Goal: Task Accomplishment & Management: Manage account settings

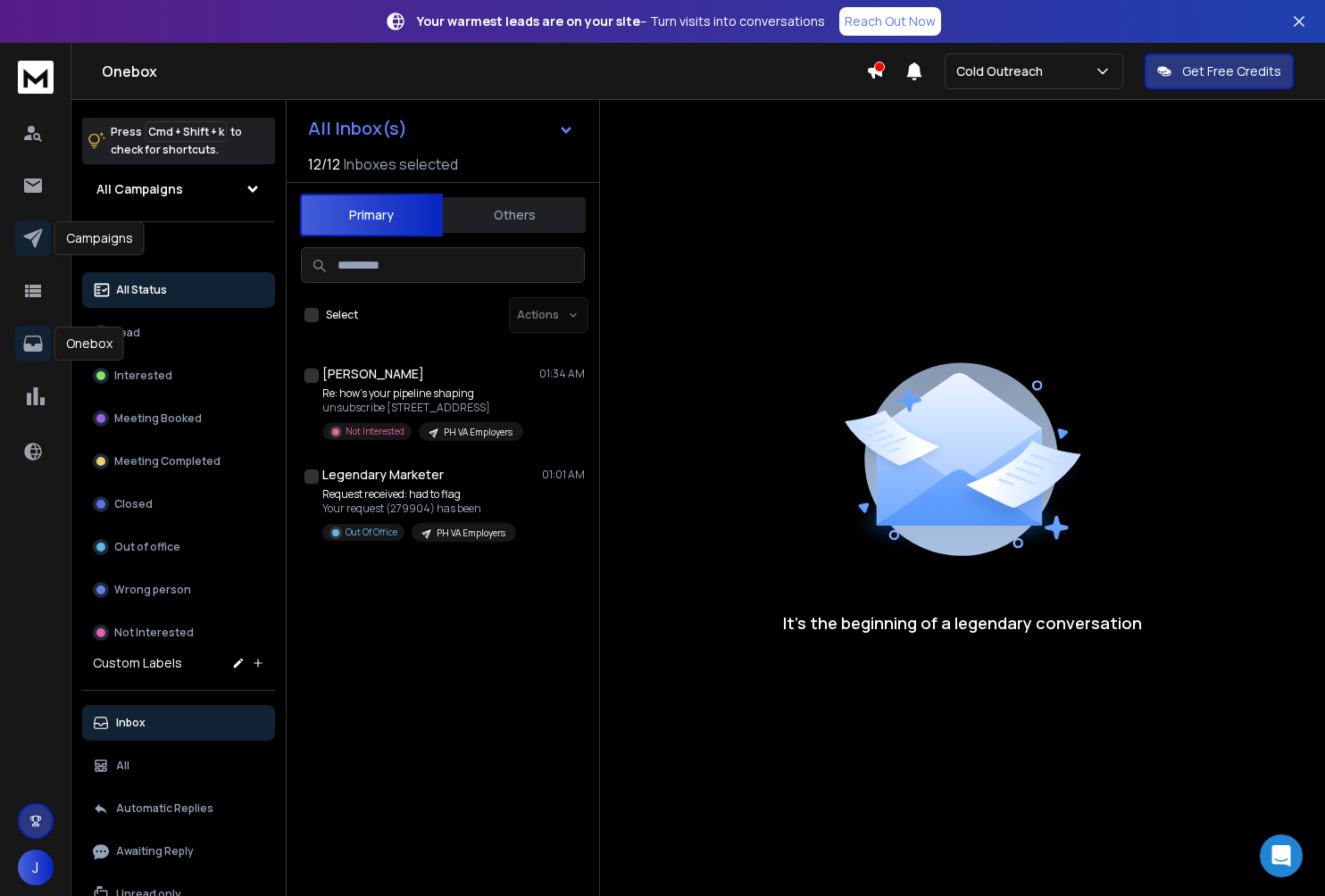
click at [28, 248] on icon at bounding box center [32, 238] width 21 height 21
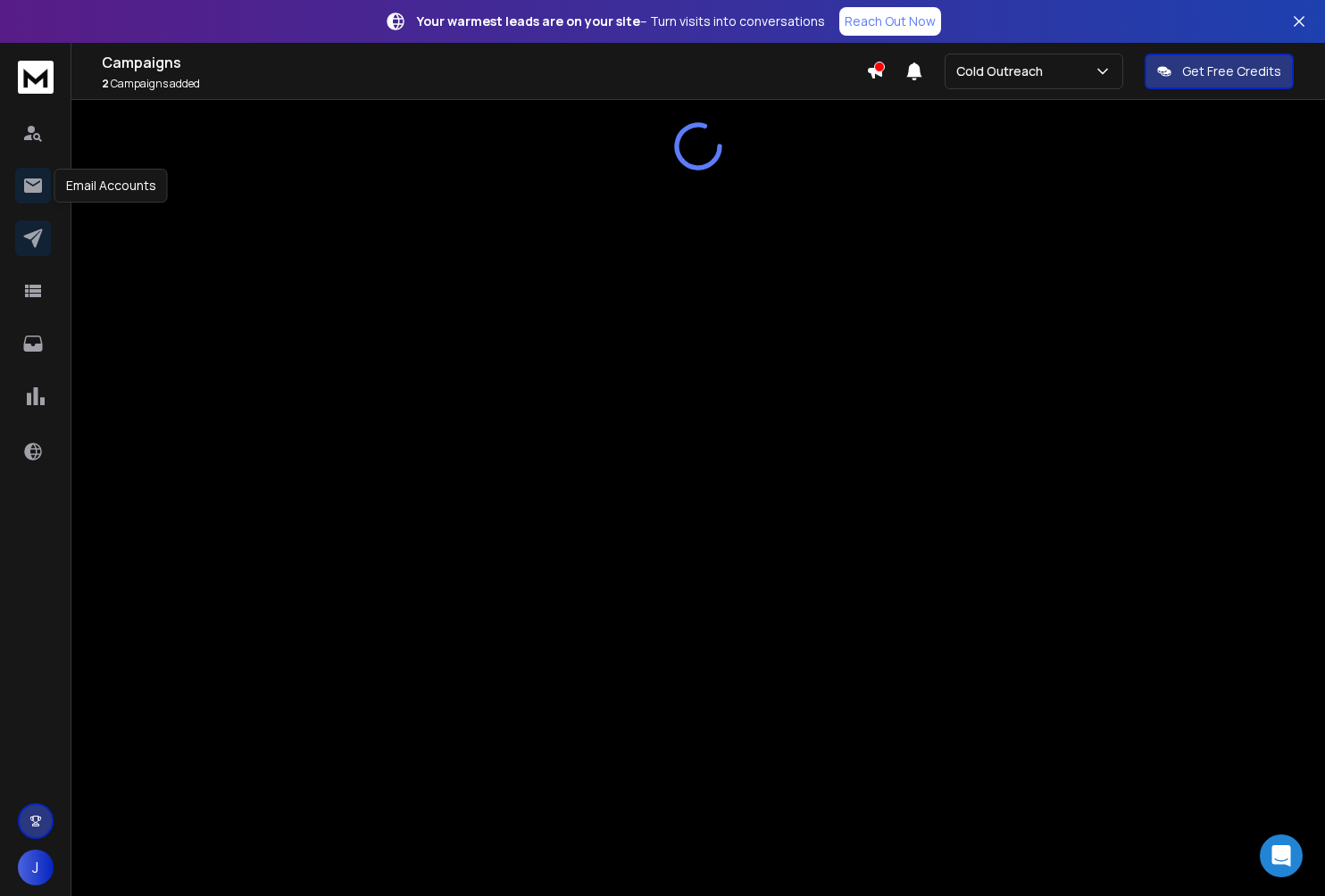
click at [35, 185] on icon at bounding box center [32, 185] width 18 height 14
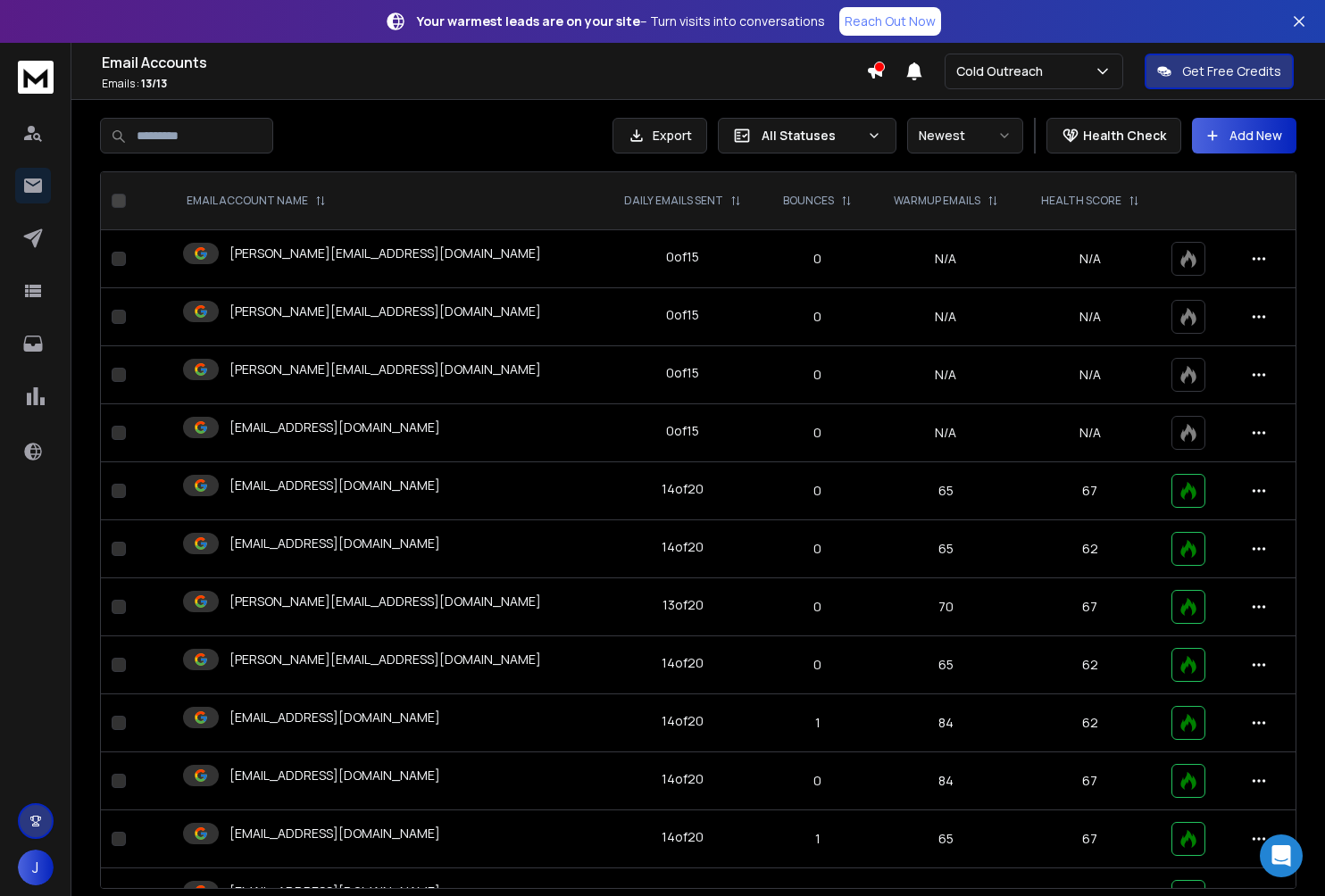
click at [833, 137] on p "All Statuses" at bounding box center [810, 135] width 98 height 18
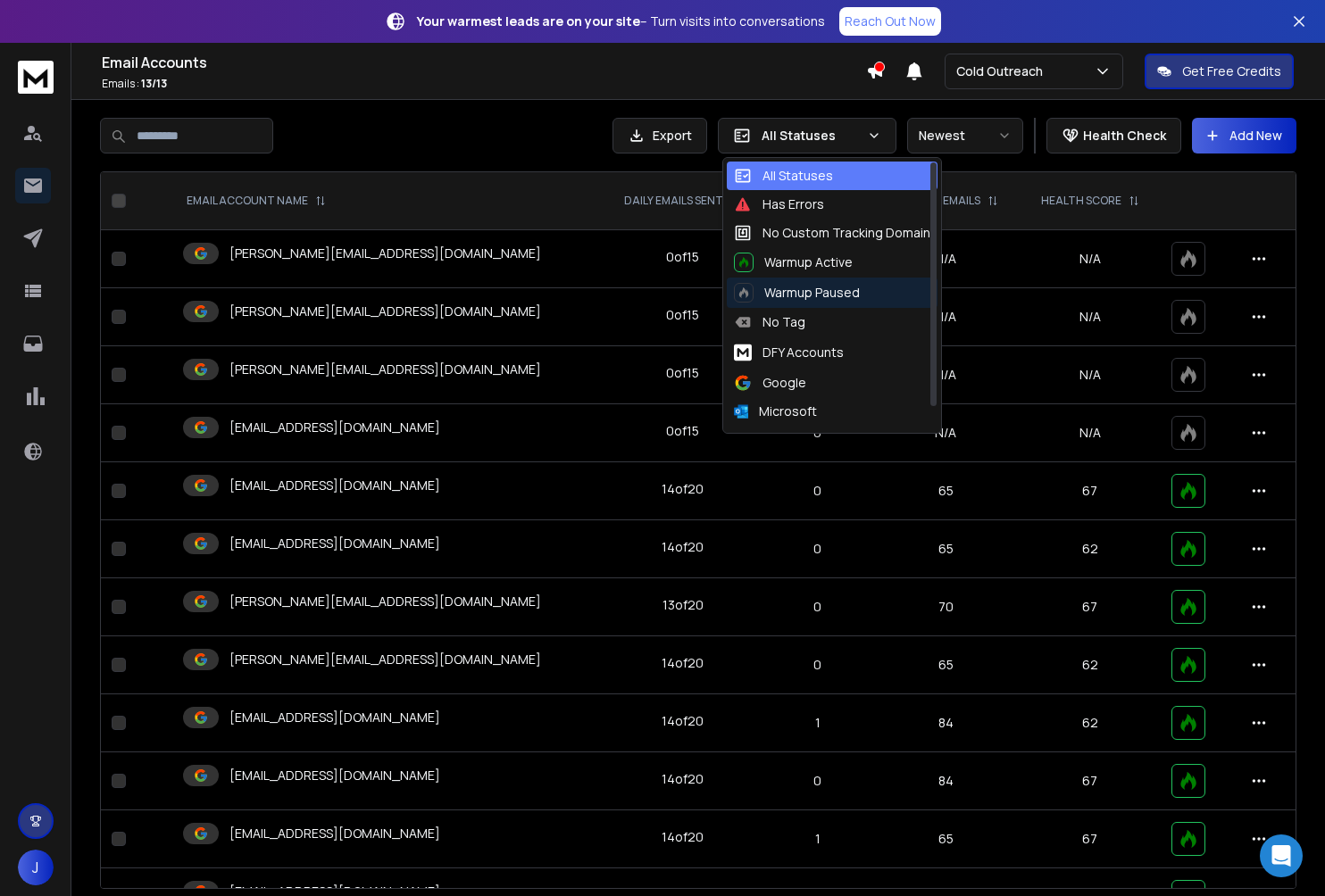
click at [846, 290] on div "Warmup Paused" at bounding box center [796, 293] width 125 height 19
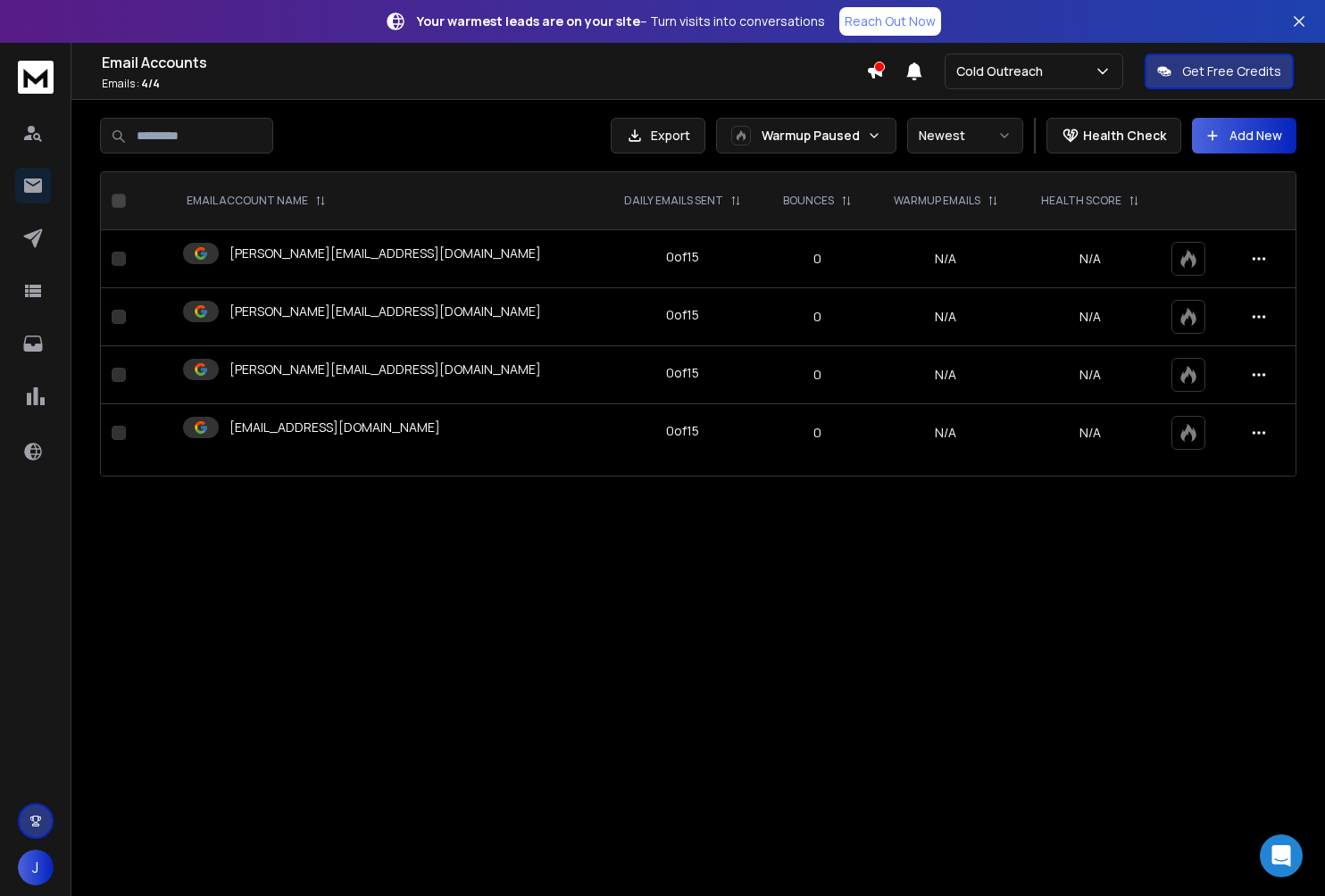
click at [124, 209] on th at bounding box center [136, 201] width 71 height 58
click at [123, 206] on body "Your warmest leads are on your site – Turn visits into conversations Reach Out …" at bounding box center [662, 448] width 1325 height 896
click at [134, 287] on label "Select all 4" at bounding box center [140, 287] width 55 height 14
click at [102, 239] on button "Select this Page" at bounding box center [98, 244] width 14 height 14
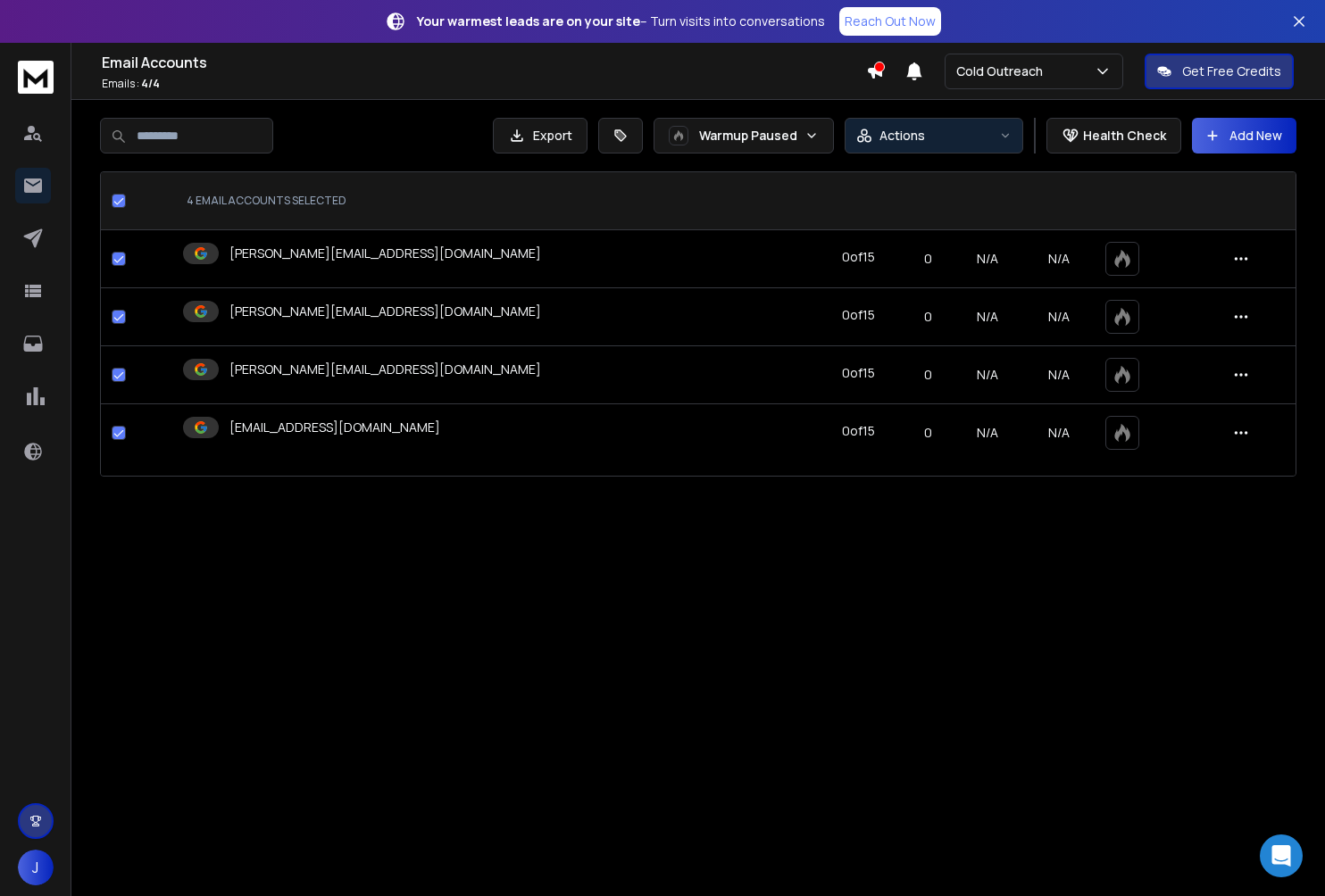
click at [954, 129] on div "Actions" at bounding box center [924, 135] width 136 height 18
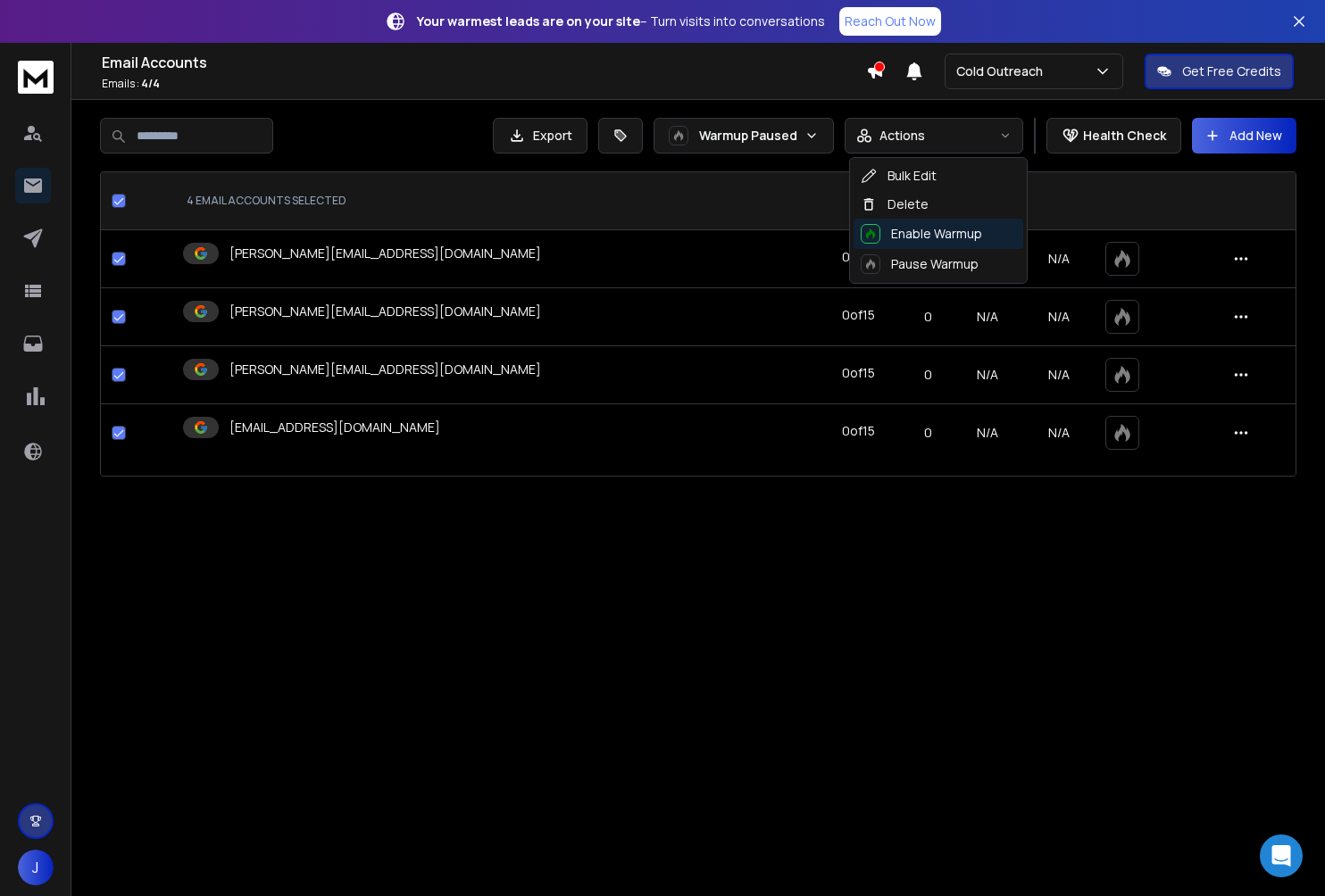
click at [934, 245] on div "Enable Warmup" at bounding box center [938, 233] width 170 height 30
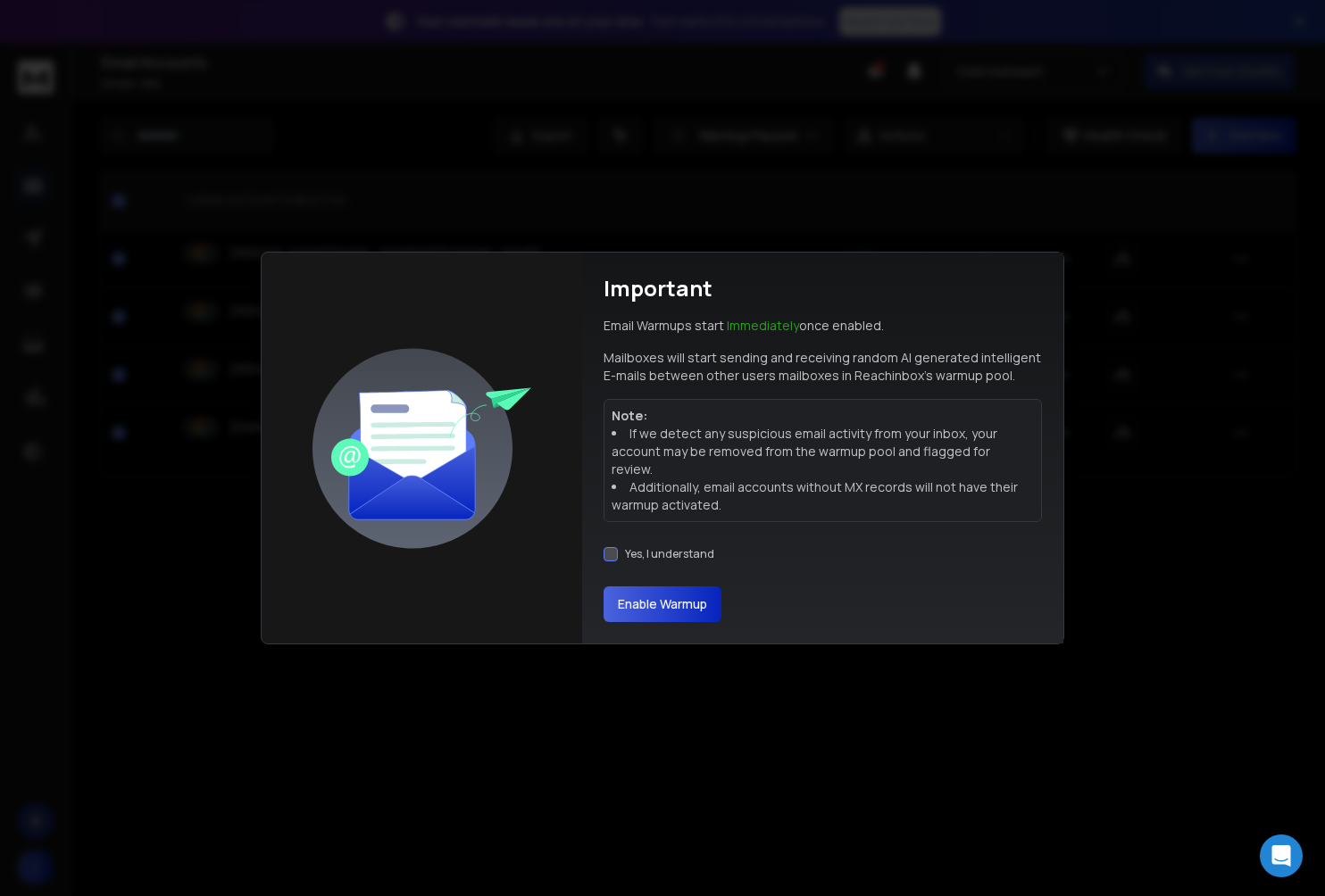
click at [613, 547] on button "Yes, I understand" at bounding box center [610, 554] width 14 height 14
click at [658, 606] on button "Enable Warmup" at bounding box center [662, 604] width 118 height 36
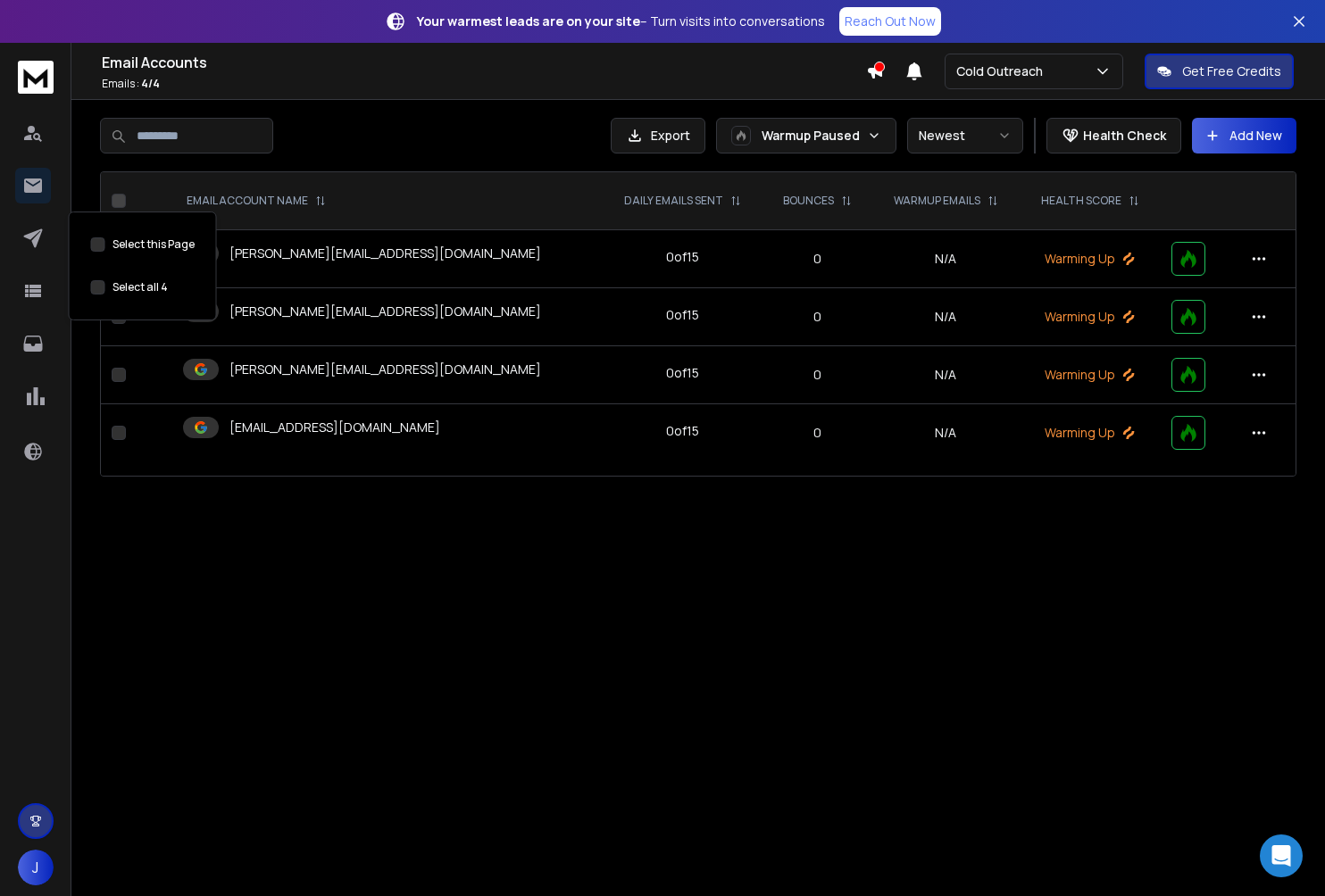
click at [101, 244] on button "Select this Page" at bounding box center [98, 244] width 14 height 14
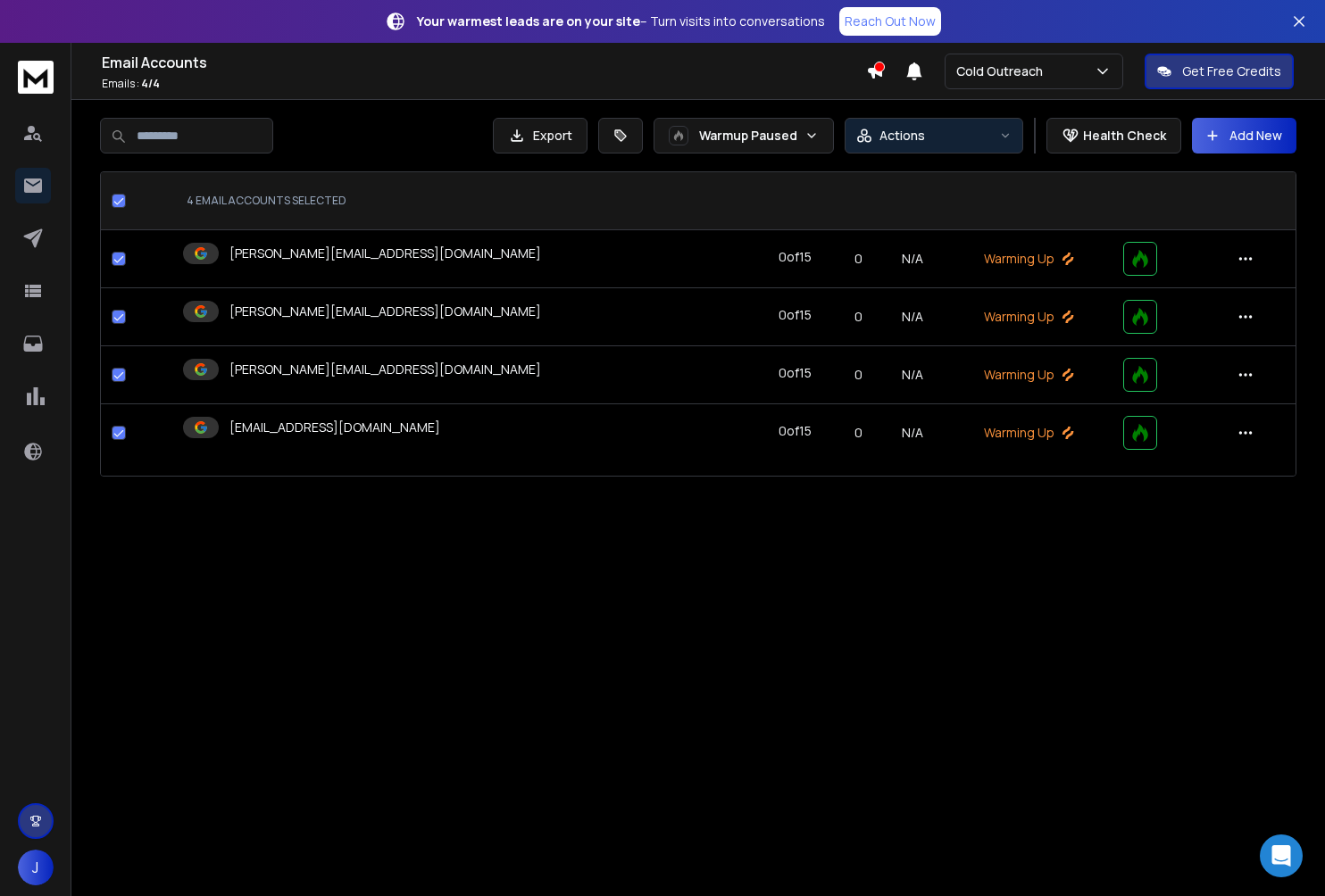
click at [935, 136] on div "Actions" at bounding box center [924, 135] width 136 height 18
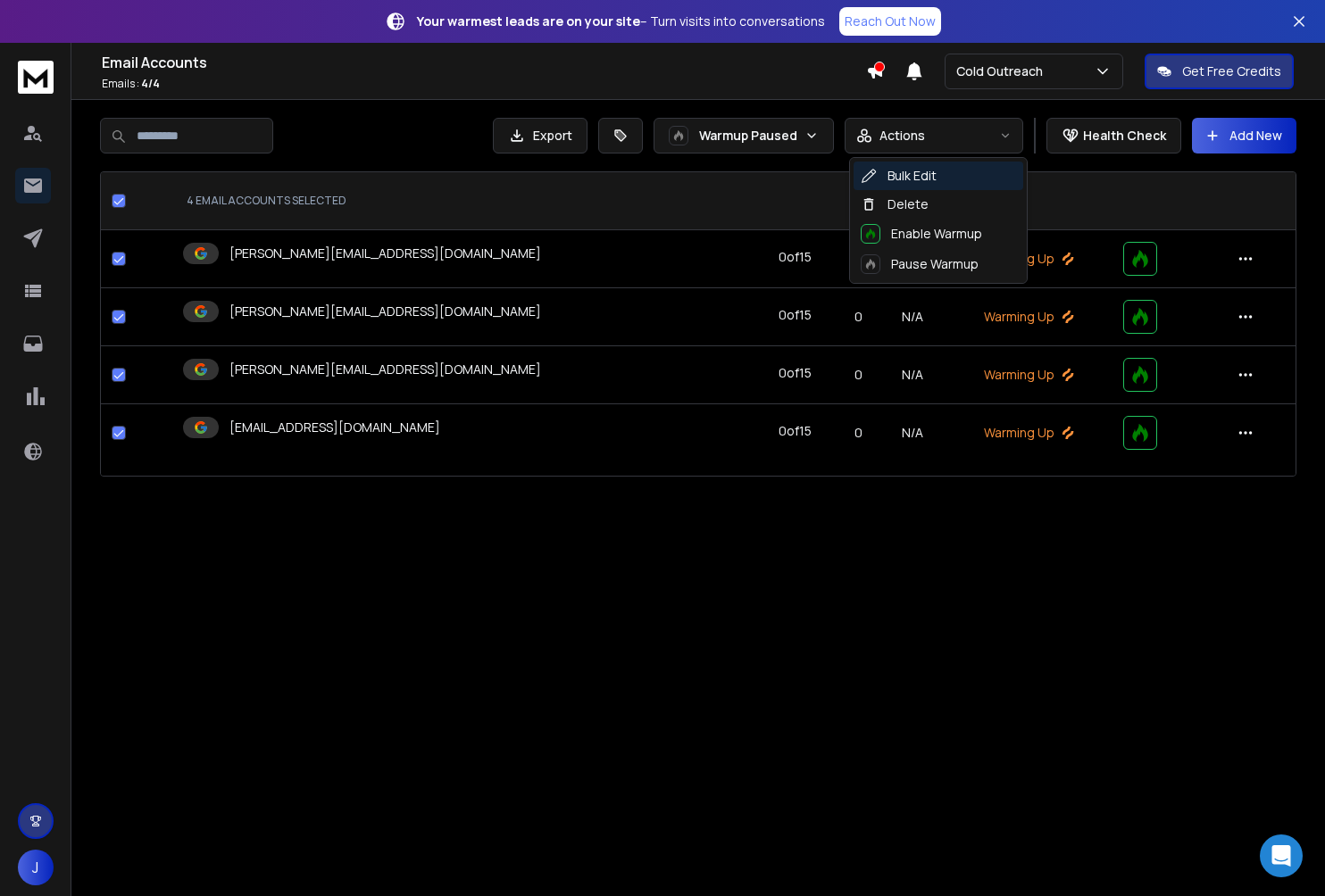
click at [925, 179] on div "Bulk Edit" at bounding box center [899, 175] width 76 height 18
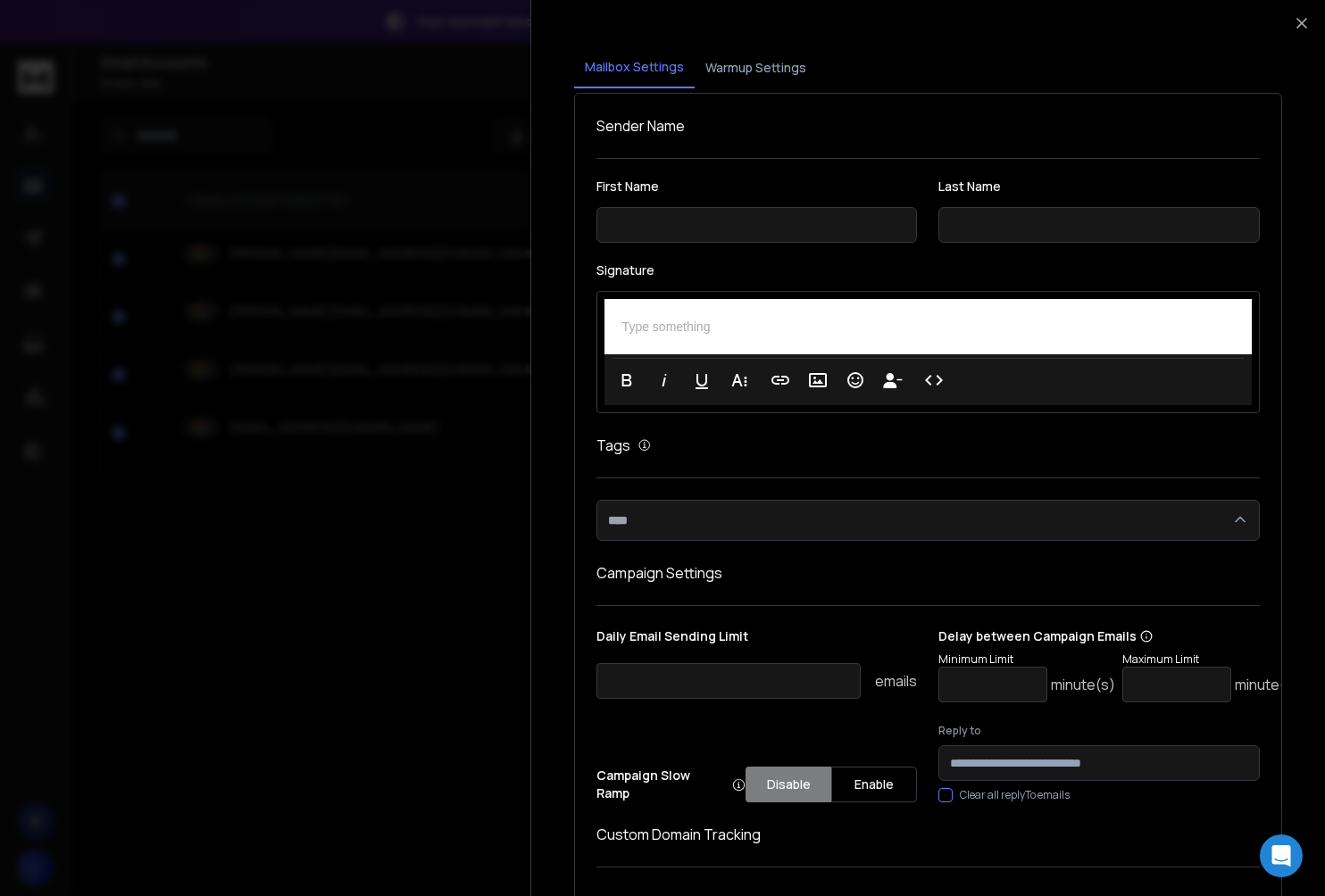
click at [733, 682] on input "number" at bounding box center [728, 681] width 265 height 36
type input "**"
click at [763, 74] on button "Warmup Settings" at bounding box center [756, 67] width 123 height 40
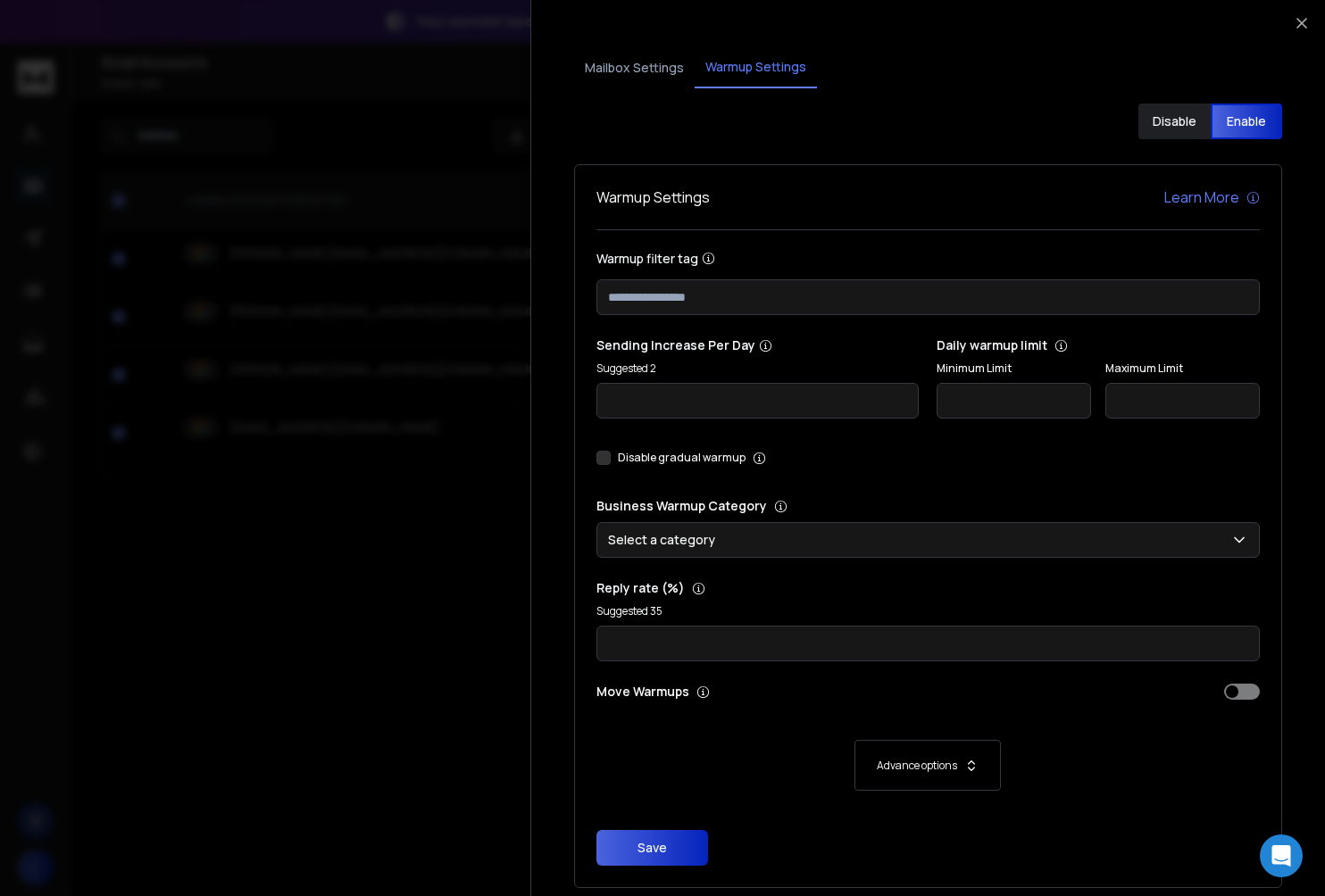
scroll to position [42, 0]
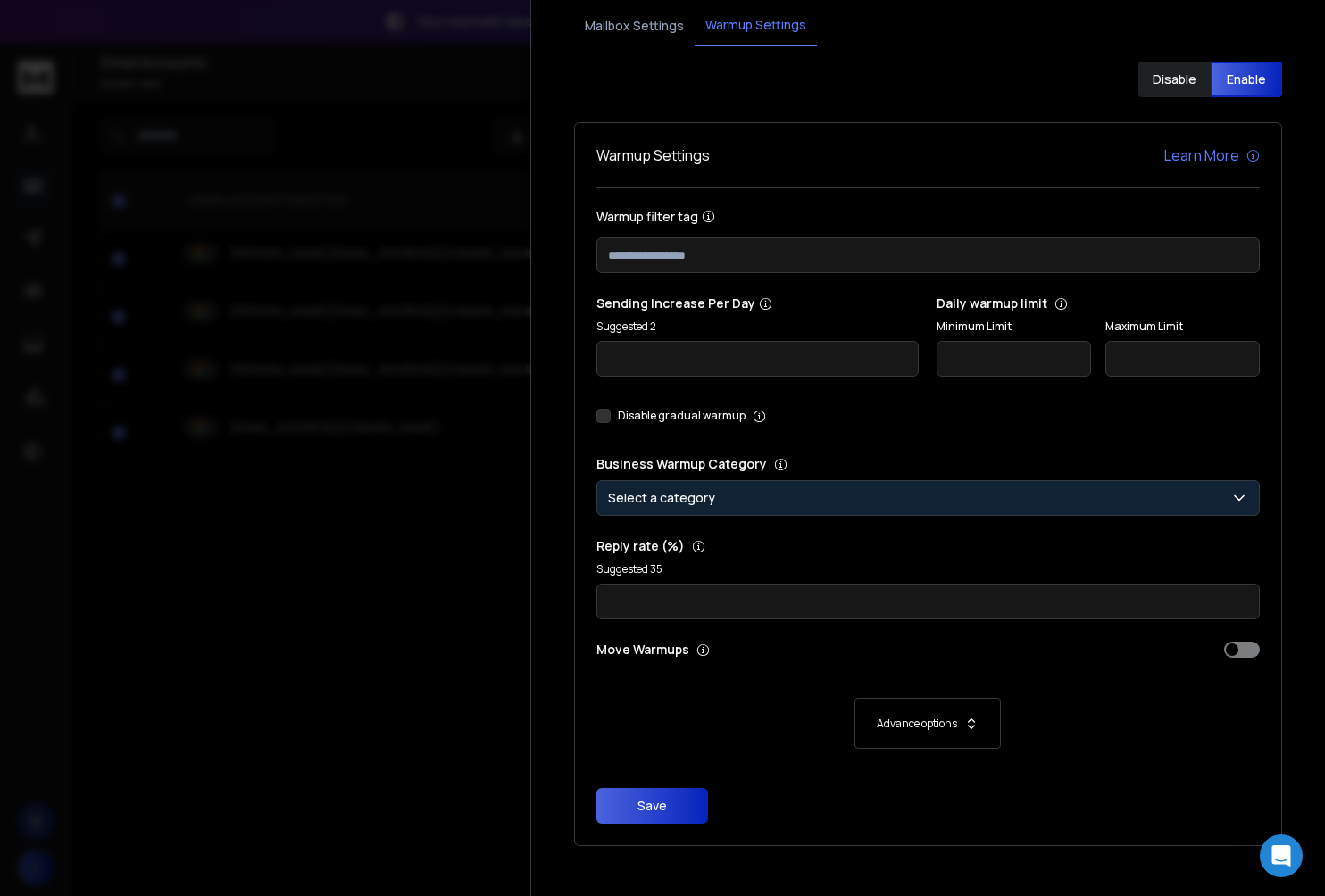
click at [823, 481] on button "Select a category" at bounding box center [927, 497] width 663 height 36
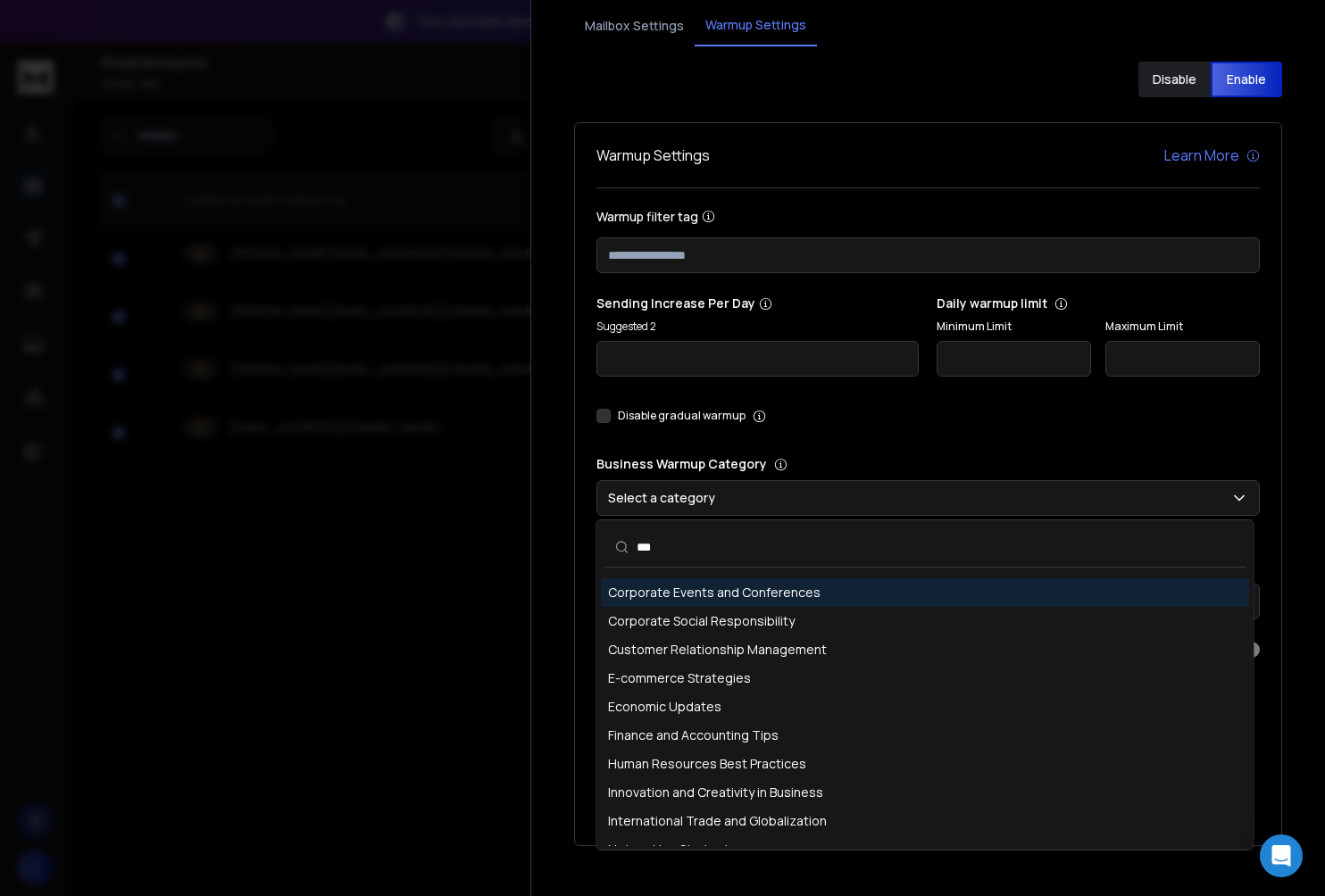
scroll to position [0, 0]
type input "*"
type input "****"
click at [922, 457] on div at bounding box center [662, 448] width 1325 height 896
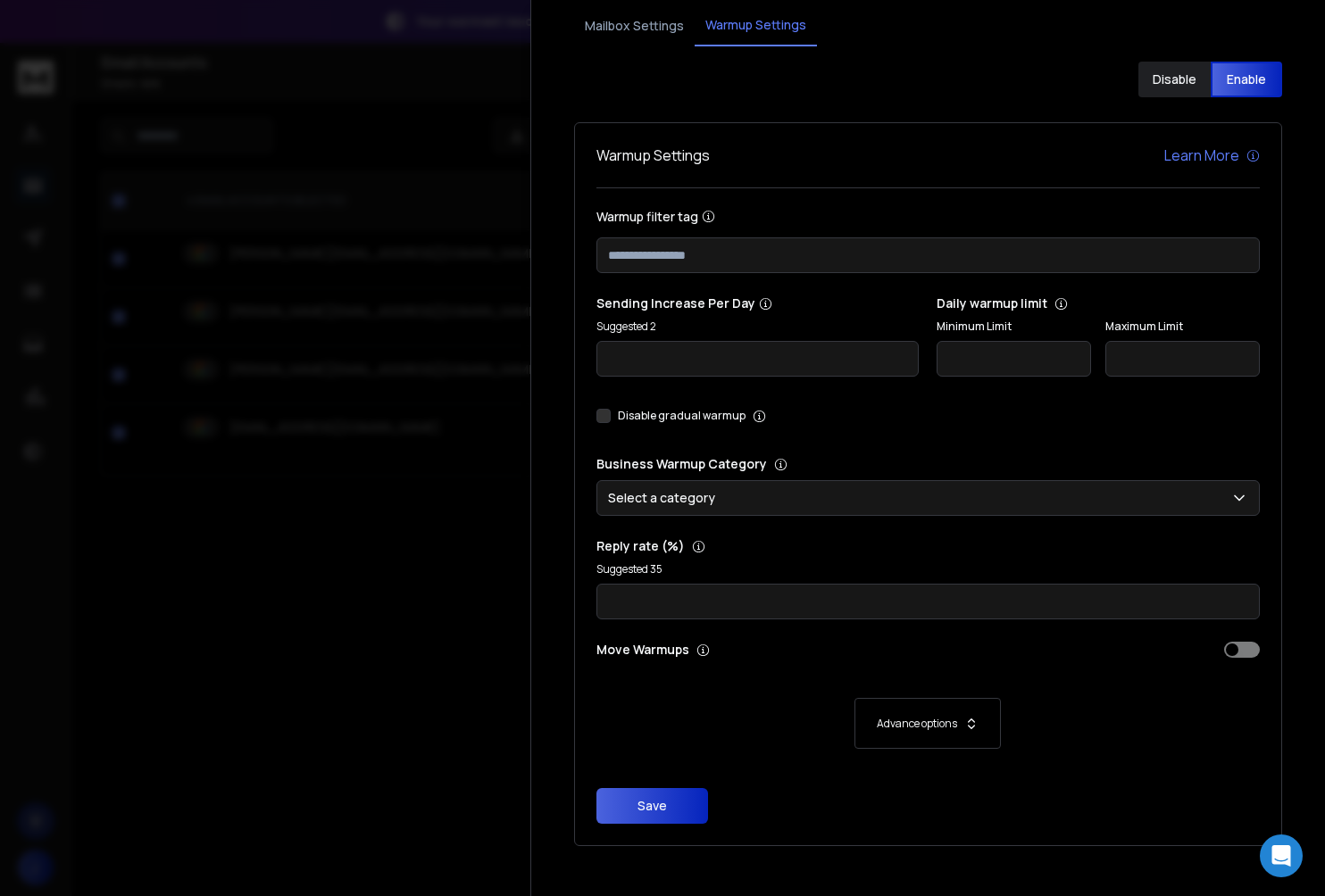
click at [1241, 648] on button "button" at bounding box center [1241, 650] width 36 height 16
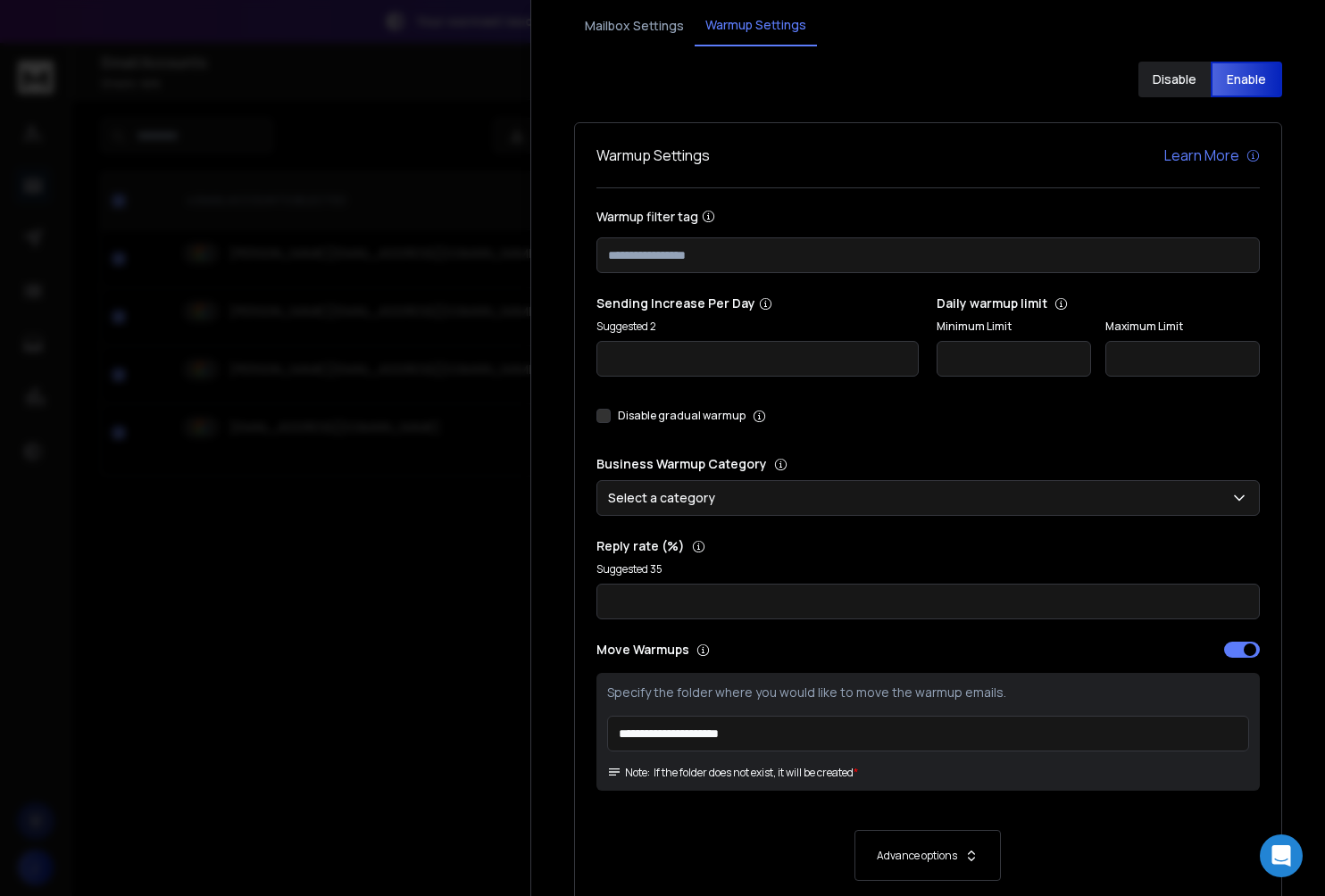
scroll to position [174, 0]
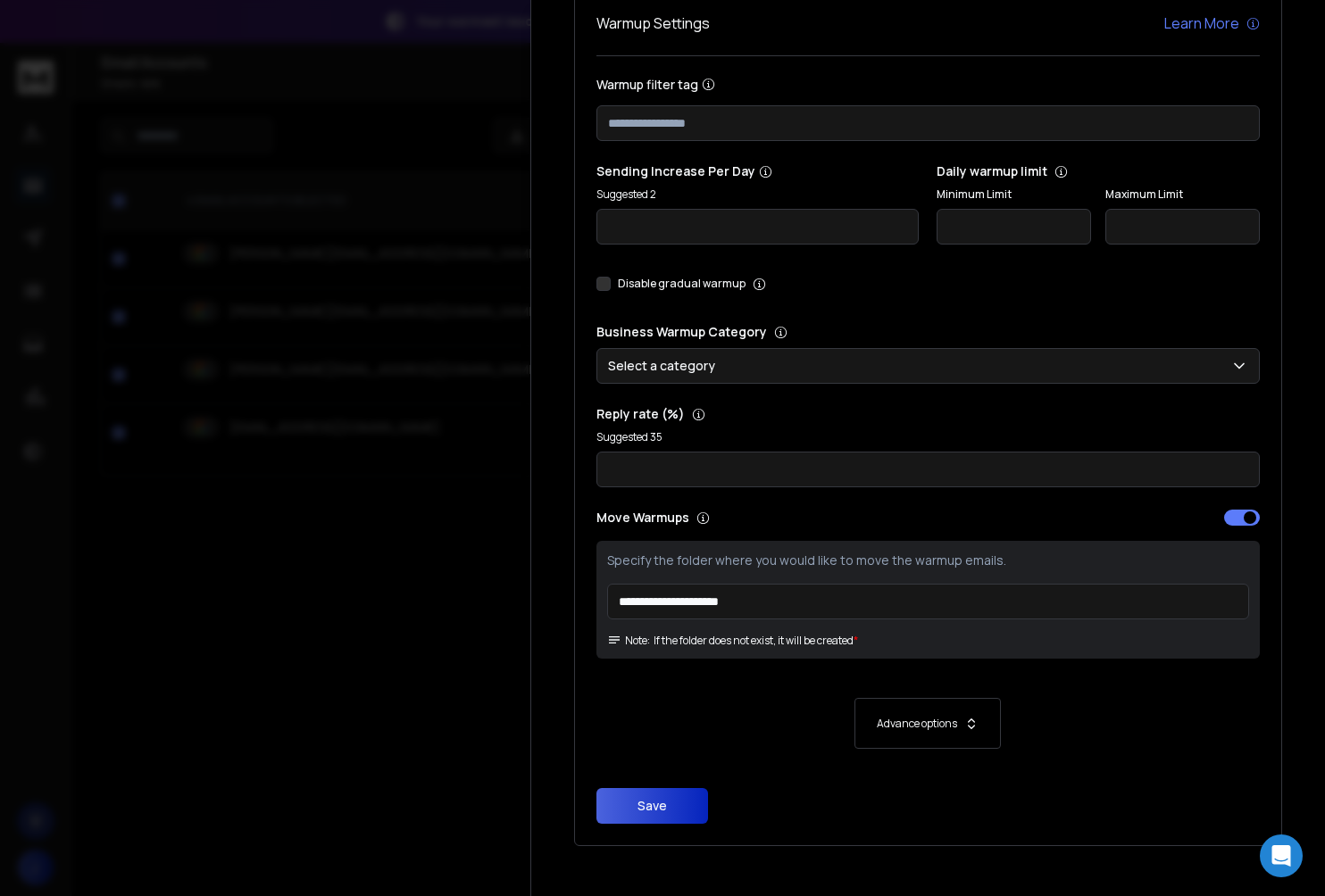
click at [1231, 521] on button "button" at bounding box center [1241, 517] width 36 height 16
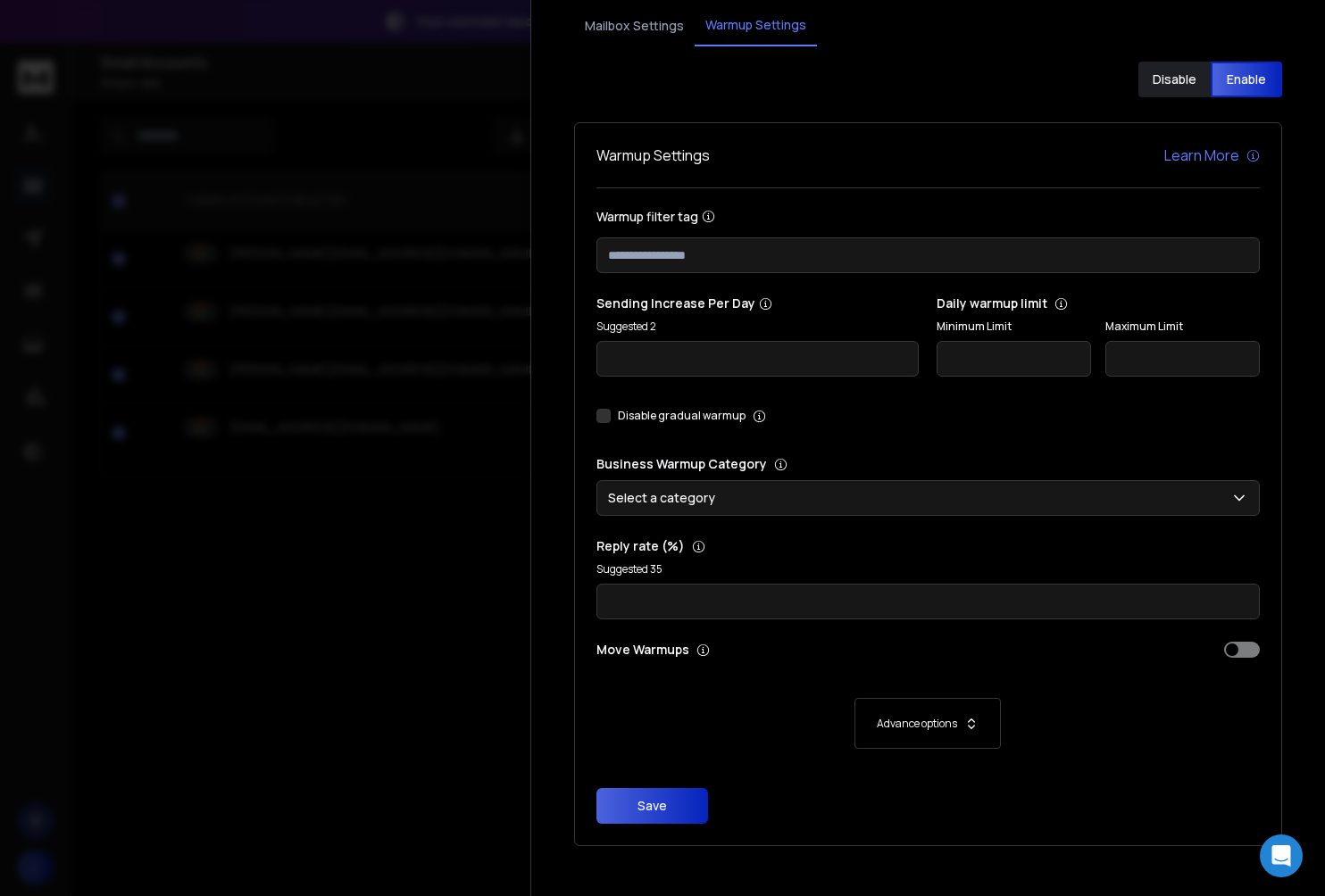
click at [925, 718] on p "Advance options" at bounding box center [916, 723] width 80 height 14
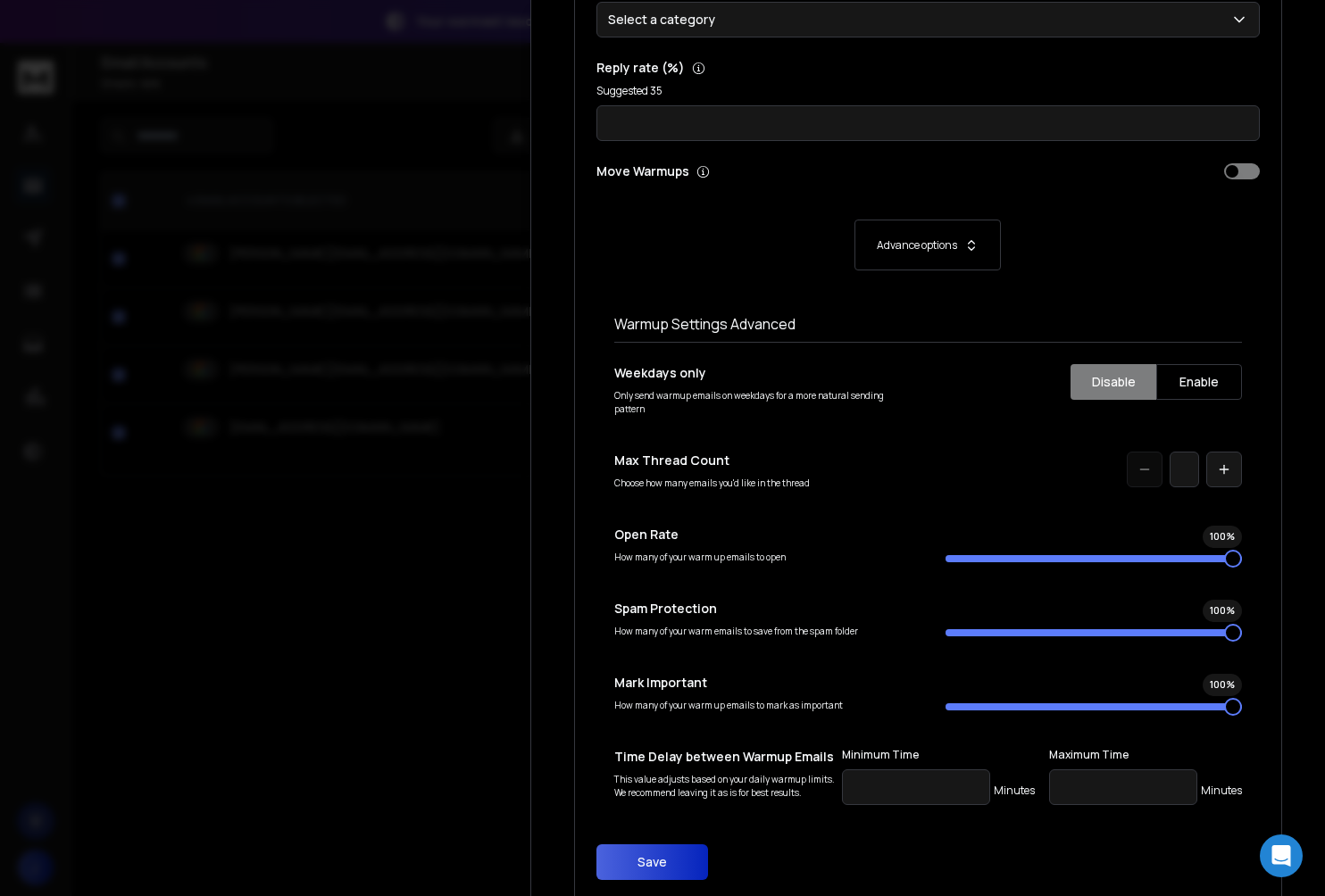
scroll to position [591, 0]
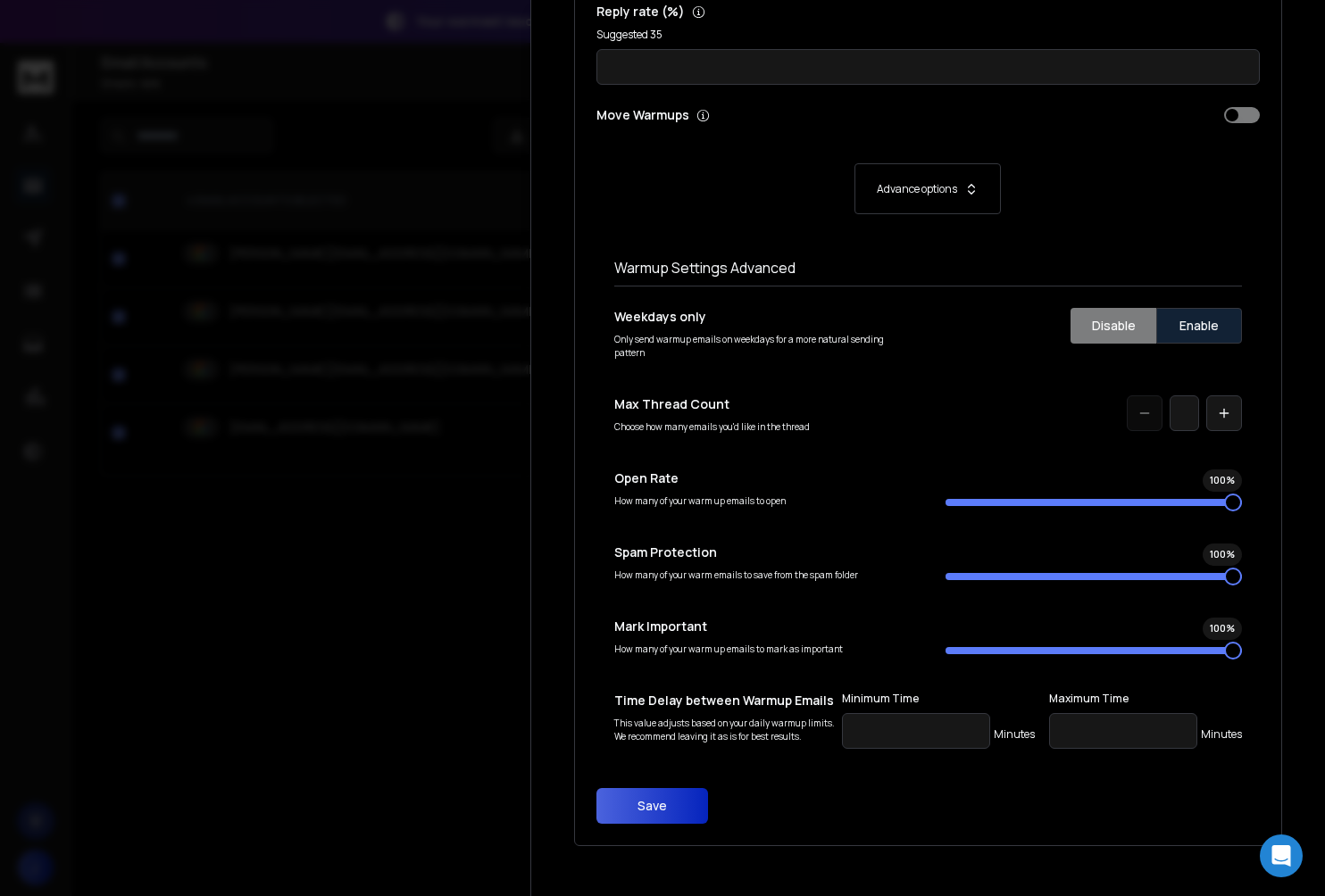
click at [1204, 308] on button "Enable" at bounding box center [1199, 326] width 86 height 36
click at [1211, 396] on button "button" at bounding box center [1224, 413] width 36 height 36
type input "*"
click at [1087, 647] on span at bounding box center [1092, 651] width 296 height 7
click at [1088, 642] on span at bounding box center [1092, 651] width 18 height 18
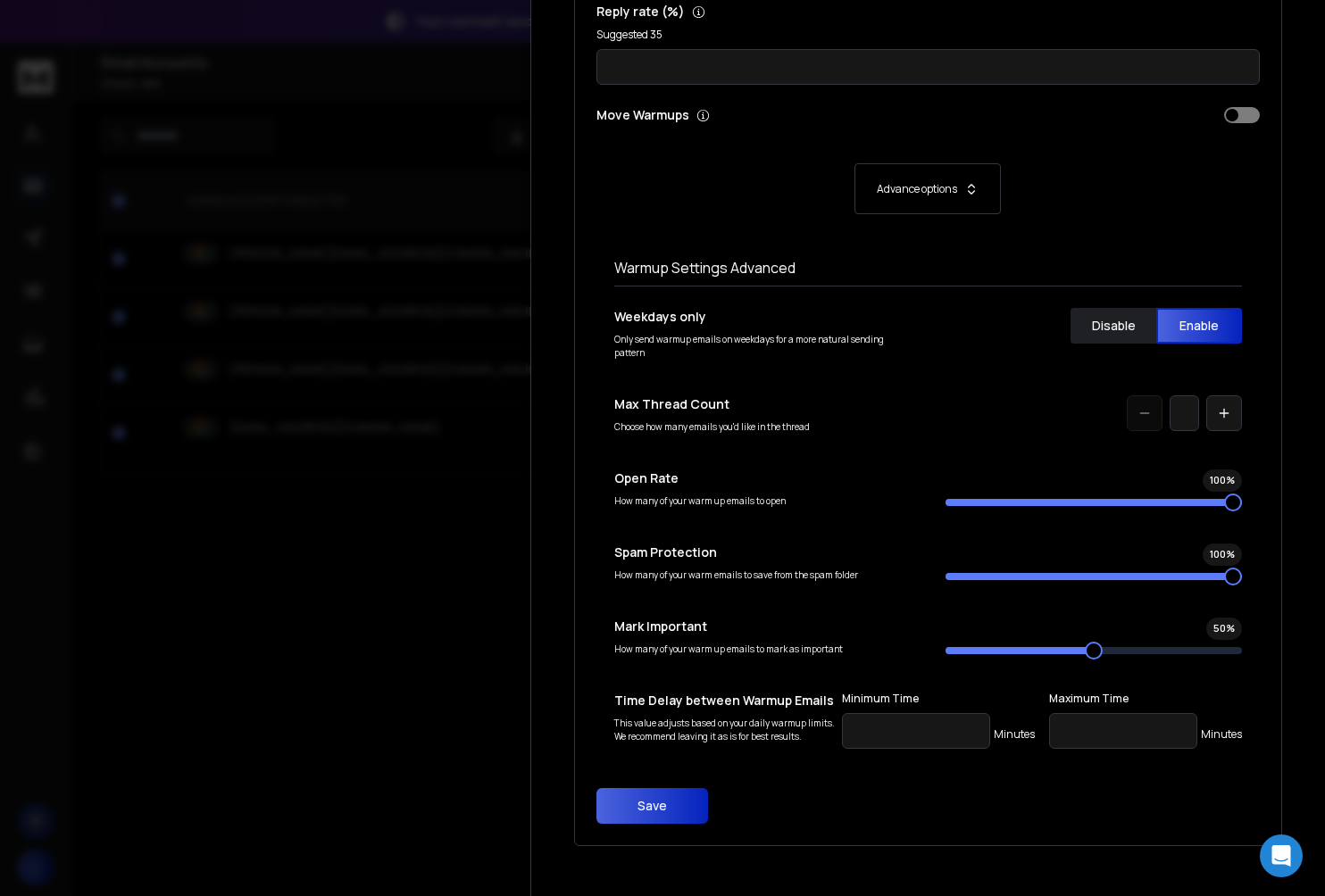
click at [657, 824] on button "Save" at bounding box center [651, 806] width 112 height 36
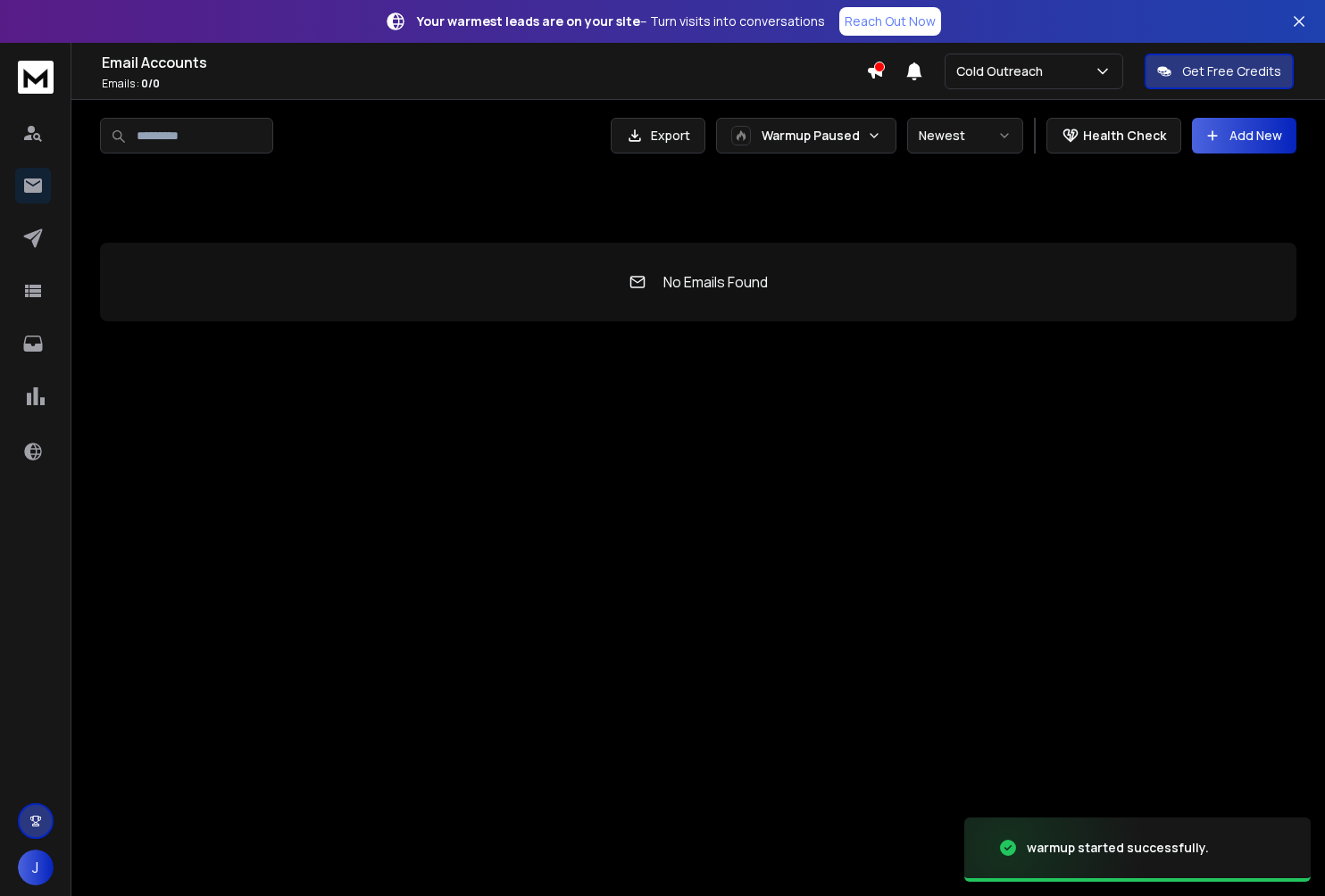
click at [844, 146] on div "Warmup Paused" at bounding box center [806, 136] width 180 height 36
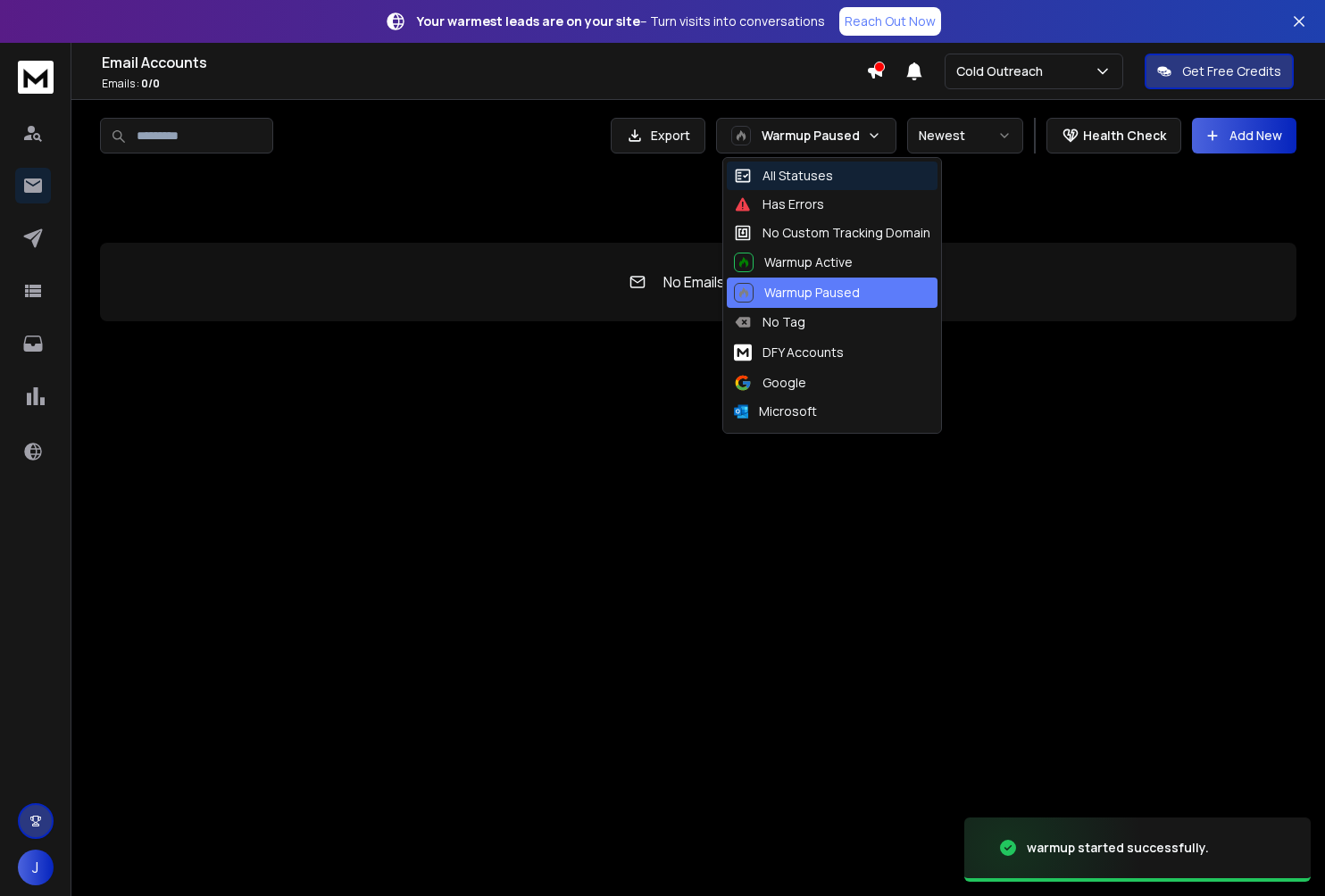
click at [825, 178] on div "All Statuses" at bounding box center [782, 175] width 99 height 18
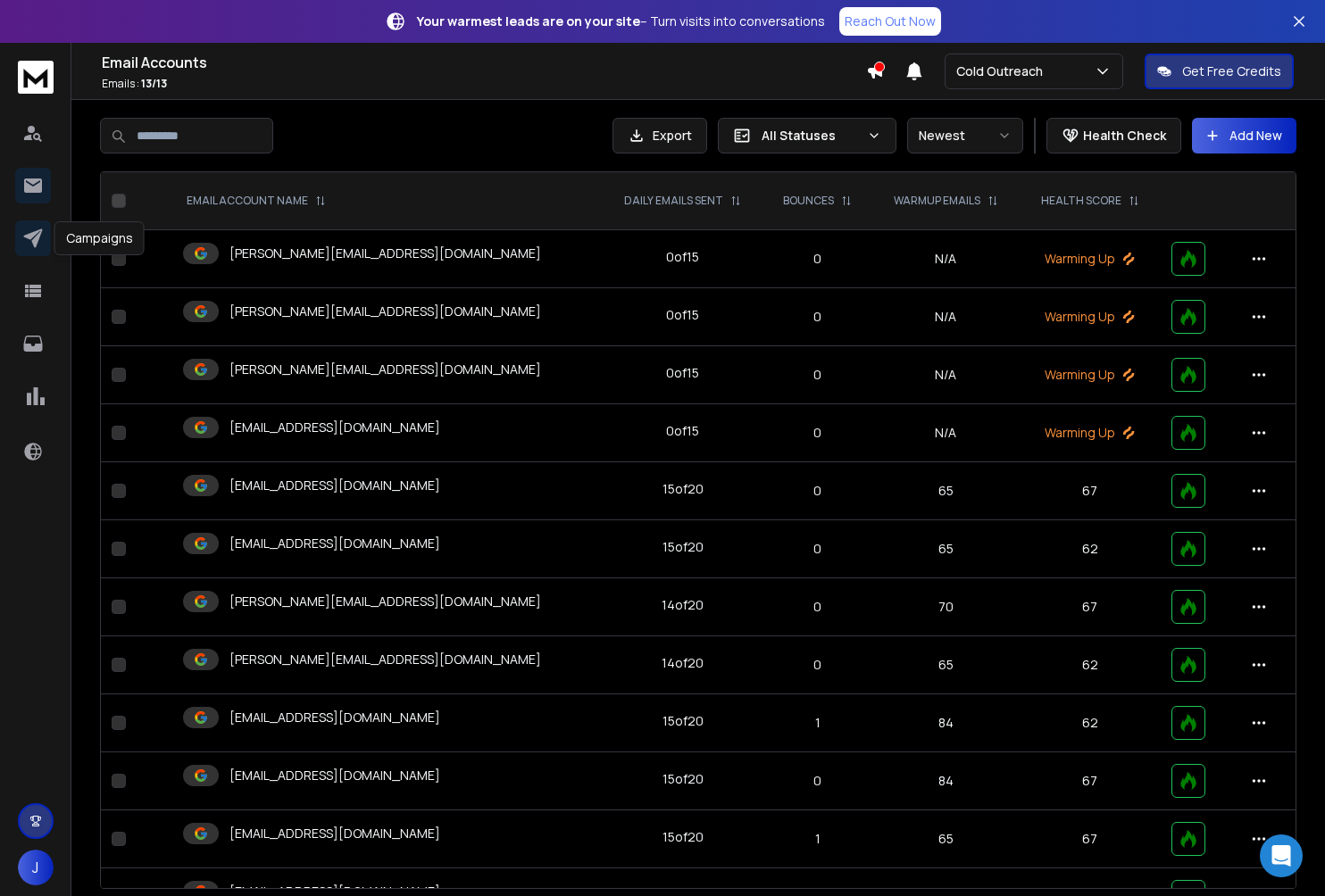
click at [43, 239] on link at bounding box center [32, 238] width 36 height 36
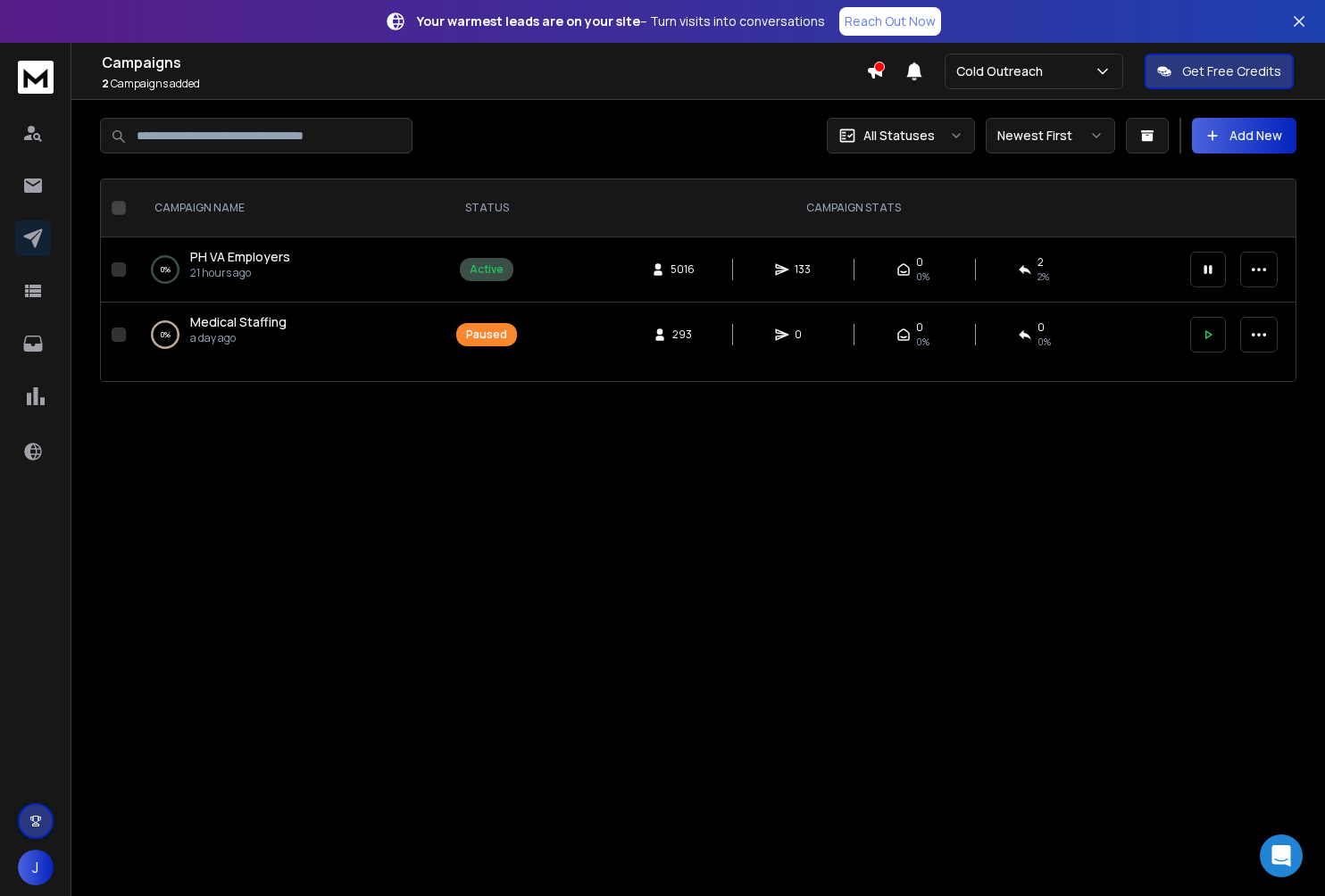
click at [385, 271] on div "0 % PH VA Employers 21 hours ago" at bounding box center [289, 269] width 277 height 42
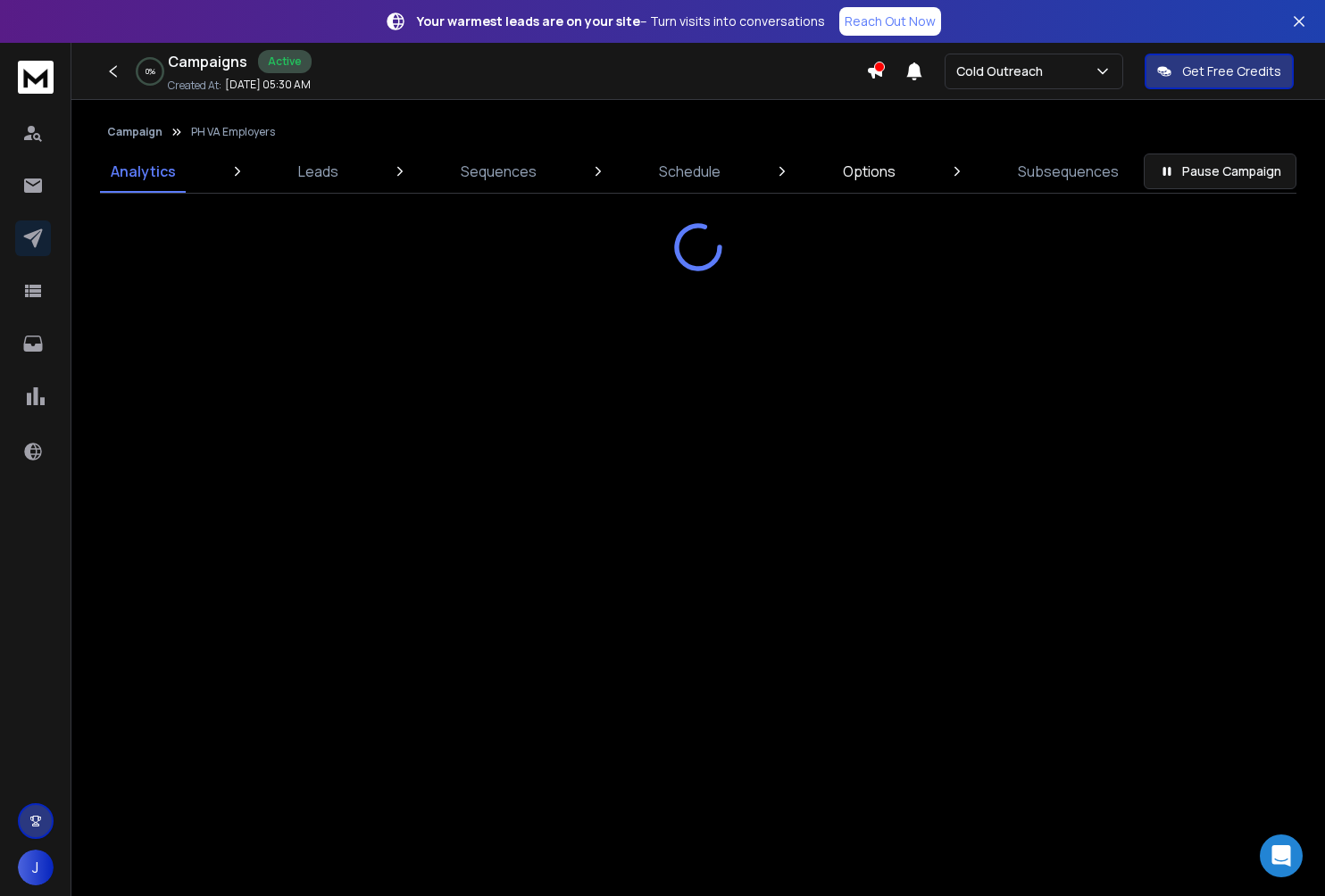
click at [873, 179] on p "Options" at bounding box center [868, 171] width 53 height 21
select select "*"
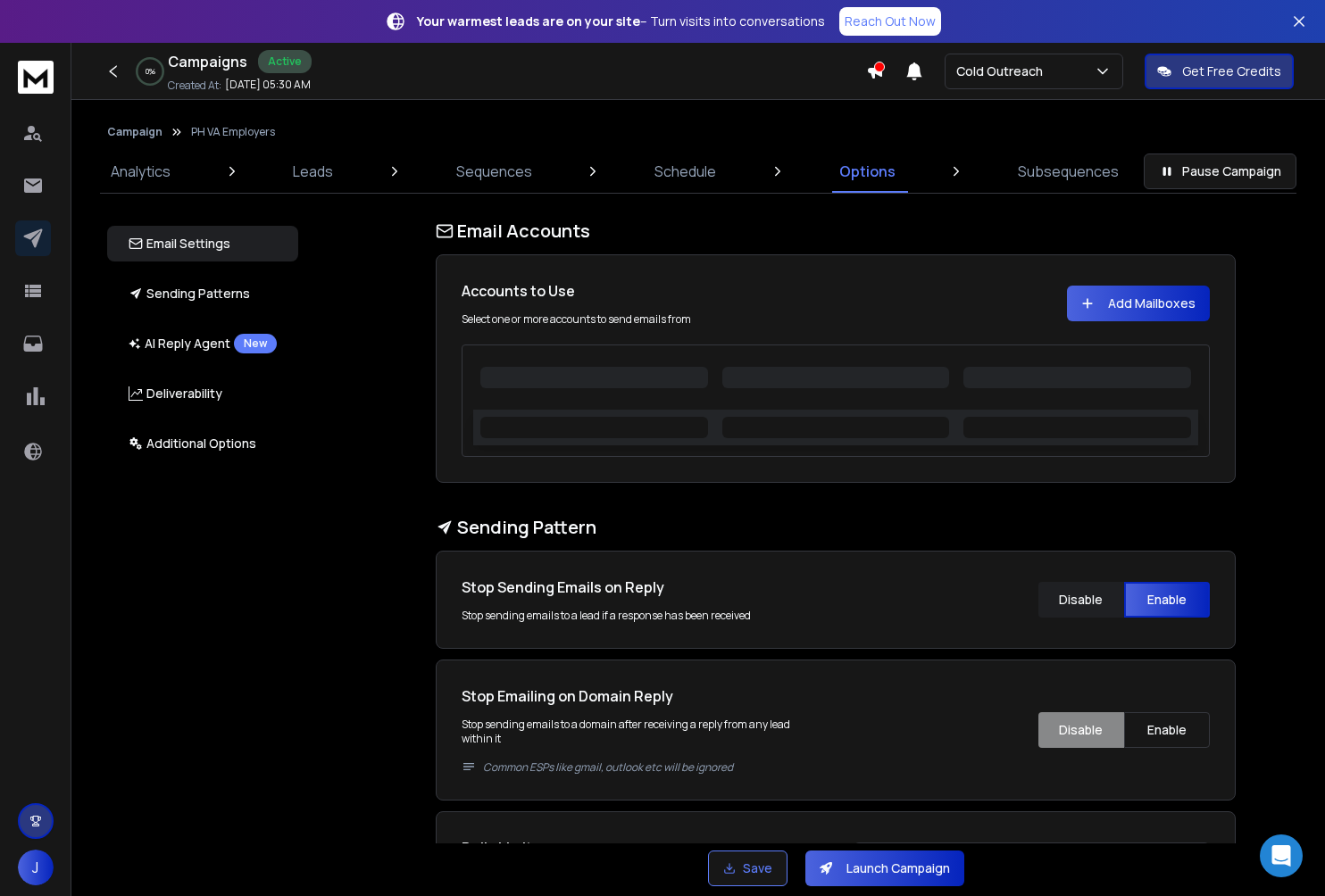
click at [1134, 308] on button "Add Mailboxes" at bounding box center [1138, 304] width 143 height 36
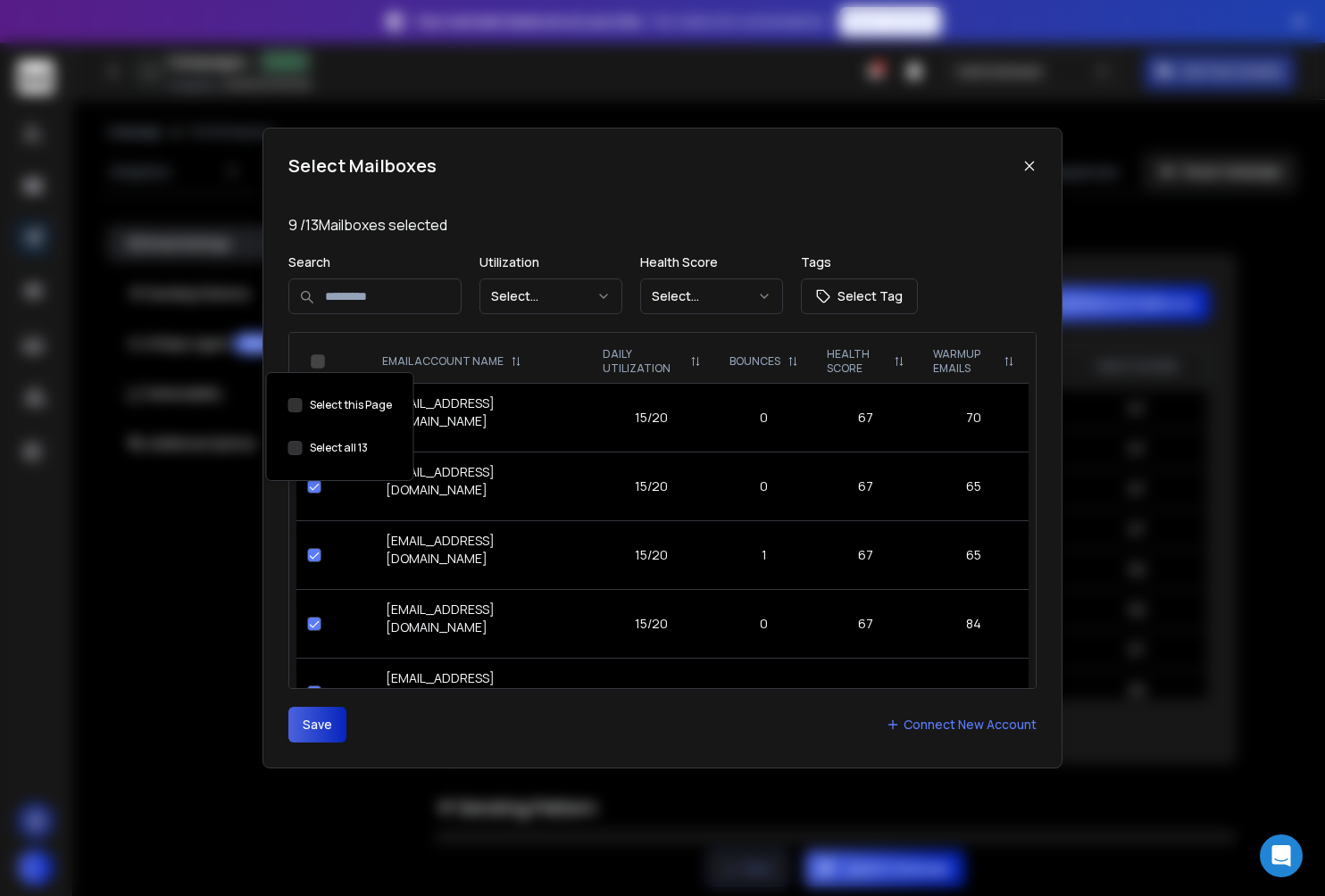
click at [295, 451] on button "Select this Page" at bounding box center [294, 448] width 14 height 14
click at [320, 733] on button "Save" at bounding box center [316, 724] width 58 height 36
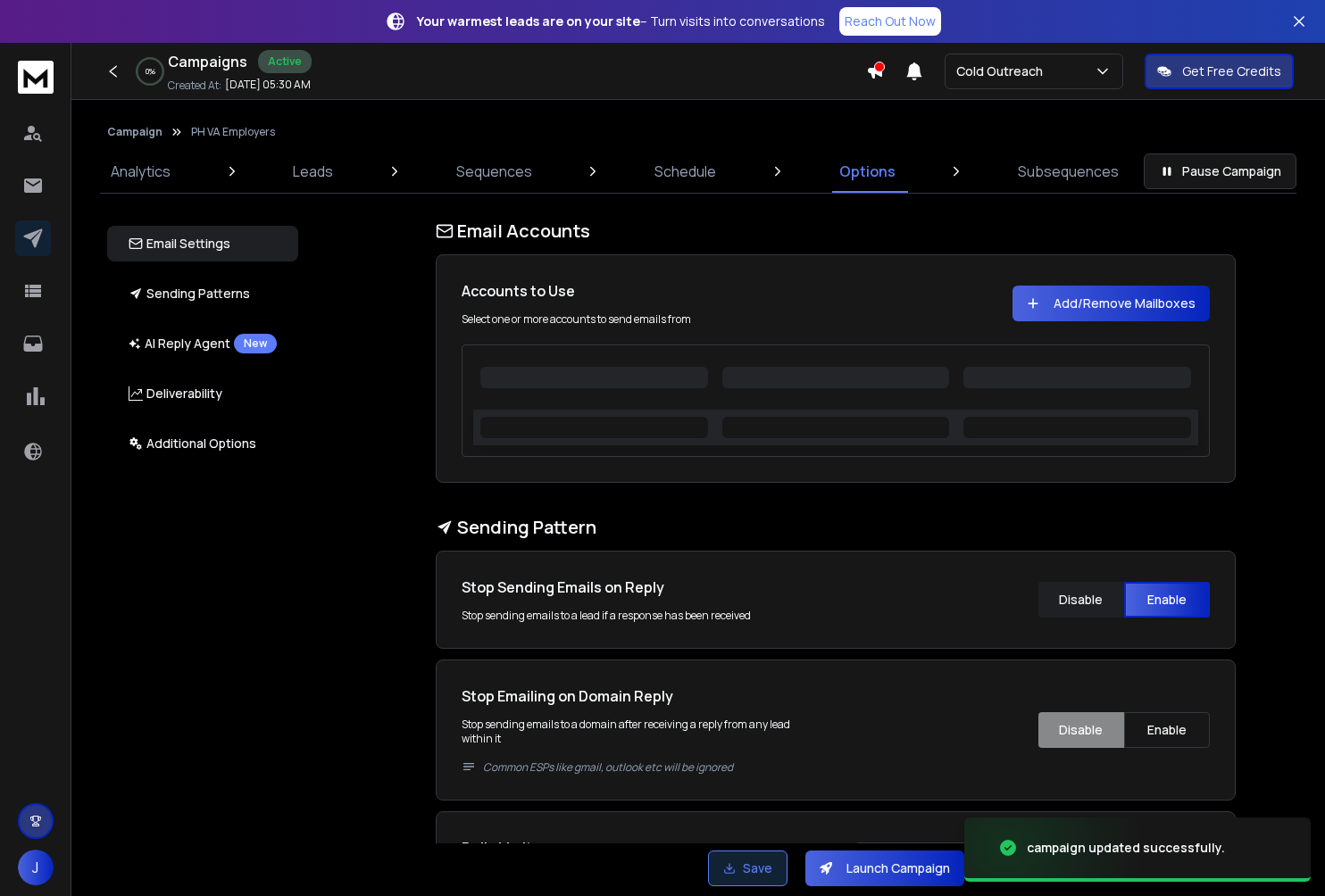
click at [775, 875] on button "Save" at bounding box center [747, 868] width 79 height 36
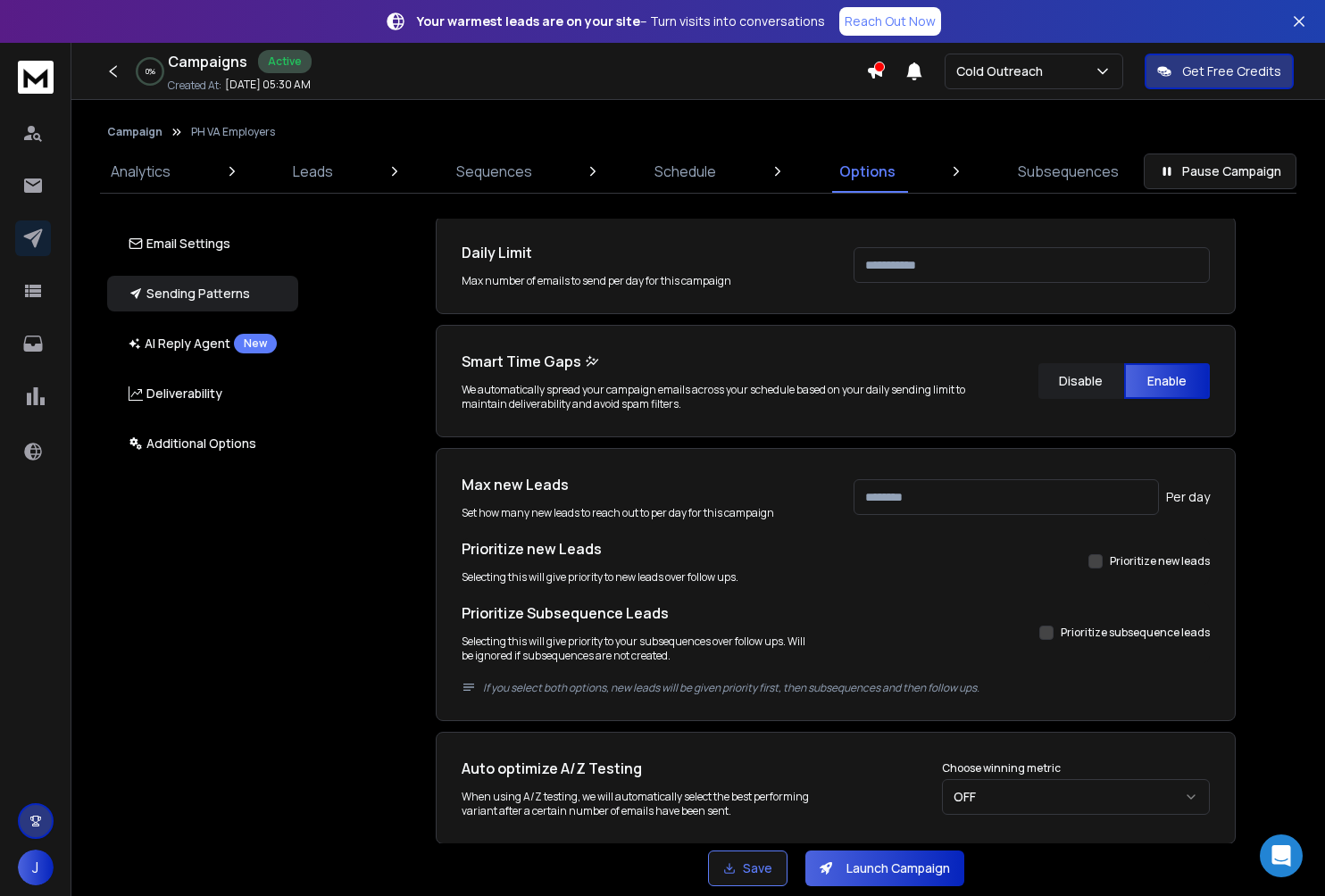
scroll to position [919, 0]
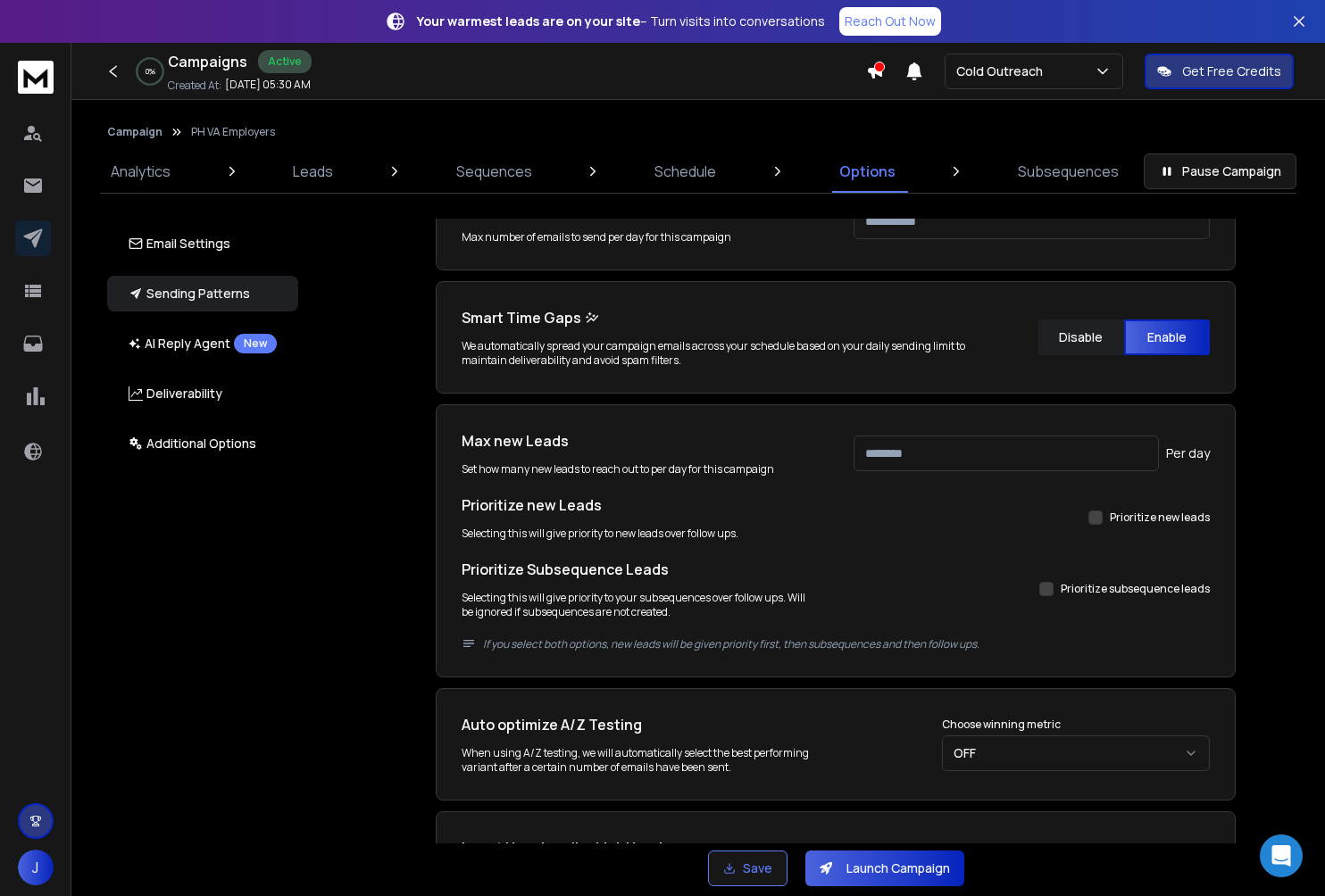
click at [1101, 520] on button "Prioritize new leads" at bounding box center [1094, 517] width 14 height 14
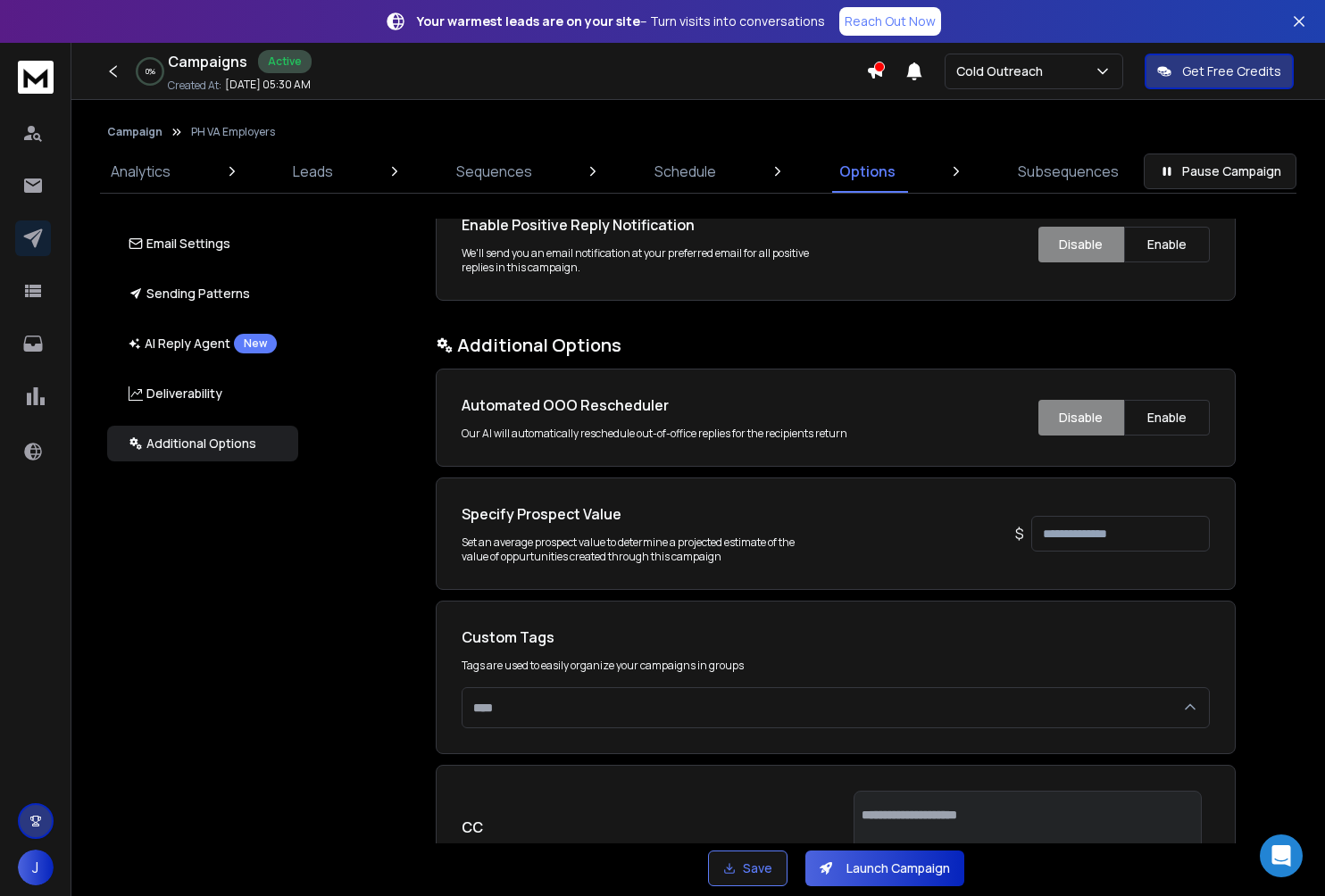
scroll to position [3083, 0]
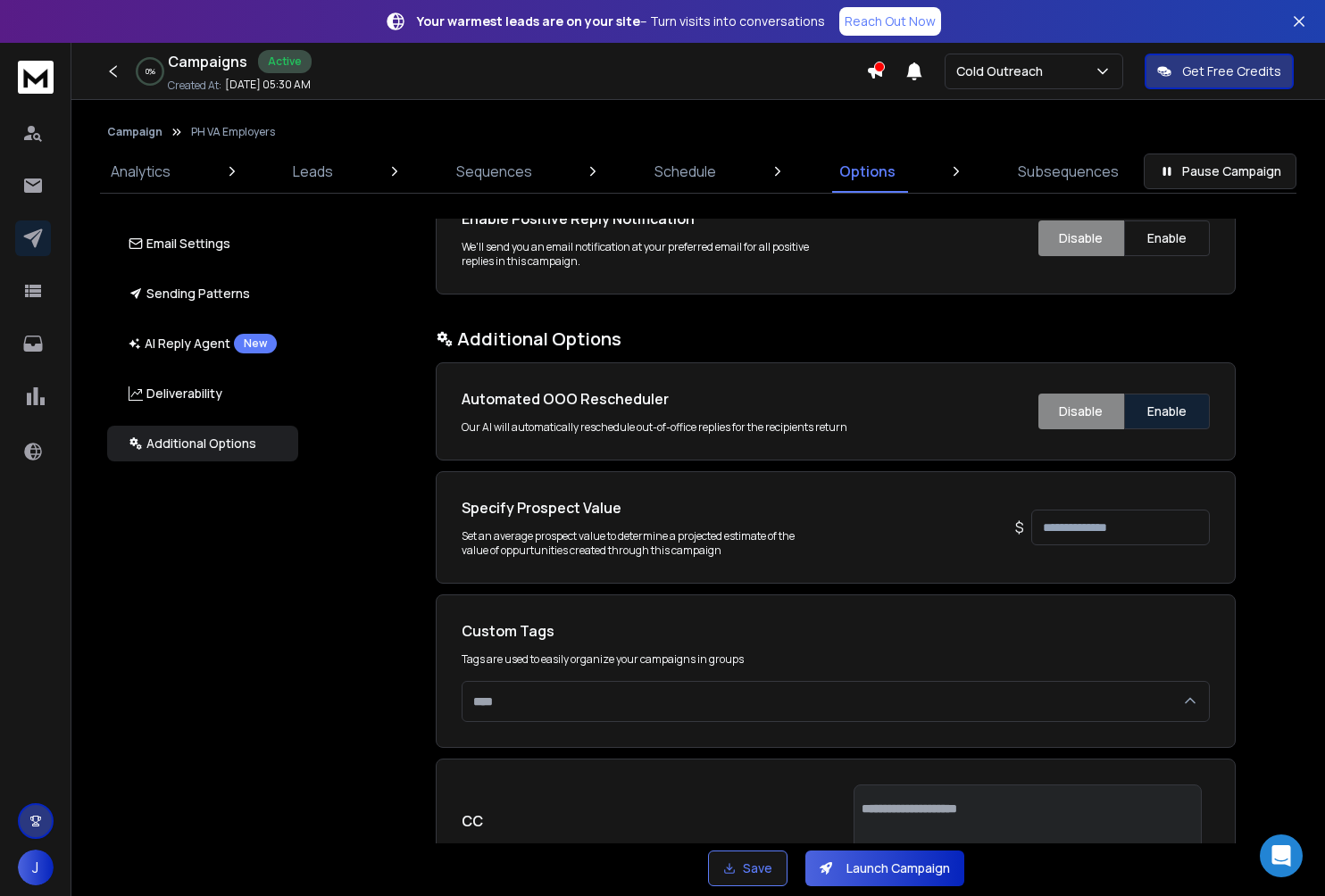
click at [1178, 402] on button "Enable" at bounding box center [1166, 412] width 86 height 36
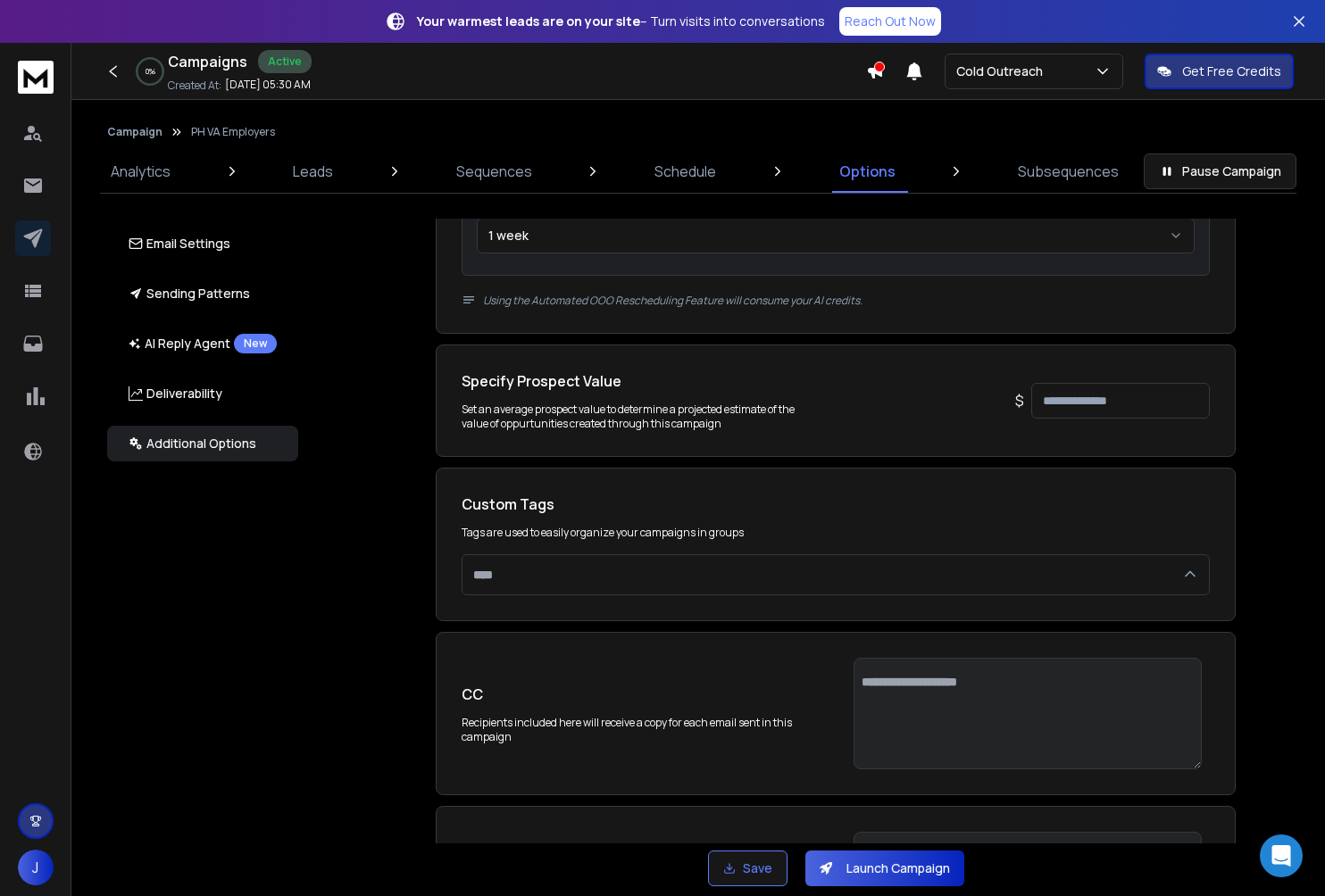
scroll to position [3517, 0]
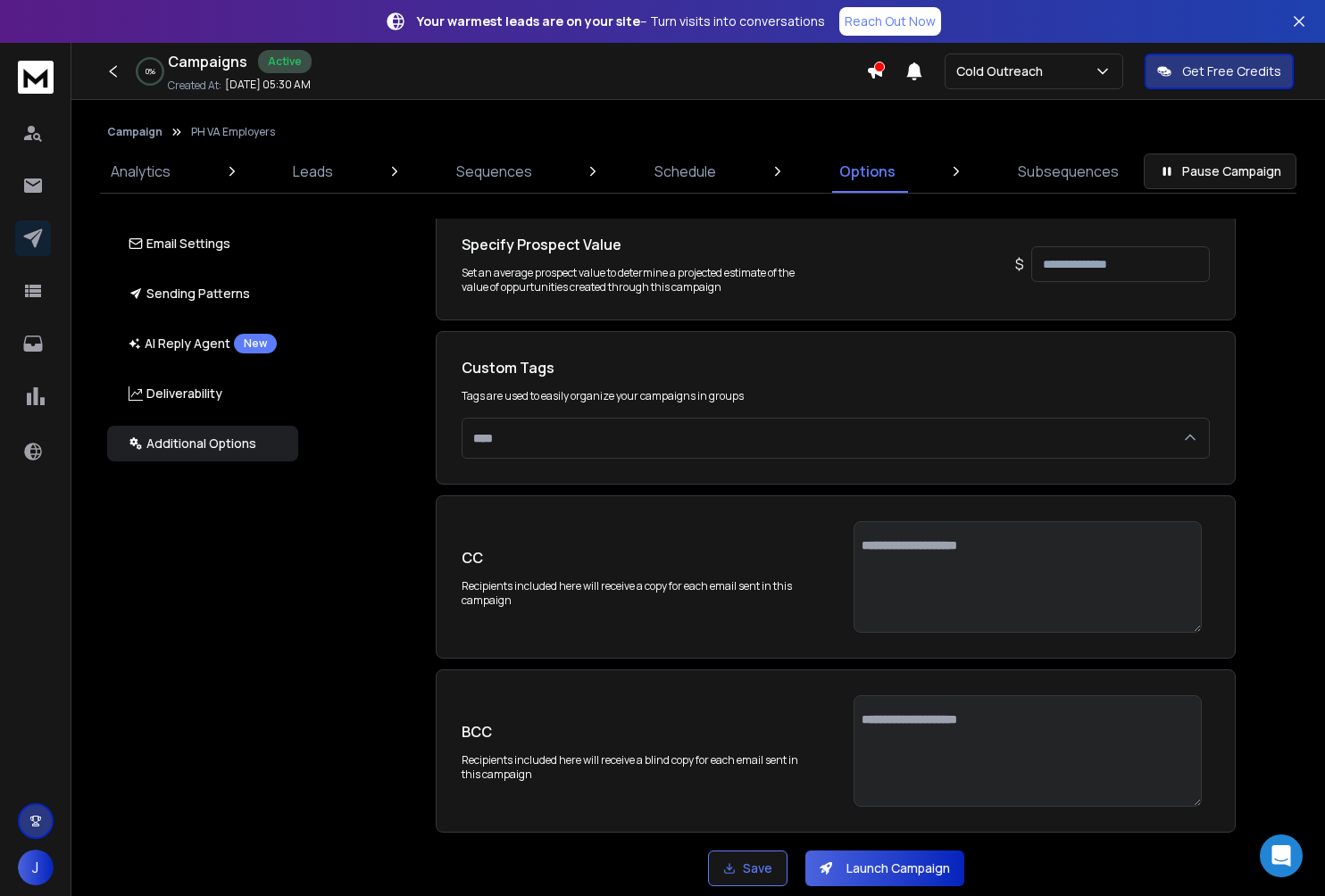
click at [850, 863] on button "Launch Campaign" at bounding box center [885, 868] width 159 height 36
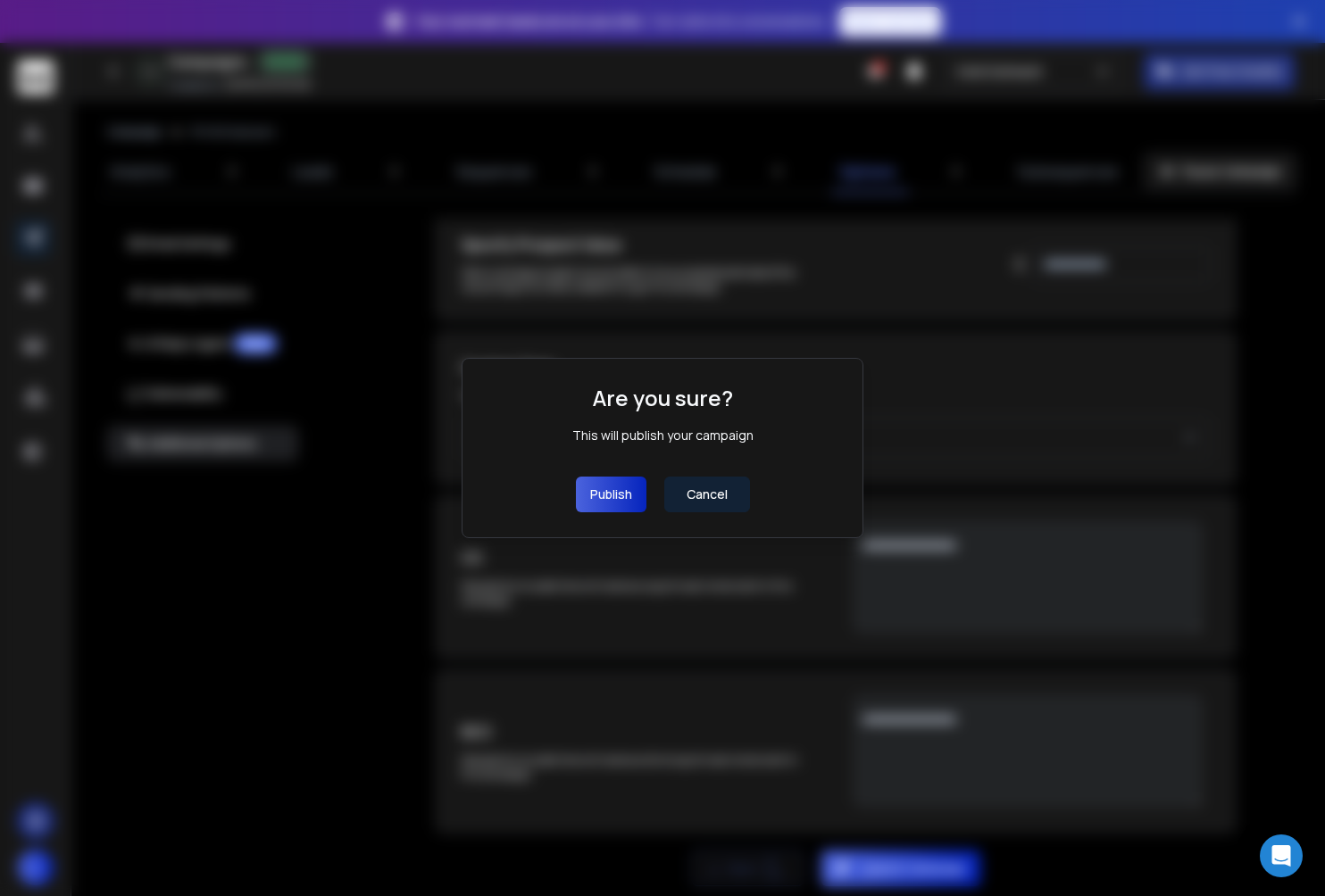
click at [638, 506] on button "Publish" at bounding box center [611, 495] width 70 height 36
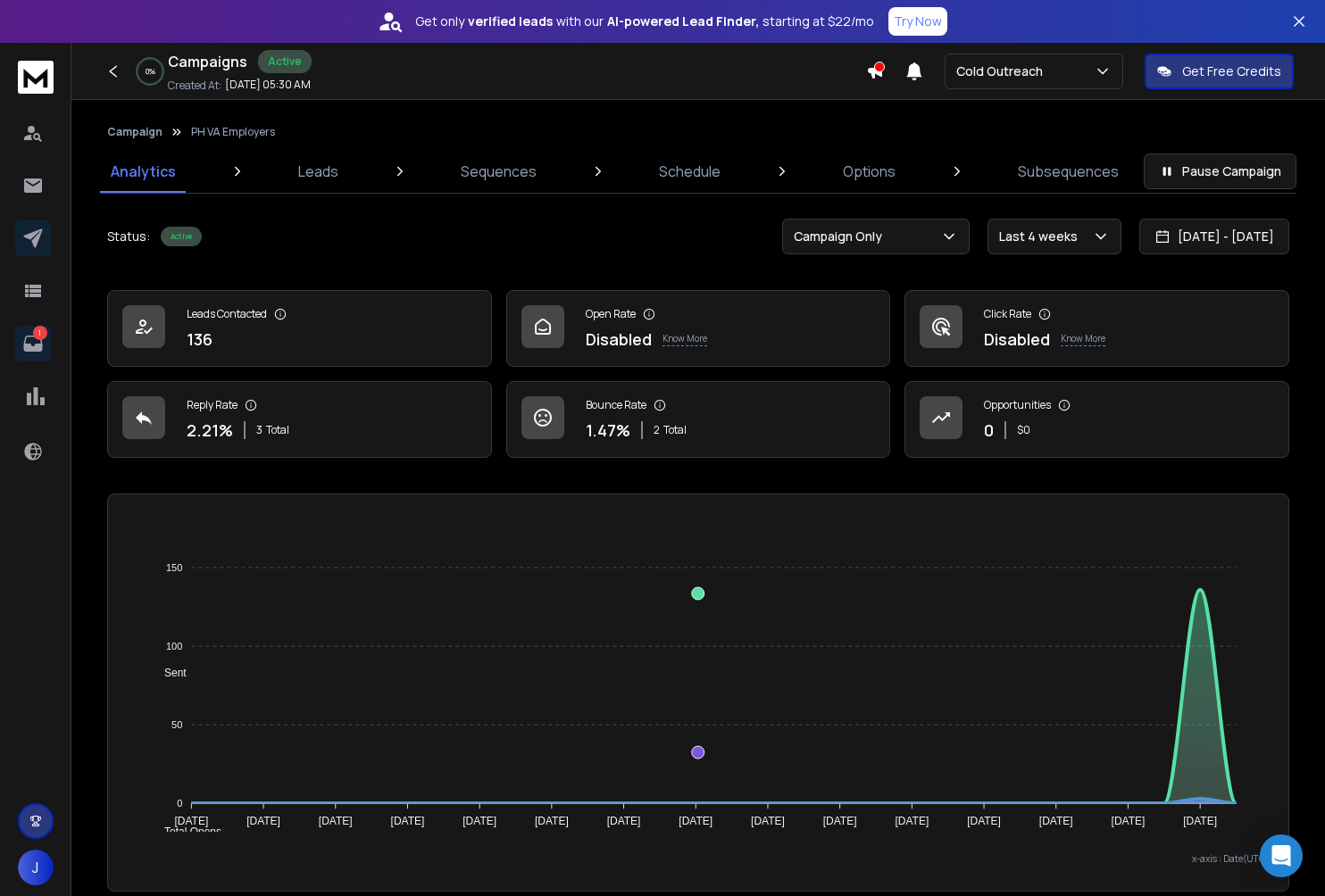
click at [38, 342] on icon at bounding box center [32, 343] width 21 height 21
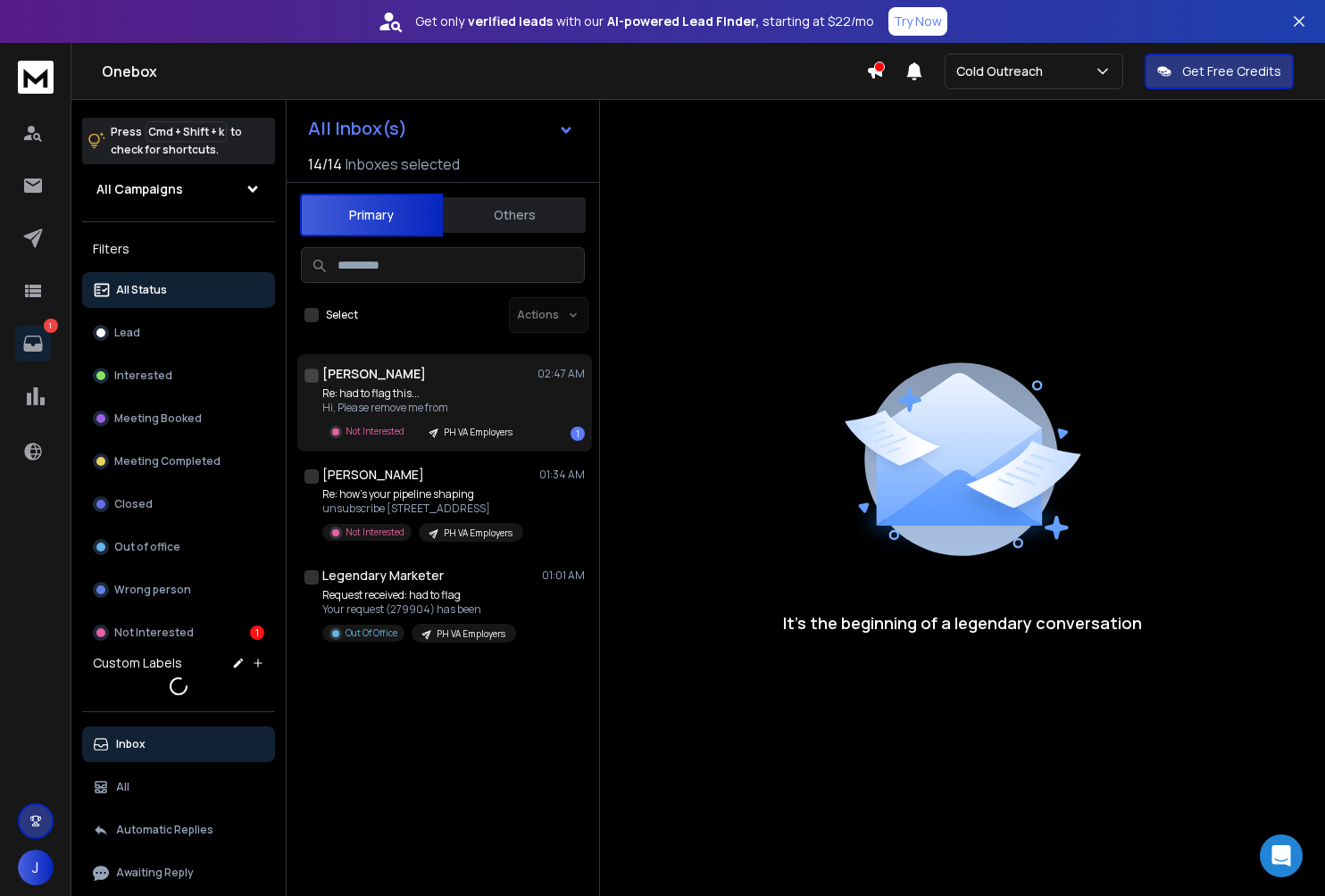
click at [487, 390] on p "Re: had to flag this..." at bounding box center [423, 393] width 201 height 14
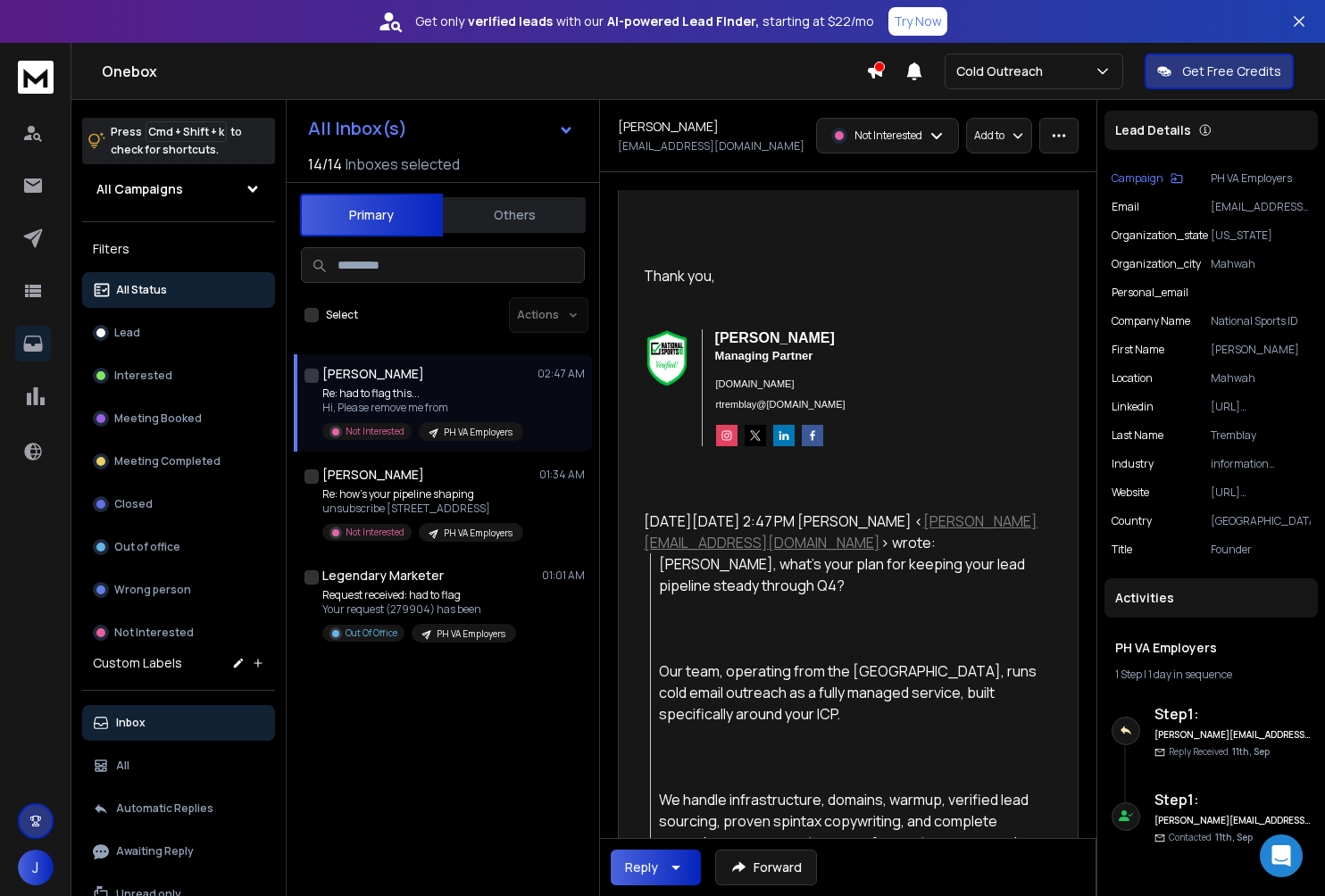
scroll to position [304, 0]
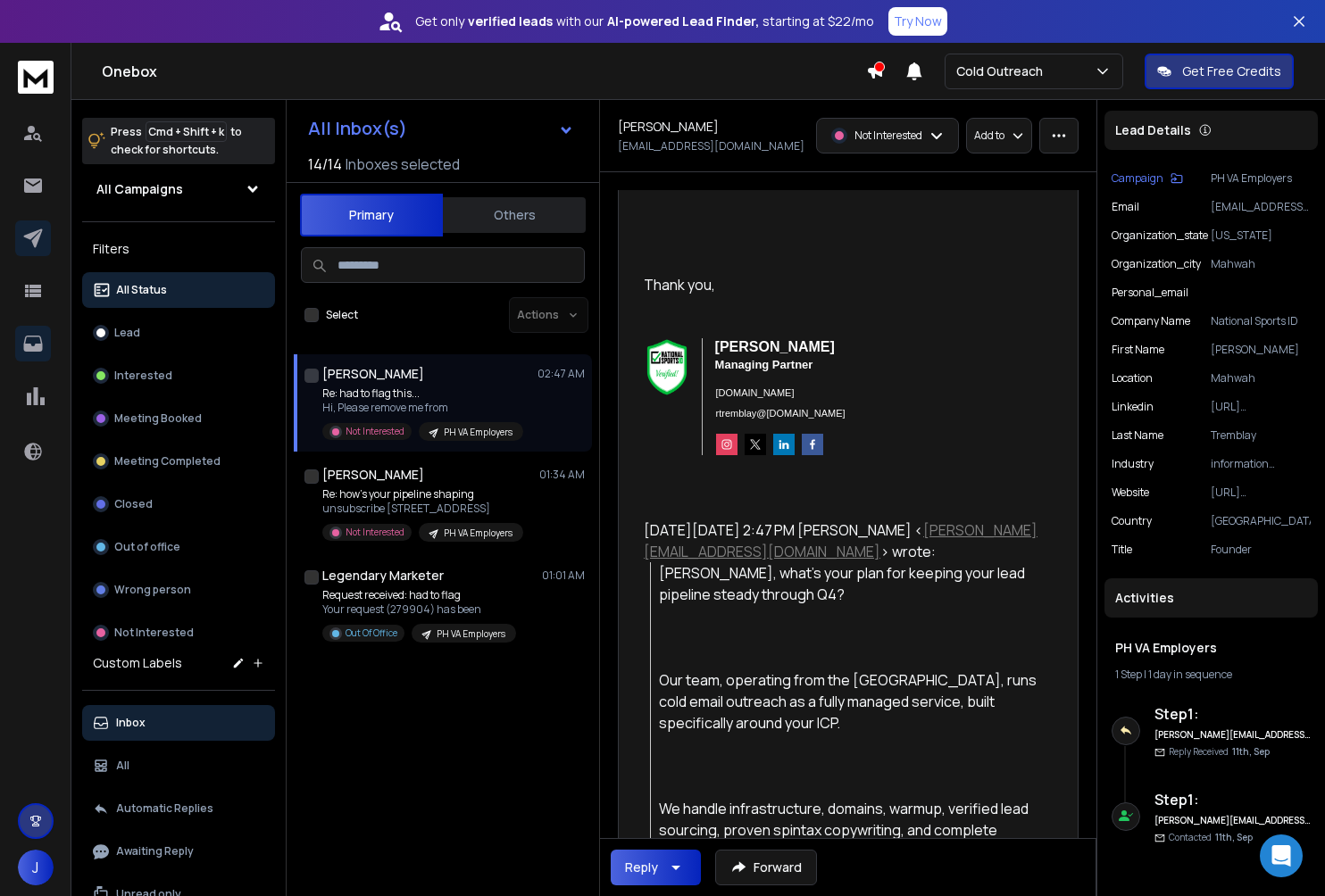
click at [32, 229] on icon at bounding box center [32, 238] width 21 height 21
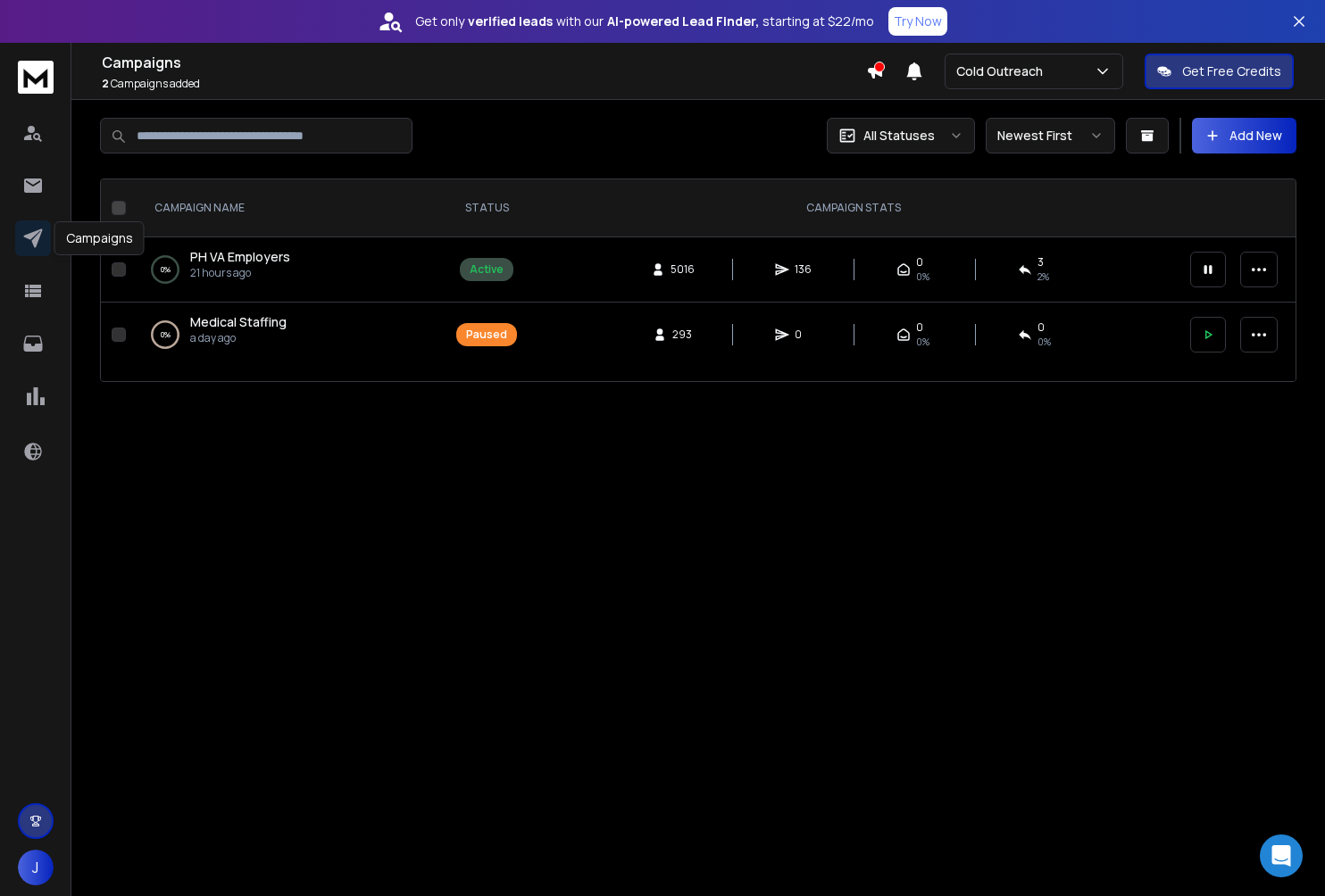
click at [58, 188] on div "J" at bounding box center [35, 472] width 71 height 861
click at [36, 184] on icon at bounding box center [32, 185] width 21 height 21
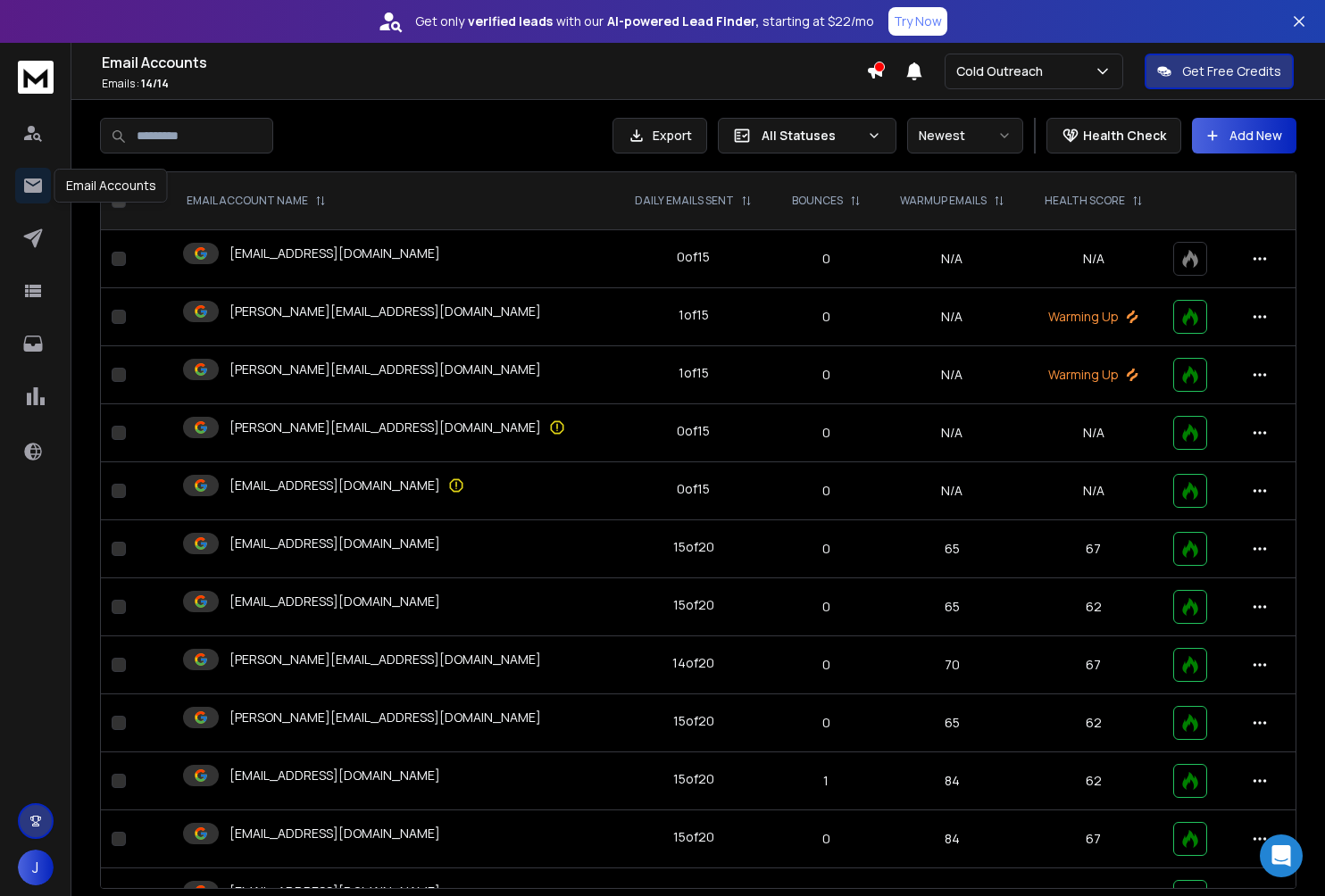
click at [325, 423] on p "paige@outreachlyhub.co" at bounding box center [386, 427] width 312 height 18
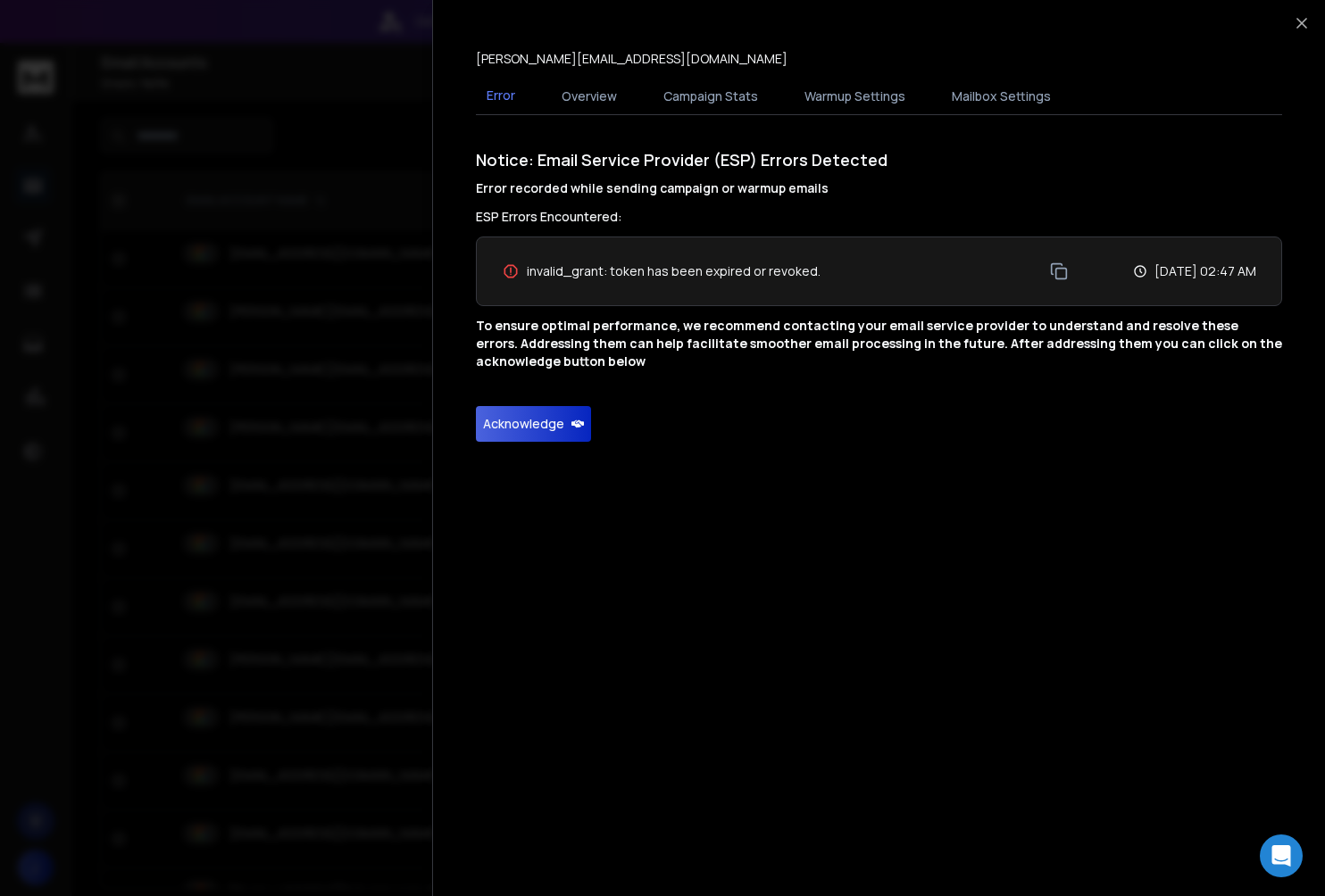
click at [330, 423] on div at bounding box center [662, 448] width 1325 height 896
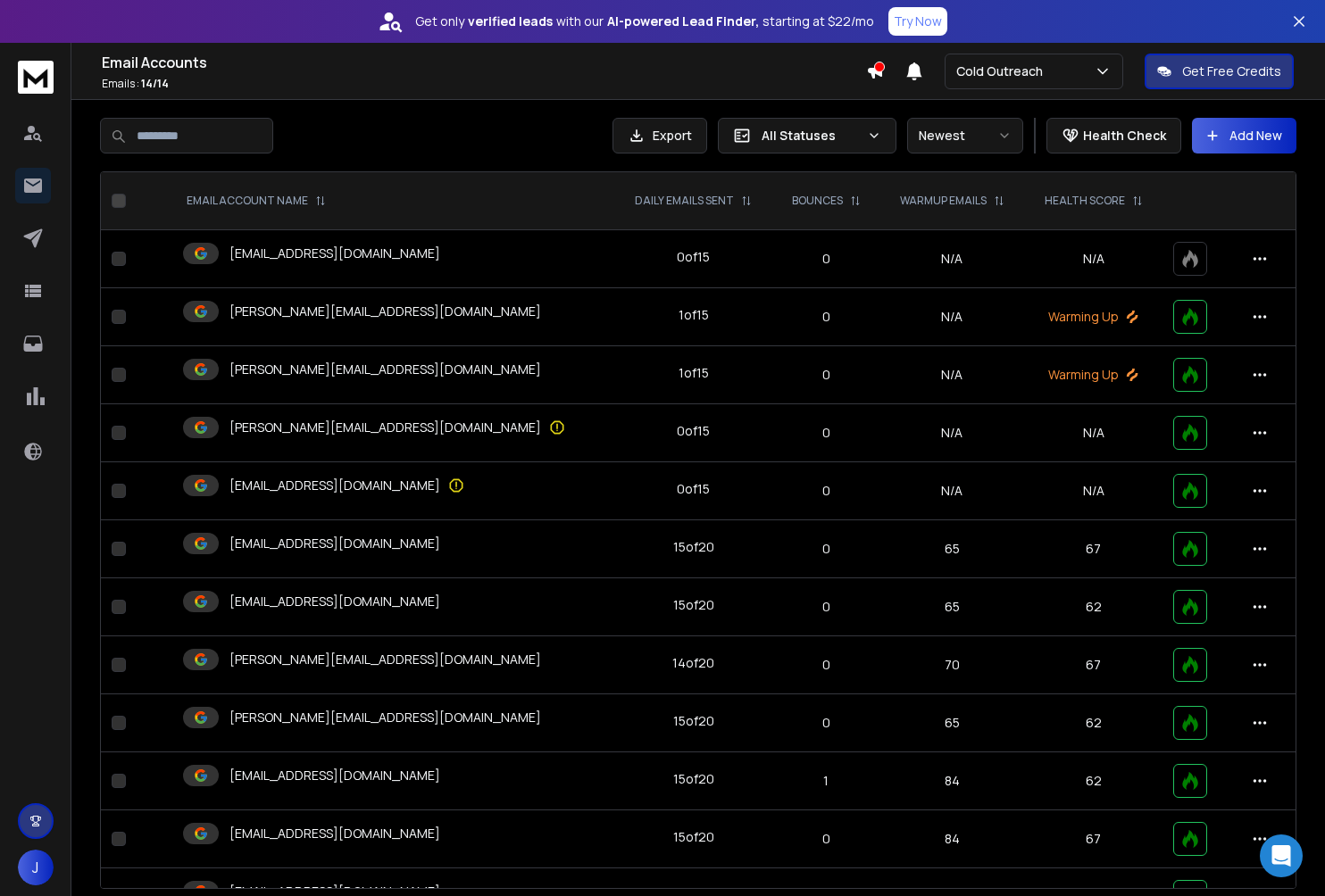
click at [328, 494] on p "juno@outreachscalestudio.co" at bounding box center [335, 485] width 210 height 18
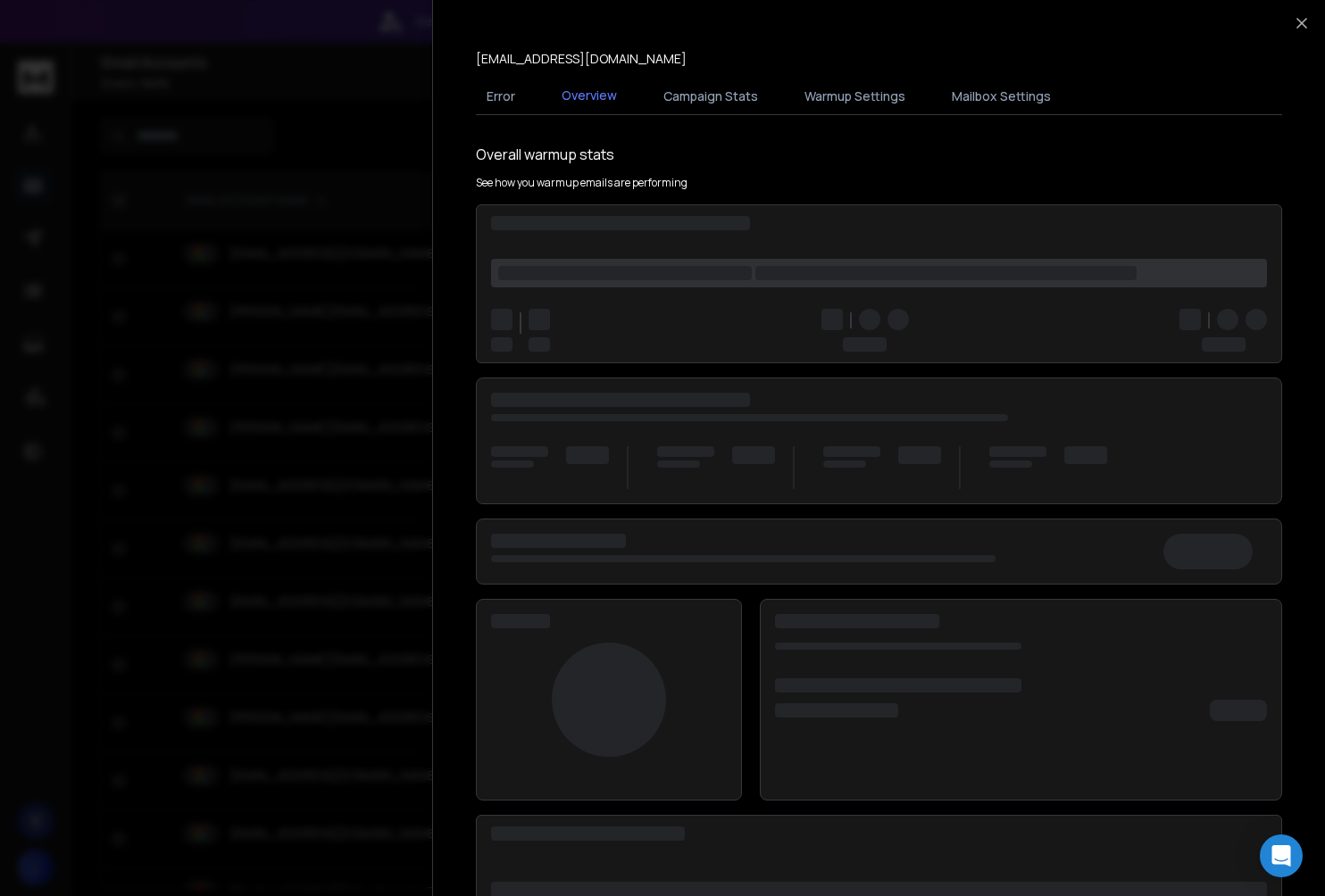
click at [320, 426] on div at bounding box center [662, 448] width 1325 height 896
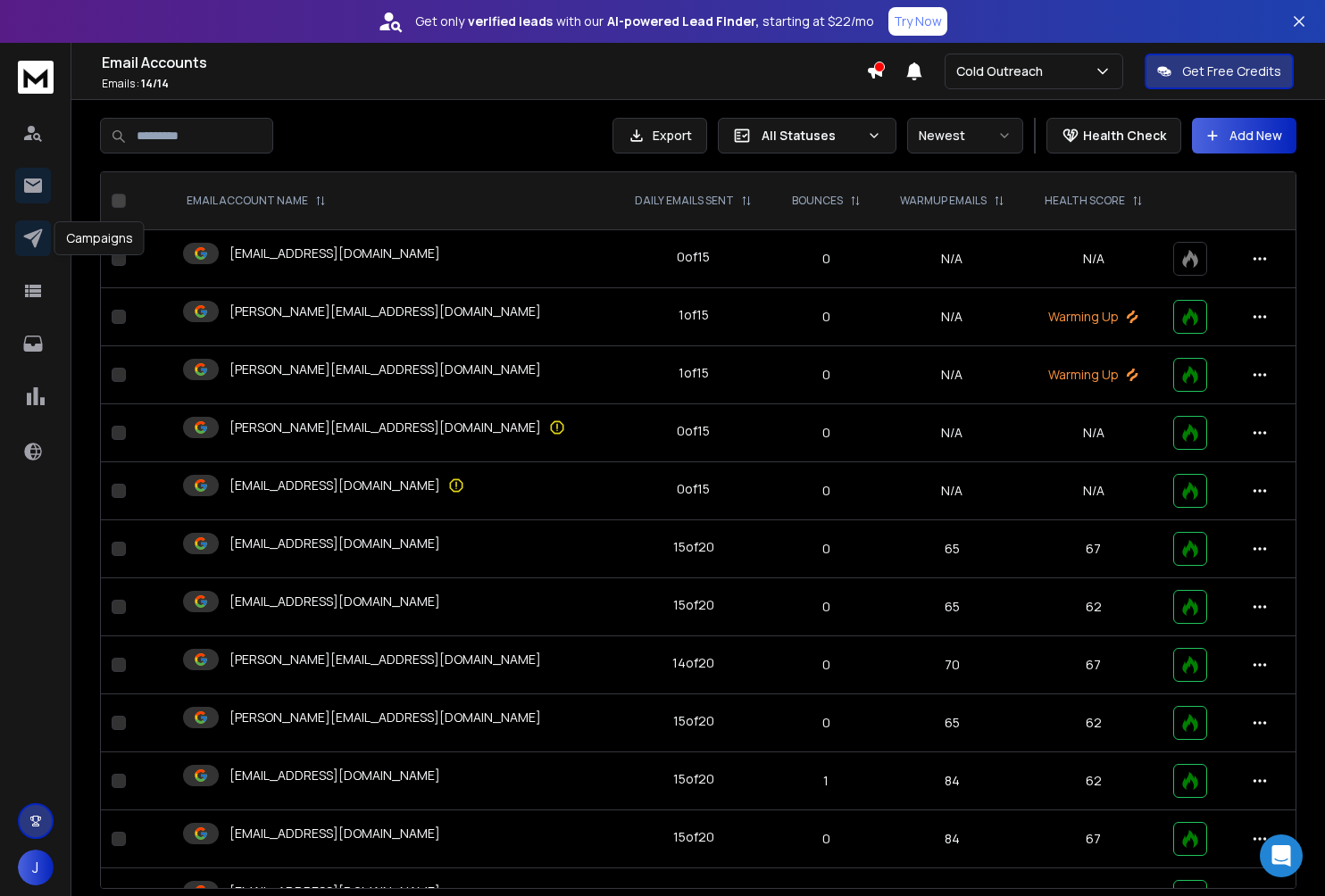
click at [27, 233] on icon at bounding box center [32, 238] width 18 height 18
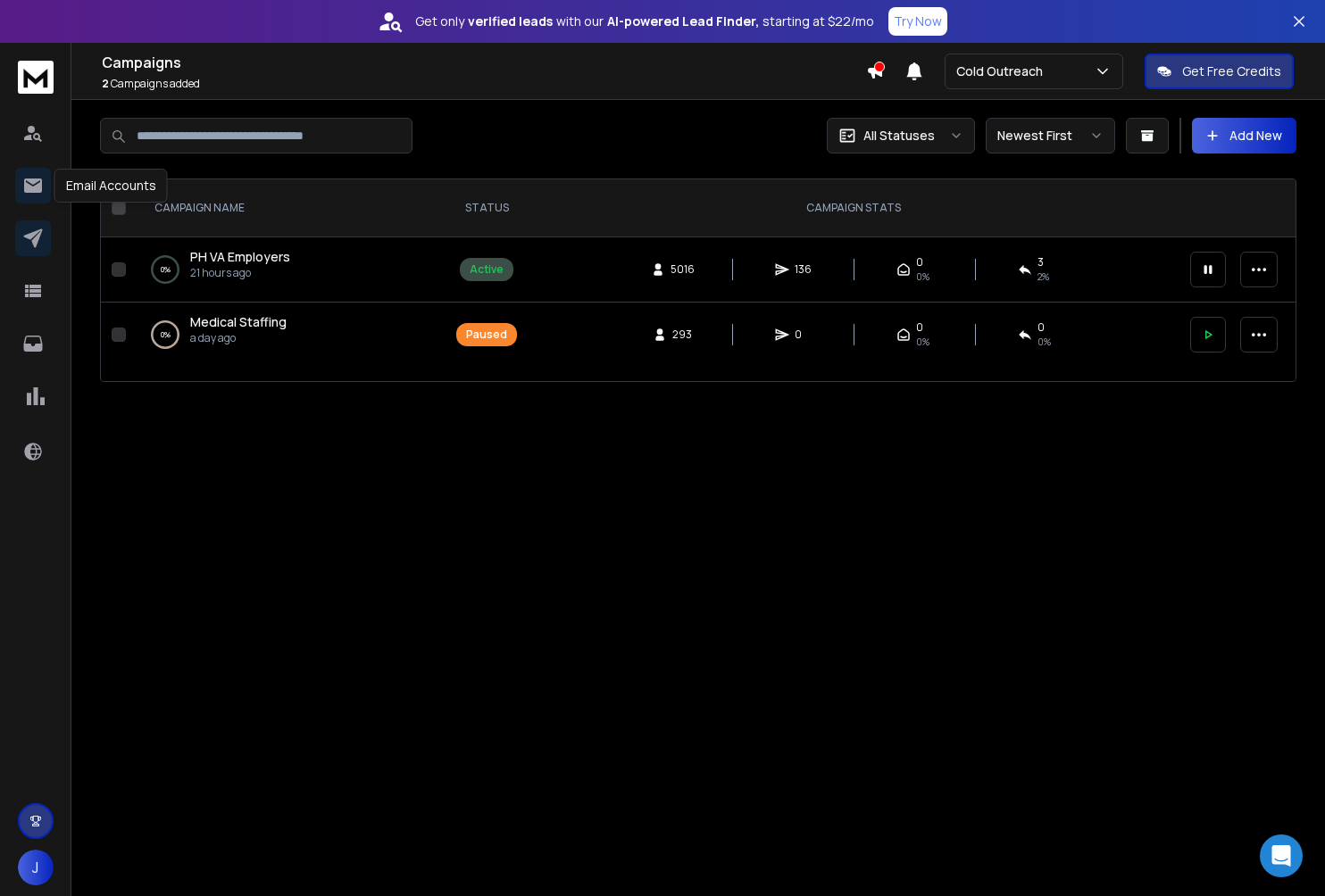
click at [39, 190] on icon at bounding box center [32, 185] width 18 height 14
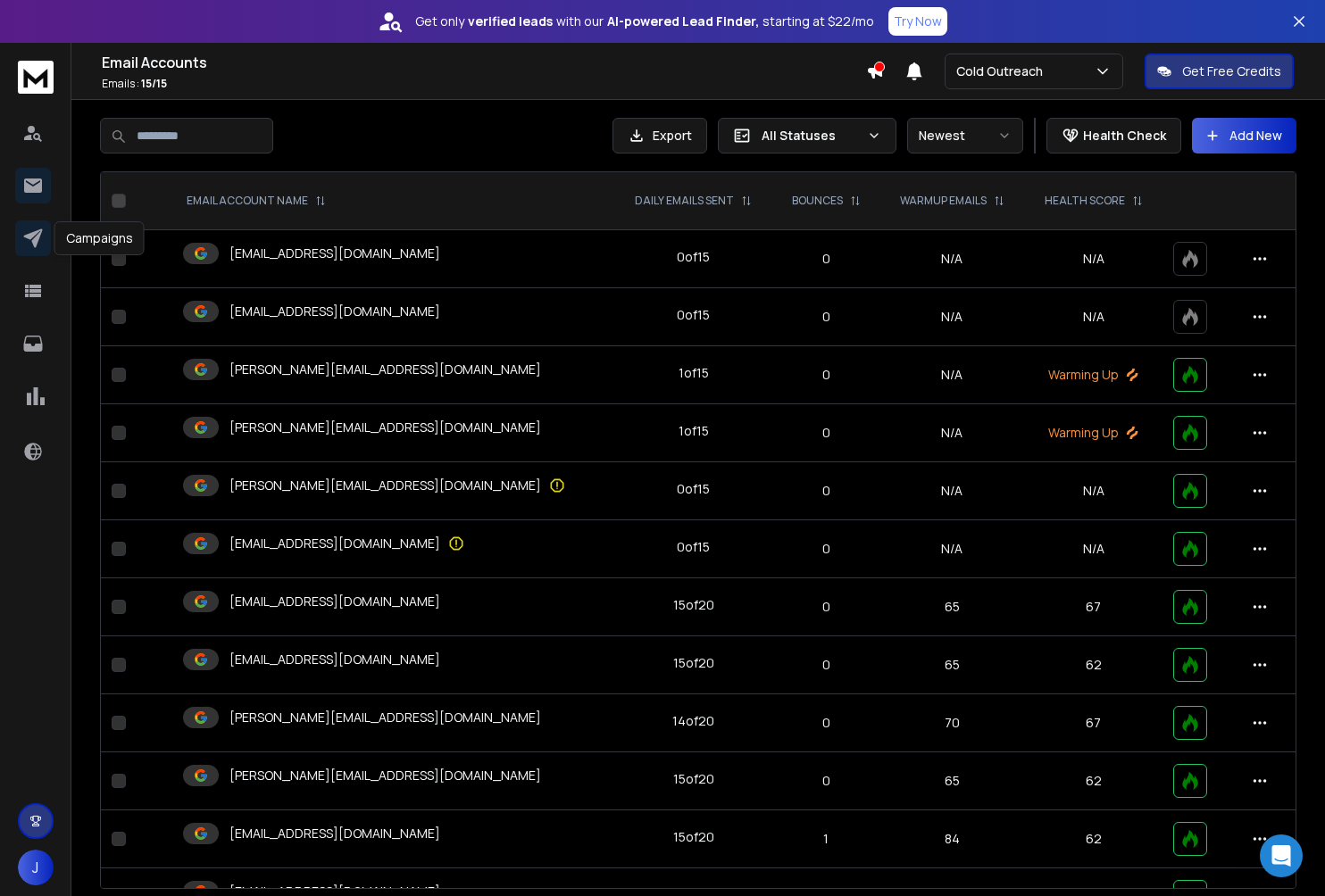
click at [31, 231] on icon at bounding box center [32, 238] width 21 height 21
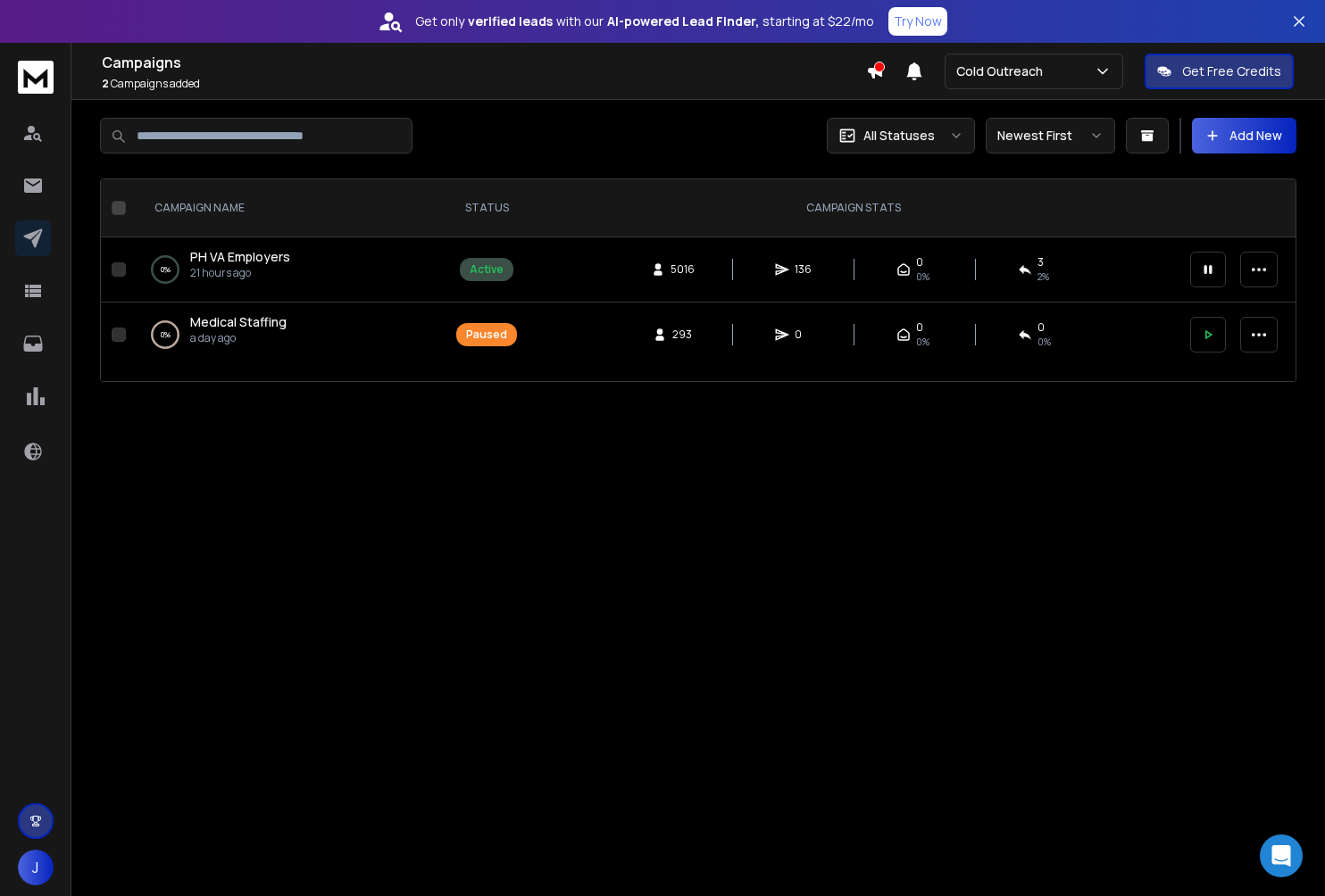
click at [447, 268] on td "Active" at bounding box center [486, 269] width 82 height 66
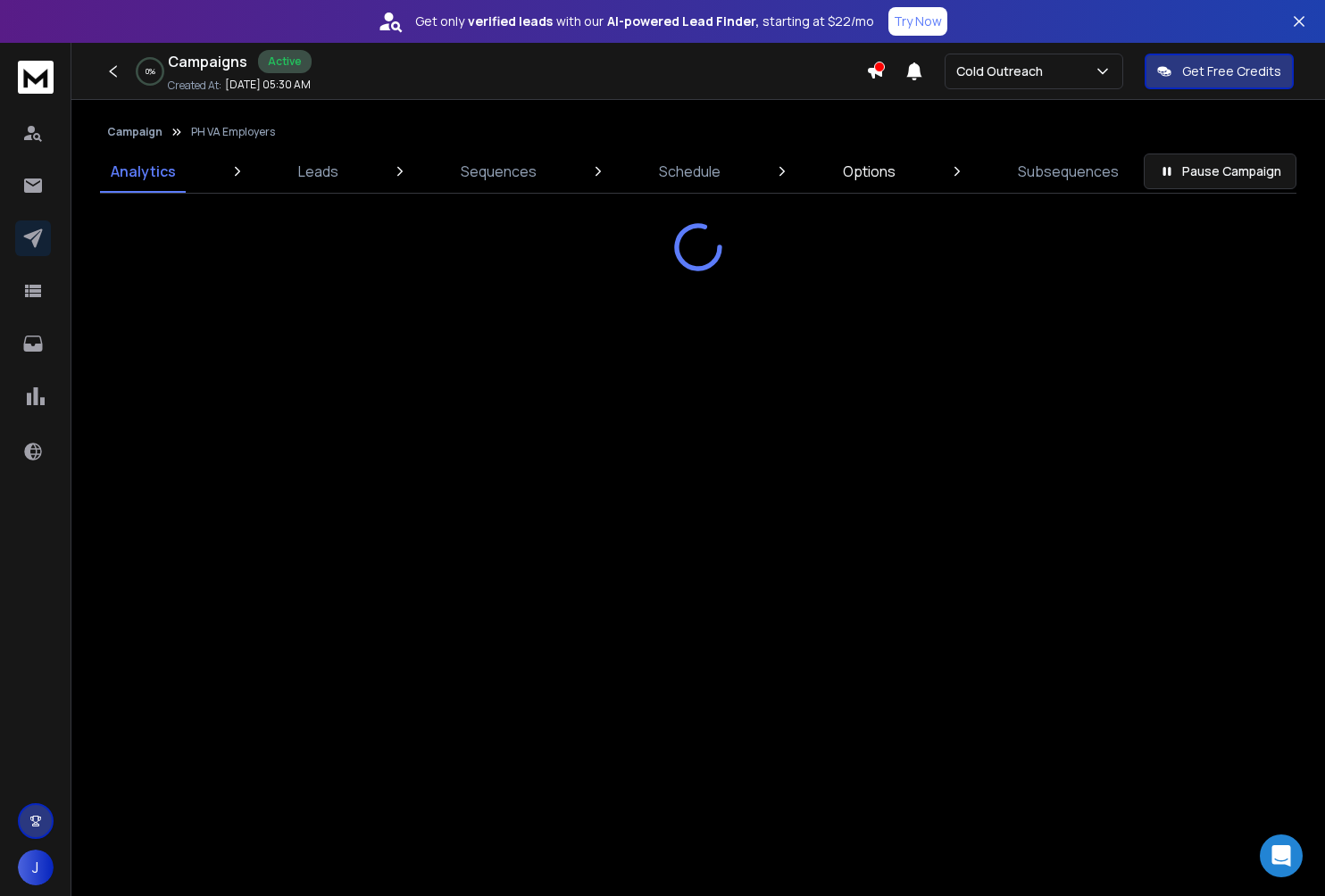
click at [884, 181] on p "Options" at bounding box center [868, 171] width 53 height 21
select select "*"
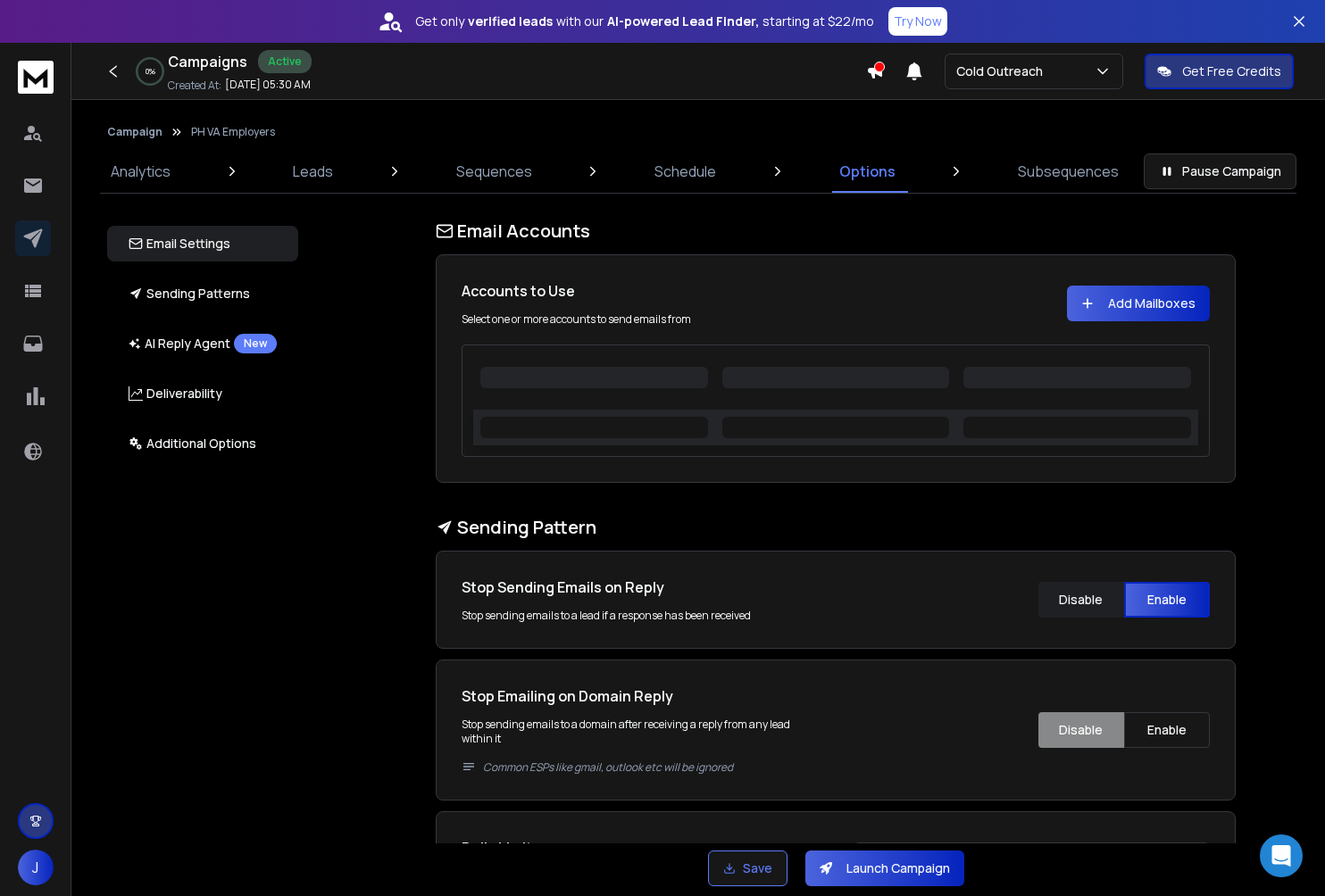
click at [1118, 291] on button "Add Mailboxes" at bounding box center [1138, 304] width 143 height 36
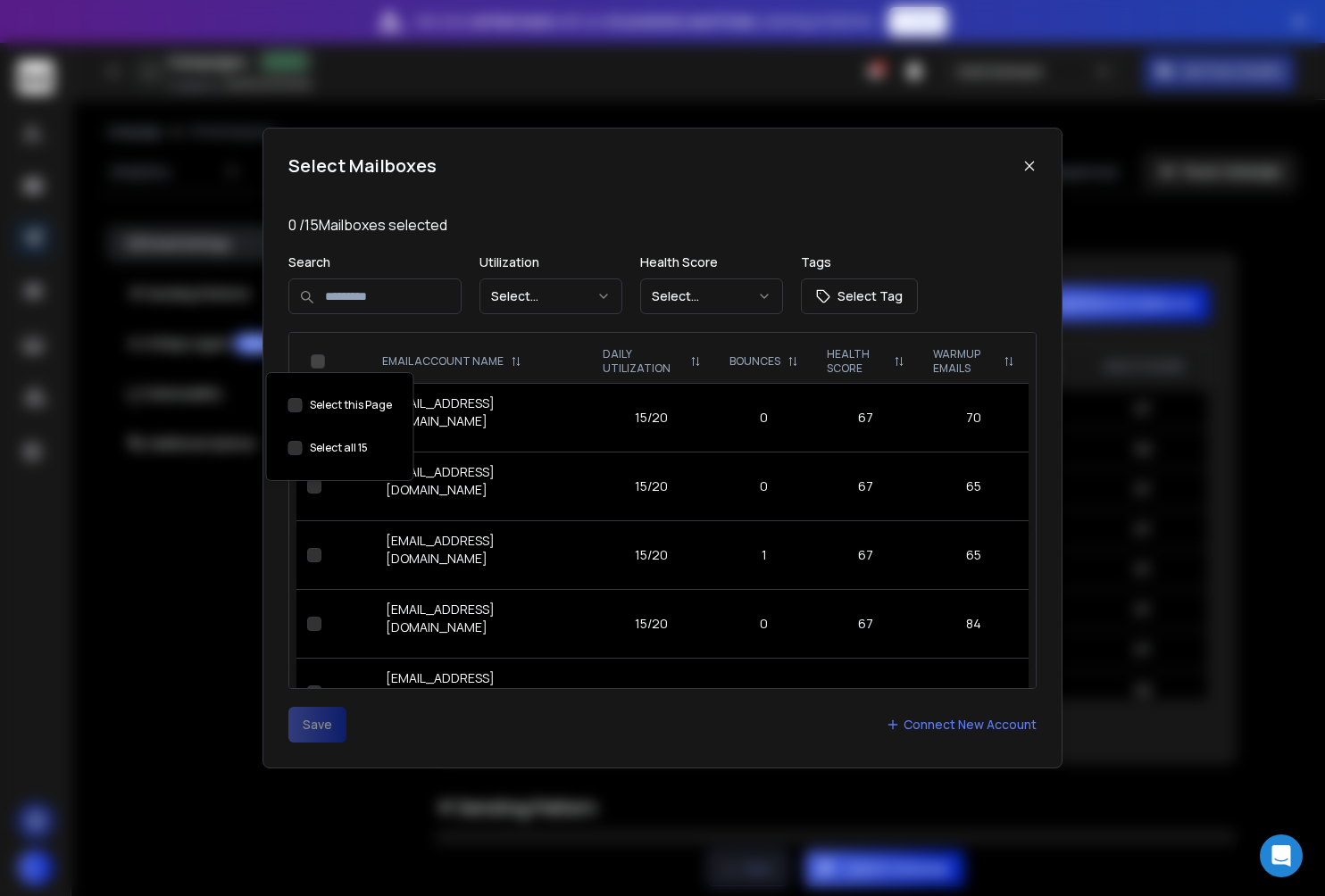
click at [293, 449] on button "Select this Page" at bounding box center [294, 448] width 14 height 14
click at [315, 722] on button "Save" at bounding box center [316, 724] width 58 height 36
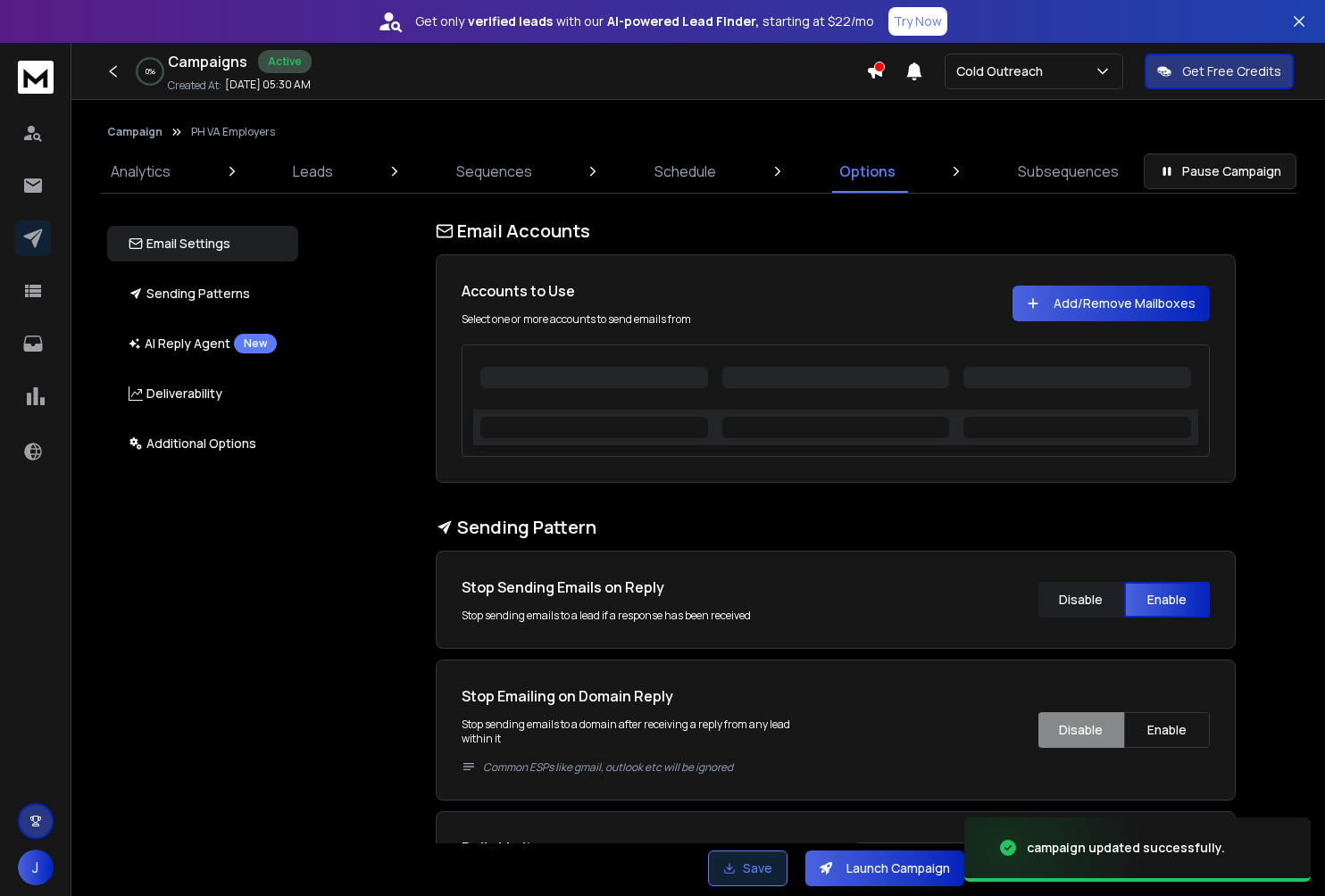
click at [771, 874] on button "Save" at bounding box center [747, 868] width 79 height 36
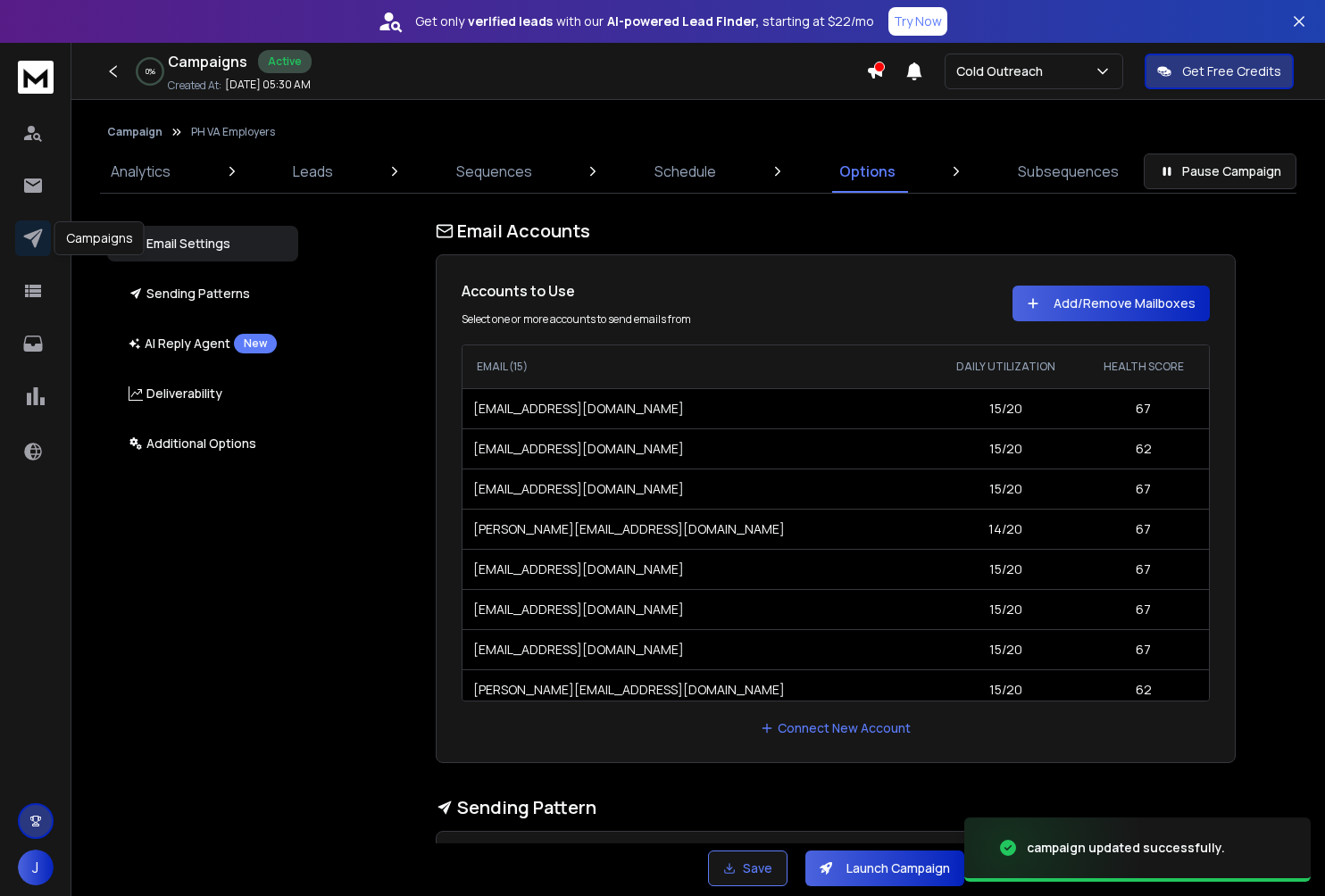
click at [16, 233] on link at bounding box center [32, 238] width 36 height 36
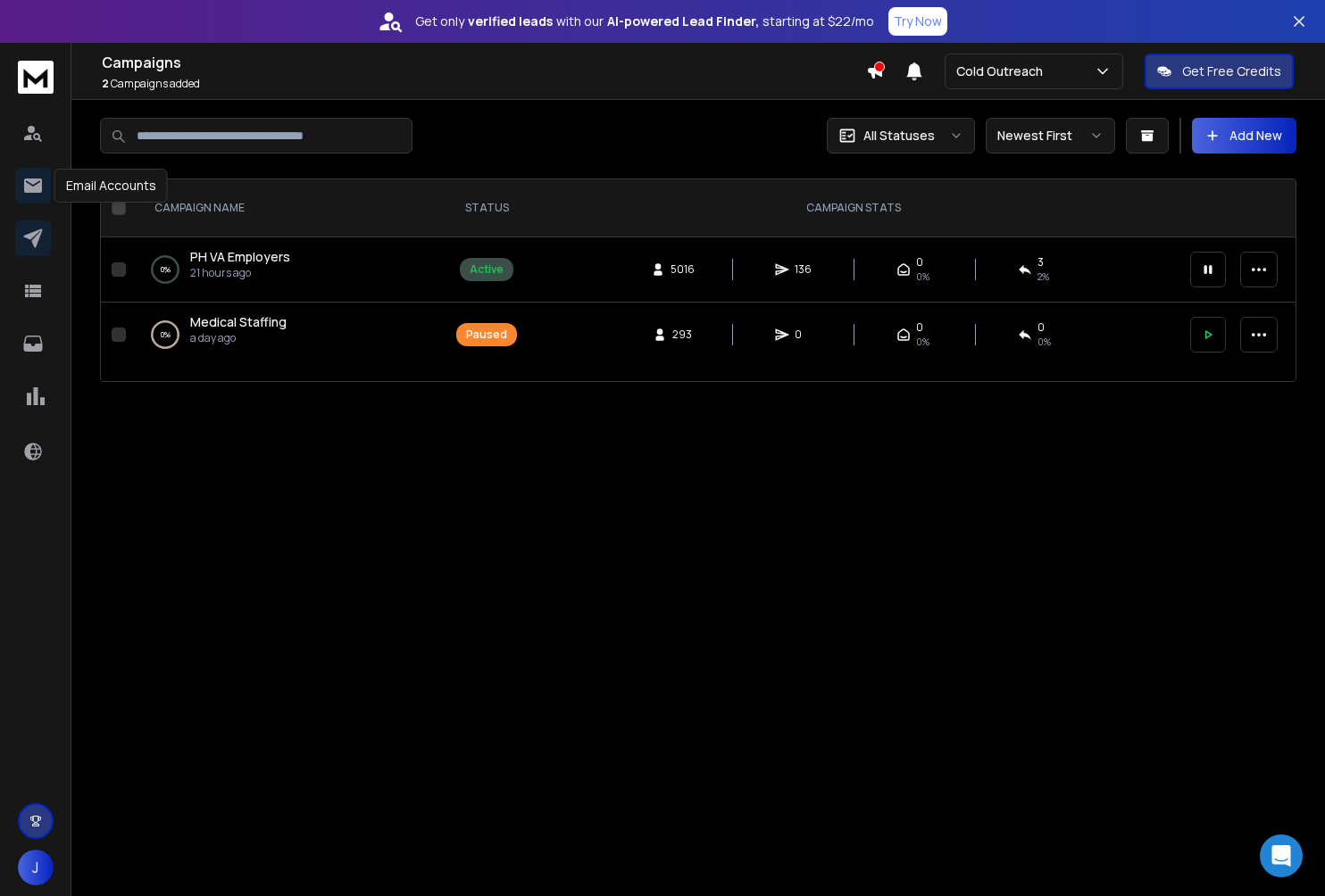
click at [31, 200] on link at bounding box center [32, 185] width 36 height 36
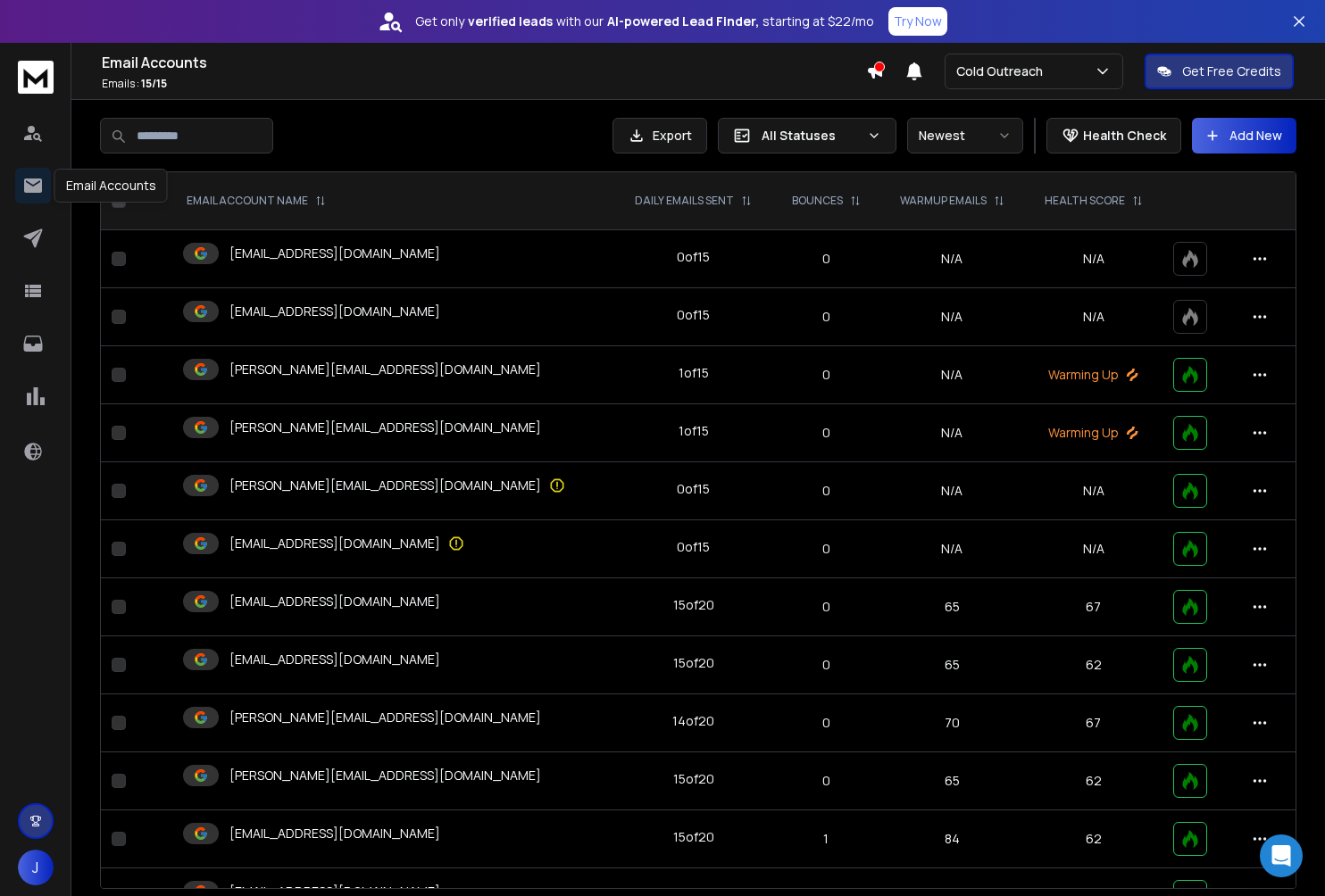
click at [121, 486] on button "button" at bounding box center [118, 490] width 14 height 14
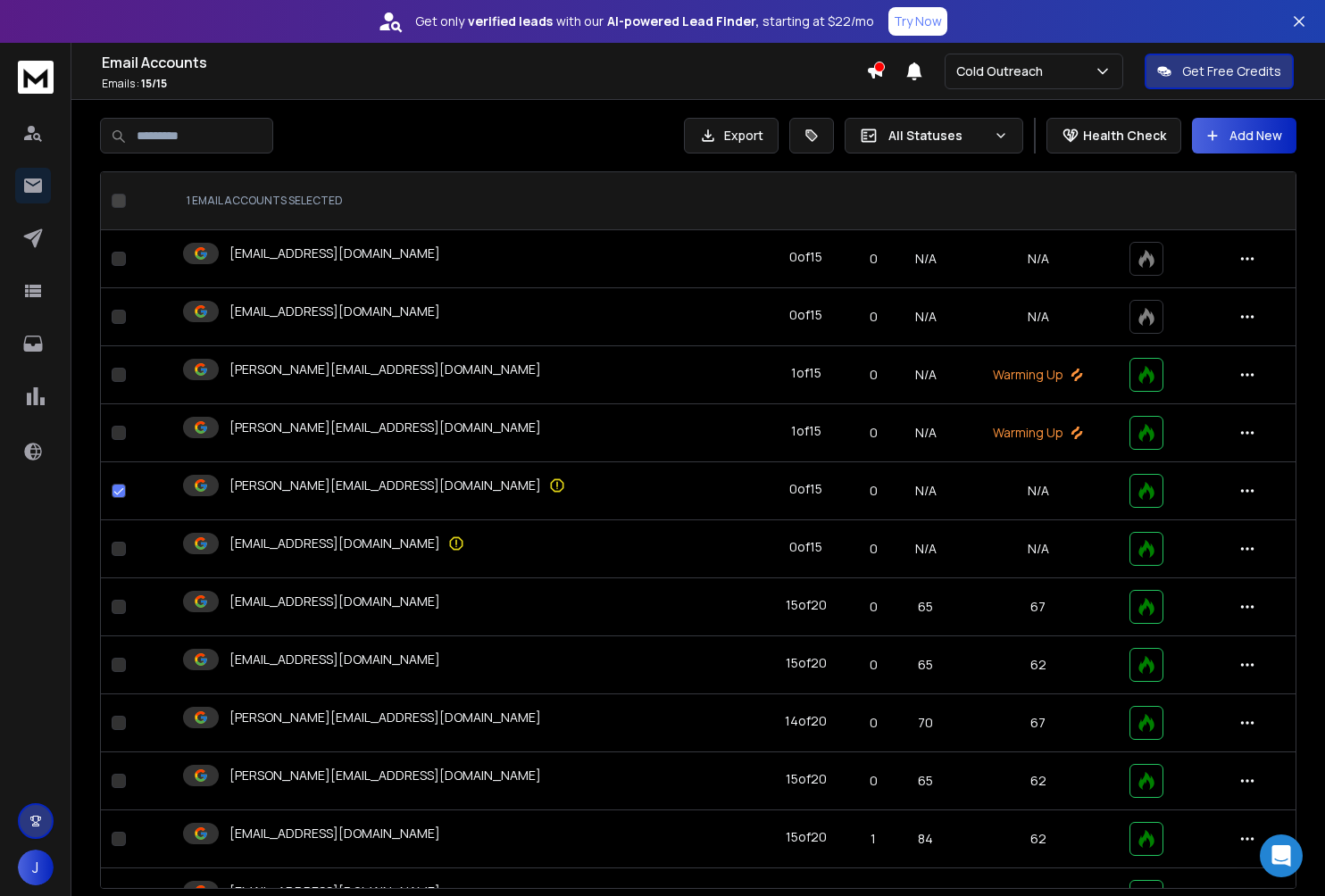
click at [123, 551] on button "button" at bounding box center [118, 548] width 14 height 14
click at [992, 121] on button "Actions" at bounding box center [933, 136] width 178 height 36
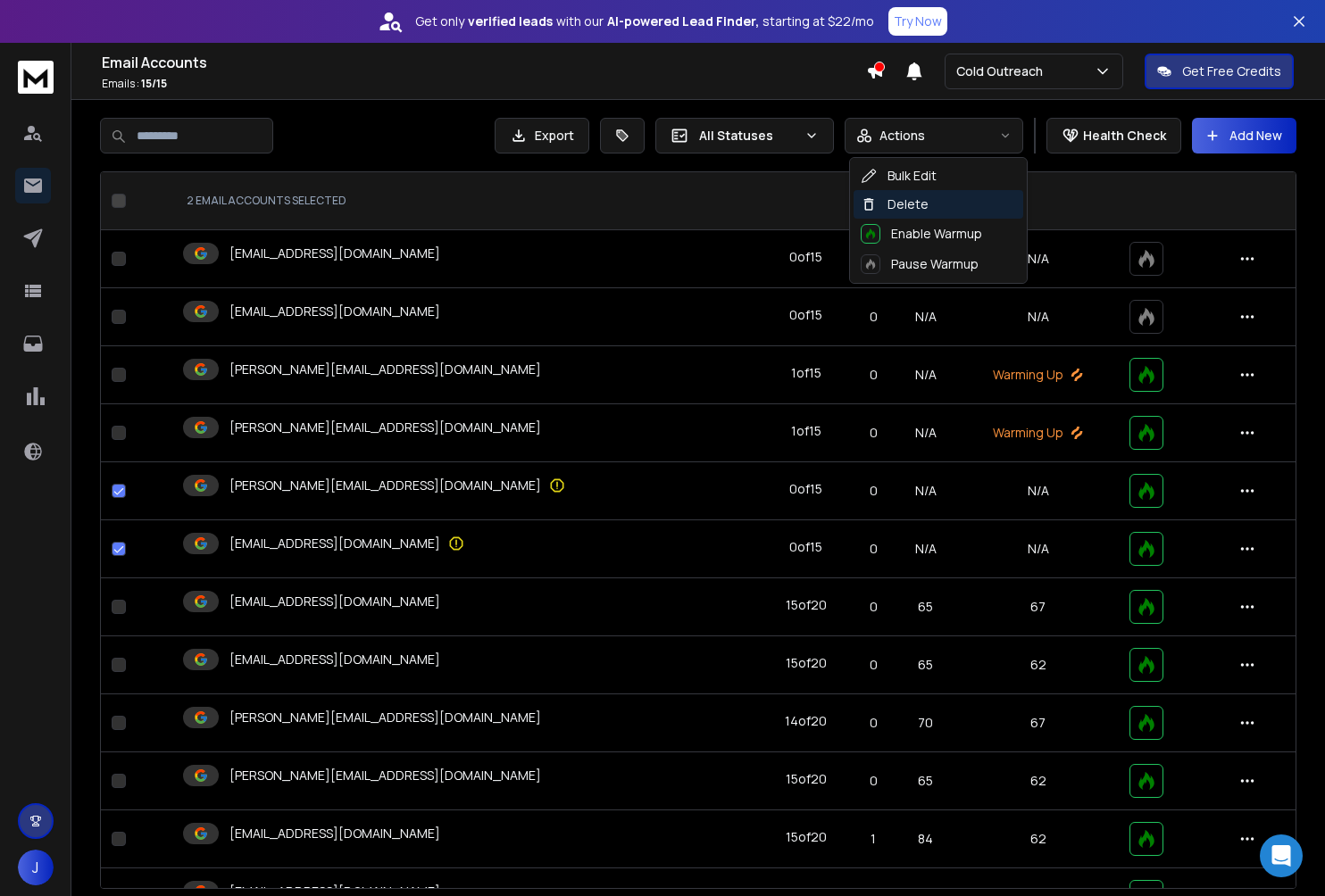
click at [939, 204] on div "Delete" at bounding box center [938, 204] width 170 height 29
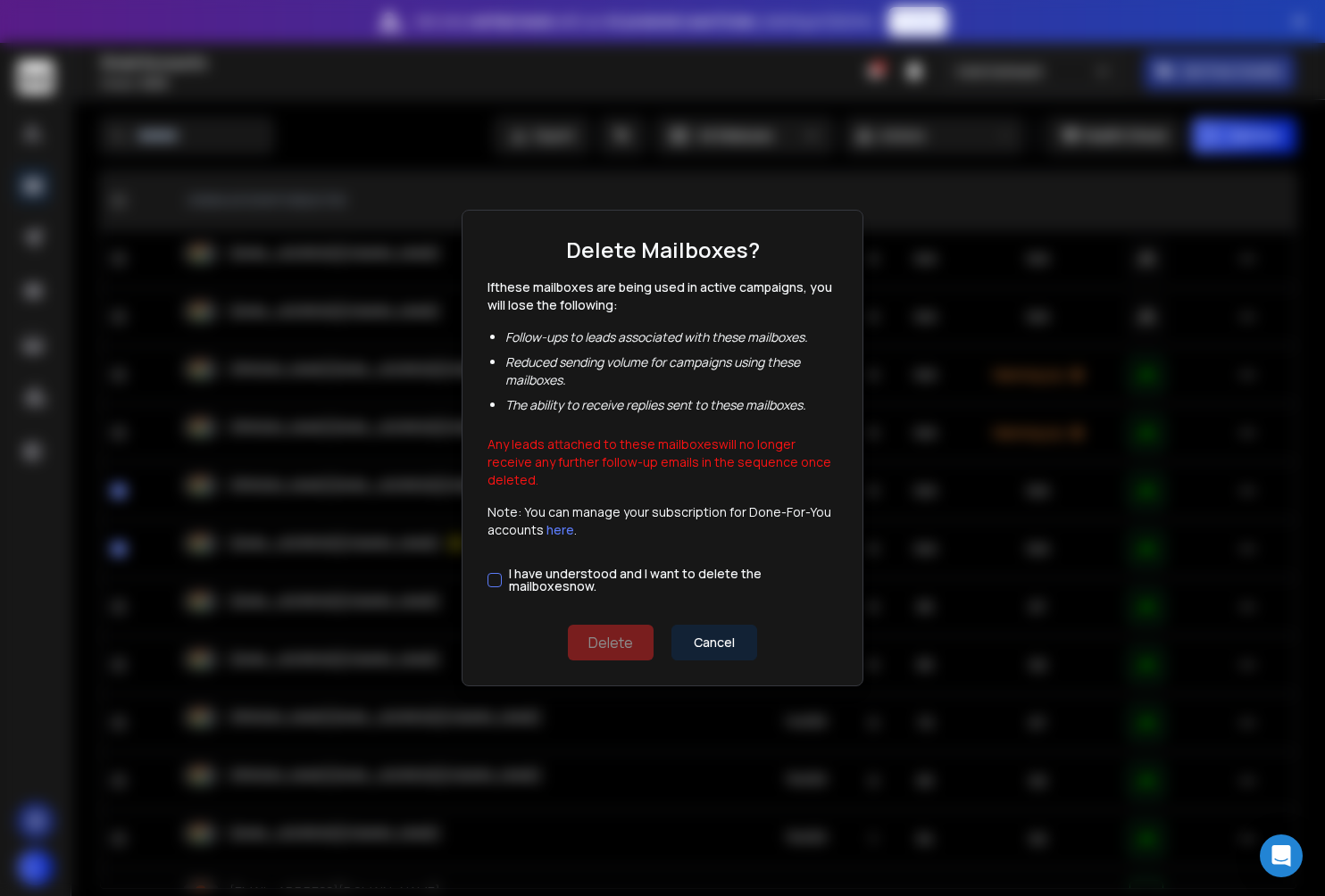
click at [497, 573] on button "I have understood and I want to delete the mailbox es now." at bounding box center [494, 579] width 14 height 14
click at [607, 625] on button "Delete" at bounding box center [610, 642] width 86 height 36
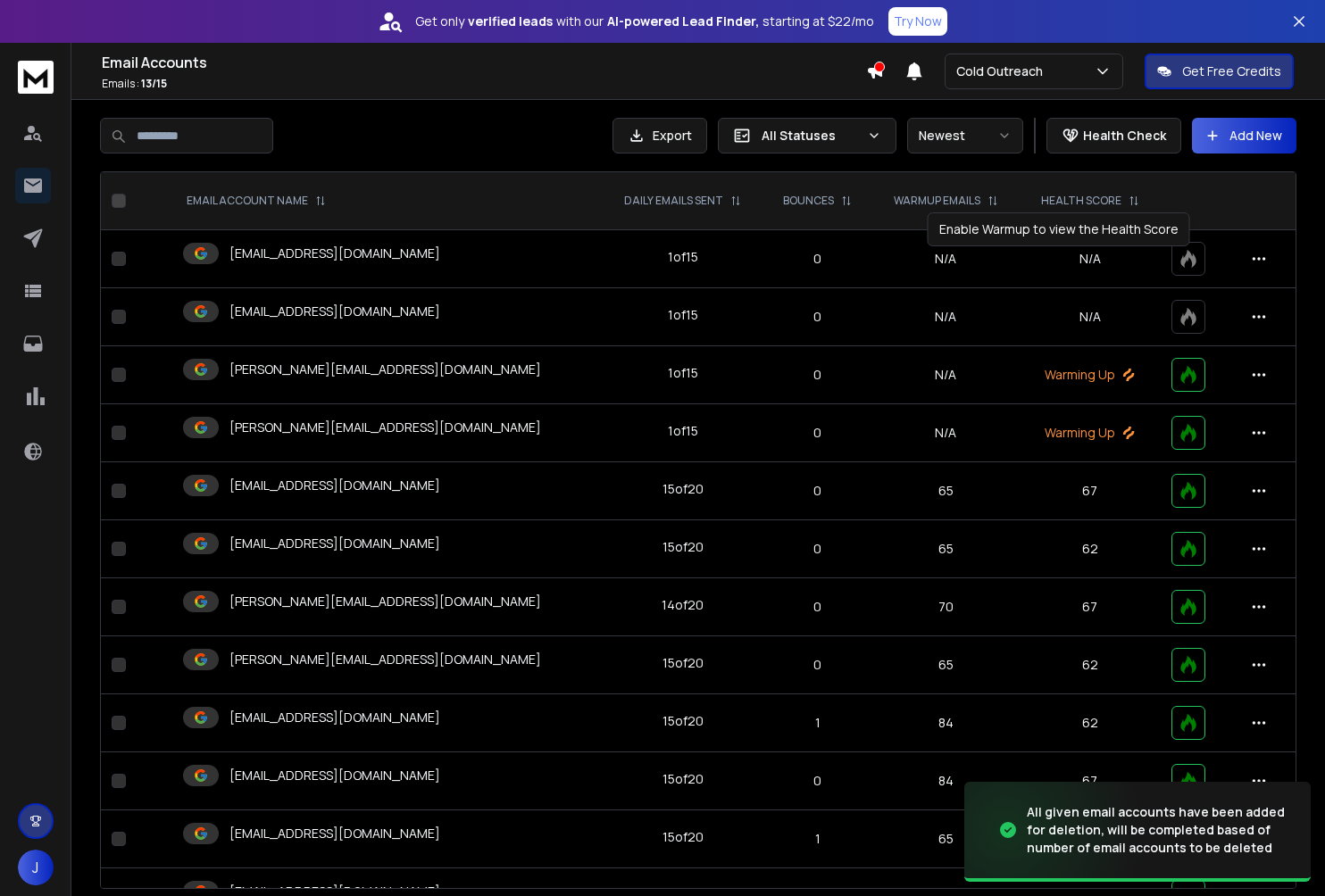
click at [1154, 245] on div "Enable Warmup to view the Health Score" at bounding box center [1058, 229] width 262 height 34
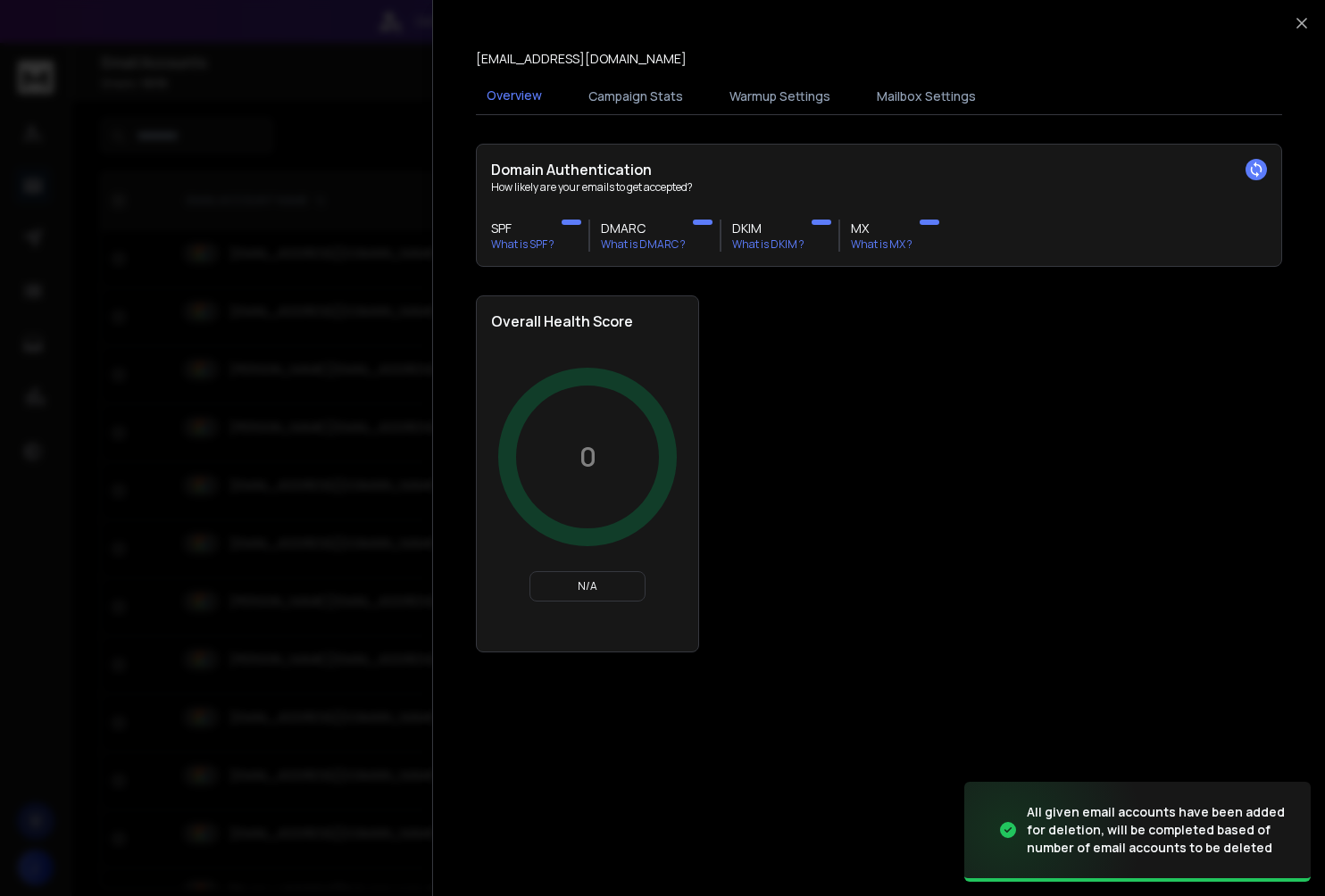
click at [384, 199] on div at bounding box center [662, 448] width 1325 height 896
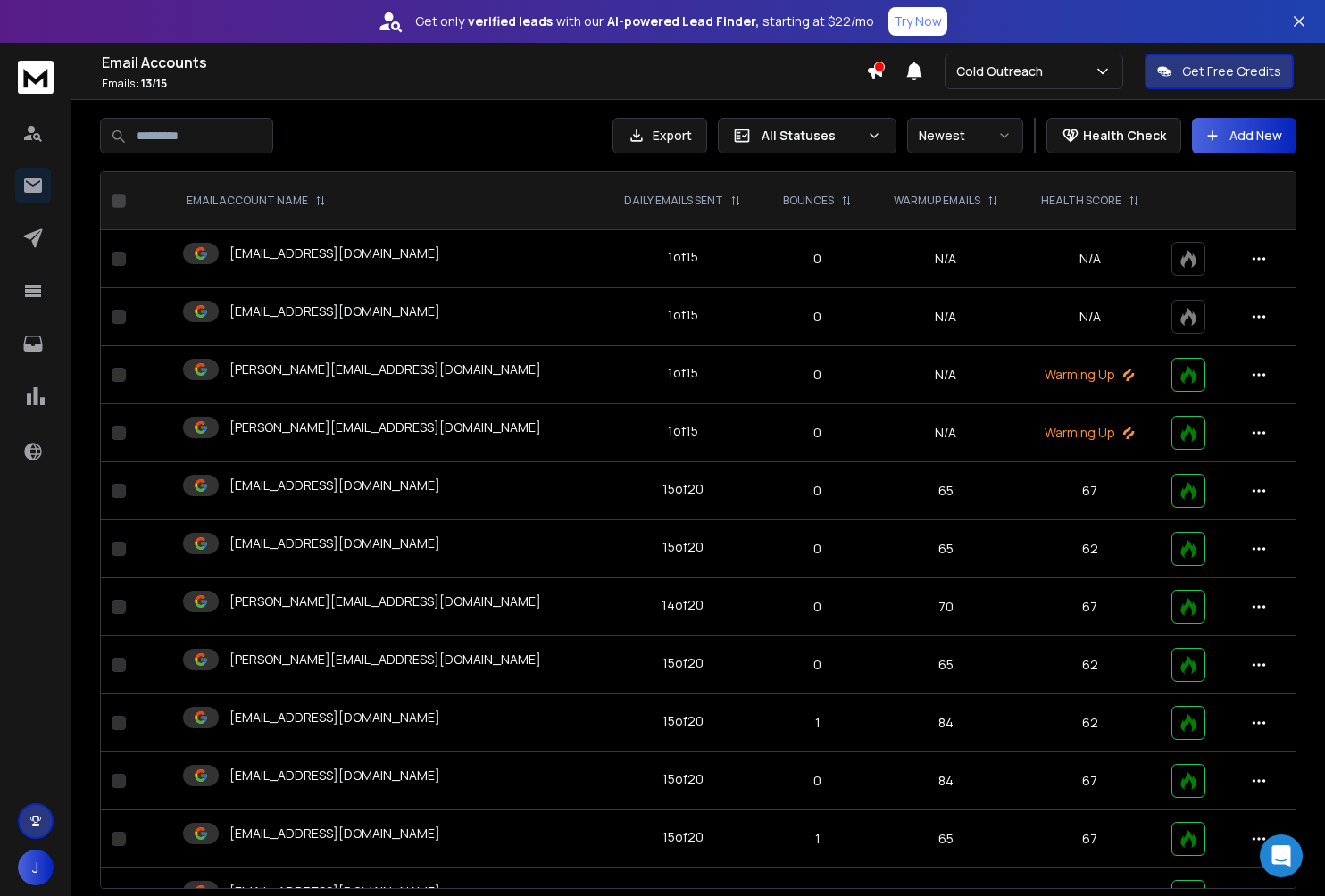
click at [118, 319] on button "button" at bounding box center [118, 317] width 14 height 14
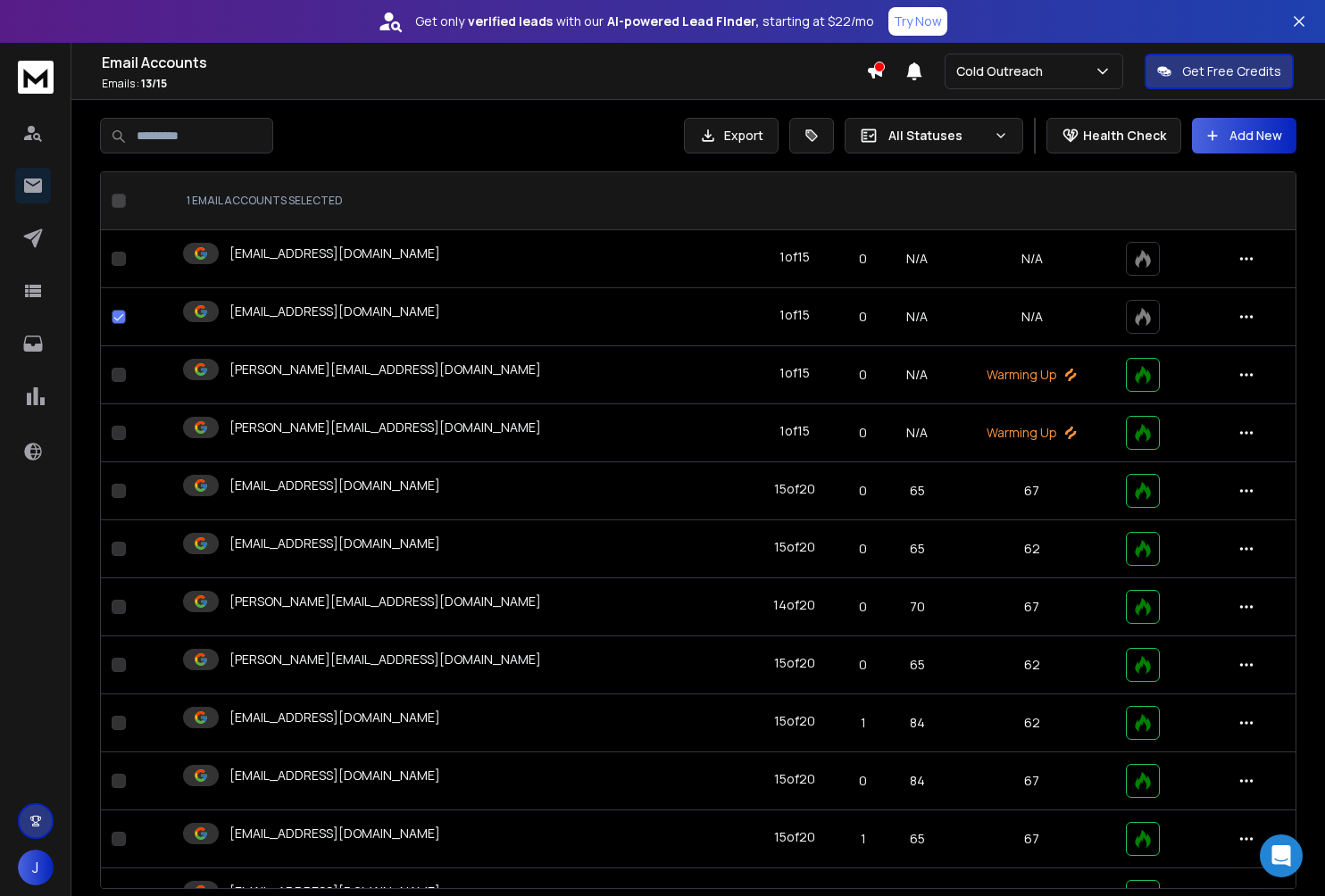
click at [124, 252] on button "button" at bounding box center [118, 258] width 14 height 14
click at [930, 149] on button "Actions" at bounding box center [933, 136] width 178 height 36
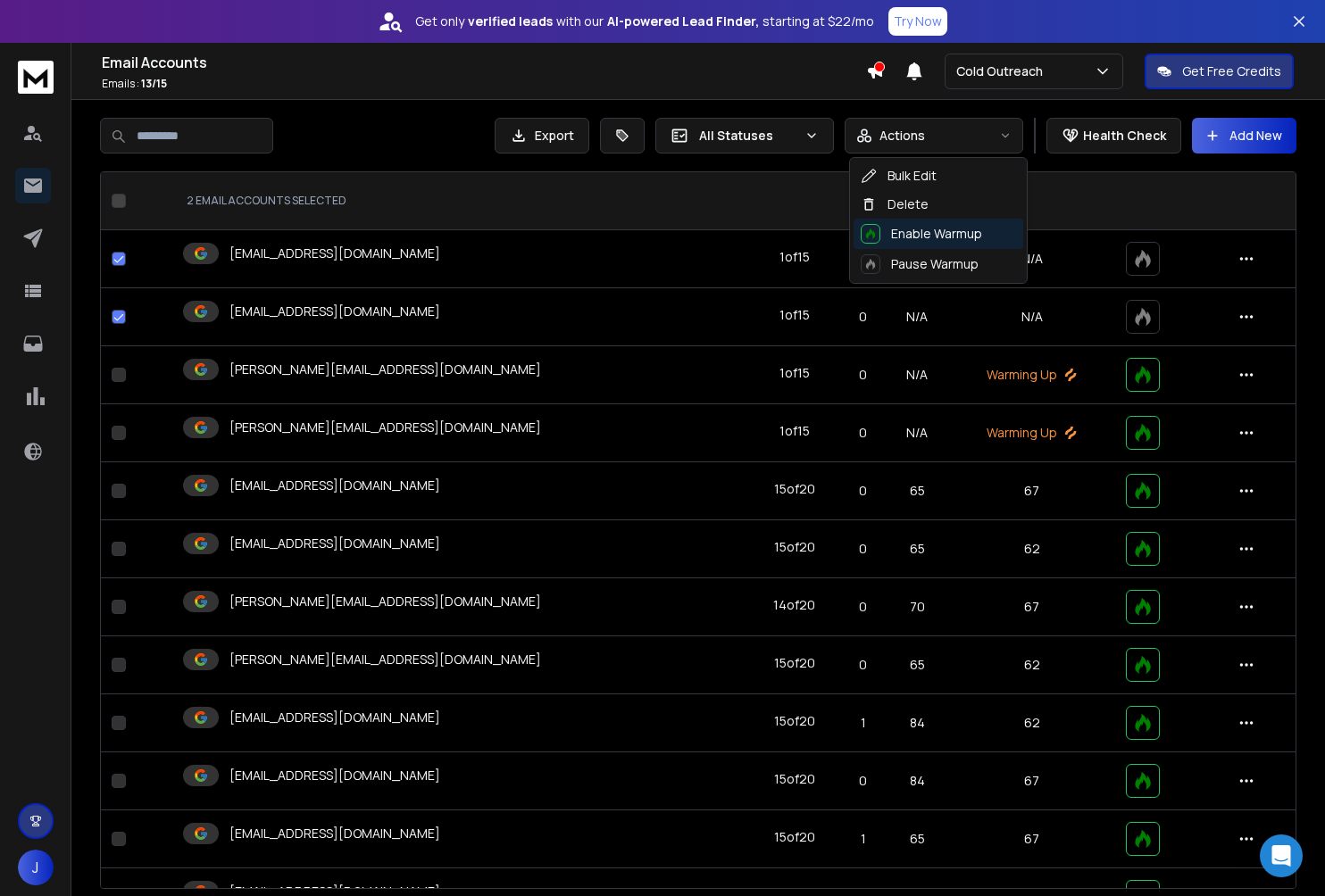
click at [953, 233] on div "Enable Warmup" at bounding box center [922, 233] width 122 height 19
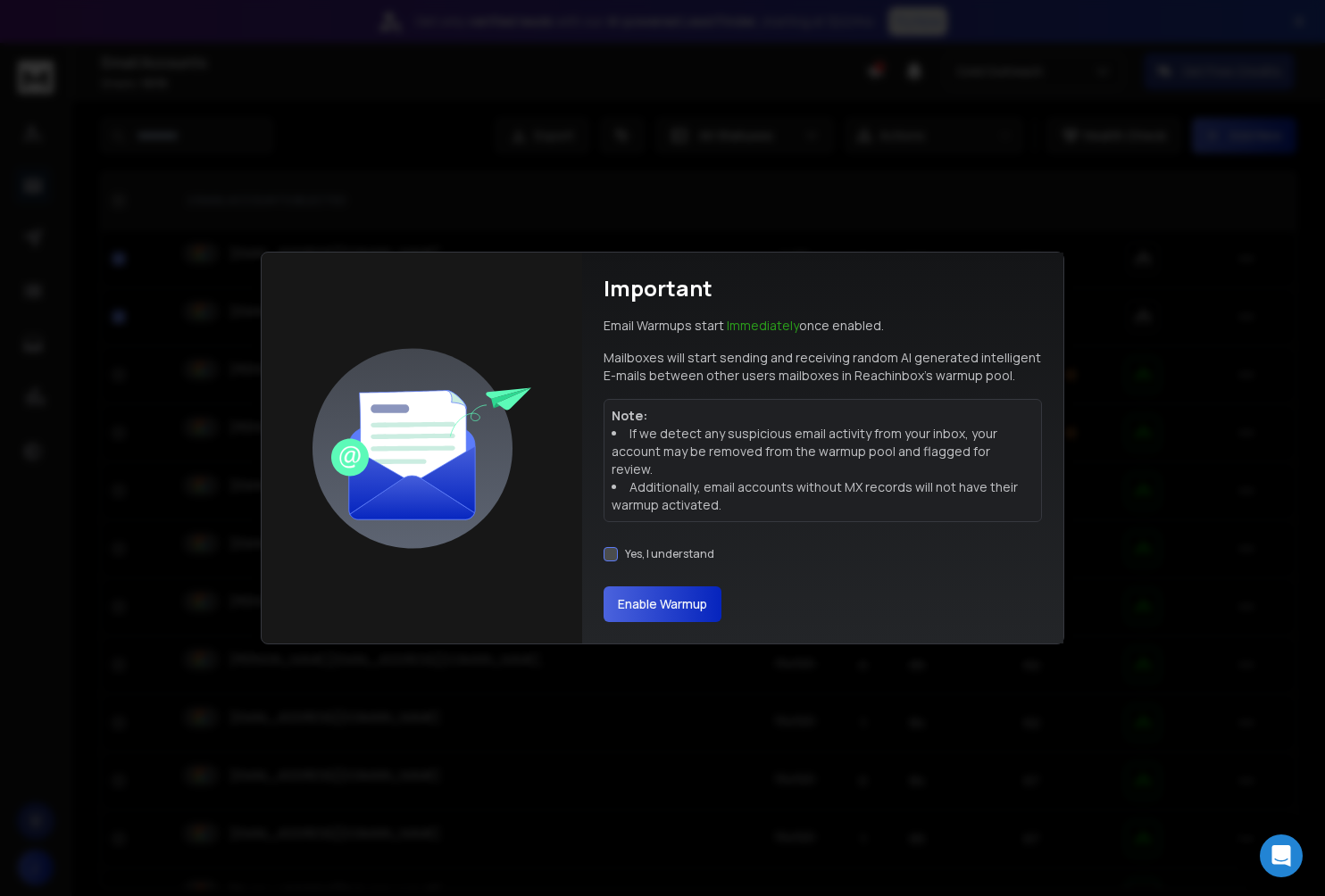
click at [611, 547] on button "Yes, I understand" at bounding box center [610, 554] width 14 height 14
click at [628, 607] on button "Enable Warmup" at bounding box center [662, 604] width 118 height 36
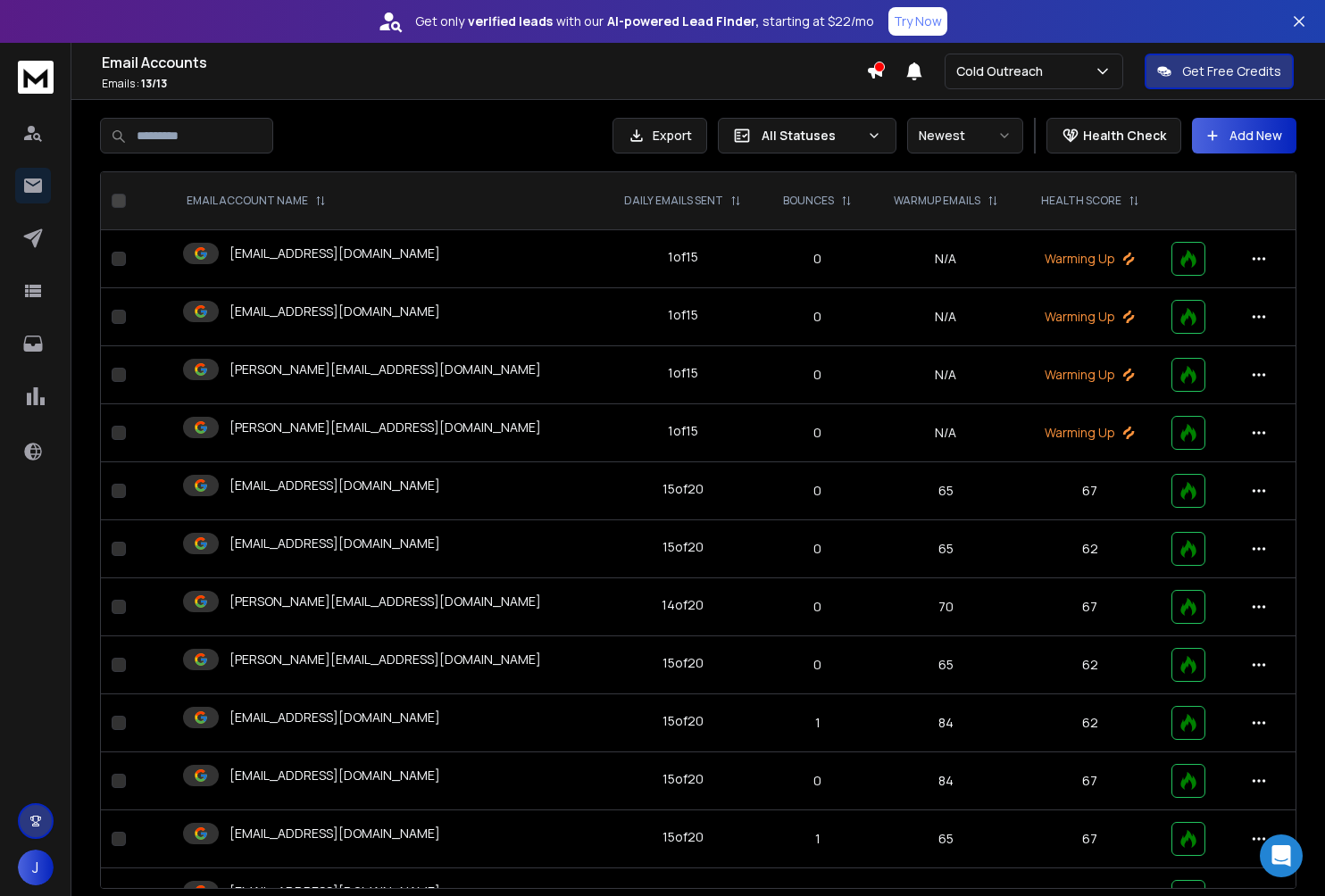
click at [121, 427] on button "button" at bounding box center [118, 432] width 14 height 14
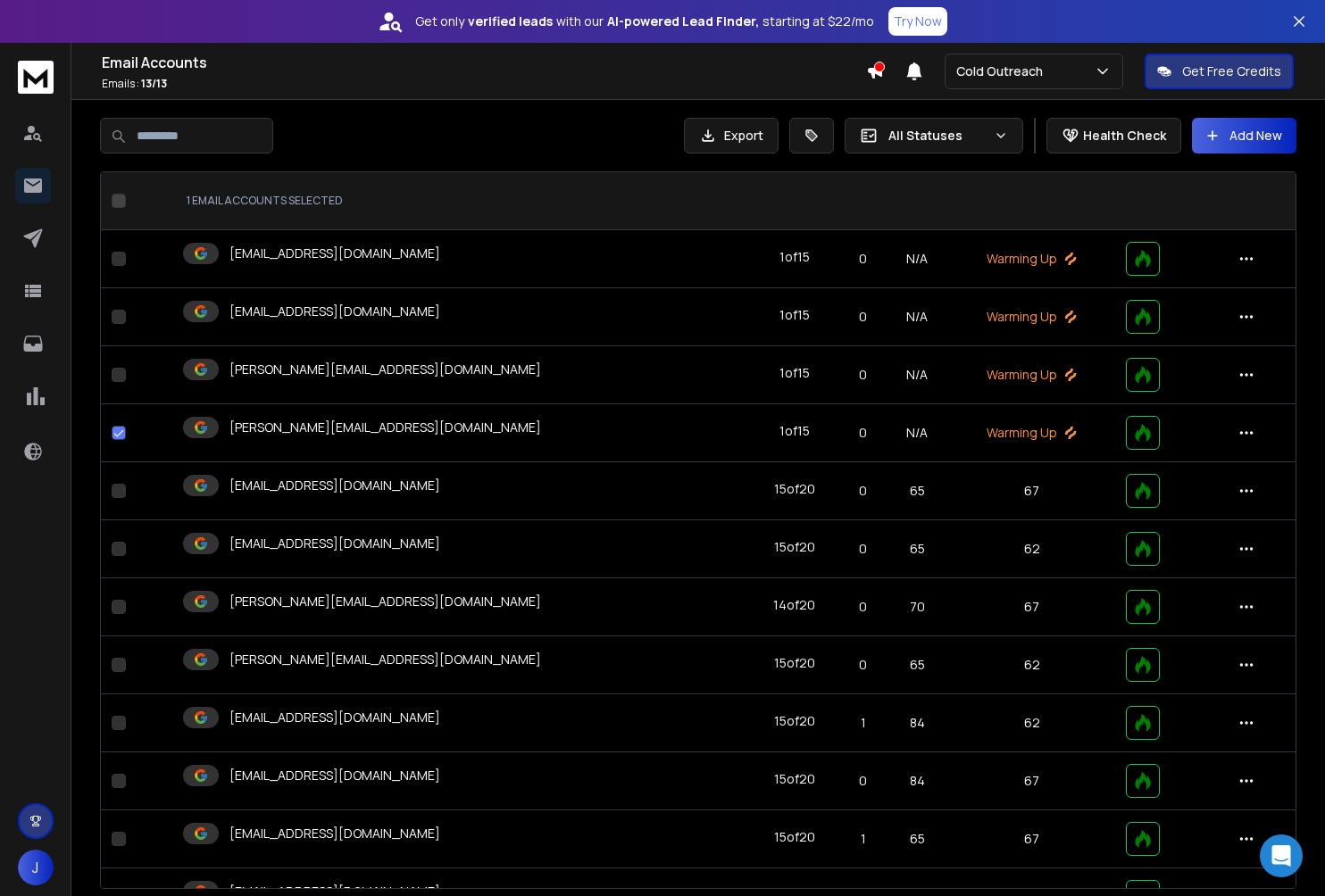
click at [117, 371] on button "button" at bounding box center [118, 375] width 14 height 14
click at [119, 314] on button "button" at bounding box center [118, 317] width 14 height 14
click at [119, 262] on button "button" at bounding box center [118, 258] width 14 height 14
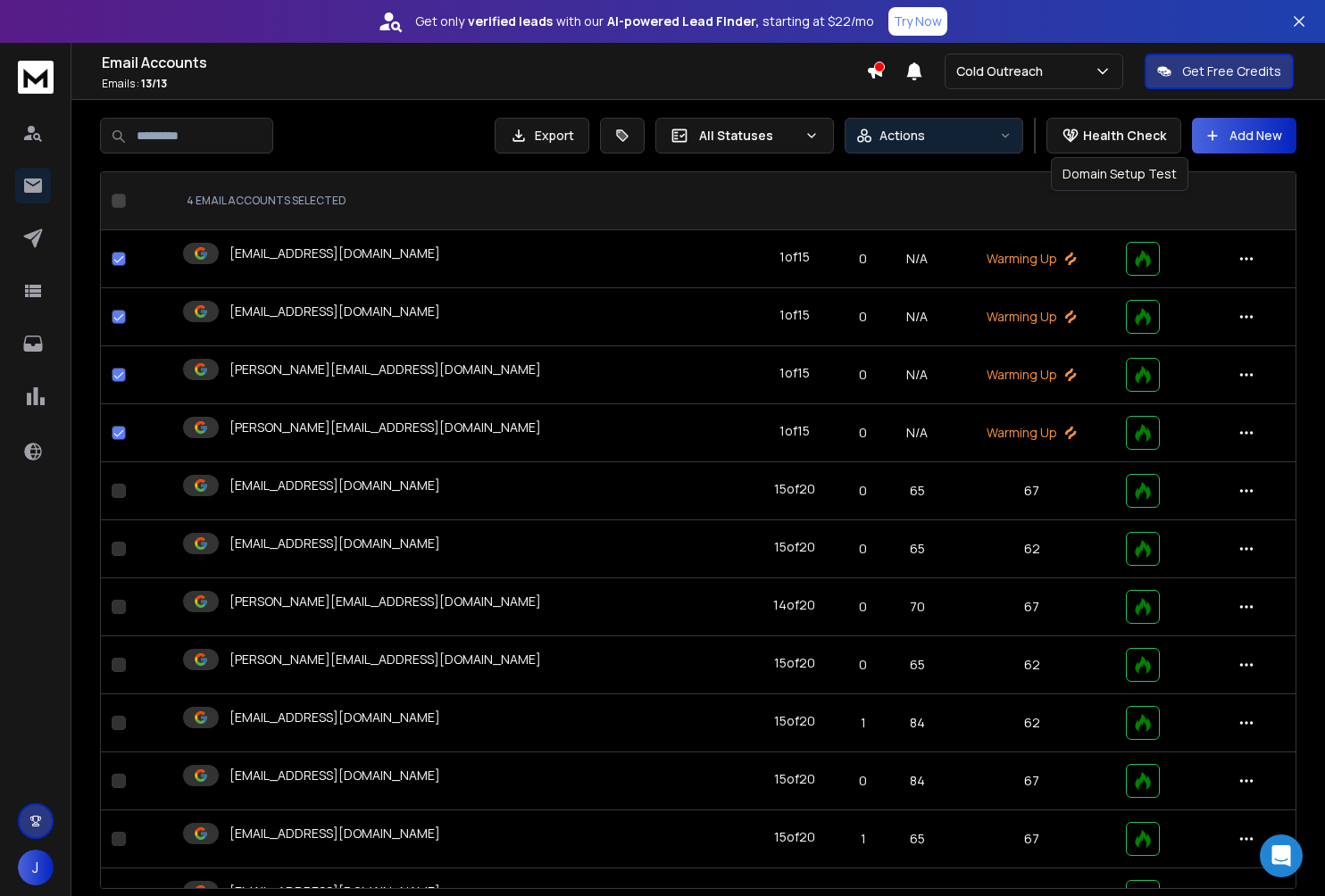
click at [960, 140] on div "Actions" at bounding box center [924, 135] width 136 height 18
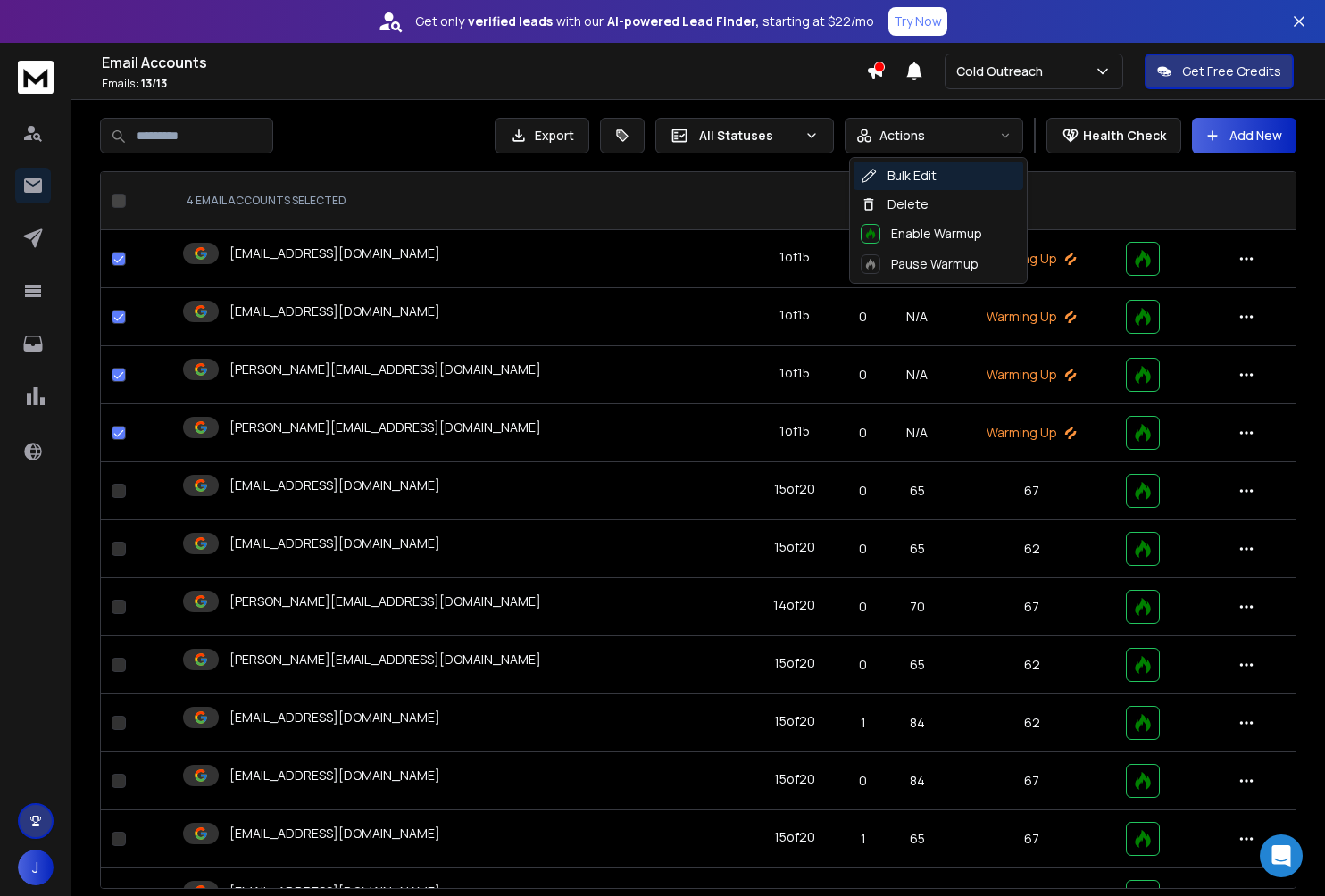
click at [947, 177] on div "Bulk Edit" at bounding box center [938, 175] width 170 height 29
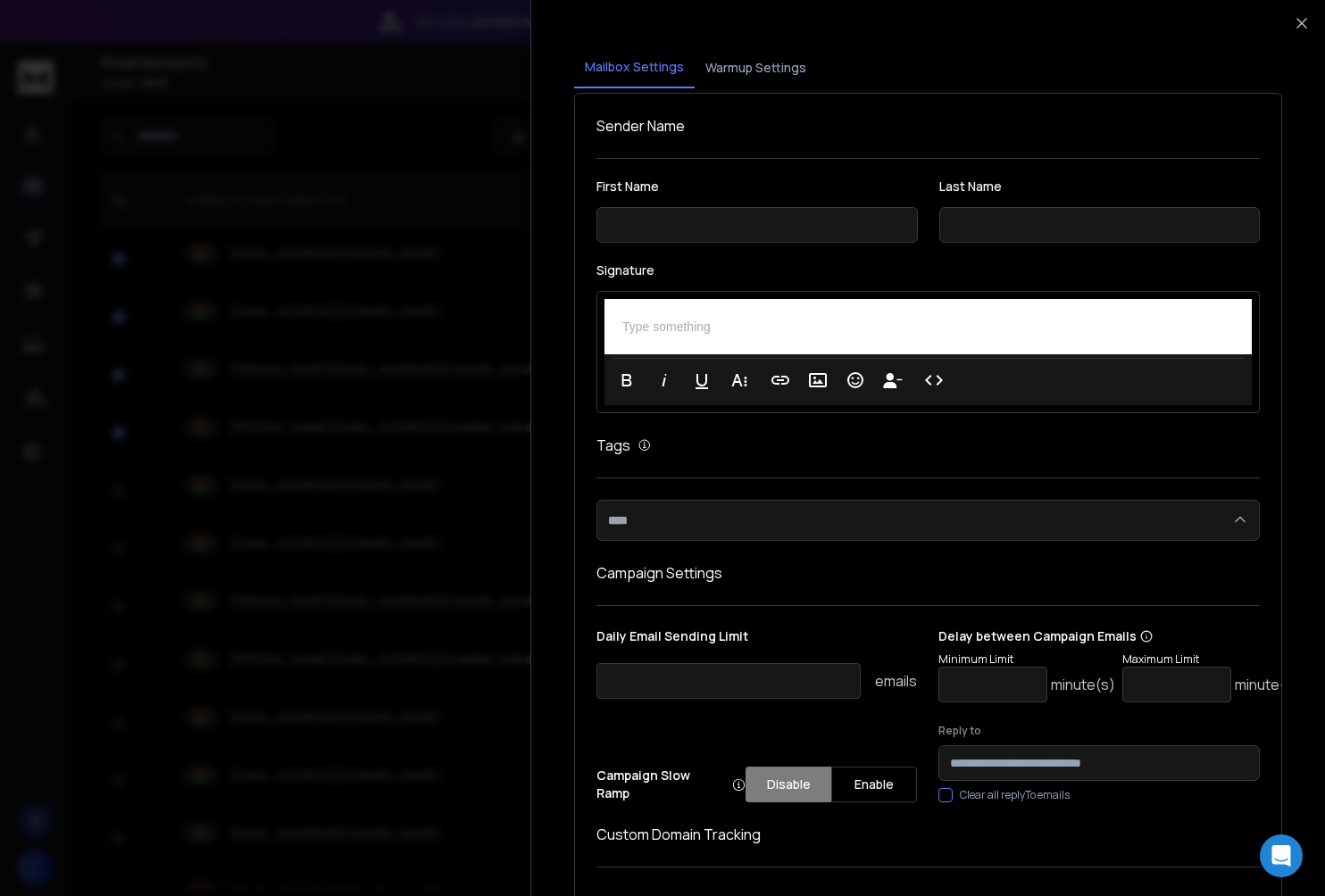
scroll to position [158, 0]
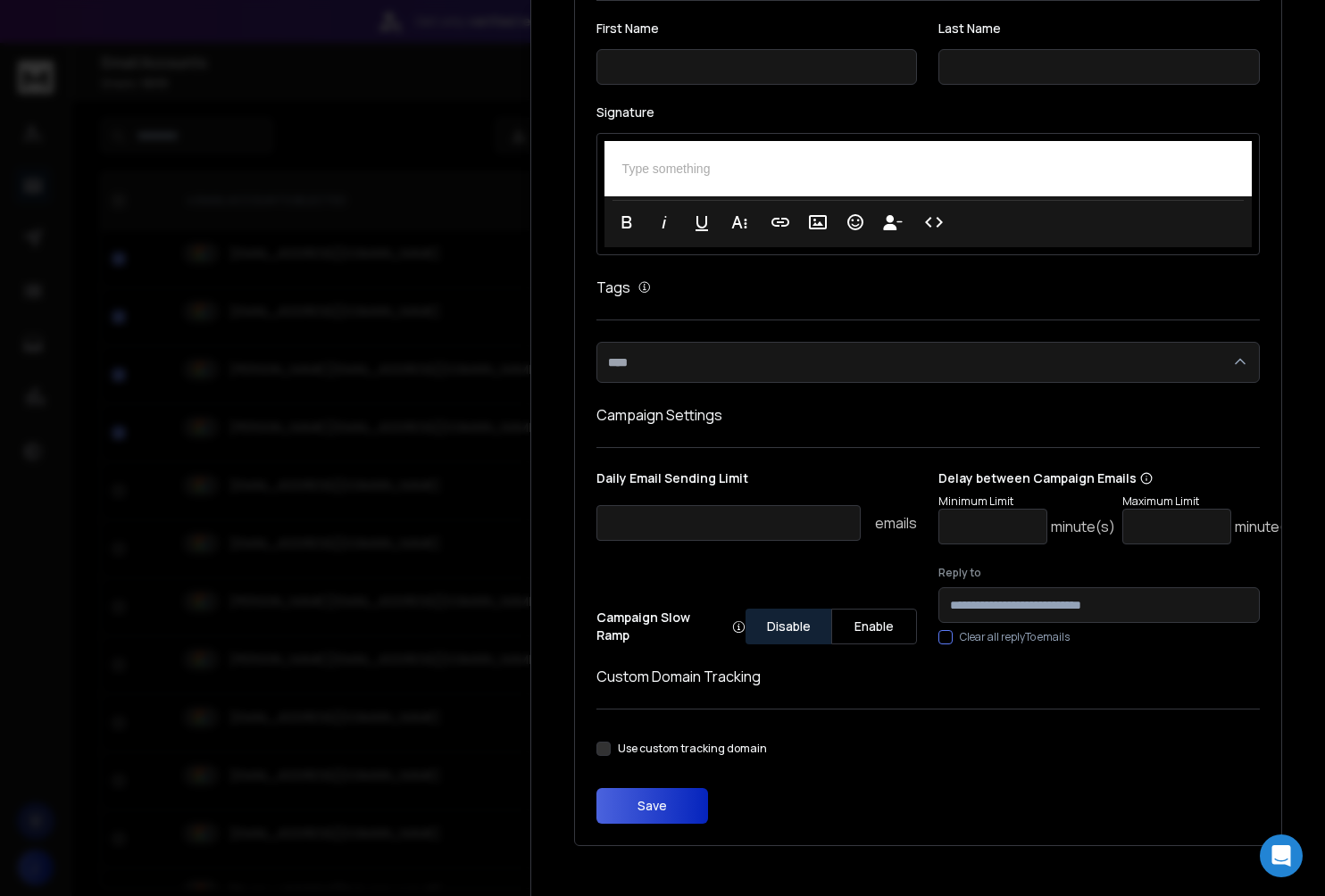
click at [791, 629] on button "Disable" at bounding box center [788, 627] width 86 height 36
click at [363, 458] on div at bounding box center [662, 448] width 1325 height 896
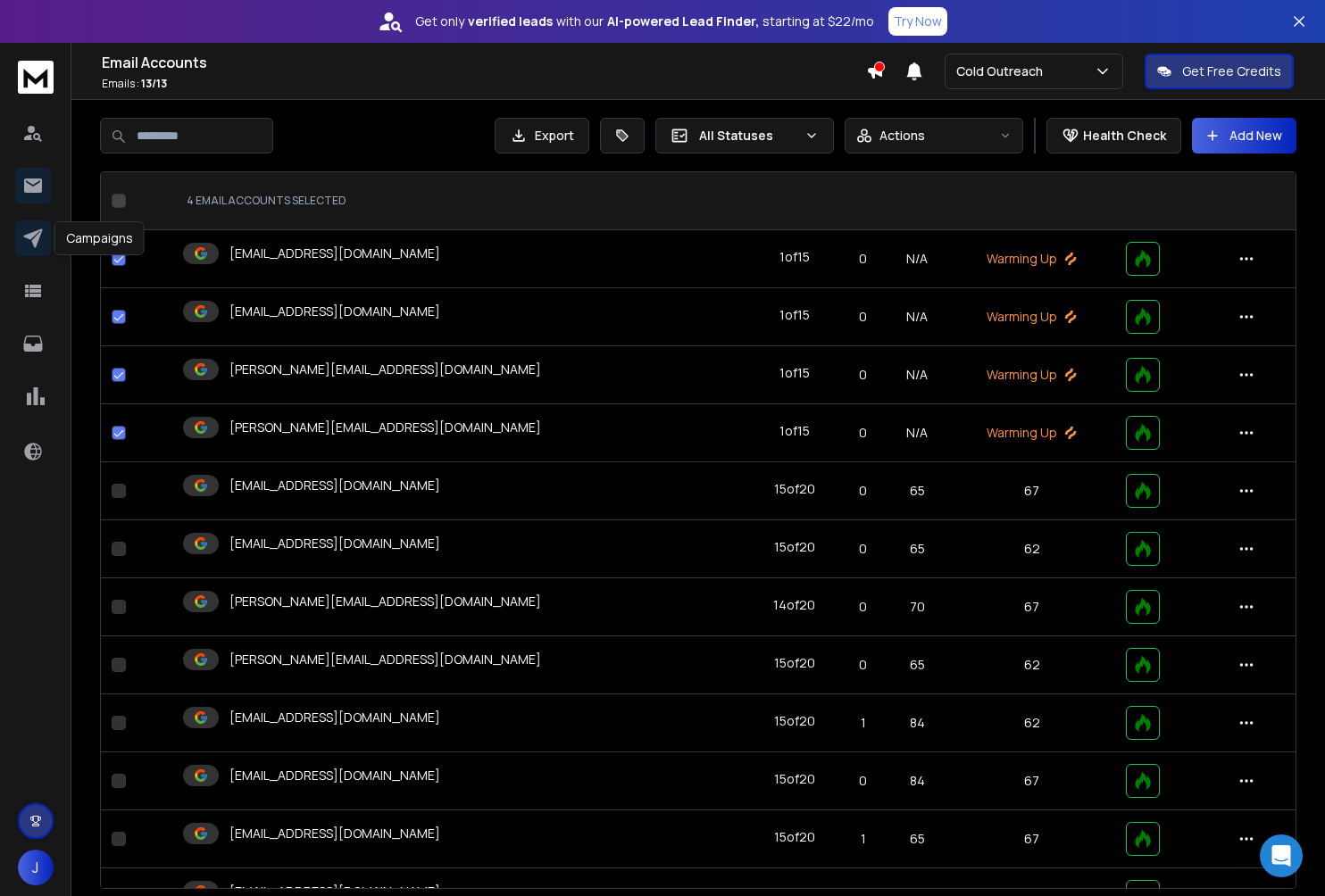
click at [42, 235] on icon at bounding box center [32, 238] width 21 height 21
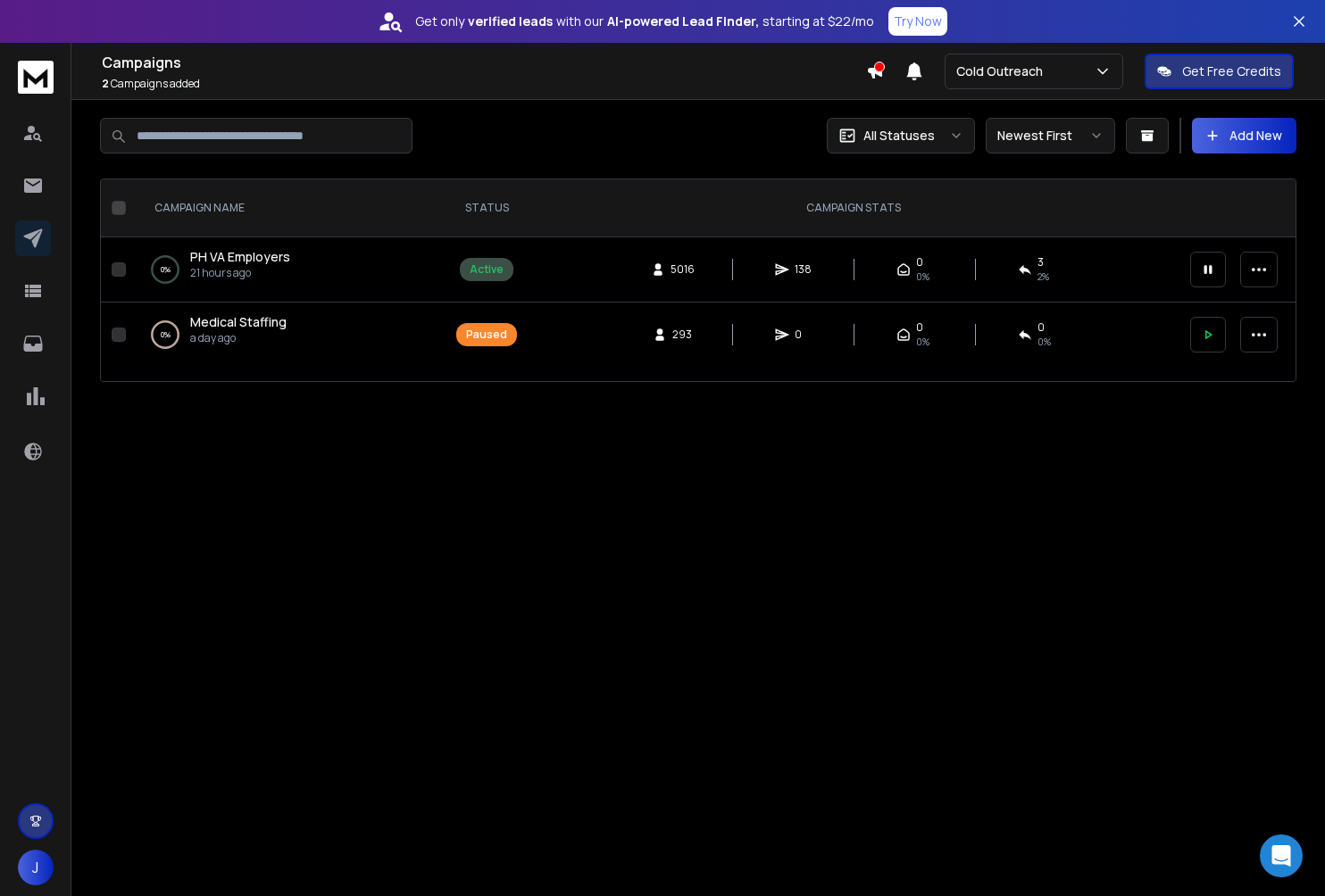
click at [342, 258] on div "0 % PH VA Employers 21 hours ago" at bounding box center [289, 269] width 277 height 42
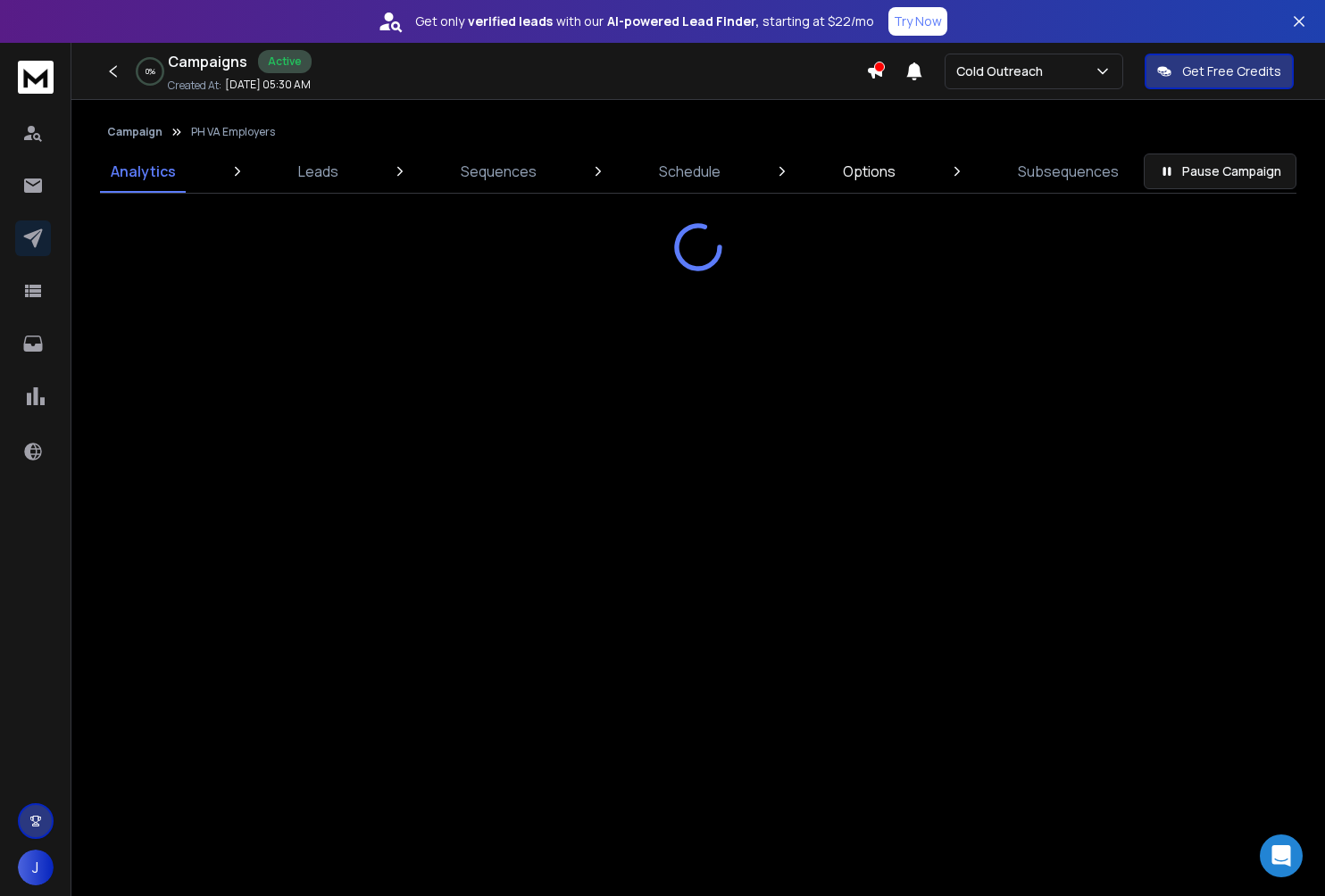
click at [880, 172] on p "Options" at bounding box center [868, 171] width 53 height 21
select select "*"
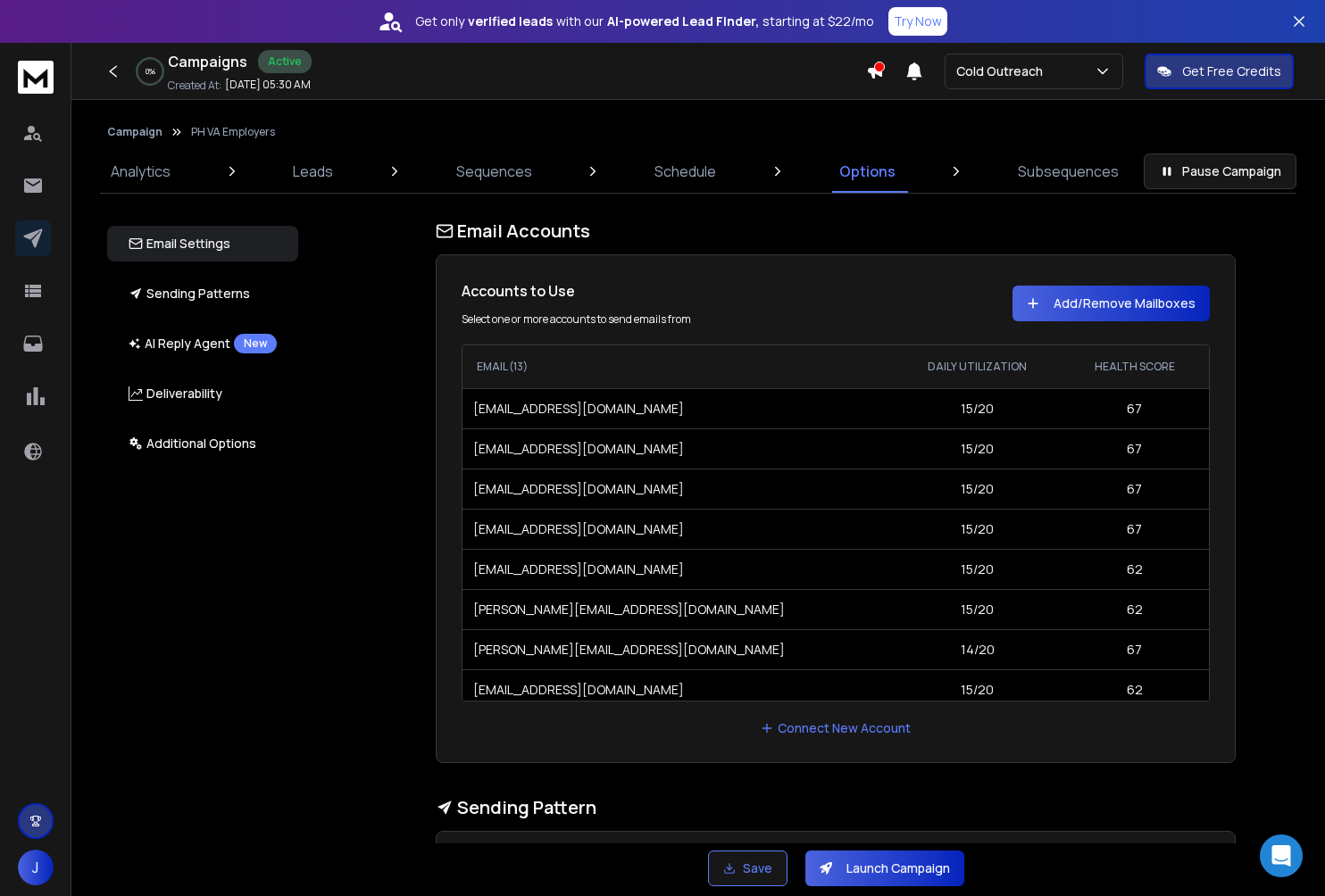
click at [31, 251] on link at bounding box center [32, 238] width 36 height 36
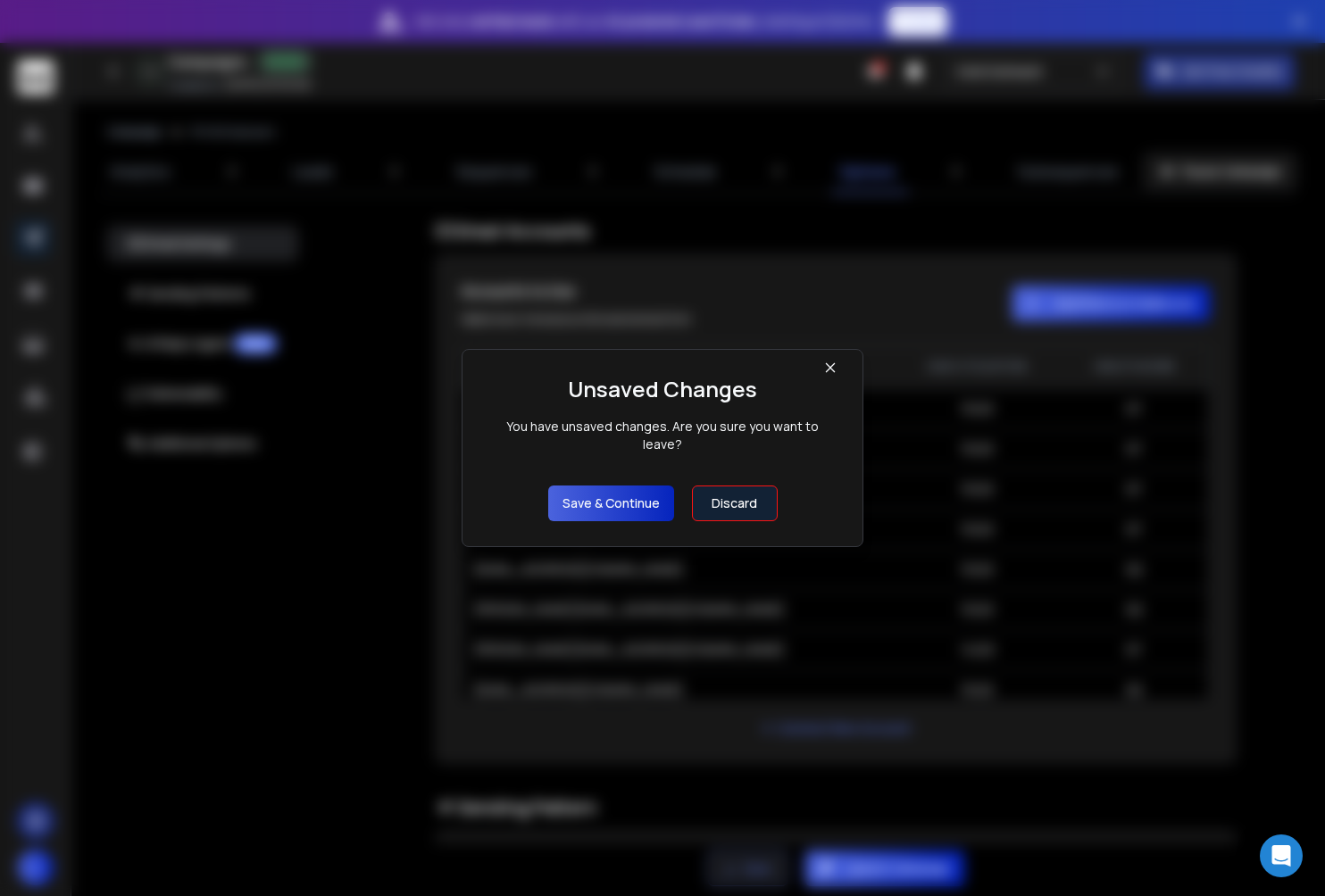
click at [718, 500] on button "Discard" at bounding box center [734, 503] width 86 height 36
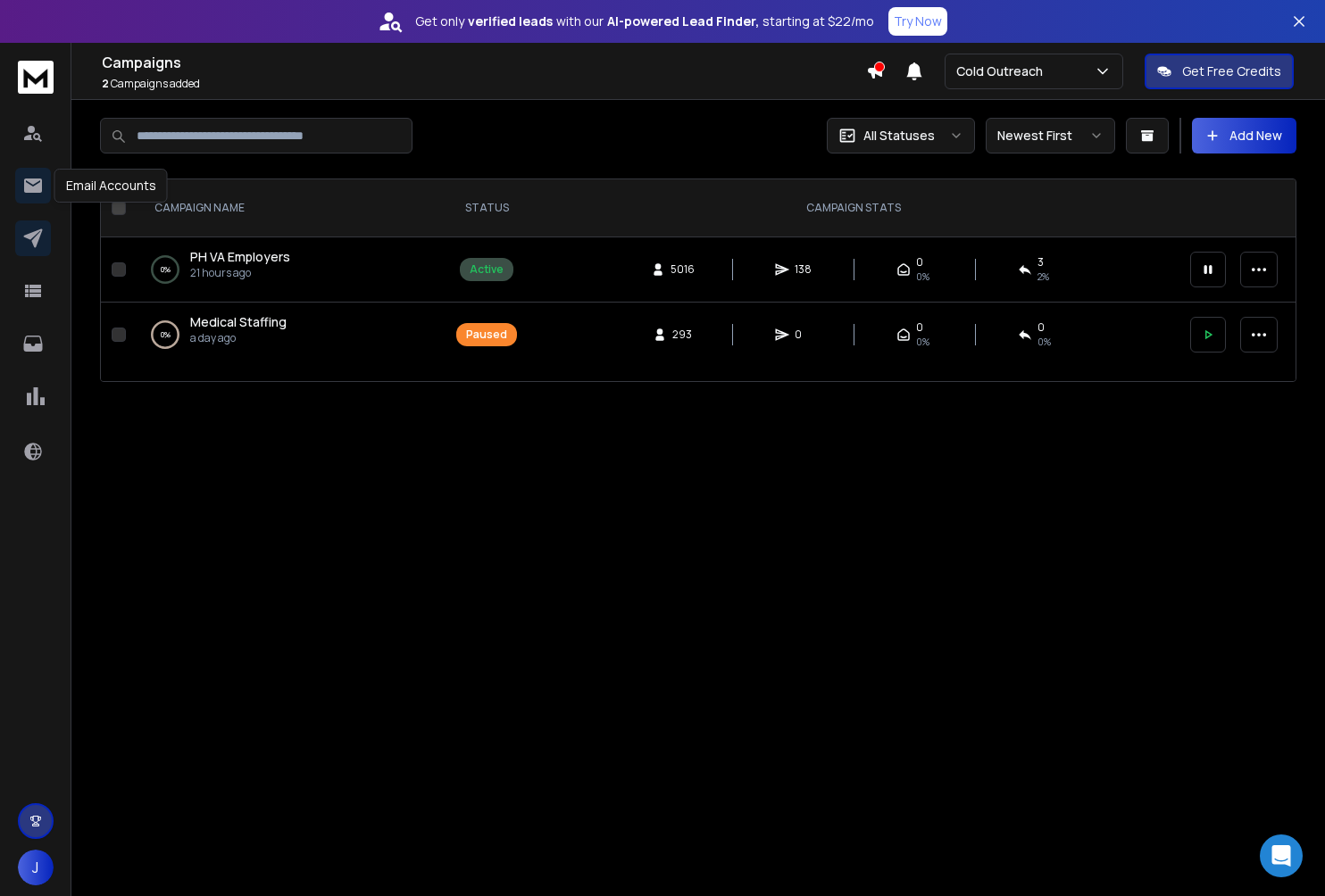
click at [28, 200] on link at bounding box center [32, 185] width 36 height 36
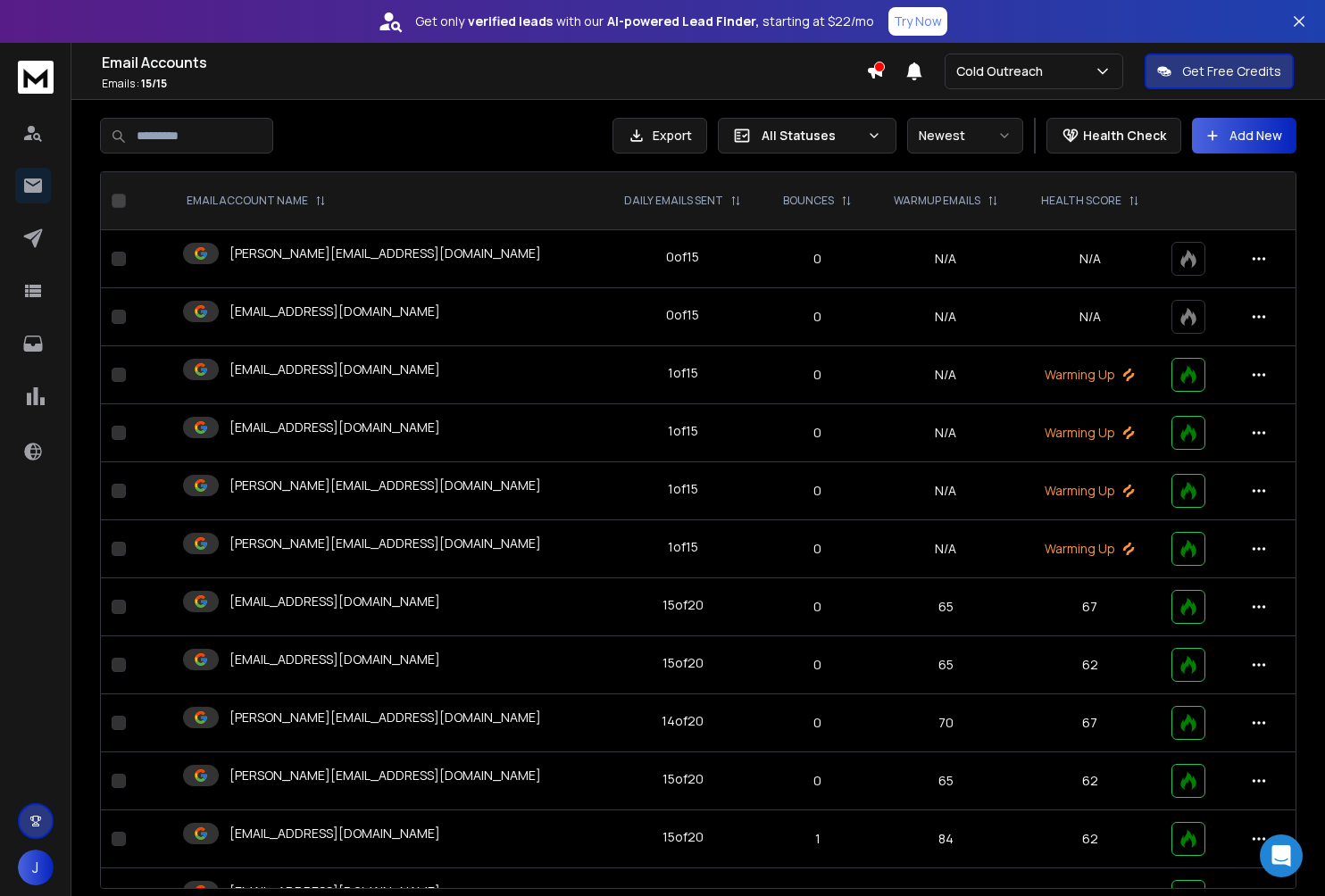
click at [120, 257] on button "button" at bounding box center [118, 258] width 14 height 14
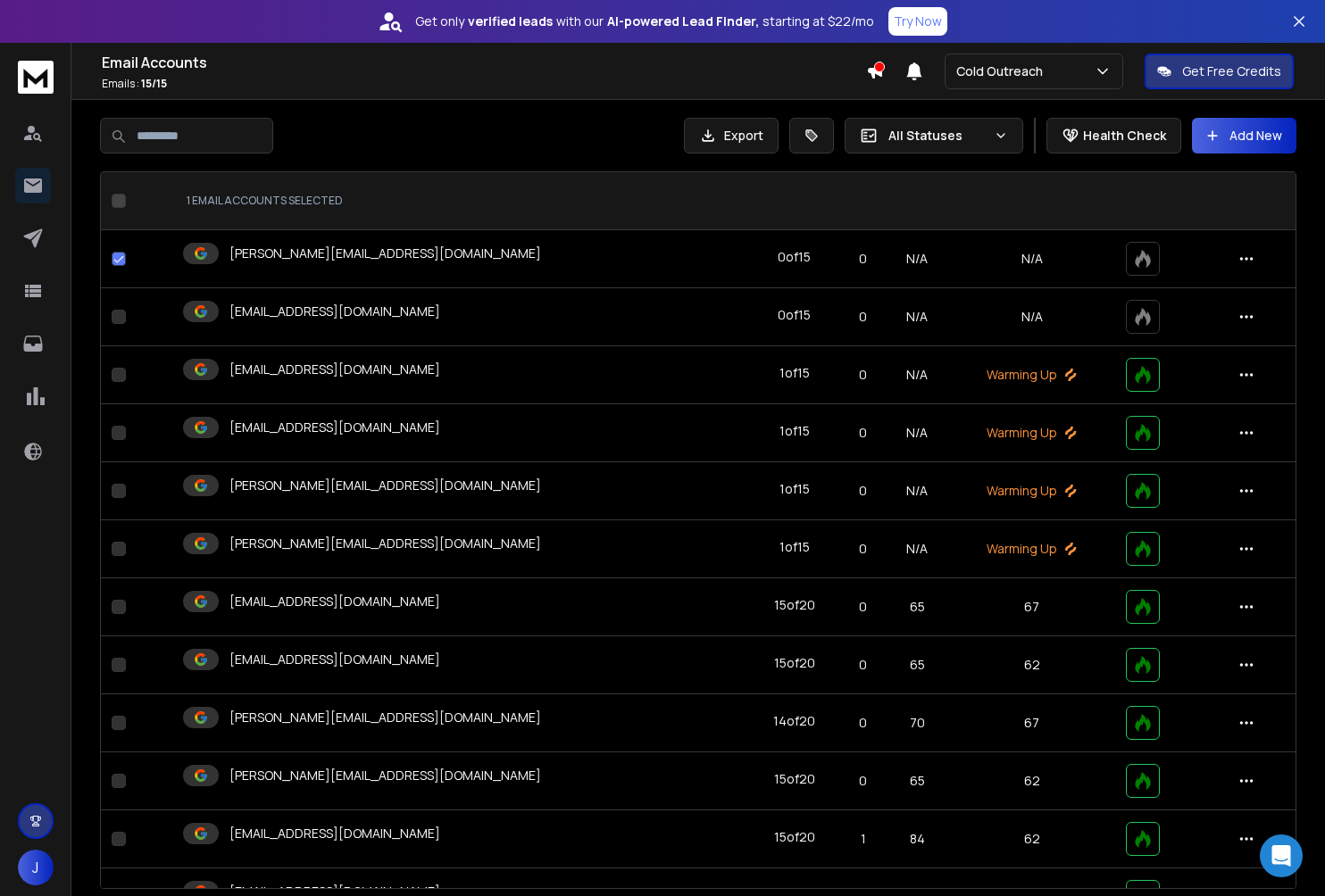
click at [114, 318] on button "button" at bounding box center [118, 317] width 14 height 14
click at [994, 125] on button "Actions" at bounding box center [933, 136] width 178 height 36
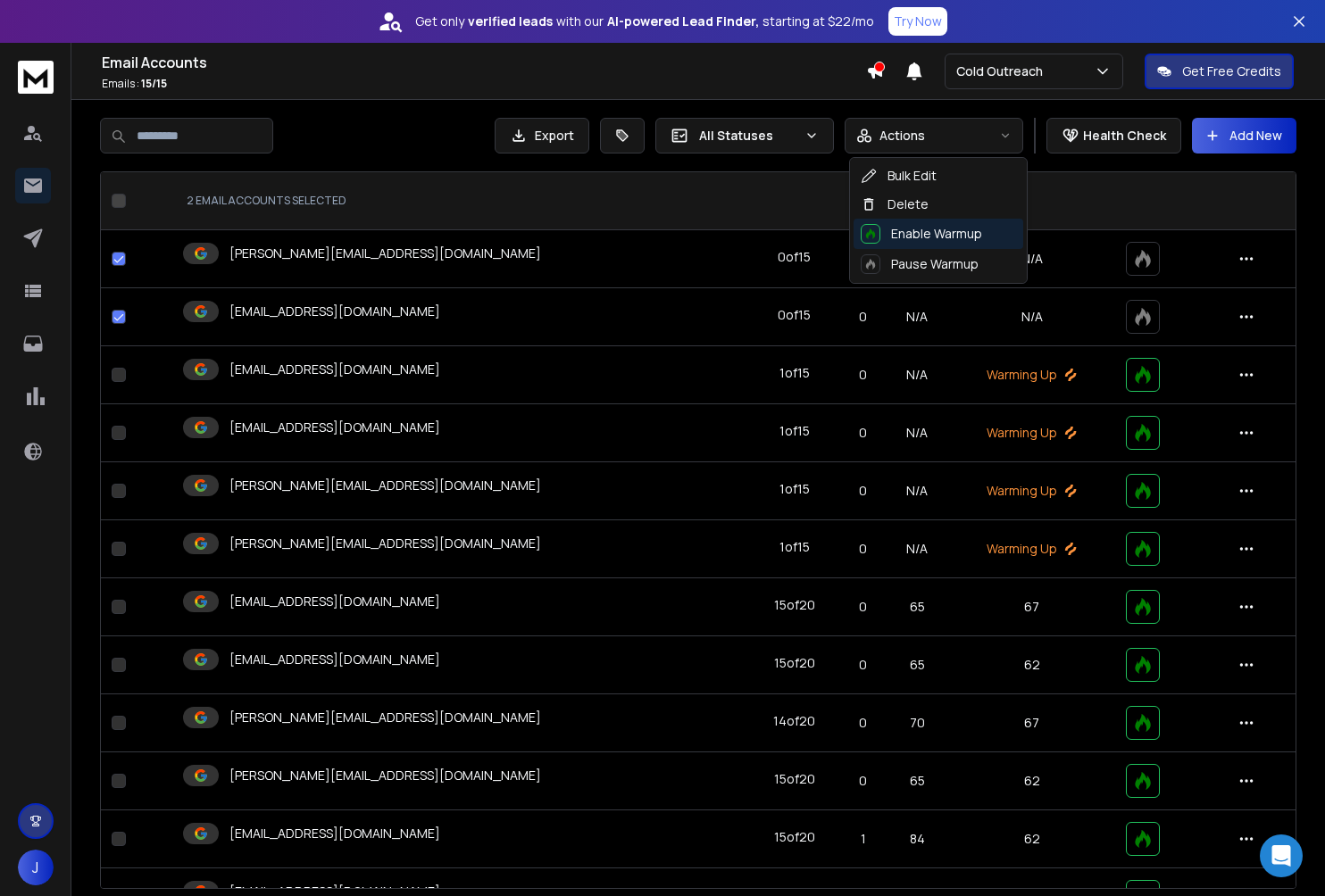
click at [954, 232] on div "Enable Warmup" at bounding box center [922, 233] width 122 height 19
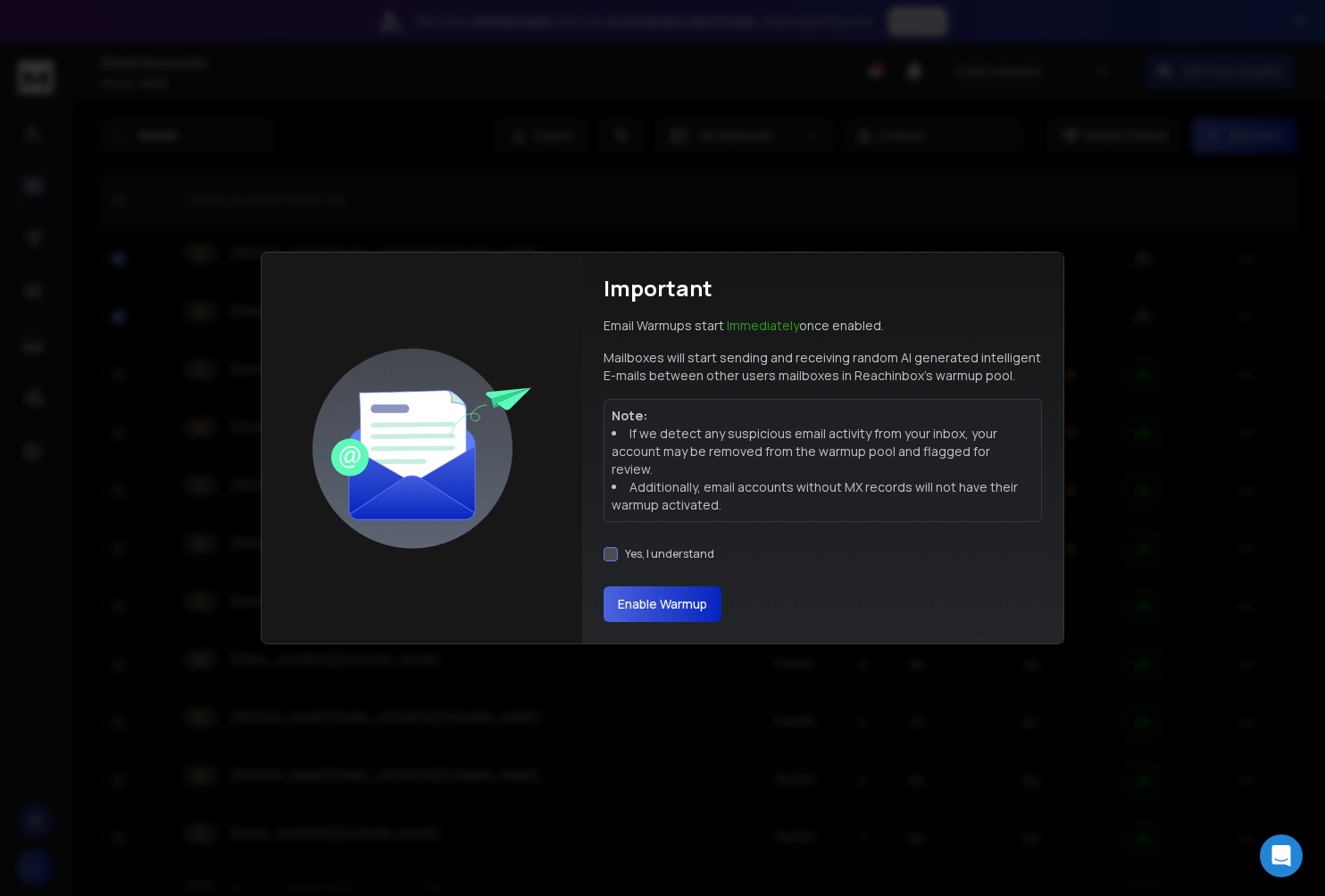
click at [613, 547] on button "Yes, I understand" at bounding box center [610, 554] width 14 height 14
click at [650, 602] on button "Enable Warmup" at bounding box center [662, 604] width 118 height 36
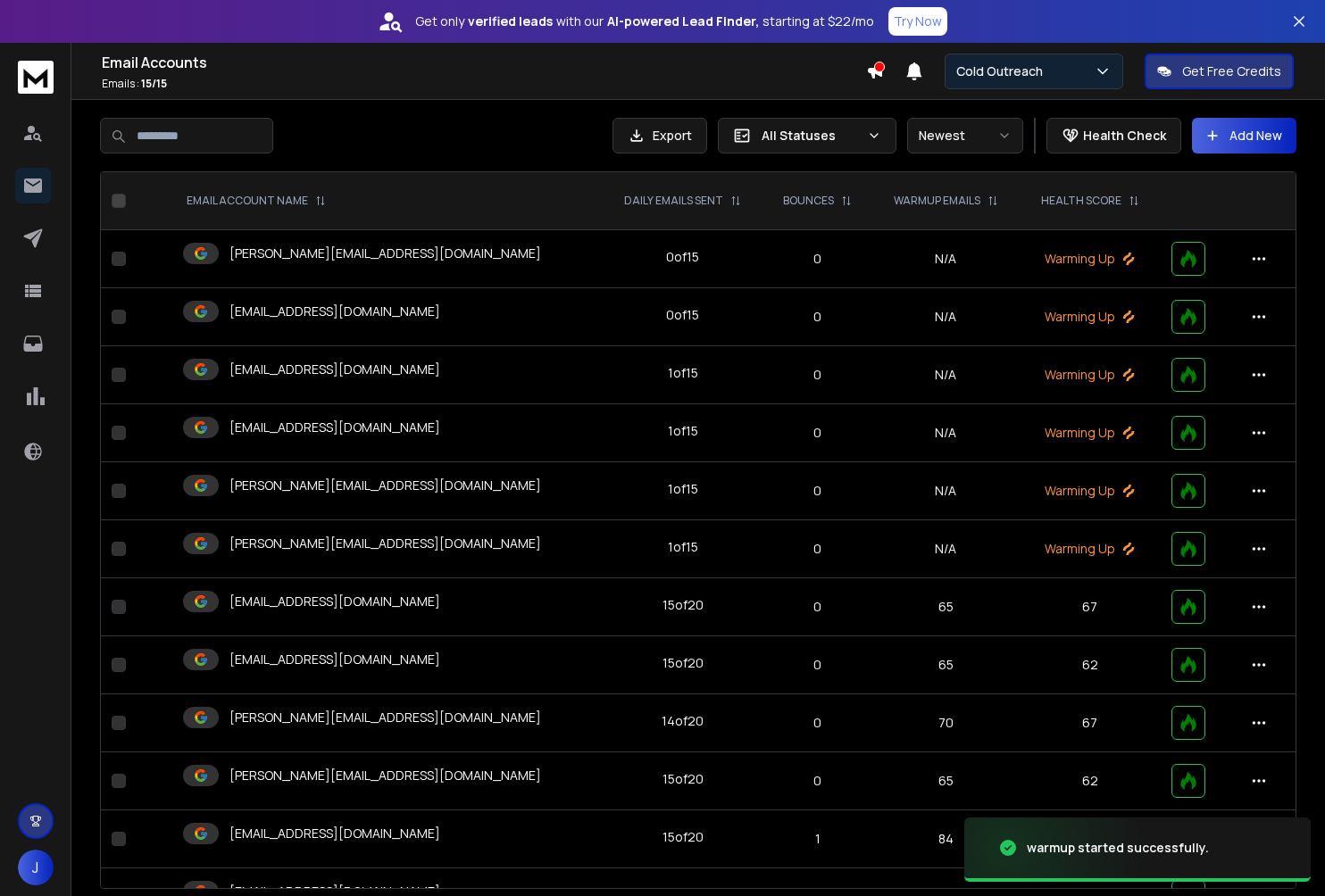
click at [1089, 73] on div "Cold Outreach" at bounding box center [1033, 71] width 155 height 18
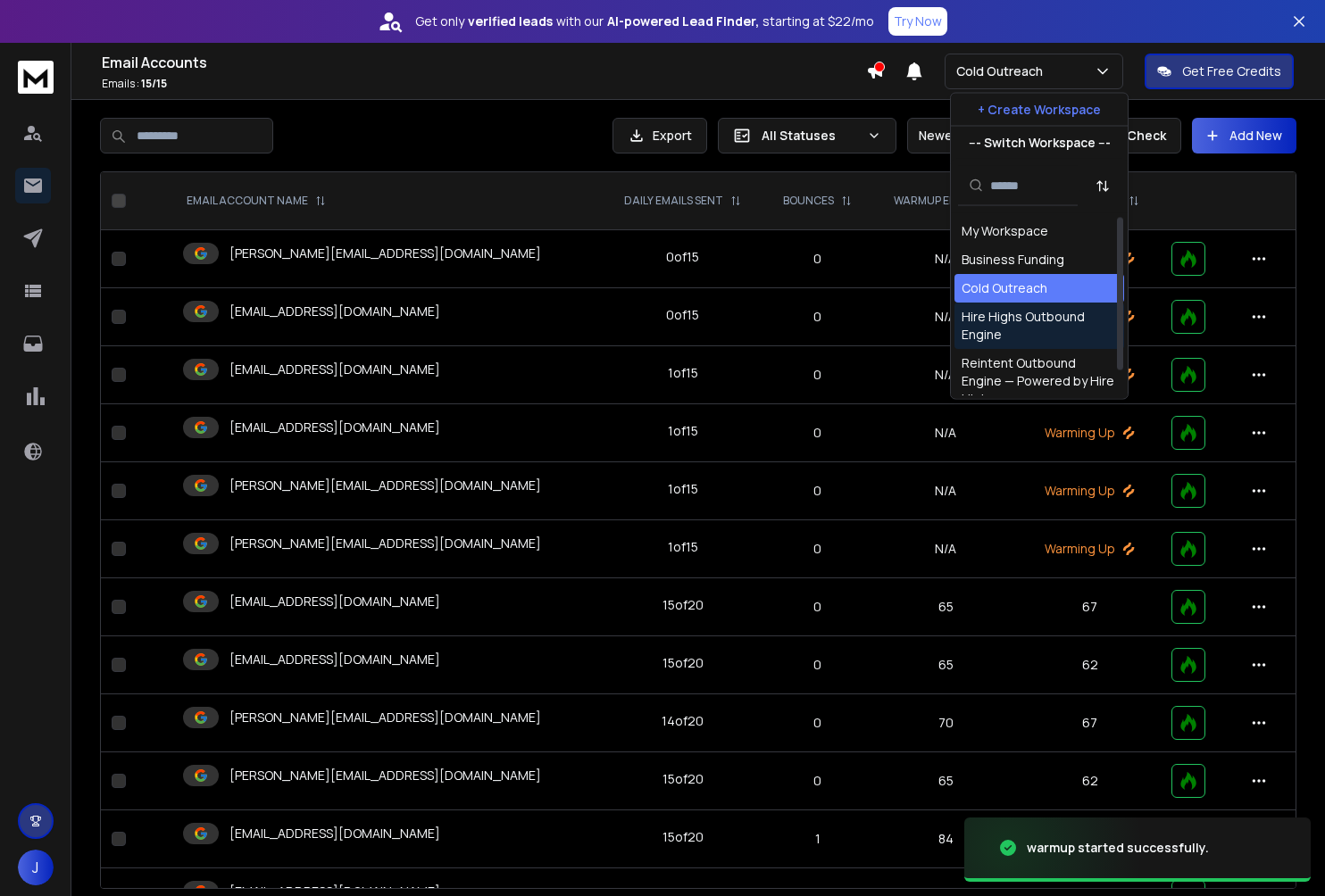
click at [1021, 324] on div "Hire Highs Outbound Engine" at bounding box center [1039, 326] width 155 height 36
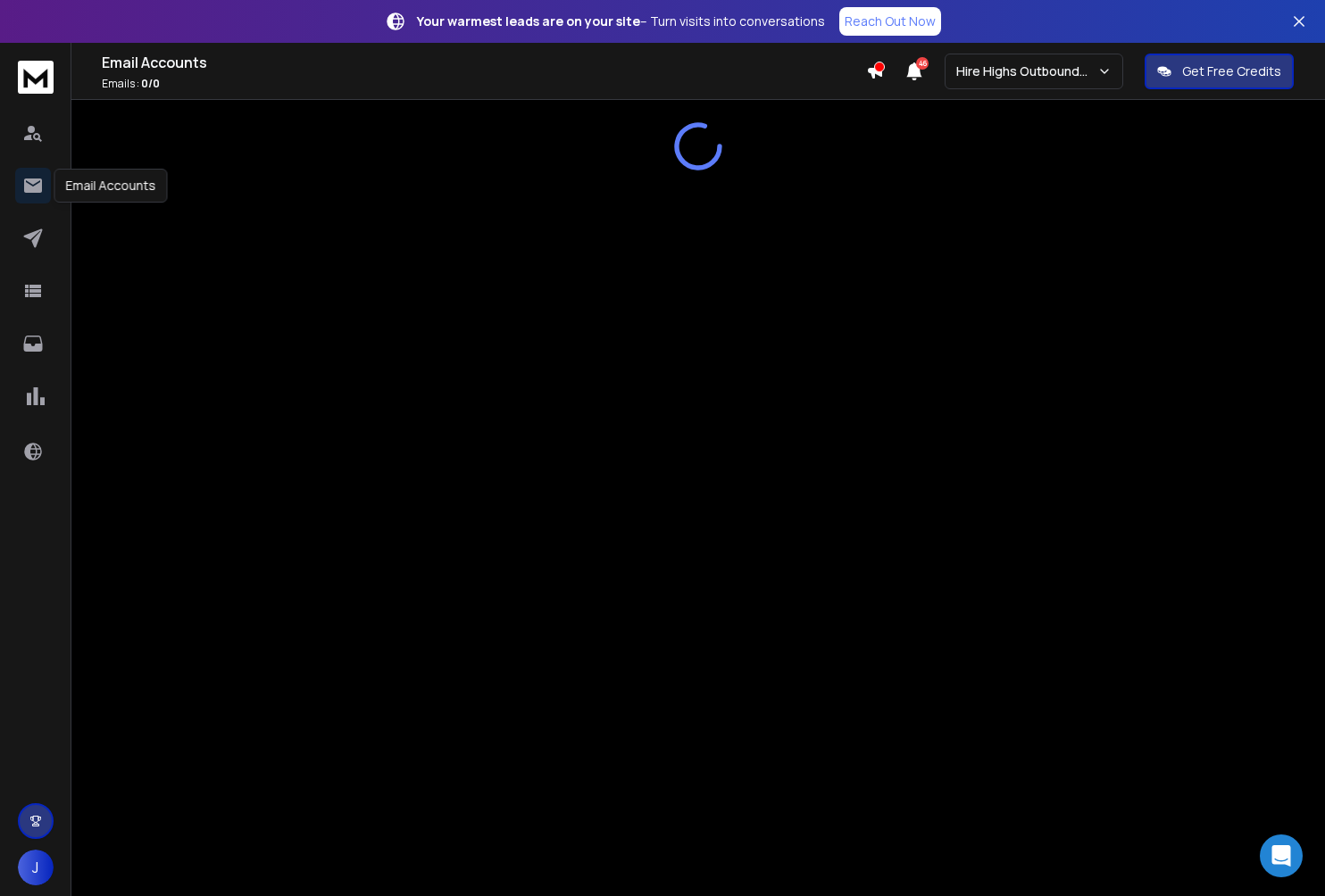
click at [35, 188] on icon at bounding box center [32, 185] width 18 height 14
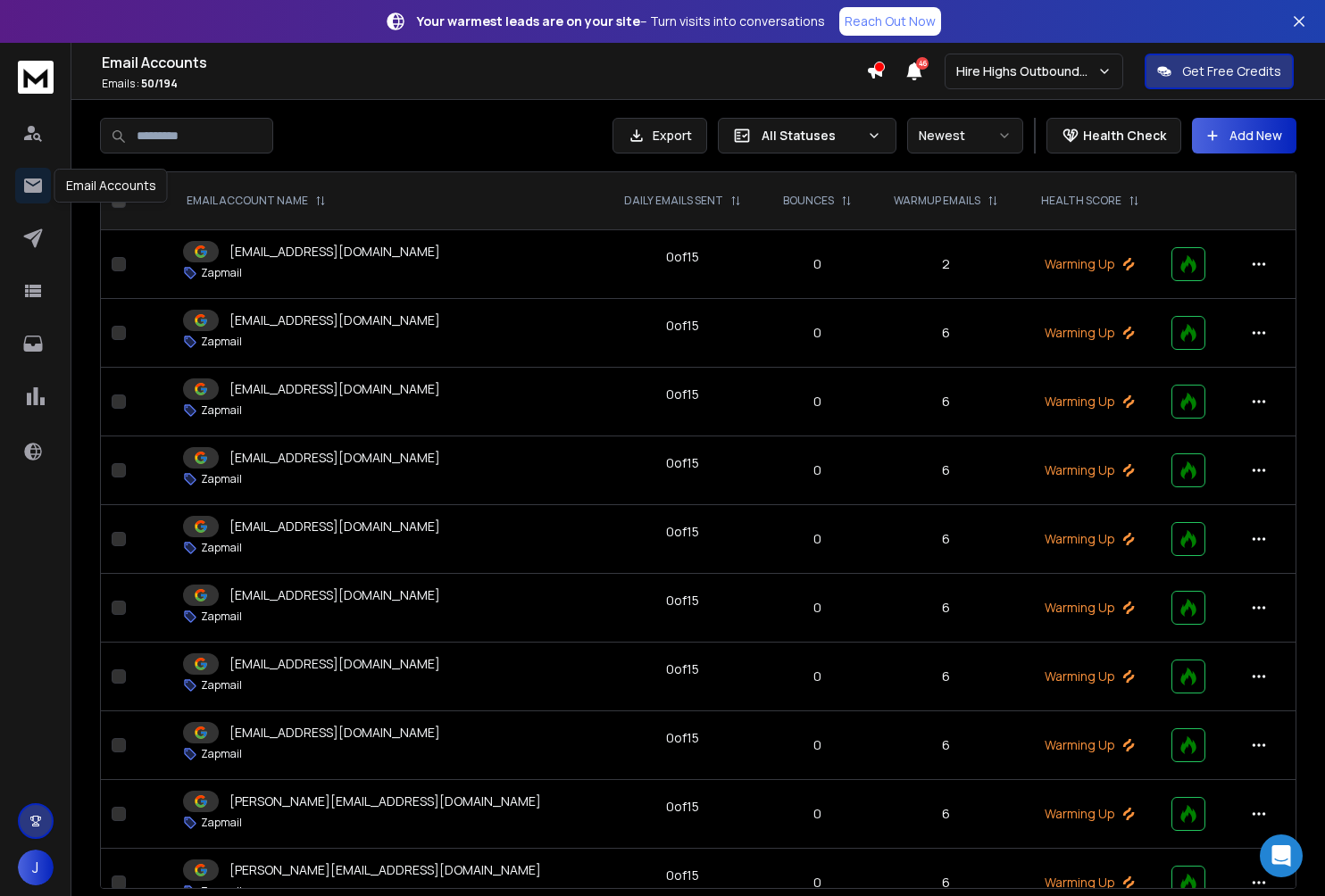
click at [26, 185] on icon at bounding box center [32, 185] width 18 height 14
click at [38, 192] on icon at bounding box center [32, 185] width 18 height 14
click at [93, 288] on button "Select this Page" at bounding box center [98, 287] width 14 height 14
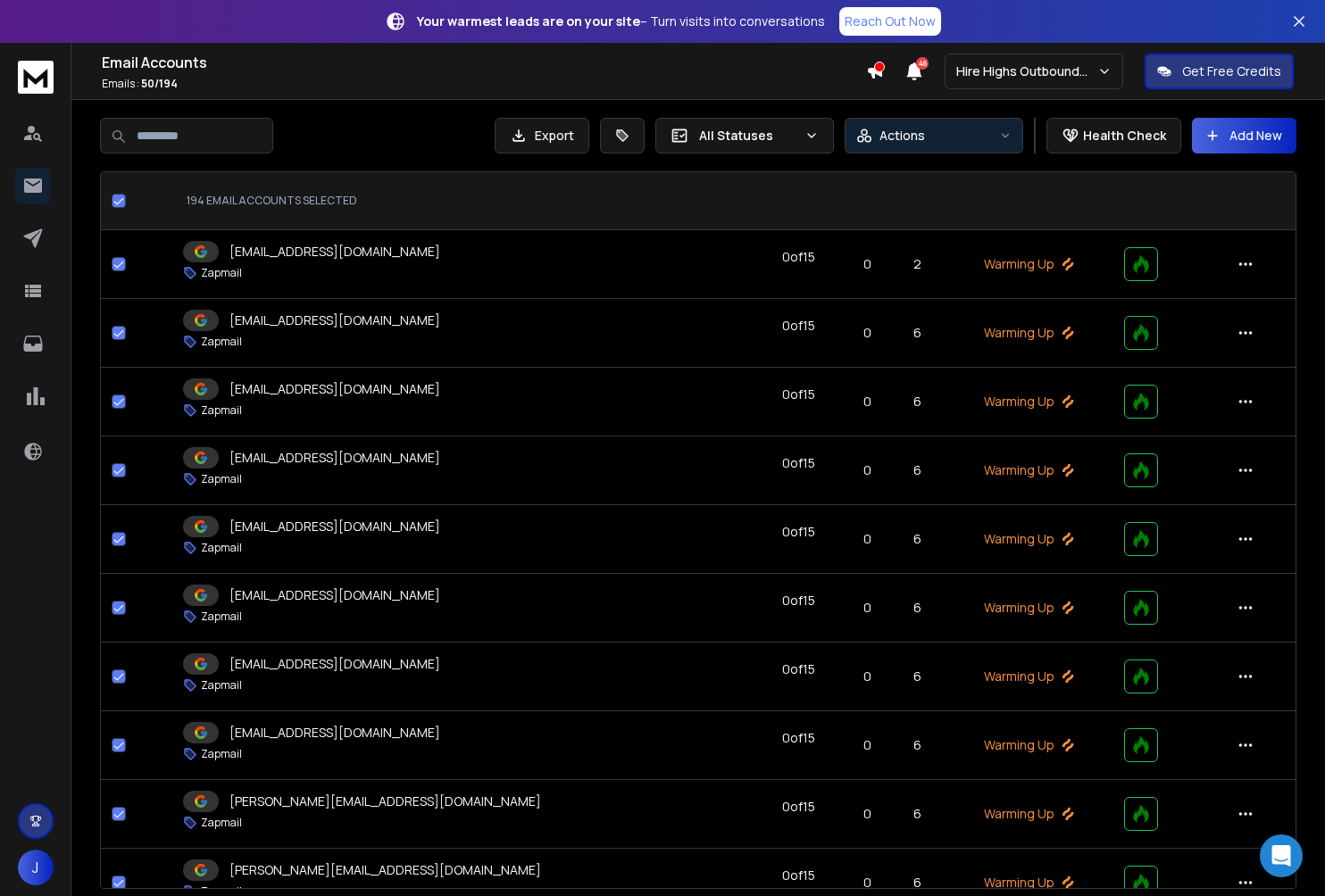
click at [946, 143] on div "Actions" at bounding box center [924, 135] width 136 height 18
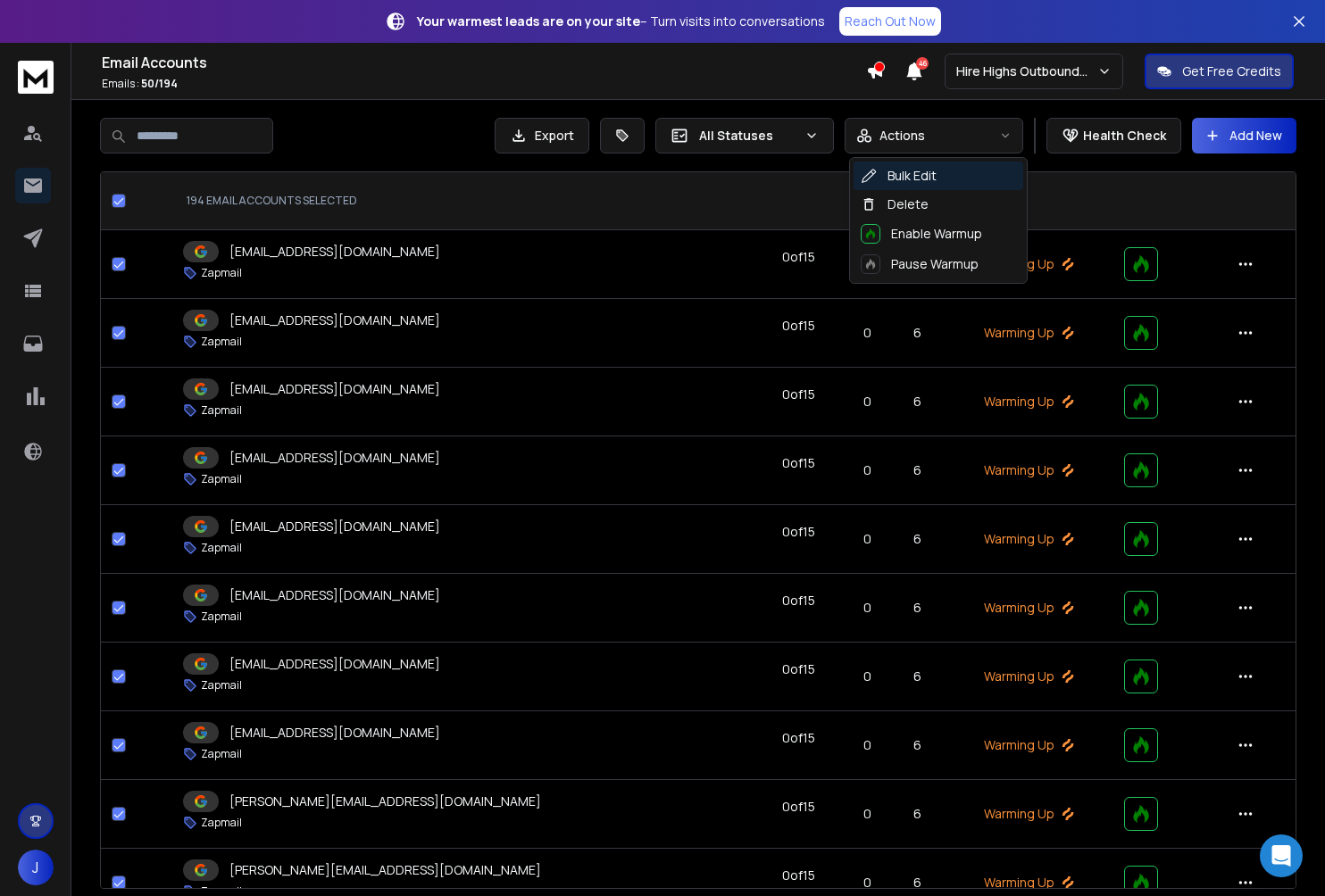
click at [937, 172] on div "Bulk Edit" at bounding box center [938, 175] width 170 height 29
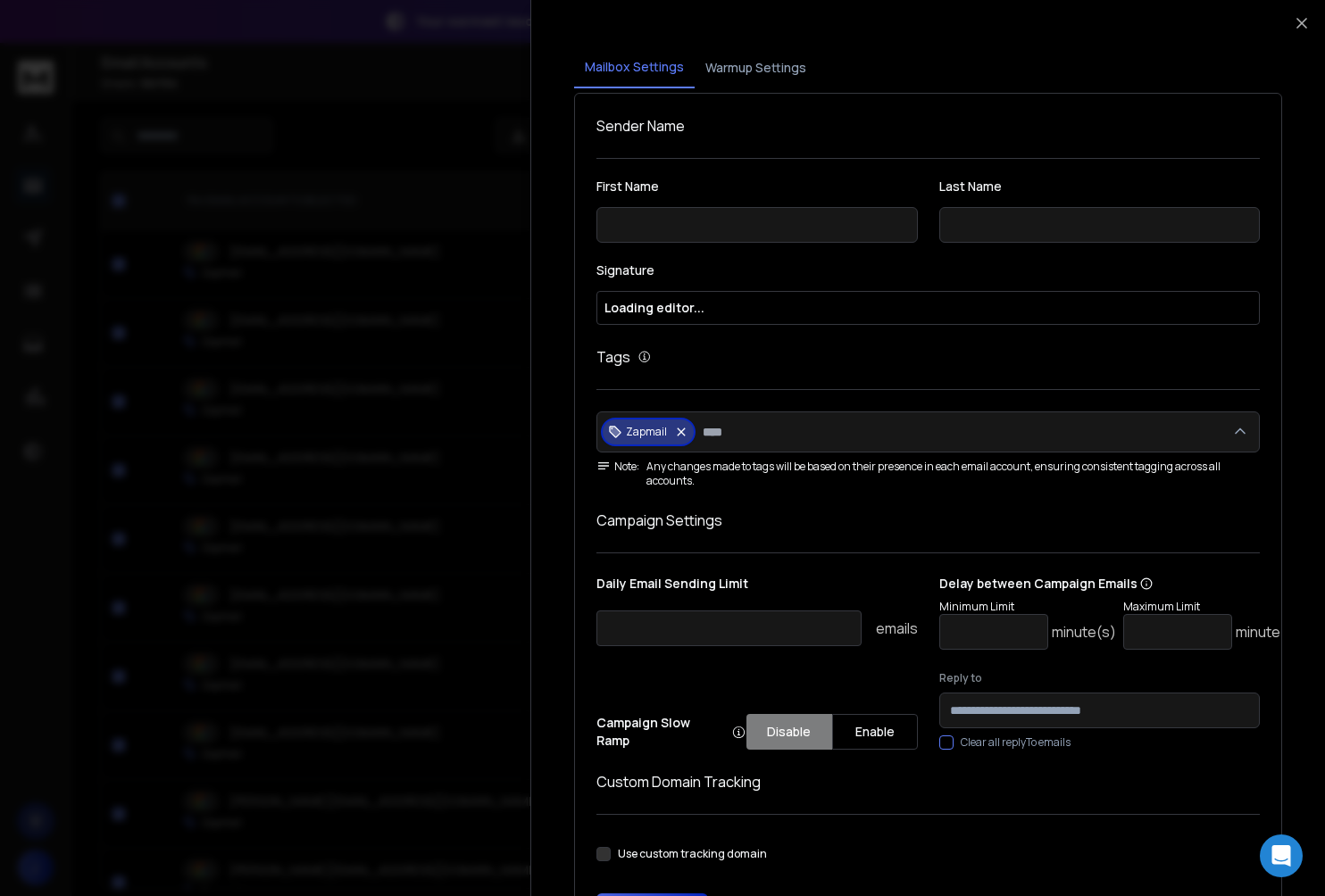
click at [761, 80] on button "Warmup Settings" at bounding box center [756, 67] width 123 height 40
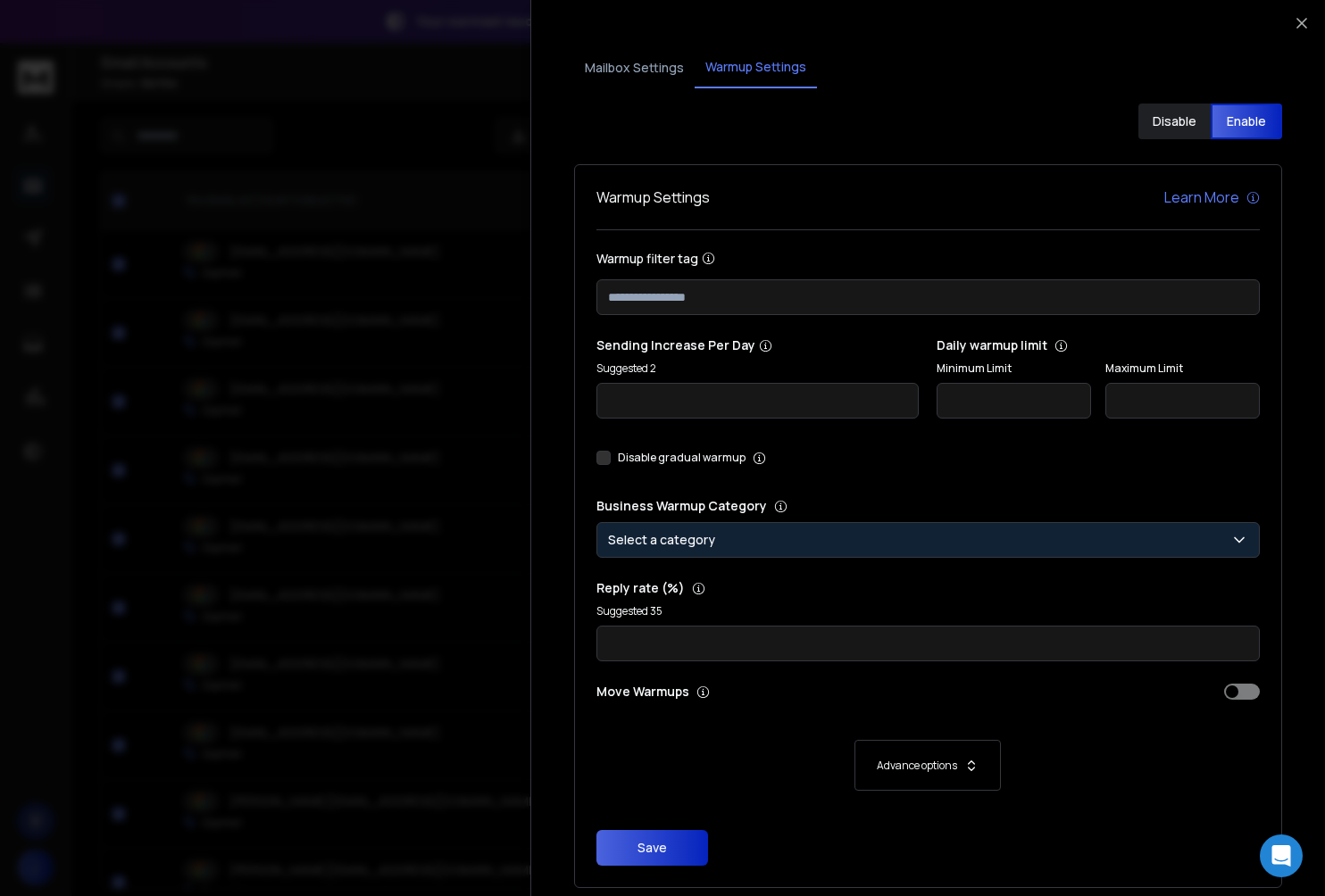
click at [777, 537] on div "Select a category" at bounding box center [928, 540] width 640 height 18
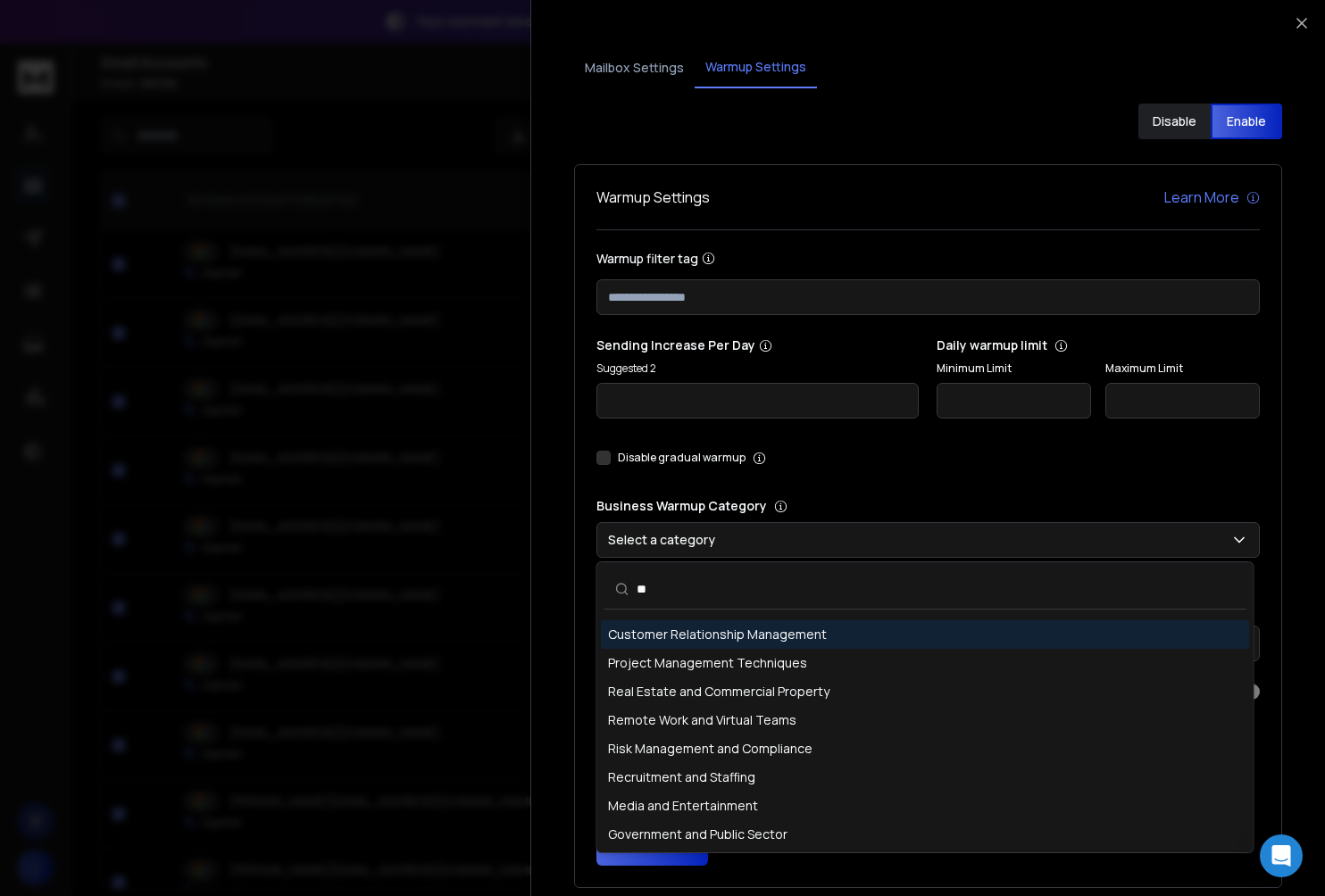
type input "*"
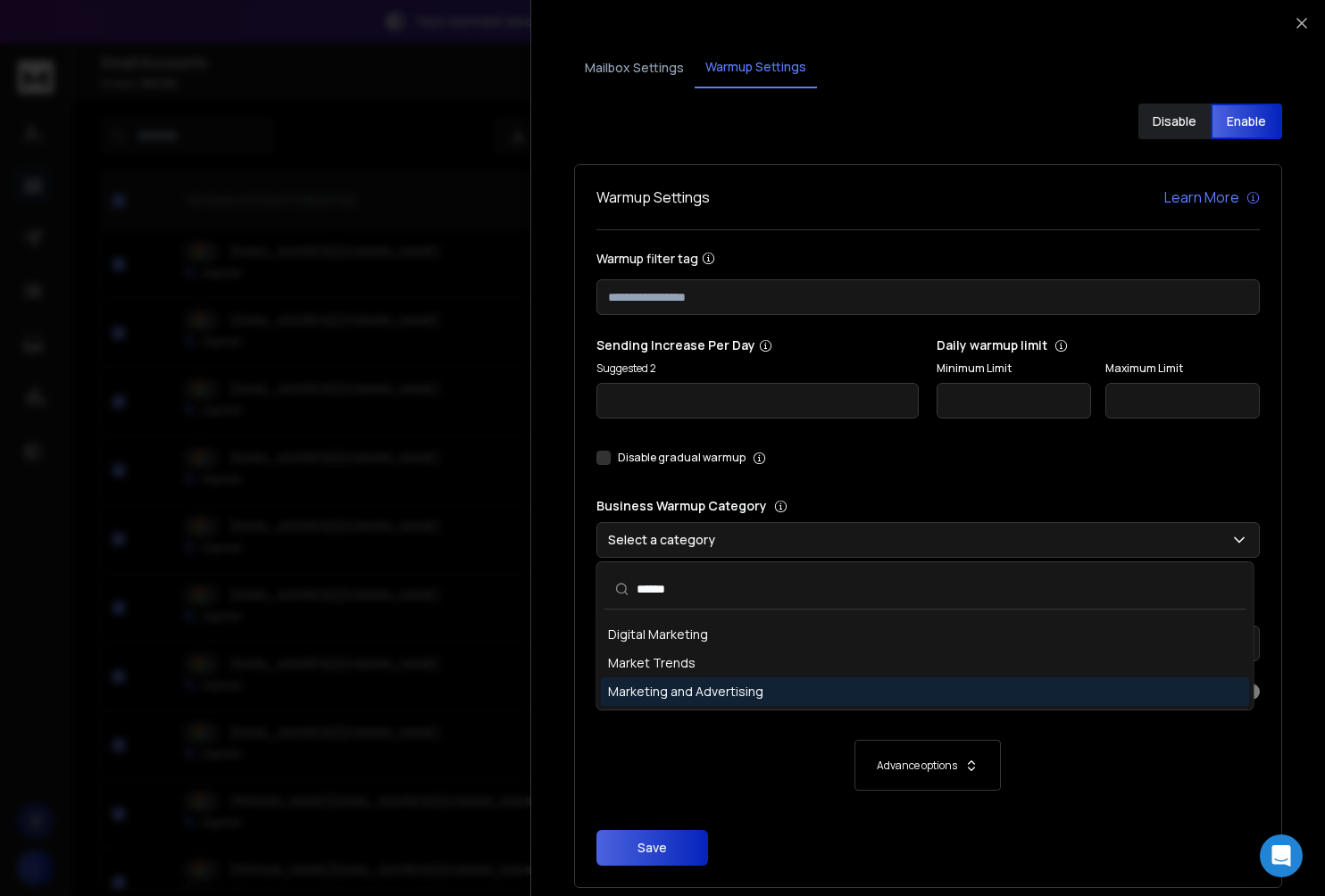
type input "******"
click at [756, 687] on span "Marketing and Advertising" at bounding box center [686, 691] width 155 height 18
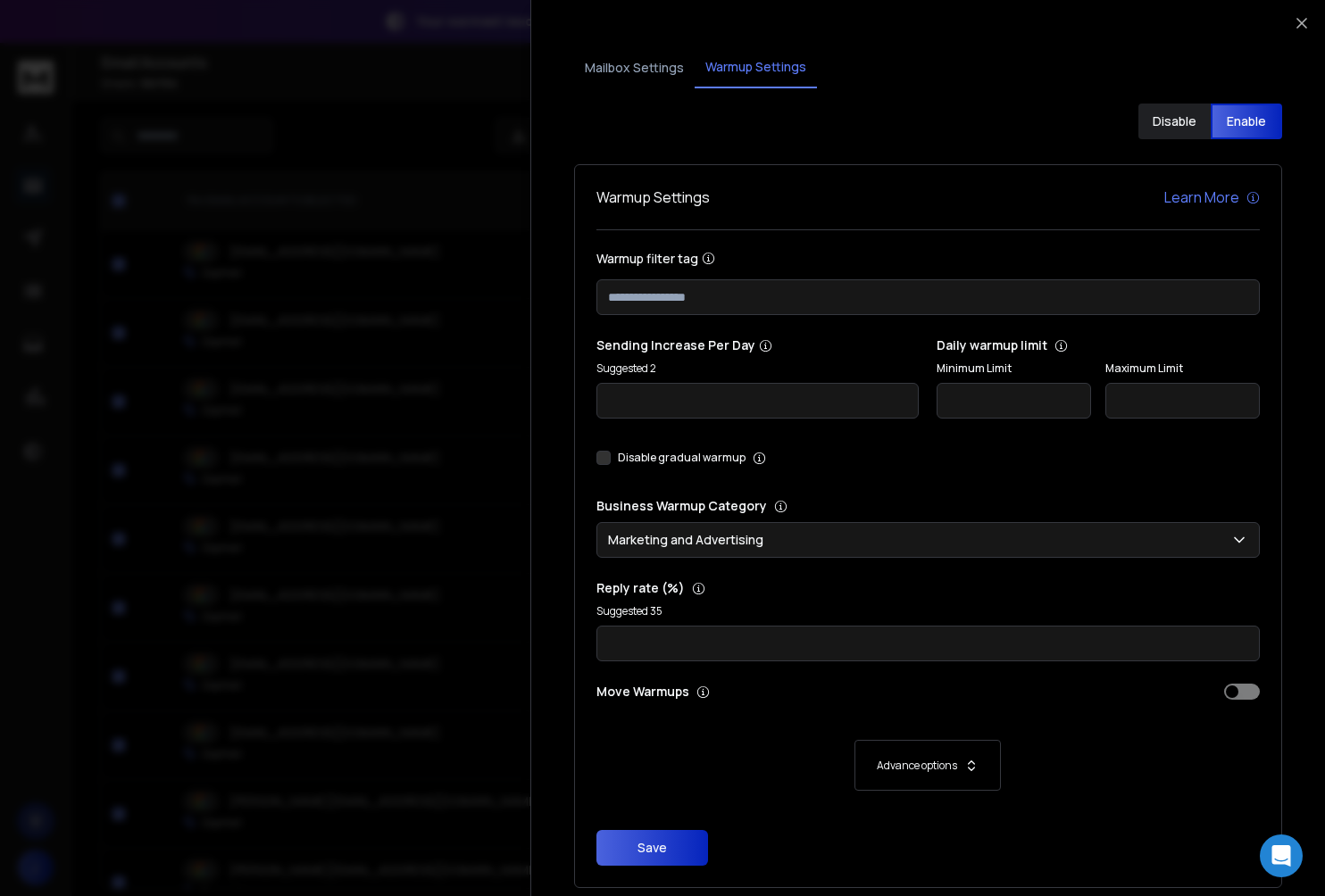
click at [663, 840] on button "Save" at bounding box center [651, 848] width 112 height 36
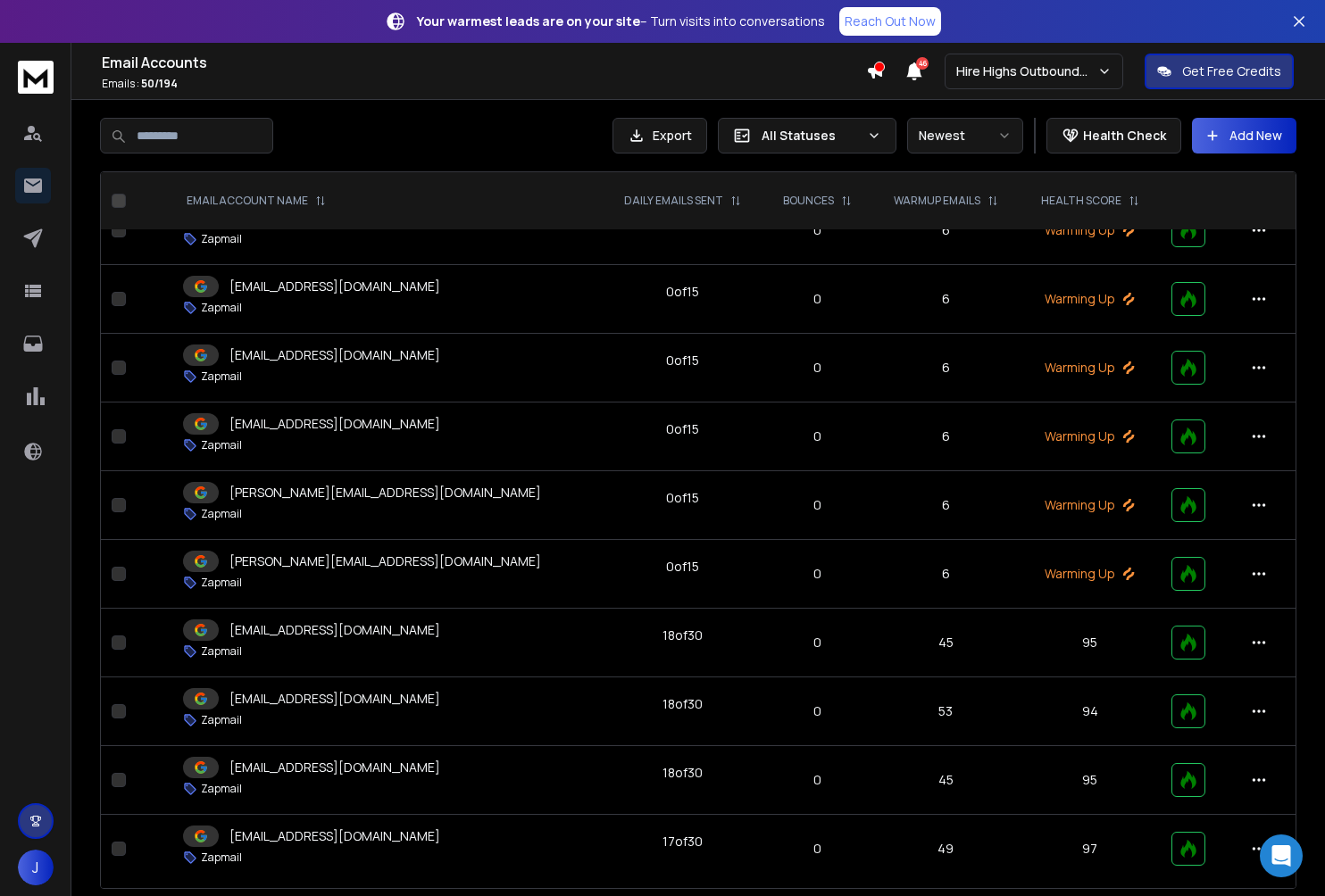
scroll to position [2821, 0]
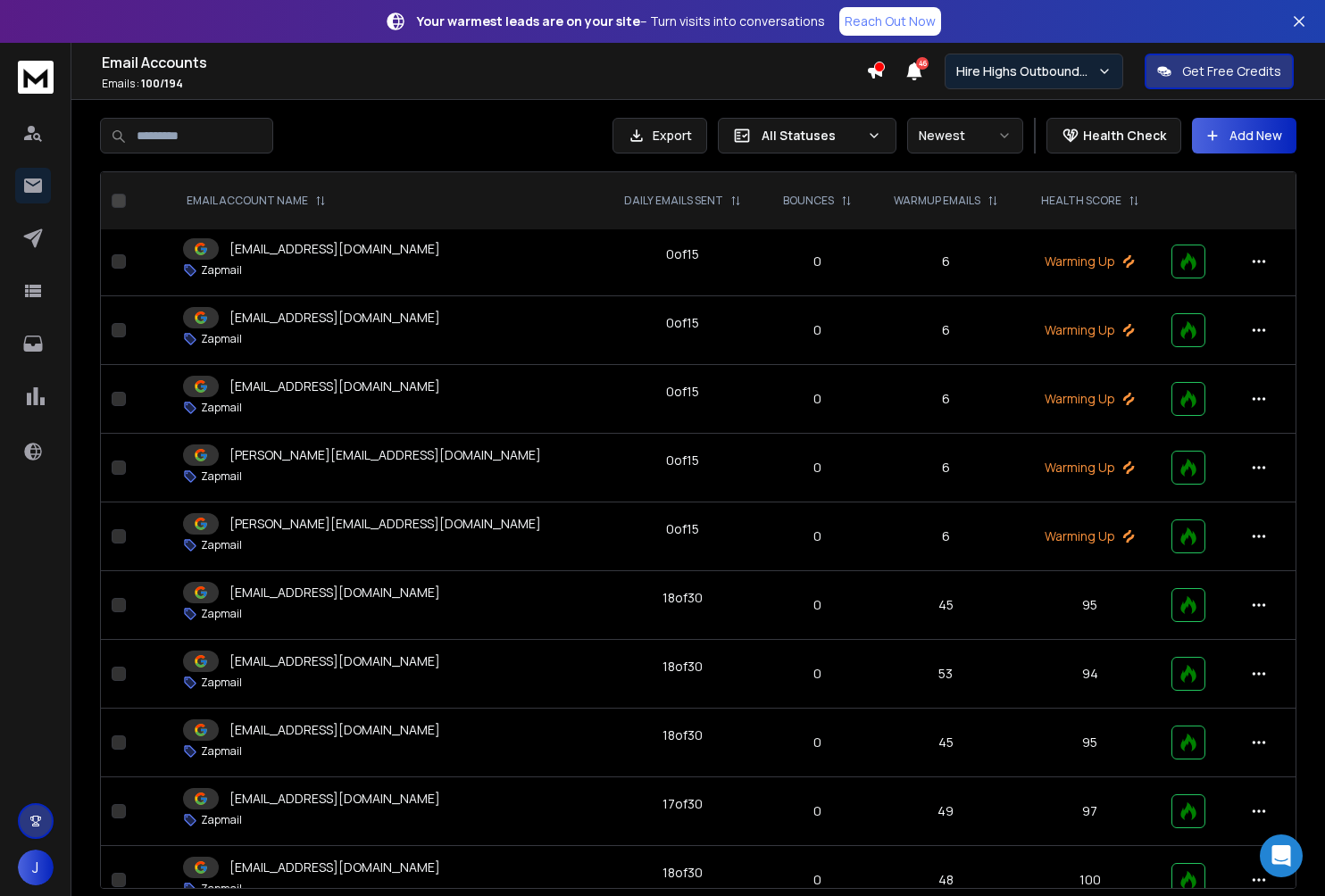
click at [1025, 80] on button "Hire Highs Outbound Engine" at bounding box center [1033, 71] width 178 height 36
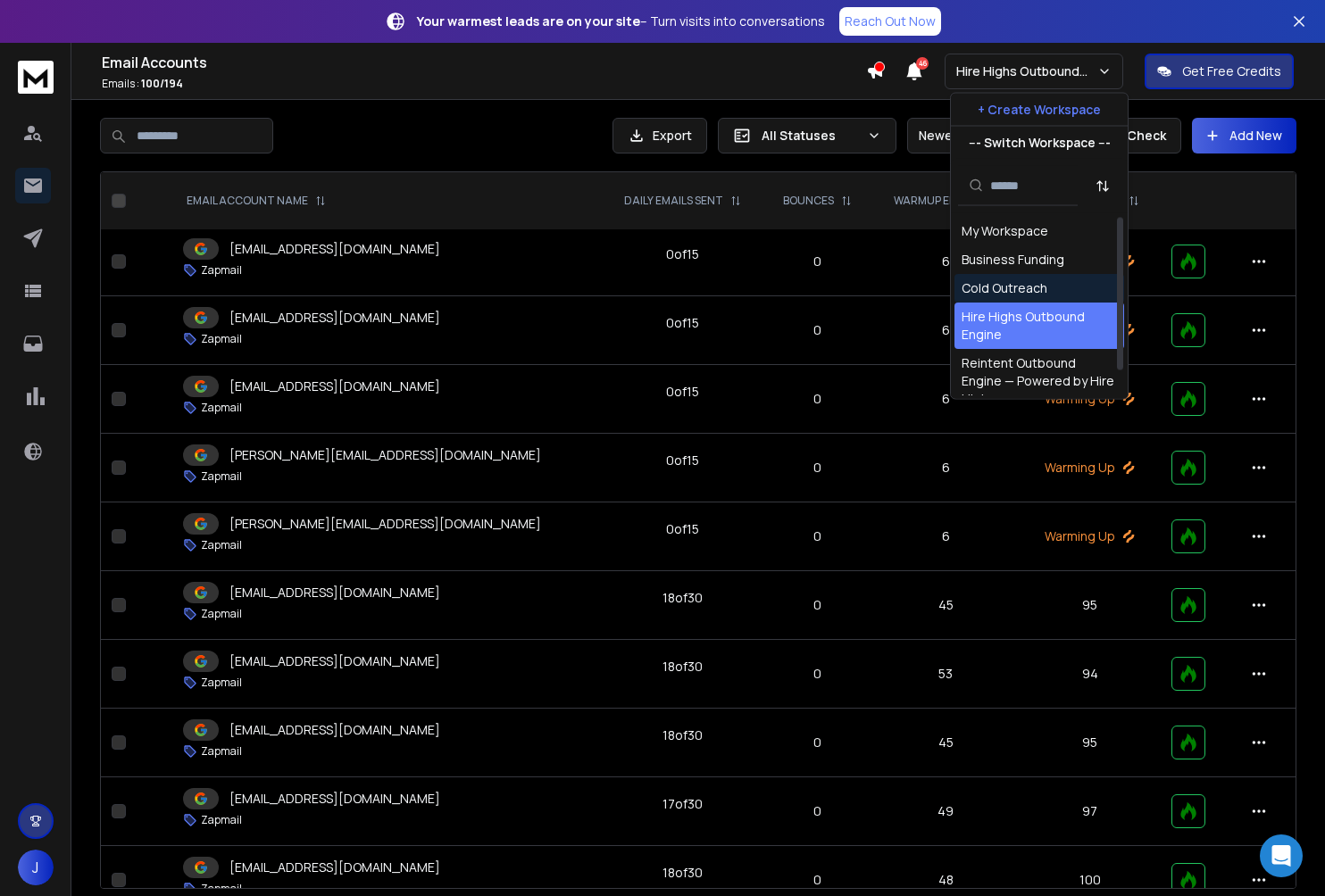
click at [1025, 281] on div "Cold Outreach" at bounding box center [1004, 288] width 86 height 18
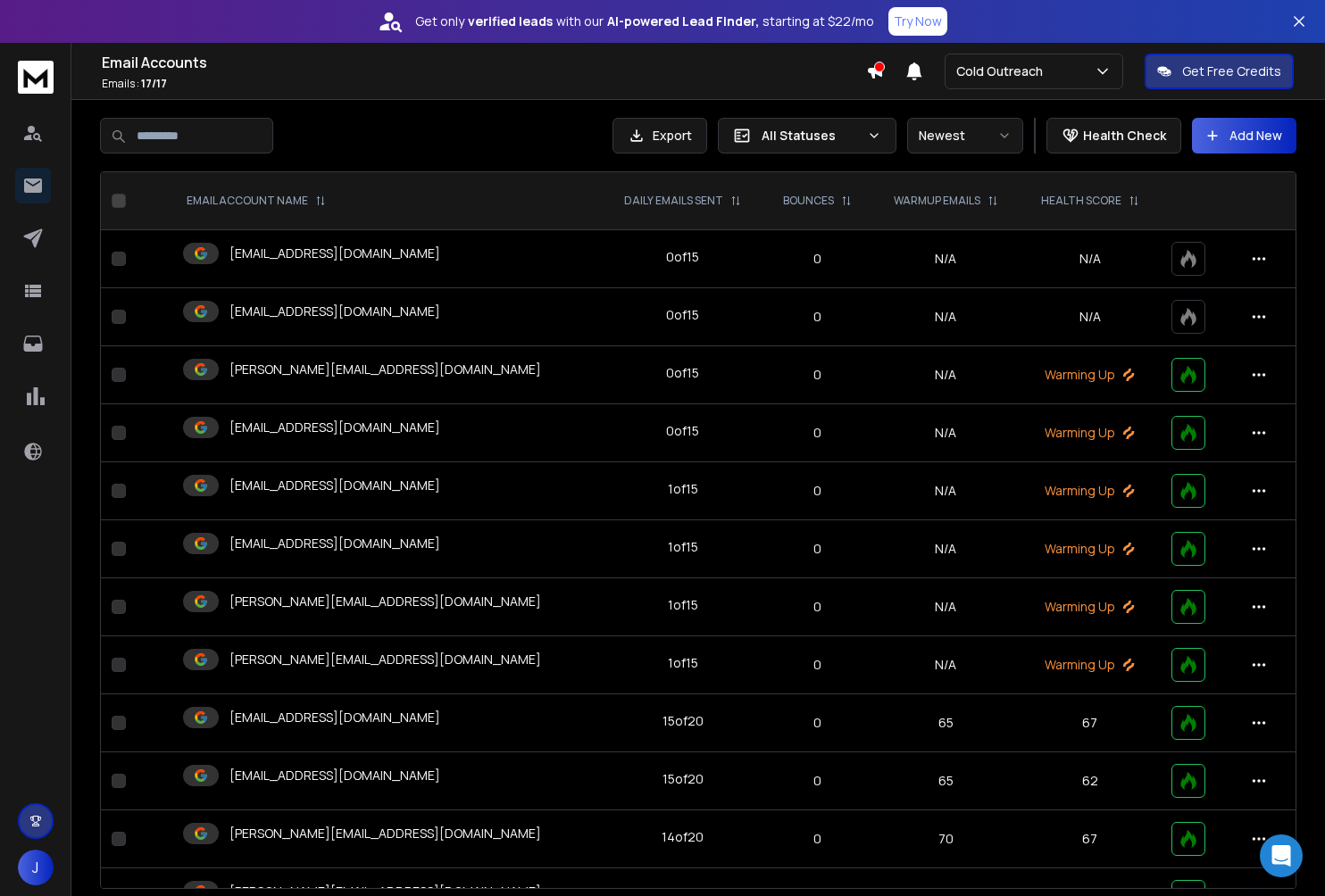
click at [122, 257] on button "button" at bounding box center [118, 258] width 14 height 14
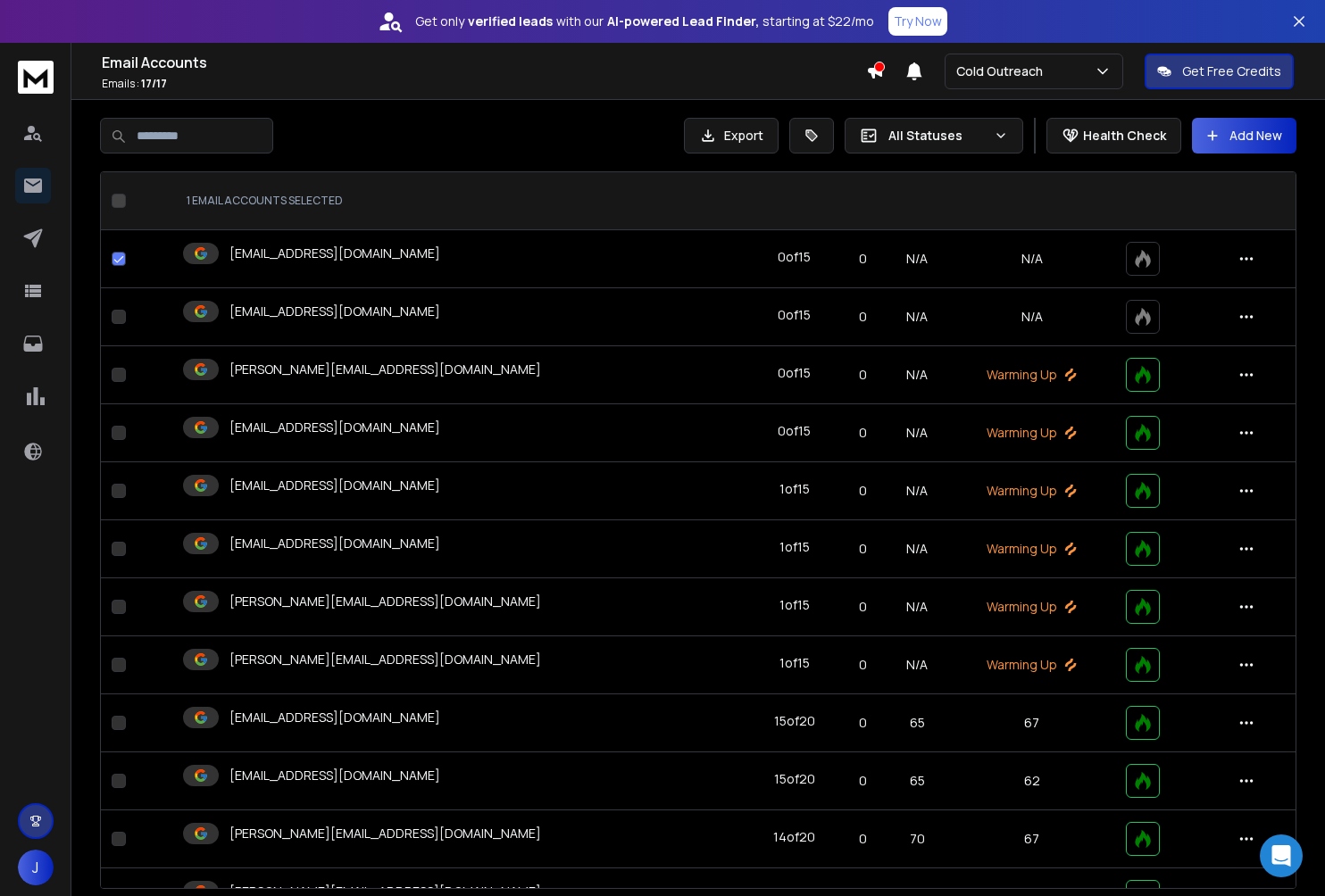
click at [122, 319] on button "button" at bounding box center [118, 317] width 14 height 14
click at [973, 125] on button "Actions" at bounding box center [933, 136] width 178 height 36
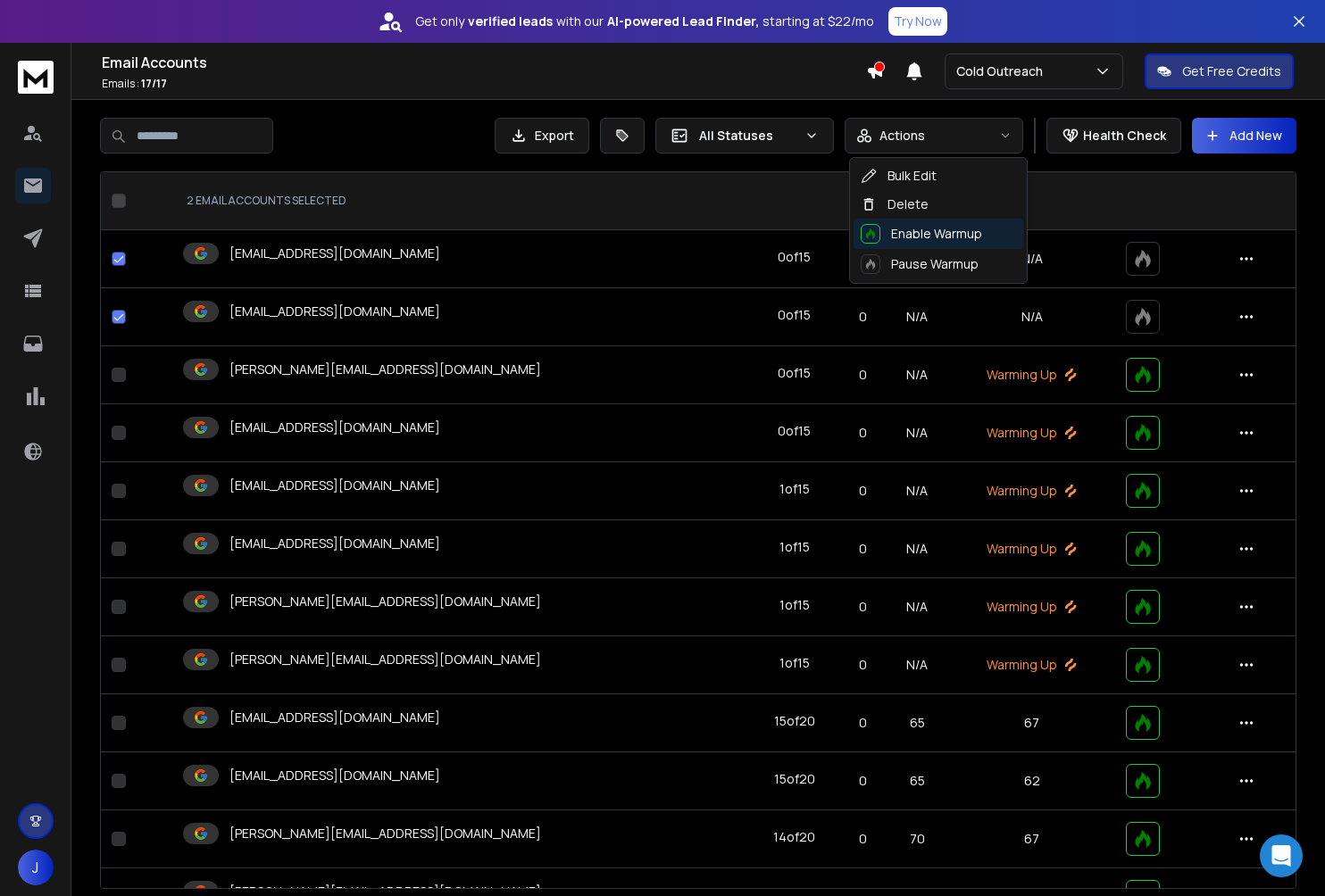
click at [943, 235] on div "Enable Warmup" at bounding box center [922, 233] width 122 height 19
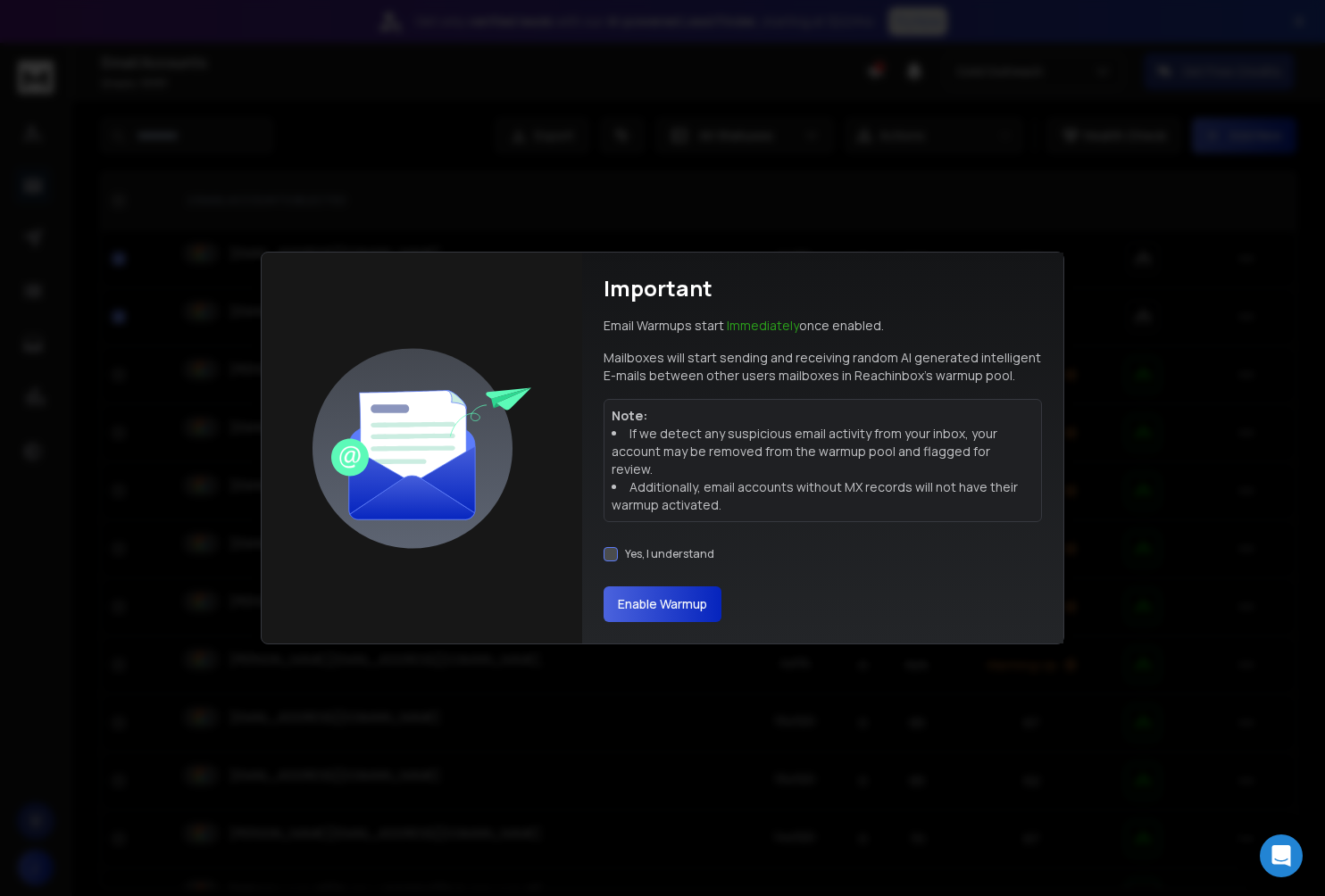
click at [611, 547] on button "Yes, I understand" at bounding box center [610, 554] width 14 height 14
click at [638, 591] on button "Enable Warmup" at bounding box center [662, 604] width 118 height 36
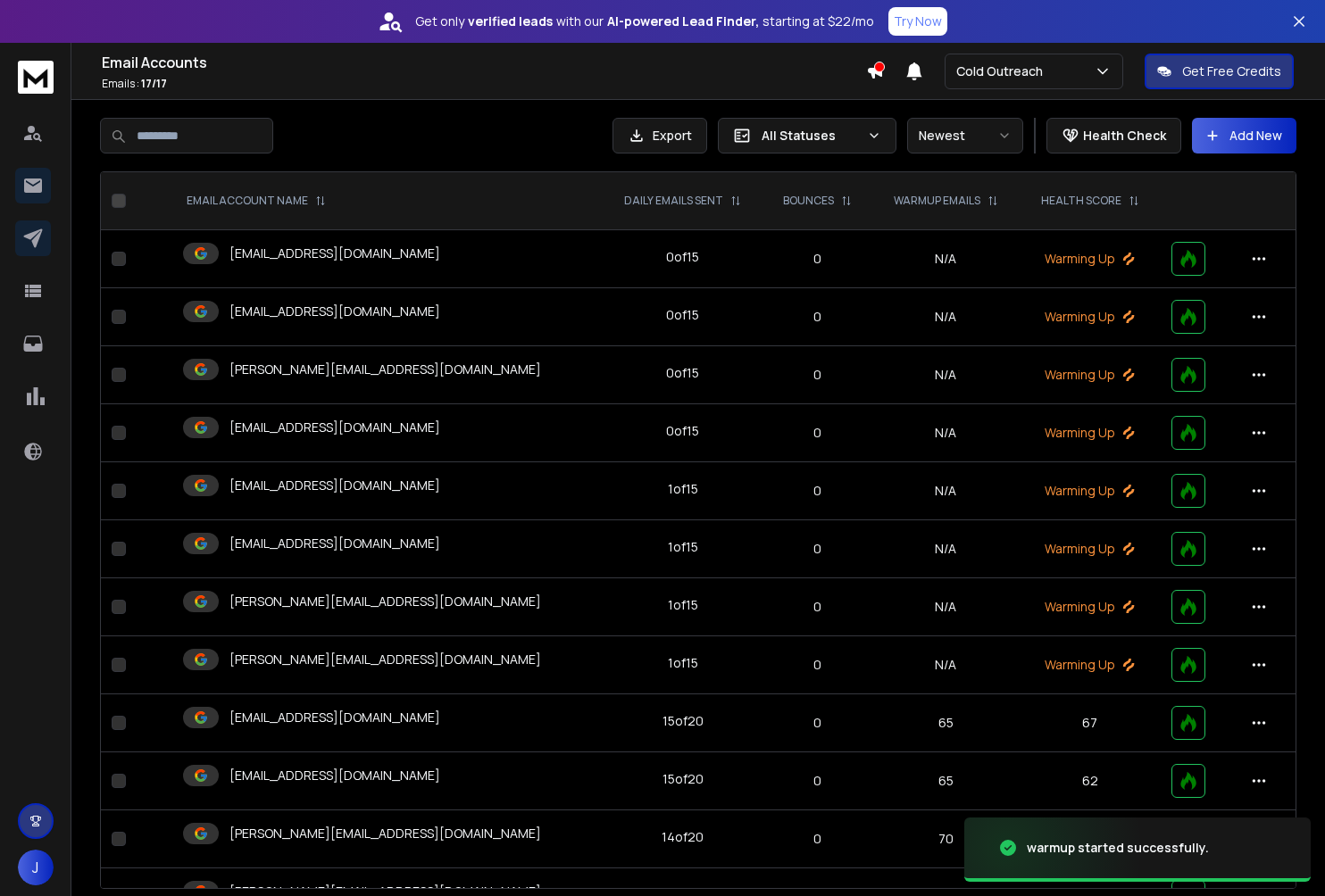
click at [41, 238] on icon at bounding box center [32, 238] width 21 height 21
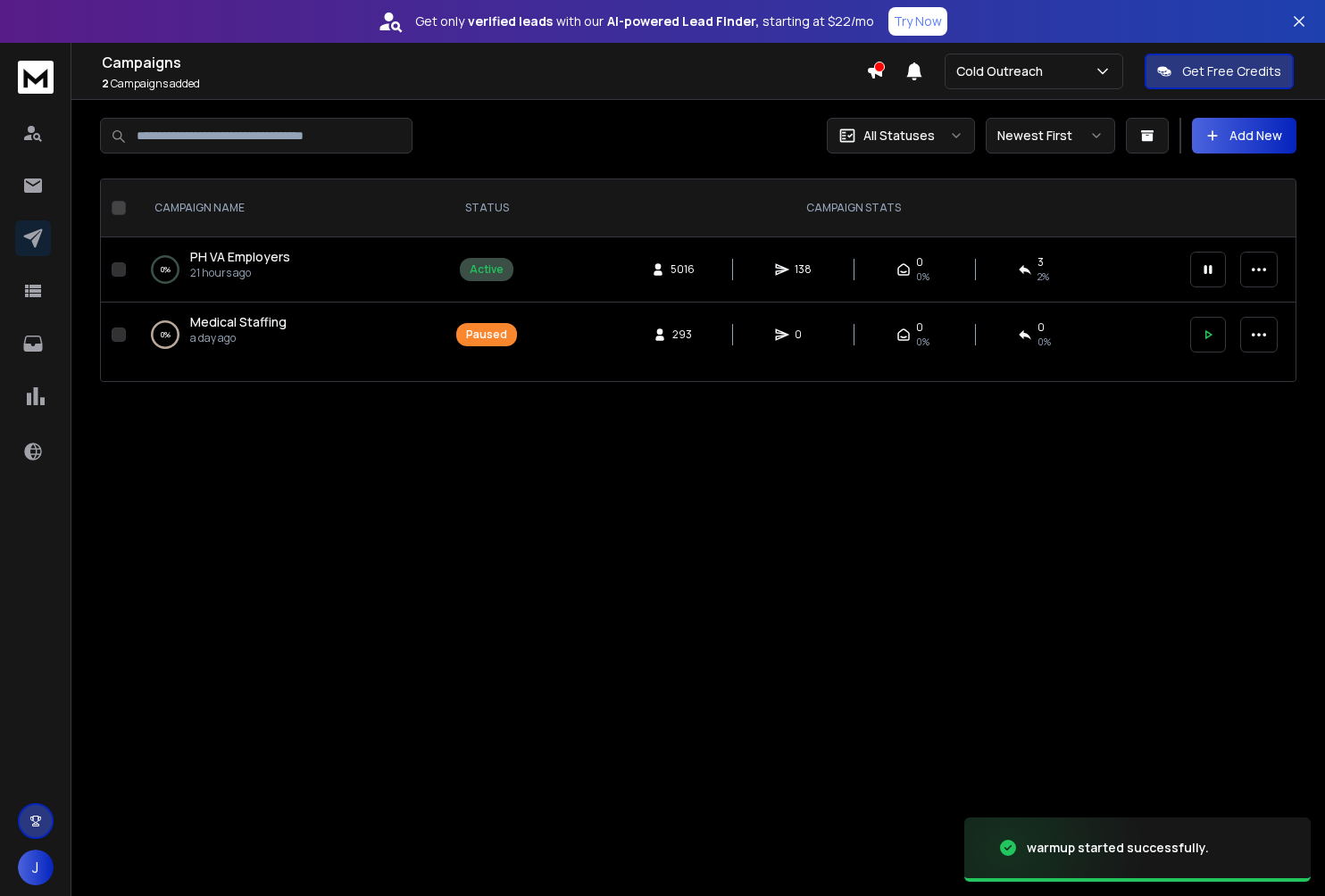
click at [434, 263] on td "0 % PH VA Employers 21 hours ago" at bounding box center [289, 269] width 313 height 66
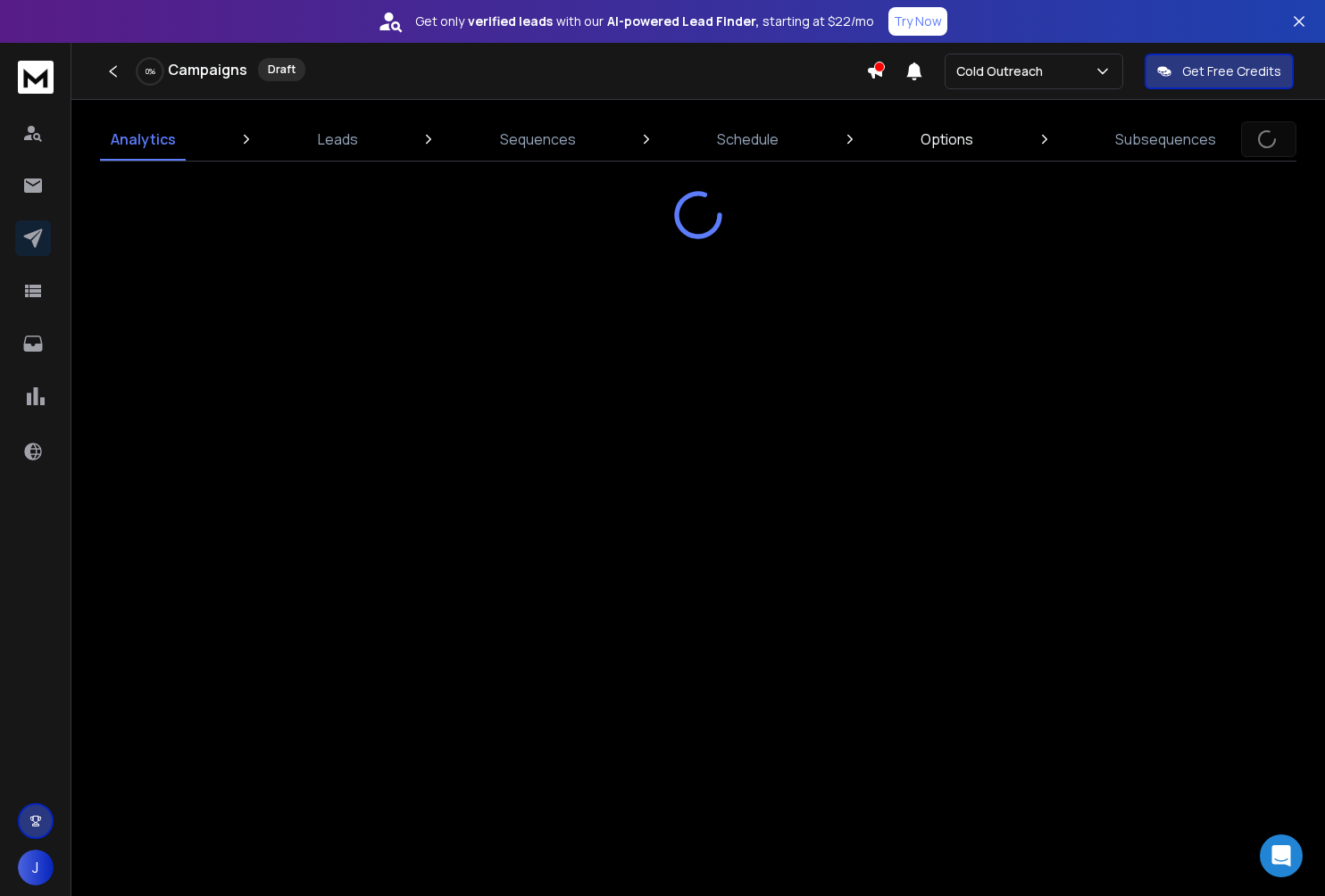
click at [963, 149] on p "Options" at bounding box center [946, 138] width 53 height 21
select select "*"
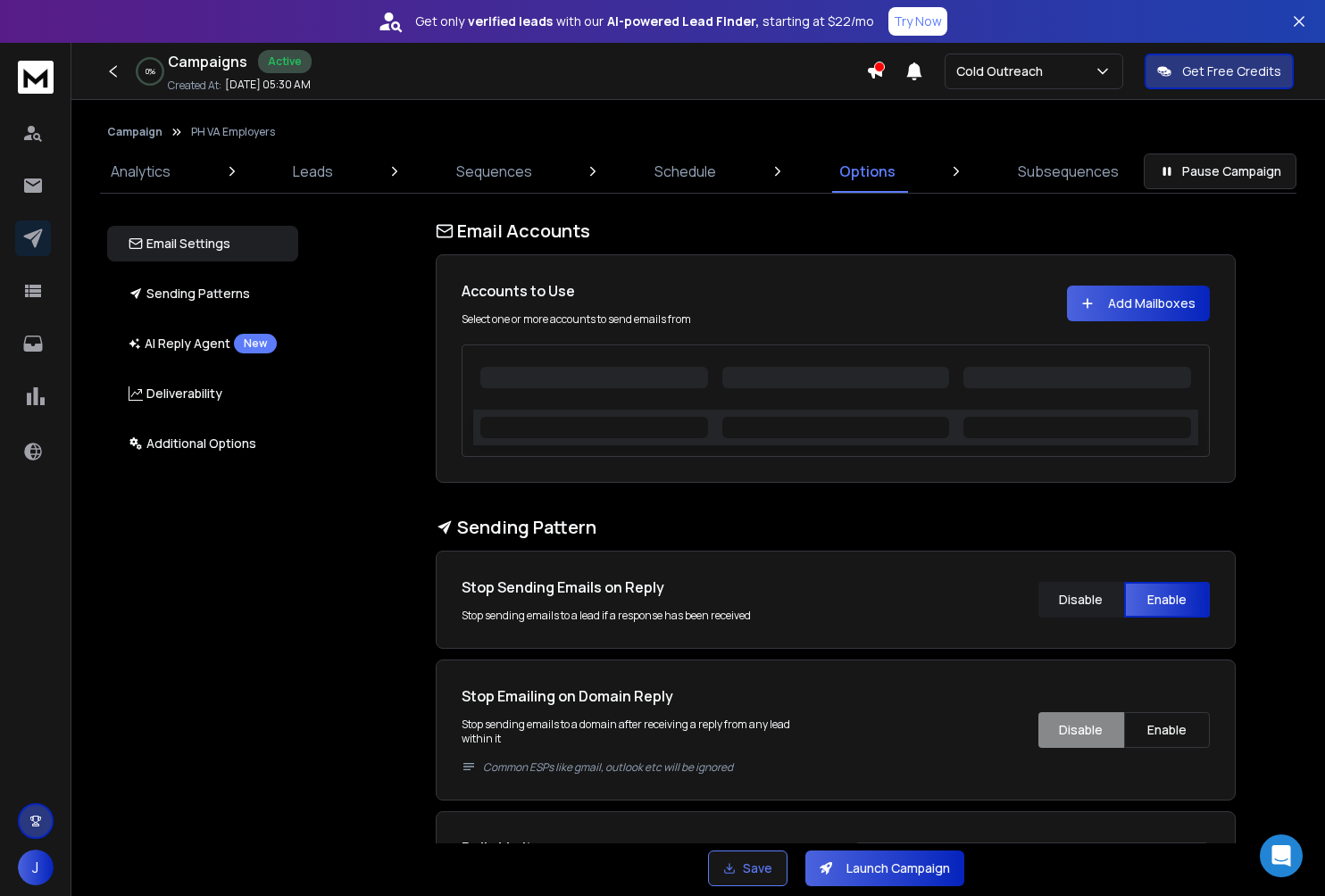
click at [1133, 298] on button "Add Mailboxes" at bounding box center [1138, 304] width 143 height 36
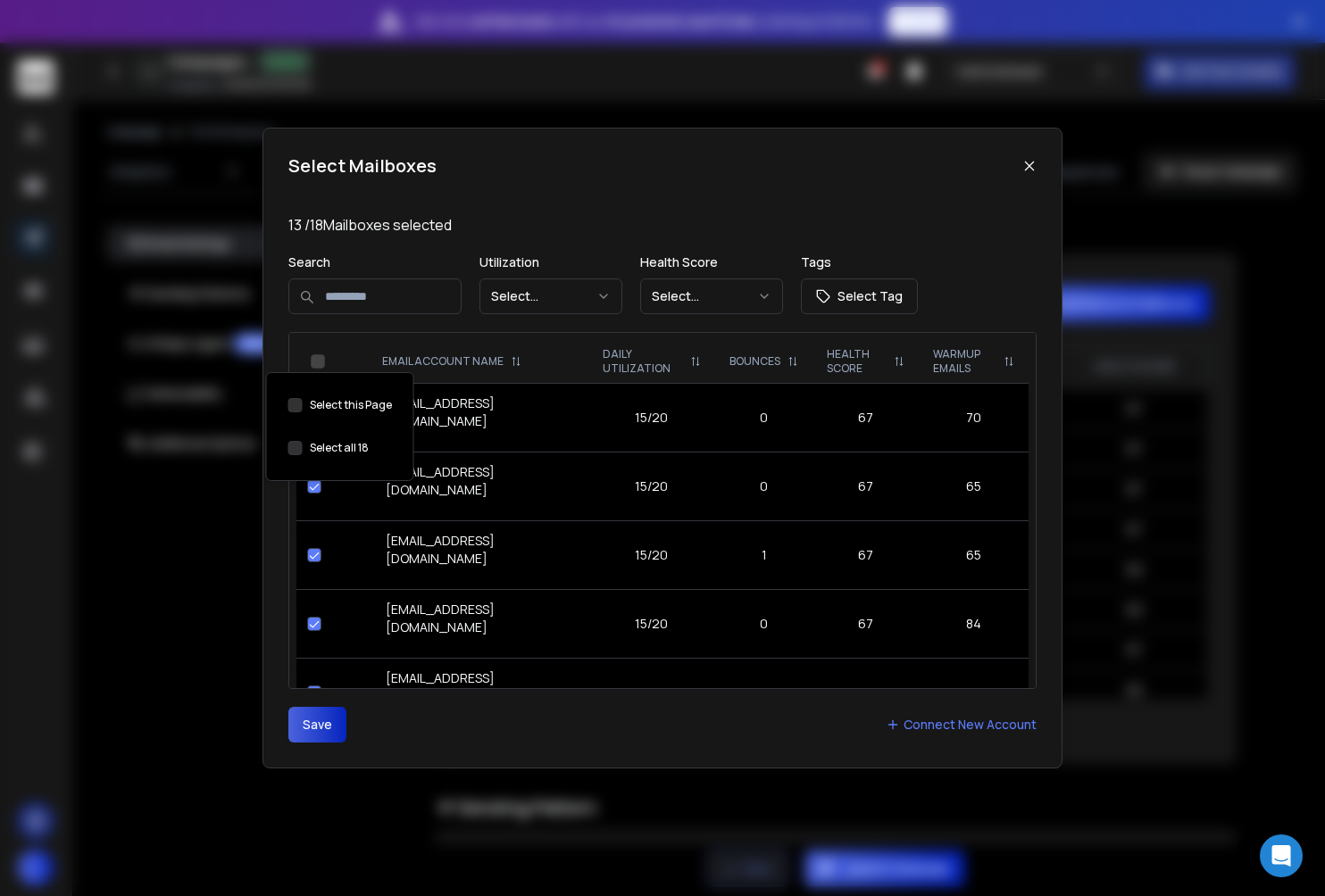
click at [288, 449] on div "Select this Page Select all 18" at bounding box center [340, 426] width 125 height 93
click at [299, 450] on button "Select this Page" at bounding box center [294, 448] width 14 height 14
click at [308, 721] on button "Save" at bounding box center [316, 724] width 58 height 36
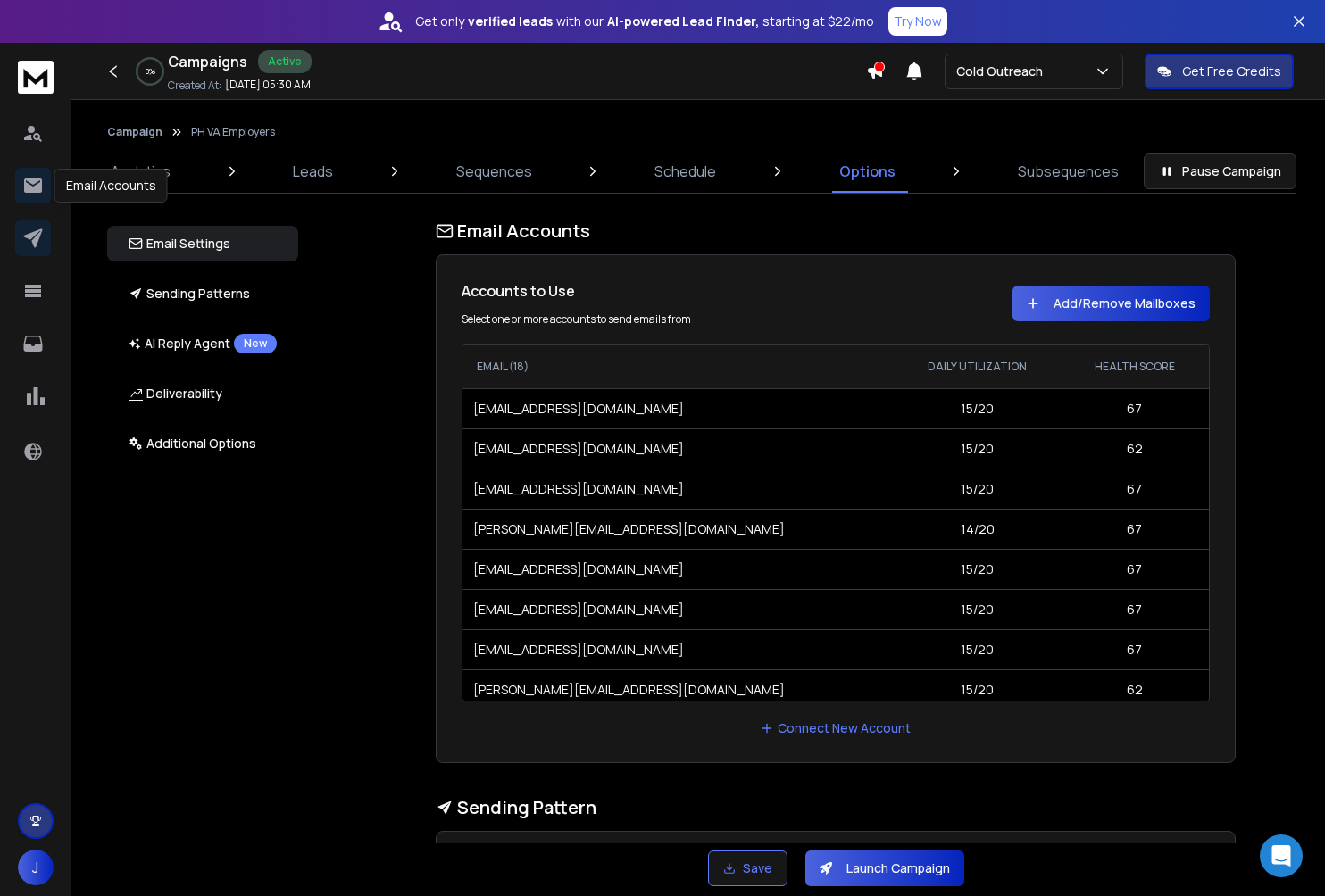
click at [30, 190] on icon at bounding box center [32, 185] width 18 height 14
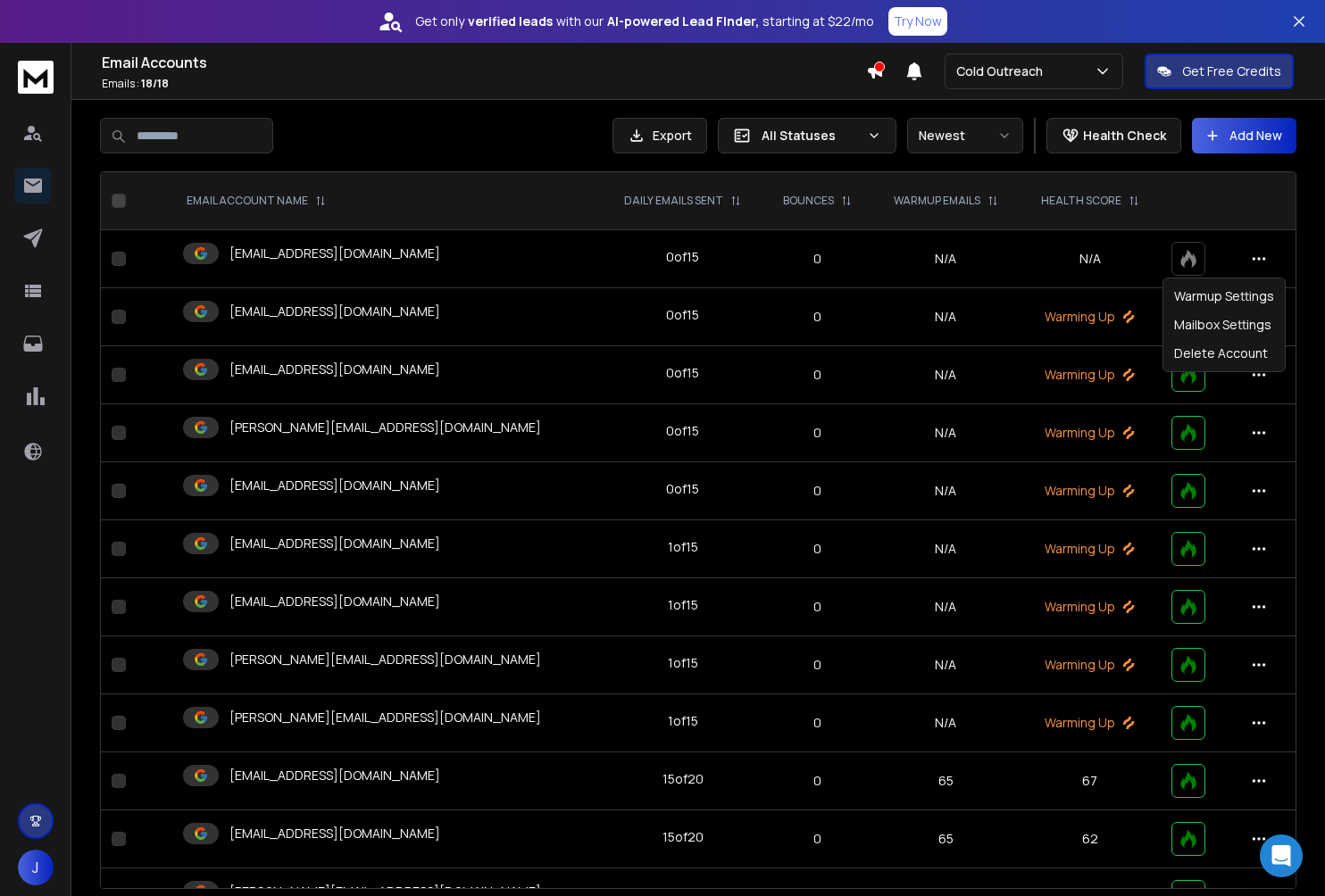
click at [1250, 260] on icon at bounding box center [1258, 258] width 16 height 16
click at [1220, 350] on div "Delete Account" at bounding box center [1224, 353] width 114 height 29
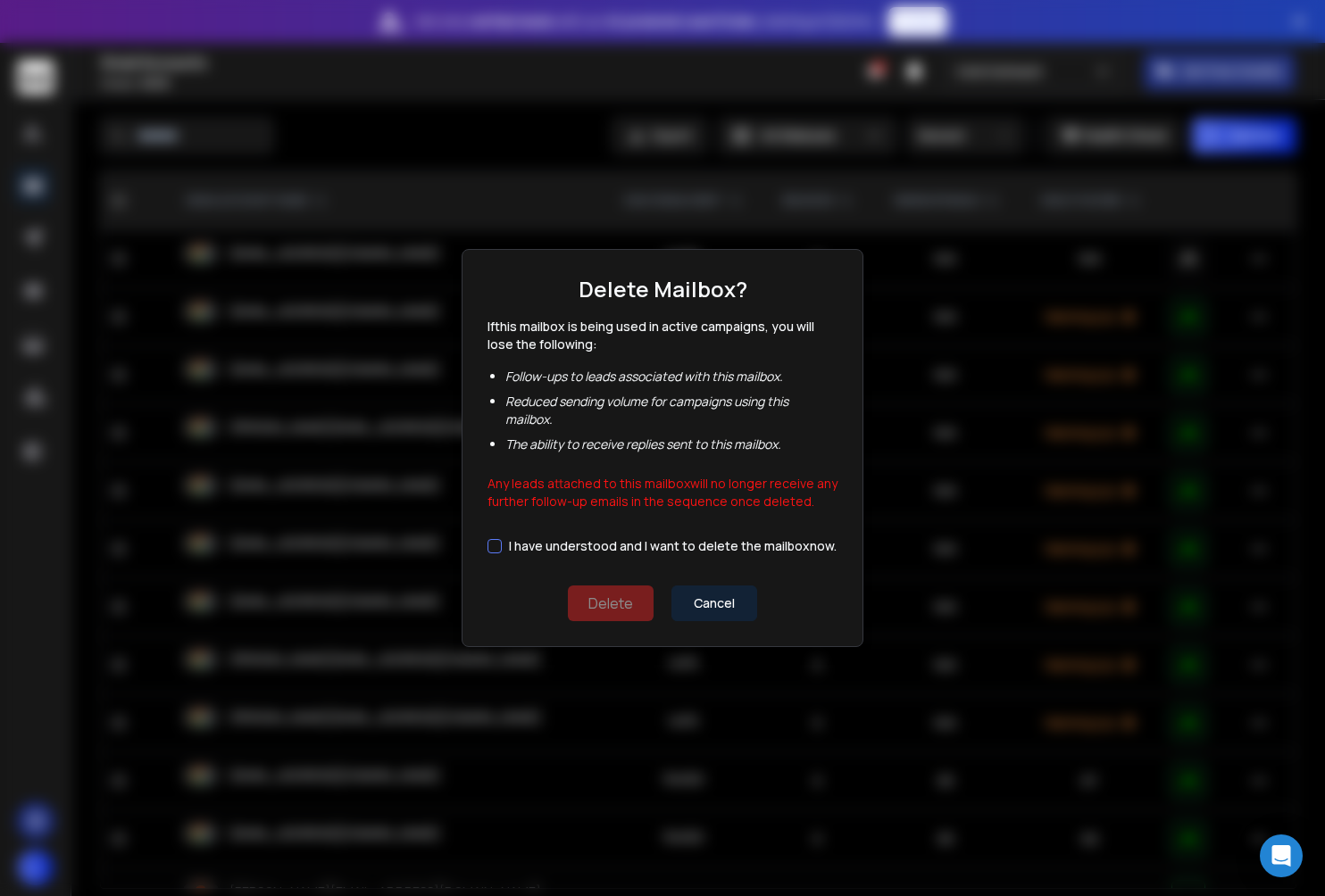
click at [494, 549] on button "I have understood and I want to delete the mailbox now." at bounding box center [494, 545] width 14 height 14
click at [632, 605] on button "Delete" at bounding box center [610, 603] width 86 height 36
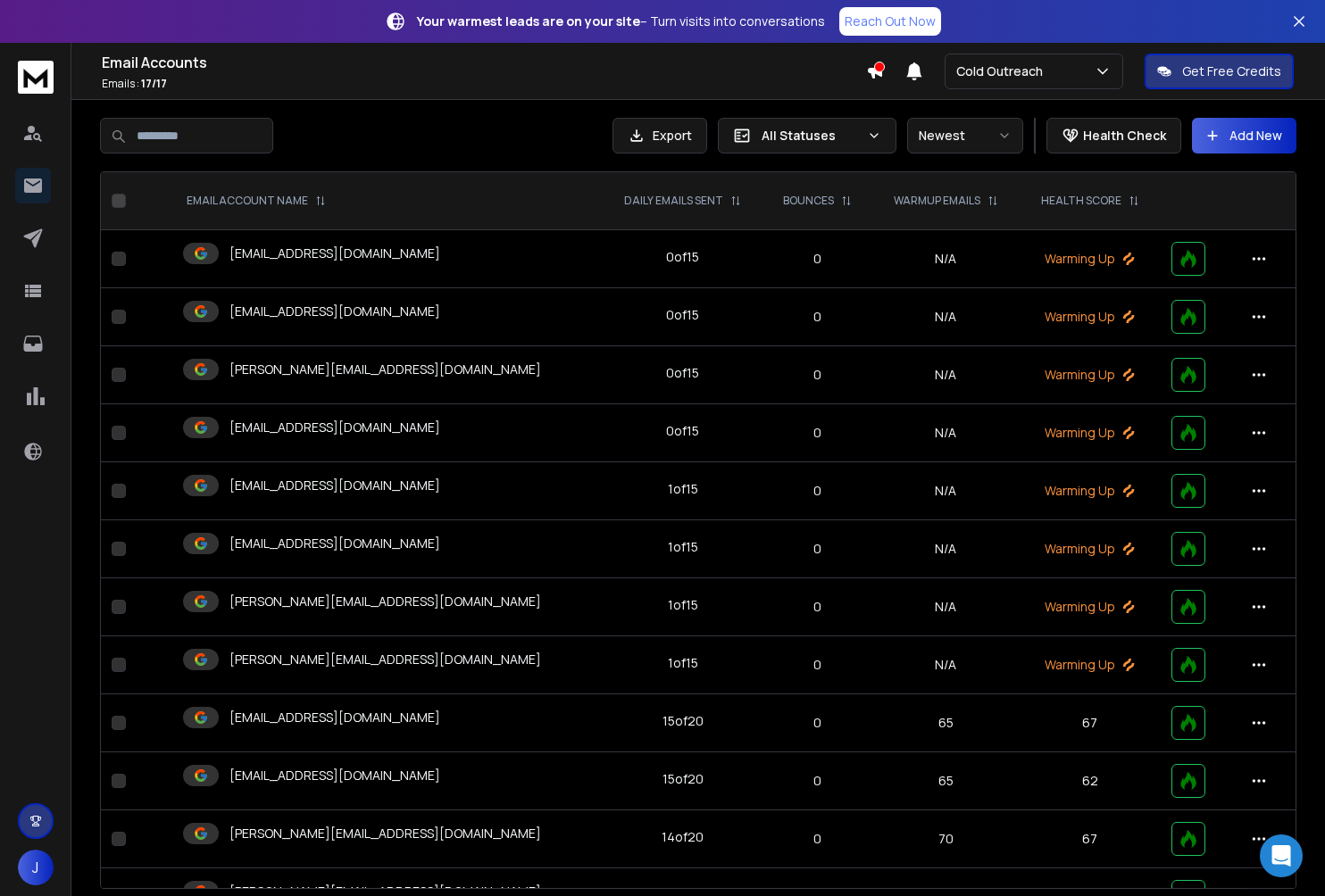
click at [404, 129] on div at bounding box center [351, 136] width 502 height 36
click at [44, 239] on link at bounding box center [32, 238] width 36 height 36
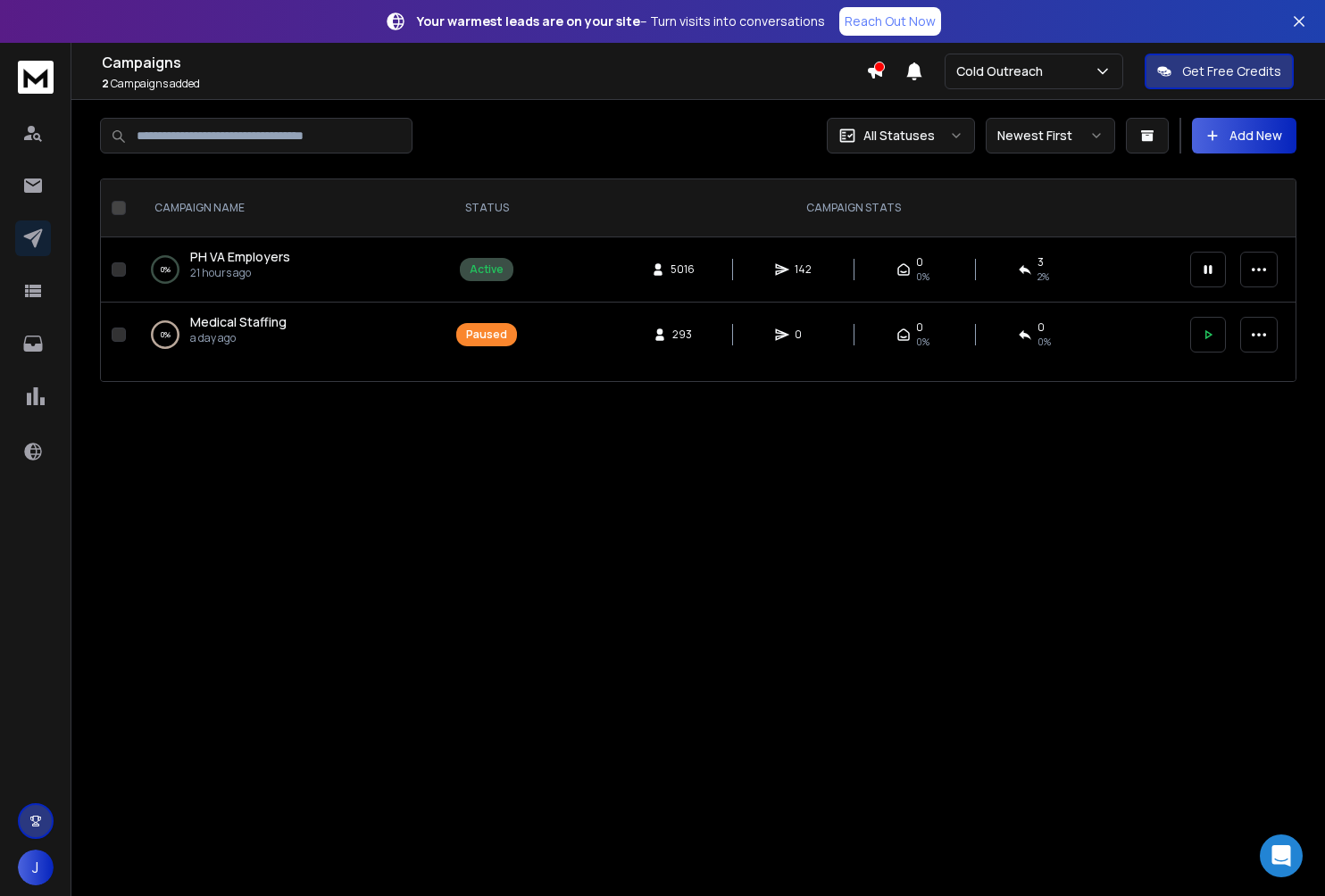
click at [211, 268] on p "21 hours ago" at bounding box center [240, 272] width 100 height 14
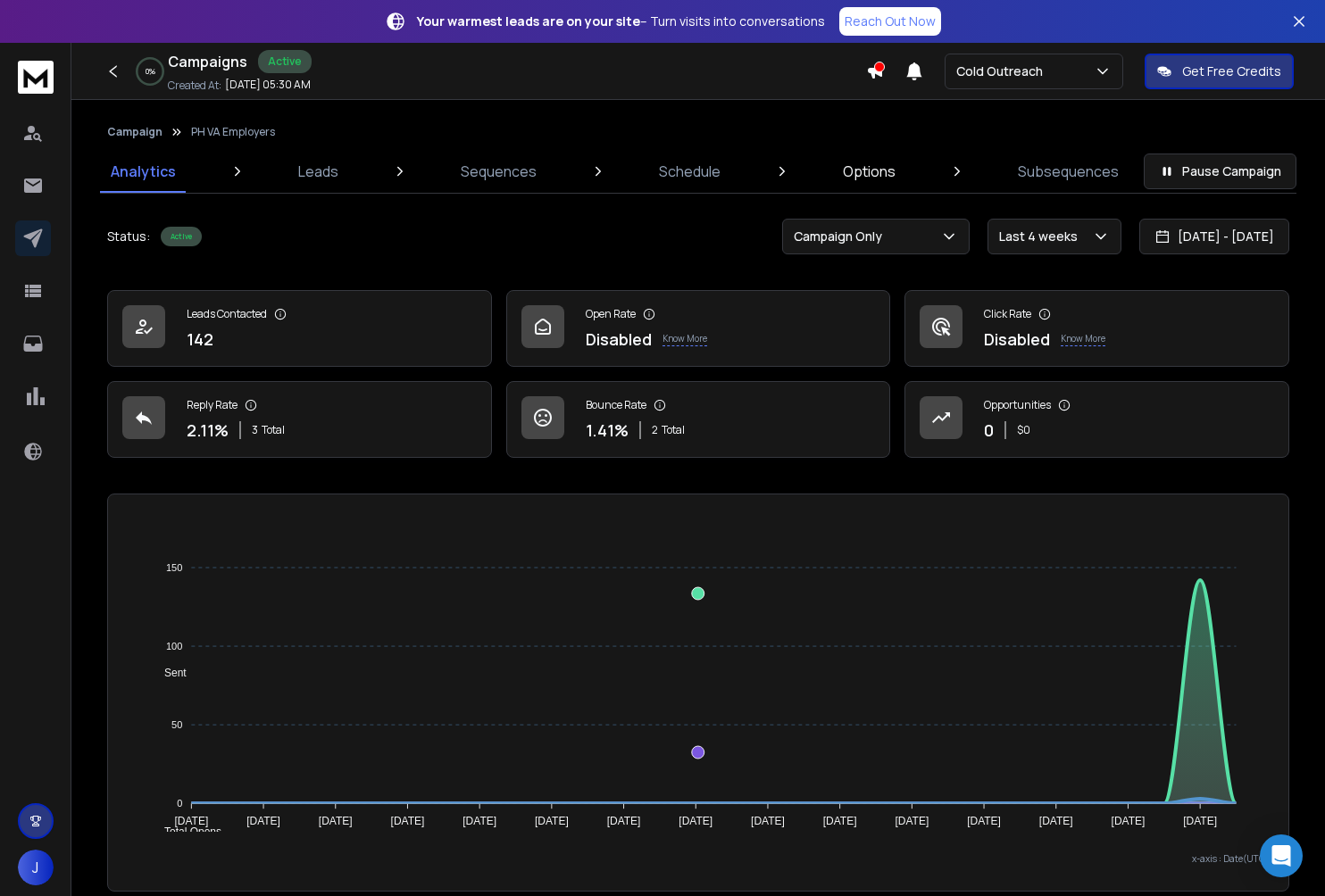
click at [886, 175] on p "Options" at bounding box center [868, 171] width 53 height 21
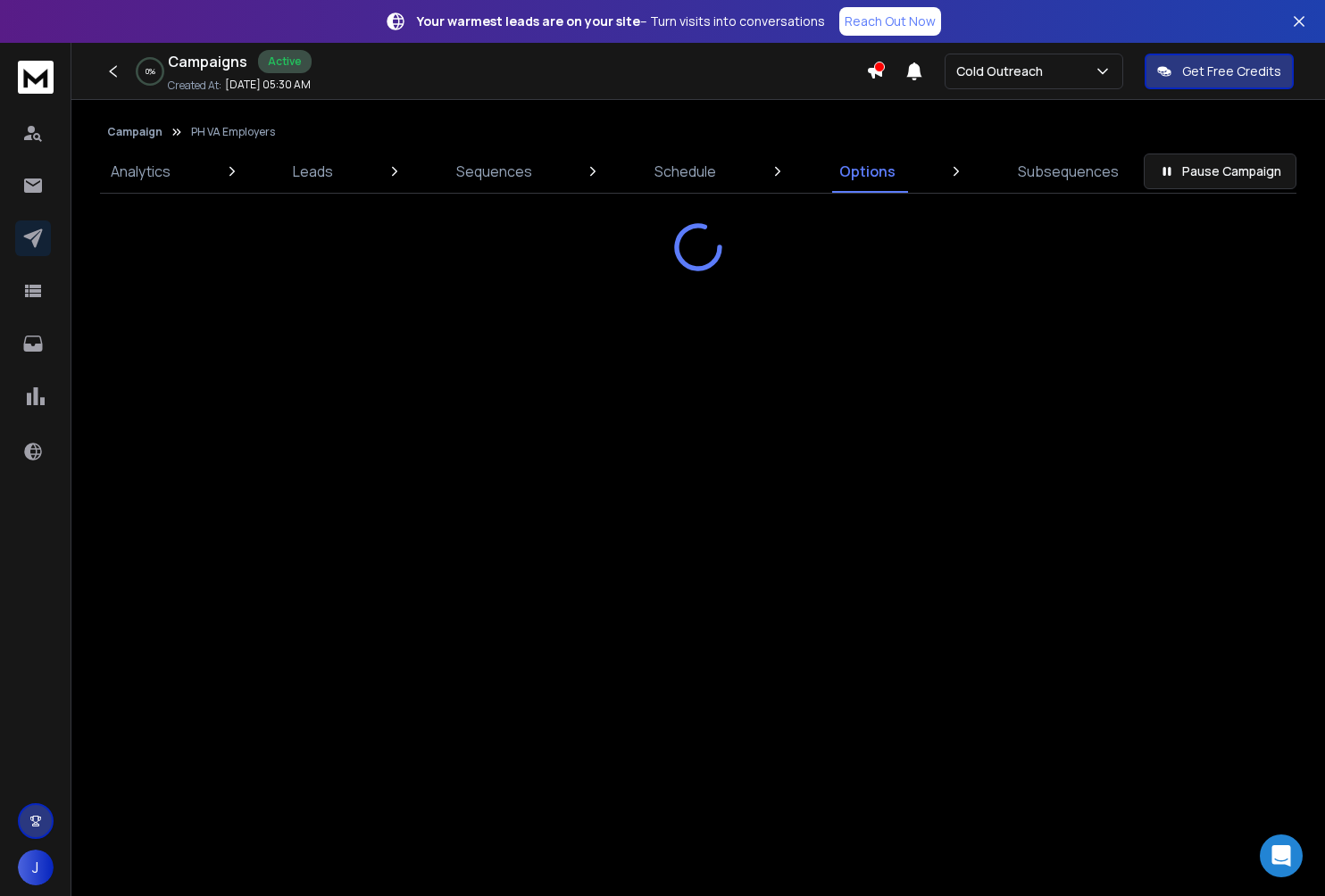
select select "*"
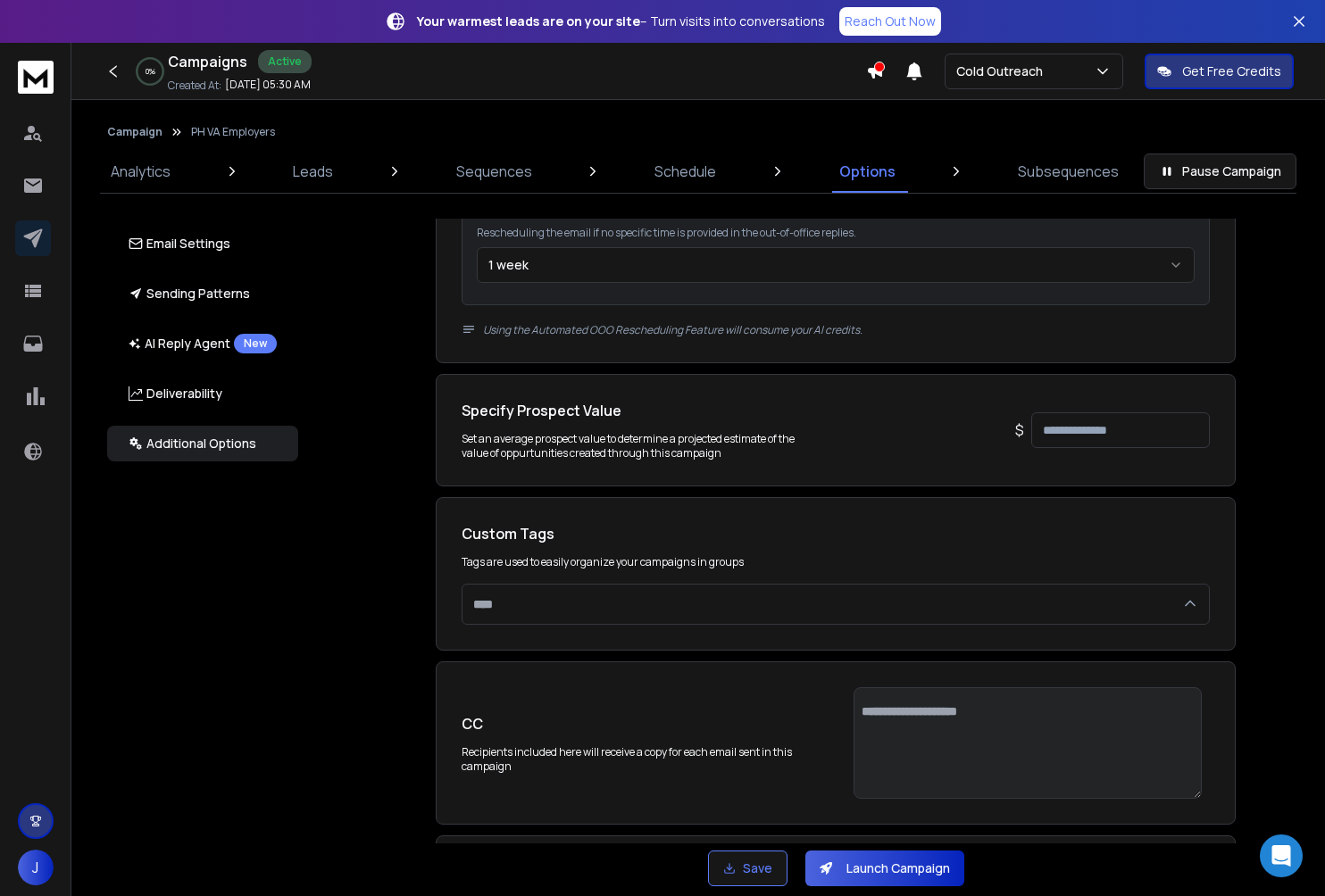
scroll to position [3302, 0]
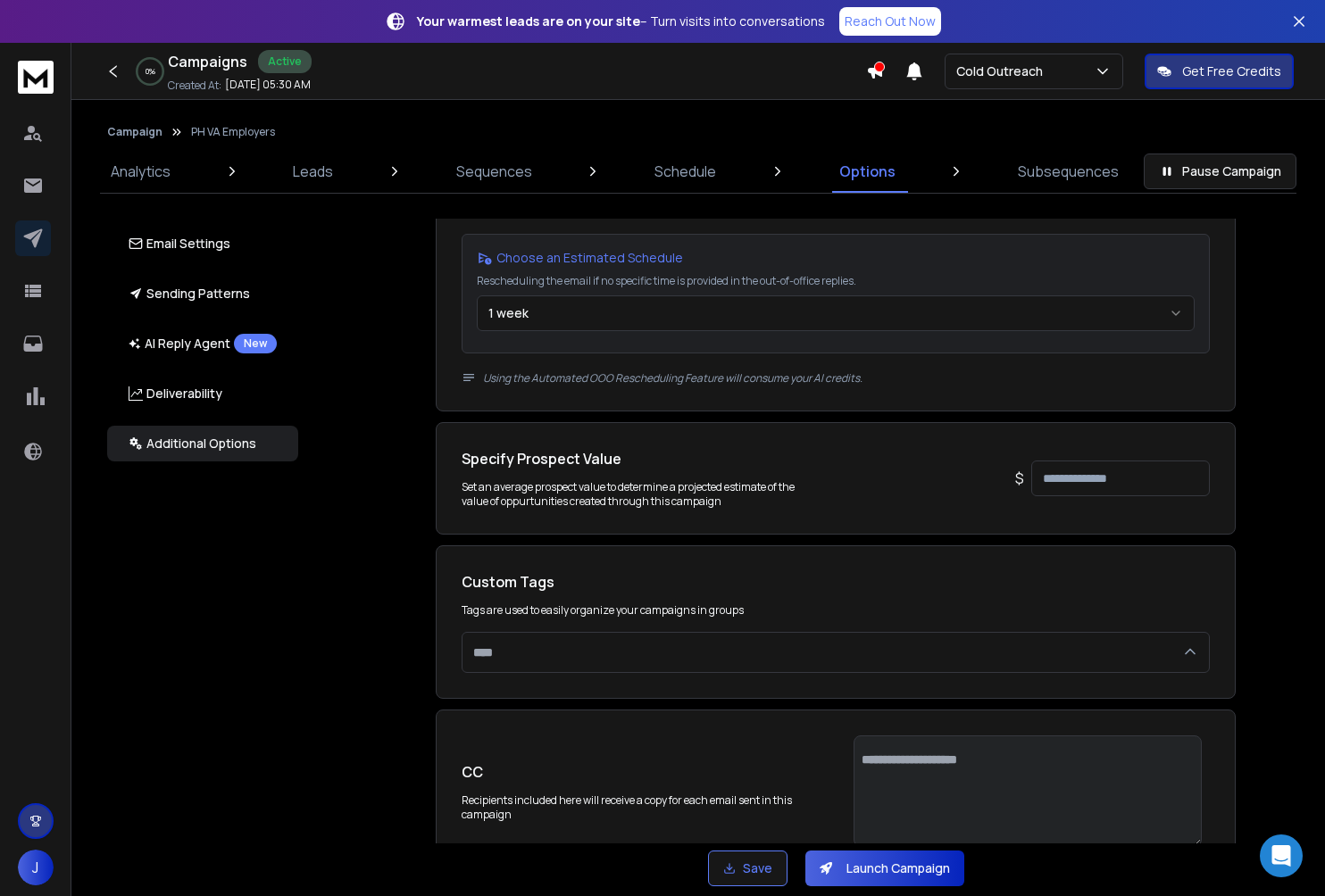
drag, startPoint x: 1048, startPoint y: 480, endPoint x: 1036, endPoint y: 480, distance: 12.0
click at [1036, 480] on input "***" at bounding box center [1119, 478] width 178 height 36
type input "***"
click at [743, 854] on button "Save" at bounding box center [747, 868] width 79 height 36
click at [751, 882] on button "Save" at bounding box center [747, 868] width 79 height 36
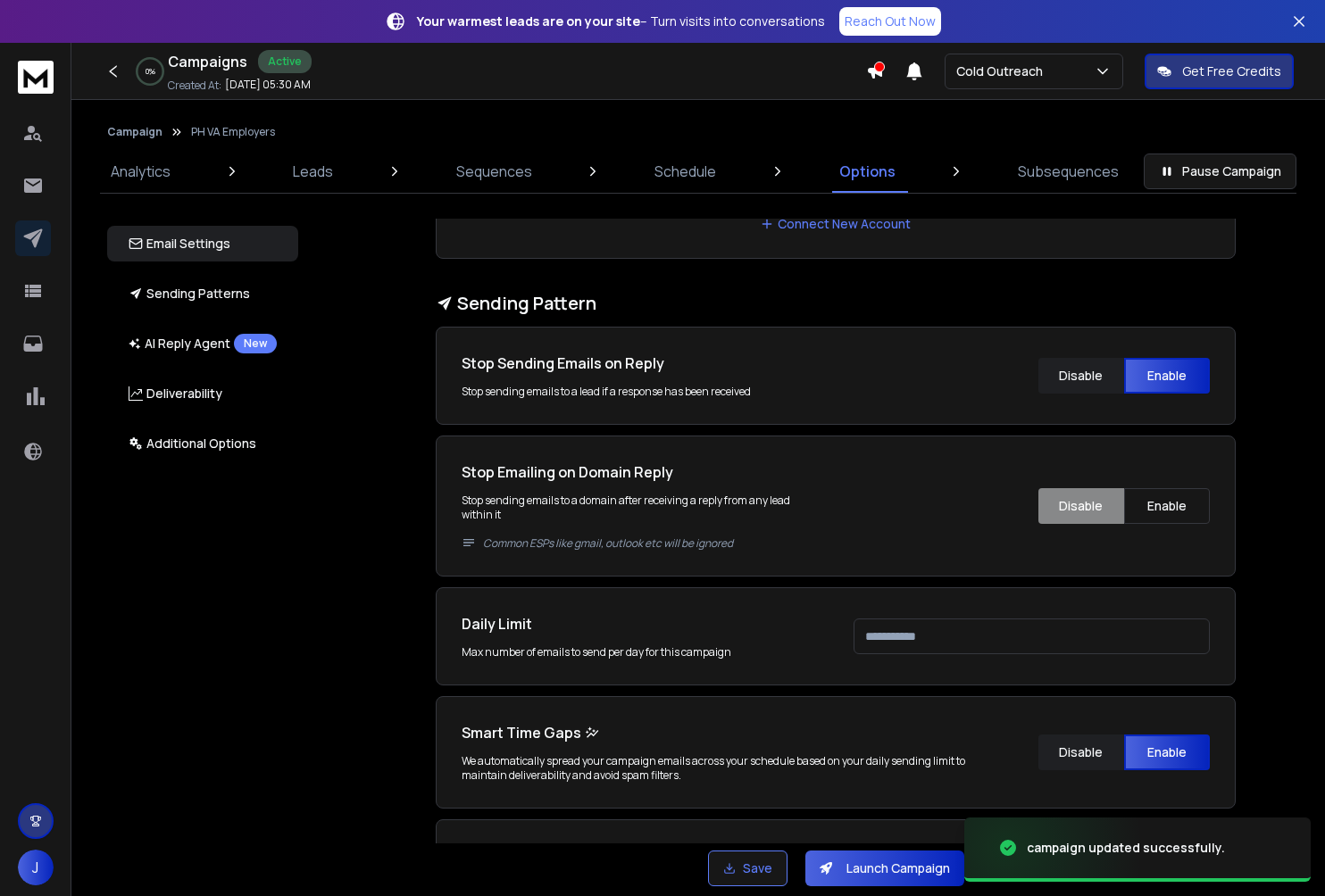
scroll to position [0, 0]
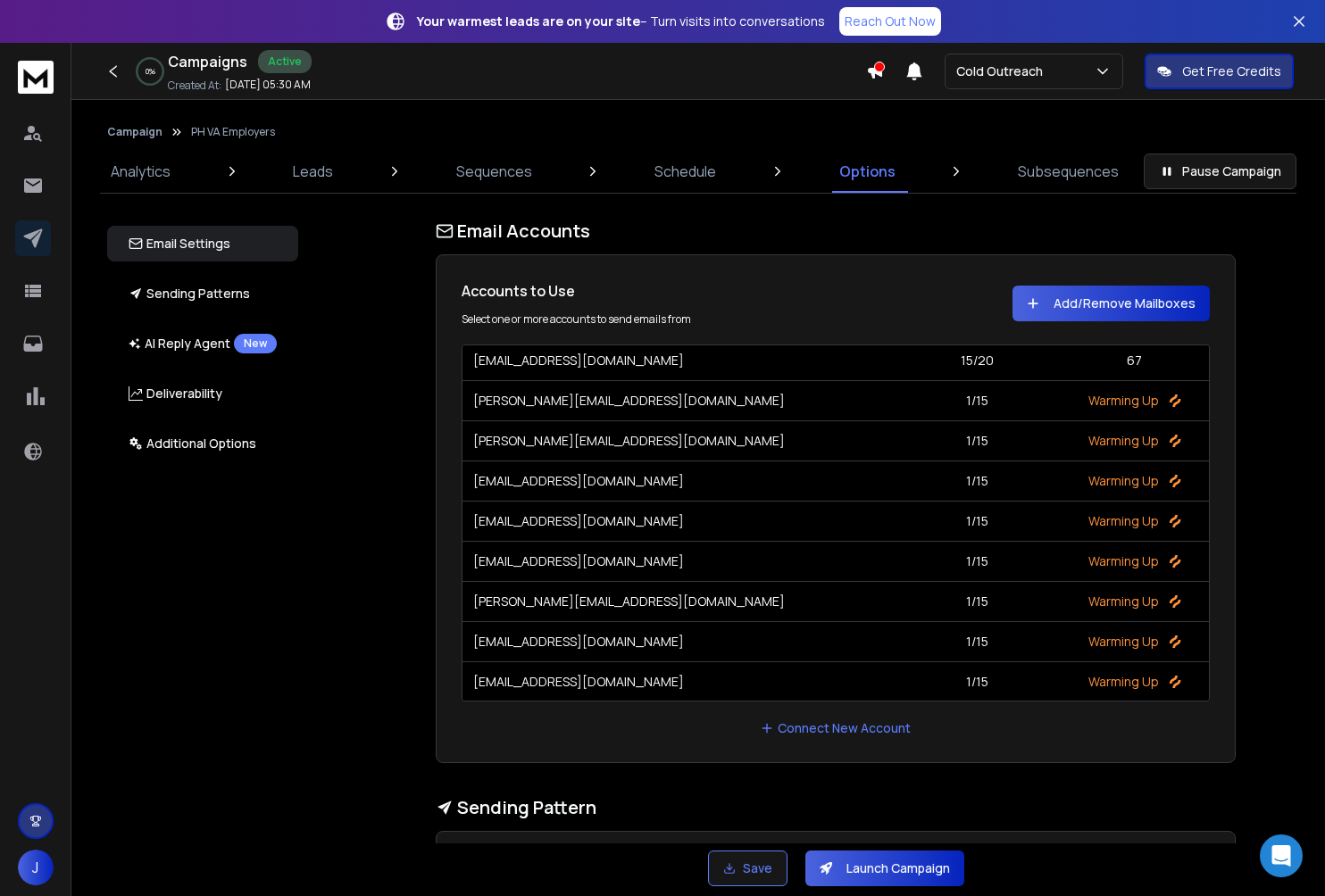
click at [1042, 313] on button "Add/Remove Mailboxes" at bounding box center [1111, 304] width 197 height 36
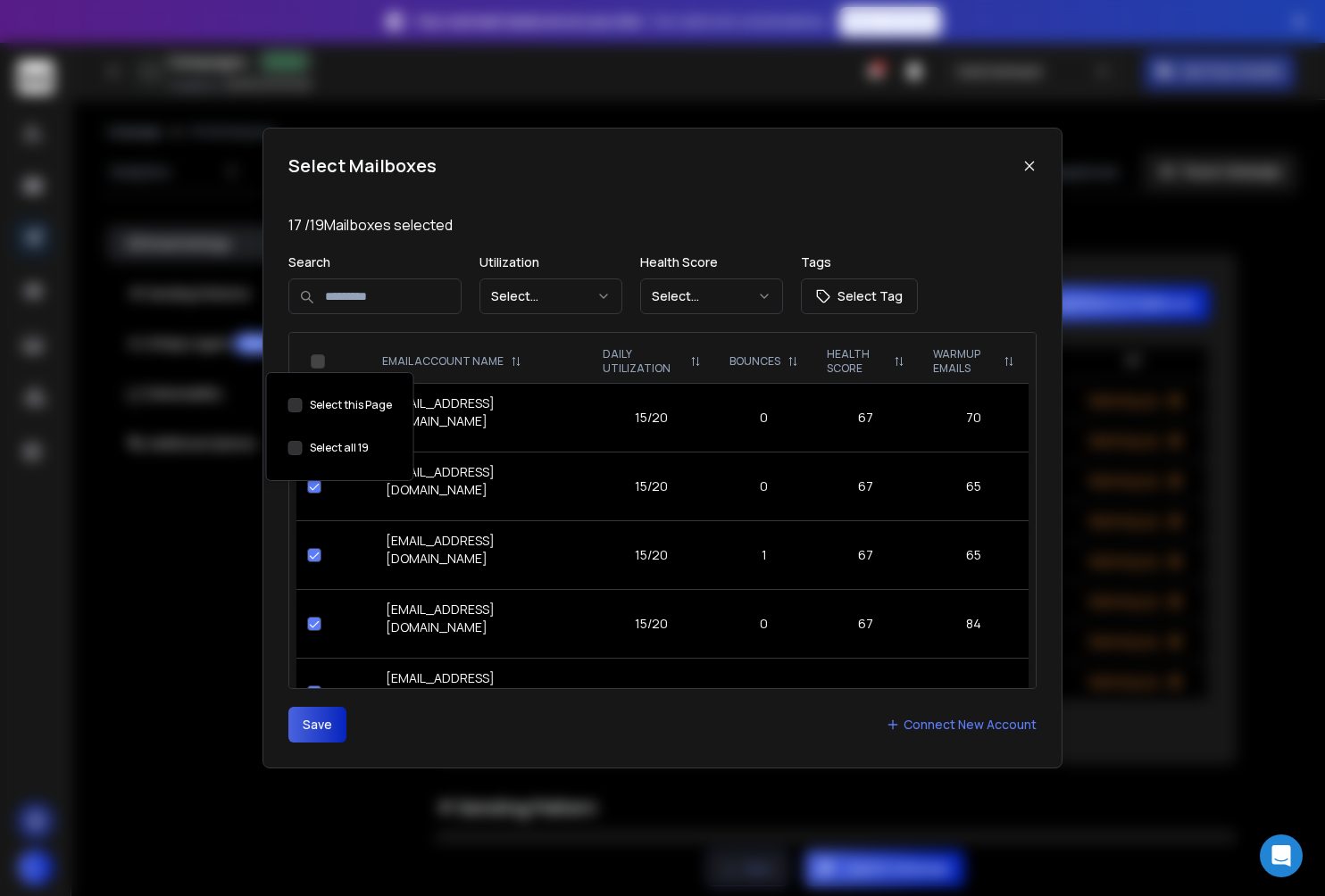
click at [293, 448] on button "Select this Page" at bounding box center [294, 448] width 14 height 14
click at [307, 720] on button "Save" at bounding box center [316, 724] width 58 height 36
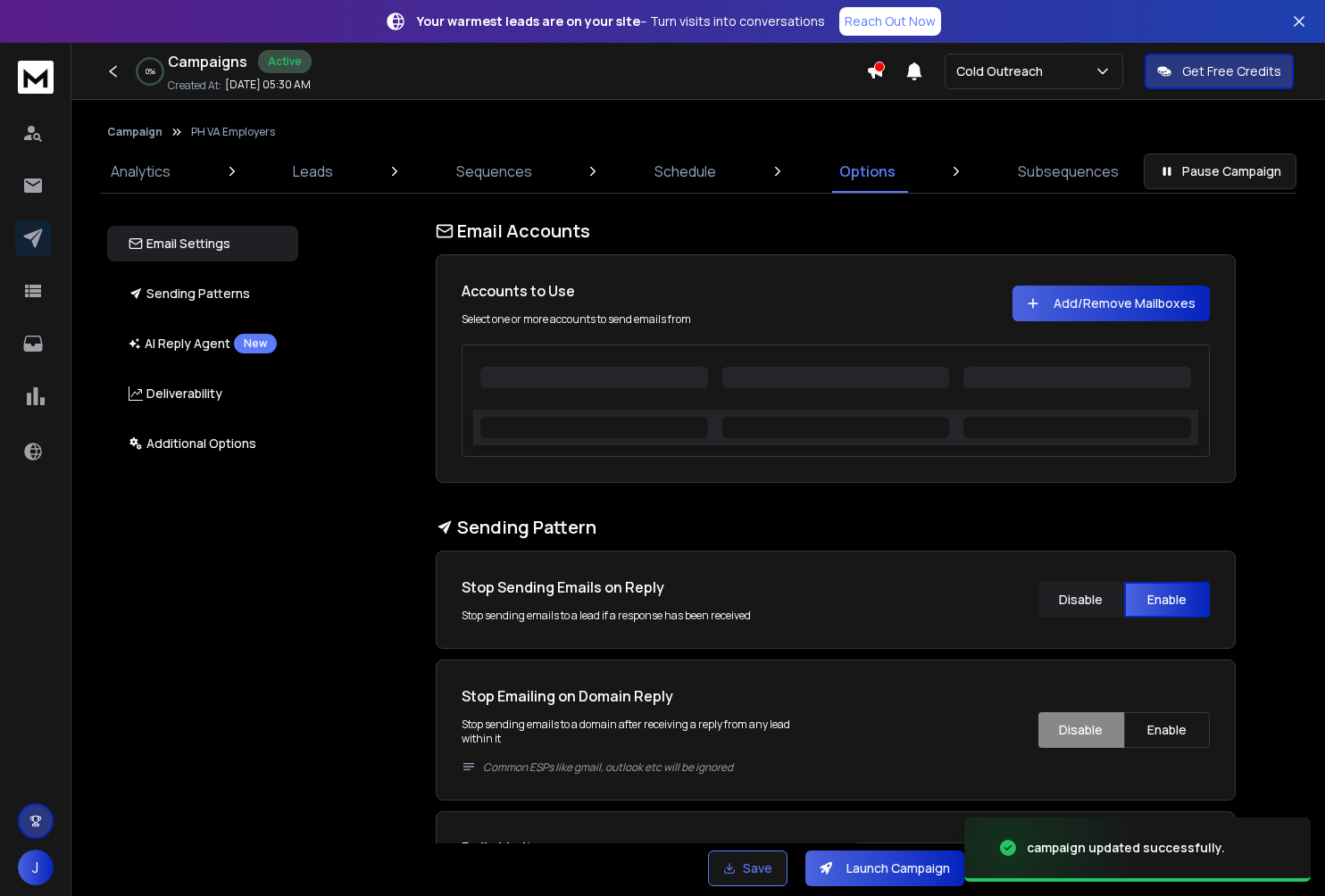
click at [42, 223] on link at bounding box center [32, 238] width 36 height 36
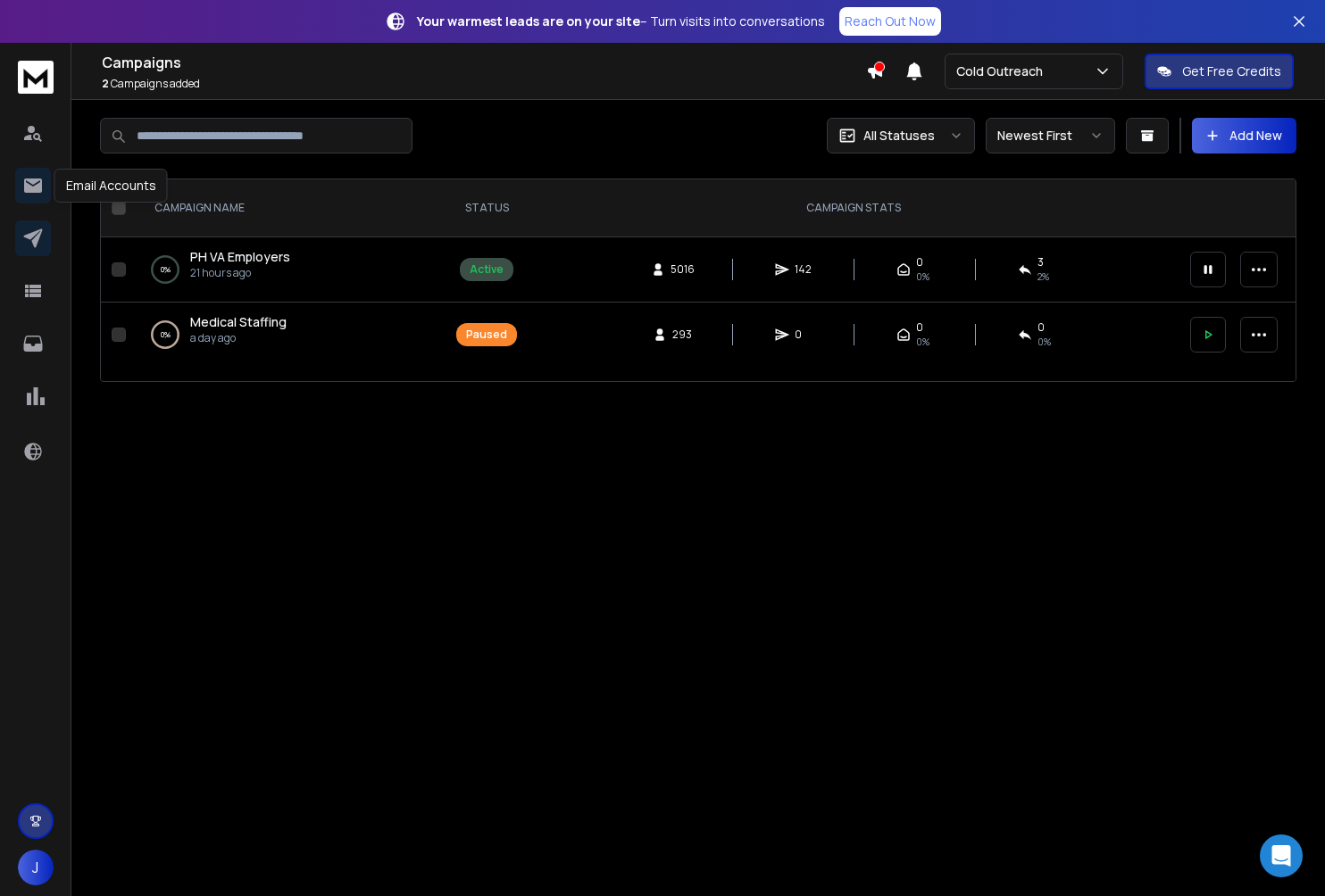
click at [28, 187] on icon at bounding box center [32, 185] width 18 height 14
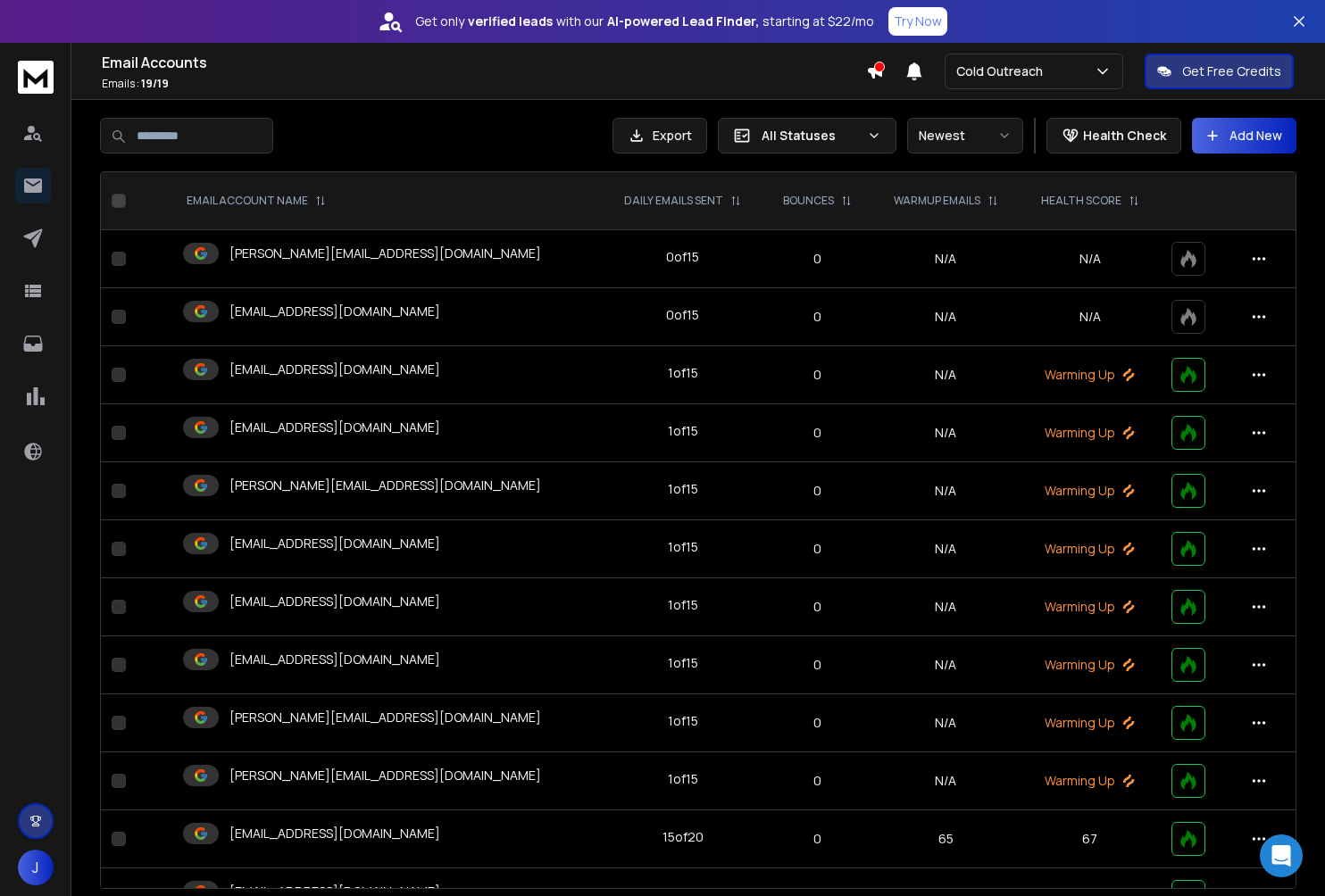
click at [119, 319] on button "button" at bounding box center [118, 317] width 14 height 14
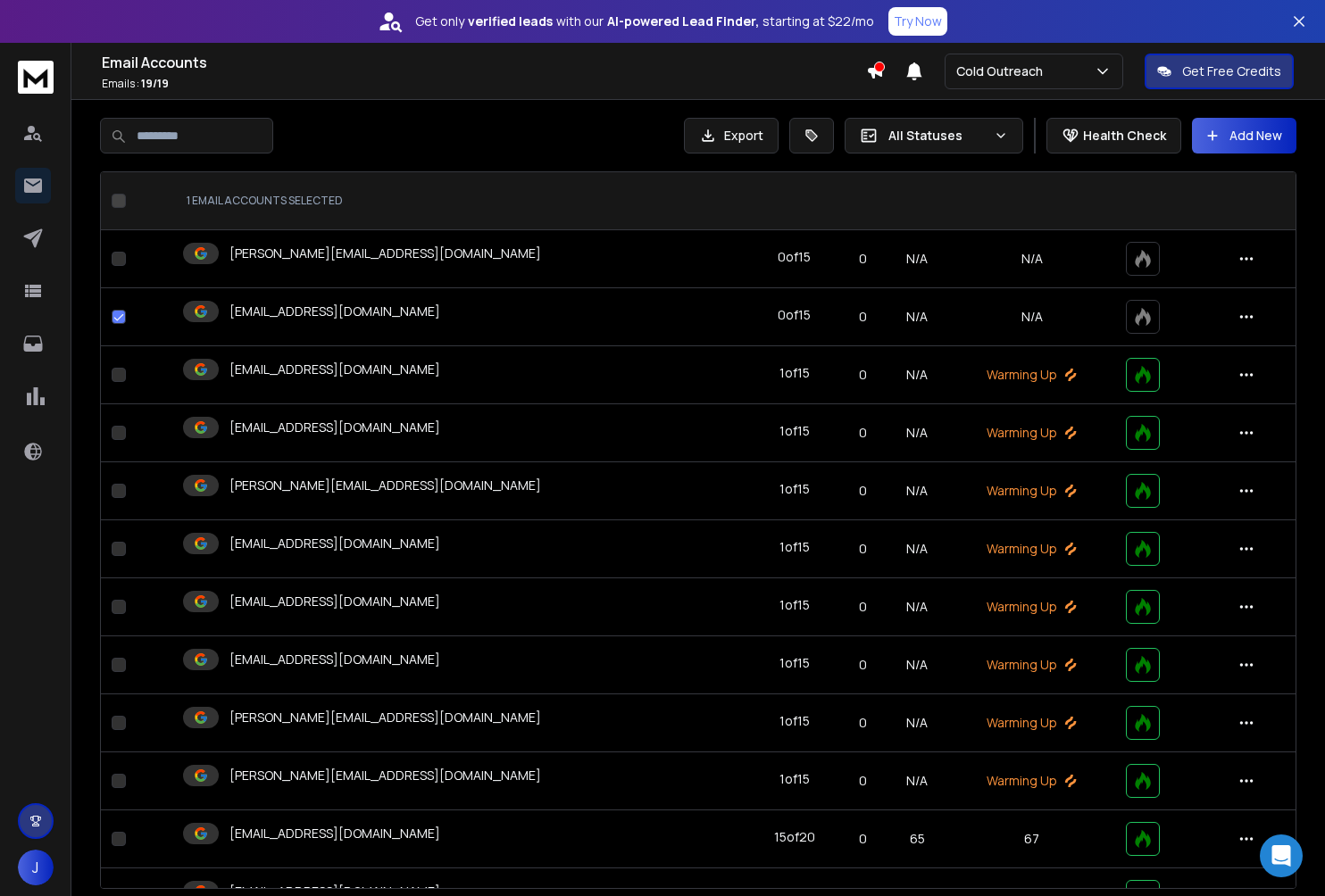
click at [118, 255] on button "button" at bounding box center [118, 258] width 14 height 14
click at [917, 132] on p "Actions" at bounding box center [901, 135] width 45 height 18
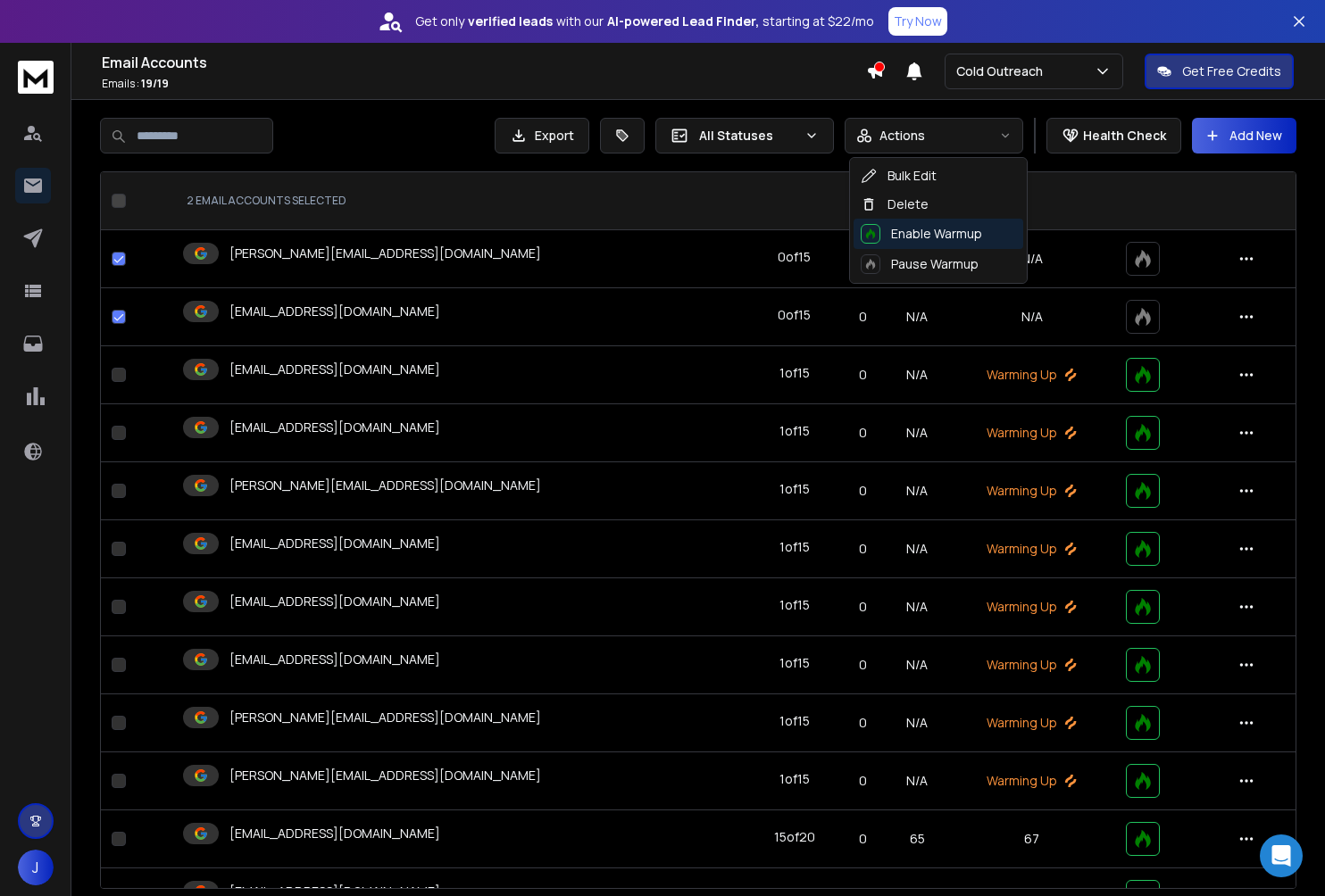
click at [902, 226] on div "Enable Warmup" at bounding box center [922, 233] width 122 height 19
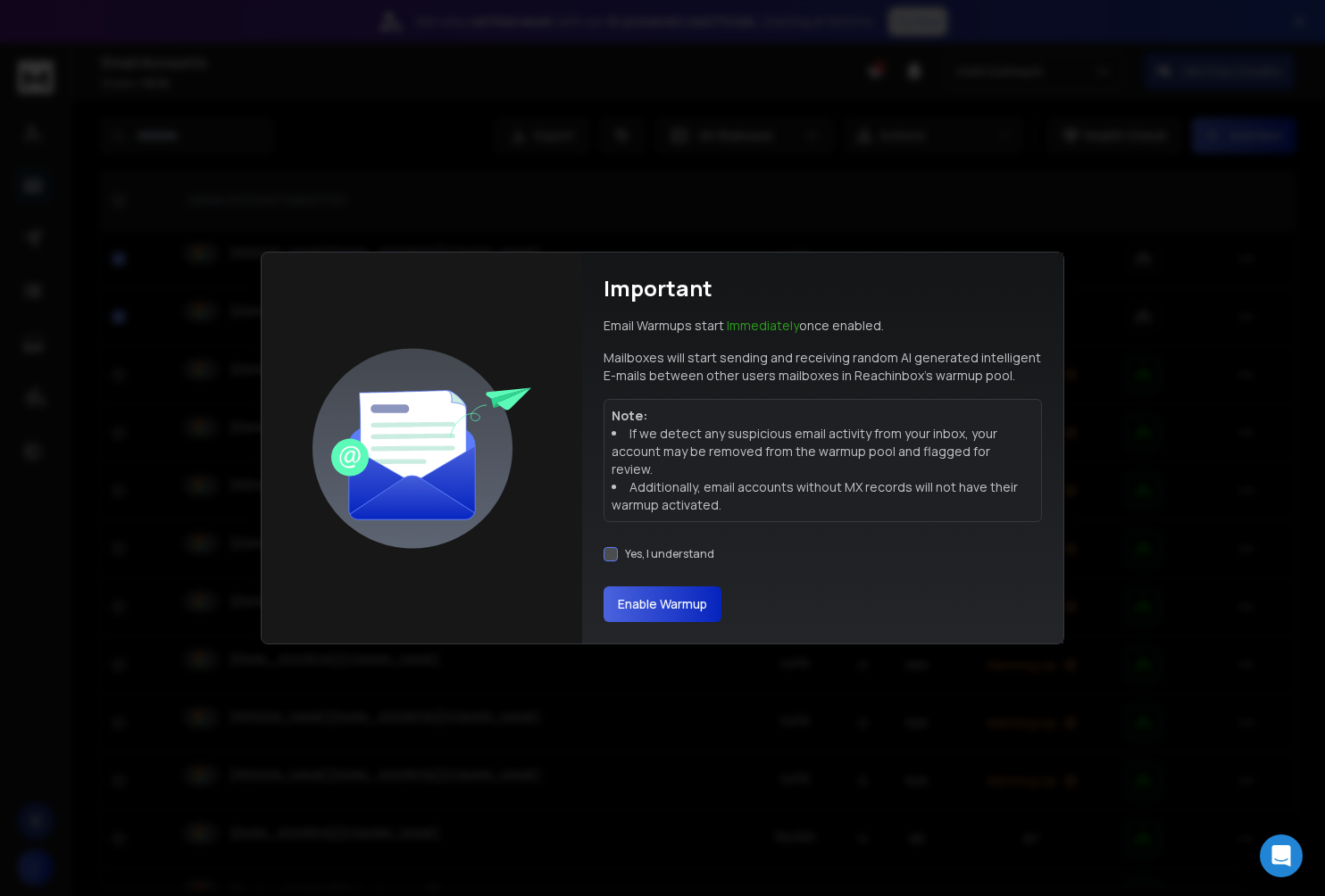
click at [681, 547] on label "Yes, I understand" at bounding box center [669, 554] width 90 height 14
click at [621, 547] on div "Yes, I understand" at bounding box center [659, 554] width 111 height 14
click at [608, 551] on button "Yes, I understand" at bounding box center [610, 554] width 14 height 14
click at [628, 587] on button "Enable Warmup" at bounding box center [662, 604] width 118 height 36
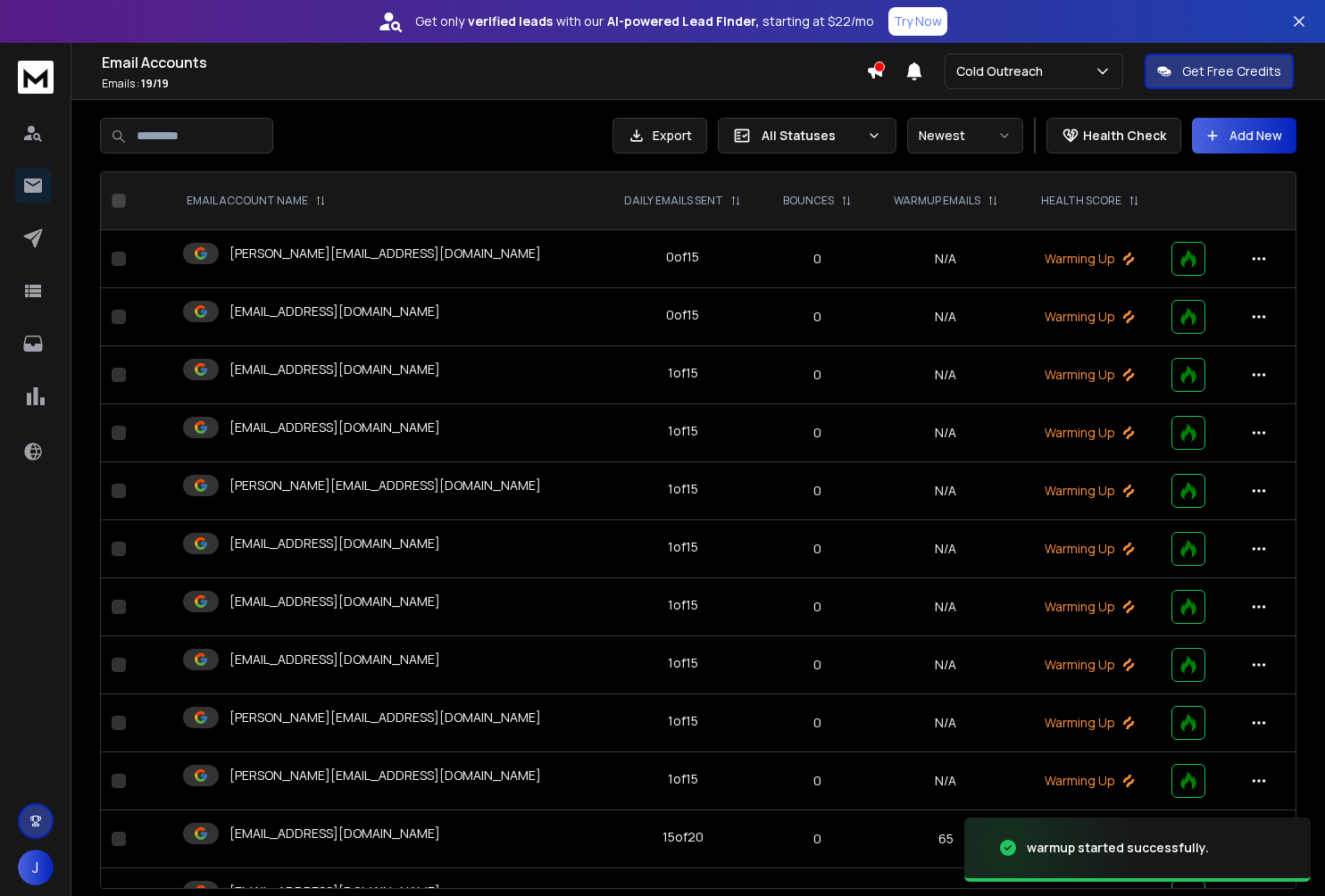
click at [651, 154] on div "Export All Statuses Newest Health Check Add New EMAIL ACCOUNT NAME DAILY EMAILS…" at bounding box center [698, 504] width 1196 height 771
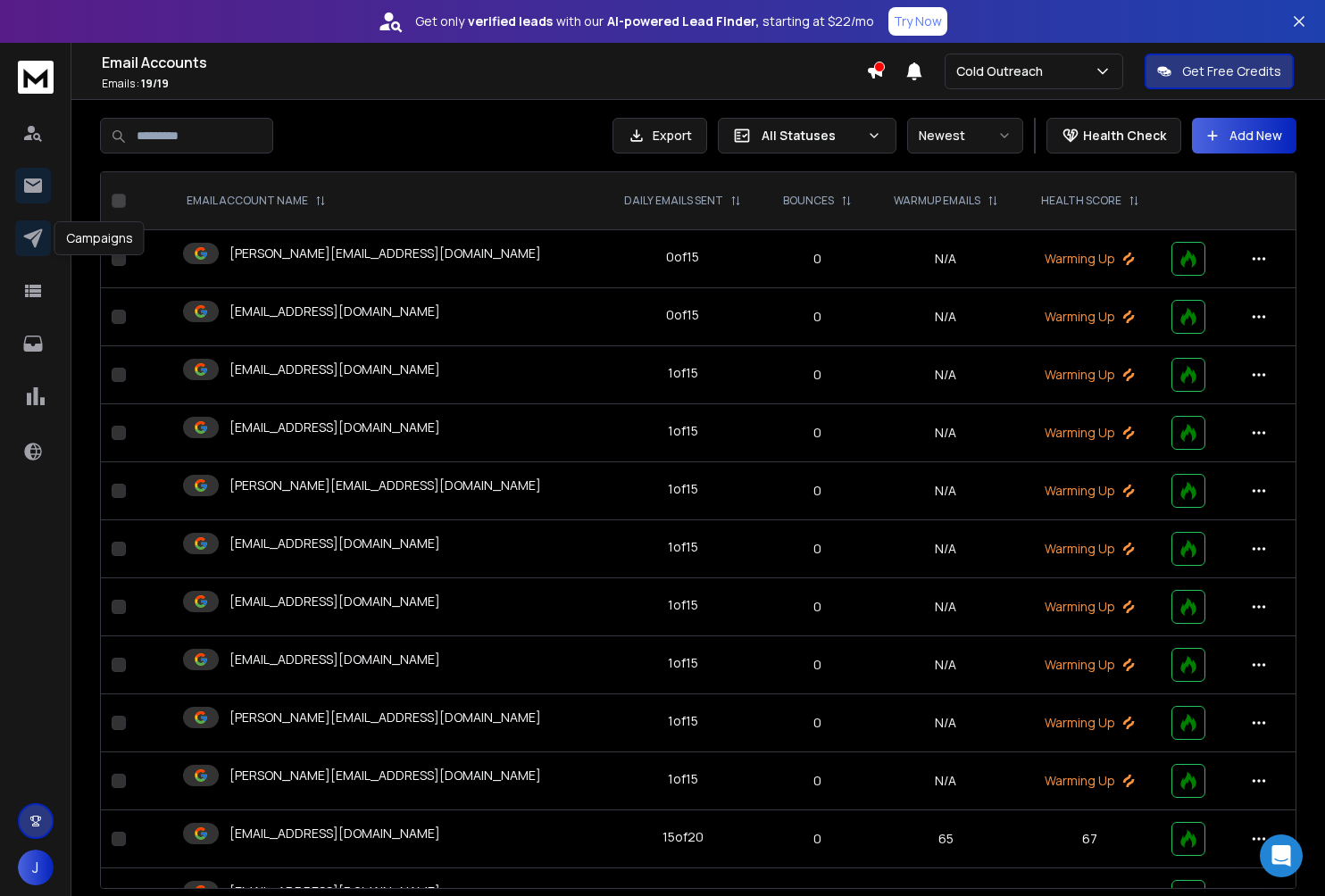
click at [34, 244] on icon at bounding box center [32, 238] width 18 height 18
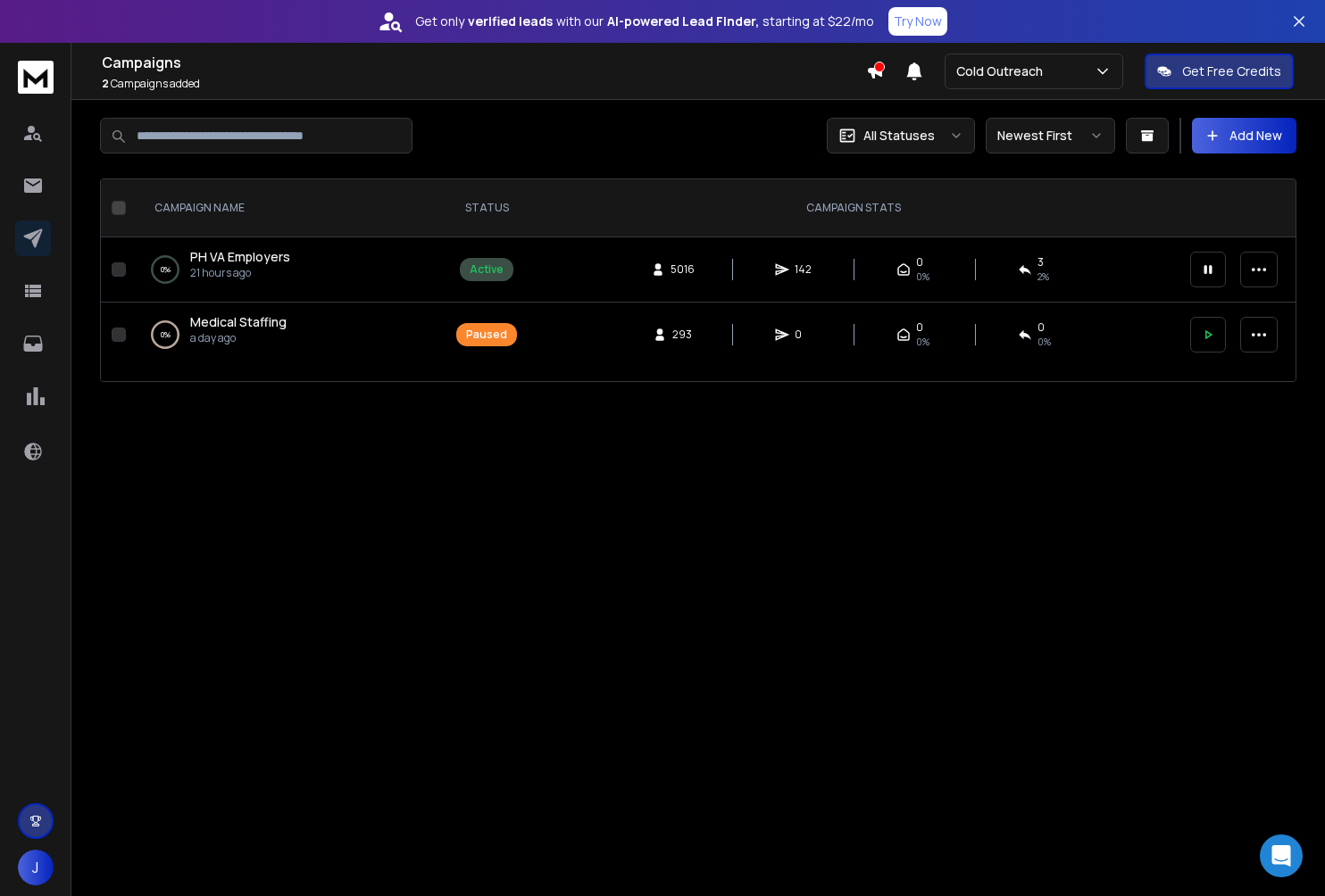
click at [328, 260] on div "0 % PH VA Employers 21 hours ago" at bounding box center [289, 269] width 277 height 42
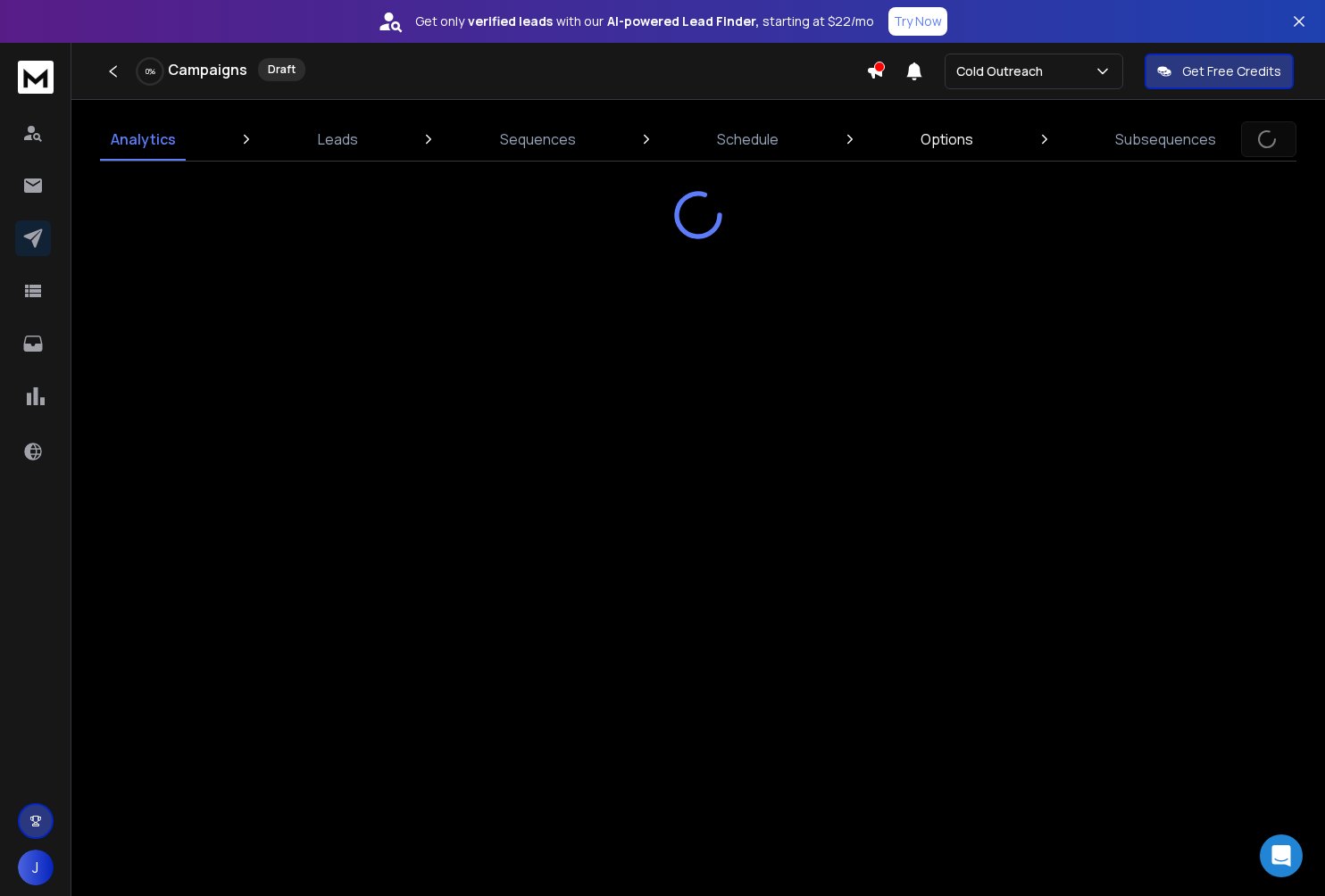
click at [950, 143] on p "Options" at bounding box center [946, 138] width 53 height 21
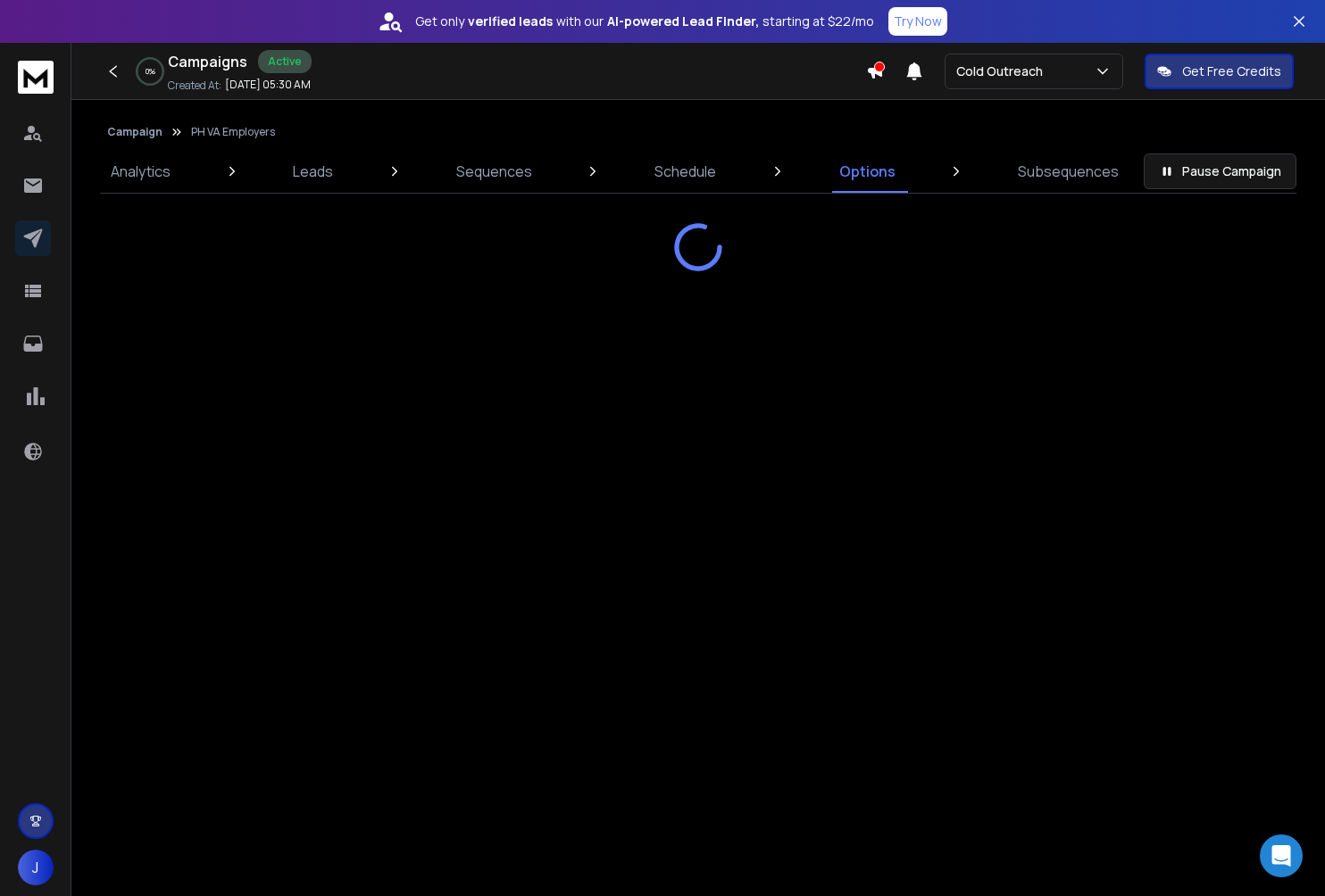
select select "*"
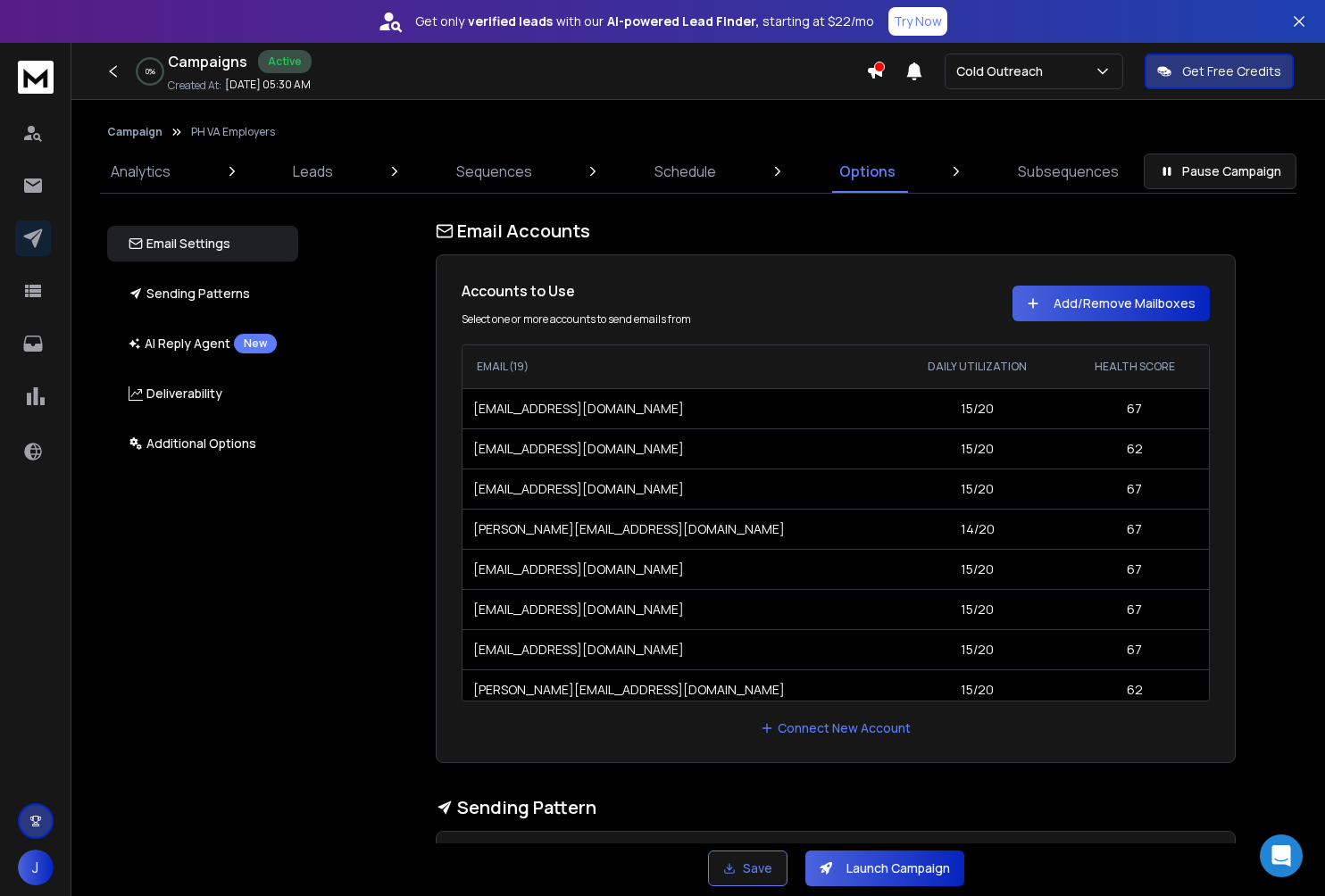
click at [1117, 313] on button "Add/Remove Mailboxes" at bounding box center [1111, 304] width 197 height 36
click at [632, 170] on div "Analytics Leads Sequences Schedule Options Subsequences" at bounding box center [614, 172] width 1029 height 42
click at [674, 172] on p "Schedule" at bounding box center [685, 171] width 62 height 21
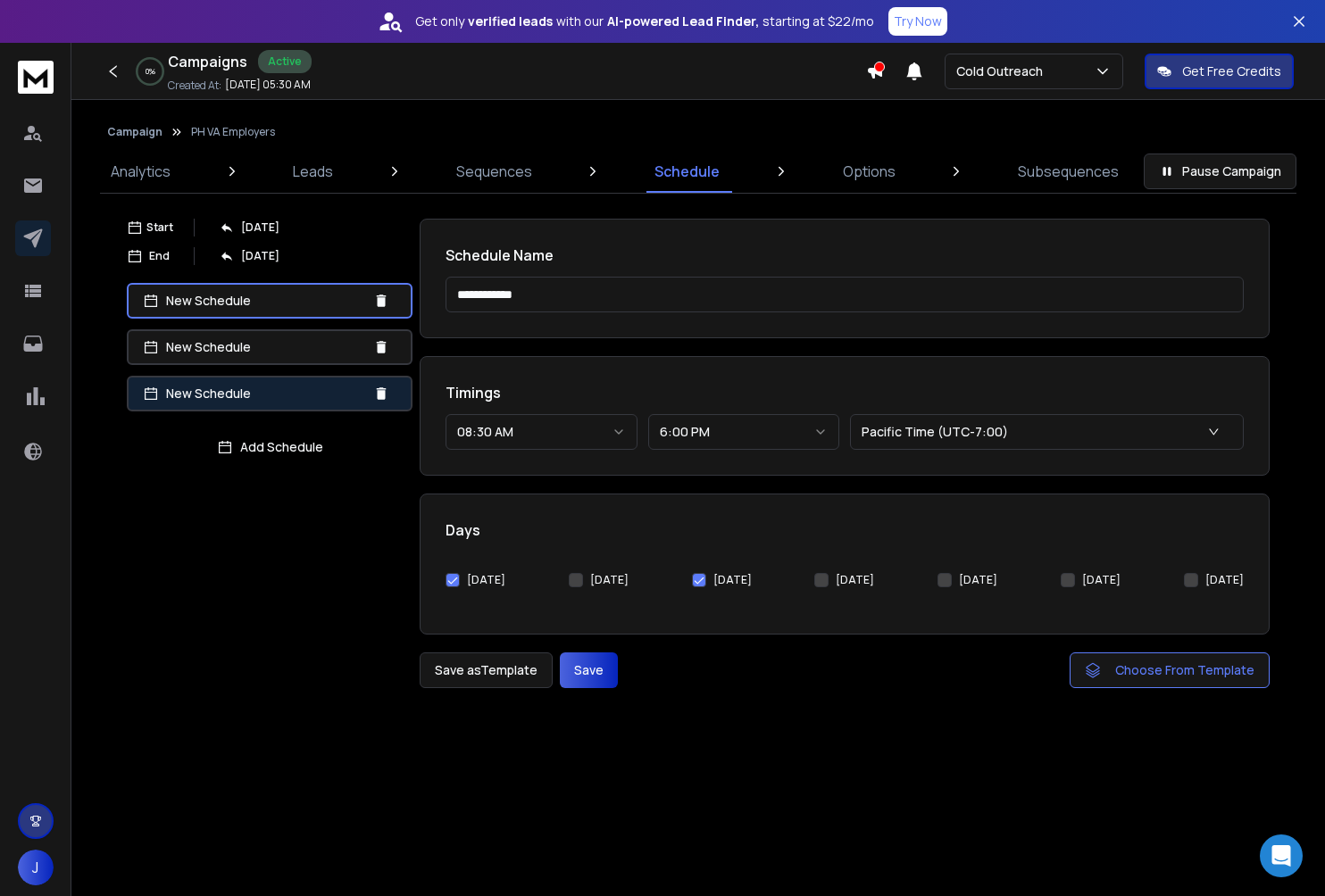
click at [250, 387] on p "New Schedule" at bounding box center [266, 393] width 200 height 18
select select "********"
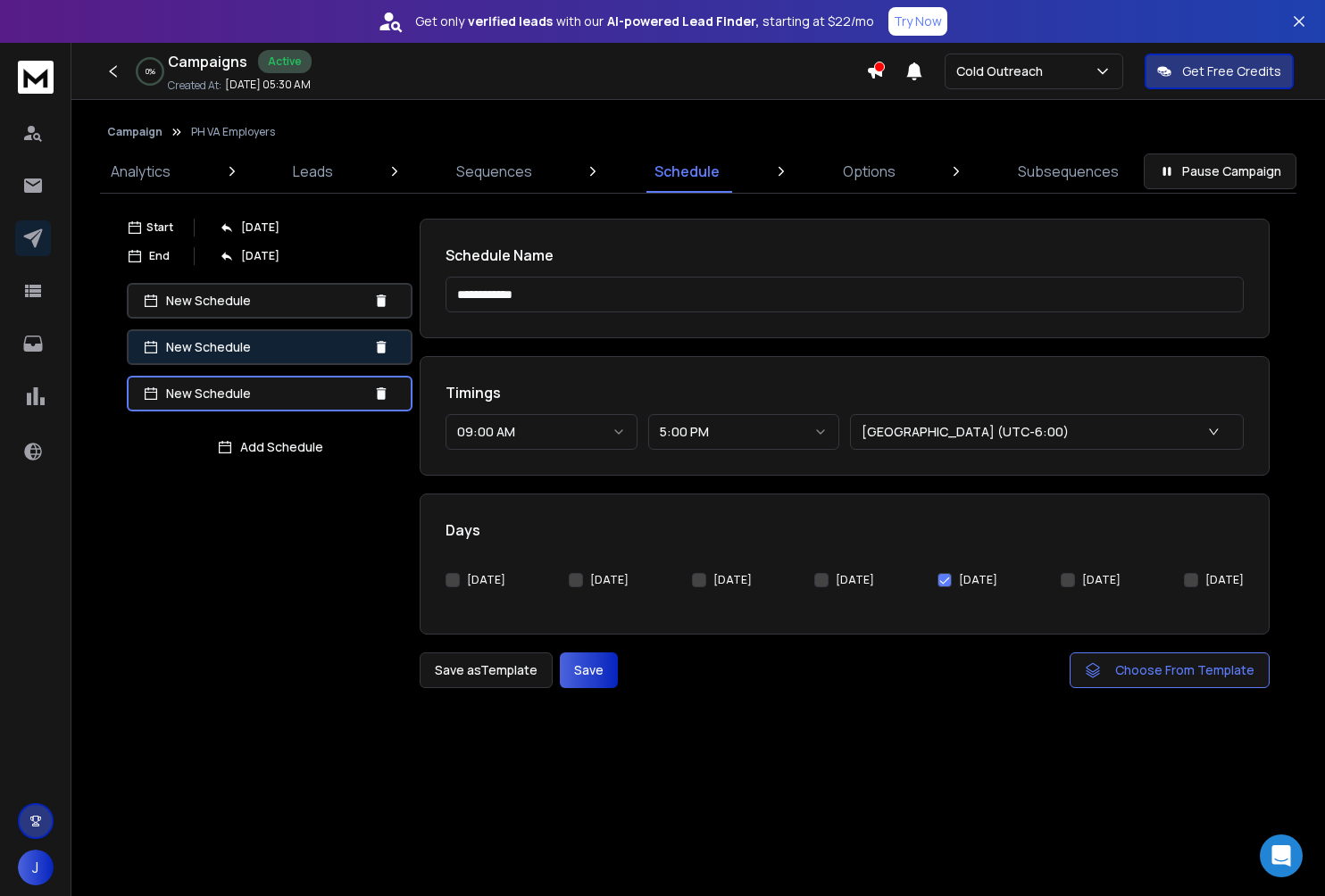
click at [272, 349] on p "New Schedule" at bounding box center [266, 347] width 200 height 18
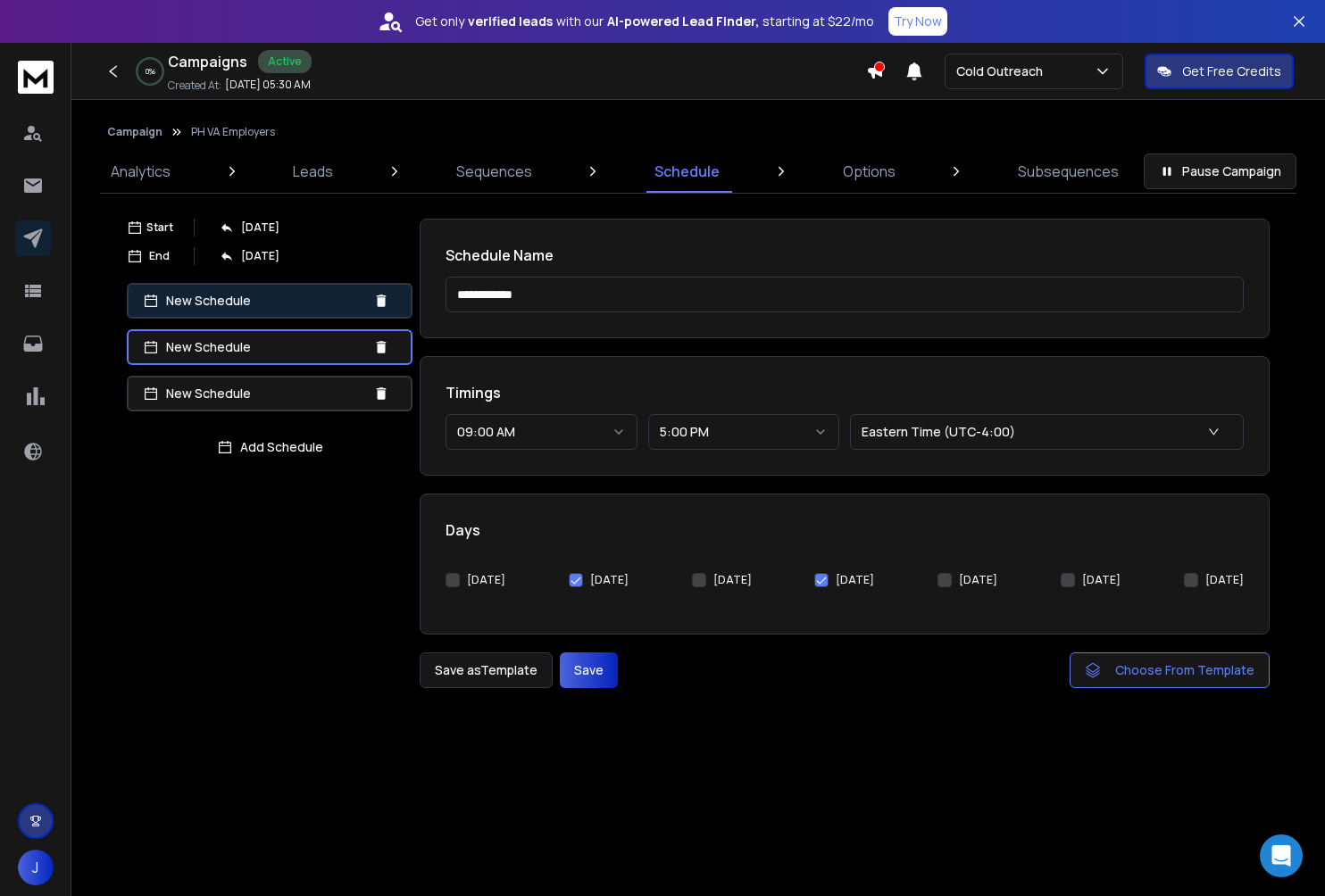
click at [274, 307] on p "New Schedule" at bounding box center [266, 300] width 200 height 18
select select "********"
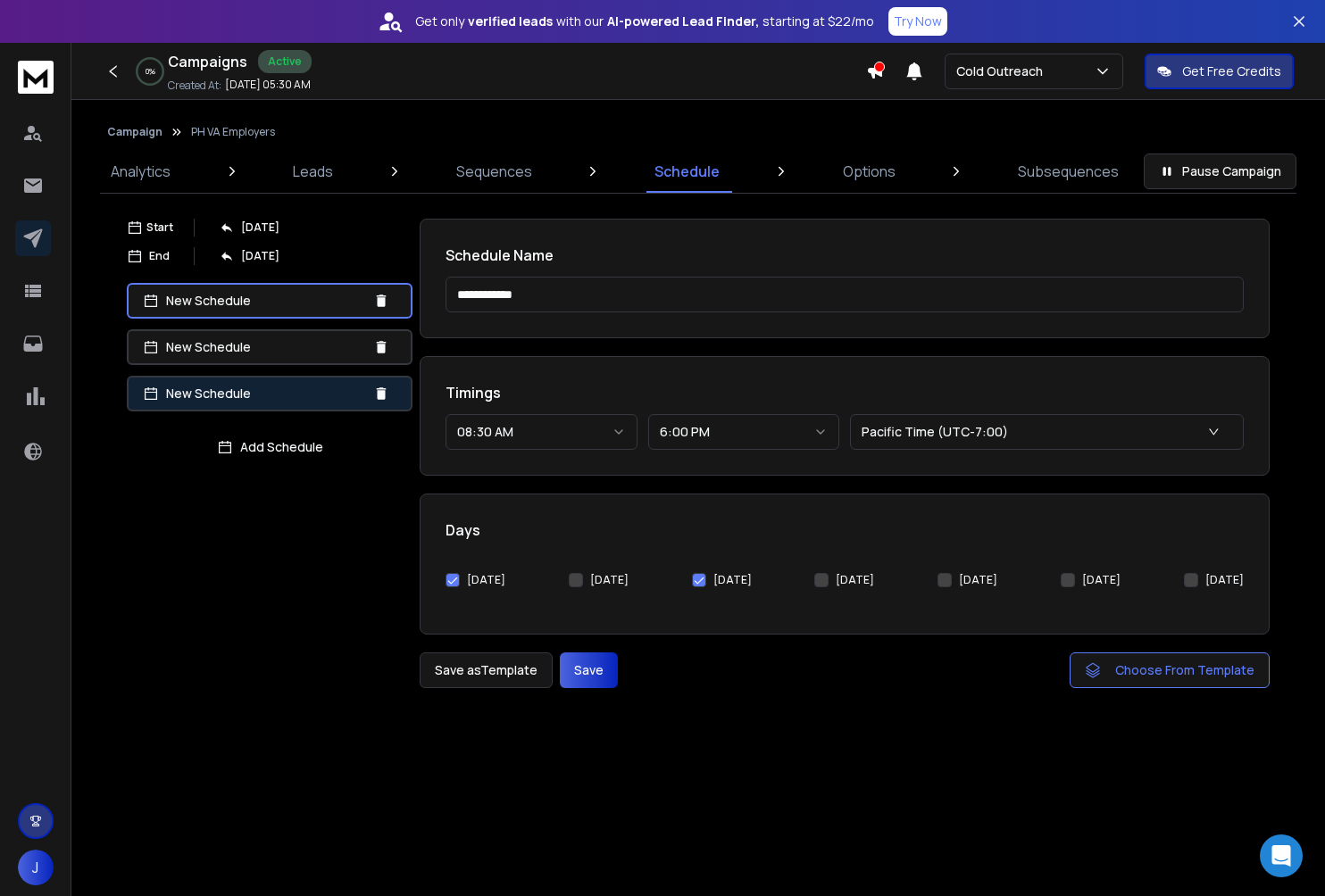
click at [282, 386] on p "New Schedule" at bounding box center [266, 393] width 200 height 18
select select "********"
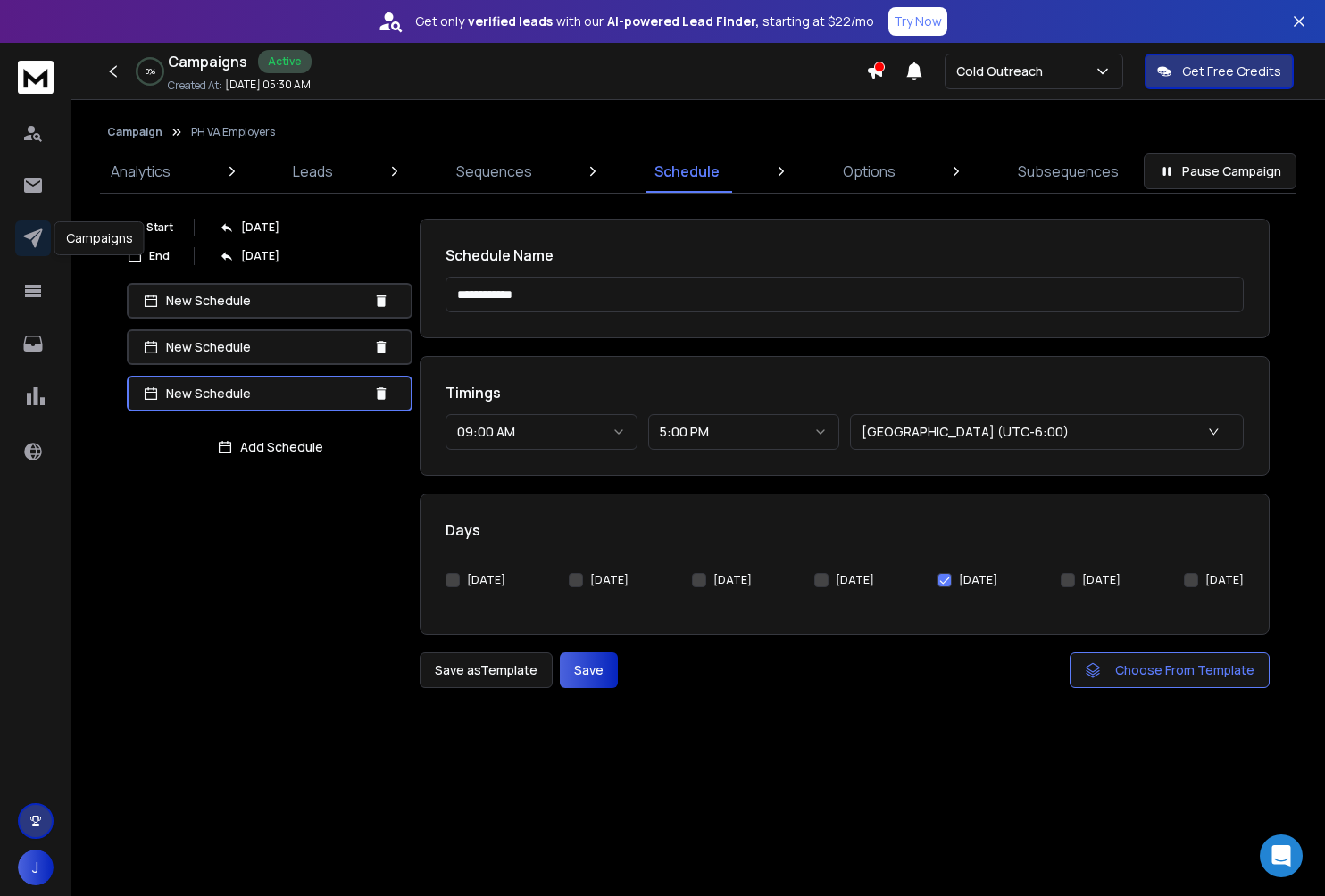
click at [35, 236] on icon at bounding box center [32, 238] width 18 height 18
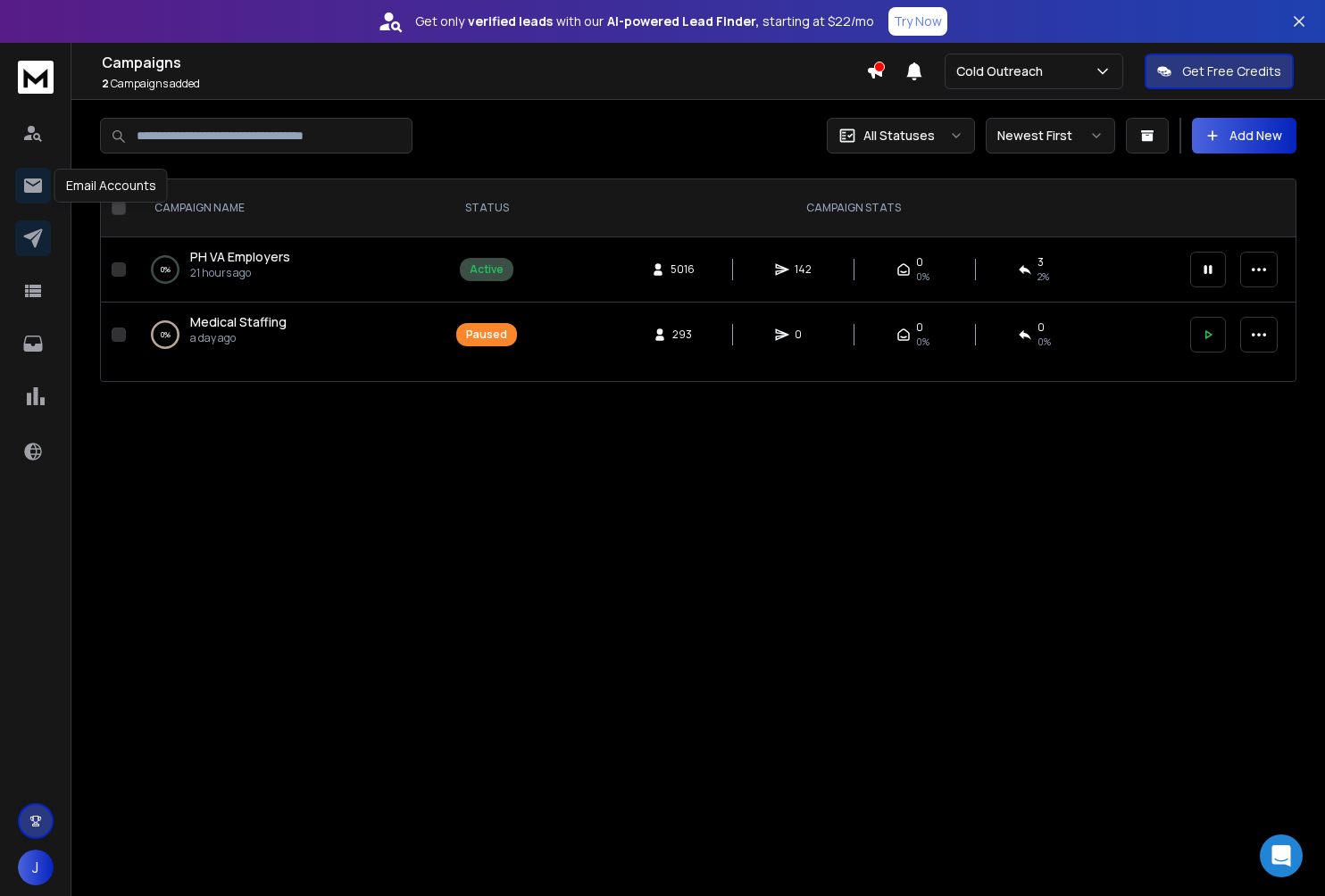
click at [22, 177] on icon at bounding box center [32, 185] width 21 height 21
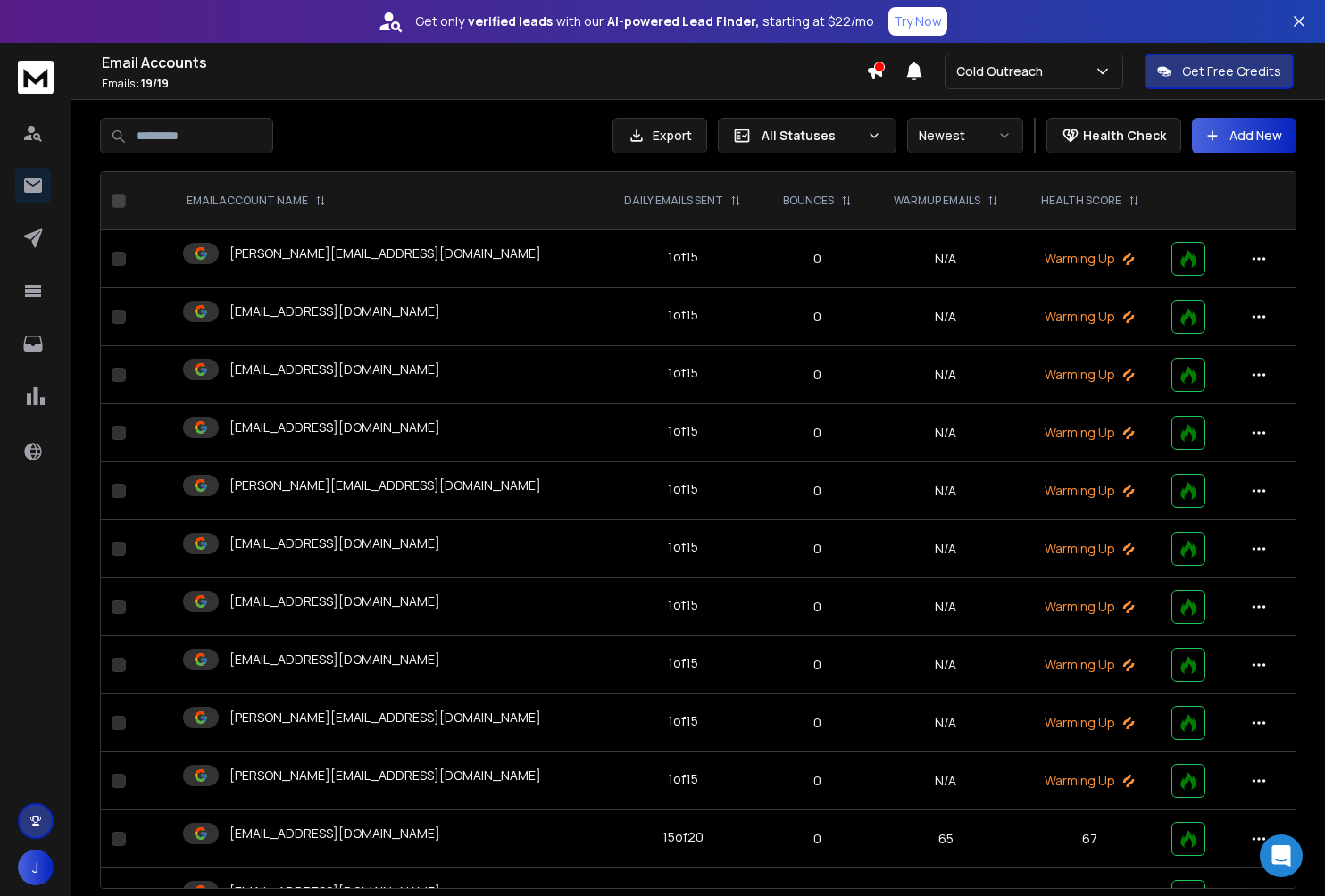
click at [416, 262] on div "myles@outreachscalestudio.co" at bounding box center [387, 253] width 408 height 21
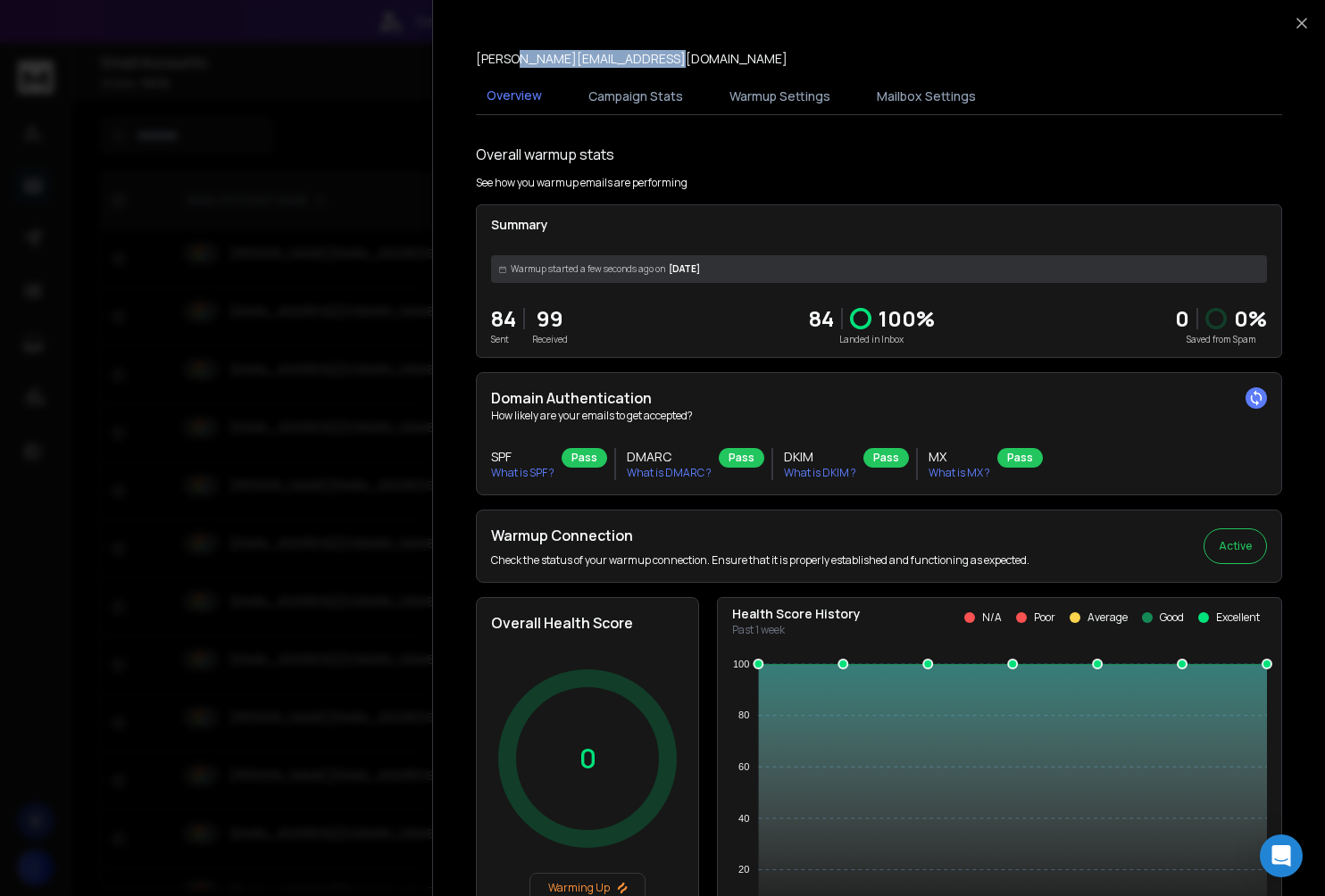
drag, startPoint x: 679, startPoint y: 69, endPoint x: 519, endPoint y: 58, distance: 160.4
click at [519, 58] on div "myles@outreachscalestudio.co Overview Campaign Stats Warmup Settings Mailbox Se…" at bounding box center [878, 708] width 849 height 1374
copy p "outreachscalestudio.co"
click at [397, 213] on div at bounding box center [662, 448] width 1325 height 896
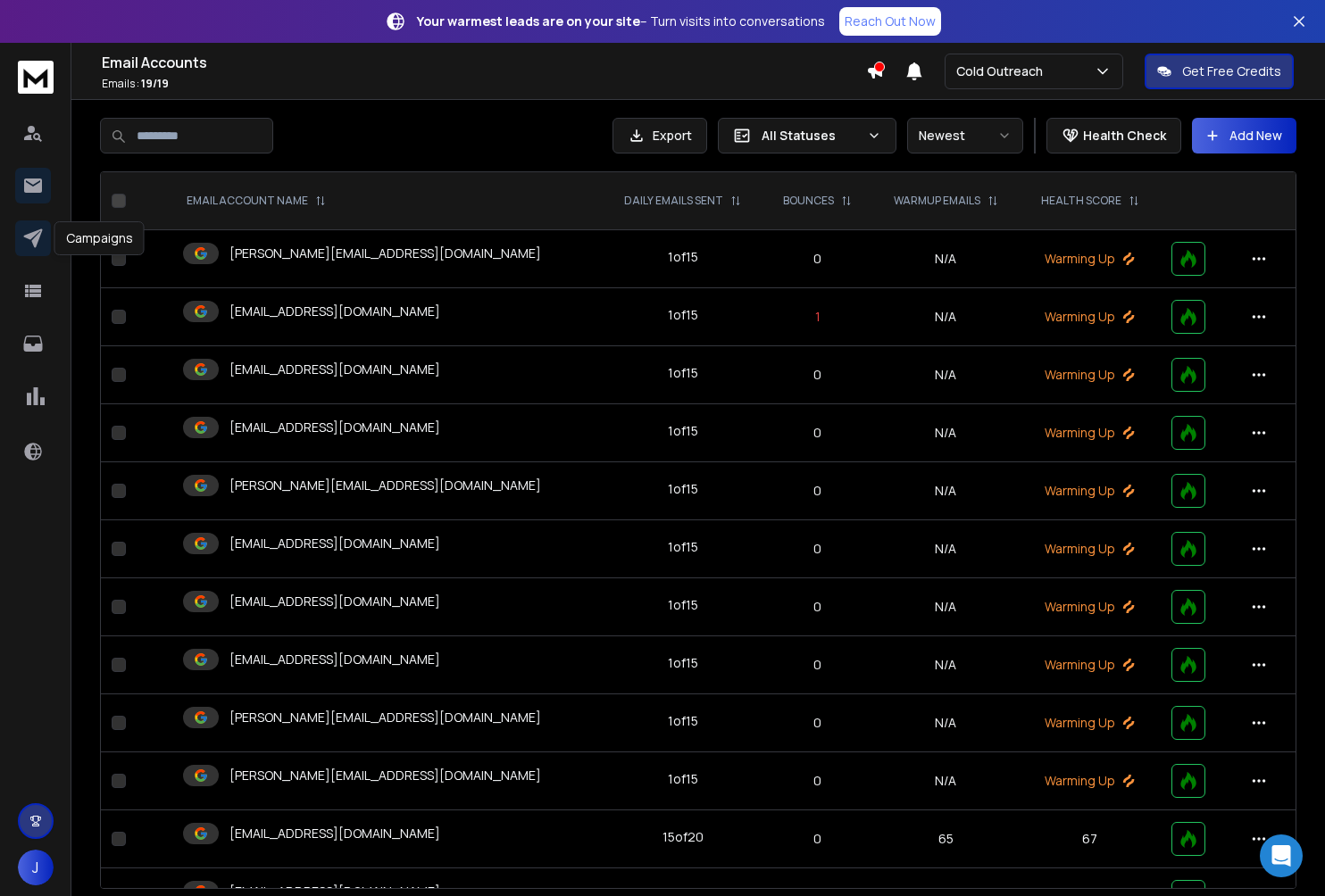
click at [29, 241] on icon at bounding box center [32, 238] width 21 height 21
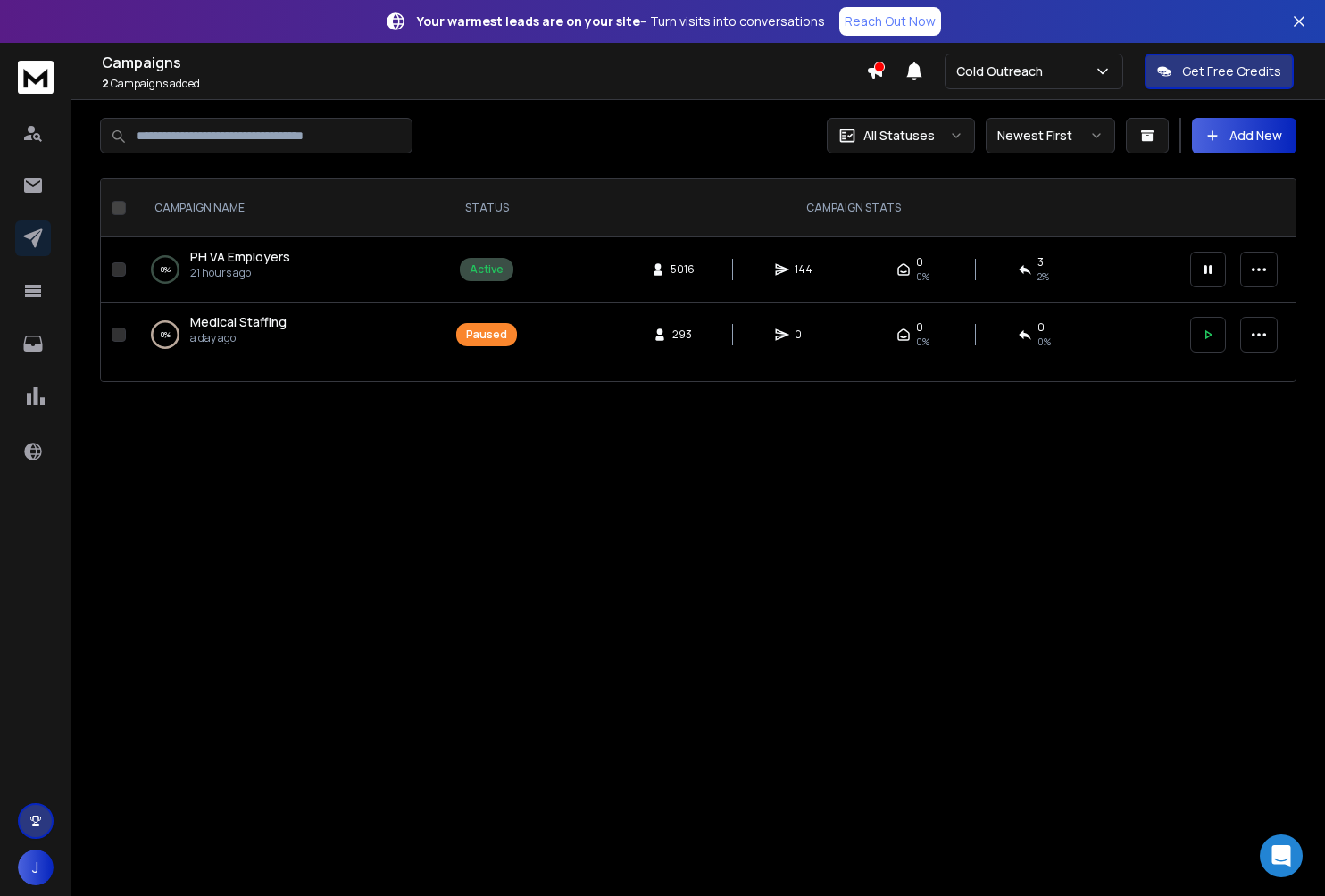
click at [256, 259] on span "PH VA Employers" at bounding box center [240, 257] width 100 height 17
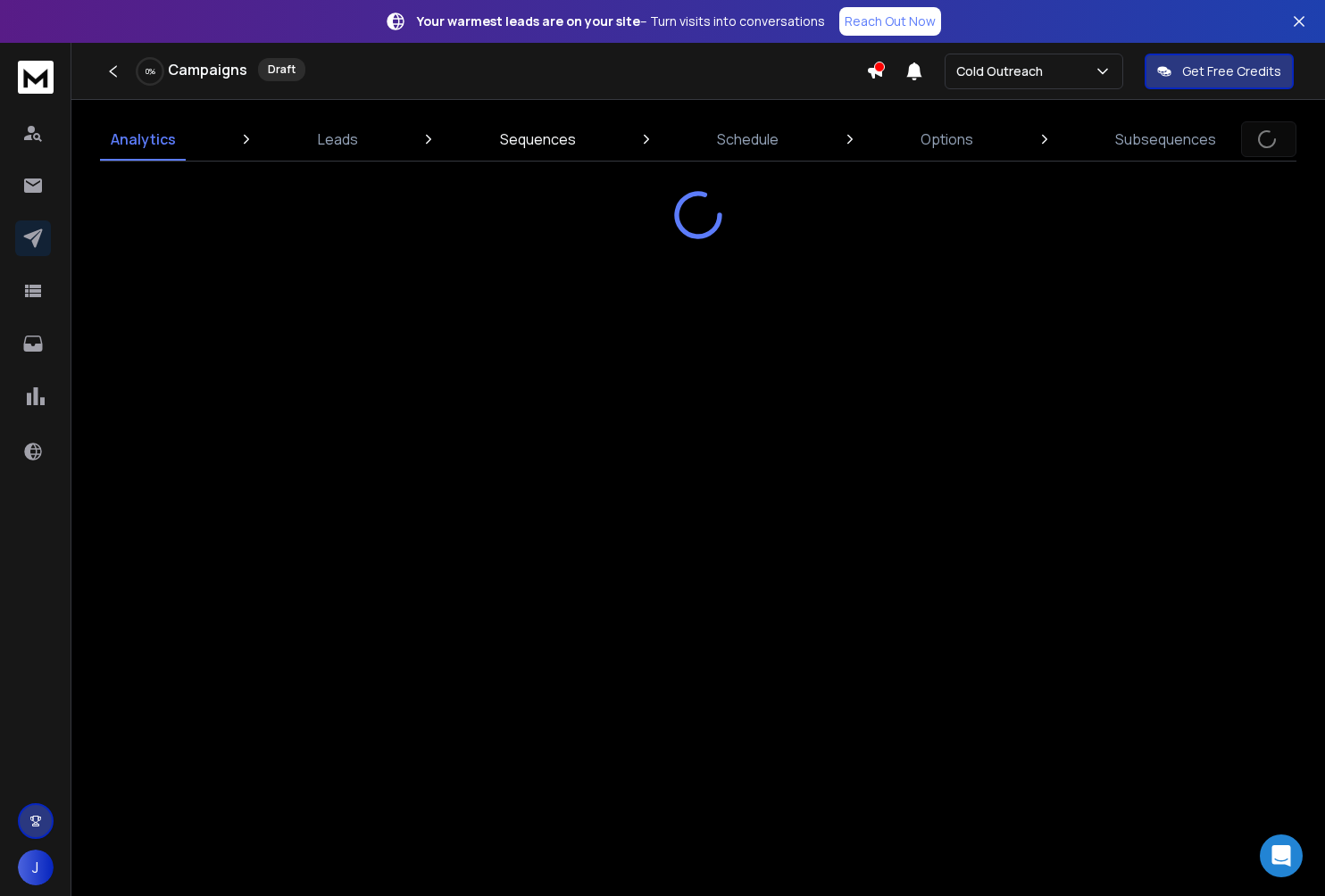
click at [541, 151] on link "Sequences" at bounding box center [537, 139] width 97 height 42
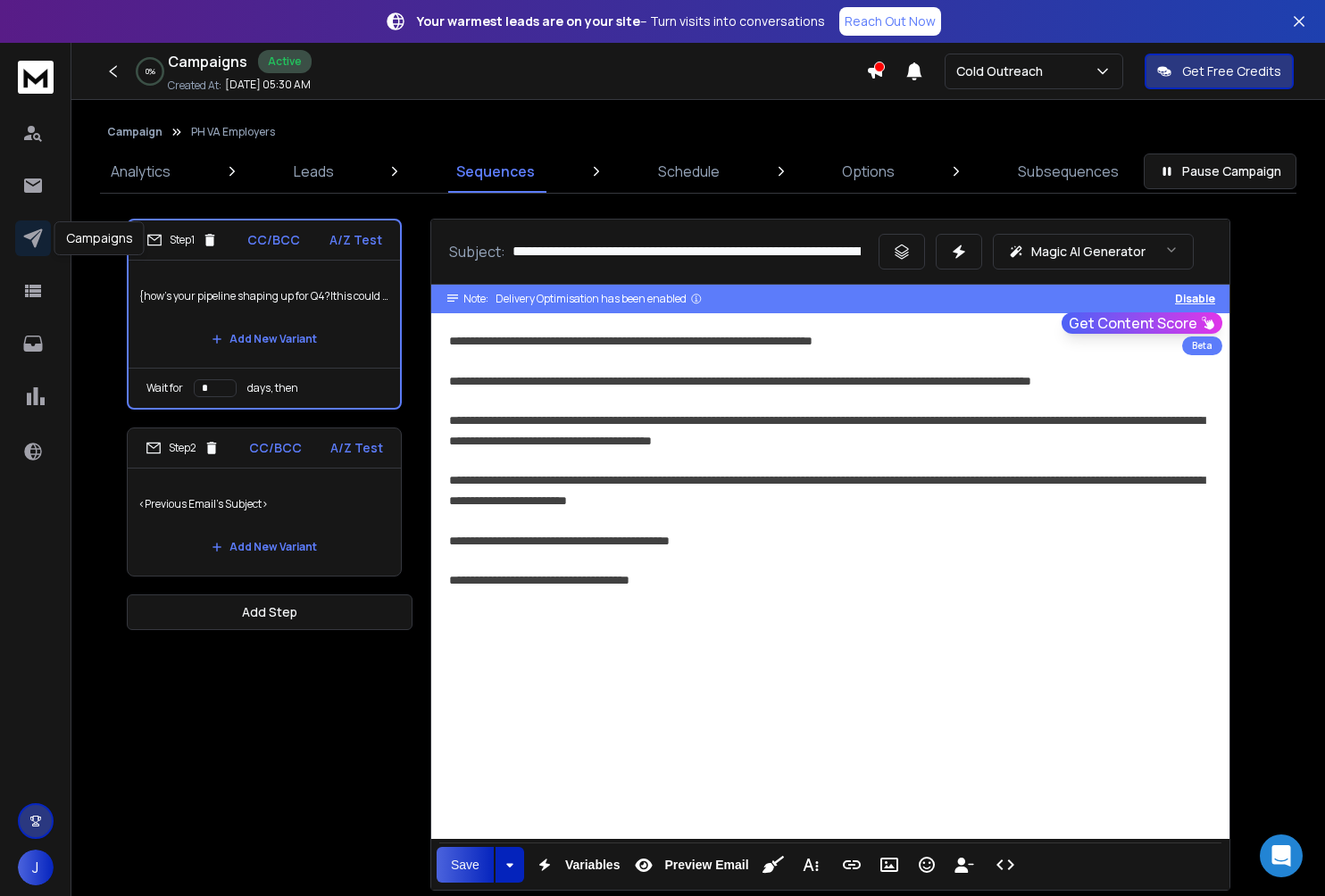
click at [41, 241] on icon at bounding box center [32, 238] width 21 height 21
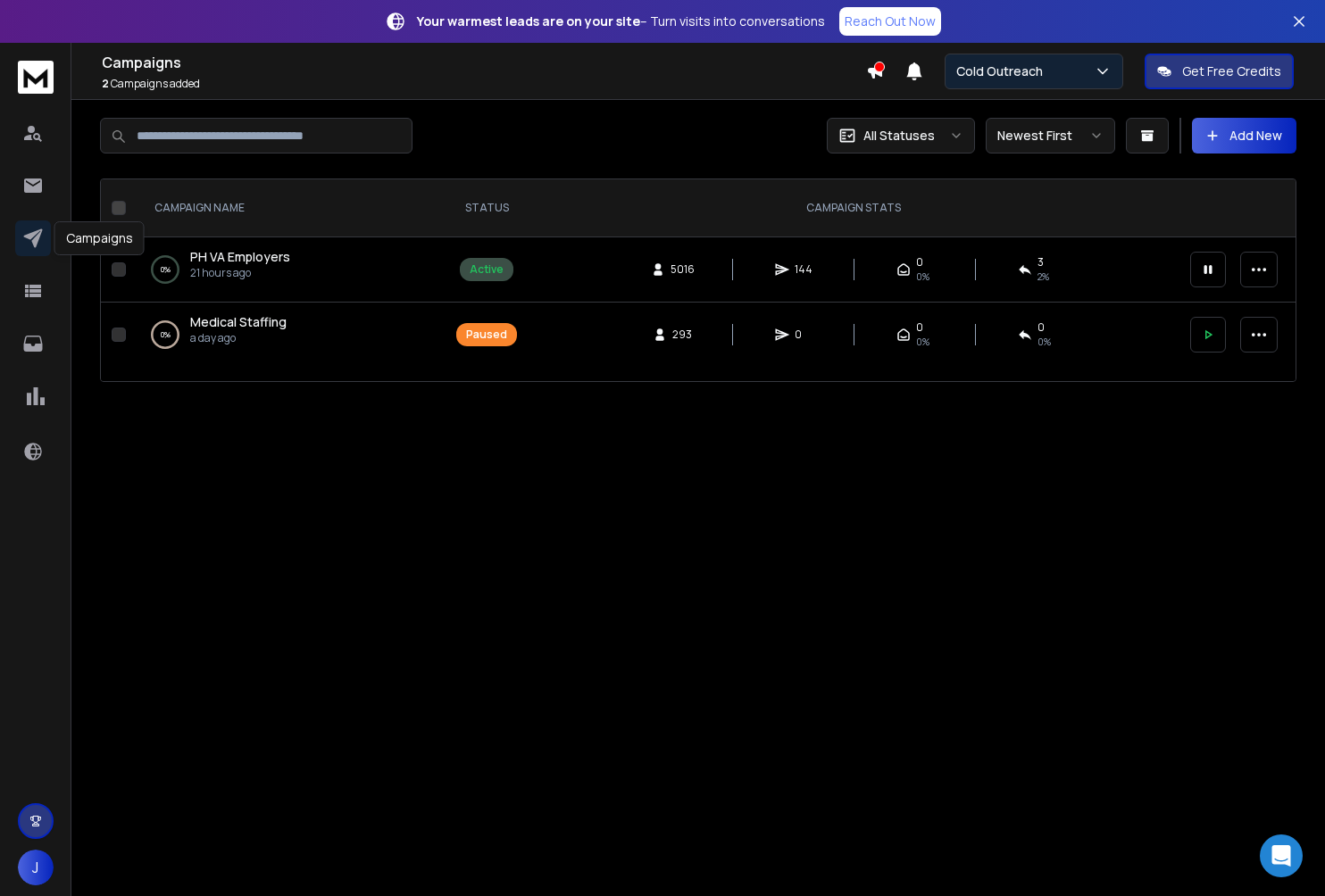
click at [979, 83] on button "Cold Outreach" at bounding box center [1033, 71] width 178 height 36
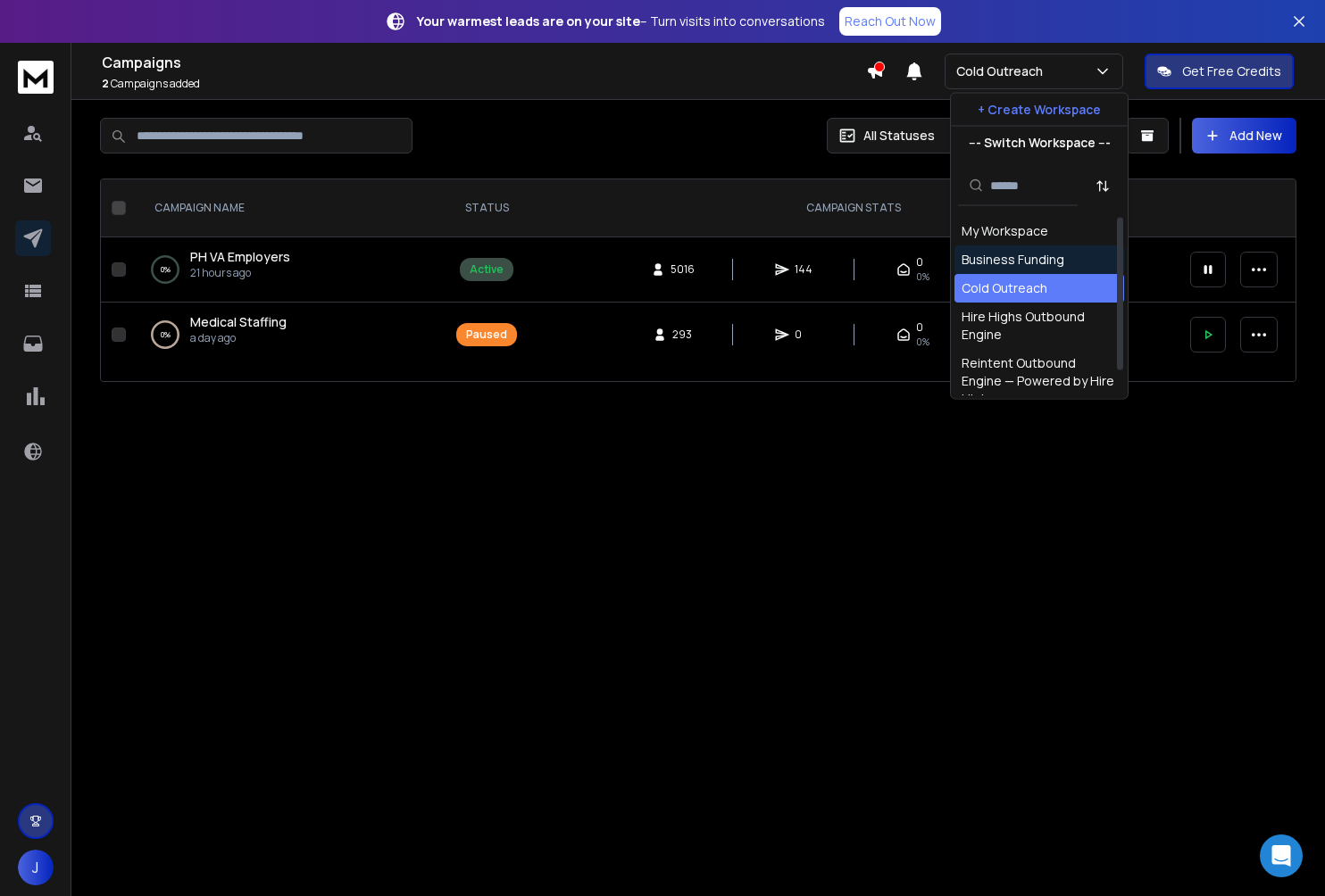
click at [1006, 245] on div "Business Funding" at bounding box center [1039, 259] width 170 height 29
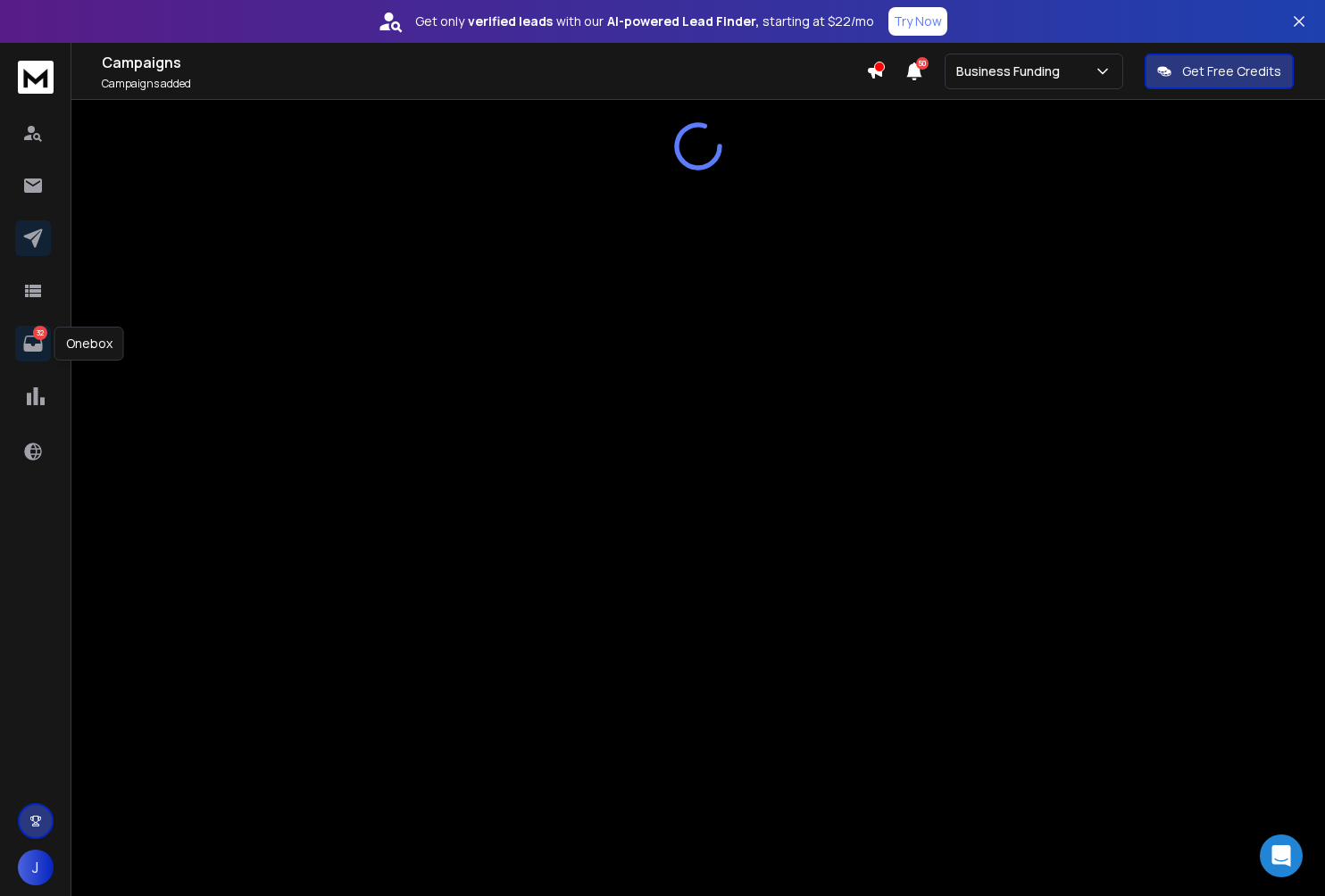
click at [33, 342] on icon at bounding box center [32, 343] width 21 height 21
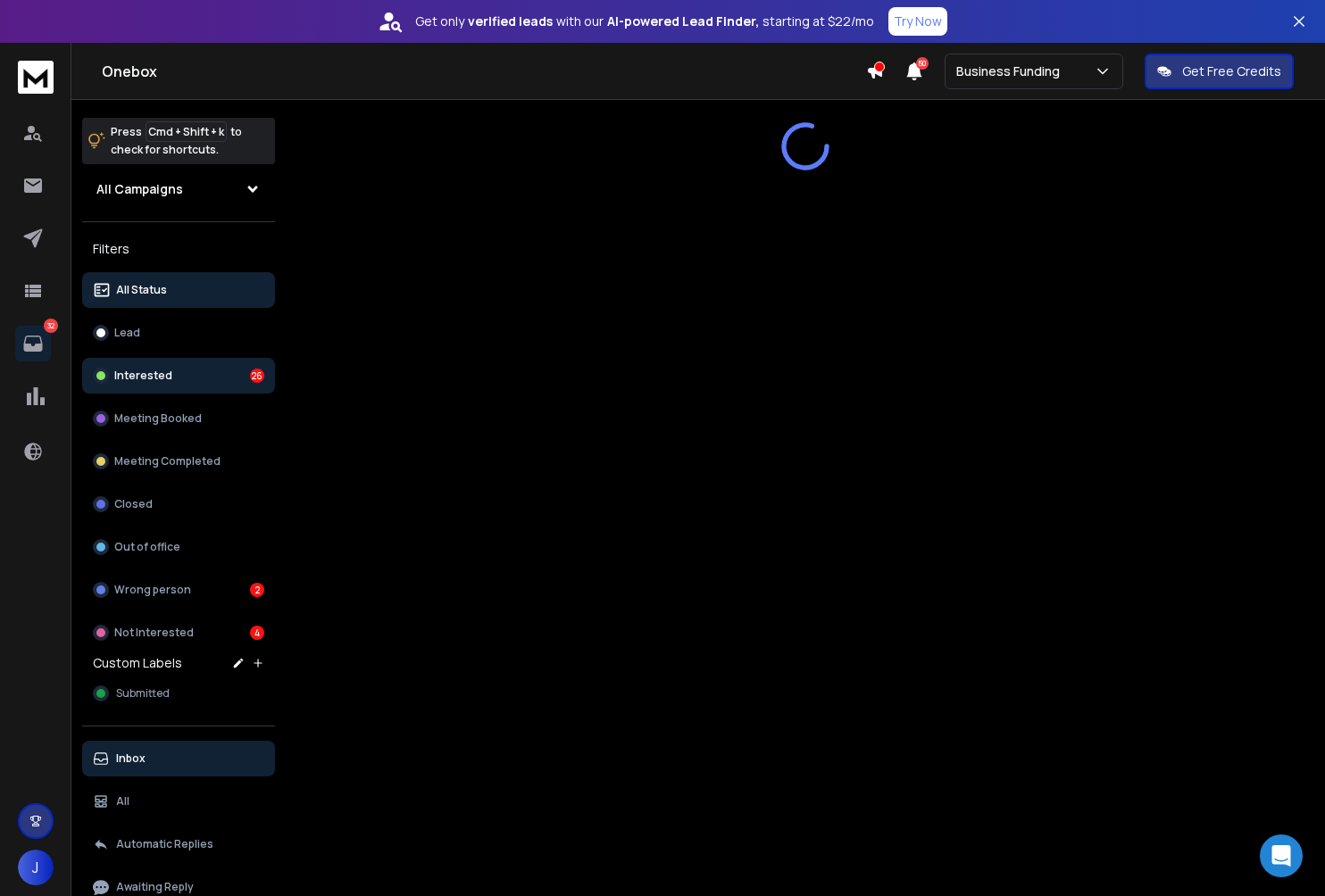
click at [208, 372] on button "Interested 26" at bounding box center [178, 376] width 193 height 36
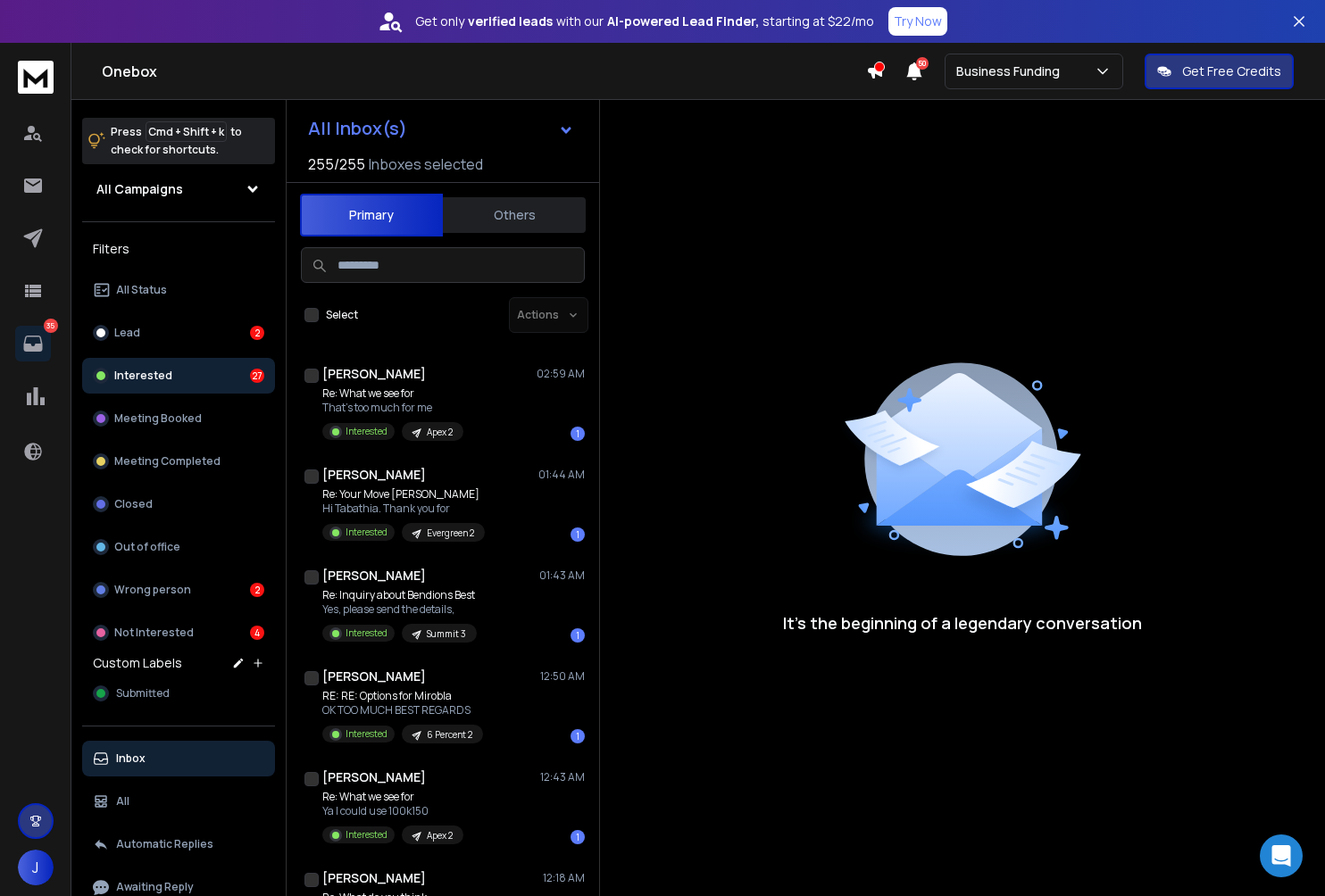
click at [556, 233] on button "Others" at bounding box center [514, 215] width 143 height 40
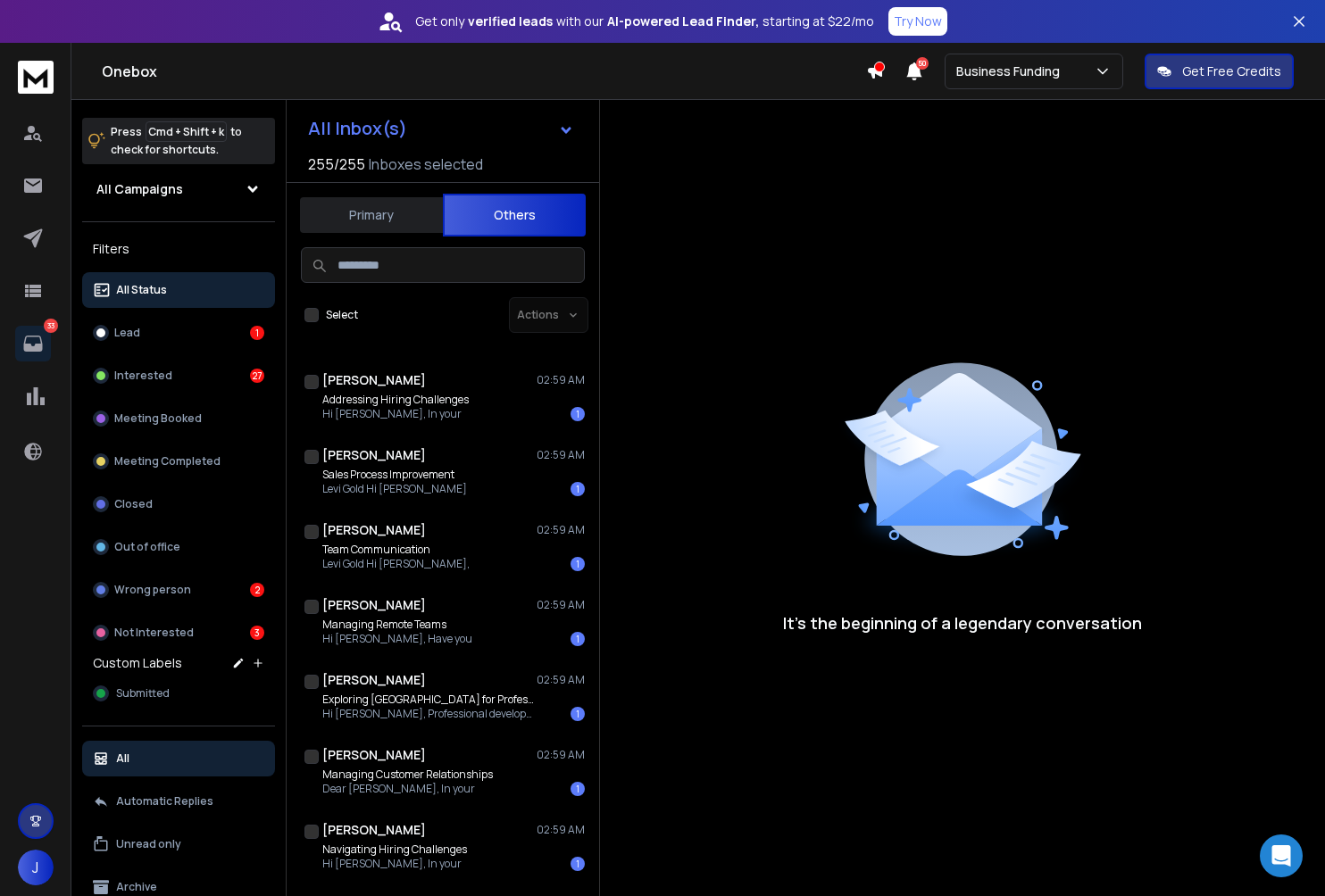
scroll to position [3090, 0]
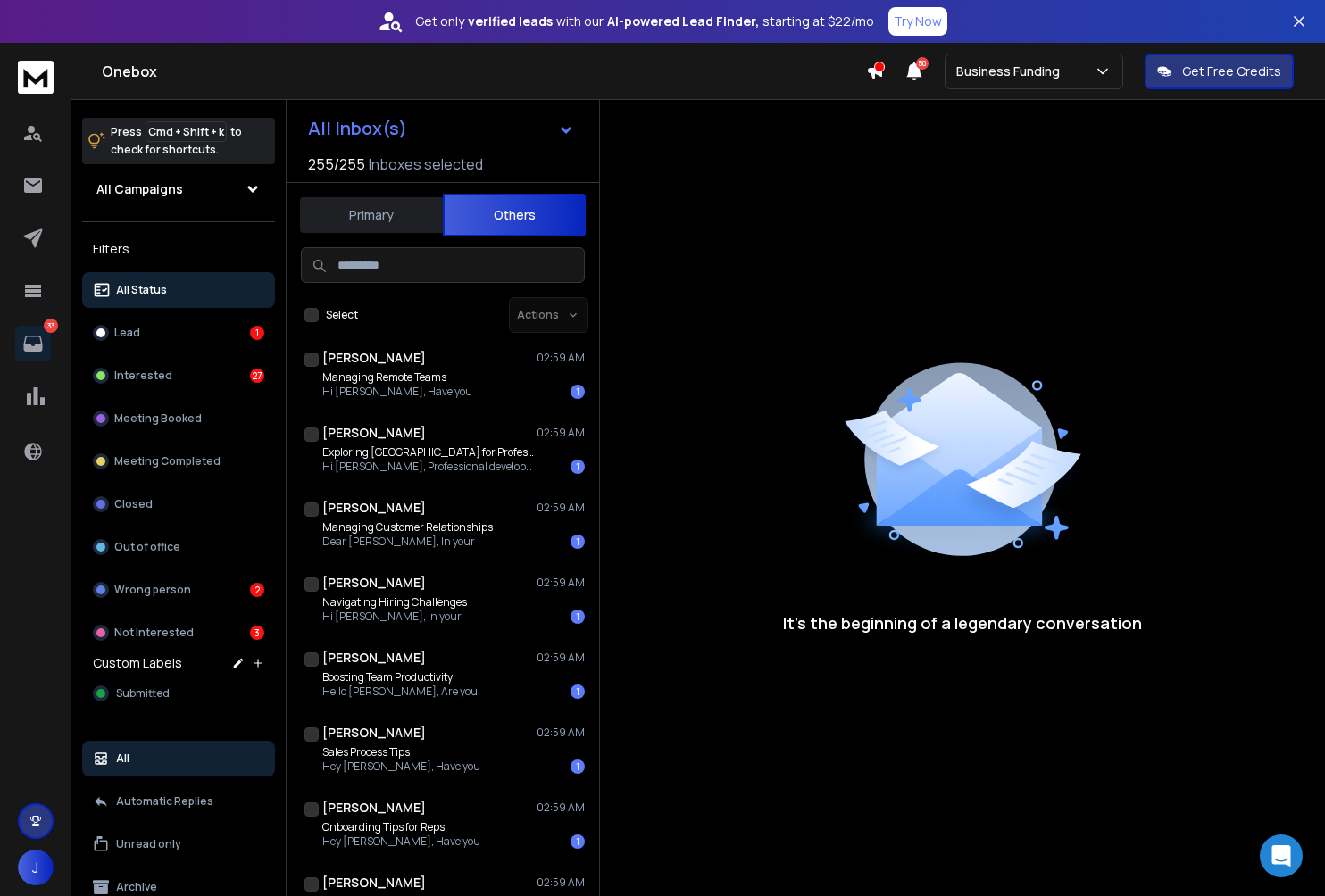
click at [388, 222] on button "Primary" at bounding box center [371, 215] width 143 height 40
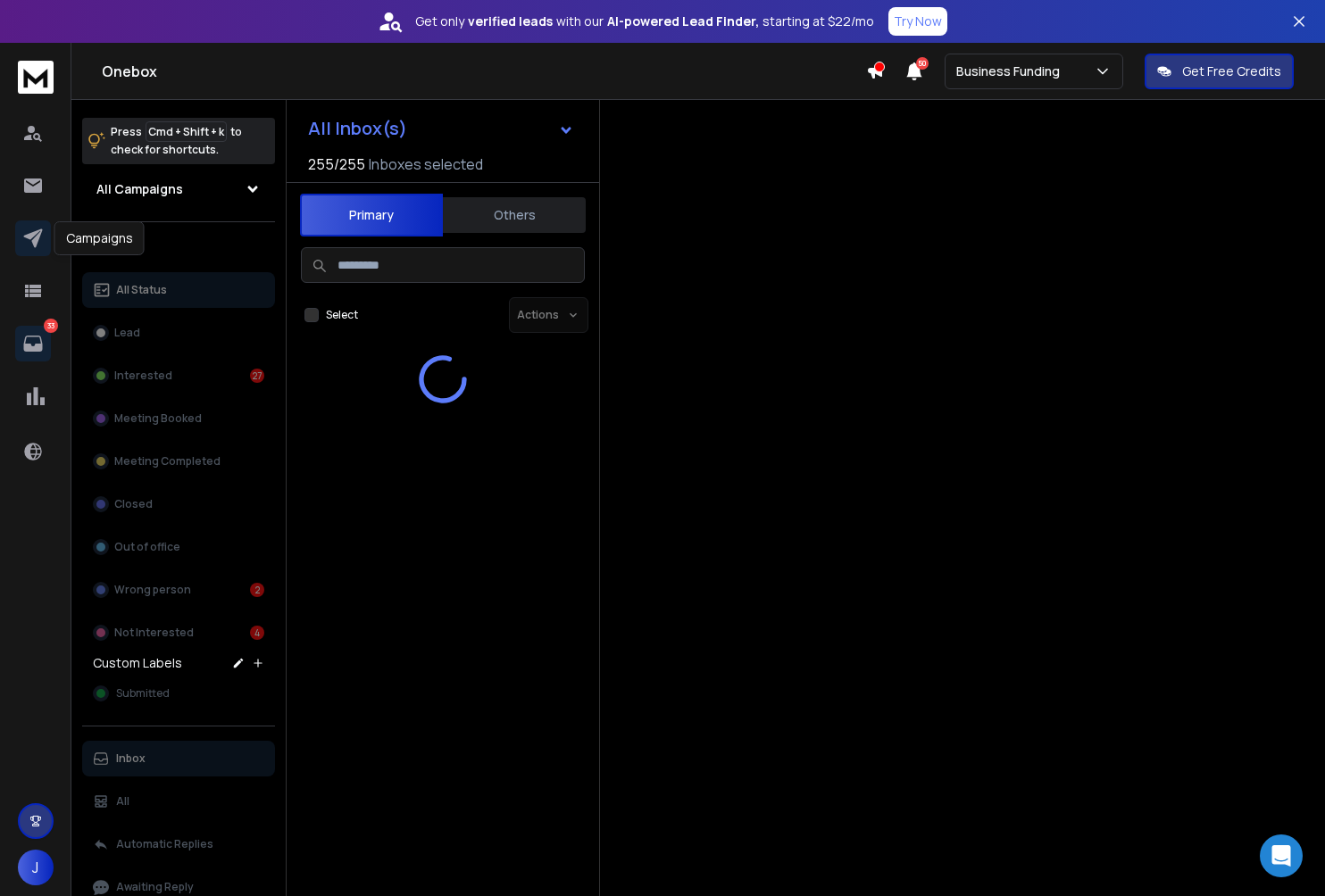
click at [29, 223] on link at bounding box center [32, 238] width 36 height 36
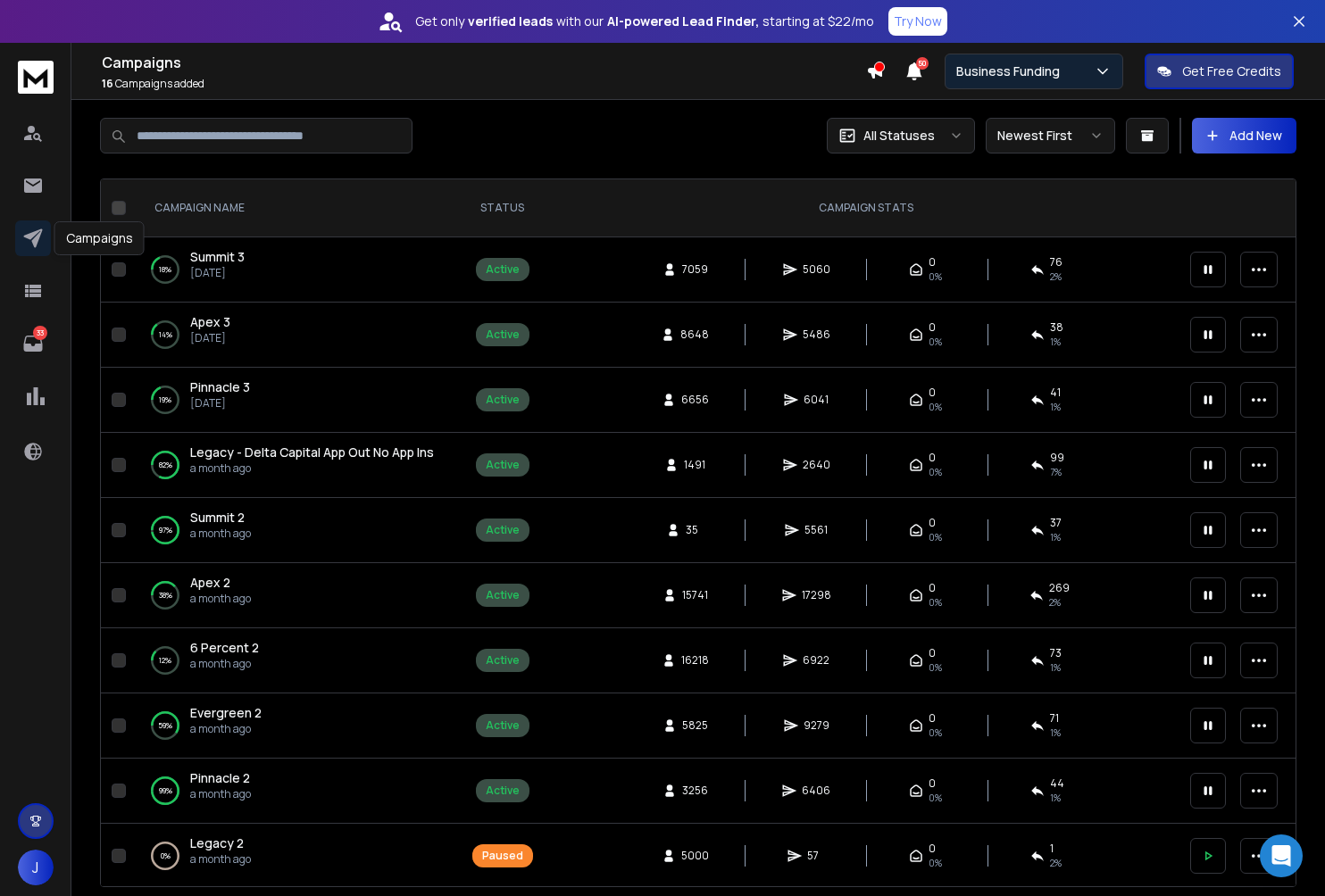
click at [1046, 71] on p "Business Funding" at bounding box center [1011, 71] width 111 height 18
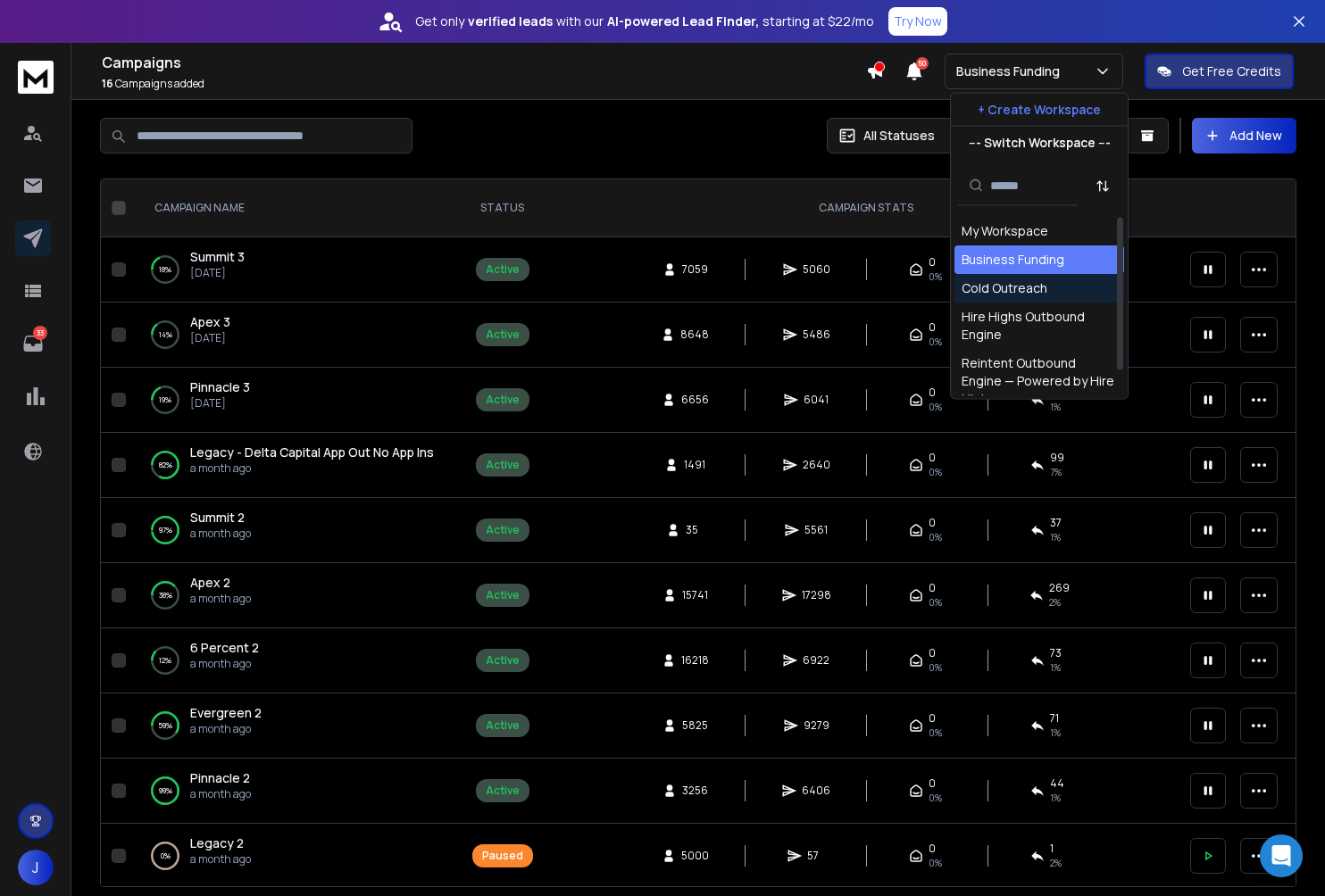
click at [1019, 288] on div "Cold Outreach" at bounding box center [1004, 288] width 86 height 18
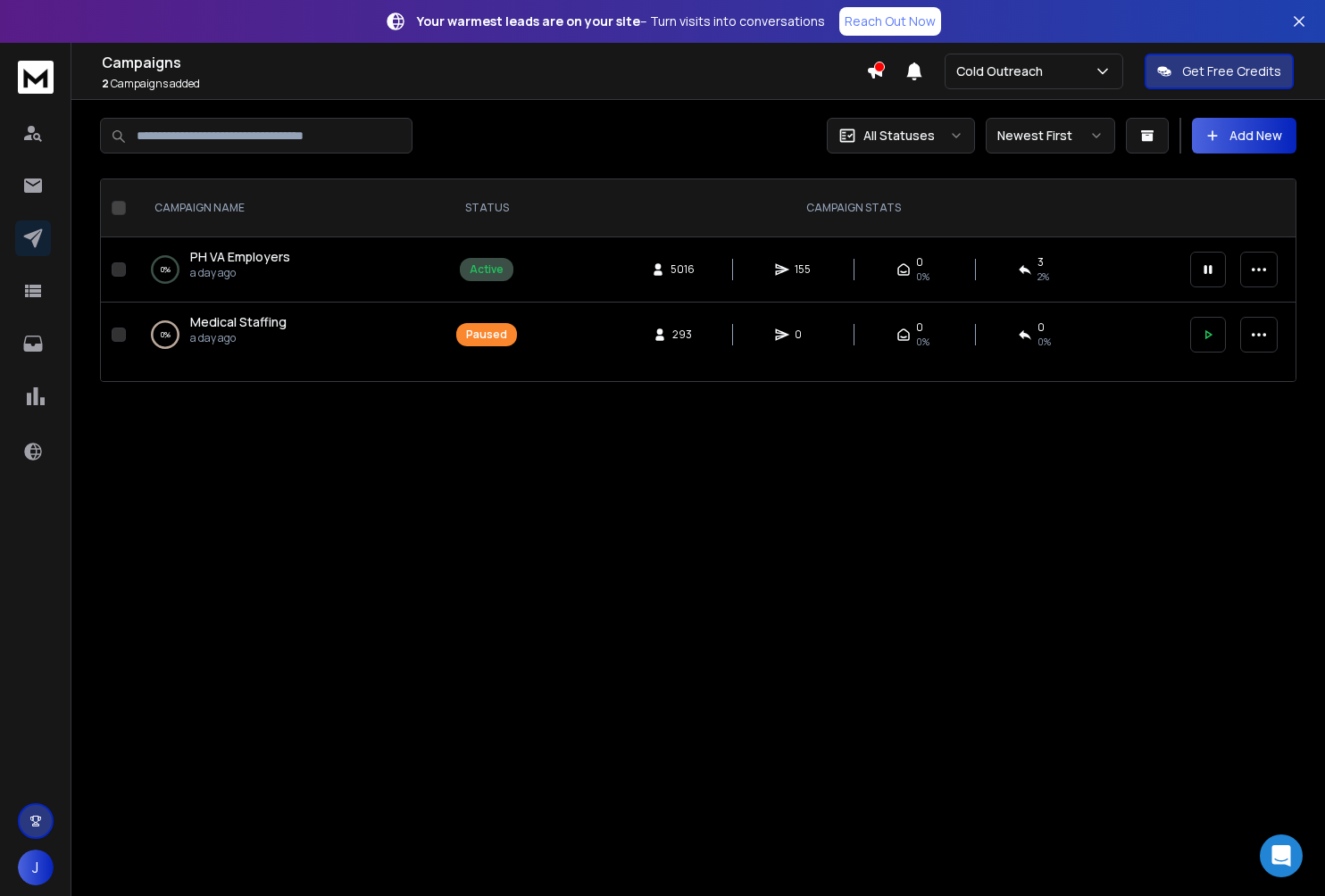
click at [292, 278] on div "0 % PH VA Employers a day ago" at bounding box center [289, 269] width 277 height 42
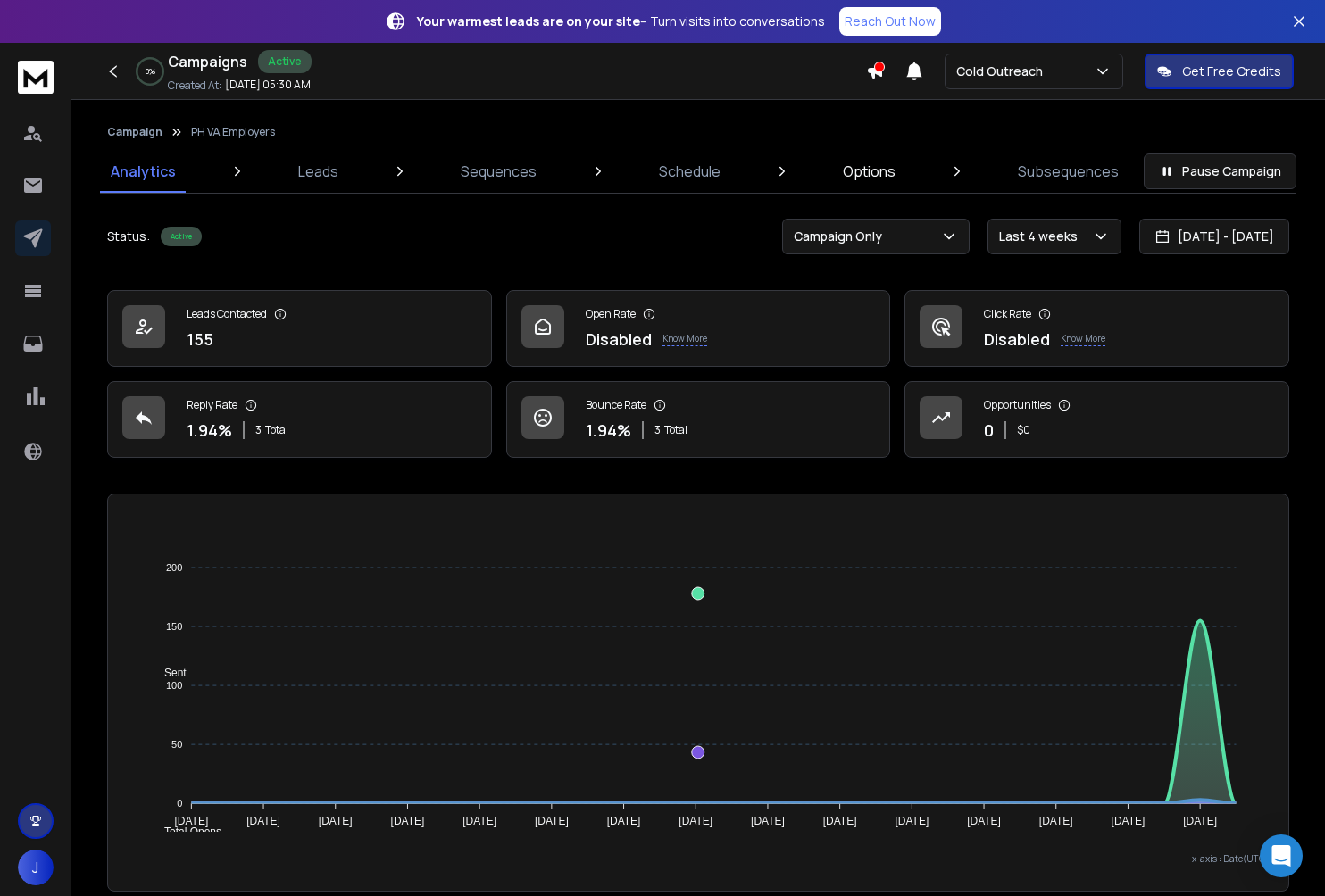
click at [862, 179] on p "Options" at bounding box center [868, 171] width 53 height 21
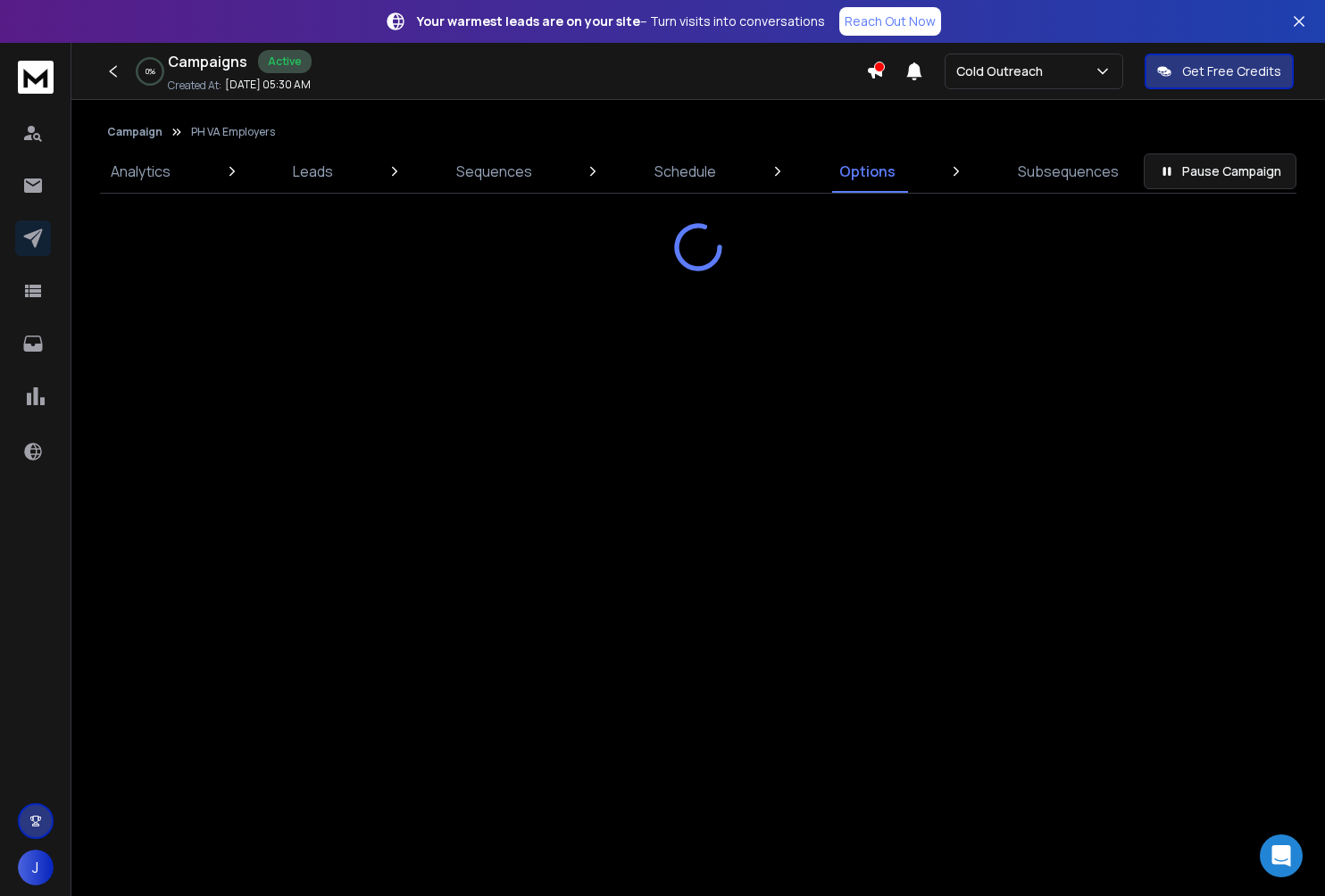
select select "*"
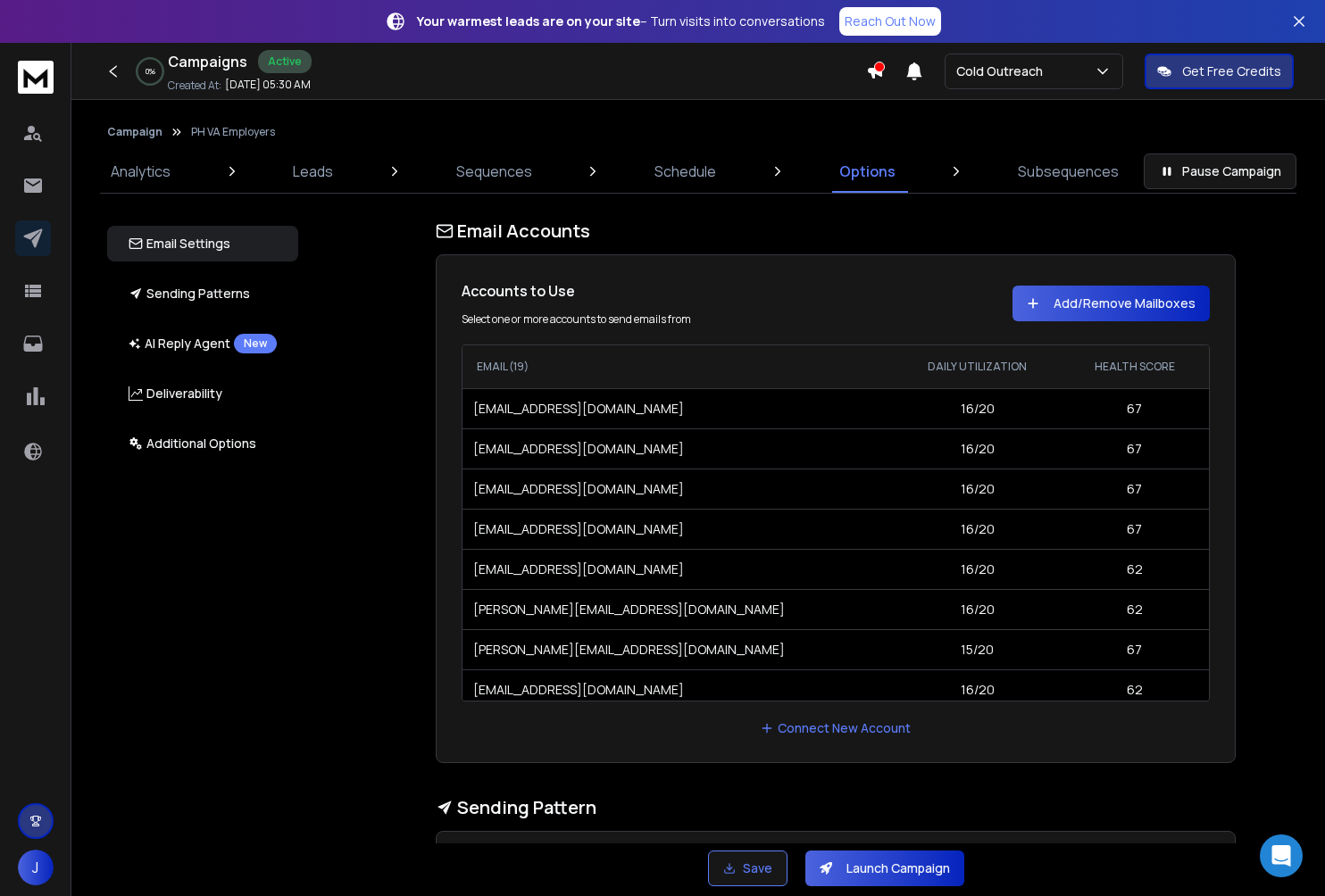
click at [1116, 300] on button "Add/Remove Mailboxes" at bounding box center [1111, 304] width 197 height 36
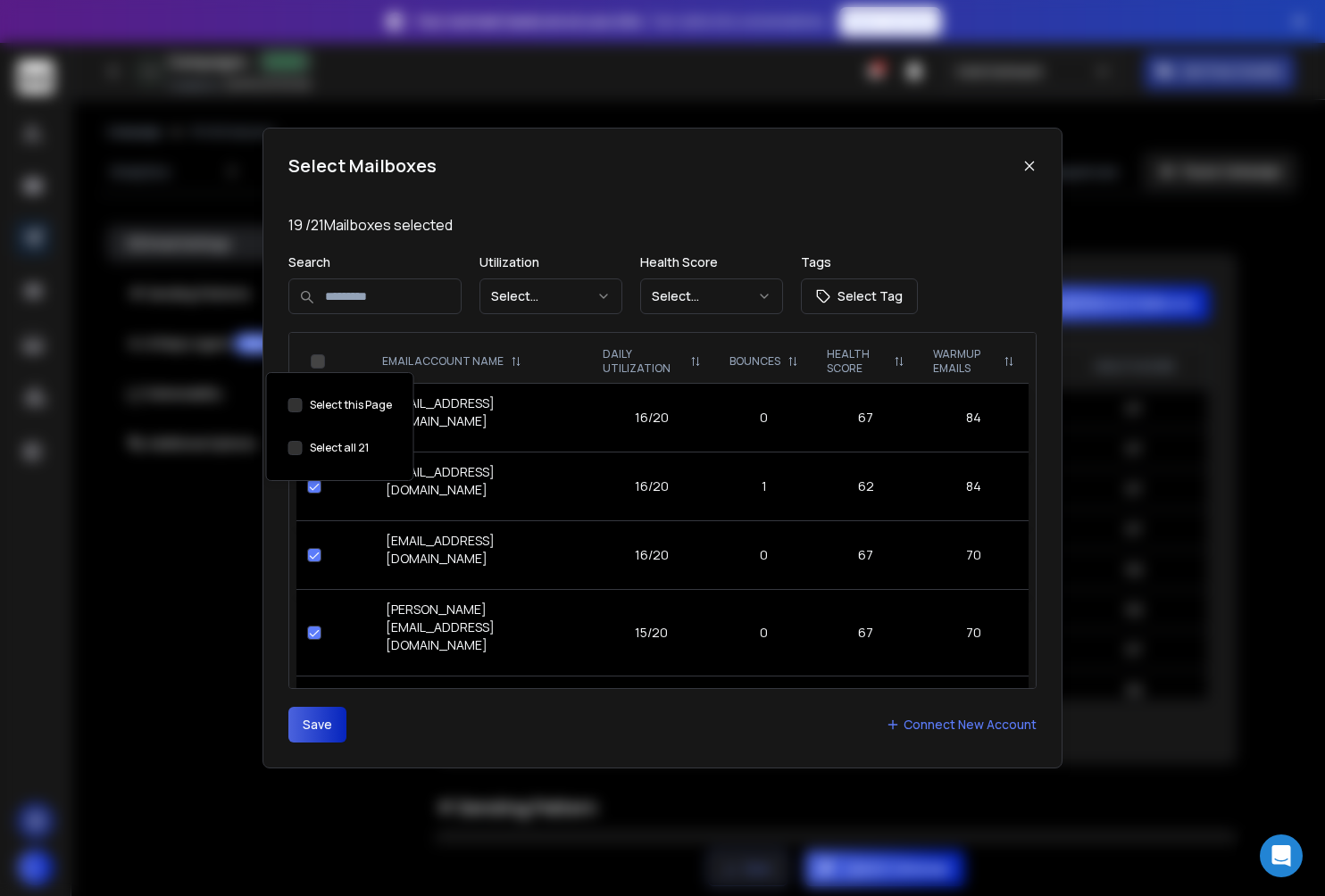
click at [292, 454] on button "Select this Page" at bounding box center [294, 448] width 14 height 14
click at [316, 717] on button "Save" at bounding box center [316, 724] width 58 height 36
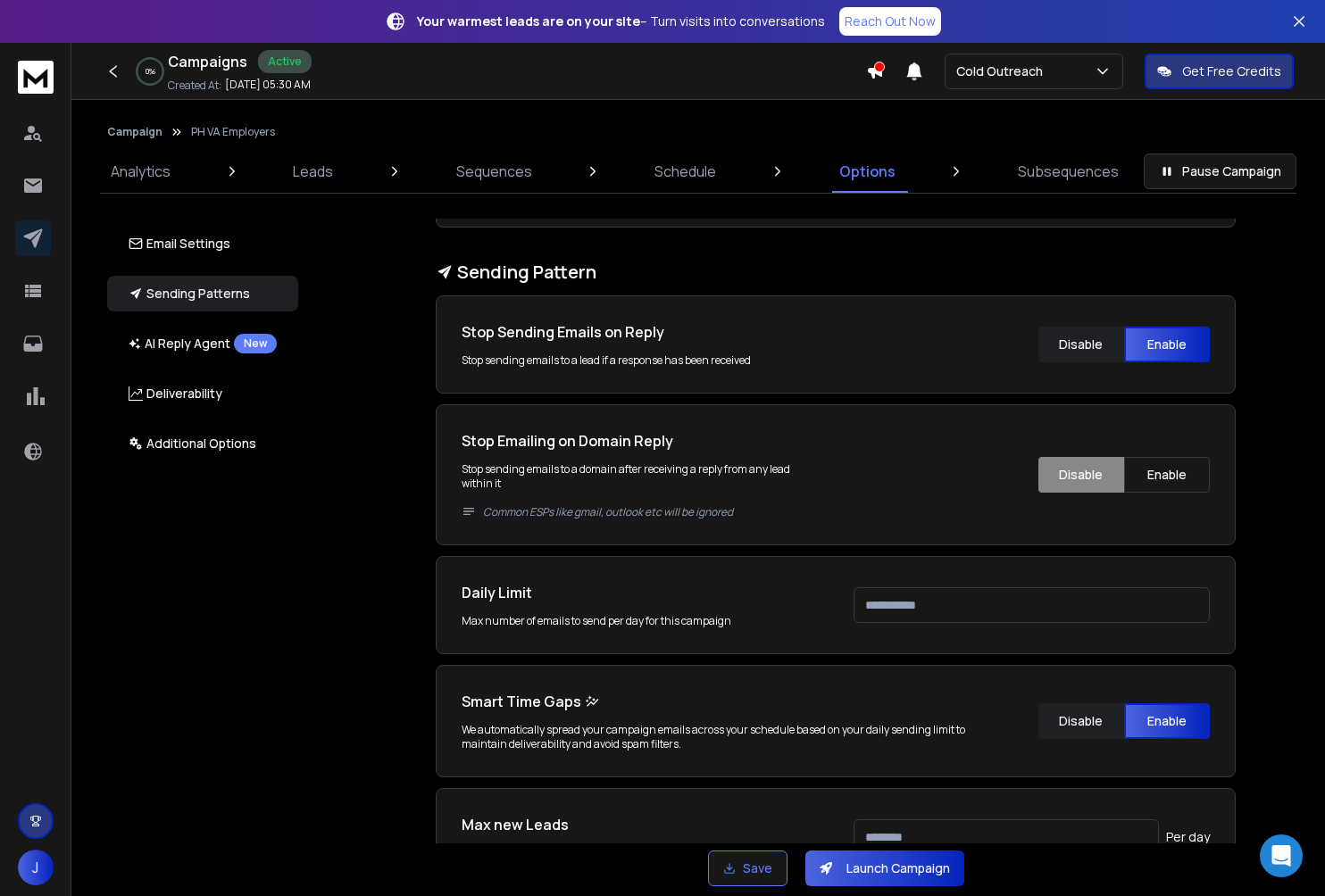
scroll to position [543, 0]
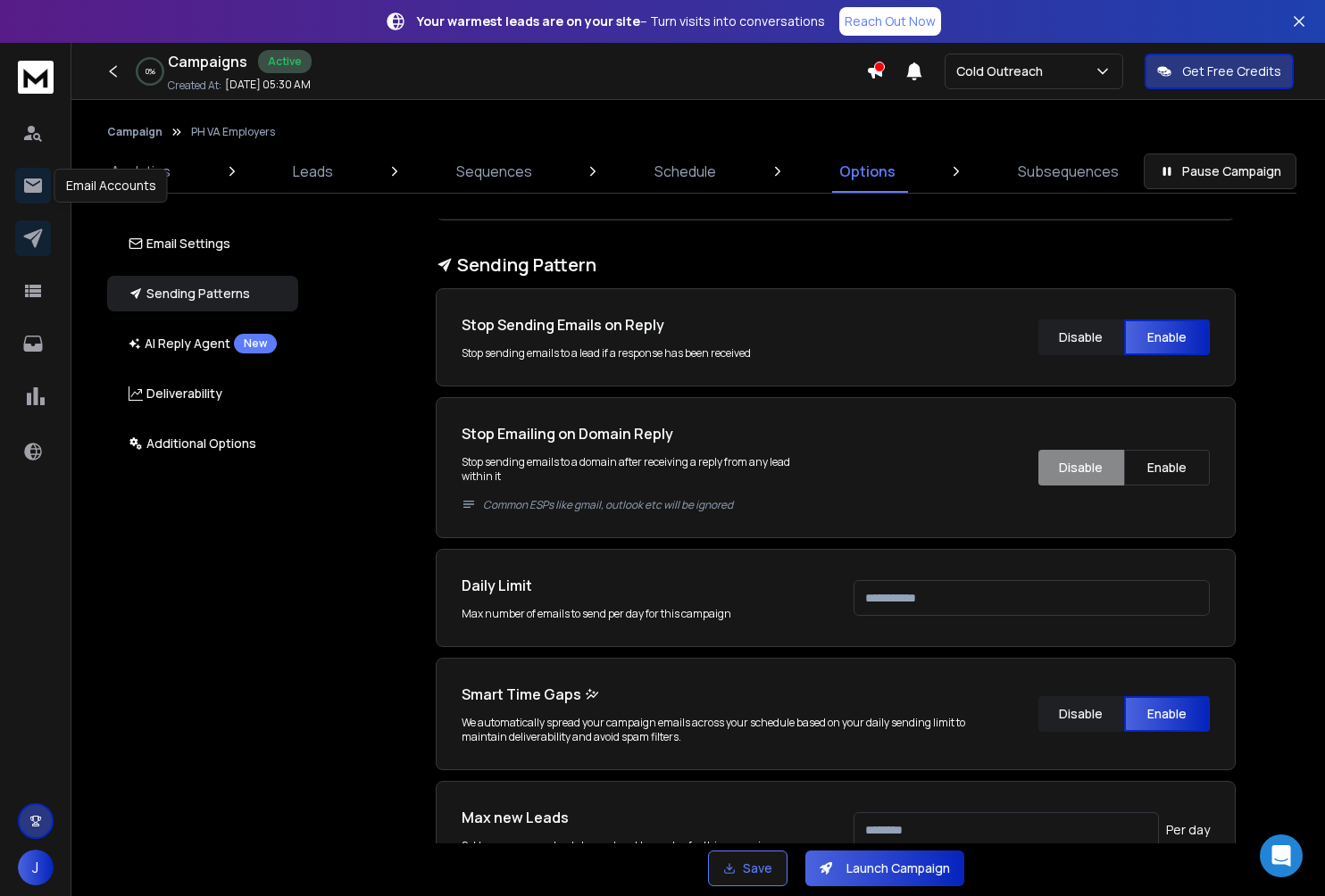
click at [28, 180] on icon at bounding box center [32, 185] width 18 height 14
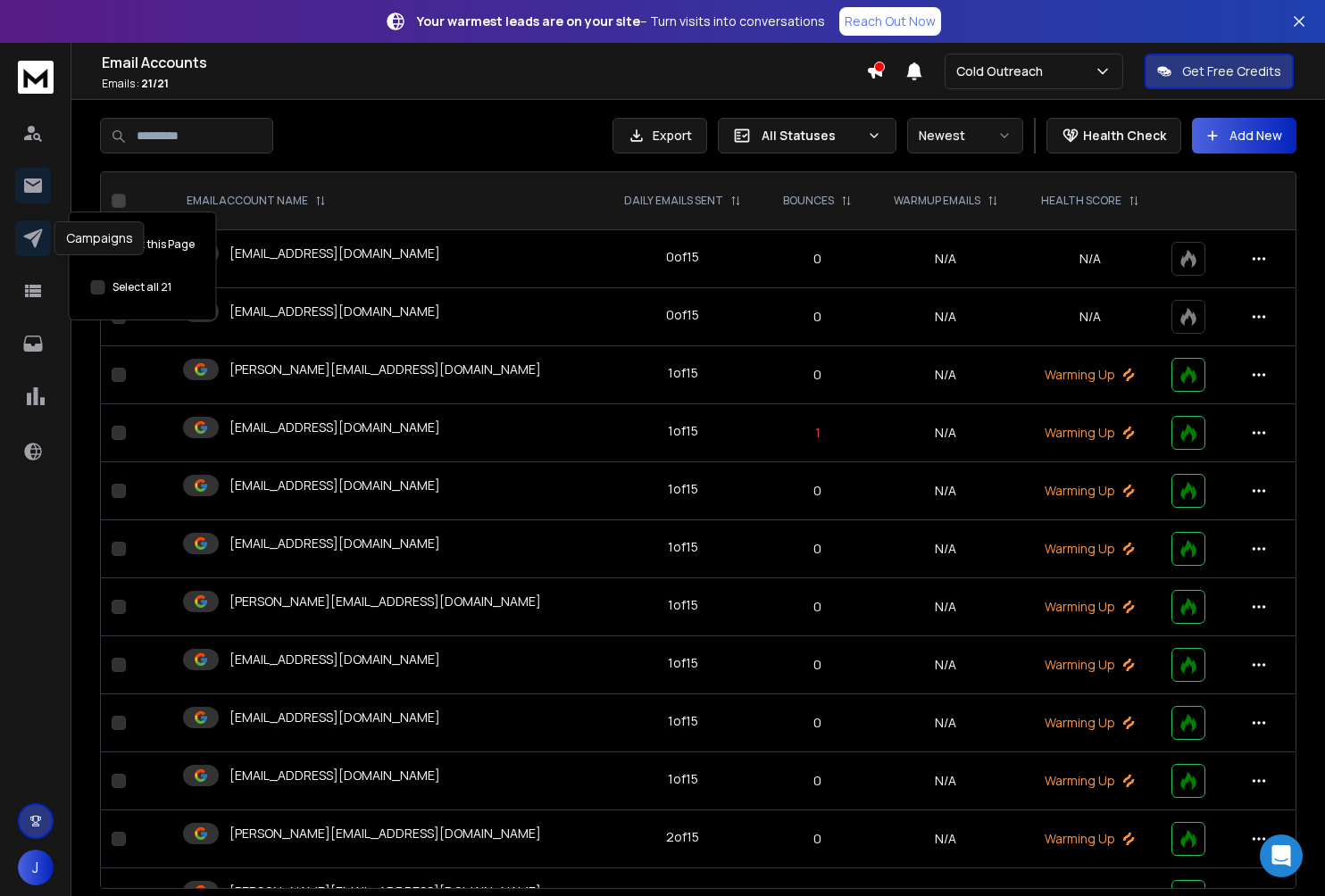
click at [35, 242] on icon at bounding box center [32, 238] width 18 height 18
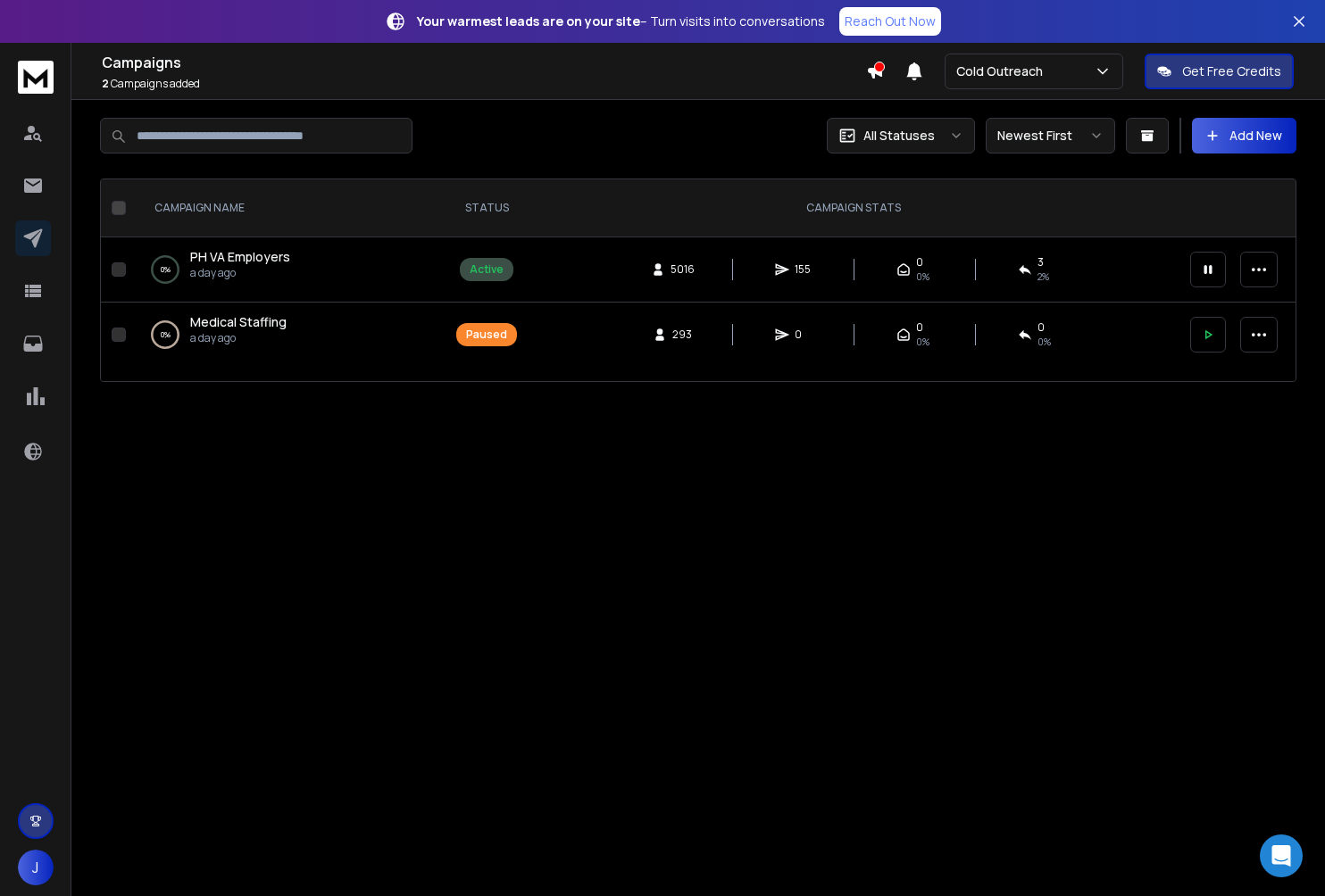
click at [404, 266] on div "0 % PH VA Employers a day ago" at bounding box center [289, 269] width 277 height 42
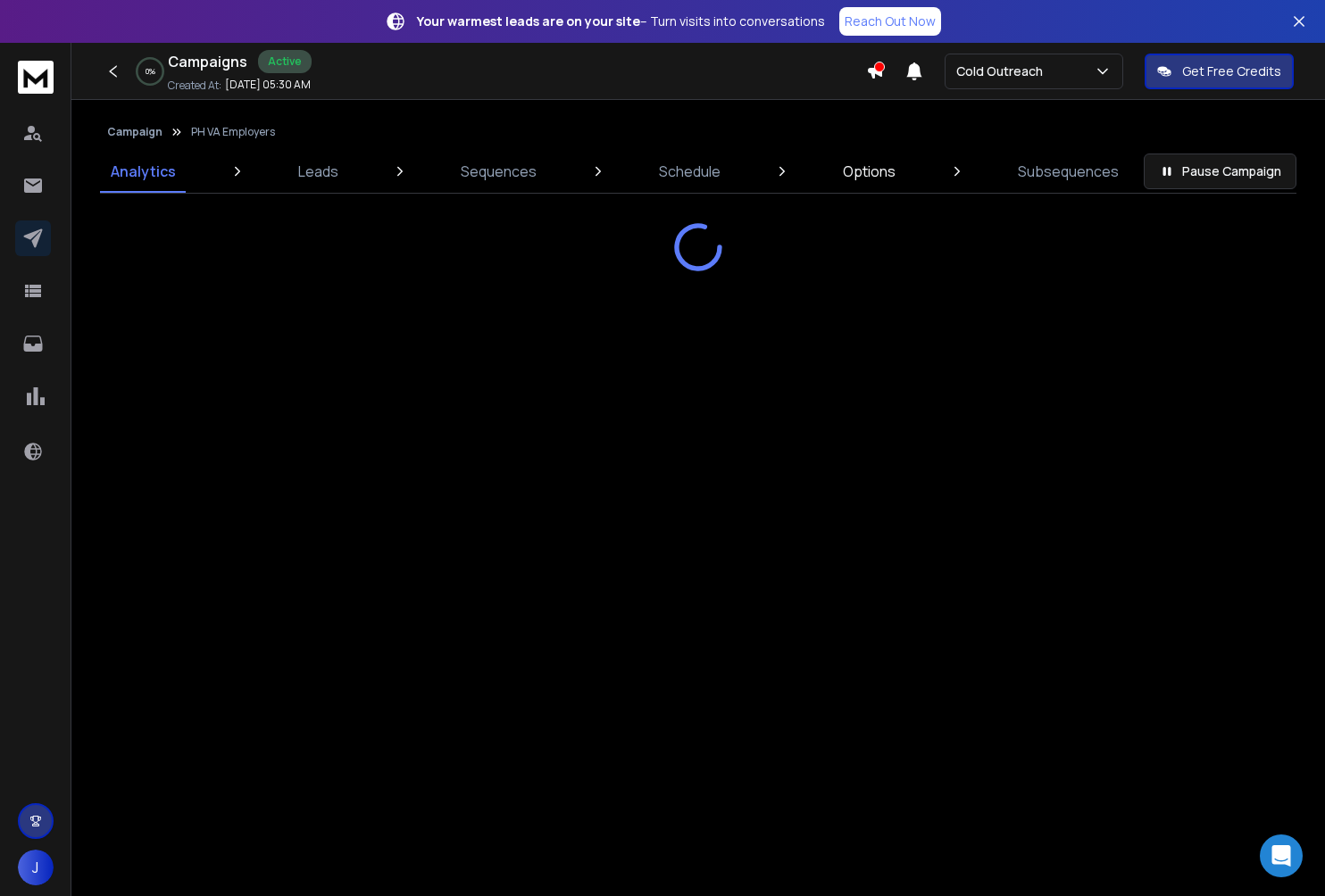
click at [872, 190] on link "Options" at bounding box center [869, 172] width 74 height 42
select select "*"
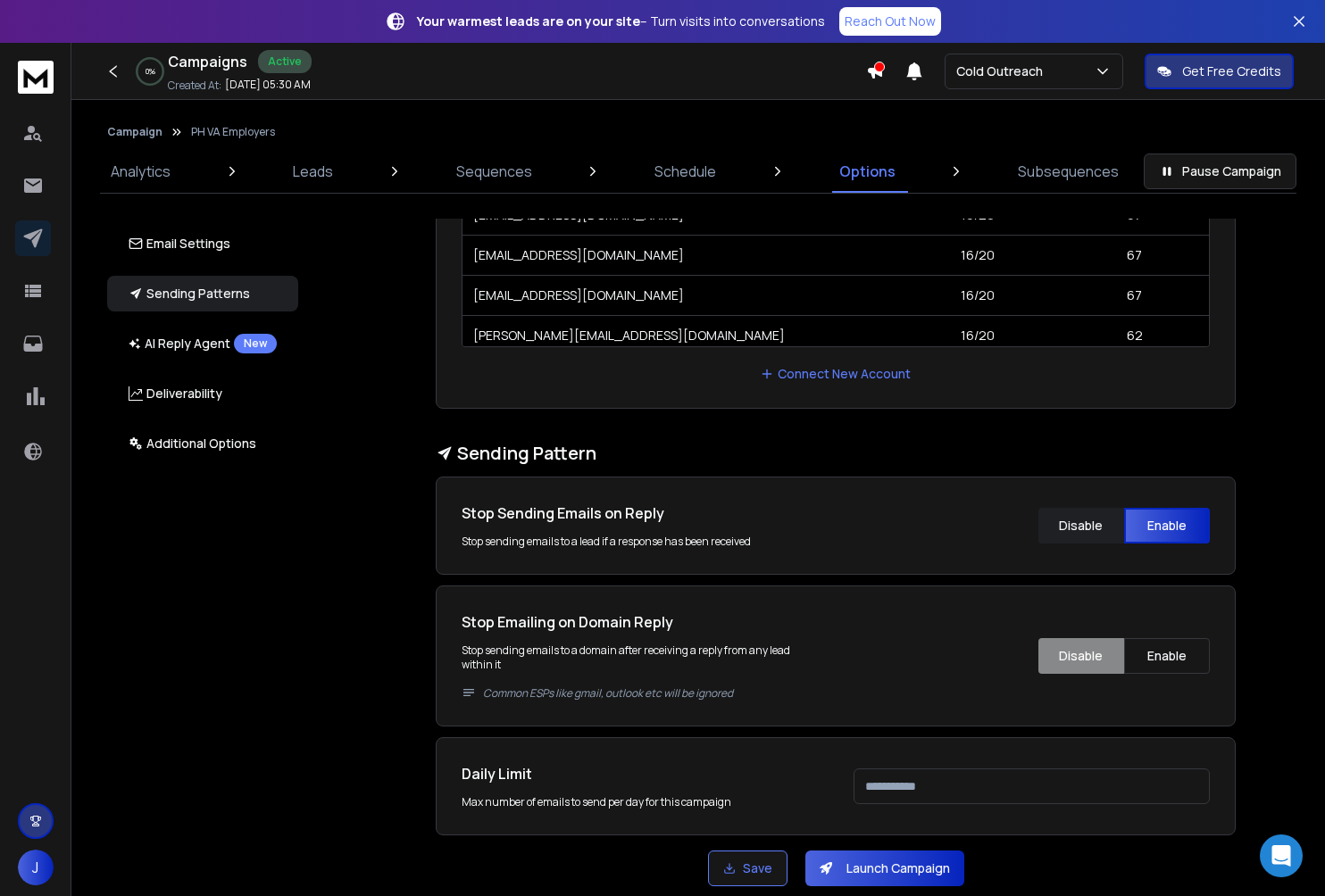
scroll to position [635, 0]
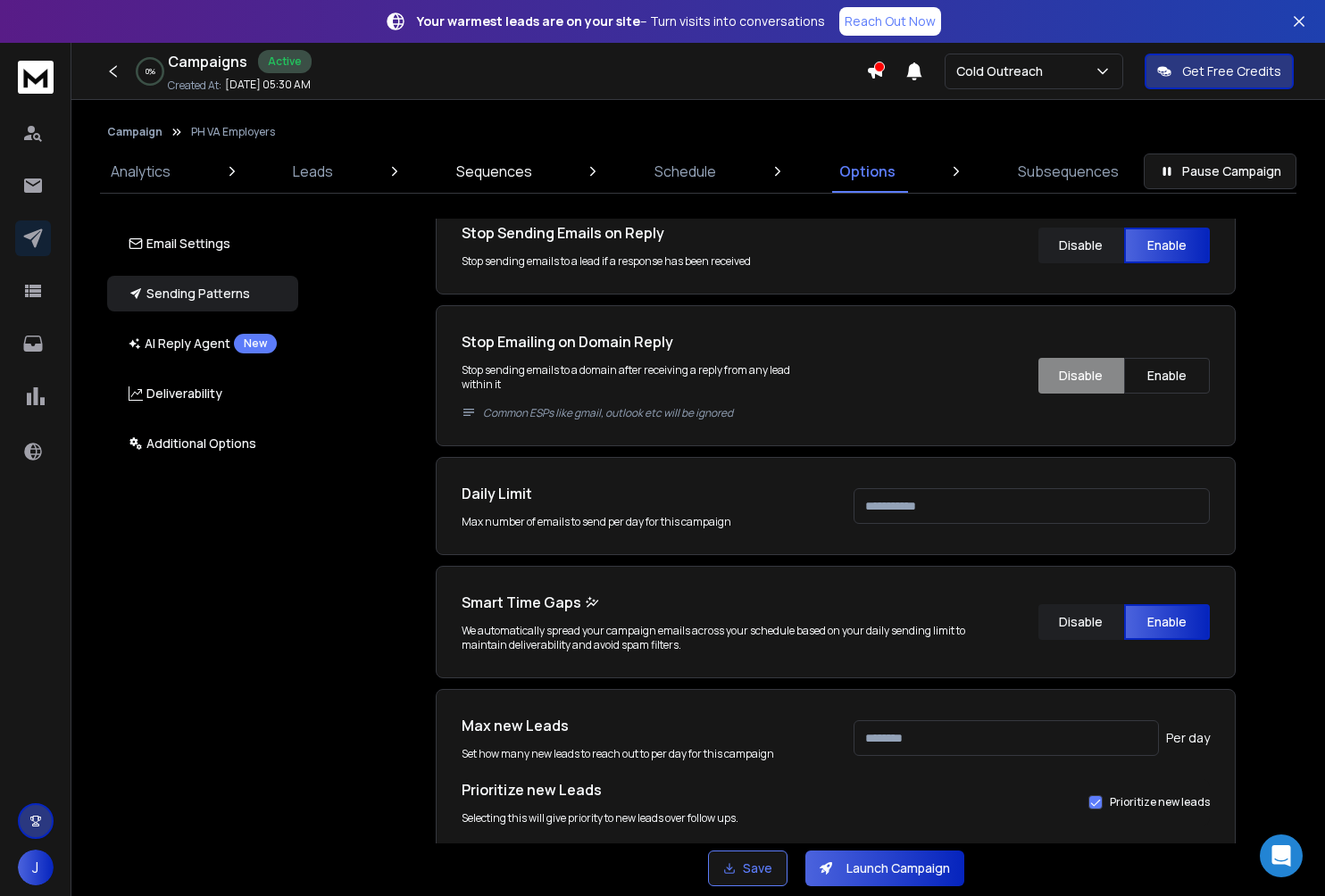
click at [525, 178] on p "Sequences" at bounding box center [494, 171] width 76 height 21
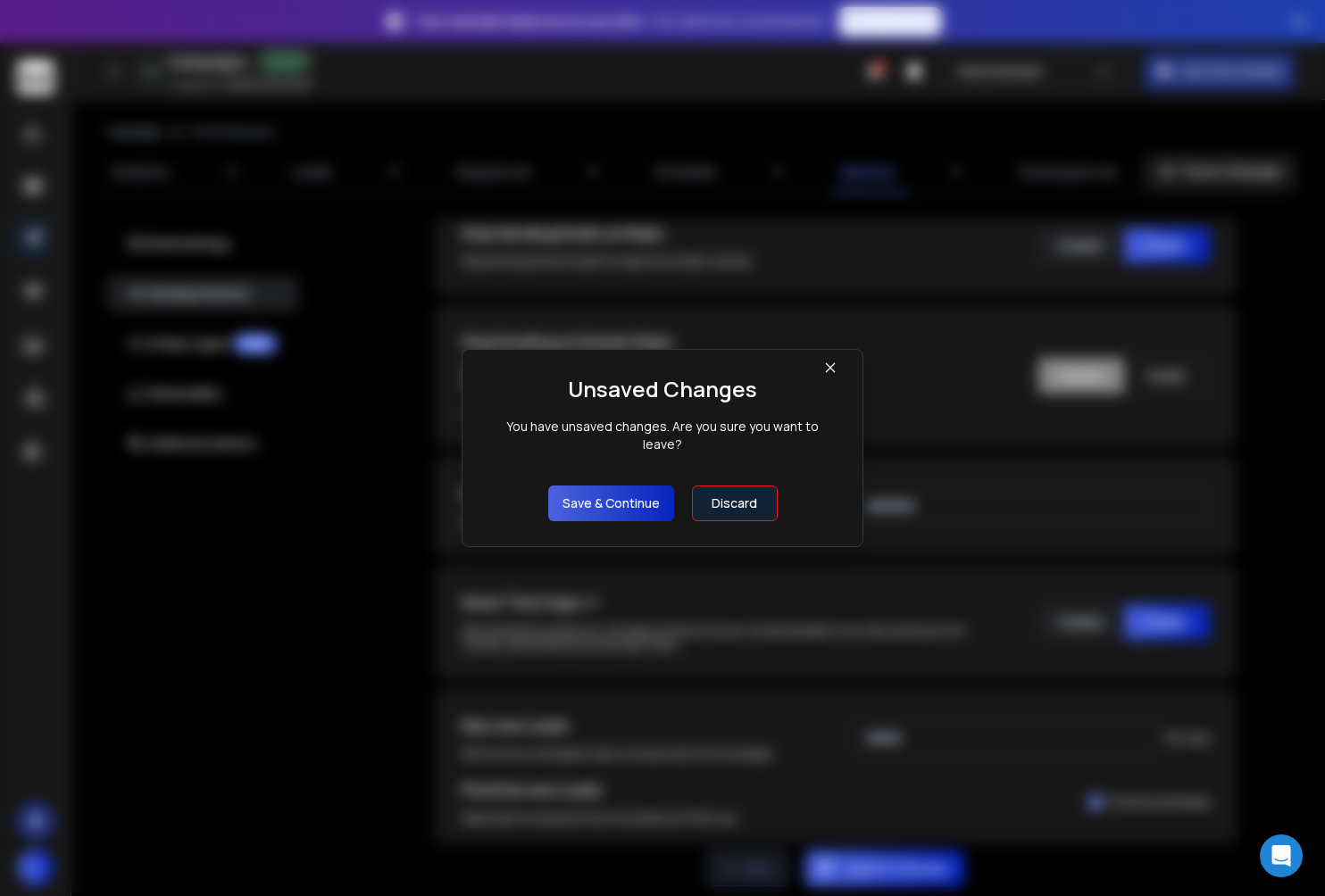
click at [767, 494] on button "Discard" at bounding box center [734, 503] width 86 height 36
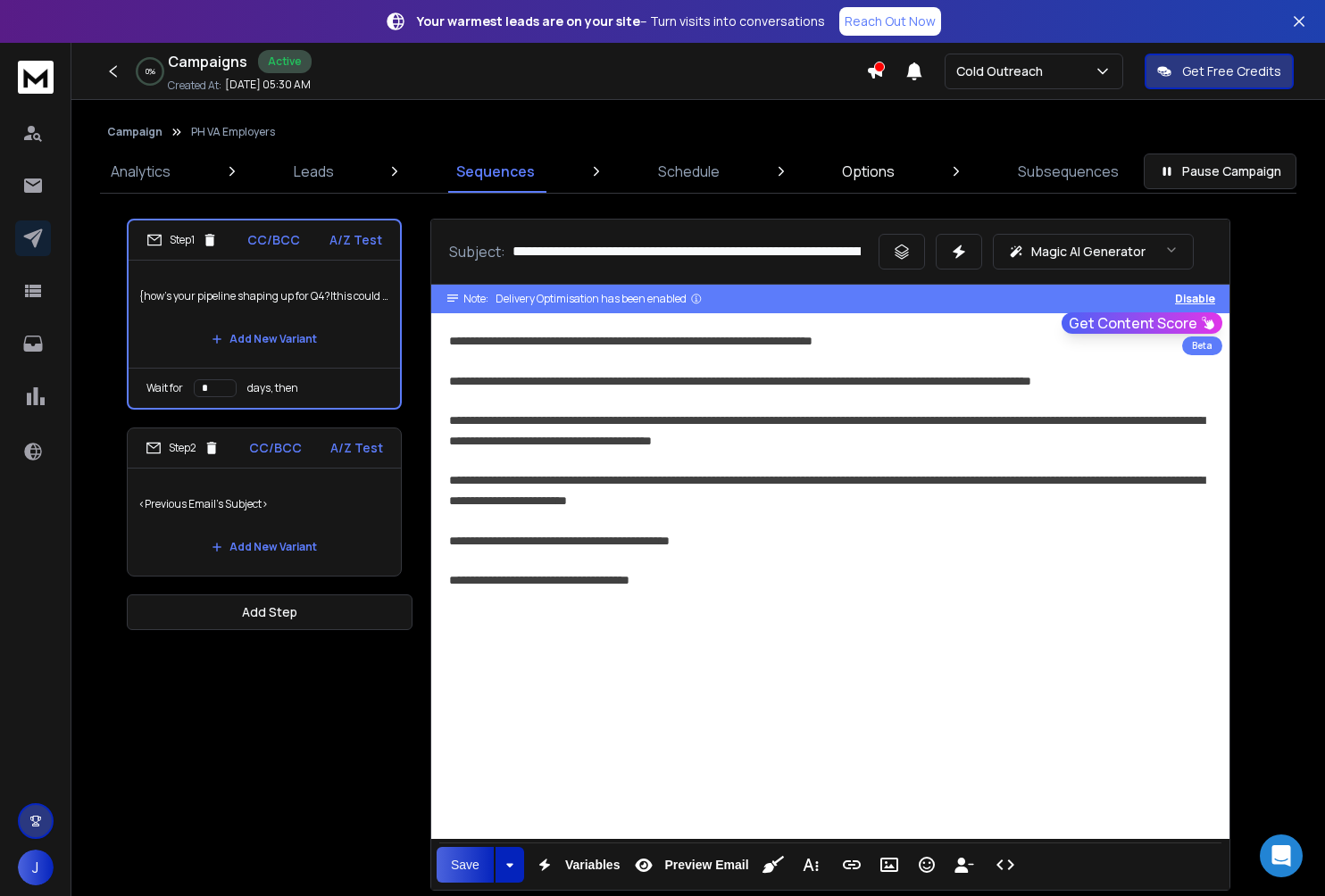
click at [866, 173] on p "Options" at bounding box center [867, 171] width 53 height 21
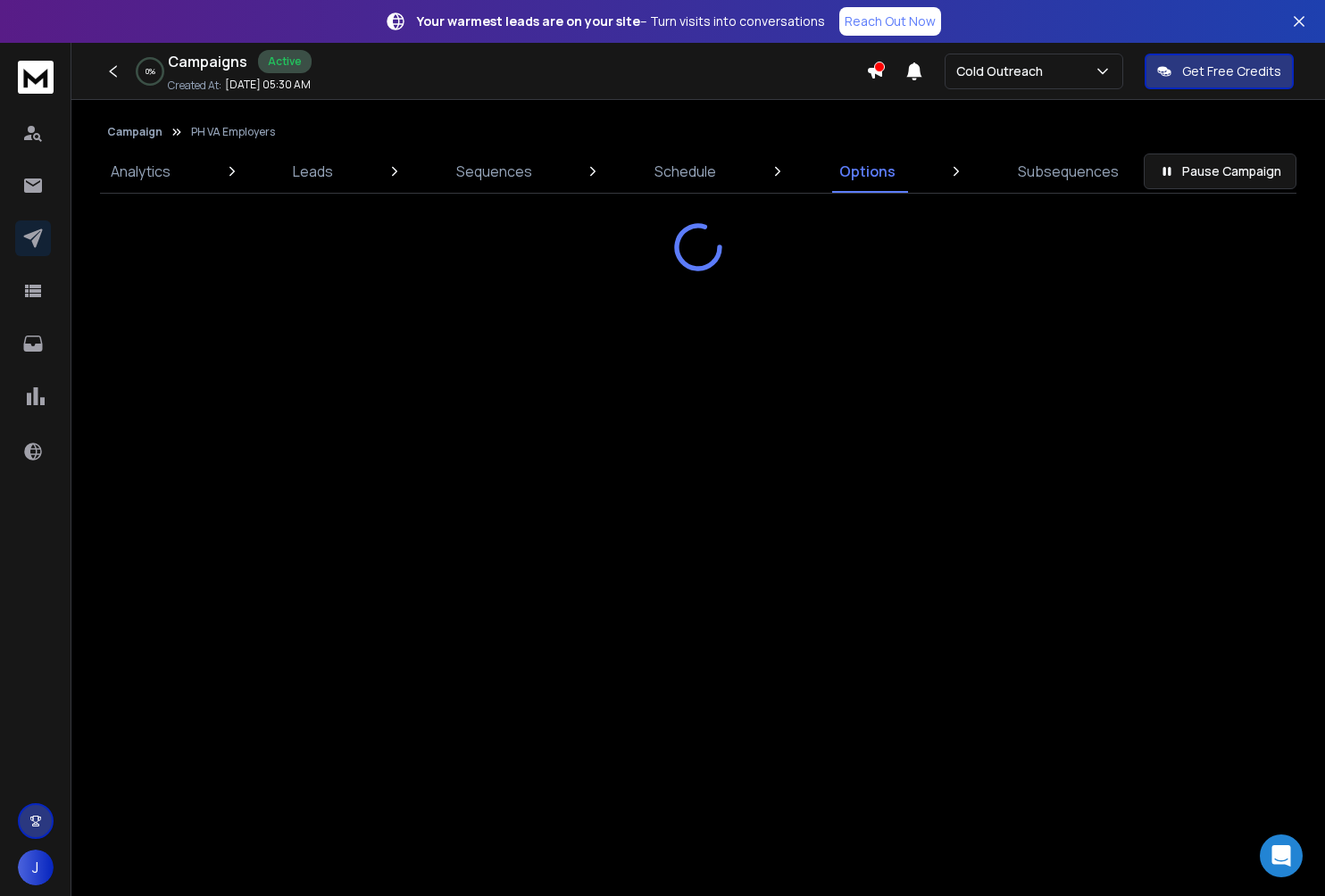
select select "*"
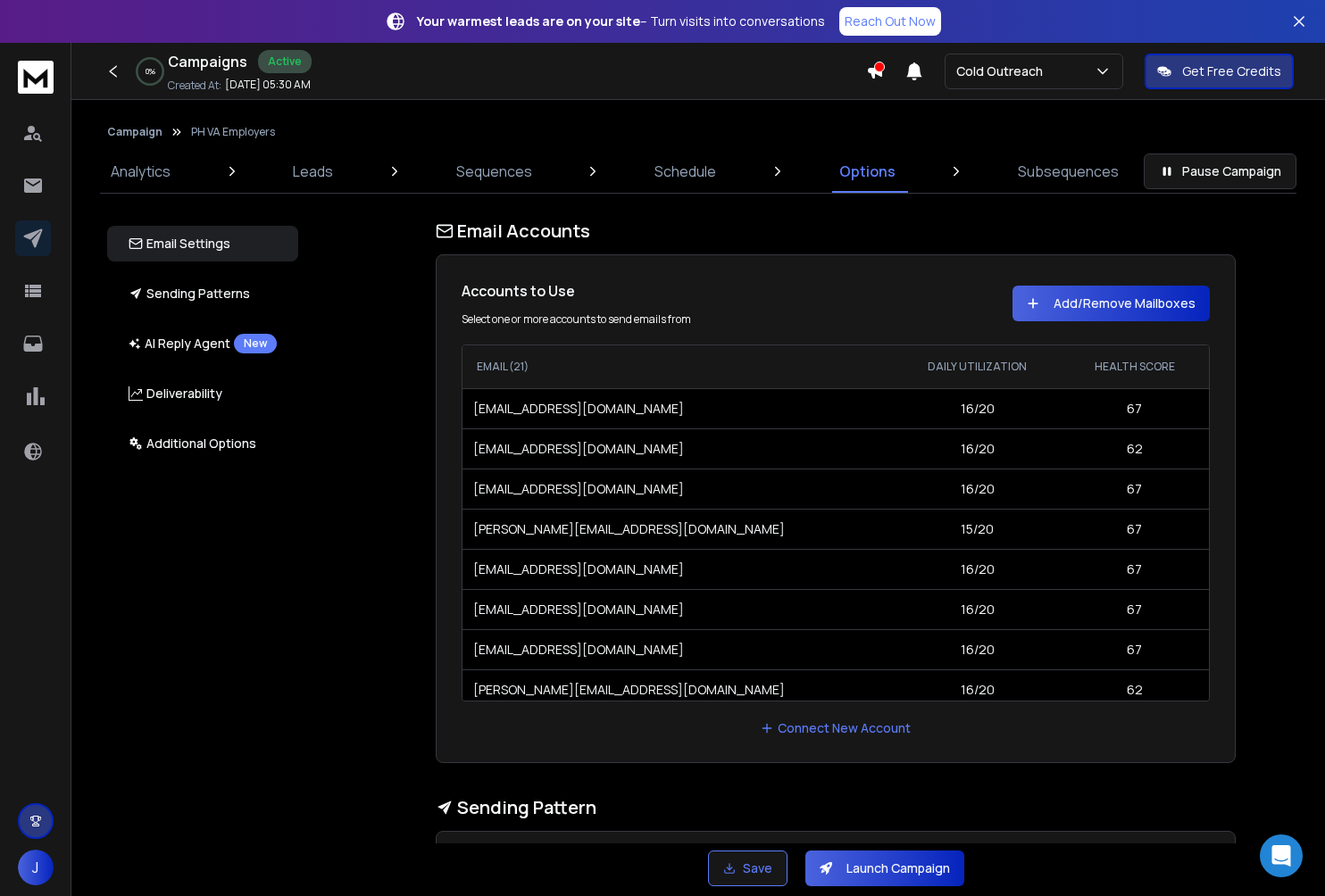
click at [1116, 296] on button "Add/Remove Mailboxes" at bounding box center [1111, 304] width 197 height 36
click at [42, 181] on icon at bounding box center [32, 185] width 21 height 21
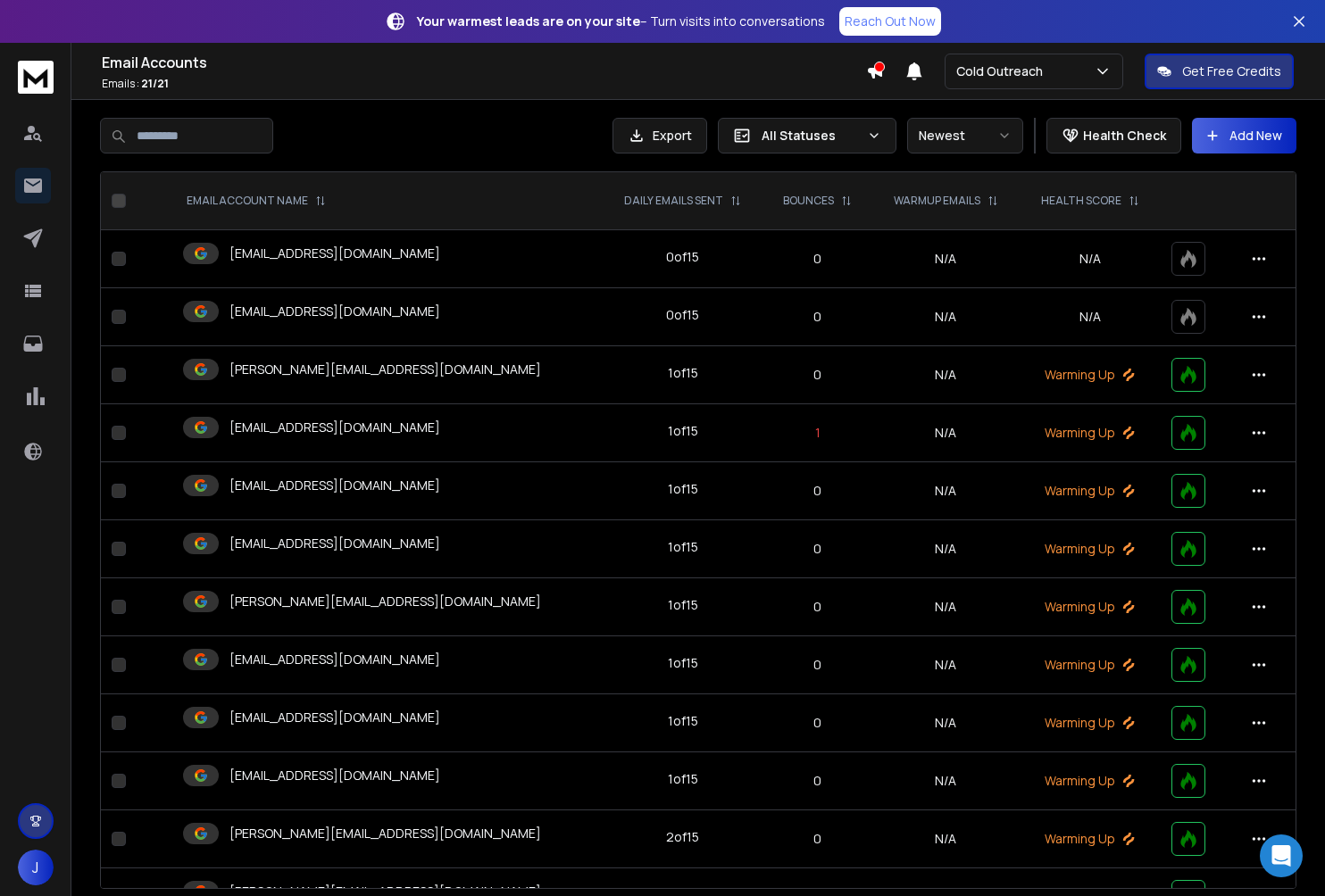
click at [121, 317] on button "button" at bounding box center [118, 317] width 14 height 14
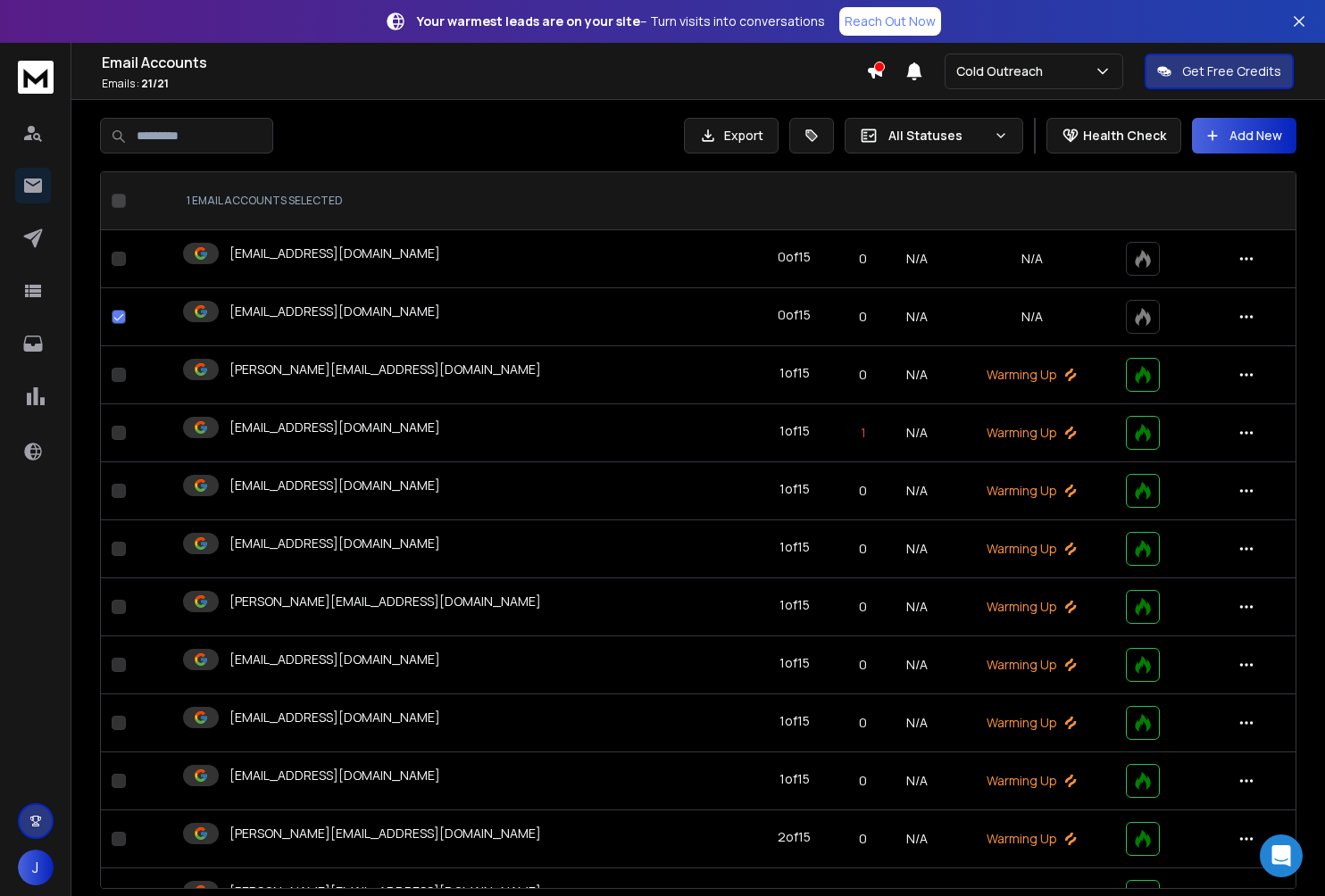
click at [120, 253] on button "button" at bounding box center [118, 258] width 14 height 14
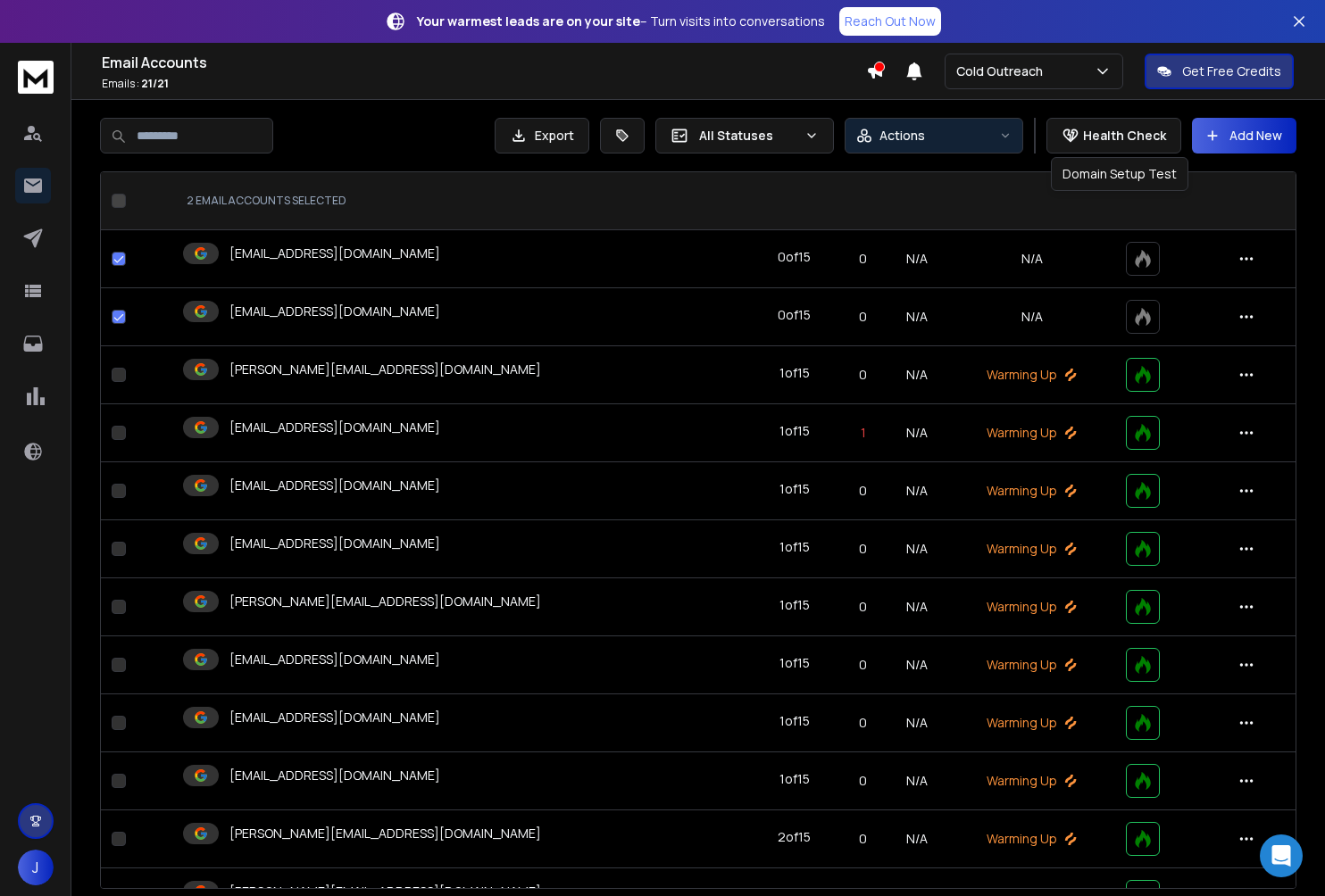
click at [957, 125] on button "Actions" at bounding box center [933, 136] width 178 height 36
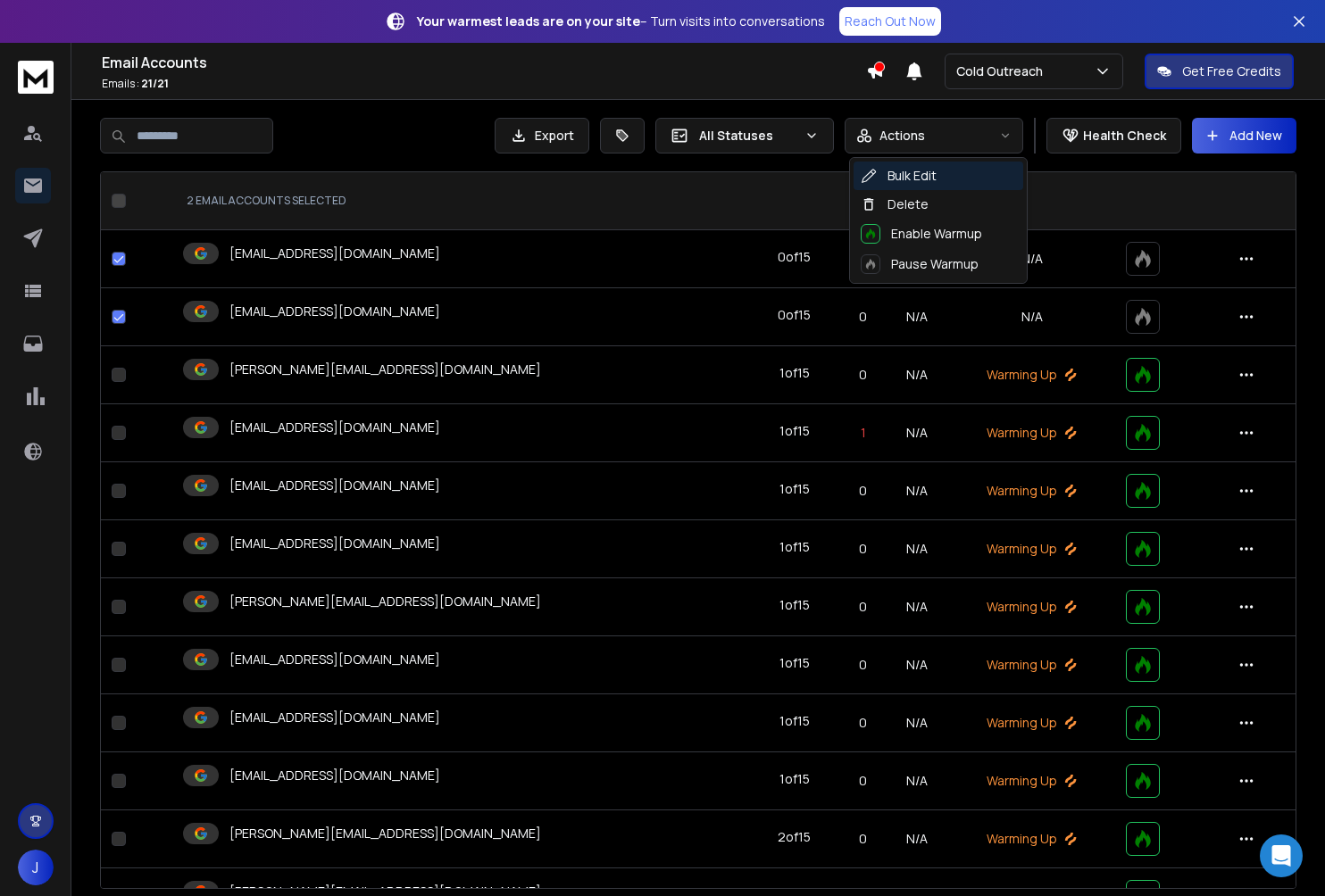
click at [930, 179] on div "Bulk Edit" at bounding box center [899, 175] width 76 height 18
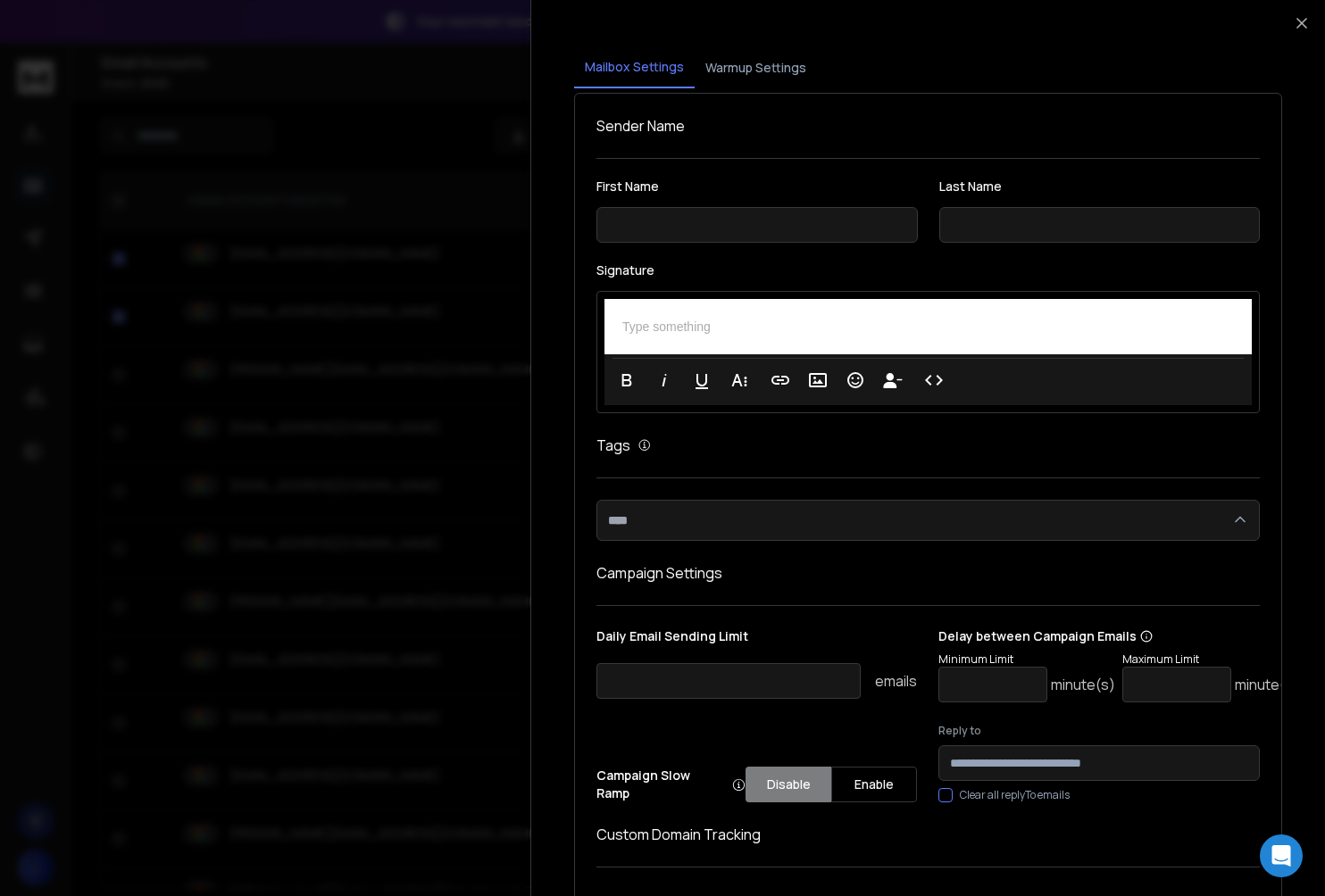
click at [765, 42] on div "Mailbox Settings Warmup Settings Sender Name First Name Last Name Signature Typ…" at bounding box center [928, 527] width 751 height 1011
click at [765, 68] on button "Warmup Settings" at bounding box center [756, 67] width 123 height 40
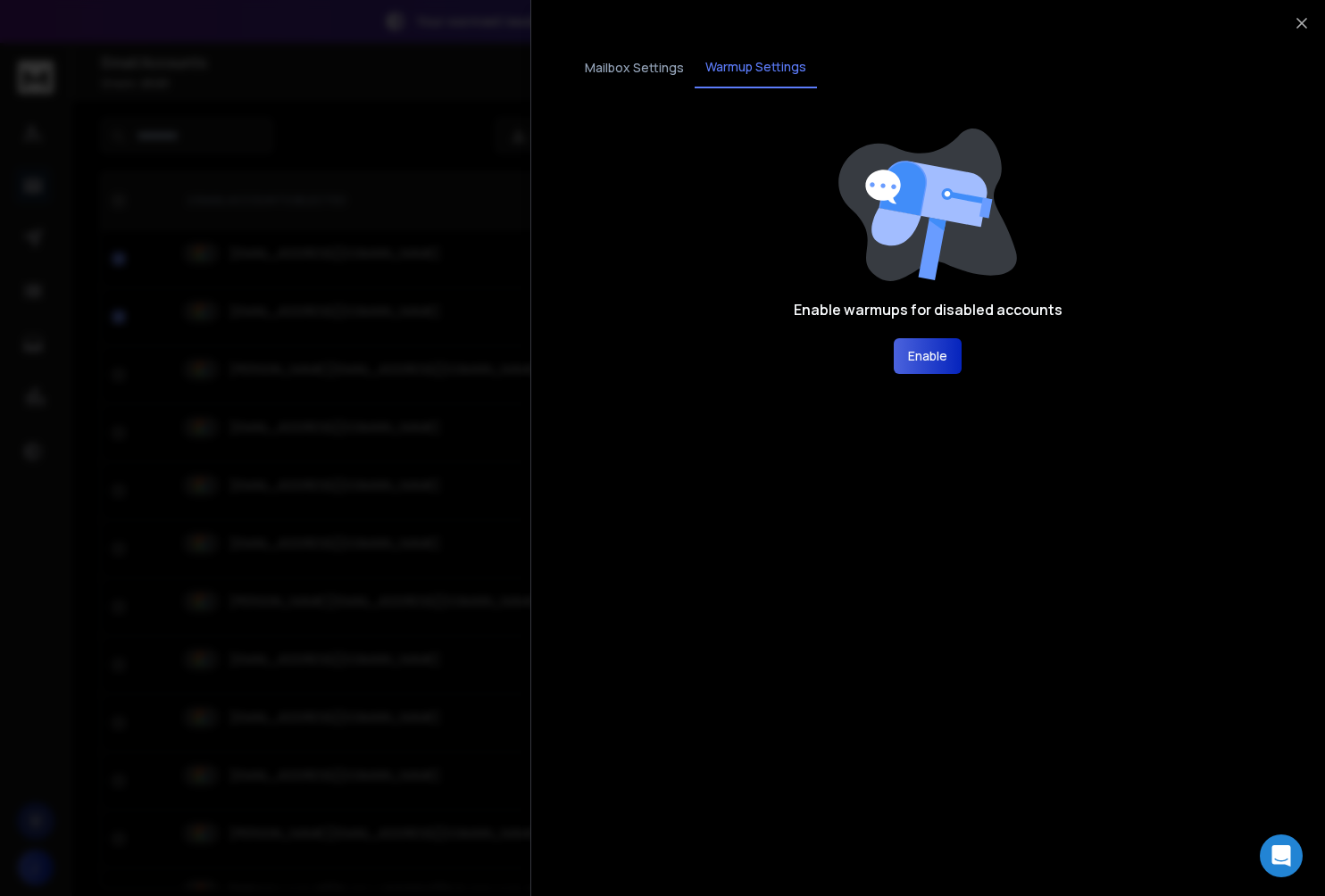
click at [435, 200] on div at bounding box center [662, 448] width 1325 height 896
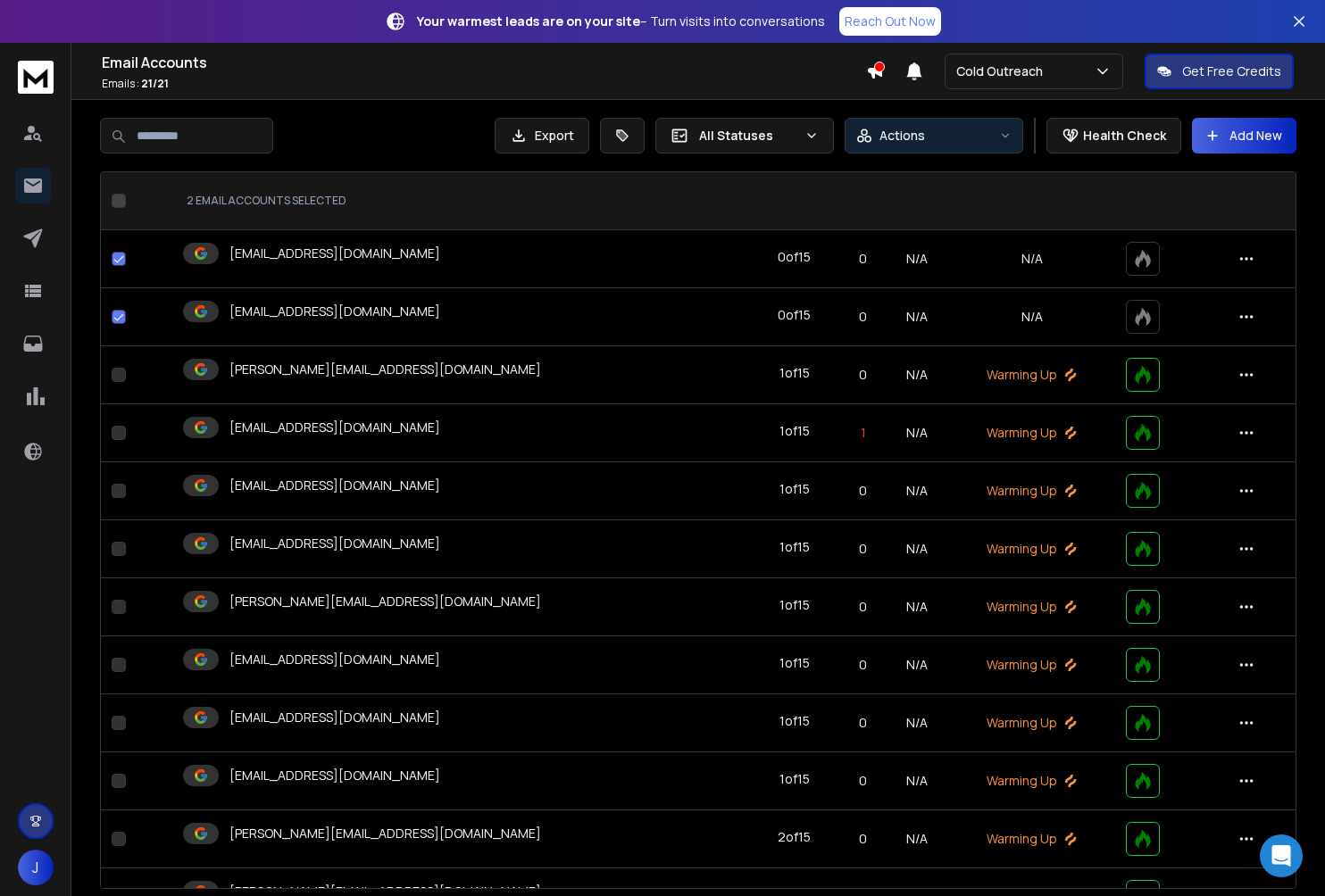
click at [952, 139] on div "Actions" at bounding box center [924, 135] width 136 height 18
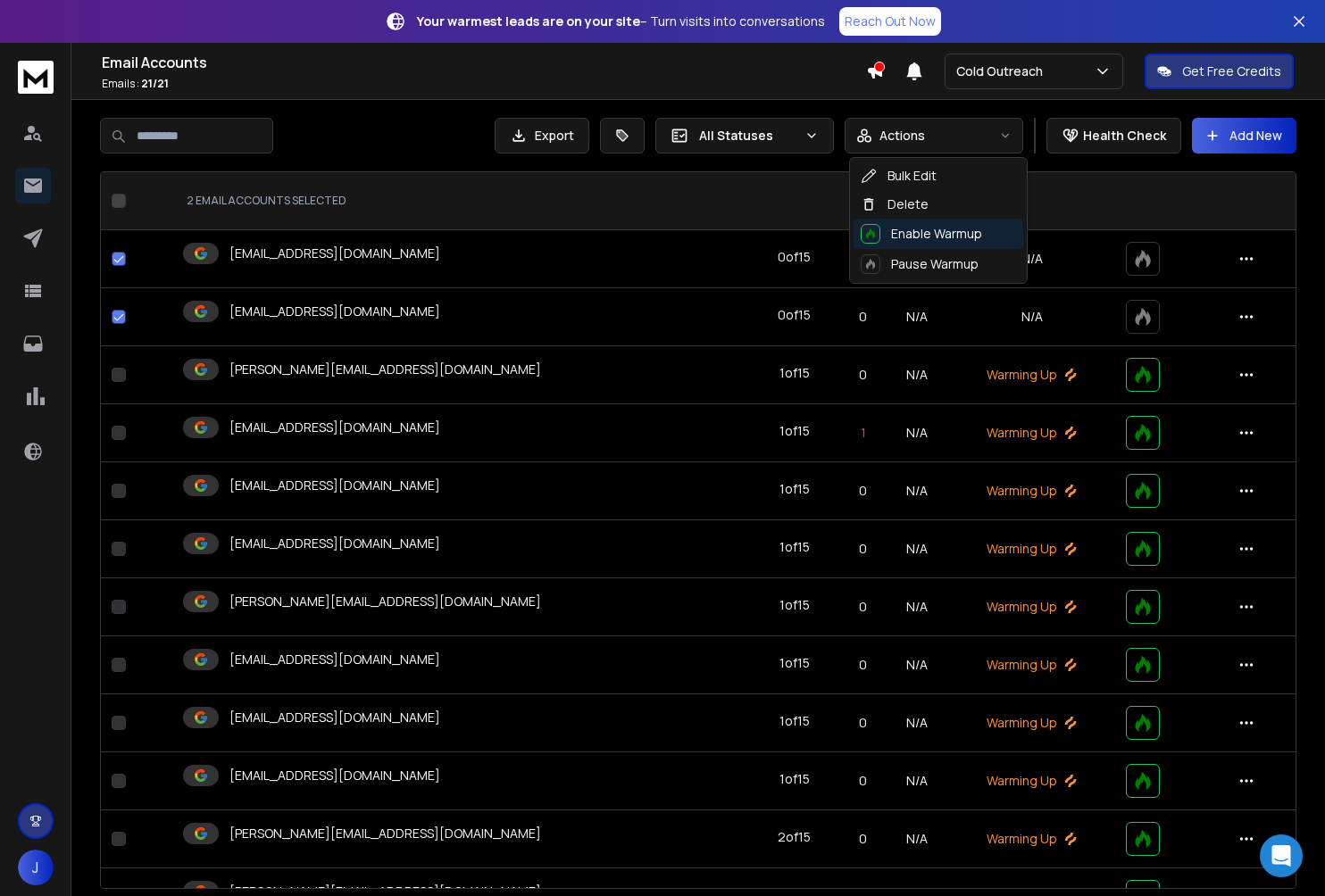
click at [949, 233] on div "Enable Warmup" at bounding box center [922, 233] width 122 height 19
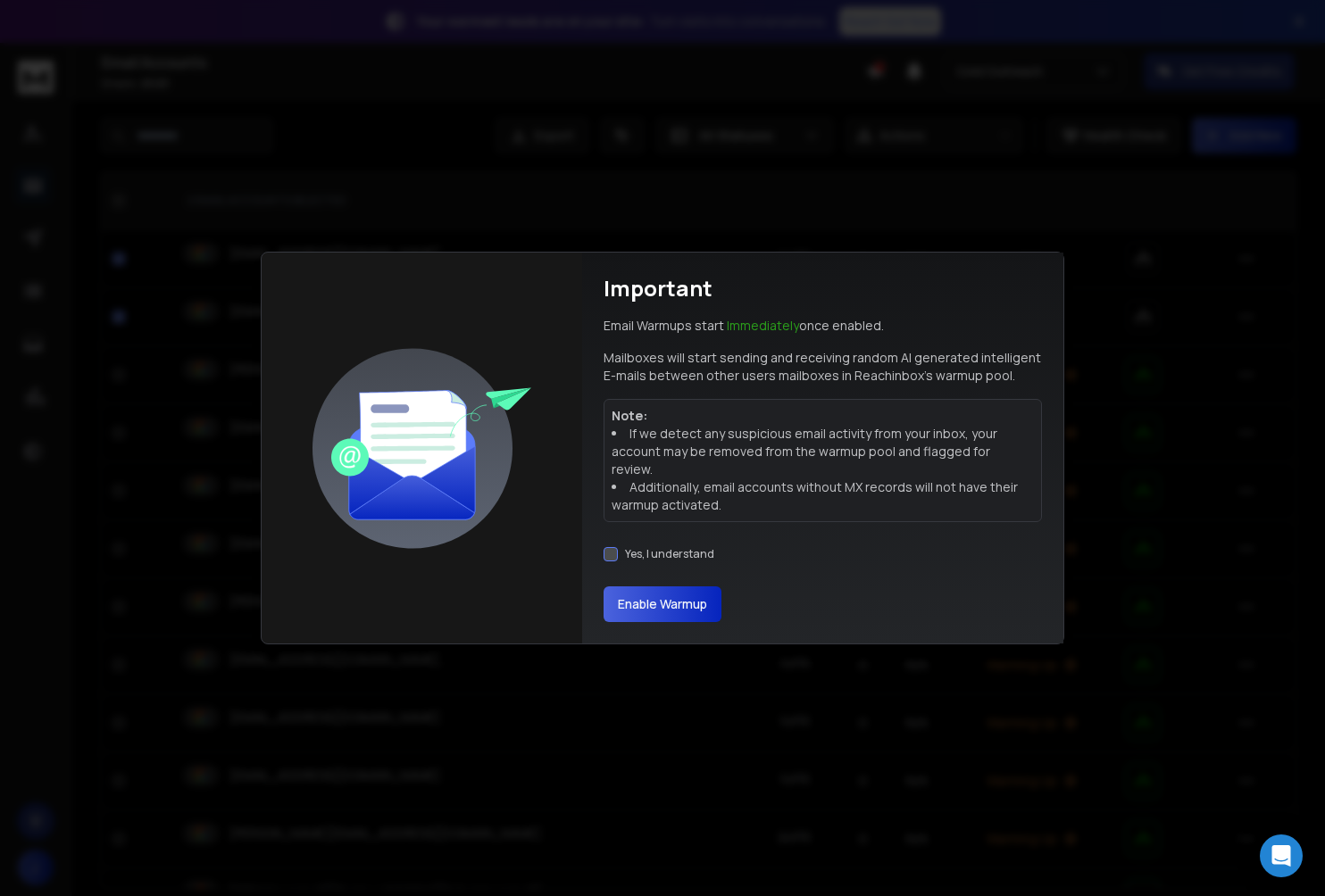
click at [609, 547] on button "Yes, I understand" at bounding box center [610, 554] width 14 height 14
click at [642, 589] on button "Enable Warmup" at bounding box center [662, 604] width 118 height 36
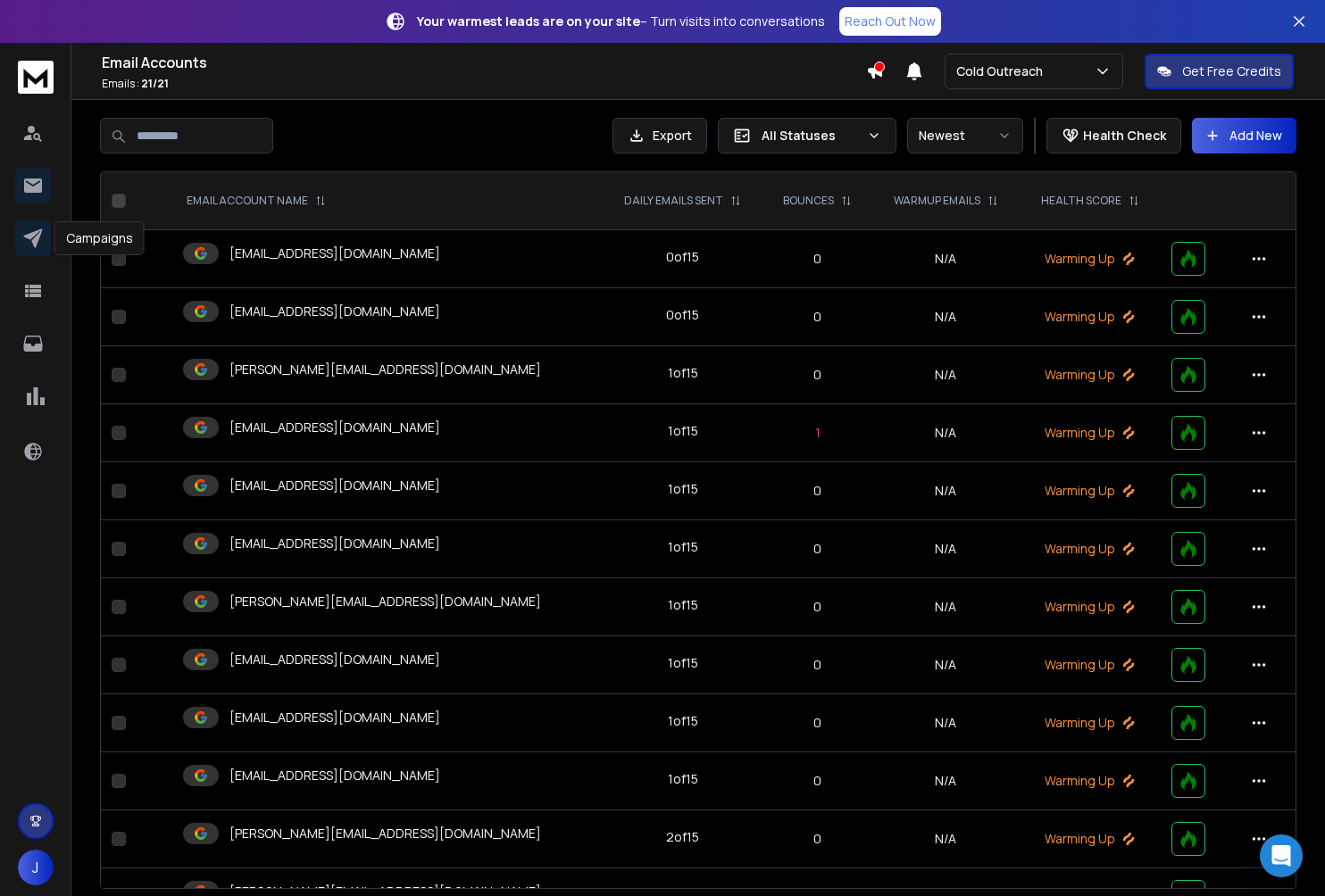
click at [44, 233] on link at bounding box center [32, 238] width 36 height 36
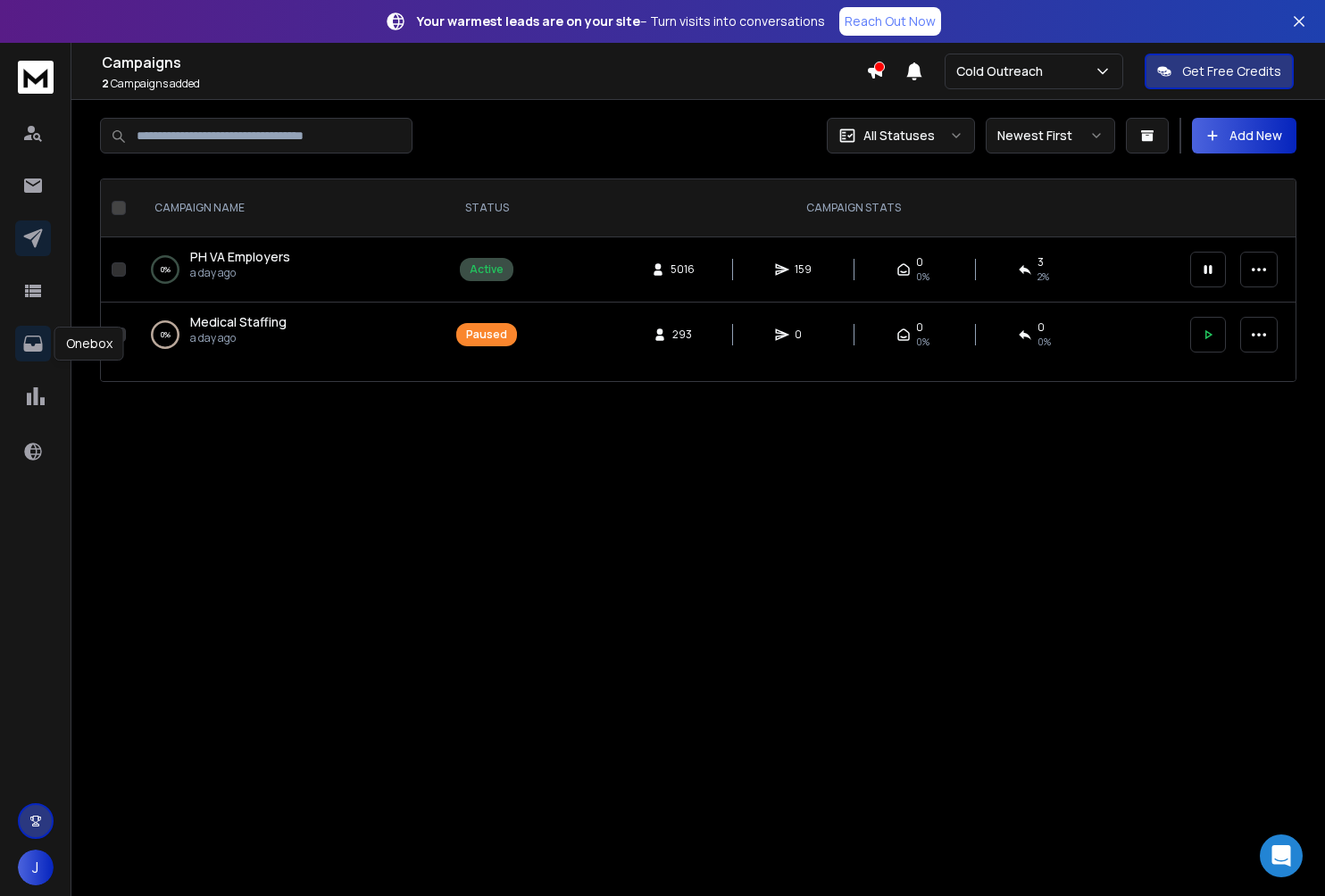
click at [36, 341] on icon at bounding box center [32, 343] width 21 height 21
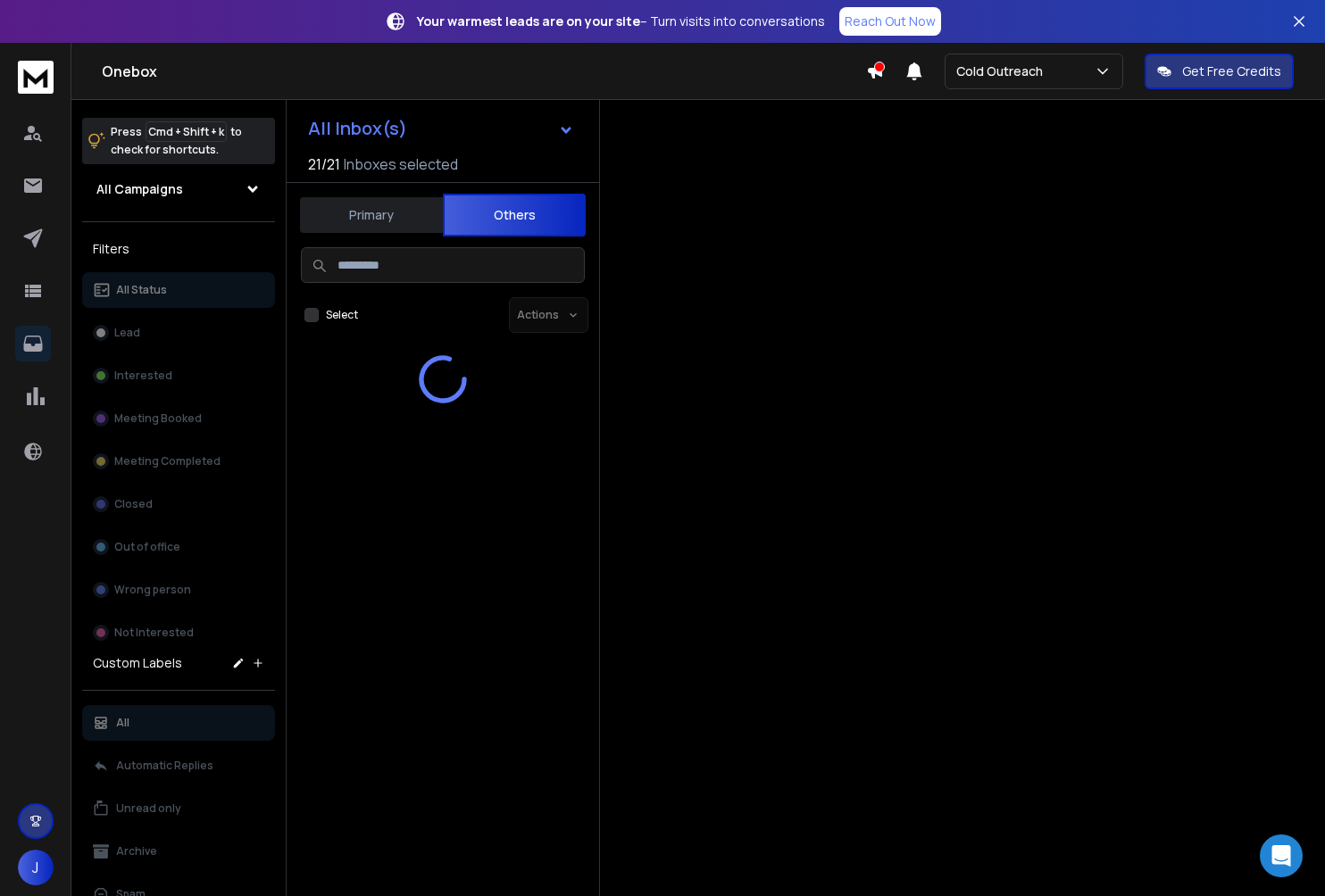
click at [475, 221] on button "Others" at bounding box center [514, 215] width 143 height 42
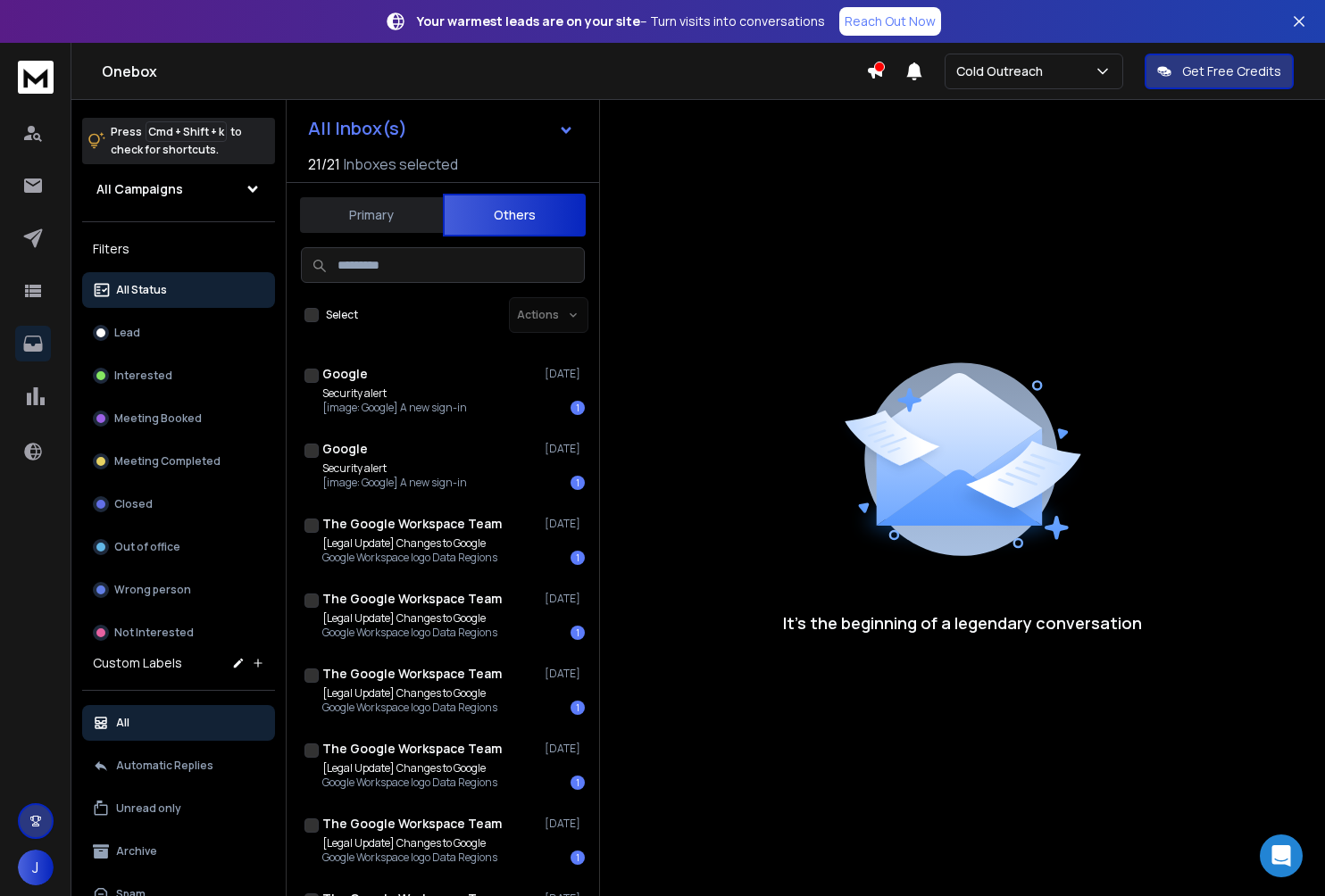
click at [391, 221] on button "Primary" at bounding box center [371, 215] width 143 height 40
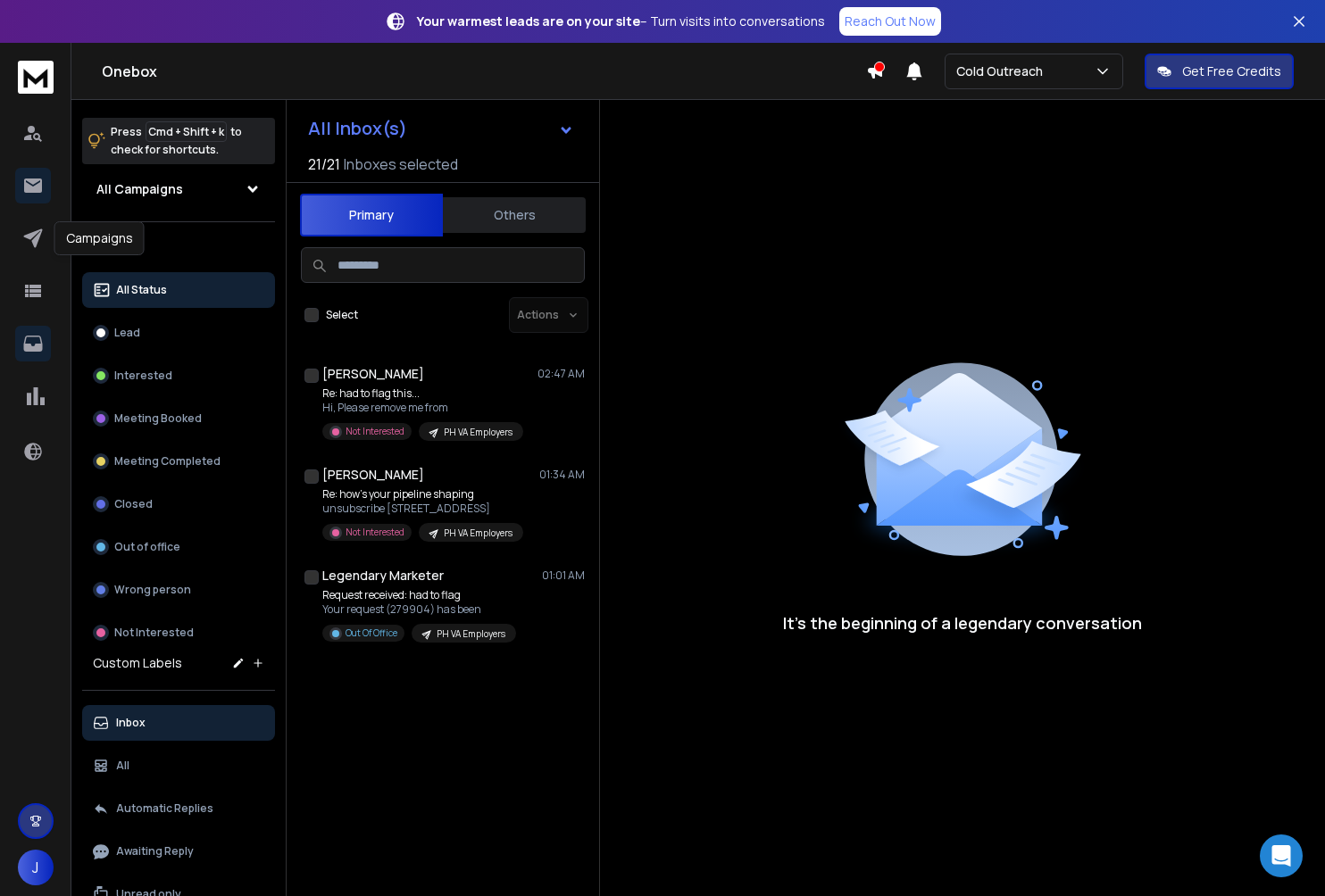
click at [26, 173] on link at bounding box center [32, 185] width 36 height 36
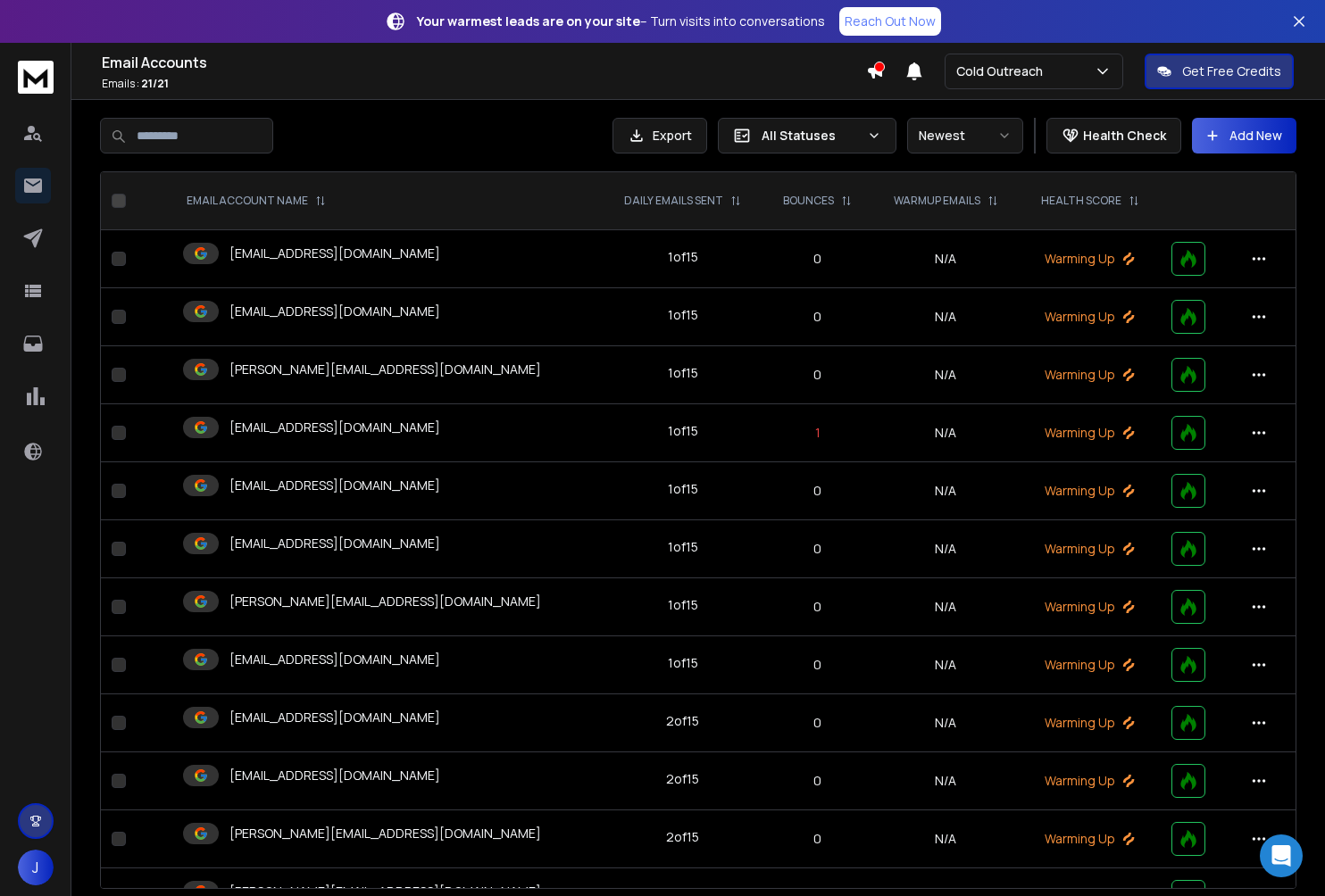
click at [406, 368] on p "[PERSON_NAME][EMAIL_ADDRESS][DOMAIN_NAME]" at bounding box center [386, 369] width 312 height 18
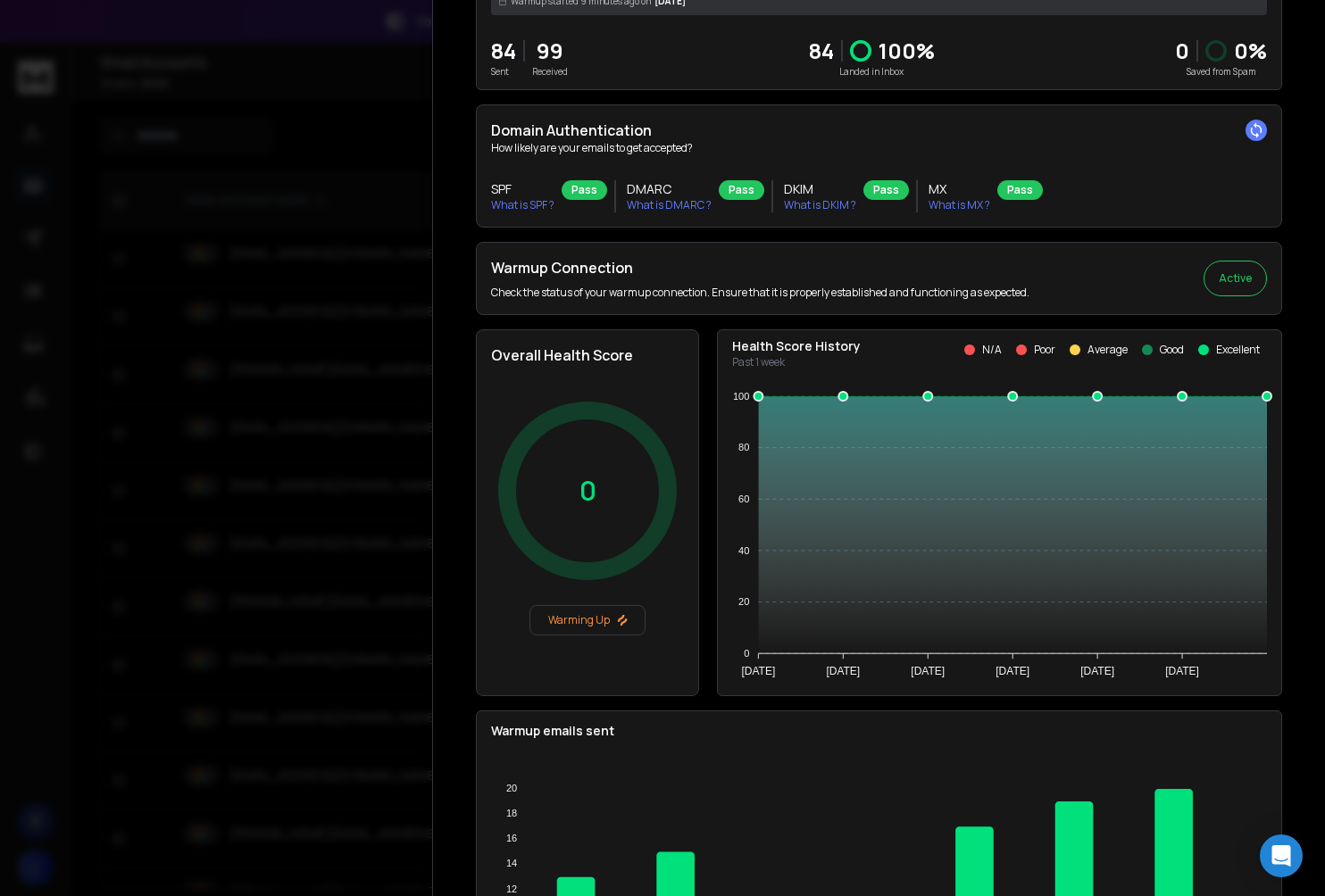
scroll to position [520, 0]
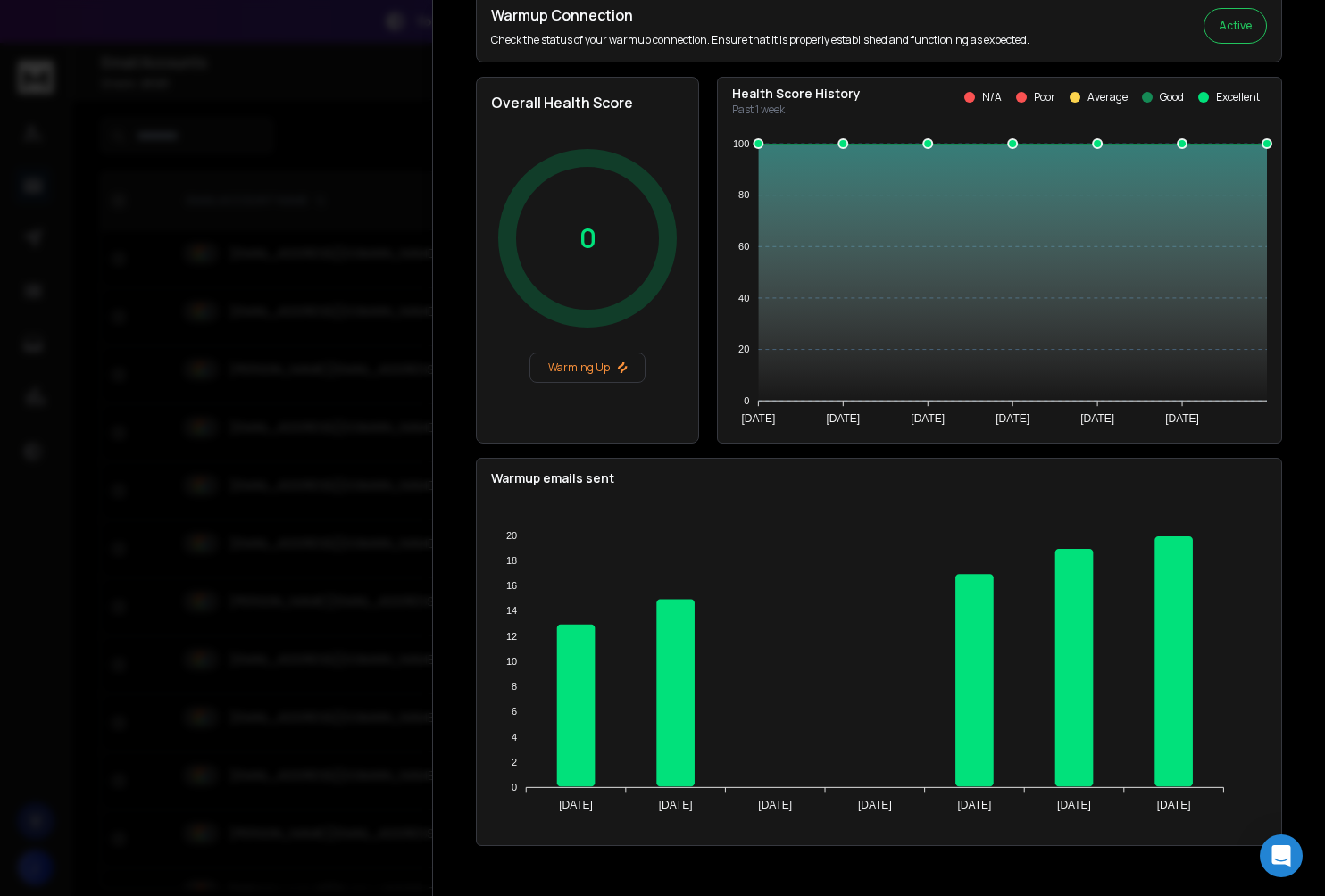
click at [312, 315] on div at bounding box center [662, 448] width 1325 height 896
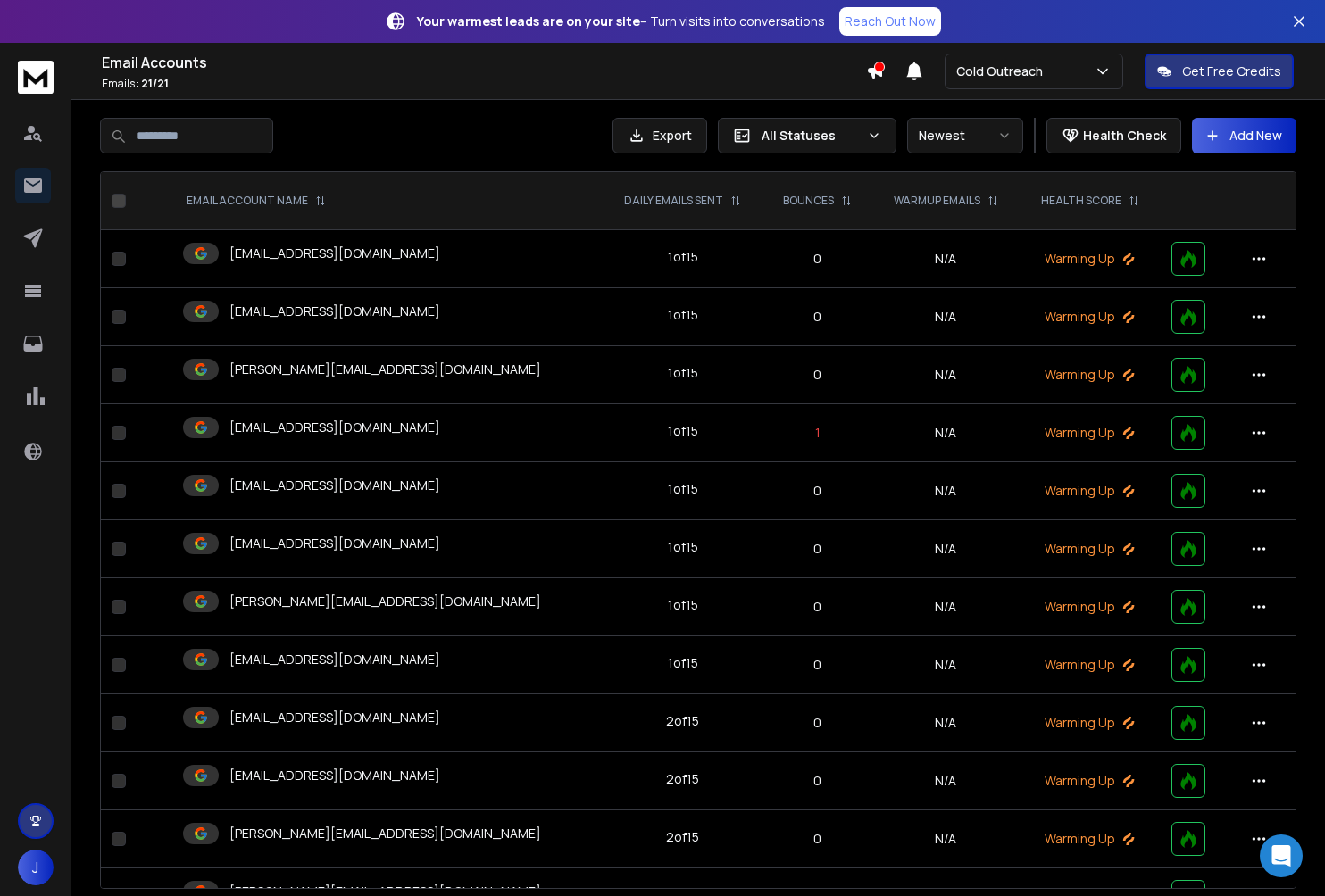
scroll to position [574, 0]
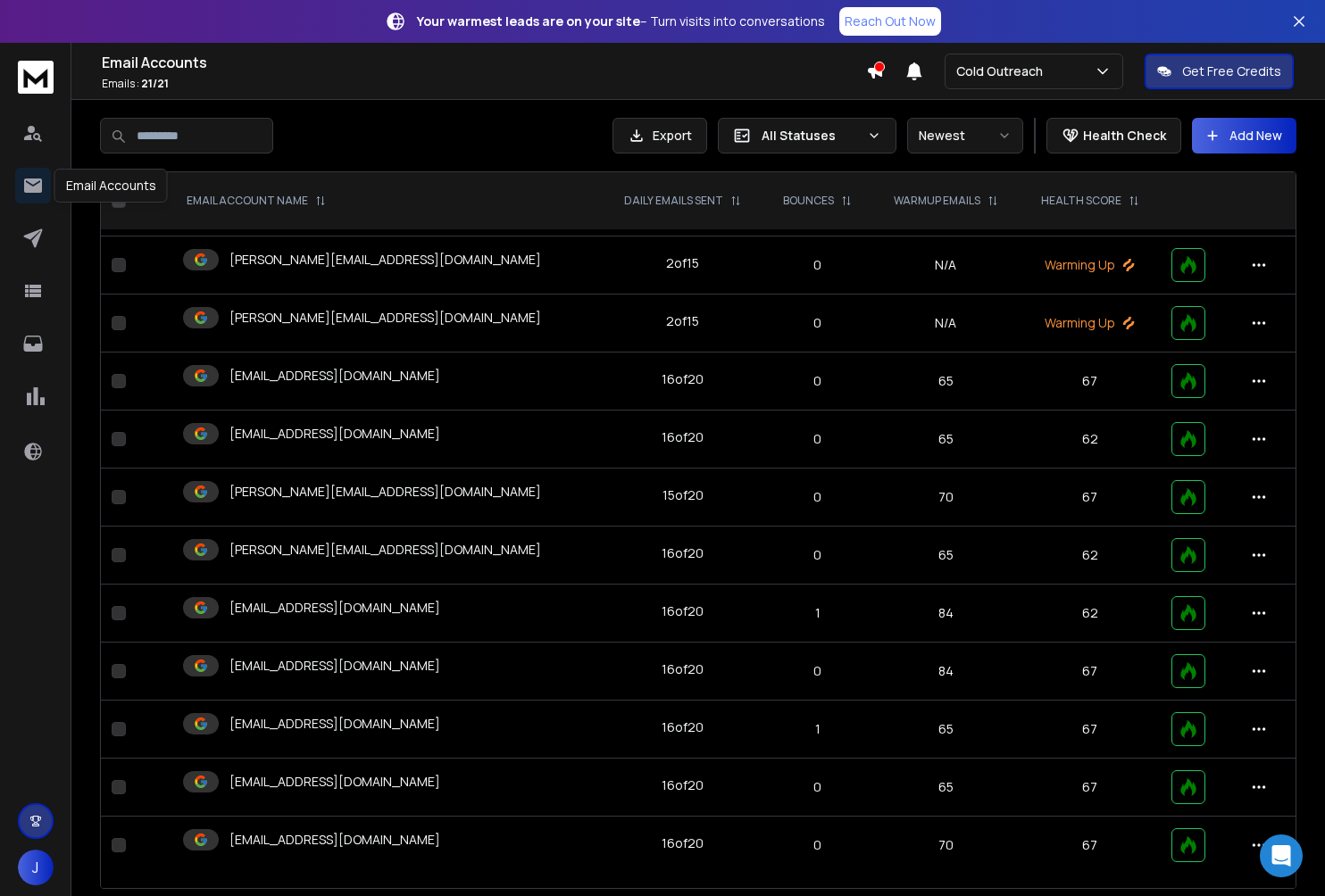
click at [27, 192] on icon at bounding box center [32, 185] width 18 height 14
click at [36, 335] on icon at bounding box center [32, 343] width 21 height 21
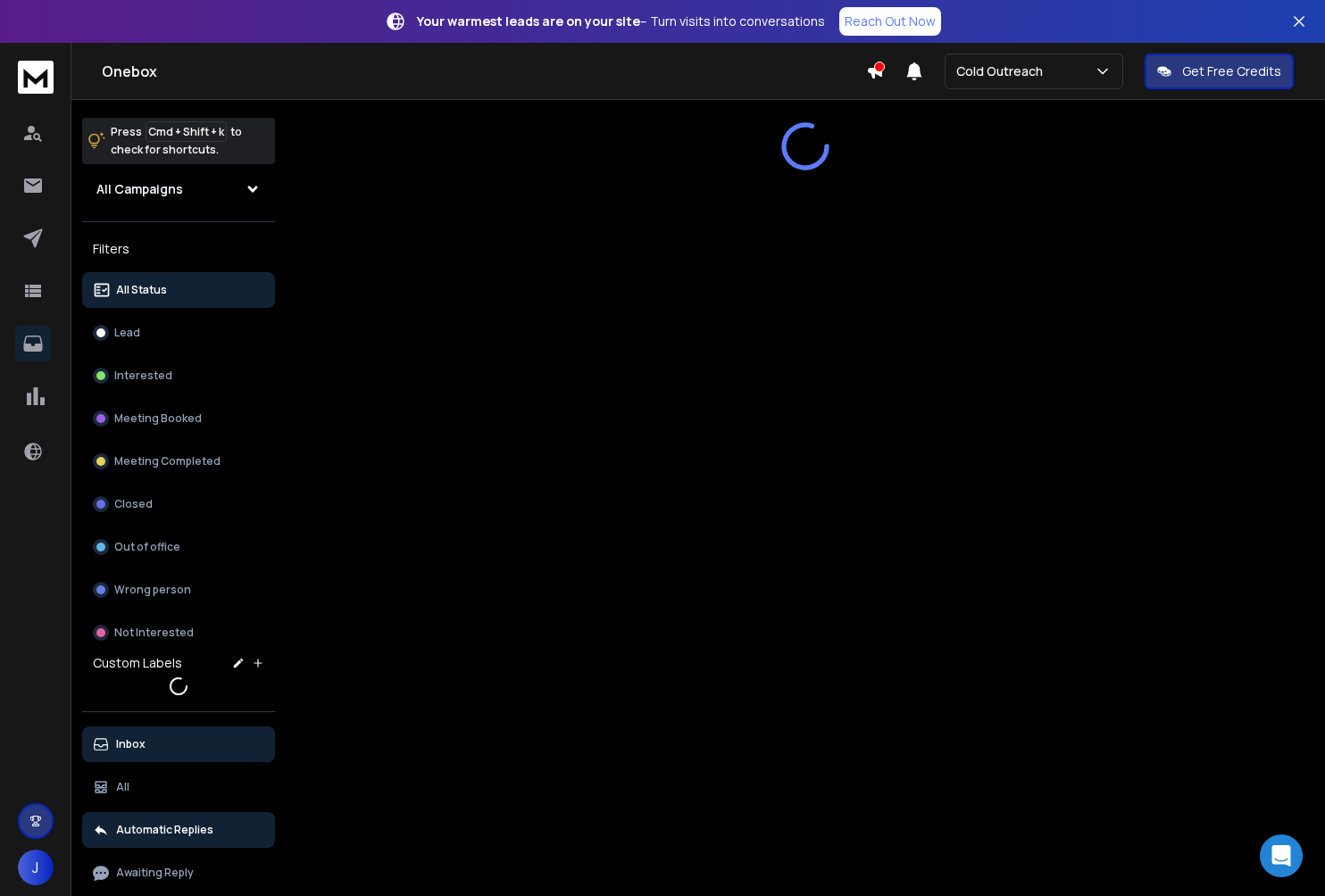
click at [190, 824] on p "Automatic Replies" at bounding box center [164, 830] width 97 height 14
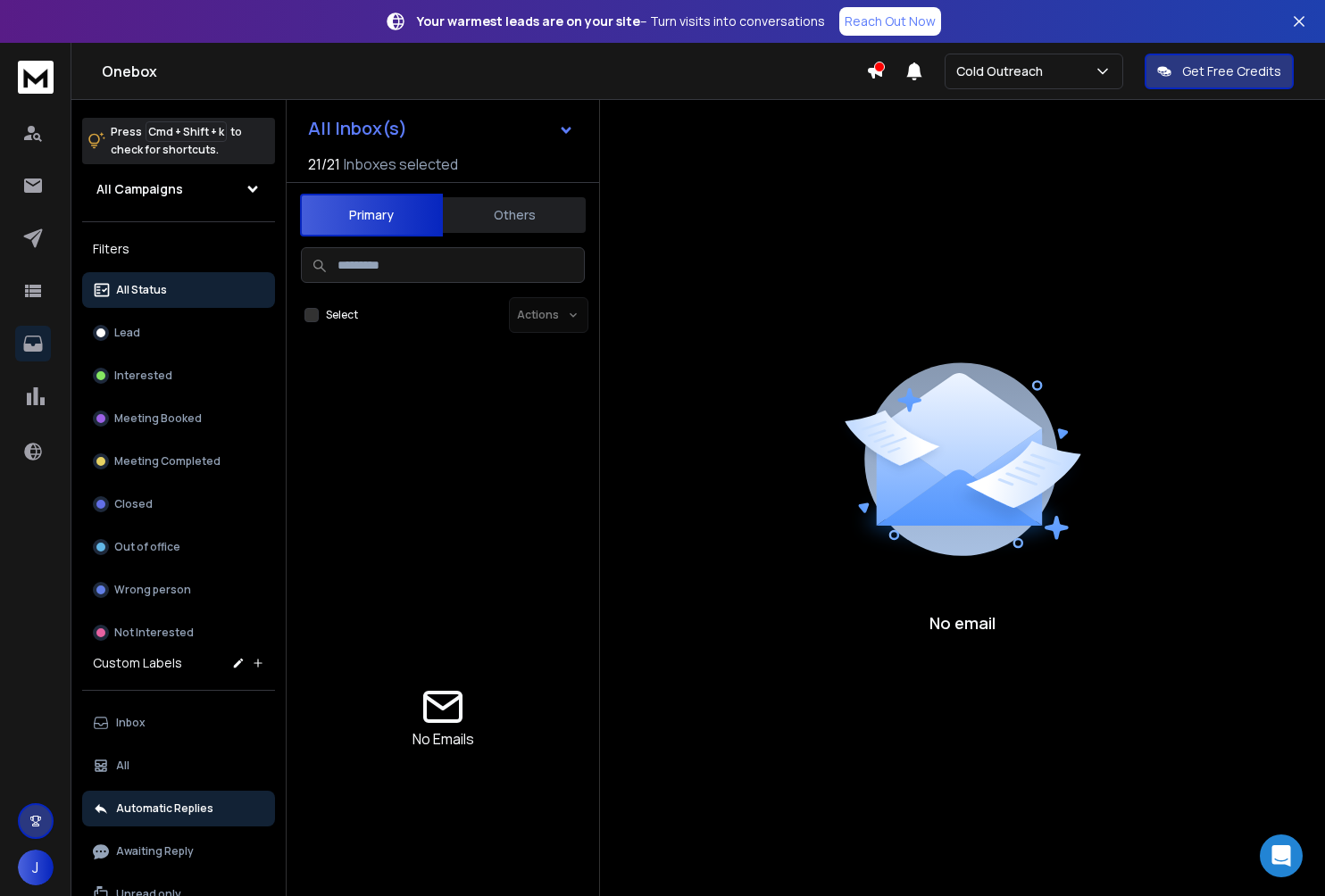
click at [485, 214] on button "Others" at bounding box center [514, 215] width 143 height 40
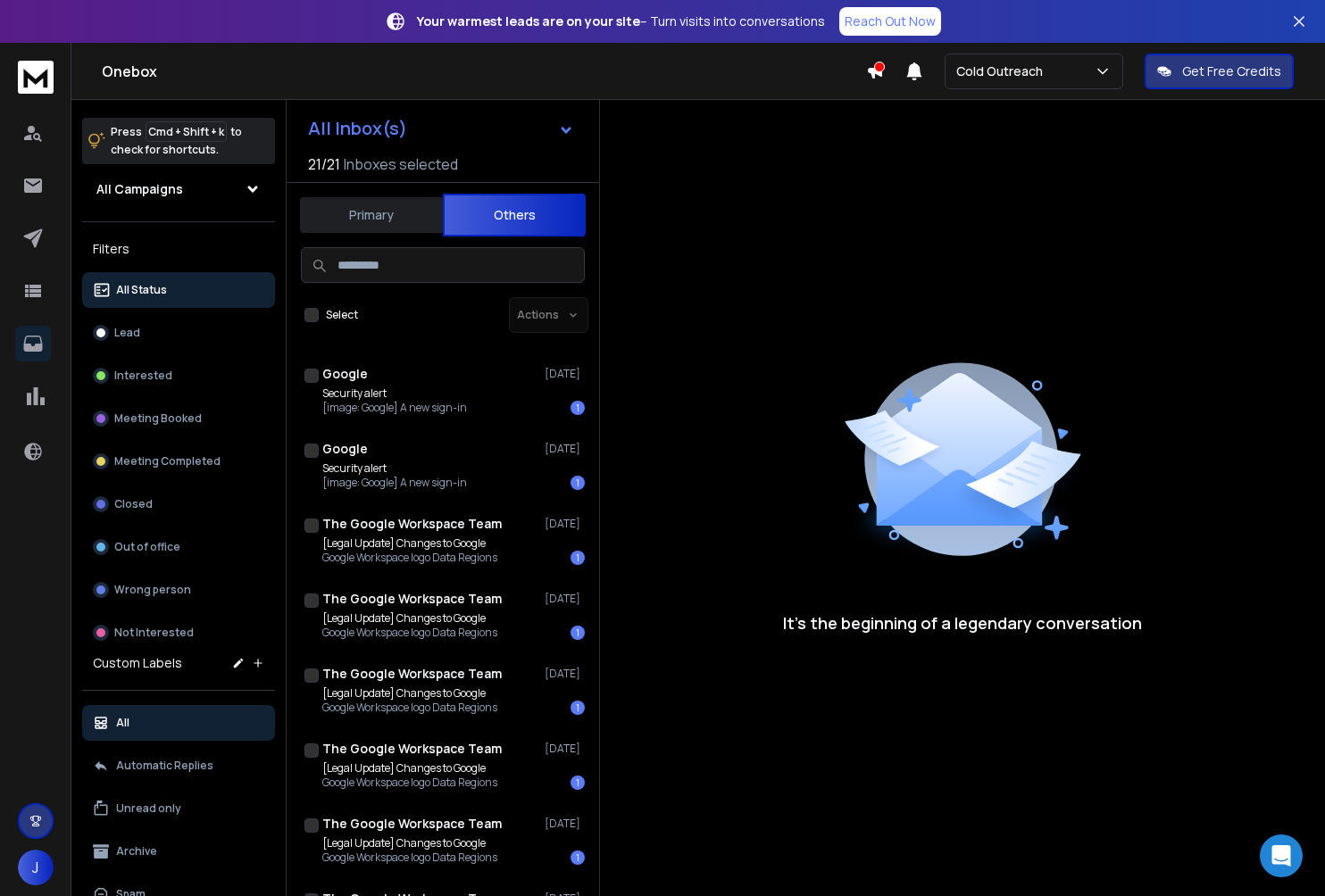
click at [389, 219] on button "Primary" at bounding box center [371, 215] width 143 height 40
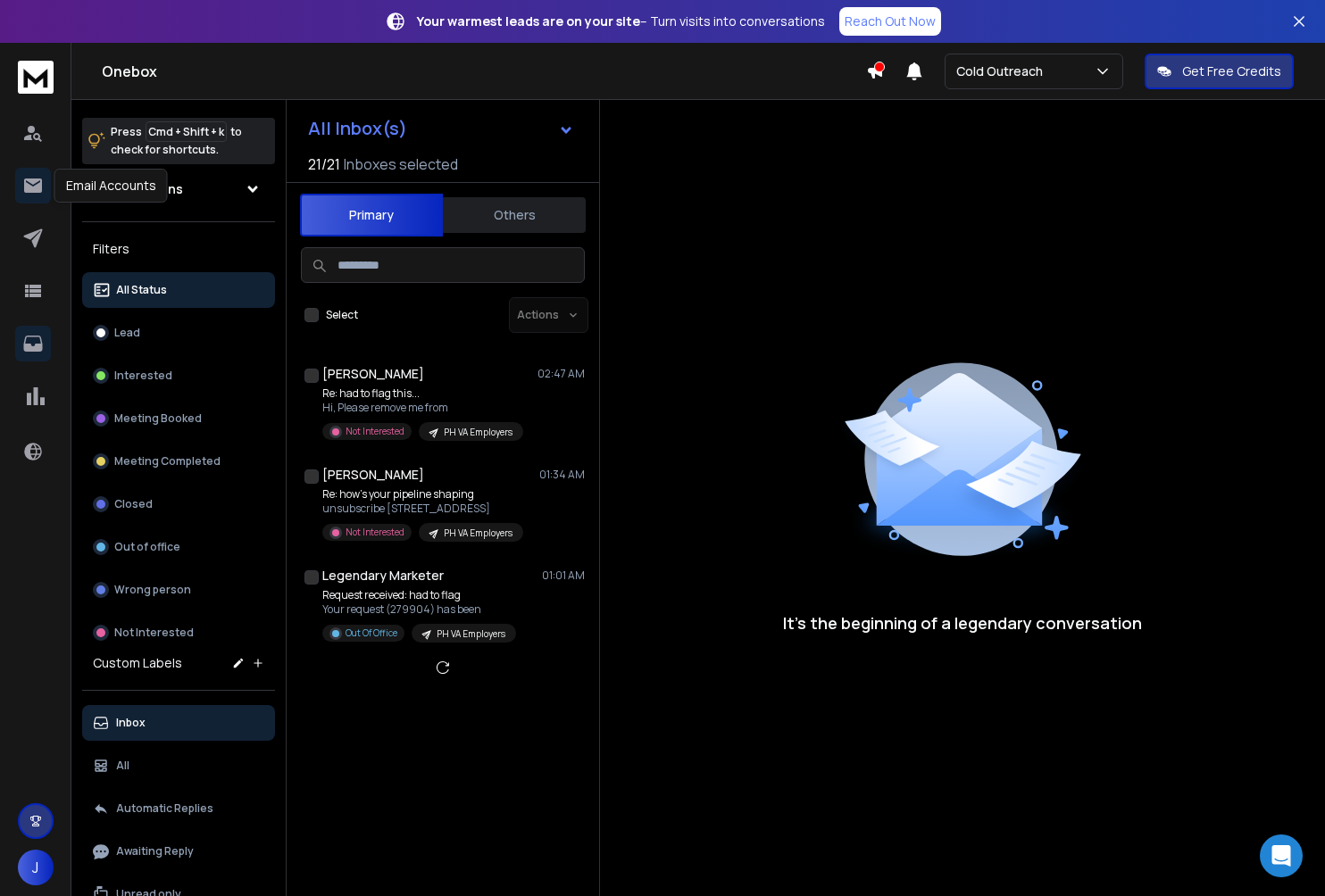
click at [44, 186] on link at bounding box center [32, 185] width 36 height 36
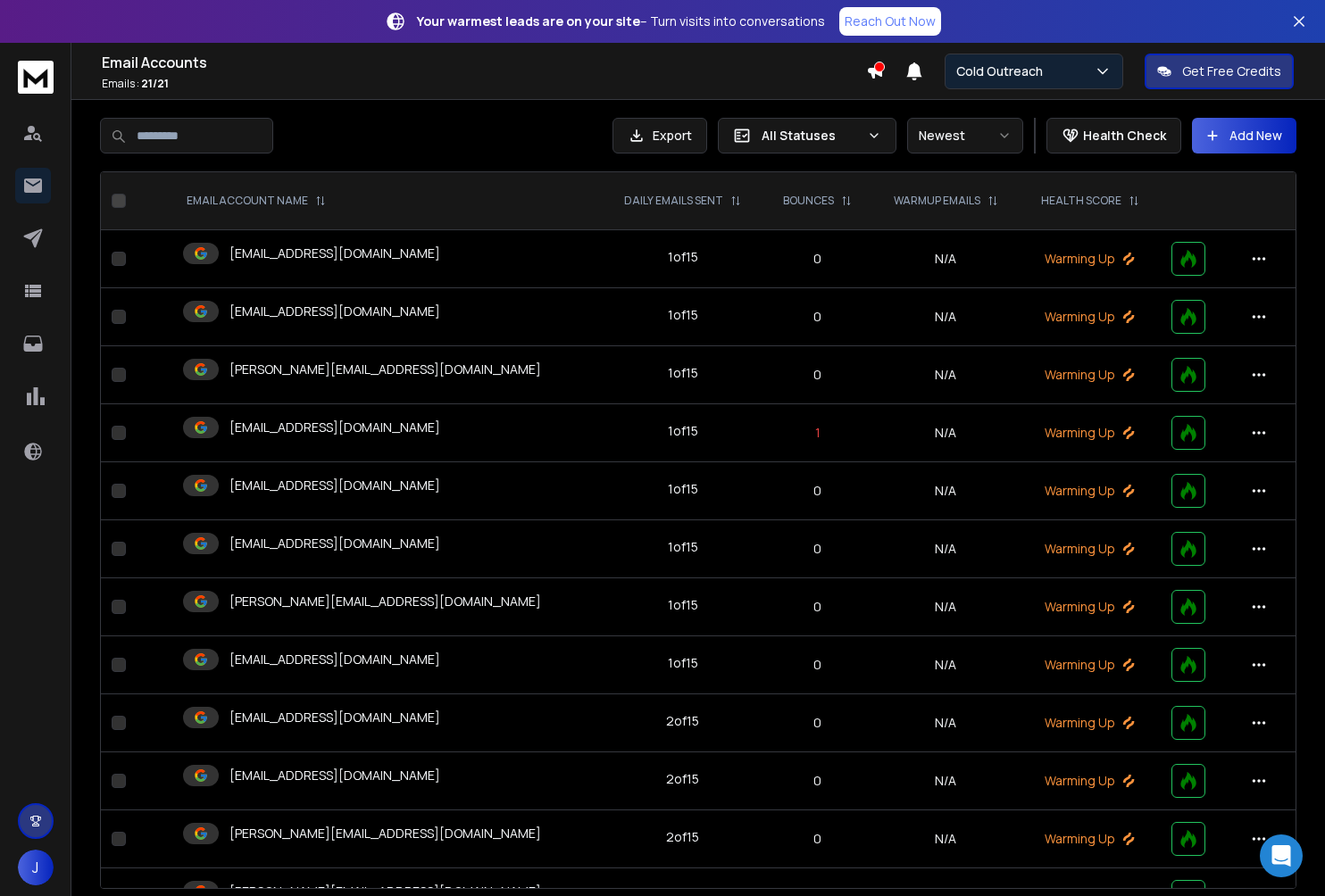
click at [1013, 61] on button "Cold Outreach" at bounding box center [1033, 71] width 178 height 36
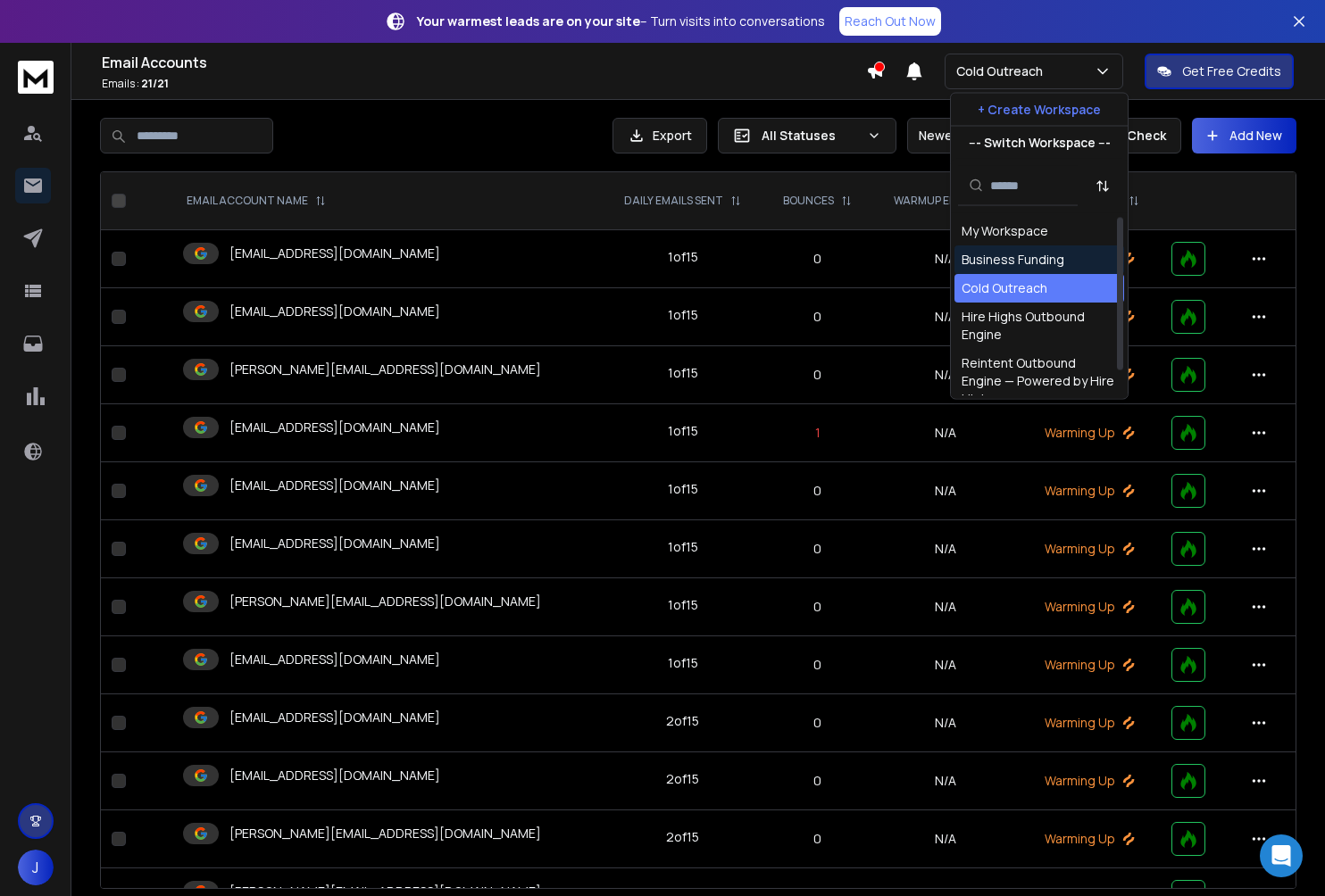
click at [1000, 251] on div "Business Funding" at bounding box center [1012, 259] width 102 height 18
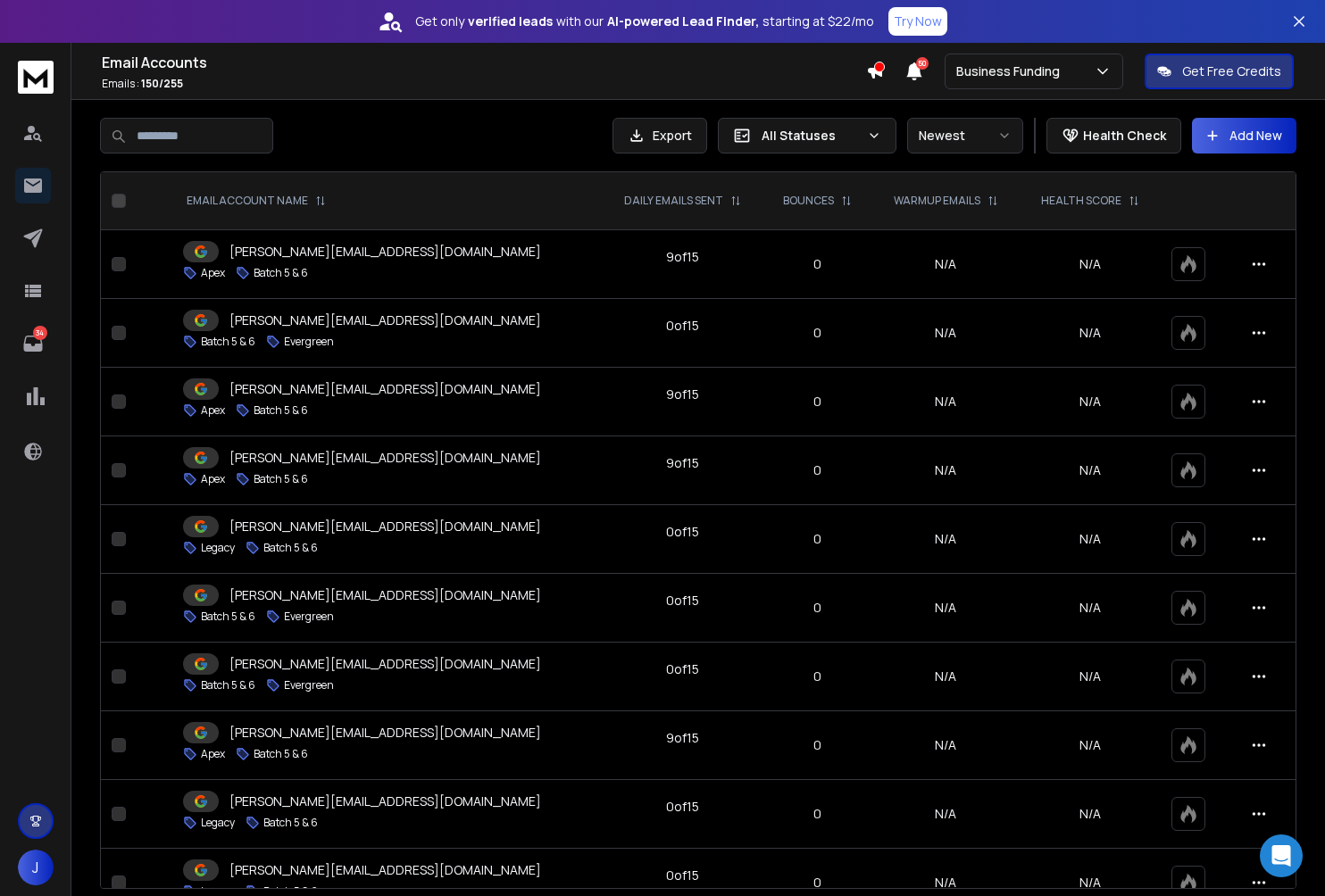
scroll to position [255, 0]
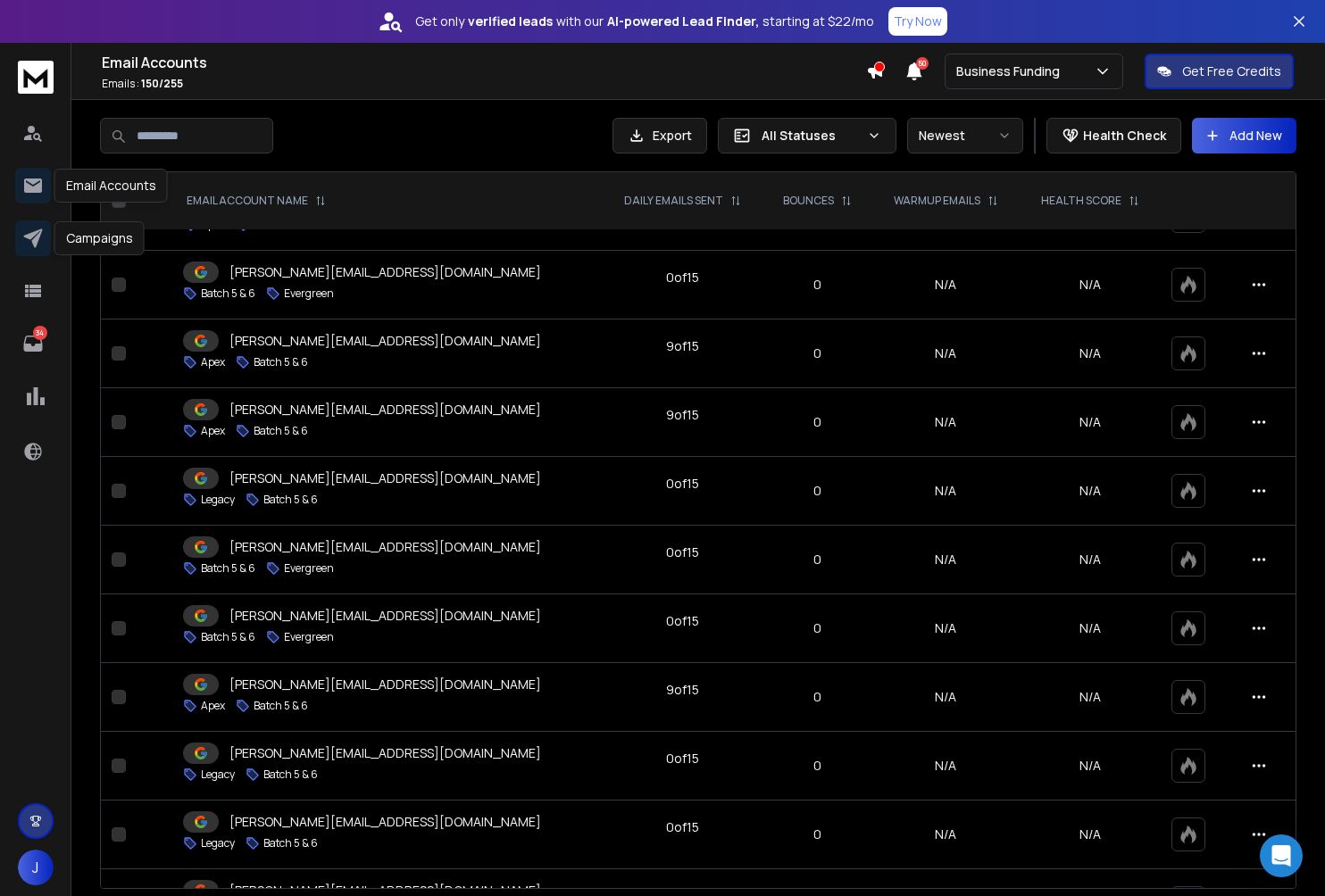
click at [39, 244] on icon at bounding box center [32, 238] width 21 height 21
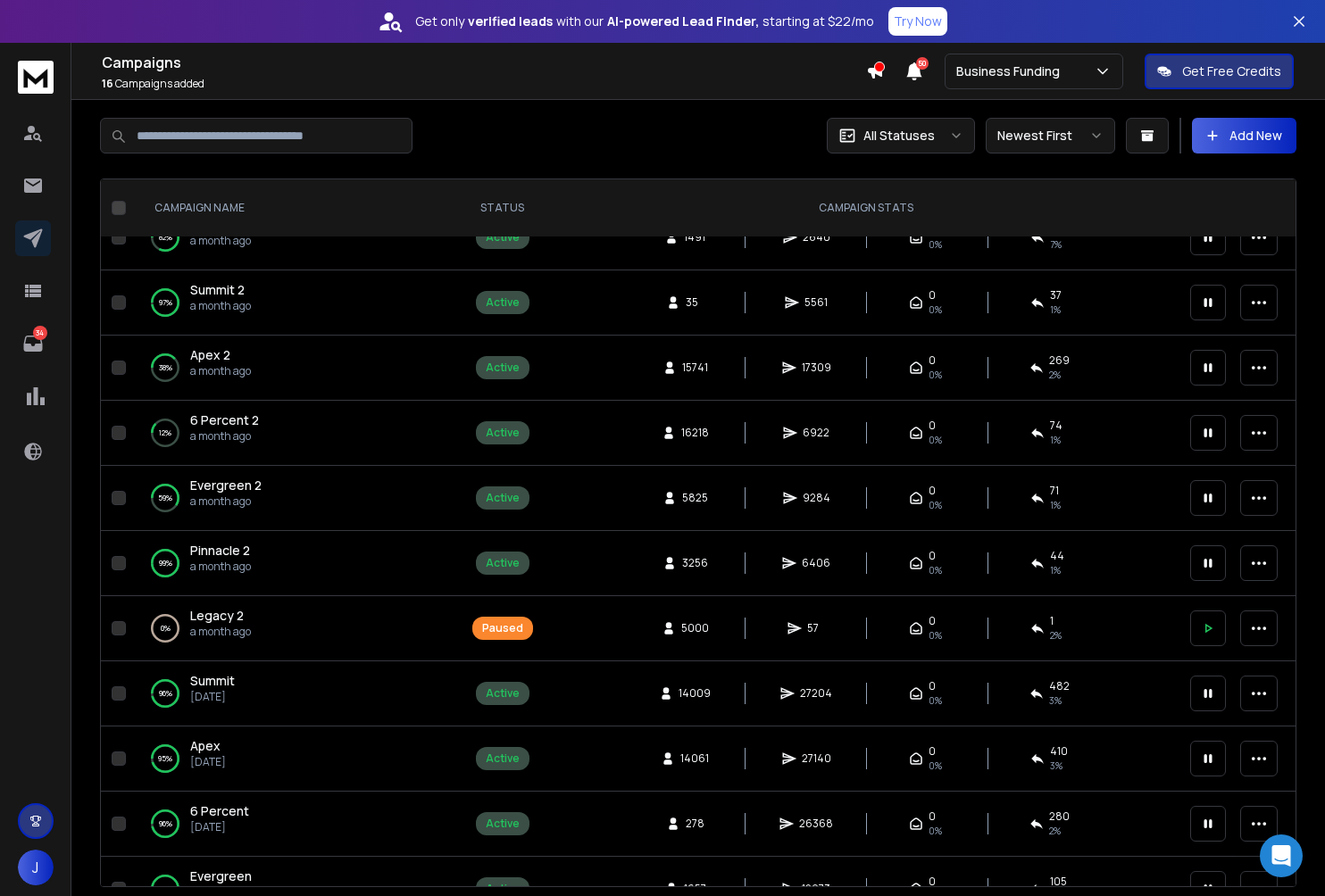
scroll to position [231, 0]
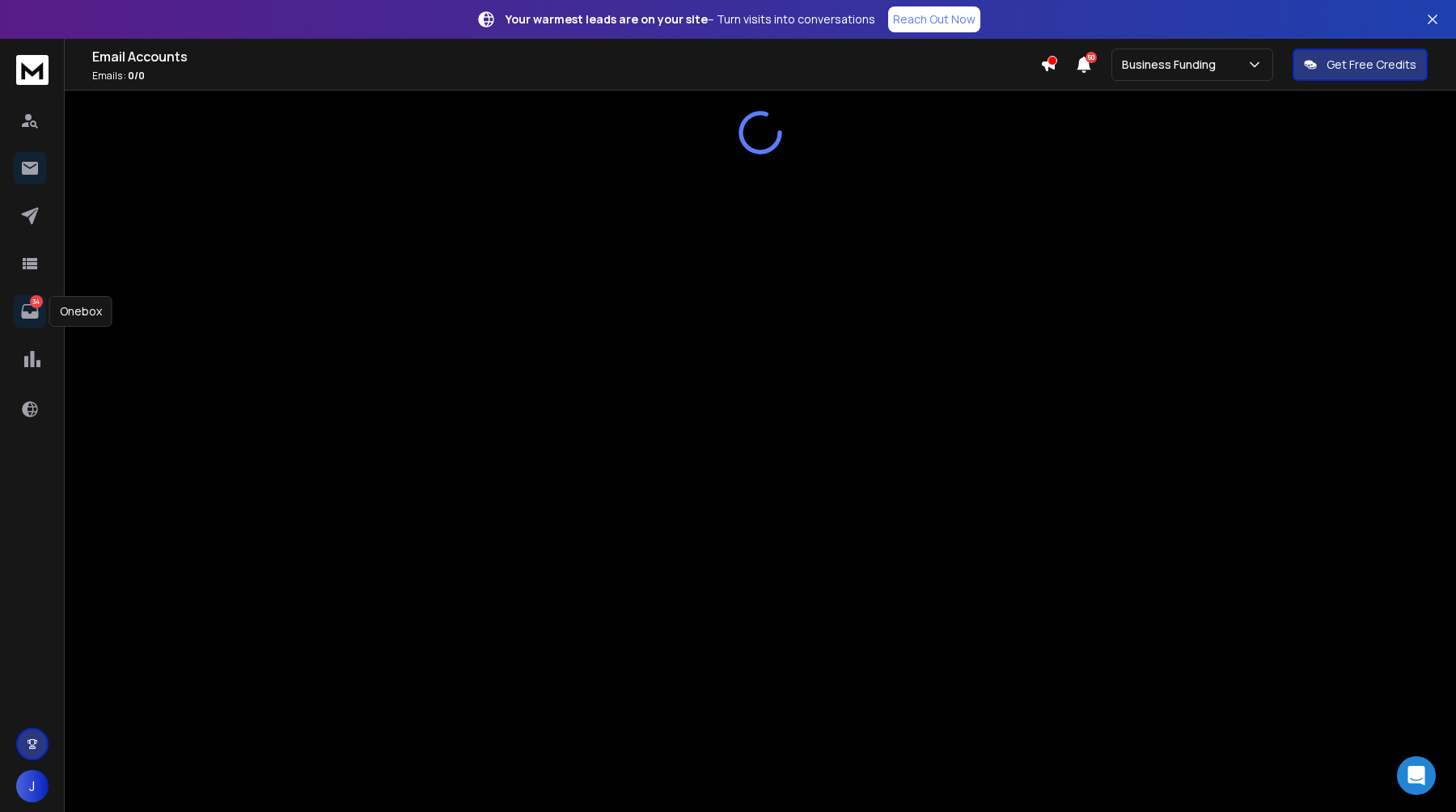
click at [28, 308] on icon at bounding box center [29, 311] width 19 height 19
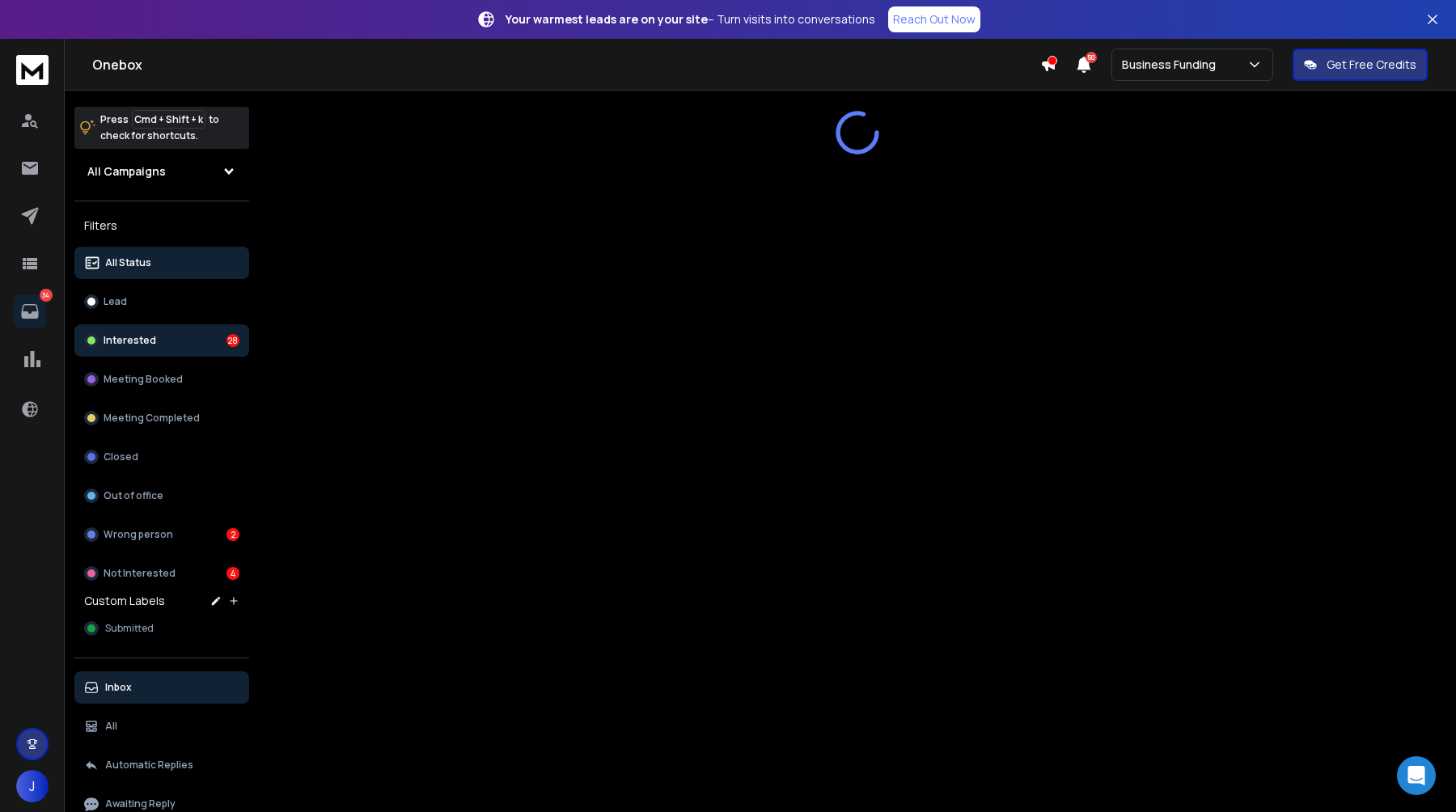
click at [152, 333] on button "Interested 28" at bounding box center [161, 340] width 175 height 33
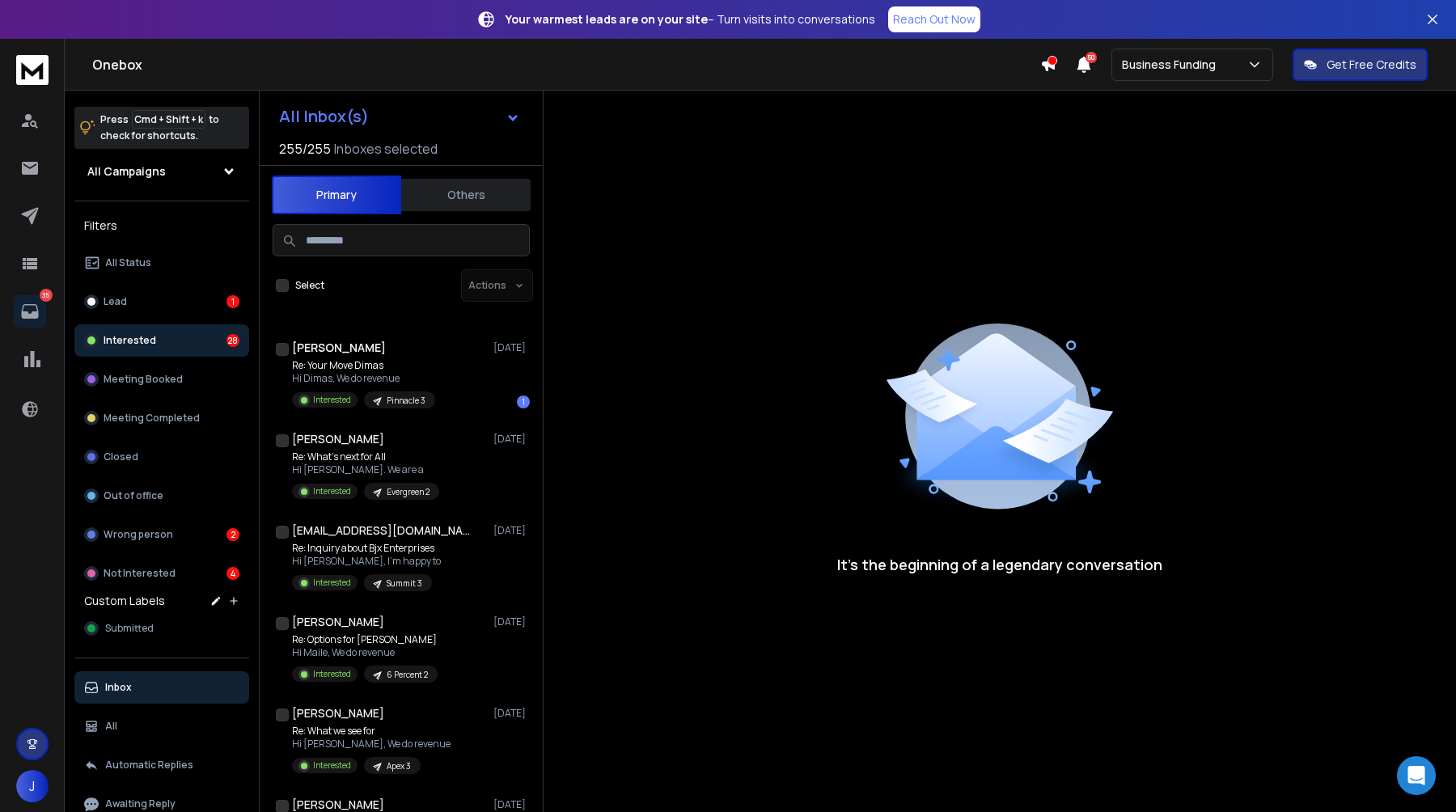
scroll to position [3097, 0]
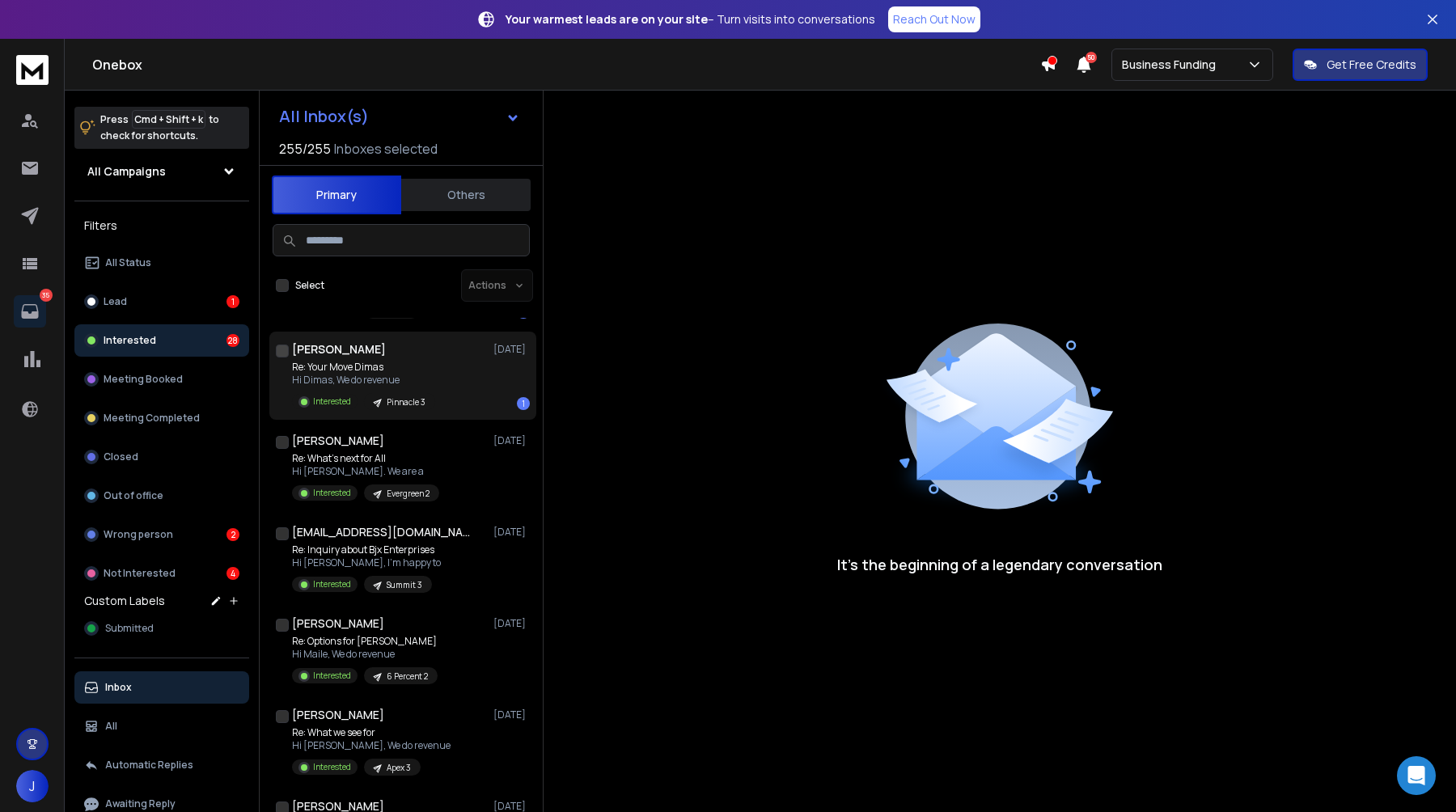
click at [473, 371] on div "Re: Your Move Dimas Hi Dimas, We do revenue Interested Pinnacle 3 1" at bounding box center [411, 385] width 238 height 49
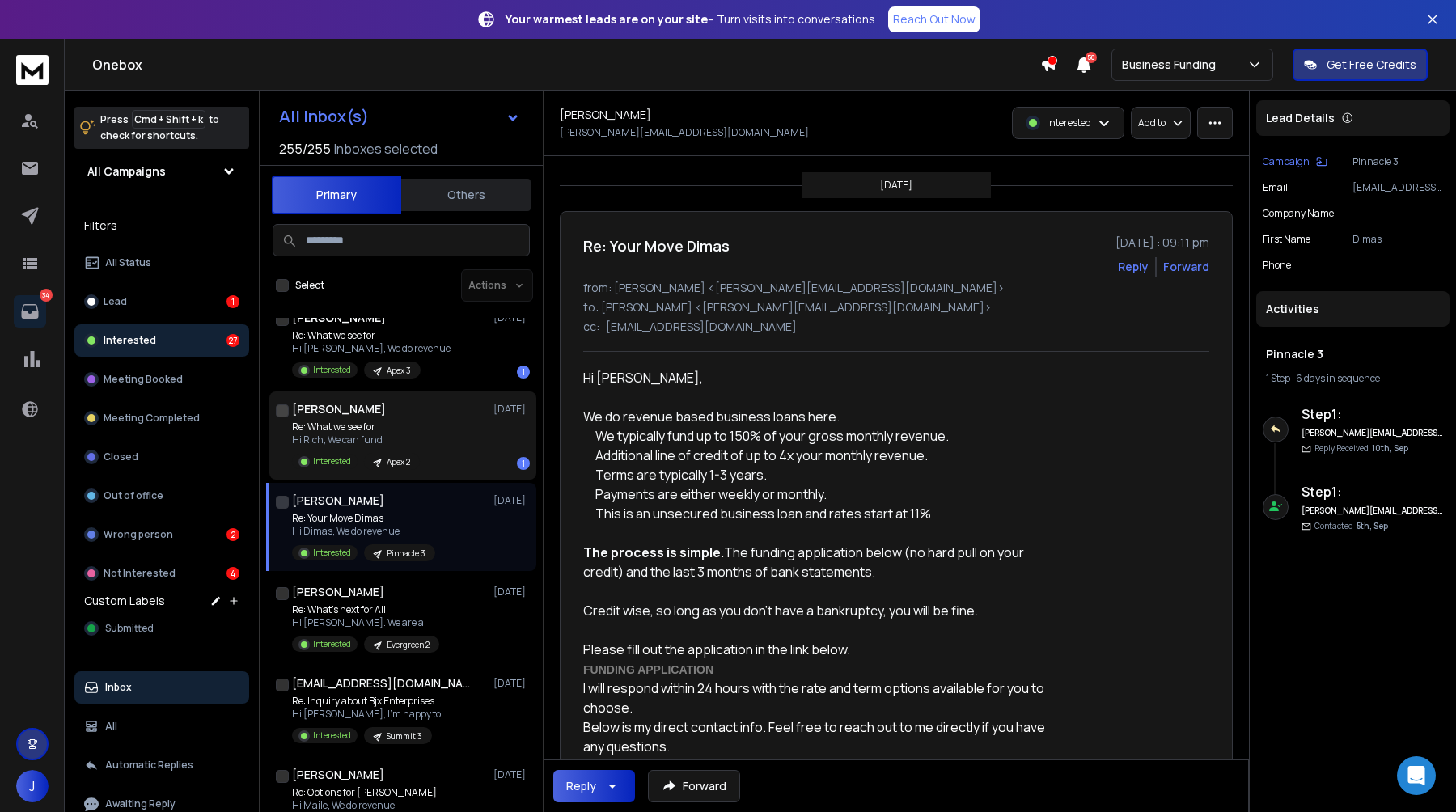
click at [459, 421] on div "Re: What we see for Hi Rich, We can fund Interested Apex 2 1" at bounding box center [411, 445] width 238 height 49
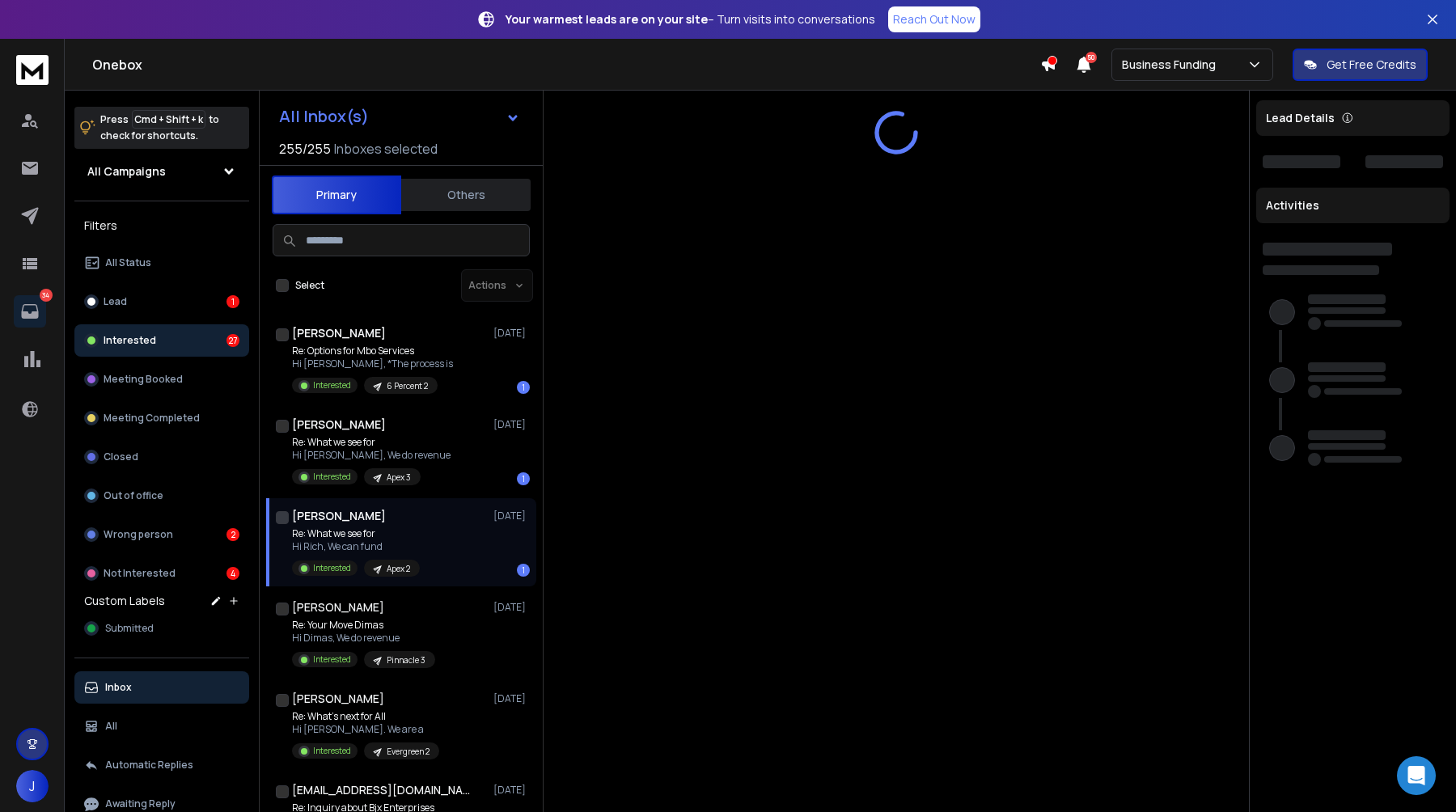
scroll to position [2835, 0]
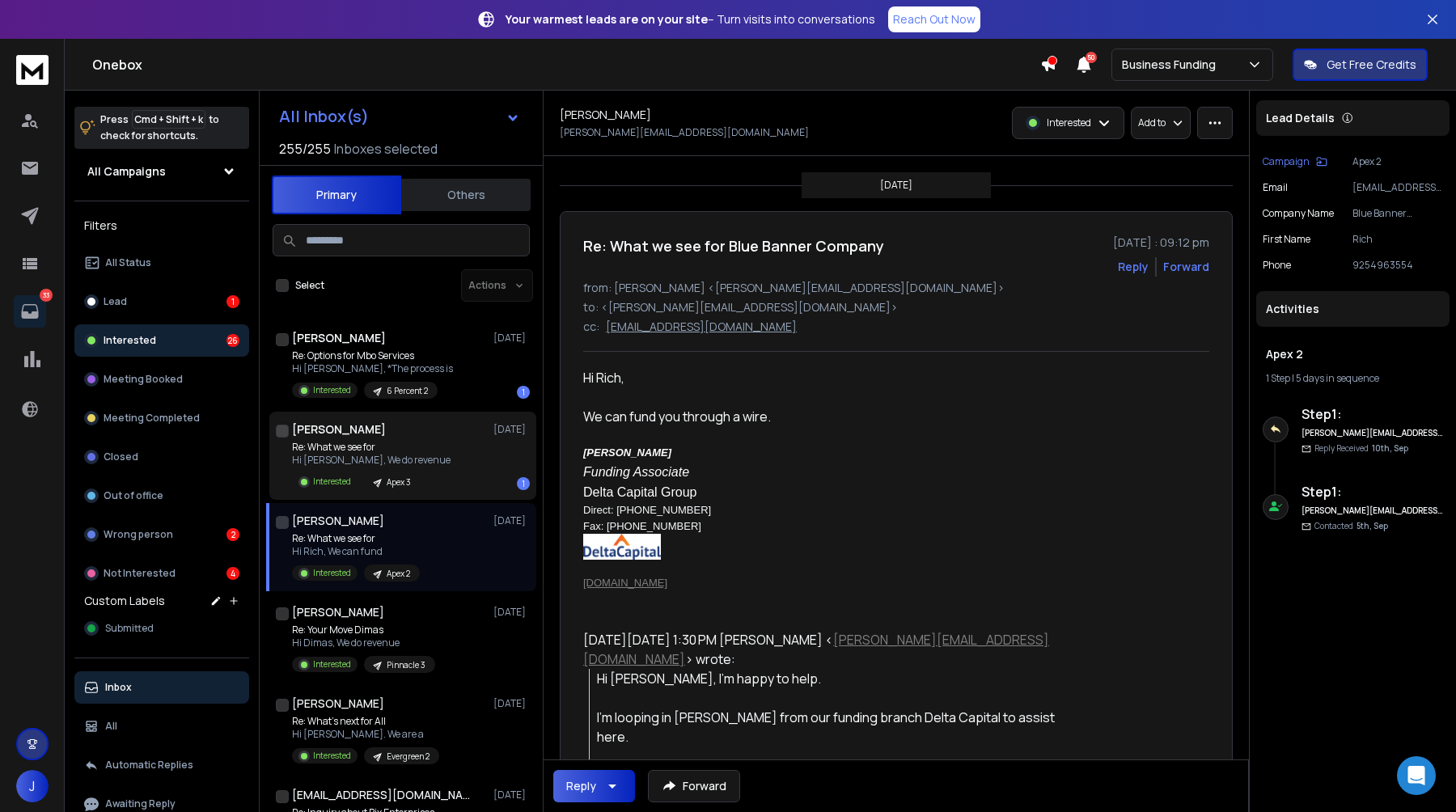
click at [456, 490] on div "[PERSON_NAME] [DATE] Re: What we see for Hi [PERSON_NAME], We do revenue Intere…" at bounding box center [402, 455] width 267 height 88
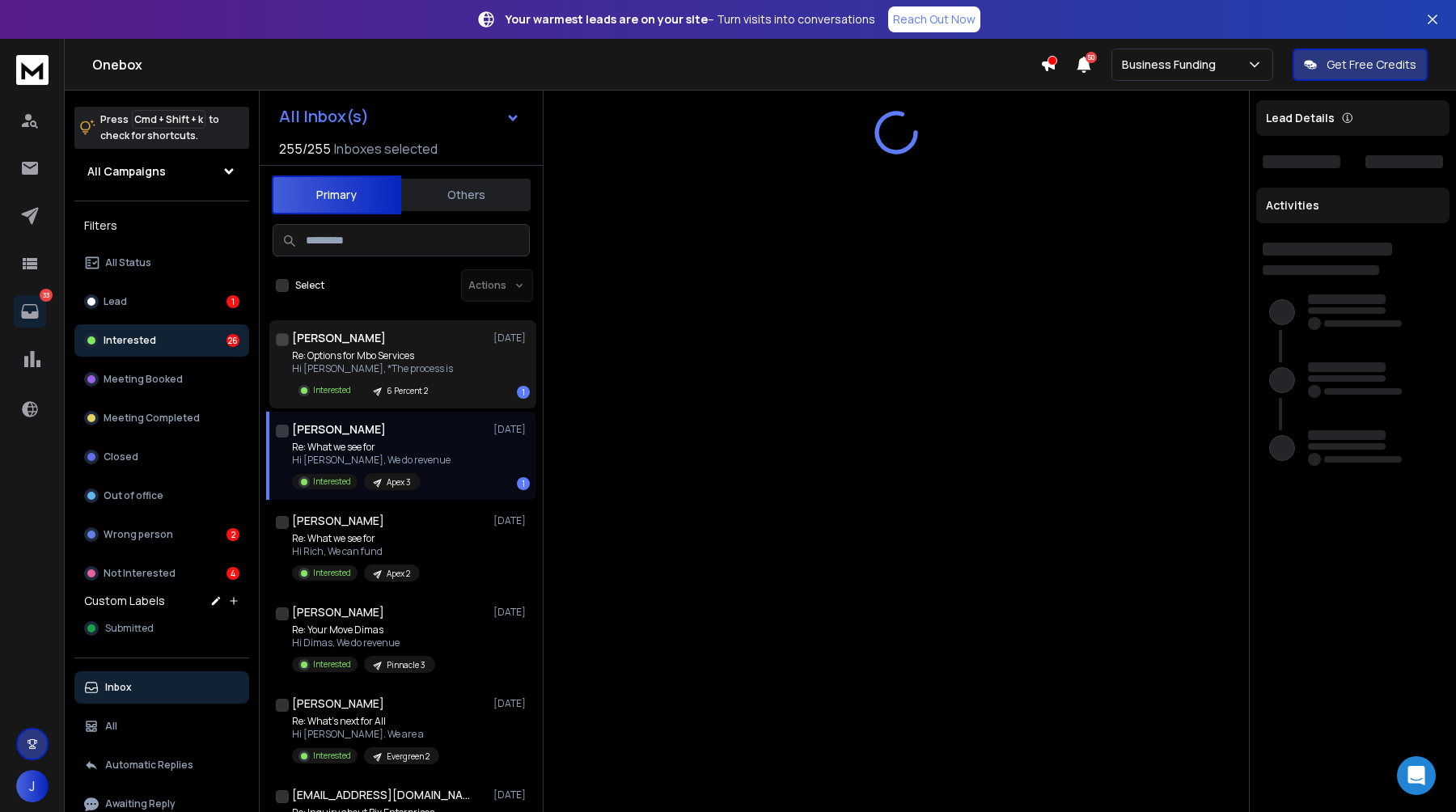
click at [462, 370] on div "Re: Options for Mbo Services Hi [PERSON_NAME], *The process is Interested 6 Per…" at bounding box center [411, 374] width 238 height 49
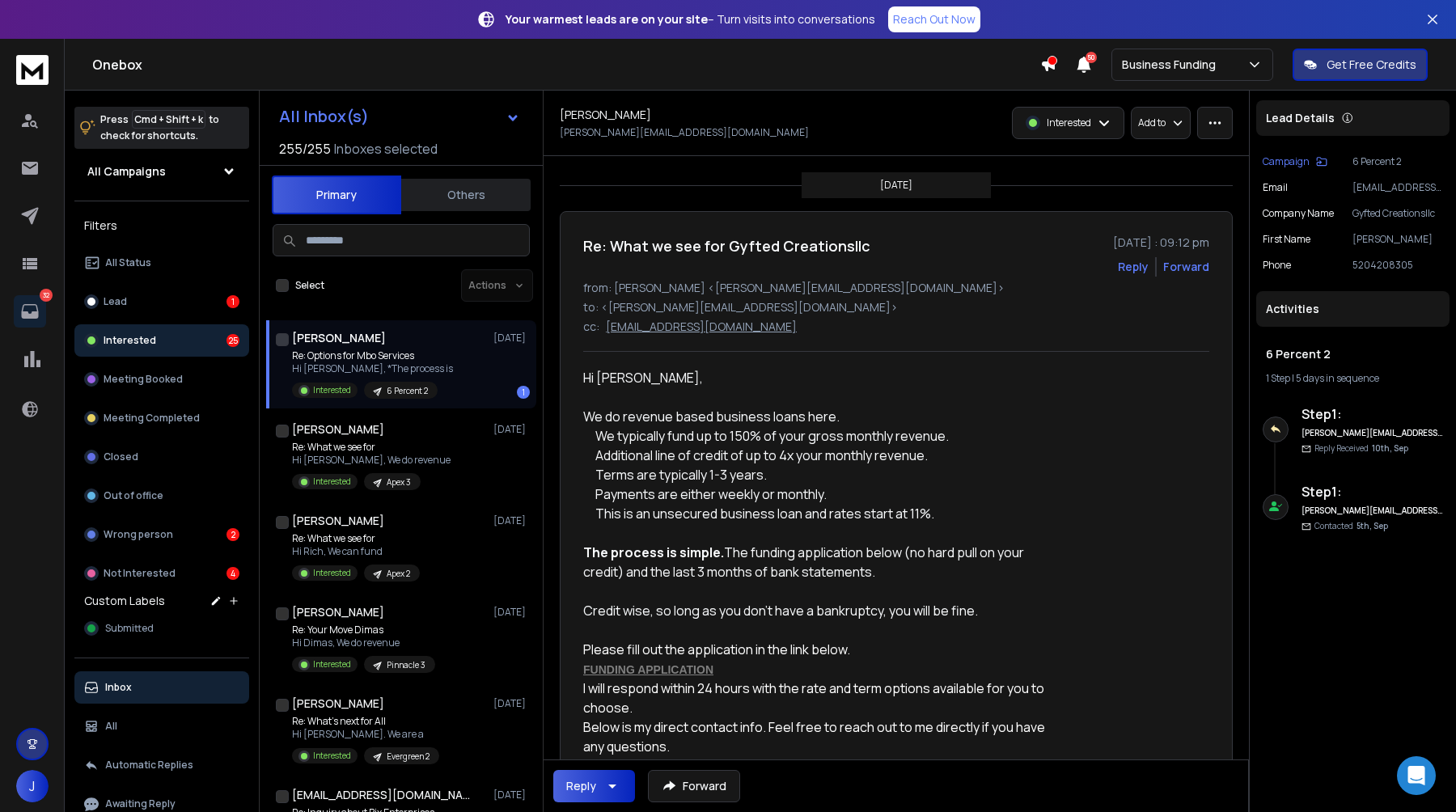
scroll to position [2653, 0]
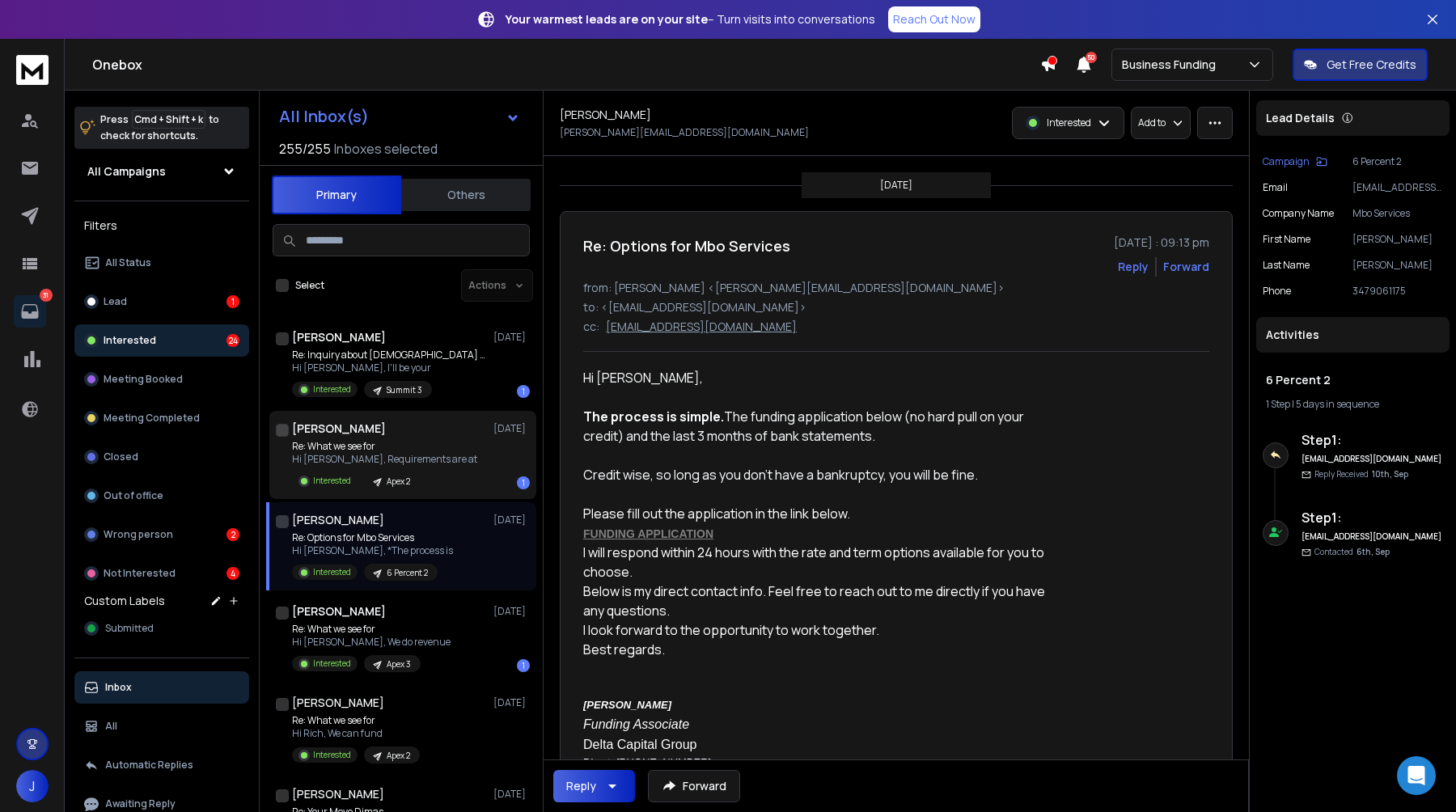
click at [452, 467] on div "Re: What we see for Hi [PERSON_NAME], Requirements are at Interested Apex 2 1" at bounding box center [411, 464] width 238 height 49
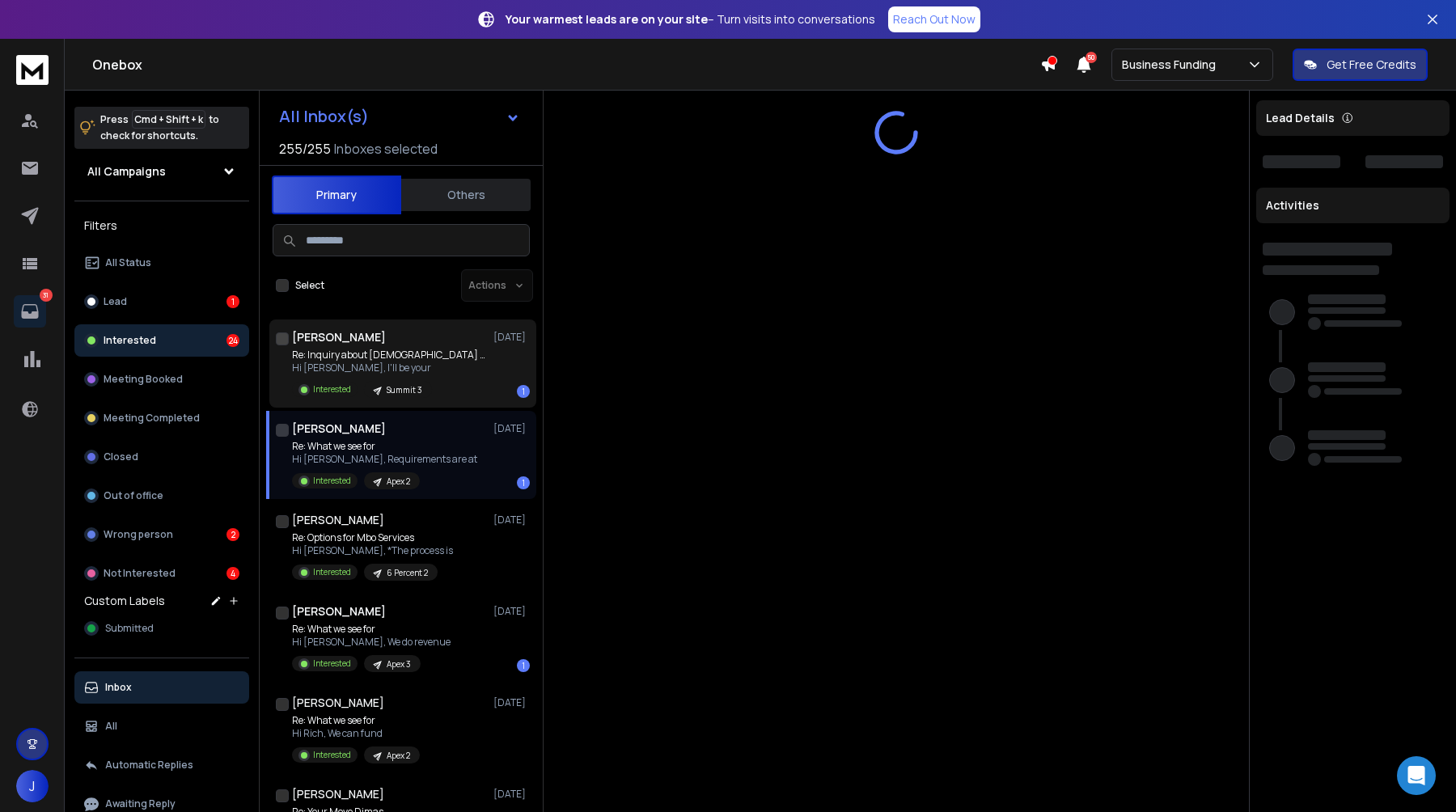
click at [463, 347] on div "[PERSON_NAME] [DATE] Re: Inquiry about [DEMOGRAPHIC_DATA] On Hi [PERSON_NAME], …" at bounding box center [411, 364] width 238 height 69
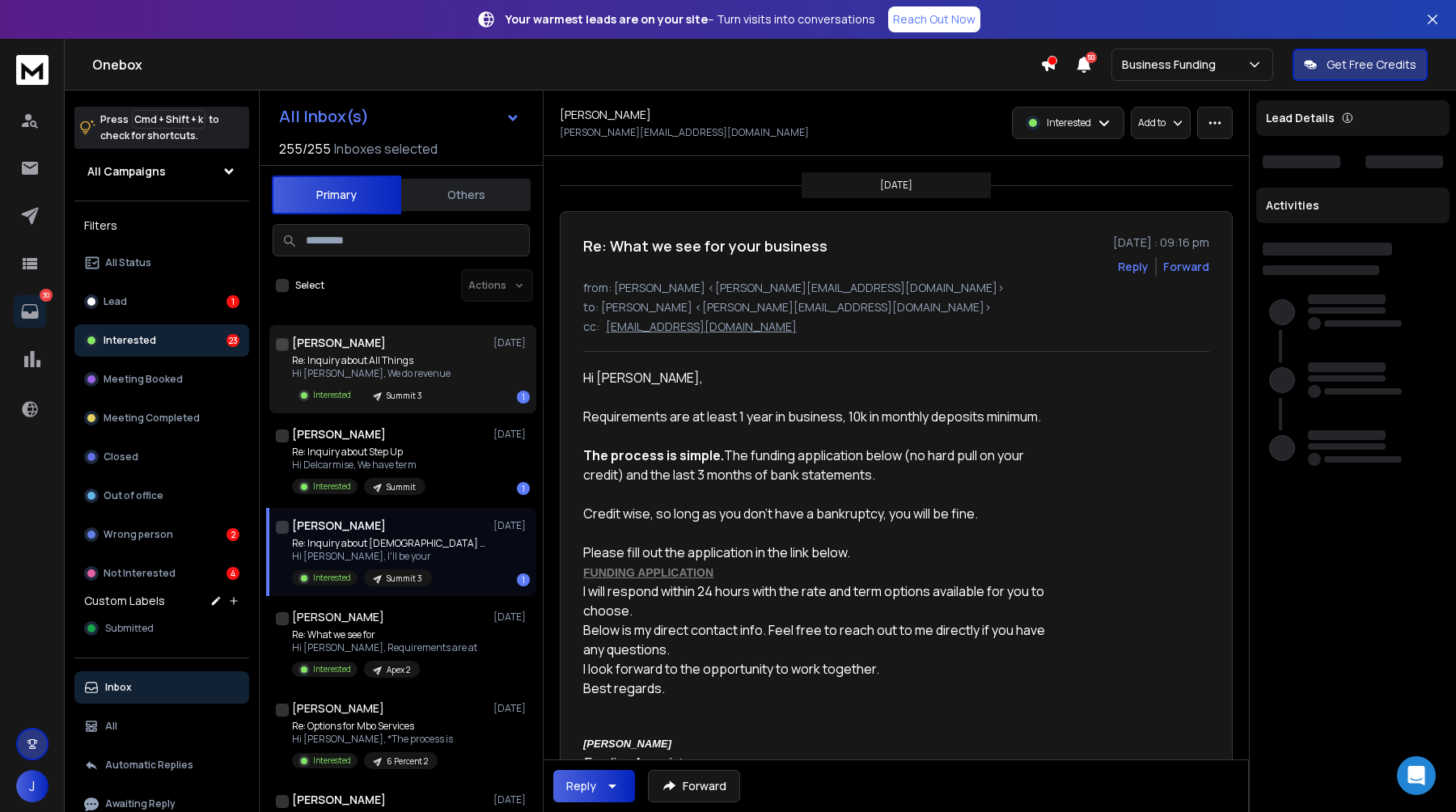
scroll to position [2460, 0]
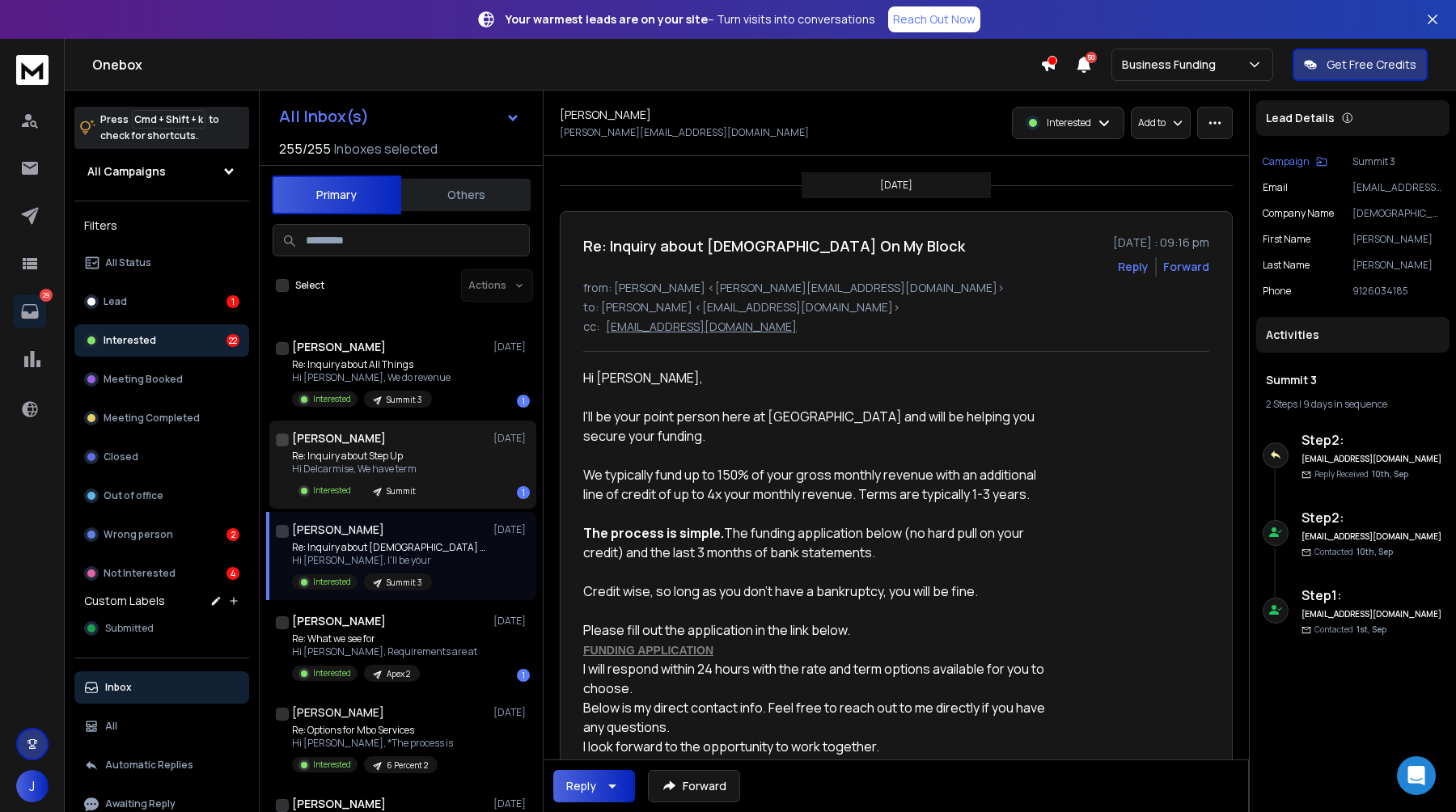
click at [459, 483] on div "Re: Inquiry about Step Up Hi Delcarmise, We have term Interested Summit 1" at bounding box center [411, 474] width 238 height 49
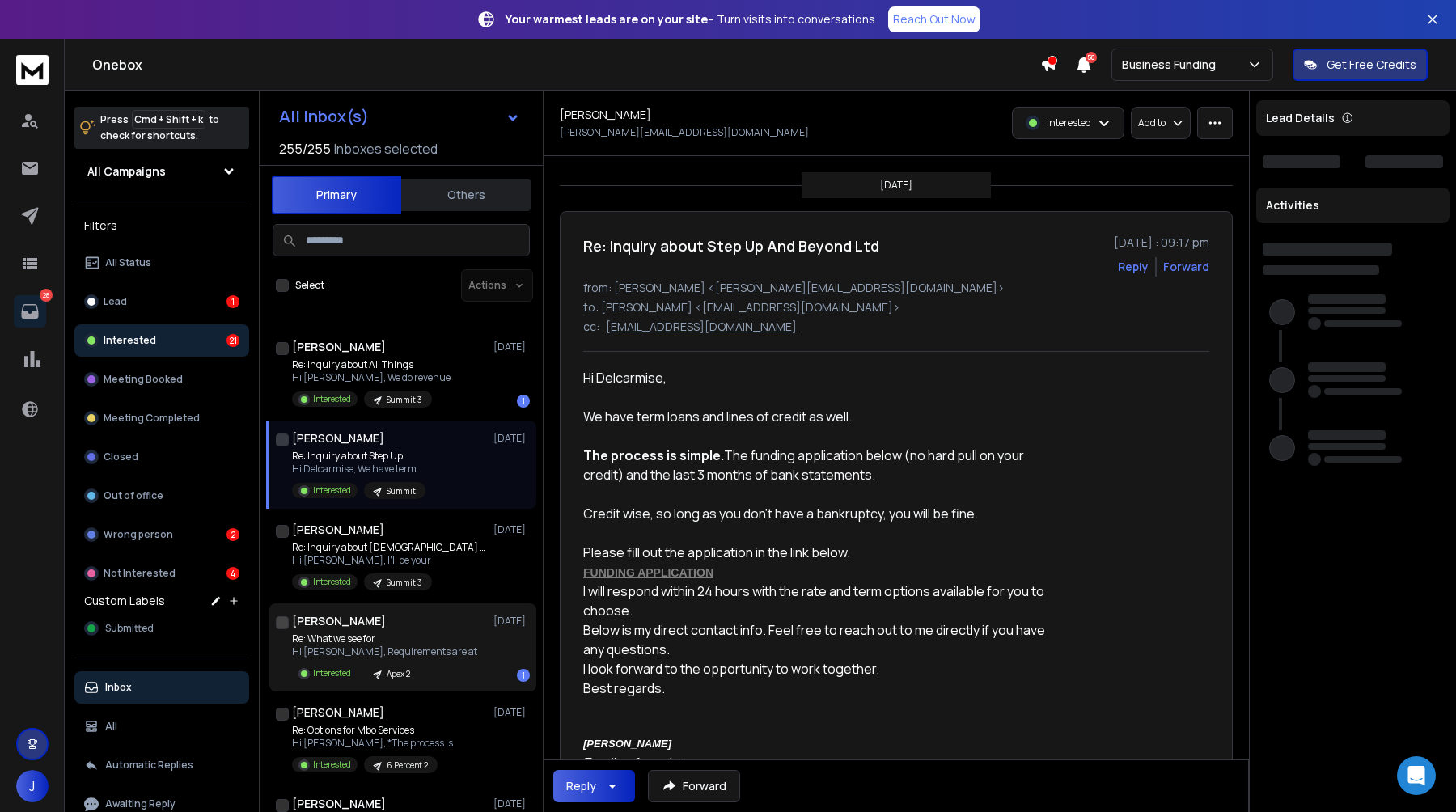
click at [472, 640] on div "Re: What we see for Hi [PERSON_NAME], Requirements are at Interested Apex 2 1" at bounding box center [411, 657] width 238 height 49
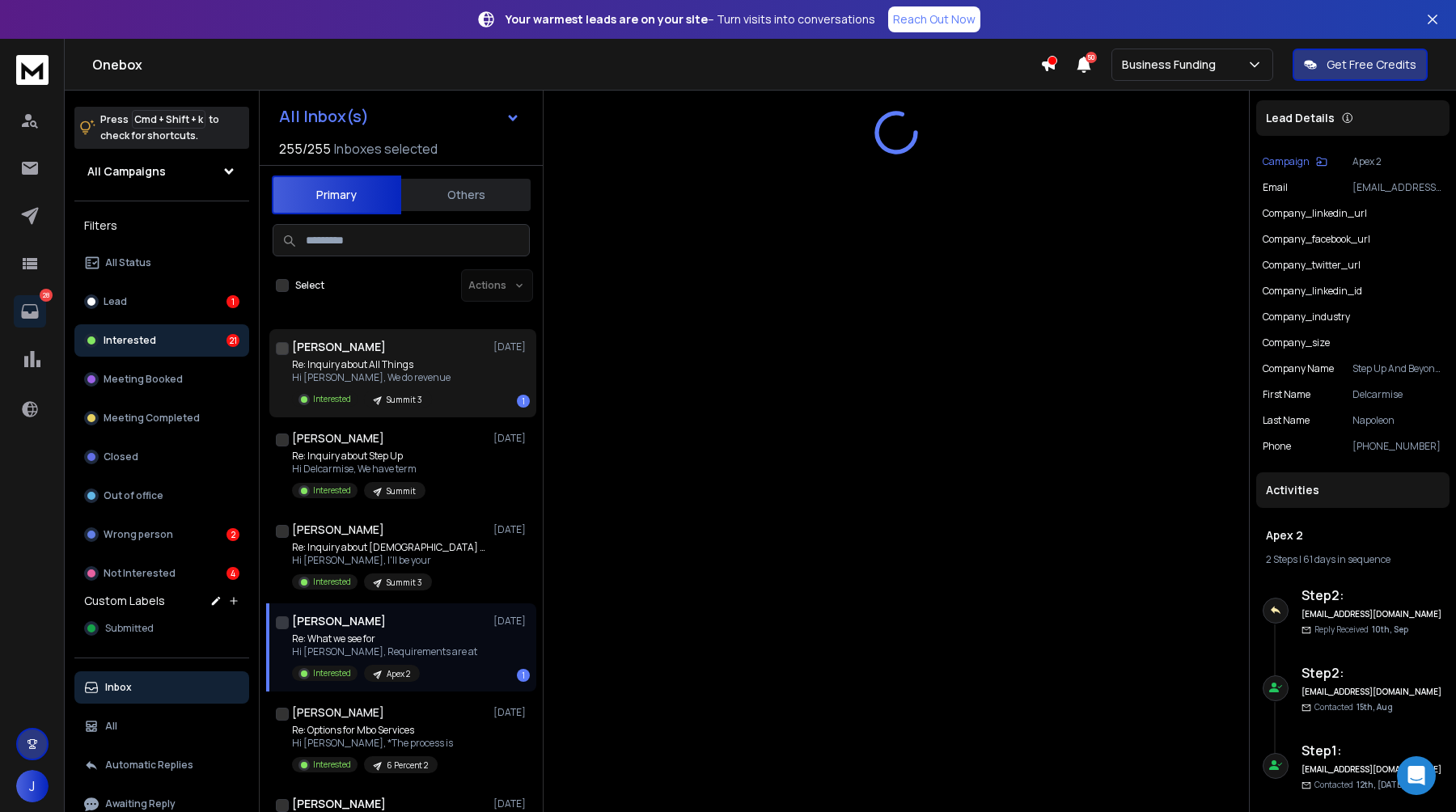
click at [505, 391] on div "Re: Inquiry about All Things Hi [PERSON_NAME], We do revenue Interested Summit …" at bounding box center [411, 383] width 238 height 49
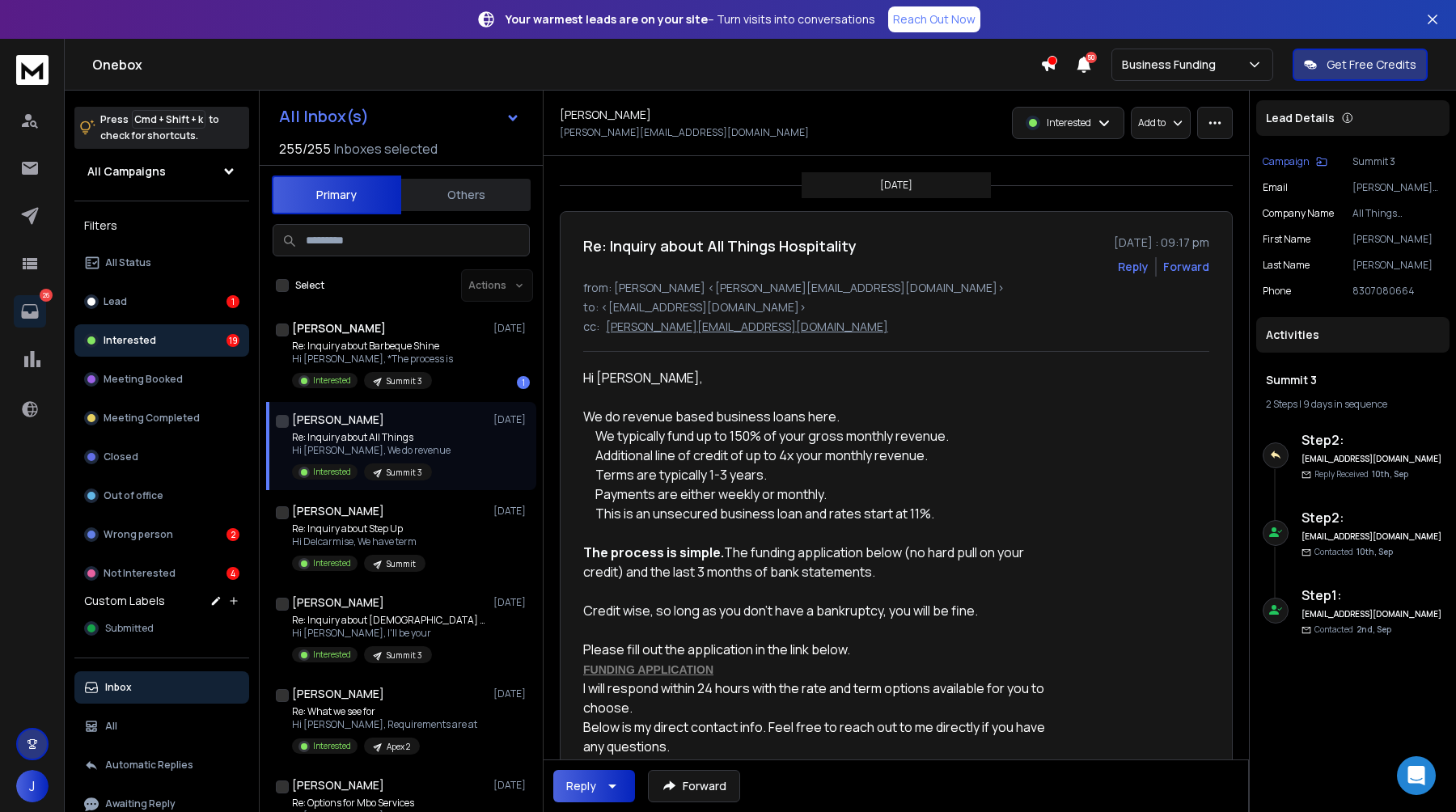
scroll to position [2372, 0]
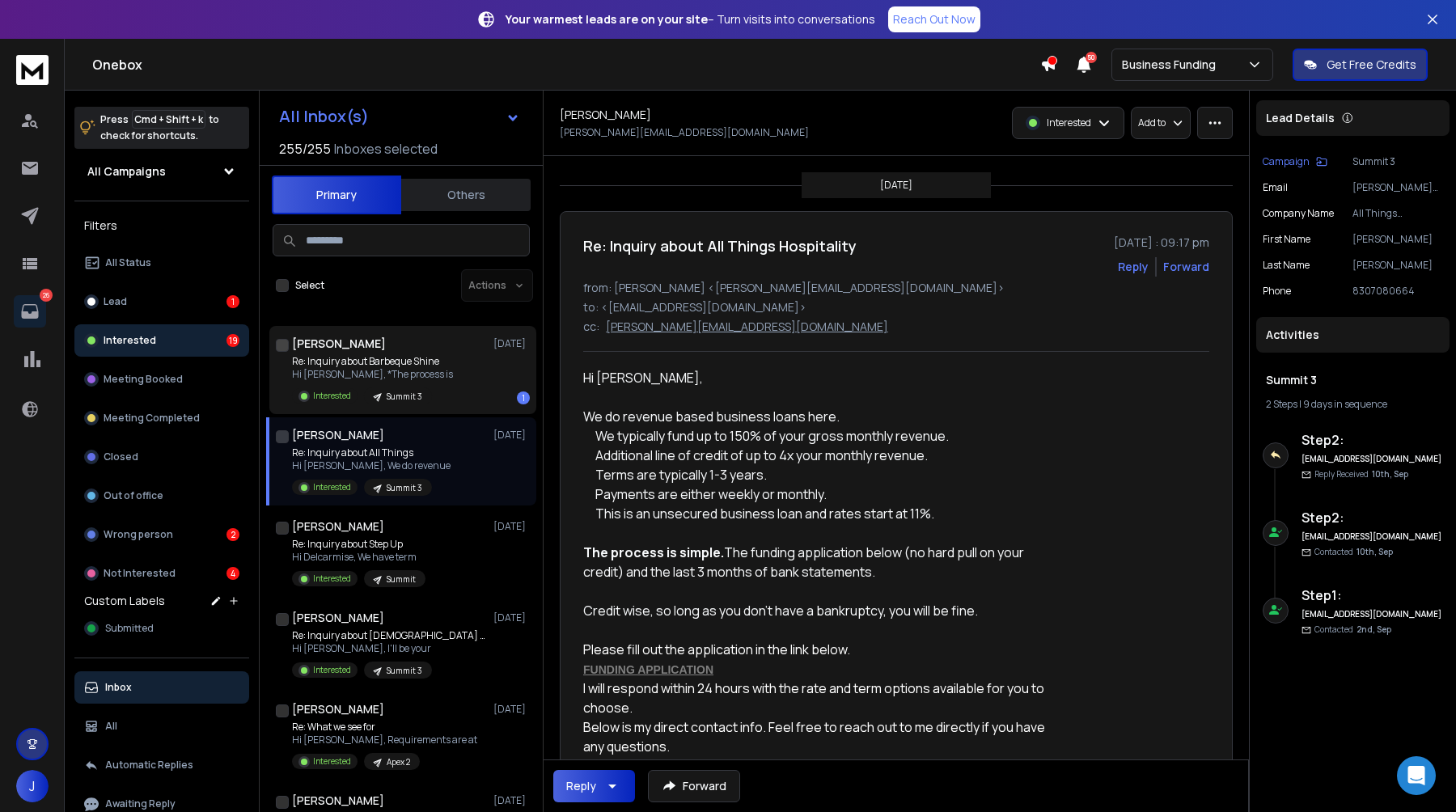
click at [486, 376] on div "Re: Inquiry about Barbeque Shine Hi [PERSON_NAME], *The process is Interested S…" at bounding box center [411, 380] width 238 height 49
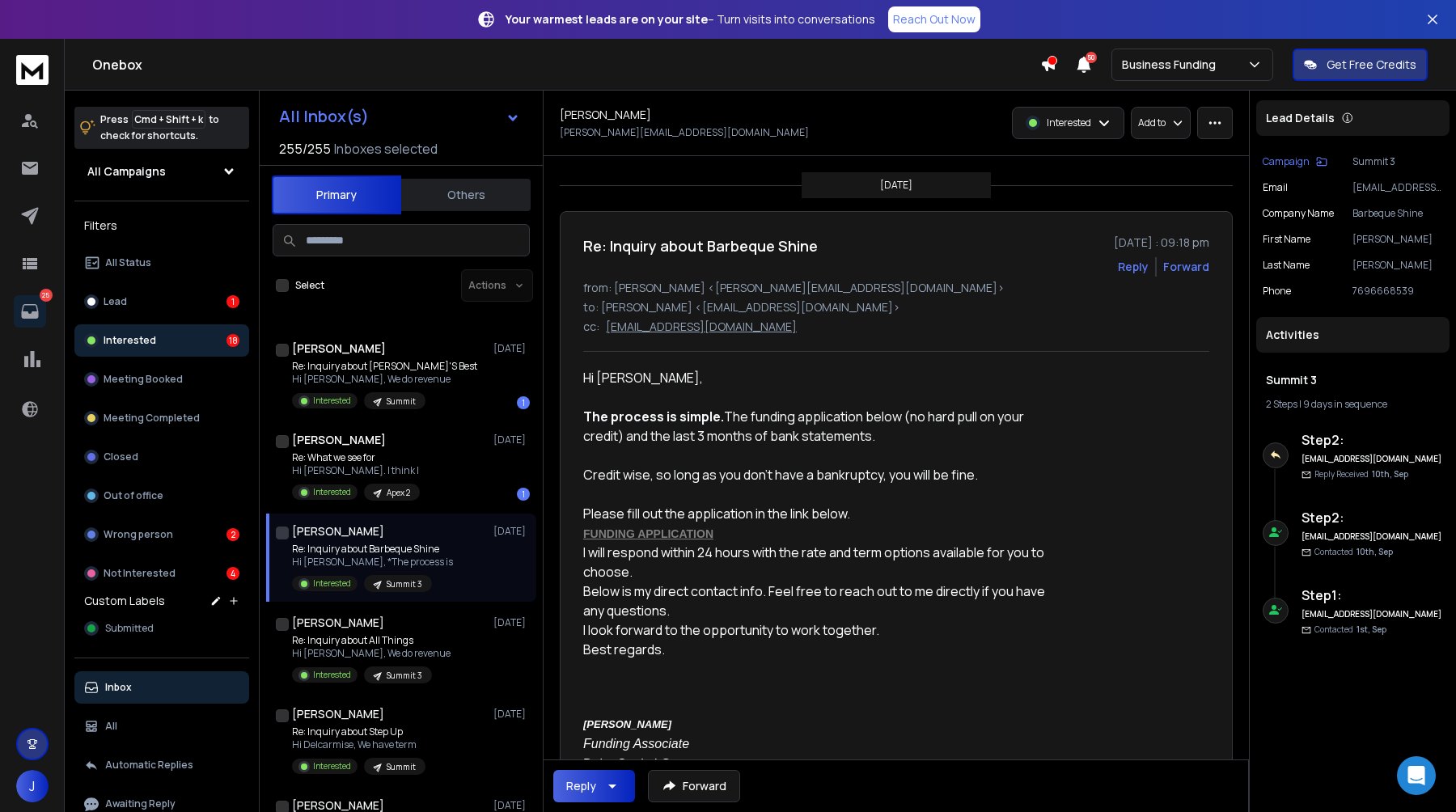
scroll to position [2174, 0]
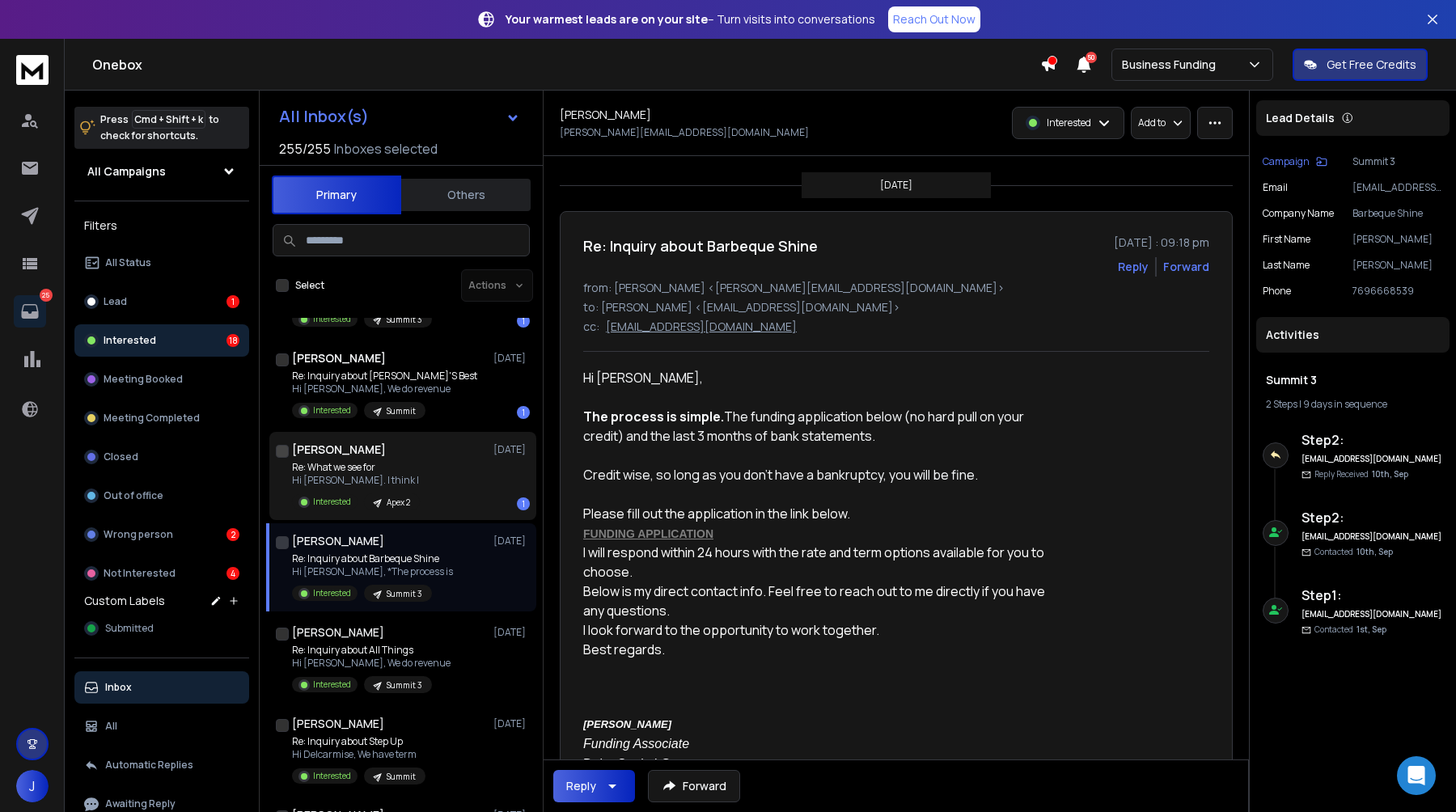
click at [462, 498] on div "Re: What we see for Hi [PERSON_NAME]. I think I Interested Apex 2 1" at bounding box center [411, 485] width 238 height 49
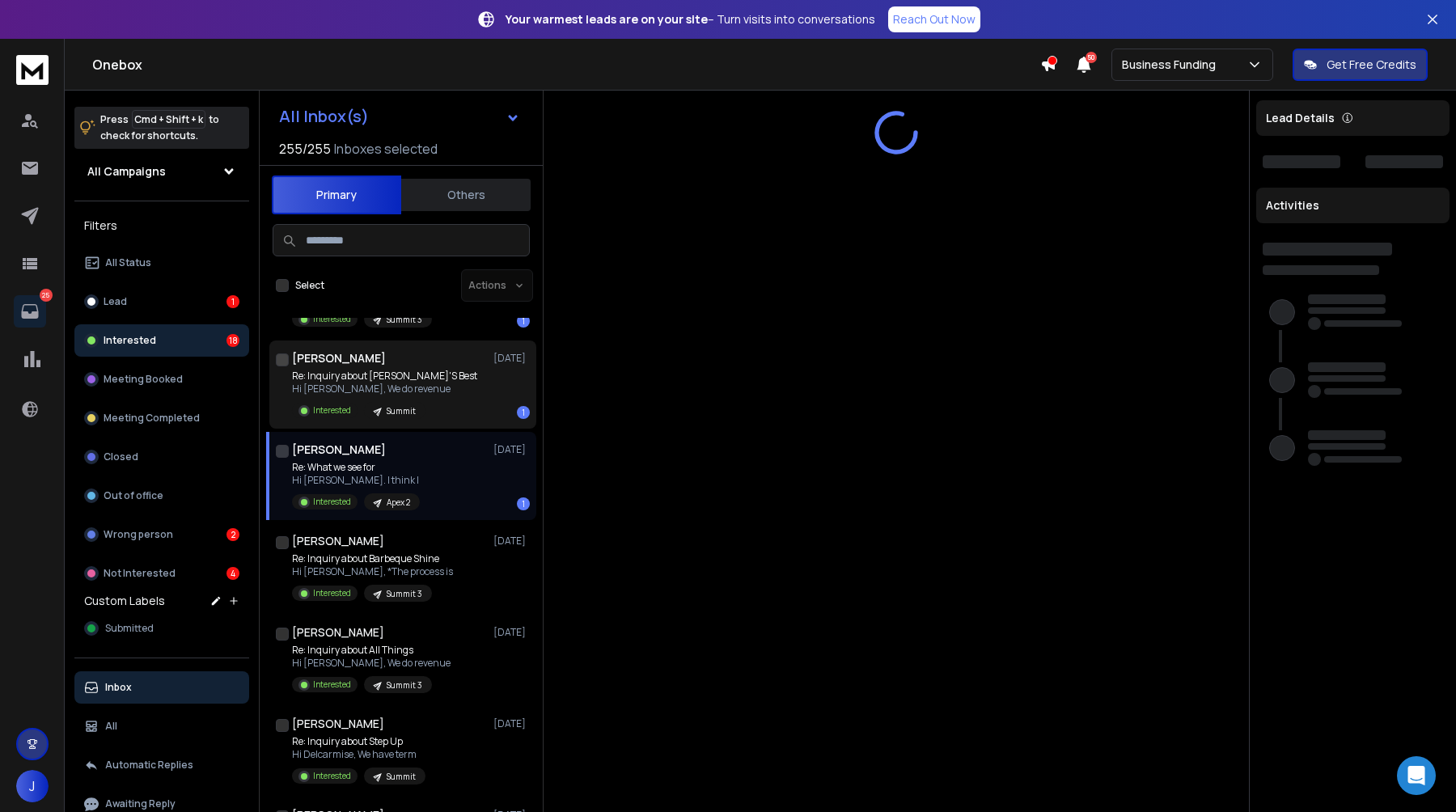
click at [483, 391] on div "Re: Inquiry about [PERSON_NAME]'S Best Hi [PERSON_NAME], We do revenue Interest…" at bounding box center [411, 394] width 238 height 49
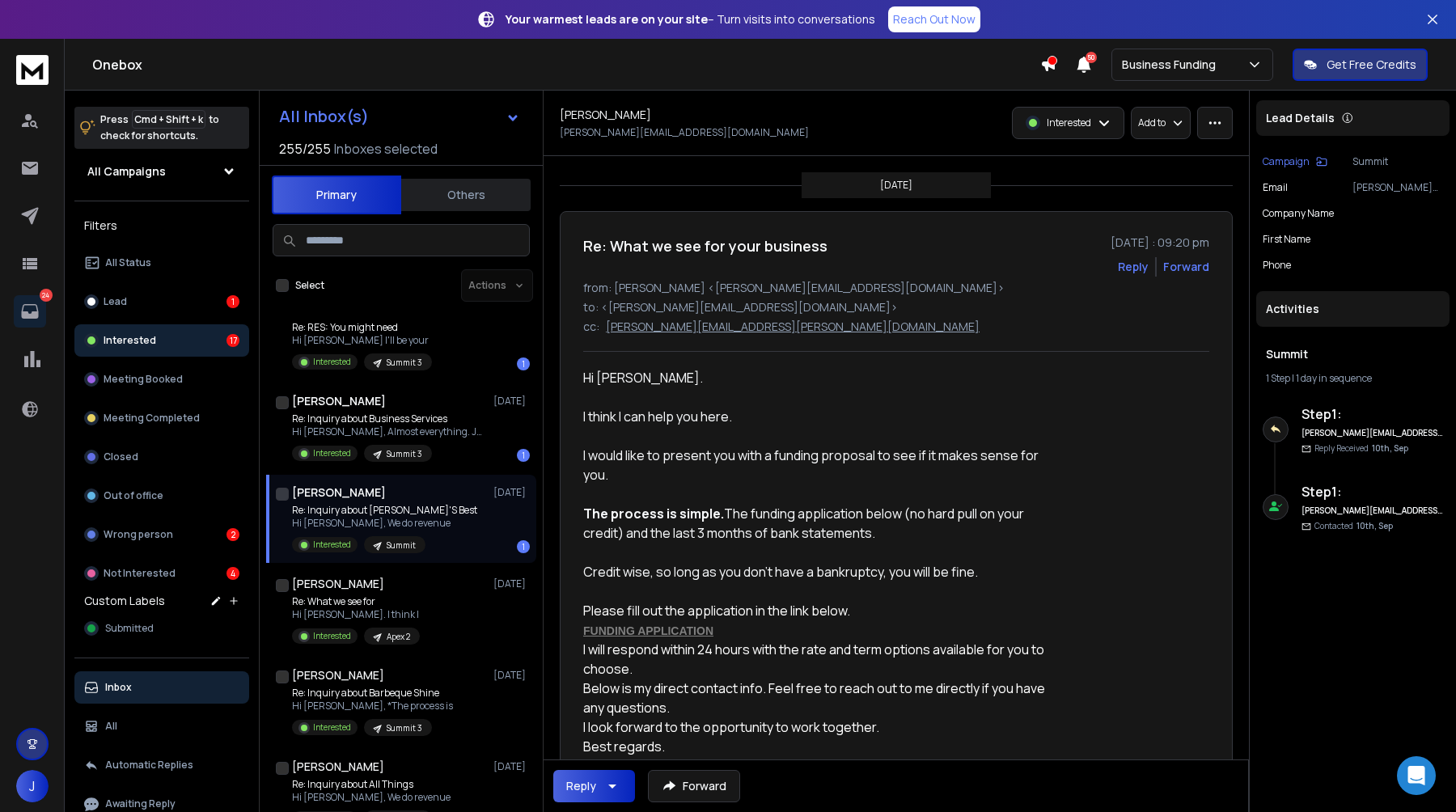
scroll to position [2036, 0]
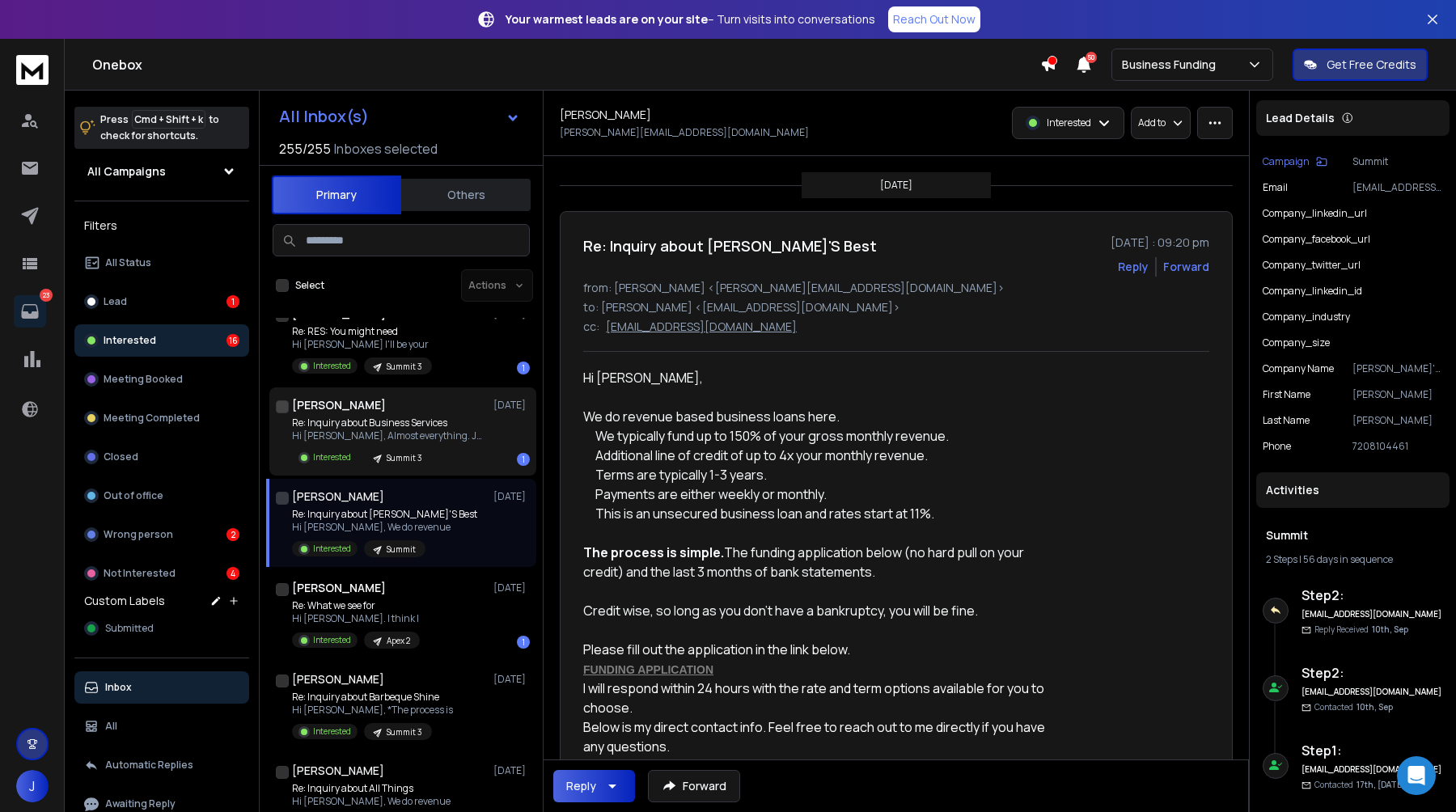
click at [478, 430] on div "Re: Inquiry about Business Services Hi [PERSON_NAME], Almost everything. Just I…" at bounding box center [411, 441] width 238 height 49
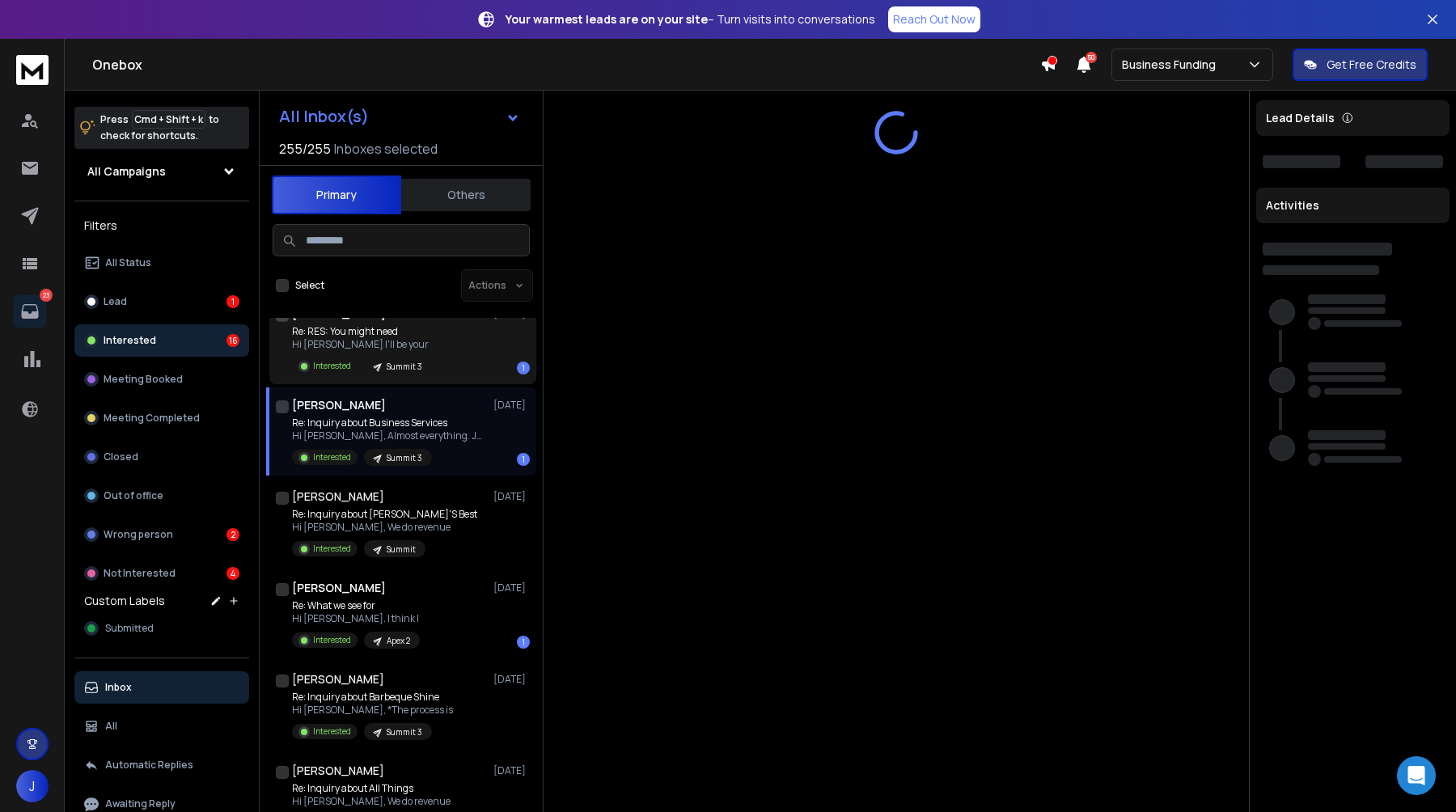
click at [478, 337] on div "Re: RES: You might need Hi [PERSON_NAME] I'll be your Interested Summit 3 1" at bounding box center [411, 350] width 238 height 49
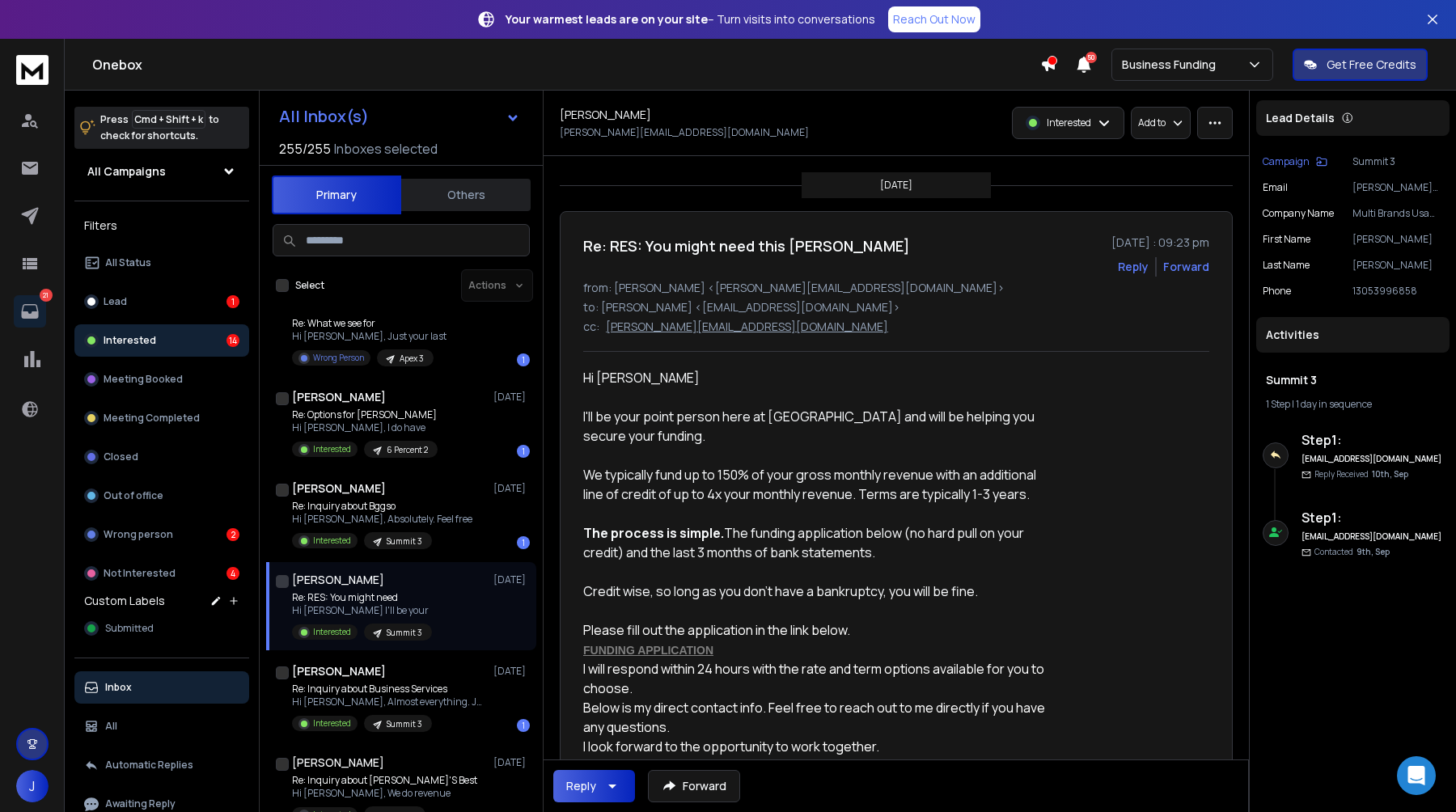
scroll to position [1771, 0]
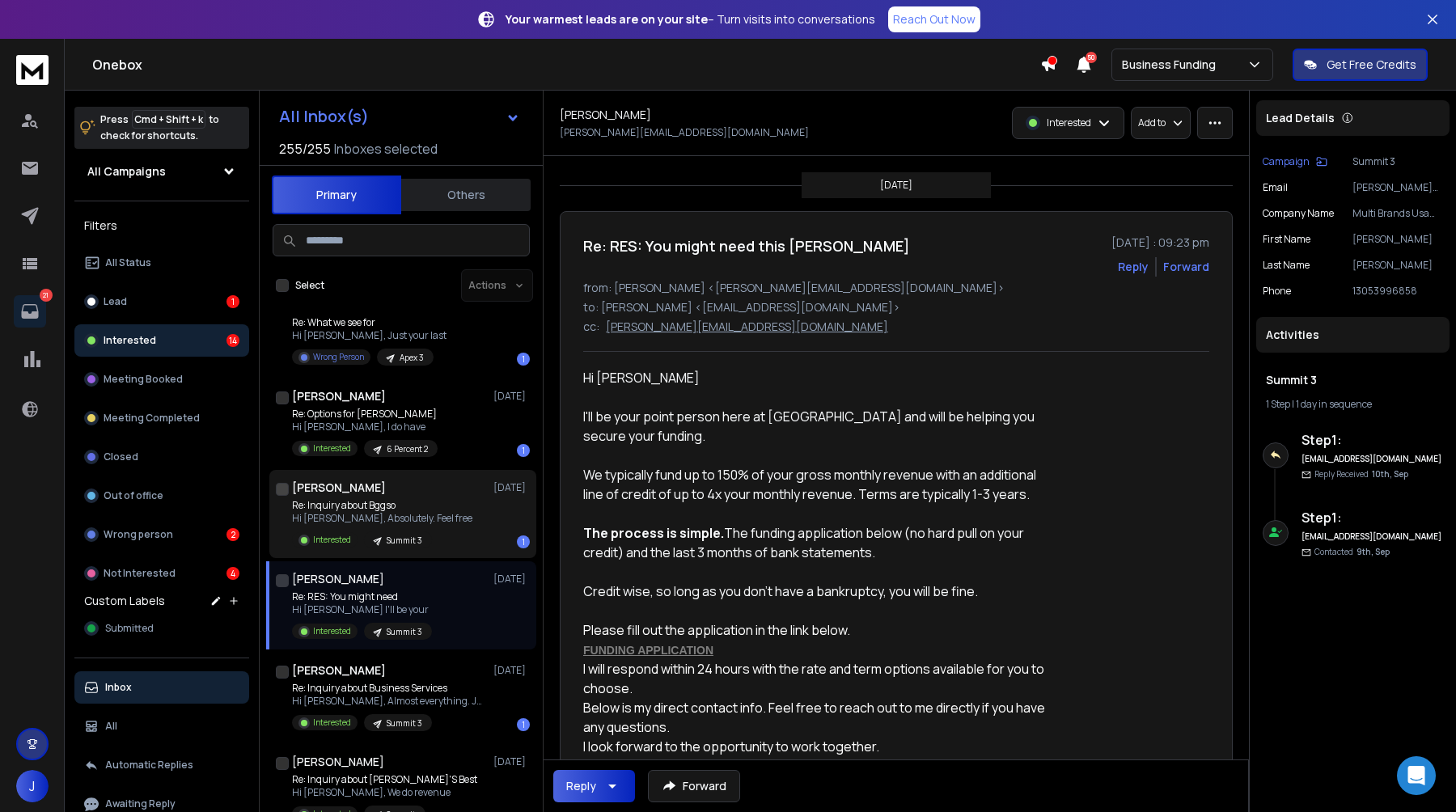
click at [450, 526] on div "Re: Inquiry about Bggso Hi [PERSON_NAME], Absolutely. Feel free Interested Summ…" at bounding box center [411, 523] width 238 height 49
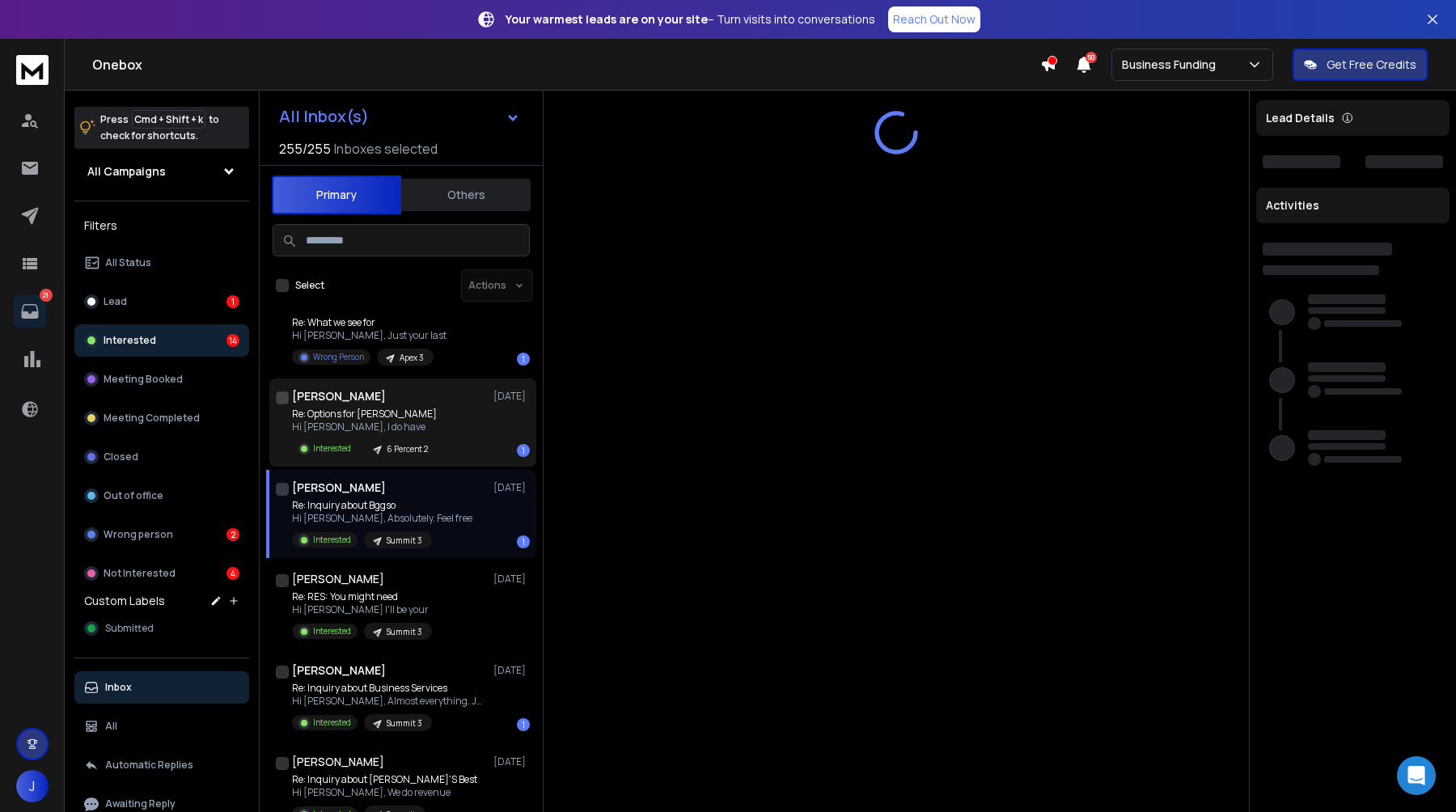
click at [455, 432] on div "Re: Options for [PERSON_NAME] Hi [PERSON_NAME], I do have Interested 6 Percent …" at bounding box center [411, 432] width 238 height 49
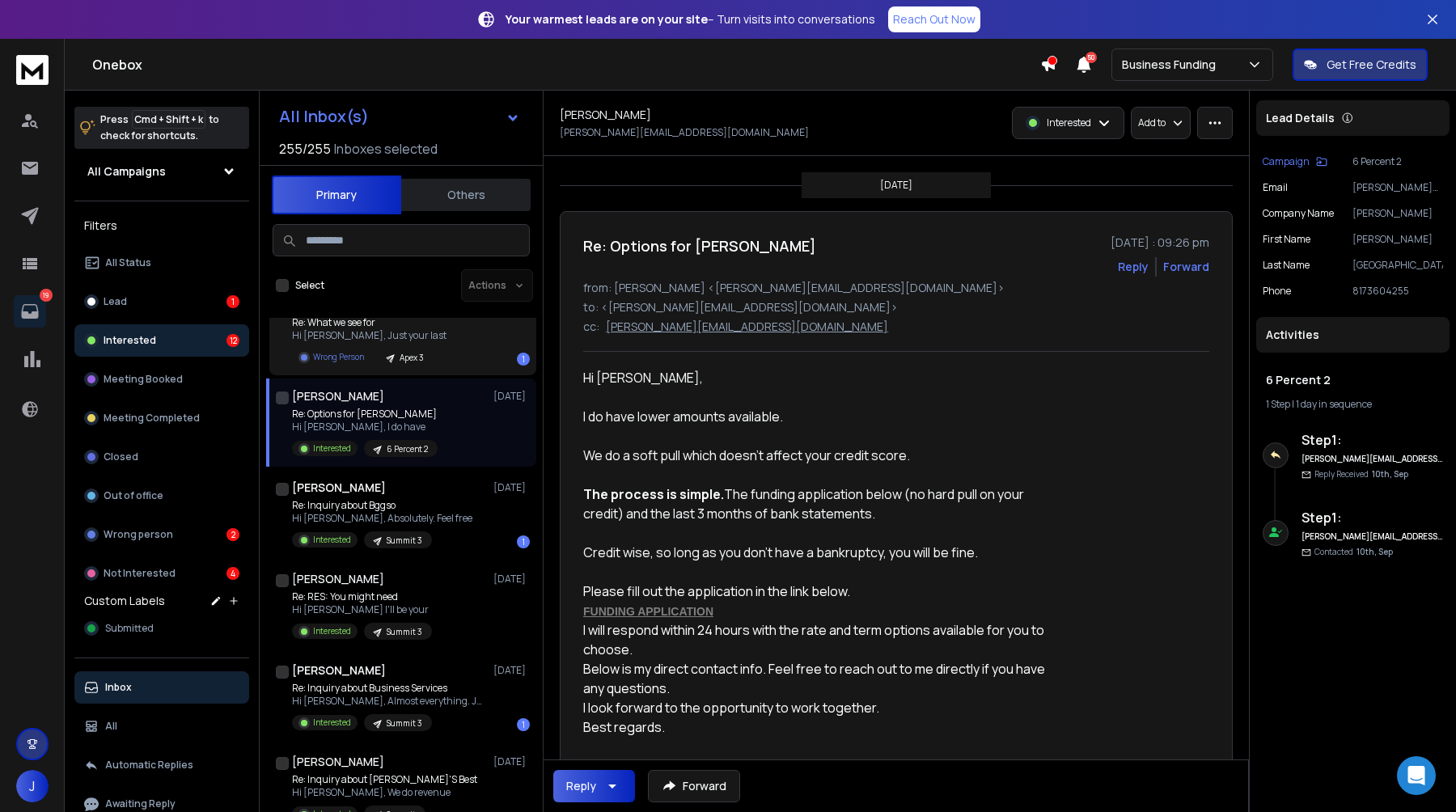
click at [472, 340] on div "Re: What we see for Hi [PERSON_NAME], Just your last Wrong Person Apex 3 1" at bounding box center [411, 340] width 238 height 49
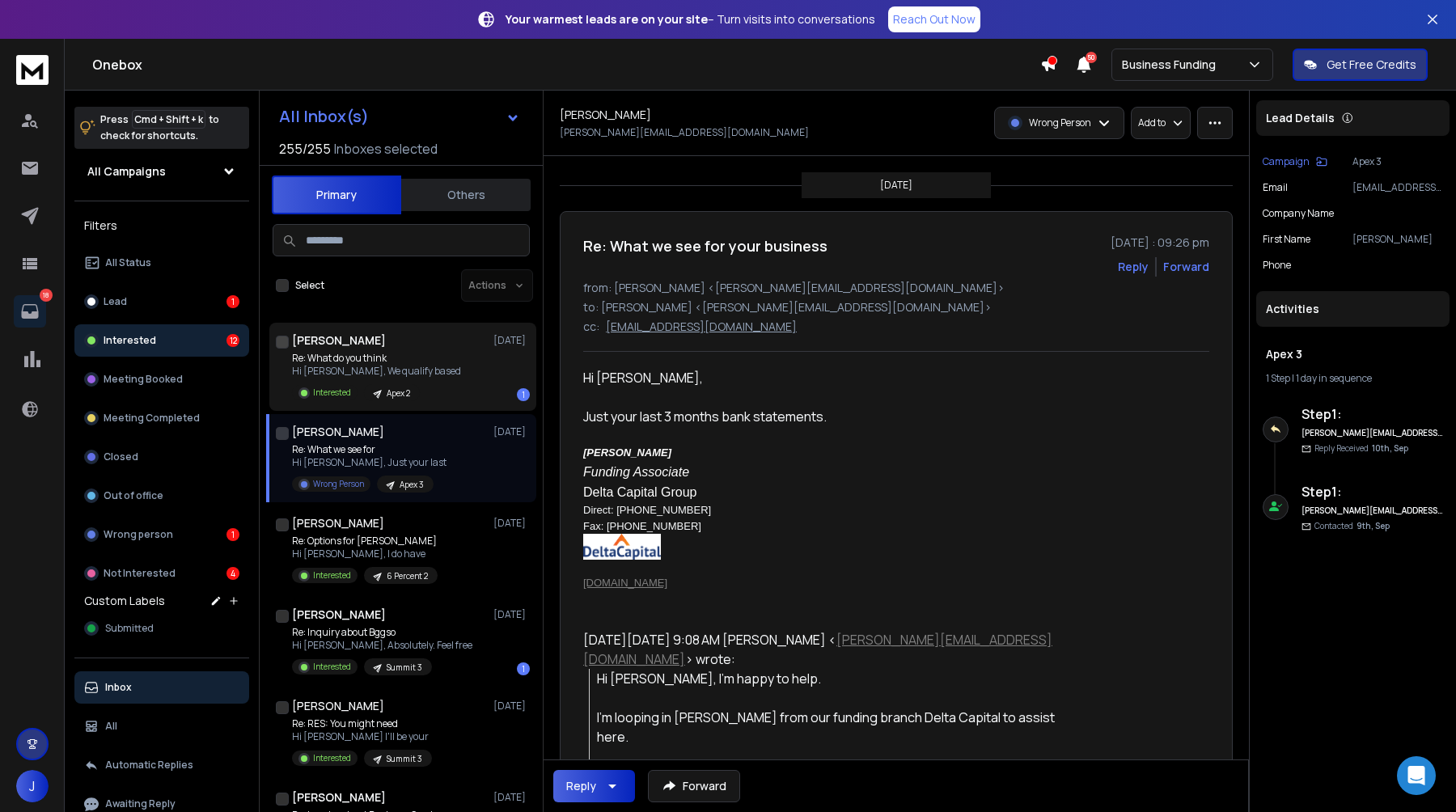
scroll to position [1643, 0]
click at [471, 370] on div "Re: What do you think Hi [PERSON_NAME], We qualify based Interested Apex 2 1" at bounding box center [411, 377] width 238 height 49
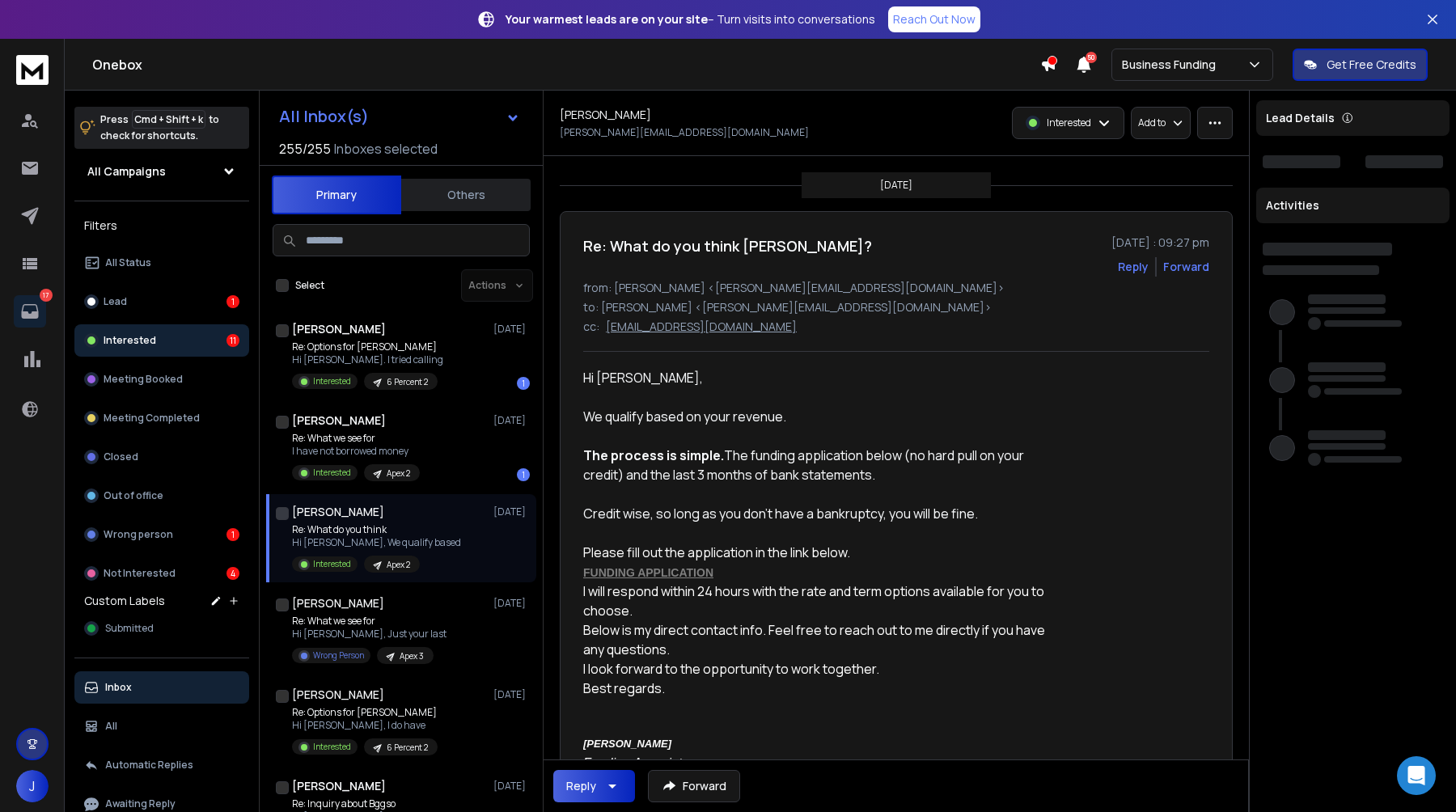
scroll to position [1467, 0]
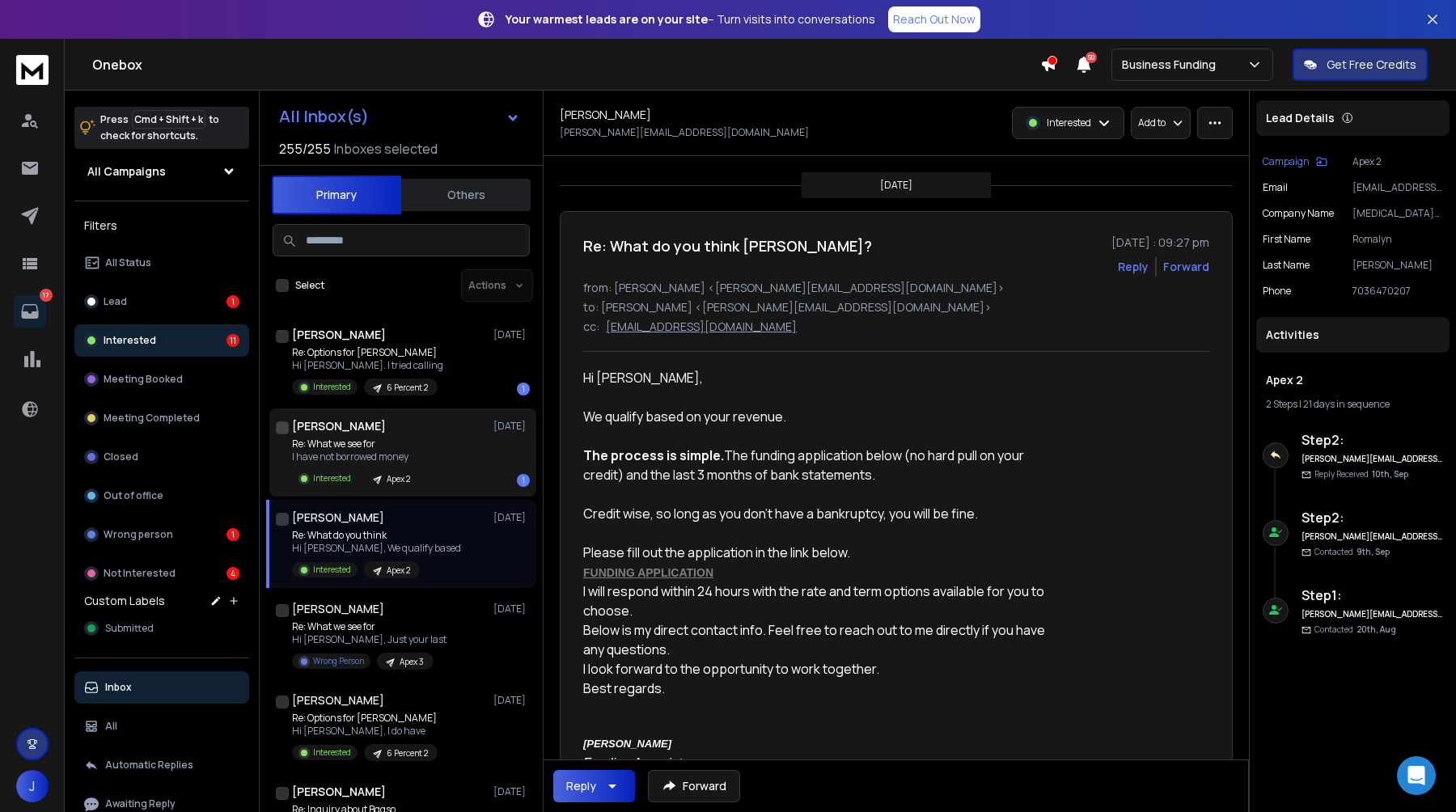
click at [462, 468] on div "Re: What we see for I have not borrowed money Interested Apex 2 1" at bounding box center [411, 462] width 238 height 49
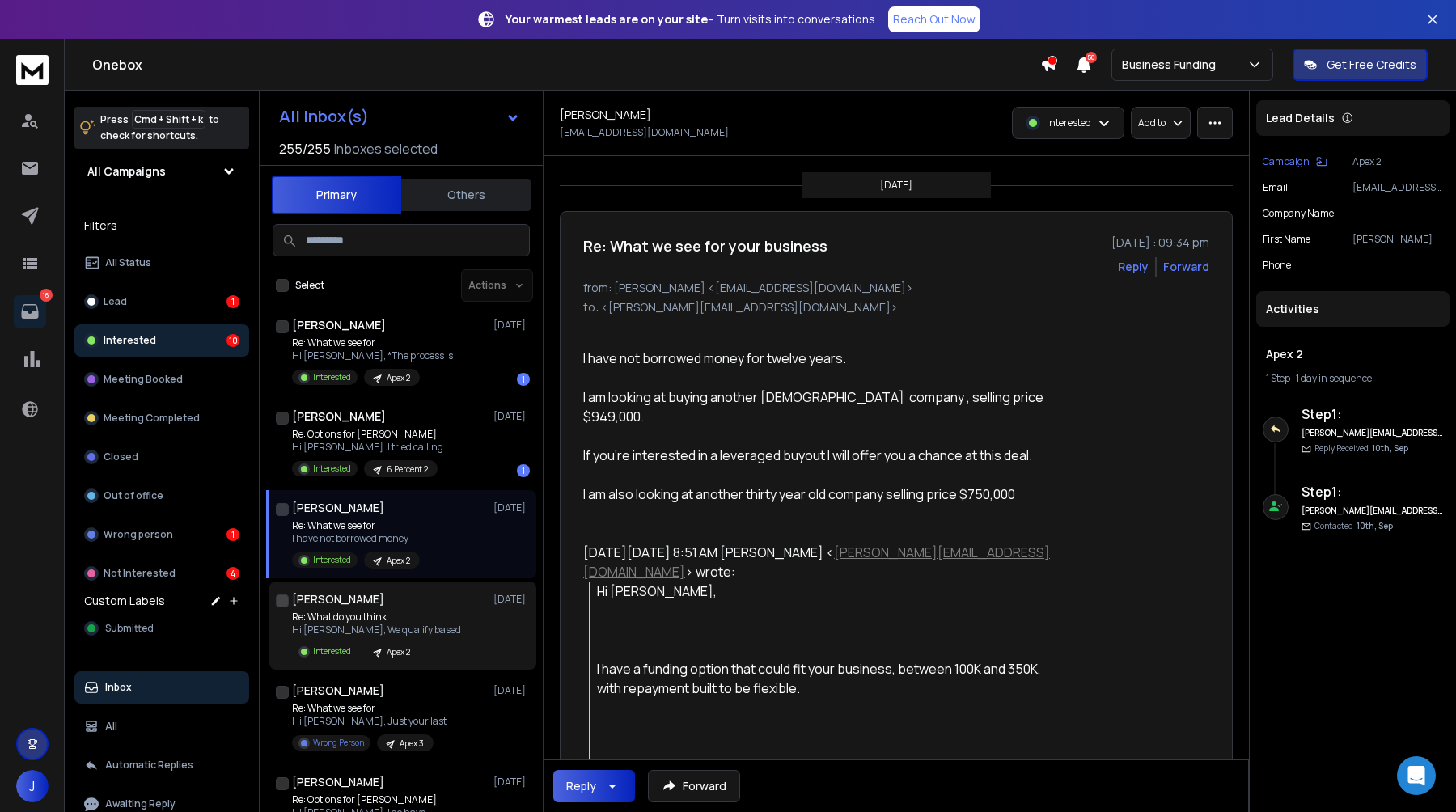
scroll to position [1370, 0]
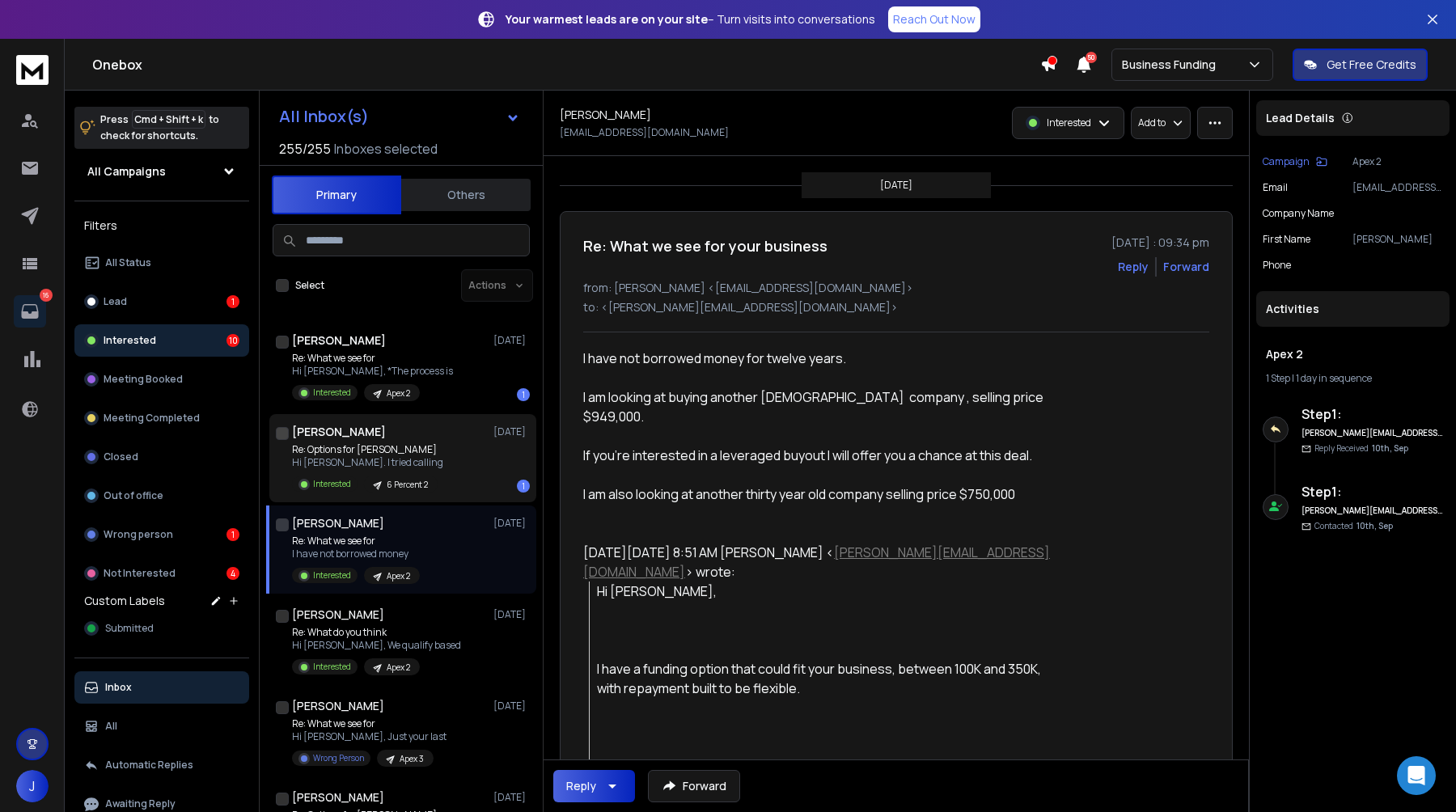
click at [477, 481] on div "Re: Options for [PERSON_NAME] Hi [PERSON_NAME]. I tried calling Interested 6 Pe…" at bounding box center [411, 467] width 238 height 49
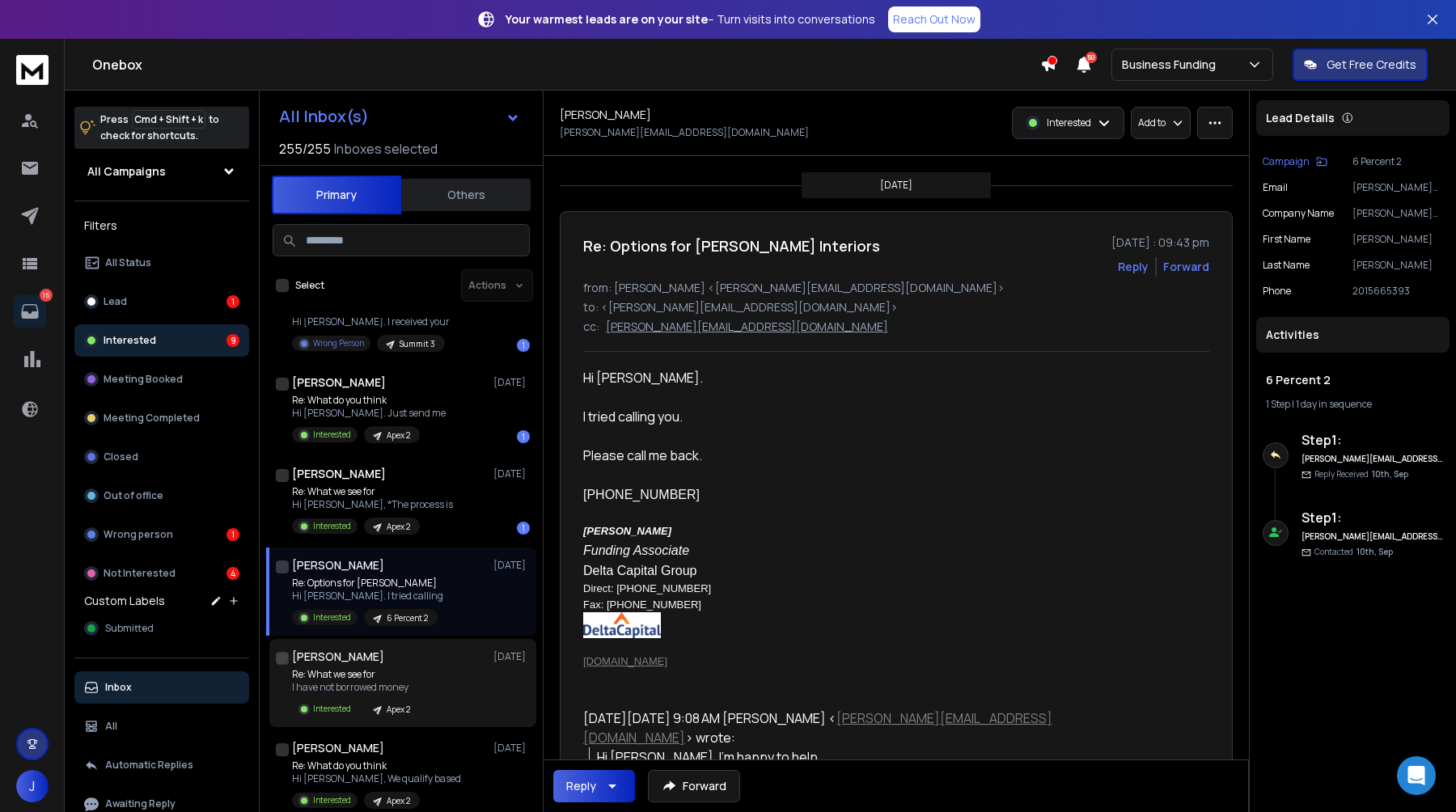
scroll to position [1228, 0]
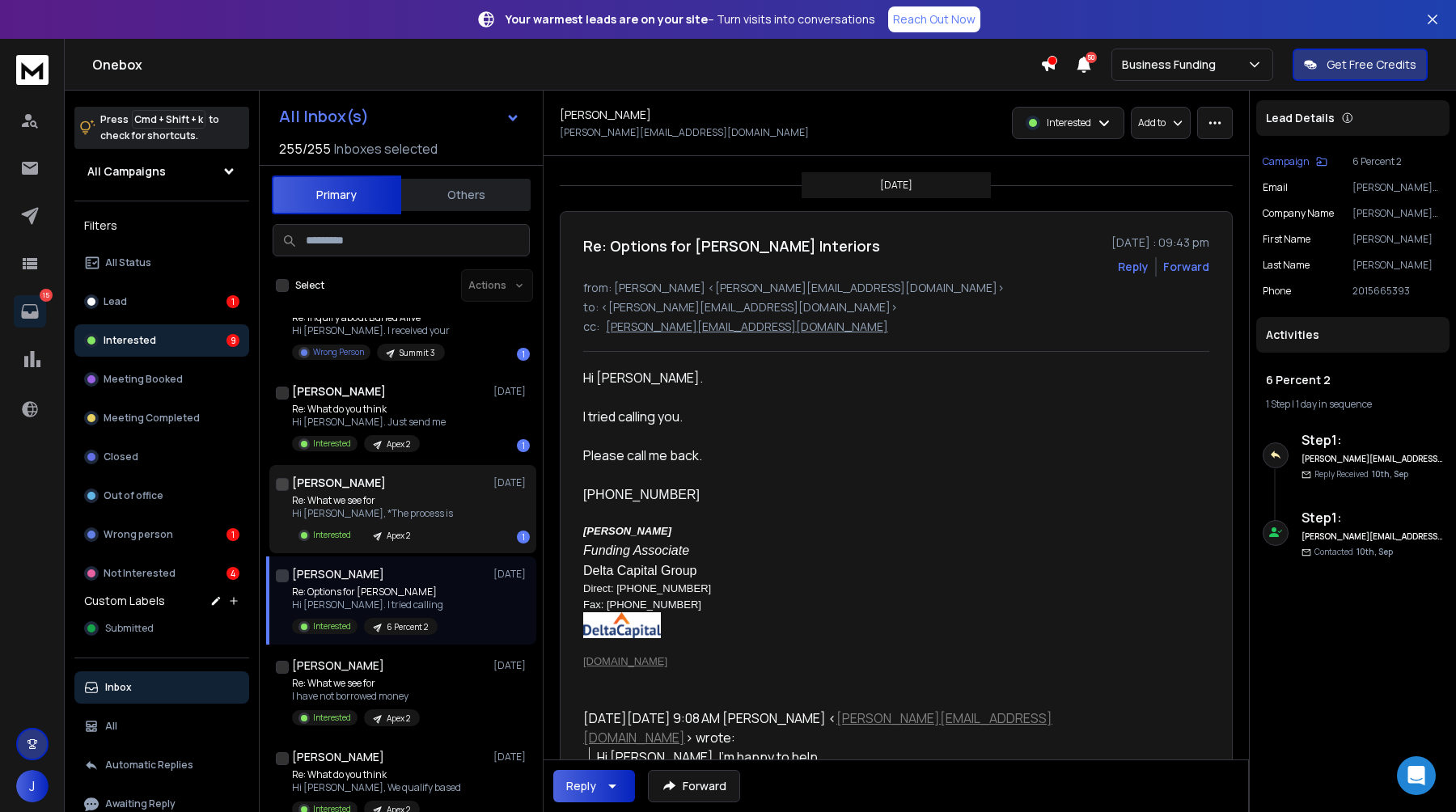
click at [450, 516] on div "Re: What we see for Hi [PERSON_NAME], *The process is Interested Apex 2 1" at bounding box center [411, 518] width 238 height 49
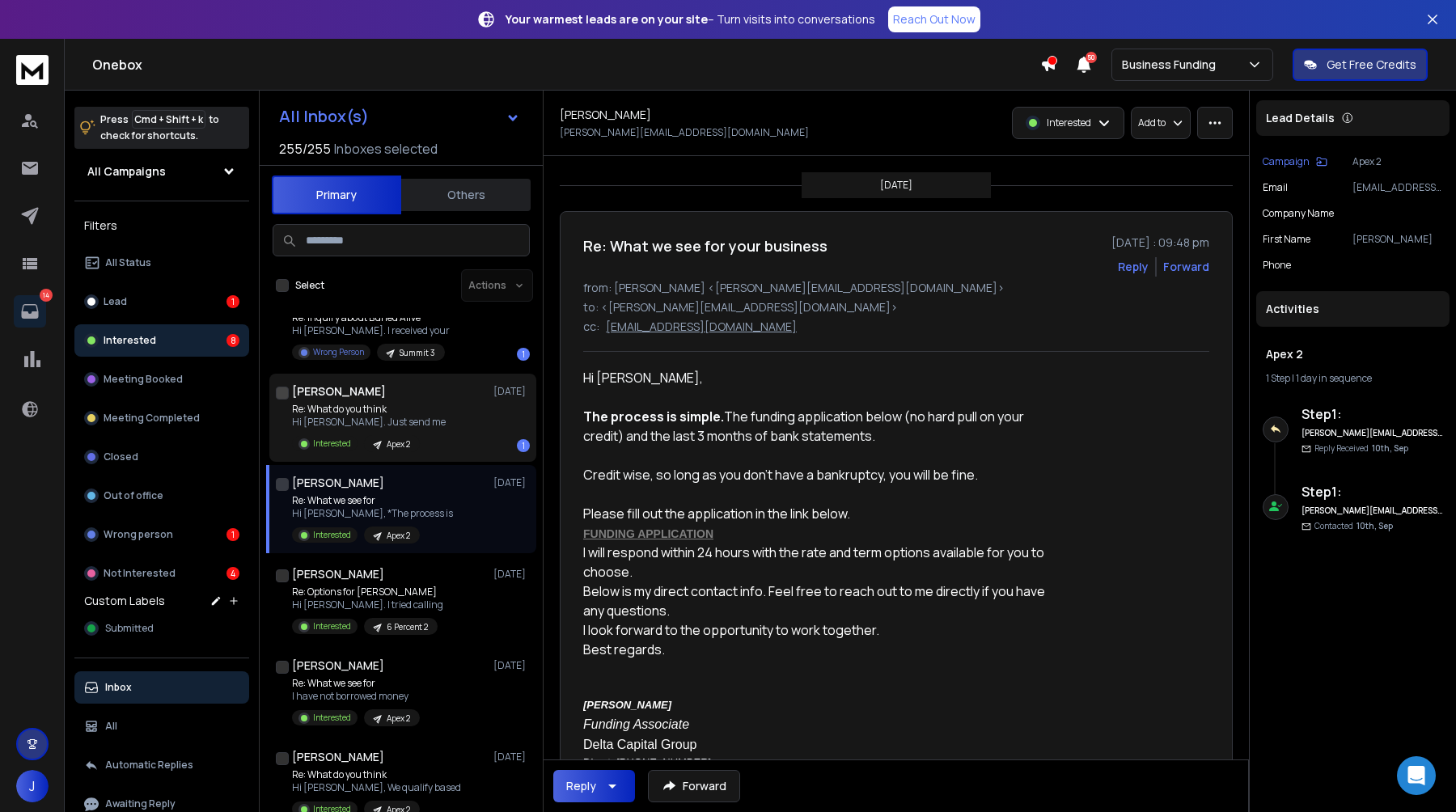
click at [484, 433] on div "Re: What do you think Hi [PERSON_NAME]. Just send me Interested Apex 2 1" at bounding box center [411, 427] width 238 height 49
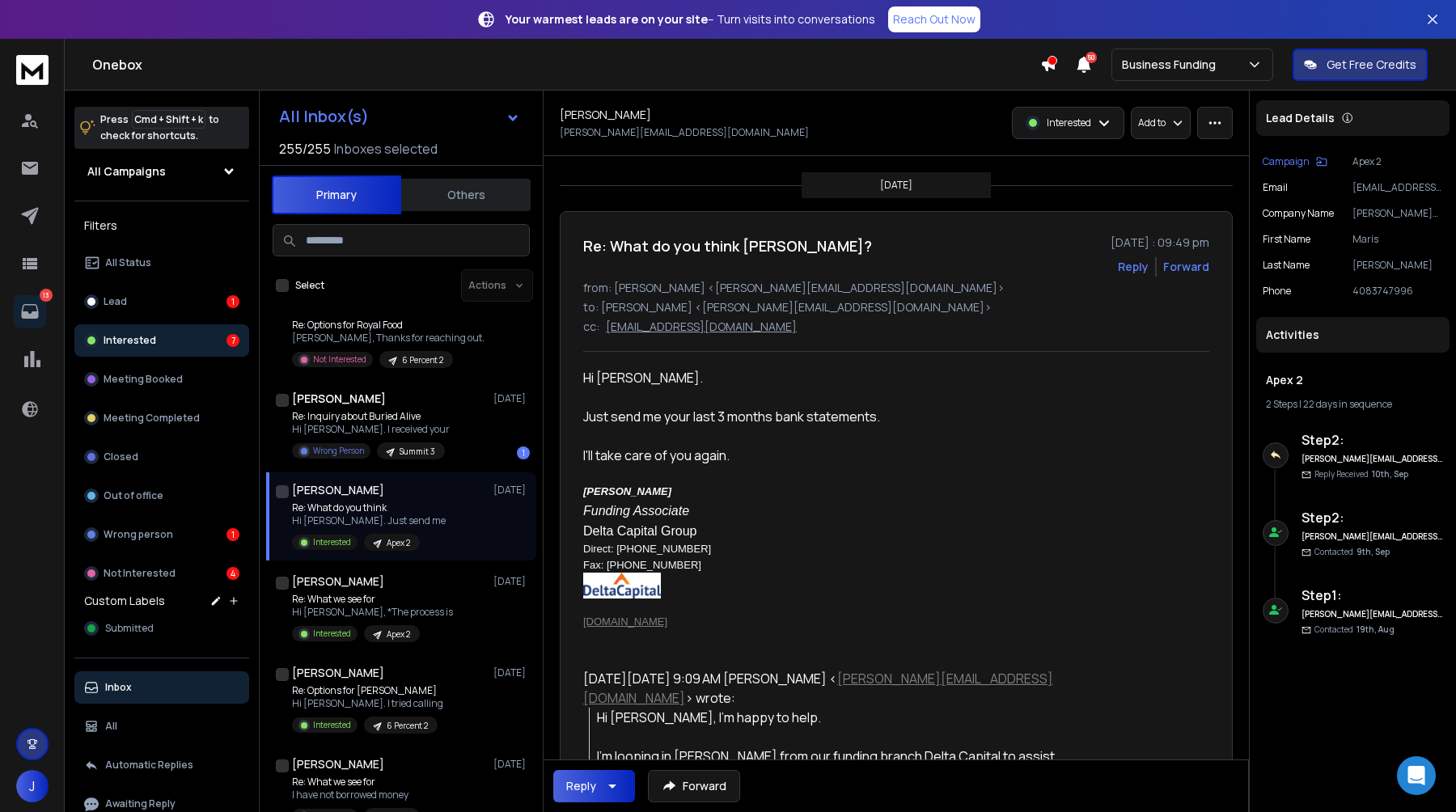
scroll to position [1126, 0]
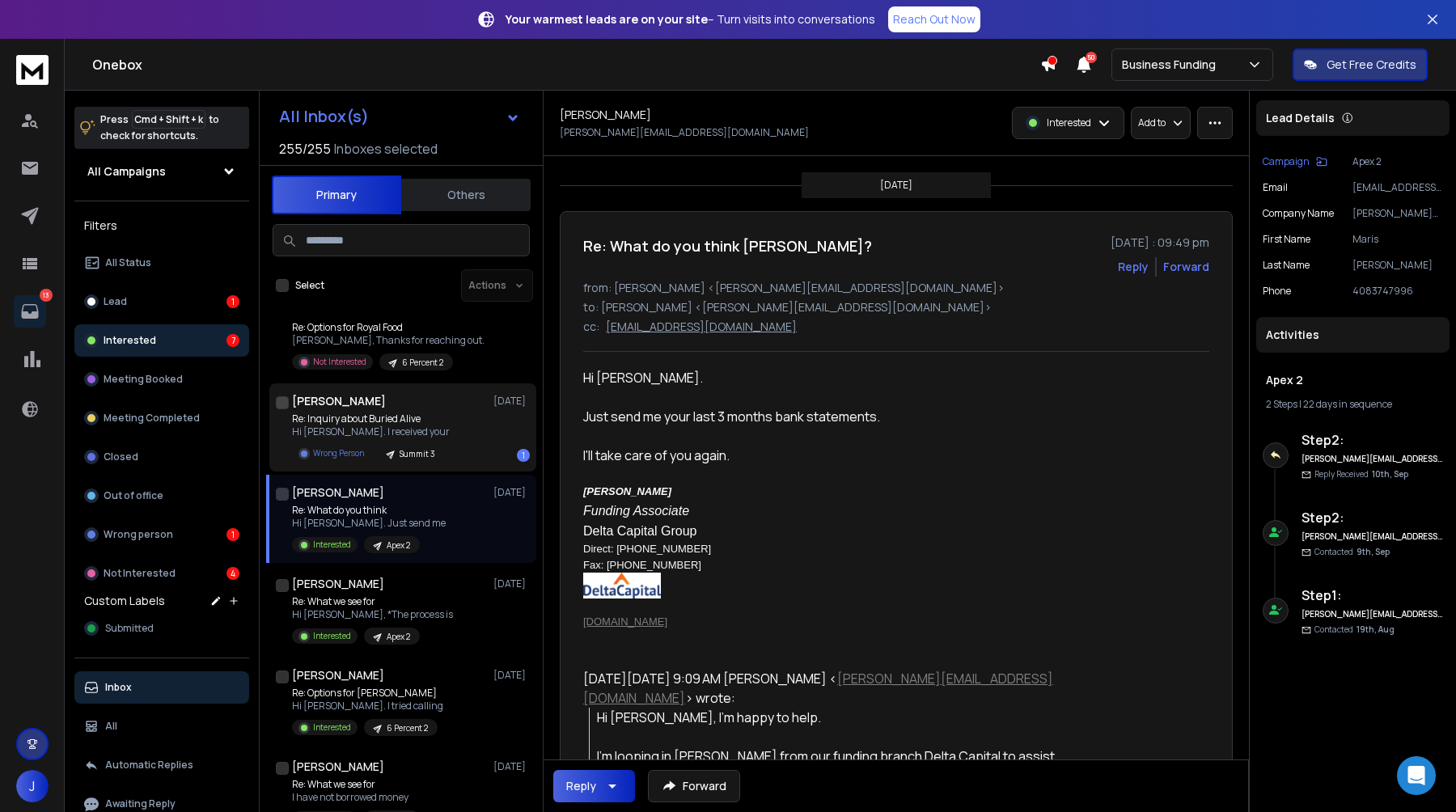
click at [490, 413] on div "Re: Inquiry about Buried Alive Hi [PERSON_NAME]. I received your Wrong Person S…" at bounding box center [411, 437] width 238 height 49
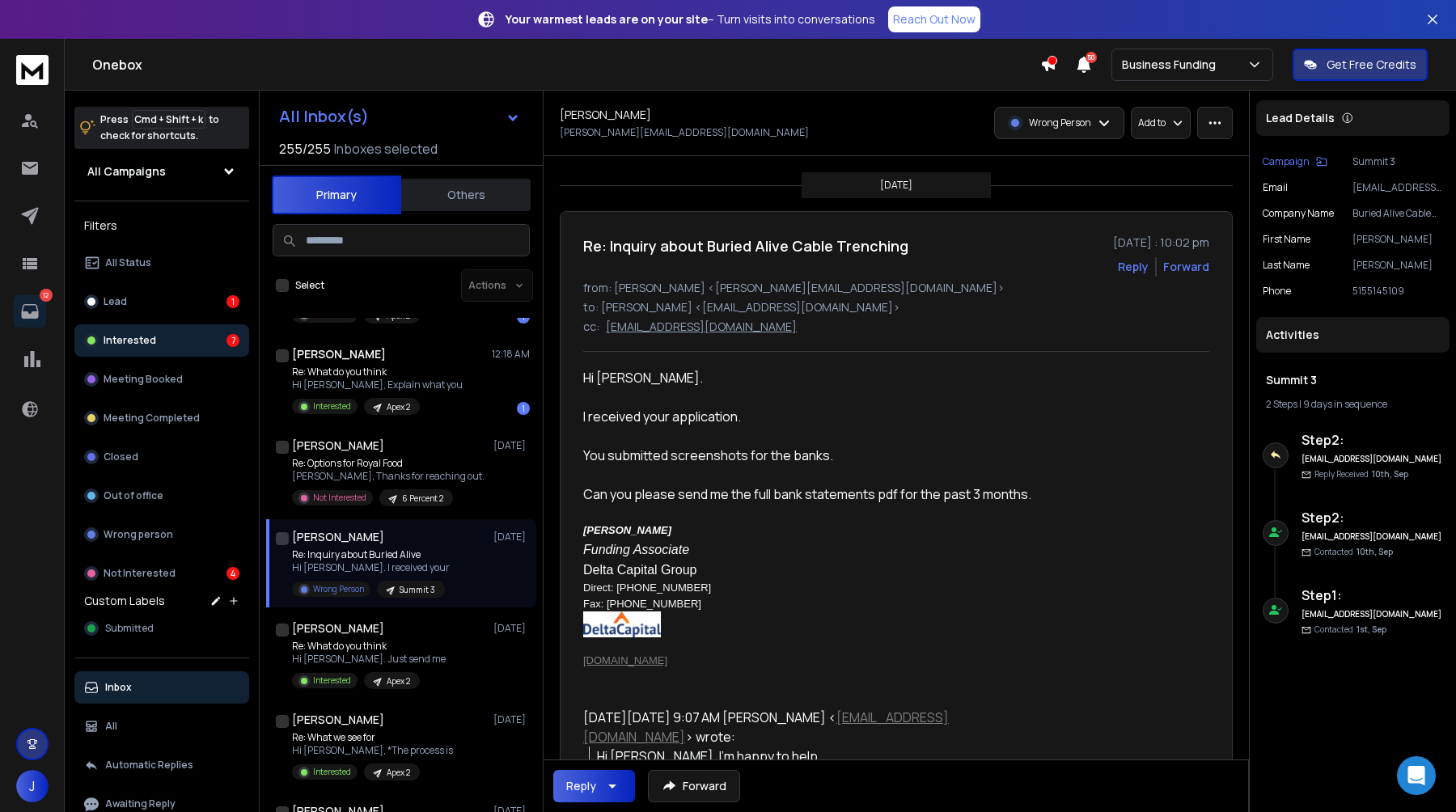
scroll to position [986, 0]
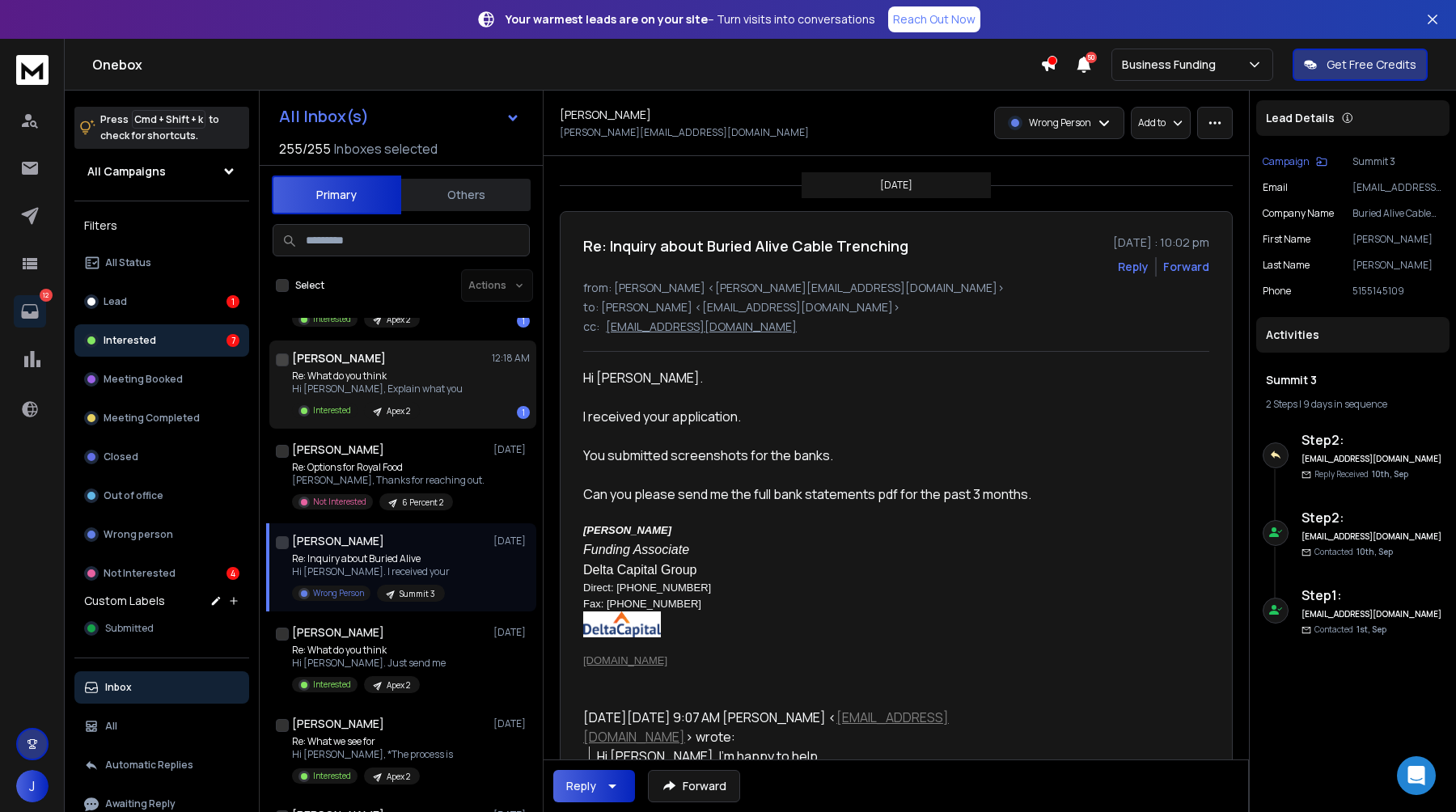
click at [488, 408] on div "Re: What do you think Hi [PERSON_NAME], Explain what you Interested Apex 2 1" at bounding box center [411, 394] width 238 height 49
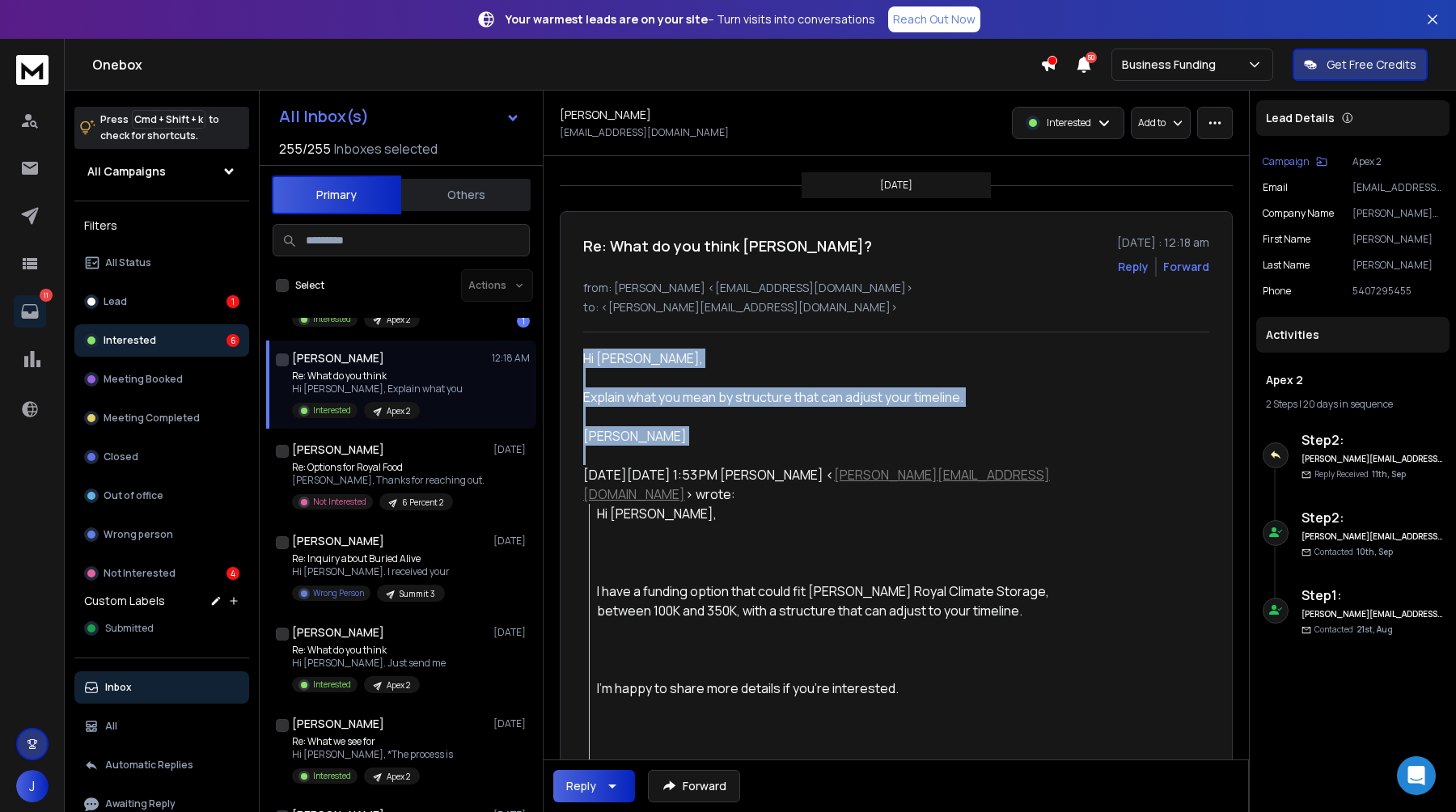
drag, startPoint x: 741, startPoint y: 456, endPoint x: 550, endPoint y: 327, distance: 230.5
click at [550, 327] on div "[DATE] Re: What do you think [PERSON_NAME]? [DATE] : 12:18 am Reply Forward fro…" at bounding box center [897, 715] width 706 height 1086
click at [948, 476] on div "[DATE][DATE] 1:53 PM [PERSON_NAME] < [PERSON_NAME][EMAIL_ADDRESS][DOMAIN_NAME] …" at bounding box center [820, 484] width 473 height 38
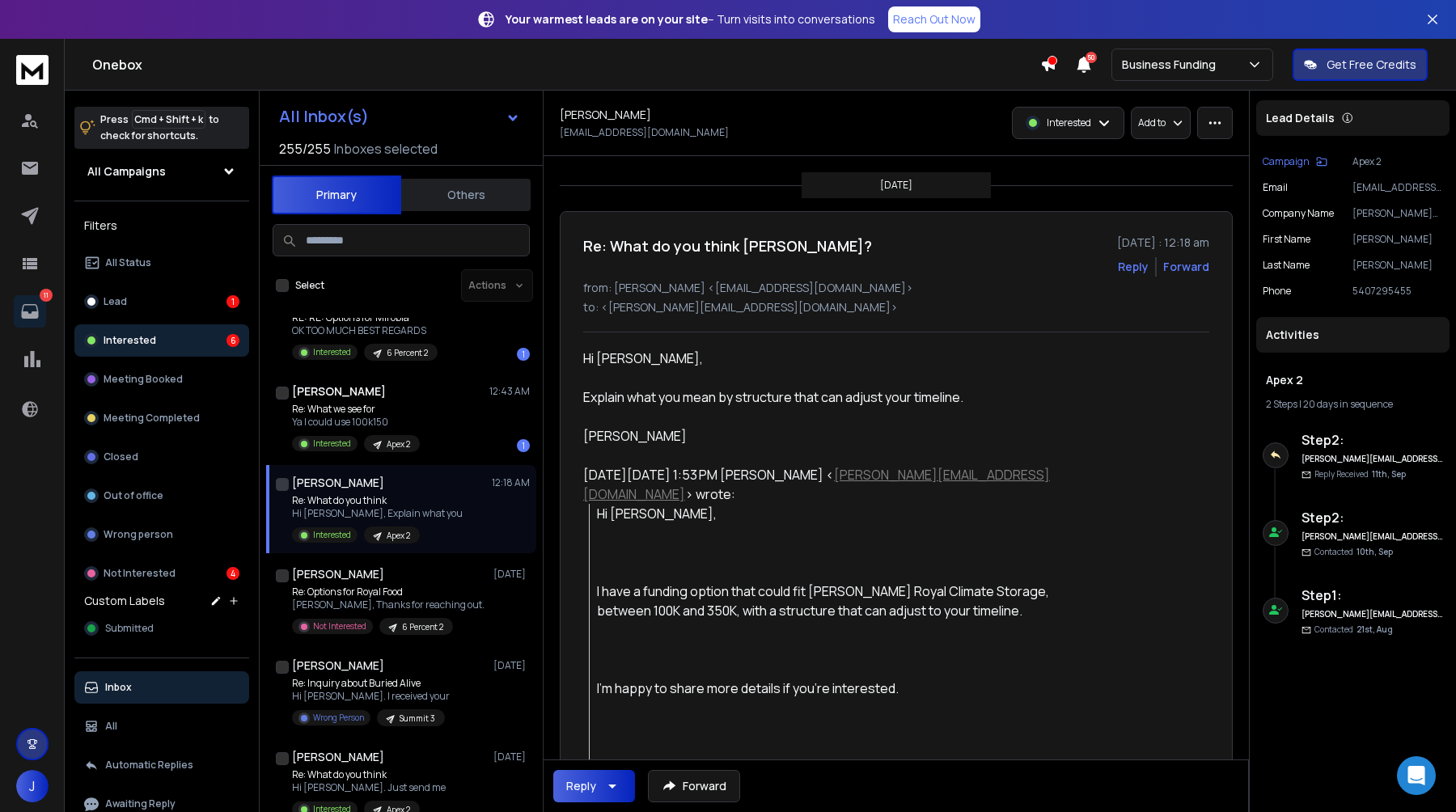
scroll to position [856, 0]
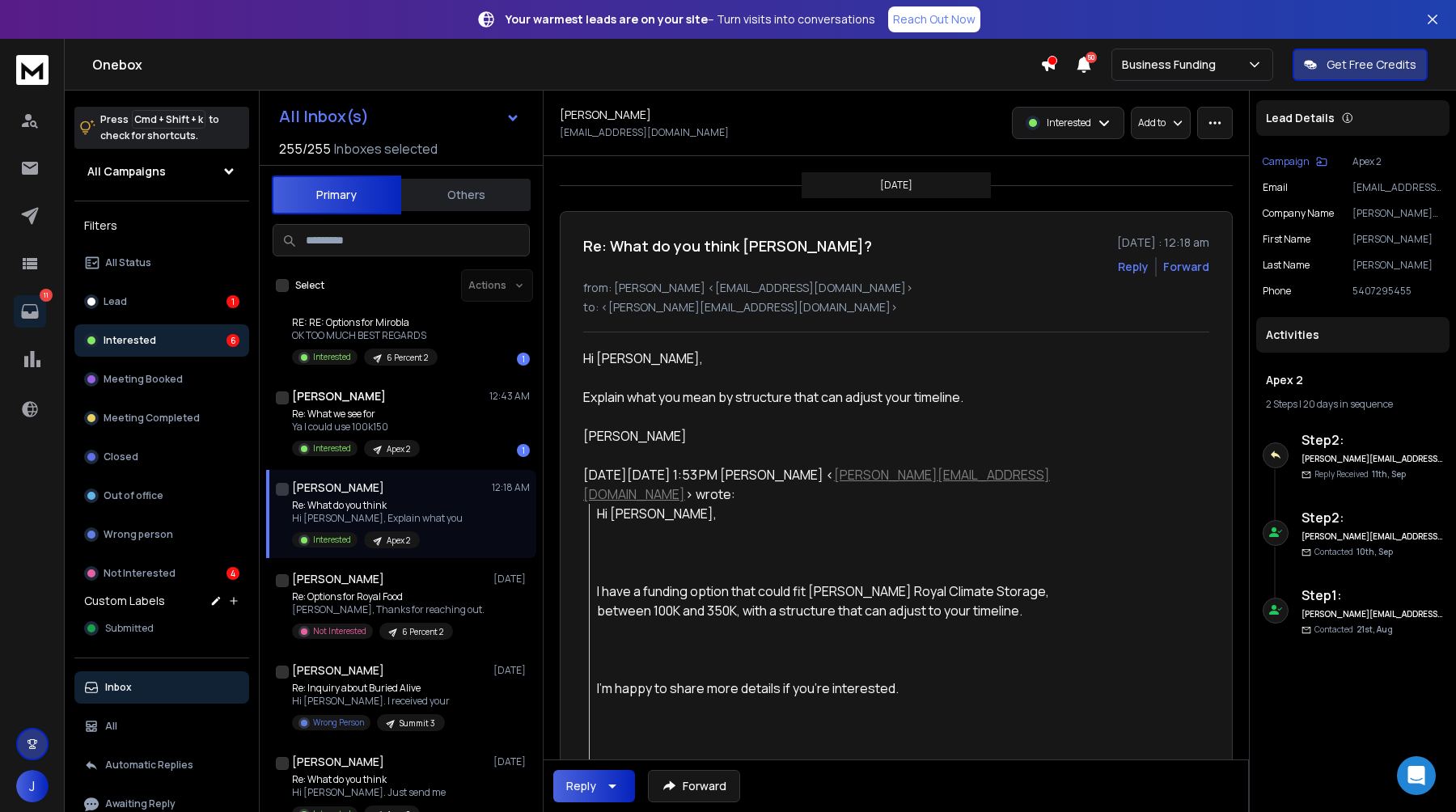
click at [583, 774] on button "Reply" at bounding box center [595, 786] width 82 height 33
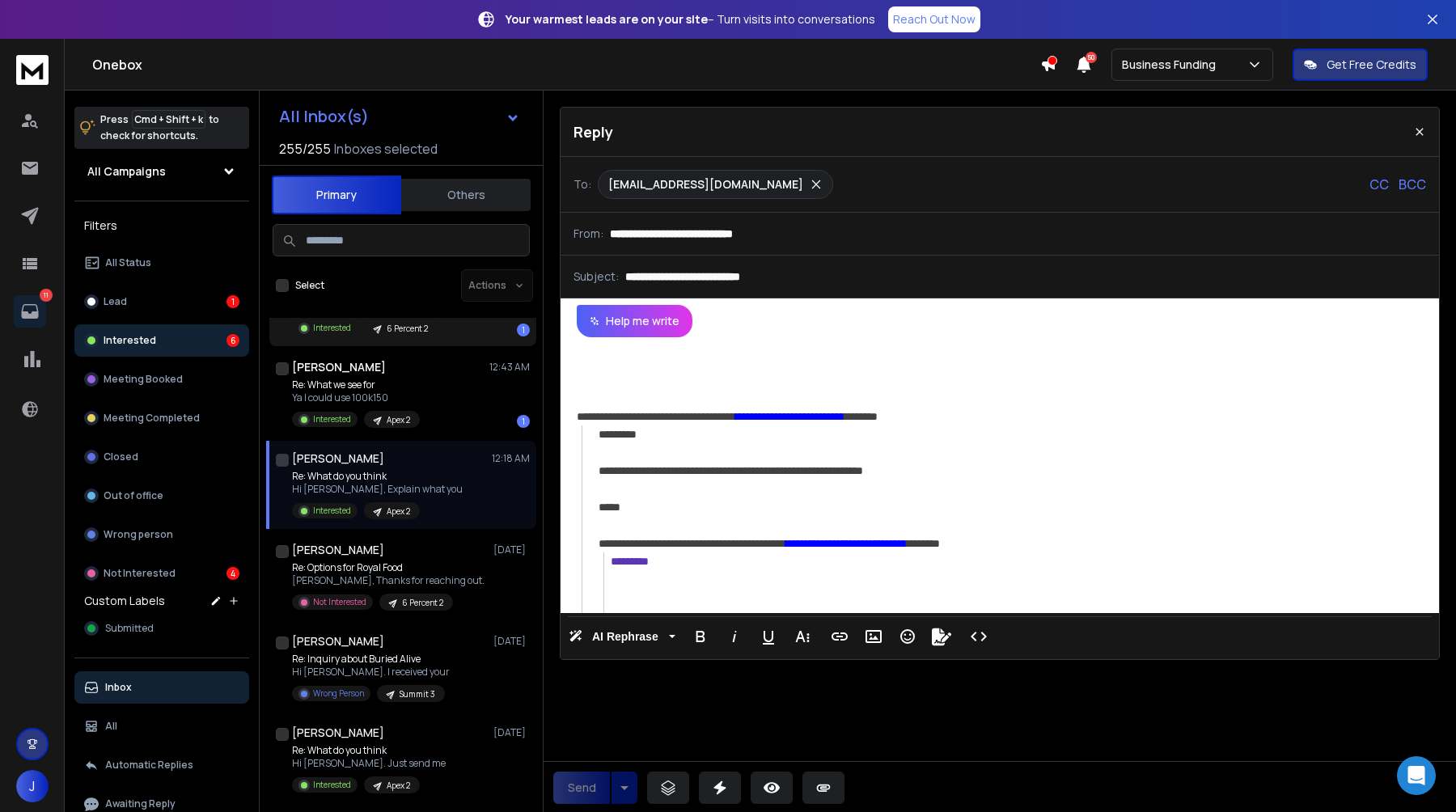
scroll to position [882, 0]
click at [672, 786] on icon at bounding box center [667, 788] width 16 height 16
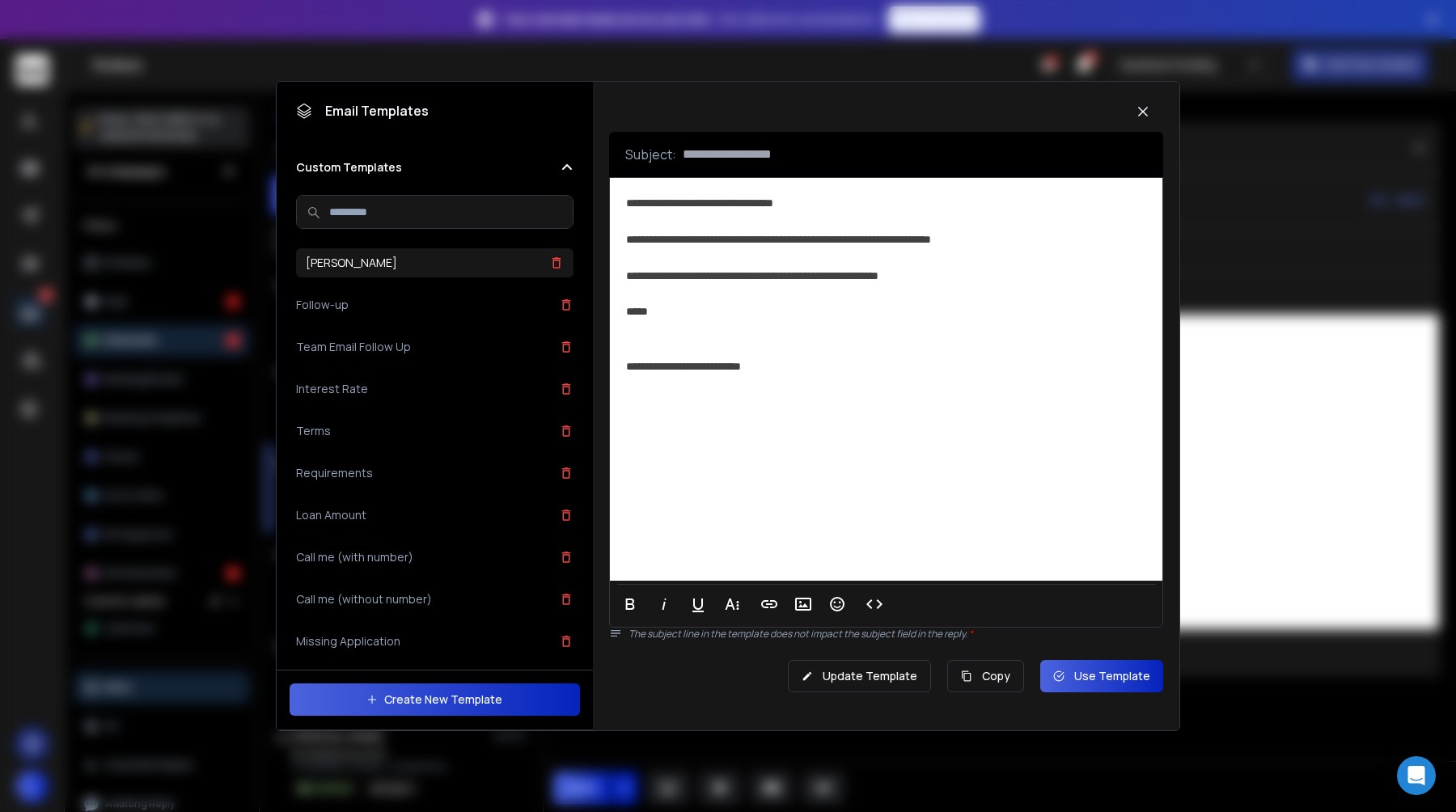
click at [1085, 666] on button "Use Template" at bounding box center [1101, 676] width 123 height 33
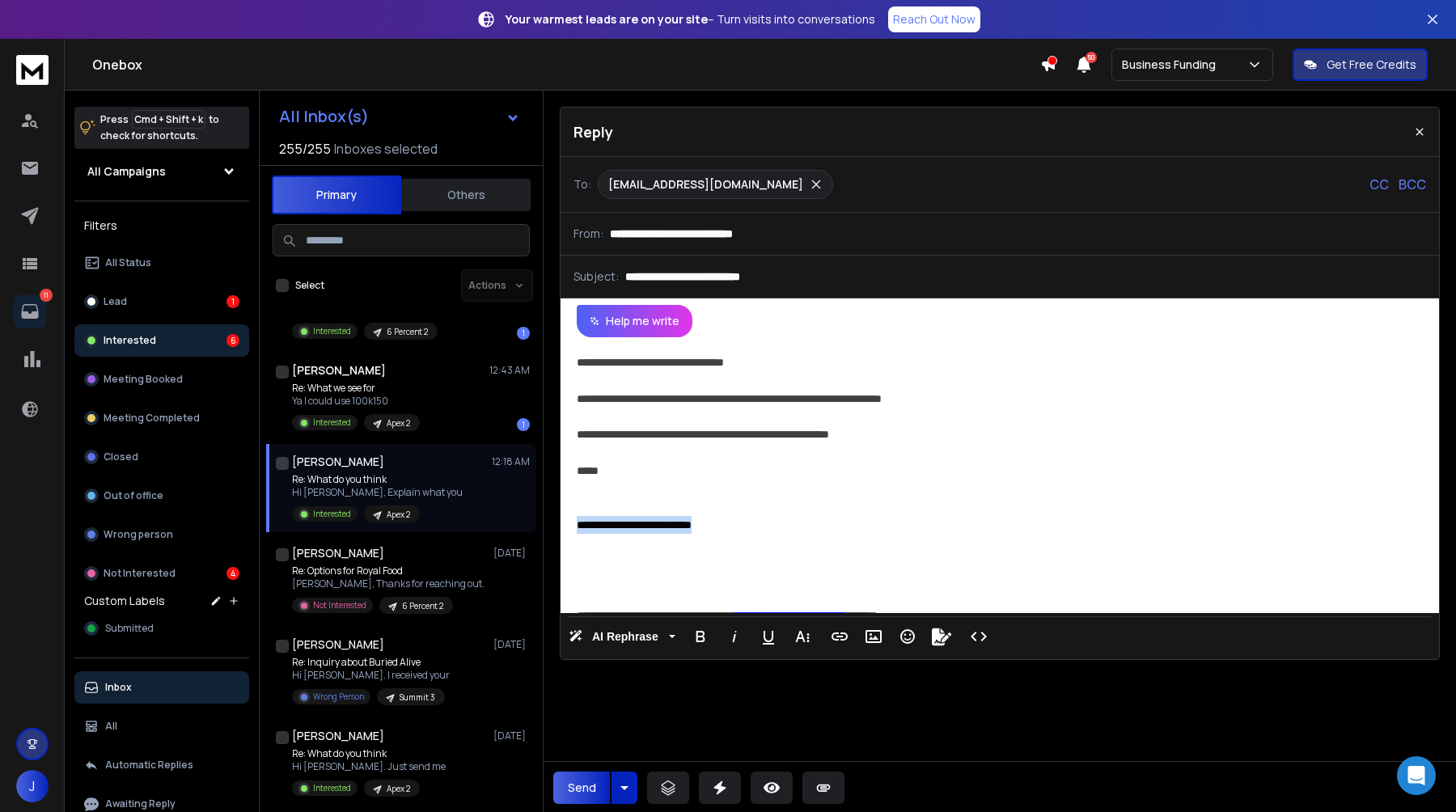
drag, startPoint x: 760, startPoint y: 523, endPoint x: 549, endPoint y: 523, distance: 211.0
click at [549, 523] on div "**********" at bounding box center [999, 476] width 912 height 772
click at [1374, 183] on p "CC" at bounding box center [1379, 184] width 19 height 19
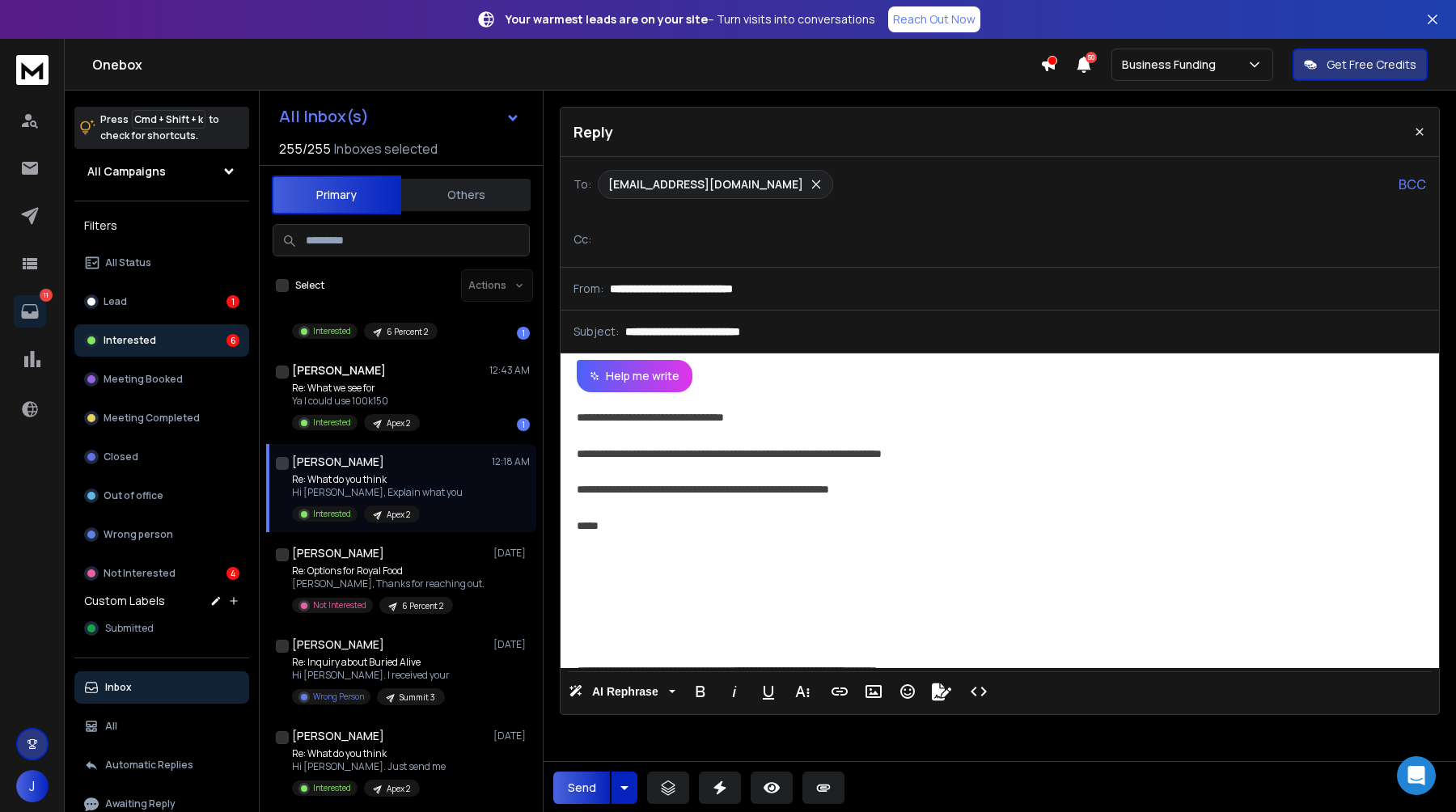
type input "**********"
click at [794, 592] on div "**********" at bounding box center [999, 530] width 879 height 276
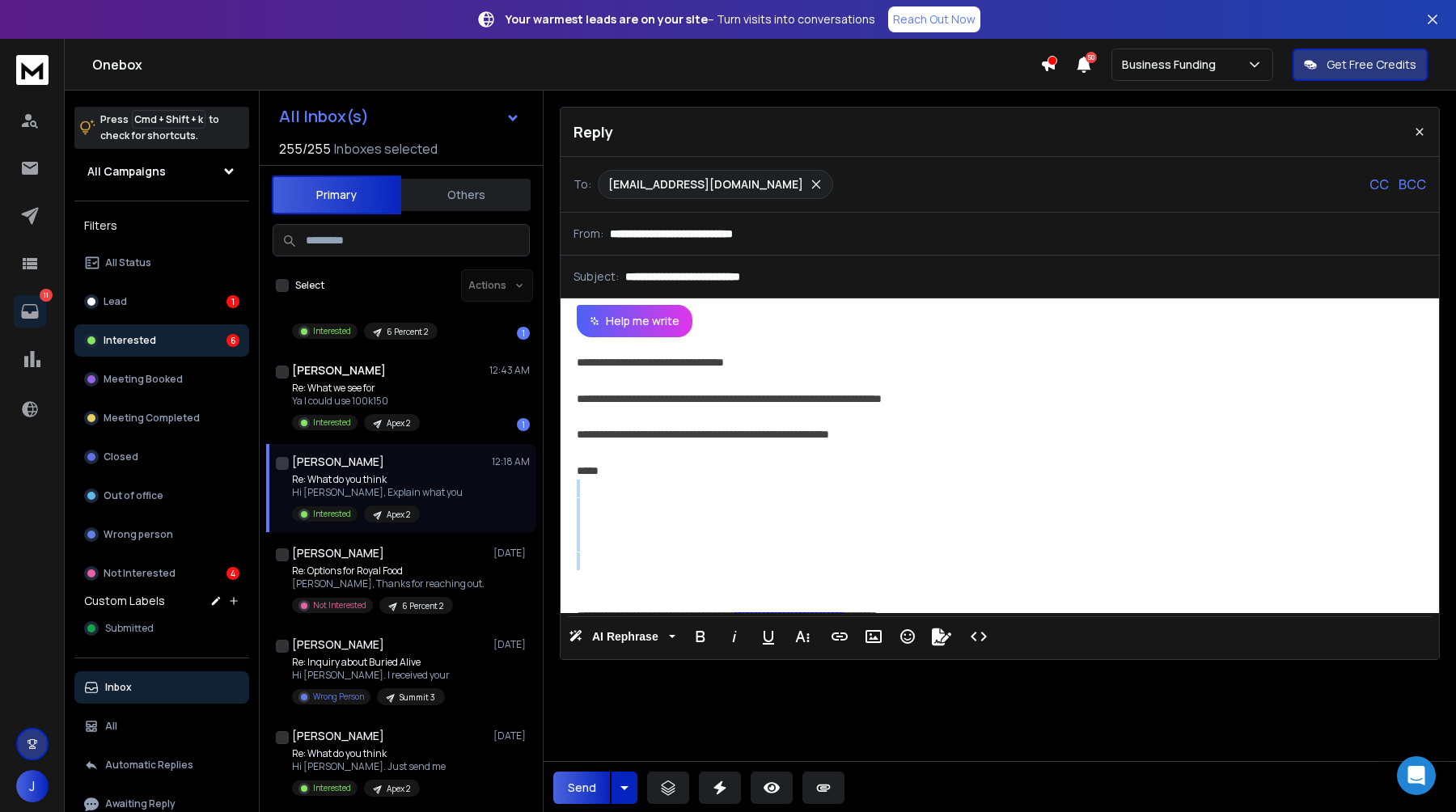
drag, startPoint x: 720, startPoint y: 568, endPoint x: 610, endPoint y: 484, distance: 138.4
click at [610, 484] on div "**********" at bounding box center [999, 475] width 879 height 276
click at [779, 333] on div "Help me write" at bounding box center [999, 319] width 879 height 42
click at [573, 357] on div "**********" at bounding box center [997, 475] width 874 height 276
click at [575, 785] on button "Send" at bounding box center [582, 788] width 57 height 33
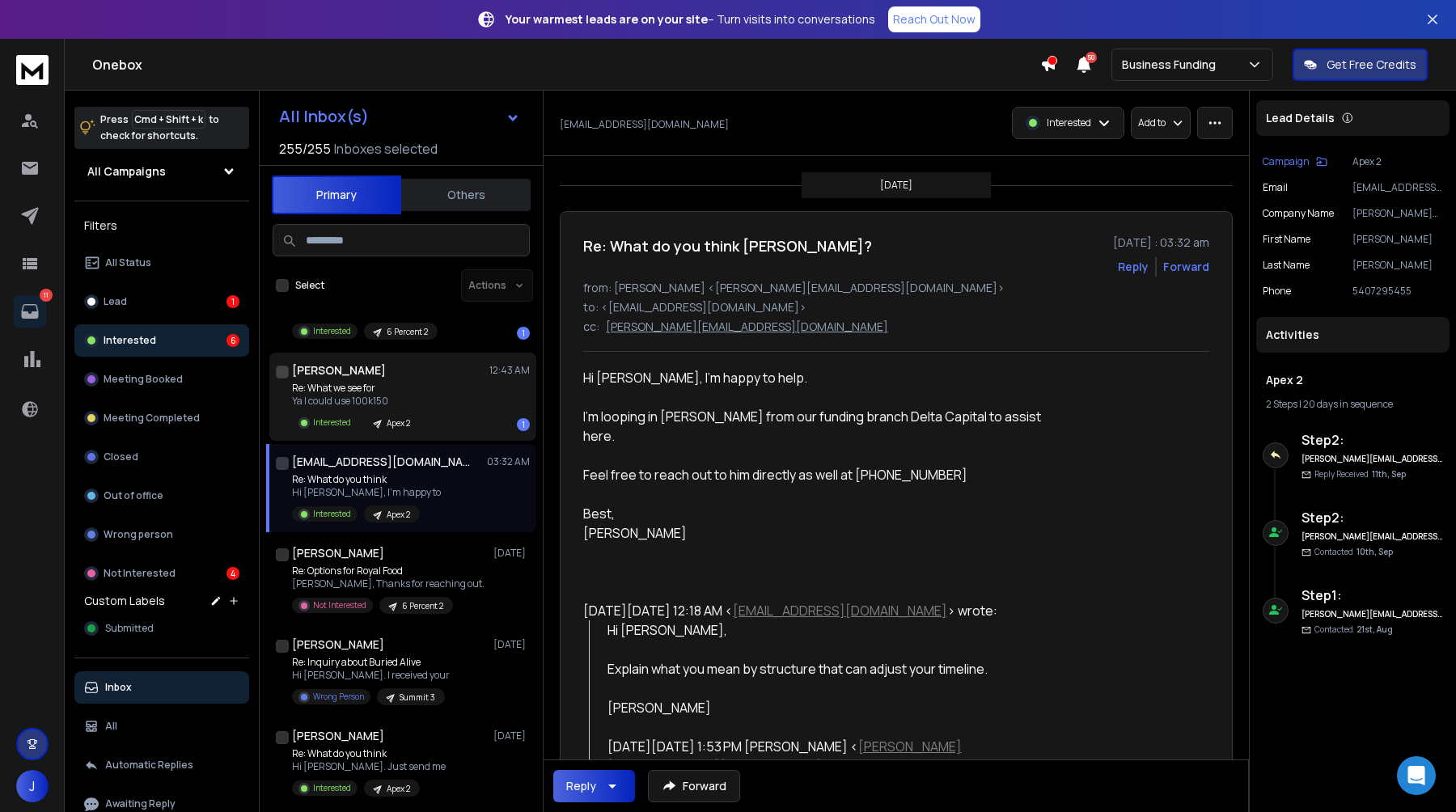
click at [453, 386] on div "Re: What we see for Ya I could use 100k150 Interested Apex 2 1" at bounding box center [411, 406] width 238 height 49
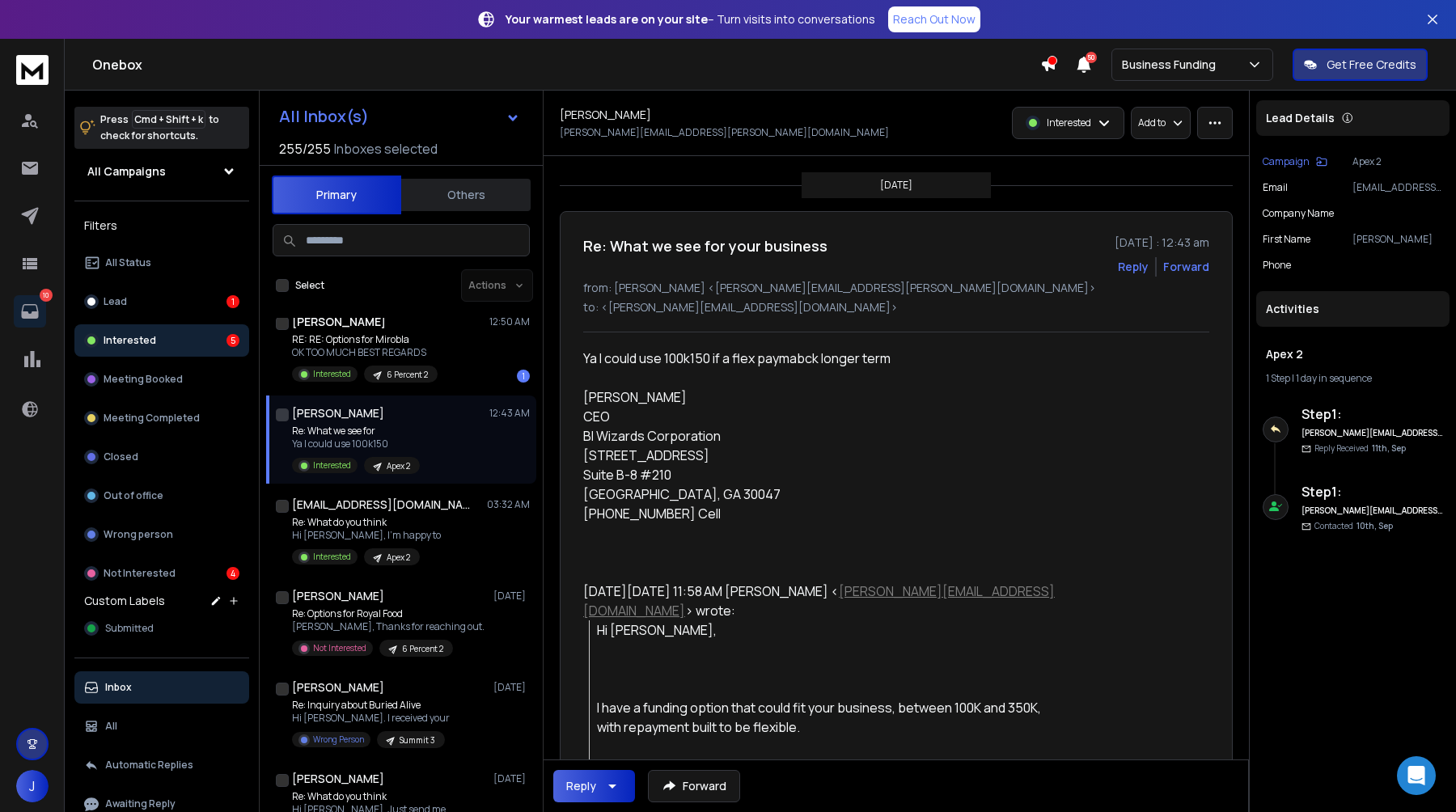
scroll to position [829, 0]
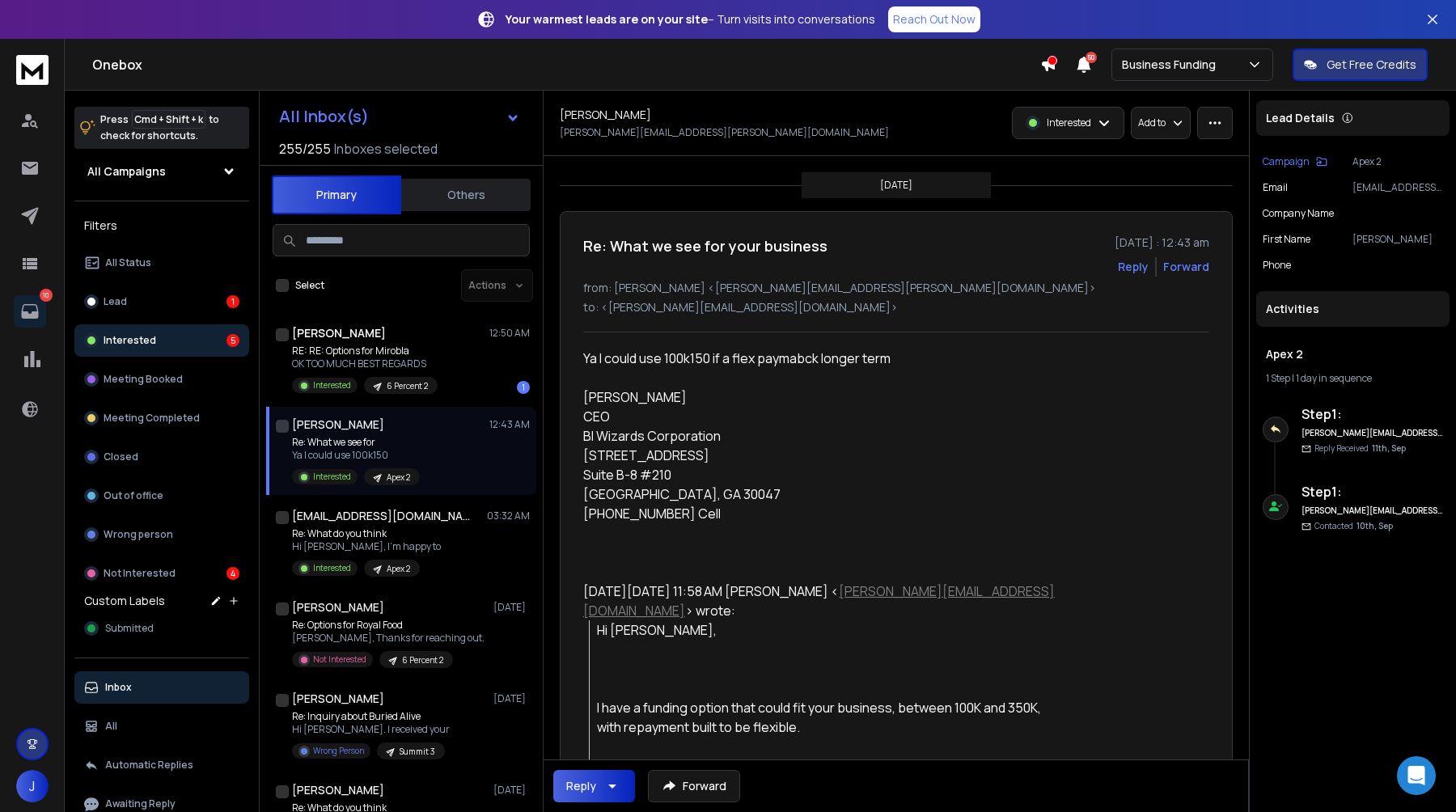
click at [575, 777] on div "Reply" at bounding box center [594, 786] width 56 height 19
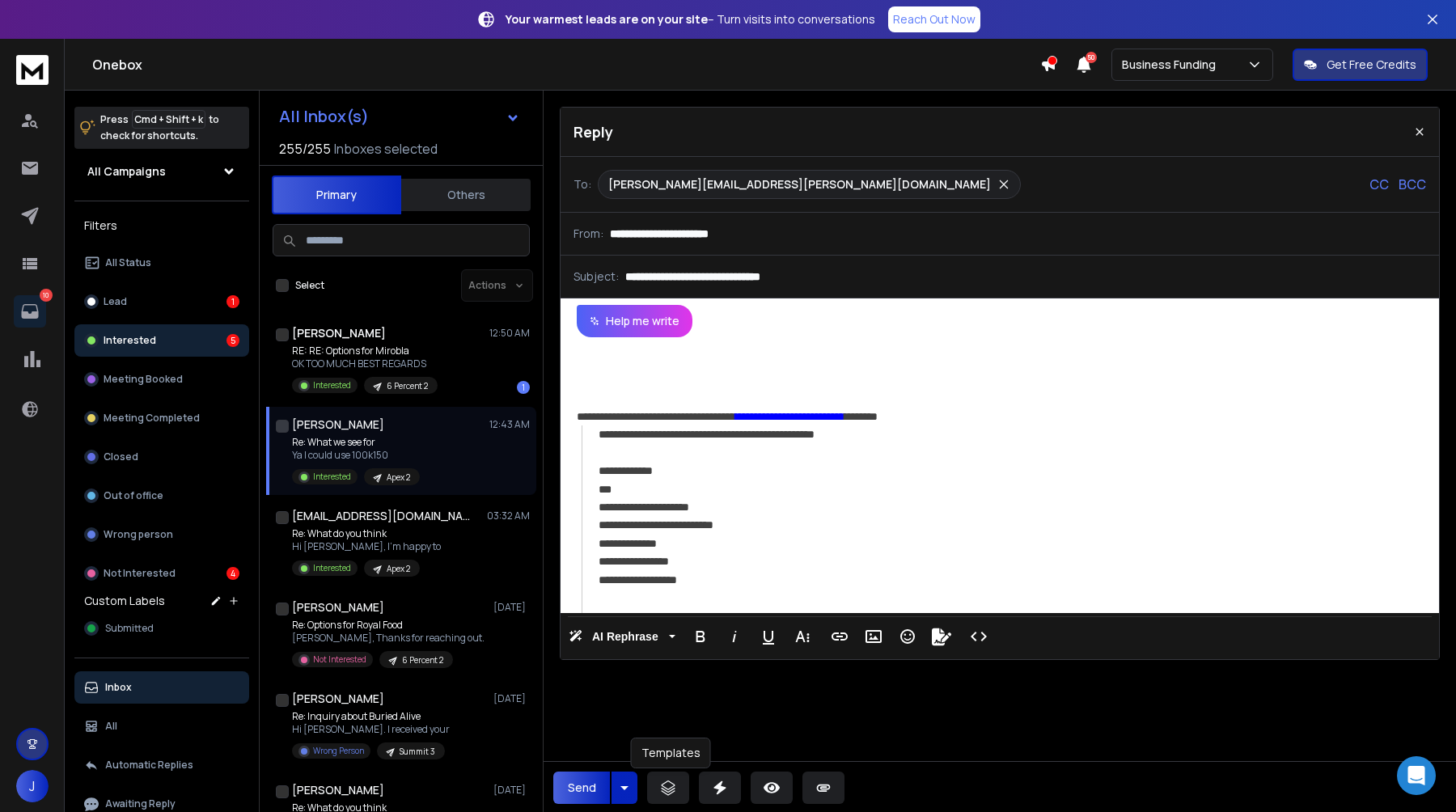
click at [672, 781] on icon at bounding box center [667, 788] width 16 height 16
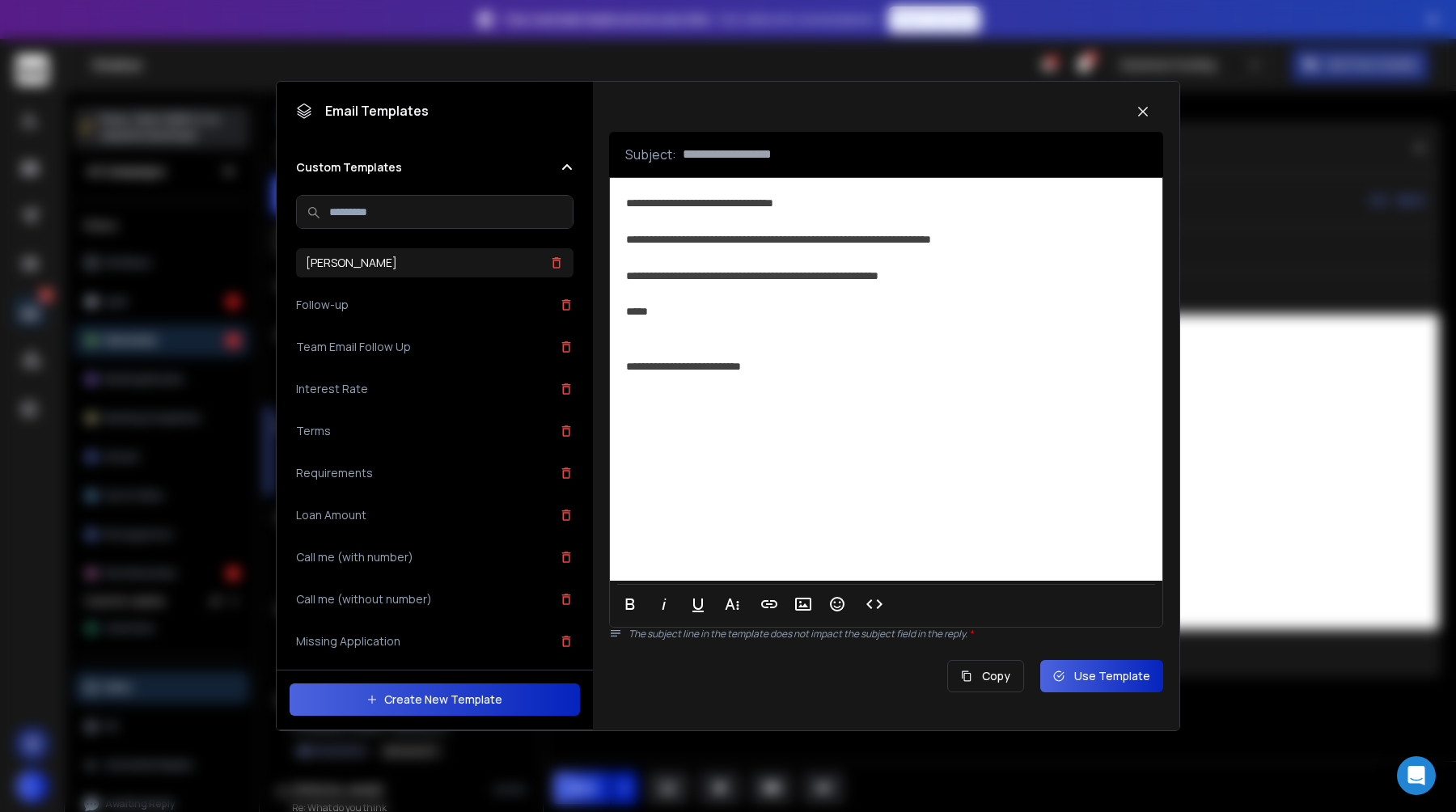
click at [1066, 666] on button "Use Template" at bounding box center [1101, 676] width 123 height 33
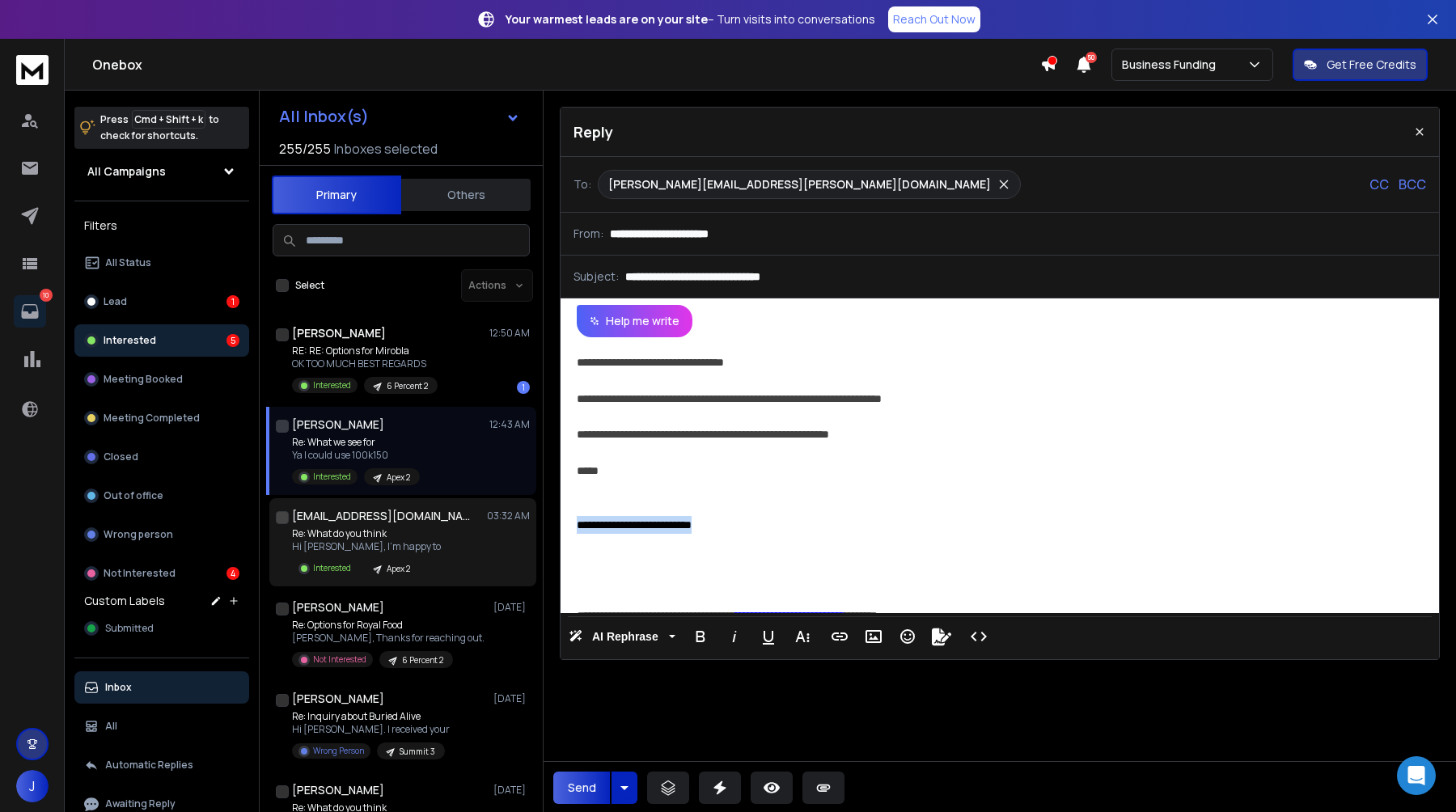
drag, startPoint x: 745, startPoint y: 525, endPoint x: 469, endPoint y: 525, distance: 276.0
click at [469, 525] on div "All Inbox(s) 255 / 255 Inboxes selected Primary Others Select Actions Josh Roya…" at bounding box center [858, 496] width 1198 height 812
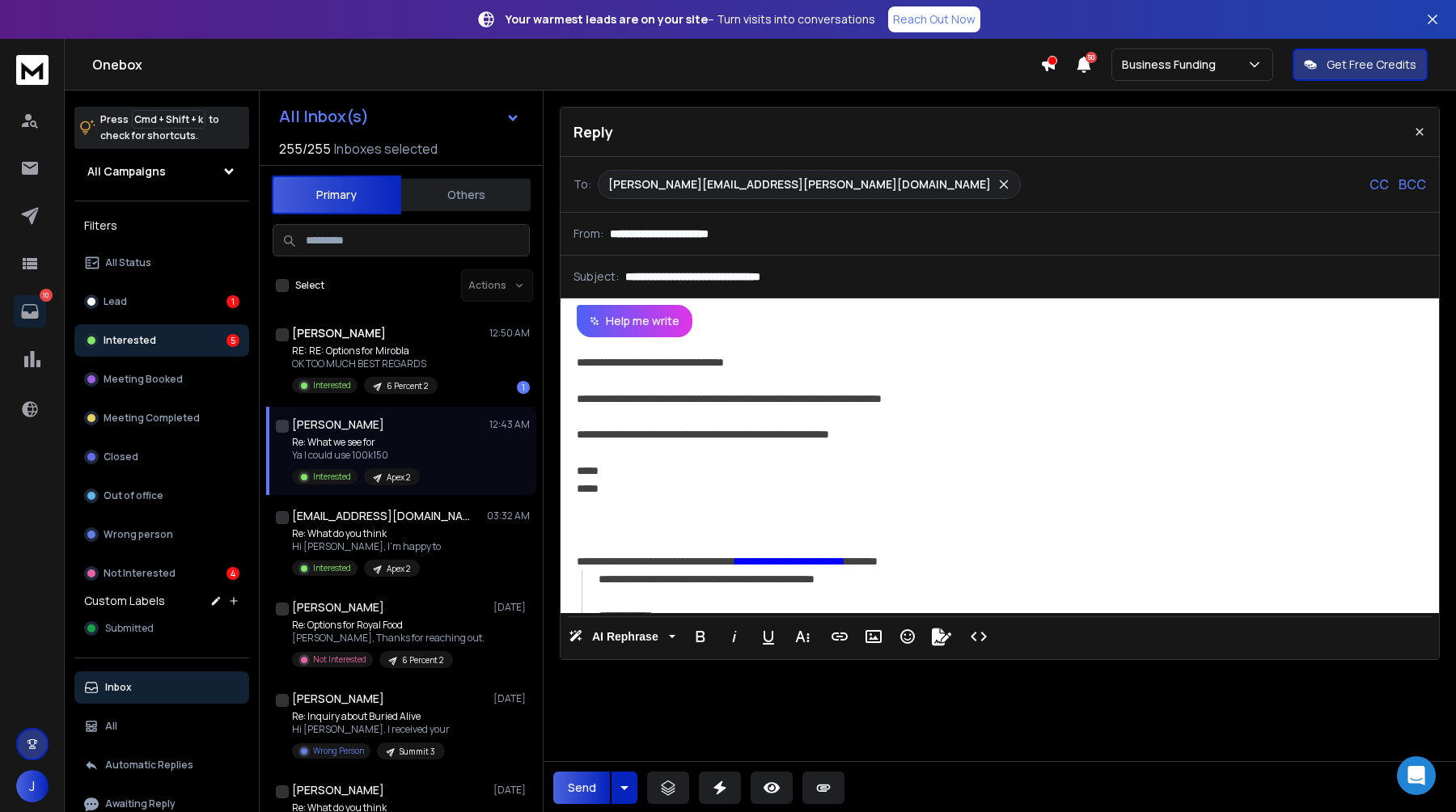
click at [1377, 186] on p "CC" at bounding box center [1379, 184] width 19 height 19
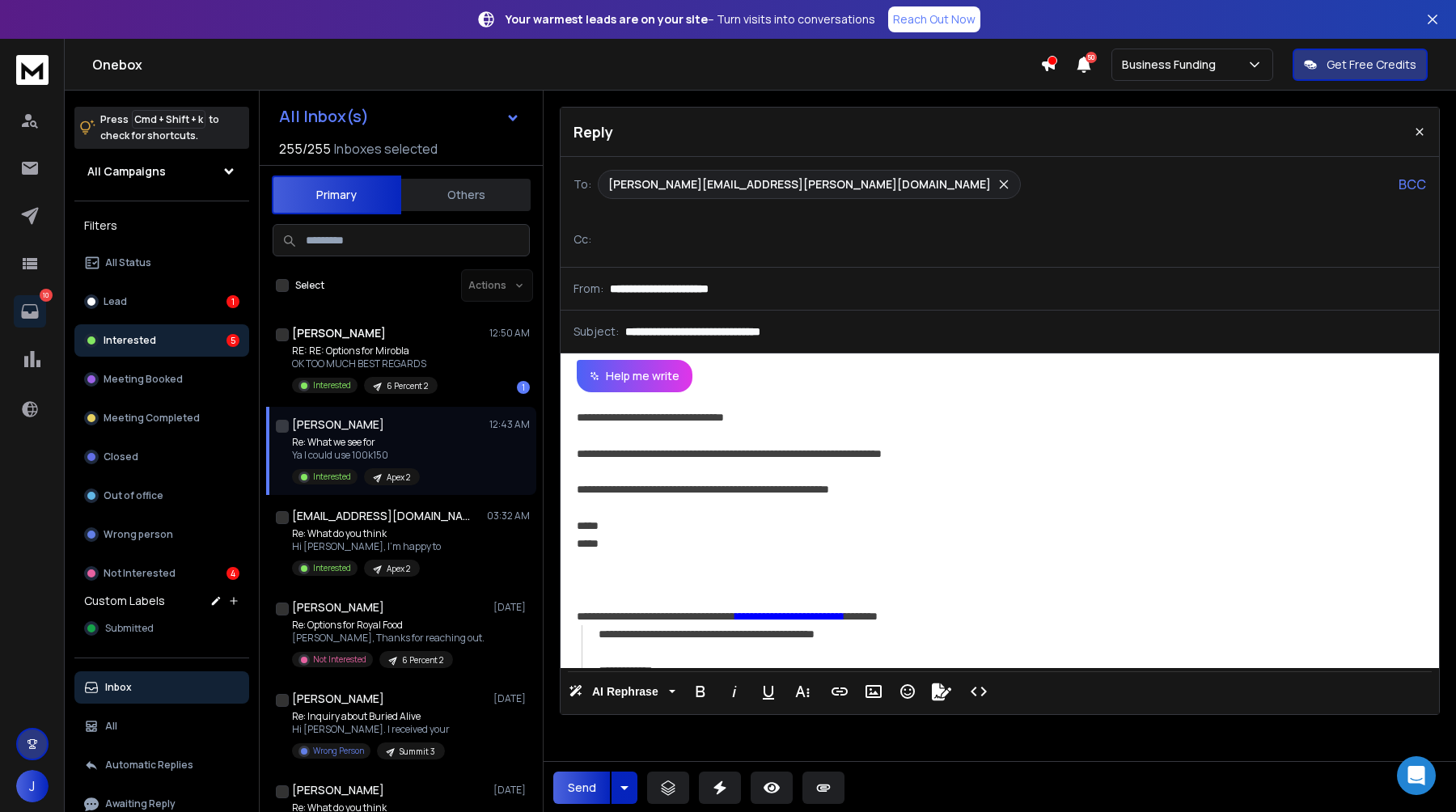
type input "**********"
click at [584, 779] on button "Send" at bounding box center [582, 788] width 57 height 33
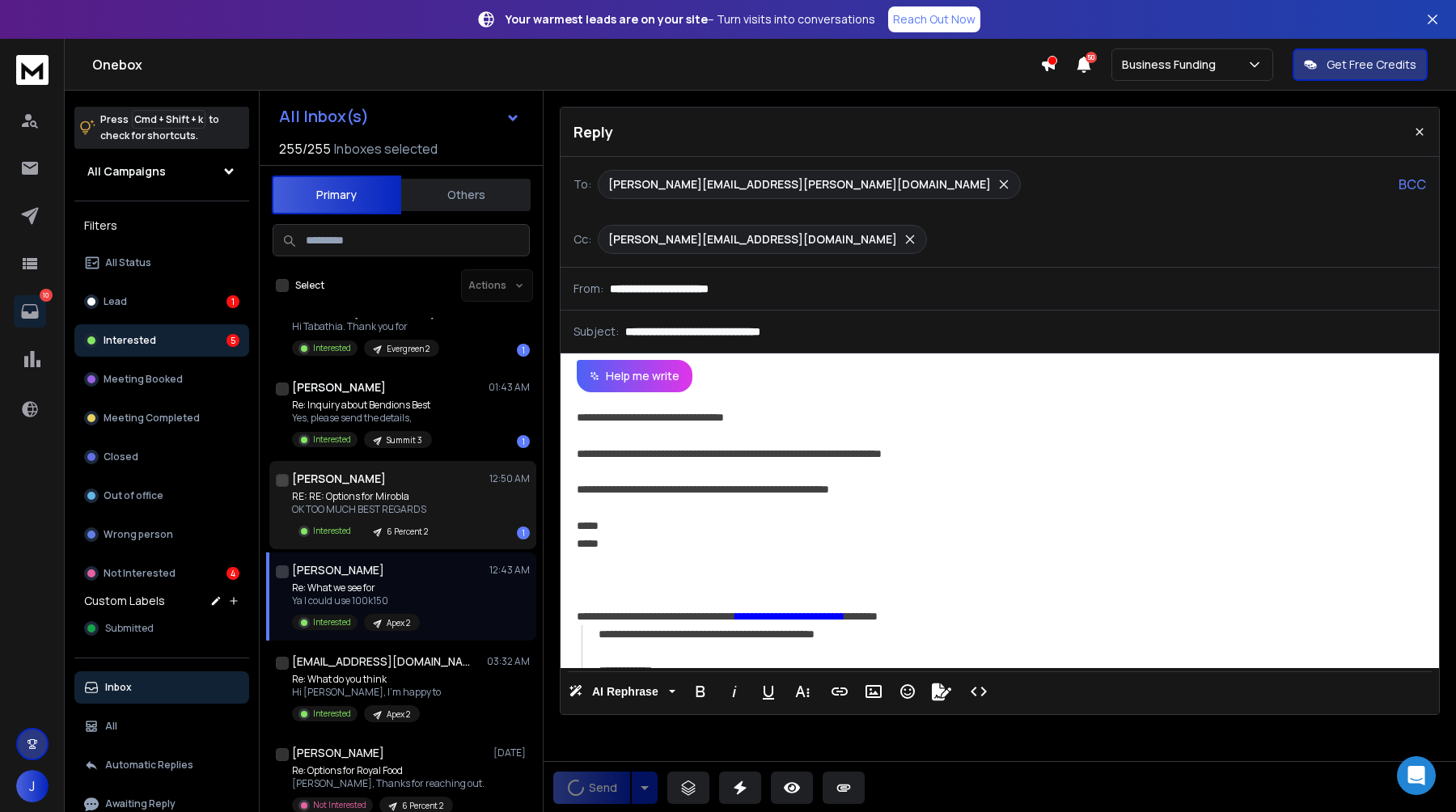
scroll to position [682, 0]
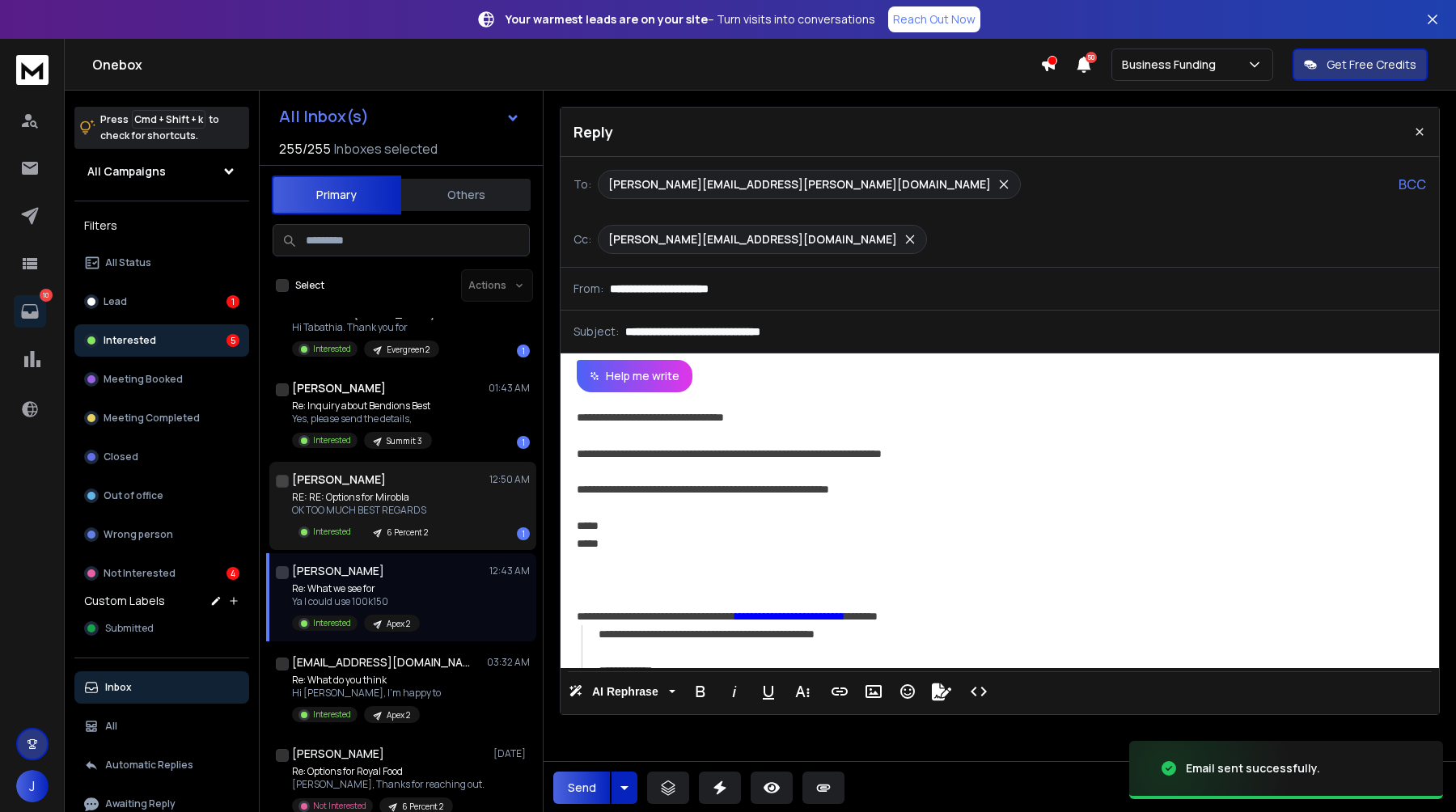
click at [456, 529] on div "RE: RE: Options for Mirobla OK TOO MUCH BEST REGARDS Interested 6 Percent 2 1" at bounding box center [411, 515] width 238 height 49
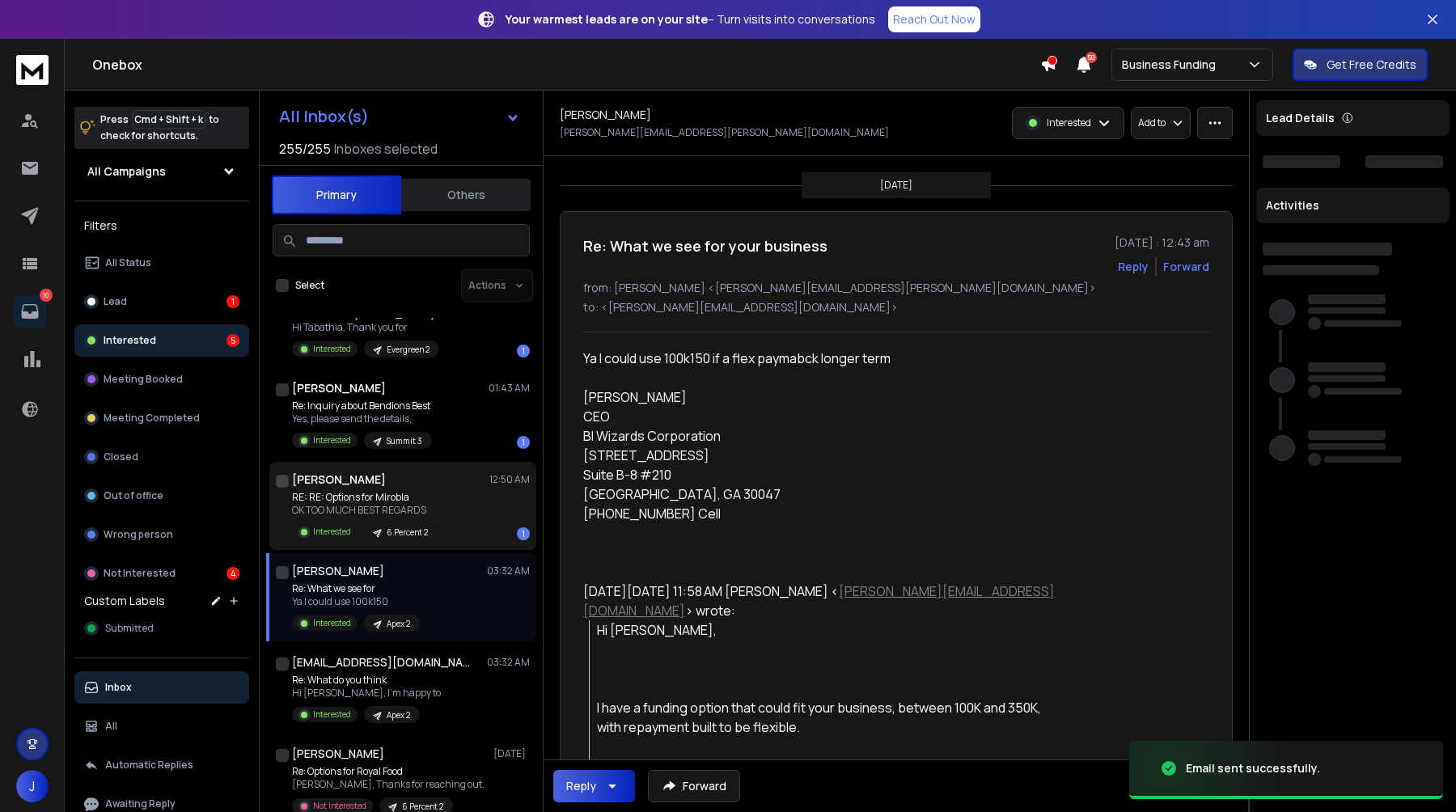
click at [456, 529] on div "RE: RE: Options for Mirobla OK TOO MUCH BEST REGARDS Interested 6 Percent 2 1" at bounding box center [411, 515] width 238 height 49
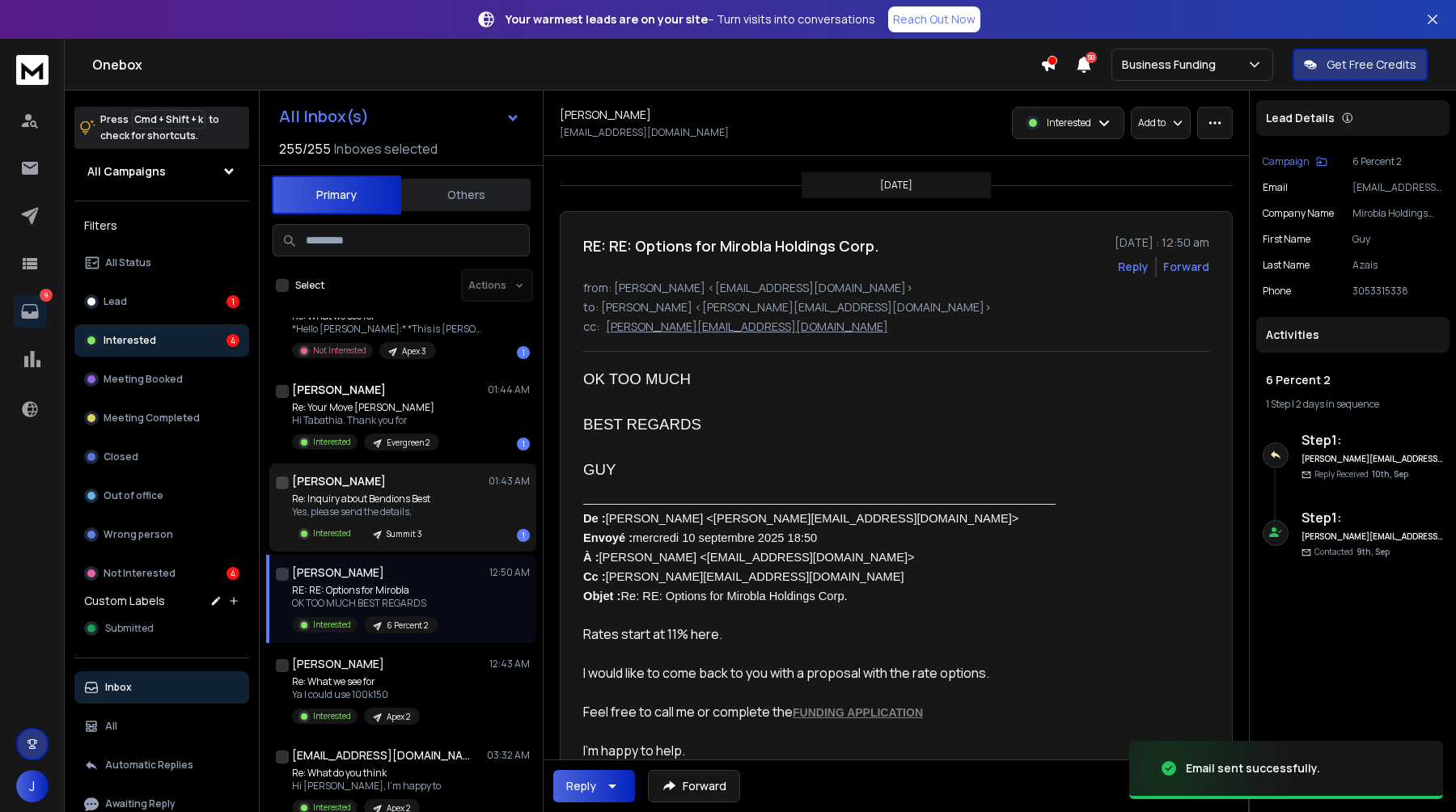
scroll to position [586, 0]
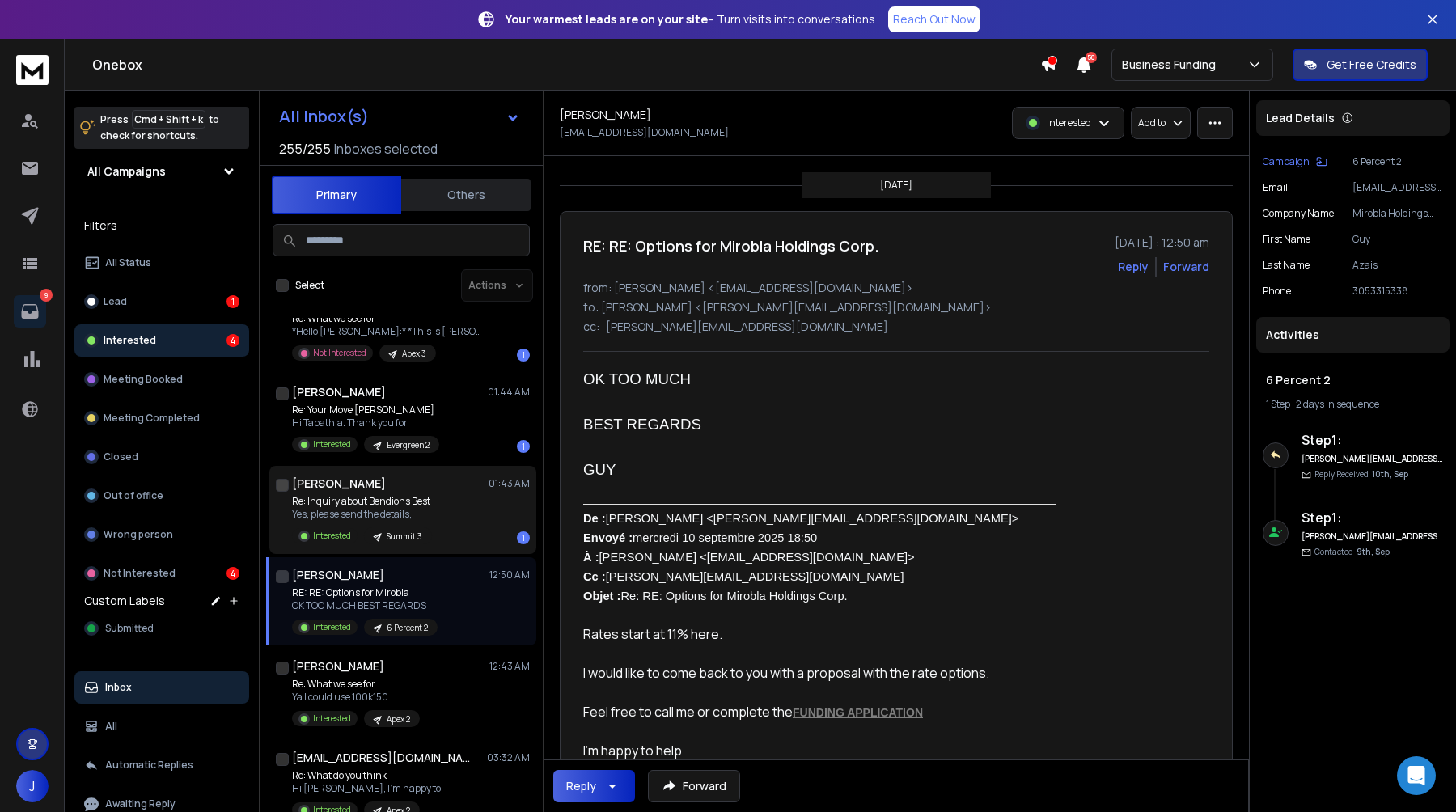
click at [464, 506] on div "Re: Inquiry about Bendions Best Yes, please send the details, Interested Summit…" at bounding box center [411, 519] width 238 height 49
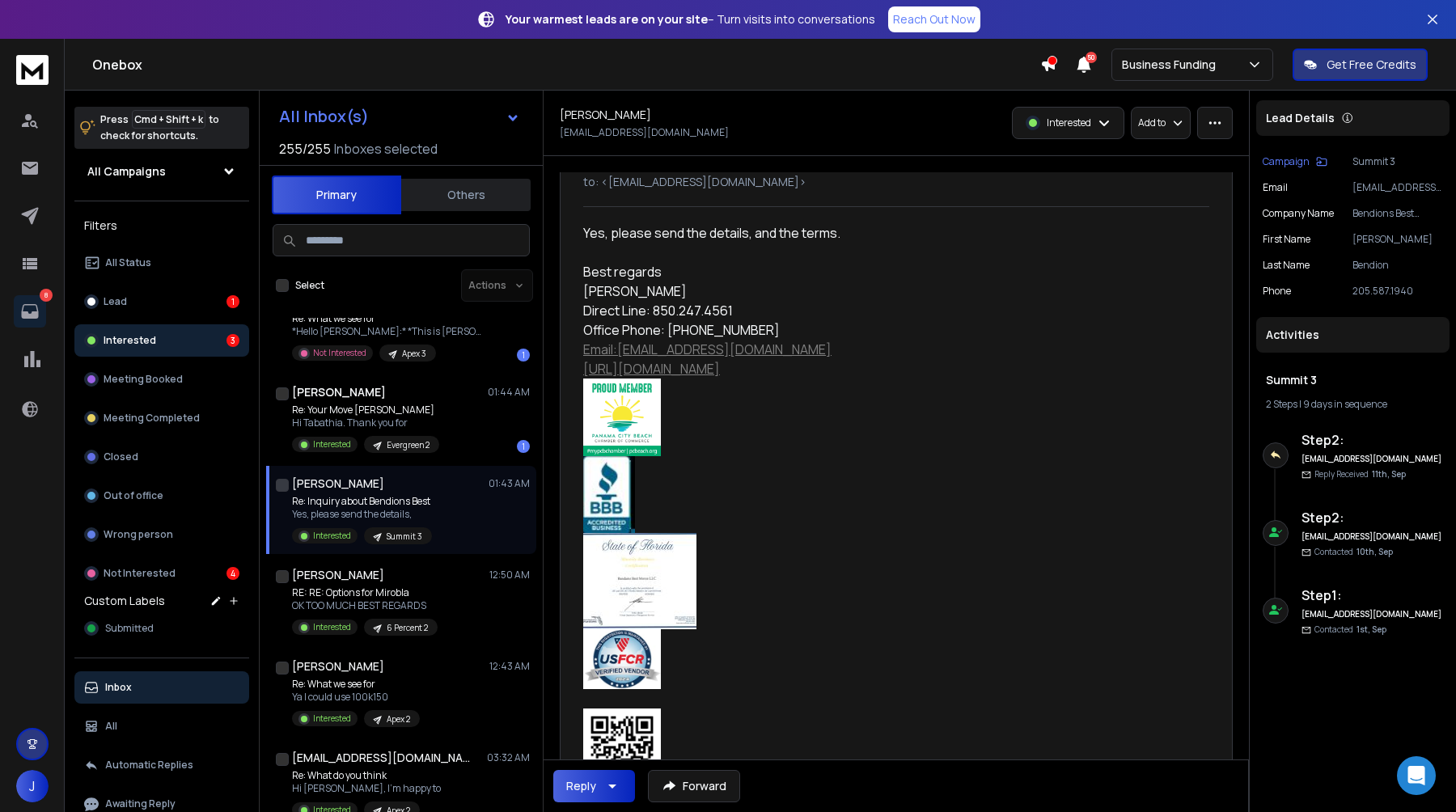
scroll to position [133, 0]
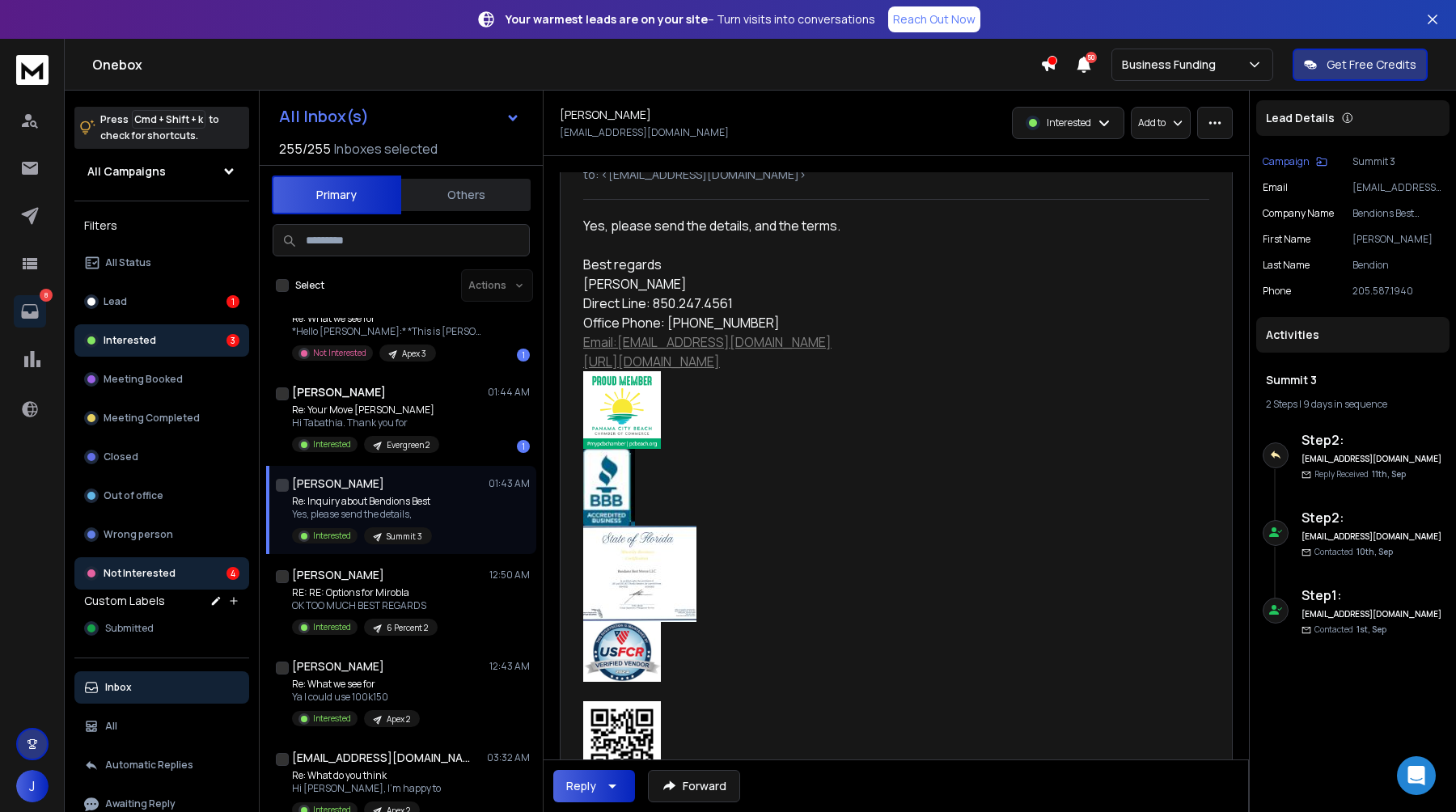
click at [168, 572] on p "Not Interested" at bounding box center [140, 573] width 72 height 13
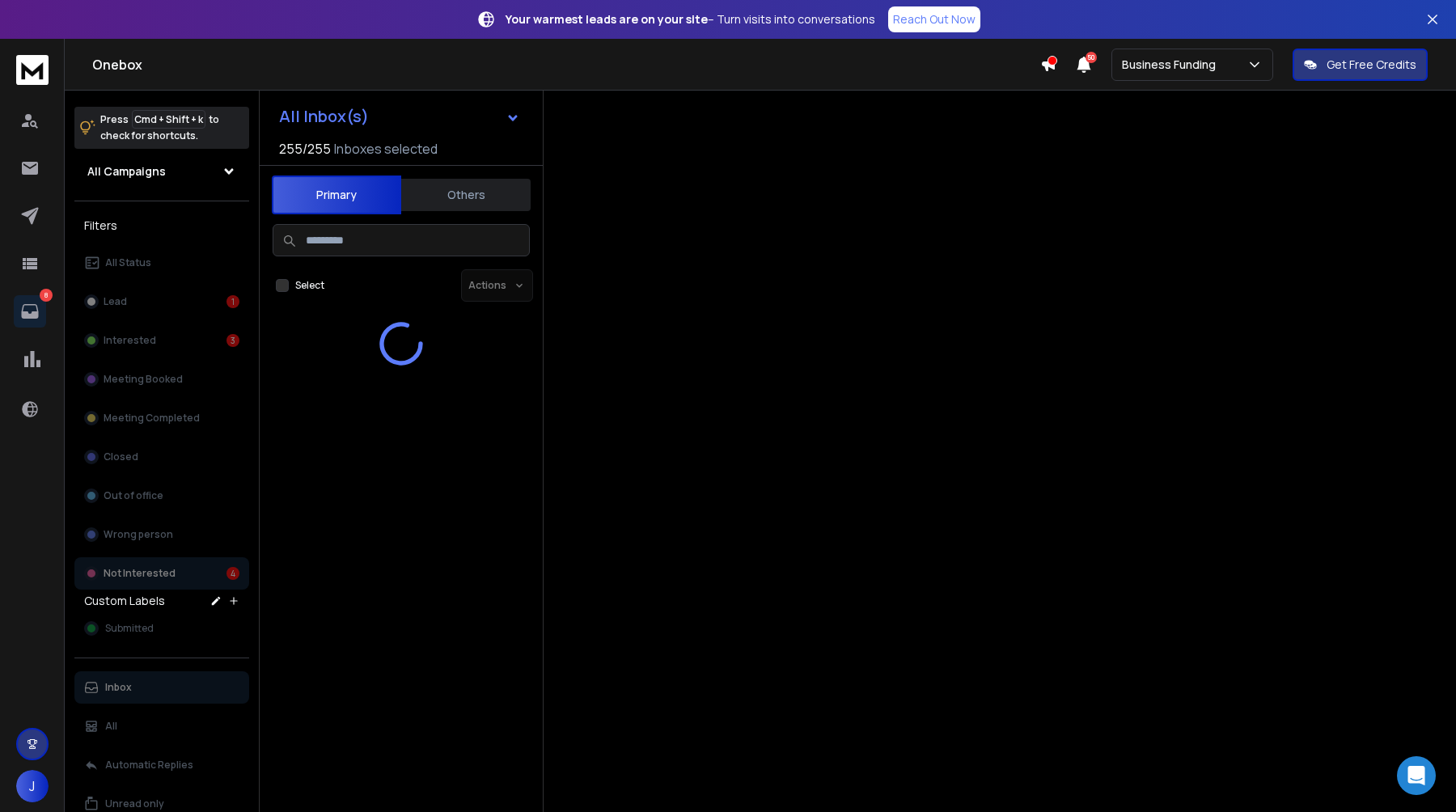
scroll to position [0, 0]
click at [169, 268] on div "All Status Lead 1 Interested 3 Meeting Booked Meeting Completed Closed Out of o…" at bounding box center [161, 418] width 175 height 343
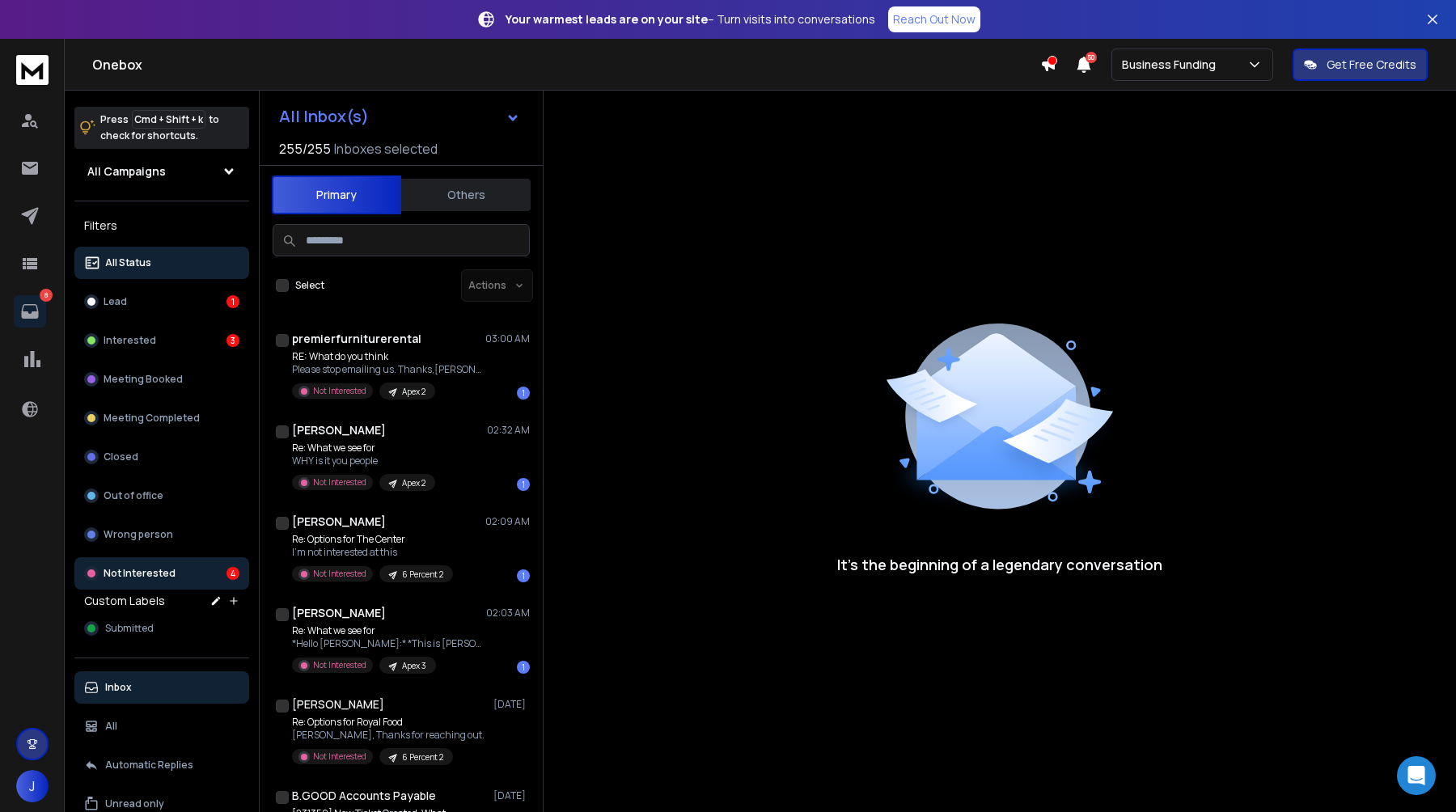
click at [139, 261] on p "All Status" at bounding box center [128, 263] width 46 height 13
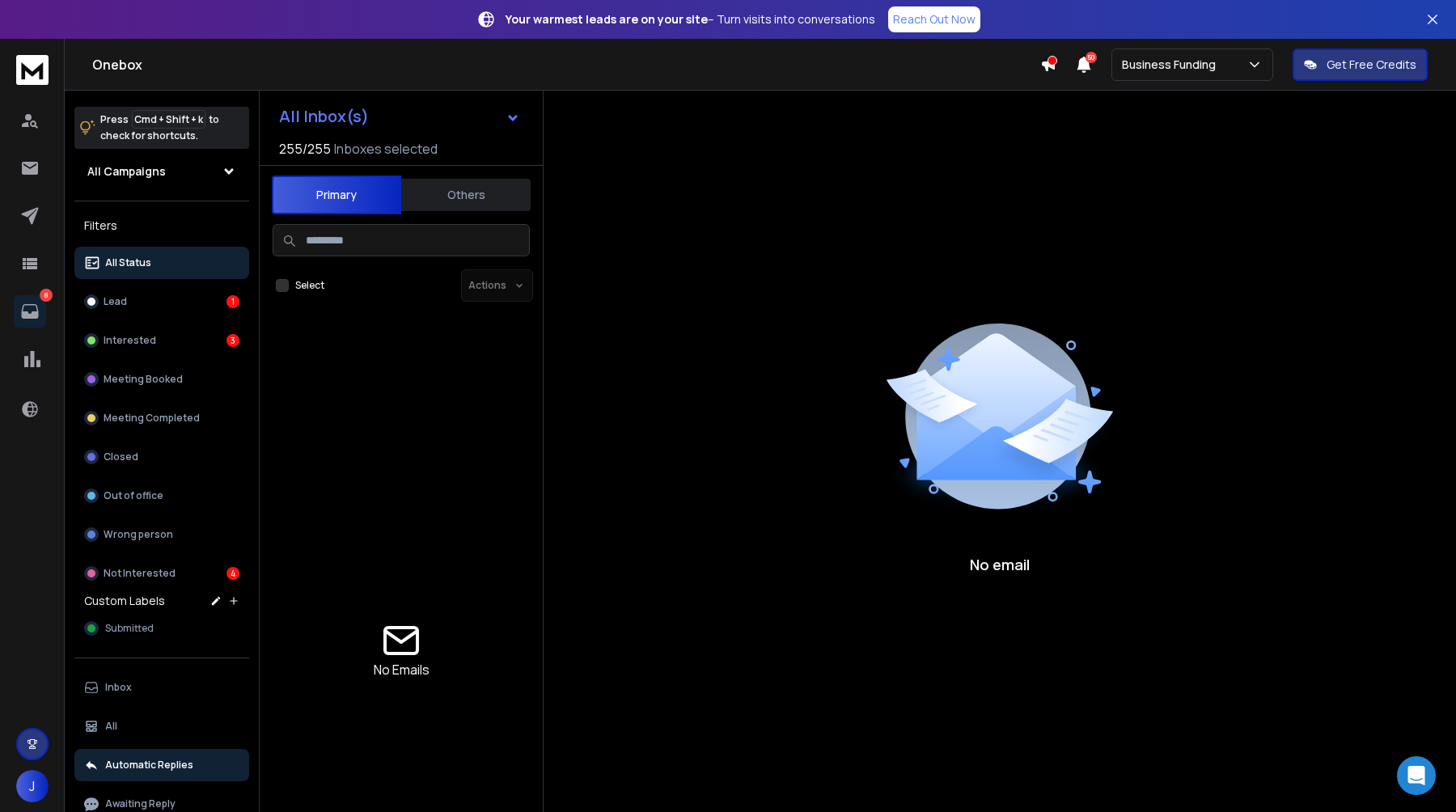
click at [176, 251] on button "All Status" at bounding box center [161, 263] width 175 height 33
click at [154, 301] on button "Lead 1" at bounding box center [161, 301] width 175 height 33
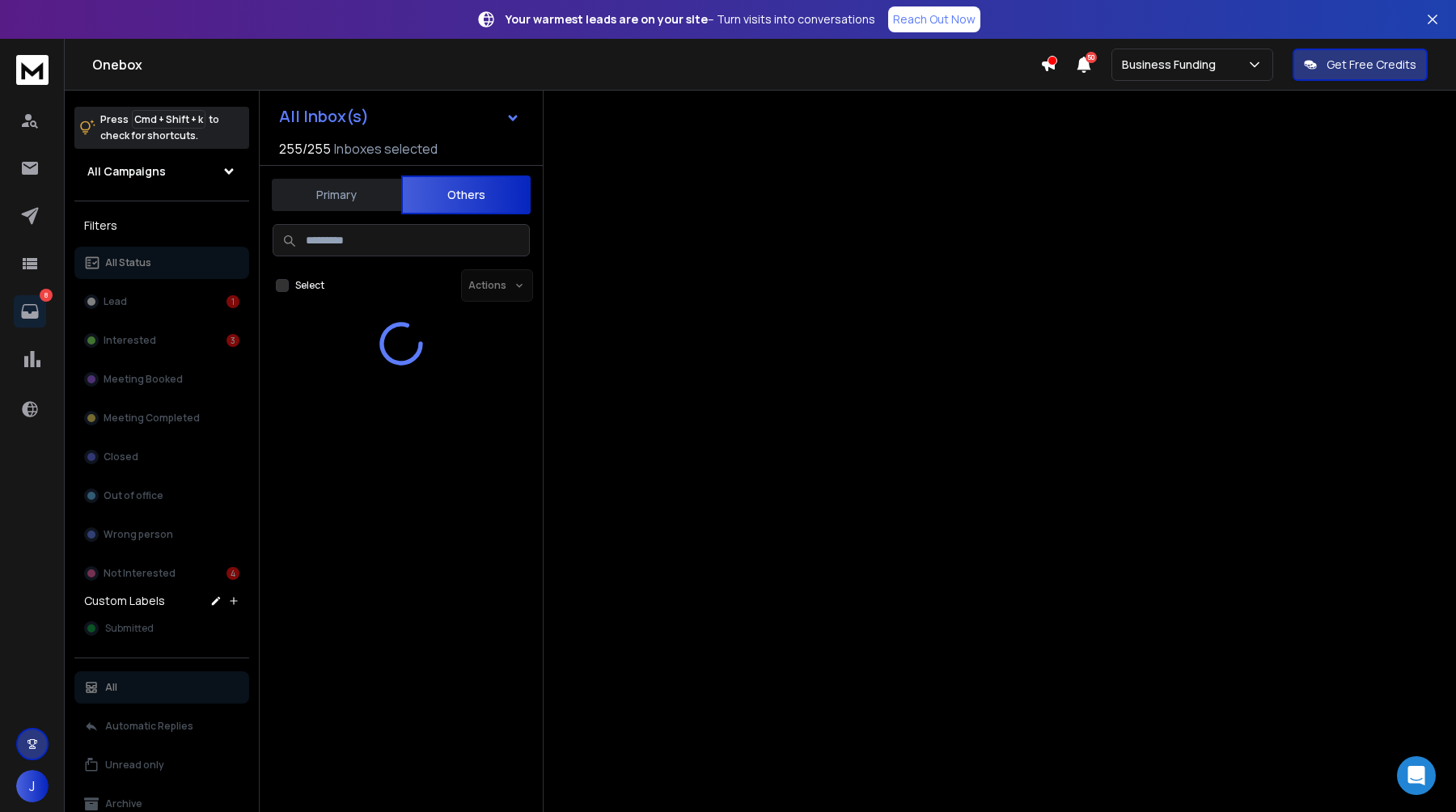
click at [446, 205] on button "Others" at bounding box center [466, 195] width 130 height 38
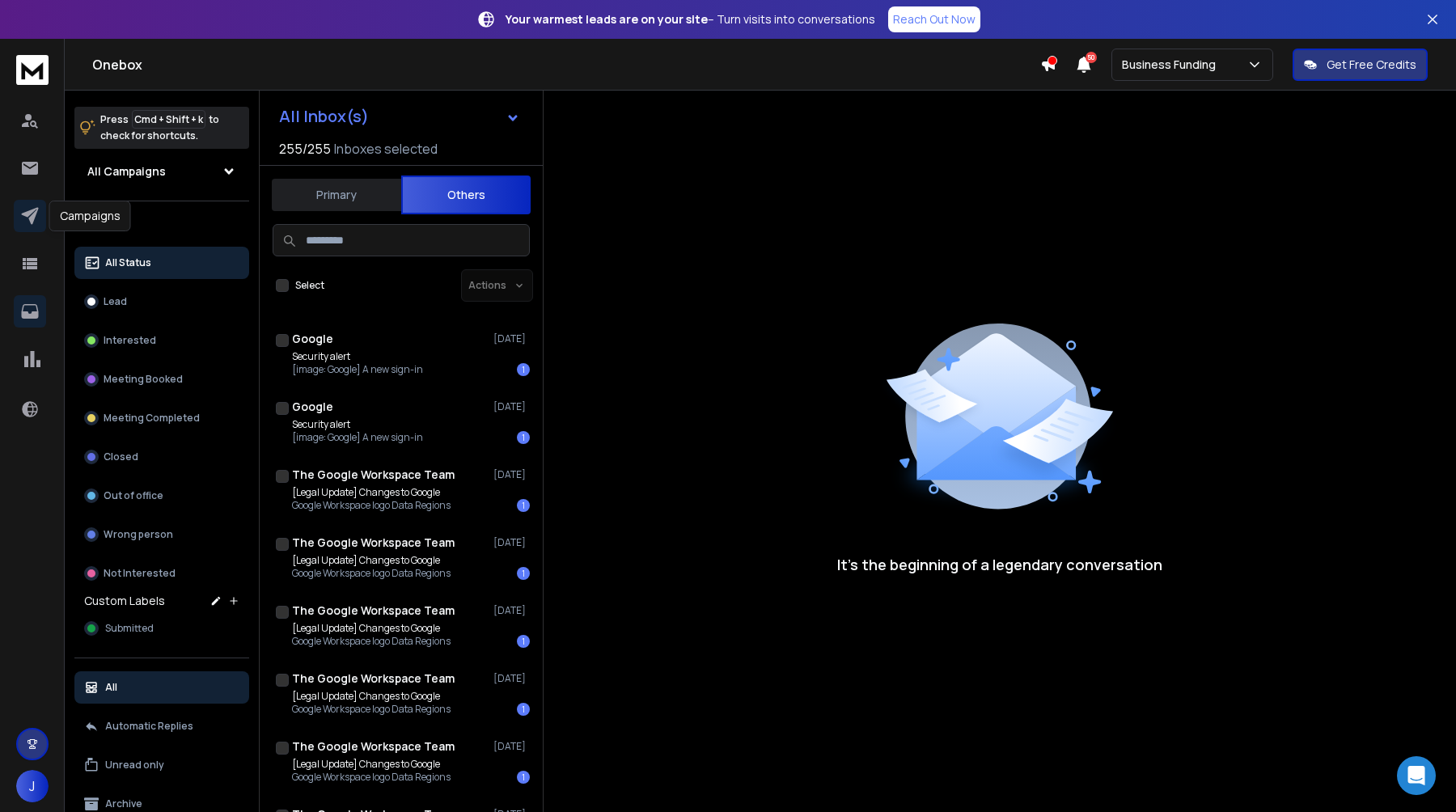
click at [38, 208] on icon at bounding box center [29, 216] width 17 height 17
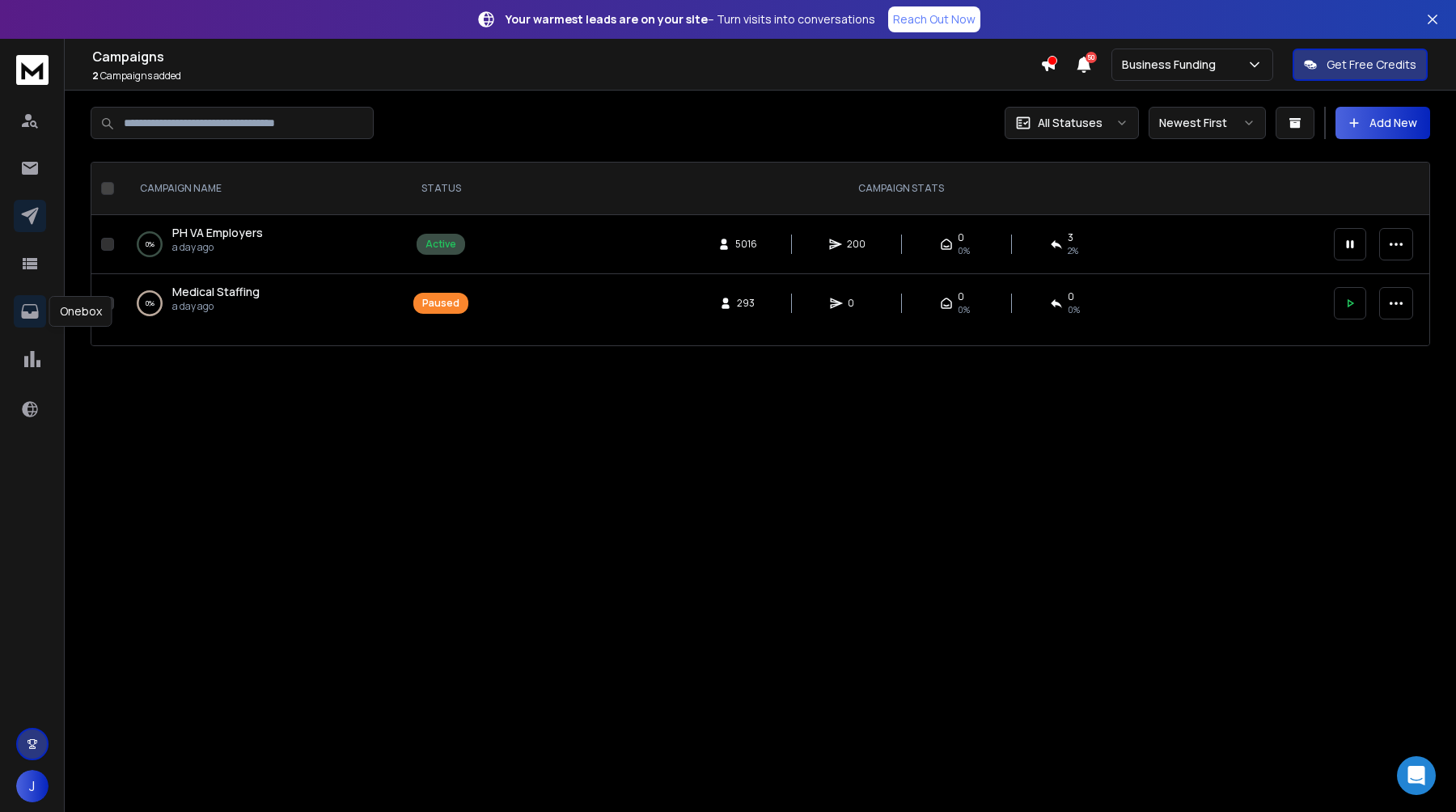
click at [37, 309] on icon at bounding box center [29, 311] width 17 height 14
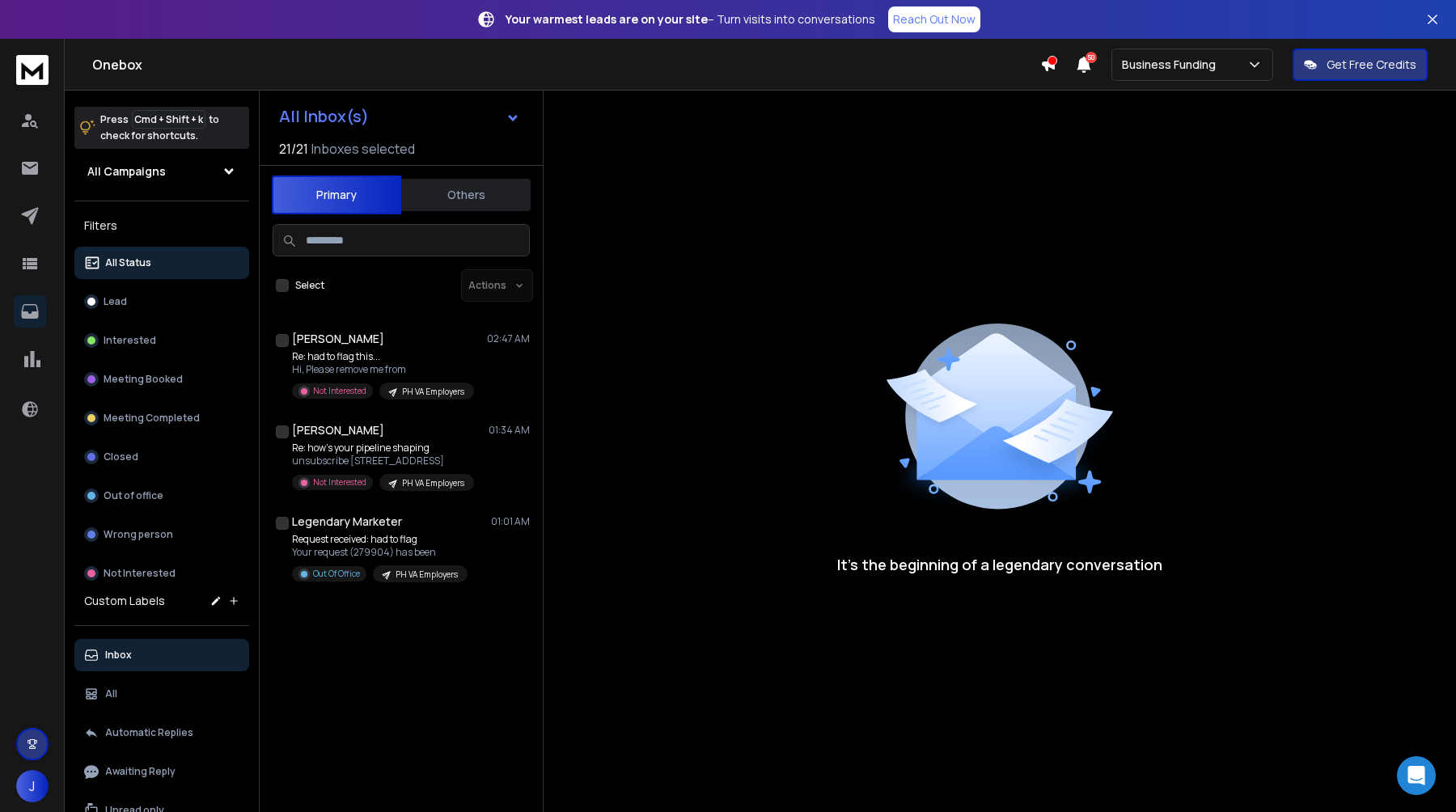
click at [161, 261] on button "All Status" at bounding box center [161, 263] width 175 height 33
click at [33, 208] on icon at bounding box center [29, 216] width 19 height 19
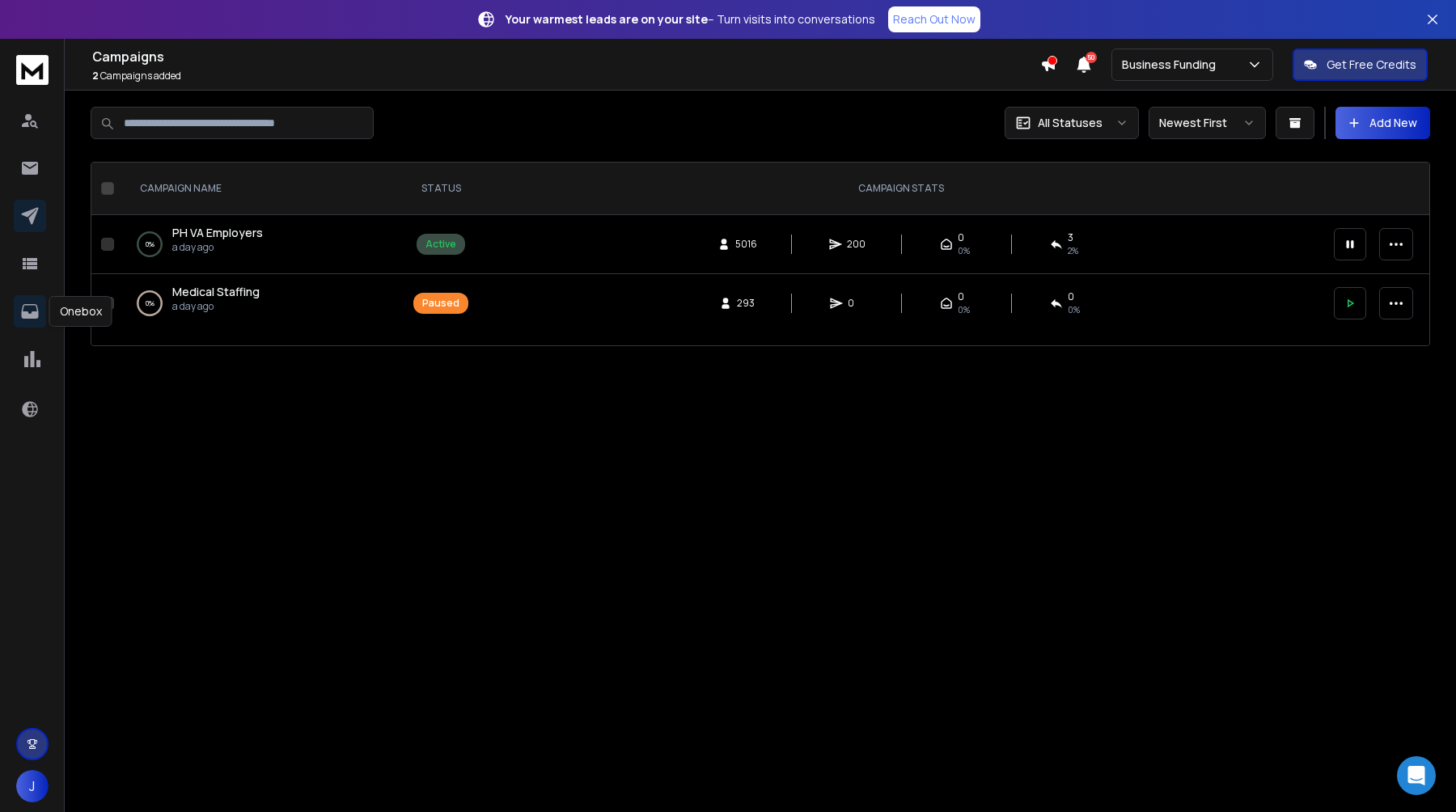
click at [31, 303] on icon at bounding box center [29, 311] width 19 height 19
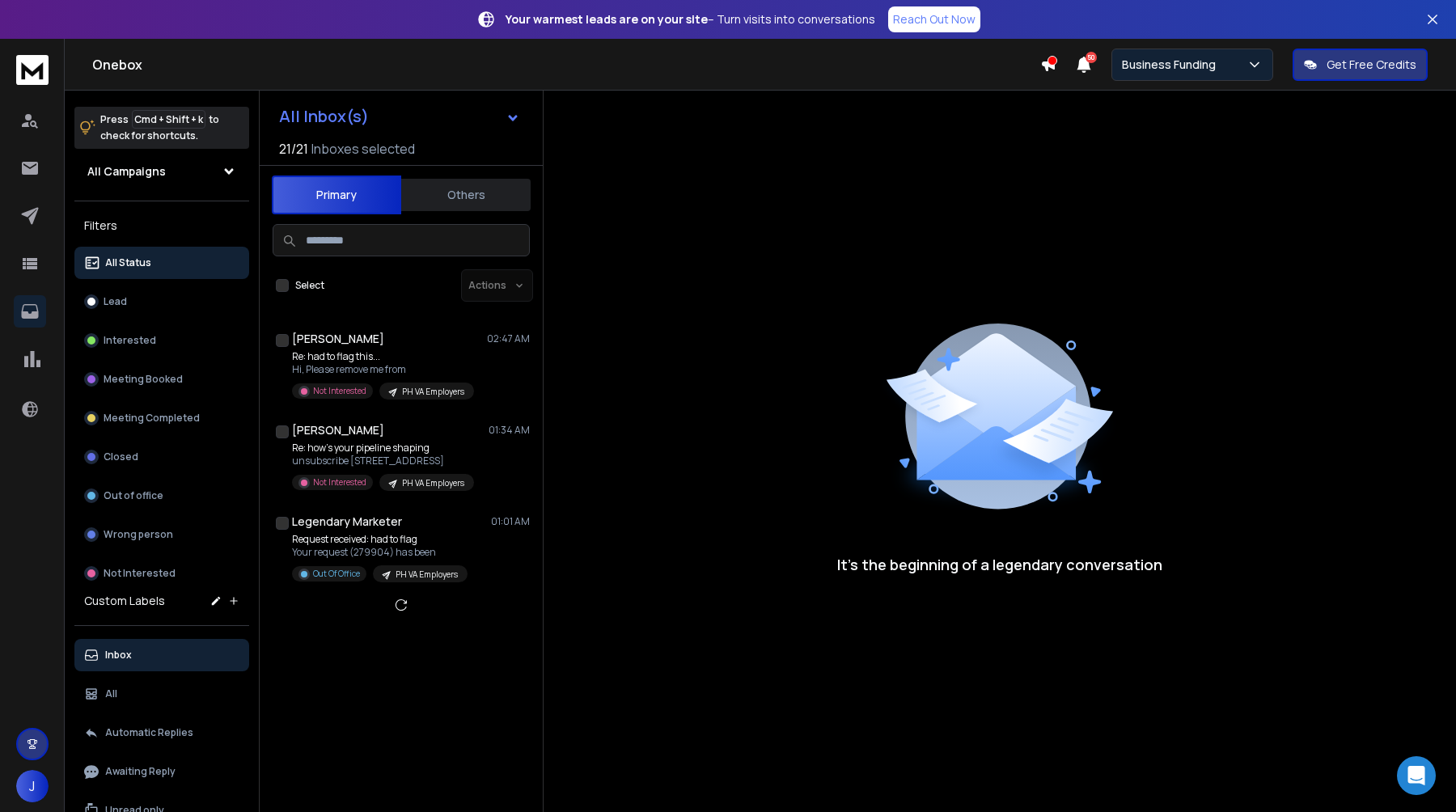
click at [1209, 58] on p "Business Funding" at bounding box center [1172, 64] width 100 height 16
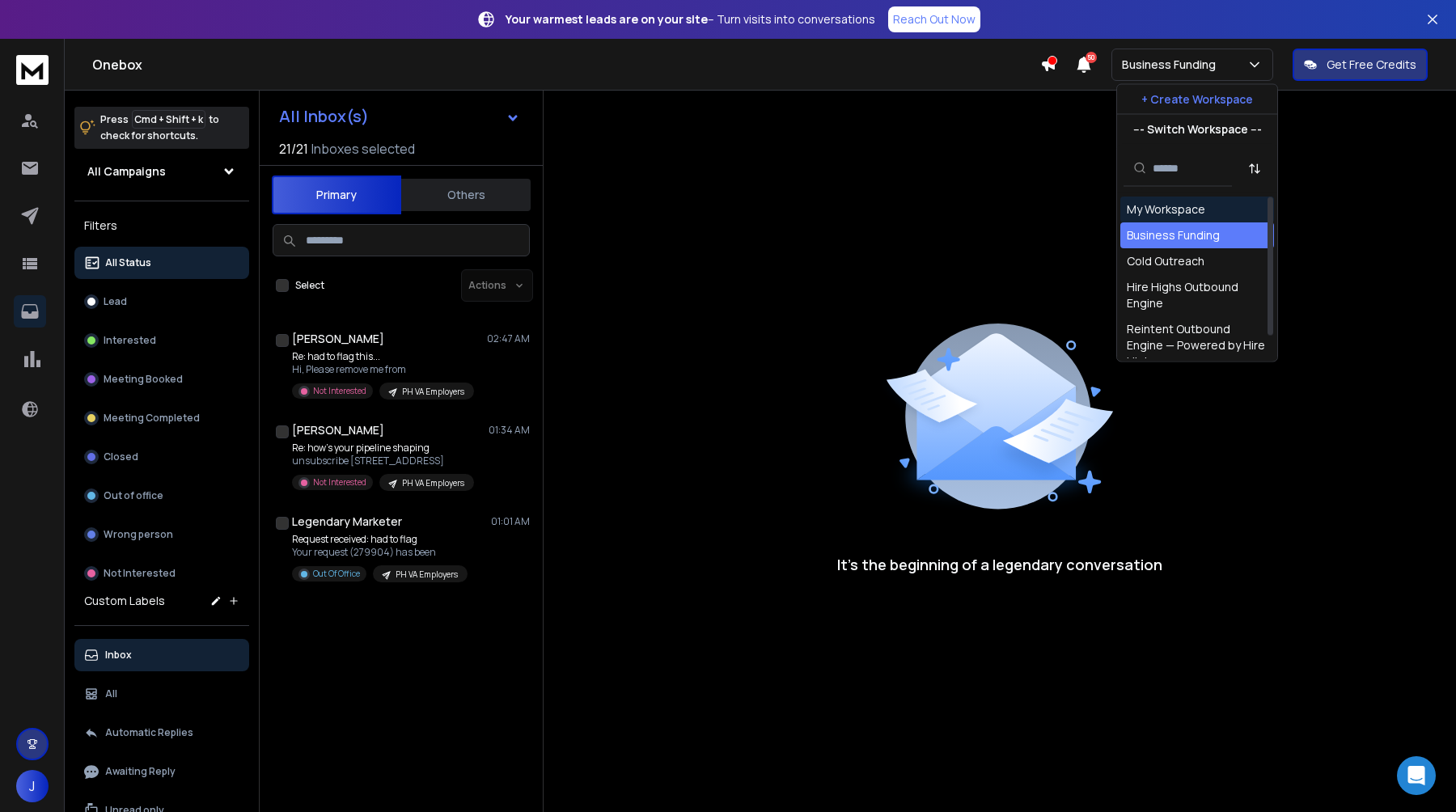
click at [1169, 212] on div "My Workspace" at bounding box center [1167, 209] width 79 height 16
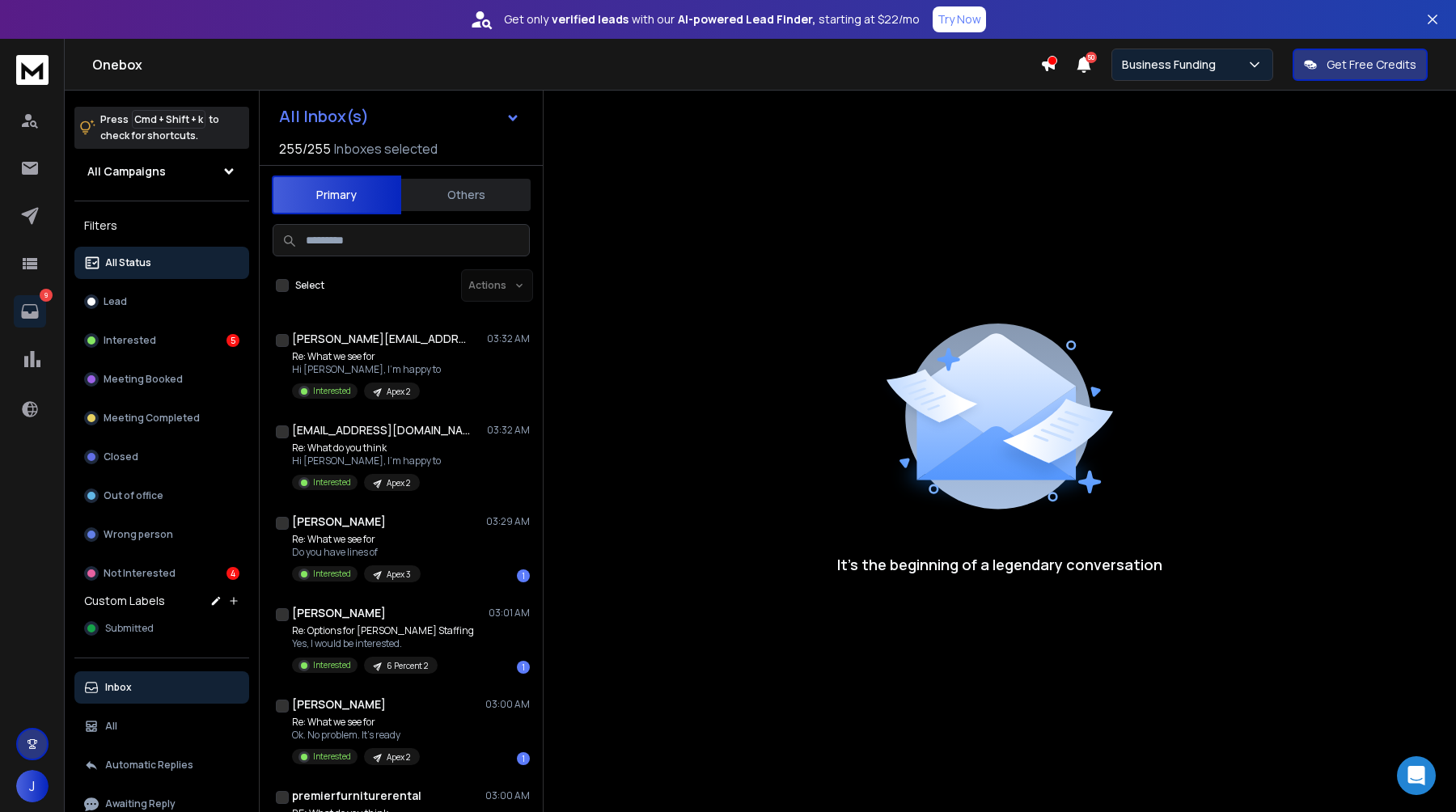
click at [1163, 63] on p "Business Funding" at bounding box center [1172, 64] width 100 height 16
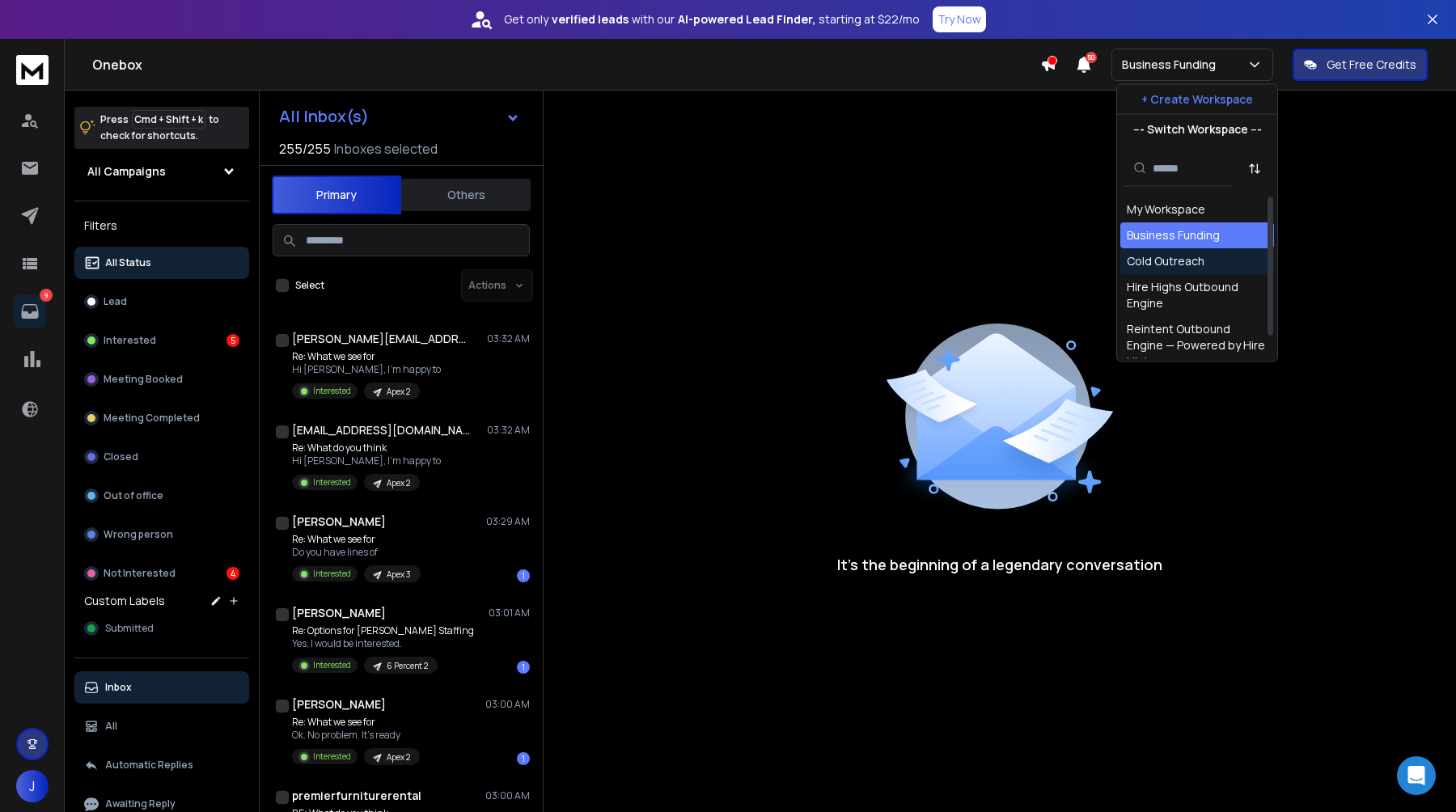
click at [1161, 259] on div "Cold Outreach" at bounding box center [1166, 261] width 78 height 16
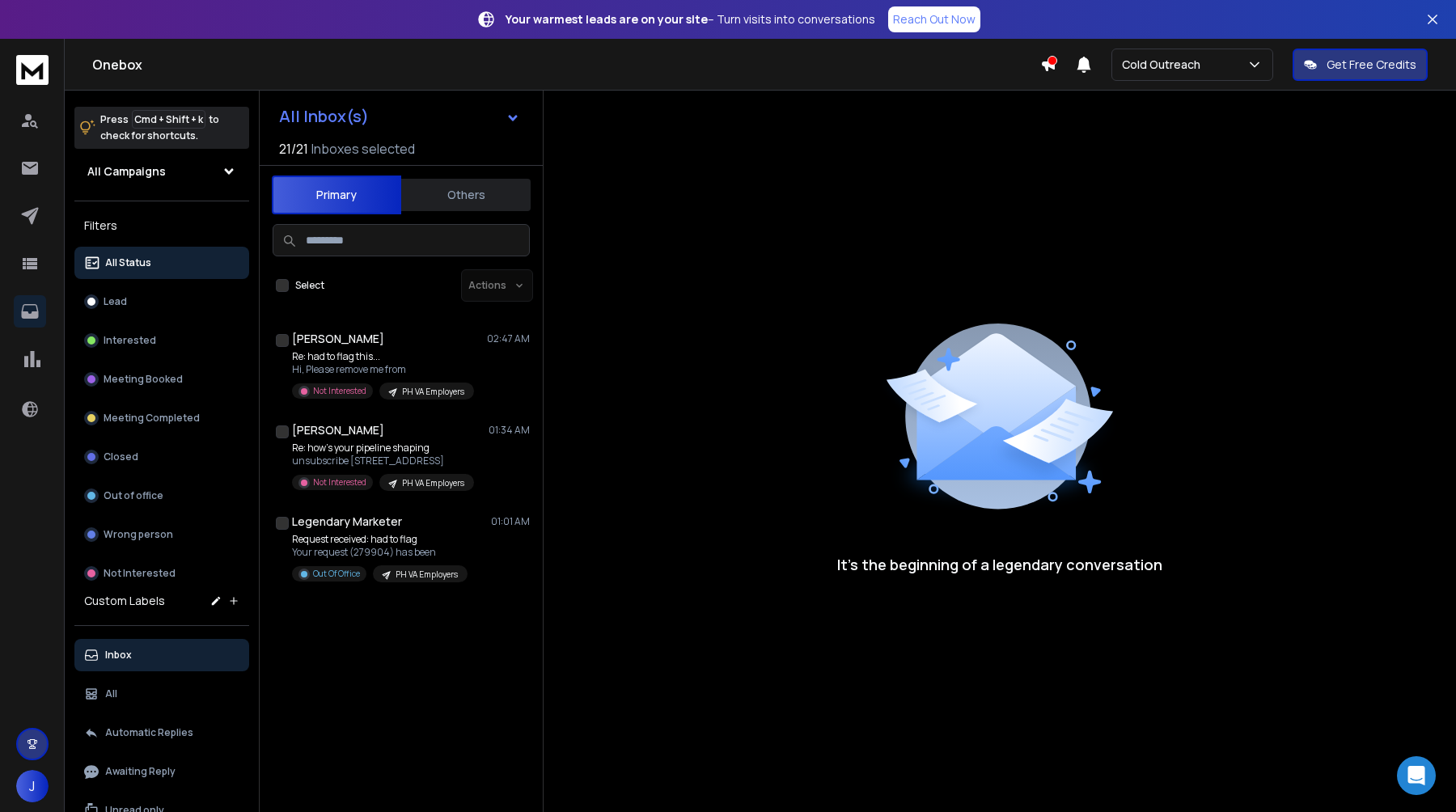
click at [457, 193] on button "Others" at bounding box center [466, 195] width 130 height 36
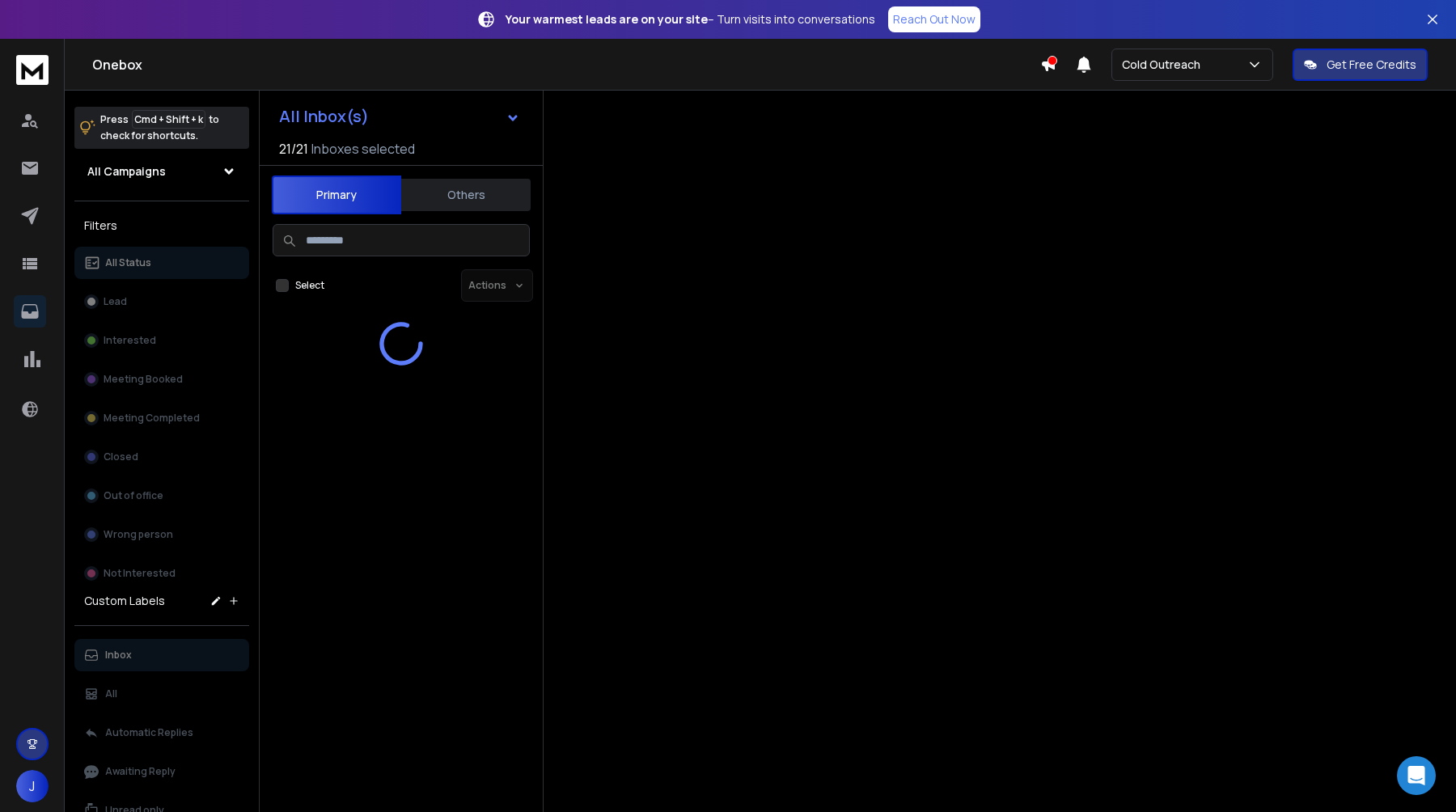
click at [350, 194] on button "Primary" at bounding box center [336, 195] width 130 height 38
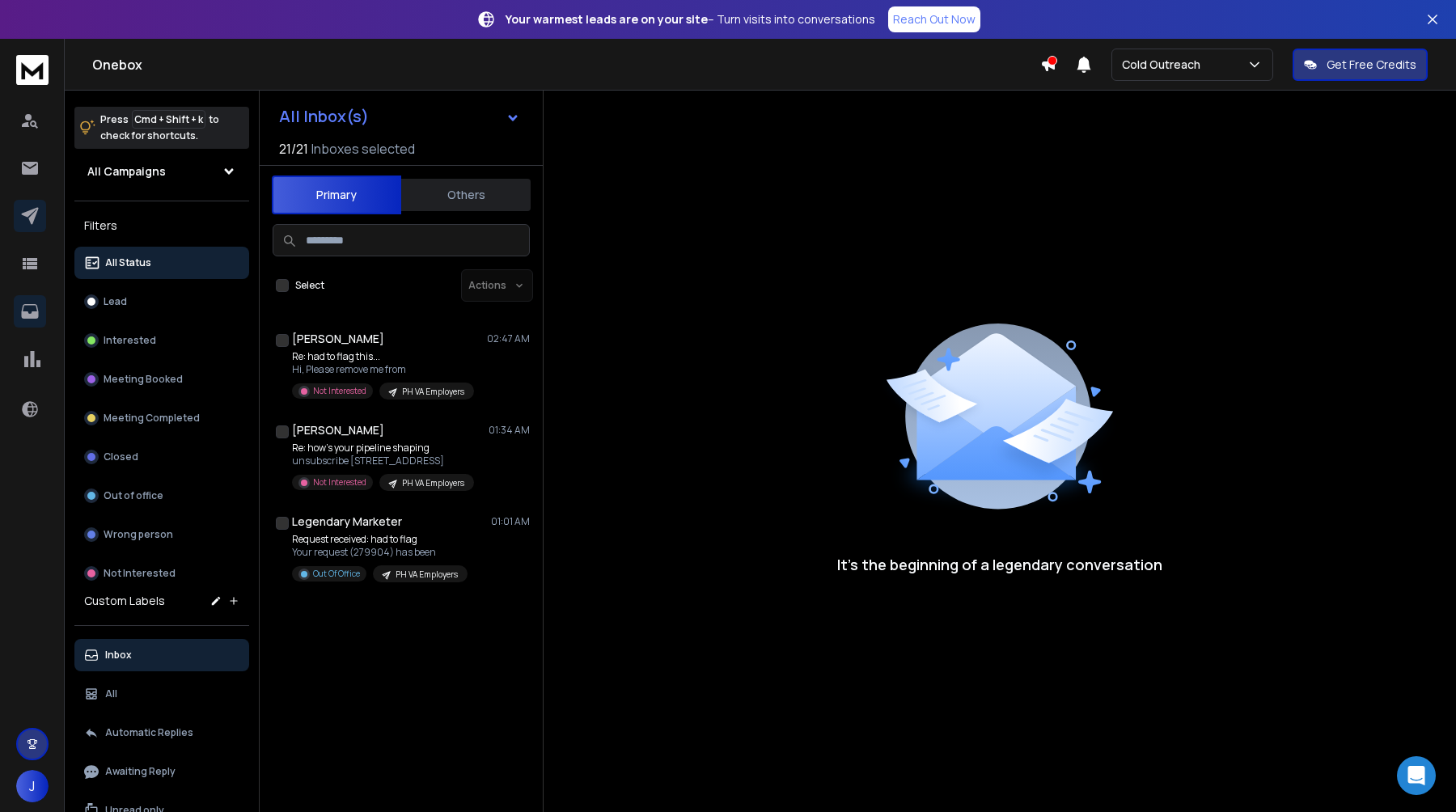
click at [31, 212] on icon at bounding box center [29, 216] width 19 height 19
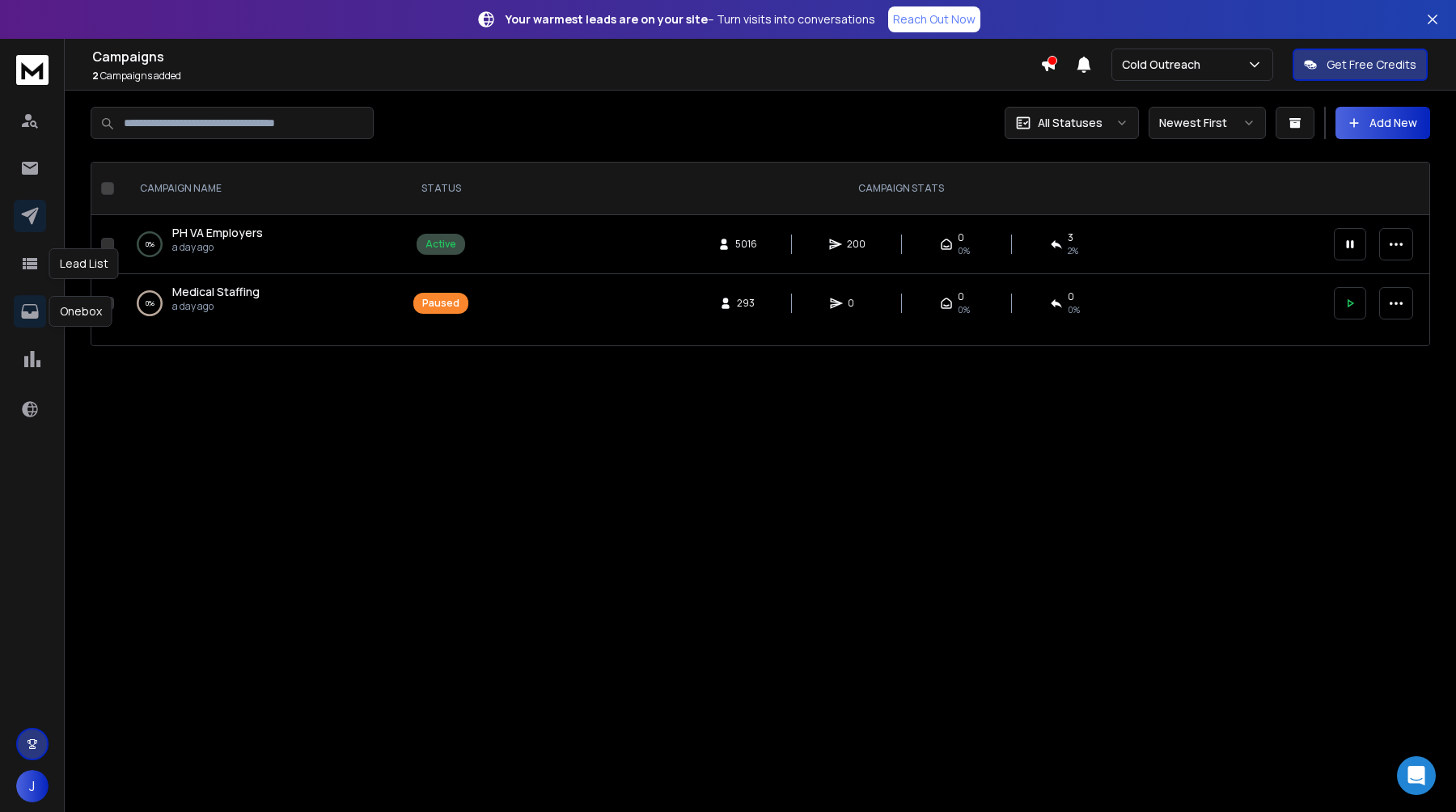
click at [28, 324] on link at bounding box center [29, 311] width 33 height 33
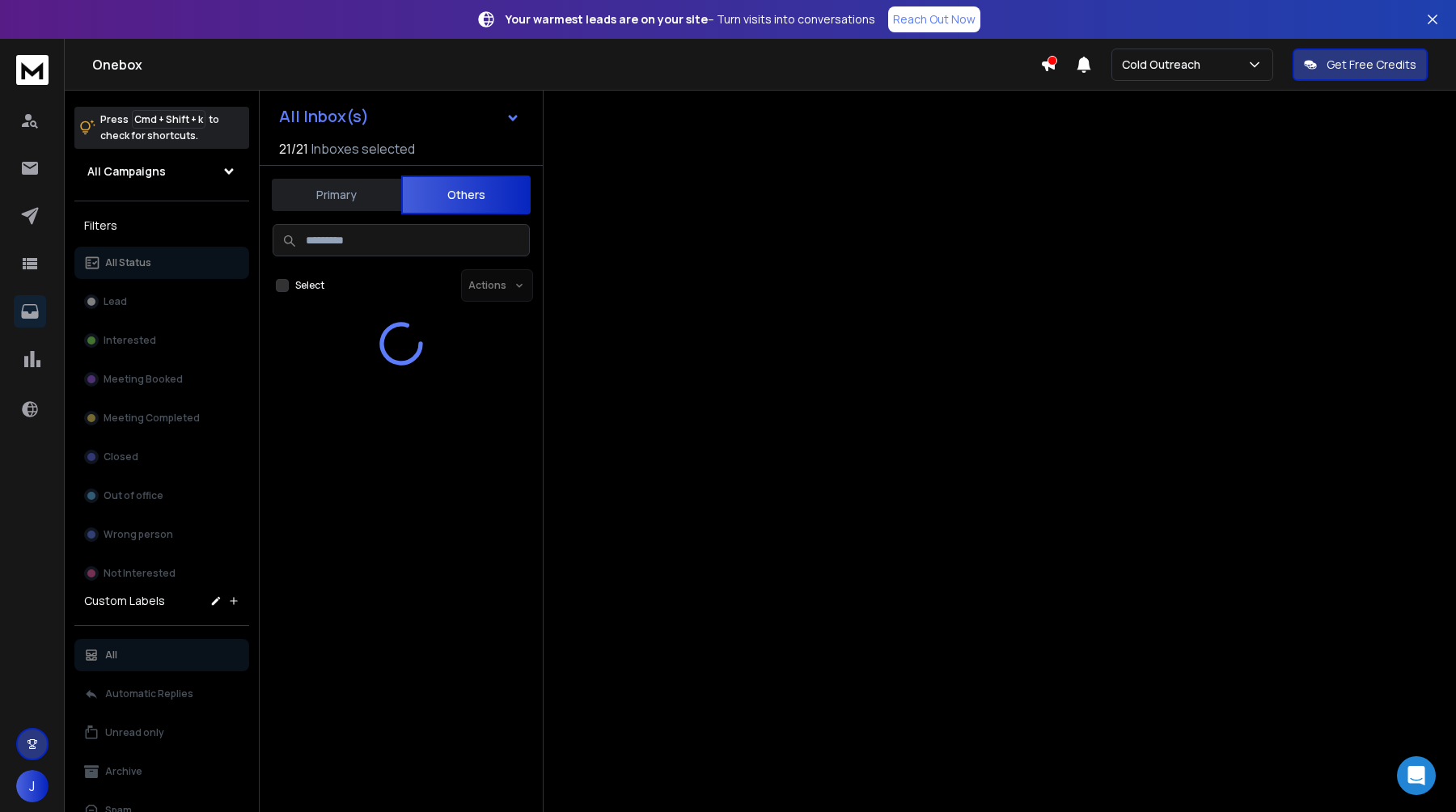
click at [440, 199] on button "Others" at bounding box center [466, 195] width 130 height 38
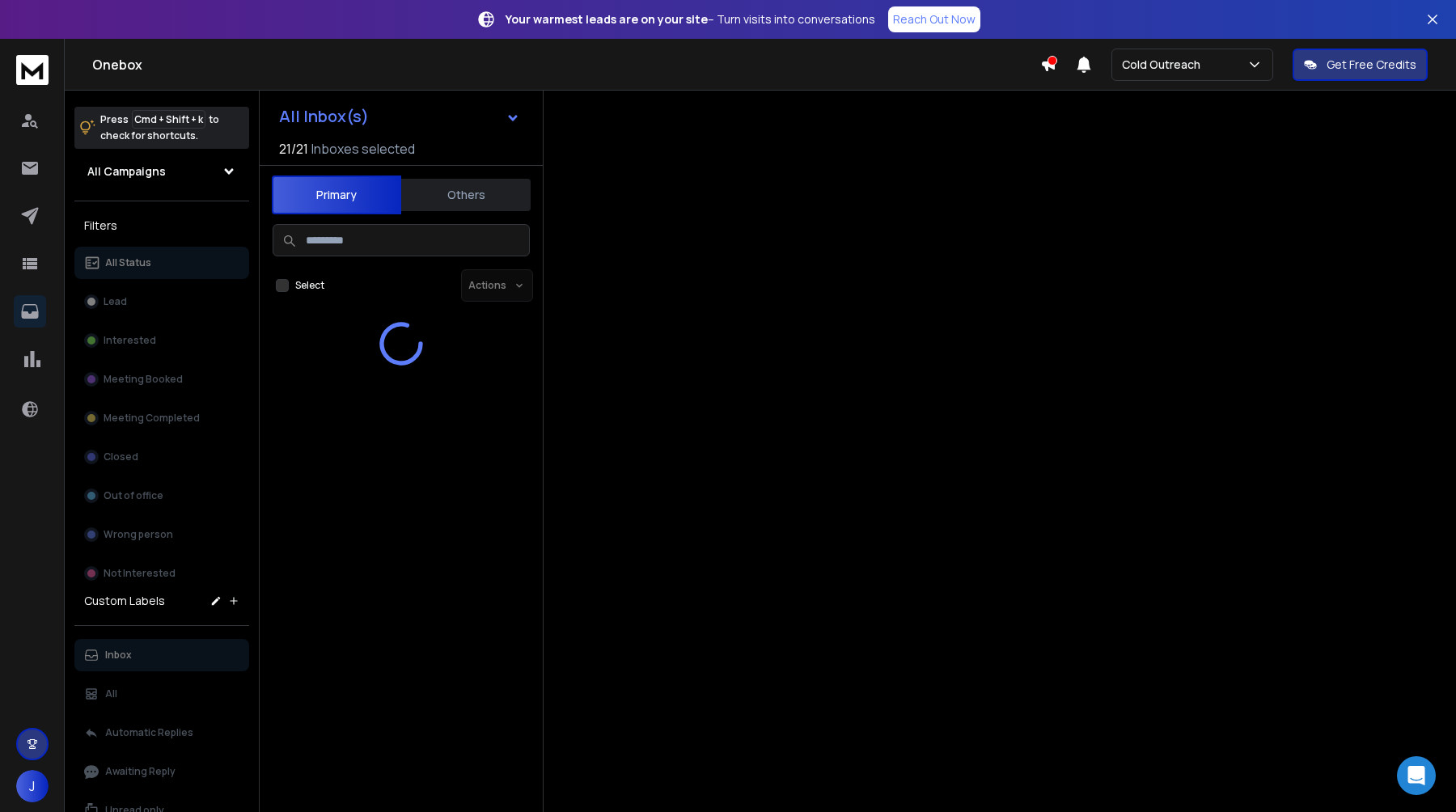
click at [343, 199] on button "Primary" at bounding box center [336, 195] width 130 height 38
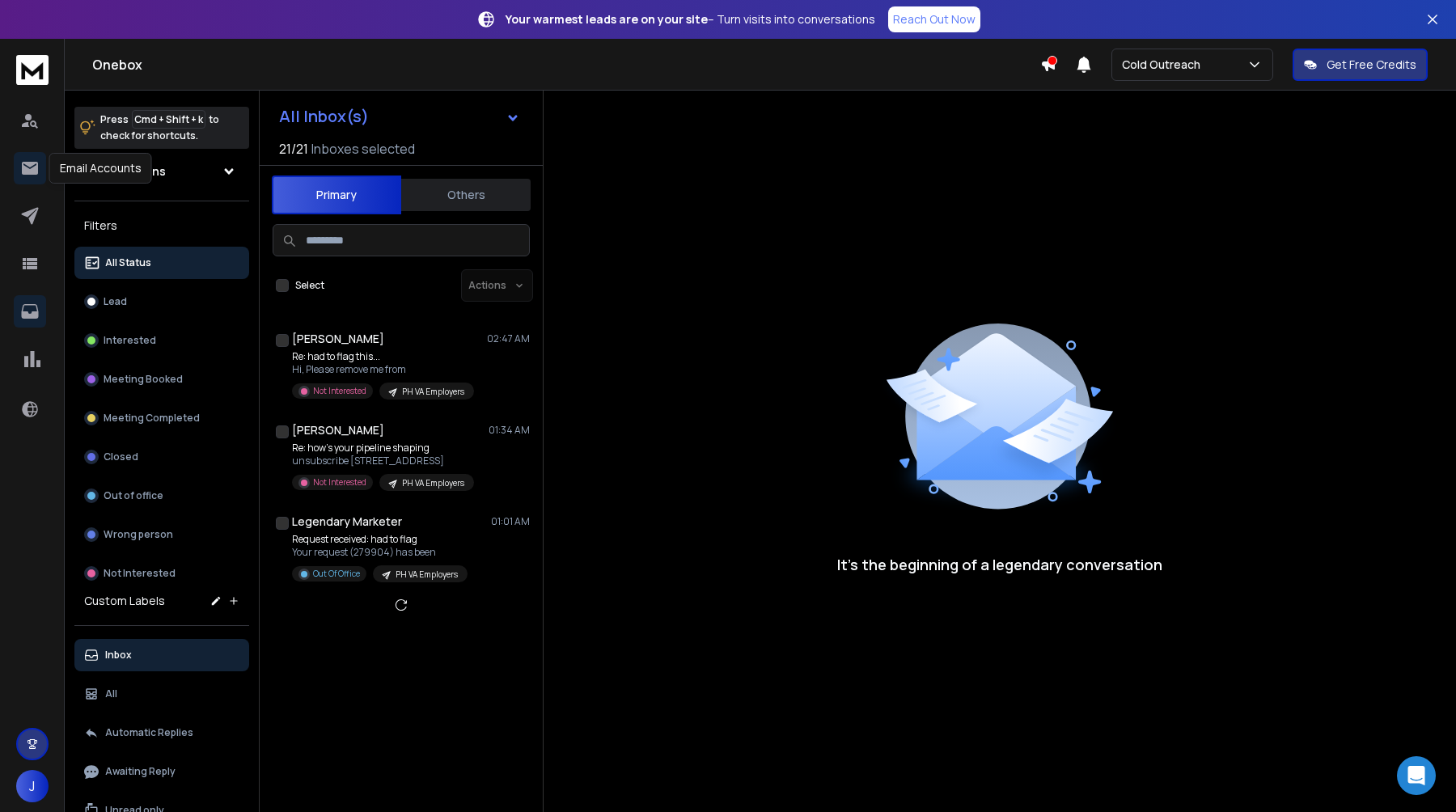
click at [33, 175] on icon at bounding box center [29, 168] width 19 height 19
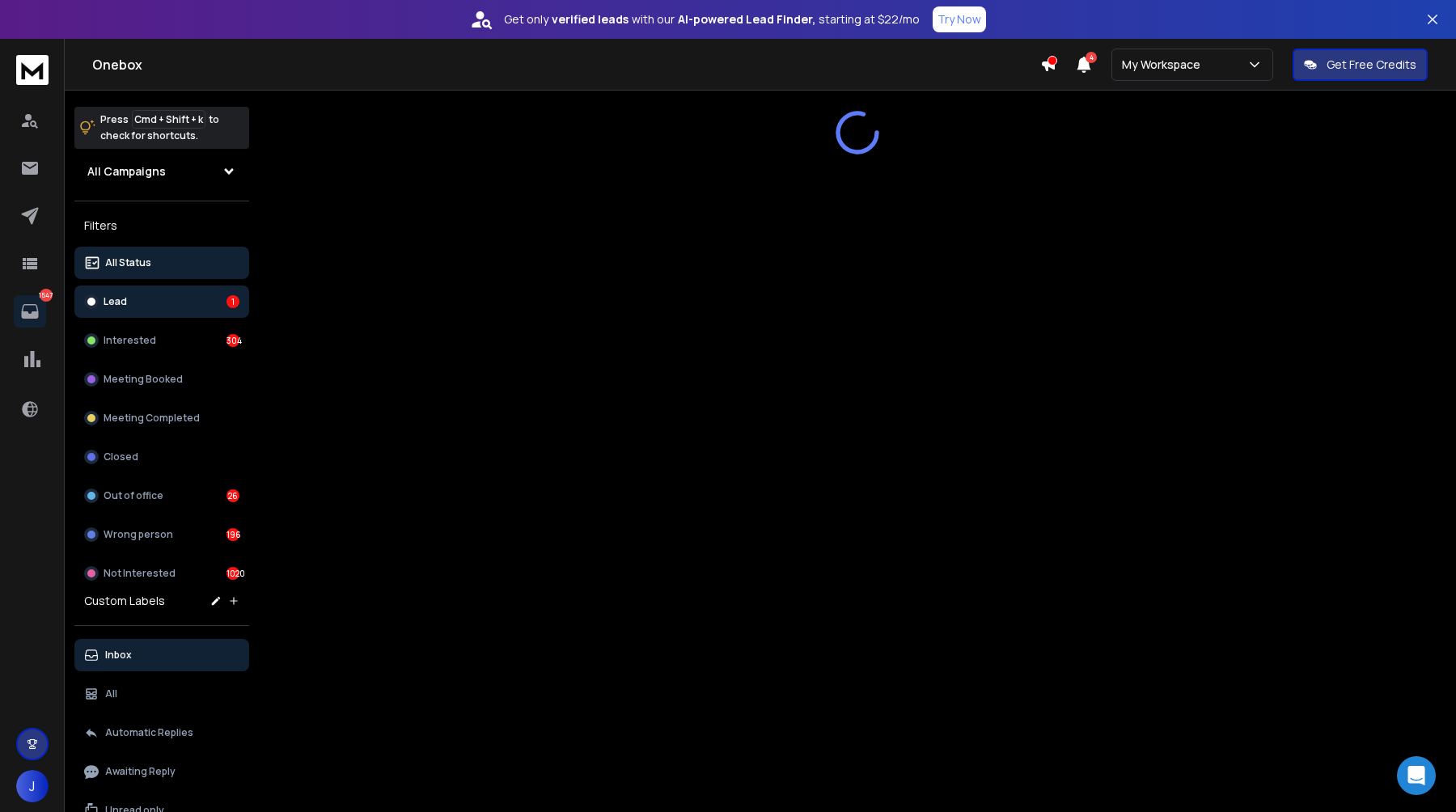
click at [164, 296] on button "Lead 1" at bounding box center [161, 301] width 175 height 33
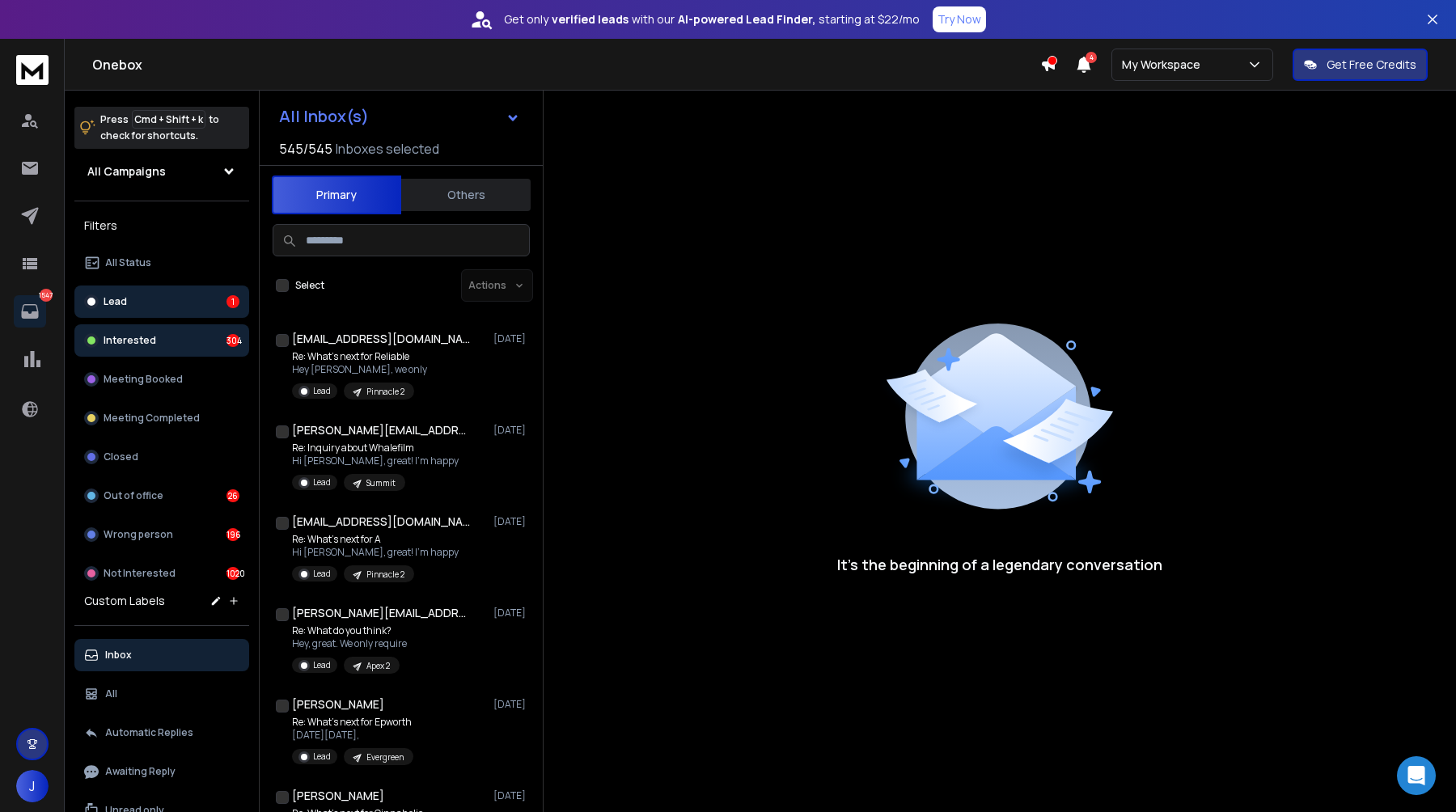
click at [176, 338] on button "Interested 304" at bounding box center [161, 340] width 175 height 33
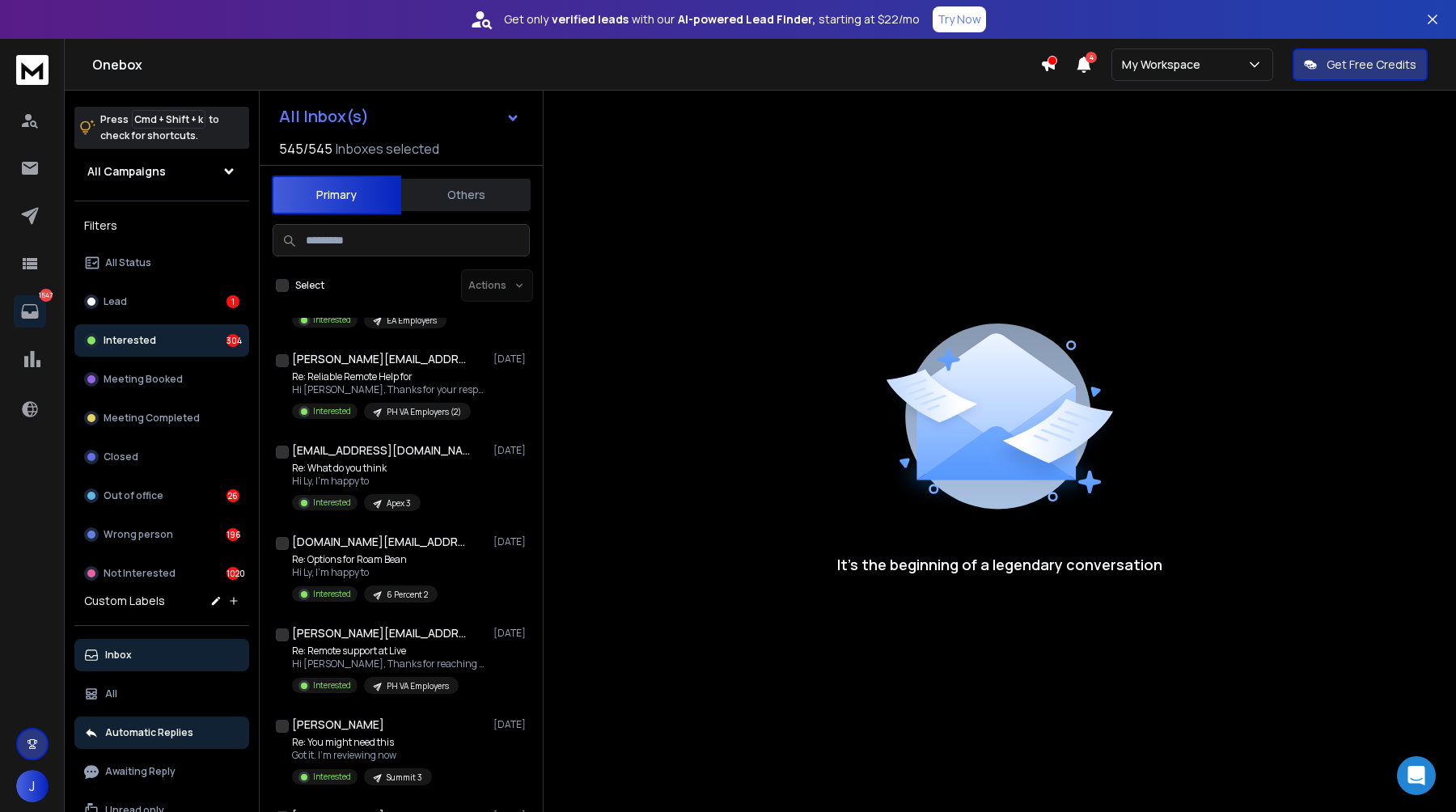
scroll to position [72, 0]
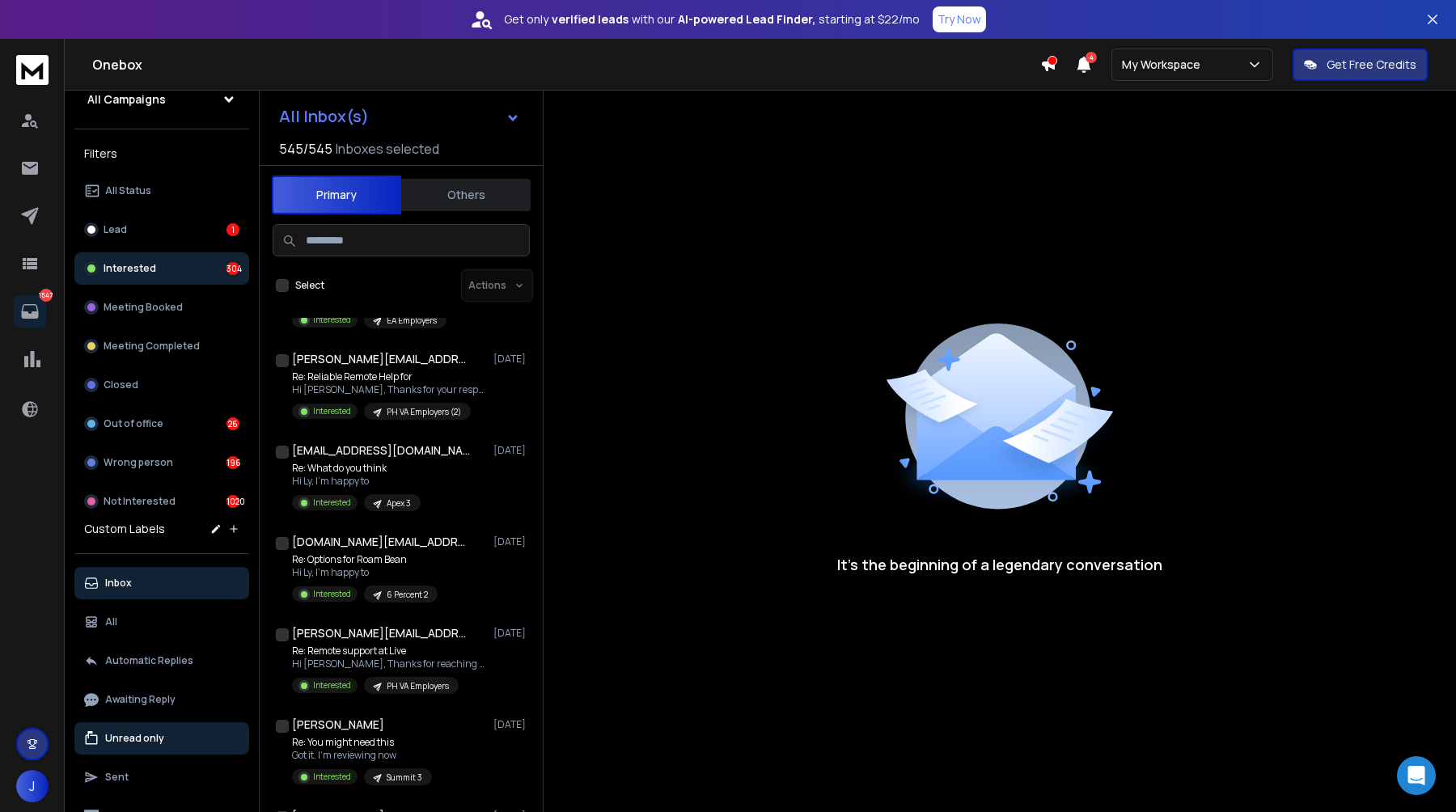
click at [160, 740] on p "Unread only" at bounding box center [135, 738] width 59 height 13
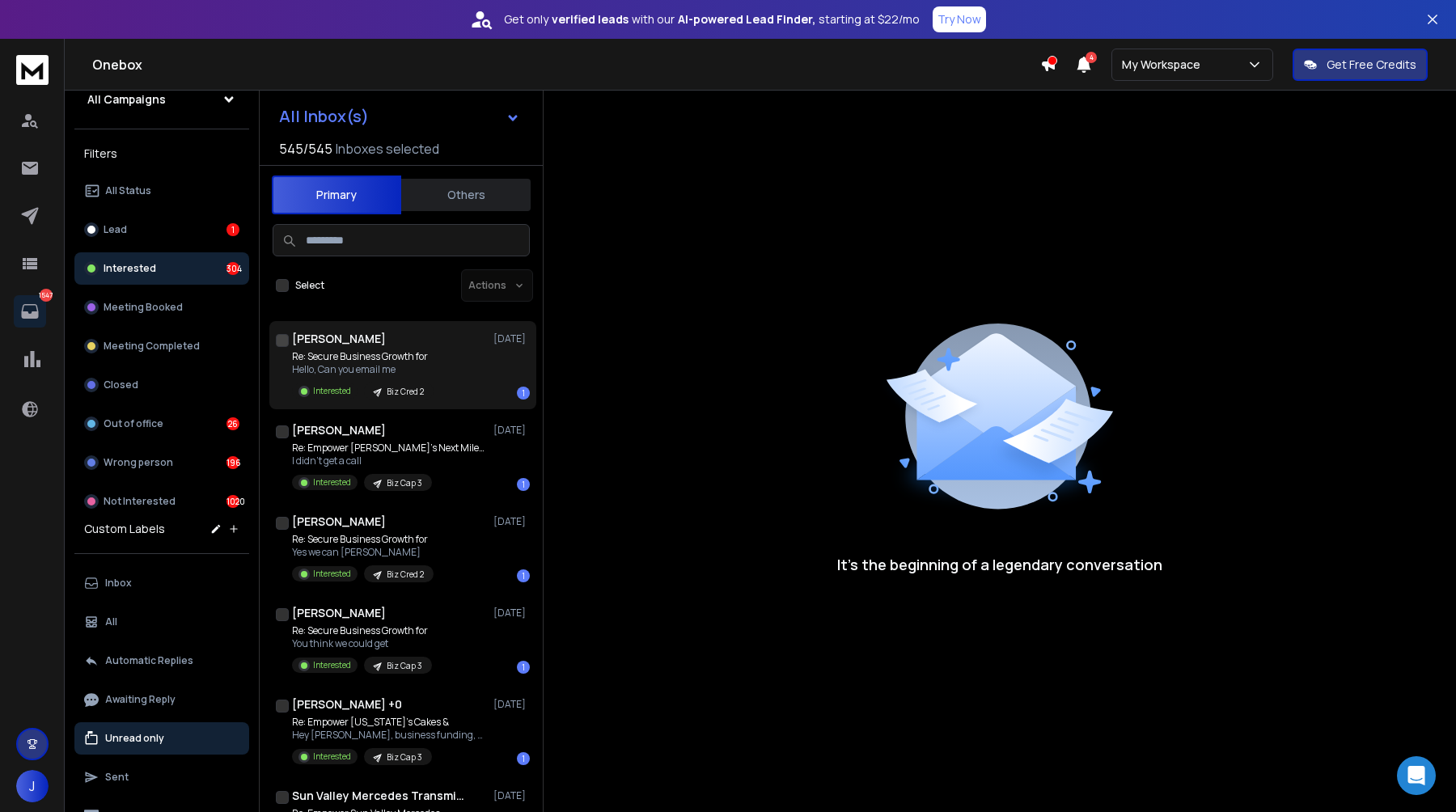
click at [434, 365] on p "Hello, Can you email me" at bounding box center [362, 369] width 141 height 13
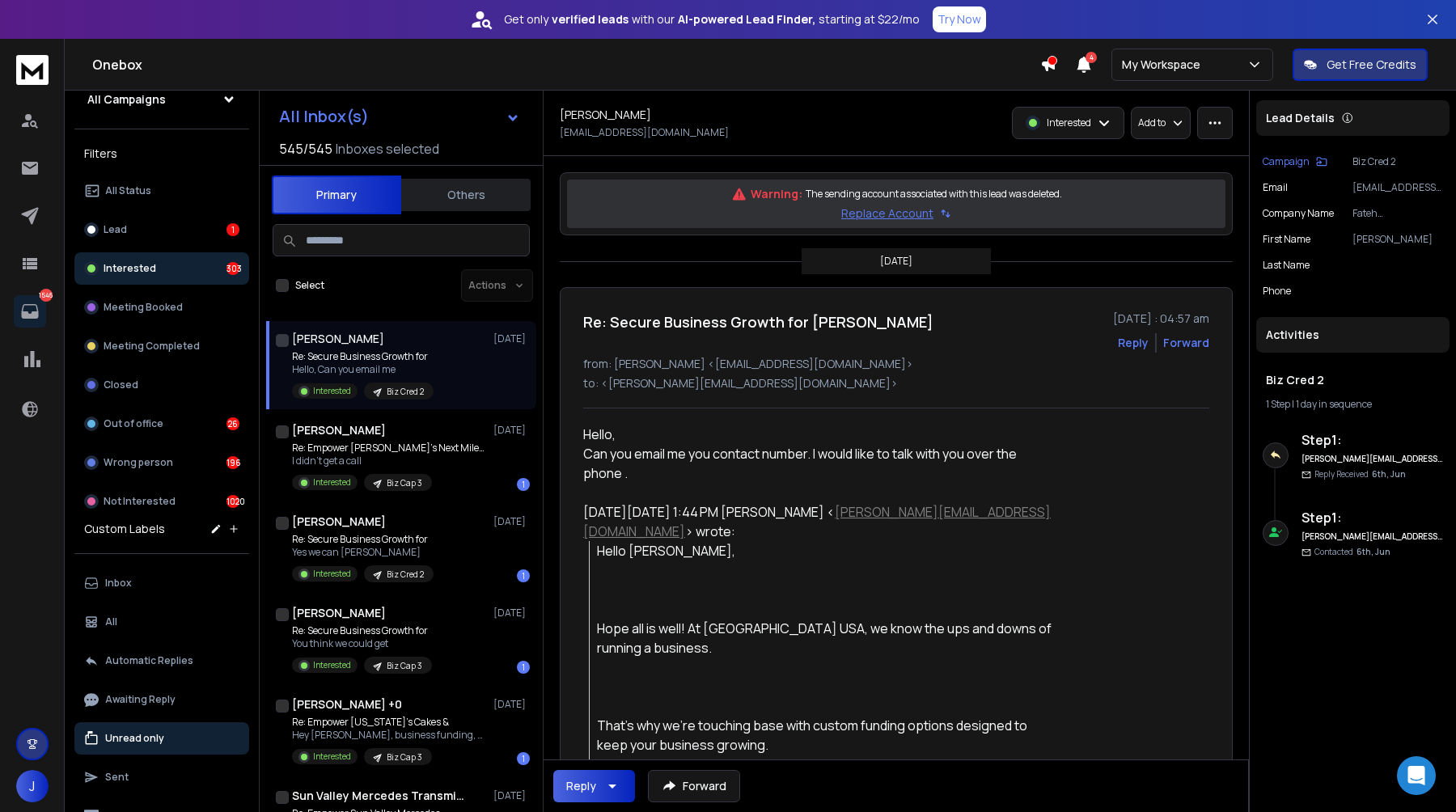
click at [1213, 119] on icon "button" at bounding box center [1214, 122] width 14 height 14
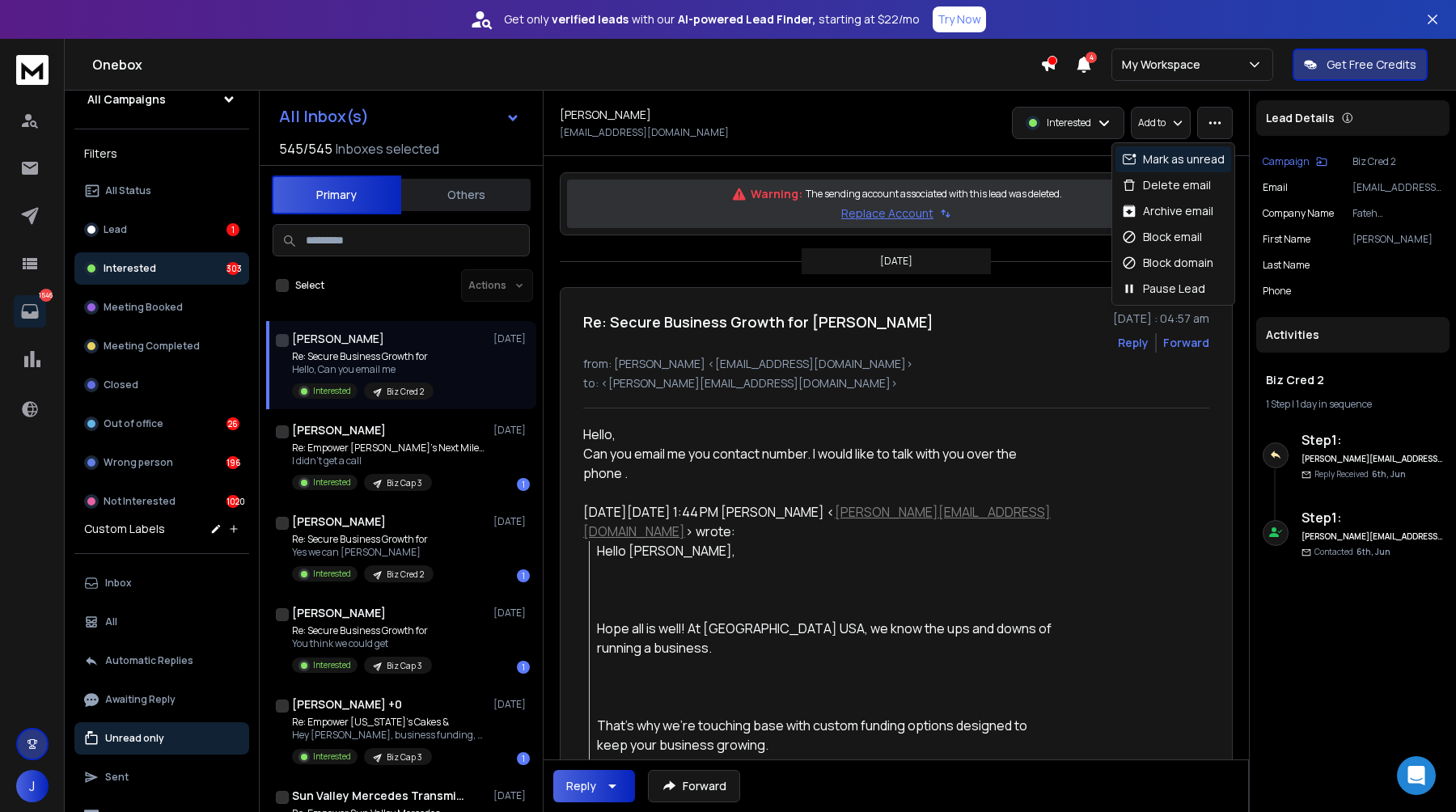
click at [1190, 166] on div "Mark as unread" at bounding box center [1173, 159] width 103 height 16
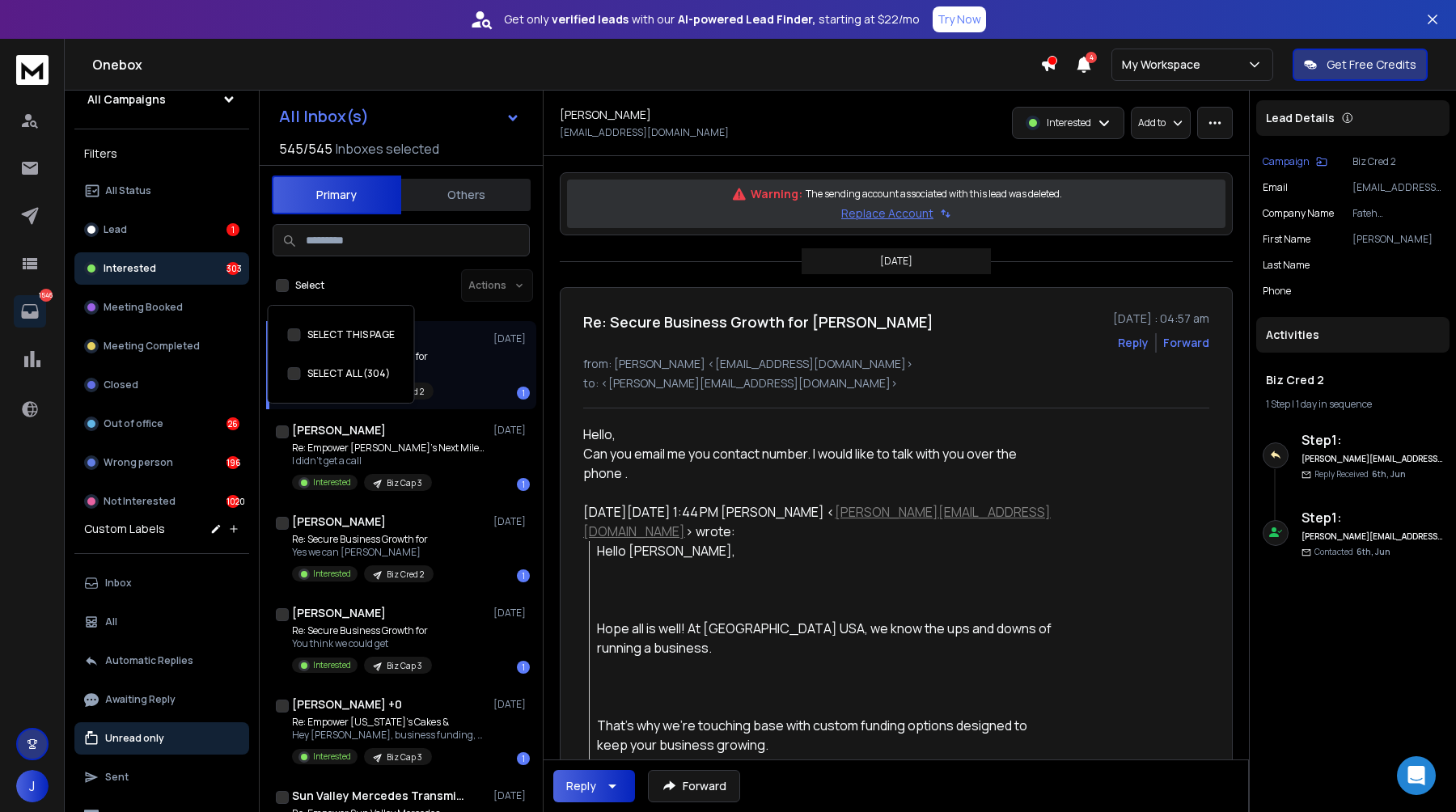
click at [292, 374] on button "SELECT THIS PAGE" at bounding box center [294, 373] width 13 height 13
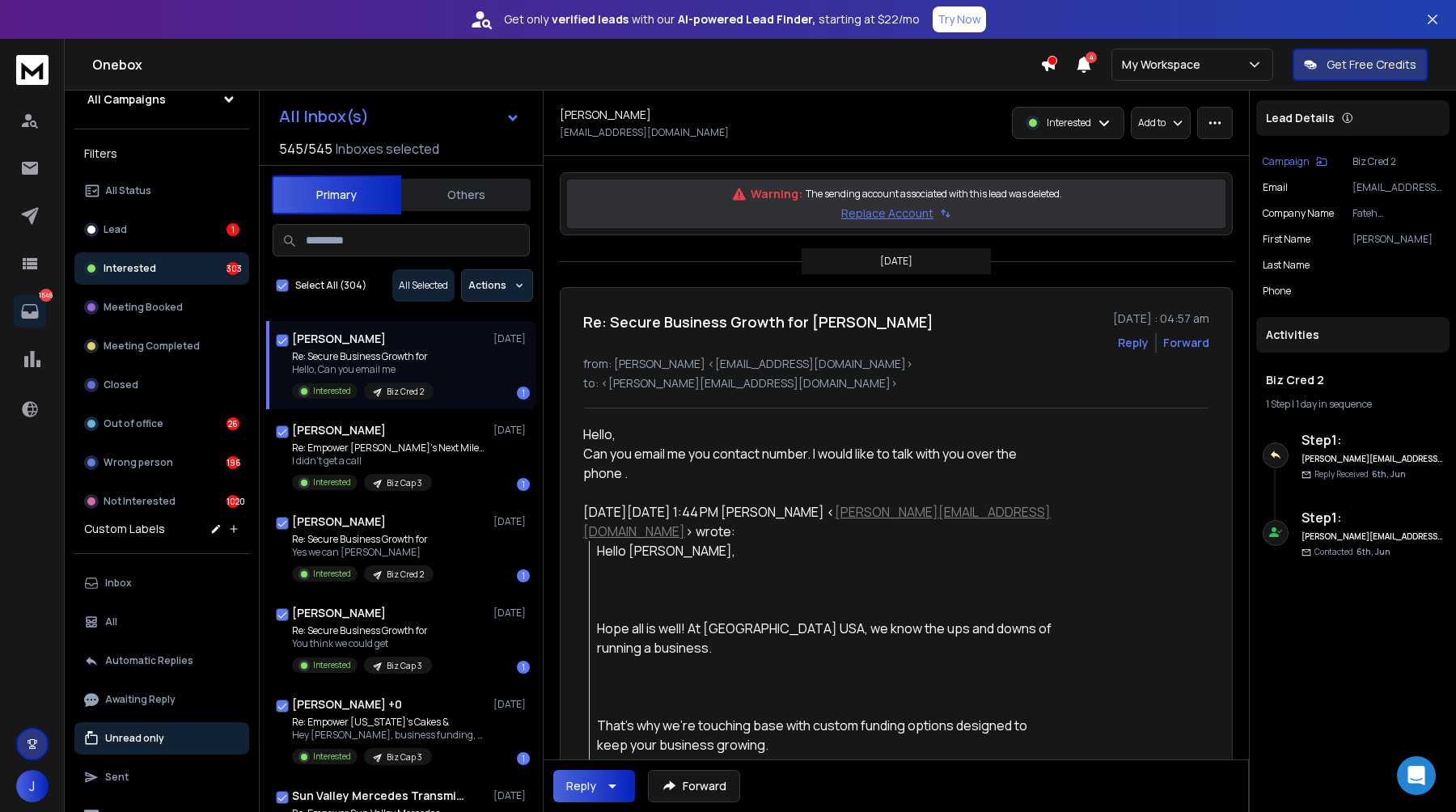
click at [490, 292] on button "Actions" at bounding box center [497, 285] width 72 height 33
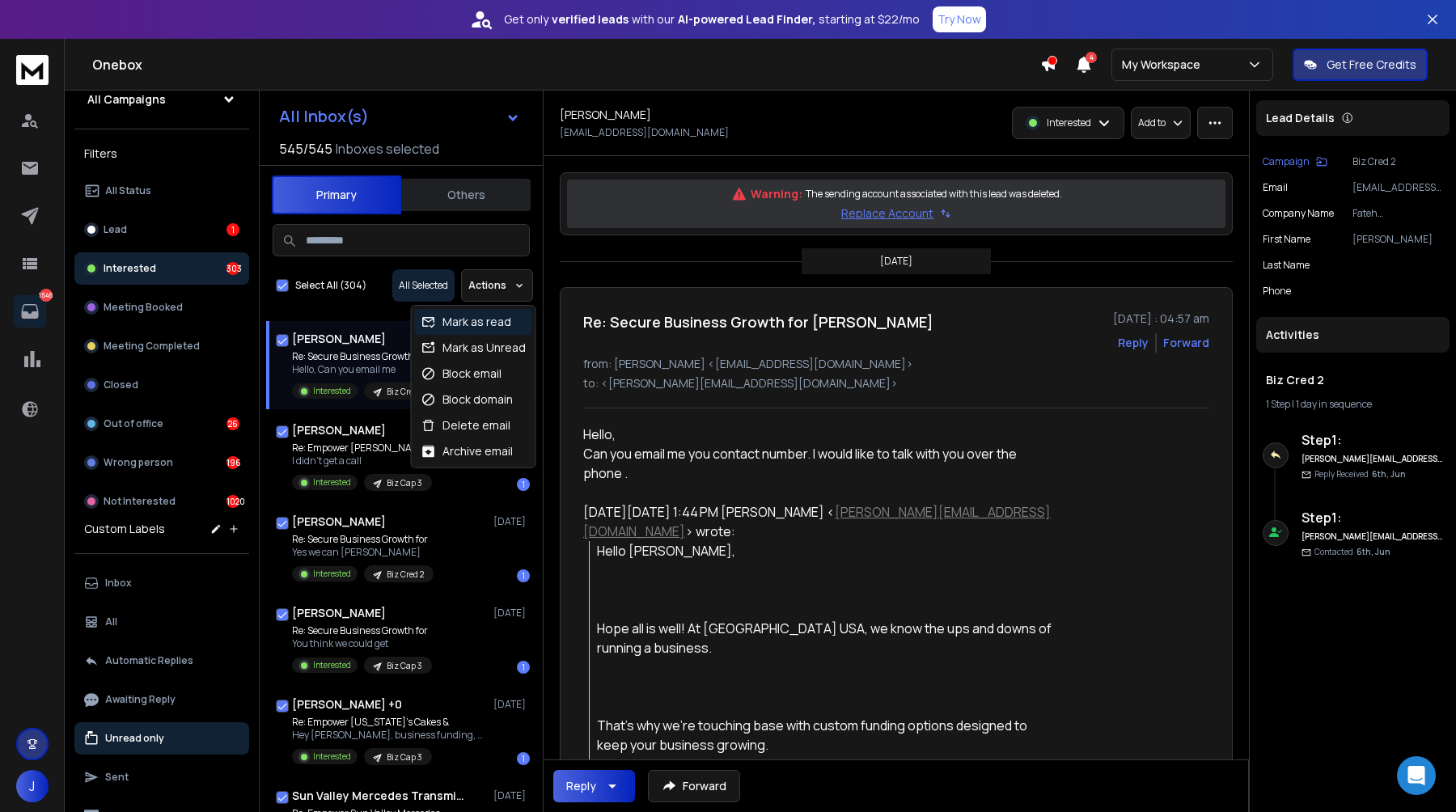
click at [488, 320] on div "Mark as read" at bounding box center [466, 321] width 89 height 16
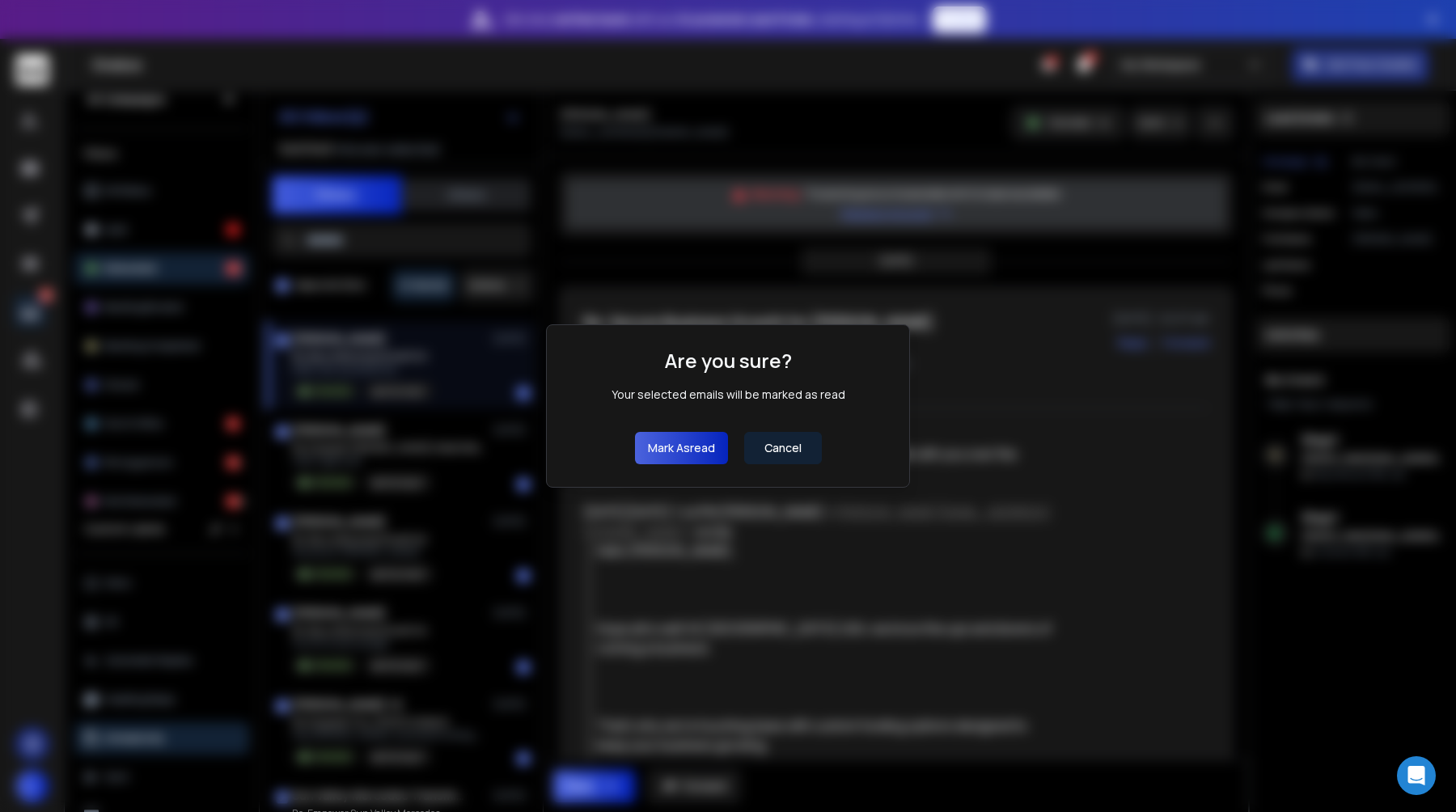
click at [794, 452] on button "Cancel" at bounding box center [783, 448] width 78 height 33
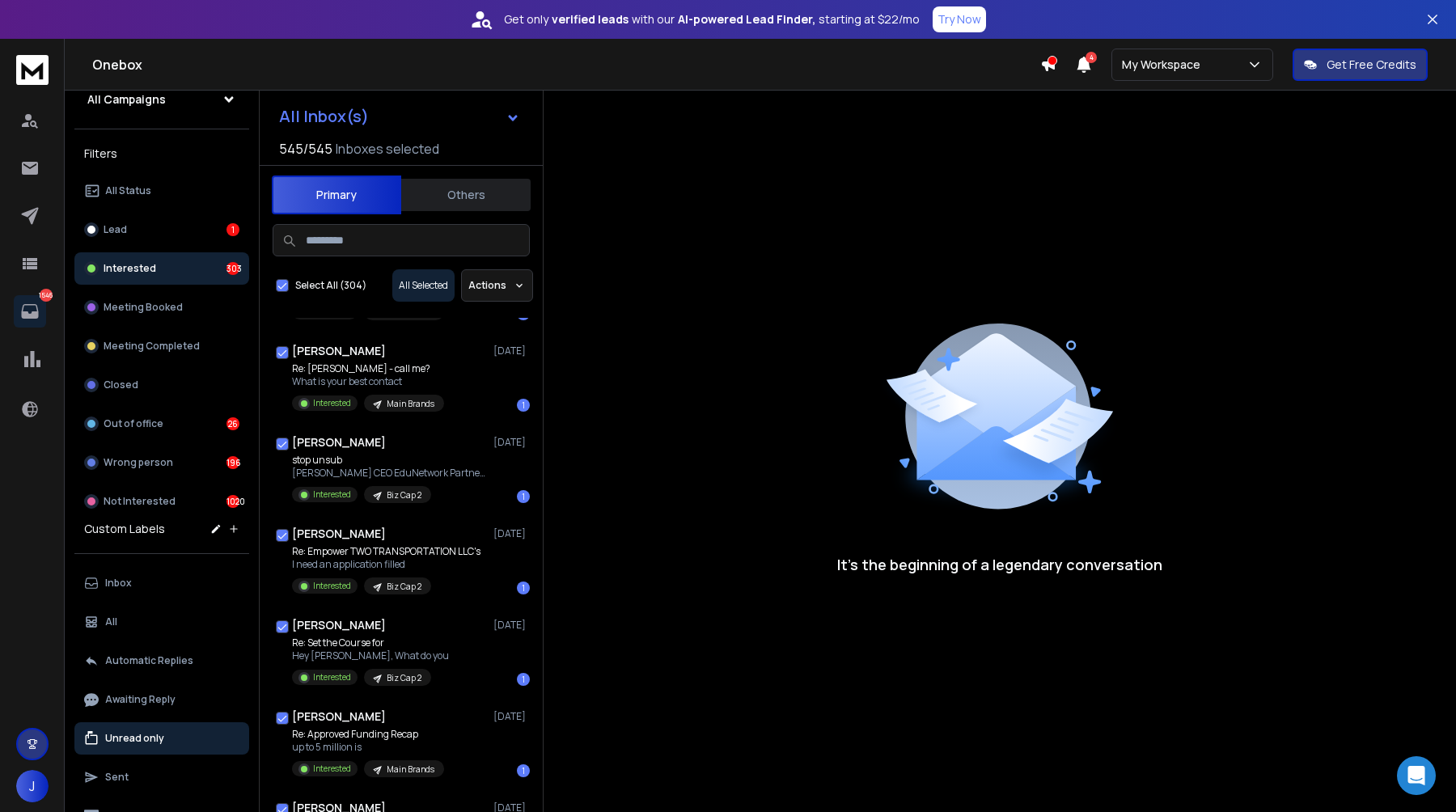
scroll to position [6769, 0]
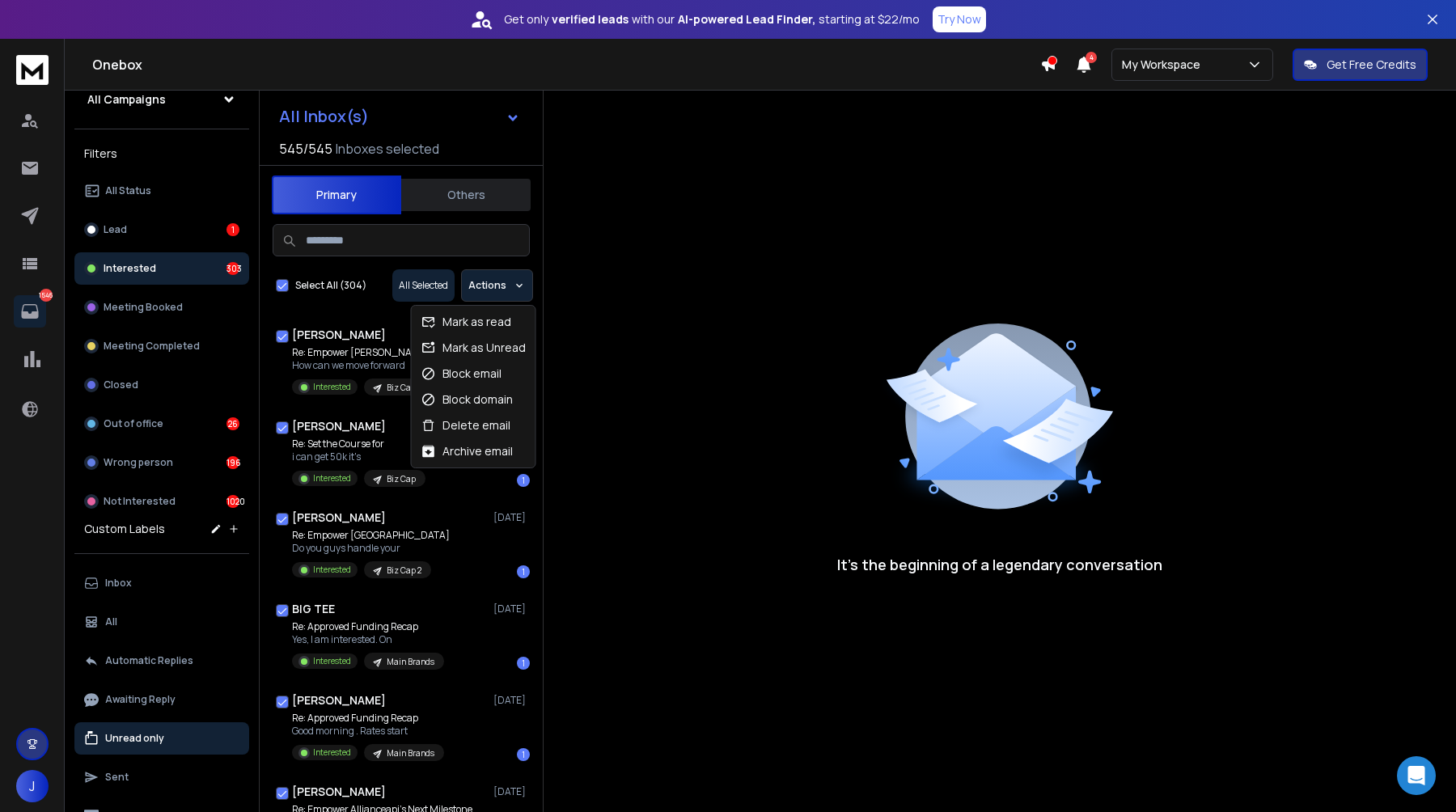
click at [513, 285] on icon "button" at bounding box center [519, 285] width 13 height 13
click at [486, 318] on div "Mark as read" at bounding box center [466, 321] width 89 height 16
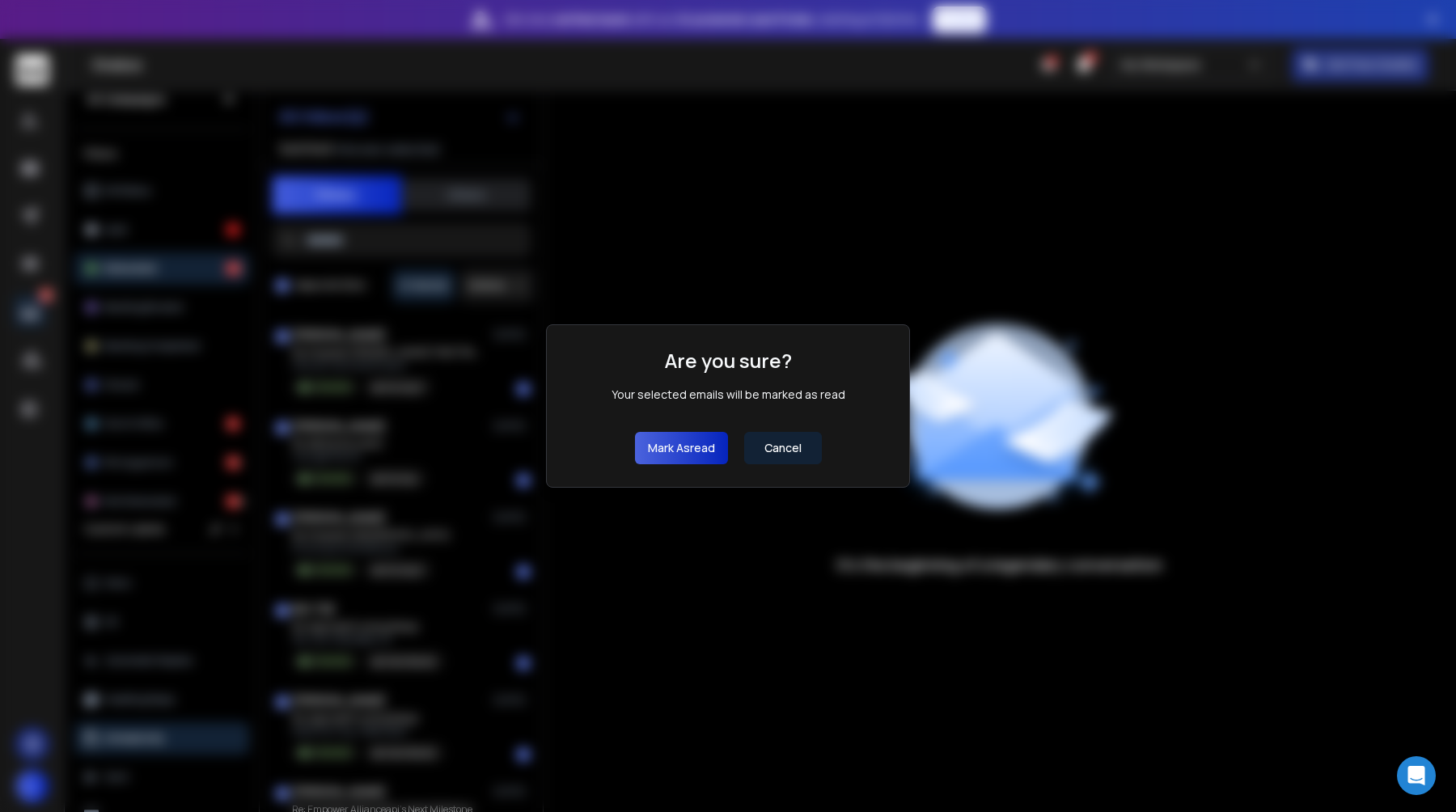
click at [643, 445] on button "Mark as read" at bounding box center [681, 448] width 93 height 33
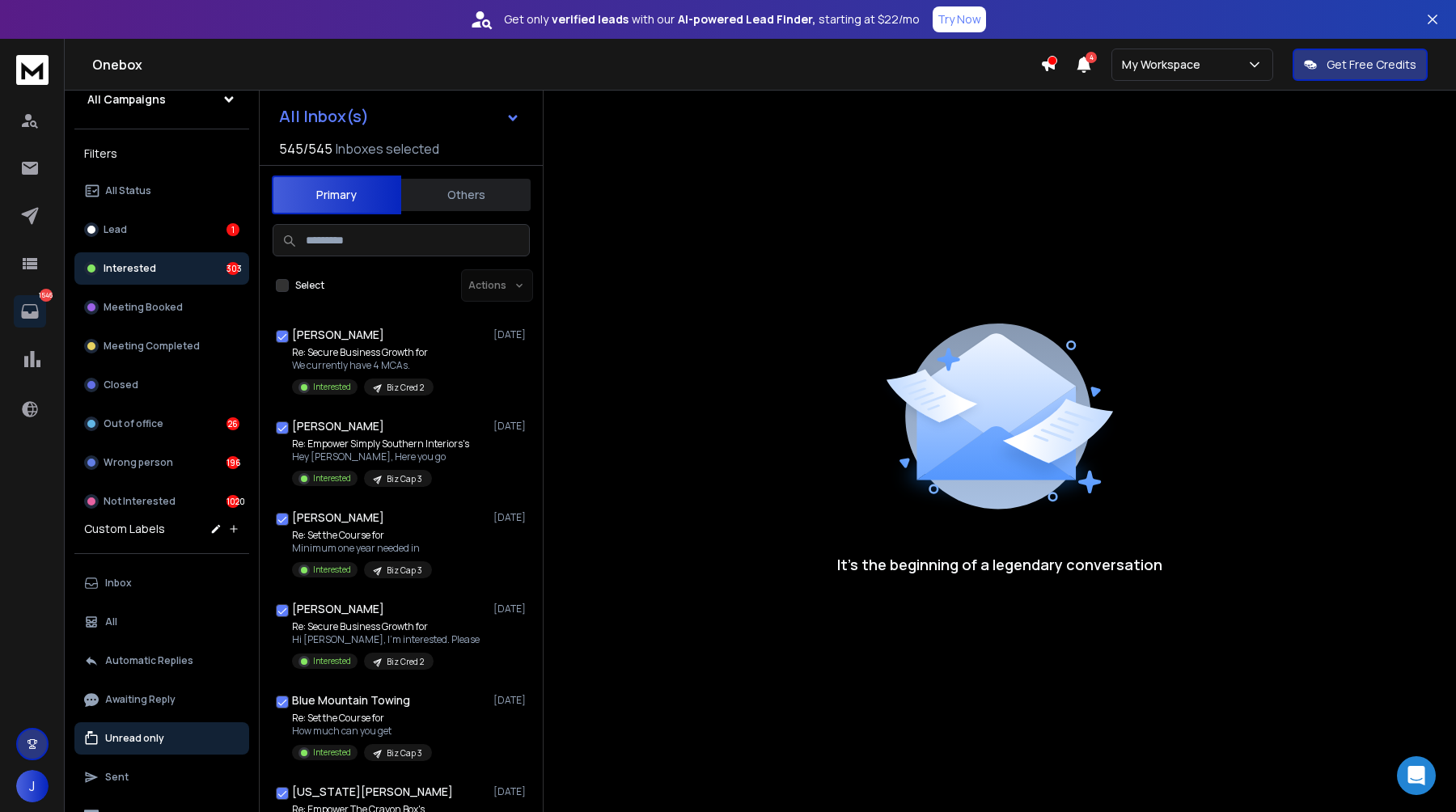
scroll to position [1394, 0]
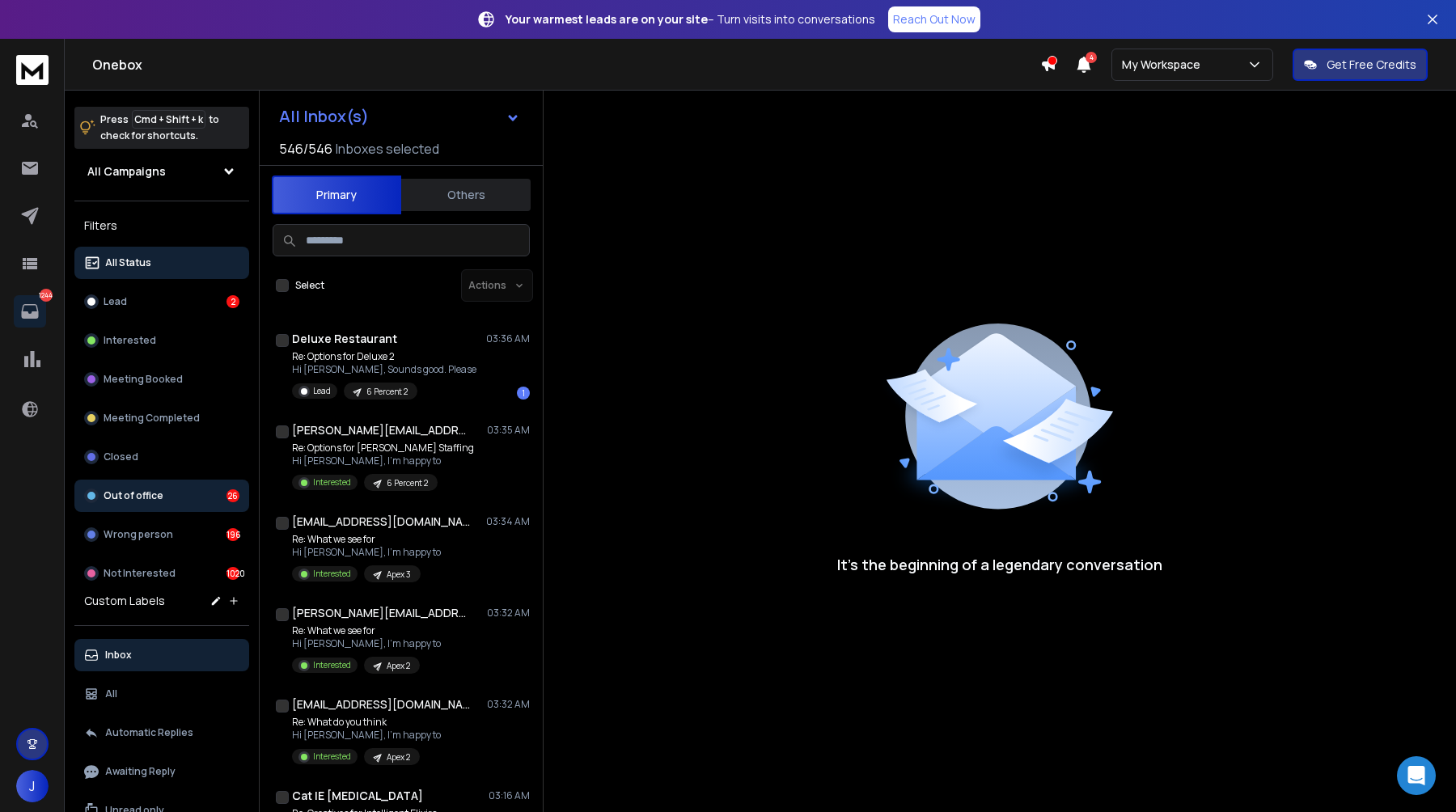
click at [185, 493] on button "Out of office 26" at bounding box center [161, 496] width 175 height 33
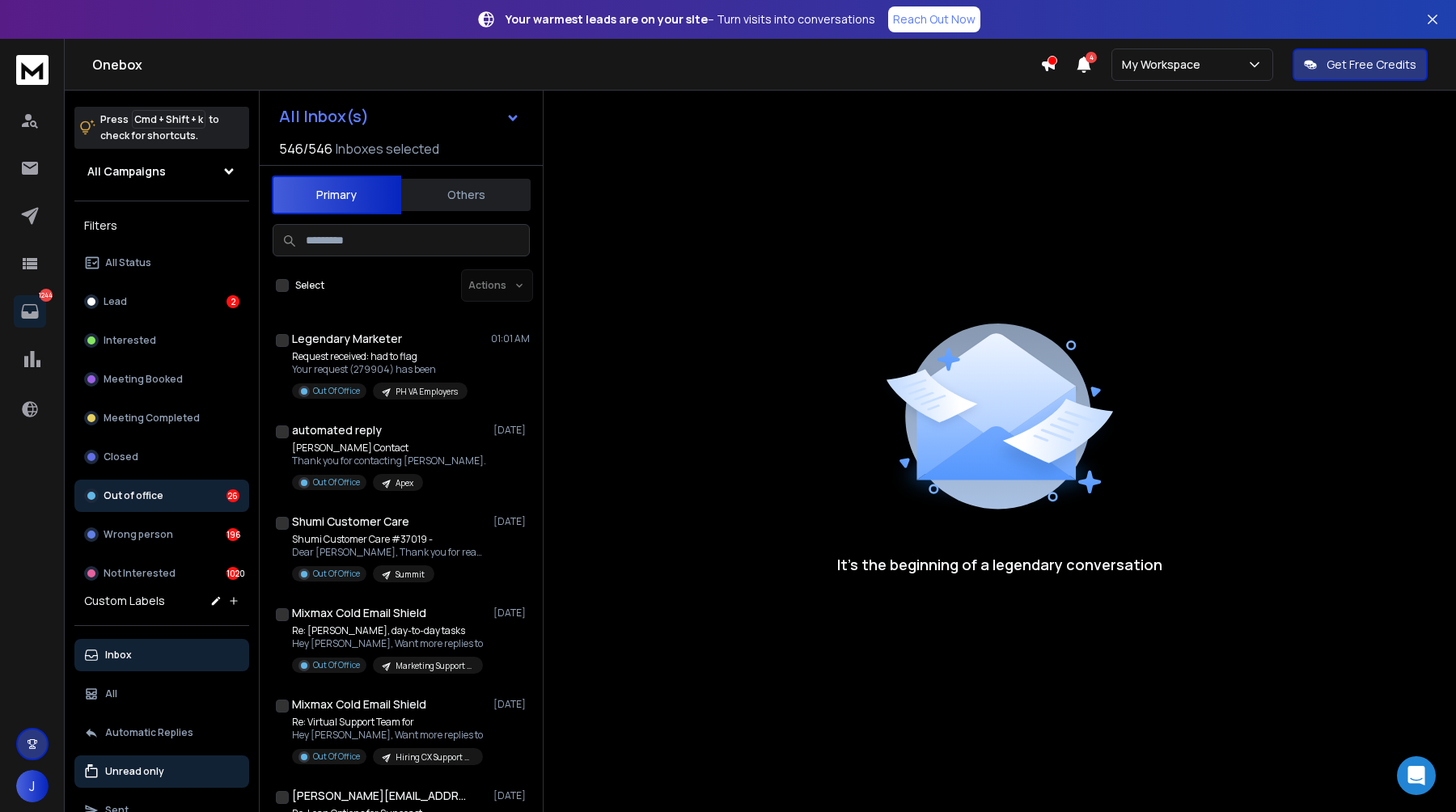
click at [146, 765] on p "Unread only" at bounding box center [135, 771] width 59 height 13
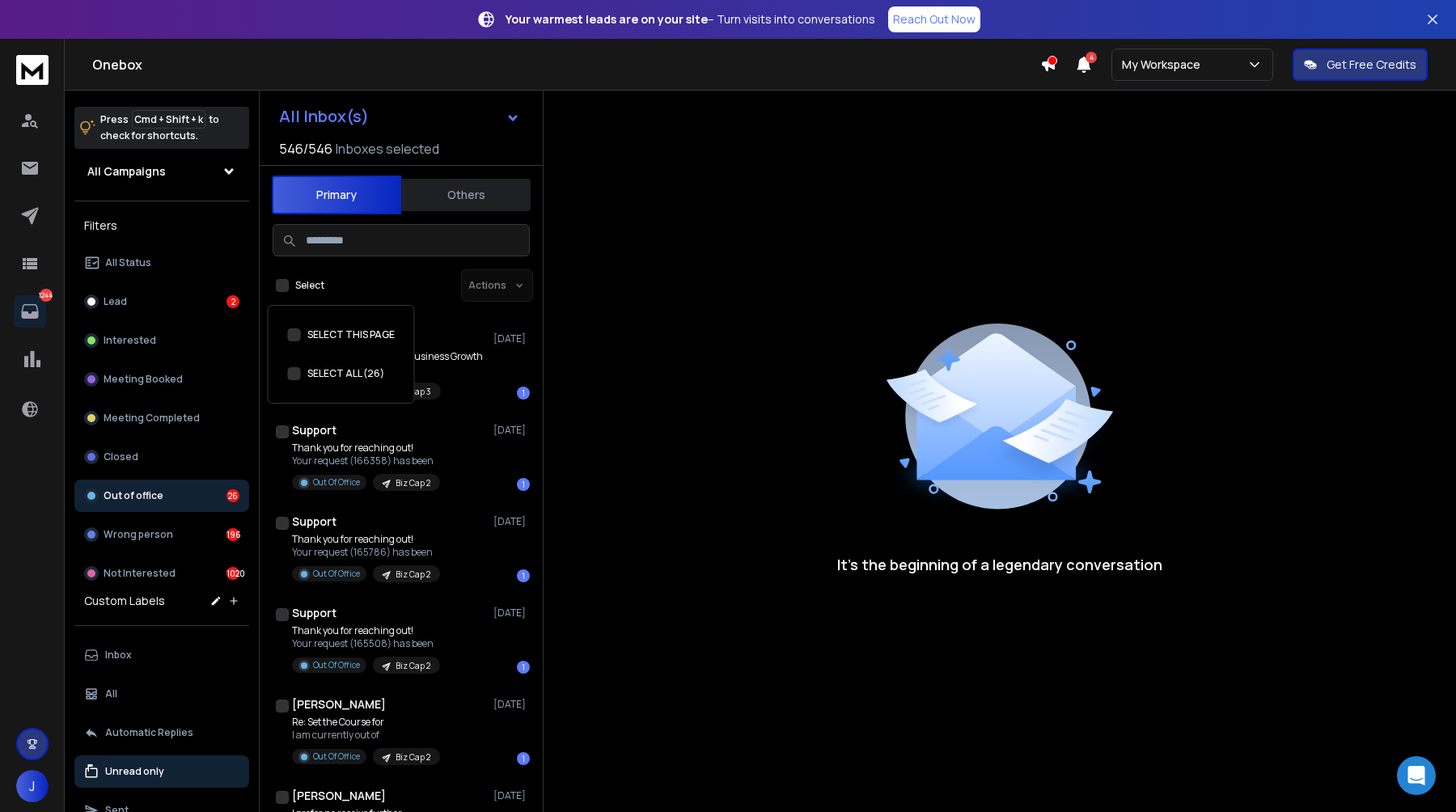
click at [294, 375] on button "SELECT THIS PAGE" at bounding box center [294, 373] width 13 height 13
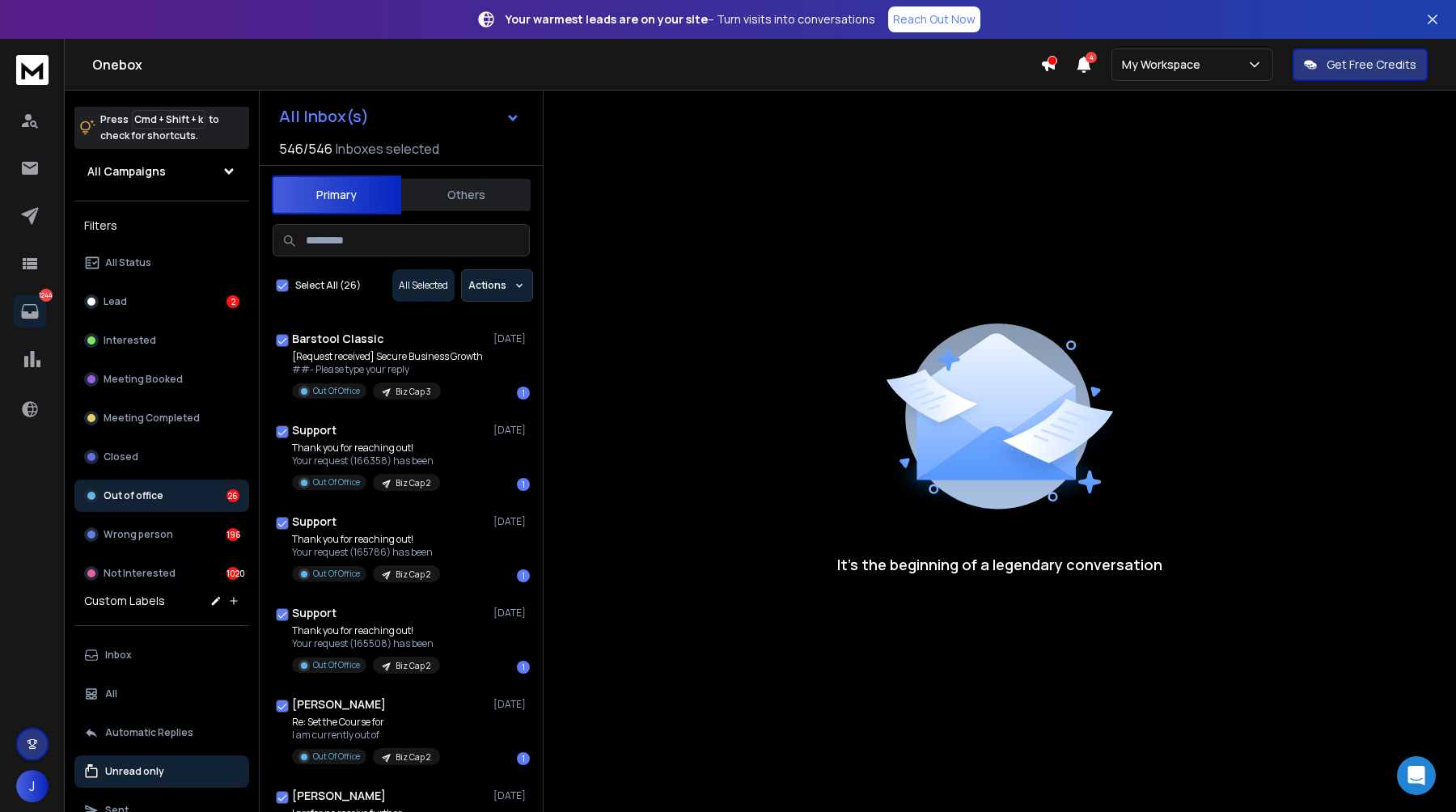
click at [502, 279] on p "Actions" at bounding box center [487, 285] width 38 height 13
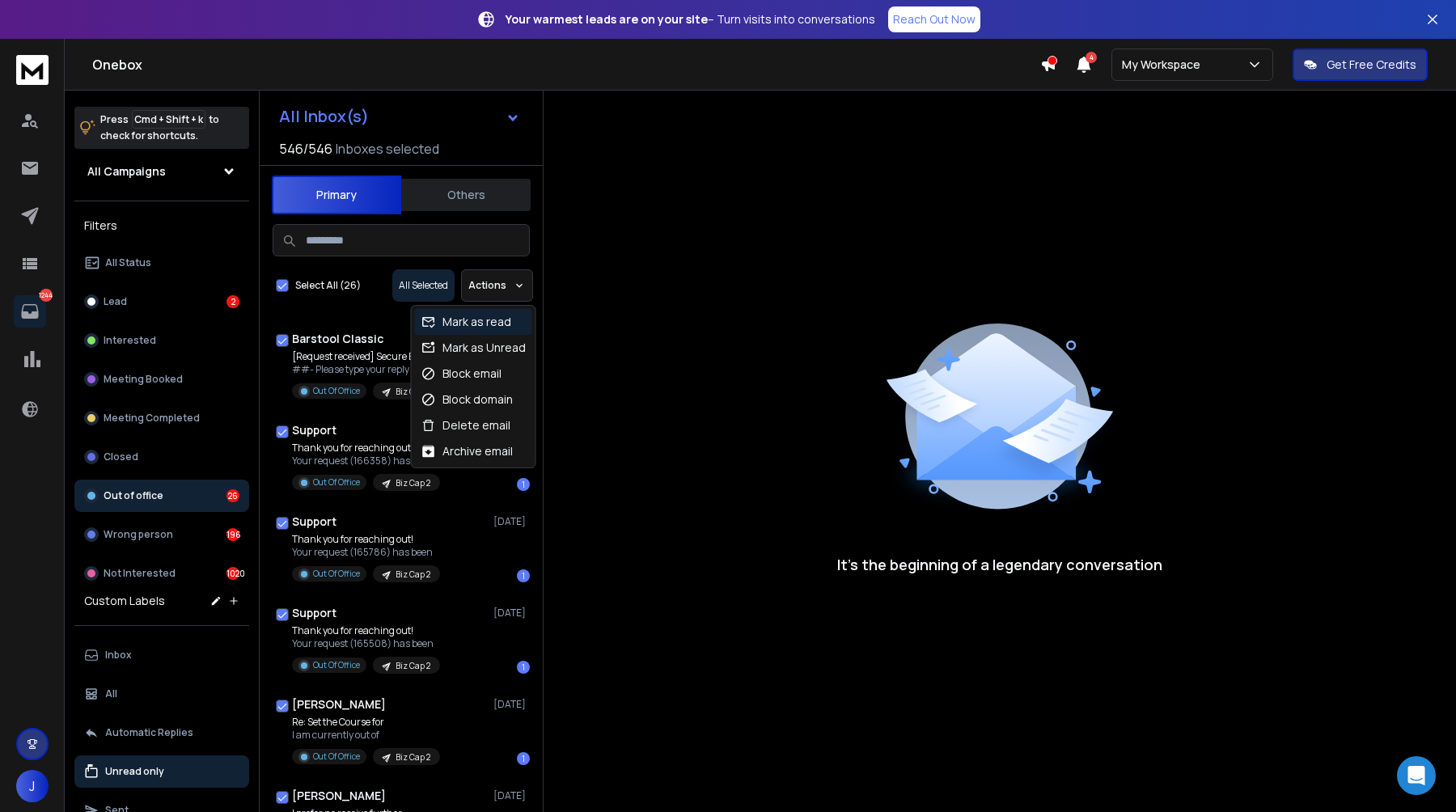
click at [490, 319] on div "Mark as read" at bounding box center [466, 321] width 89 height 16
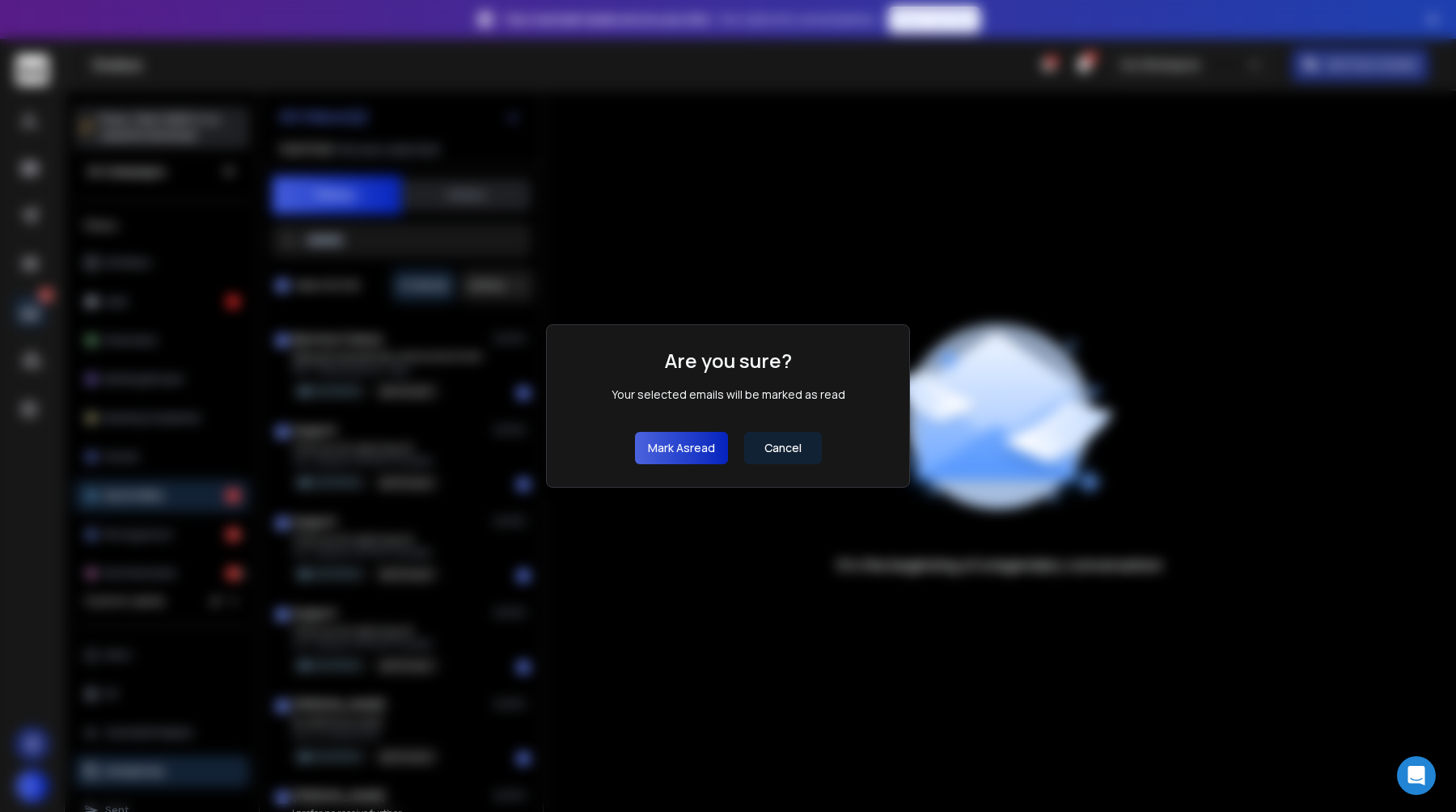
click at [676, 442] on p "Mark as read" at bounding box center [682, 447] width 67 height 16
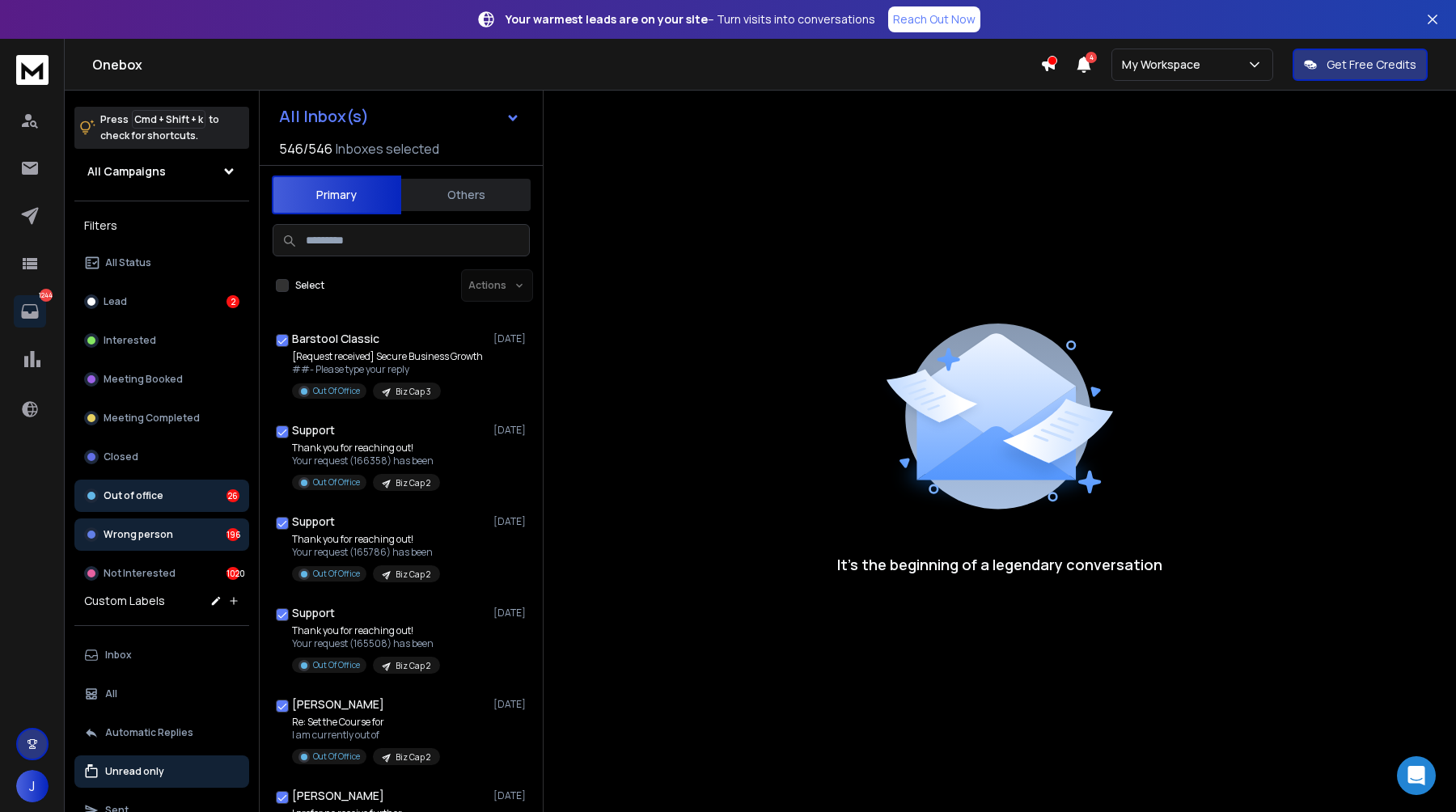
click at [169, 525] on button "Wrong person 196" at bounding box center [161, 534] width 175 height 33
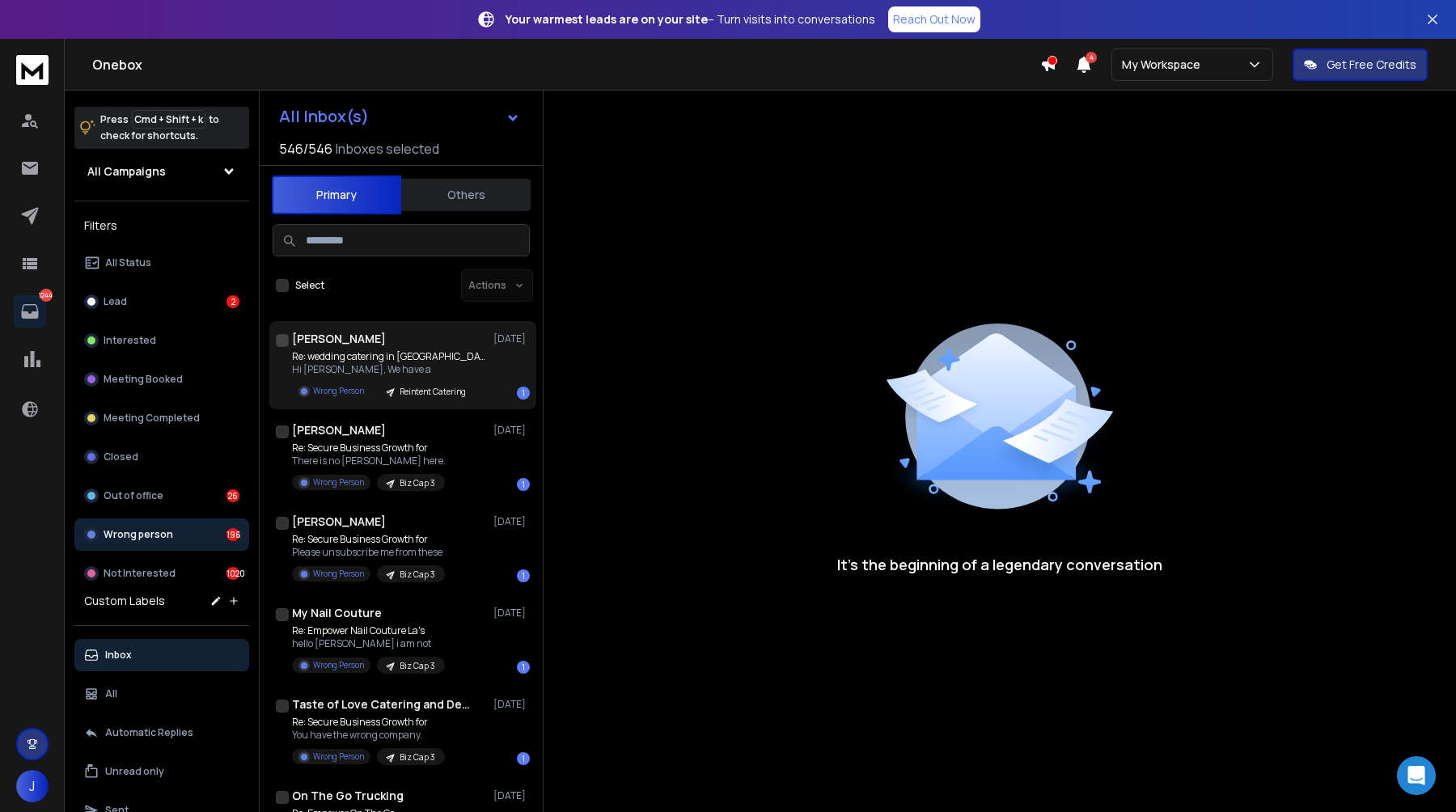
click at [368, 375] on p "Hi Mike, We have a" at bounding box center [389, 369] width 194 height 13
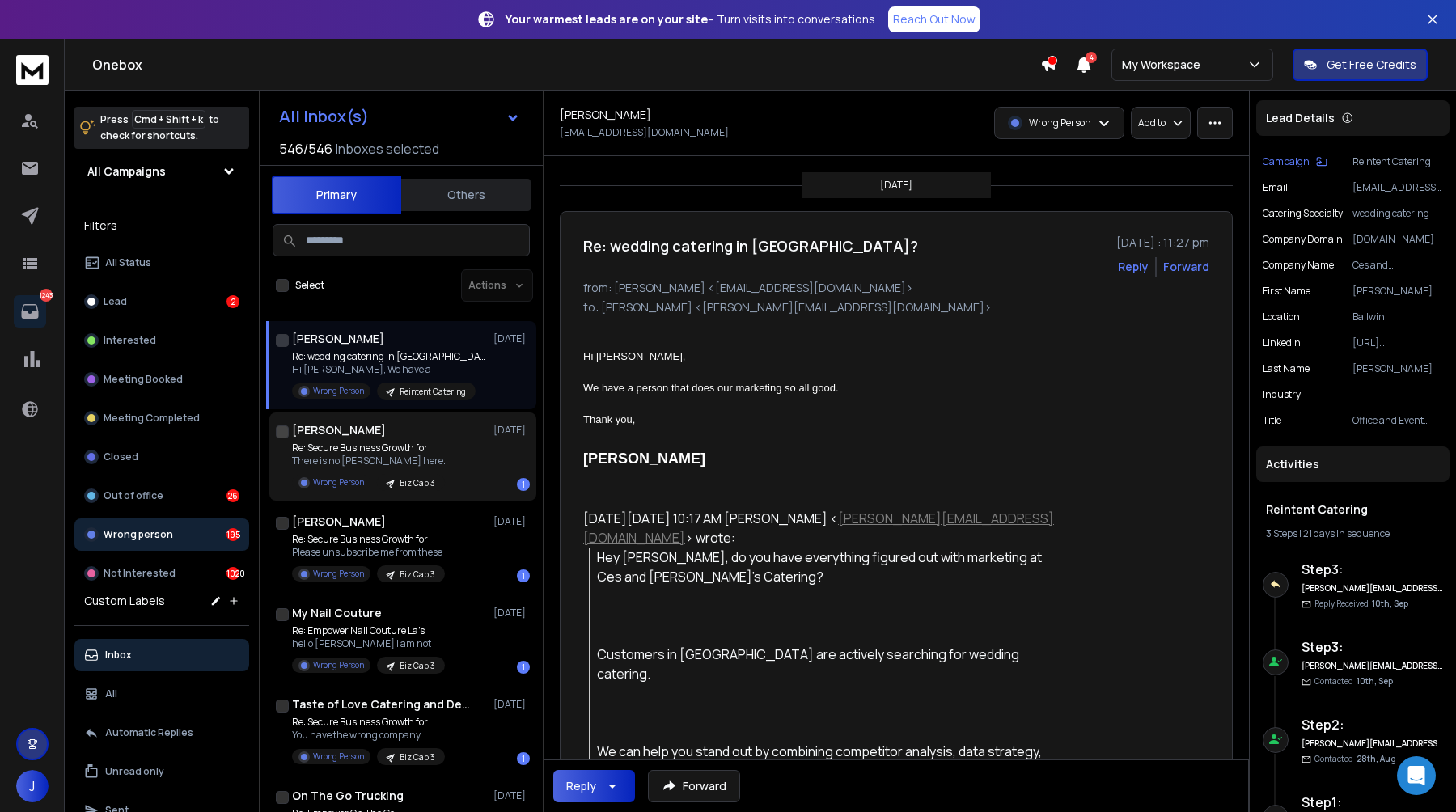
click at [427, 438] on div "jay Bartlett 07 Jun Re: Secure Business Growth for There is no Yolanda here. Wr…" at bounding box center [411, 457] width 238 height 69
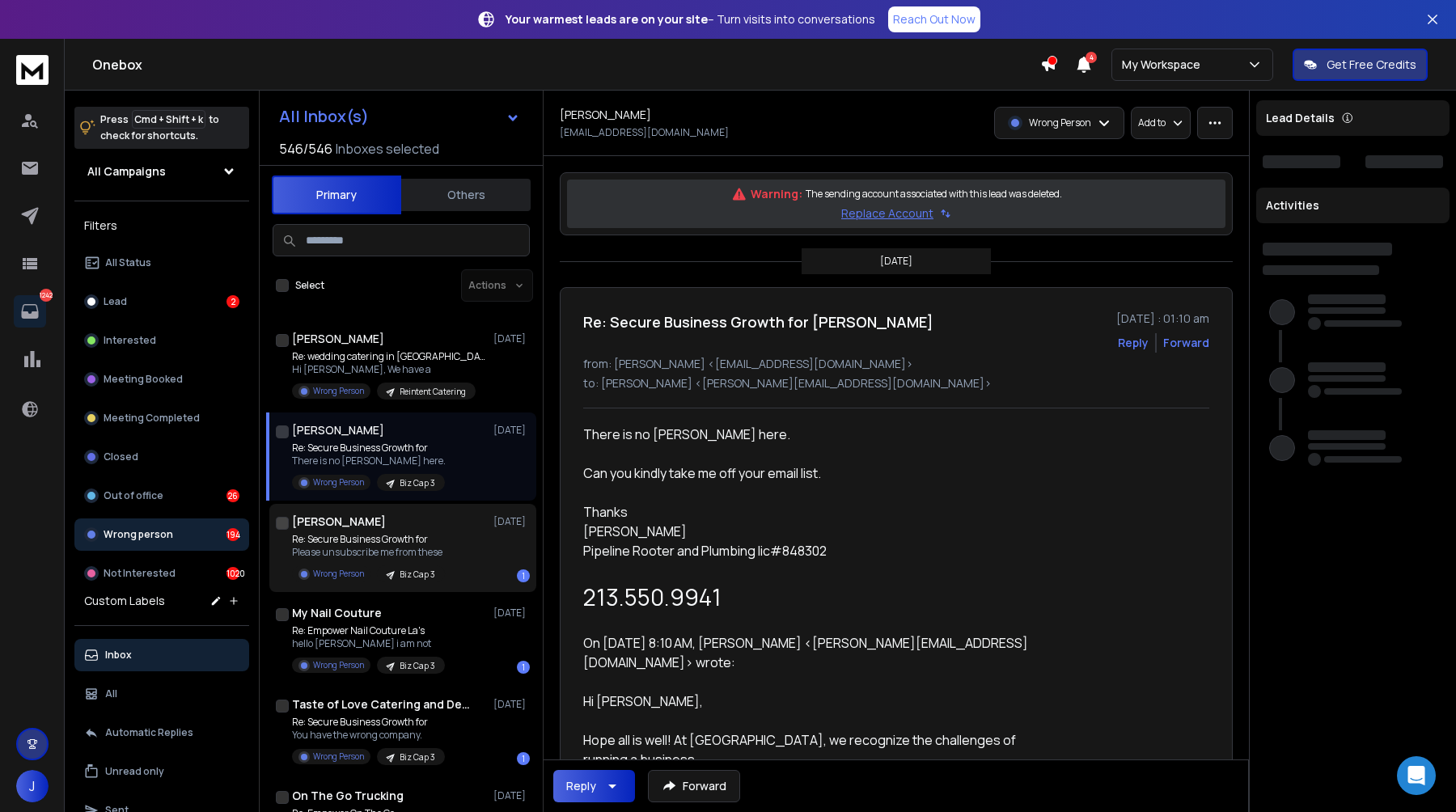
click at [438, 534] on p "Re: Secure Business Growth for" at bounding box center [368, 539] width 153 height 13
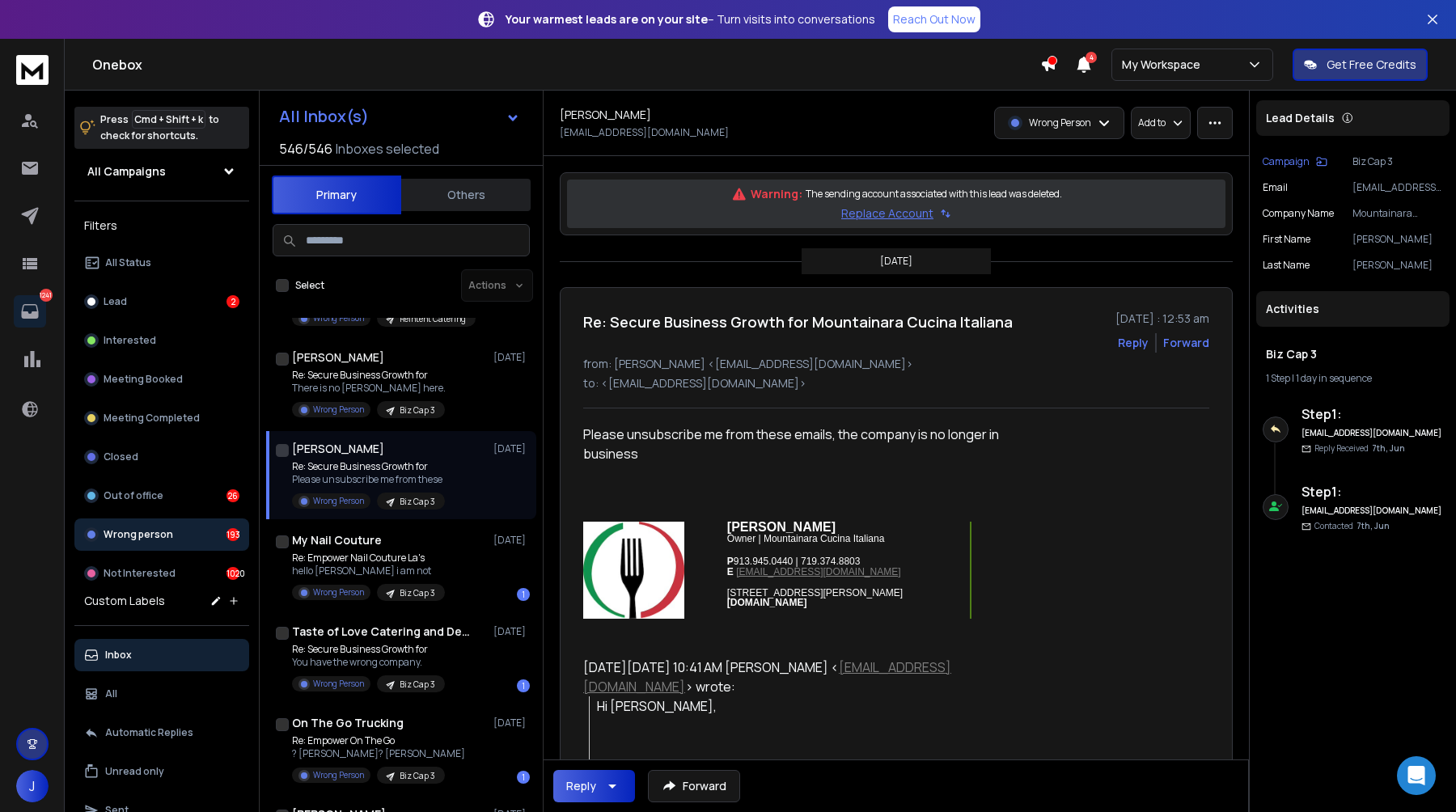
scroll to position [72, 0]
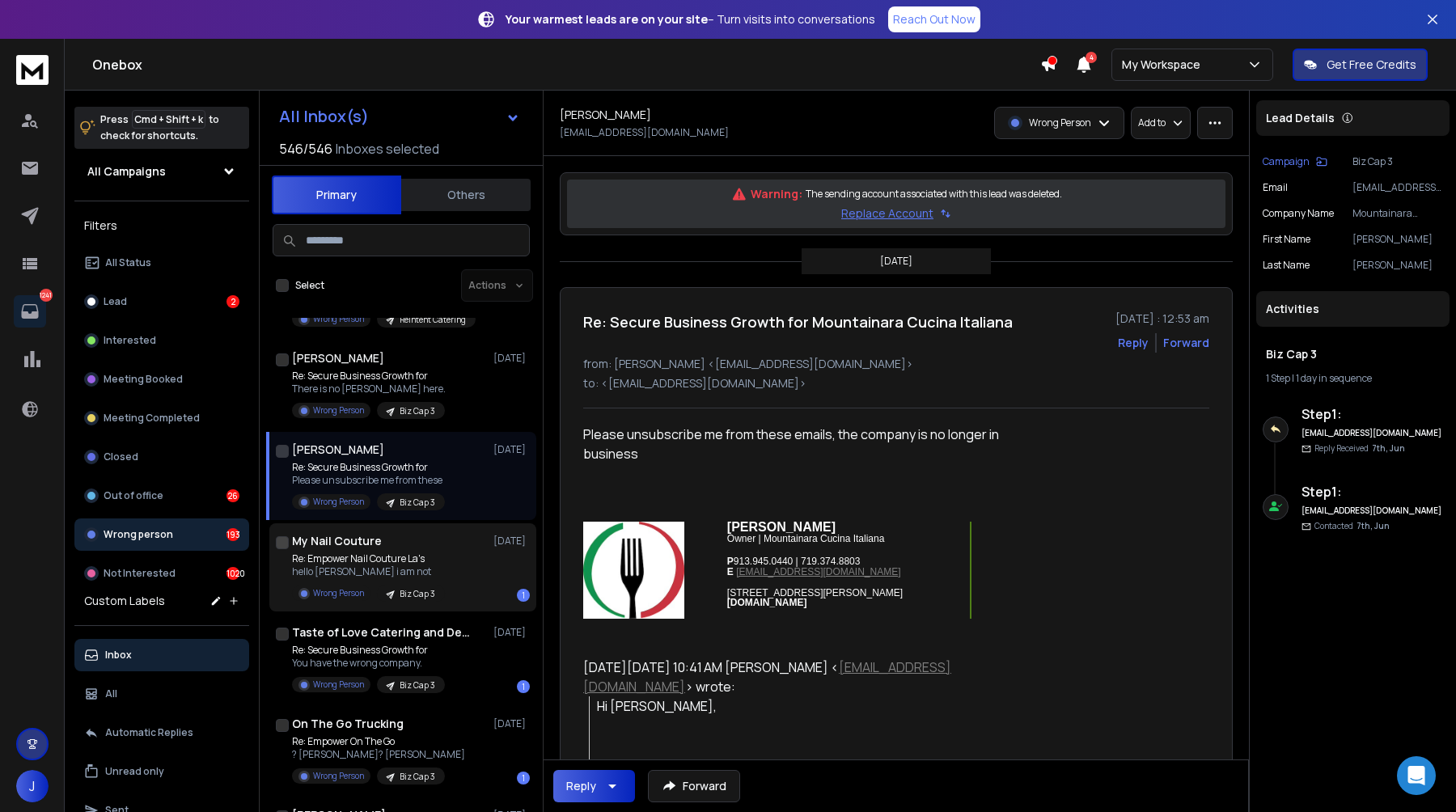
click at [445, 552] on div "My Nail Couture 06 Jun Re: Empower Nail Couture La's hello william i am not Wro…" at bounding box center [411, 568] width 238 height 69
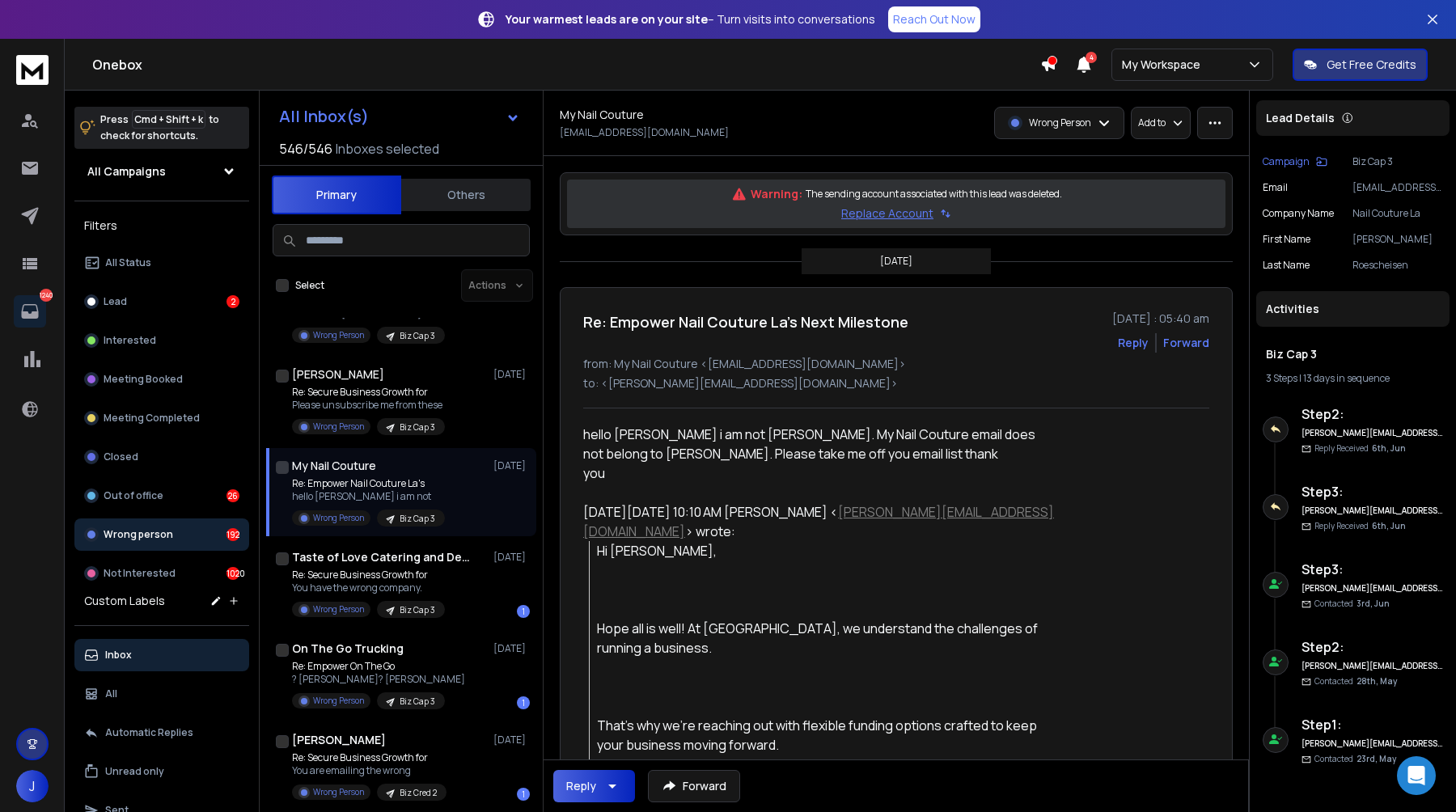
scroll to position [0, 0]
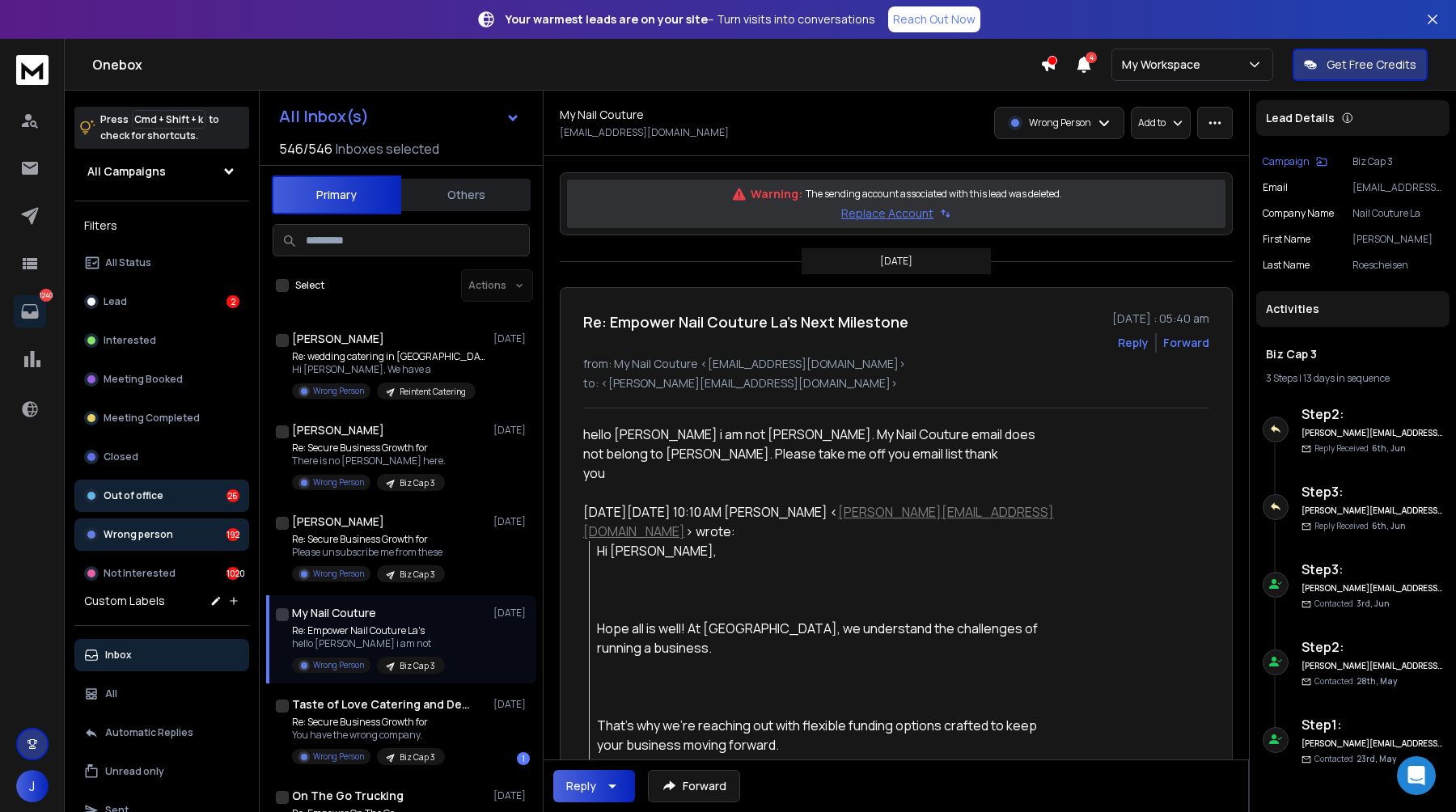
click at [176, 499] on button "Out of office 26" at bounding box center [161, 496] width 175 height 33
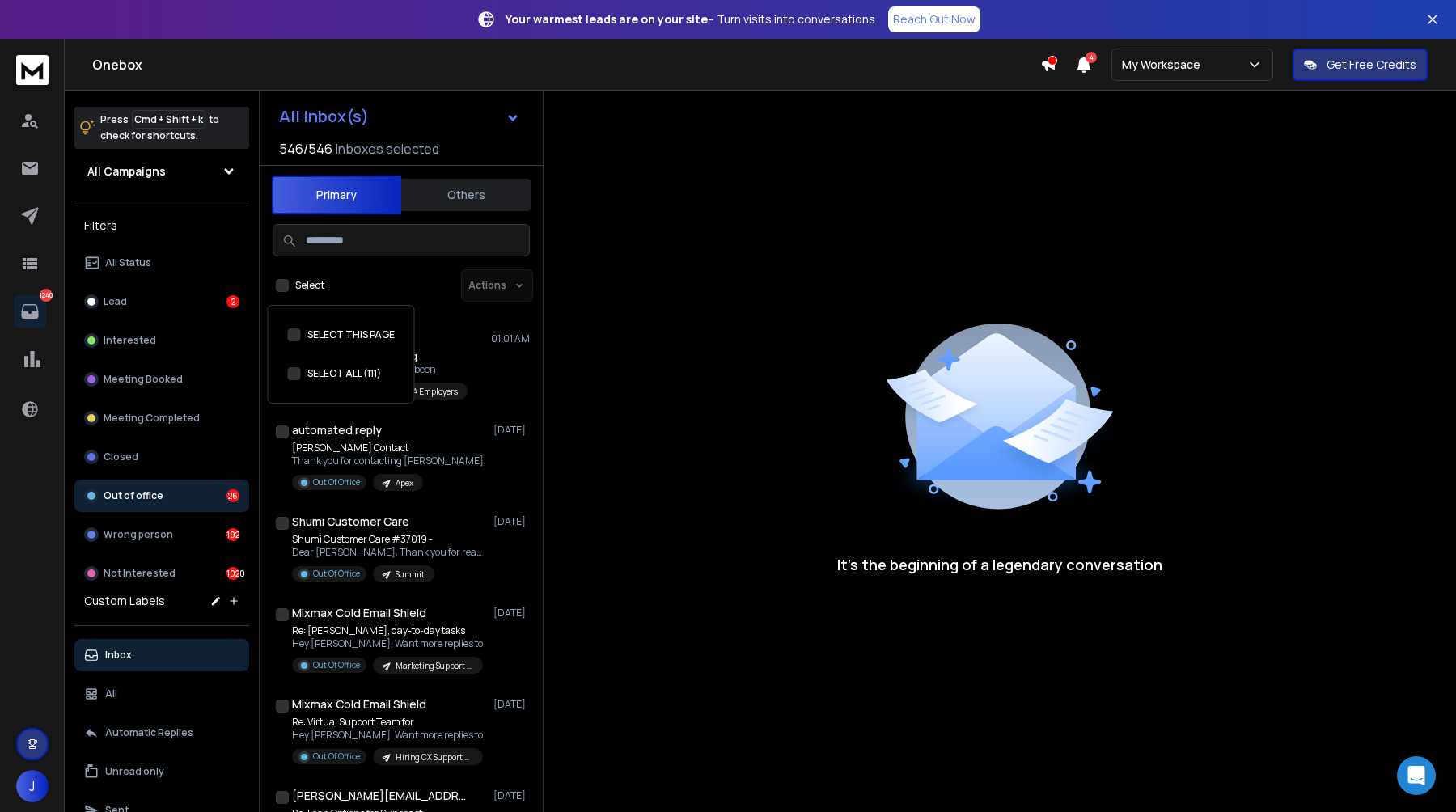
click at [295, 376] on button "SELECT THIS PAGE" at bounding box center [294, 373] width 13 height 13
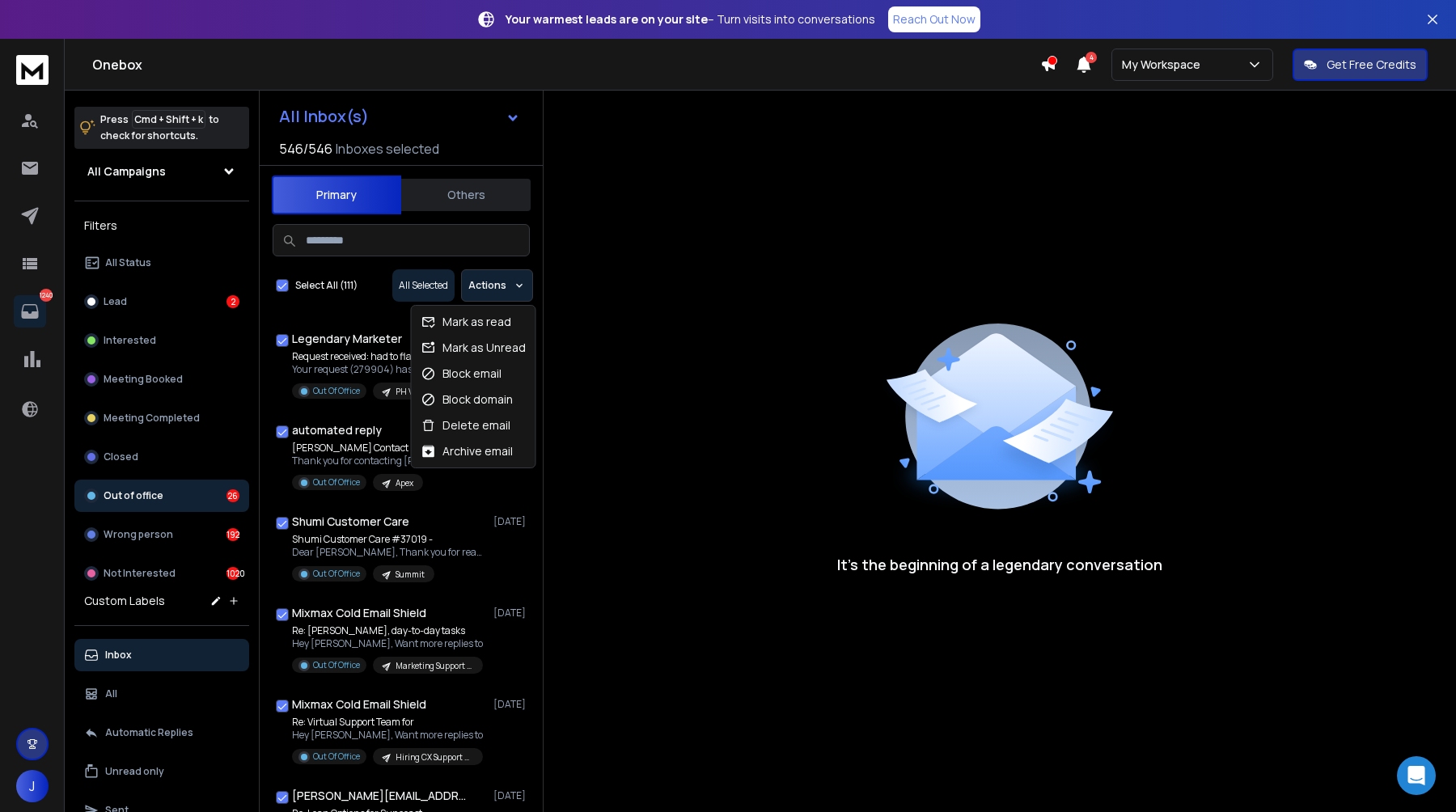
click at [515, 279] on icon "button" at bounding box center [519, 285] width 13 height 13
click at [505, 322] on div "Mark as read" at bounding box center [466, 321] width 89 height 16
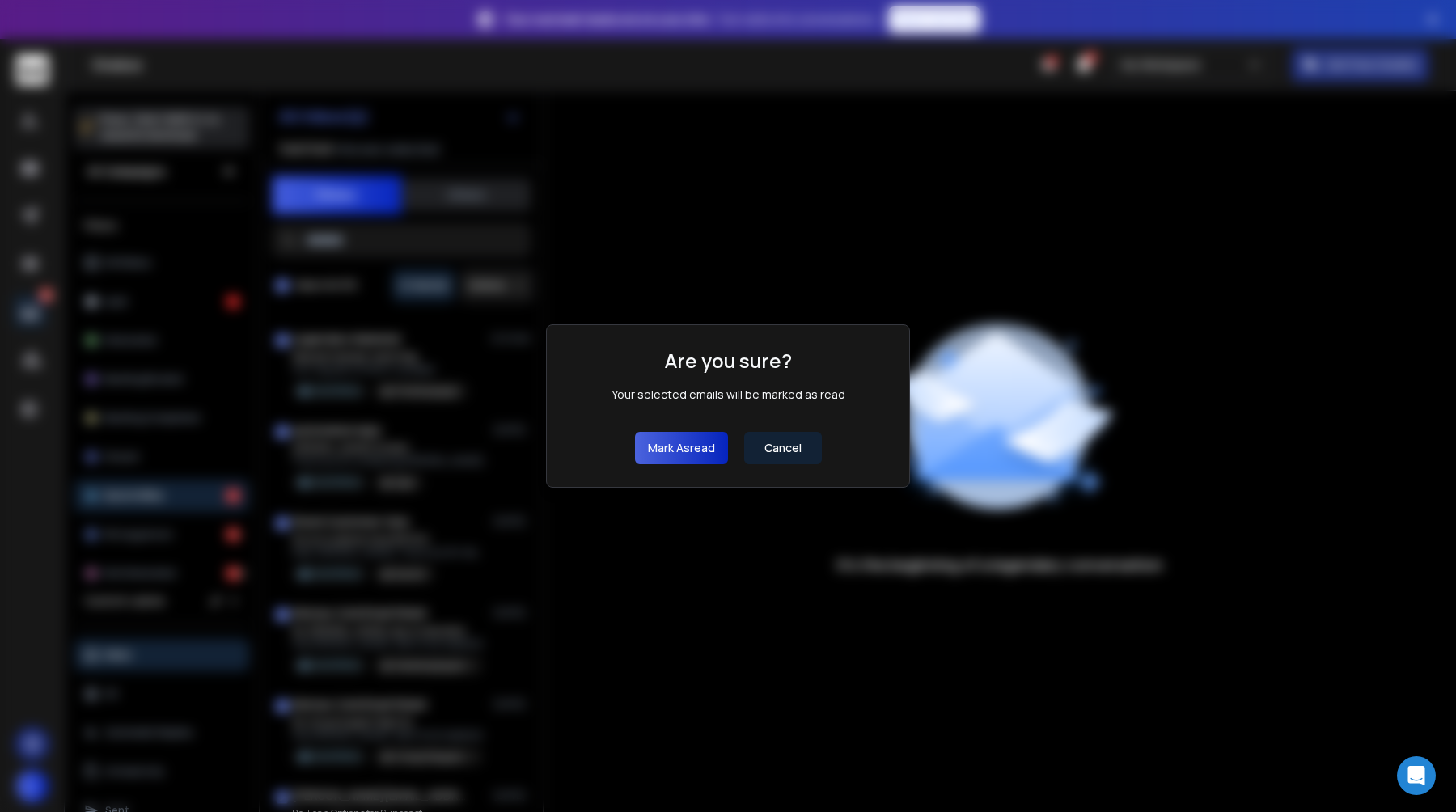
click at [681, 448] on p "Mark as read" at bounding box center [682, 447] width 67 height 16
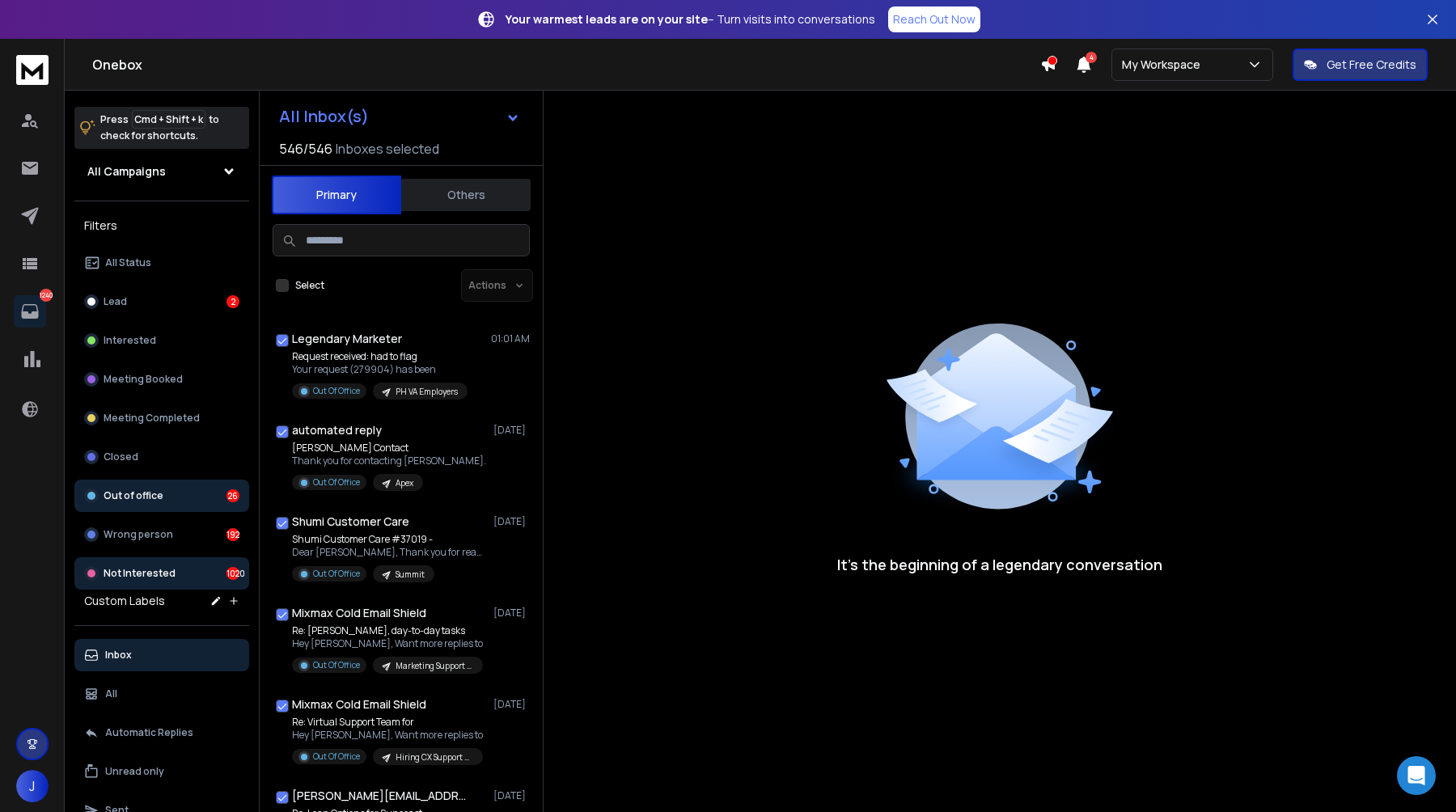
click at [186, 561] on button "Not Interested 1020" at bounding box center [161, 574] width 175 height 33
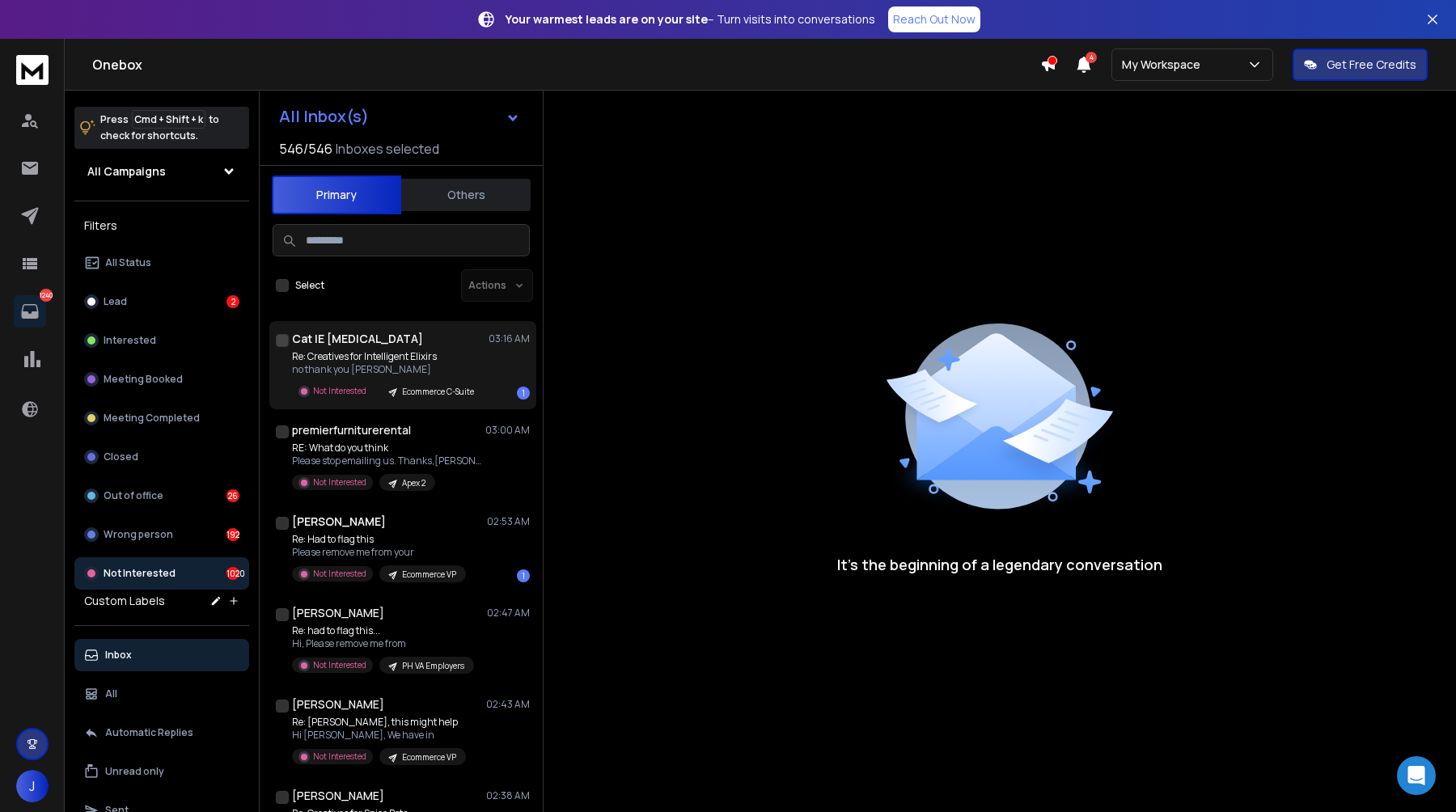
click at [442, 374] on p "no thank you Cat Tatman" at bounding box center [387, 369] width 192 height 13
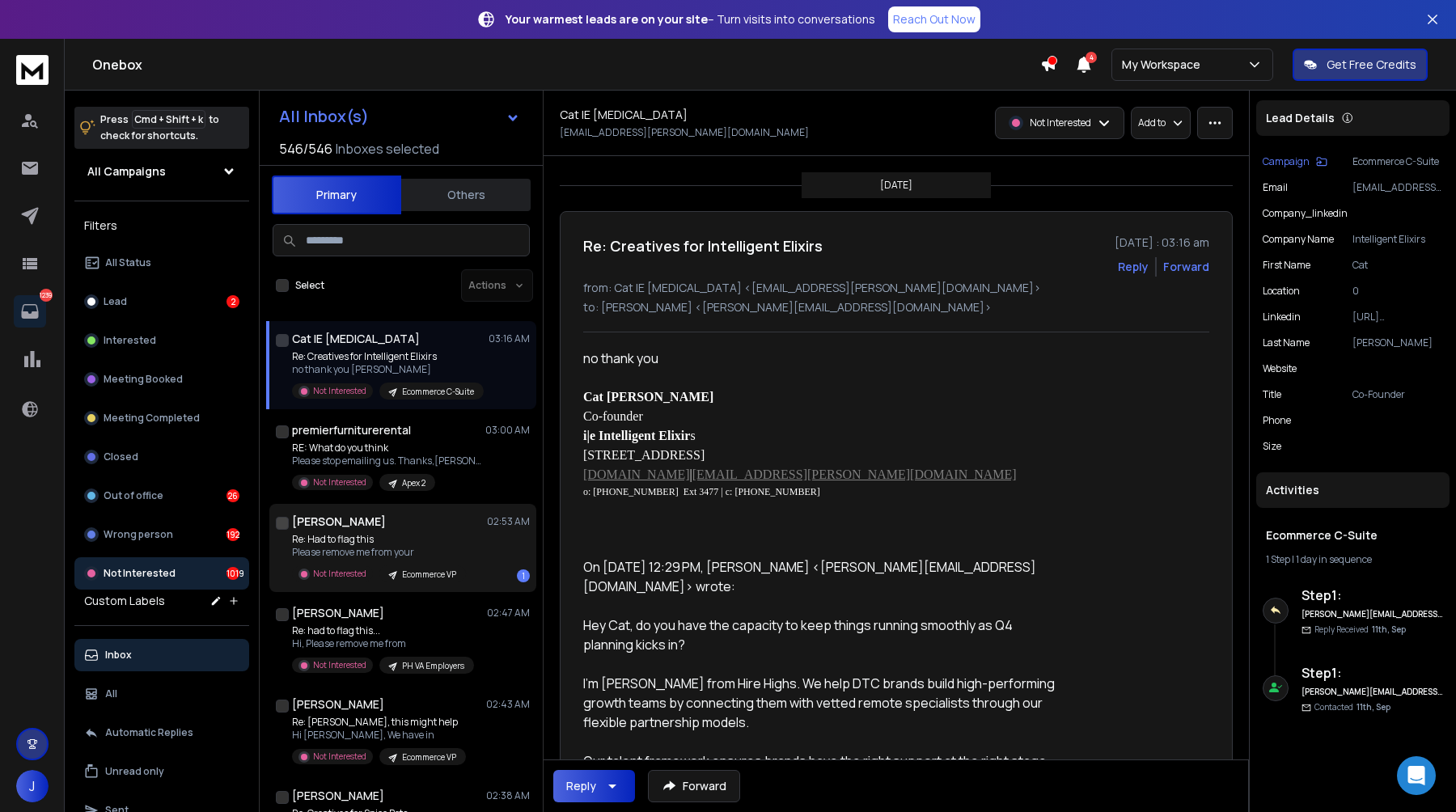
click at [430, 563] on div "Re: Had to flag this Please remove me from your Not Interested Ecommerce VP" at bounding box center [379, 558] width 174 height 49
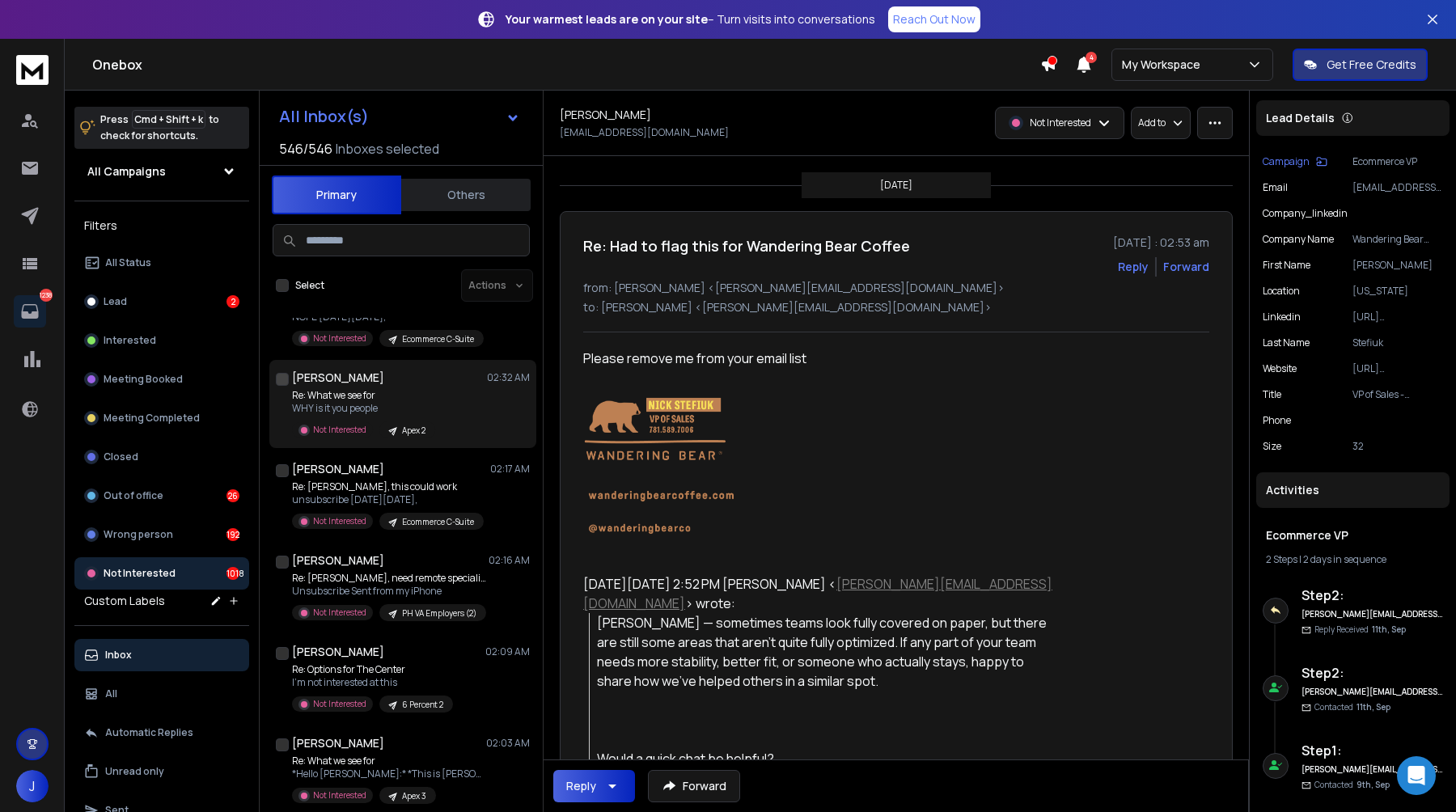
scroll to position [735, 0]
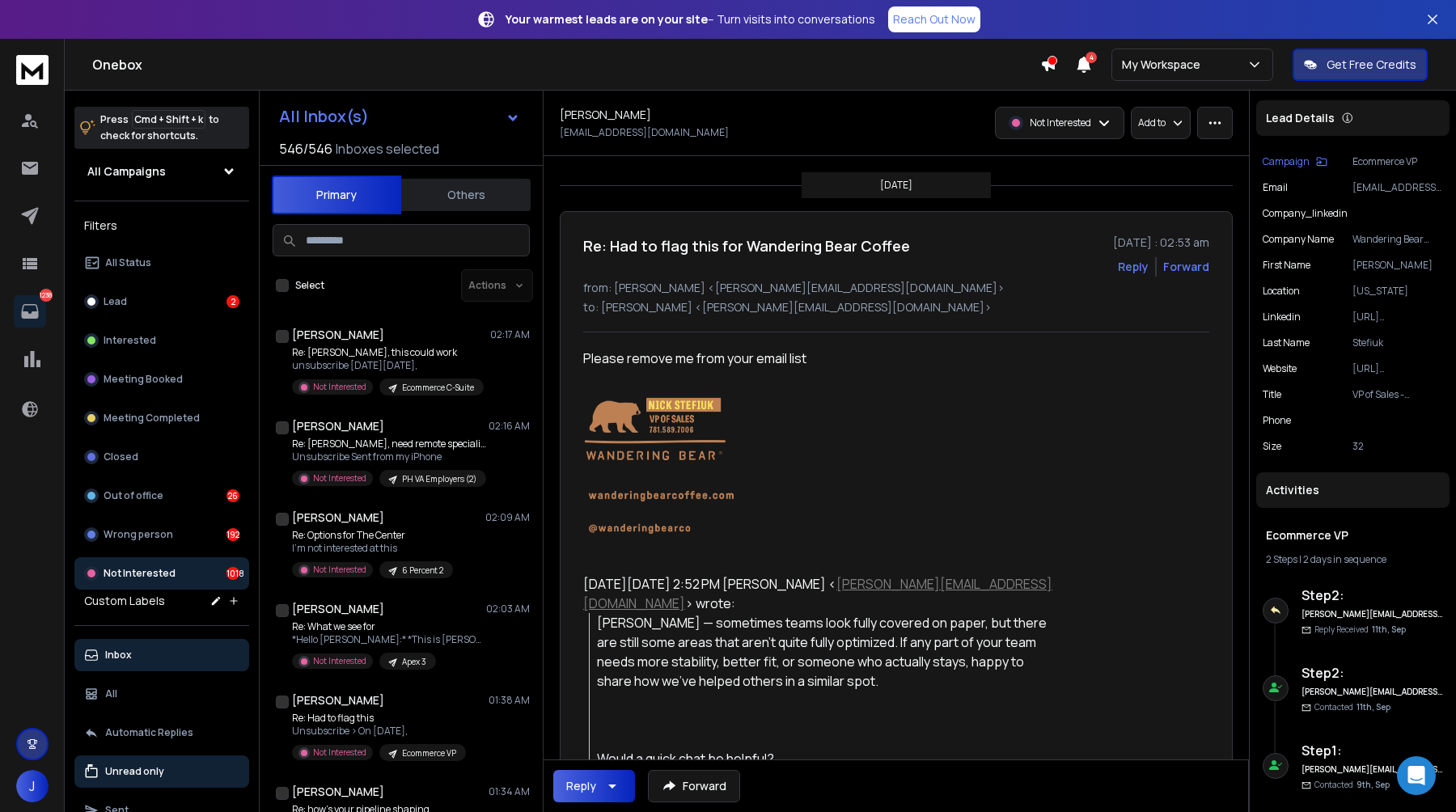
click at [164, 772] on button "Unread only" at bounding box center [161, 772] width 175 height 33
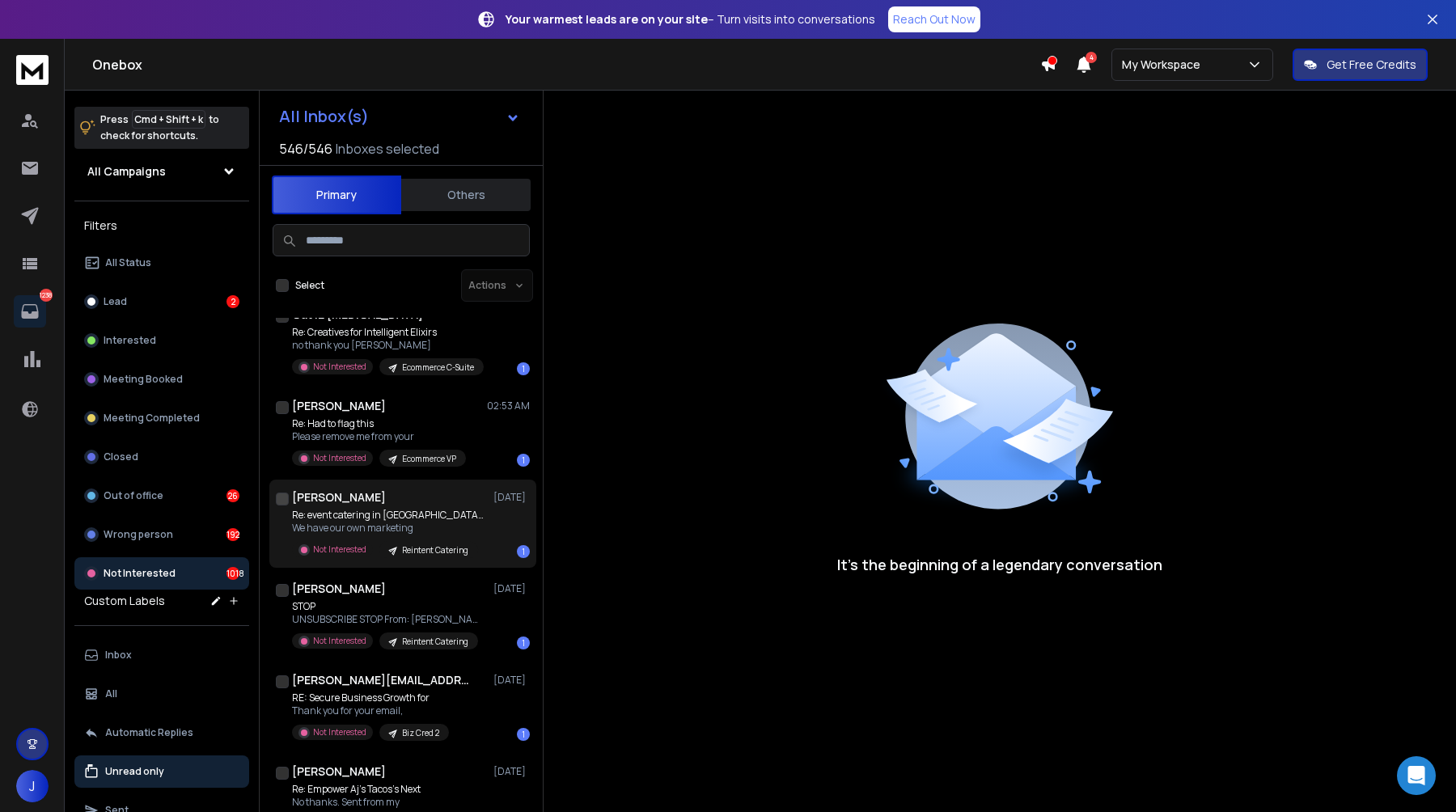
scroll to position [38, 0]
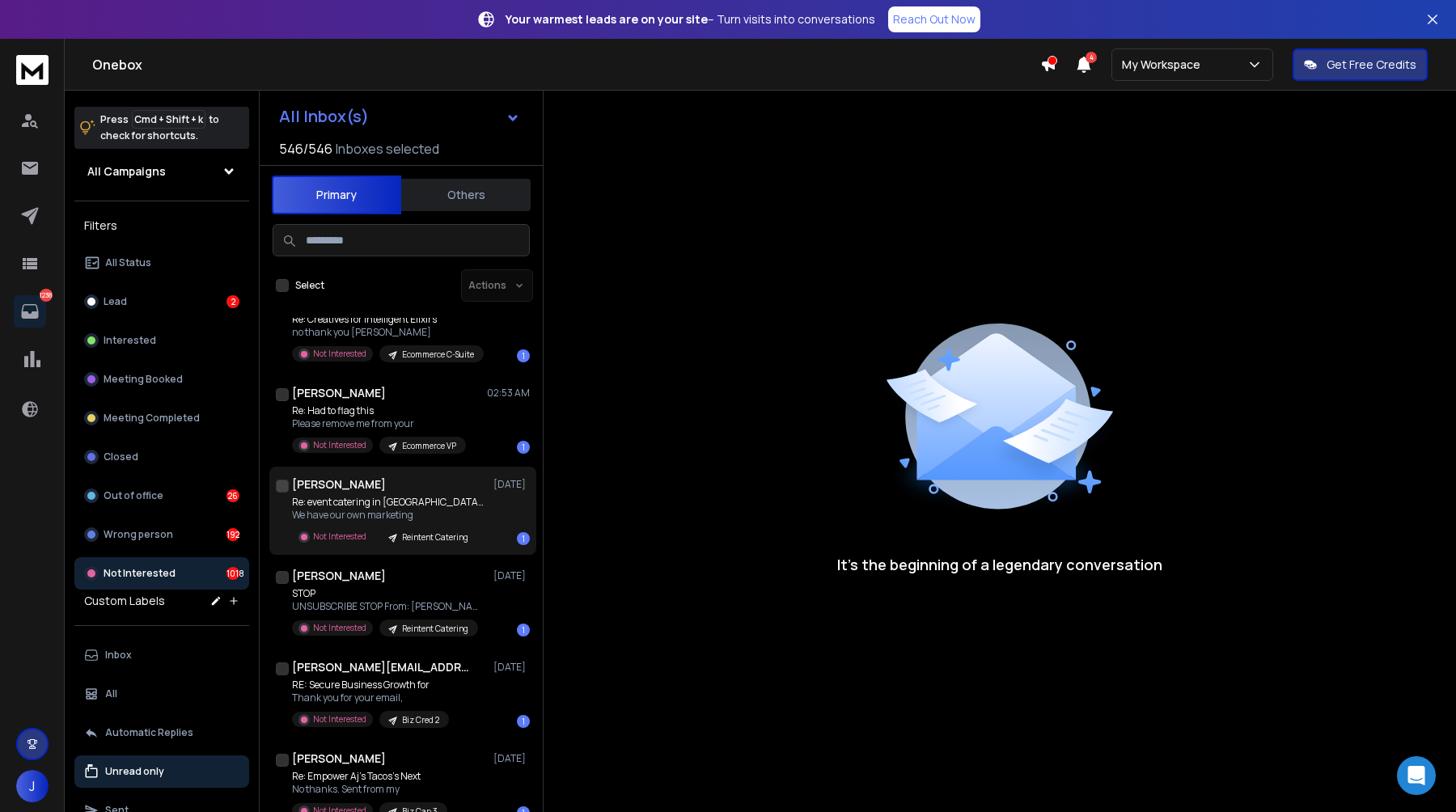
click at [435, 516] on p "We have our own marketing" at bounding box center [389, 515] width 194 height 13
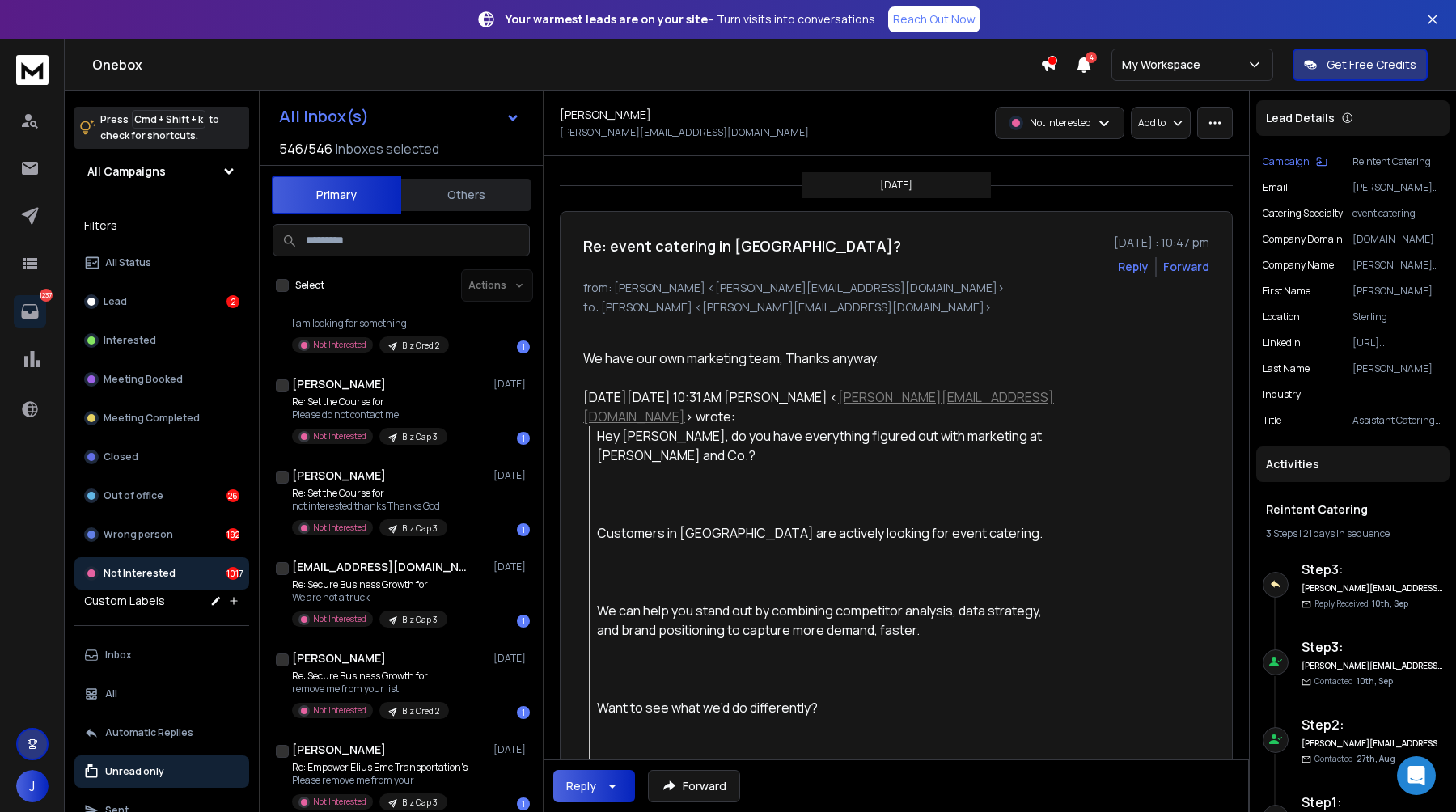
scroll to position [4158, 0]
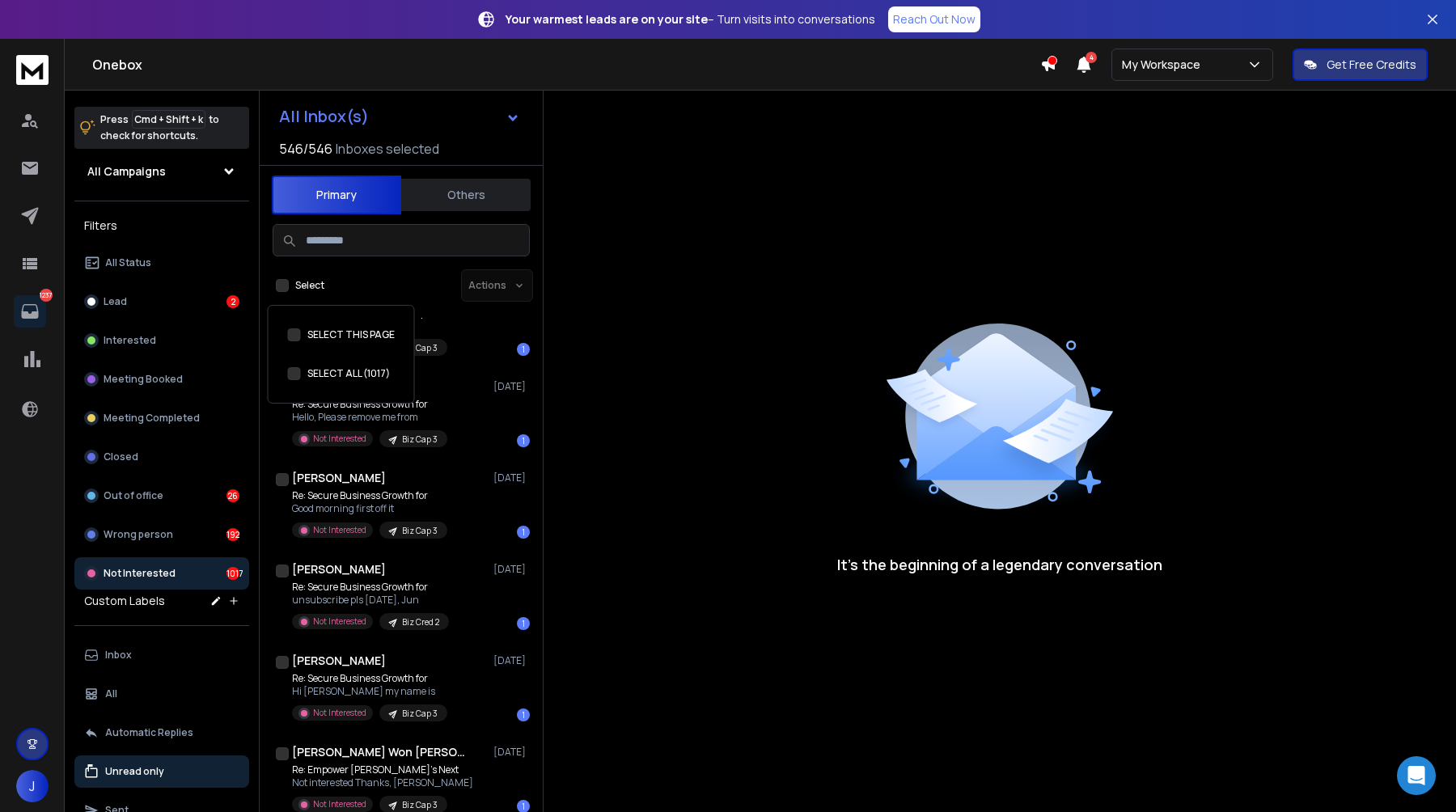
click at [297, 376] on button "SELECT THIS PAGE" at bounding box center [294, 373] width 13 height 13
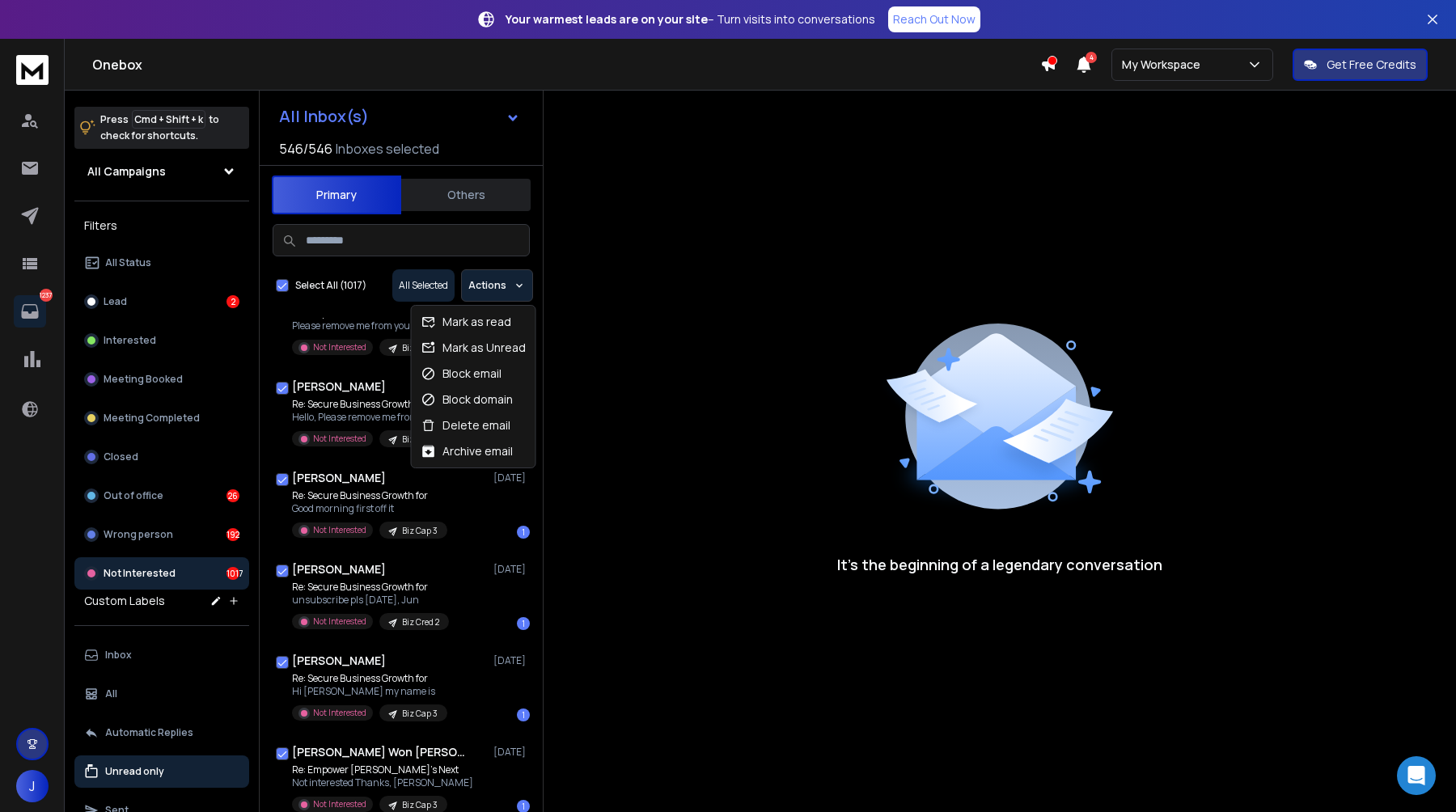
click at [514, 289] on icon "button" at bounding box center [519, 285] width 13 height 13
click at [500, 319] on div "Mark as read" at bounding box center [466, 321] width 89 height 16
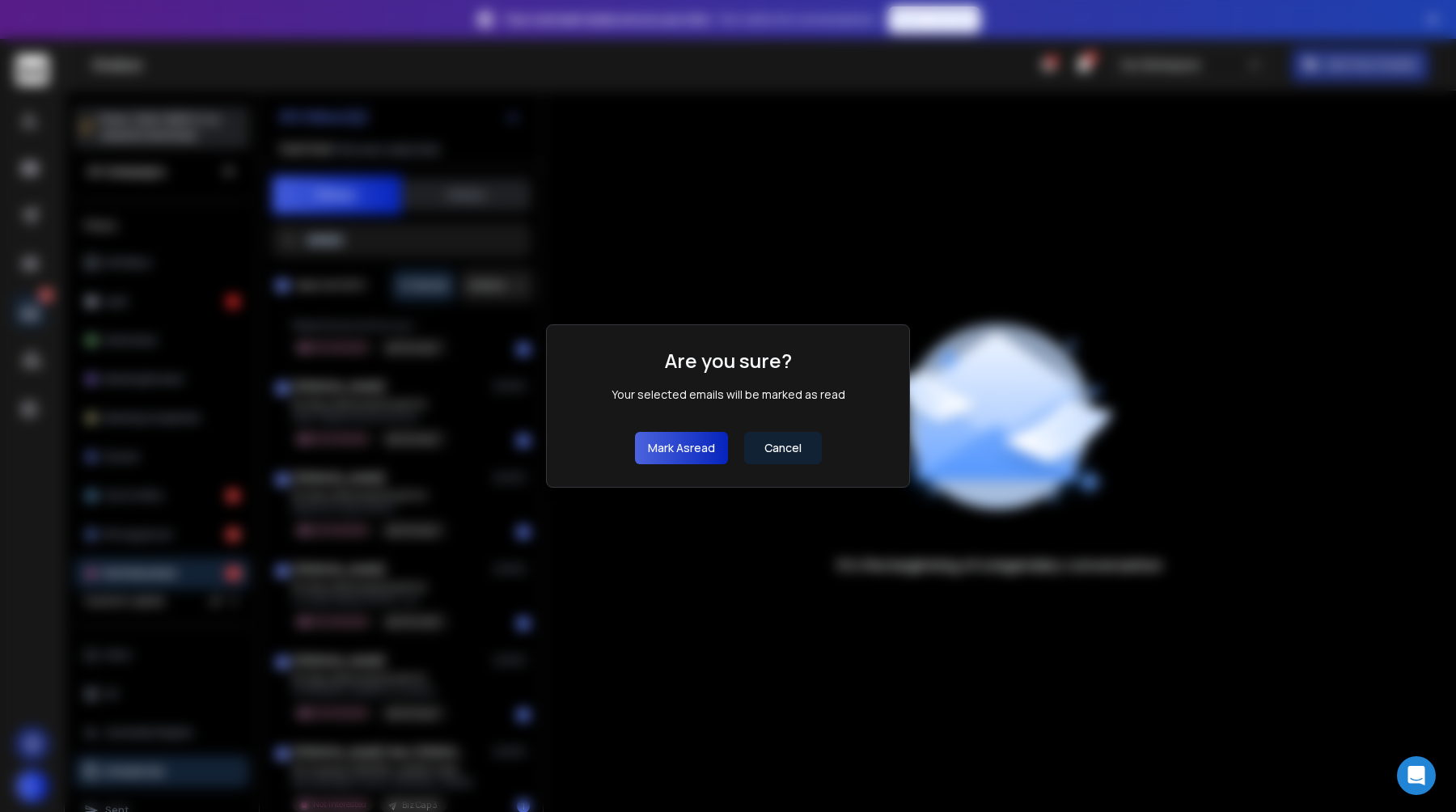
click at [669, 457] on button "Mark as read" at bounding box center [681, 448] width 93 height 33
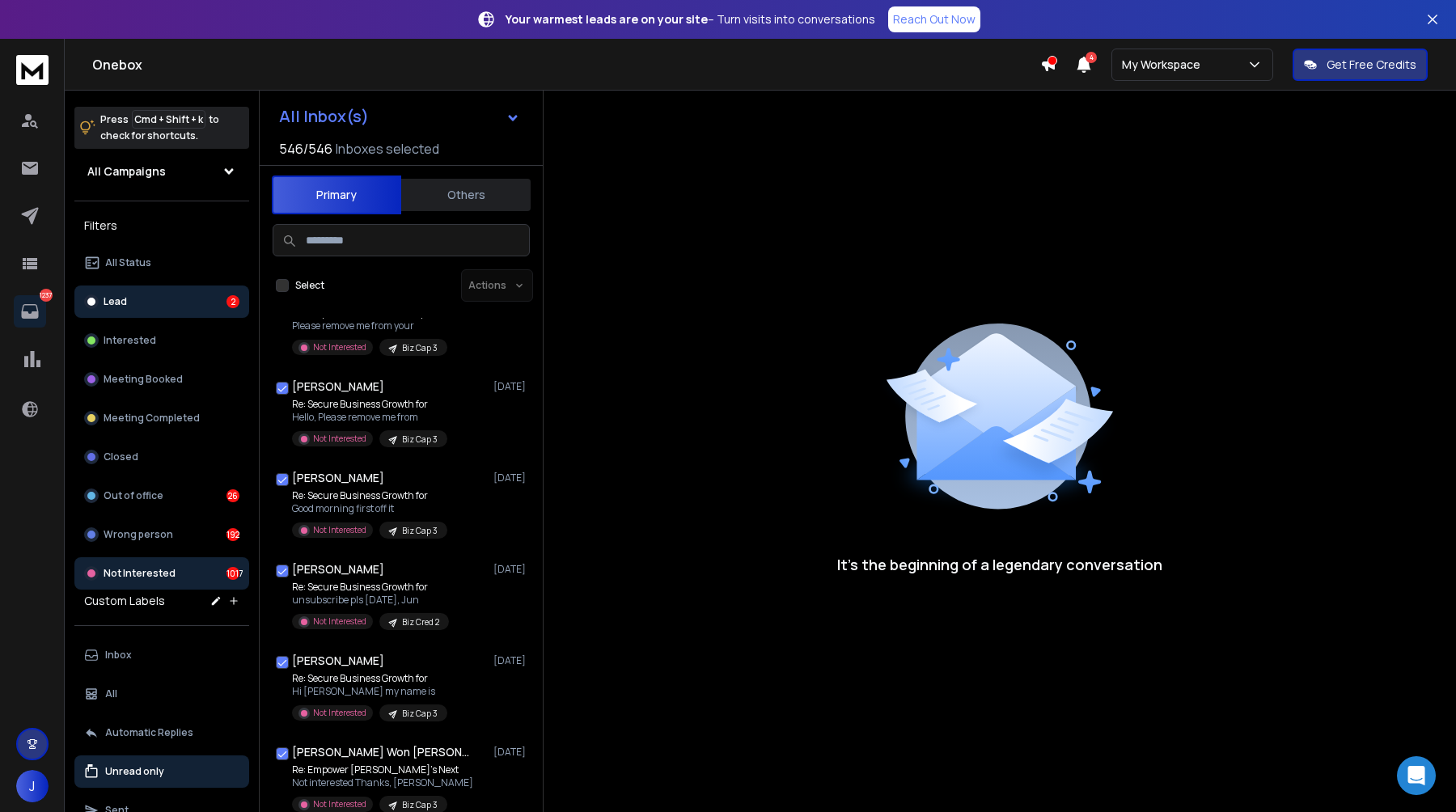
click at [172, 305] on button "Lead 2" at bounding box center [161, 301] width 175 height 33
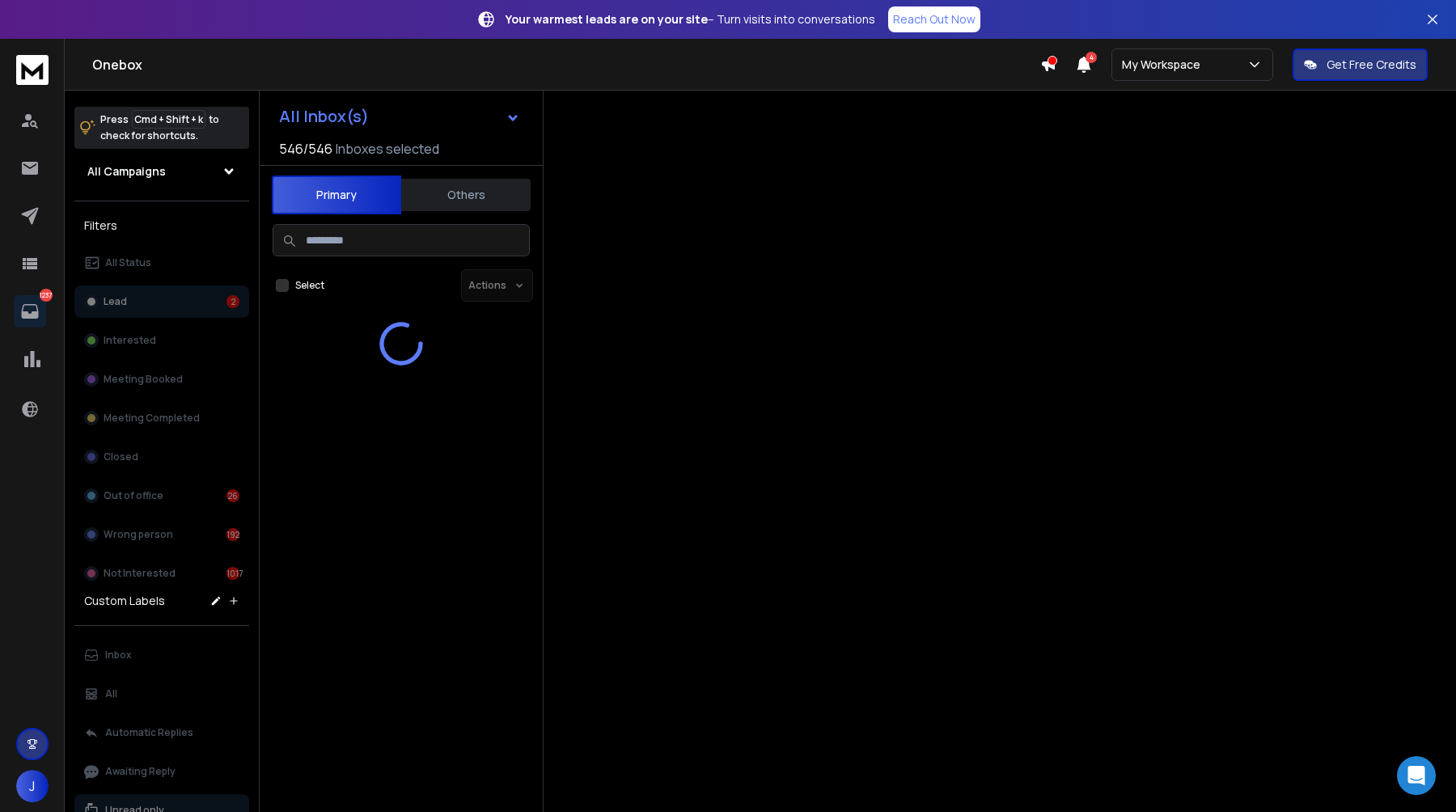
scroll to position [0, 0]
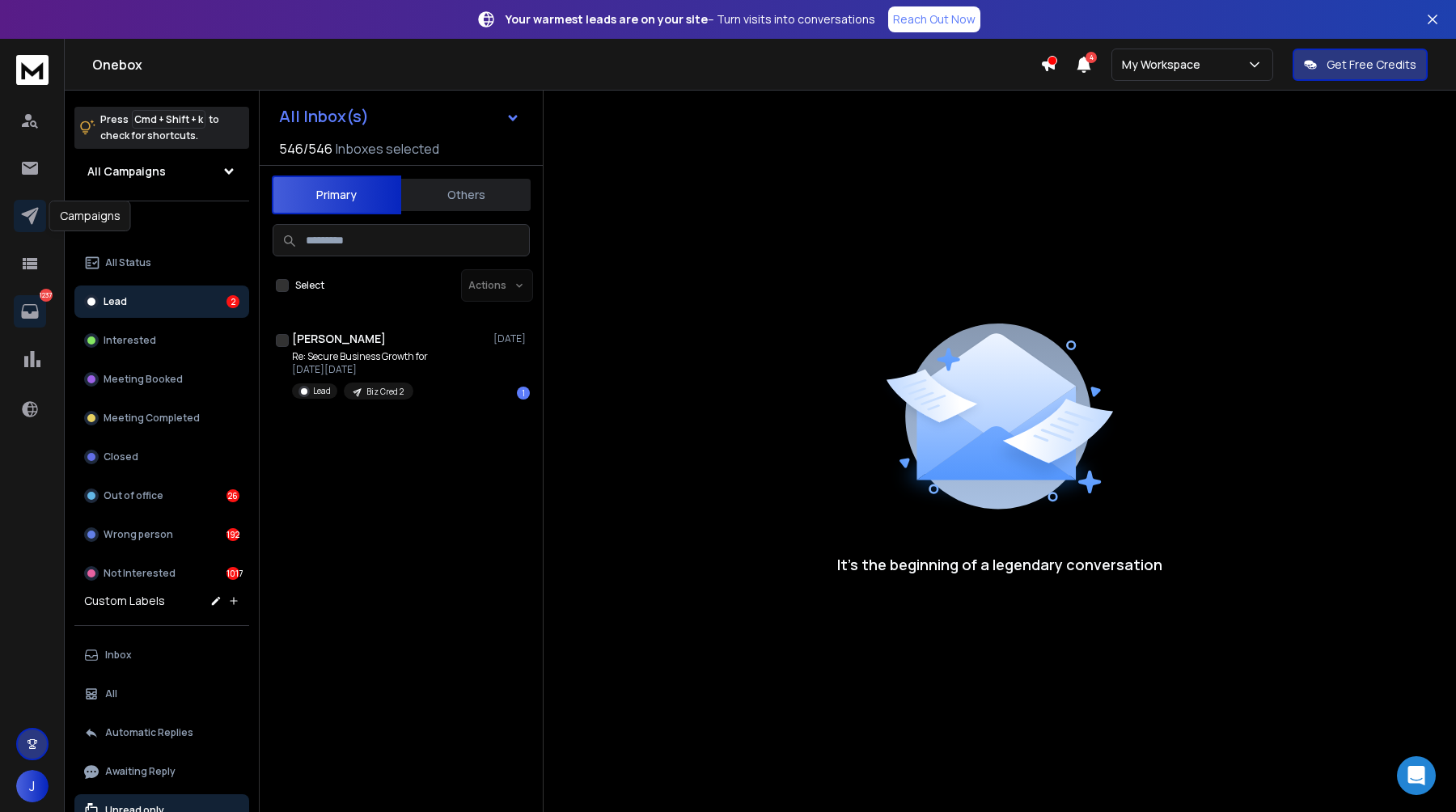
click at [28, 214] on icon at bounding box center [29, 216] width 17 height 17
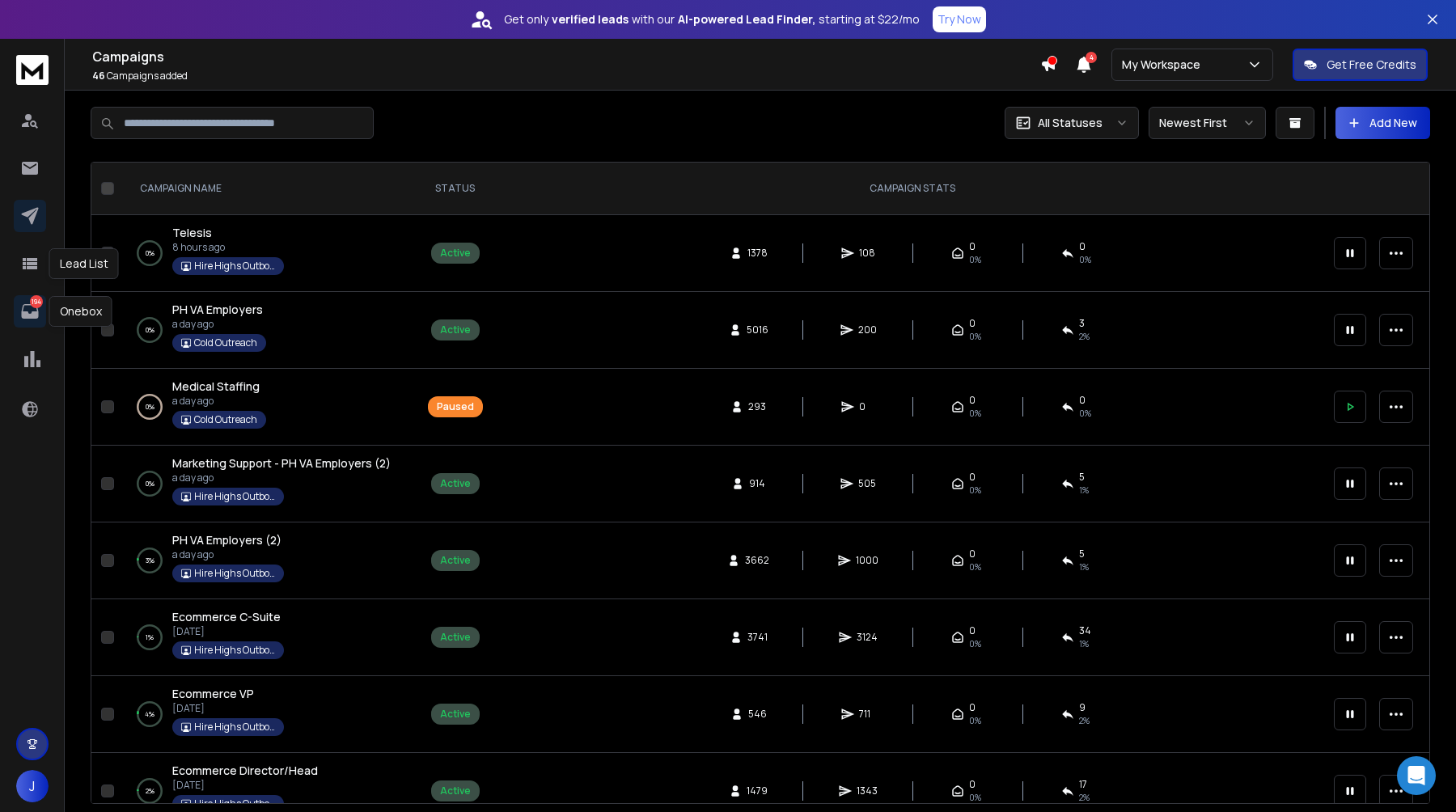
click at [30, 306] on p "194" at bounding box center [36, 301] width 13 height 13
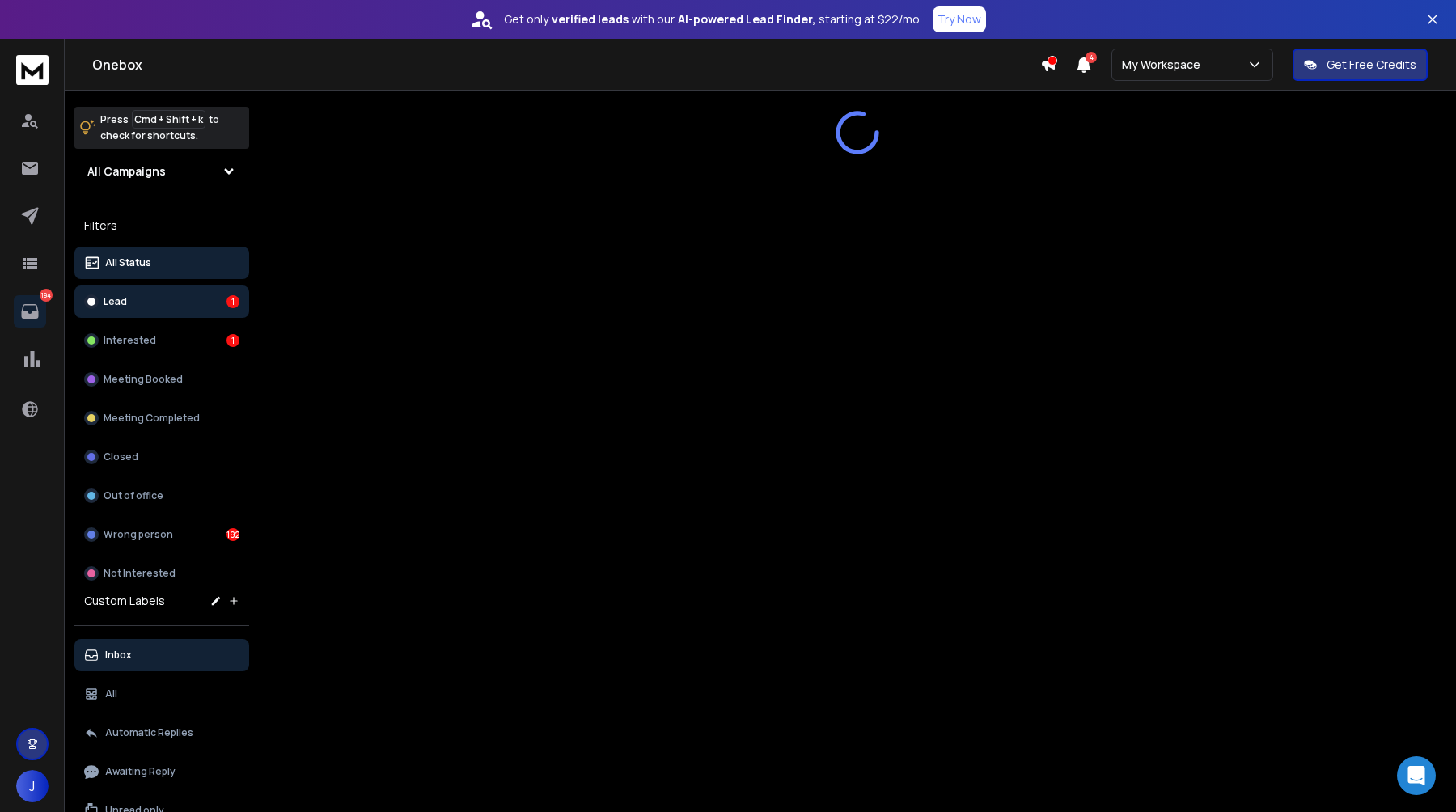
click at [197, 305] on button "Lead 1" at bounding box center [161, 301] width 175 height 33
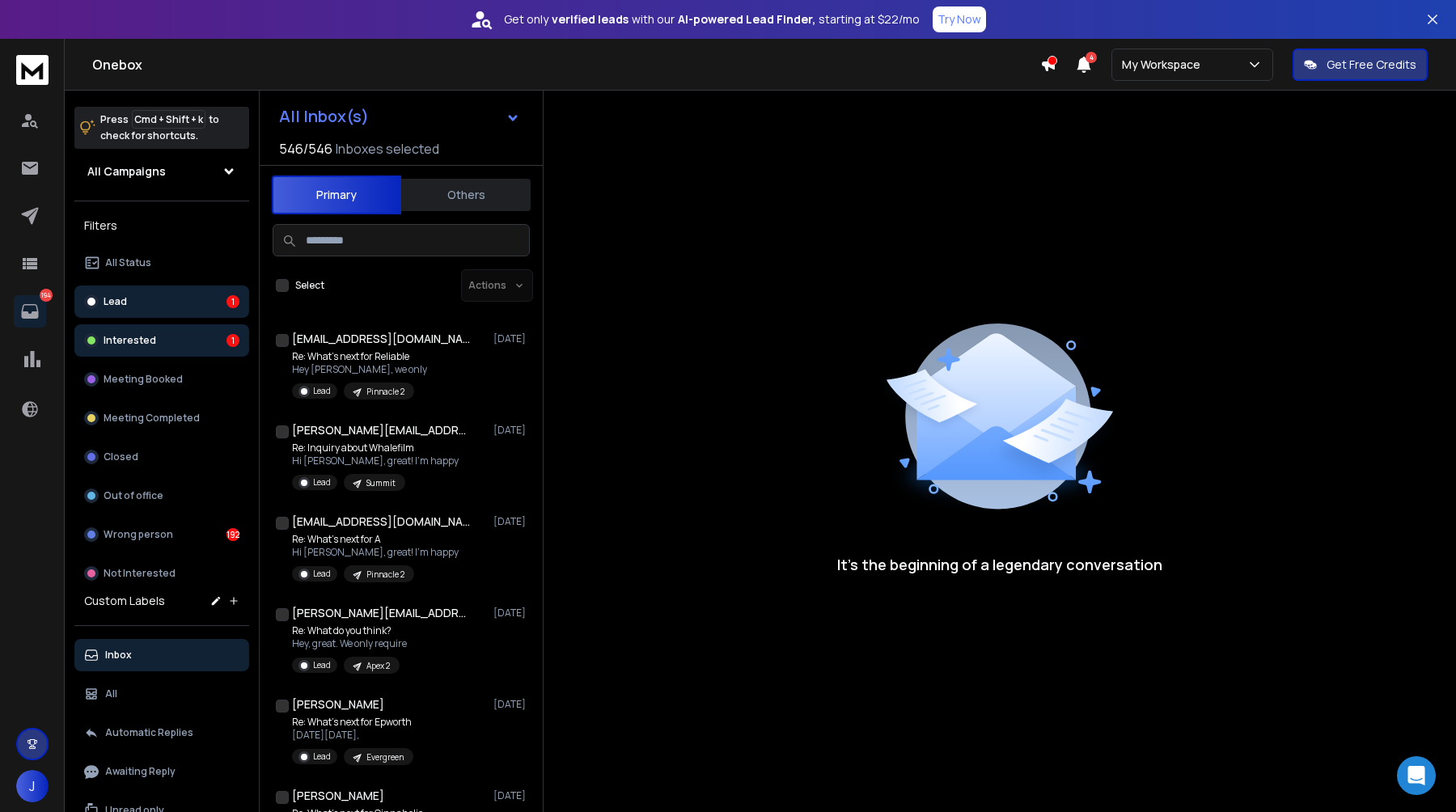
click at [208, 335] on button "Interested 1" at bounding box center [161, 340] width 175 height 33
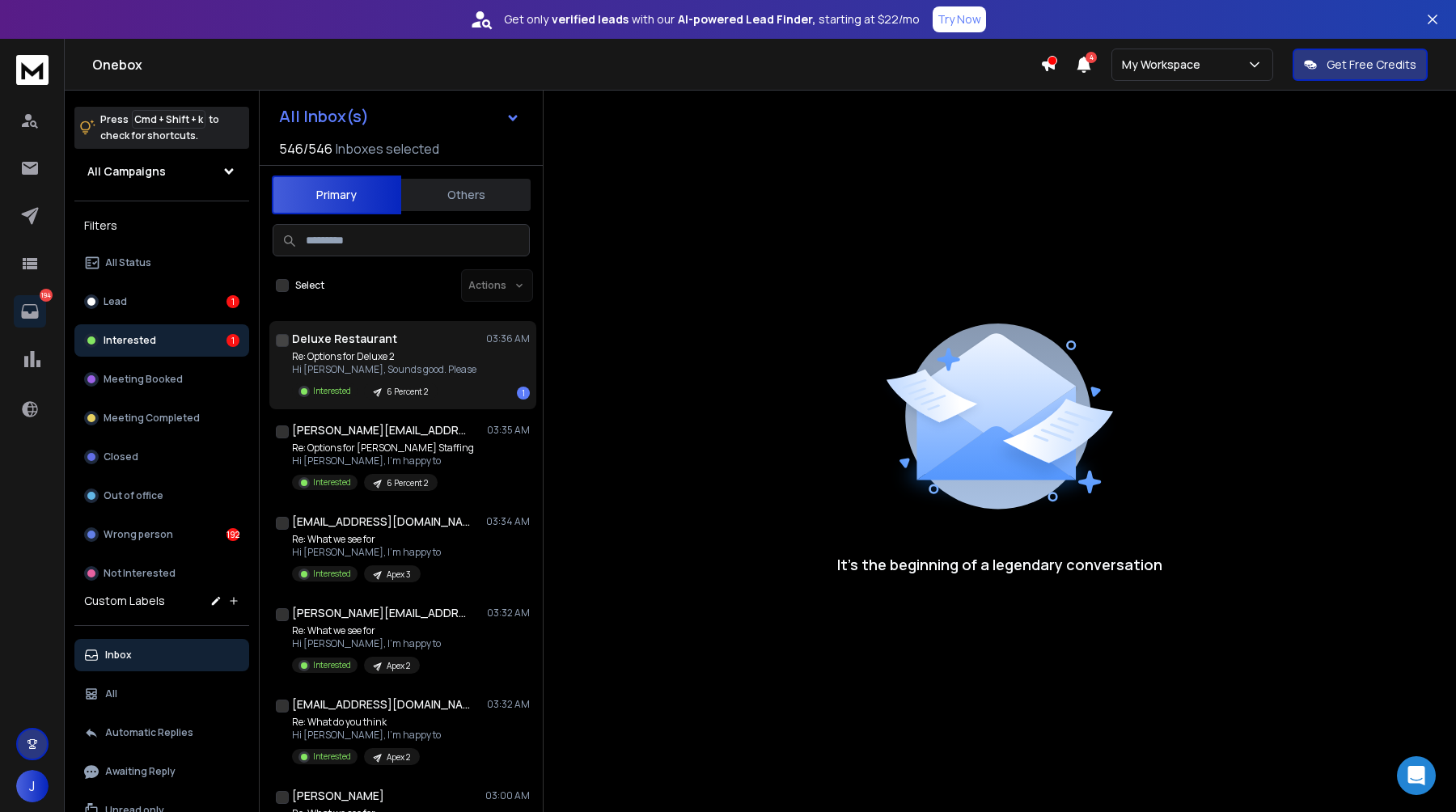
click at [428, 375] on p "Hi Michael, Sounds good. Please" at bounding box center [384, 369] width 185 height 13
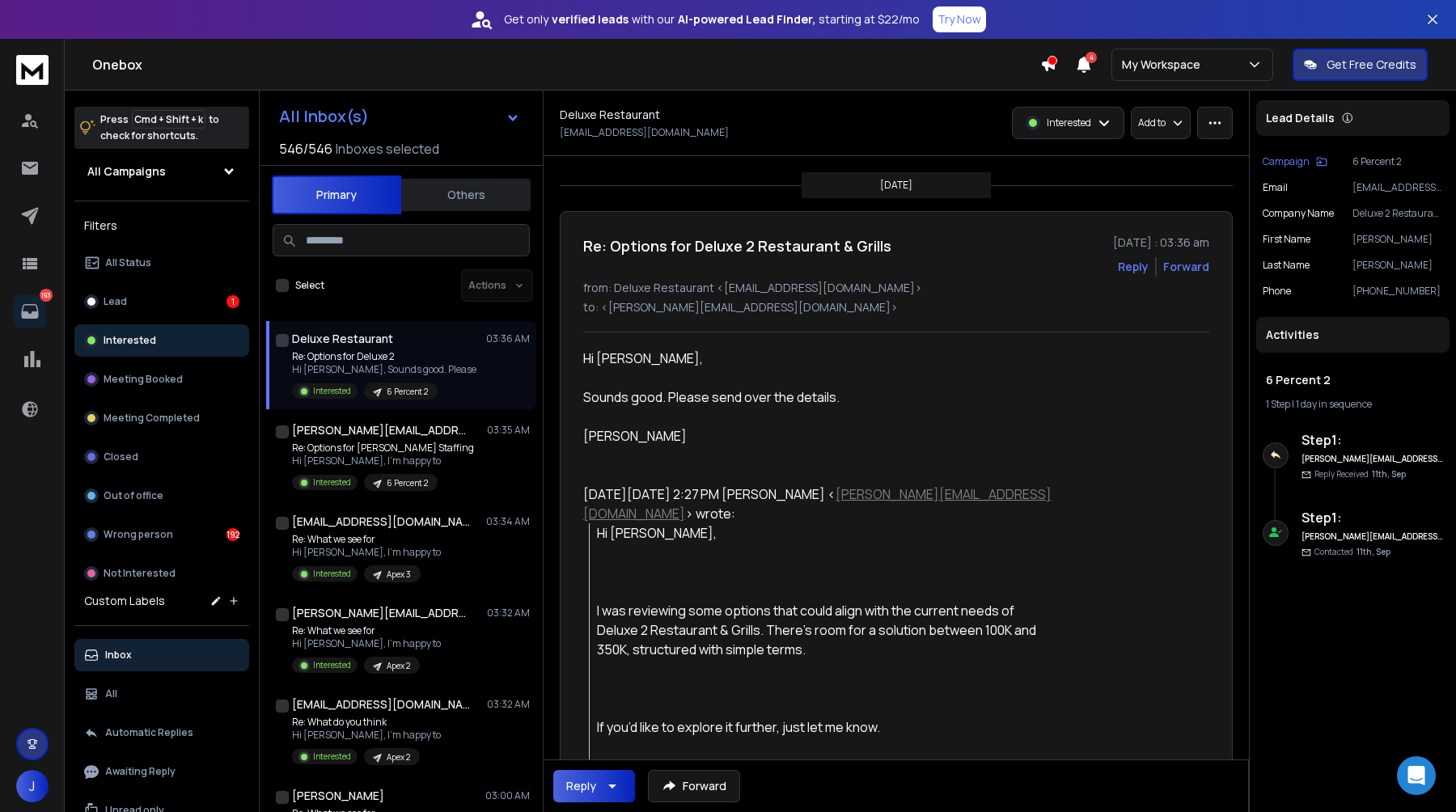
click at [580, 778] on div "Reply" at bounding box center [594, 786] width 56 height 19
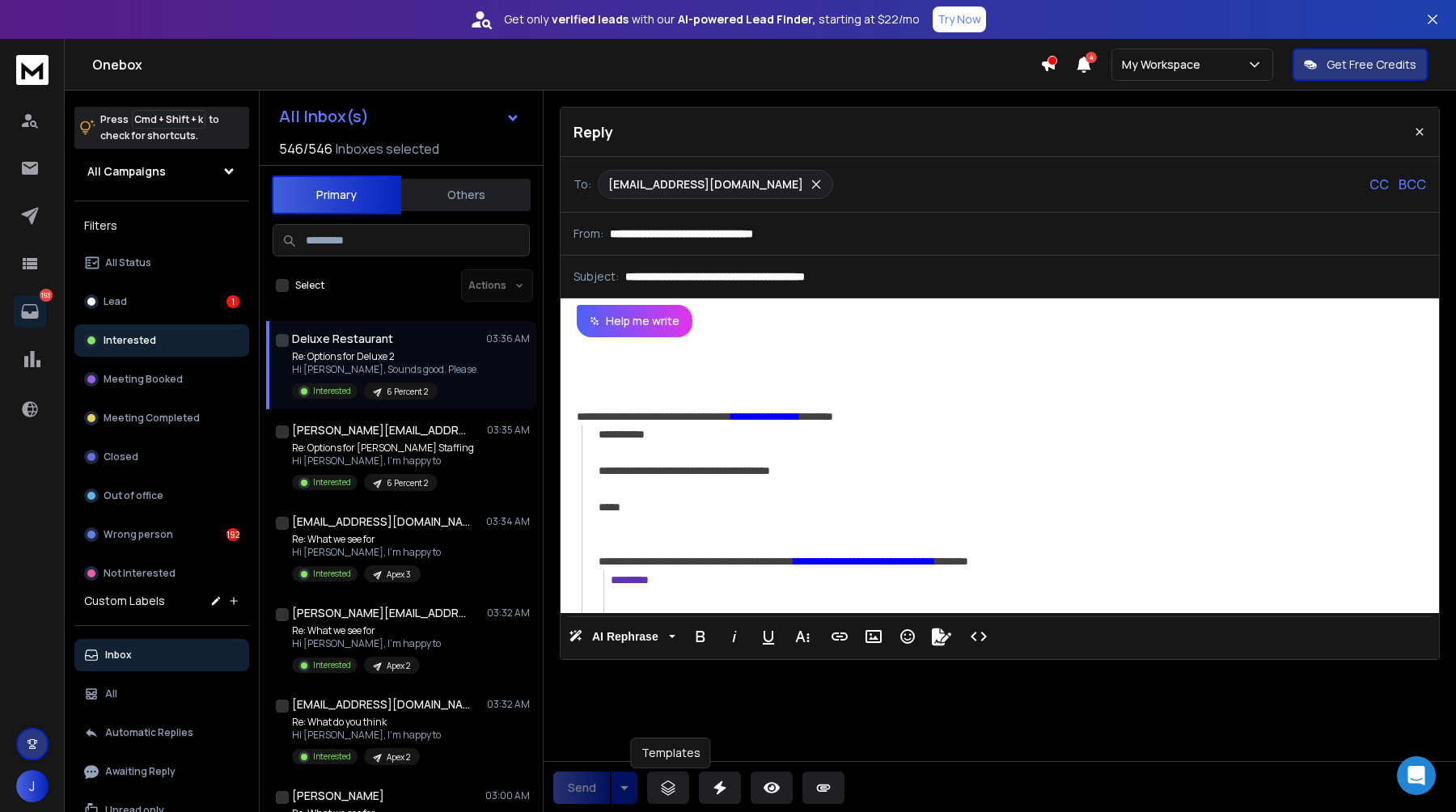
click at [672, 789] on icon at bounding box center [667, 790] width 13 height 5
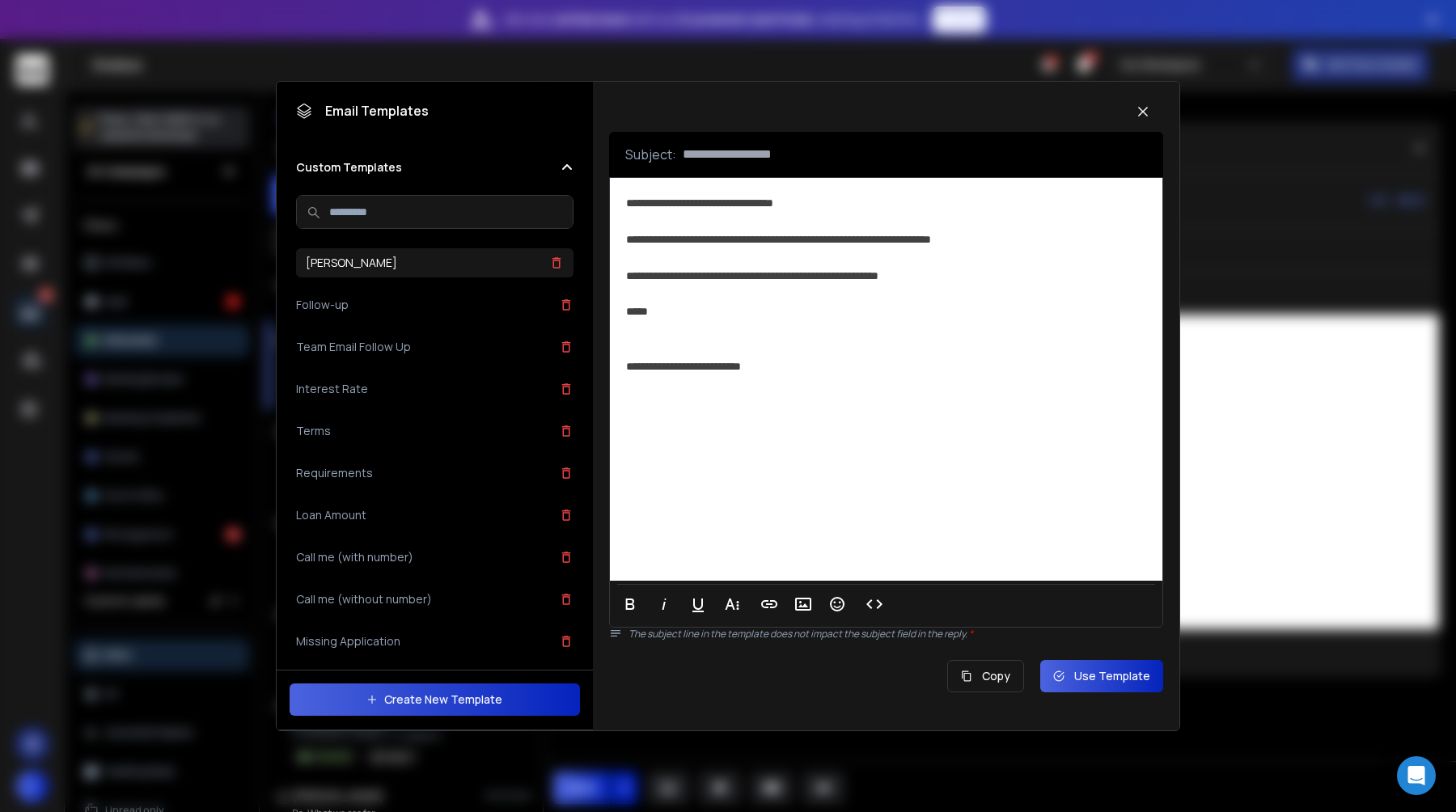
click at [1065, 684] on button "Use Template" at bounding box center [1101, 676] width 123 height 33
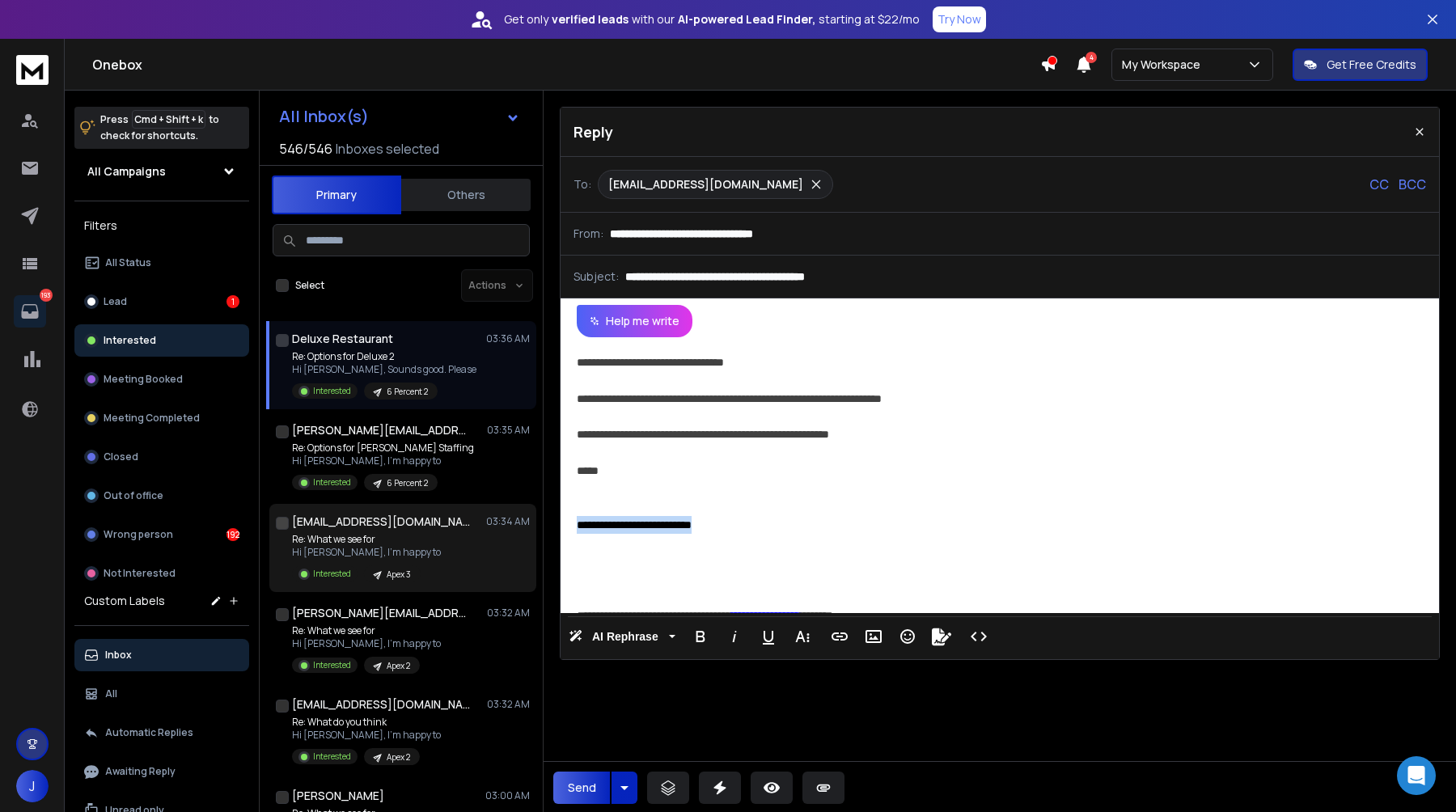
drag, startPoint x: 753, startPoint y: 528, endPoint x: 516, endPoint y: 528, distance: 237.0
click at [516, 528] on div "All Inbox(s) 546 / 546 Inboxes selected Primary Others Select Actions Deluxe Re…" at bounding box center [858, 496] width 1198 height 812
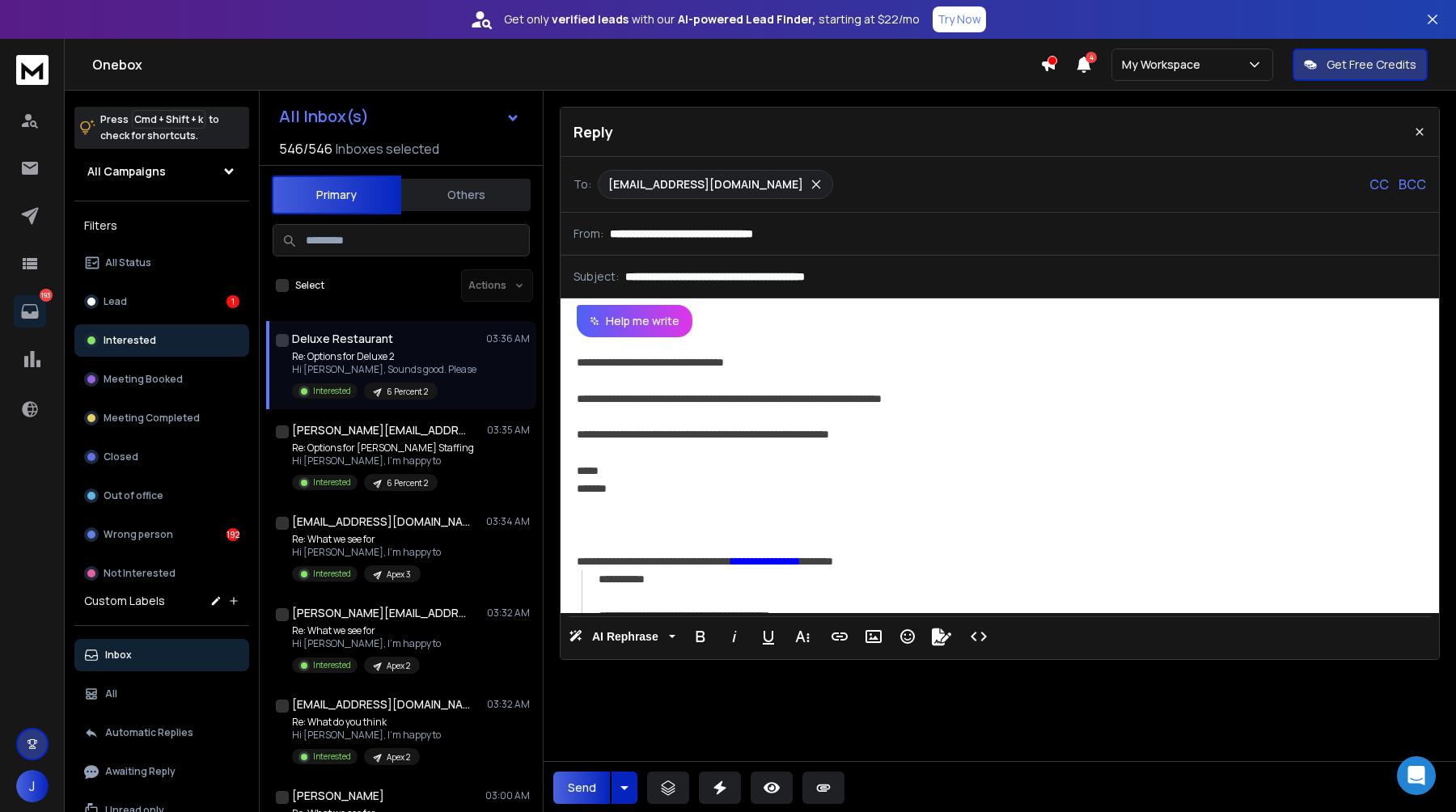
click at [1377, 182] on p "CC" at bounding box center [1379, 184] width 19 height 19
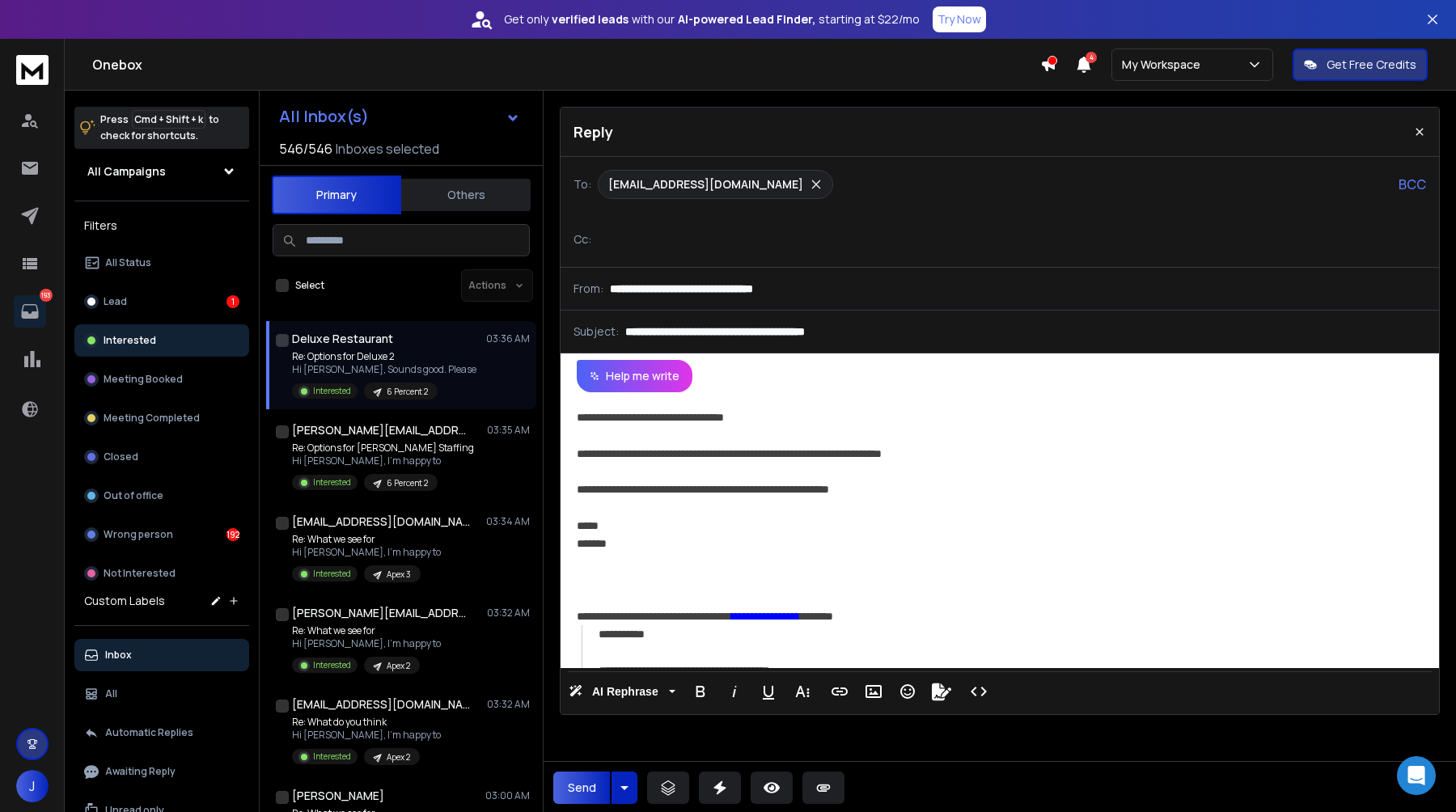
type input "**********"
click at [721, 551] on div "**********" at bounding box center [999, 530] width 879 height 276
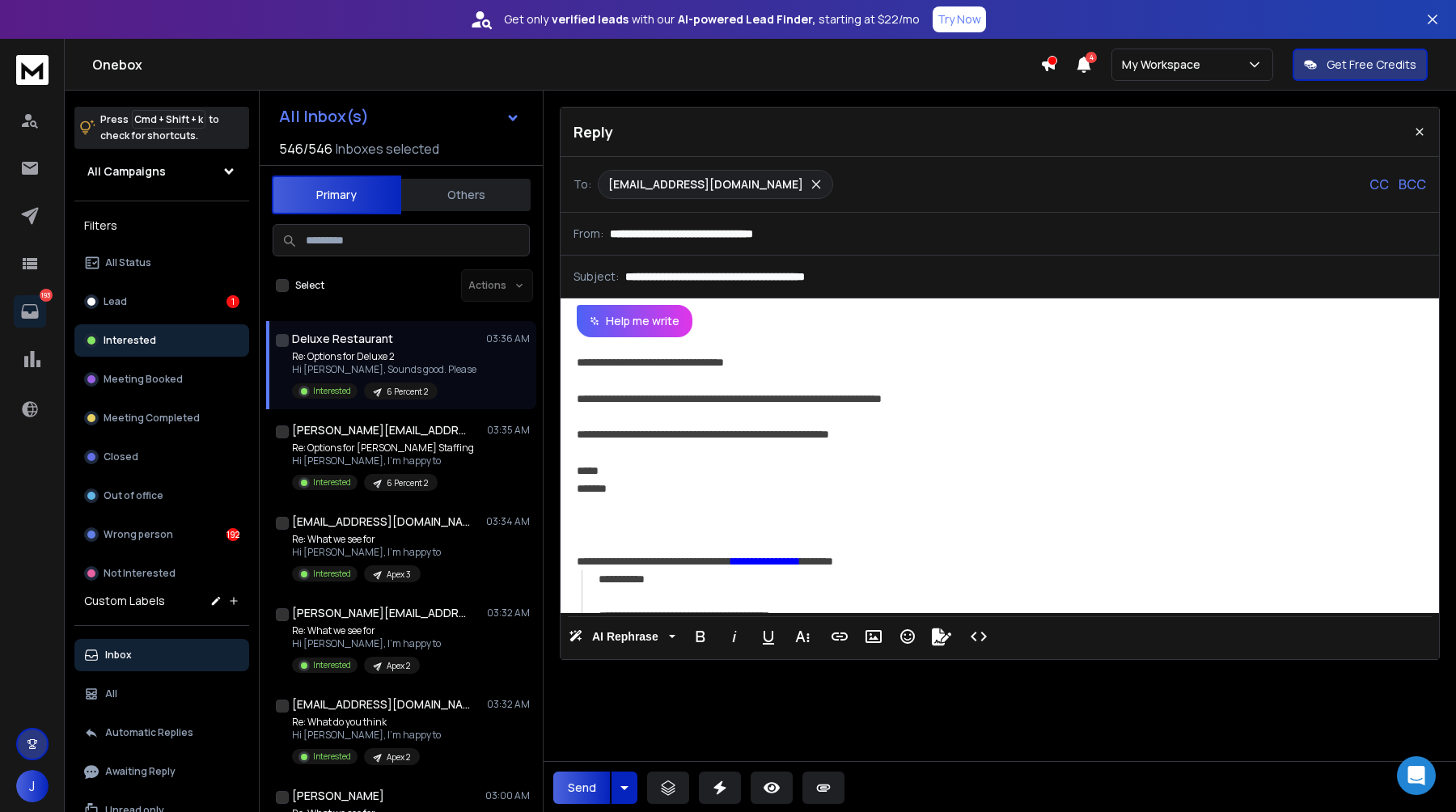
click at [1378, 186] on p "CC" at bounding box center [1379, 184] width 19 height 19
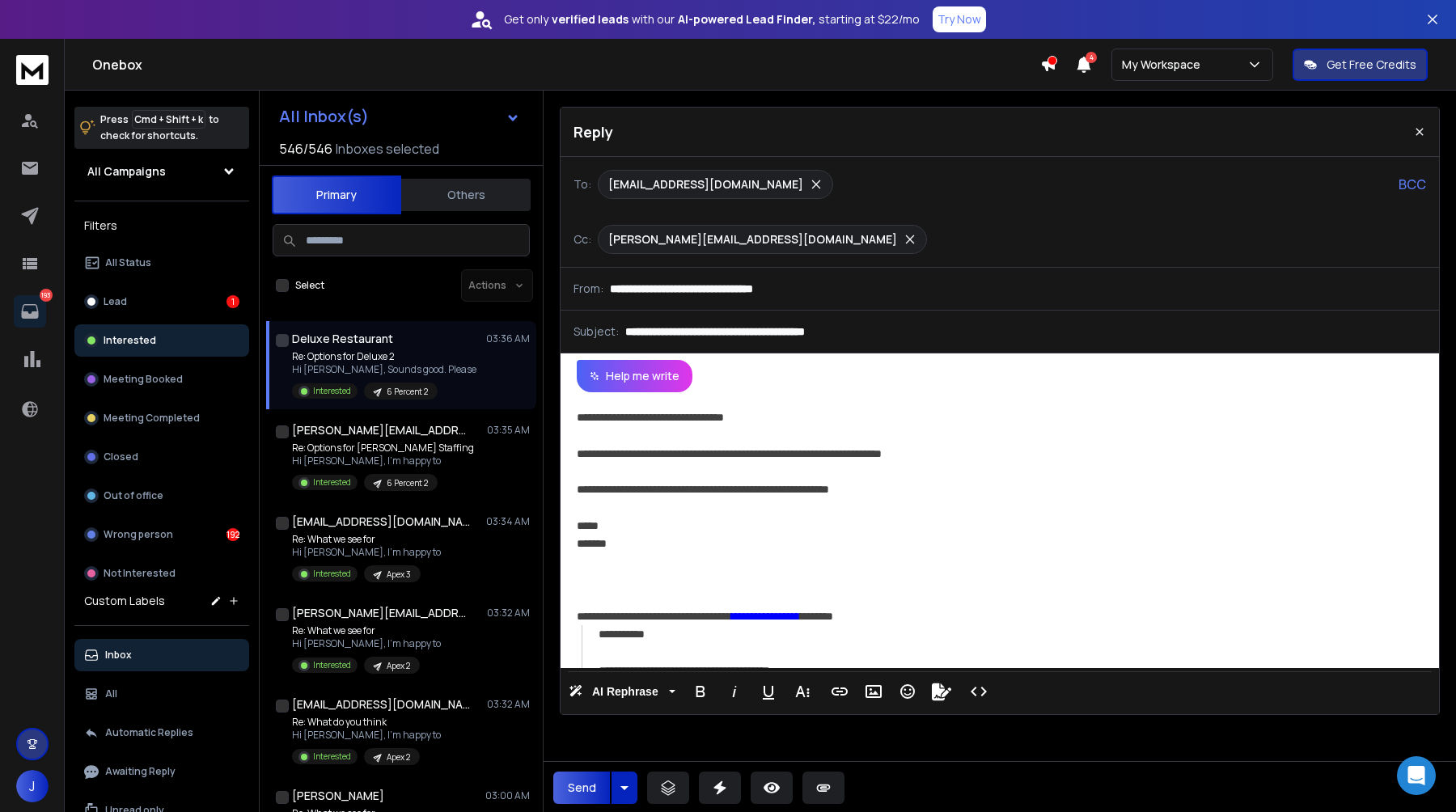
click at [595, 770] on div "Send" at bounding box center [999, 787] width 912 height 53
click at [591, 788] on button "Send" at bounding box center [582, 788] width 57 height 33
click at [749, 468] on div "**********" at bounding box center [997, 530] width 874 height 276
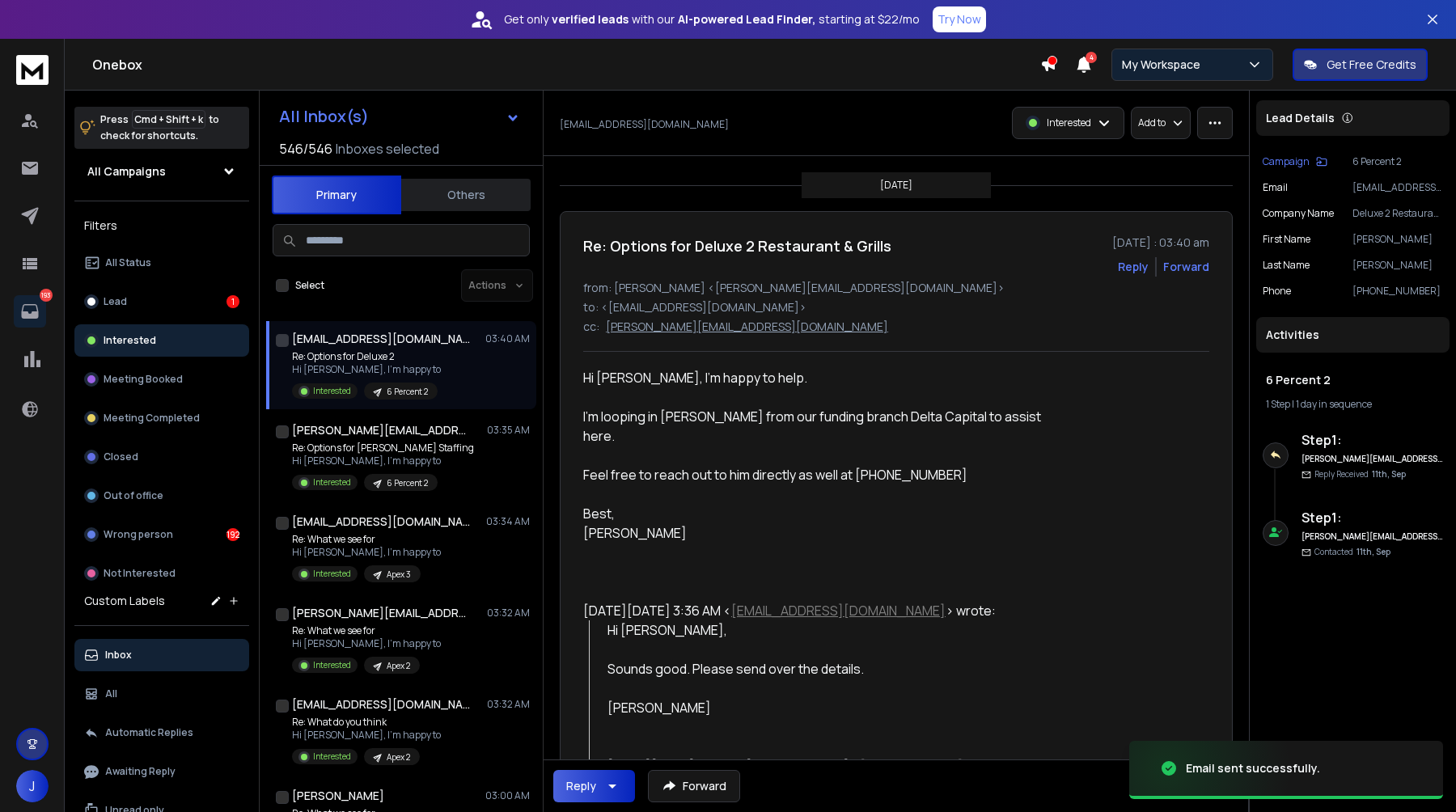
click at [1234, 61] on div "My Workspace" at bounding box center [1193, 64] width 140 height 16
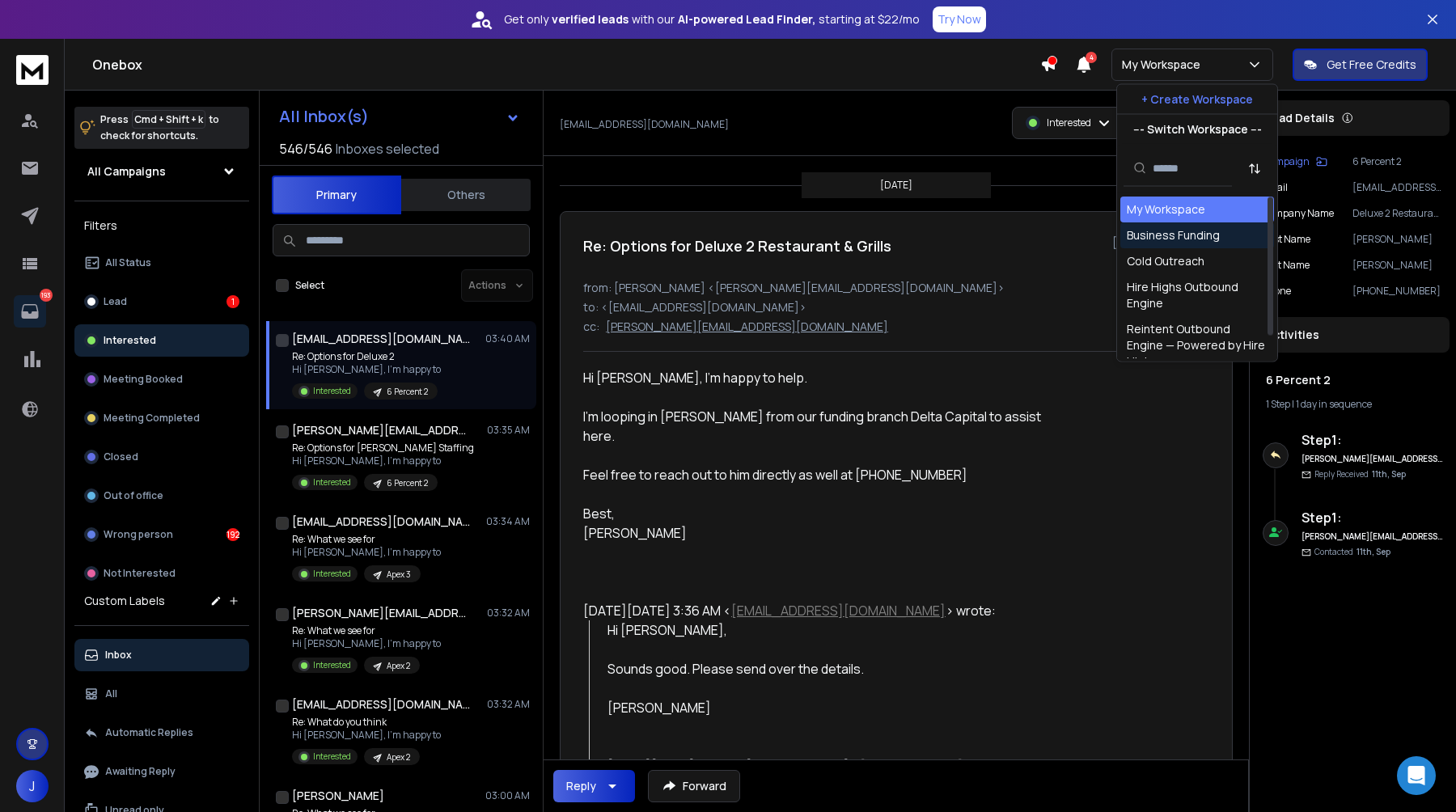
click at [1167, 232] on div "Business Funding" at bounding box center [1173, 235] width 93 height 16
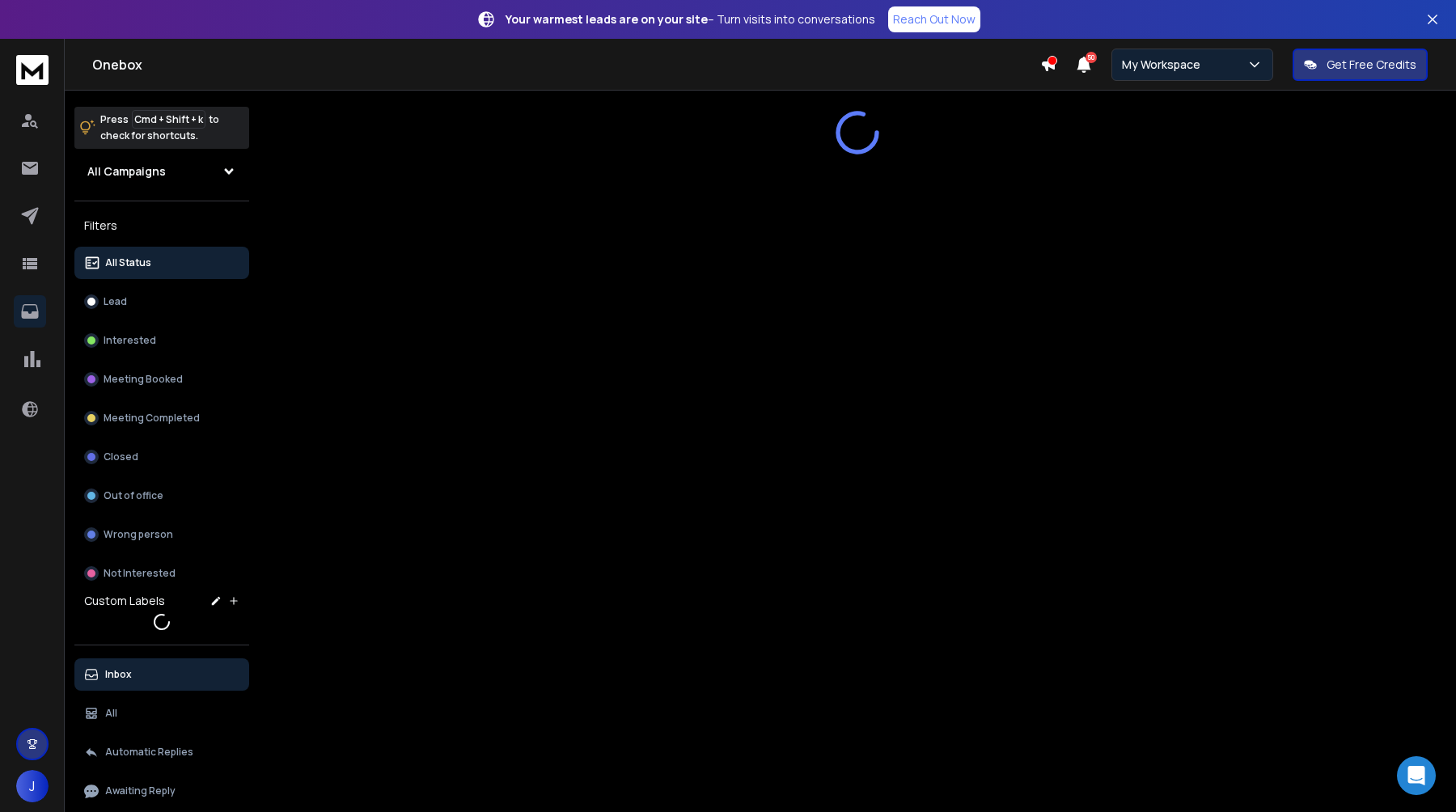
click at [1213, 69] on div "My Workspace" at bounding box center [1193, 64] width 140 height 16
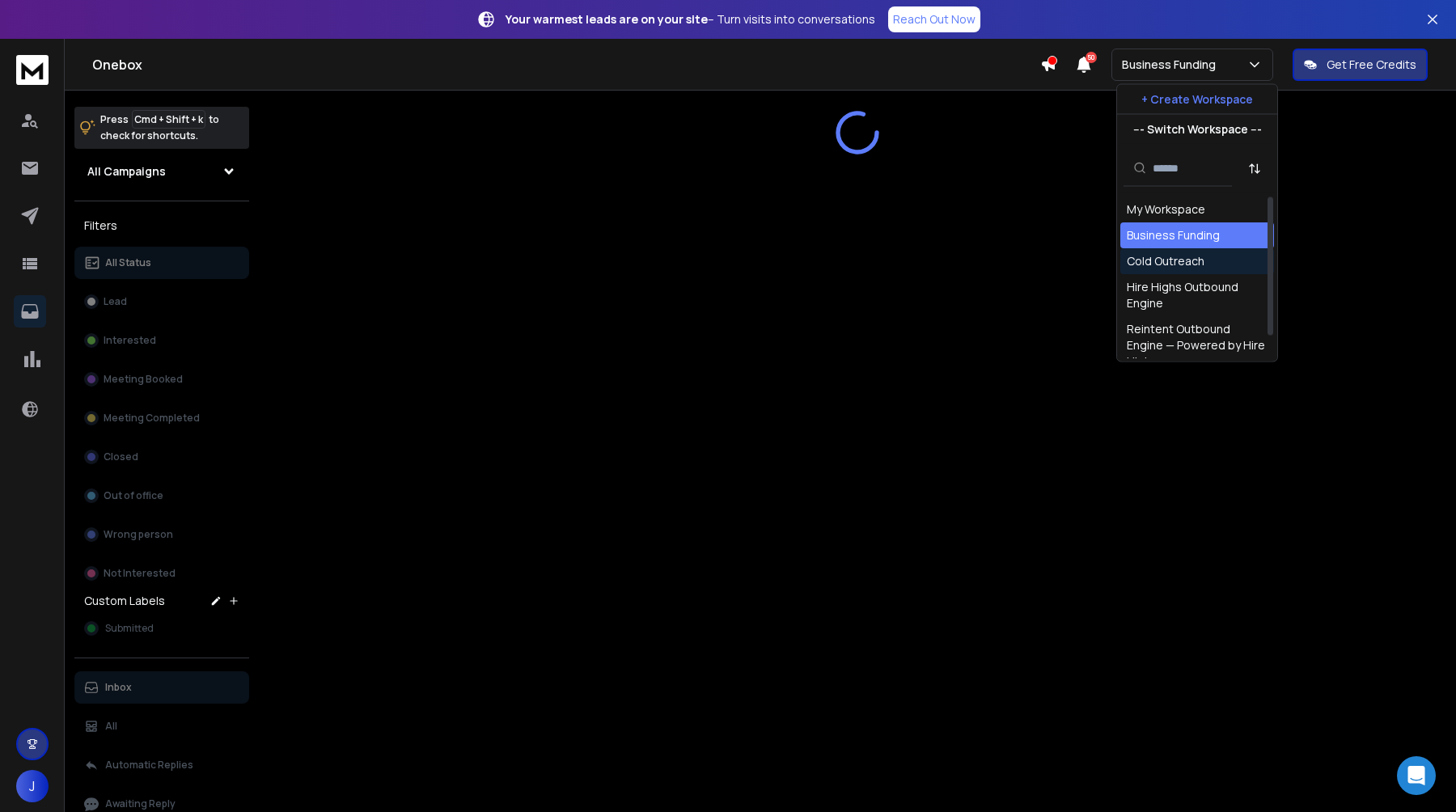
click at [1189, 263] on div "Cold Outreach" at bounding box center [1166, 261] width 78 height 16
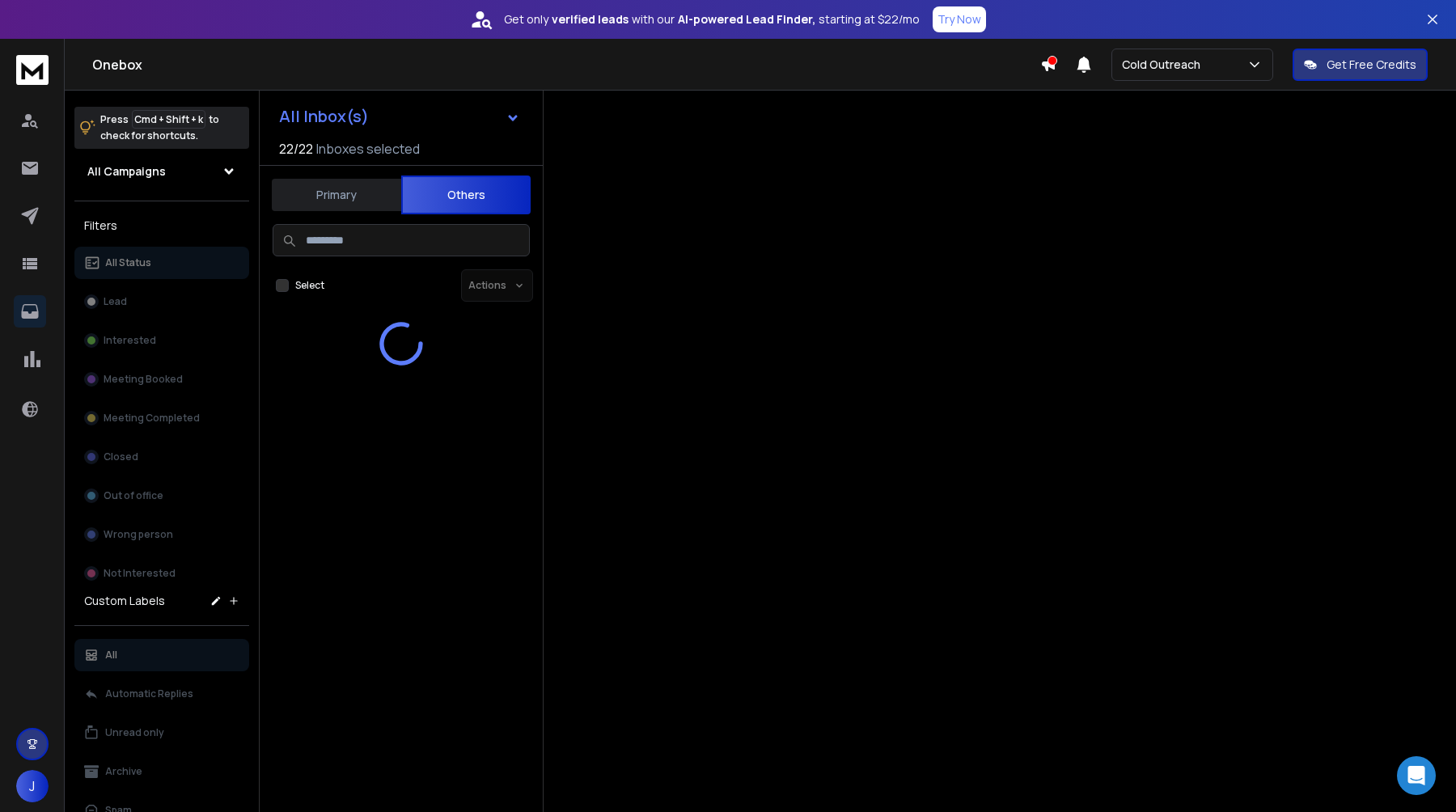
click at [458, 198] on button "Others" at bounding box center [466, 195] width 130 height 38
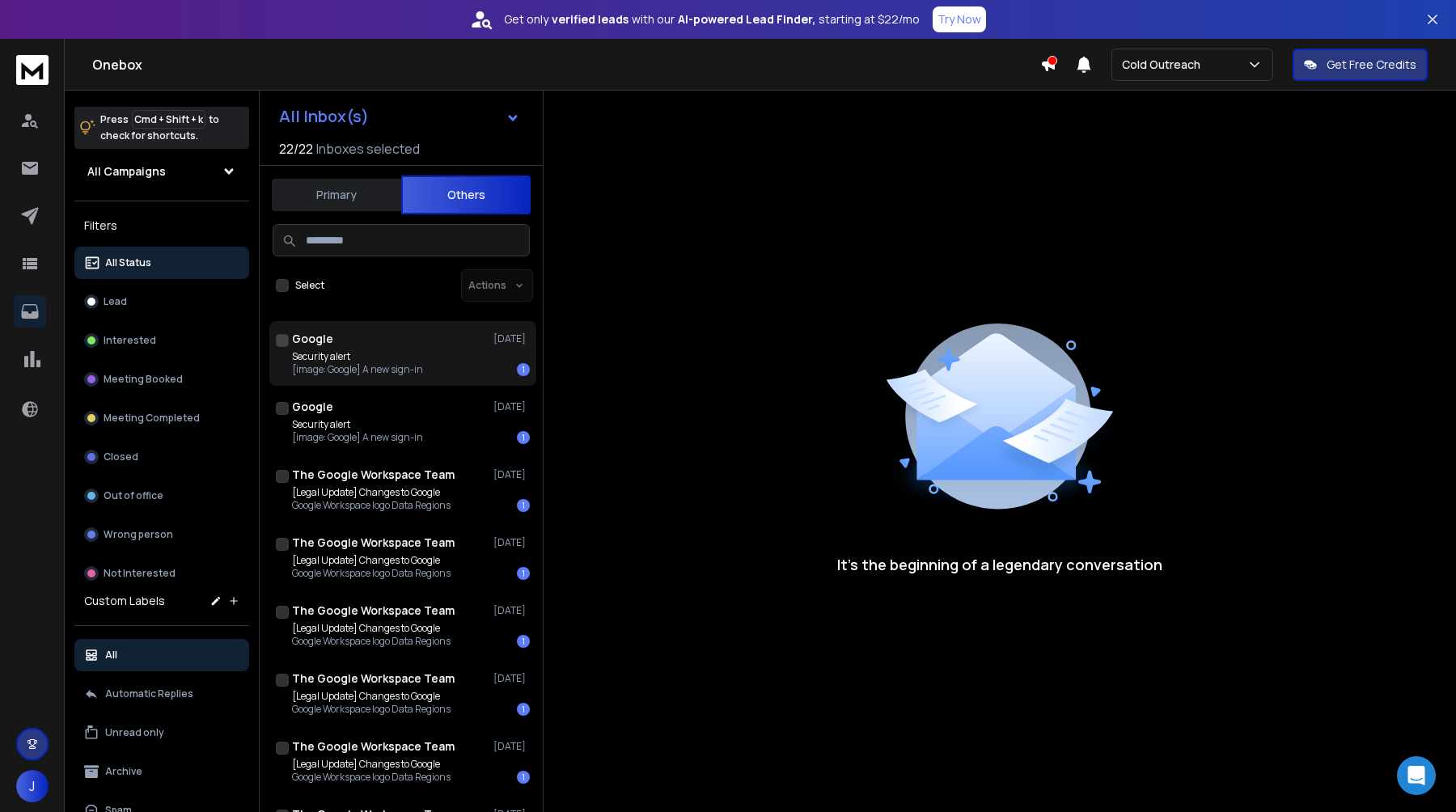
scroll to position [182, 0]
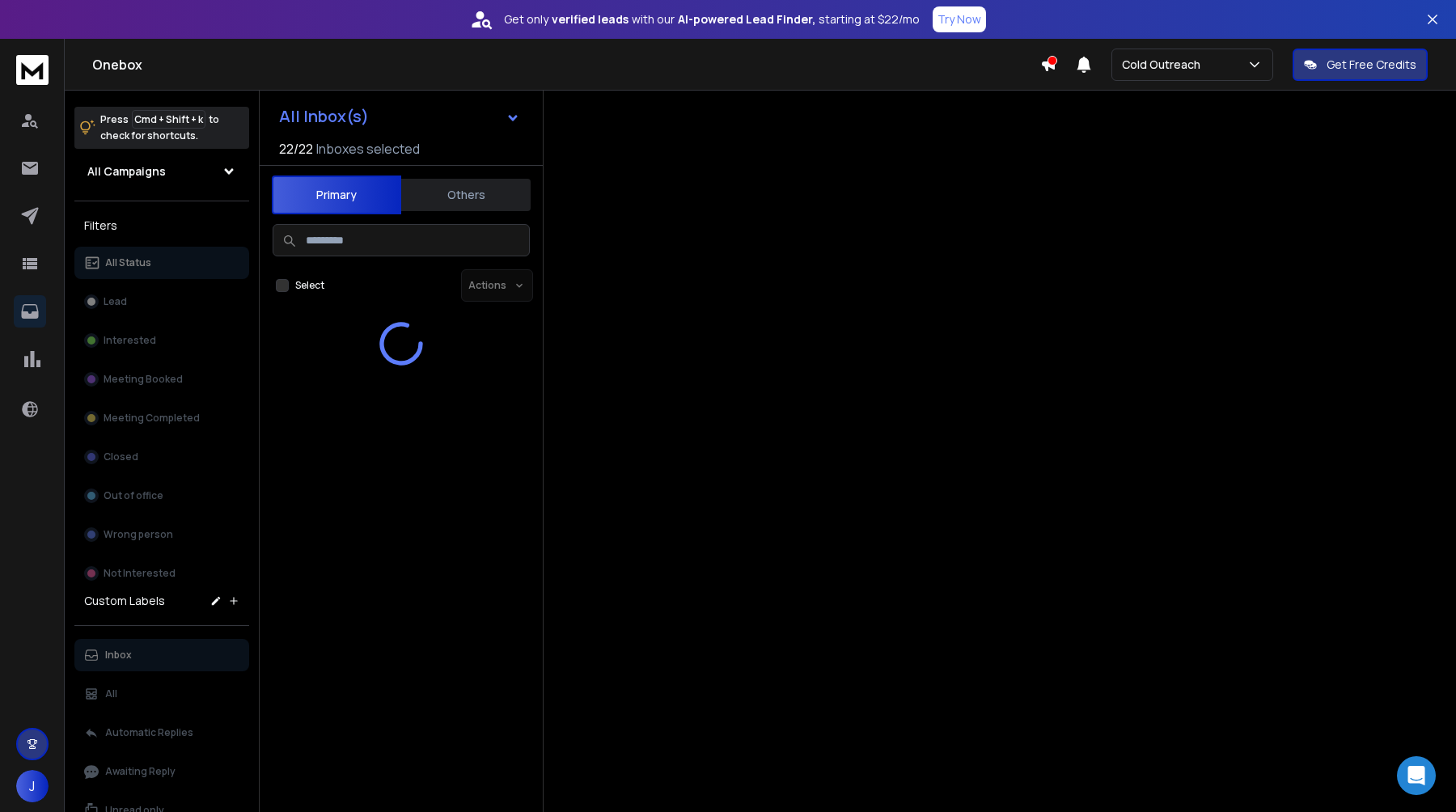
click at [365, 203] on button "Primary" at bounding box center [336, 195] width 130 height 38
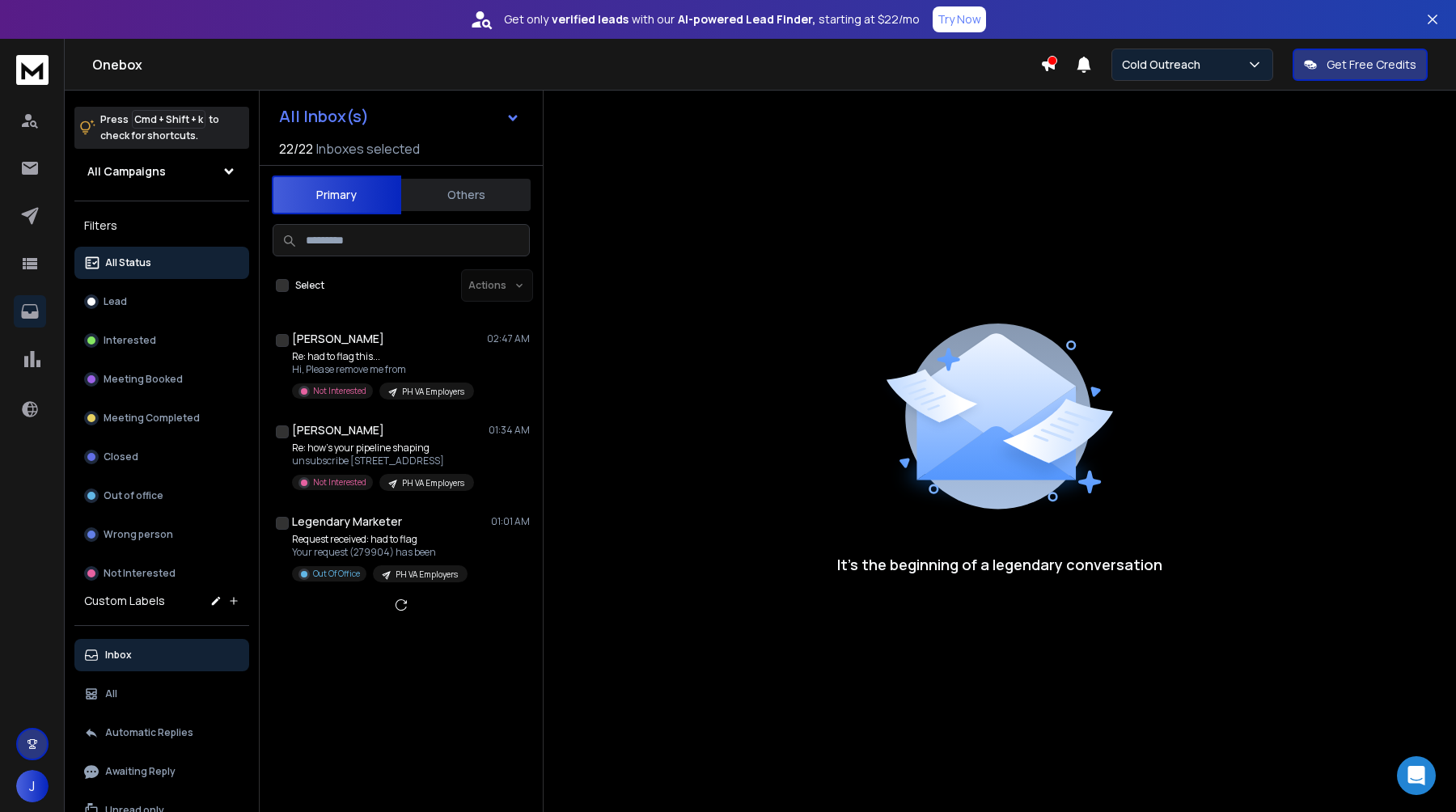
click at [1186, 58] on p "Cold Outreach" at bounding box center [1165, 64] width 85 height 16
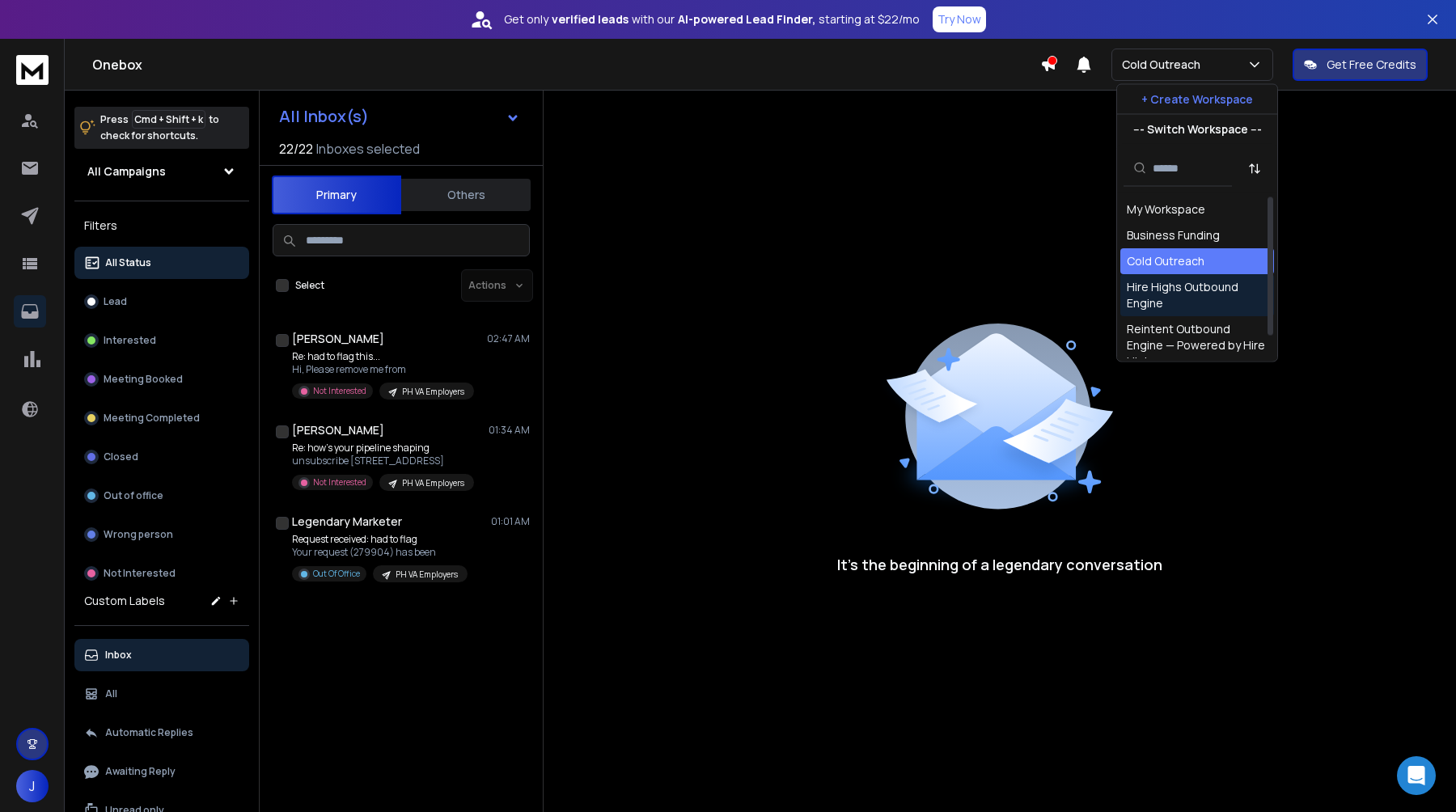
click at [1162, 285] on div "Hire Highs Outbound Engine" at bounding box center [1198, 295] width 140 height 33
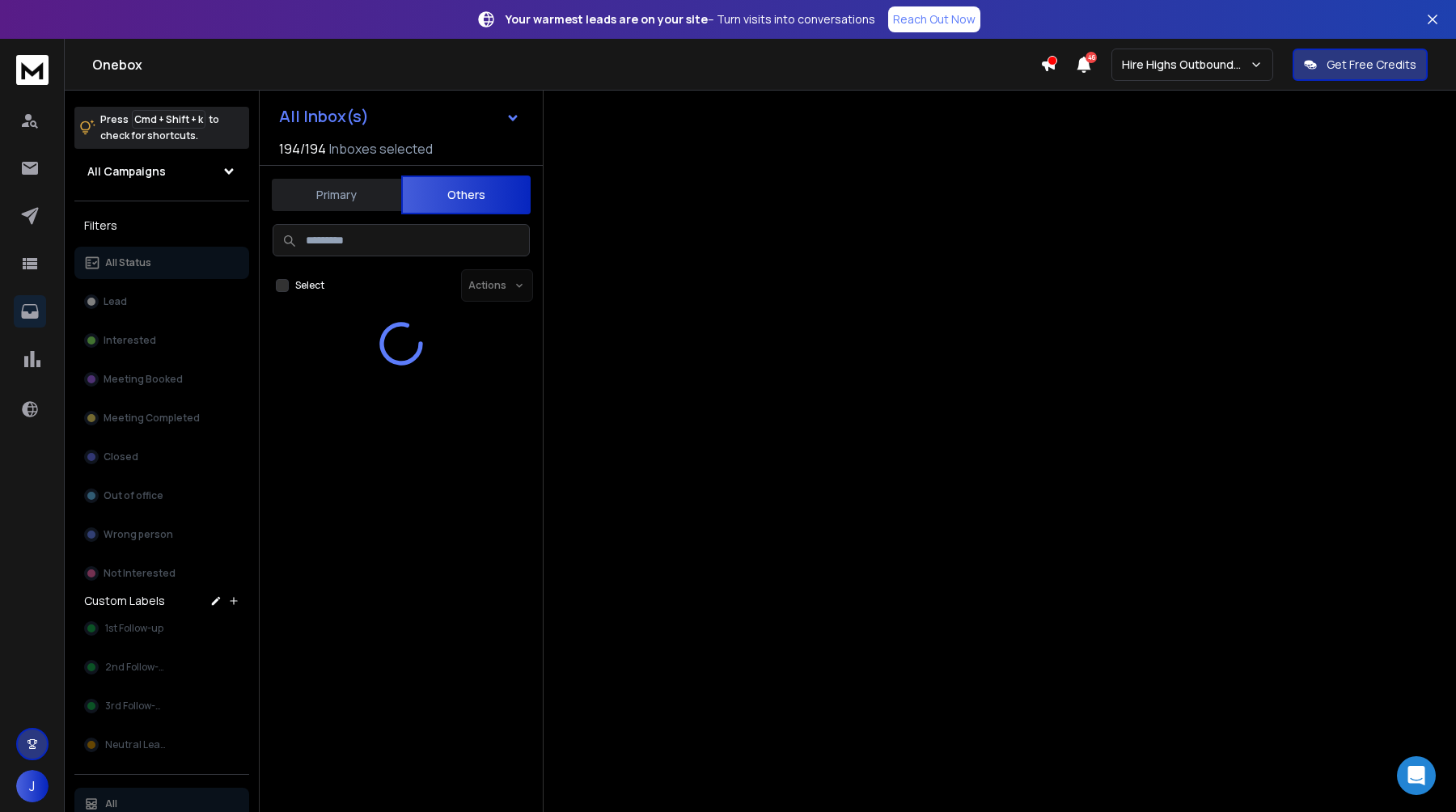
click at [486, 207] on button "Others" at bounding box center [466, 195] width 130 height 38
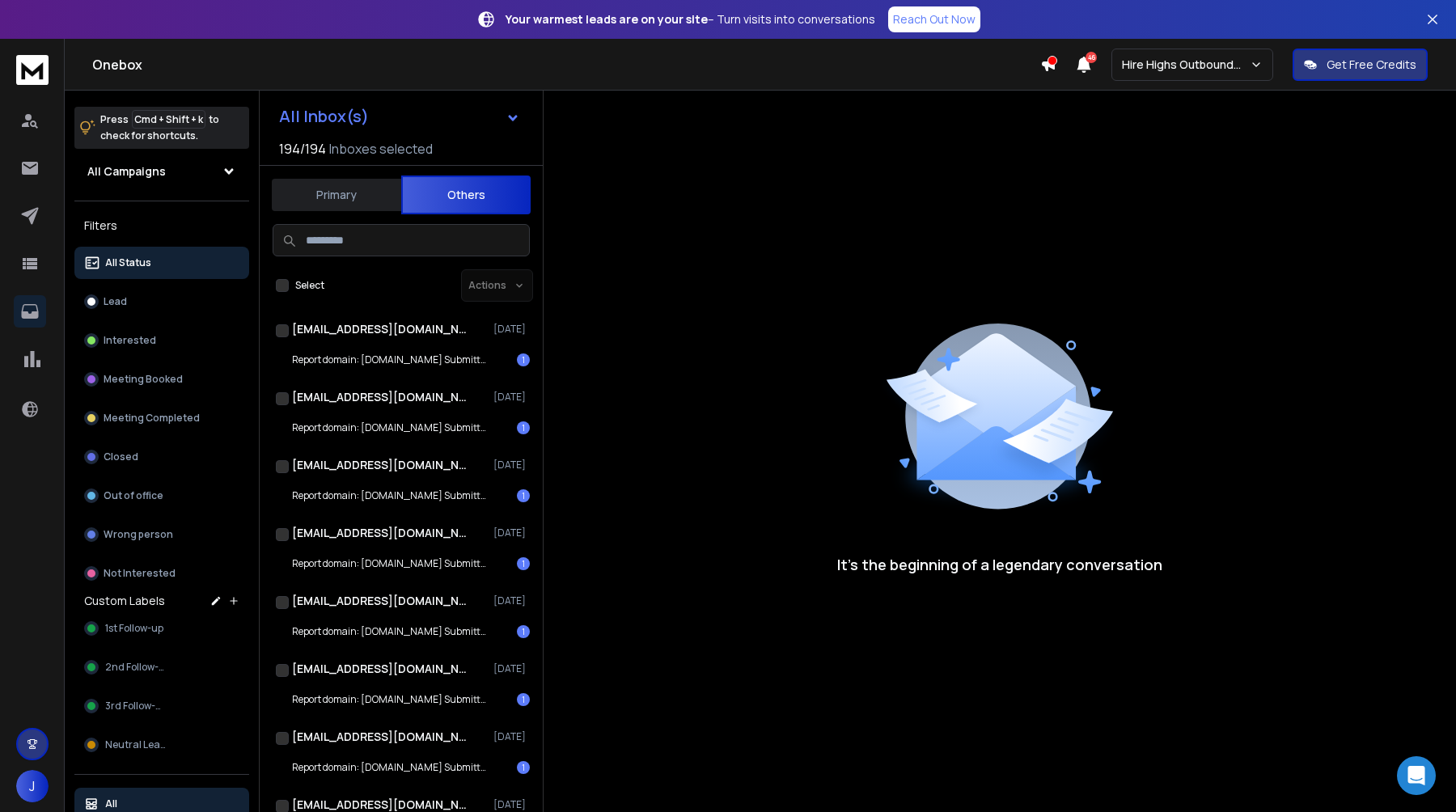
scroll to position [2985, 0]
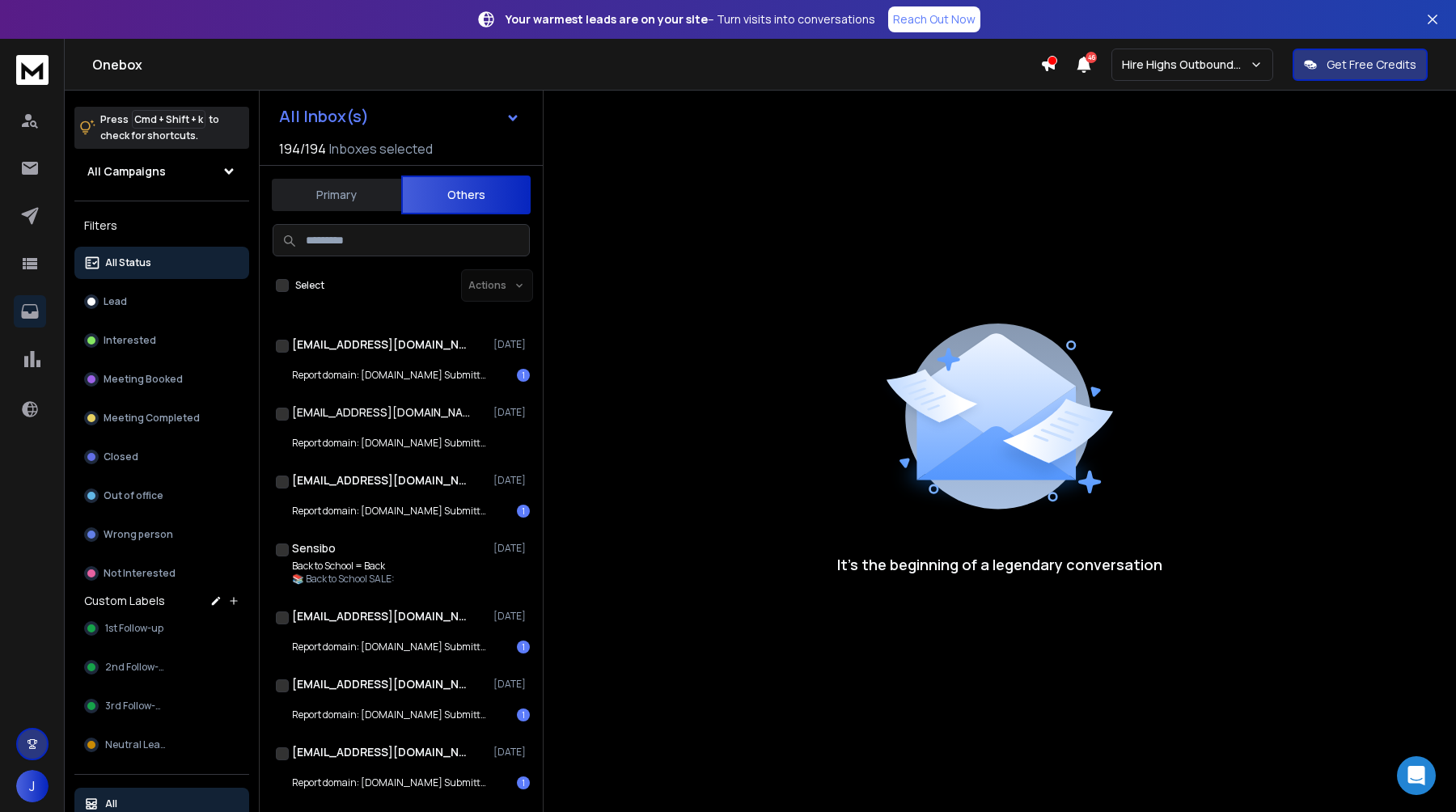
click at [356, 197] on button "Primary" at bounding box center [336, 195] width 130 height 36
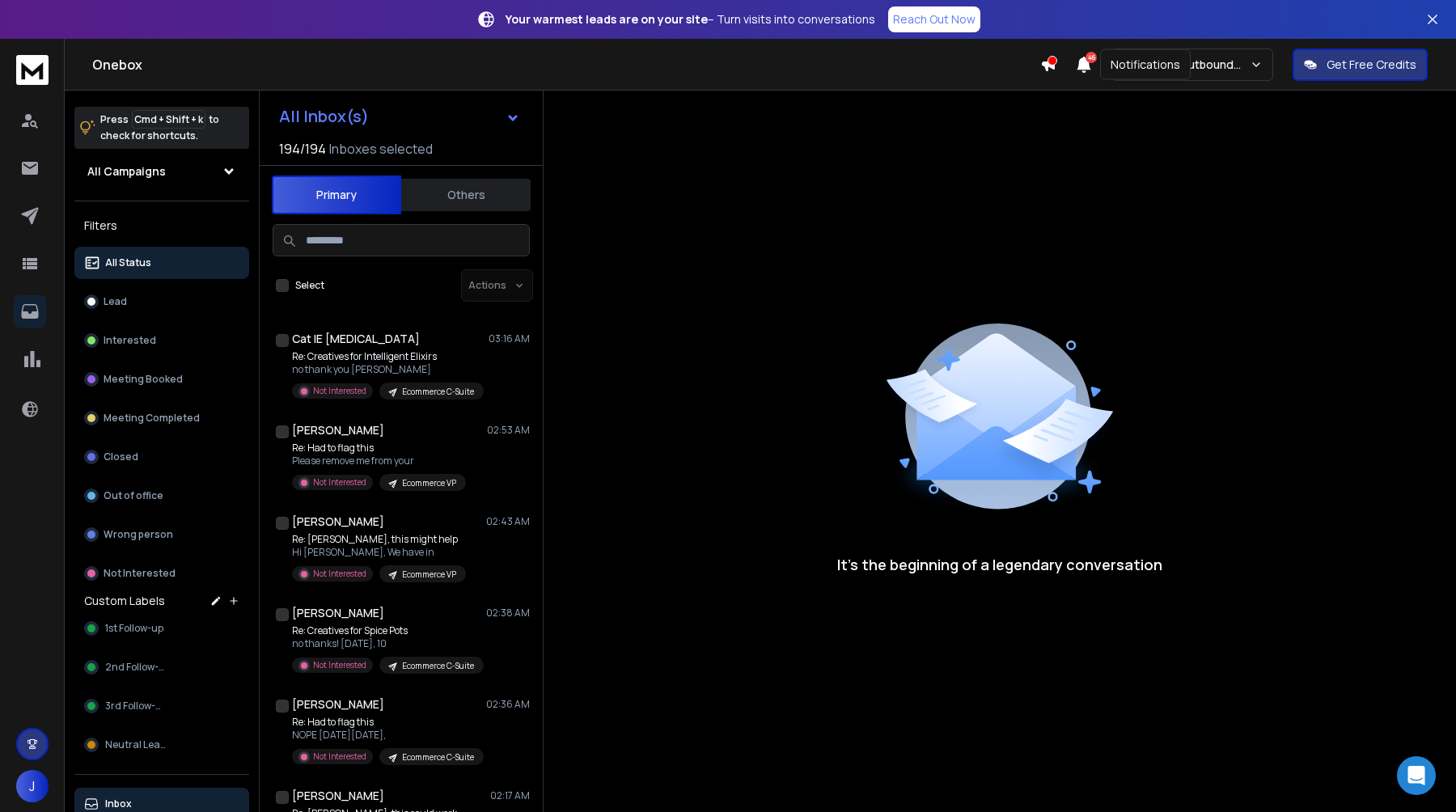
click at [1087, 59] on icon at bounding box center [1084, 64] width 14 height 16
click at [1203, 69] on p "Hire Highs Outbound Engine" at bounding box center [1186, 64] width 128 height 16
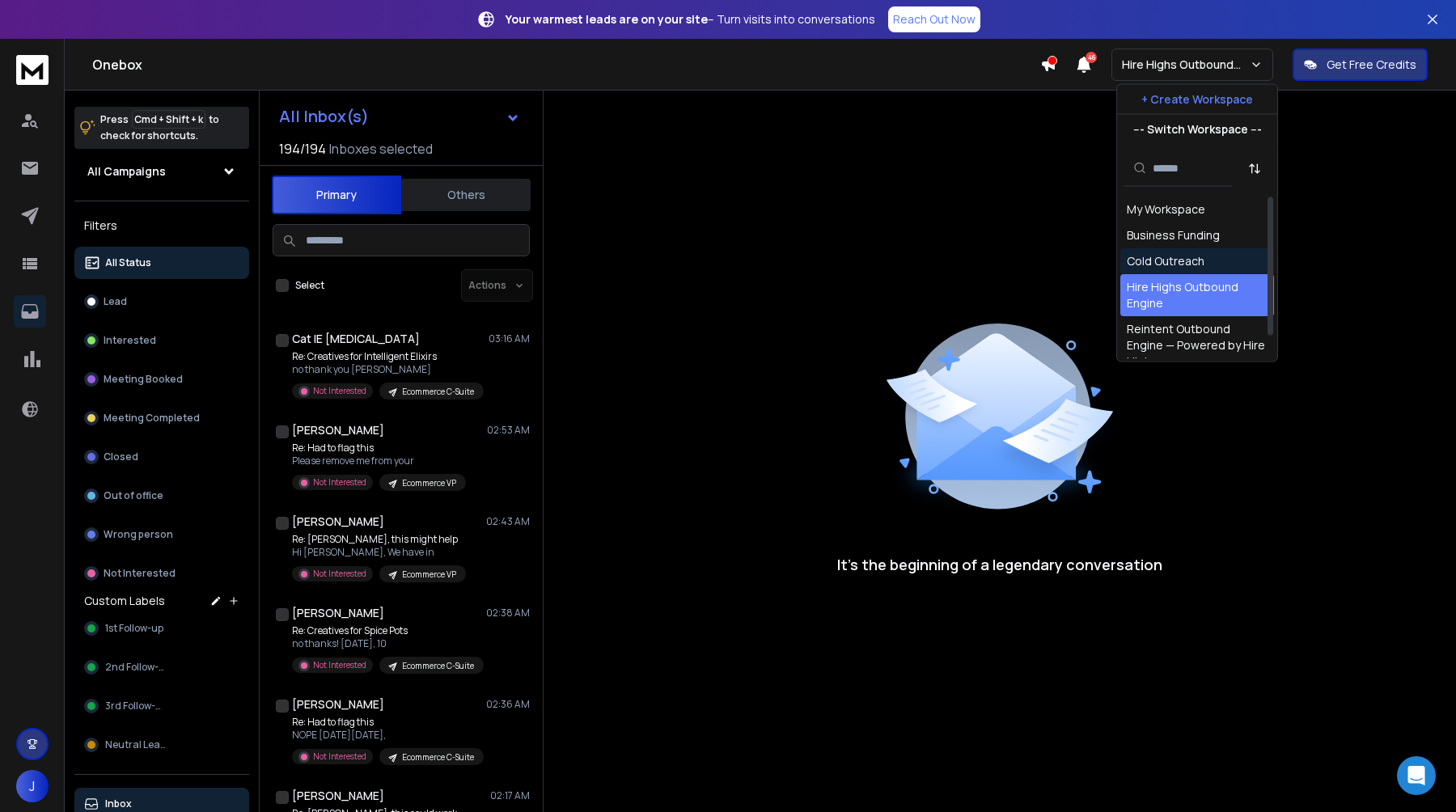
click at [1165, 263] on div "Cold Outreach" at bounding box center [1166, 261] width 78 height 16
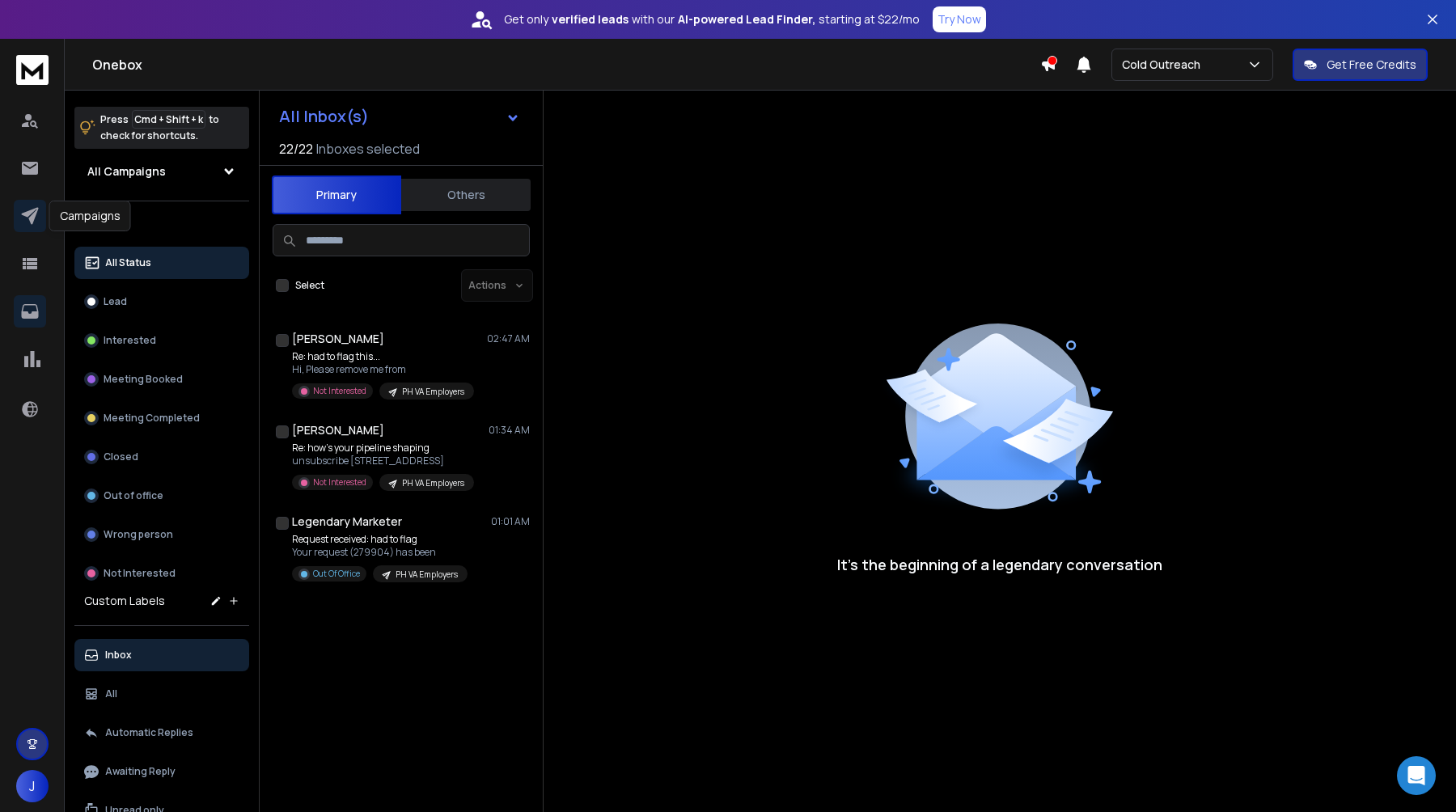
click at [34, 205] on link at bounding box center [29, 216] width 33 height 33
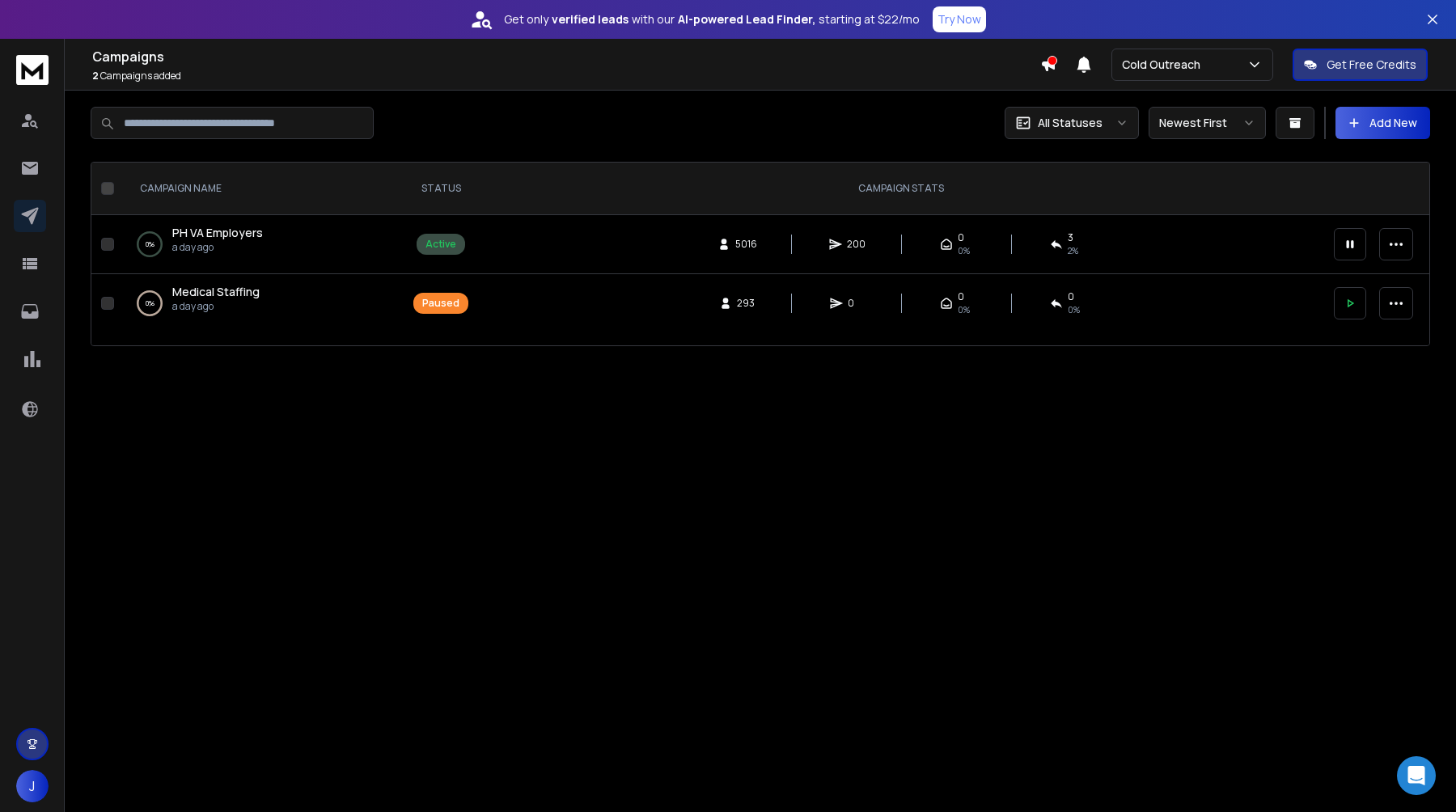
click at [264, 233] on div "0 % PH VA Employers a day ago" at bounding box center [262, 244] width 251 height 38
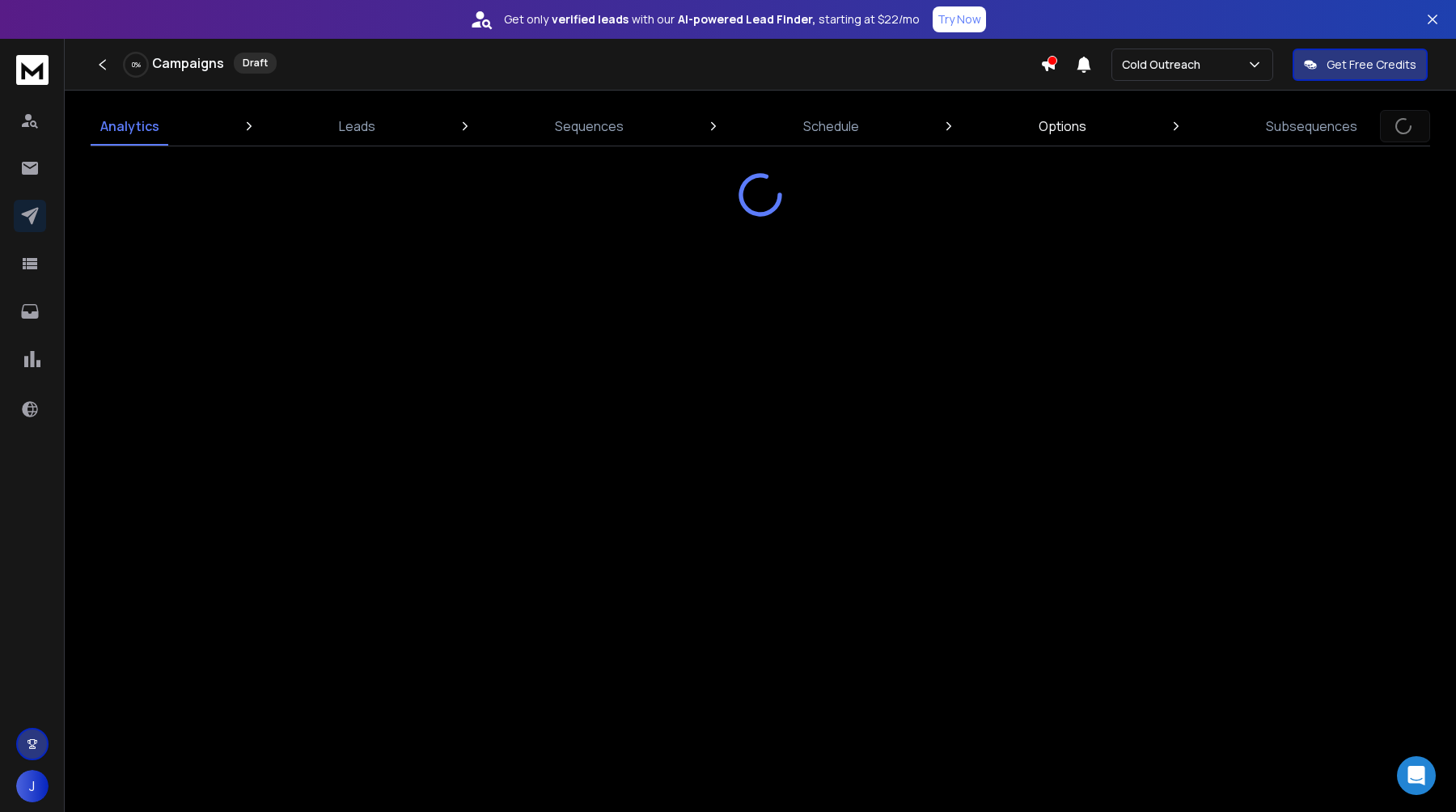
click at [1068, 125] on p "Options" at bounding box center [1062, 125] width 48 height 19
select select "*"
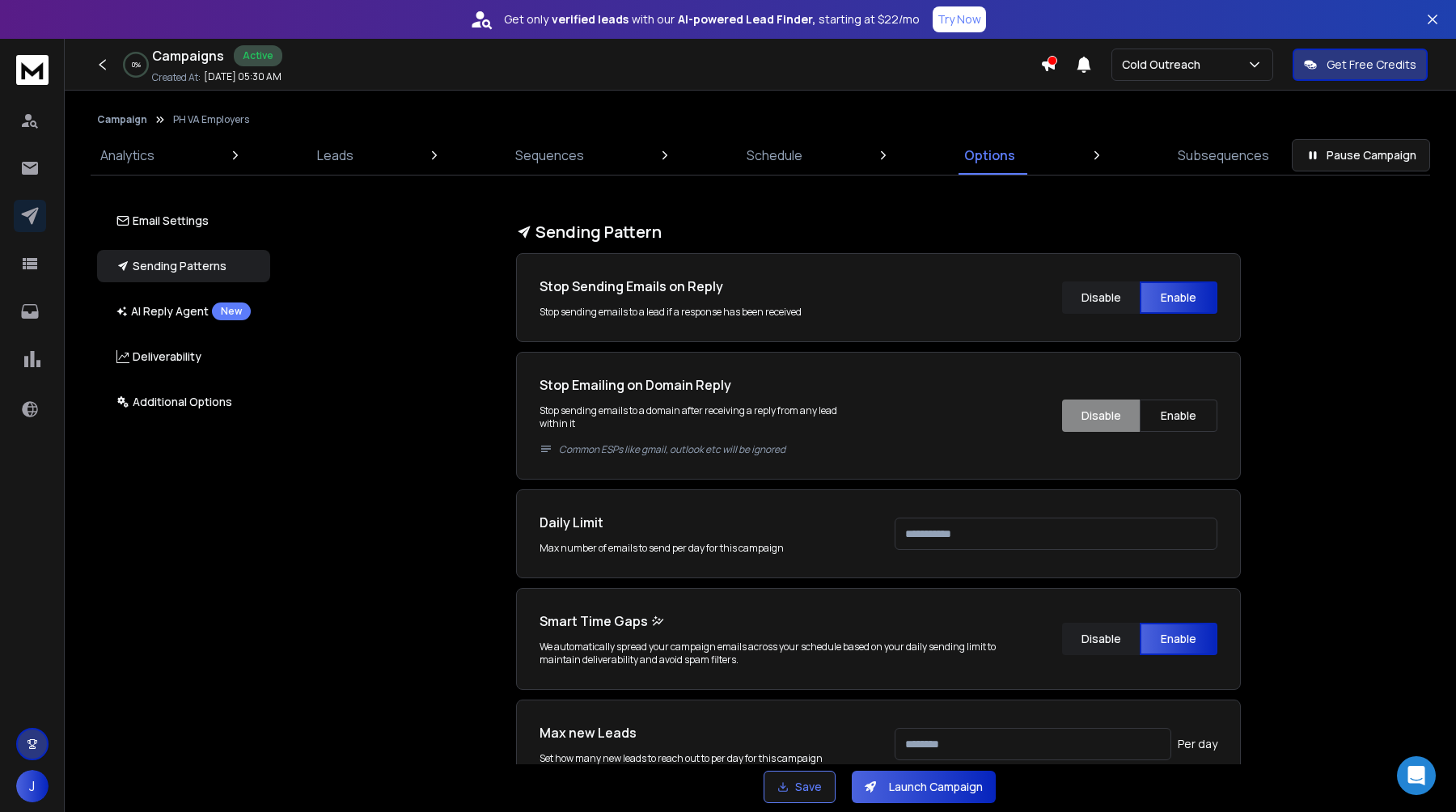
scroll to position [754, 0]
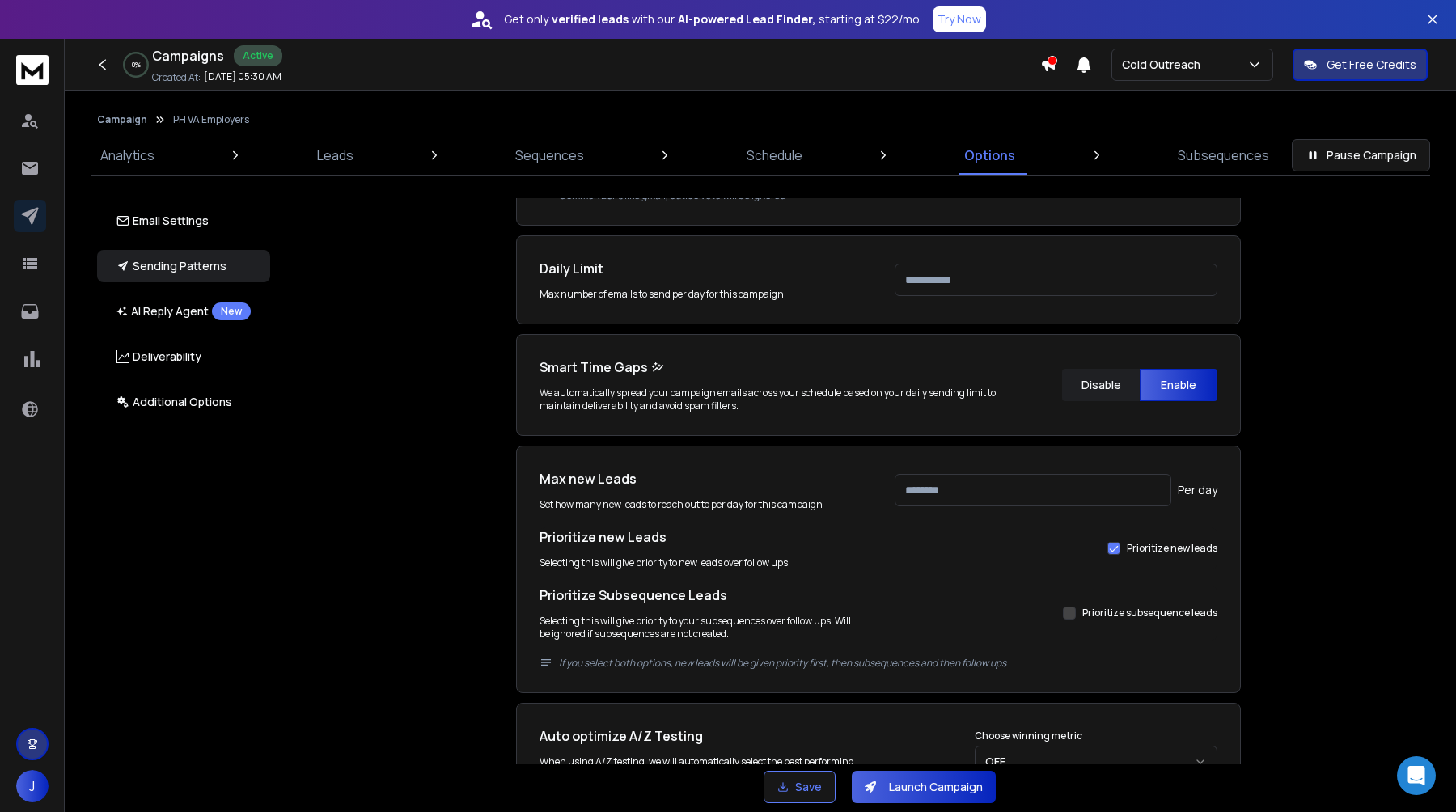
drag, startPoint x: 911, startPoint y: 488, endPoint x: 891, endPoint y: 488, distance: 20.0
click at [891, 488] on div "Max new Leads Set how many new leads to reach out to per day for this campaign …" at bounding box center [878, 490] width 678 height 42
click at [787, 782] on icon "submit" at bounding box center [784, 788] width 12 height 12
click at [805, 778] on button "Save" at bounding box center [800, 787] width 72 height 33
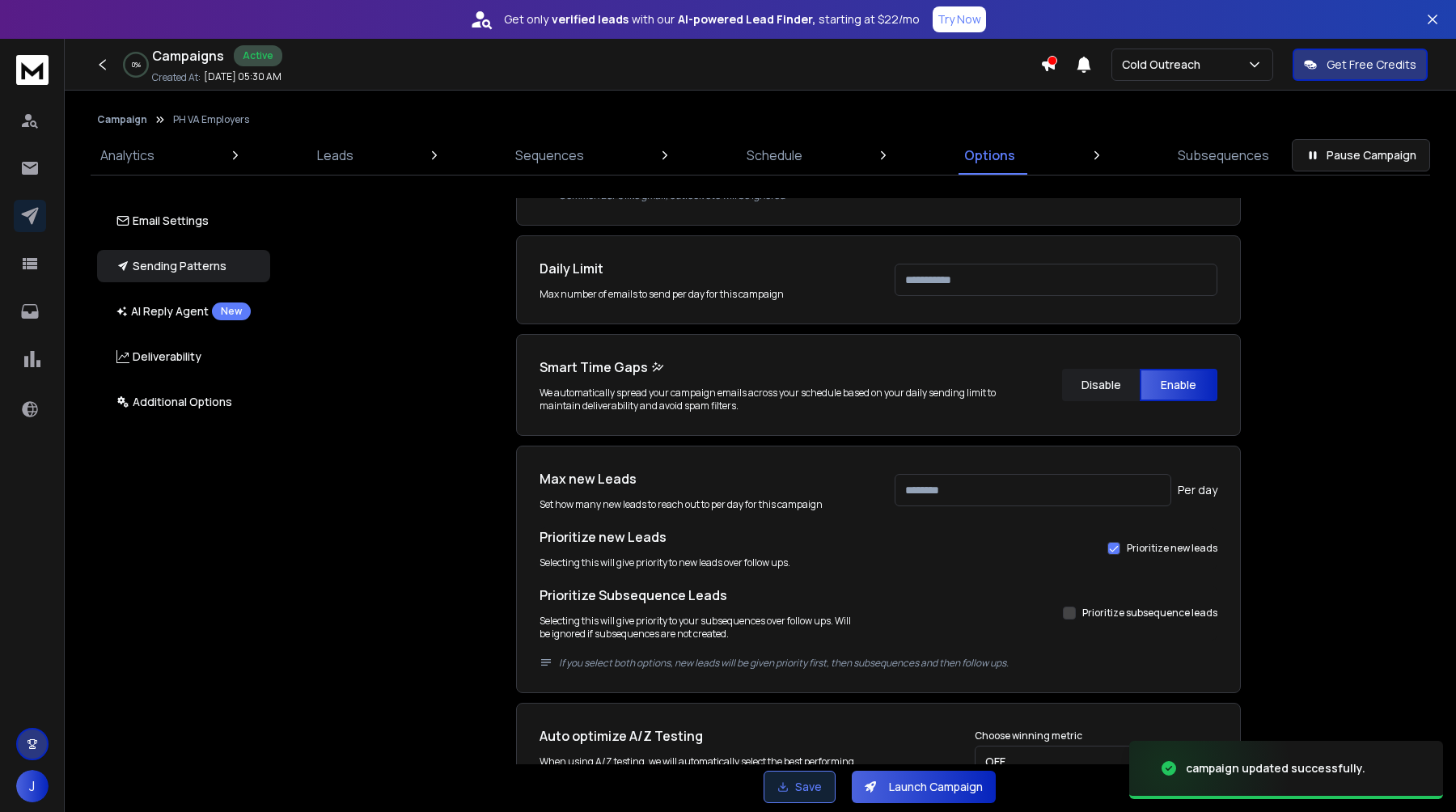
click at [805, 778] on button "Save" at bounding box center [800, 787] width 72 height 33
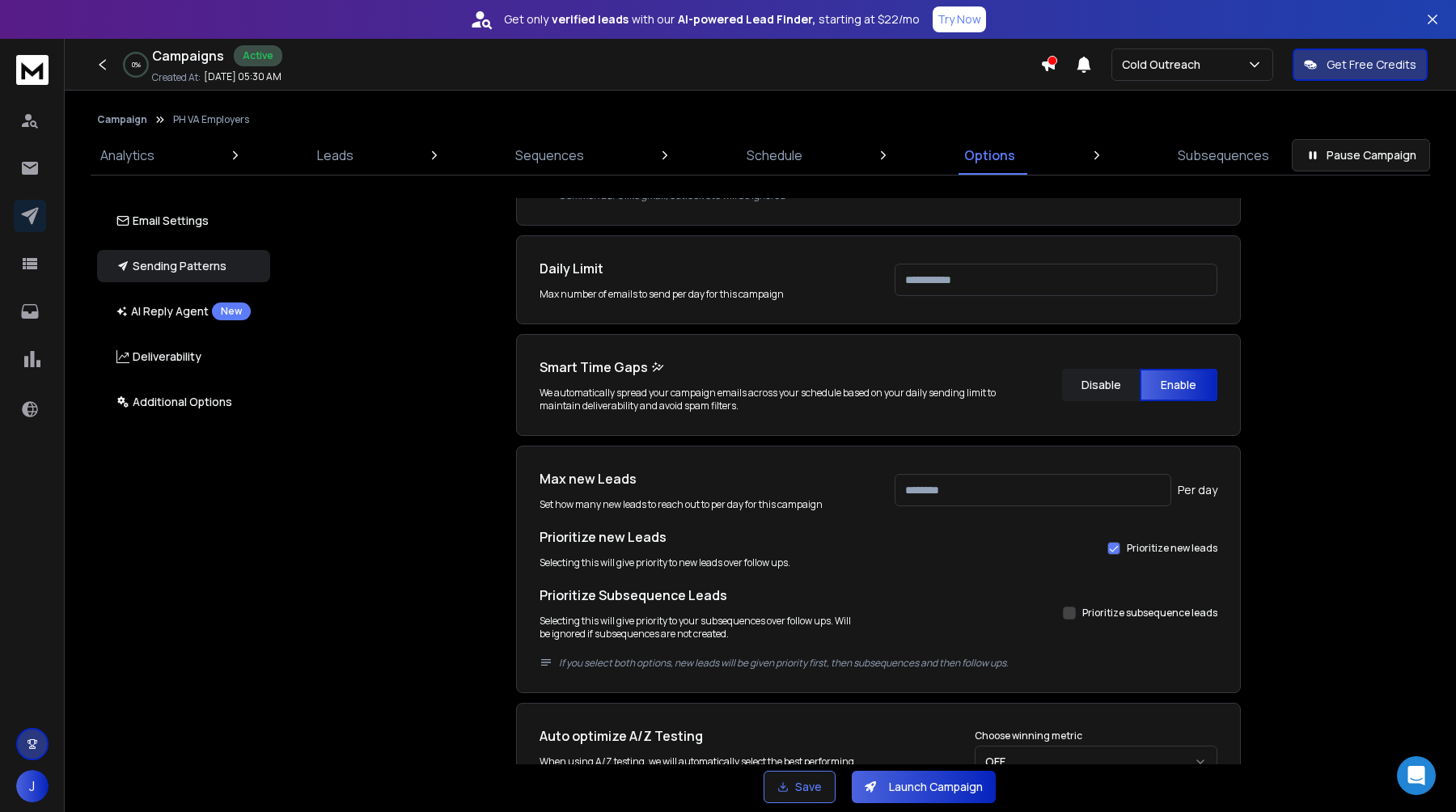
drag, startPoint x: 908, startPoint y: 487, endPoint x: 858, endPoint y: 487, distance: 50.0
click at [858, 487] on div "Max new Leads Set how many new leads to reach out to per day for this campaign …" at bounding box center [878, 490] width 678 height 42
type input "****"
click at [807, 793] on button "Save" at bounding box center [800, 787] width 72 height 33
click at [811, 782] on button "Save" at bounding box center [800, 787] width 72 height 33
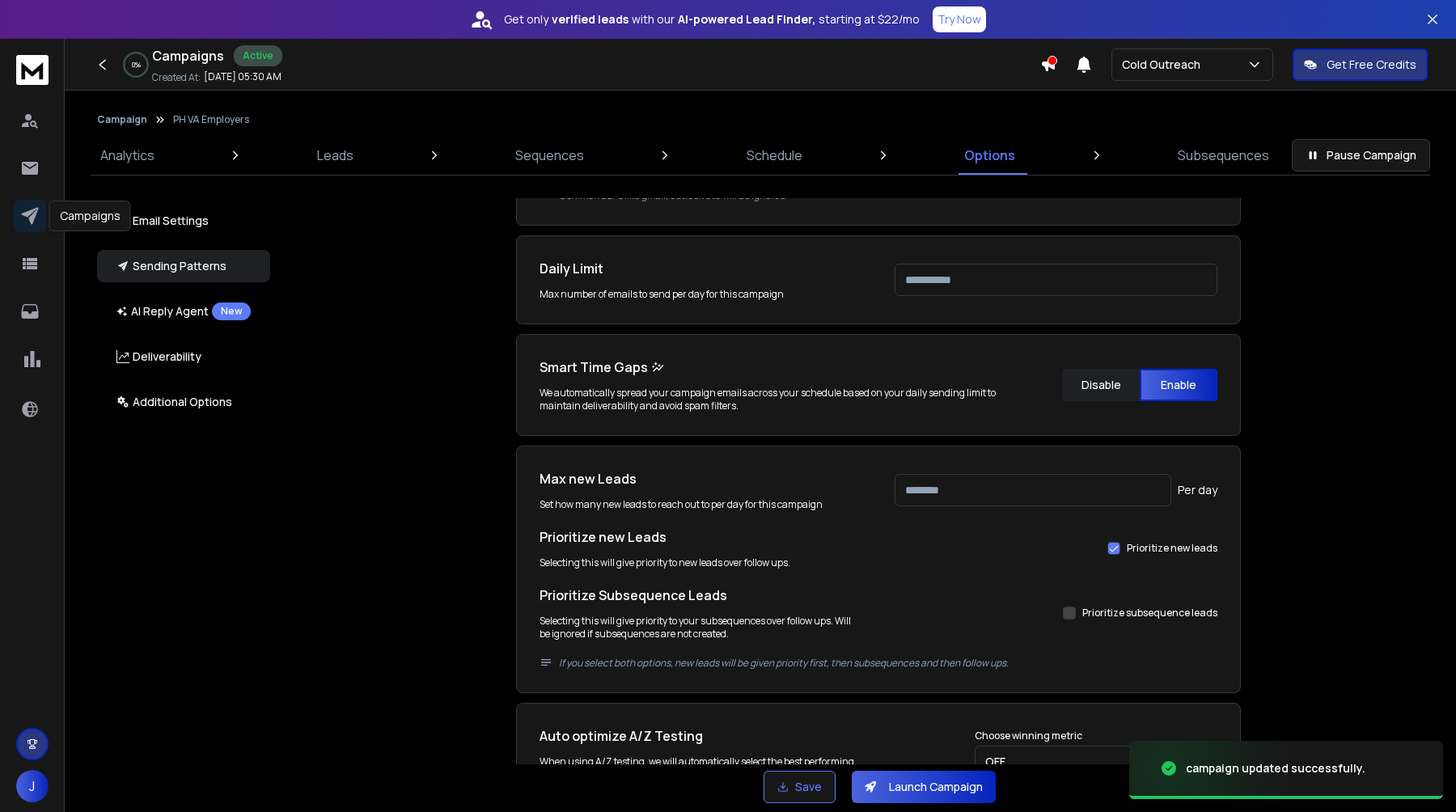
click at [27, 212] on icon at bounding box center [29, 216] width 17 height 17
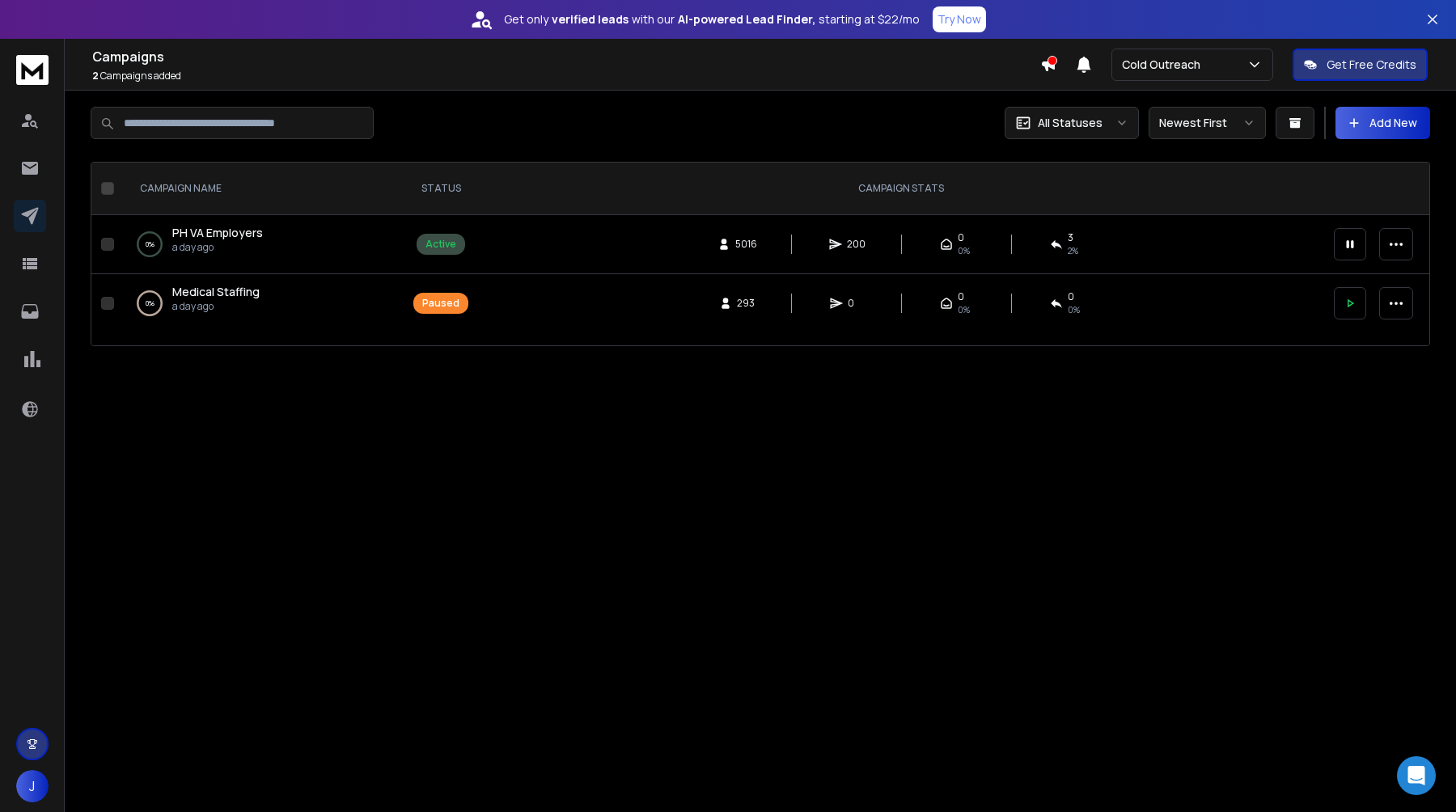
click at [222, 228] on span "PH VA Employers" at bounding box center [217, 232] width 90 height 15
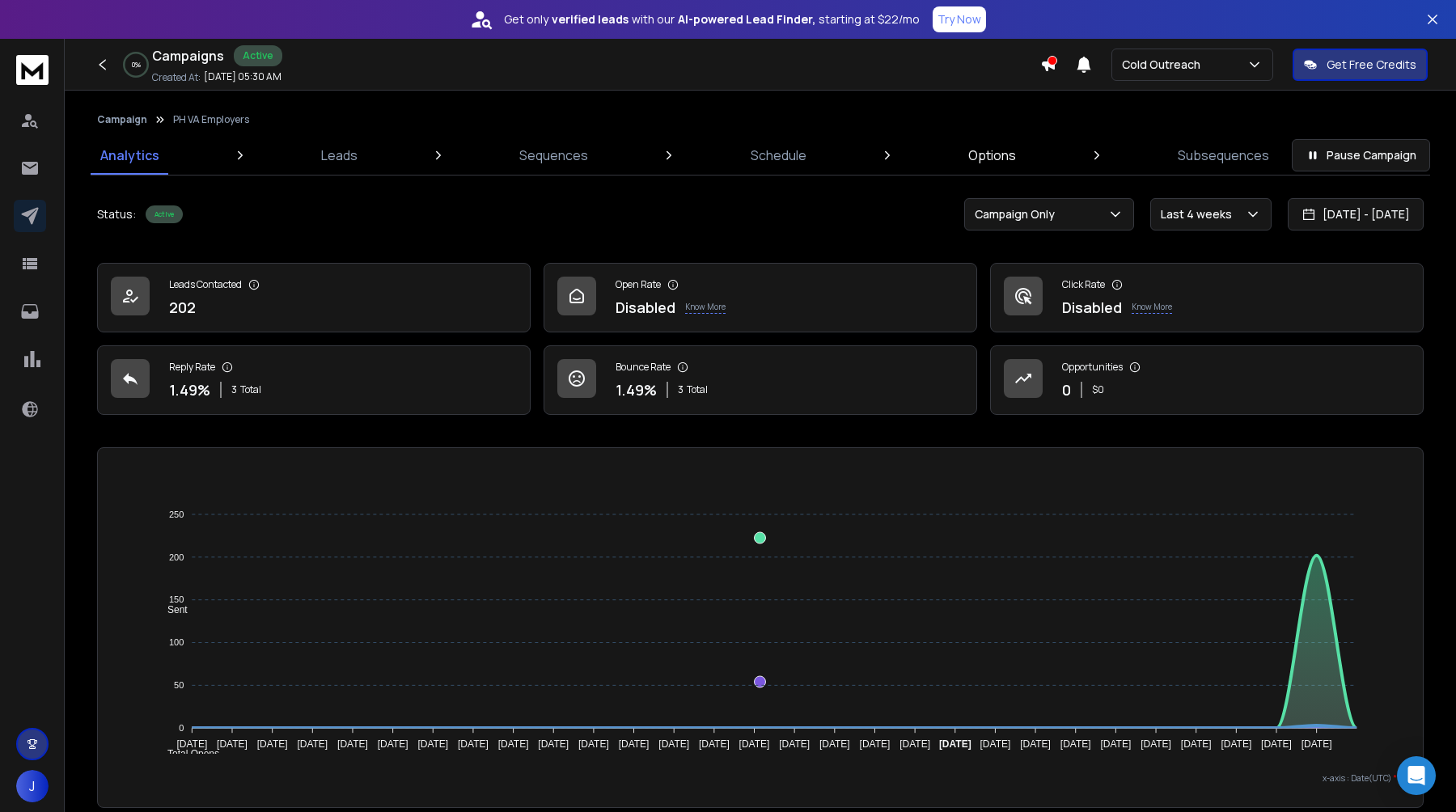
click at [993, 152] on p "Options" at bounding box center [992, 155] width 48 height 19
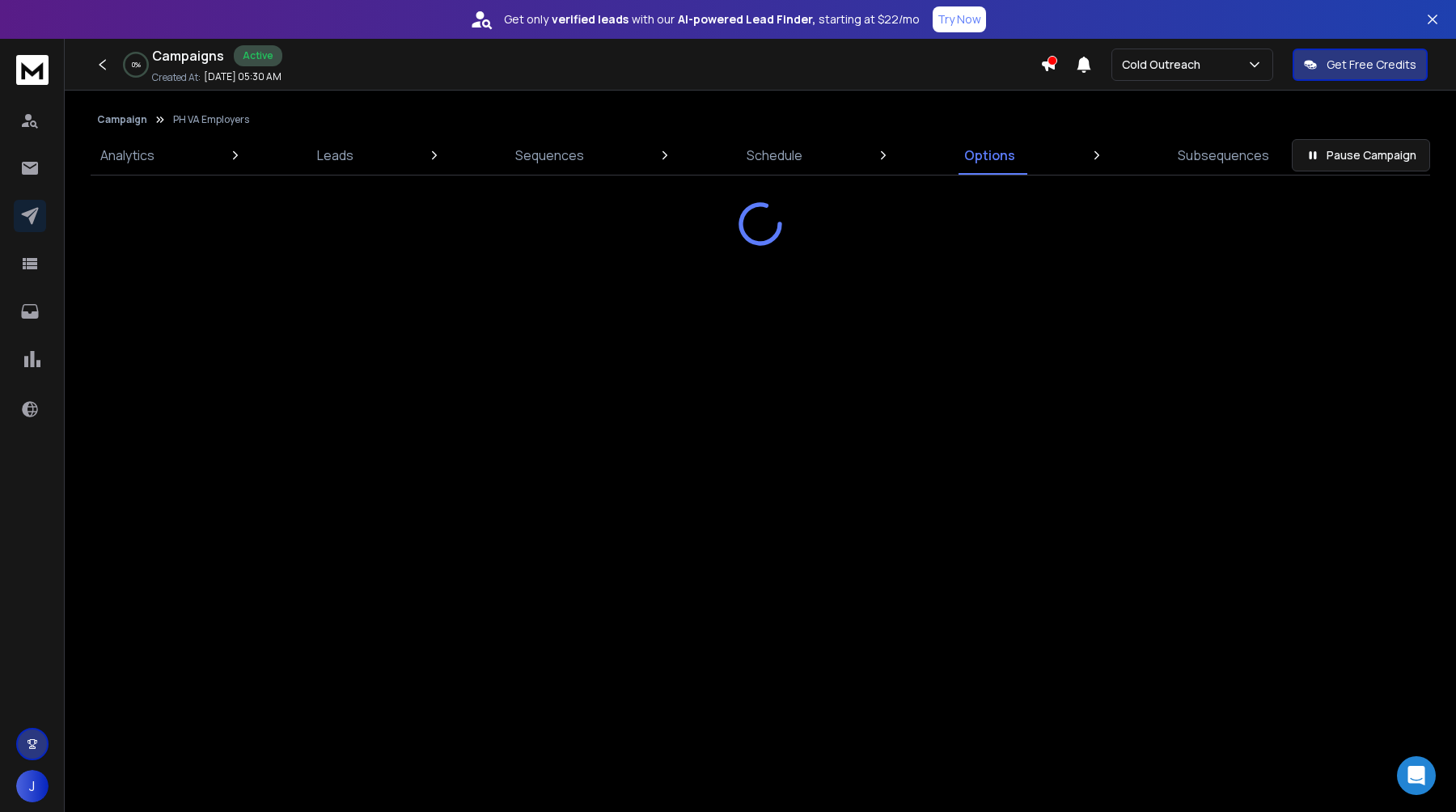
select select "*"
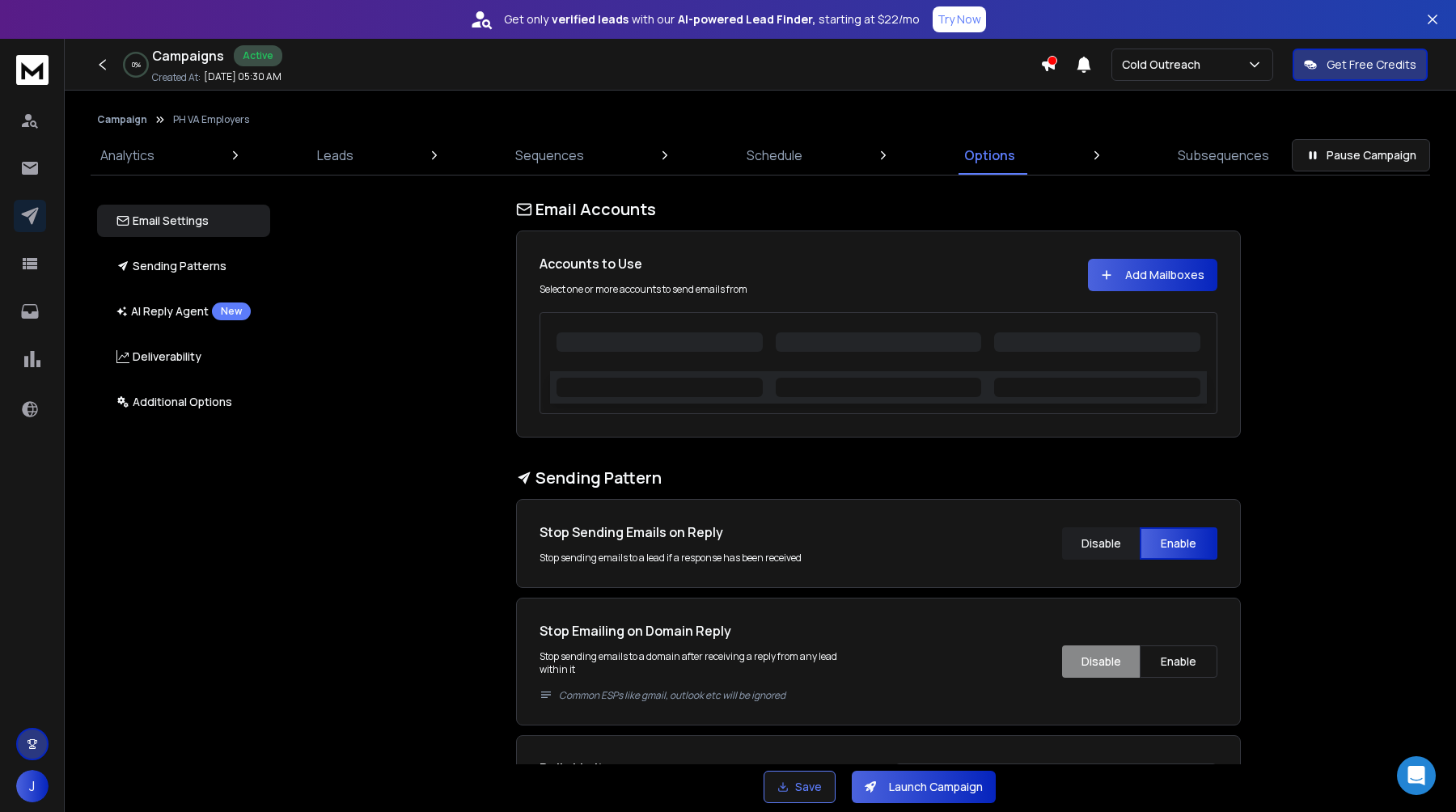
click at [1119, 280] on button "Add Mailboxes" at bounding box center [1152, 275] width 130 height 33
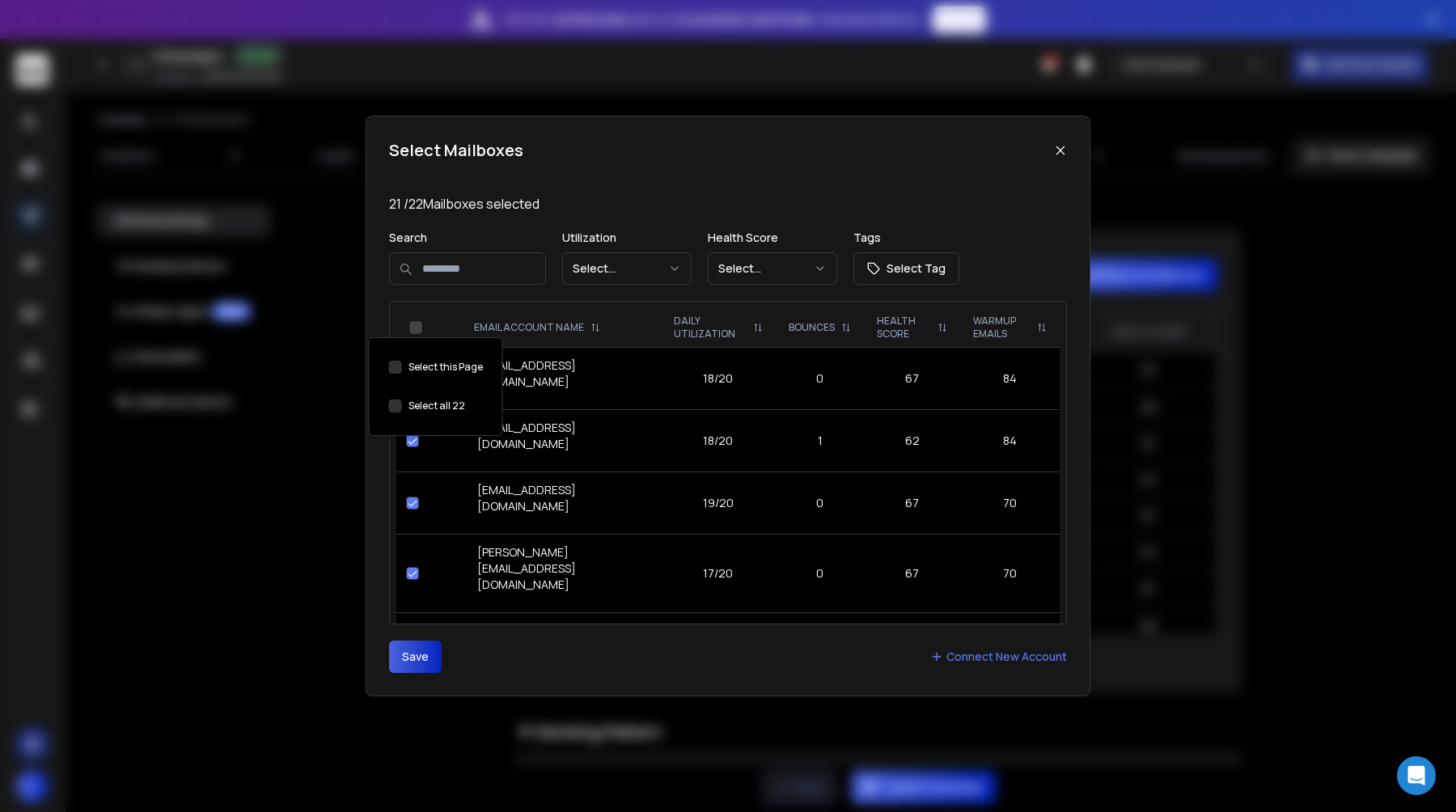
click at [392, 410] on button "Select this Page" at bounding box center [395, 406] width 13 height 13
click at [423, 664] on button "Save" at bounding box center [415, 656] width 53 height 33
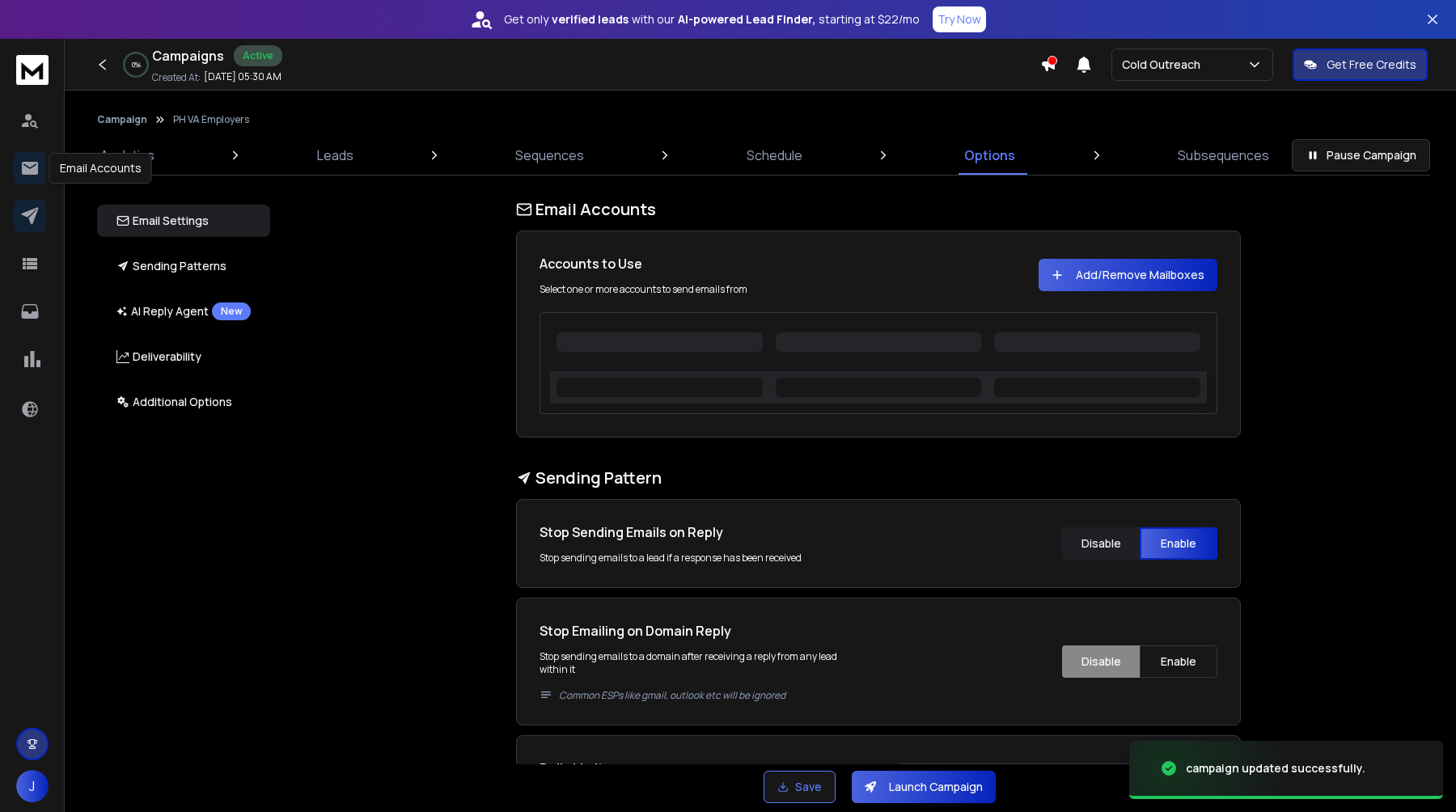
click at [35, 175] on icon at bounding box center [29, 168] width 19 height 19
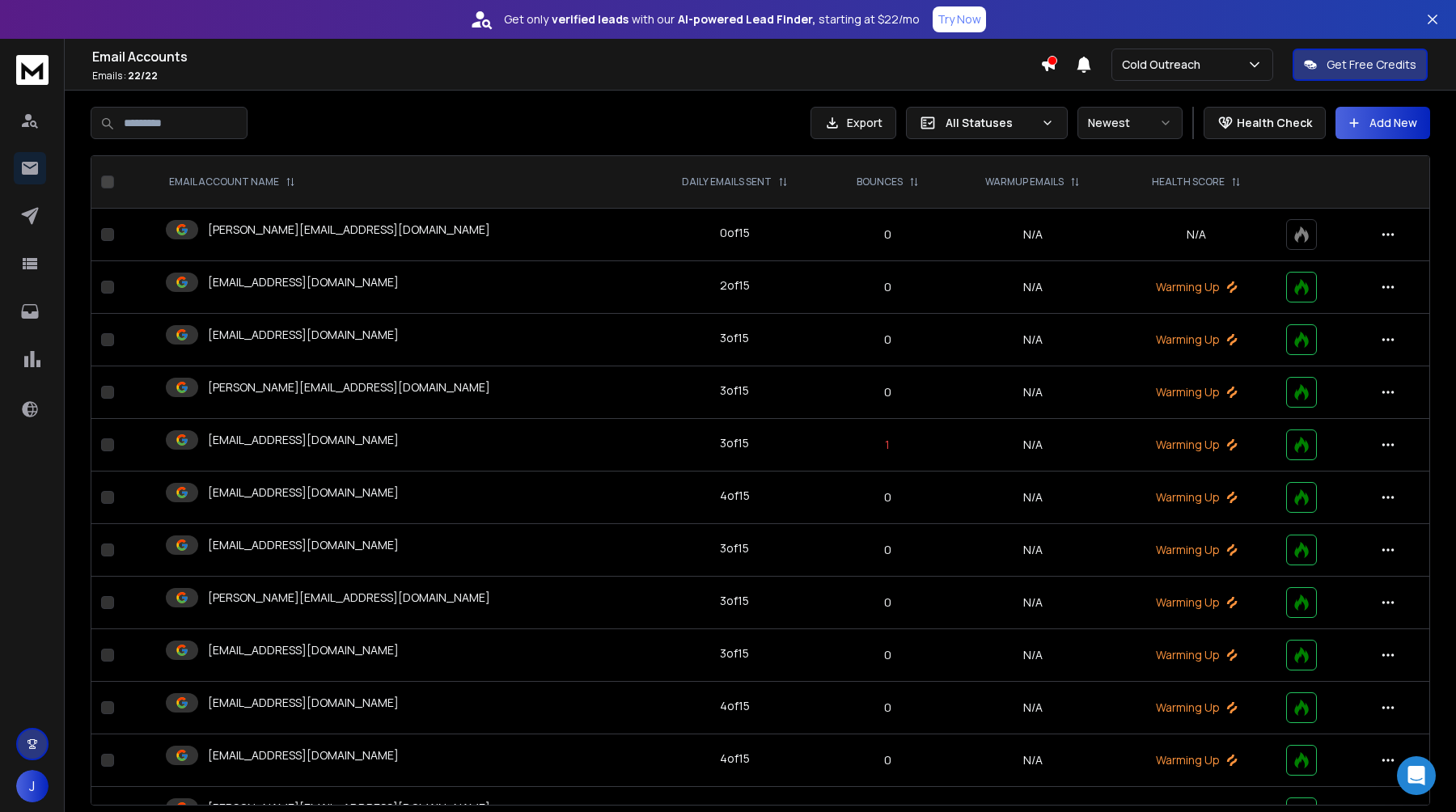
click at [1295, 230] on icon at bounding box center [1301, 234] width 13 height 16
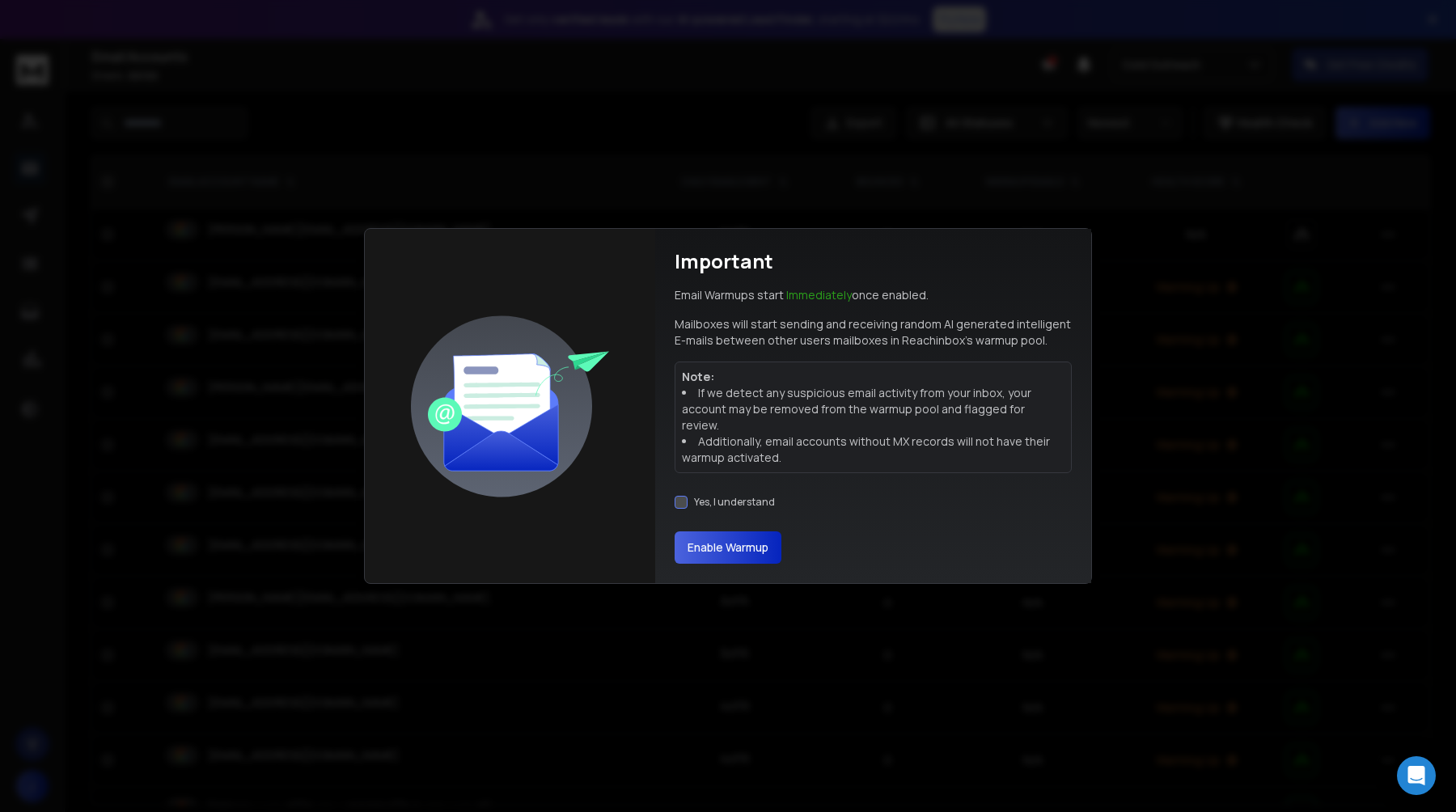
click at [719, 496] on label "Yes, I understand" at bounding box center [734, 502] width 81 height 13
click at [680, 496] on button "Yes, I understand" at bounding box center [681, 502] width 13 height 13
click at [715, 544] on button "Enable Warmup" at bounding box center [728, 548] width 107 height 33
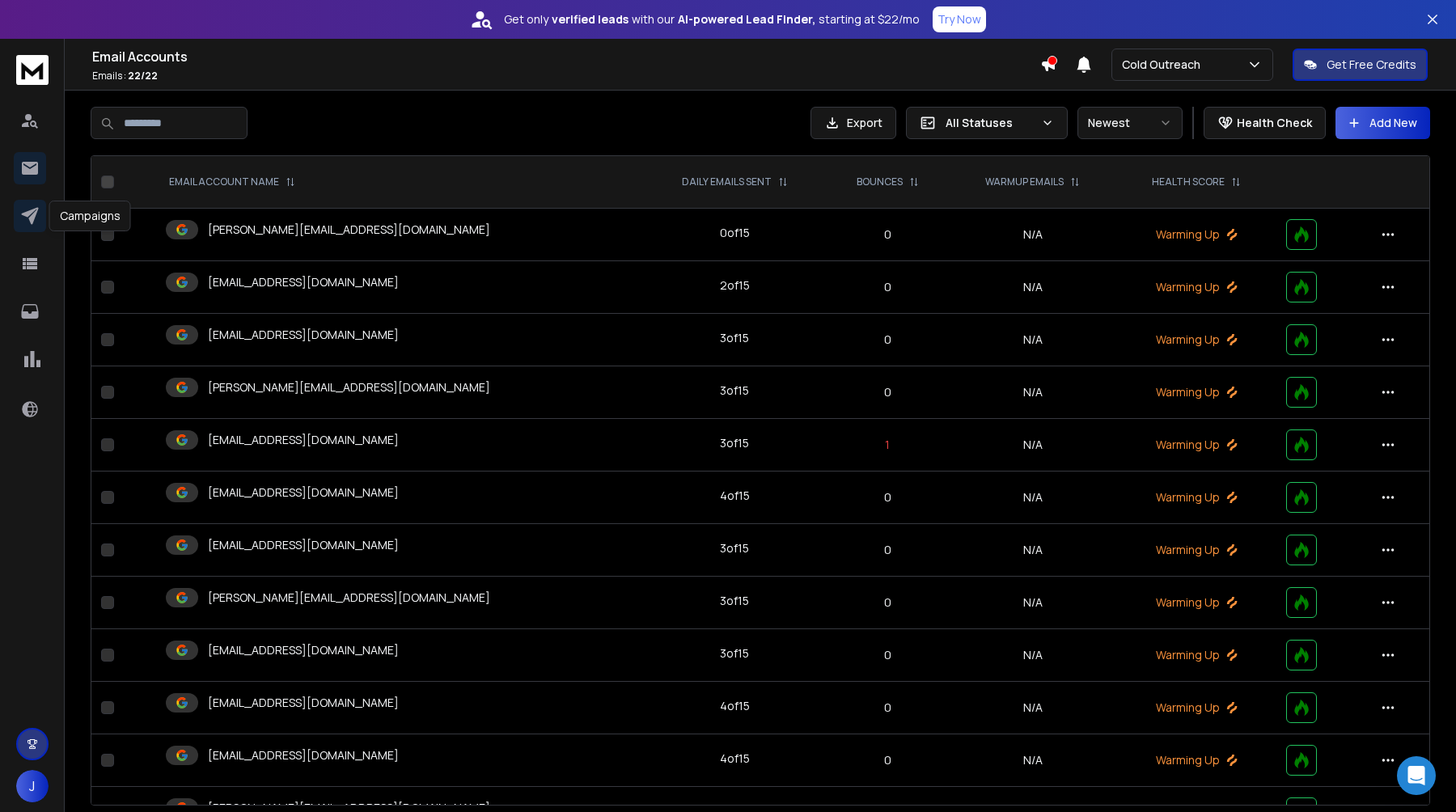
click at [33, 216] on icon at bounding box center [29, 216] width 17 height 17
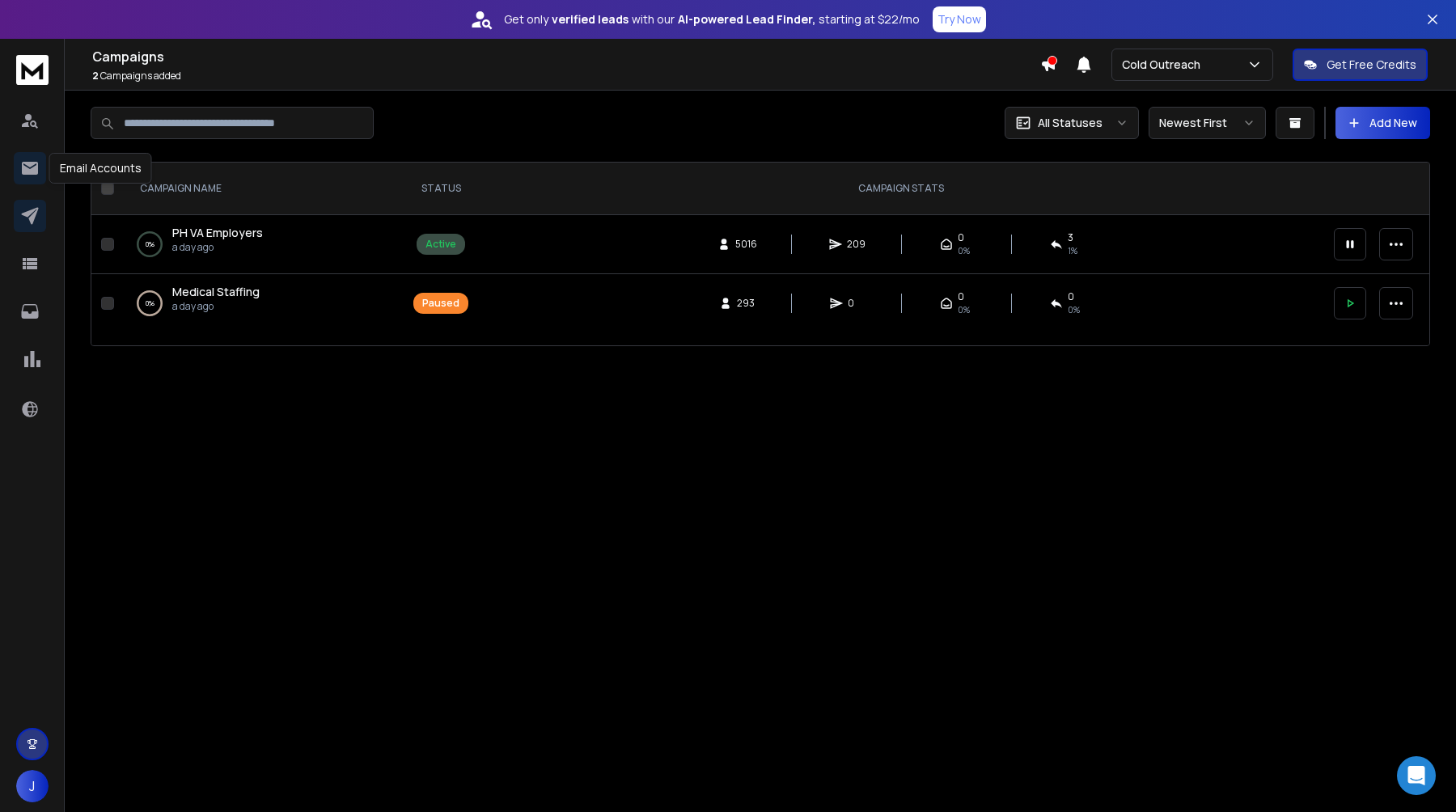
click at [43, 164] on link at bounding box center [29, 168] width 33 height 33
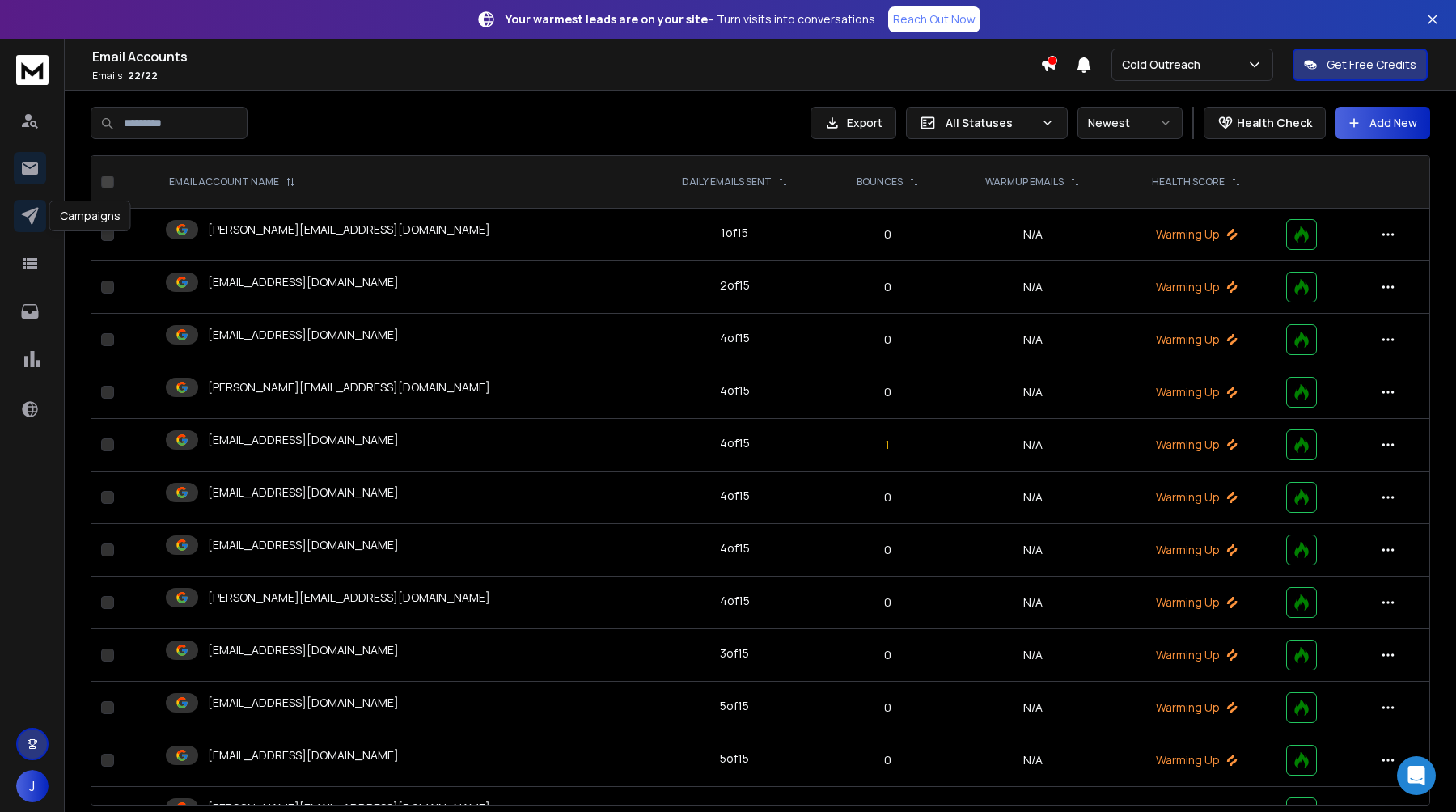
click at [38, 207] on icon at bounding box center [29, 216] width 19 height 19
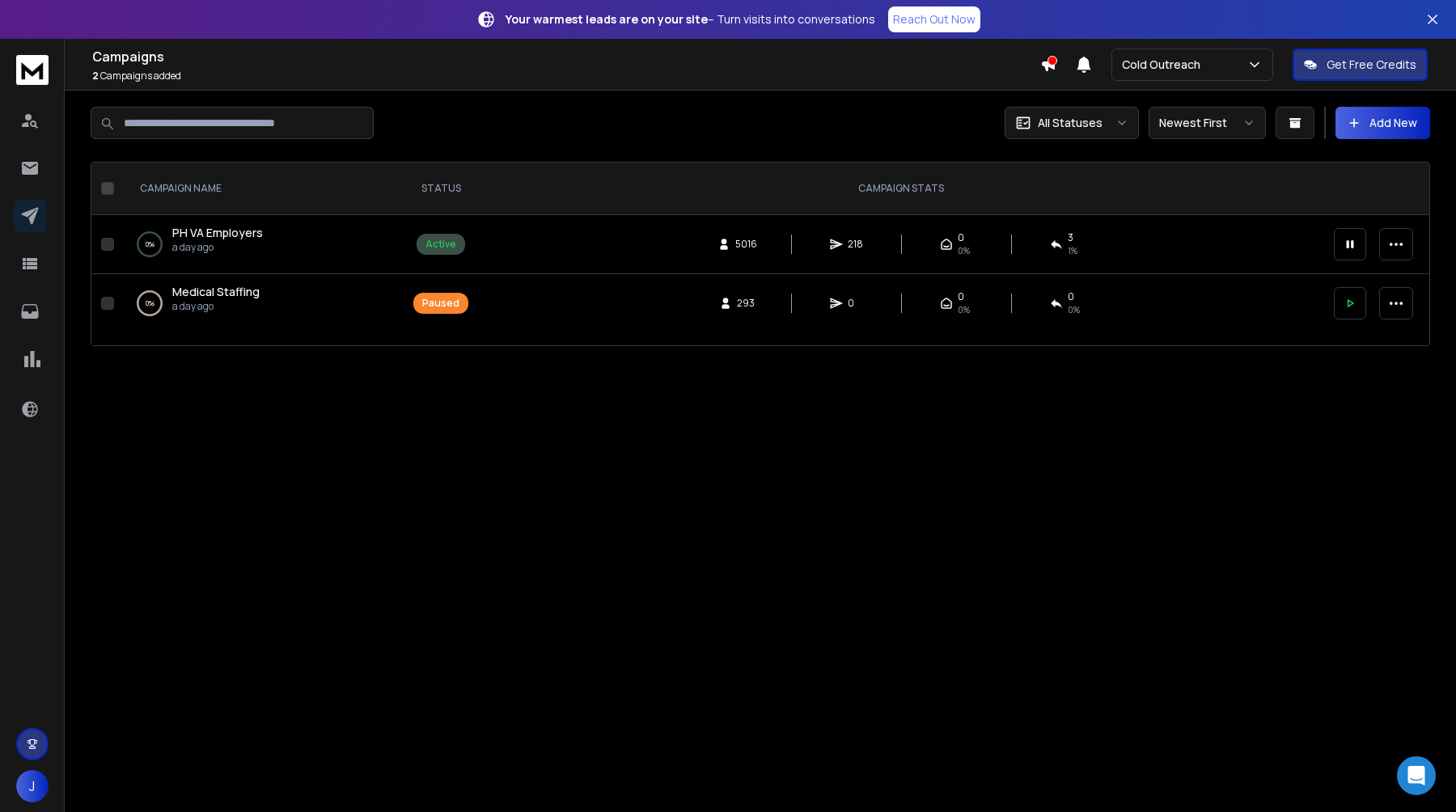
click at [198, 300] on p "a day ago" at bounding box center [216, 306] width 87 height 13
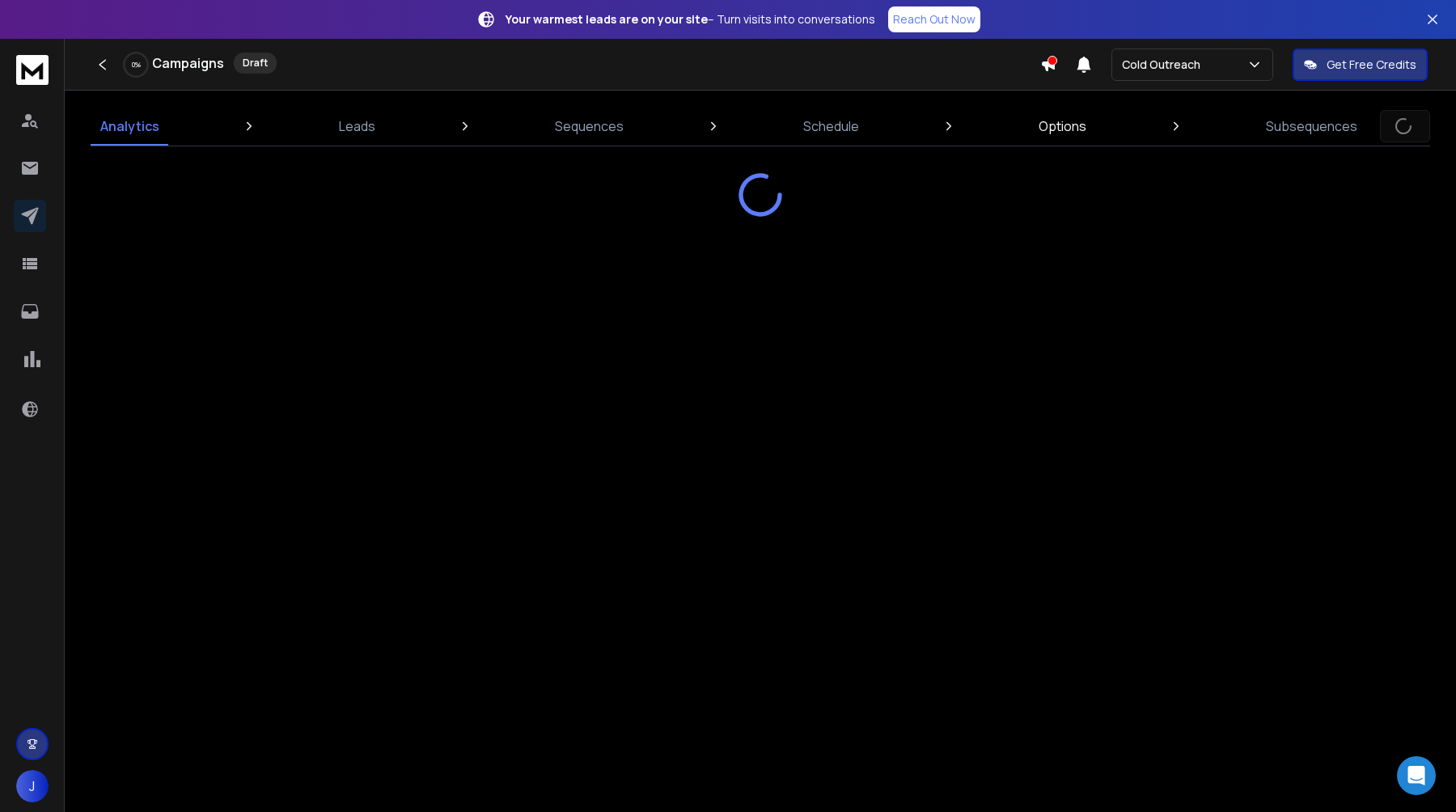
click at [1060, 131] on p "Options" at bounding box center [1062, 125] width 48 height 19
select select "*"
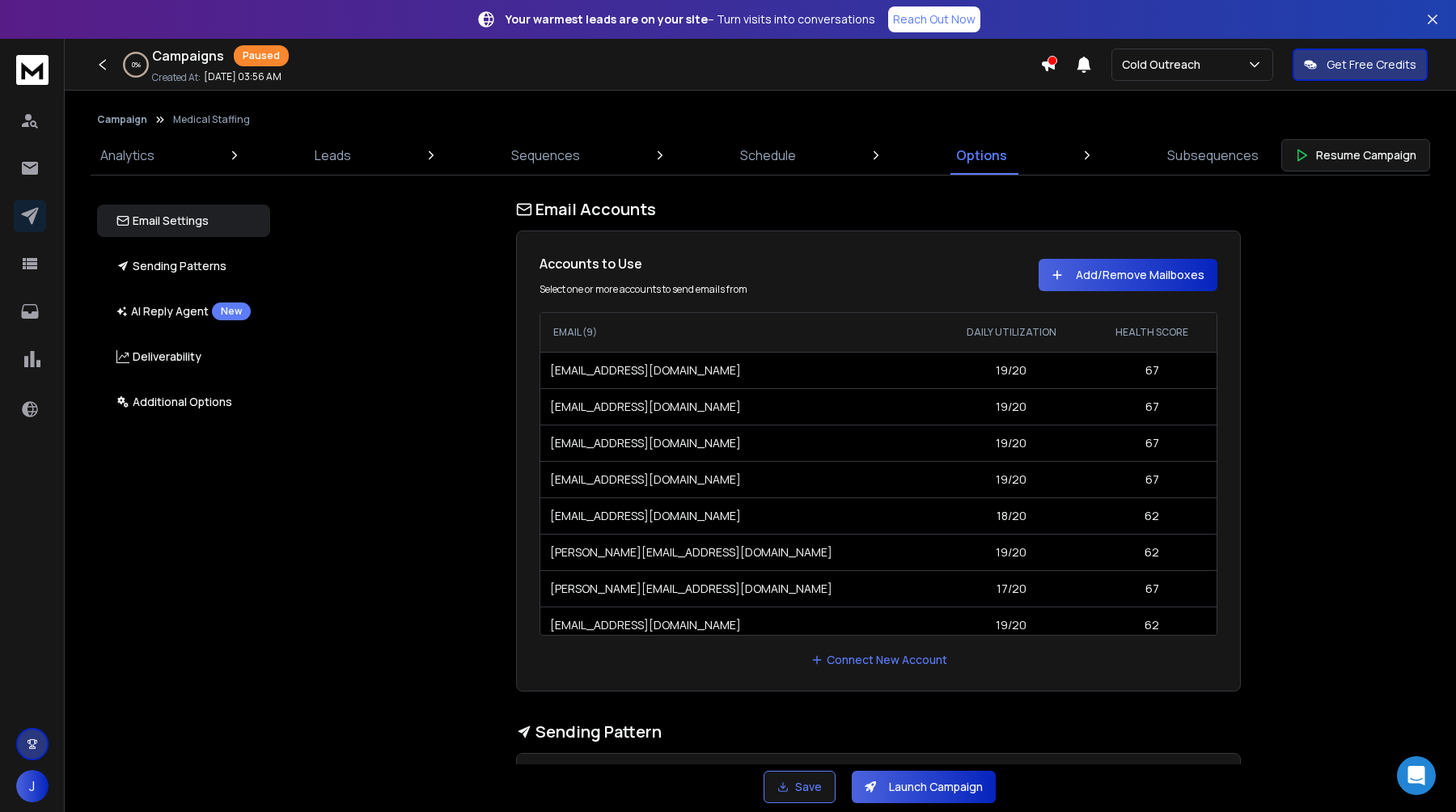
click at [1075, 280] on button "Add/Remove Mailboxes" at bounding box center [1128, 275] width 179 height 33
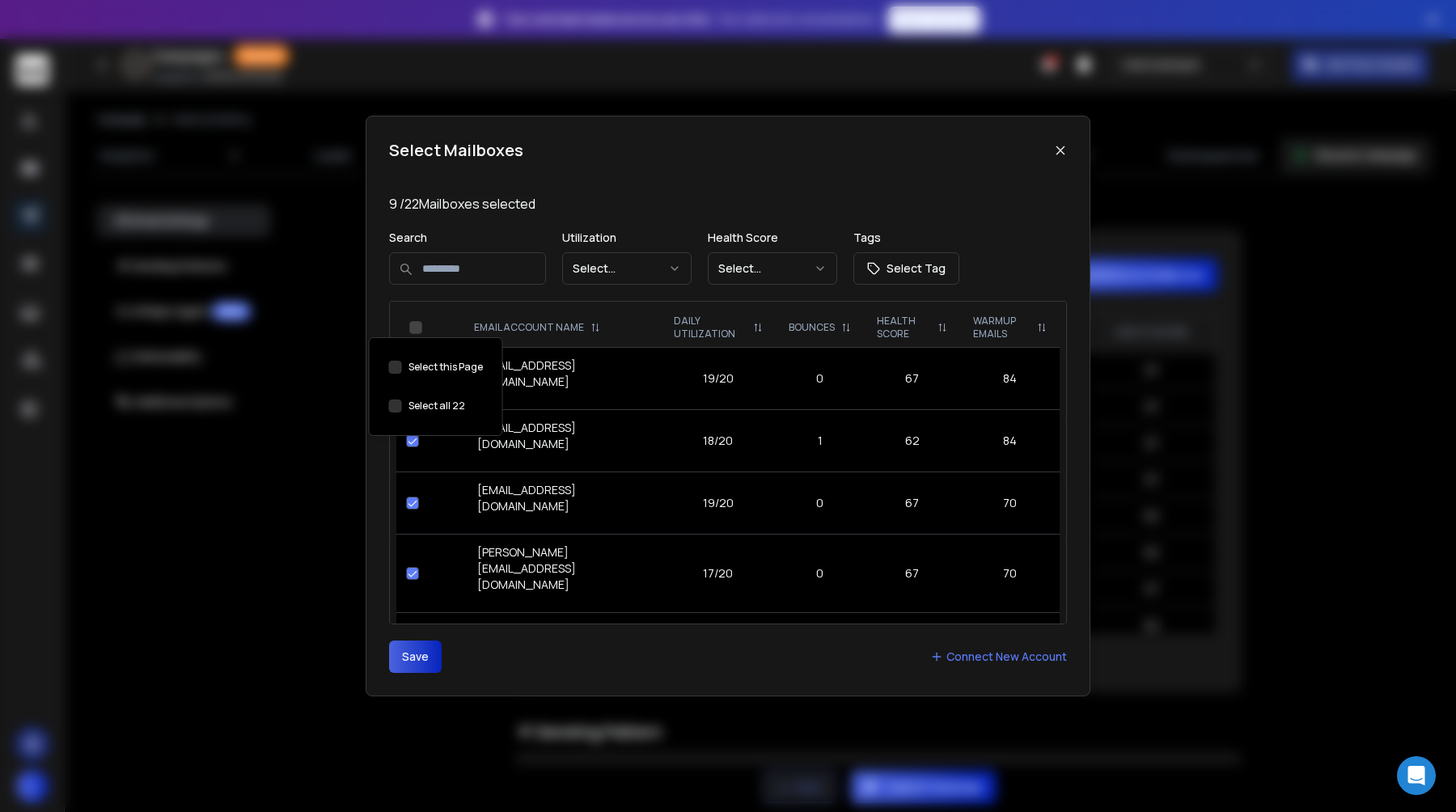
click at [390, 406] on button "Select this Page" at bounding box center [395, 406] width 13 height 13
click at [398, 651] on button "Save" at bounding box center [415, 656] width 53 height 33
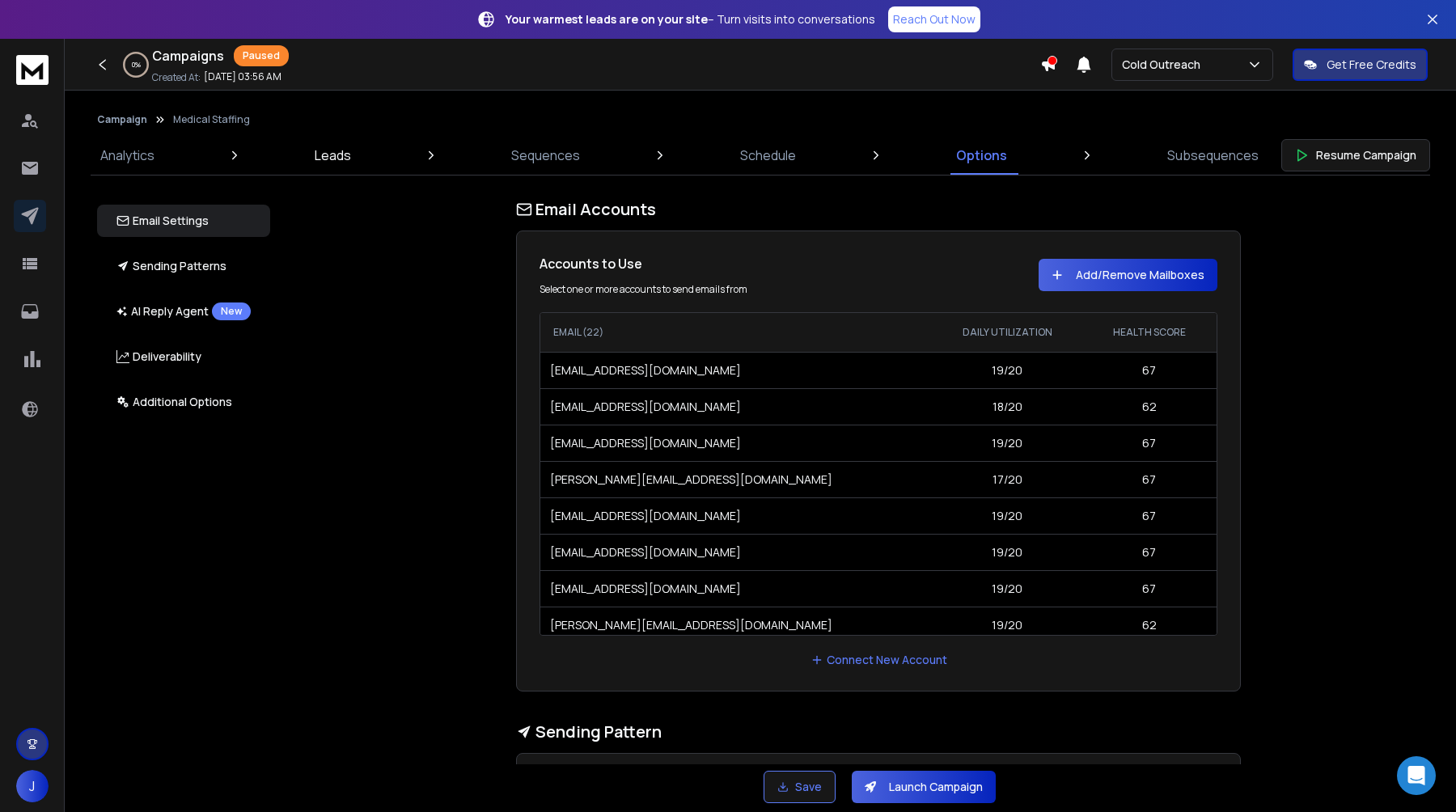
click at [337, 153] on p "Leads" at bounding box center [333, 155] width 37 height 19
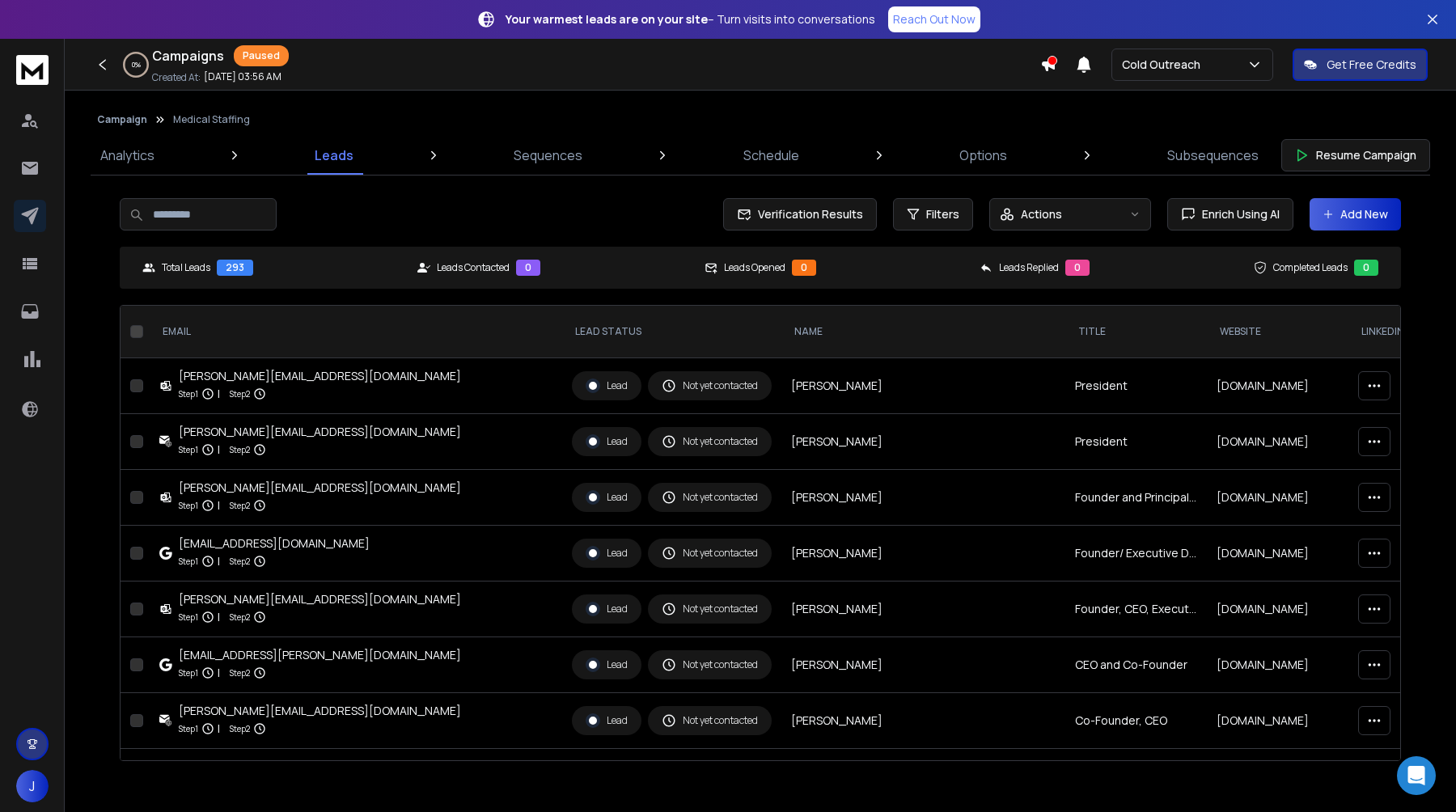
click at [596, 146] on div "Analytics Leads Sequences Schedule Options Subsequences" at bounding box center [679, 156] width 1178 height 38
click at [549, 148] on p "Sequences" at bounding box center [548, 155] width 69 height 19
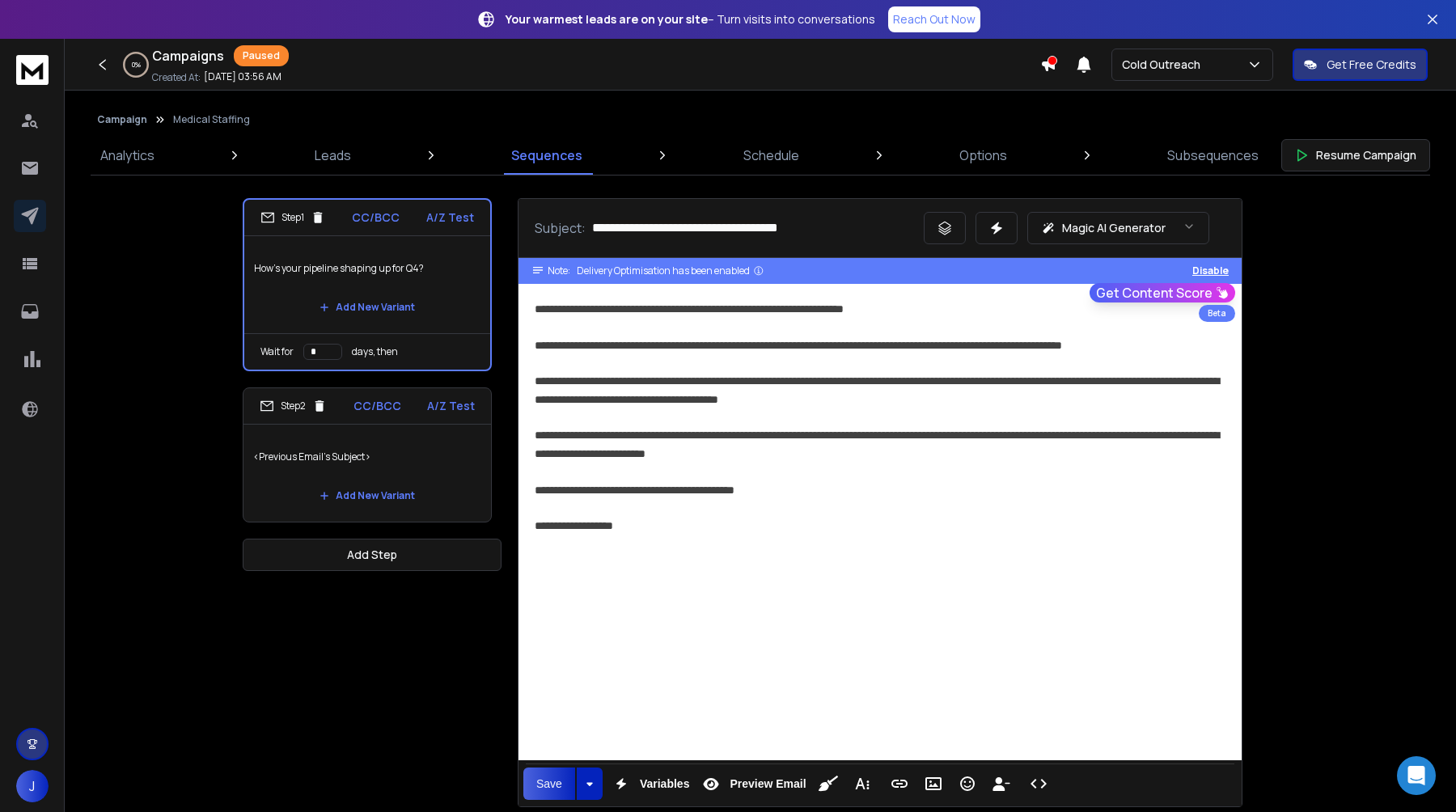
click at [374, 452] on p "<Previous Email's Subject>" at bounding box center [367, 457] width 228 height 45
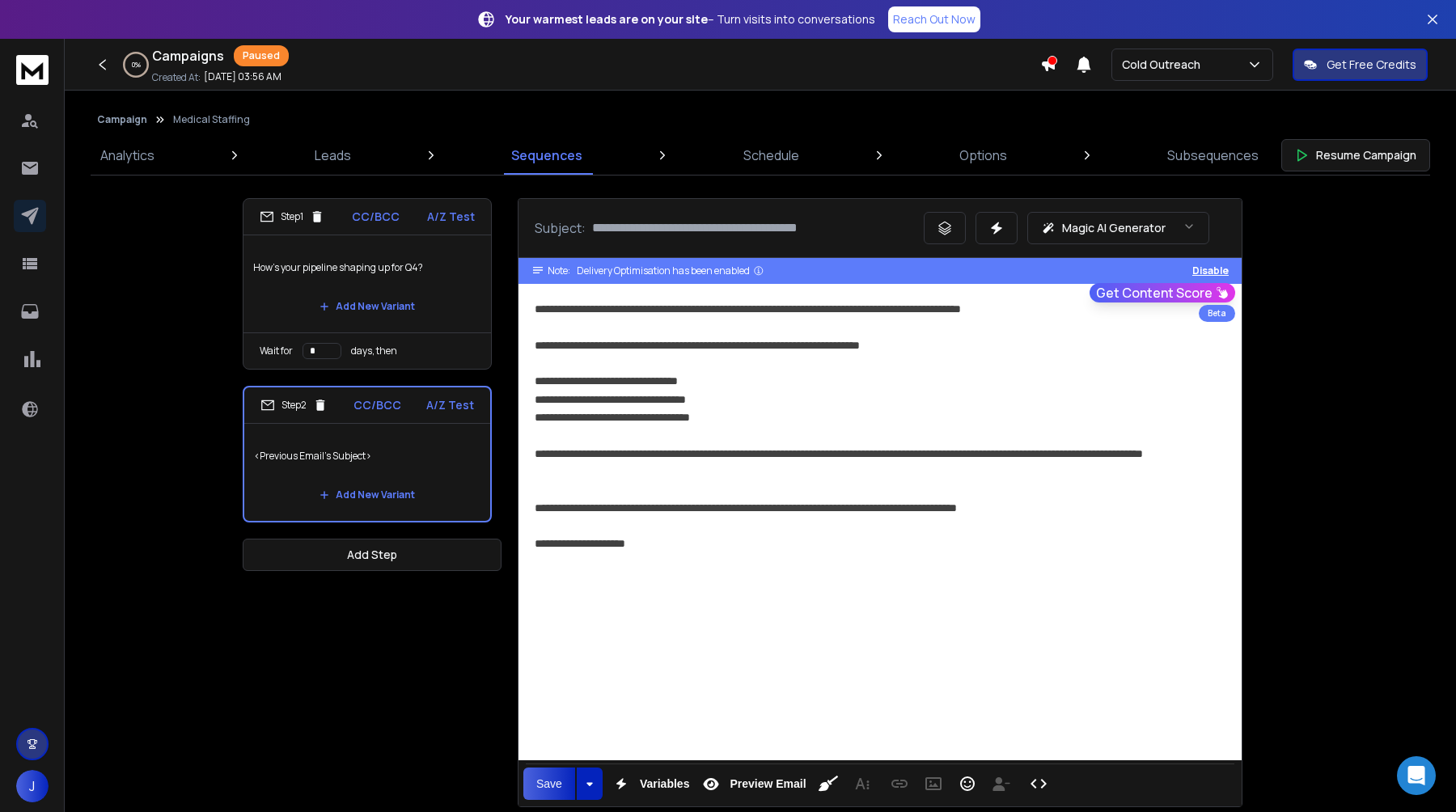
click at [390, 258] on p "How's your pipeline shaping up for Q4?" at bounding box center [367, 268] width 228 height 45
type input "**********"
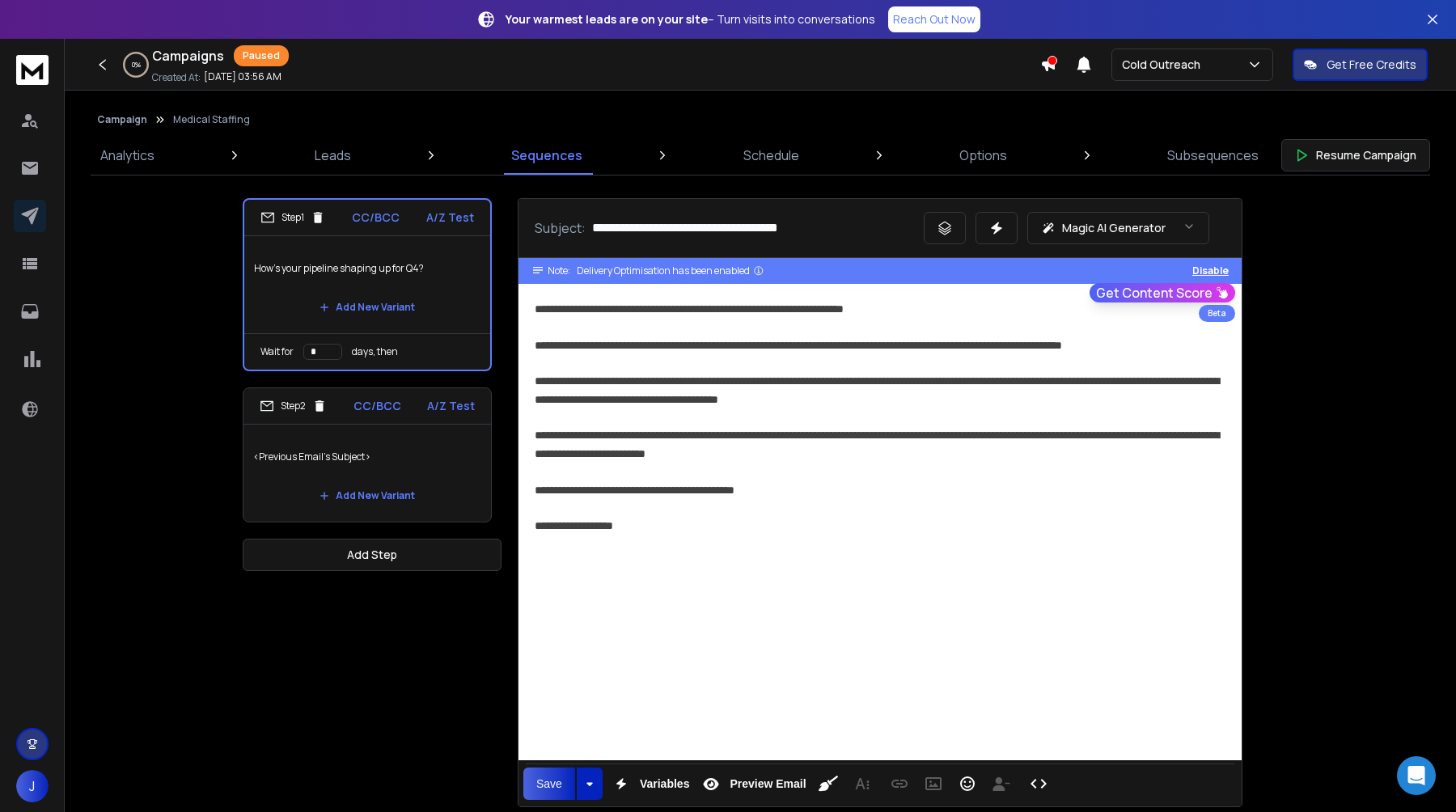
click at [857, 435] on div "**********" at bounding box center [880, 445] width 691 height 37
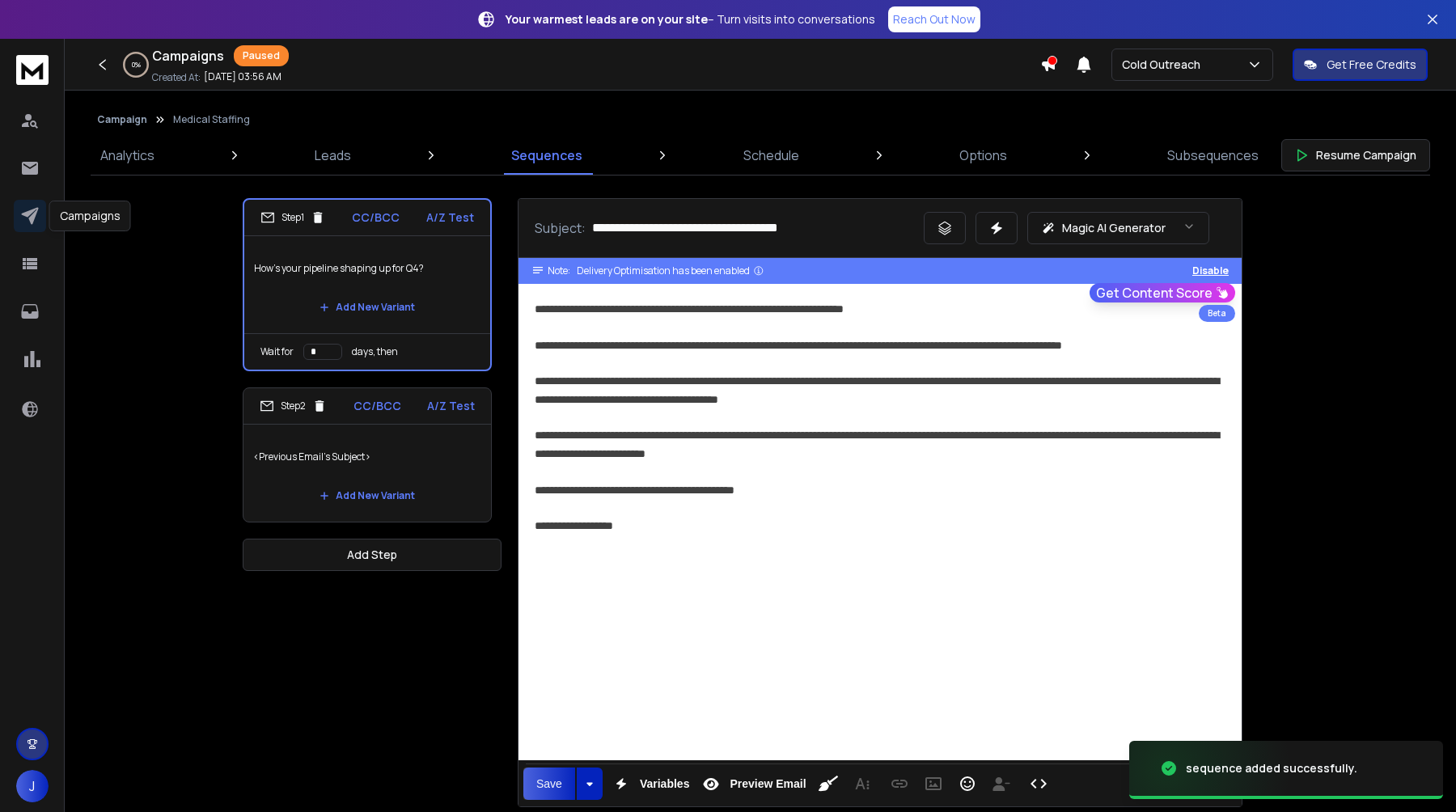
click at [28, 221] on icon at bounding box center [29, 216] width 19 height 19
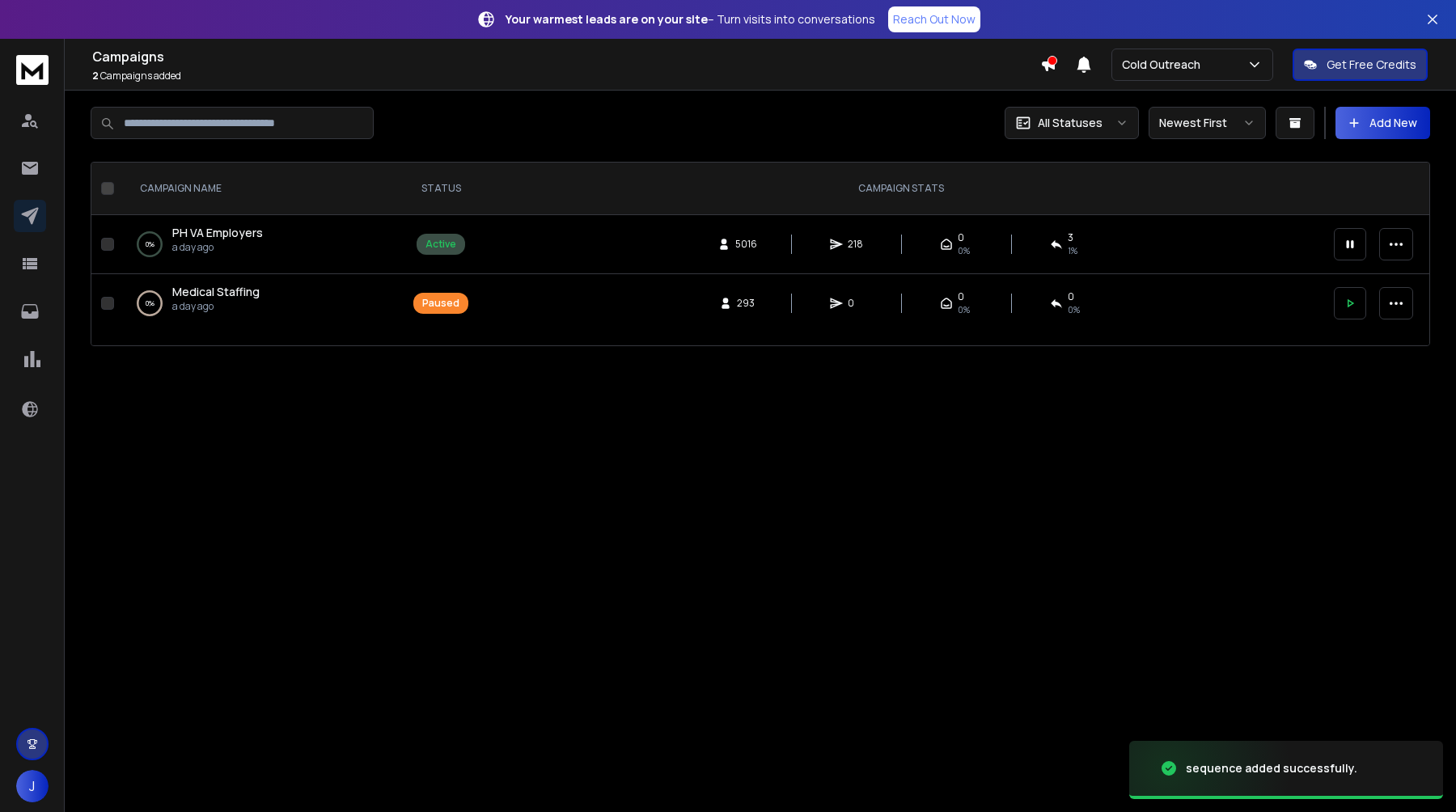
click at [387, 241] on td "0 % PH VA Employers a day ago" at bounding box center [262, 244] width 284 height 59
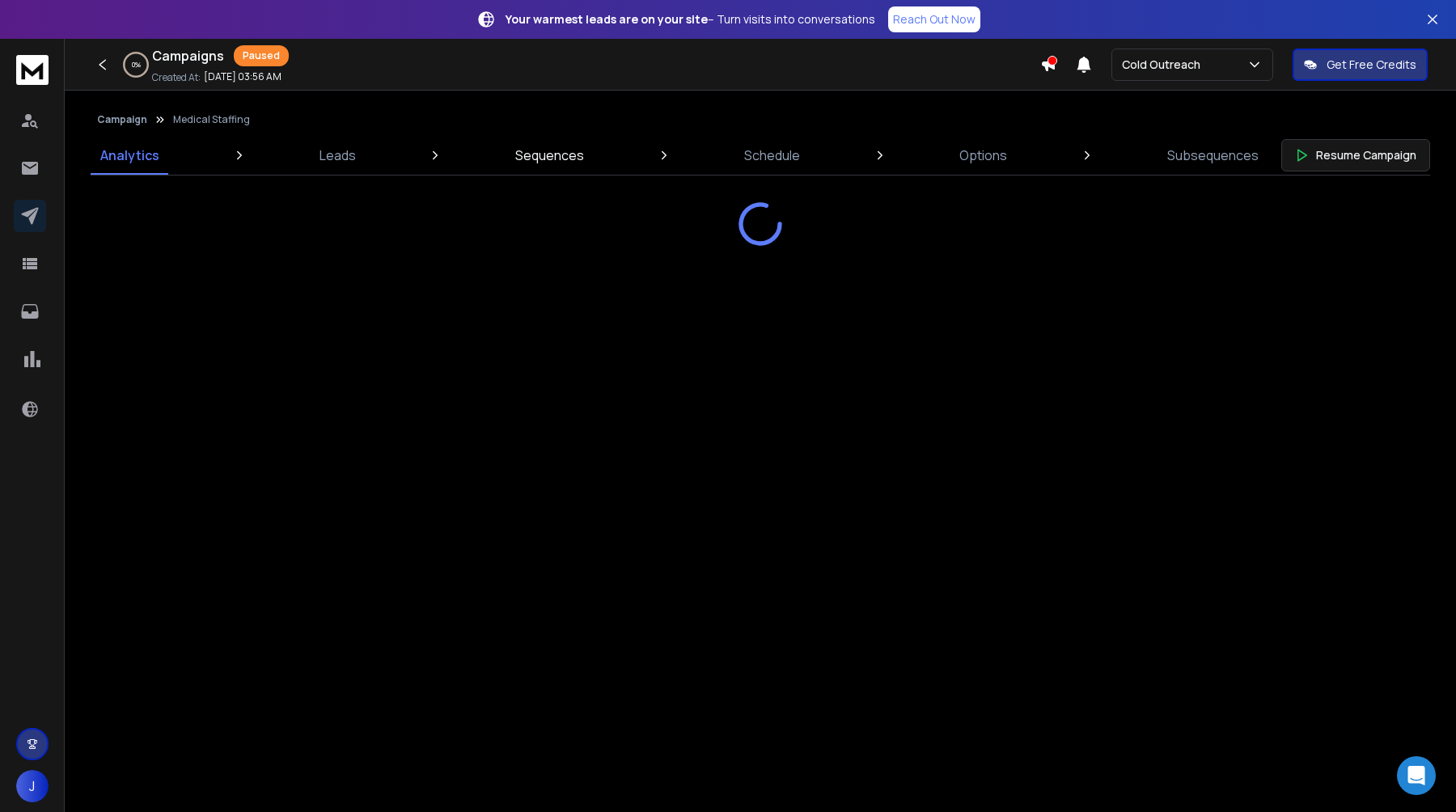
click at [567, 156] on p "Sequences" at bounding box center [549, 155] width 69 height 19
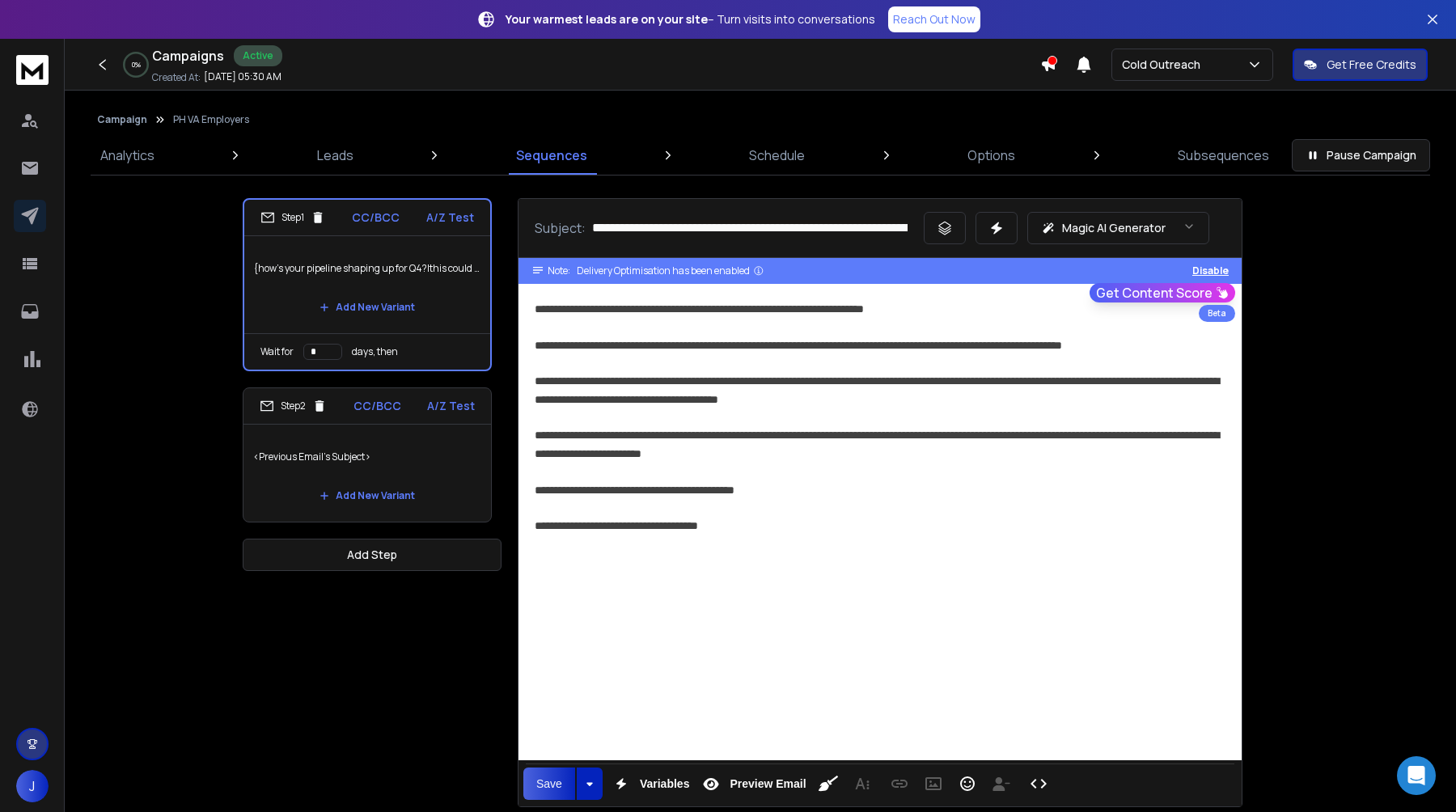
click at [333, 442] on p "<Previous Email's Subject>" at bounding box center [367, 457] width 228 height 45
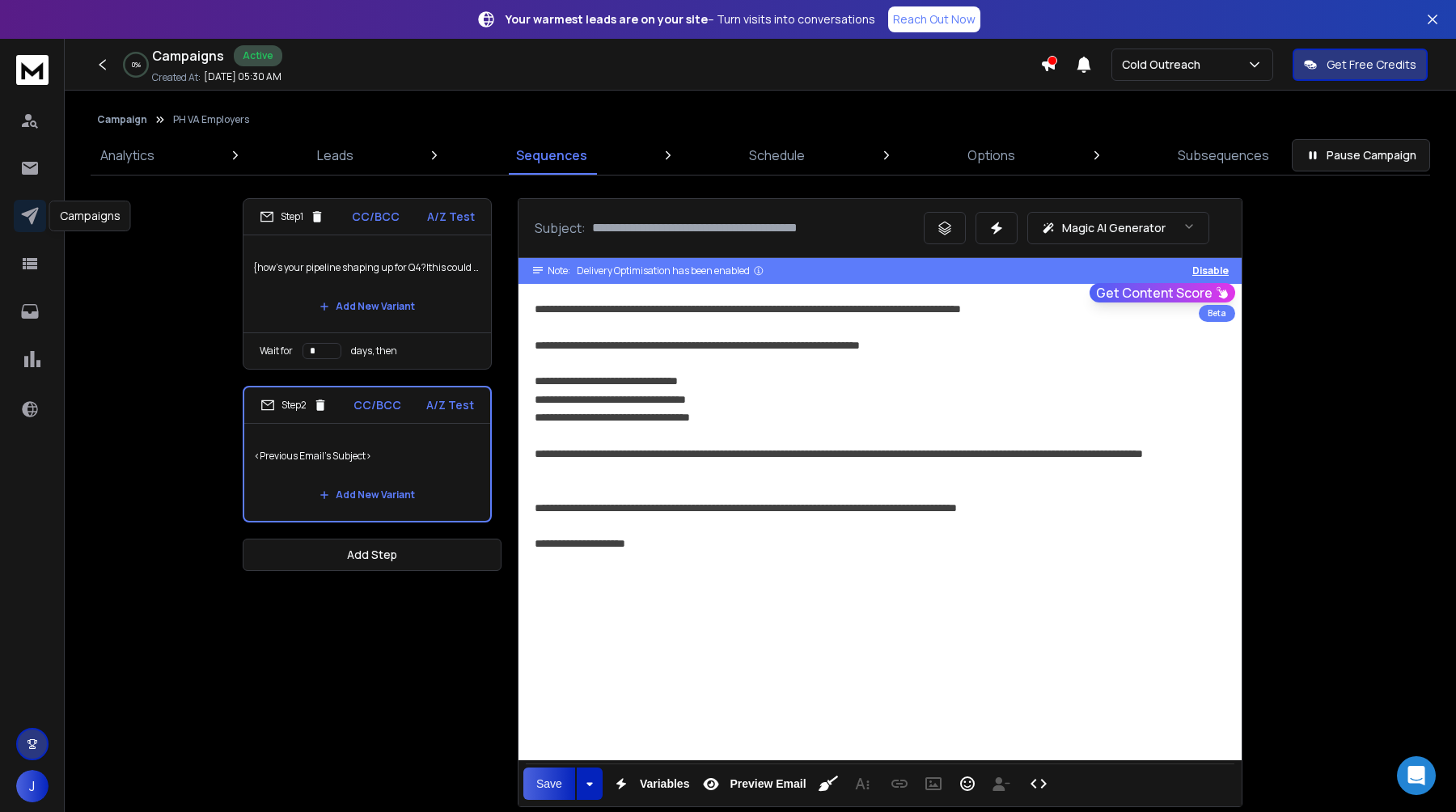
click at [29, 216] on icon at bounding box center [29, 216] width 19 height 19
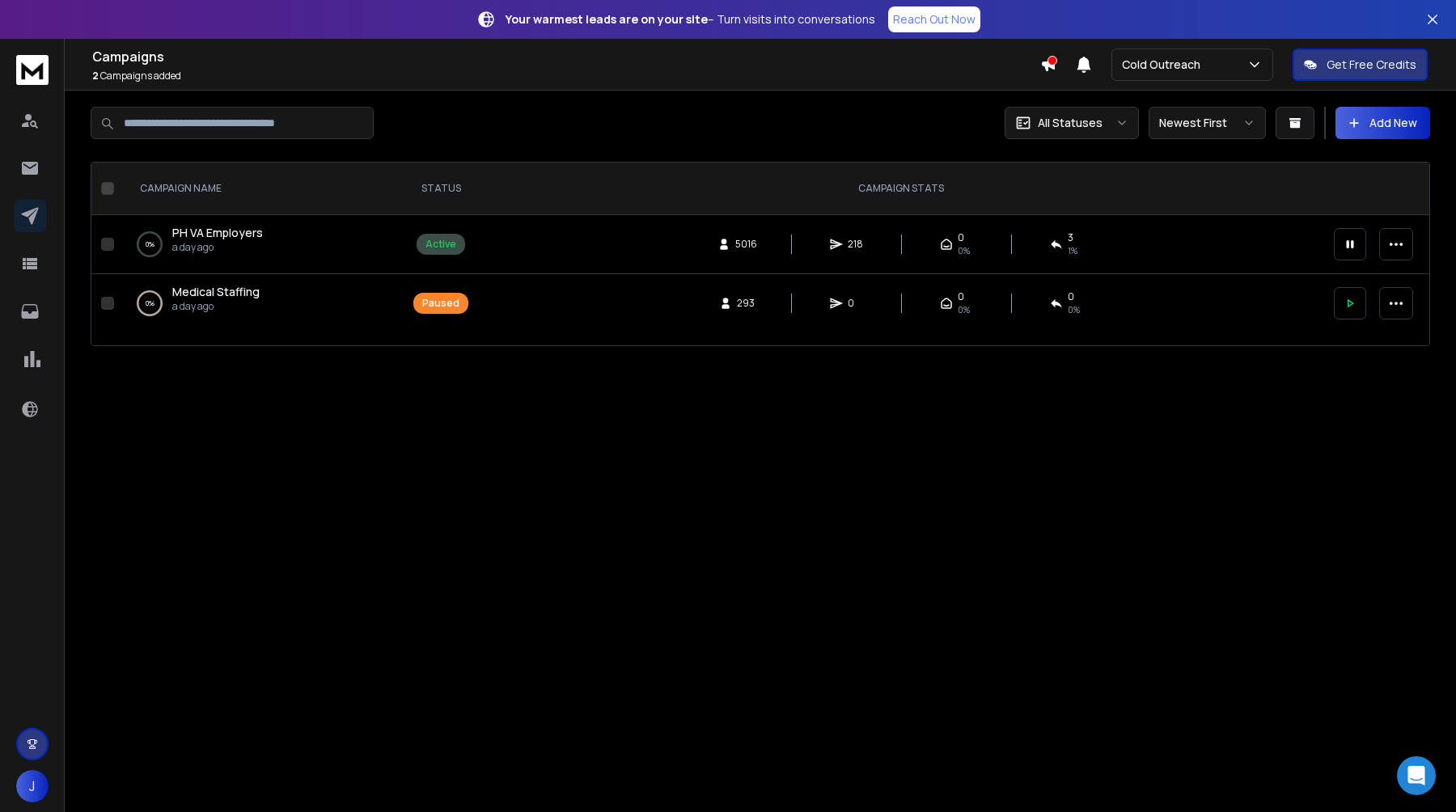
click at [285, 232] on div "0 % PH VA Employers a day ago" at bounding box center [262, 244] width 251 height 38
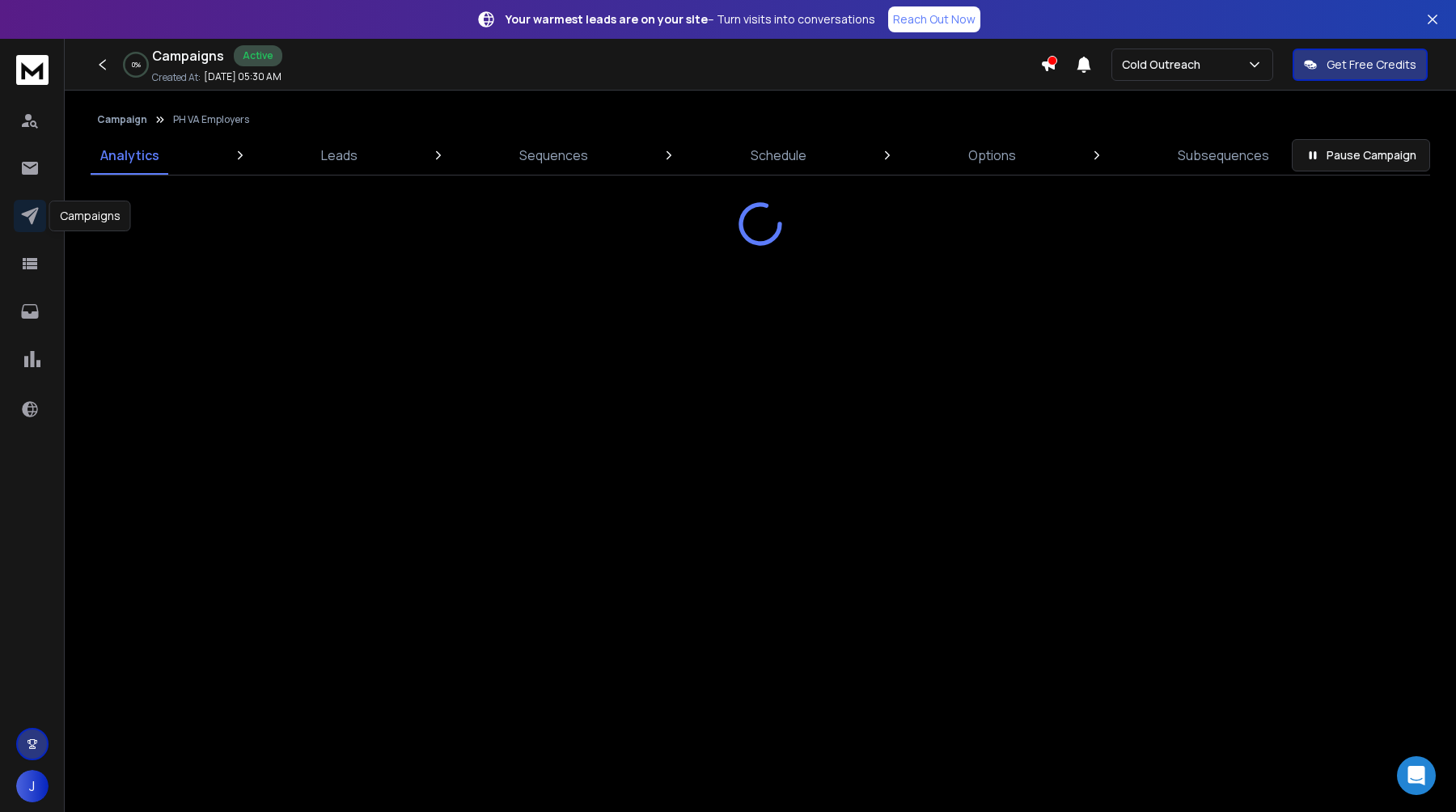
click at [33, 213] on icon at bounding box center [29, 216] width 17 height 17
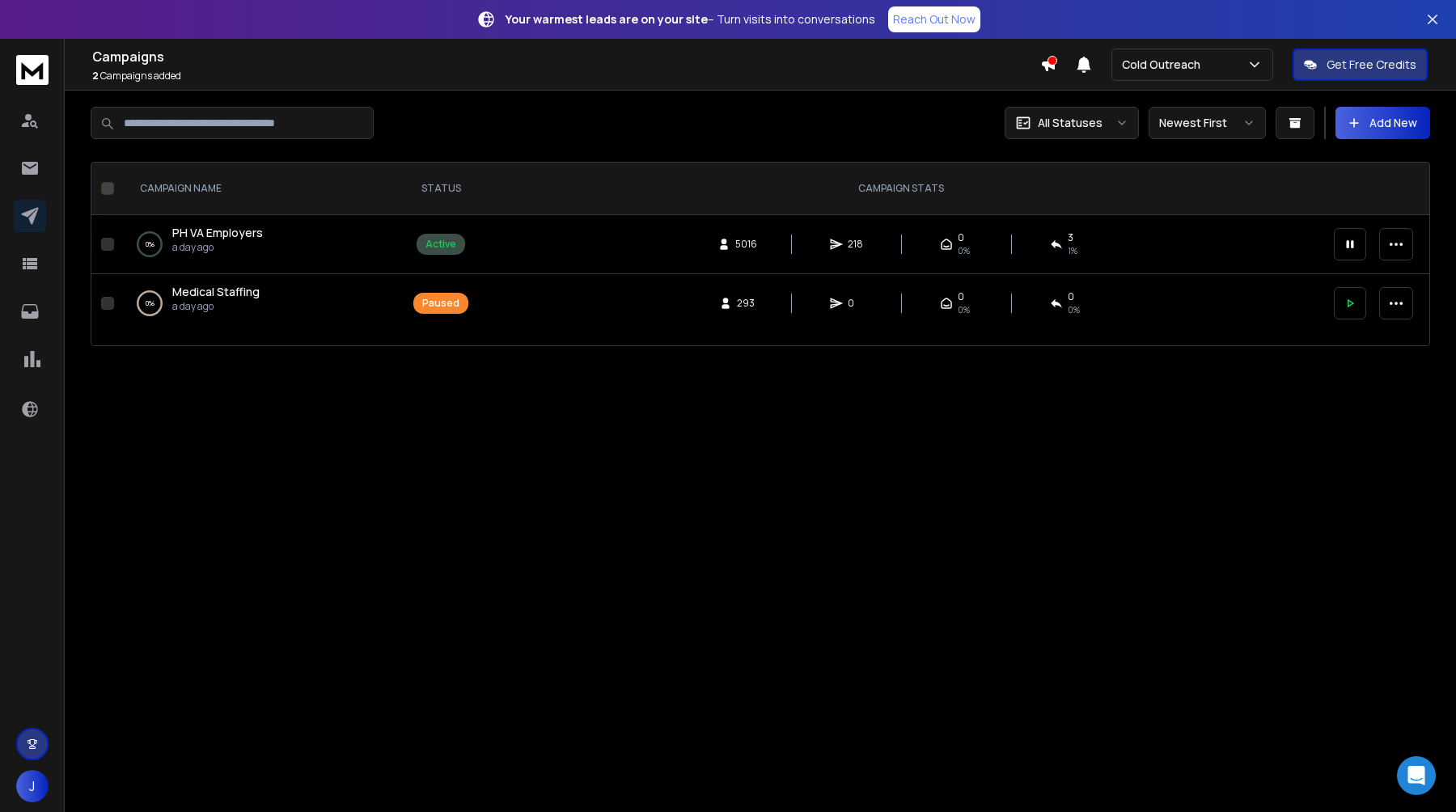
click at [265, 293] on div "0 % Medical Staffing a day ago" at bounding box center [262, 304] width 251 height 38
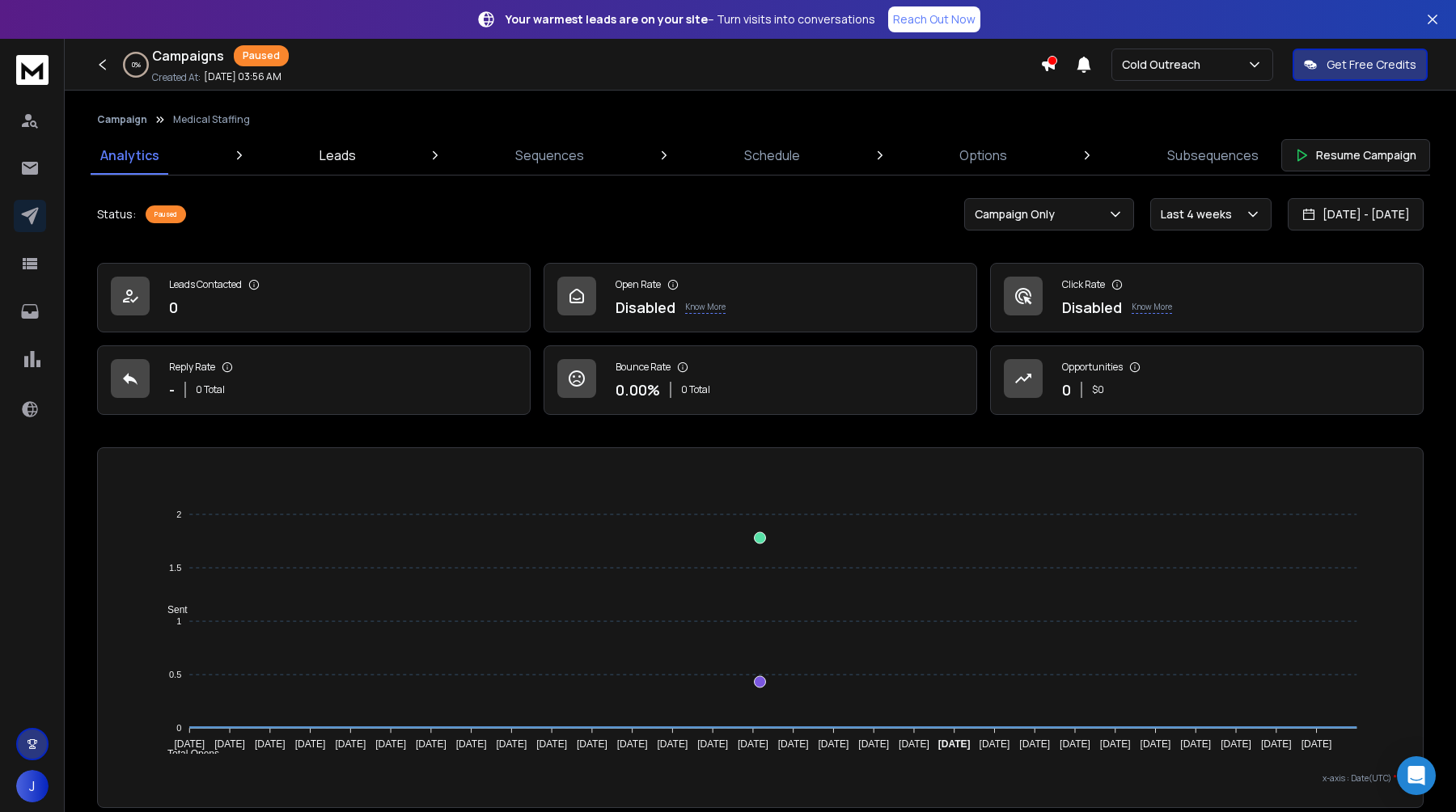
click at [330, 161] on p "Leads" at bounding box center [338, 155] width 37 height 19
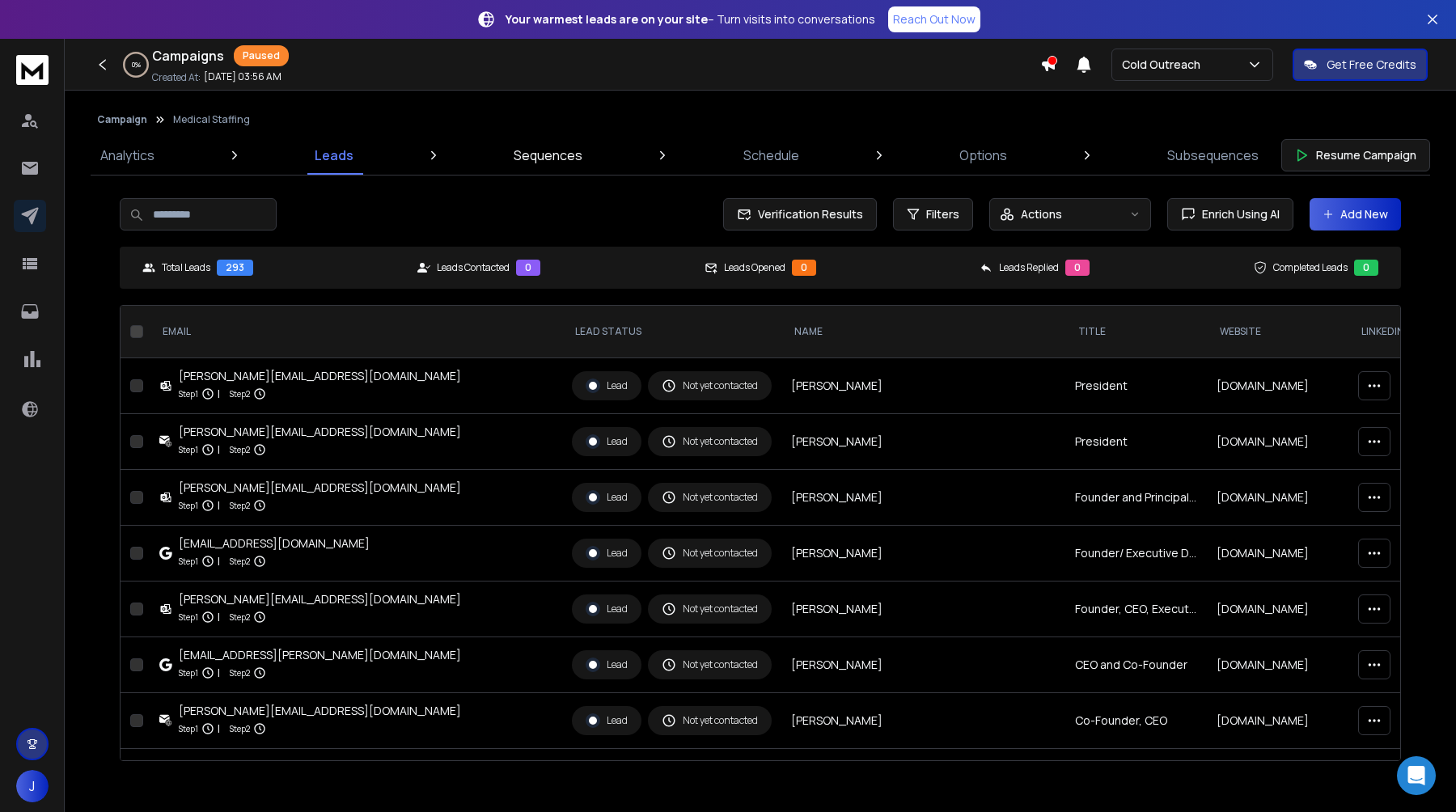
click at [552, 152] on p "Sequences" at bounding box center [548, 155] width 69 height 19
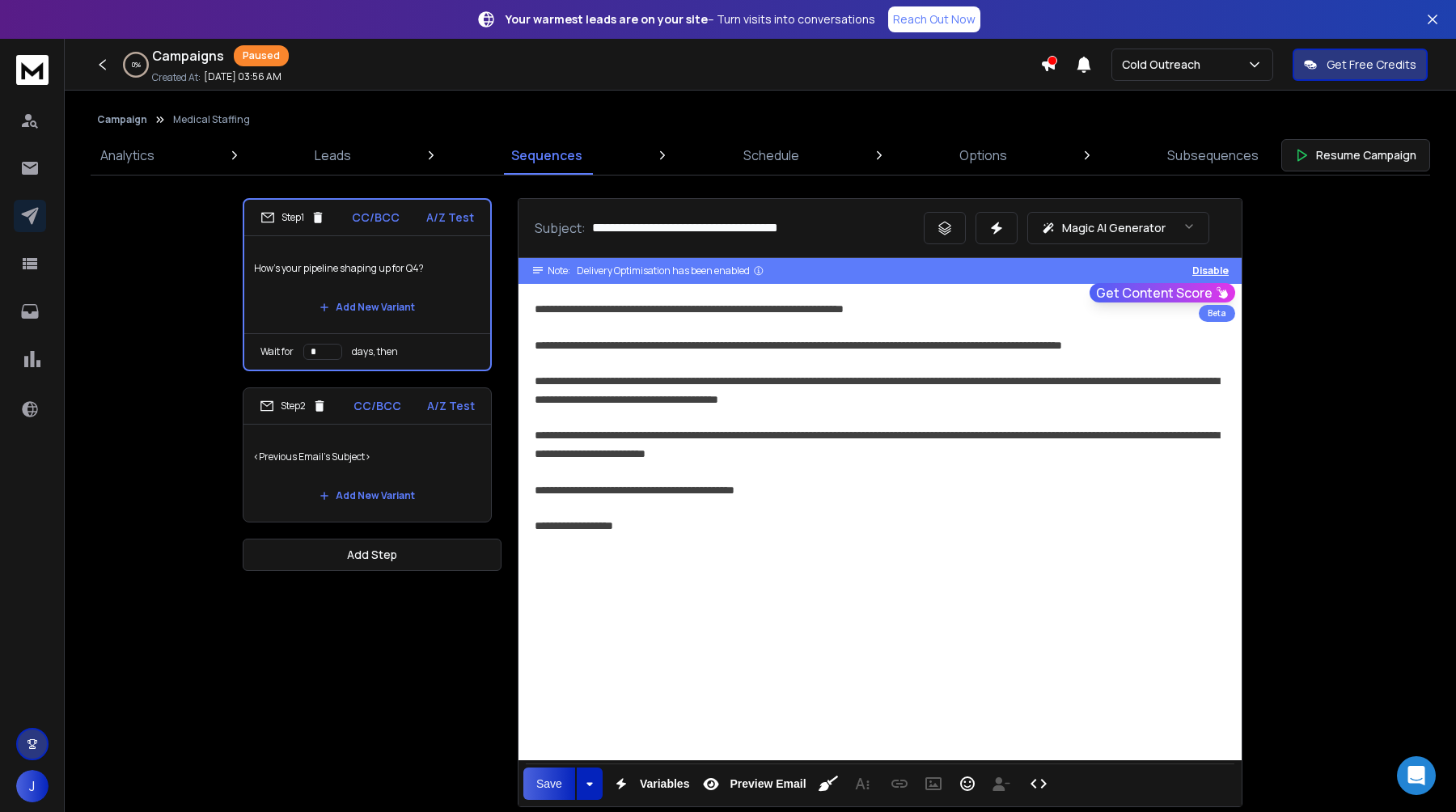
click at [361, 450] on p "<Previous Email's Subject>" at bounding box center [367, 457] width 228 height 45
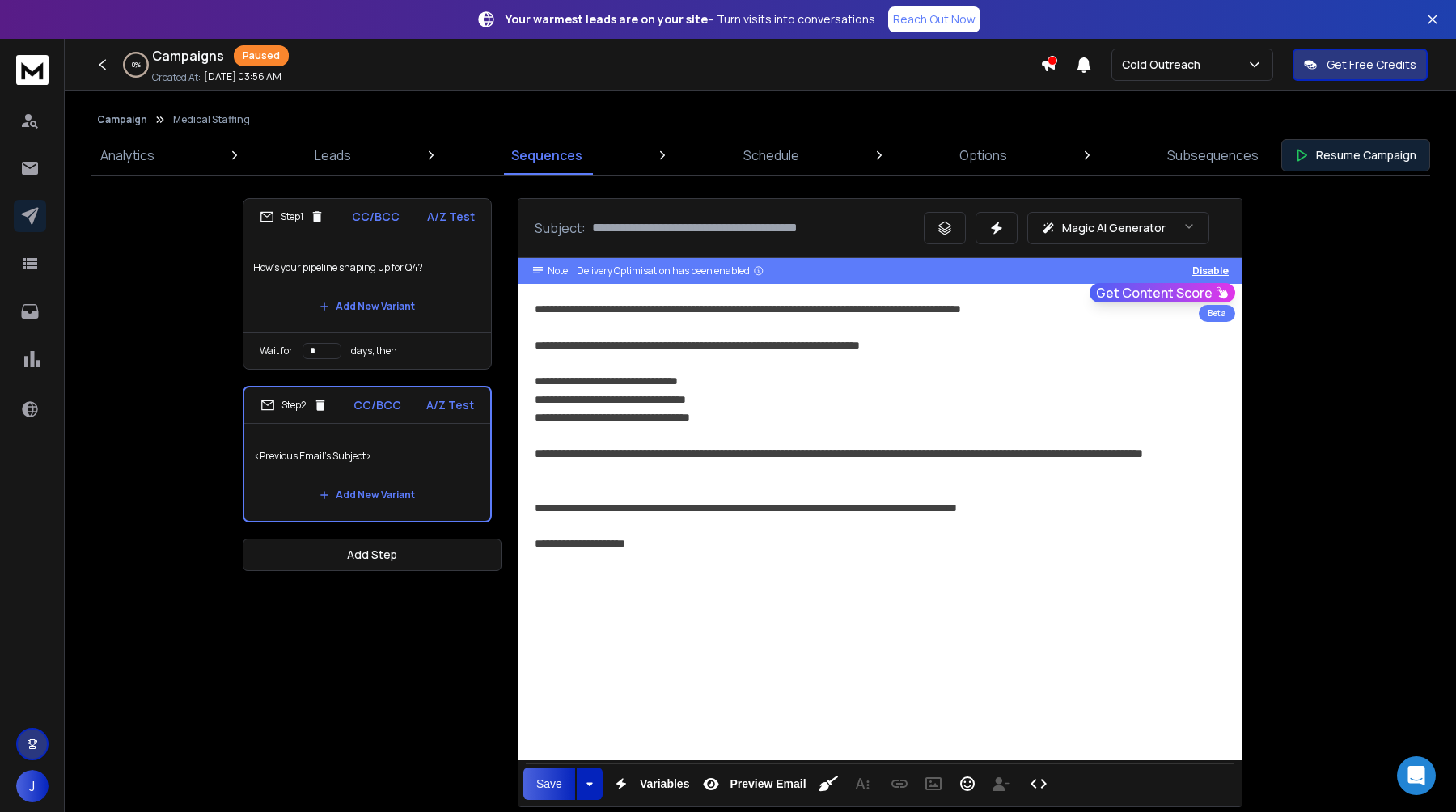
click at [1341, 159] on button "Resume Campaign" at bounding box center [1356, 155] width 149 height 33
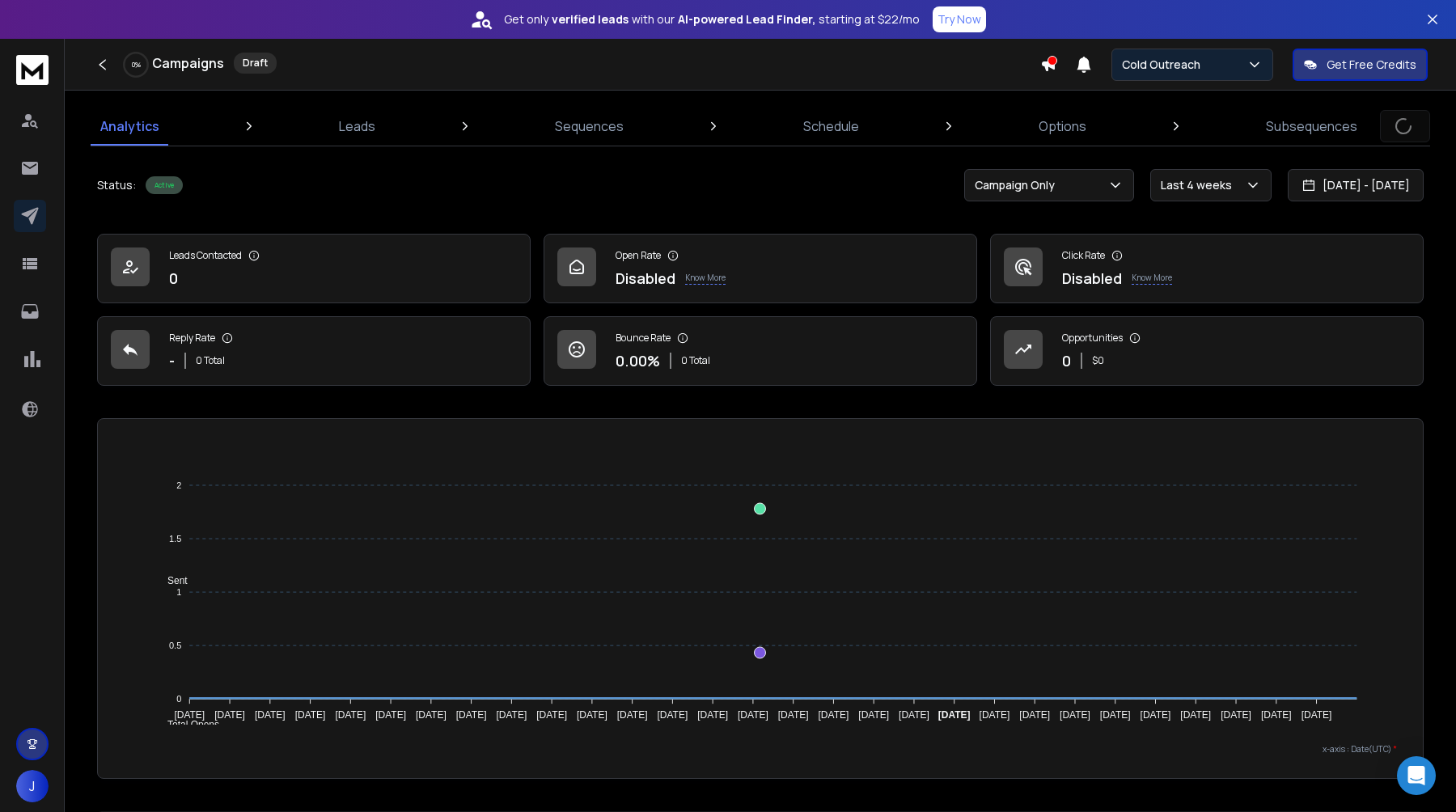
click at [1214, 67] on div "Cold Outreach" at bounding box center [1193, 64] width 140 height 16
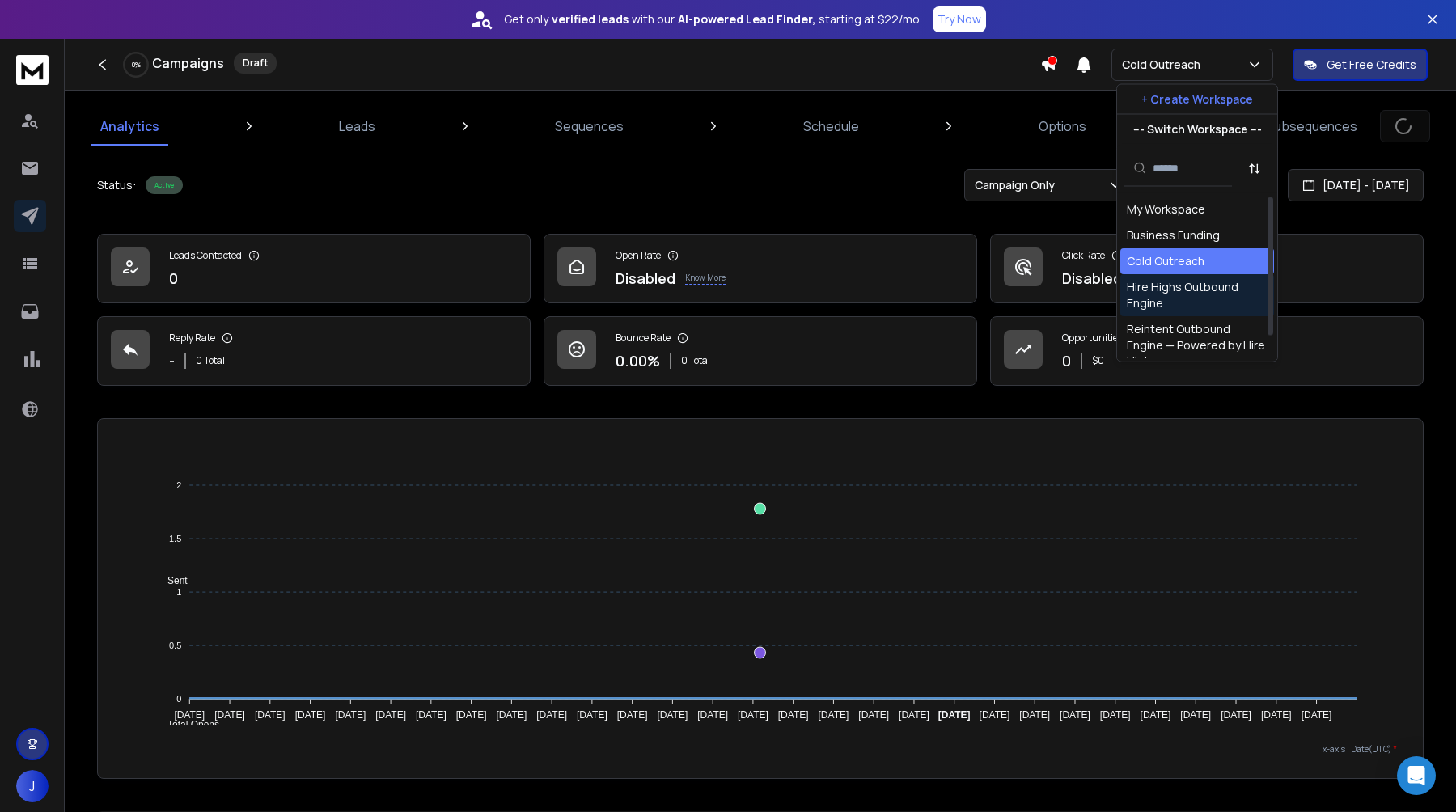
click at [1157, 299] on div "Hire Highs Outbound Engine" at bounding box center [1198, 295] width 140 height 33
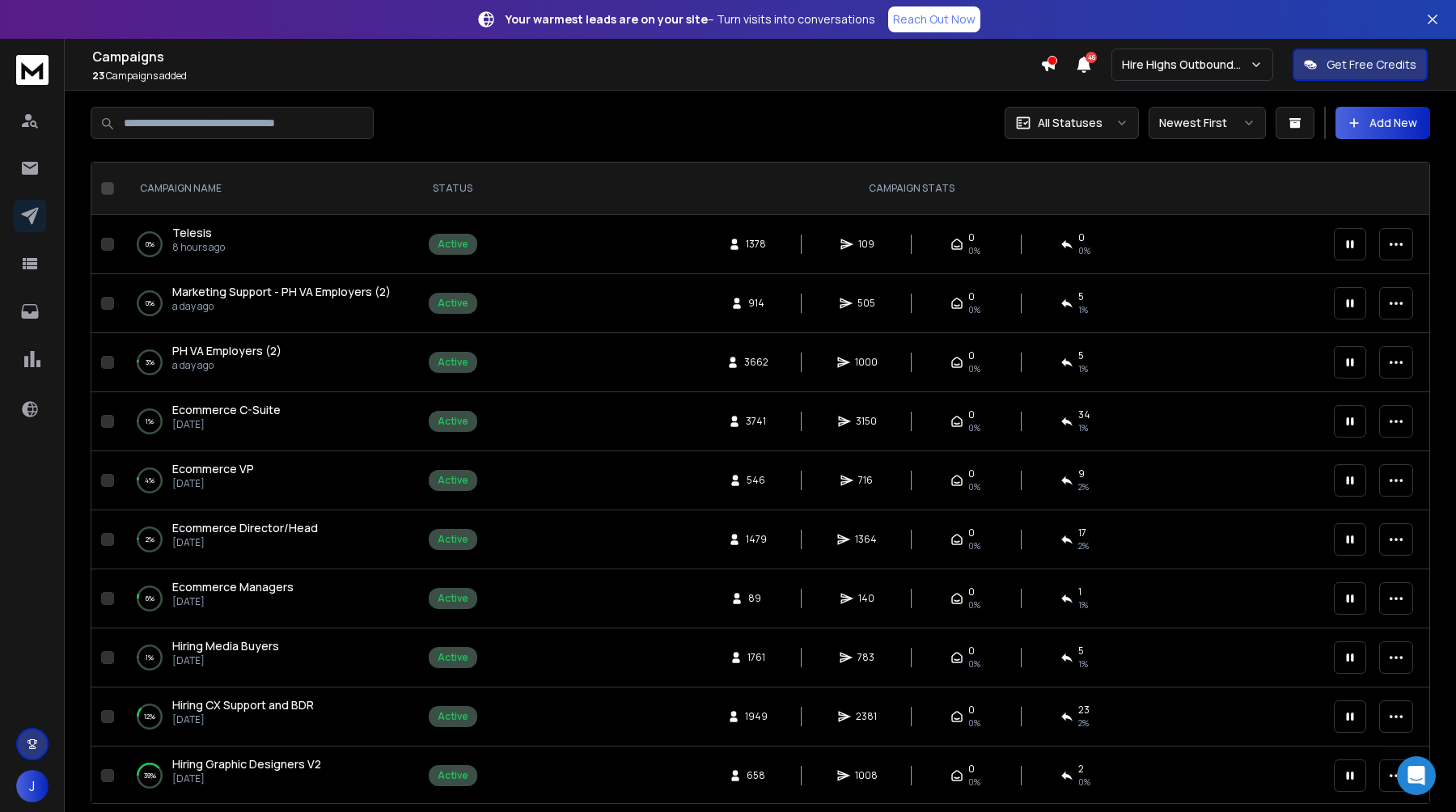
click at [194, 232] on span "Telesis" at bounding box center [192, 232] width 39 height 15
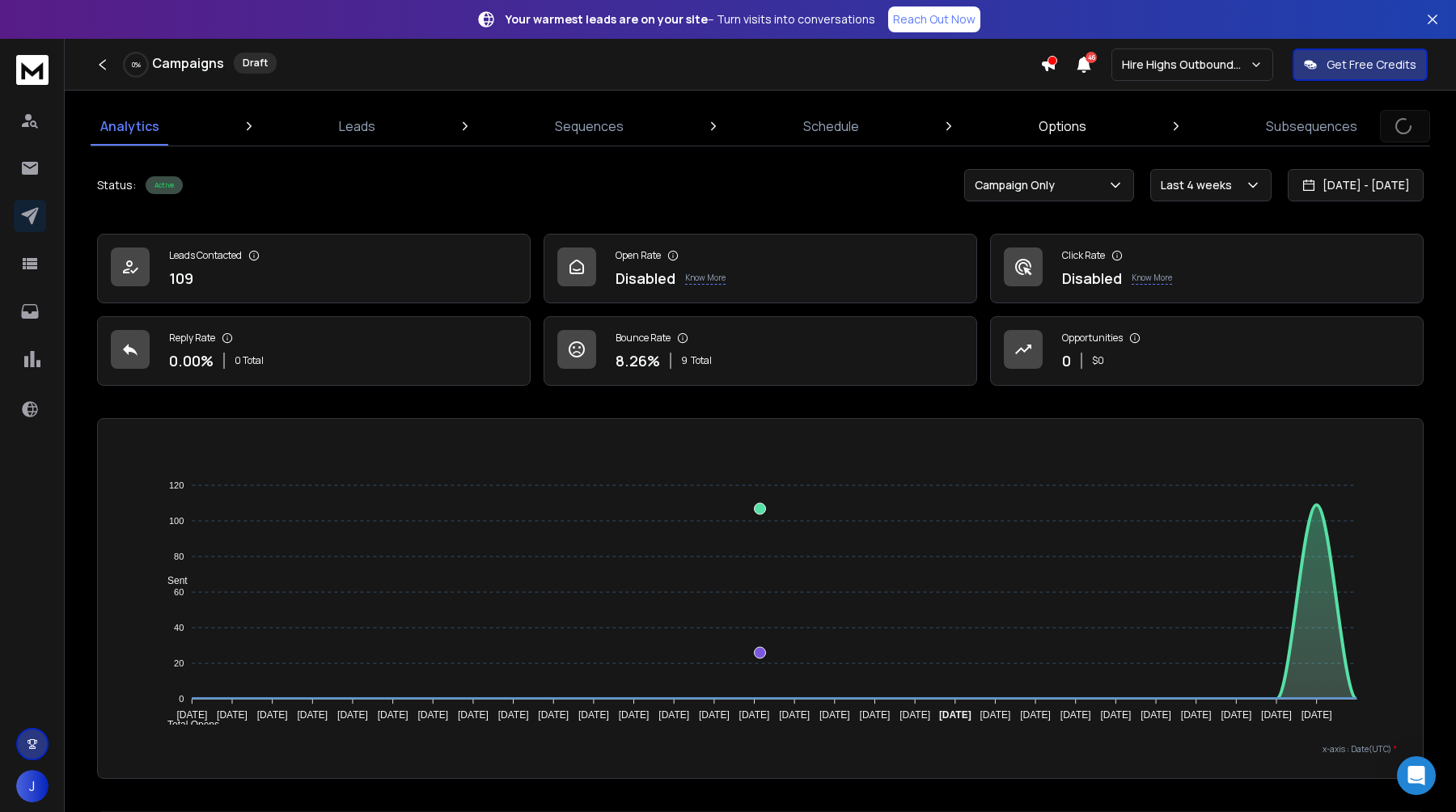
click at [1058, 132] on p "Options" at bounding box center [1062, 125] width 48 height 19
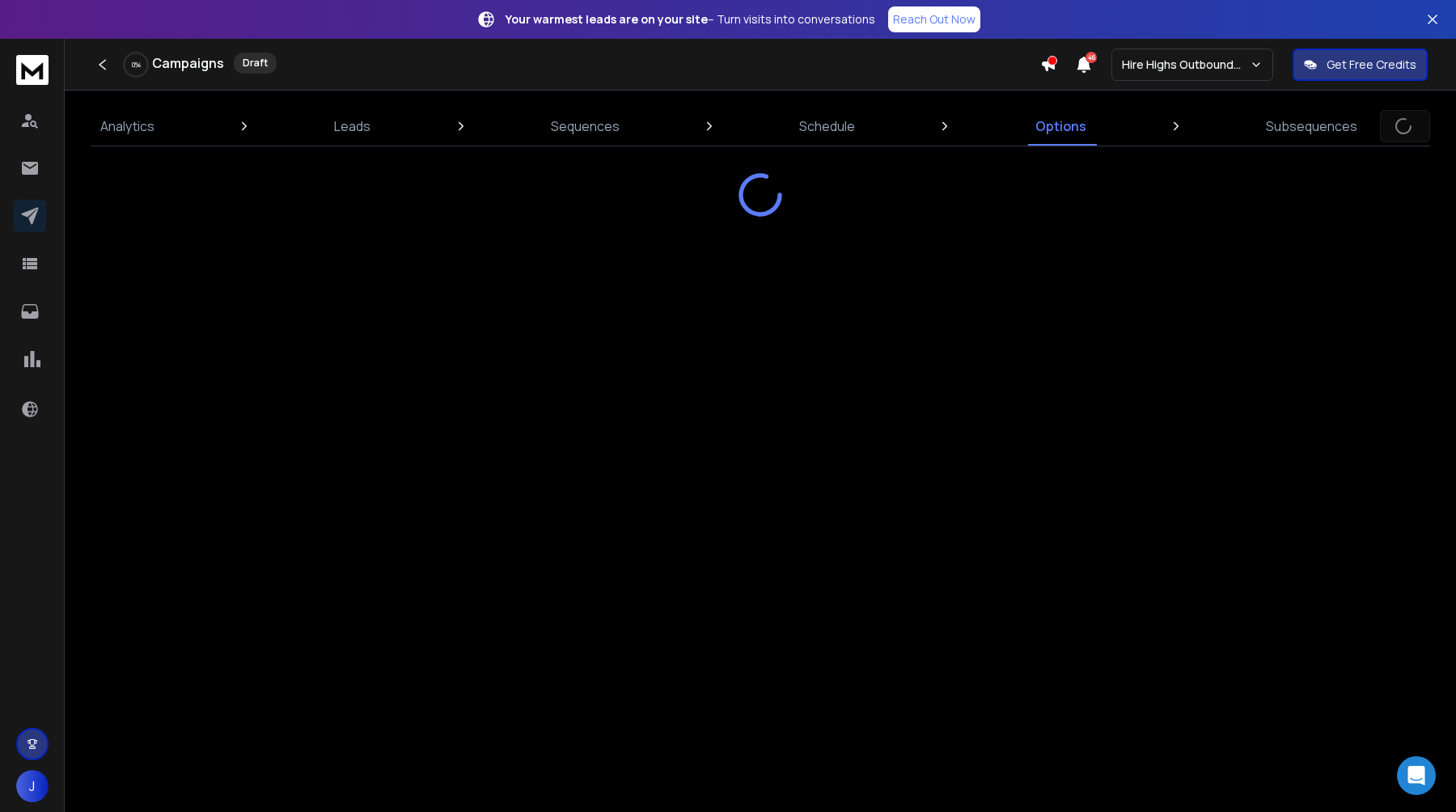
select select "*"
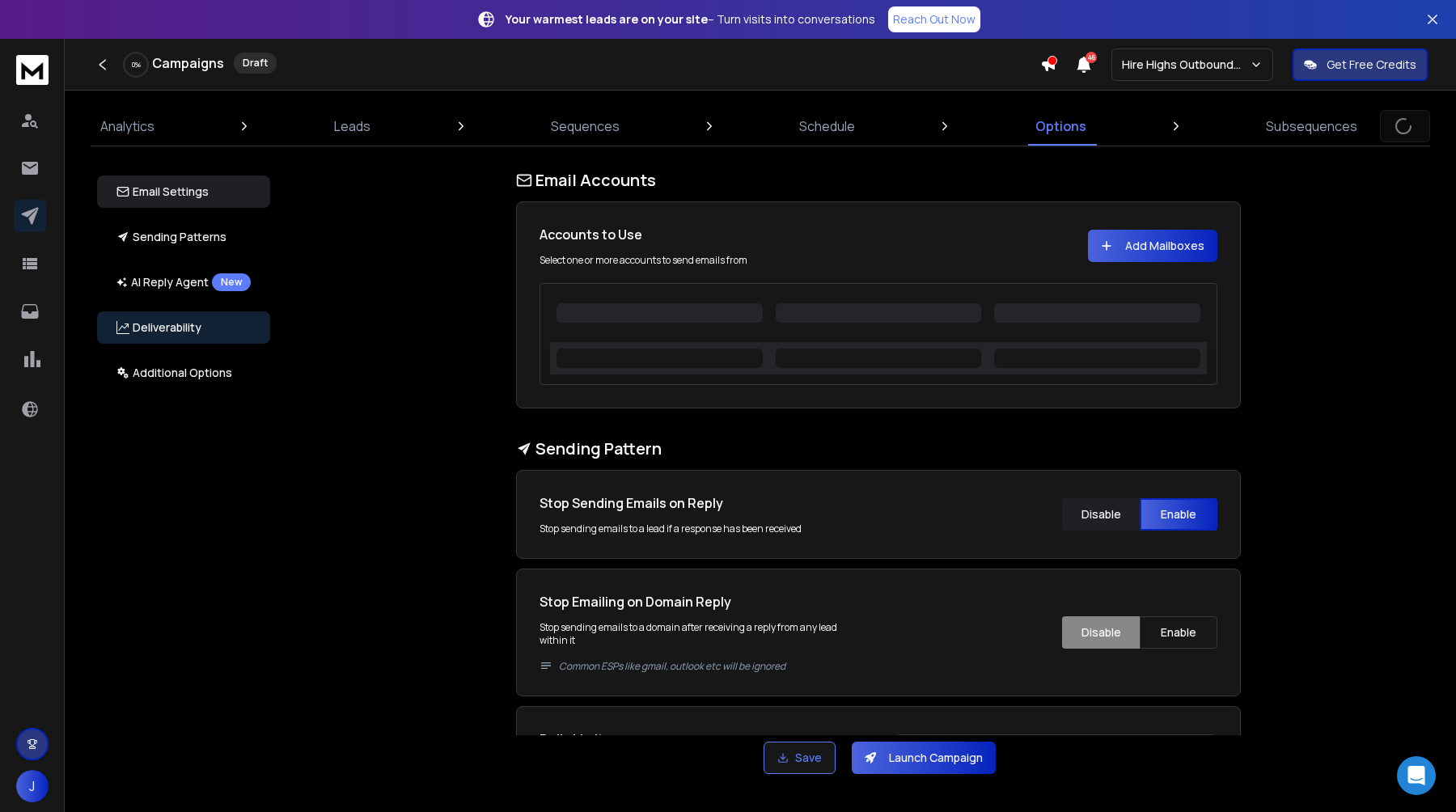
click at [187, 323] on p "Deliverability" at bounding box center [159, 327] width 85 height 16
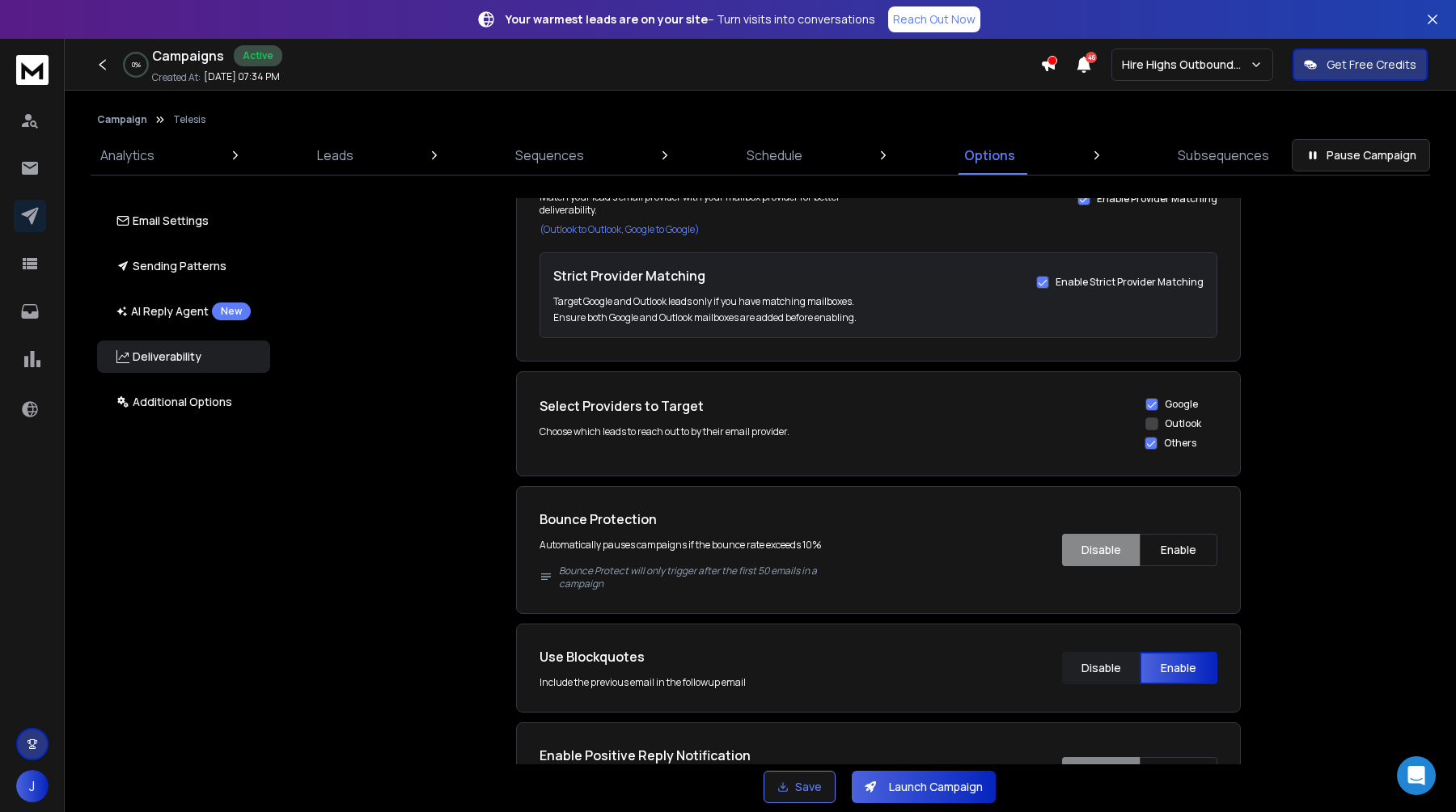
scroll to position [2366, 0]
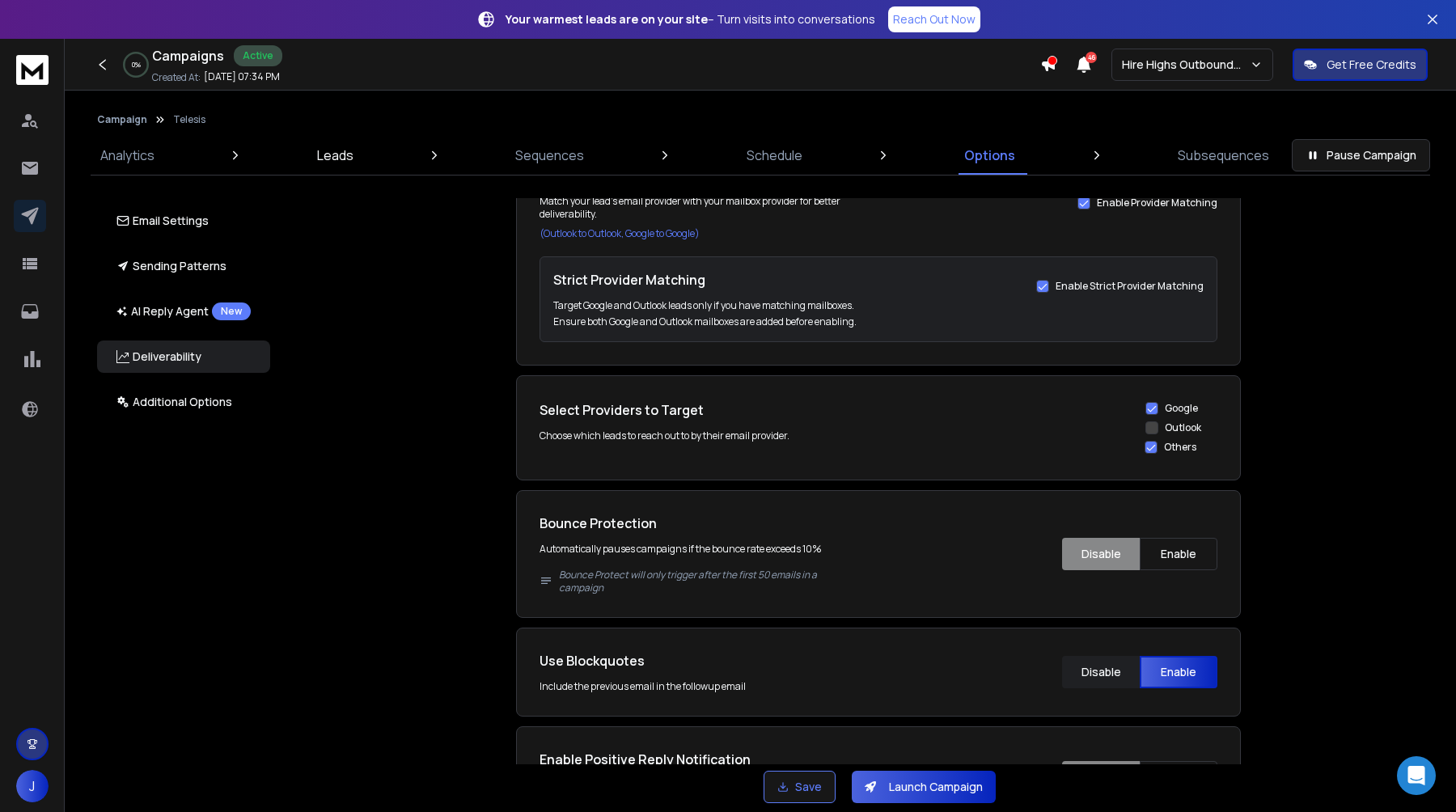
click at [340, 151] on p "Leads" at bounding box center [335, 155] width 37 height 19
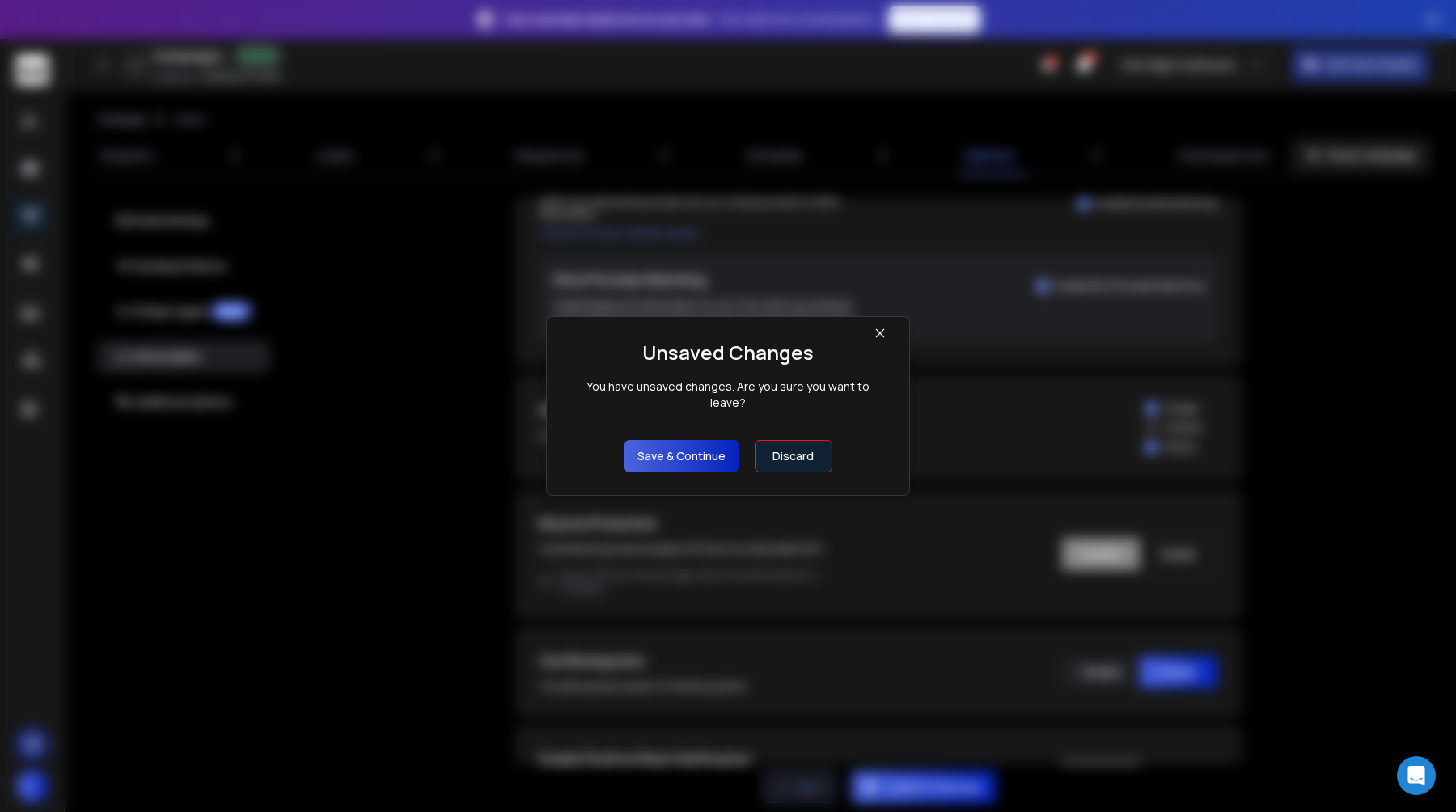
click at [777, 441] on button "Discard" at bounding box center [794, 456] width 78 height 33
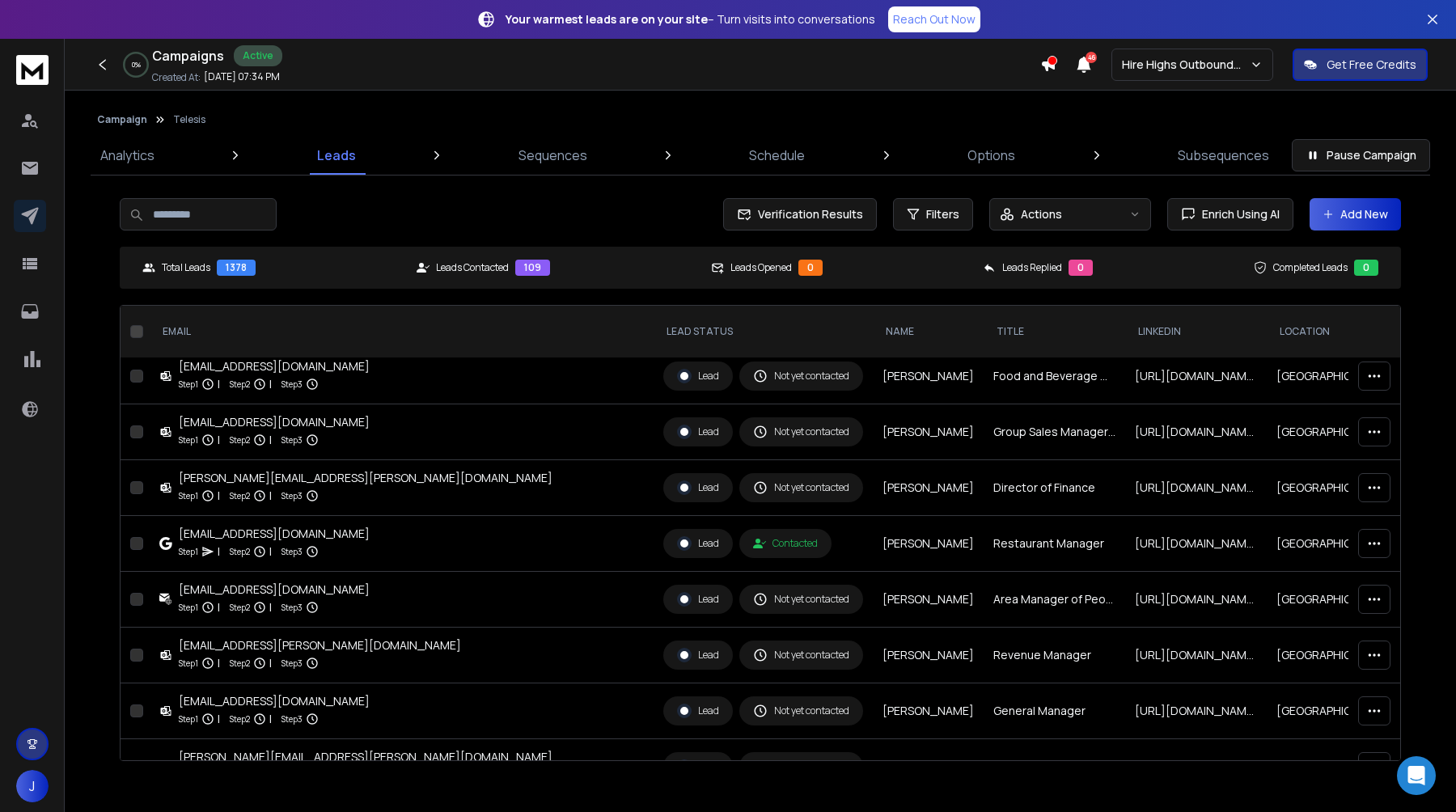
scroll to position [2401, 0]
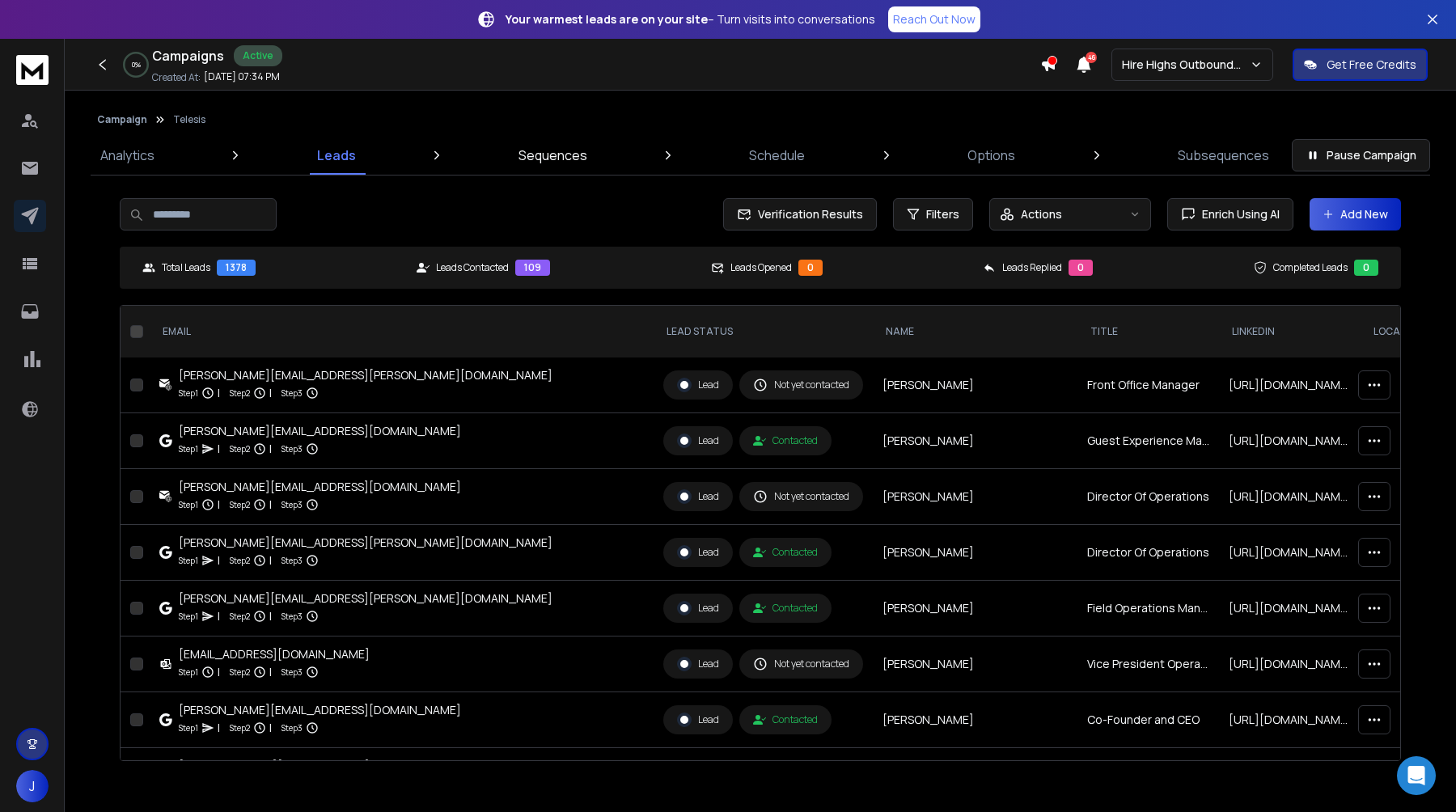
click at [545, 162] on p "Sequences" at bounding box center [553, 155] width 69 height 19
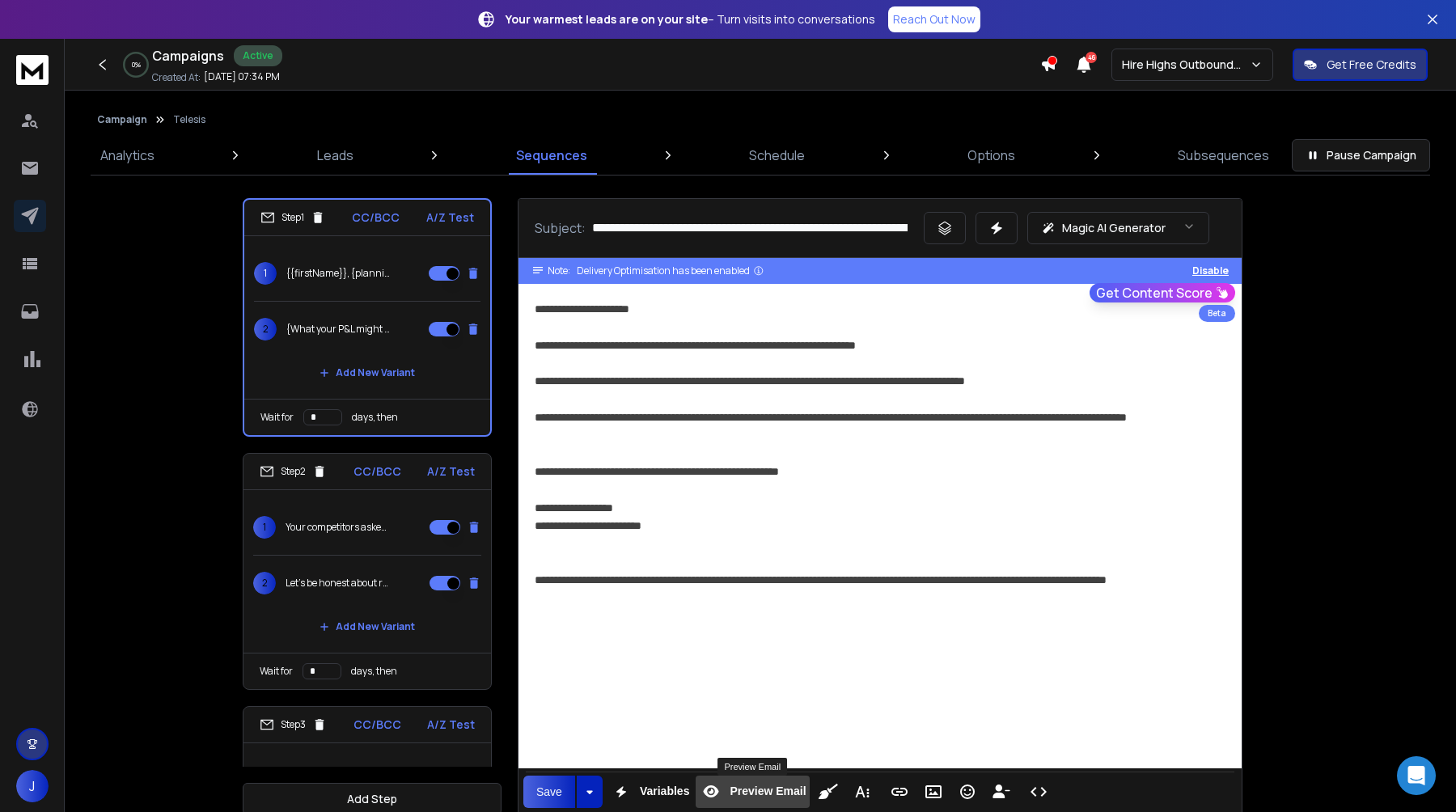
click at [748, 787] on span "Preview Email" at bounding box center [768, 791] width 83 height 13
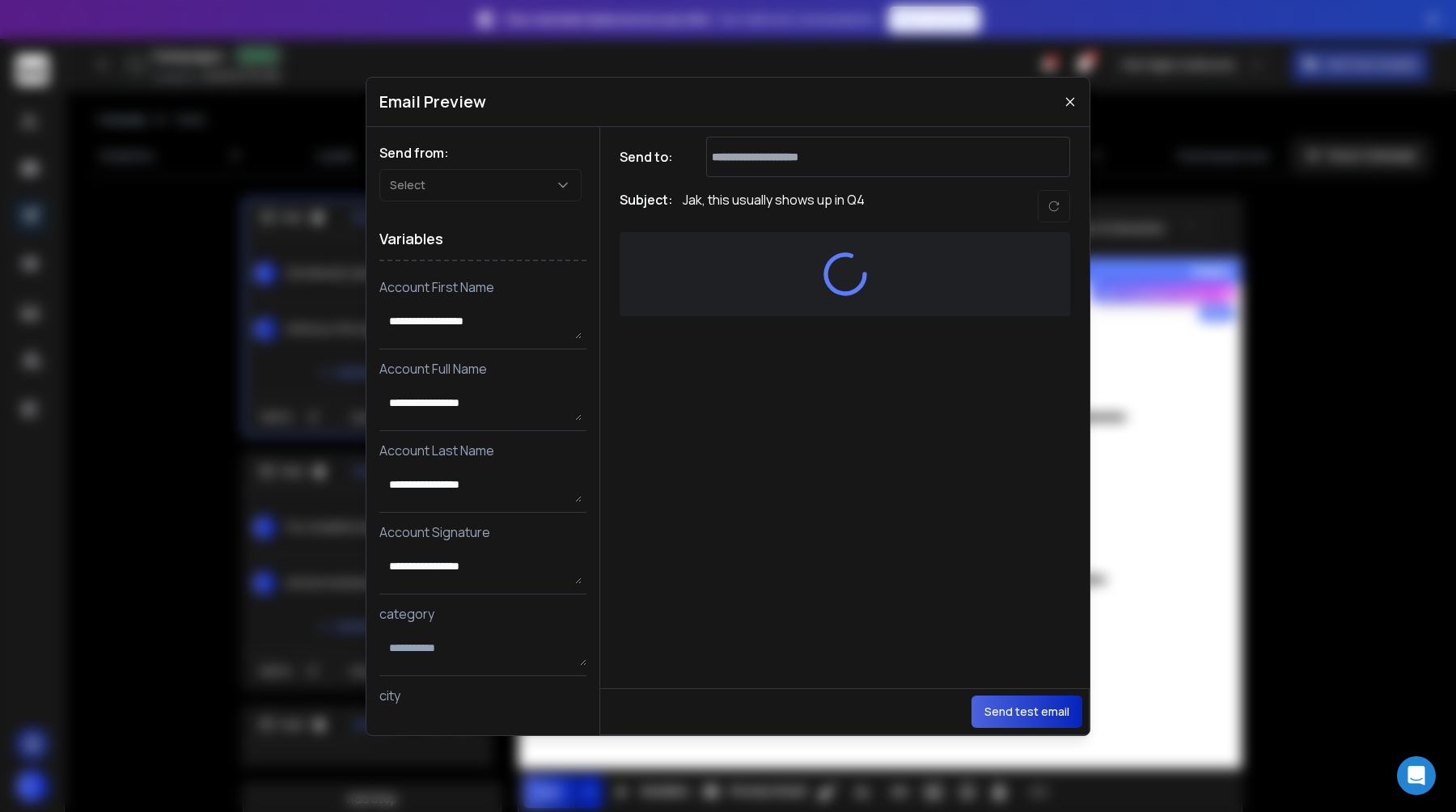
type textarea "*******"
type textarea "**********"
type textarea "*********"
type textarea "**********"
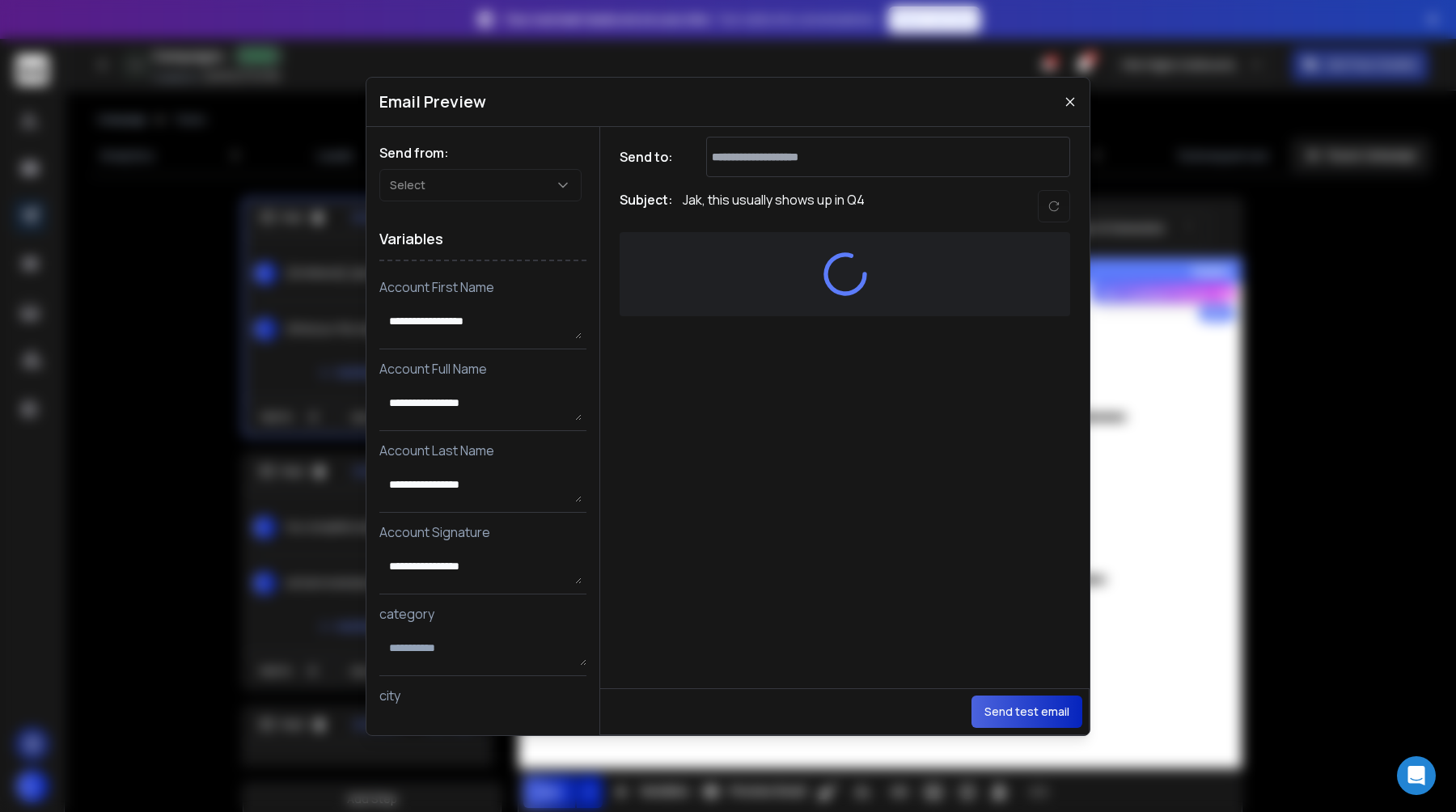
type textarea "*******"
type textarea "******"
type textarea "**********"
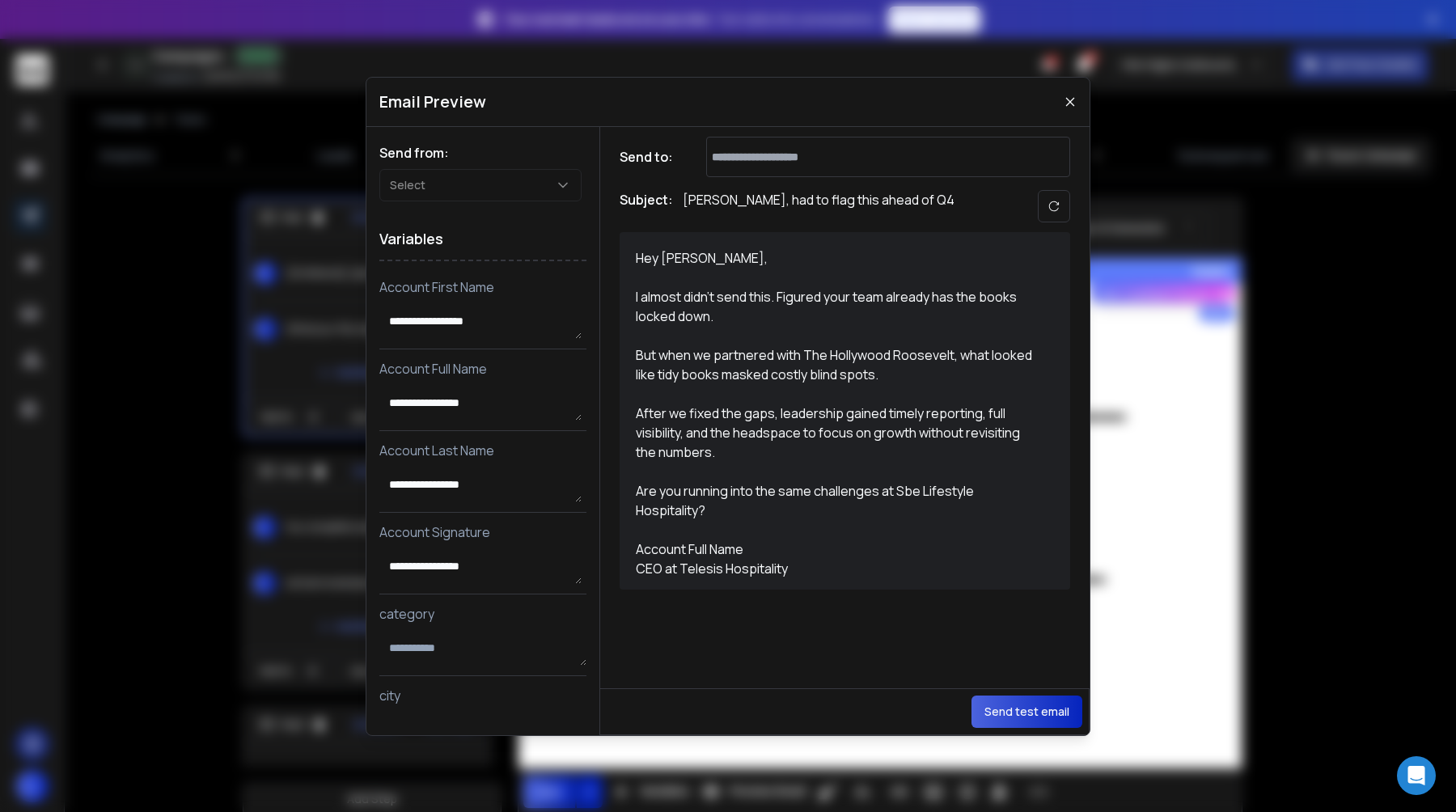
type textarea "*******"
type textarea "**********"
type textarea "******"
type textarea "*******"
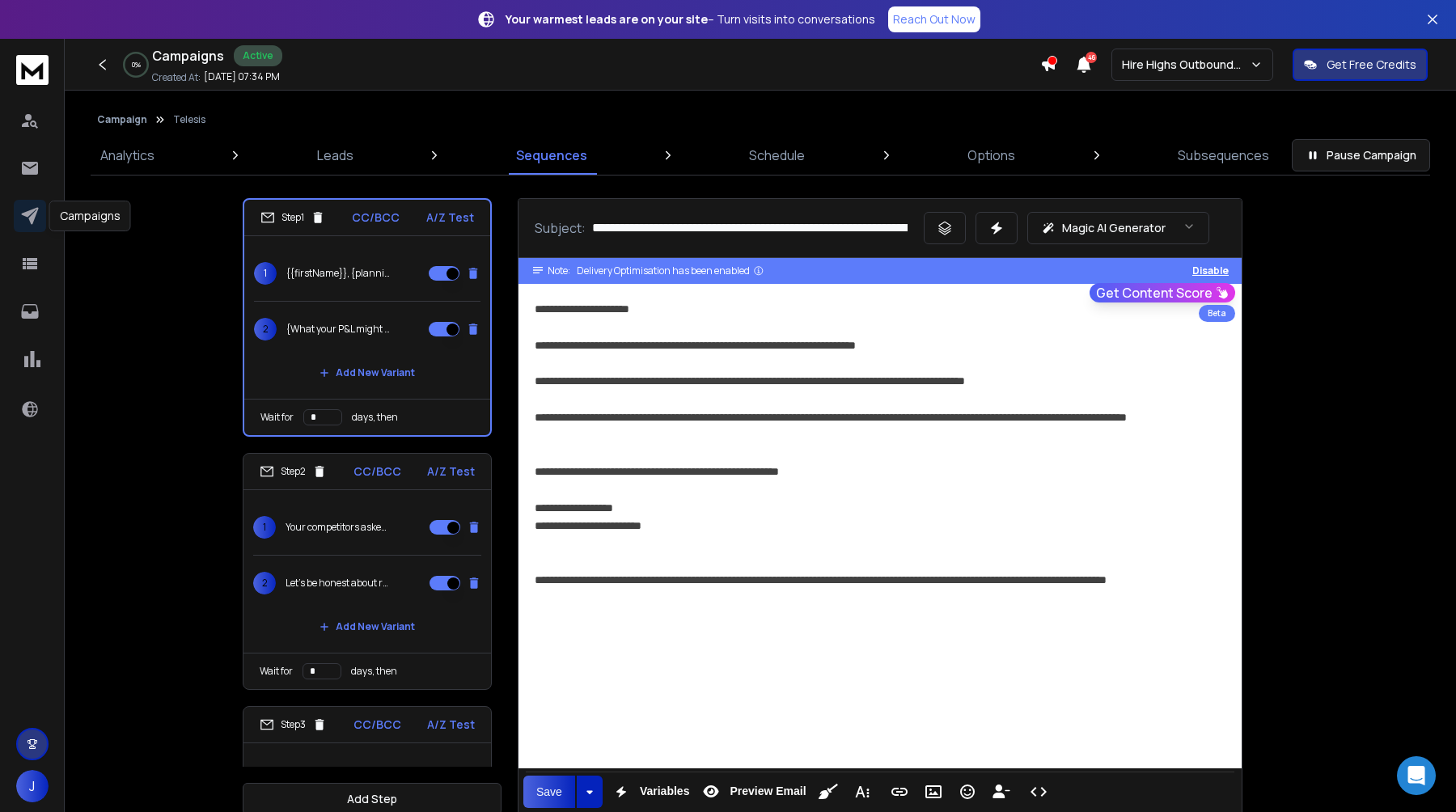
click at [43, 207] on link at bounding box center [29, 216] width 33 height 33
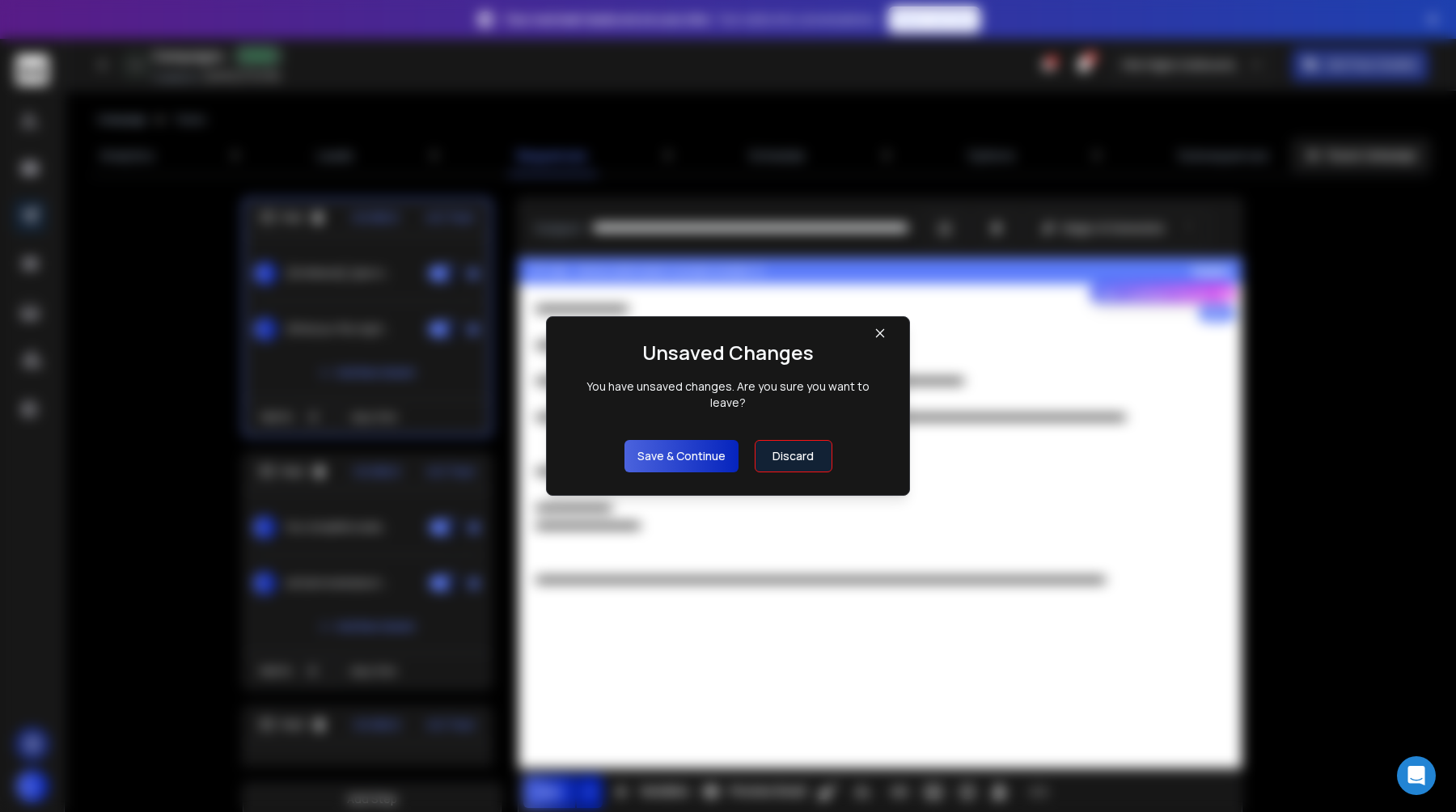
click at [798, 461] on button "Discard" at bounding box center [794, 456] width 78 height 33
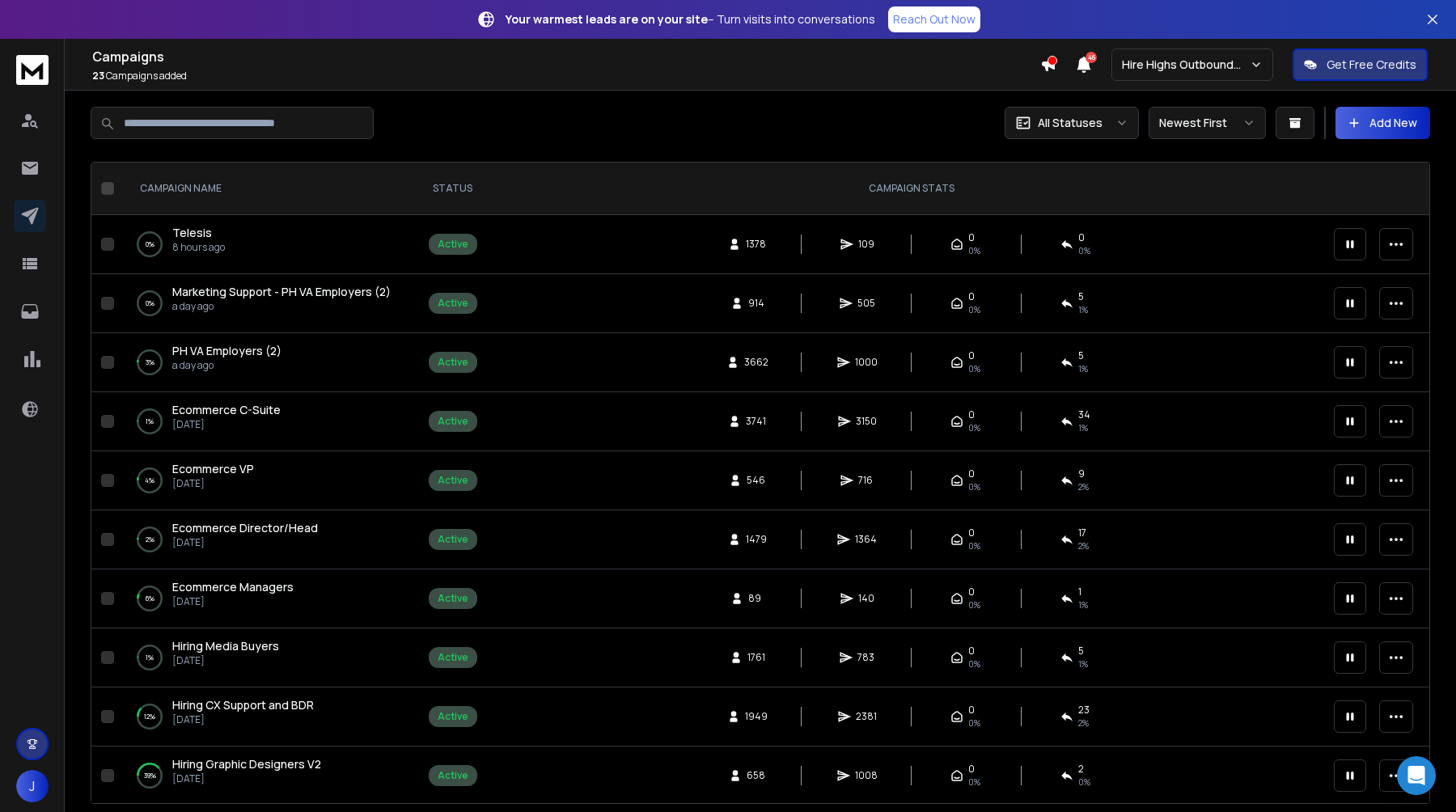
click at [250, 416] on span "Ecommerce C-Suite" at bounding box center [227, 410] width 109 height 15
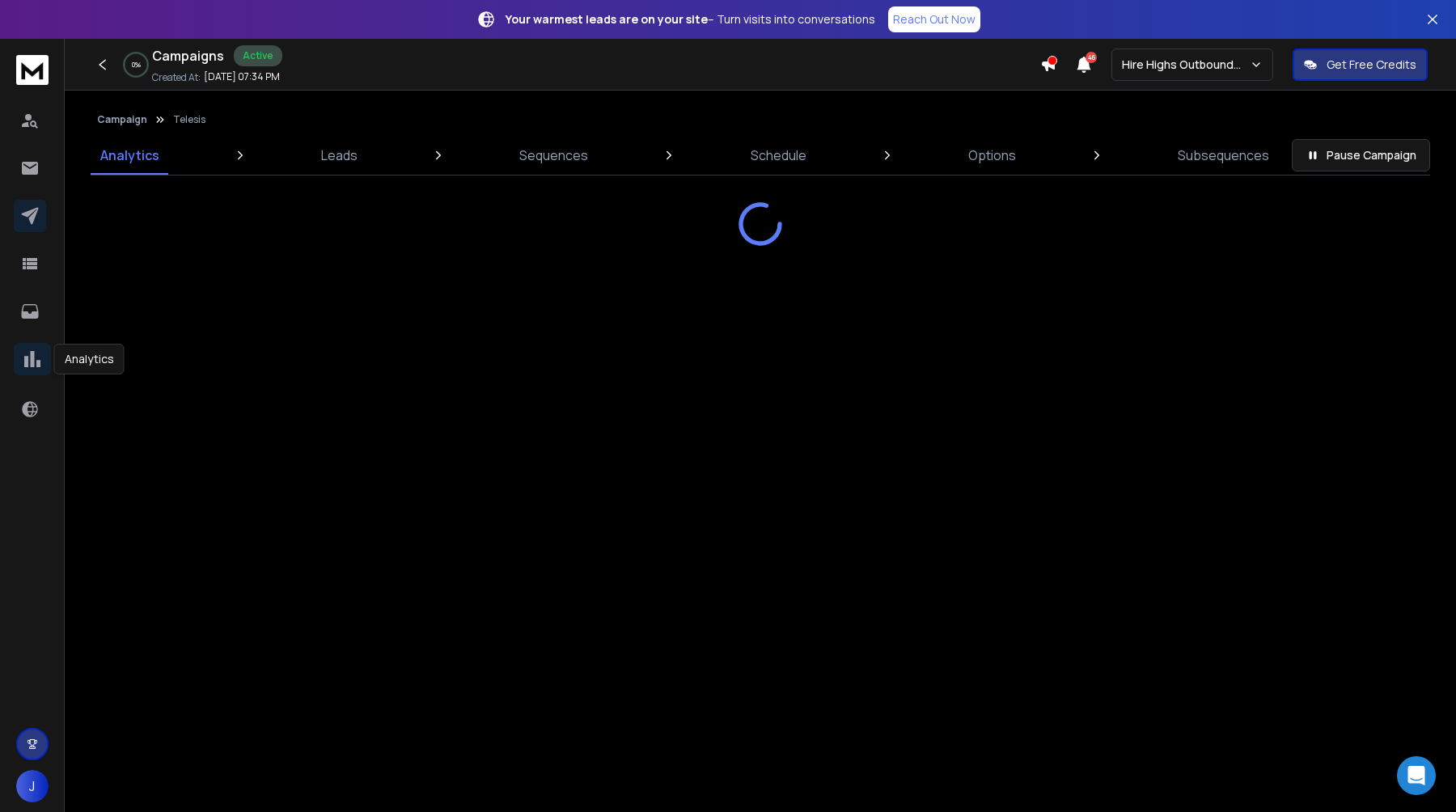
click at [29, 355] on icon at bounding box center [32, 359] width 24 height 24
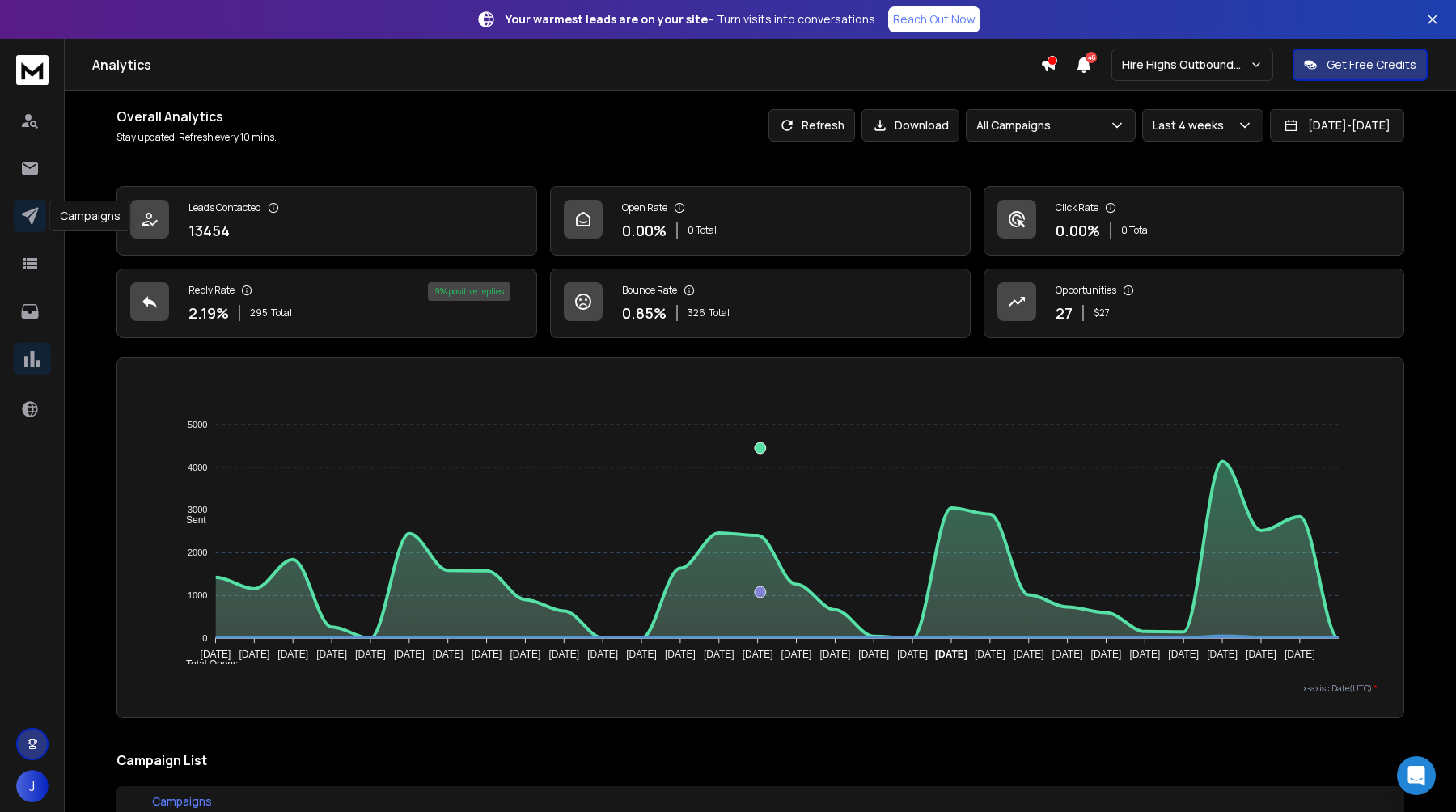
click at [38, 202] on link at bounding box center [29, 216] width 33 height 33
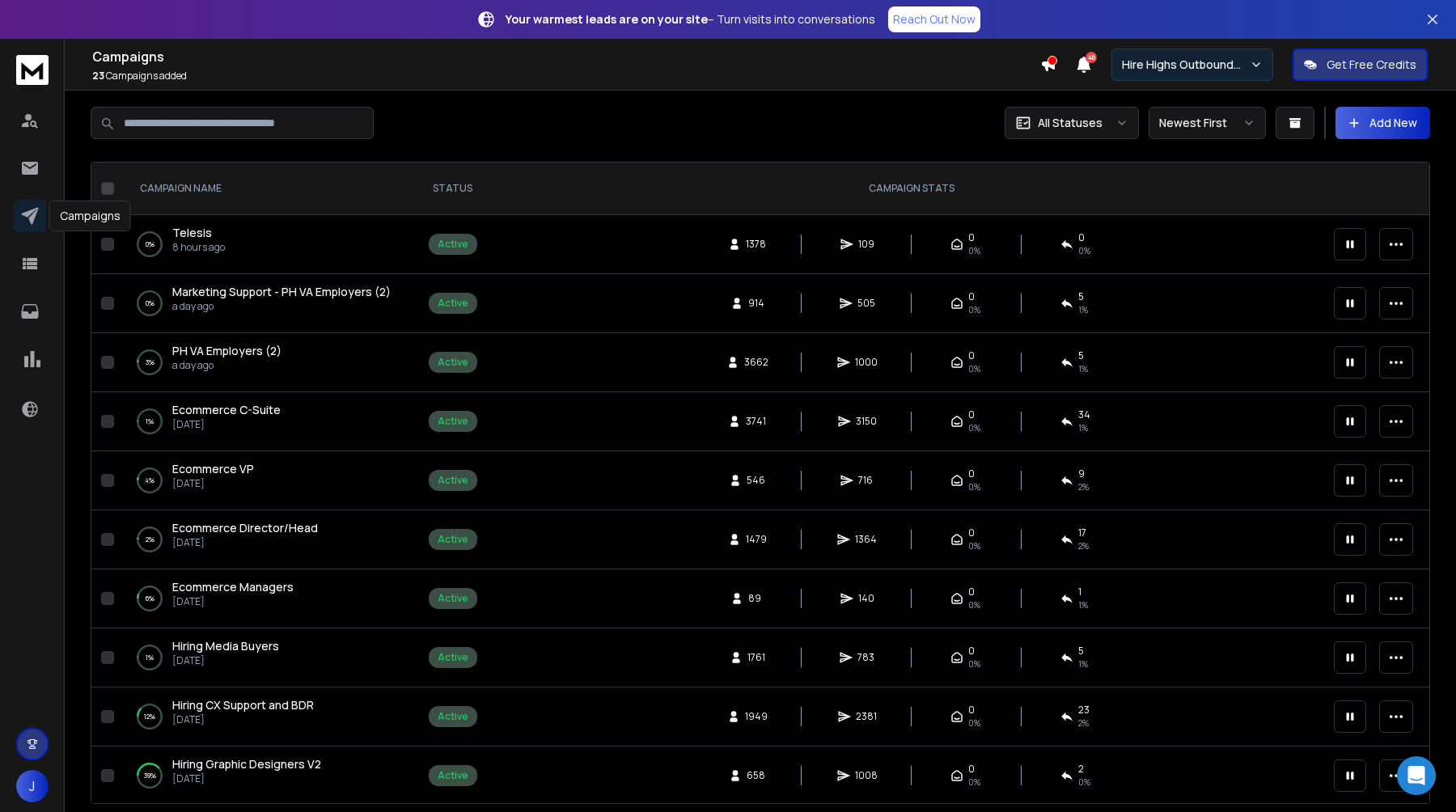
click at [1246, 64] on p "Hire Highs Outbound Engine" at bounding box center [1186, 64] width 128 height 16
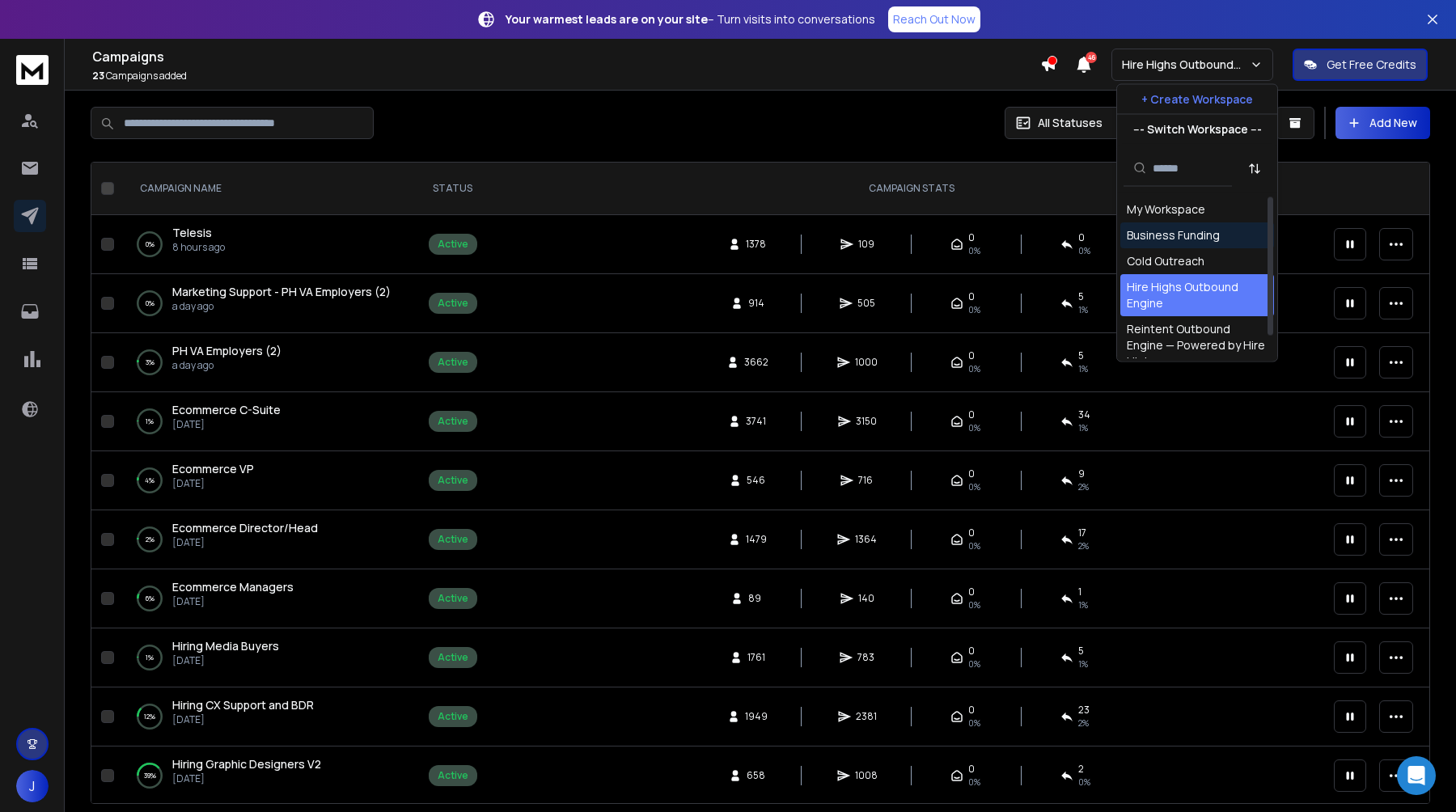
click at [1184, 241] on div "Business Funding" at bounding box center [1173, 235] width 93 height 16
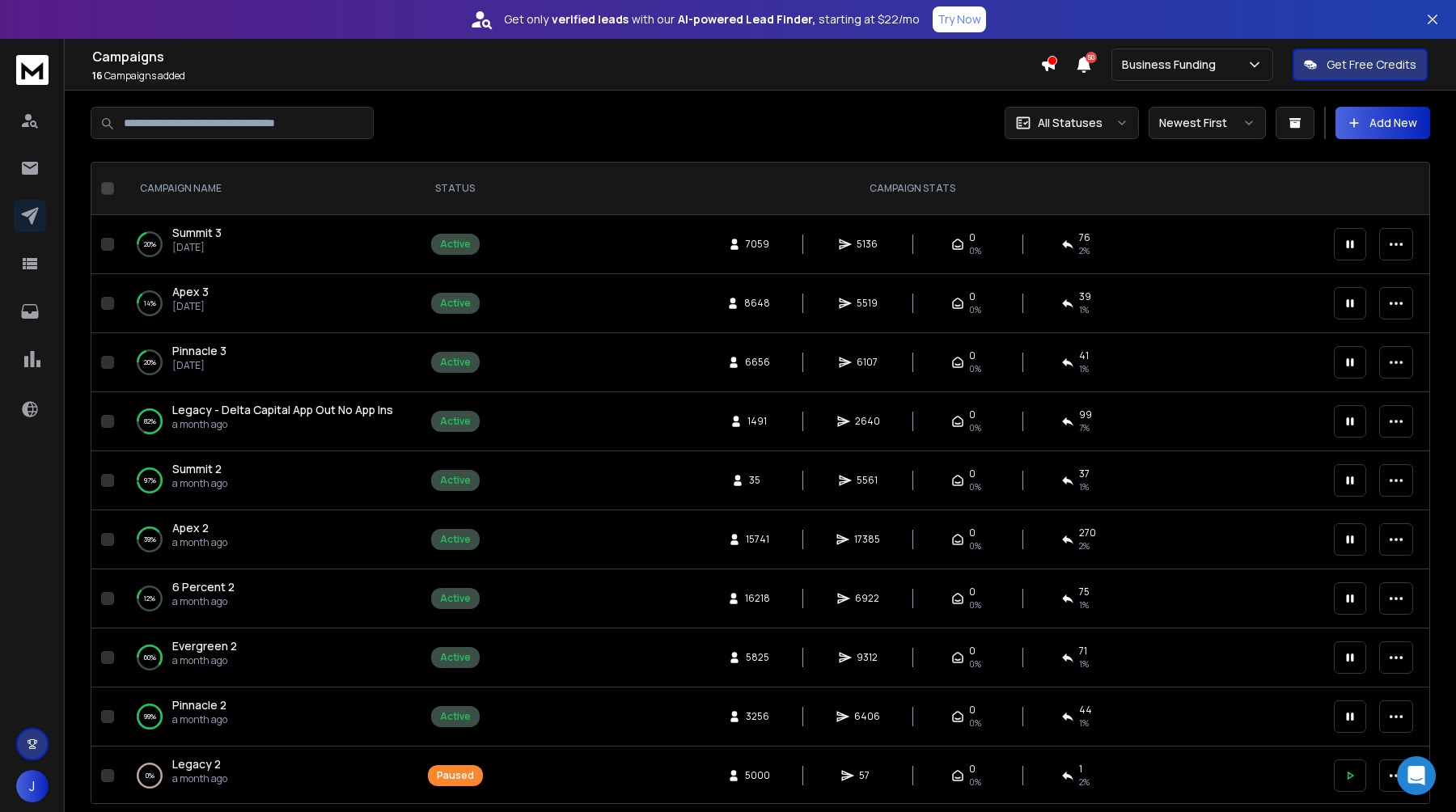
click at [671, 232] on div "7059 5136 0 0% 76 2 %" at bounding box center [912, 244] width 805 height 26
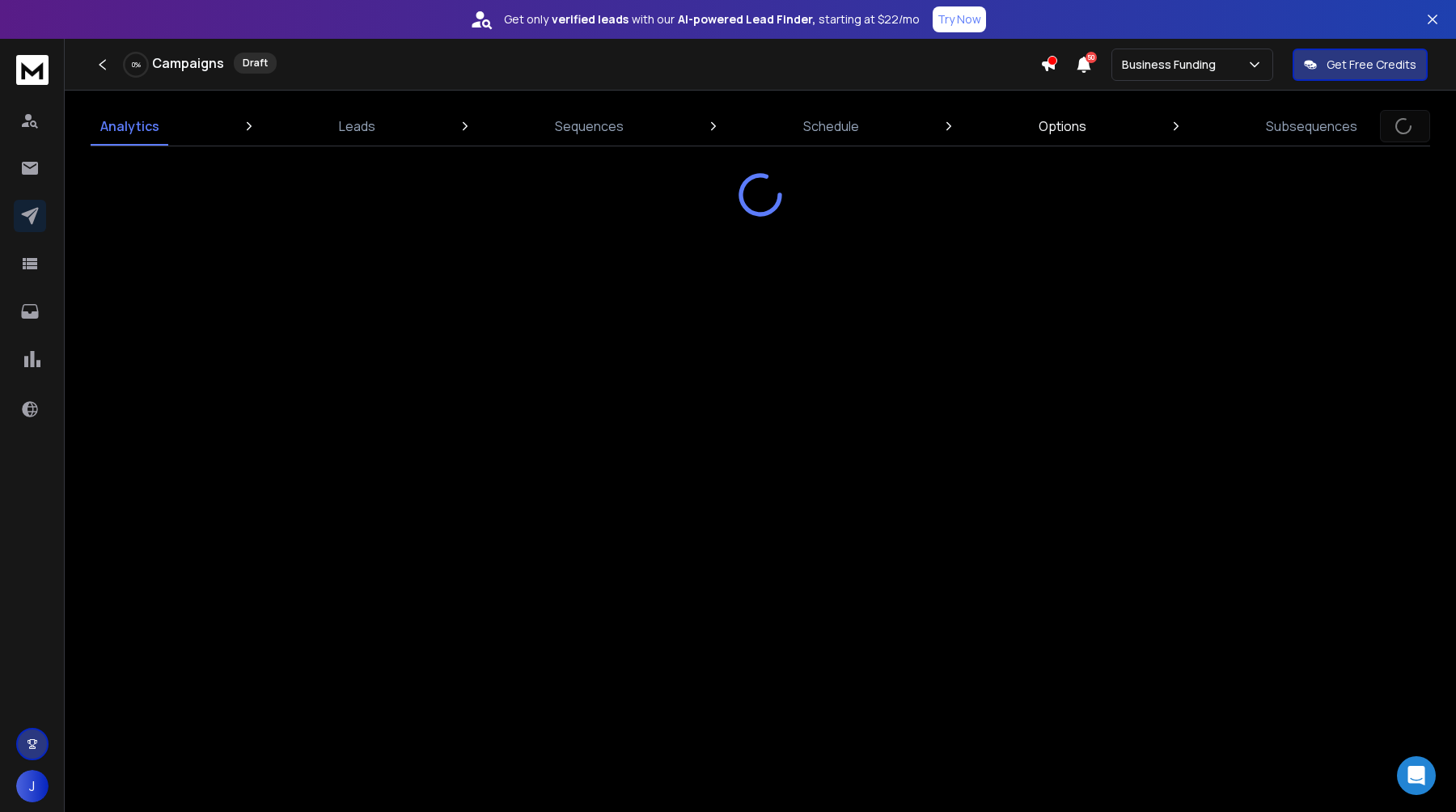
click at [1062, 130] on p "Options" at bounding box center [1062, 125] width 48 height 19
select select "*"
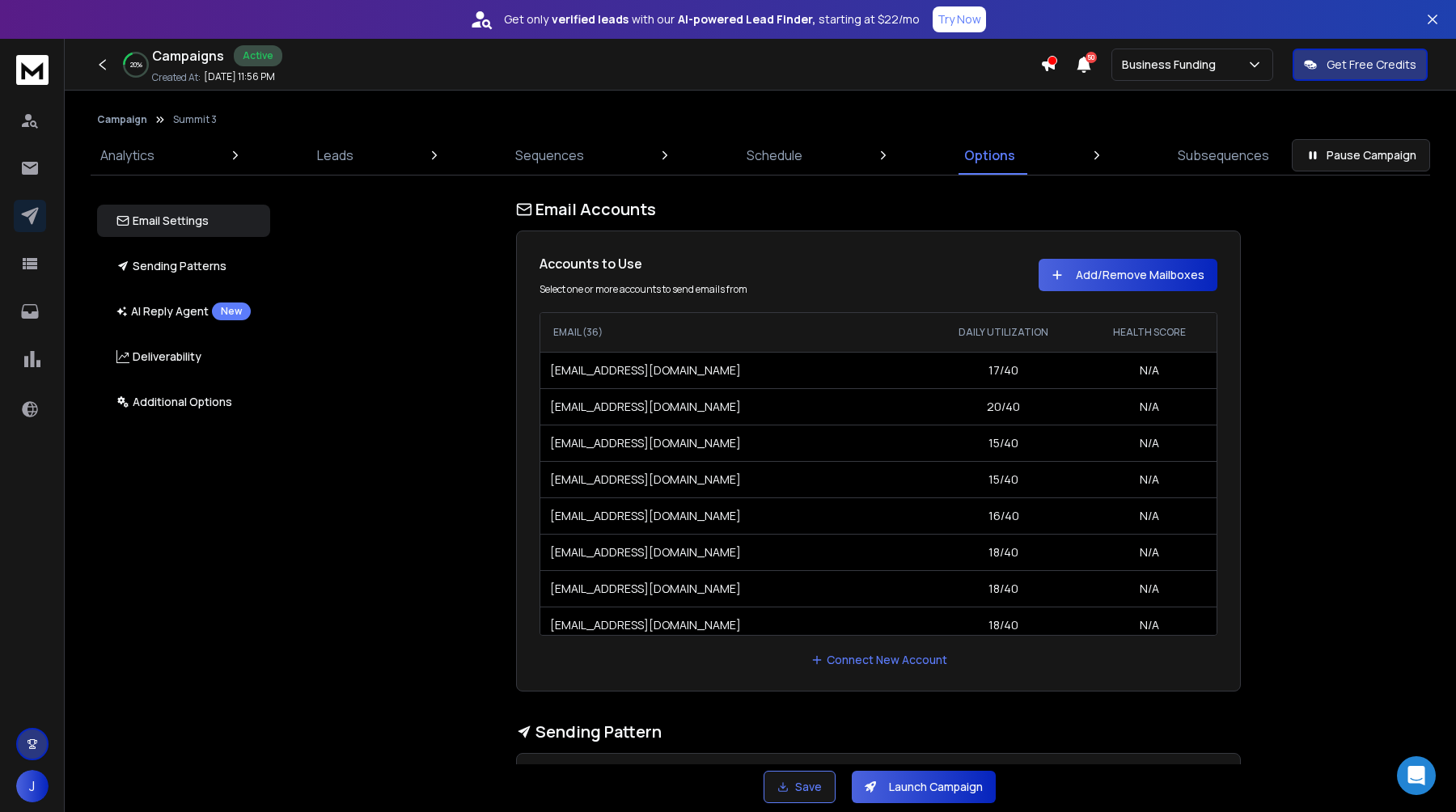
click at [1112, 271] on button "Add/Remove Mailboxes" at bounding box center [1128, 275] width 179 height 33
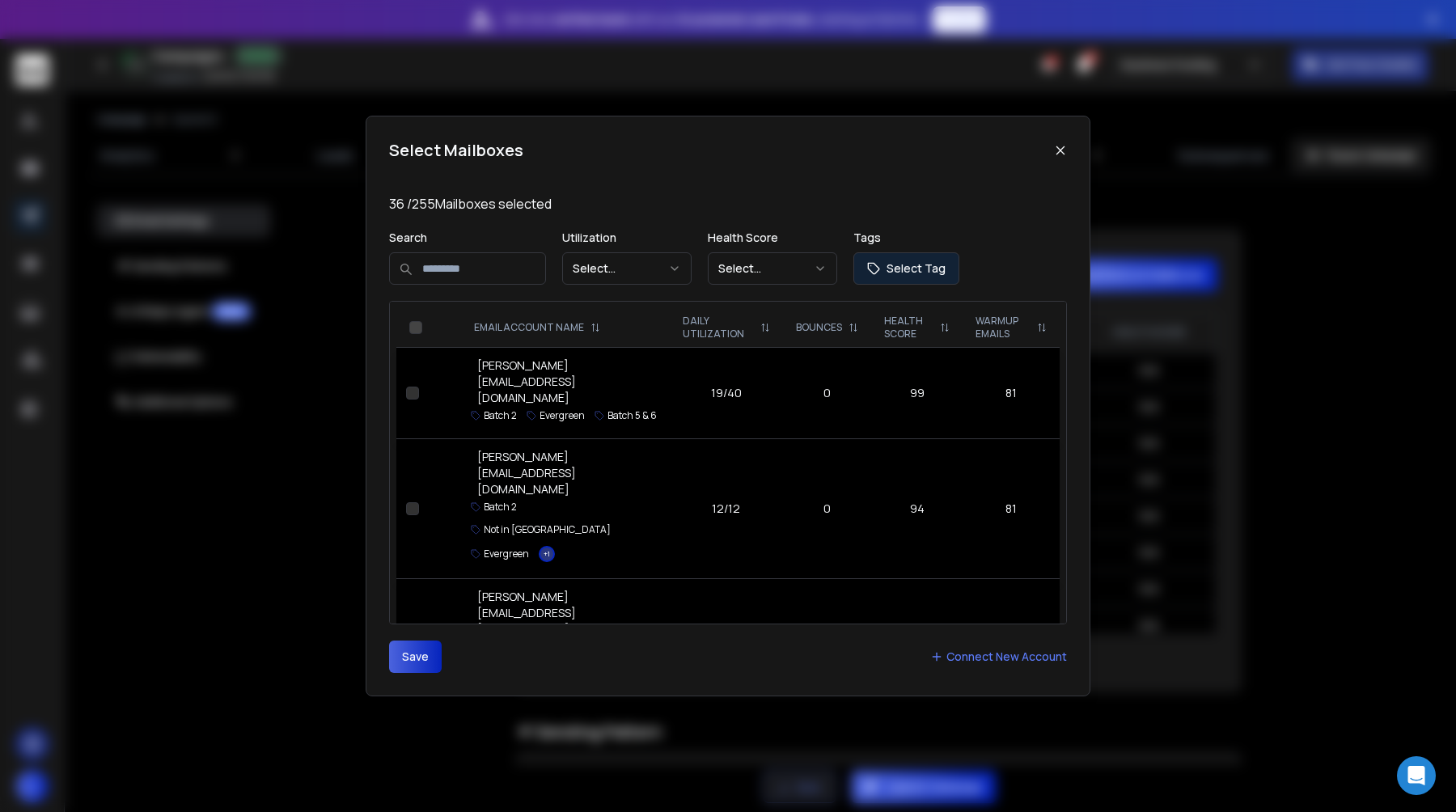
click at [948, 268] on button "Select Tag" at bounding box center [907, 268] width 106 height 33
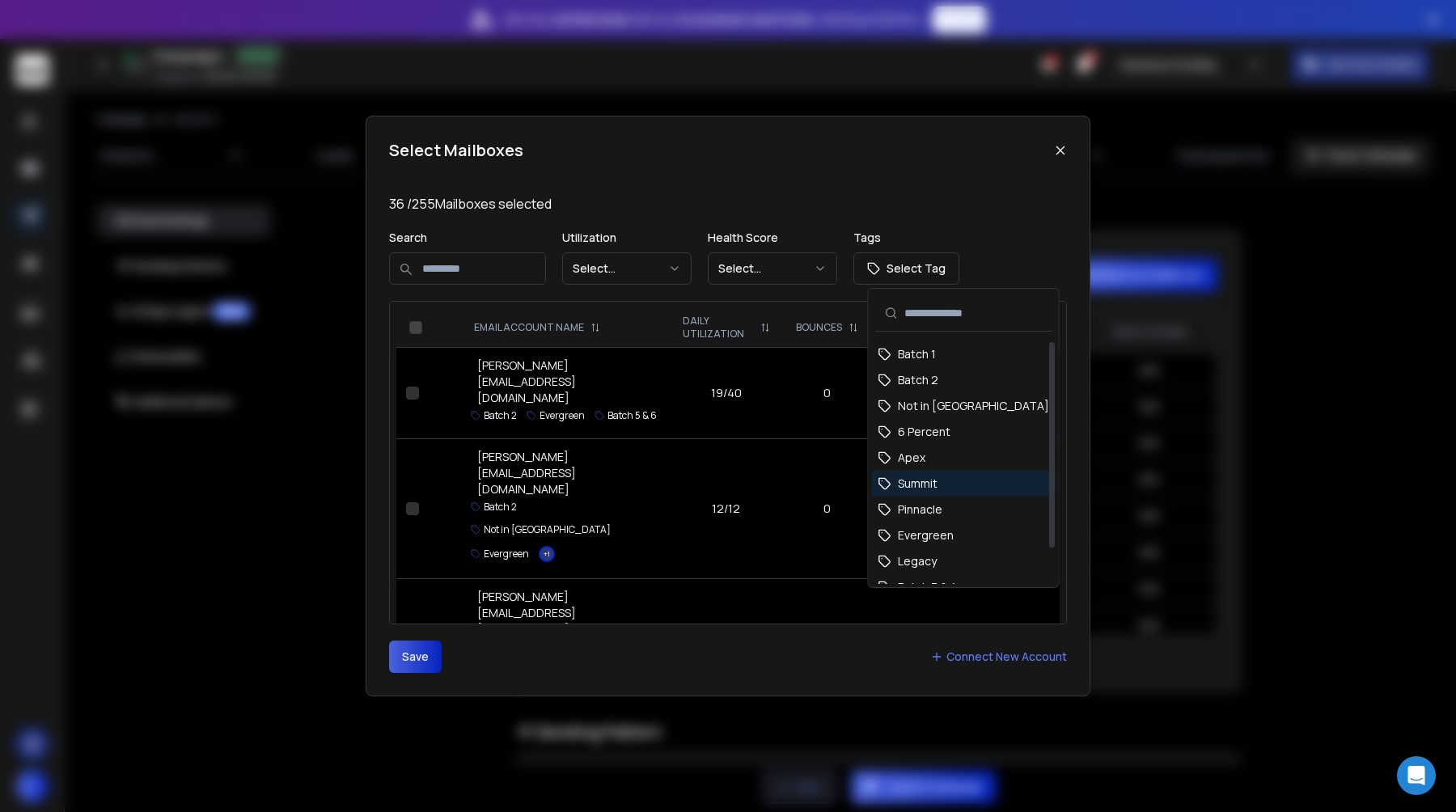
click at [922, 479] on span "Summit" at bounding box center [917, 483] width 39 height 16
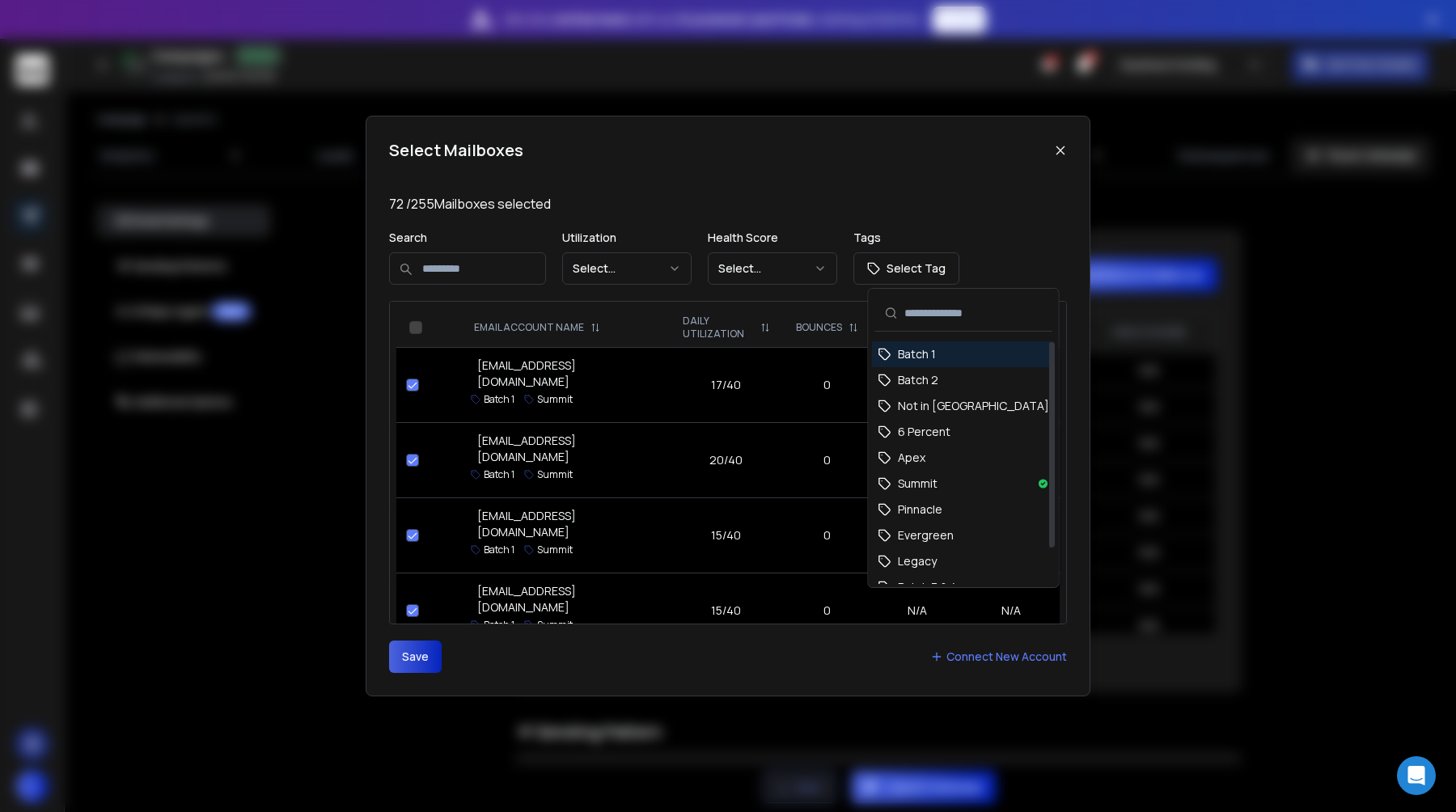
click at [938, 194] on p "72 / 255 Mailboxes selected" at bounding box center [728, 203] width 678 height 19
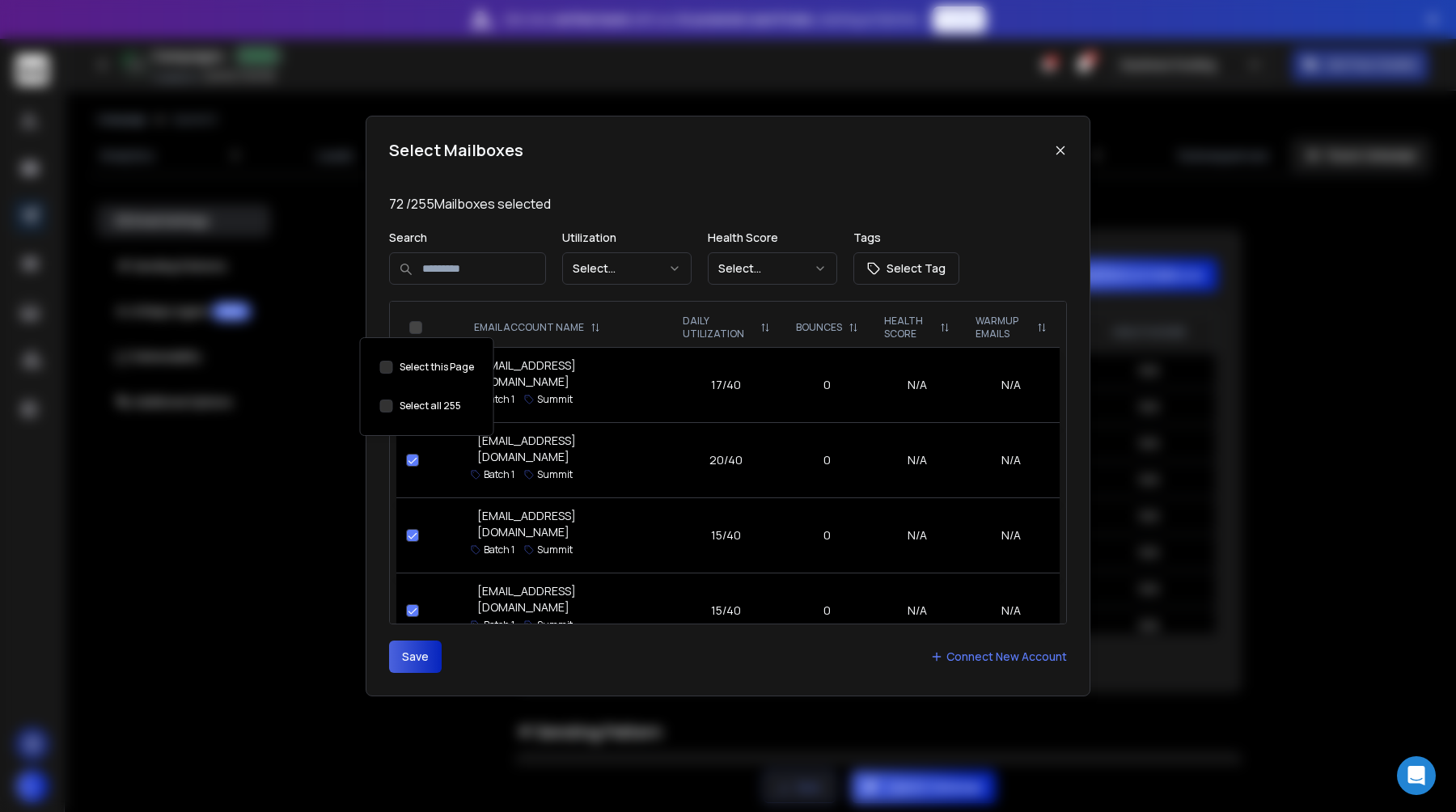
click at [388, 369] on button "Select this Page" at bounding box center [386, 366] width 13 height 13
click at [415, 326] on button "Select this Page" at bounding box center [416, 327] width 13 height 13
click at [907, 277] on button "Select Tag" at bounding box center [907, 268] width 106 height 33
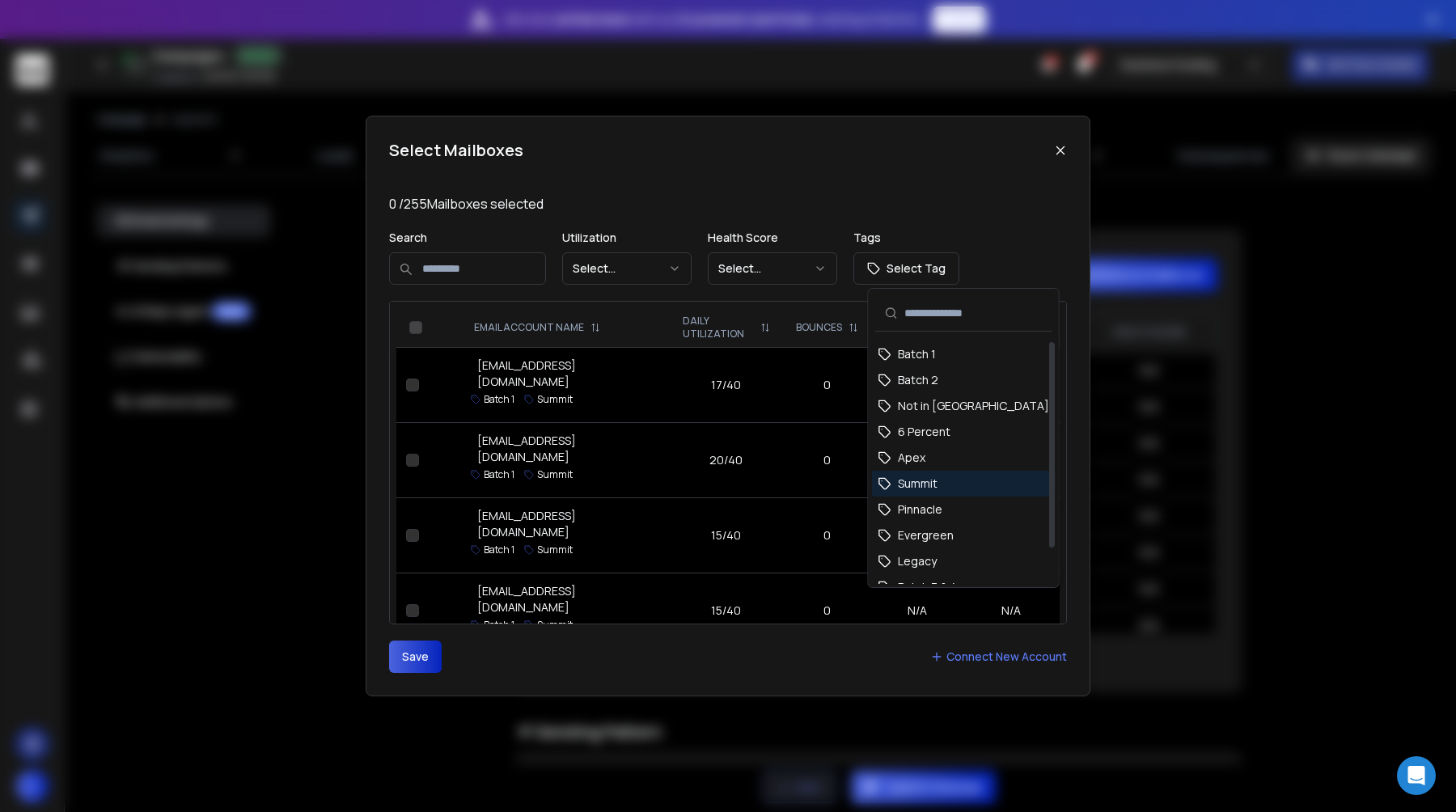
click at [921, 479] on span "Summit" at bounding box center [917, 483] width 39 height 16
click at [784, 179] on div "Select Mailboxes" at bounding box center [728, 166] width 678 height 55
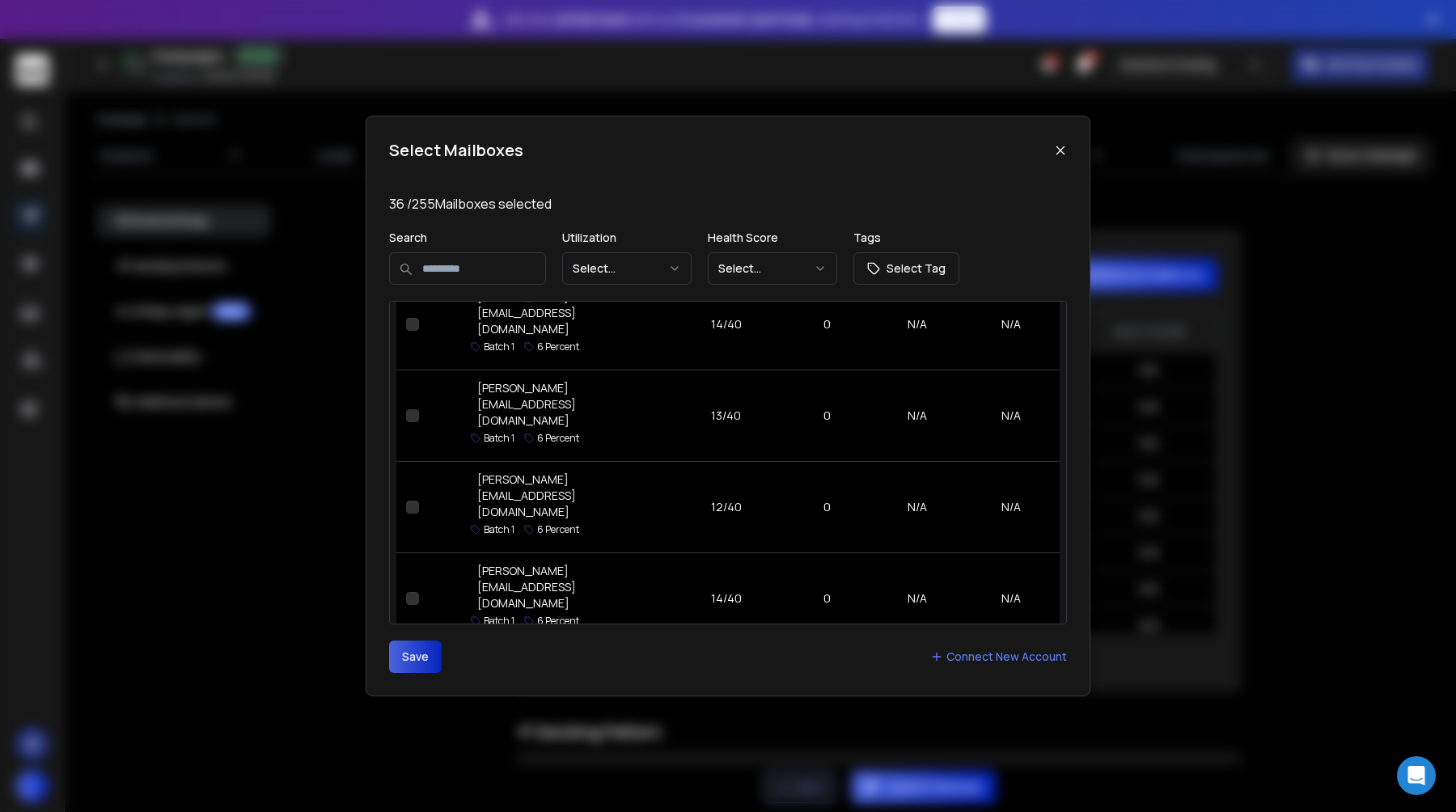
scroll to position [6850, 0]
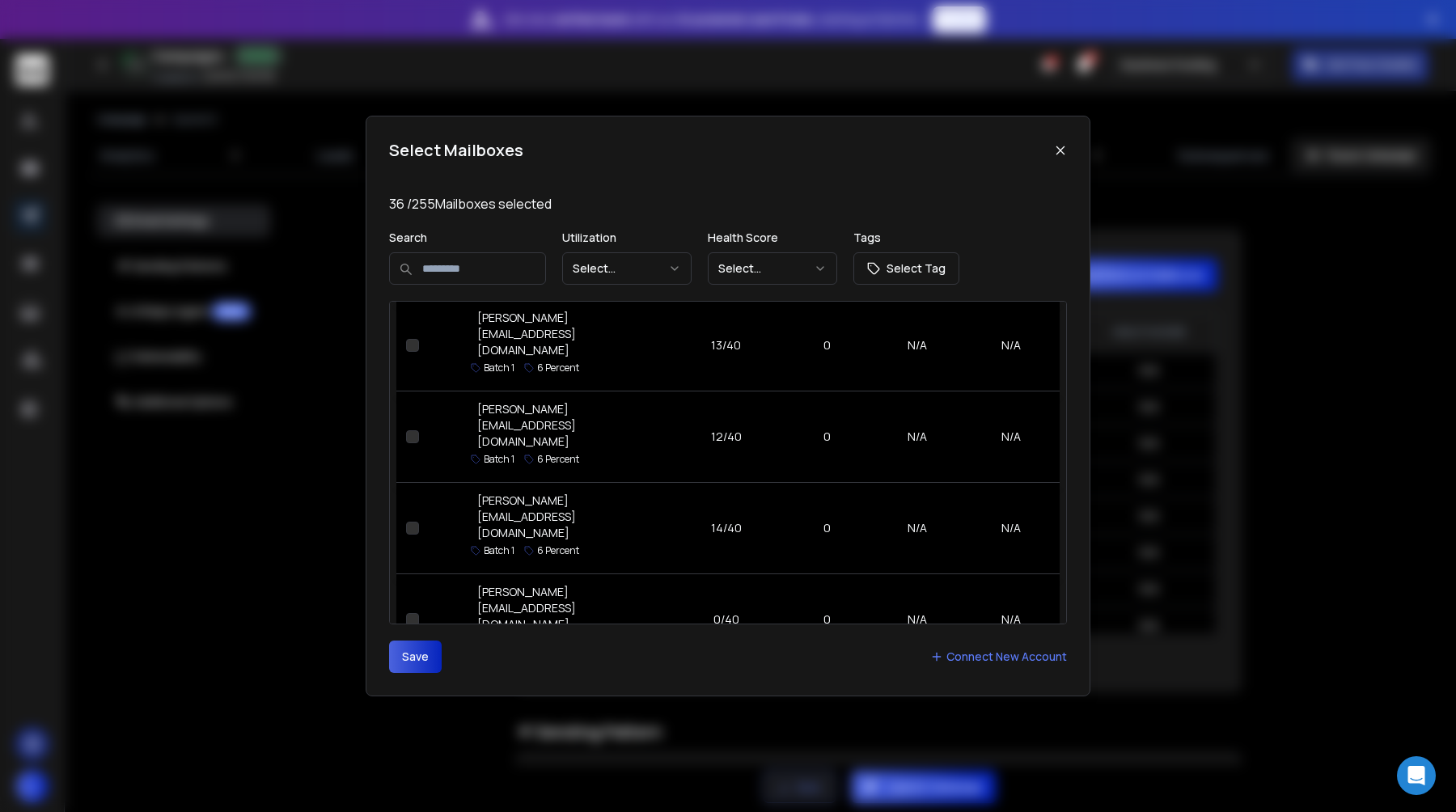
click at [409, 653] on button "Save" at bounding box center [415, 656] width 53 height 33
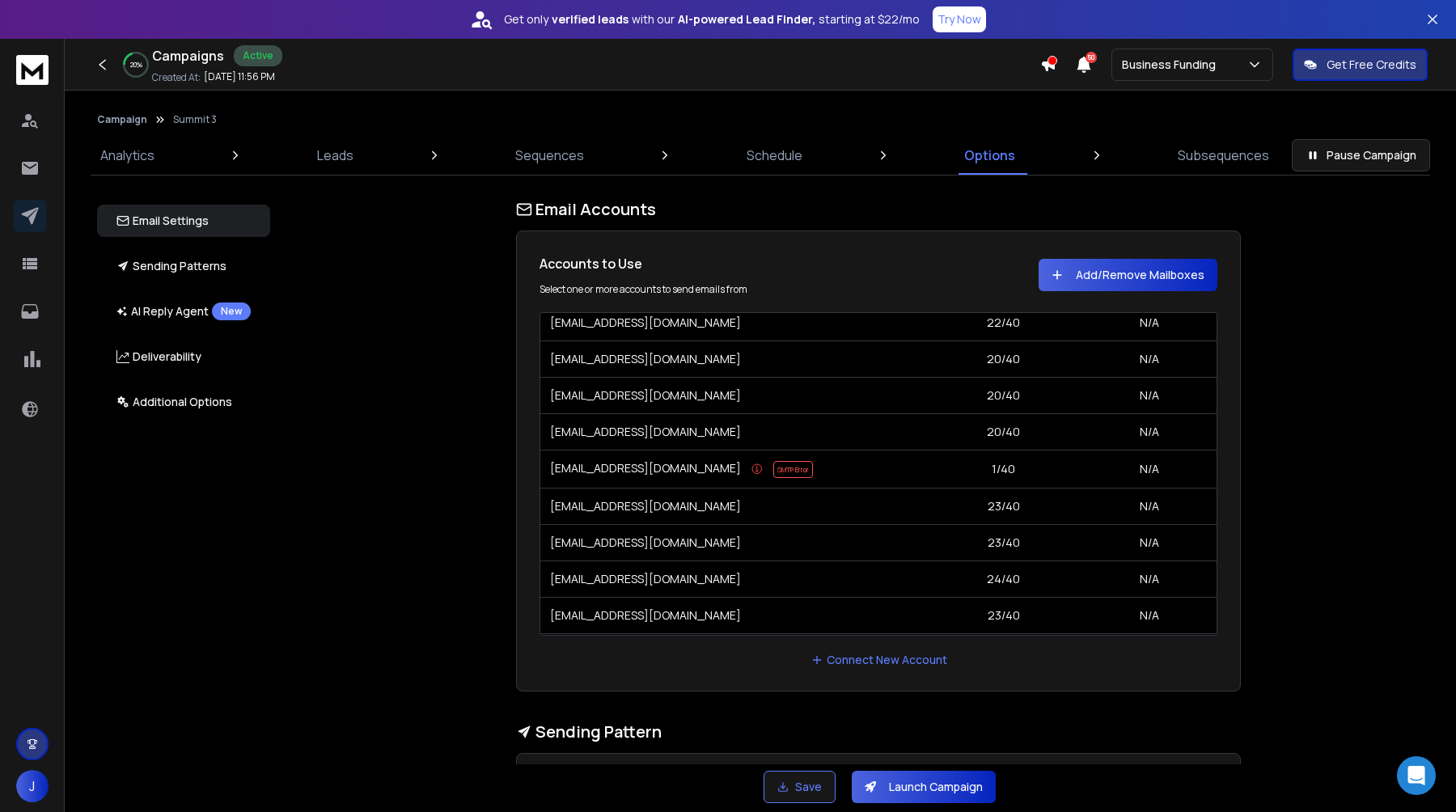
scroll to position [1029, 0]
click at [796, 787] on button "Save" at bounding box center [800, 787] width 72 height 33
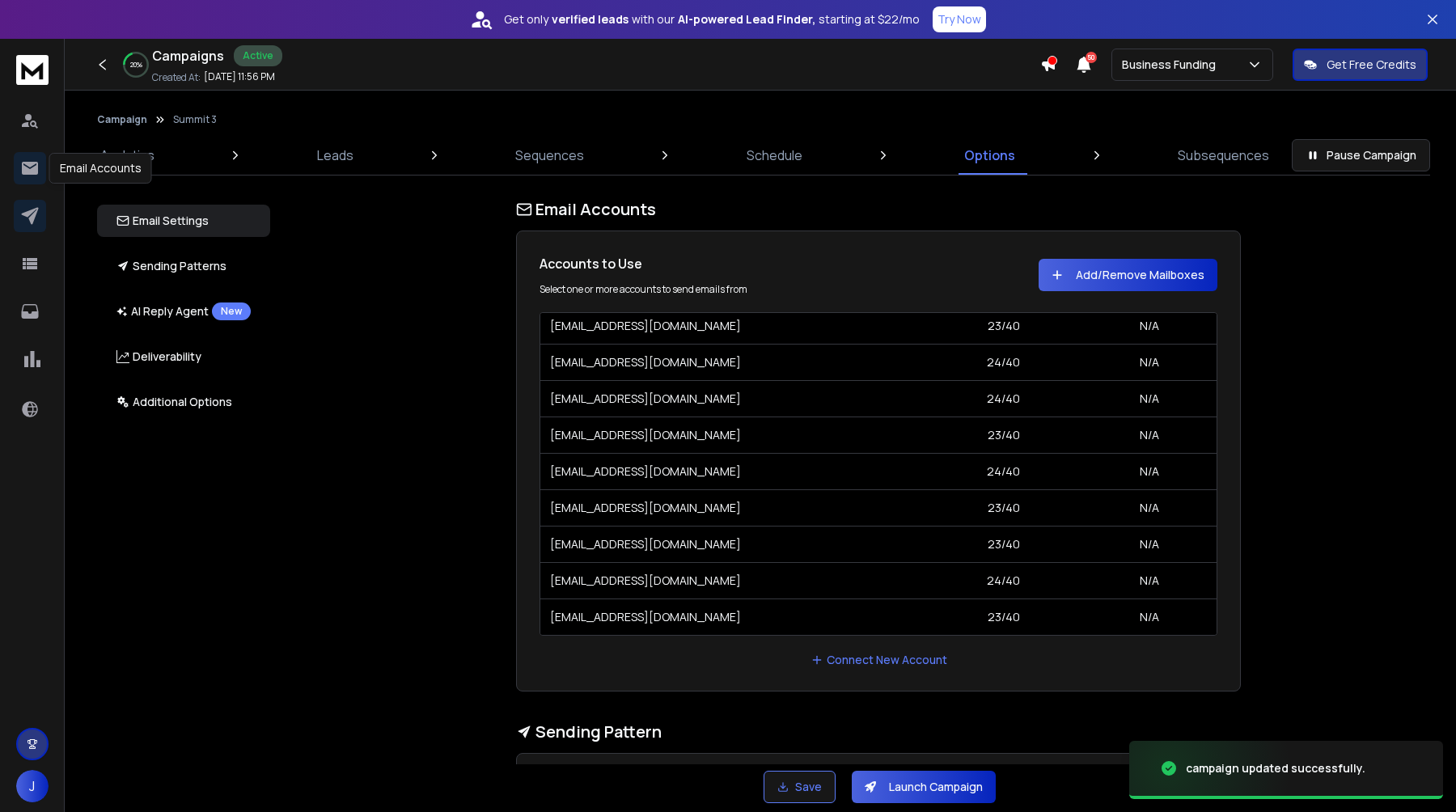
click at [38, 166] on icon at bounding box center [29, 168] width 19 height 19
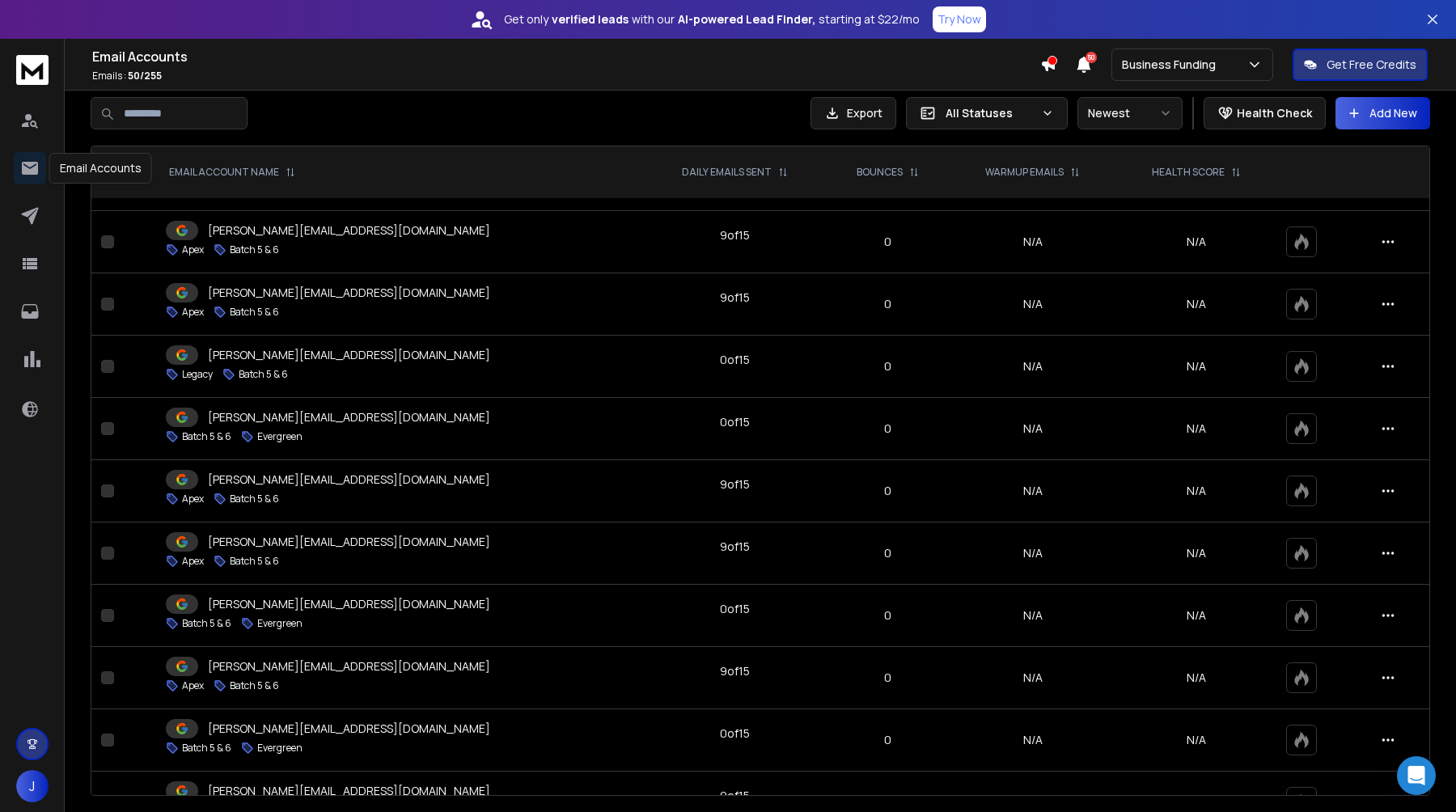
scroll to position [1288, 0]
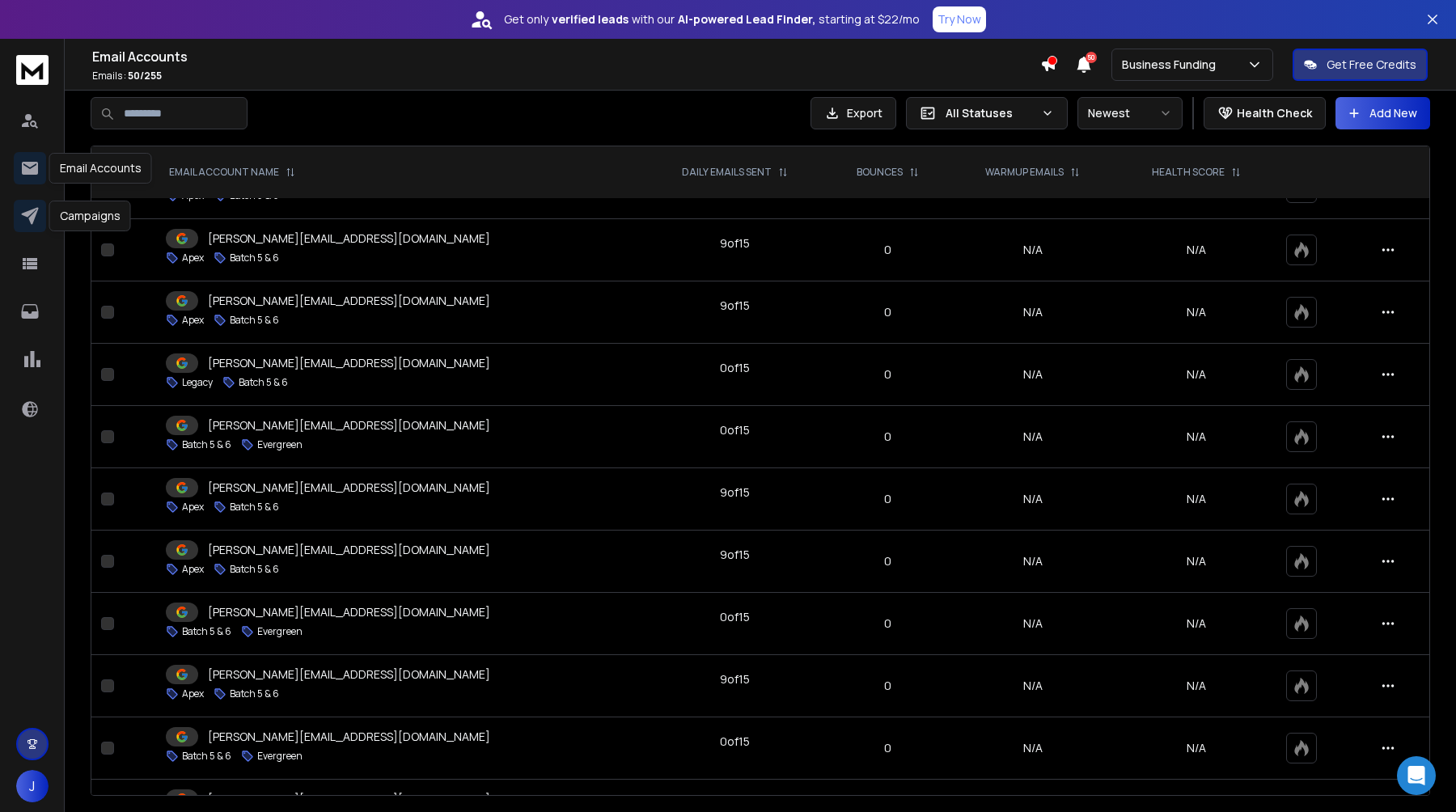
click at [33, 211] on icon at bounding box center [29, 216] width 19 height 19
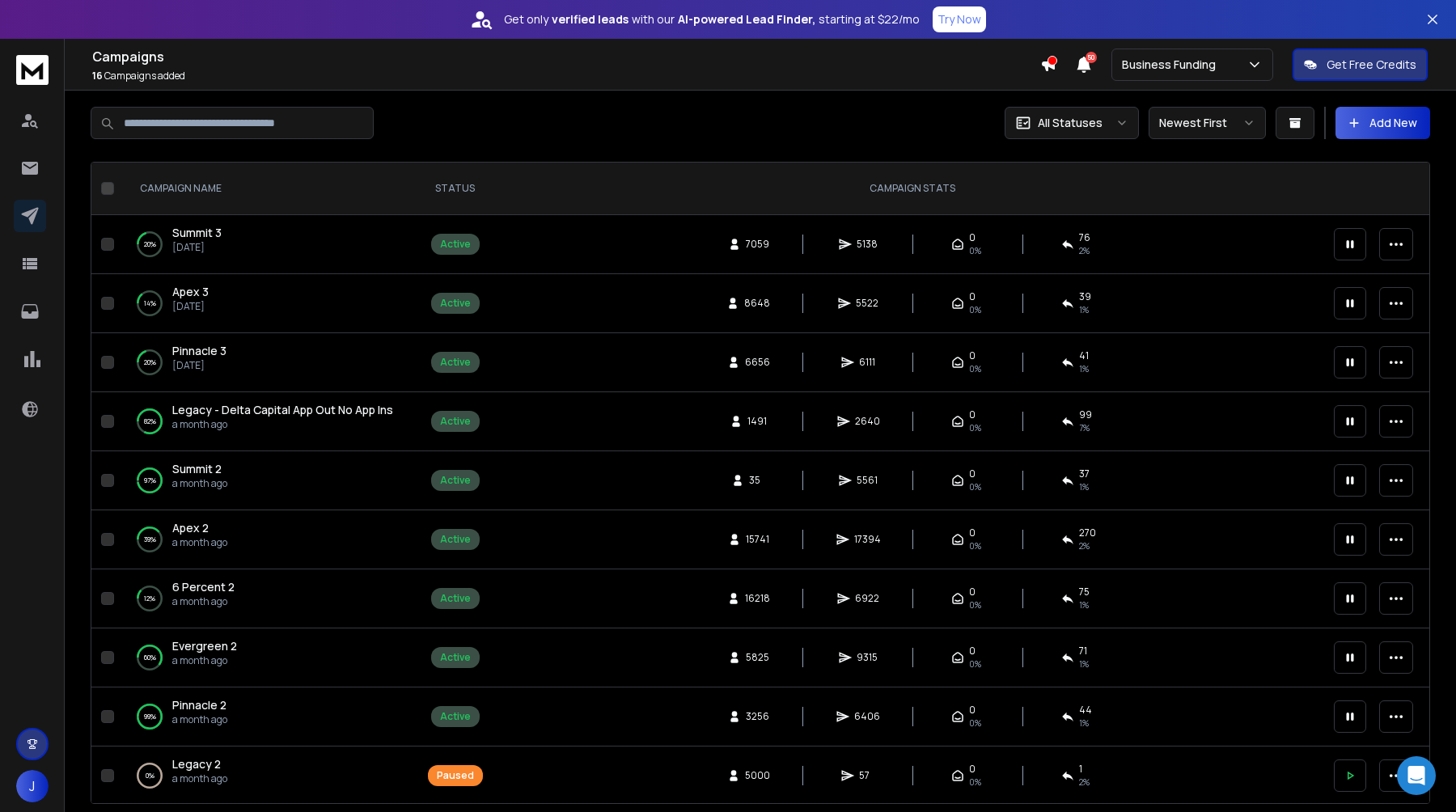
click at [605, 598] on div "16218 6922 0 0% 75 1 %" at bounding box center [912, 598] width 805 height 26
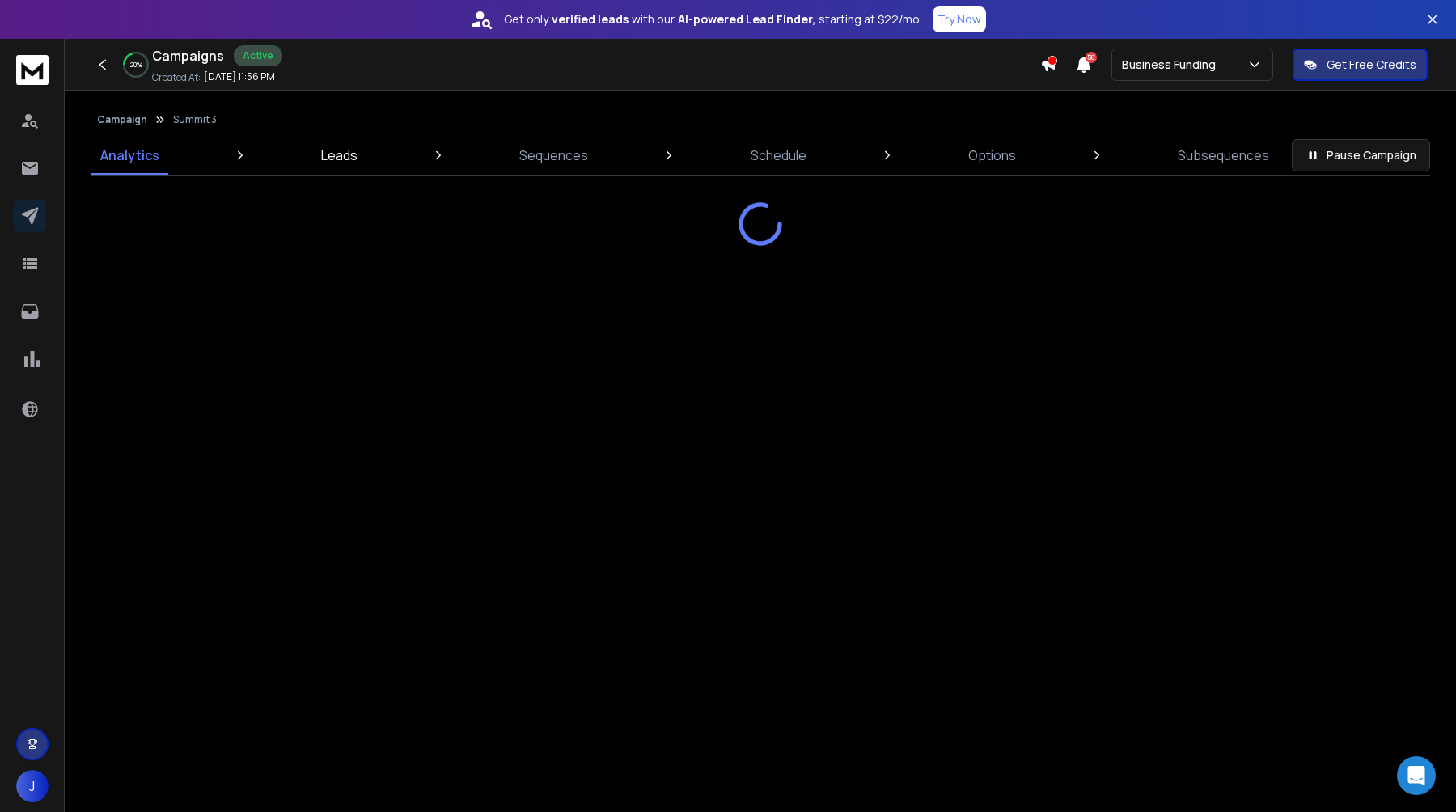
click at [348, 157] on p "Leads" at bounding box center [340, 155] width 37 height 19
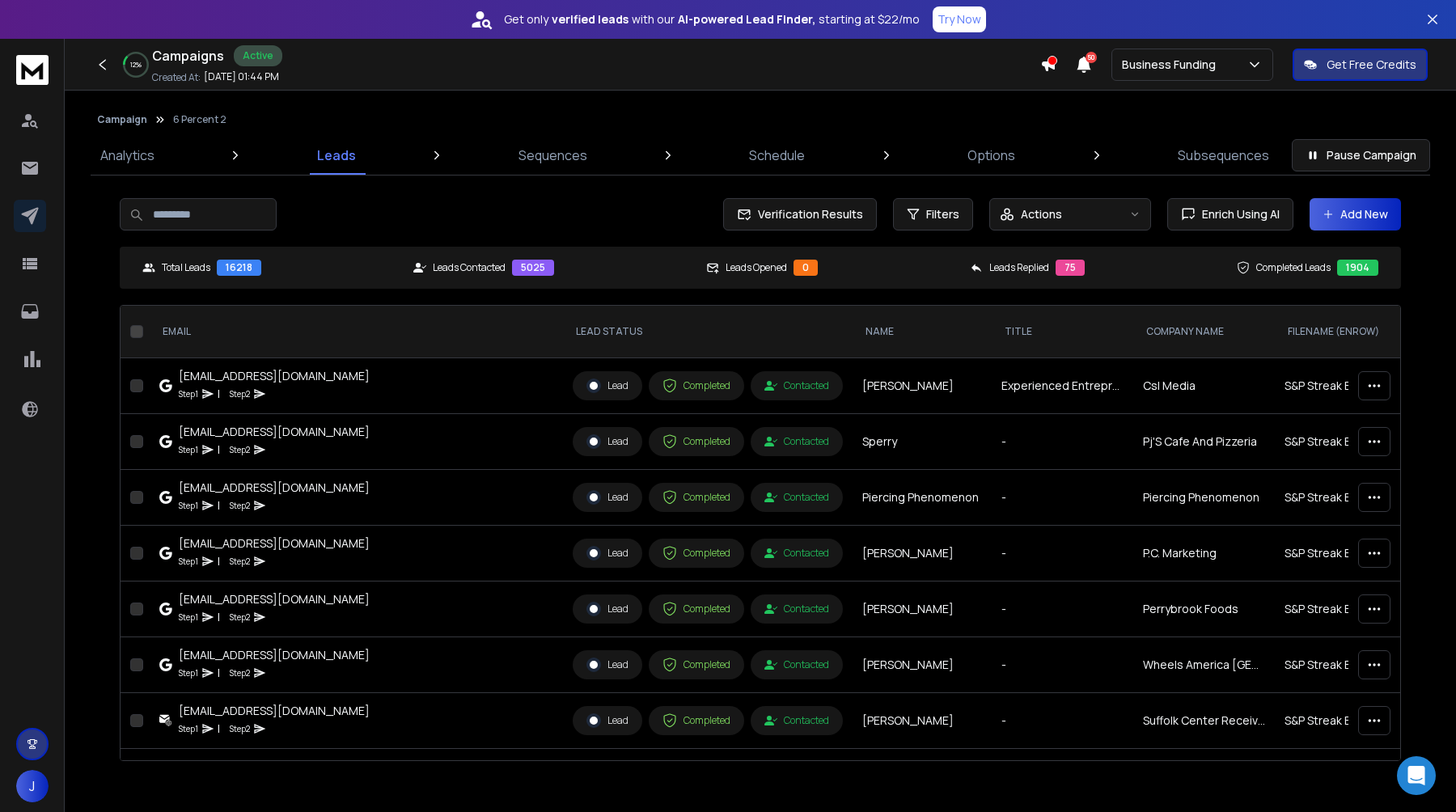
click at [62, 164] on div "J" at bounding box center [32, 428] width 64 height 780
click at [33, 164] on icon at bounding box center [29, 167] width 16 height 13
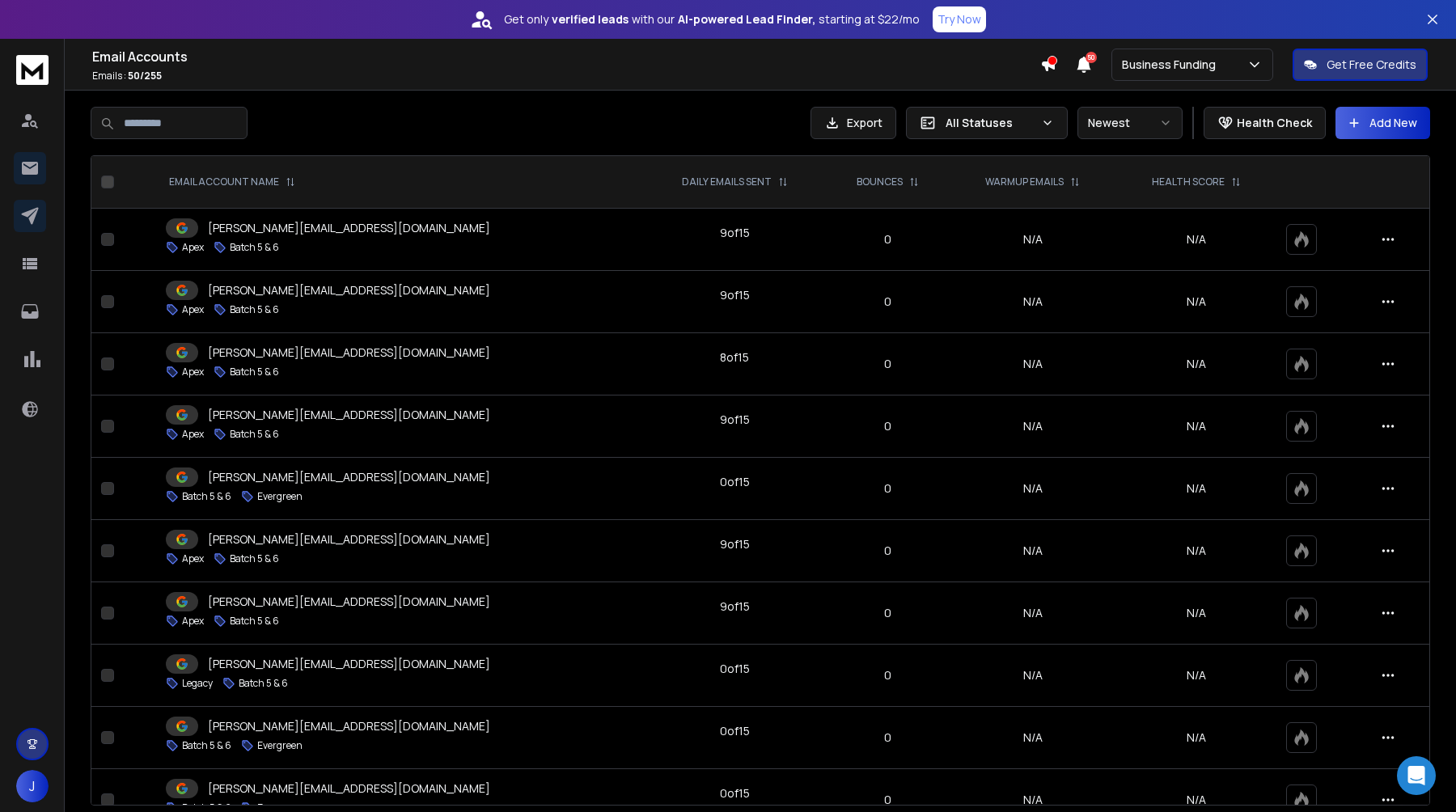
click at [42, 211] on link at bounding box center [29, 216] width 33 height 33
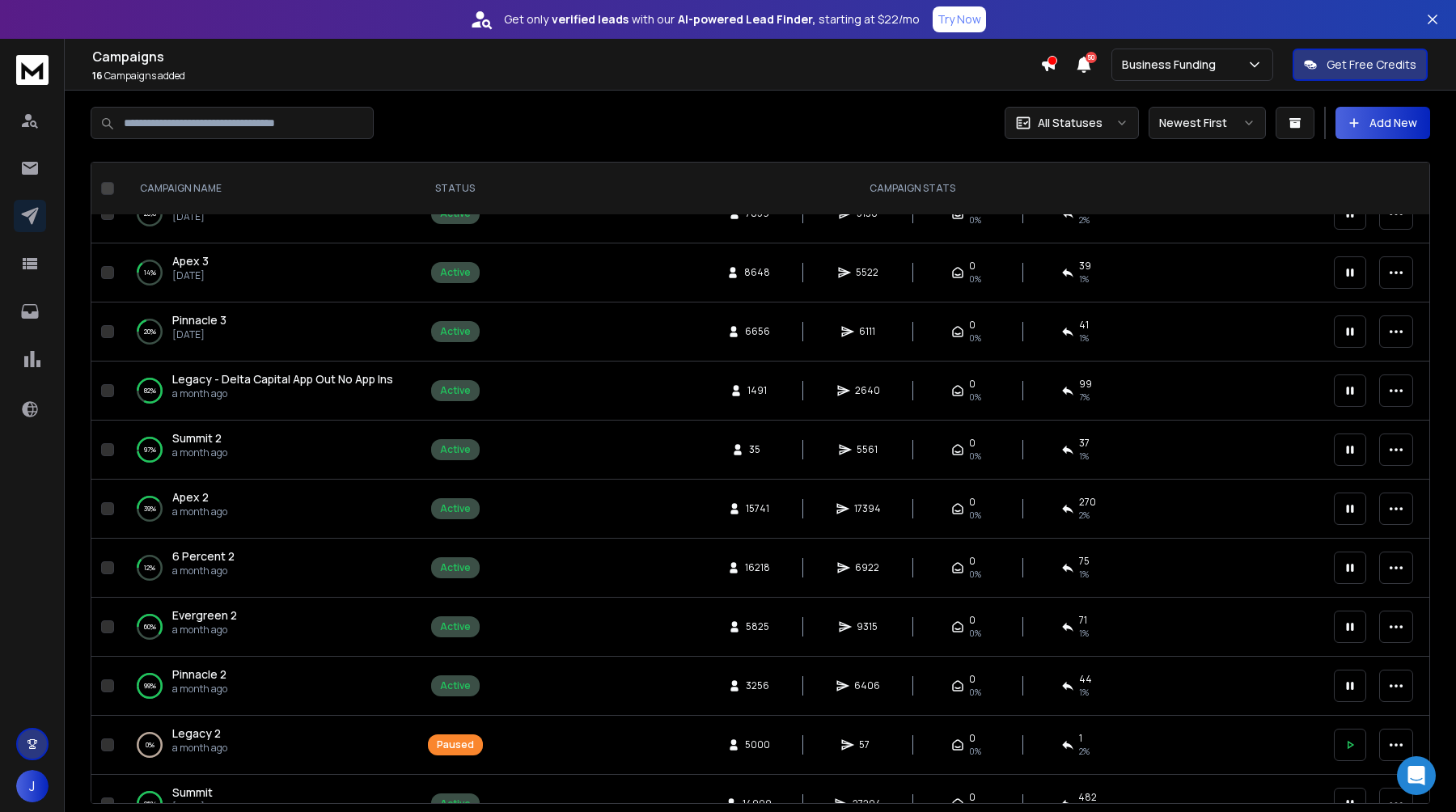
scroll to position [29, 0]
click at [1395, 630] on icon "button" at bounding box center [1396, 629] width 13 height 3
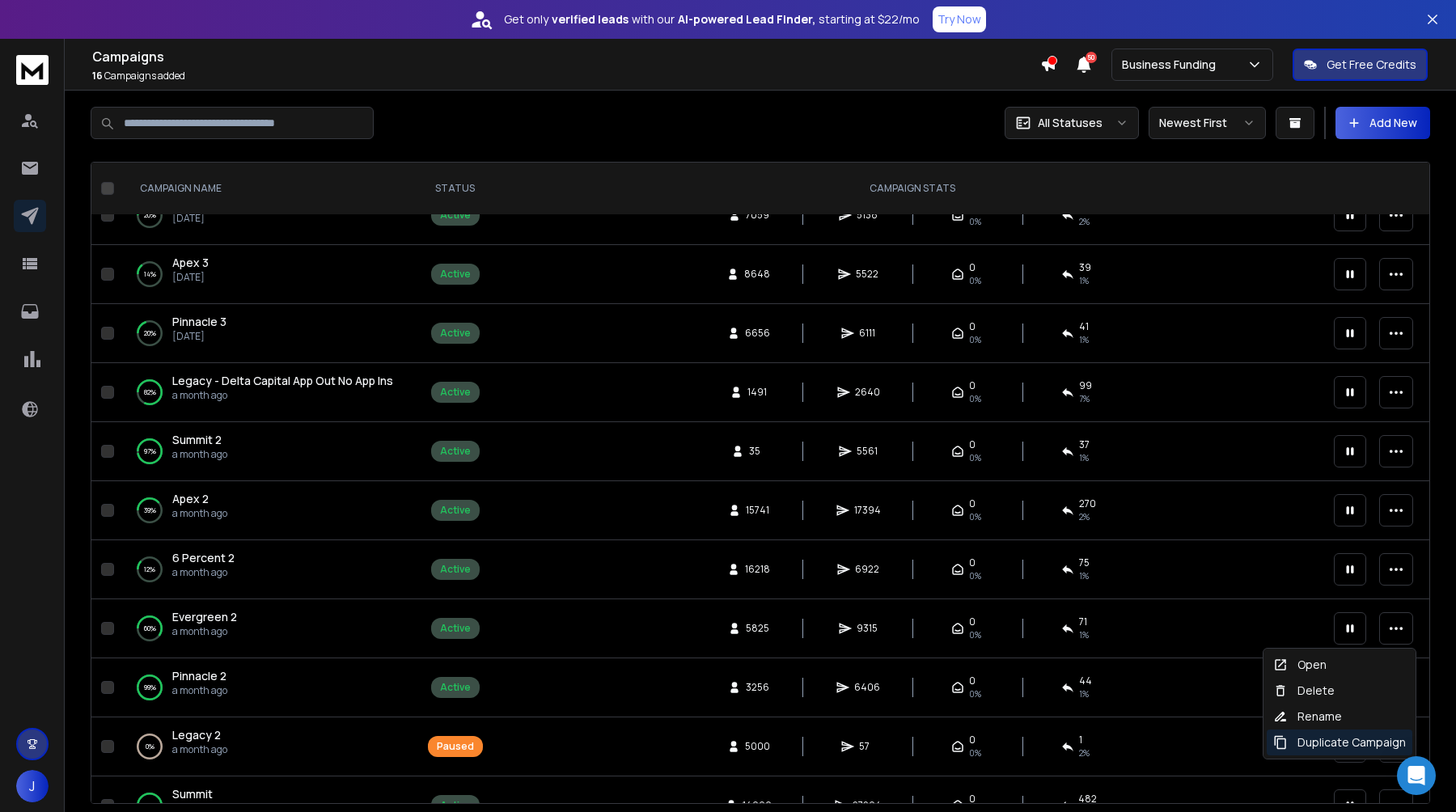
click at [1326, 743] on div "Duplicate Campaign" at bounding box center [1340, 742] width 133 height 16
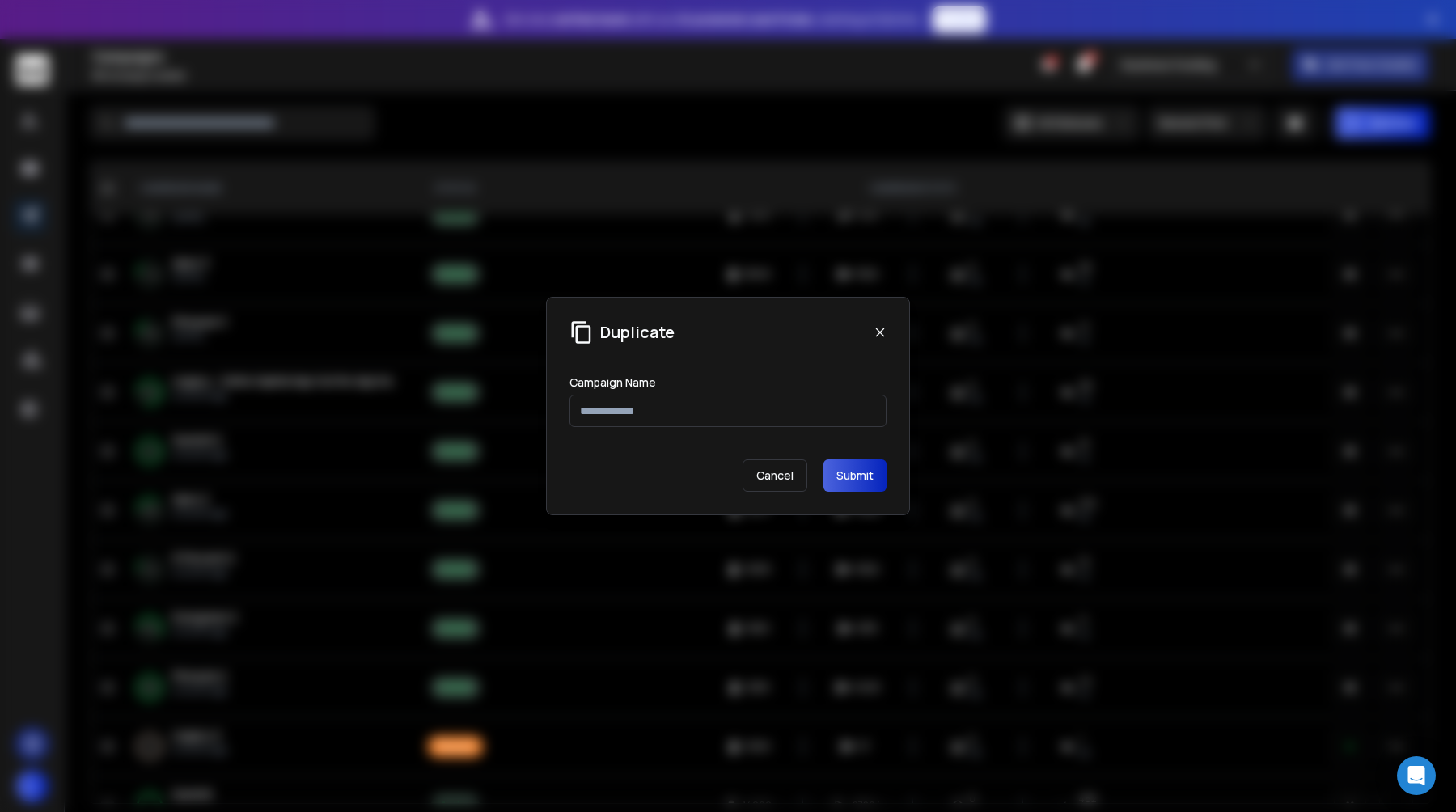
click at [690, 410] on input "text" at bounding box center [728, 411] width 317 height 33
type input "**********"
click at [850, 474] on button "Submit" at bounding box center [855, 475] width 63 height 33
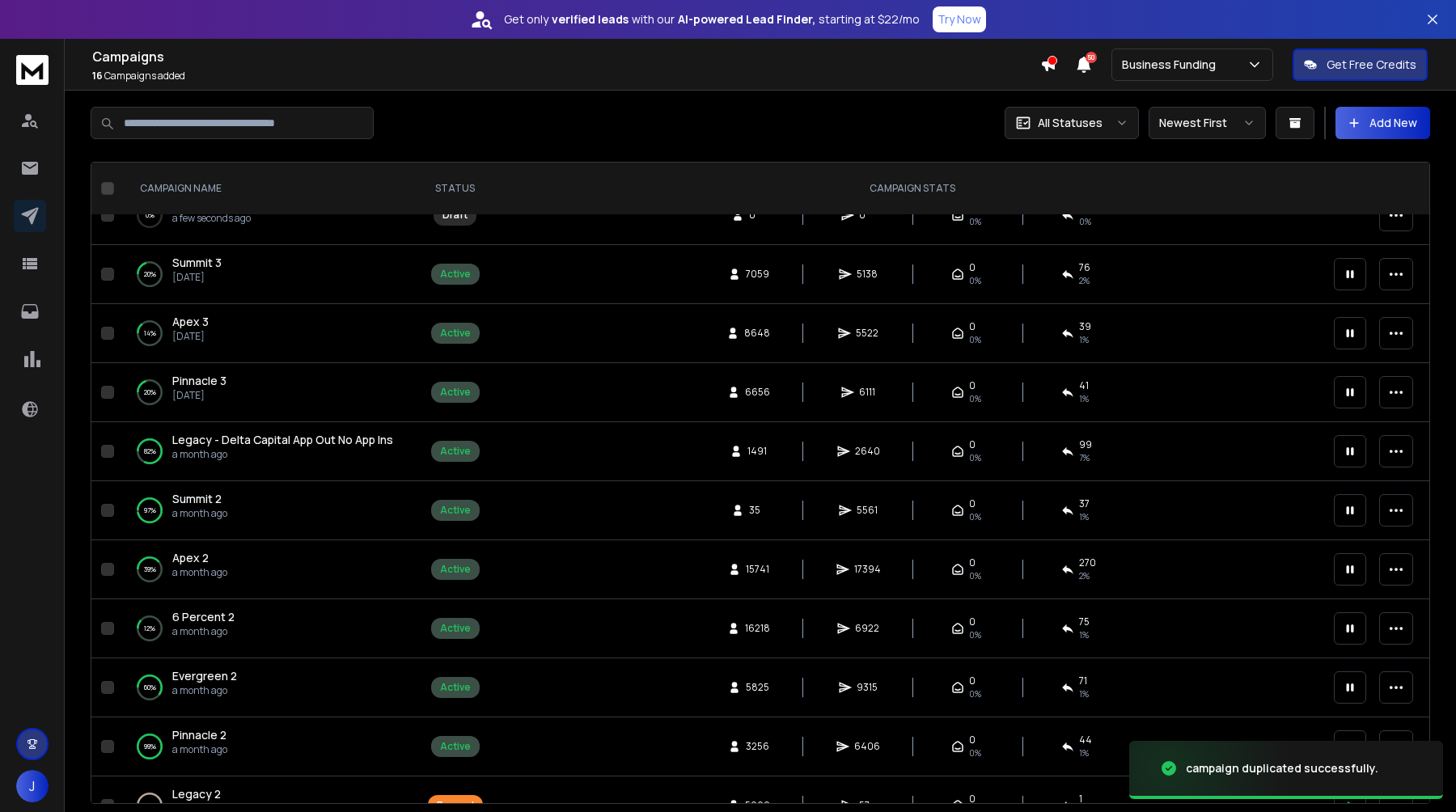
click at [207, 620] on span "6 Percent 2" at bounding box center [203, 616] width 62 height 15
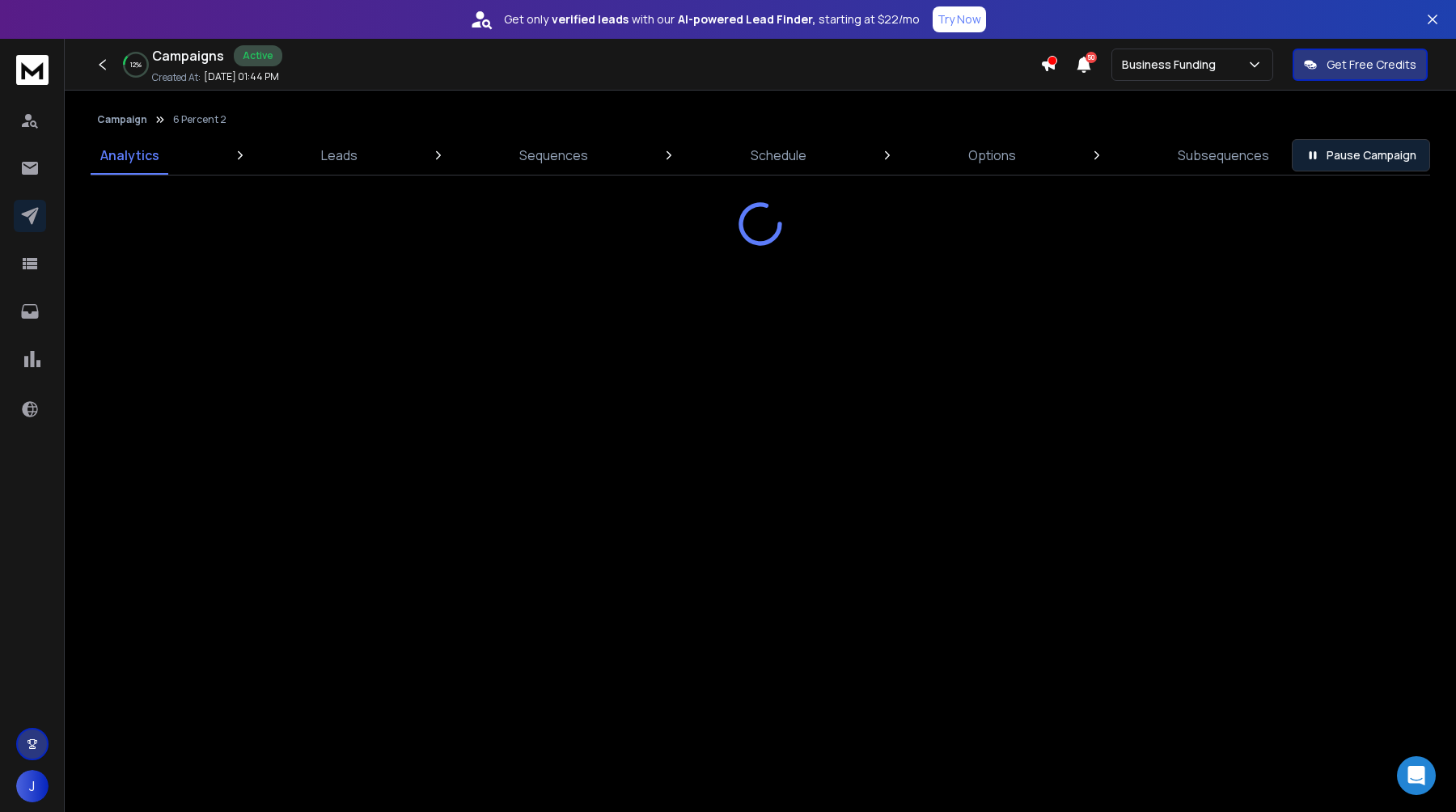
click at [1339, 145] on button "Pause Campaign" at bounding box center [1361, 155] width 138 height 33
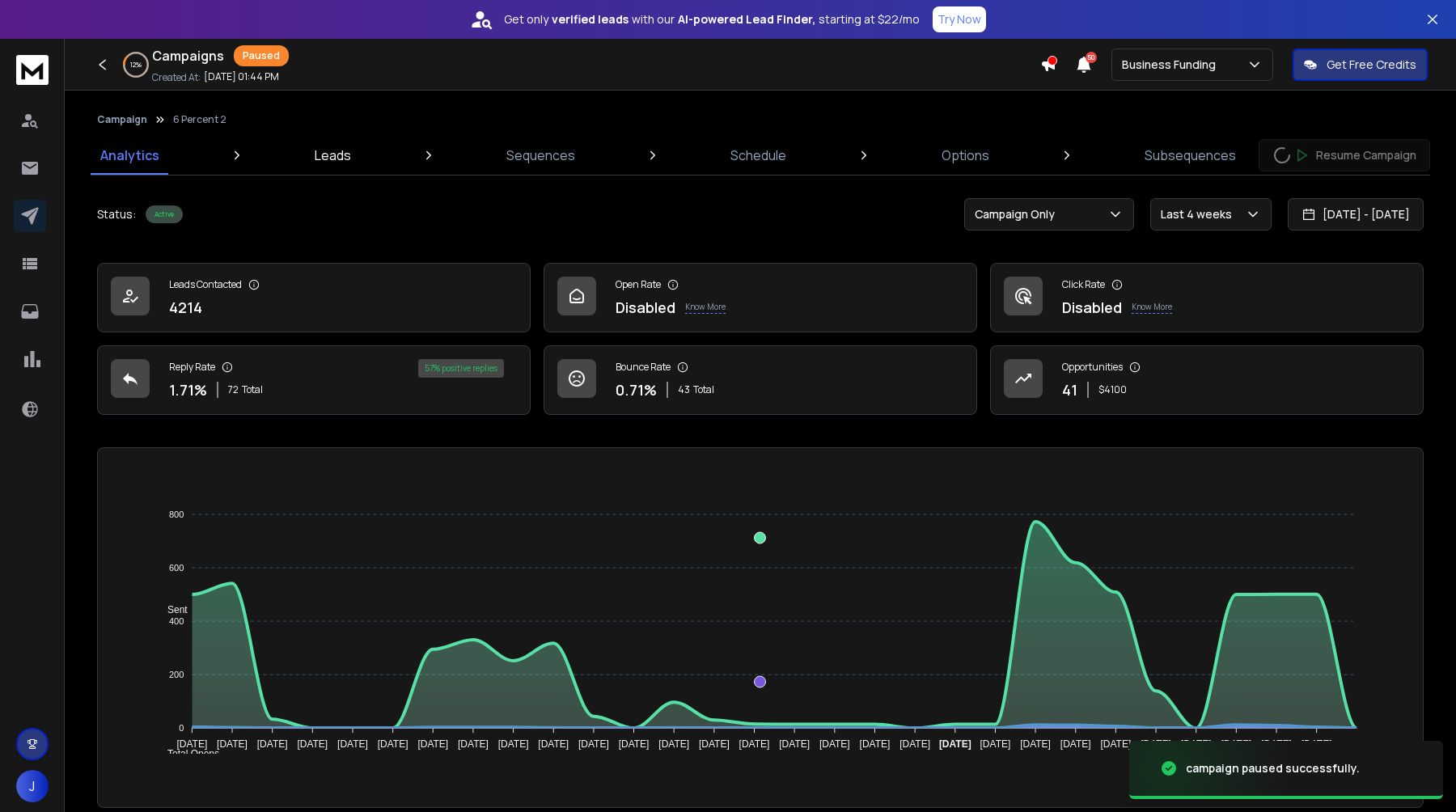
click at [320, 155] on p "Leads" at bounding box center [333, 155] width 37 height 19
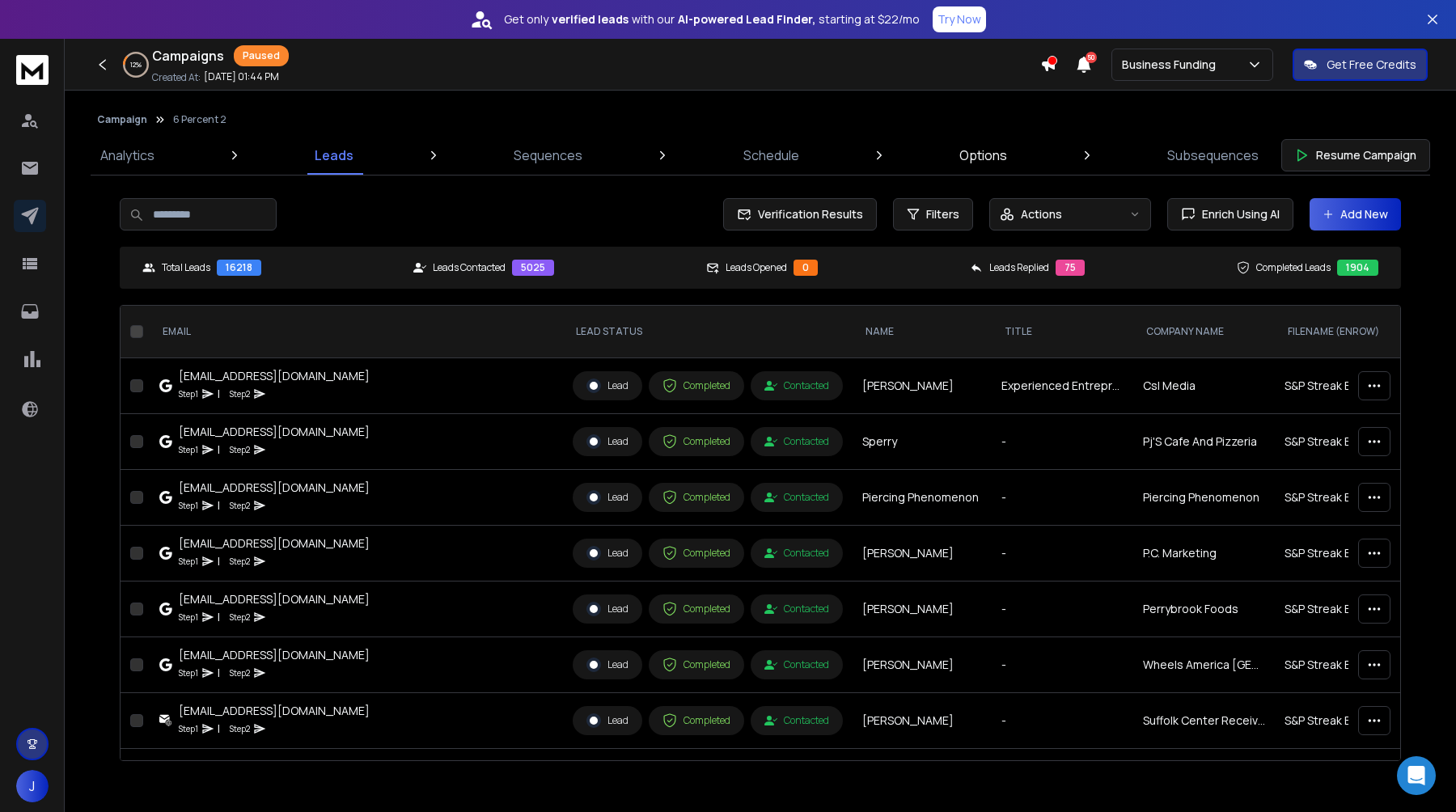
click at [998, 156] on p "Options" at bounding box center [983, 155] width 48 height 19
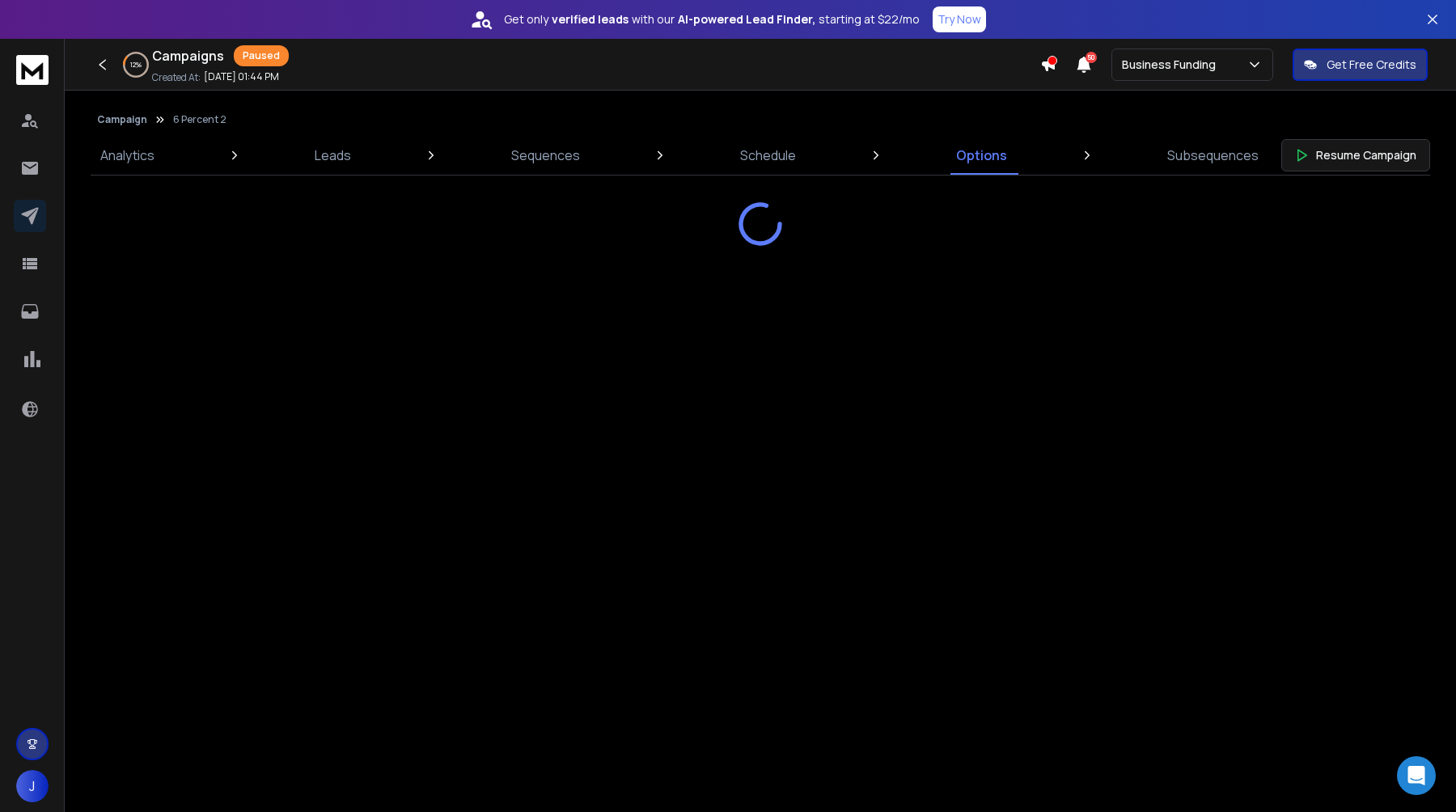
select select "*"
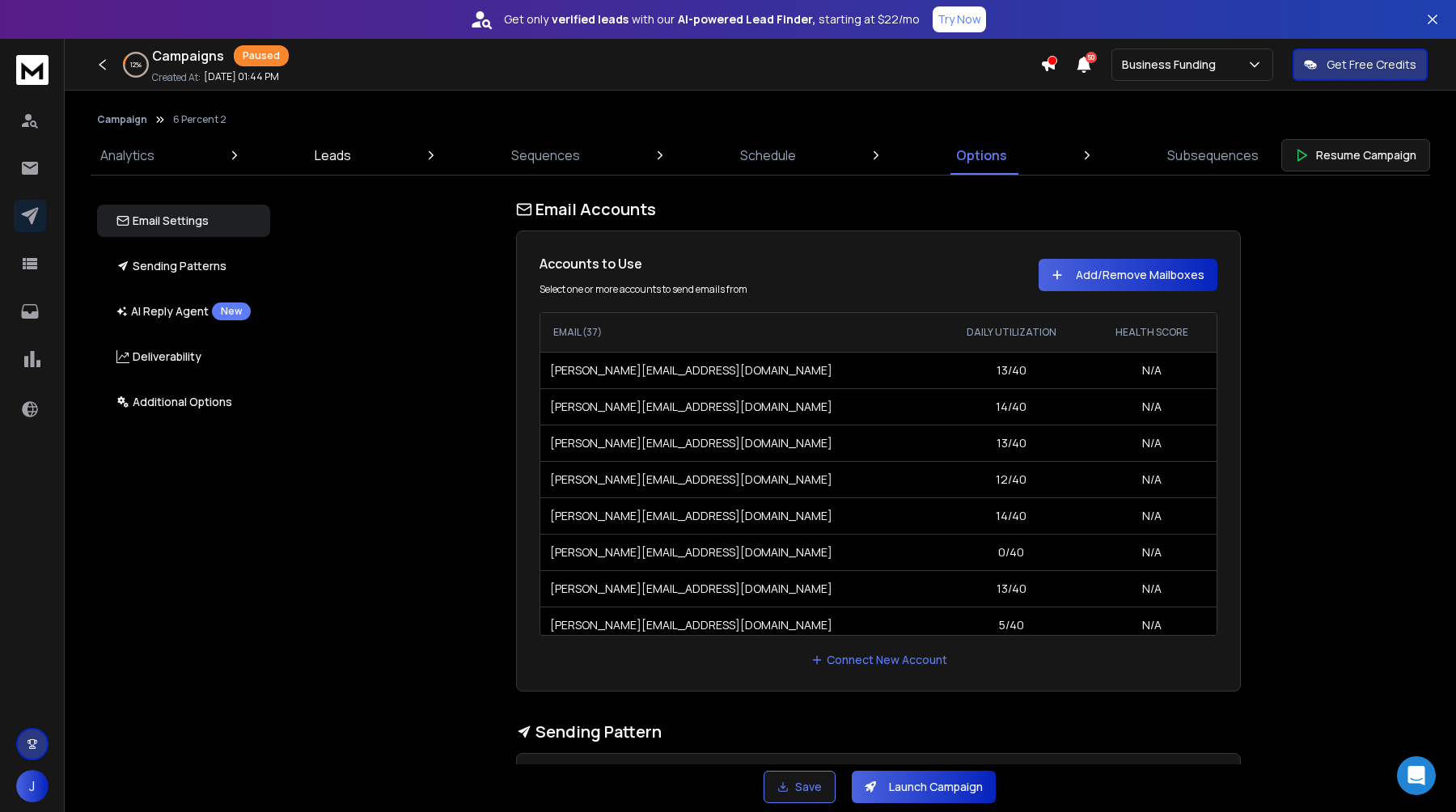
click at [350, 140] on link "Leads" at bounding box center [333, 156] width 56 height 38
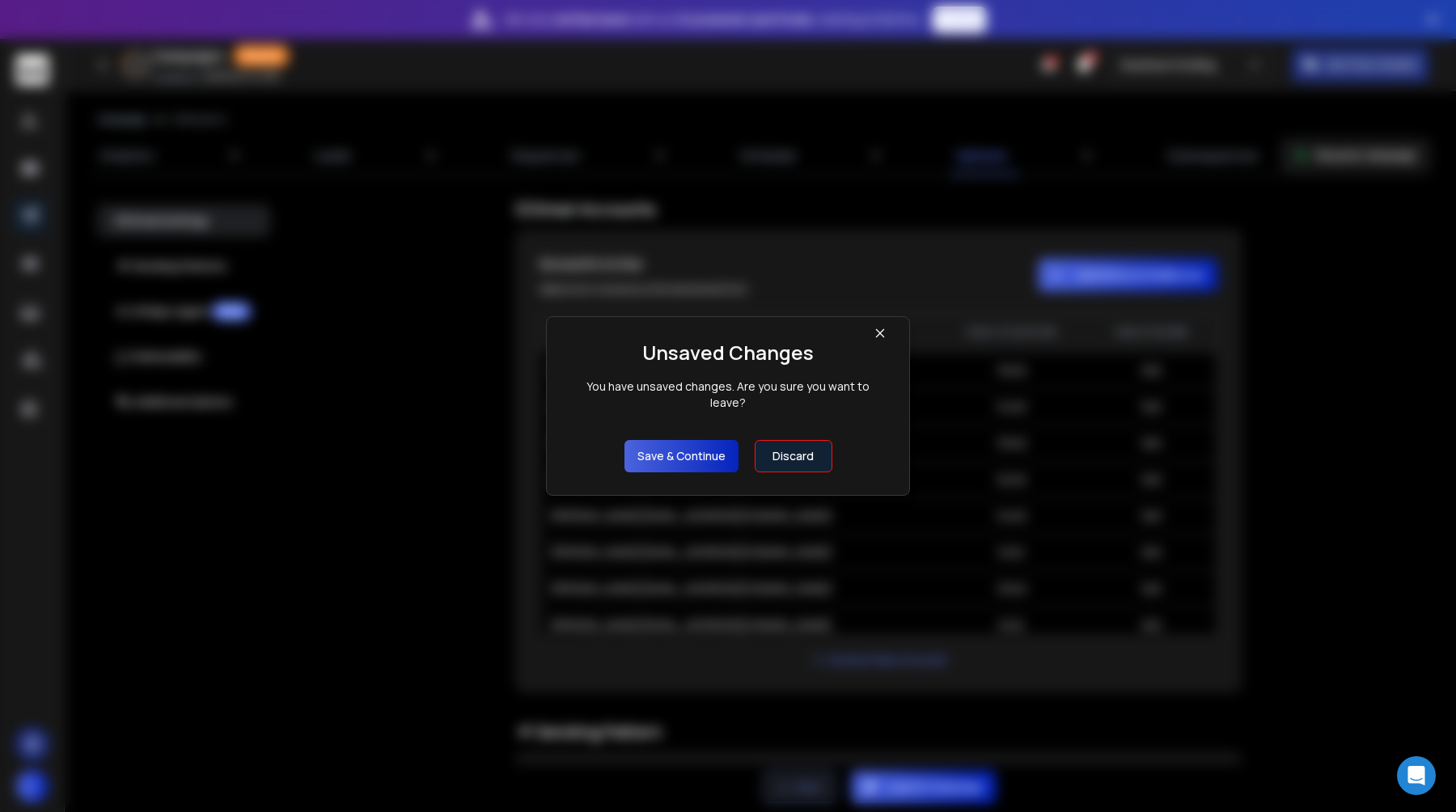
click at [815, 441] on button "Discard" at bounding box center [794, 456] width 78 height 33
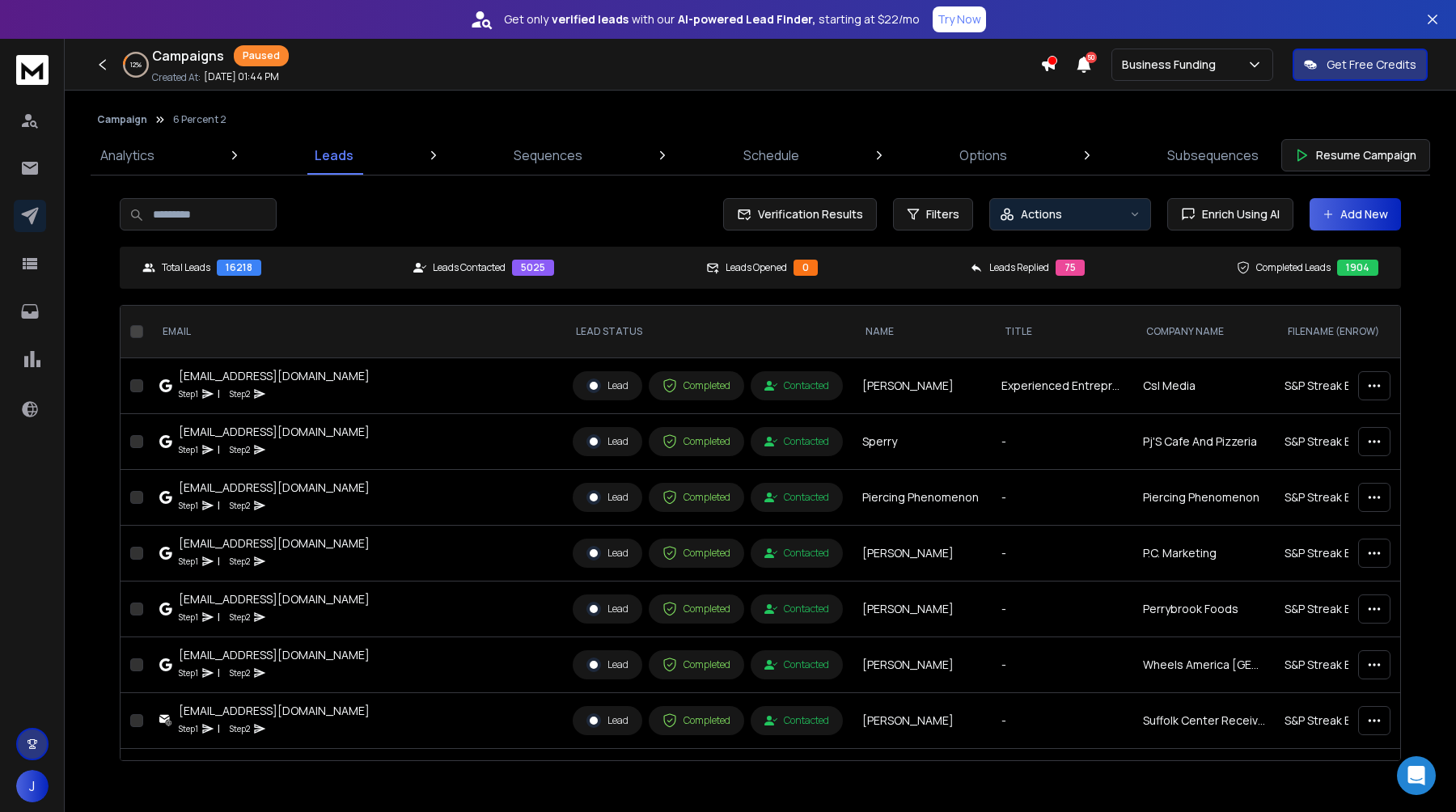
click at [1103, 201] on button "Actions" at bounding box center [1070, 214] width 161 height 33
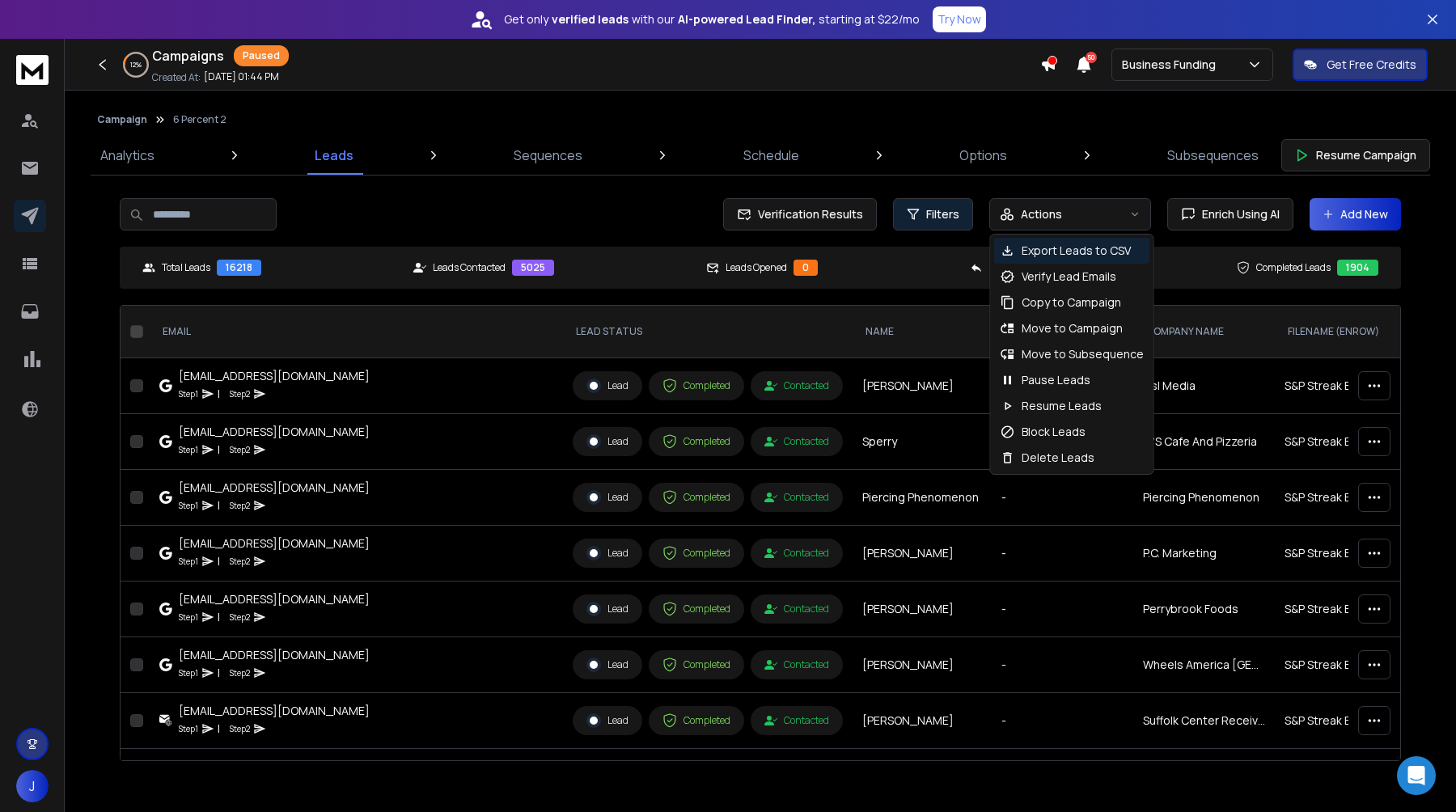
click at [909, 202] on button "Filters" at bounding box center [933, 214] width 80 height 33
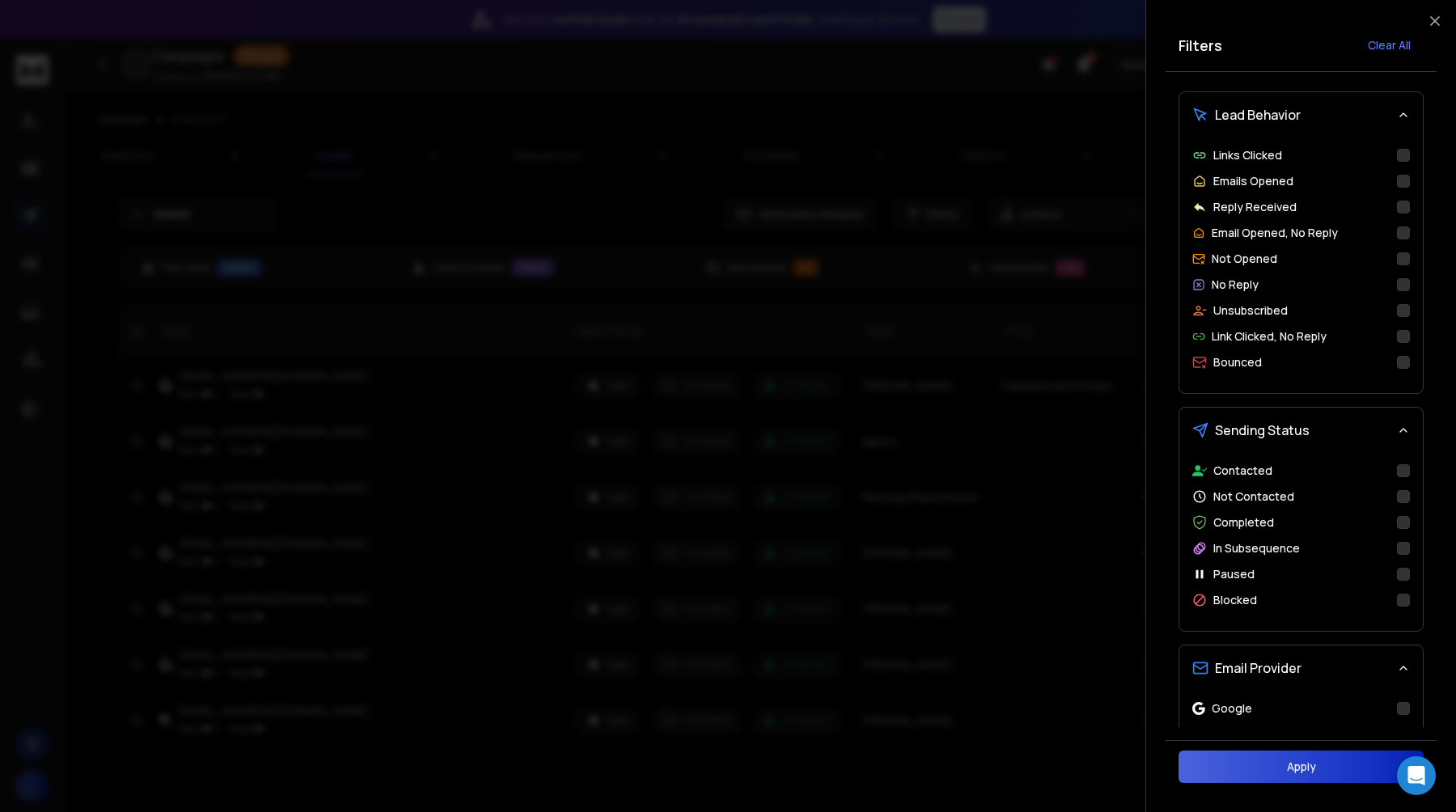
click at [1406, 493] on button "Not Contacted" at bounding box center [1403, 496] width 13 height 13
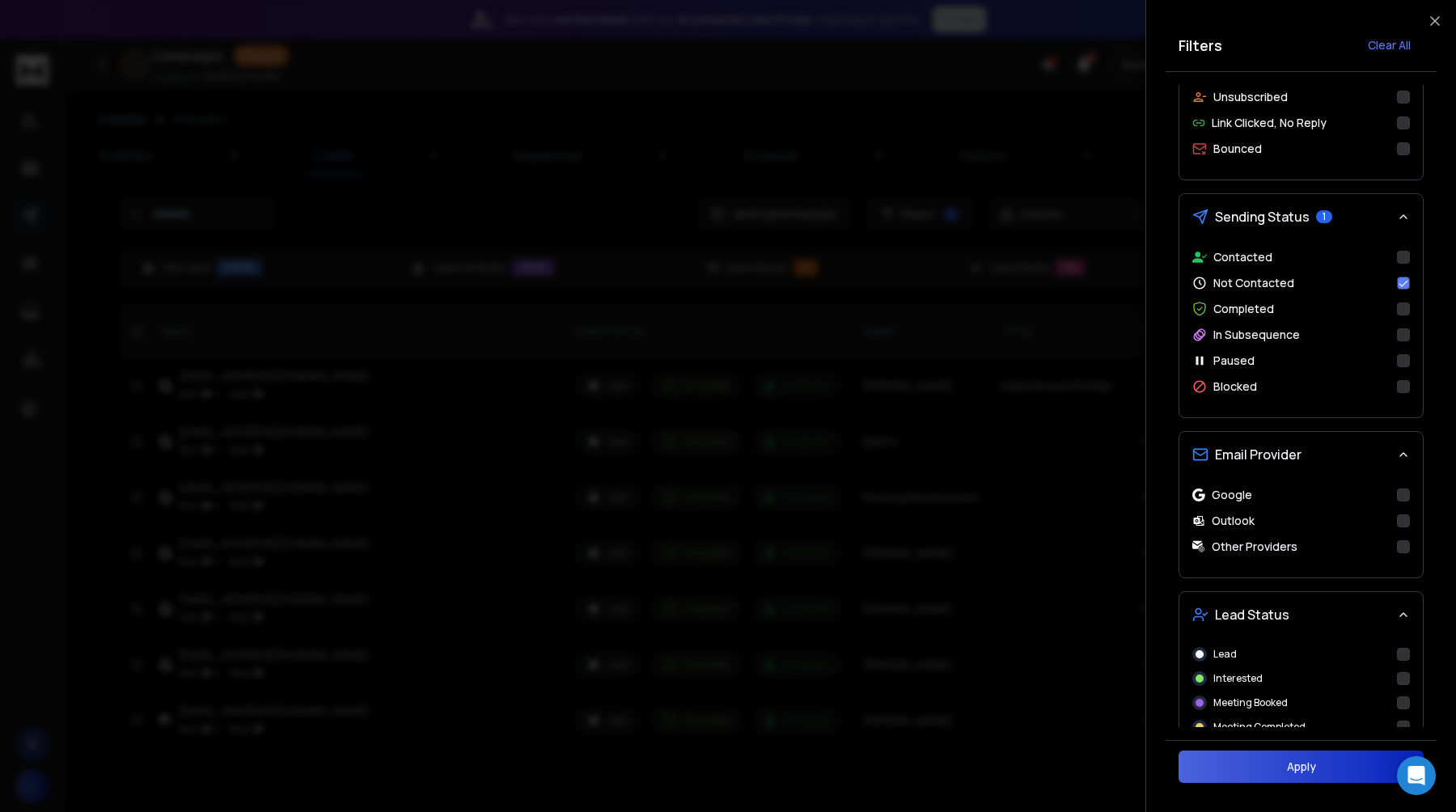
scroll to position [215, 0]
click at [1406, 540] on button "Other Providers" at bounding box center [1403, 544] width 13 height 13
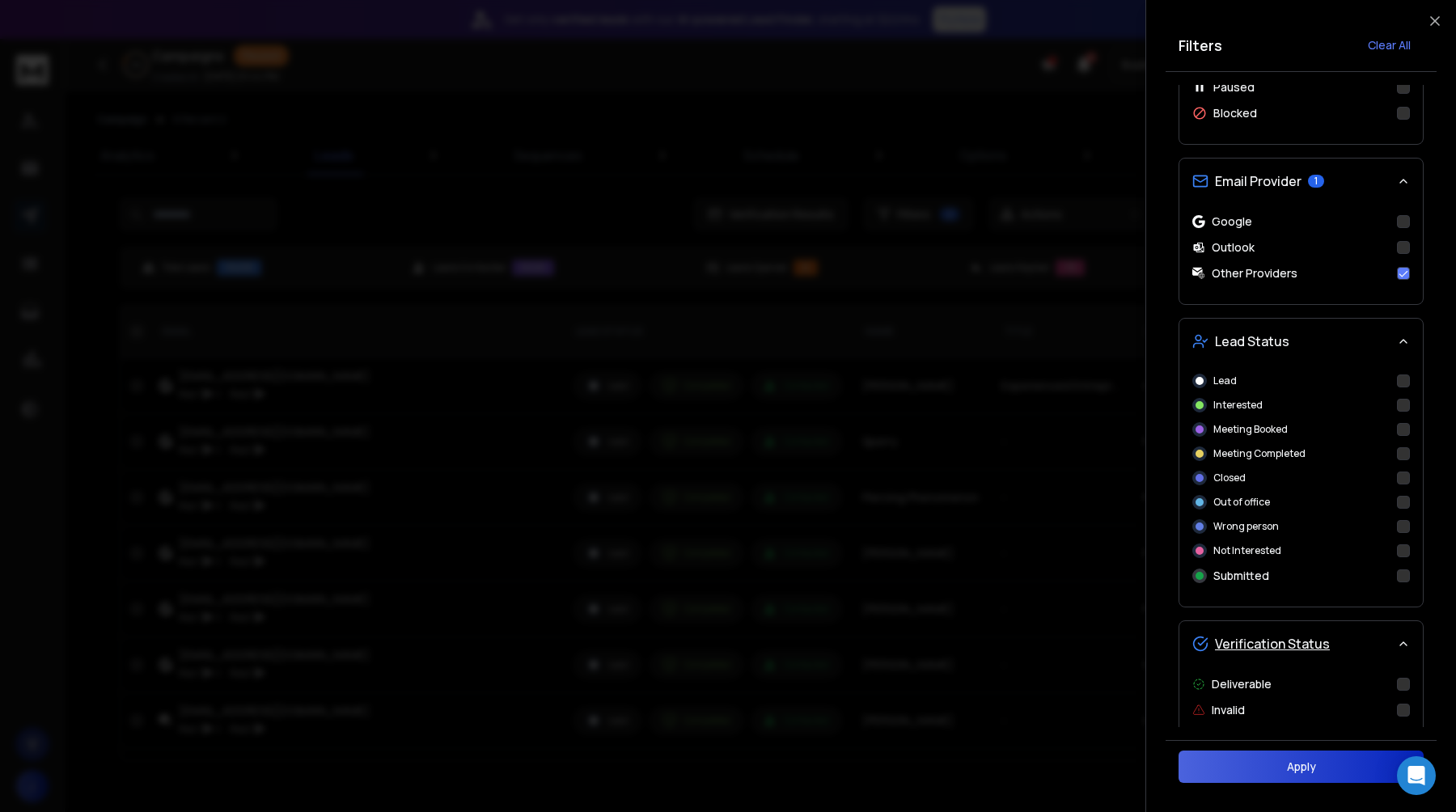
scroll to position [486, 0]
click at [1278, 768] on button "Apply" at bounding box center [1301, 767] width 245 height 33
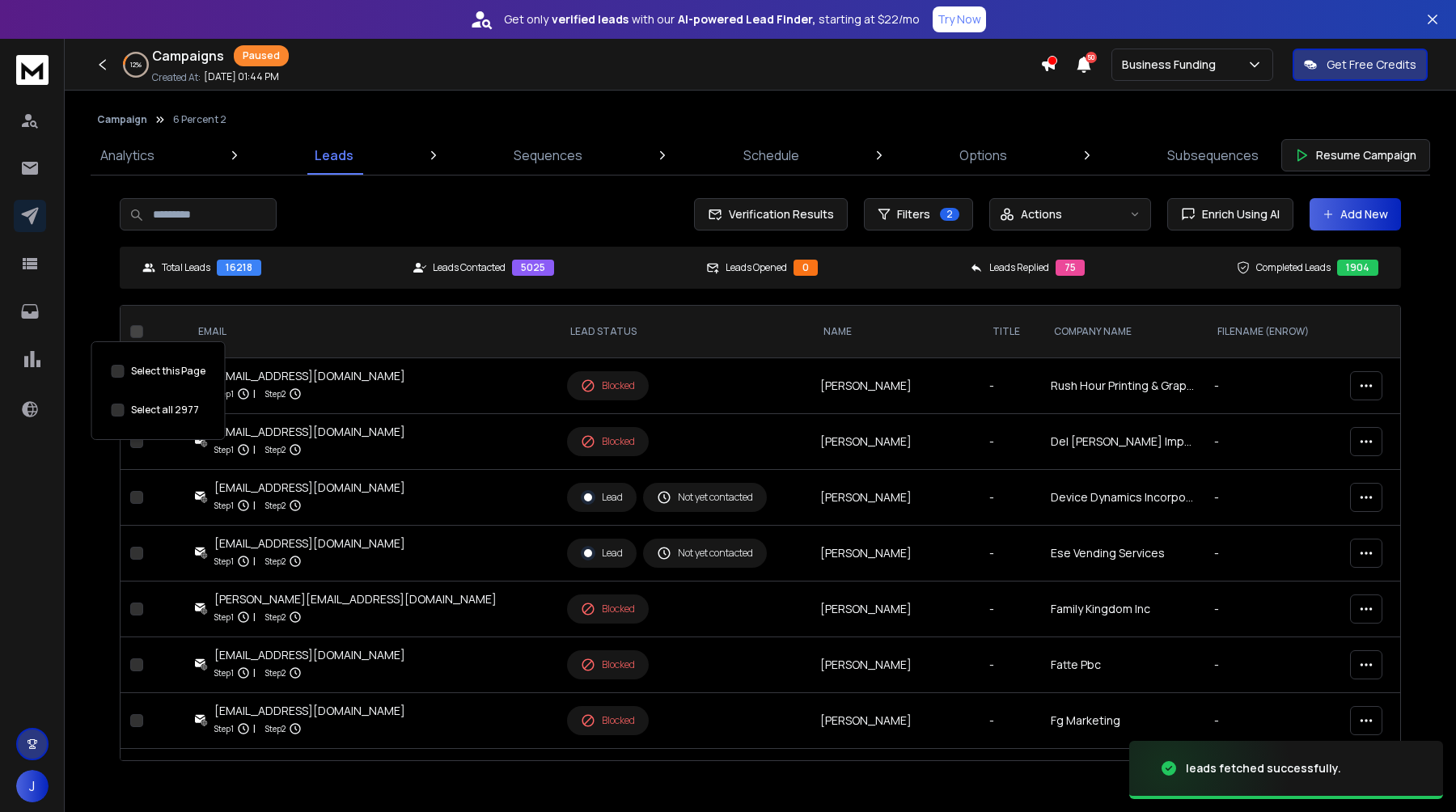
click at [119, 408] on button "Select this Page" at bounding box center [118, 410] width 13 height 13
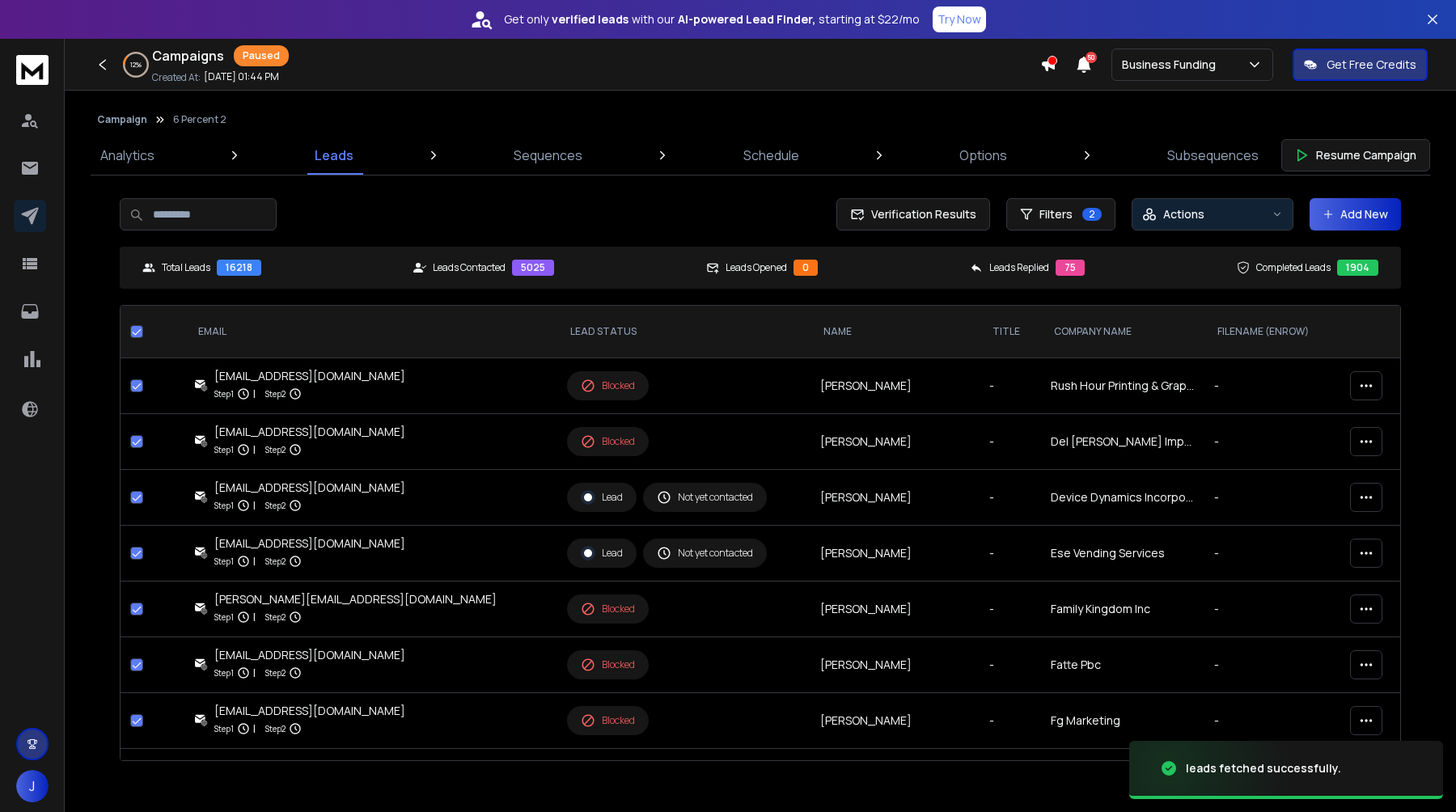
click at [1151, 206] on button "Actions" at bounding box center [1212, 214] width 161 height 33
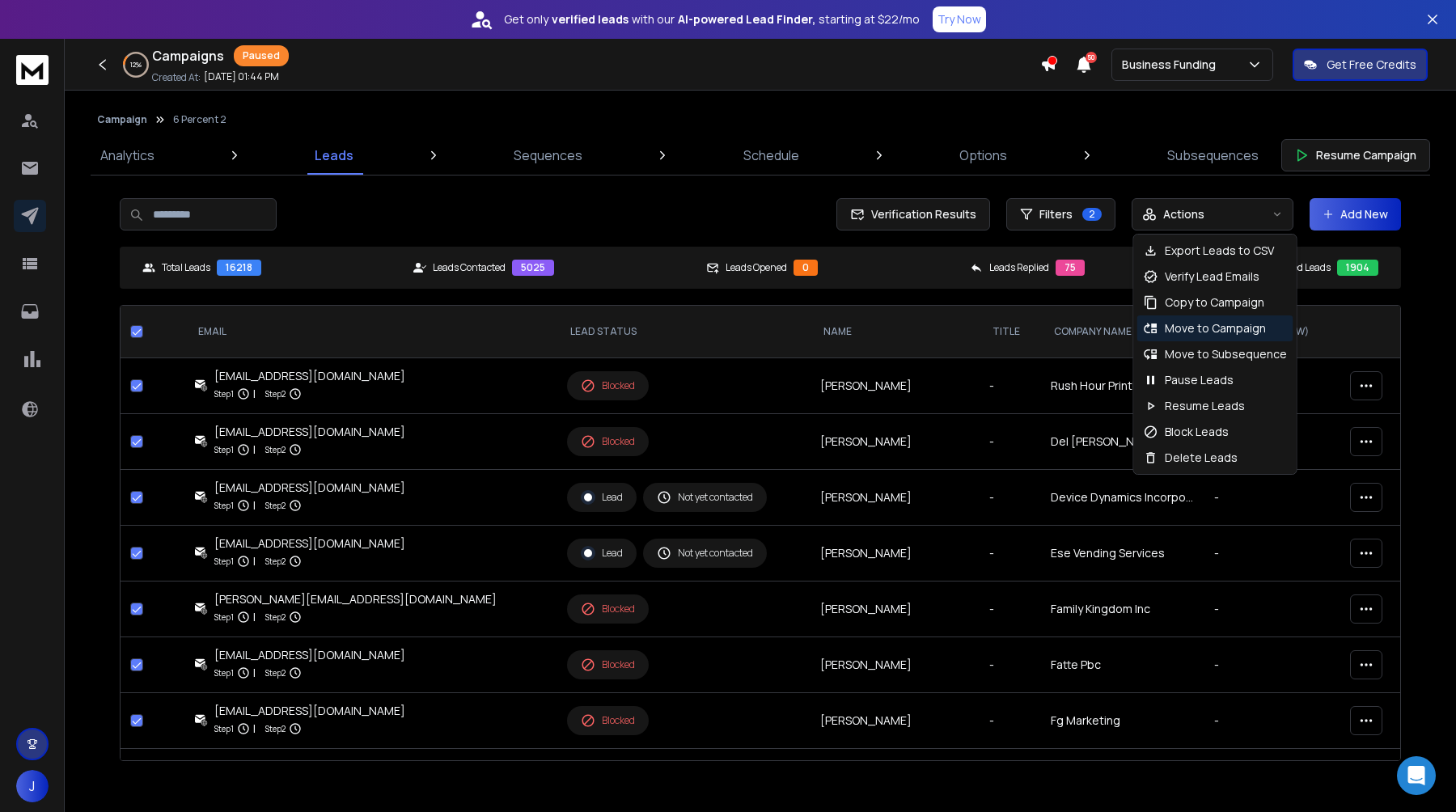
click at [1219, 333] on p "Move to Campaign" at bounding box center [1215, 328] width 101 height 16
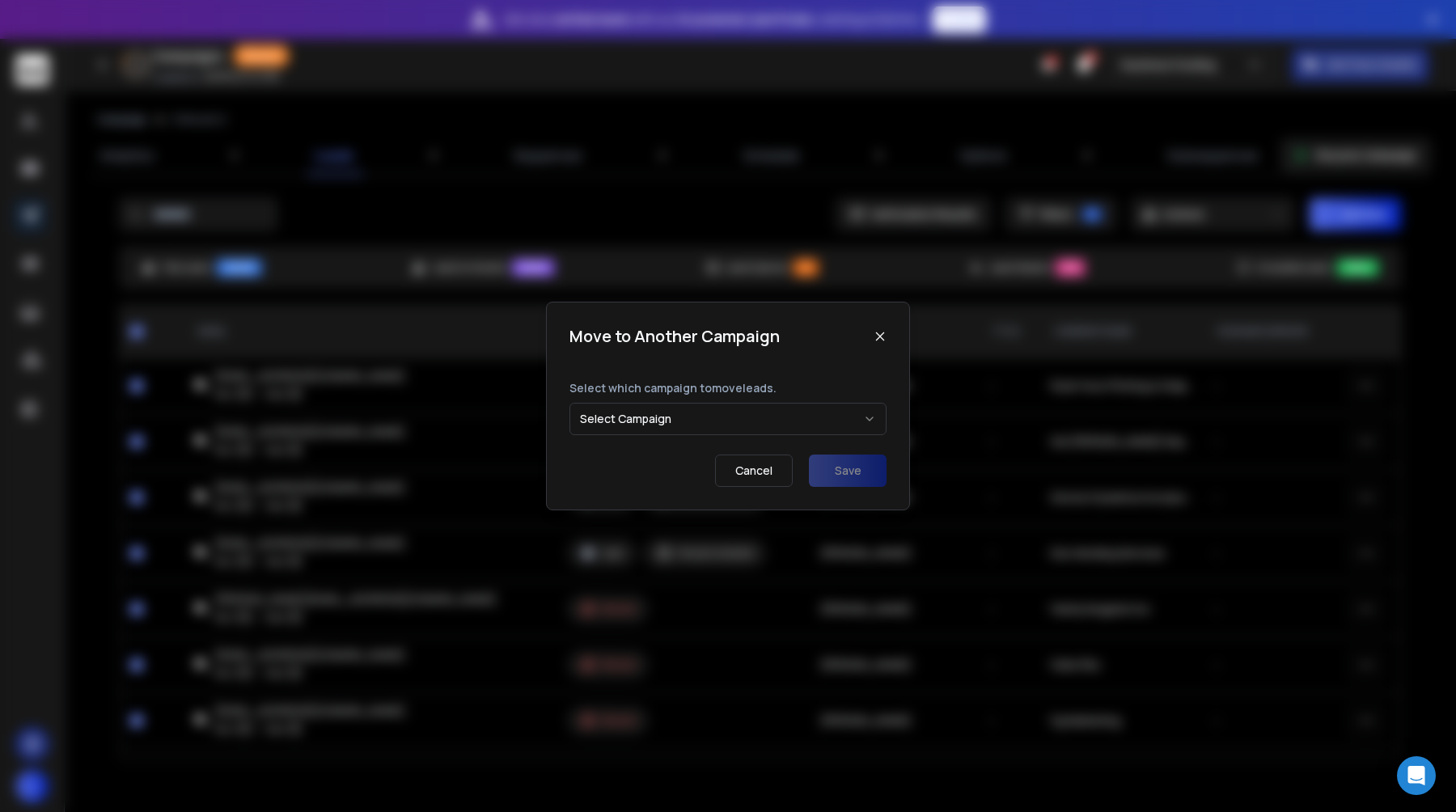
click at [727, 403] on button "Select Campaign" at bounding box center [728, 419] width 317 height 33
click at [838, 484] on button "Save" at bounding box center [847, 471] width 78 height 33
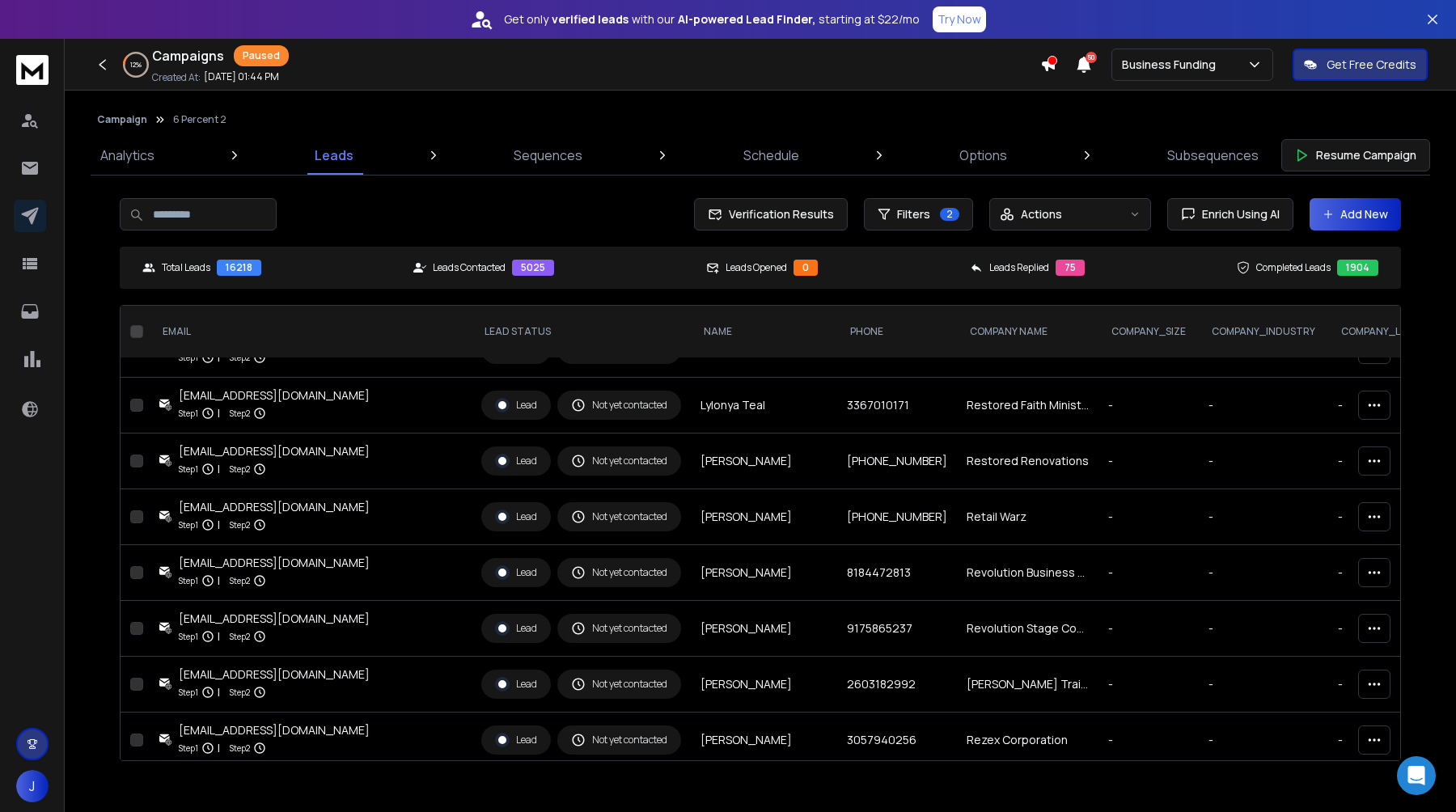
scroll to position [0, 0]
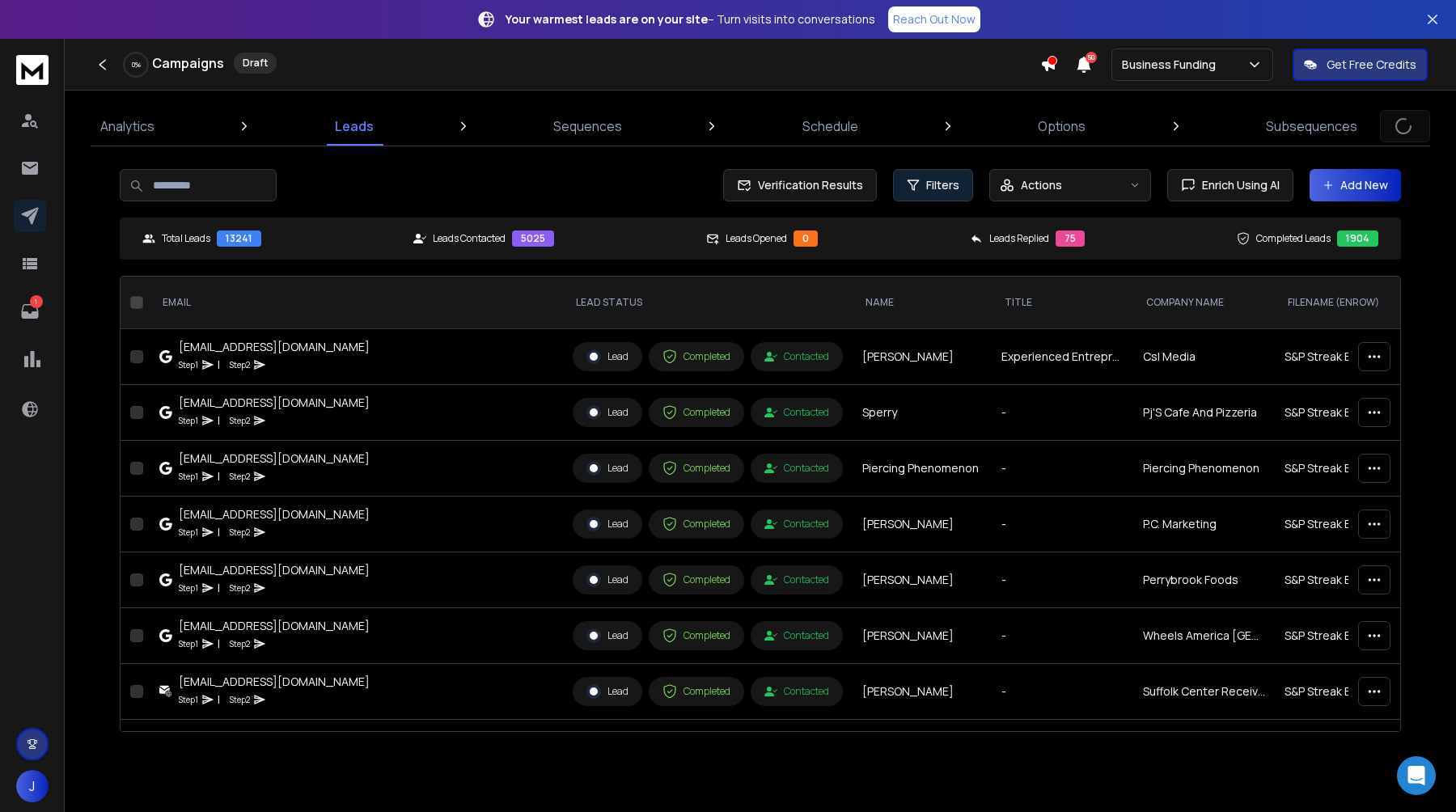
click at [956, 178] on span "Filters" at bounding box center [943, 185] width 33 height 16
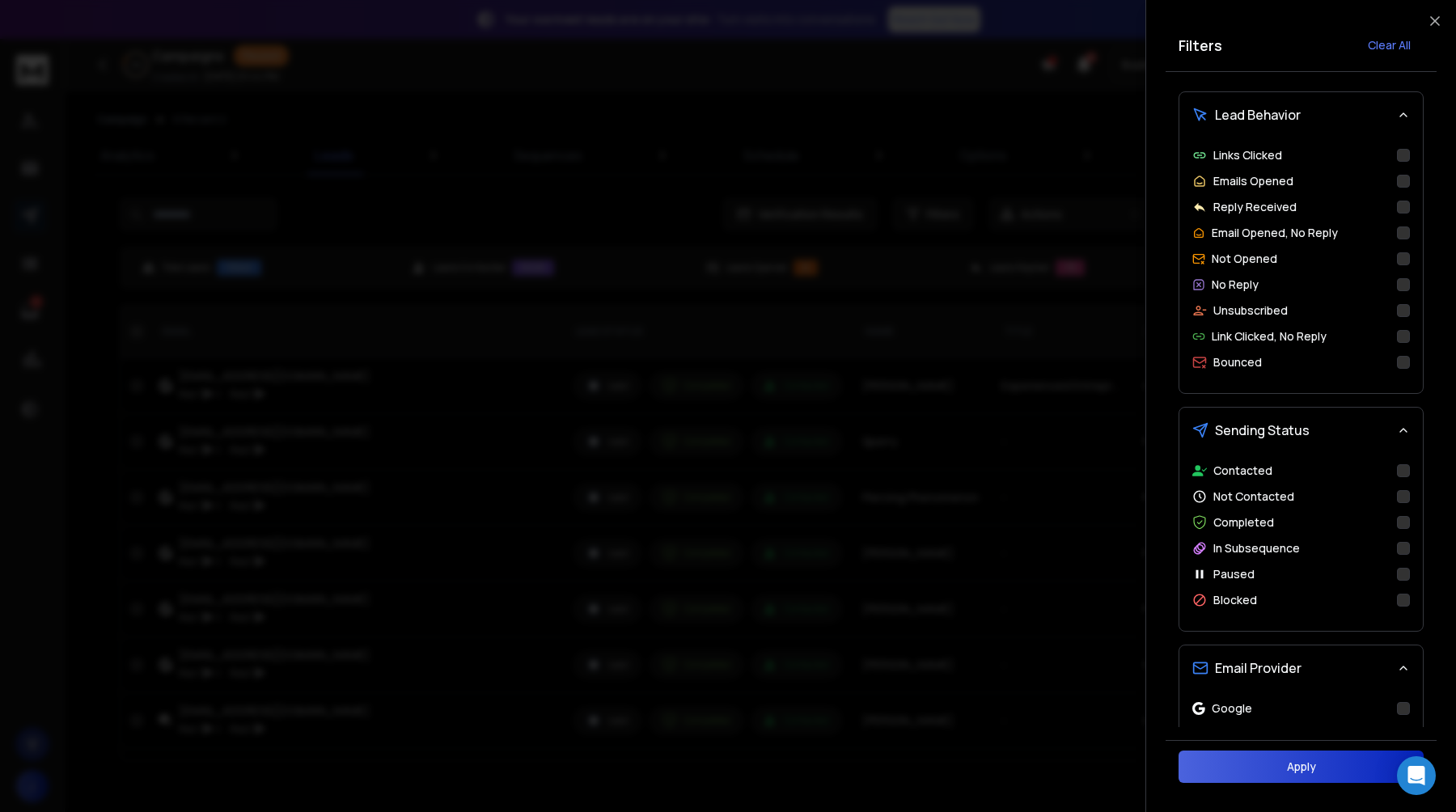
click at [1403, 494] on button "Not Contacted" at bounding box center [1403, 496] width 13 height 13
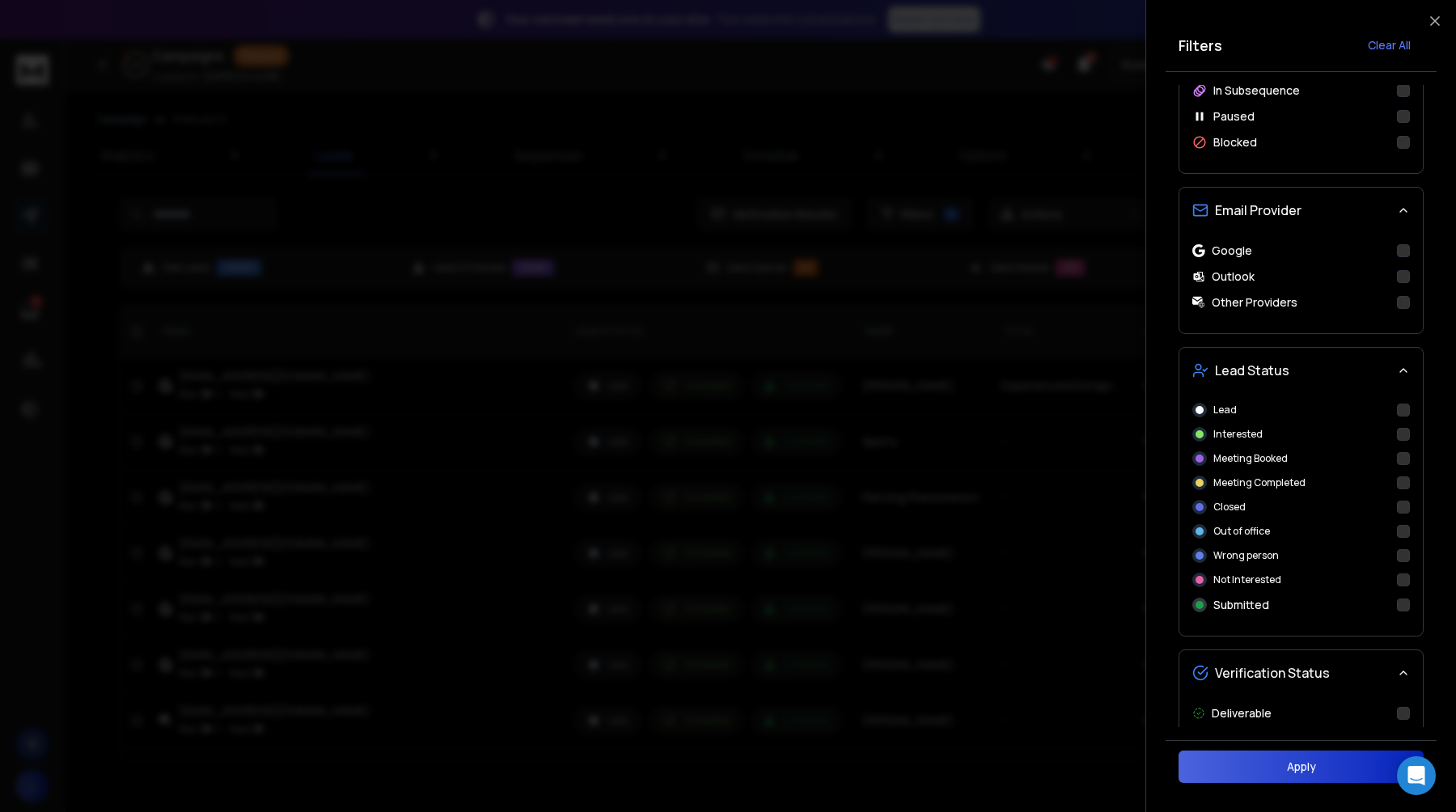
scroll to position [585, 0]
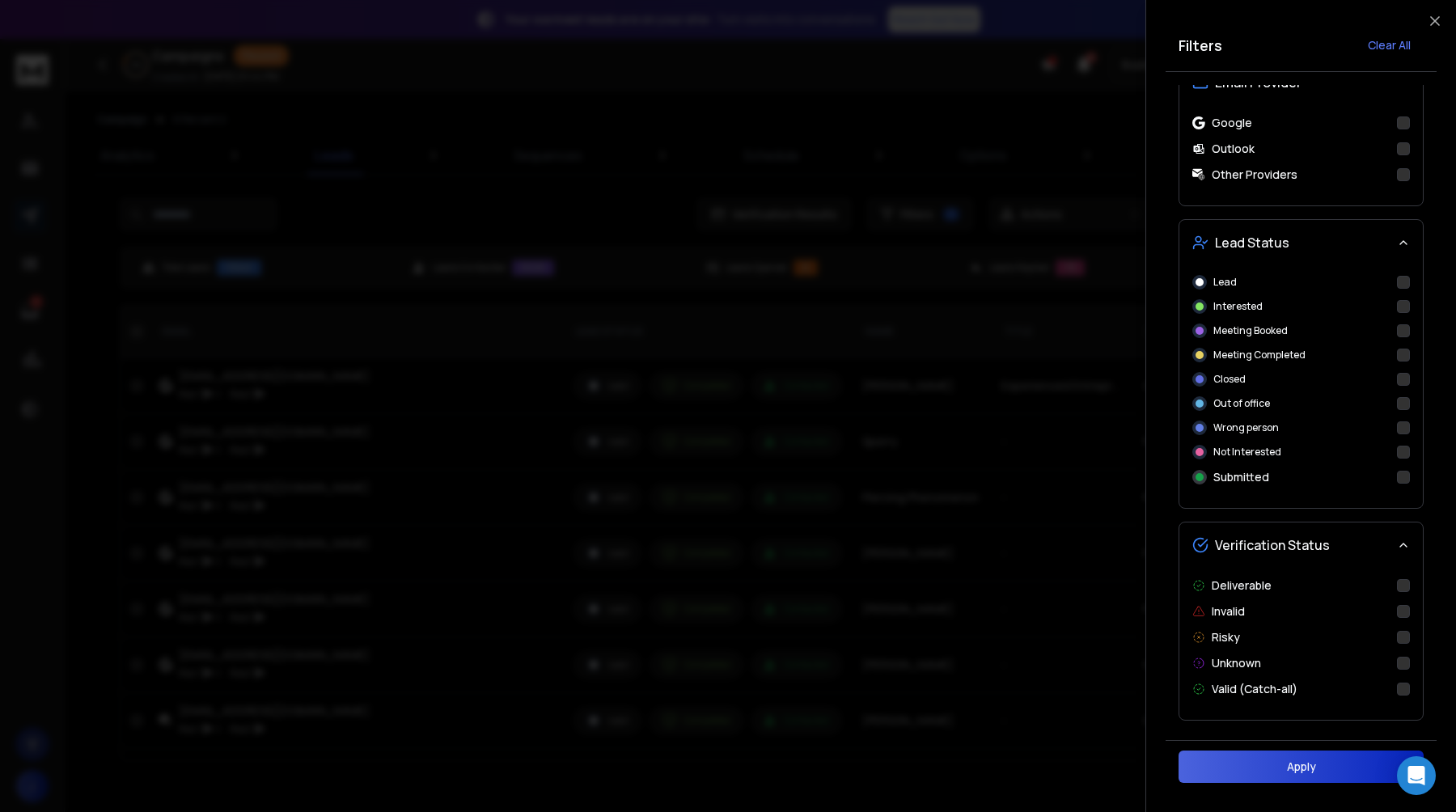
click at [1407, 584] on button "Deliverable" at bounding box center [1403, 585] width 13 height 13
click at [1308, 774] on button "Apply" at bounding box center [1301, 767] width 245 height 33
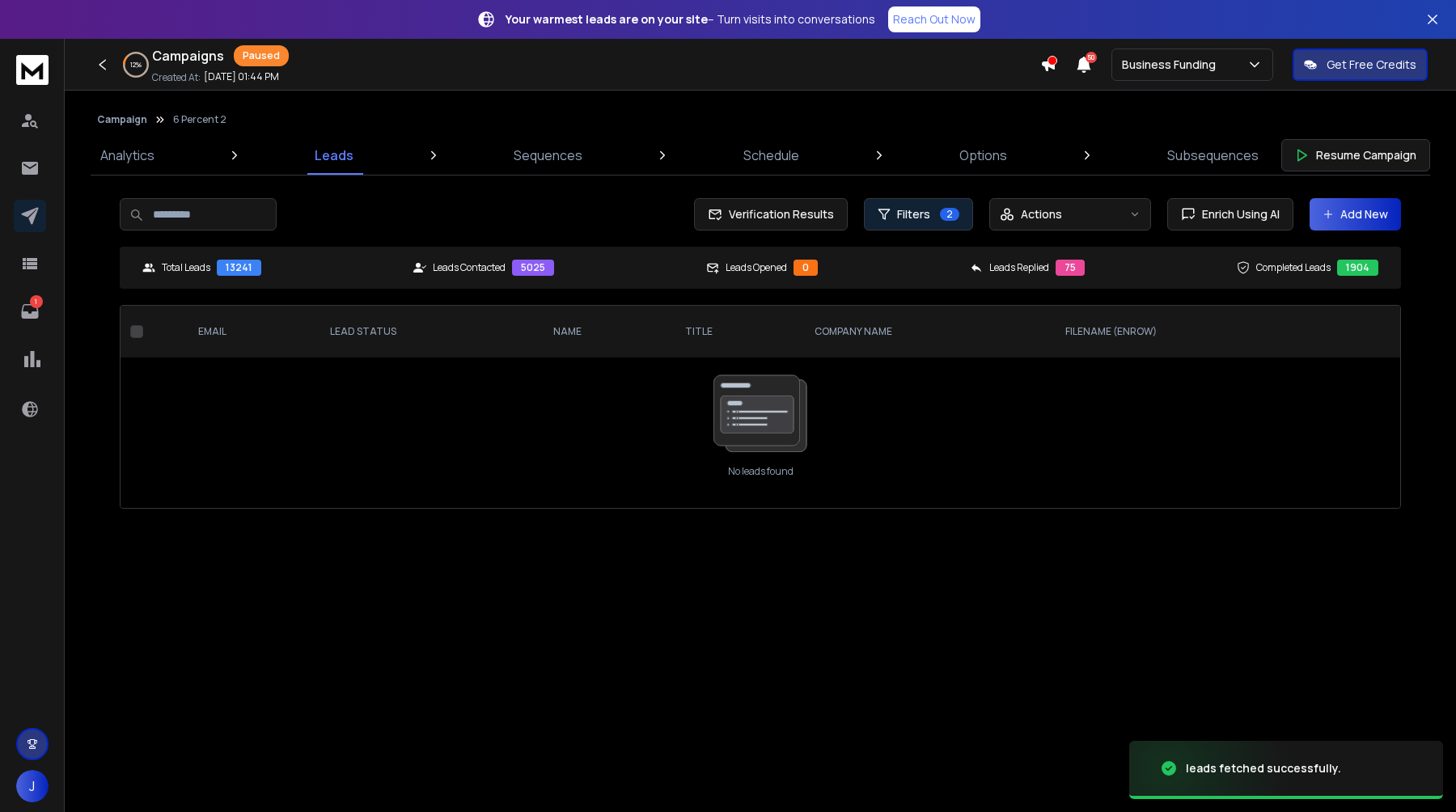
click at [932, 217] on button "Filters 2" at bounding box center [918, 214] width 110 height 33
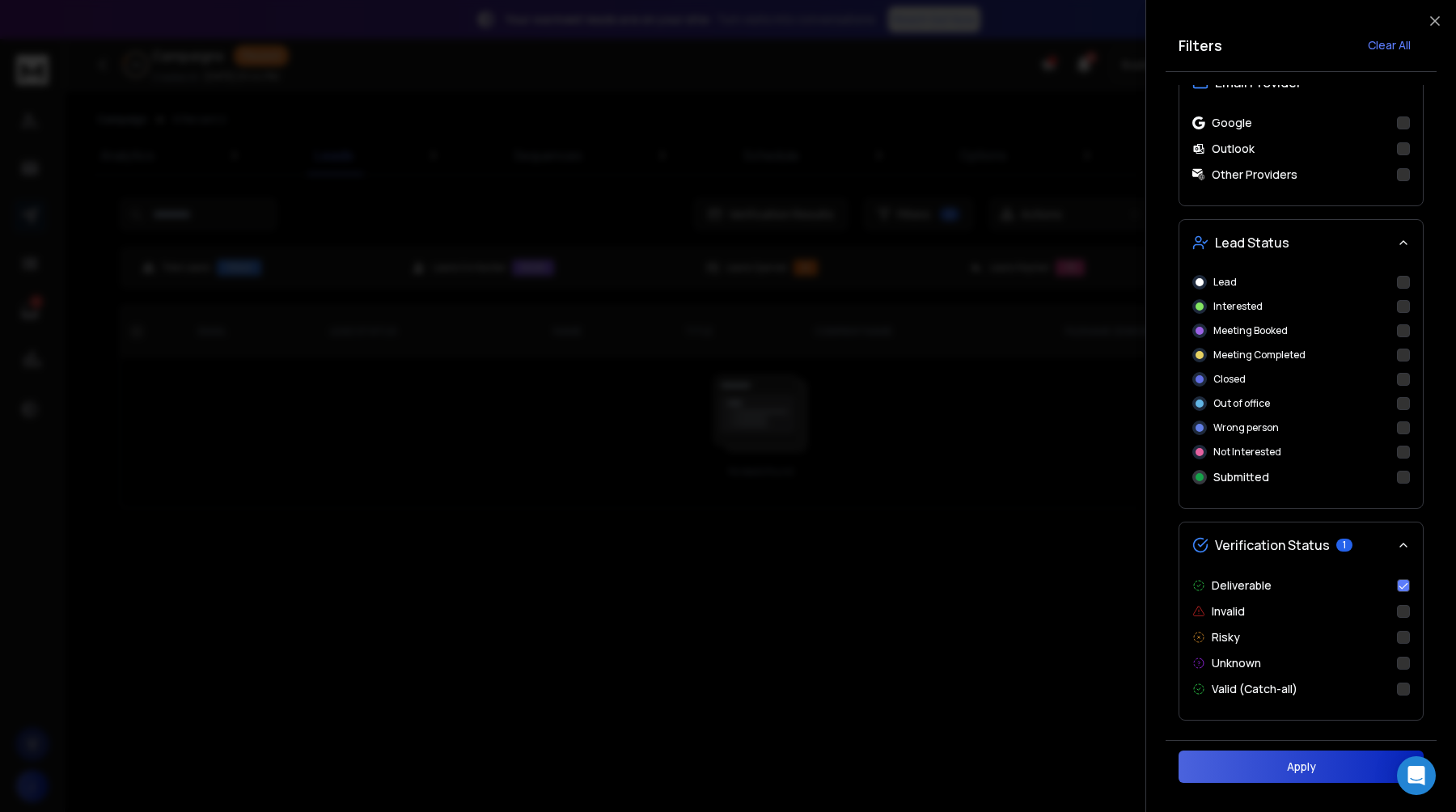
click at [1402, 586] on button "Deliverable" at bounding box center [1403, 585] width 13 height 13
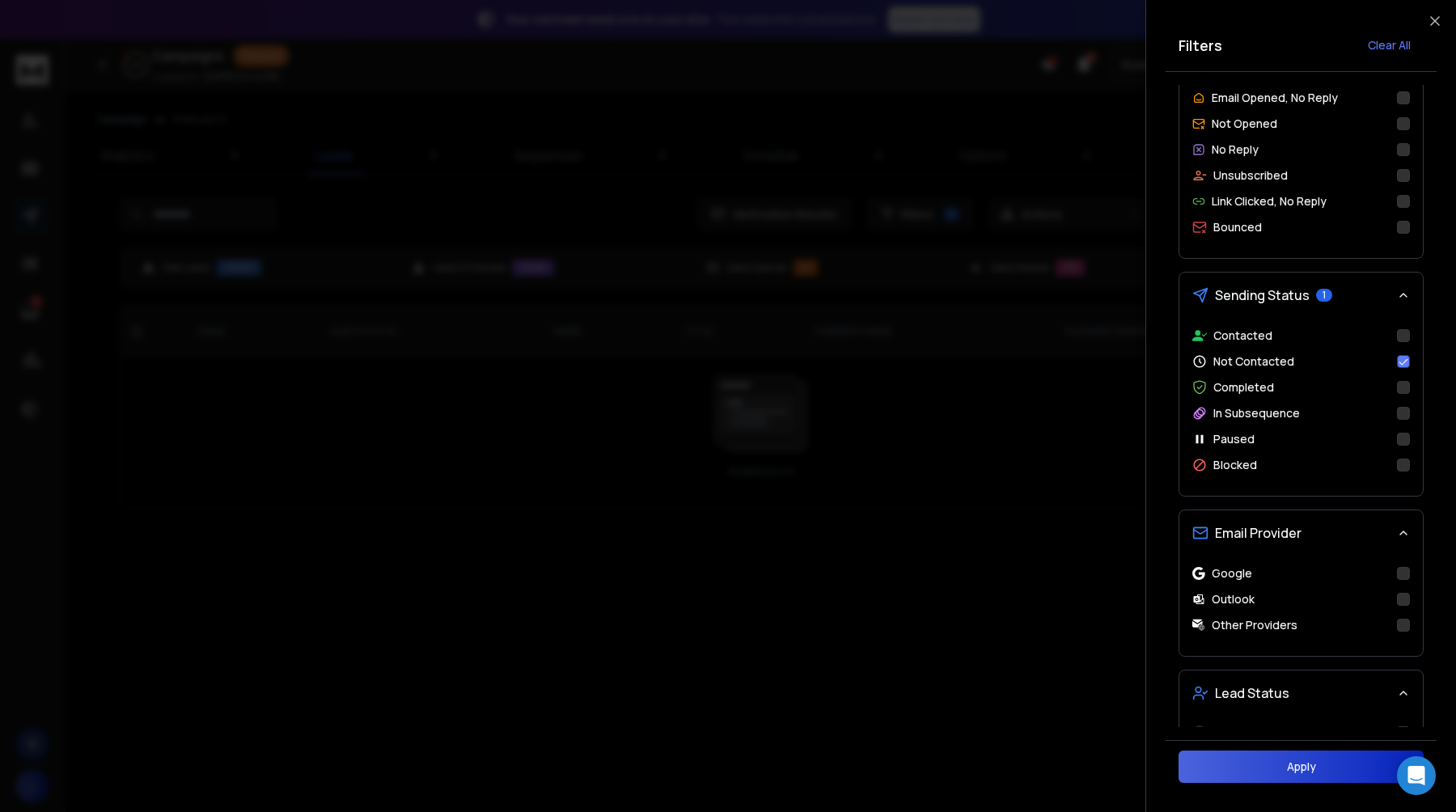
scroll to position [0, 0]
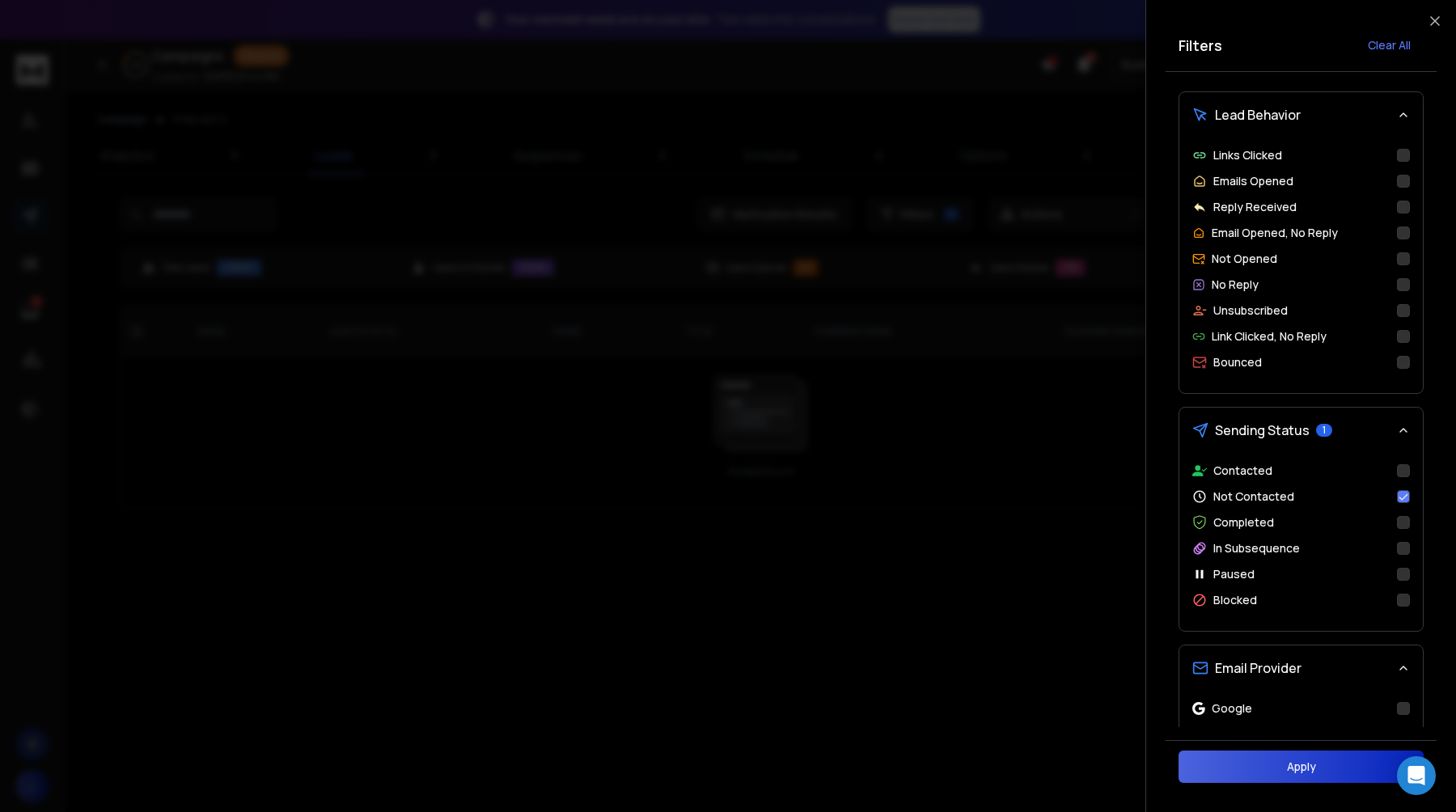
click at [1406, 498] on button "Not Contacted" at bounding box center [1403, 496] width 13 height 13
click at [1402, 286] on button "No Reply" at bounding box center [1403, 284] width 13 height 13
click at [1402, 471] on button "Contacted" at bounding box center [1403, 470] width 13 height 13
click at [1403, 469] on button "Contacted" at bounding box center [1403, 470] width 13 height 13
click at [1403, 522] on button "Completed" at bounding box center [1403, 522] width 13 height 13
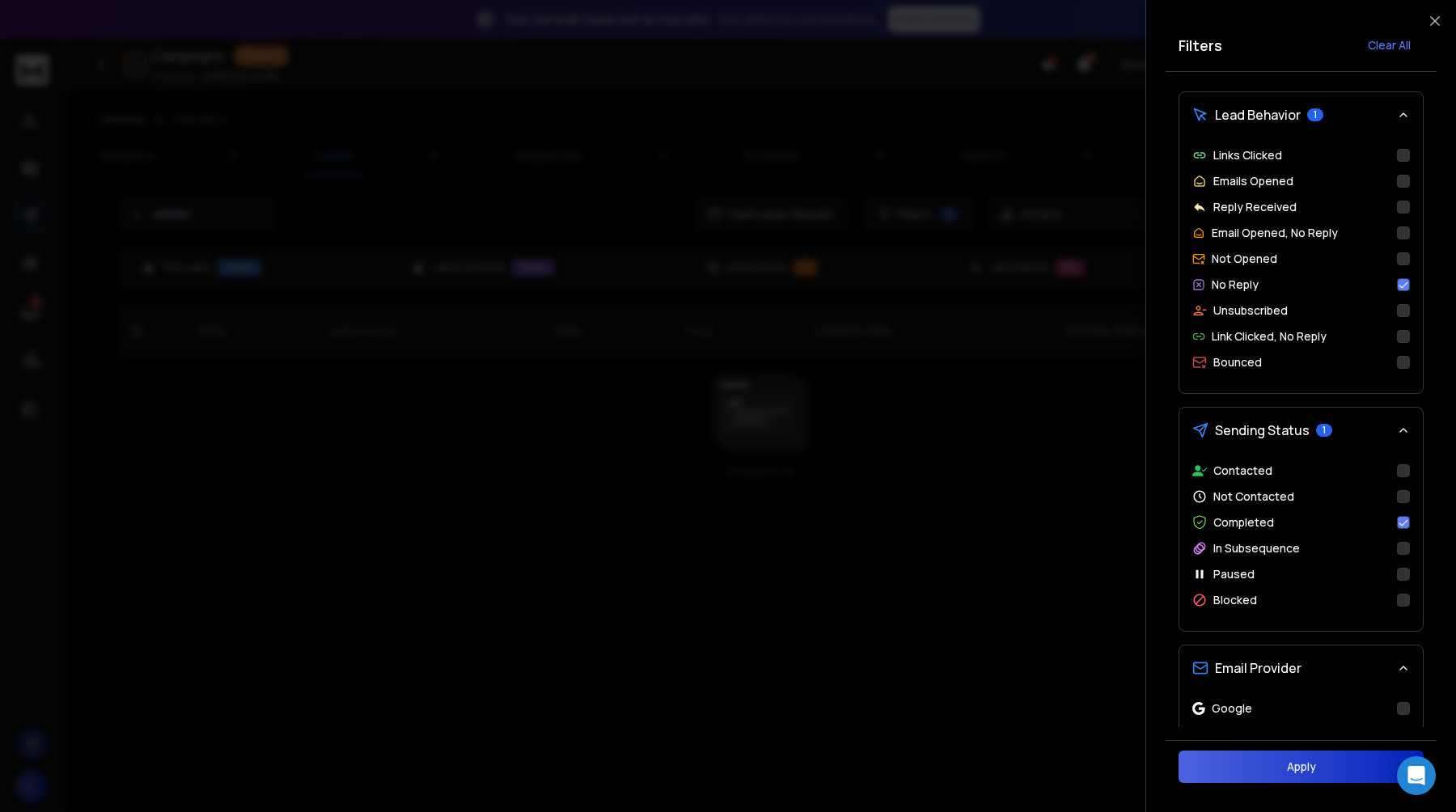
click at [1254, 763] on button "Apply" at bounding box center [1301, 767] width 245 height 33
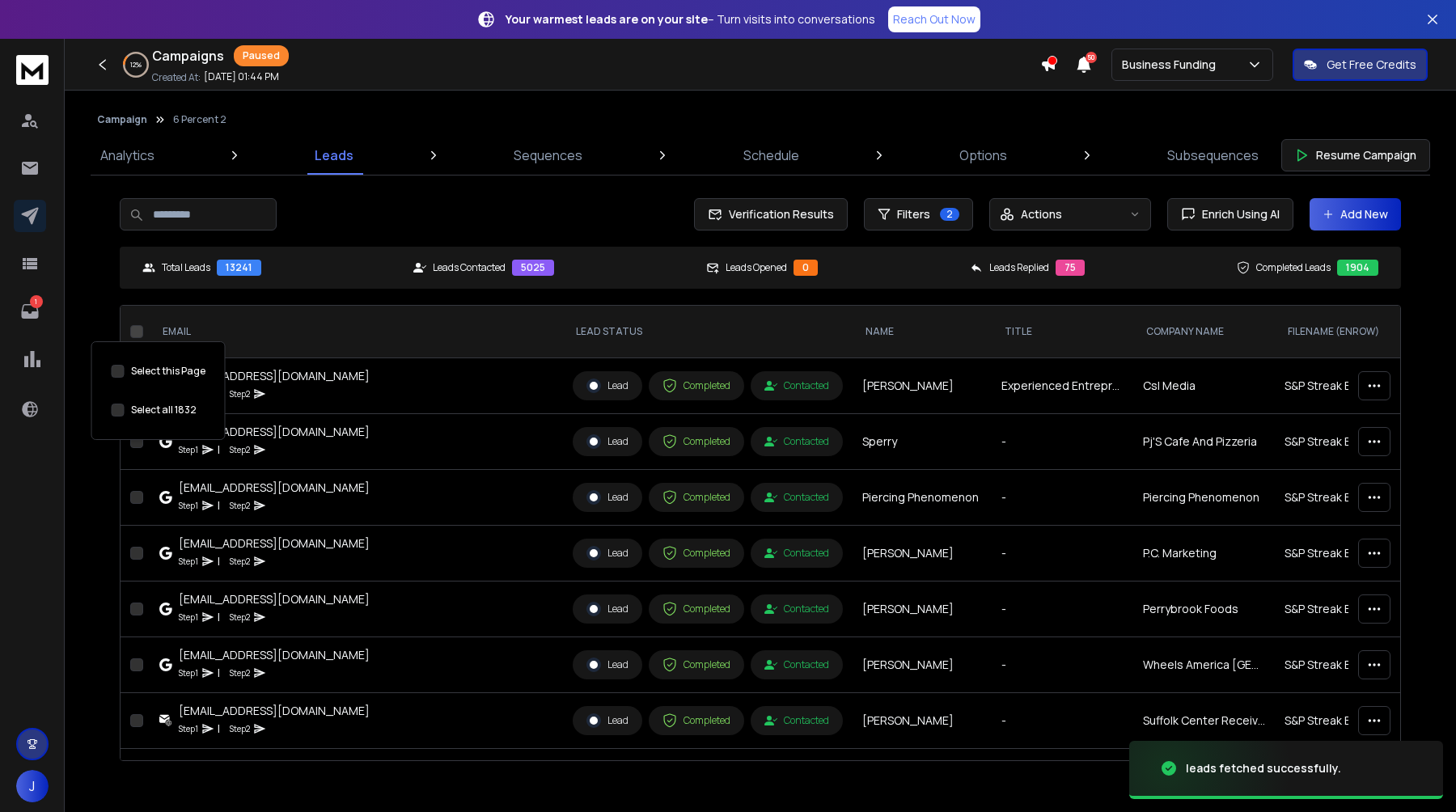
click at [119, 411] on button "Select this Page" at bounding box center [118, 410] width 13 height 13
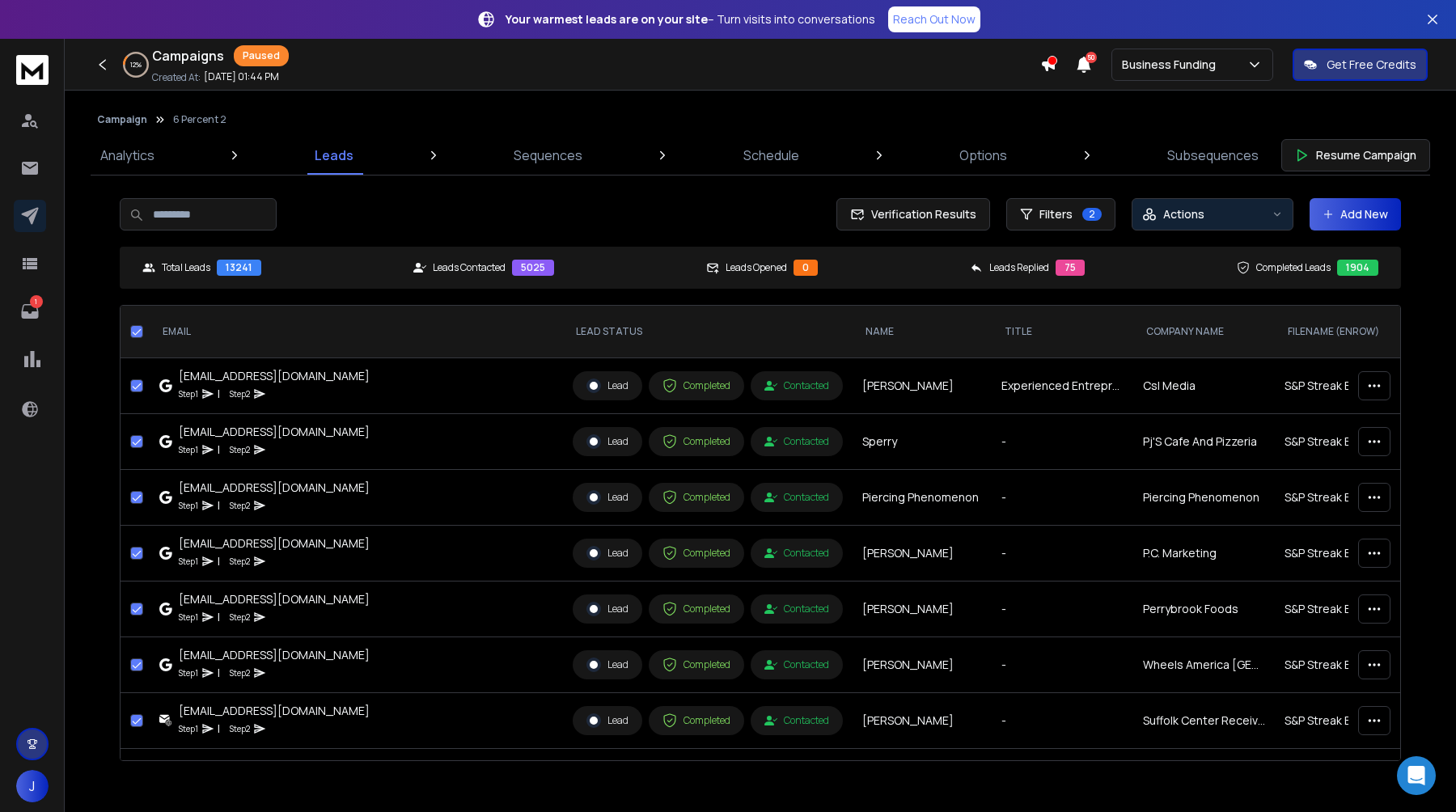
click at [1173, 211] on p "Actions" at bounding box center [1183, 214] width 41 height 16
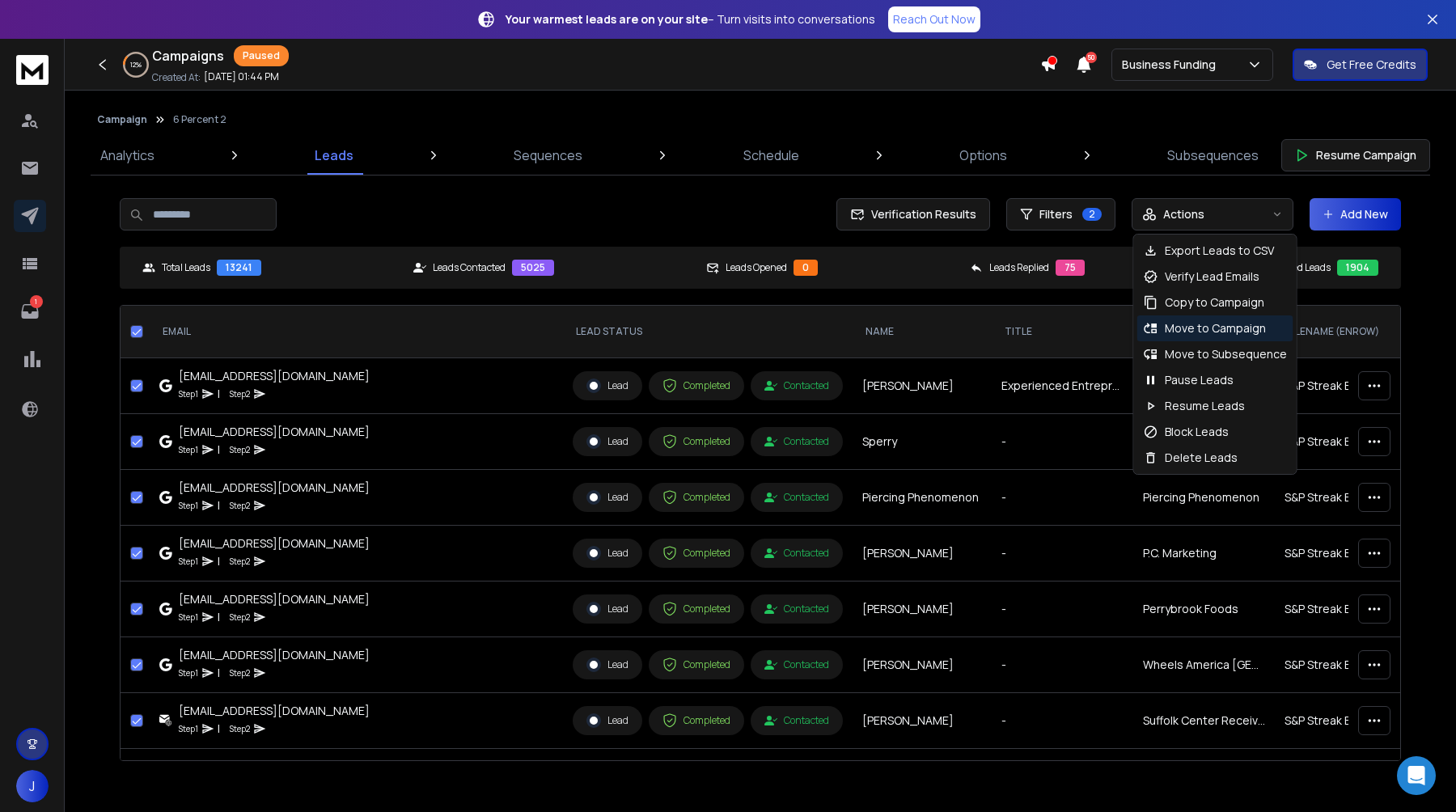
click at [1190, 324] on p "Move to Campaign" at bounding box center [1215, 328] width 101 height 16
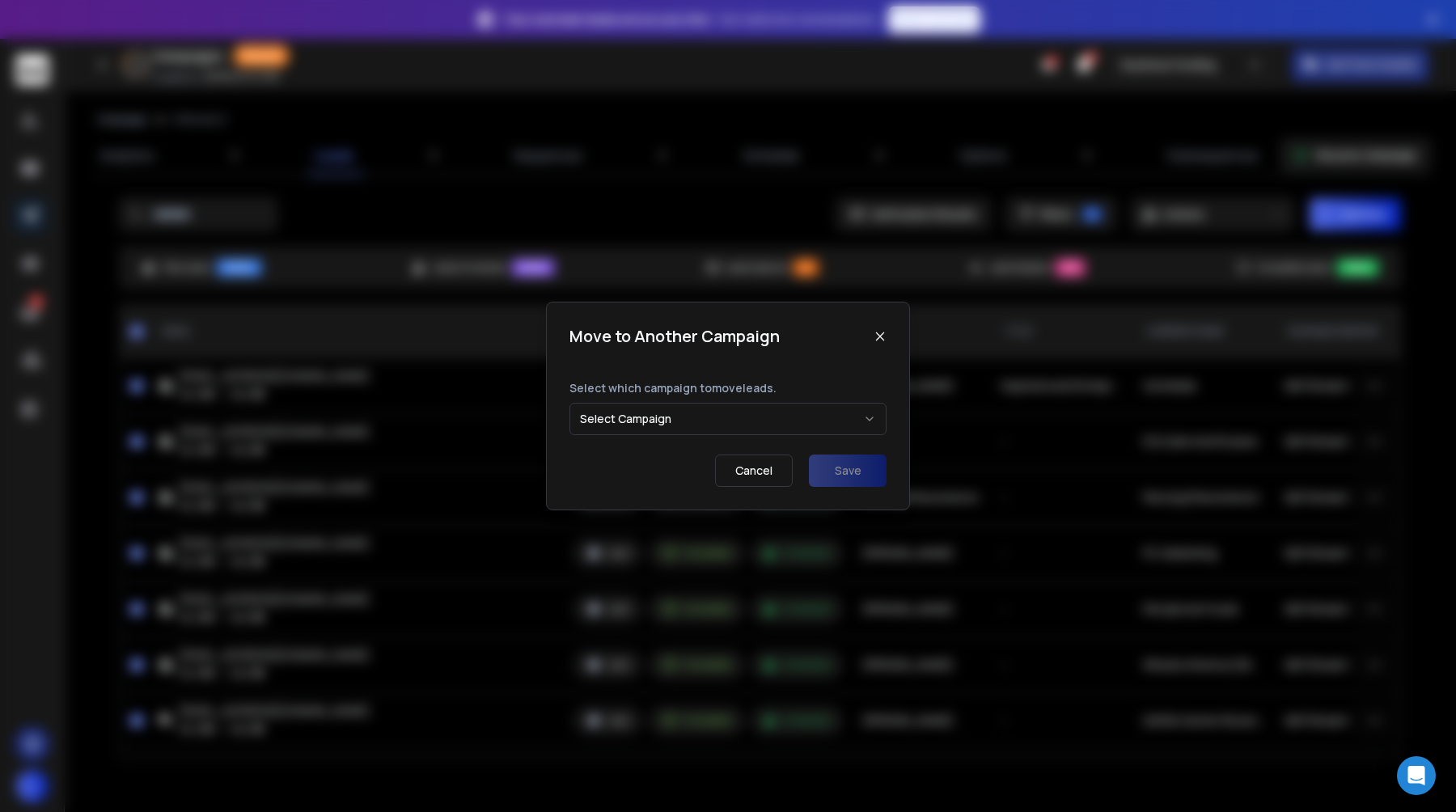
click at [734, 408] on button "Select Campaign" at bounding box center [728, 419] width 317 height 33
click at [891, 481] on div "Move to Another Campaign Select which campaign to move leads. Evergreen 3 Cance…" at bounding box center [728, 406] width 364 height 209
click at [864, 477] on button "Save" at bounding box center [847, 471] width 78 height 33
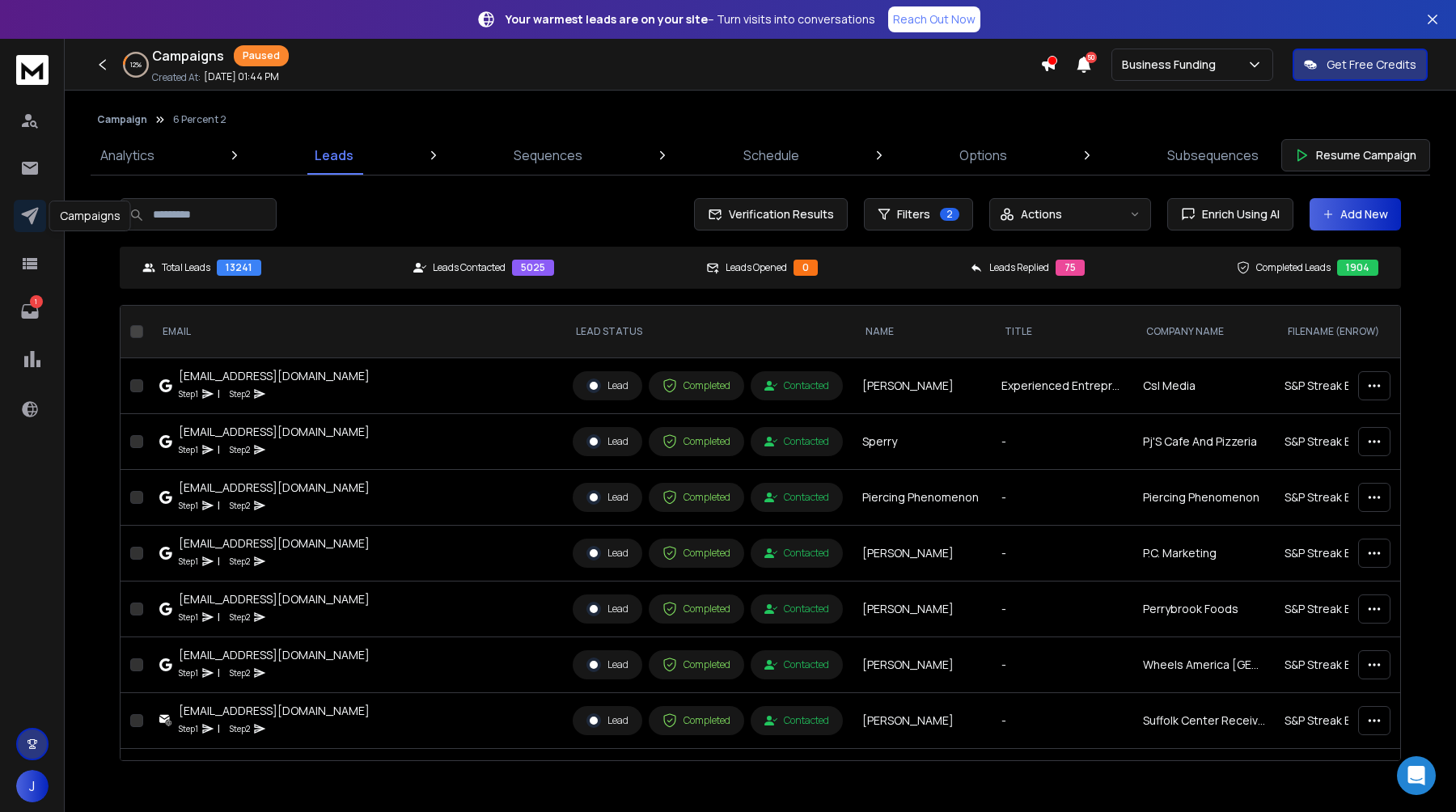
click at [40, 222] on link at bounding box center [29, 216] width 33 height 33
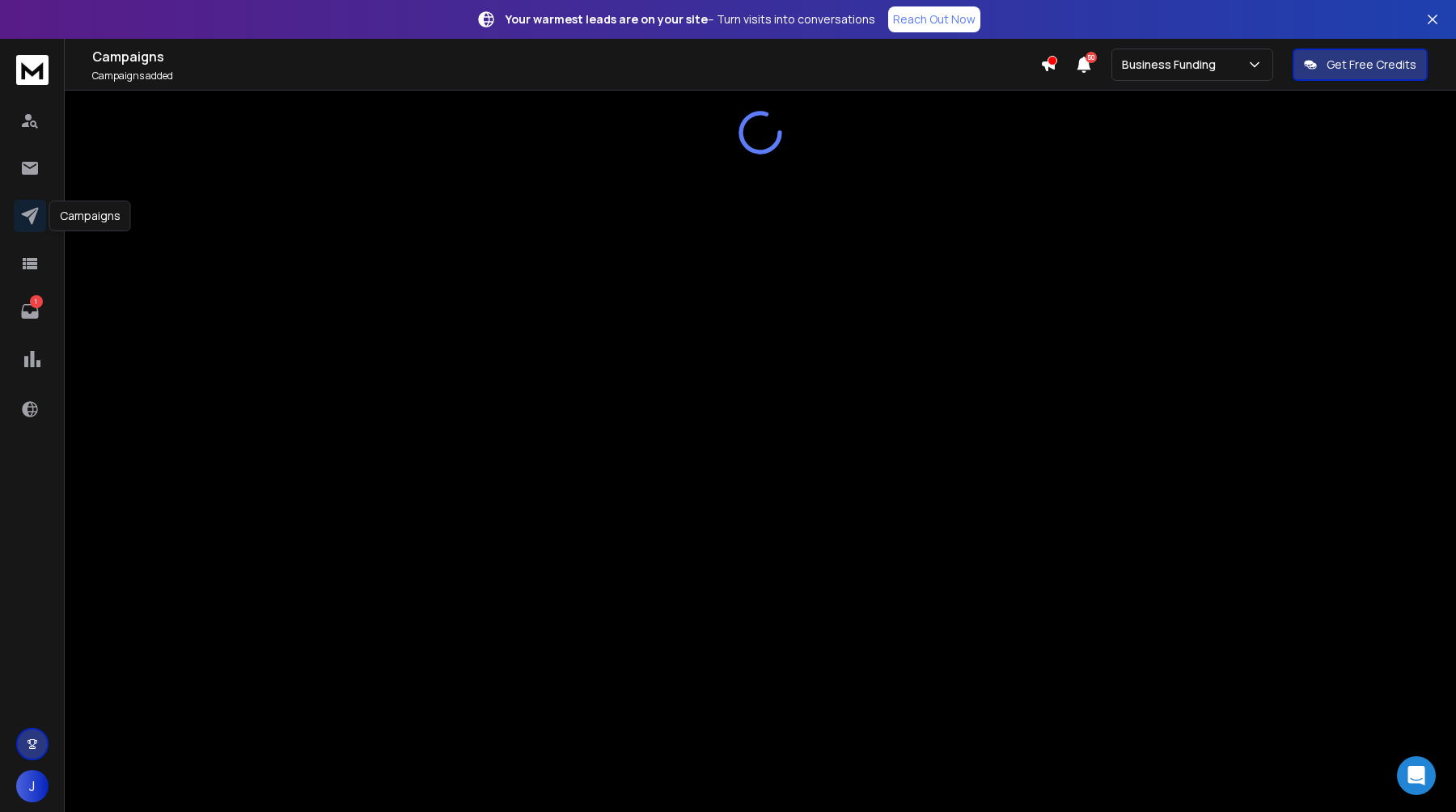
click at [41, 222] on link at bounding box center [29, 216] width 33 height 33
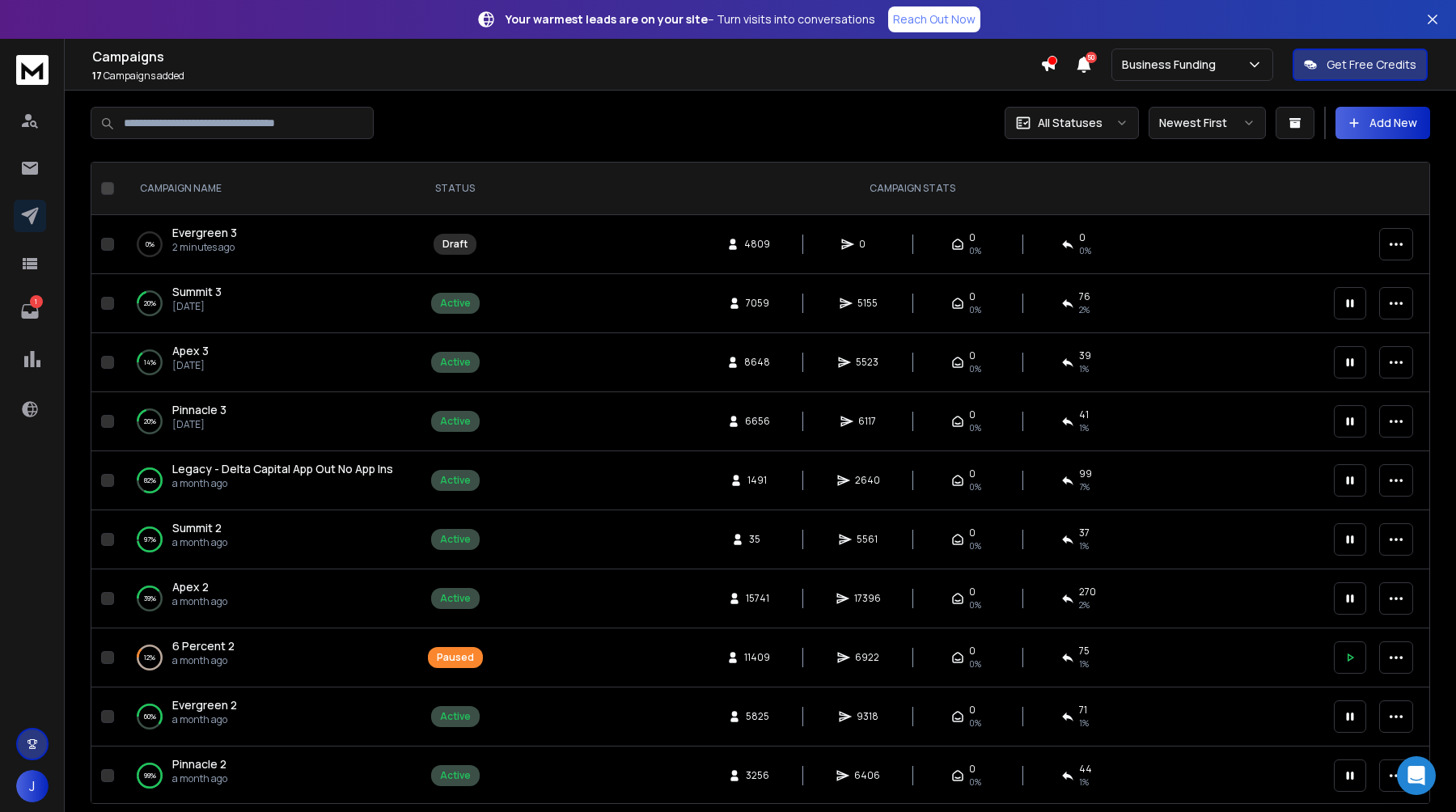
click at [340, 236] on div "0 % Evergreen 3 2 minutes ago" at bounding box center [264, 244] width 257 height 38
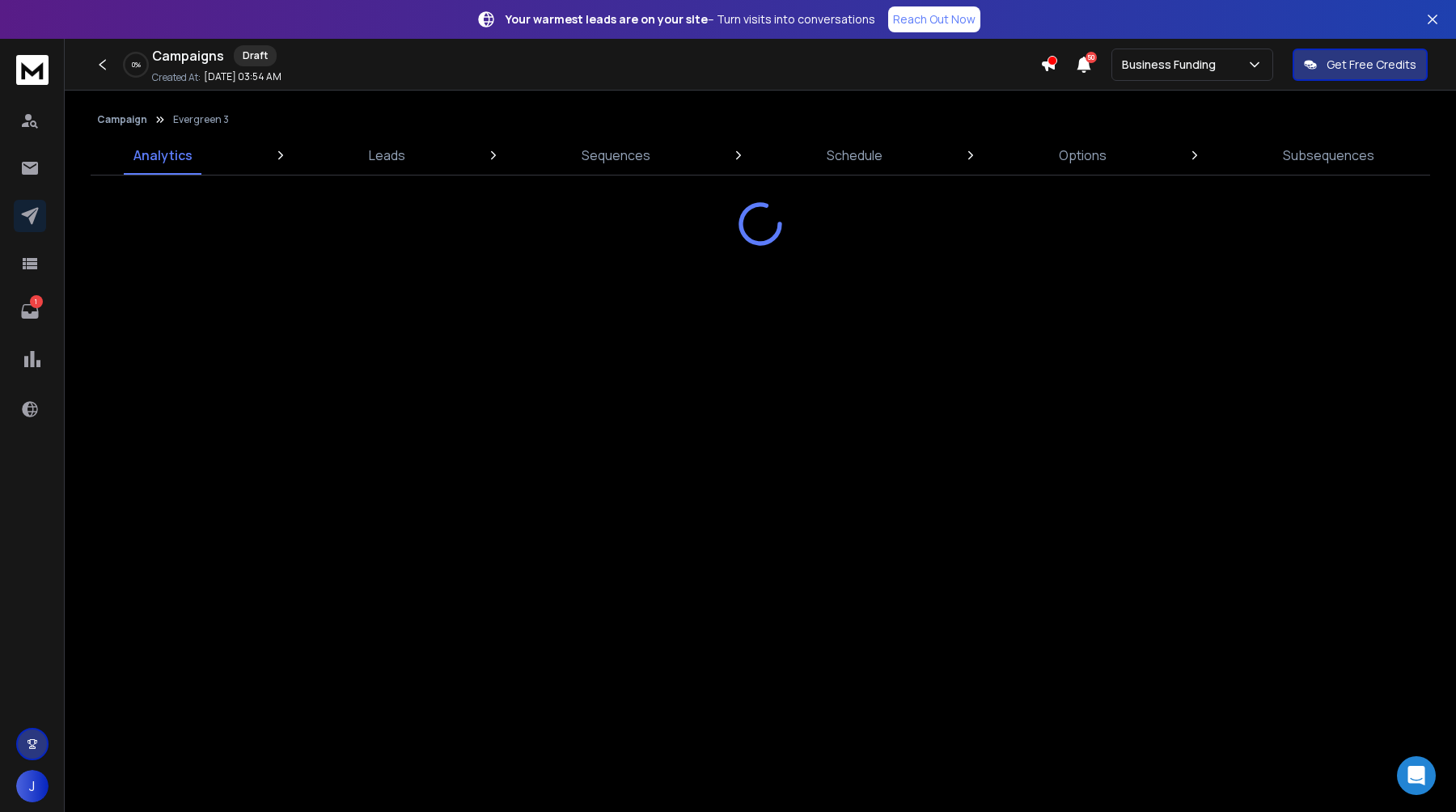
click at [981, 147] on div "Analytics Leads Sequences Schedule Options Subsequences" at bounding box center [754, 156] width 1327 height 38
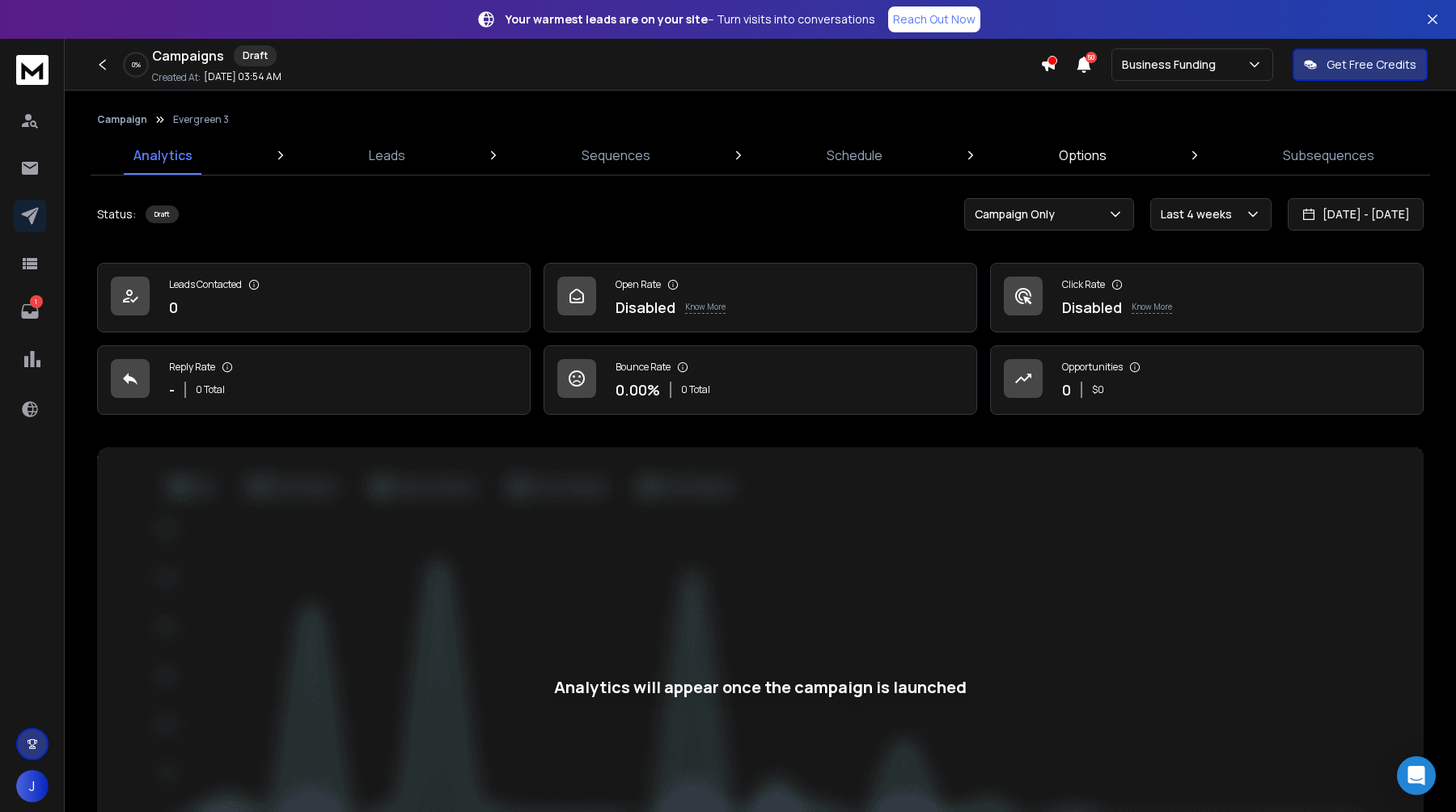
click at [1104, 161] on p "Options" at bounding box center [1082, 155] width 48 height 19
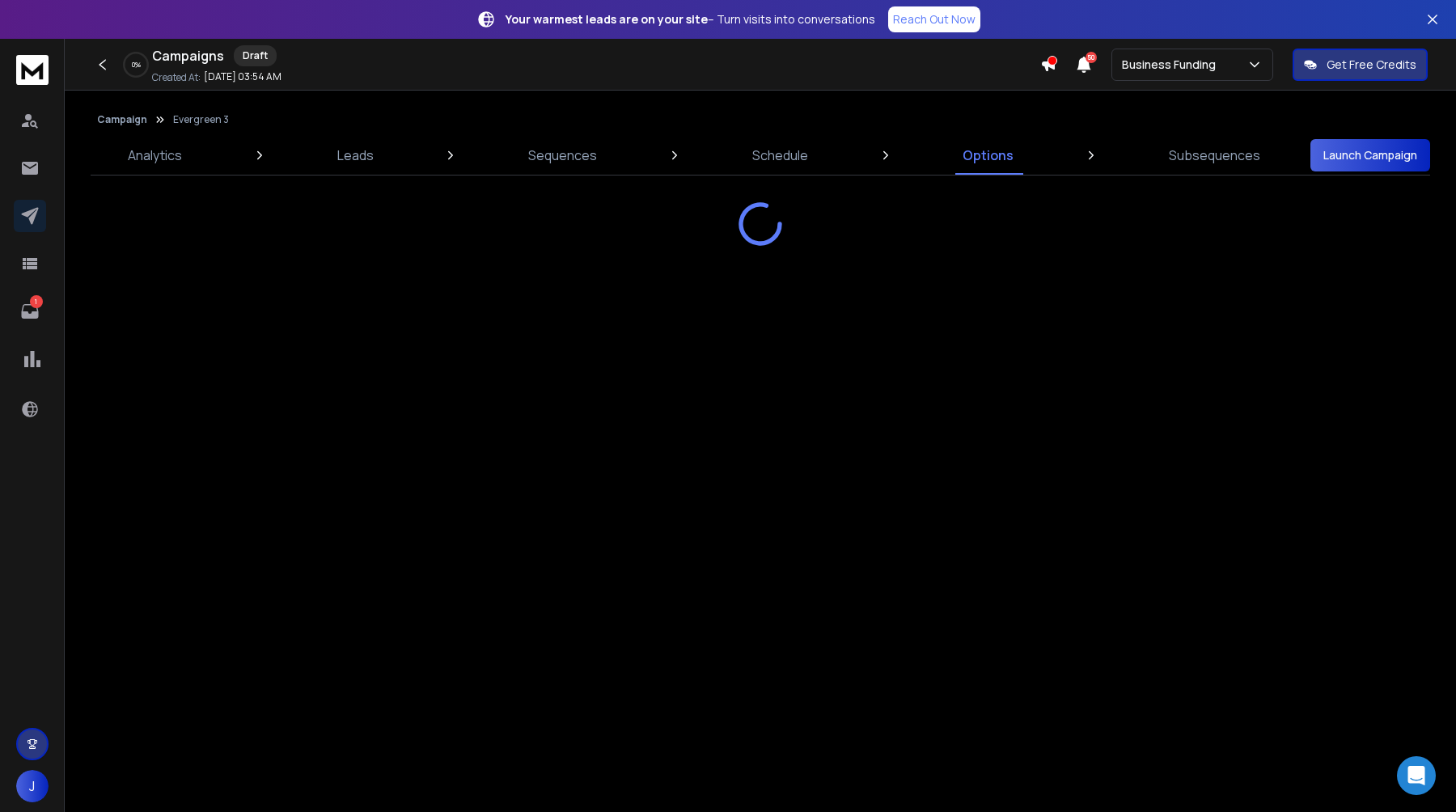
select select "*"
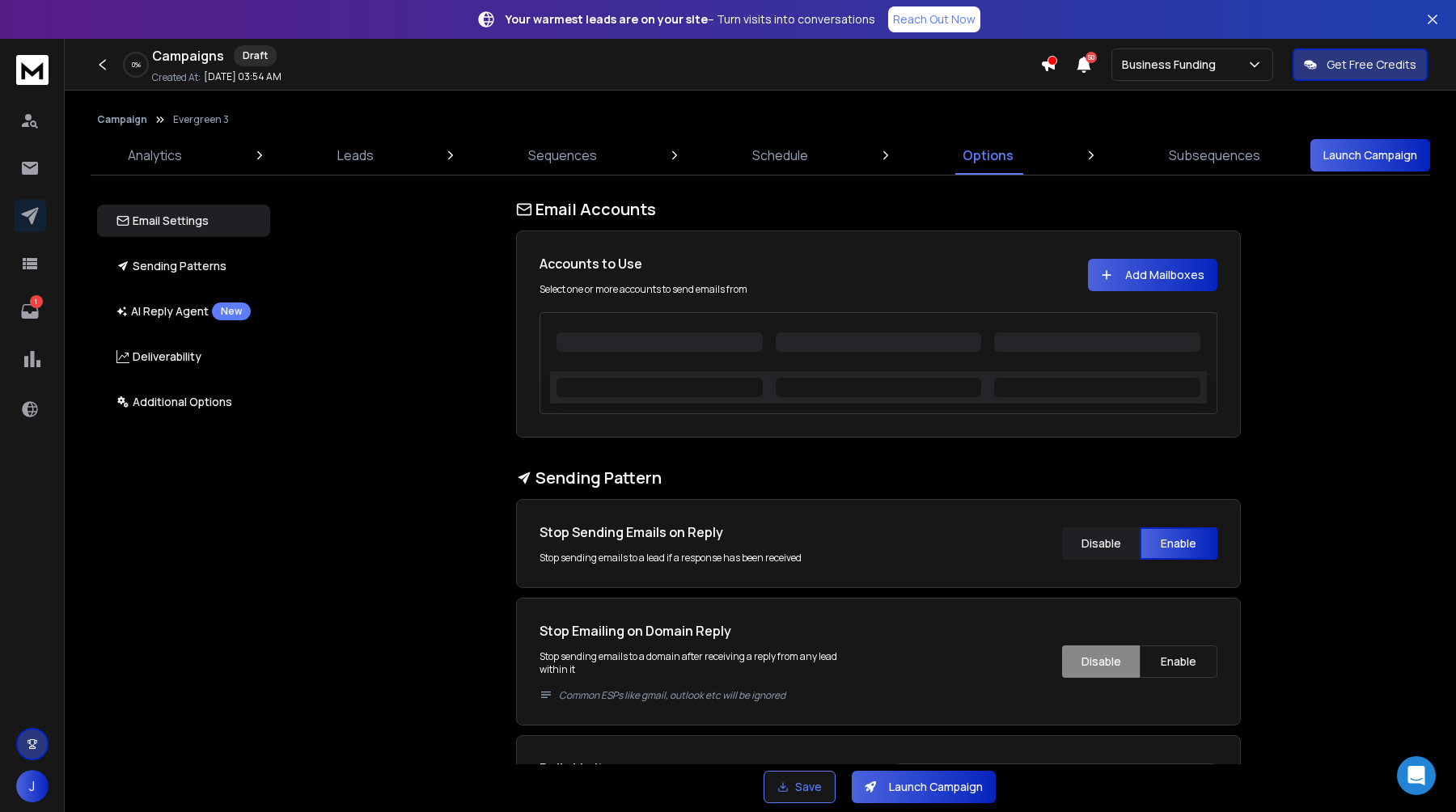
click at [1116, 274] on button "Add Mailboxes" at bounding box center [1152, 275] width 130 height 33
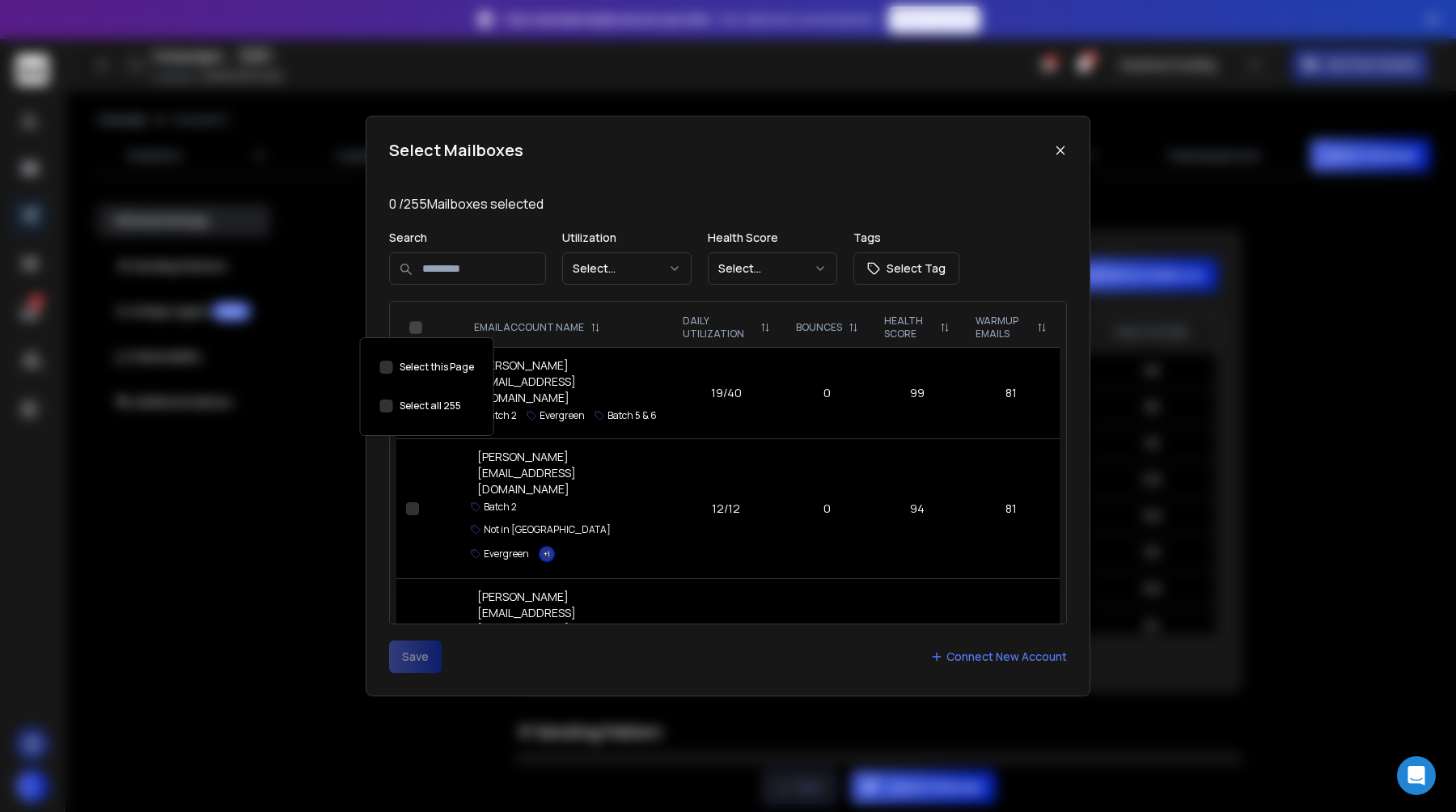
click at [414, 327] on button "Select this Page" at bounding box center [416, 327] width 13 height 13
click at [941, 270] on button "Select Tag" at bounding box center [907, 268] width 106 height 33
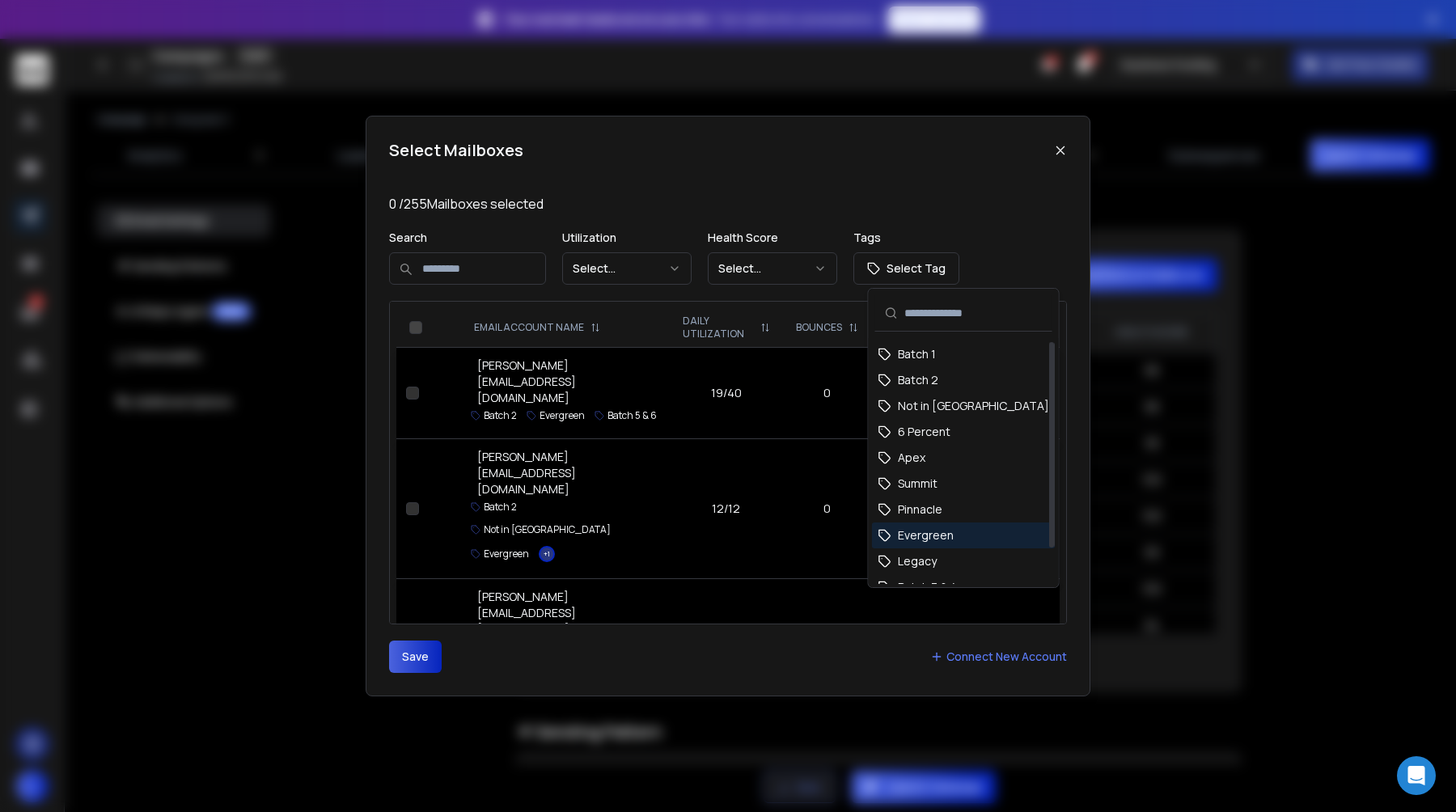
click at [937, 534] on span "Evergreen" at bounding box center [926, 535] width 56 height 16
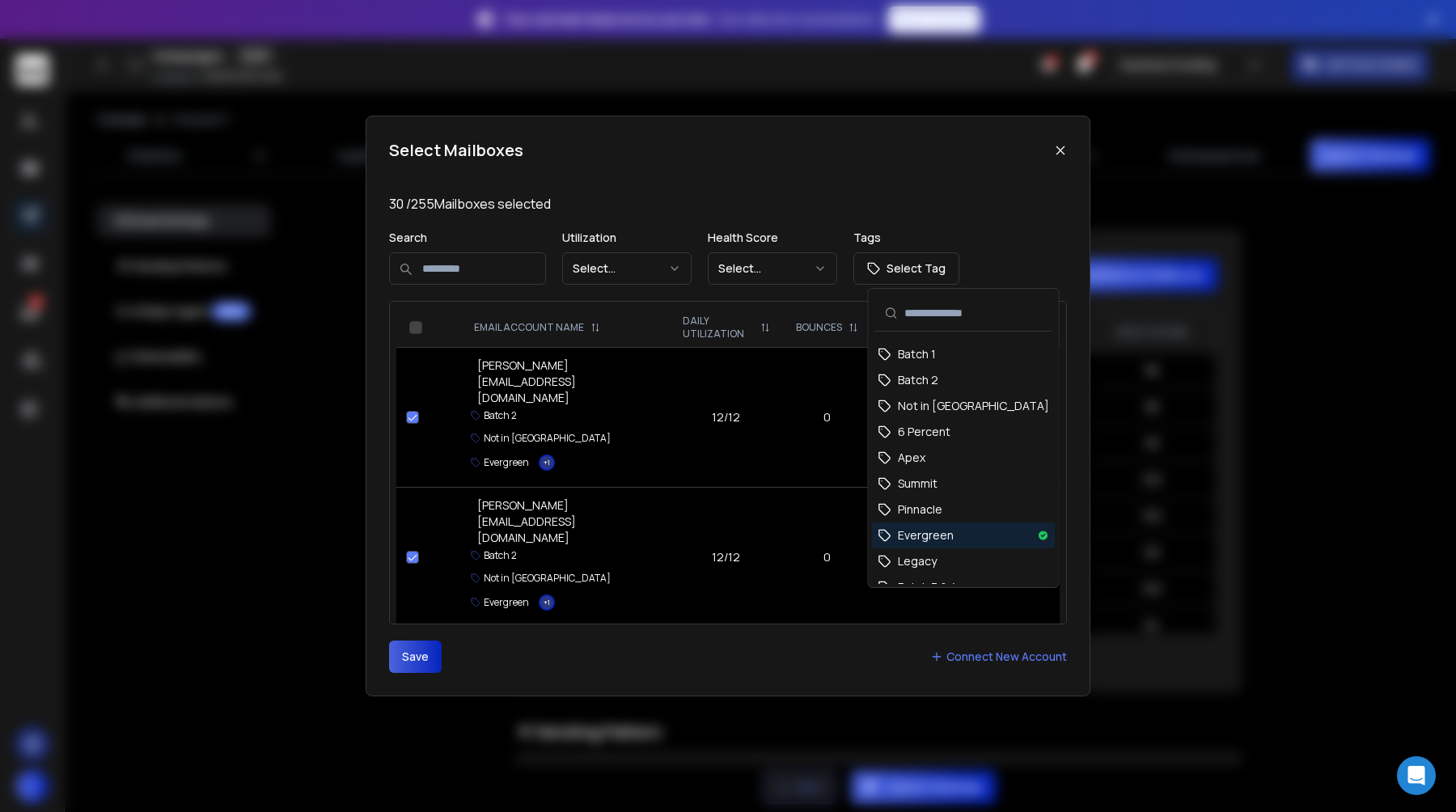
click at [751, 196] on p "30 / 255 Mailboxes selected" at bounding box center [728, 203] width 678 height 19
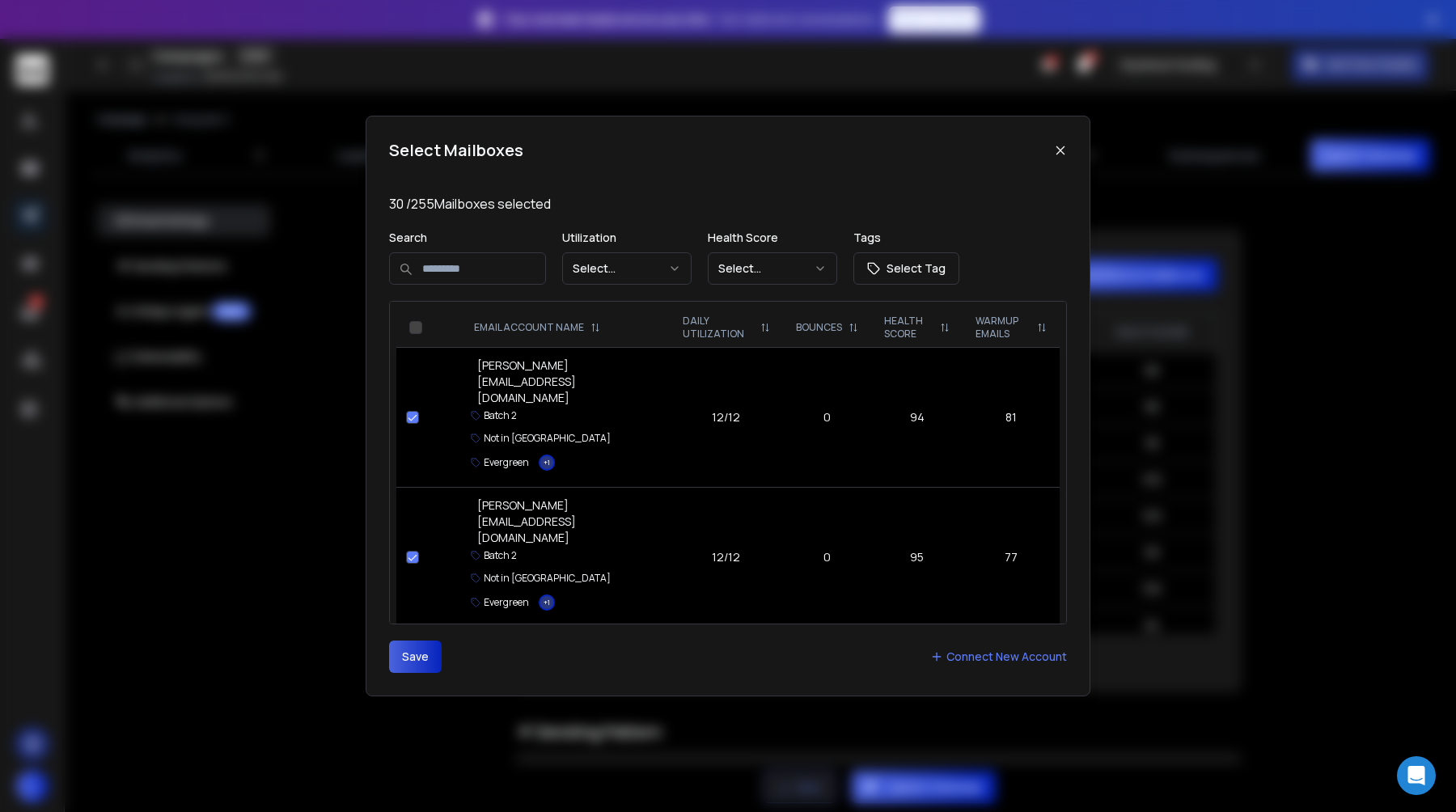
click at [431, 661] on button "Save" at bounding box center [415, 656] width 53 height 33
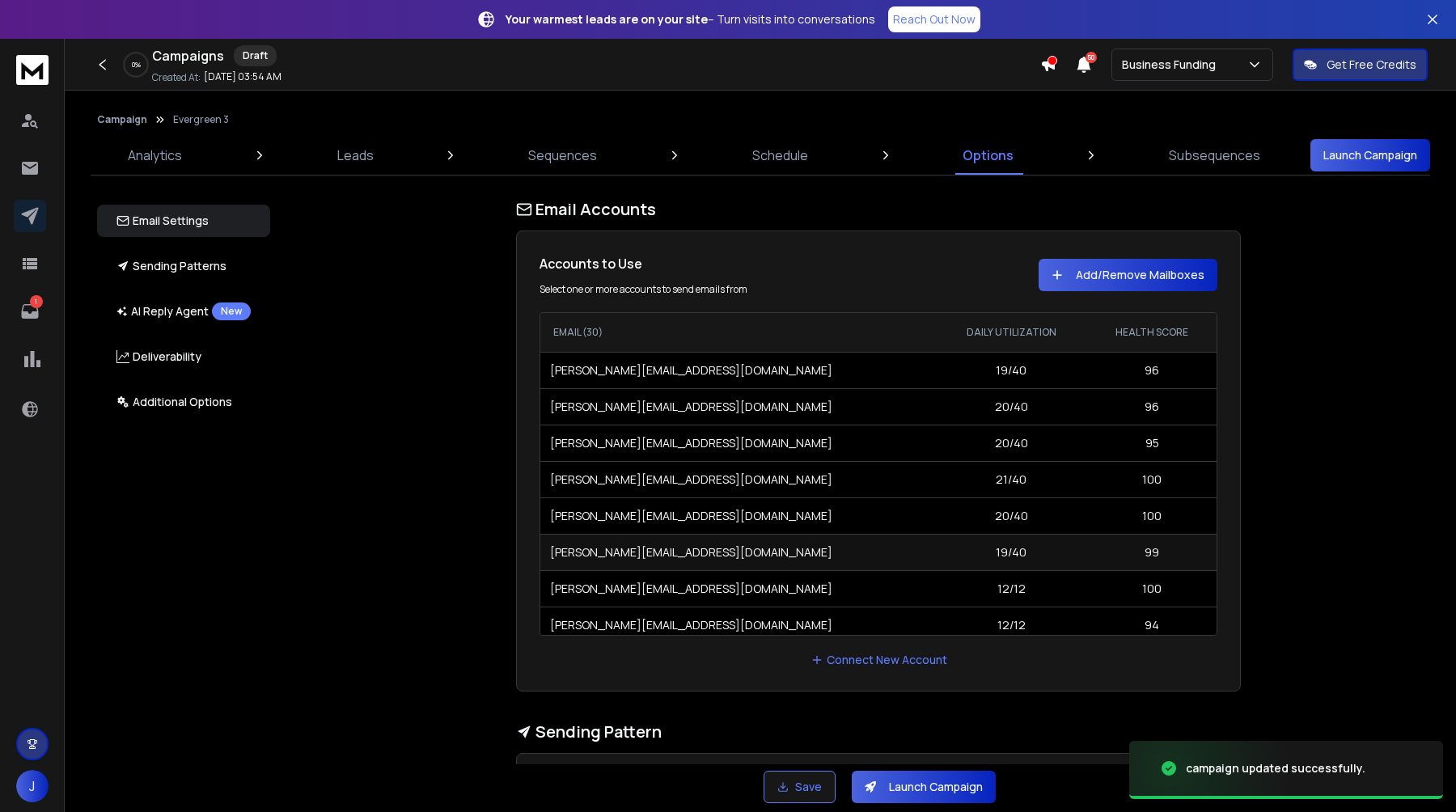
scroll to position [808, 0]
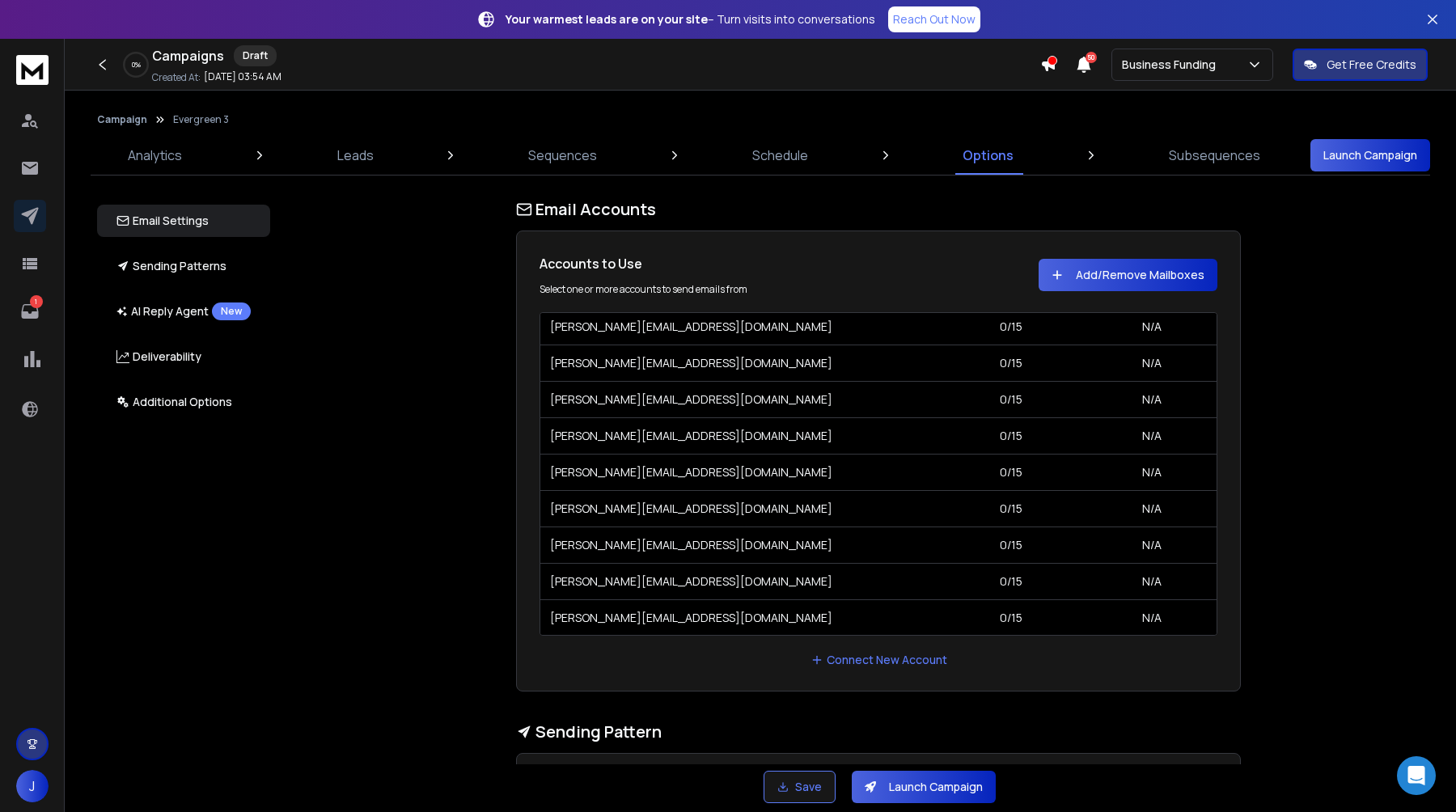
click at [894, 797] on button "Launch Campaign" at bounding box center [924, 787] width 144 height 33
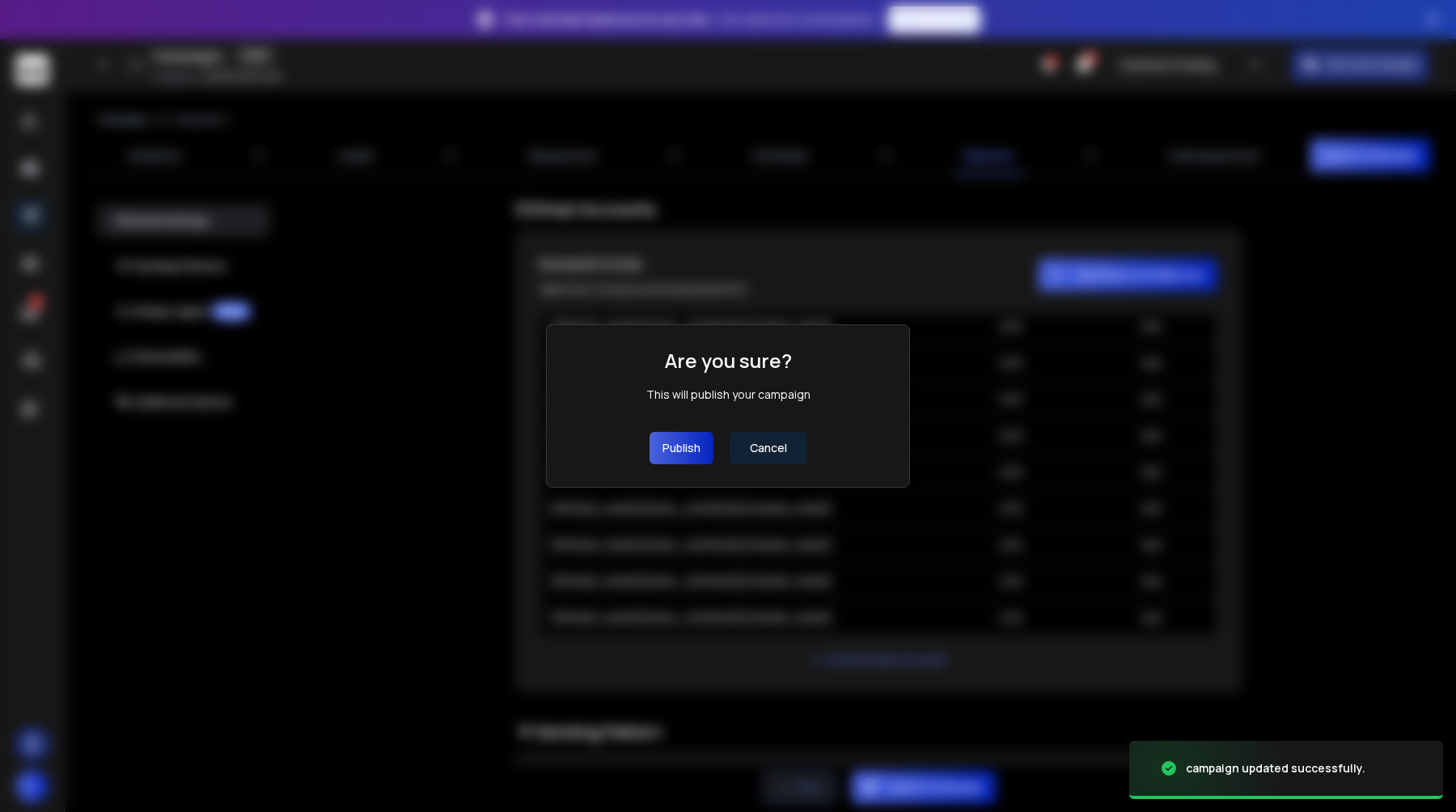
click at [698, 448] on button "Publish" at bounding box center [682, 448] width 64 height 33
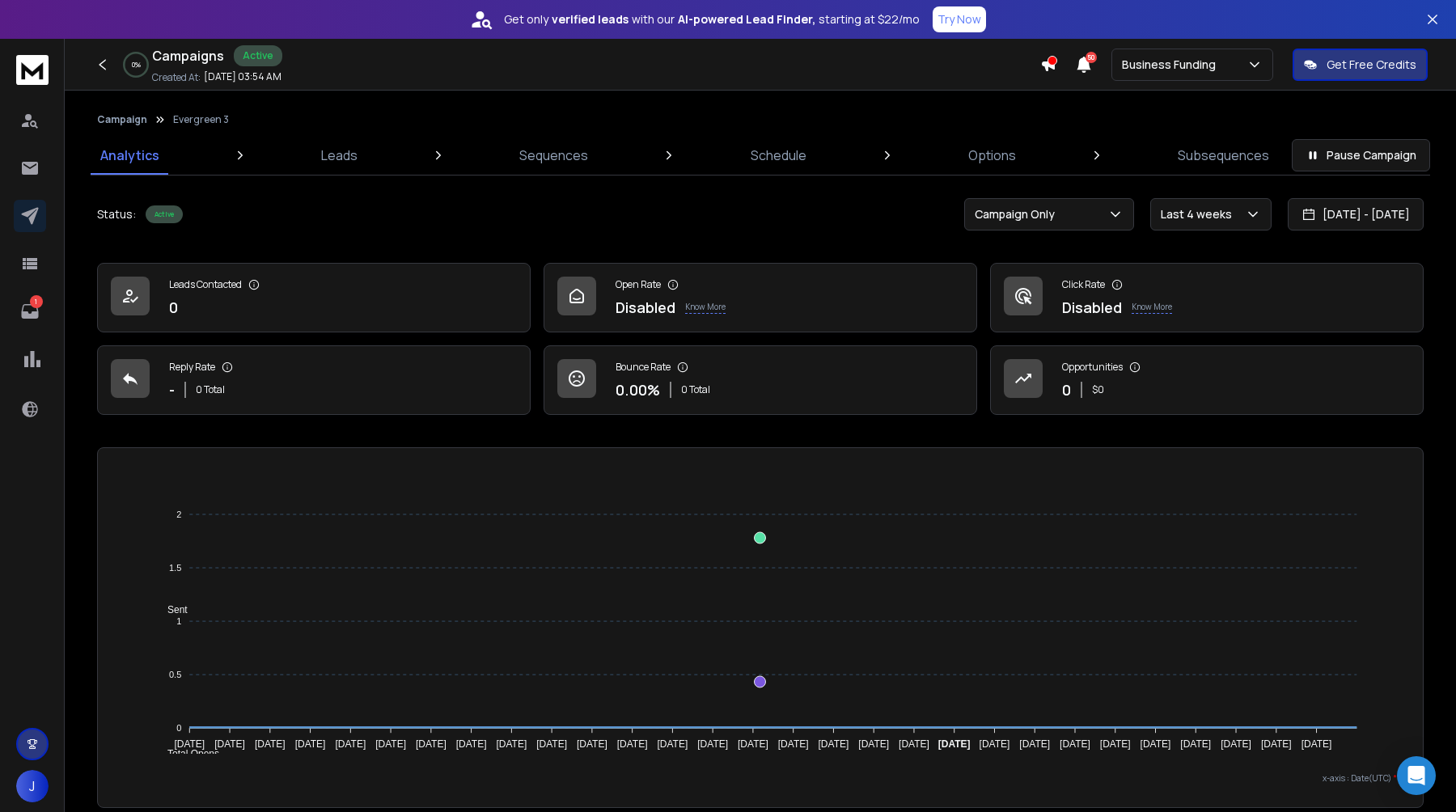
click at [41, 215] on link at bounding box center [29, 216] width 33 height 33
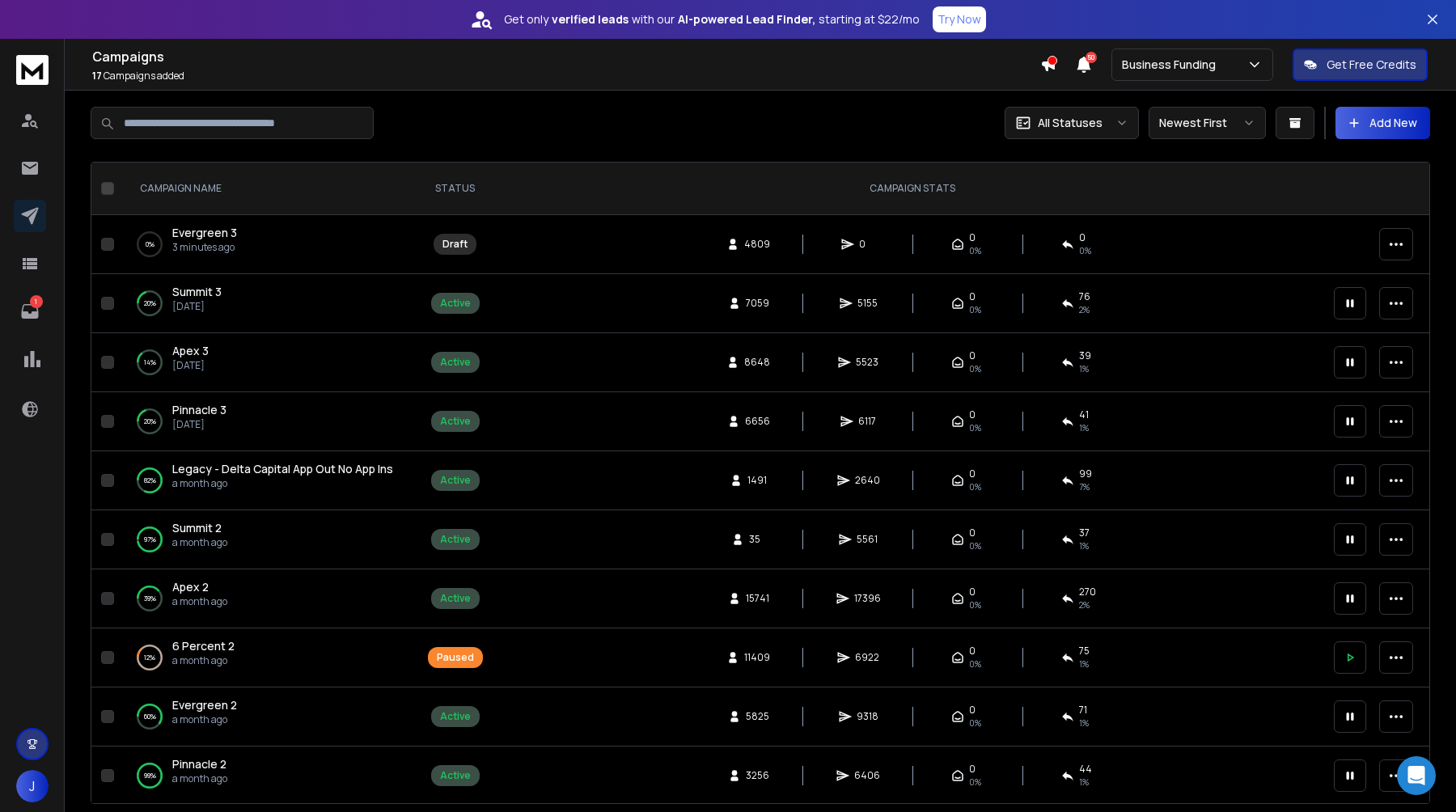
click at [605, 245] on div "4809 0 0 0% 0 0%" at bounding box center [912, 244] width 805 height 26
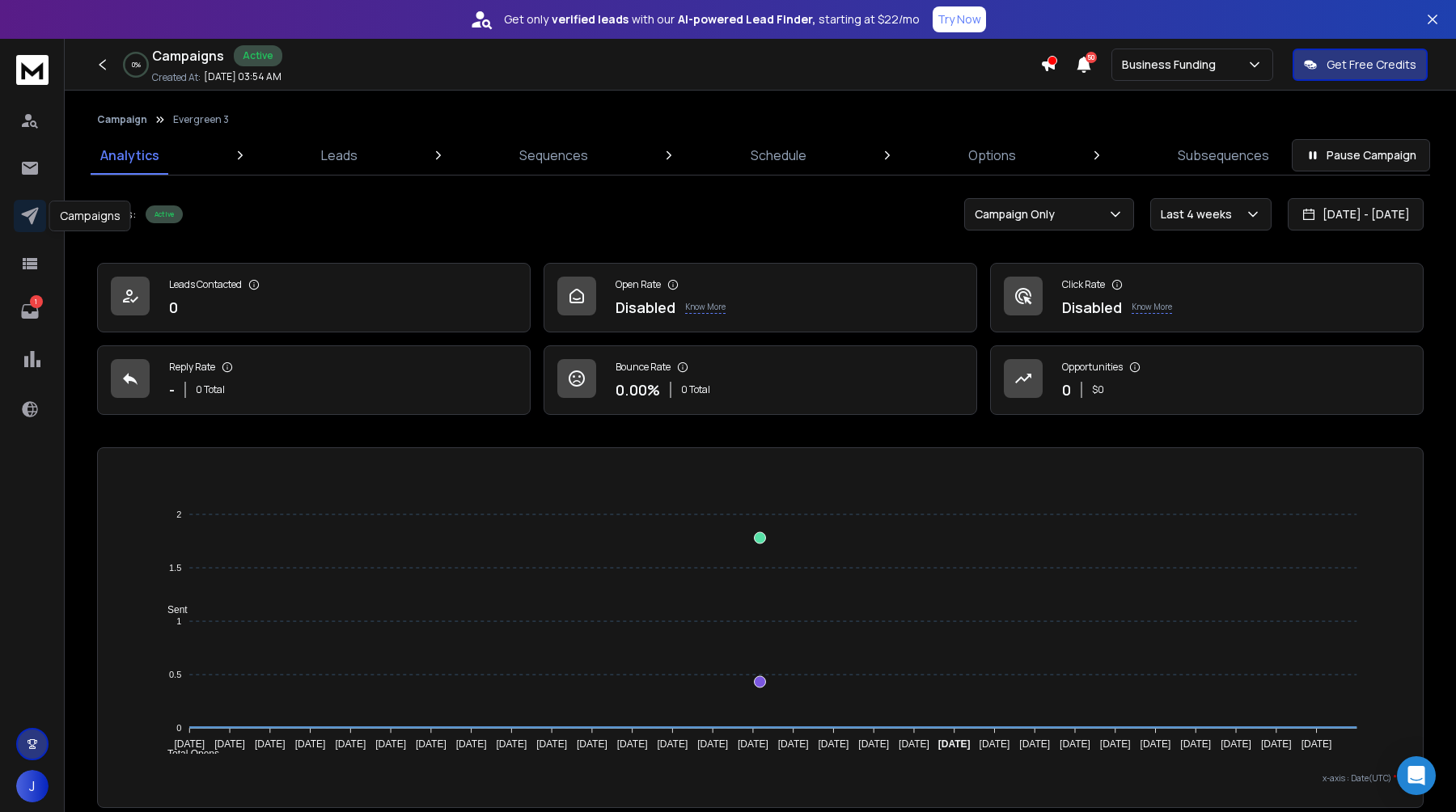
click at [49, 213] on div "Campaigns" at bounding box center [90, 216] width 82 height 31
click at [28, 220] on icon at bounding box center [29, 216] width 19 height 19
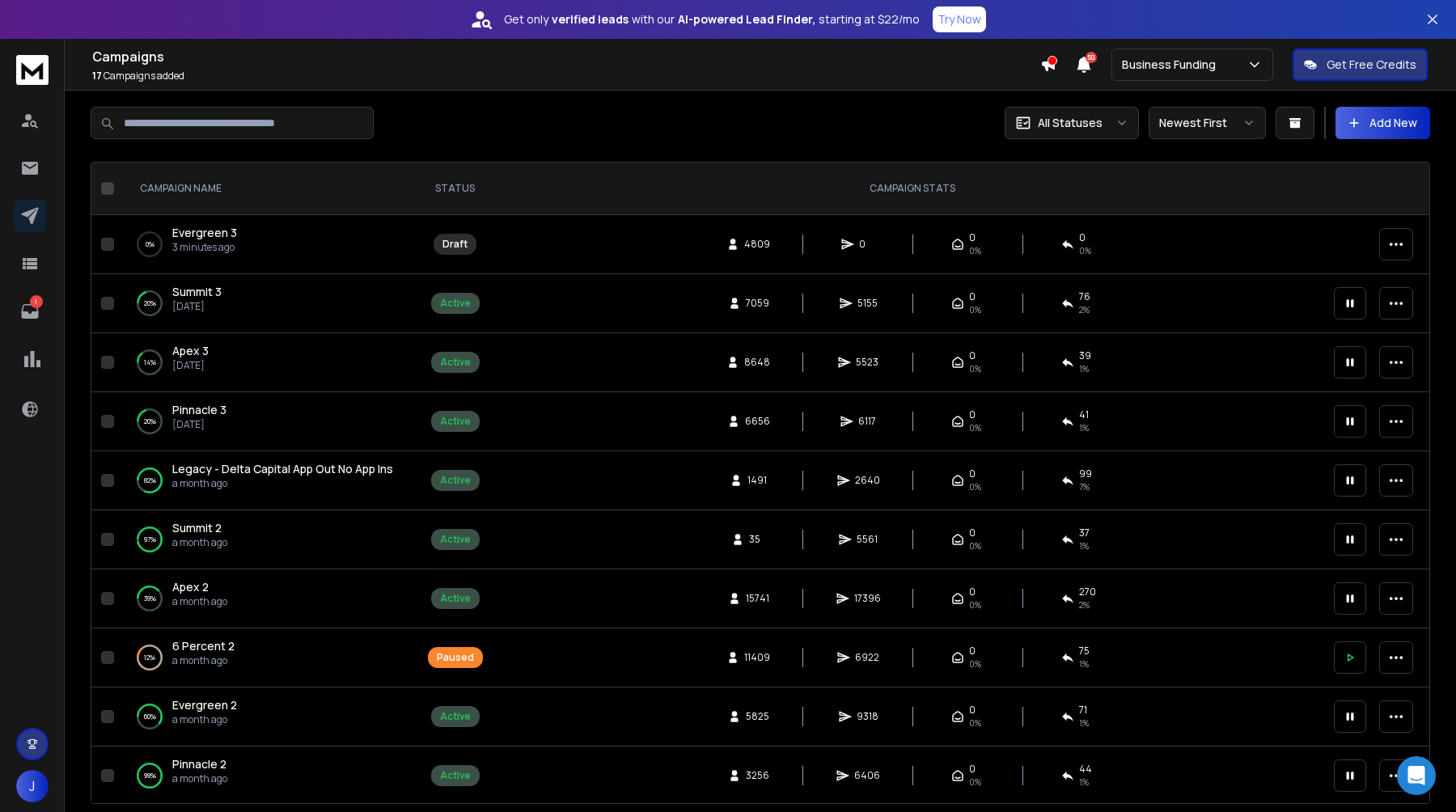
scroll to position [116, 0]
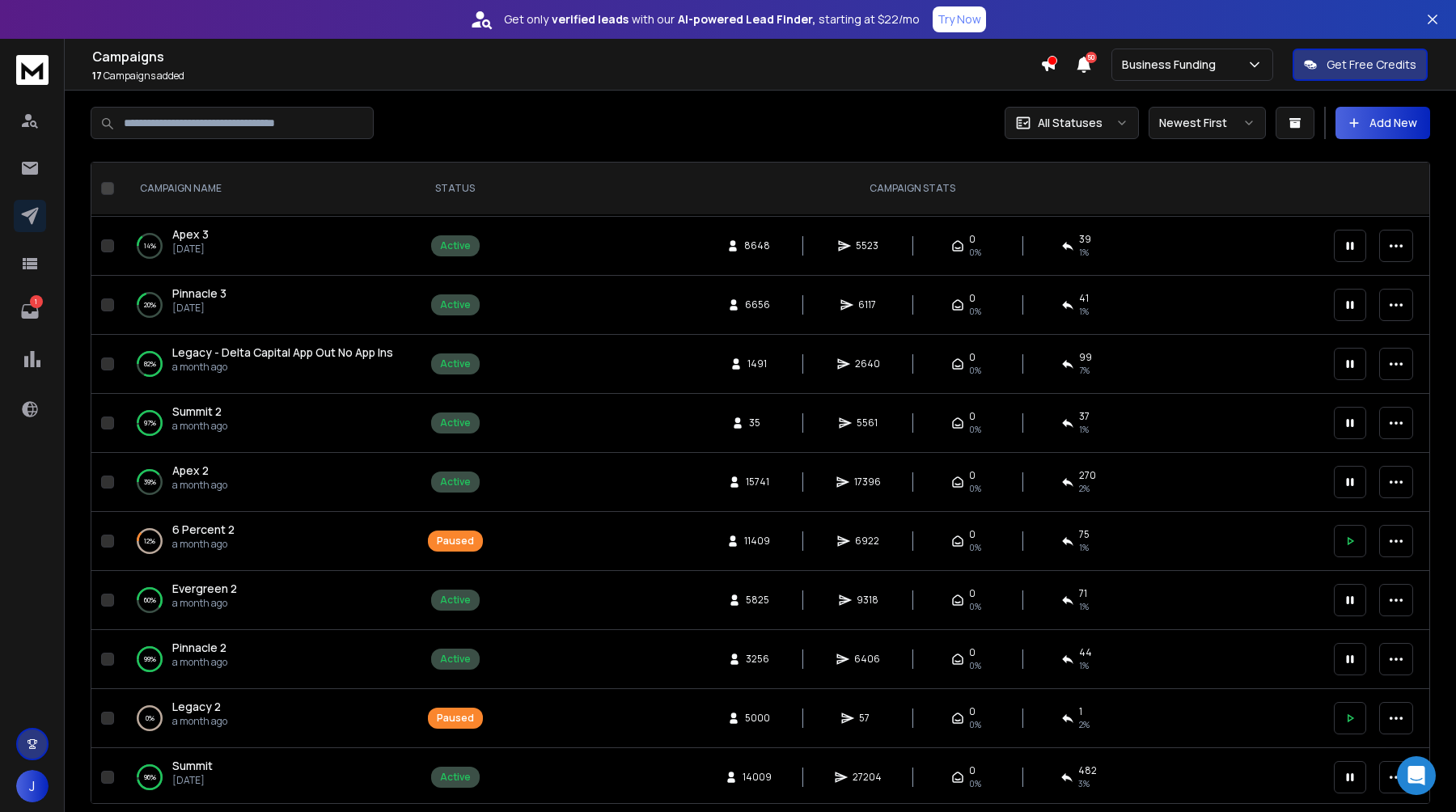
click at [1353, 541] on icon at bounding box center [1351, 541] width 7 height 9
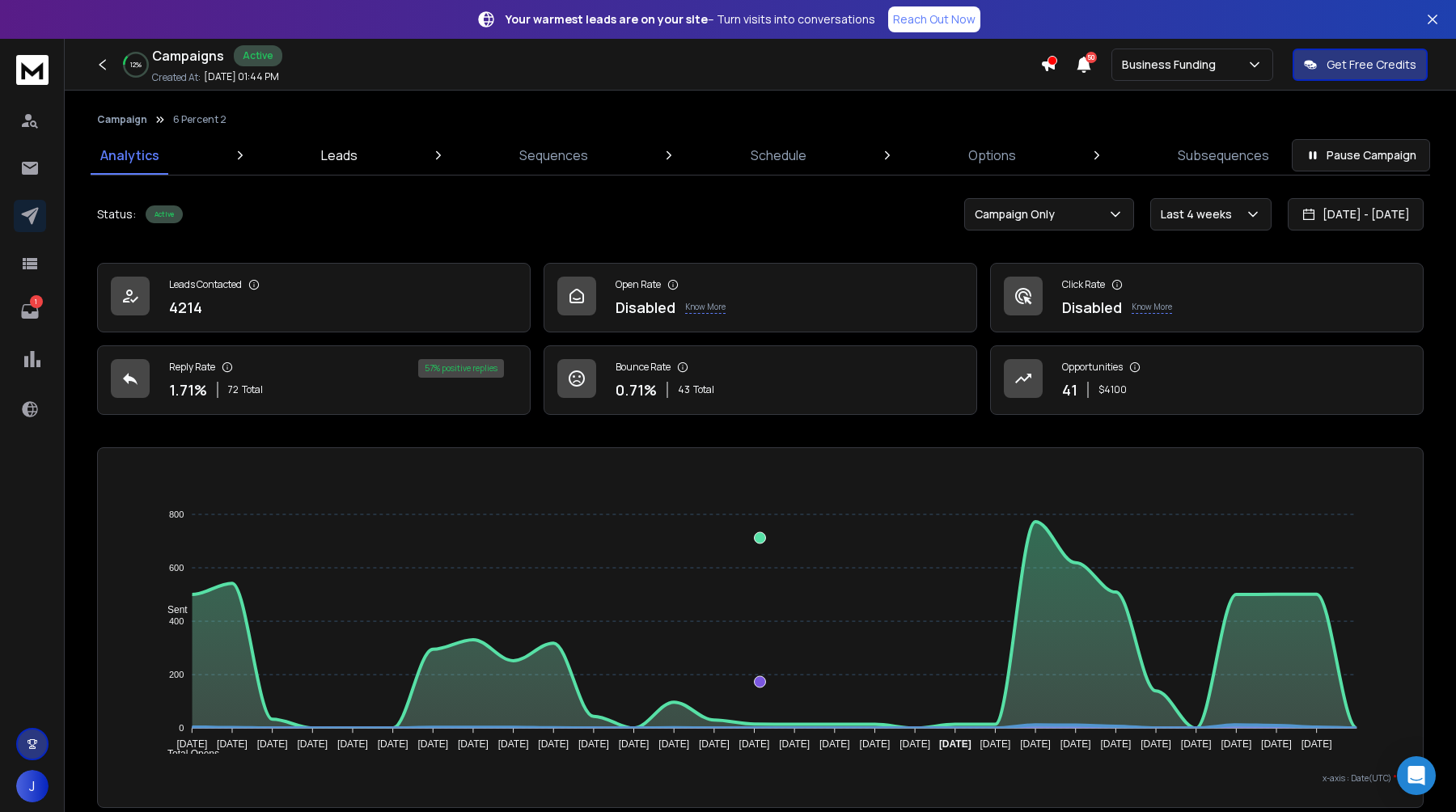
click at [352, 159] on p "Leads" at bounding box center [340, 155] width 37 height 19
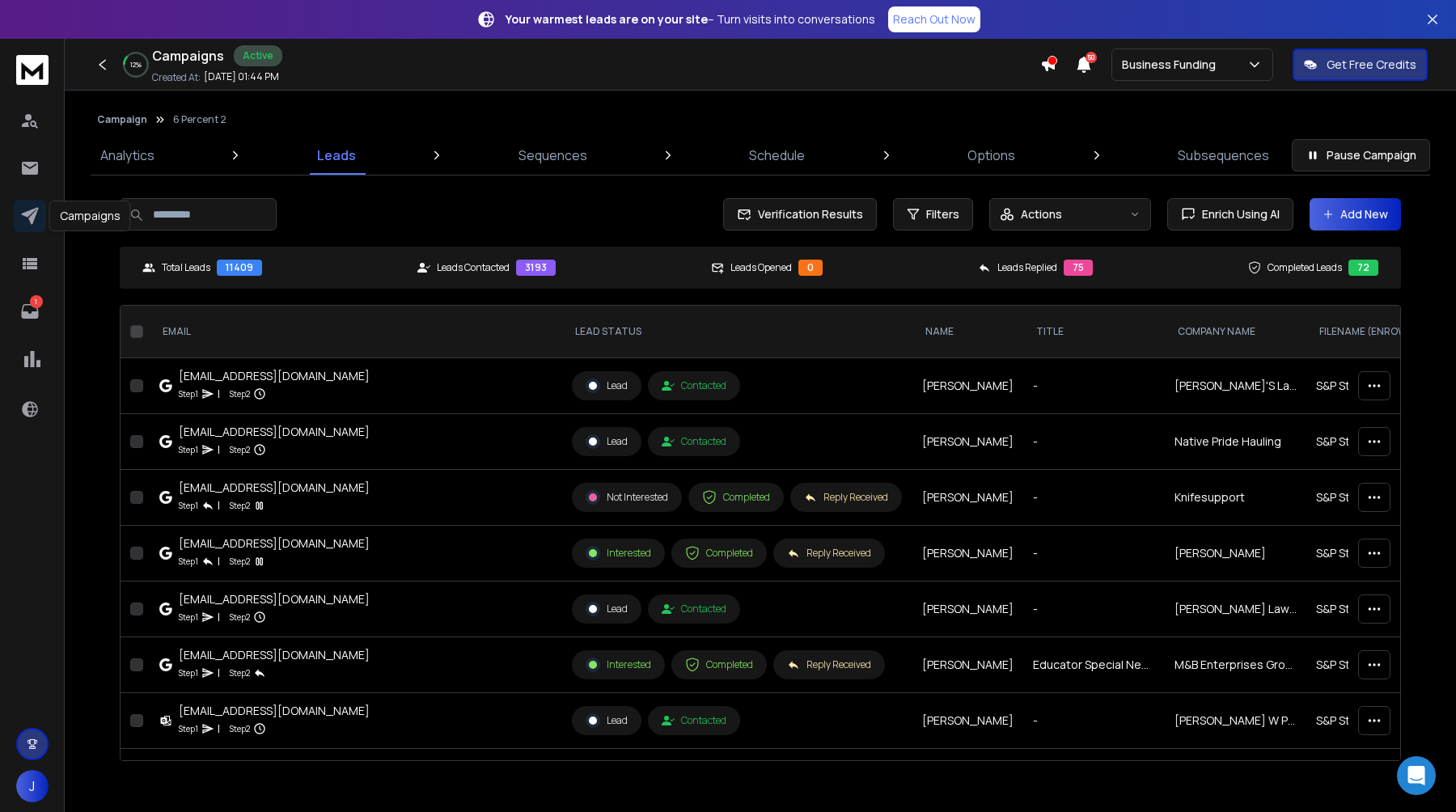
click at [30, 207] on icon at bounding box center [29, 216] width 19 height 19
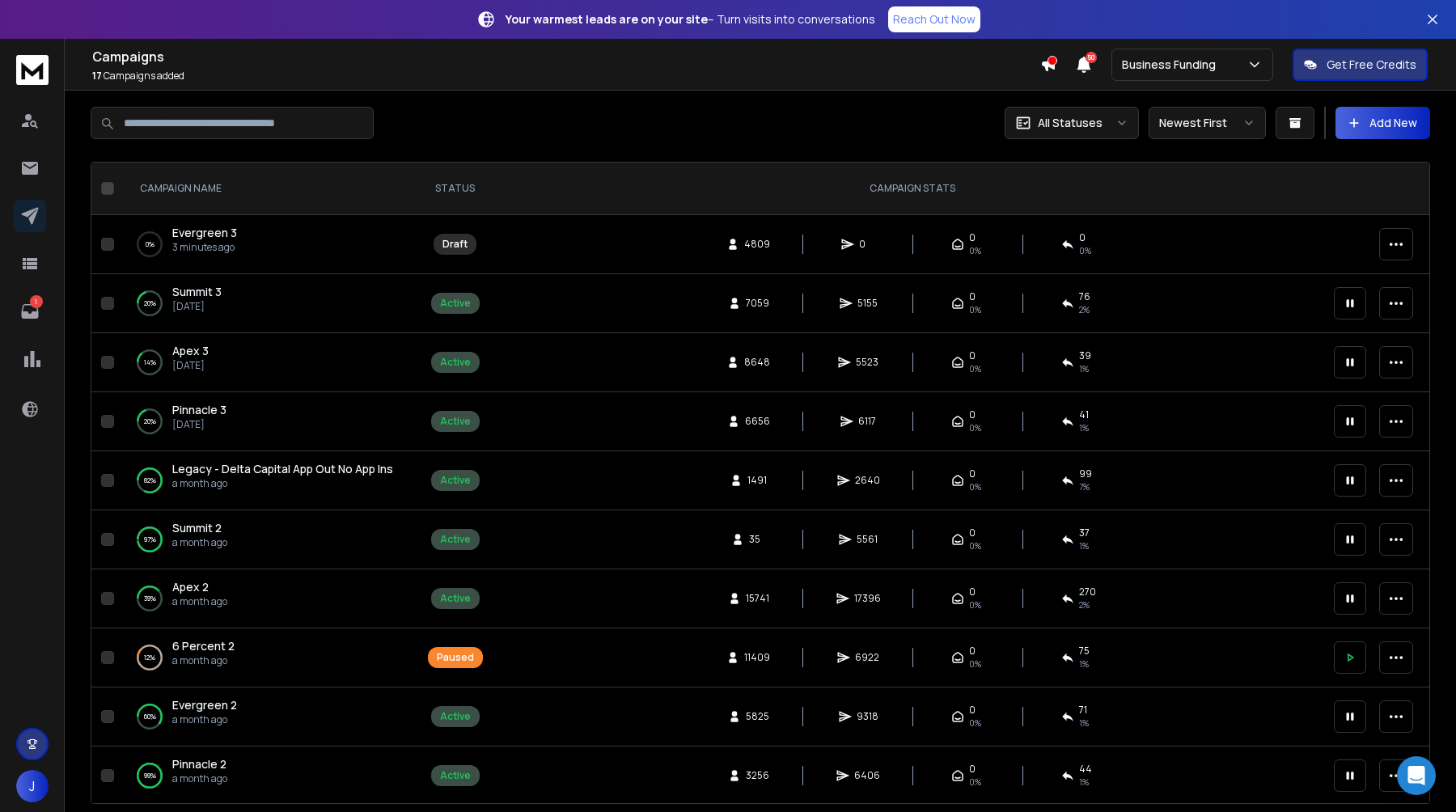
click at [256, 234] on div "0 % Evergreen 3 3 minutes ago" at bounding box center [264, 244] width 257 height 38
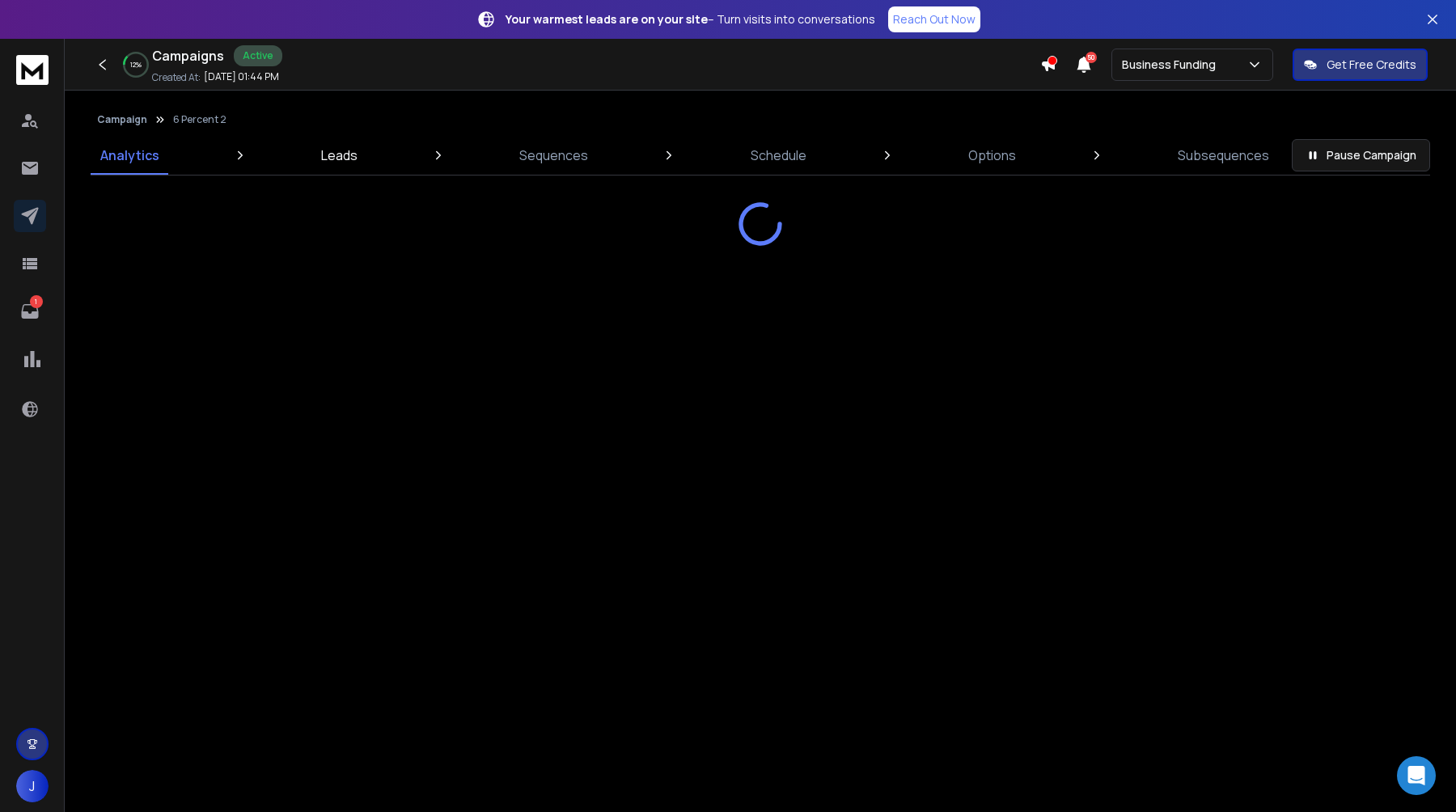
click at [328, 162] on p "Leads" at bounding box center [340, 155] width 37 height 19
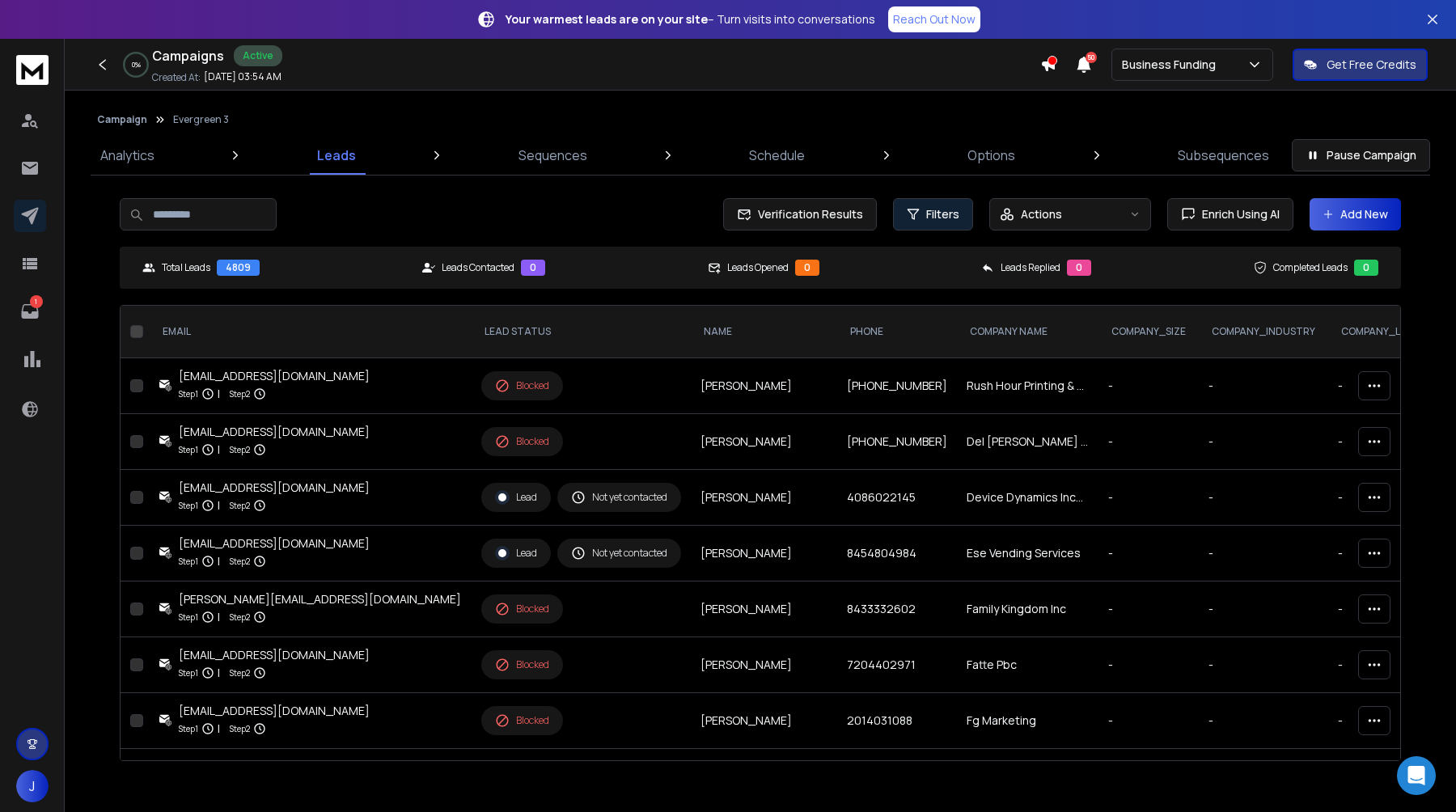
click at [957, 221] on span "Filters" at bounding box center [943, 214] width 33 height 16
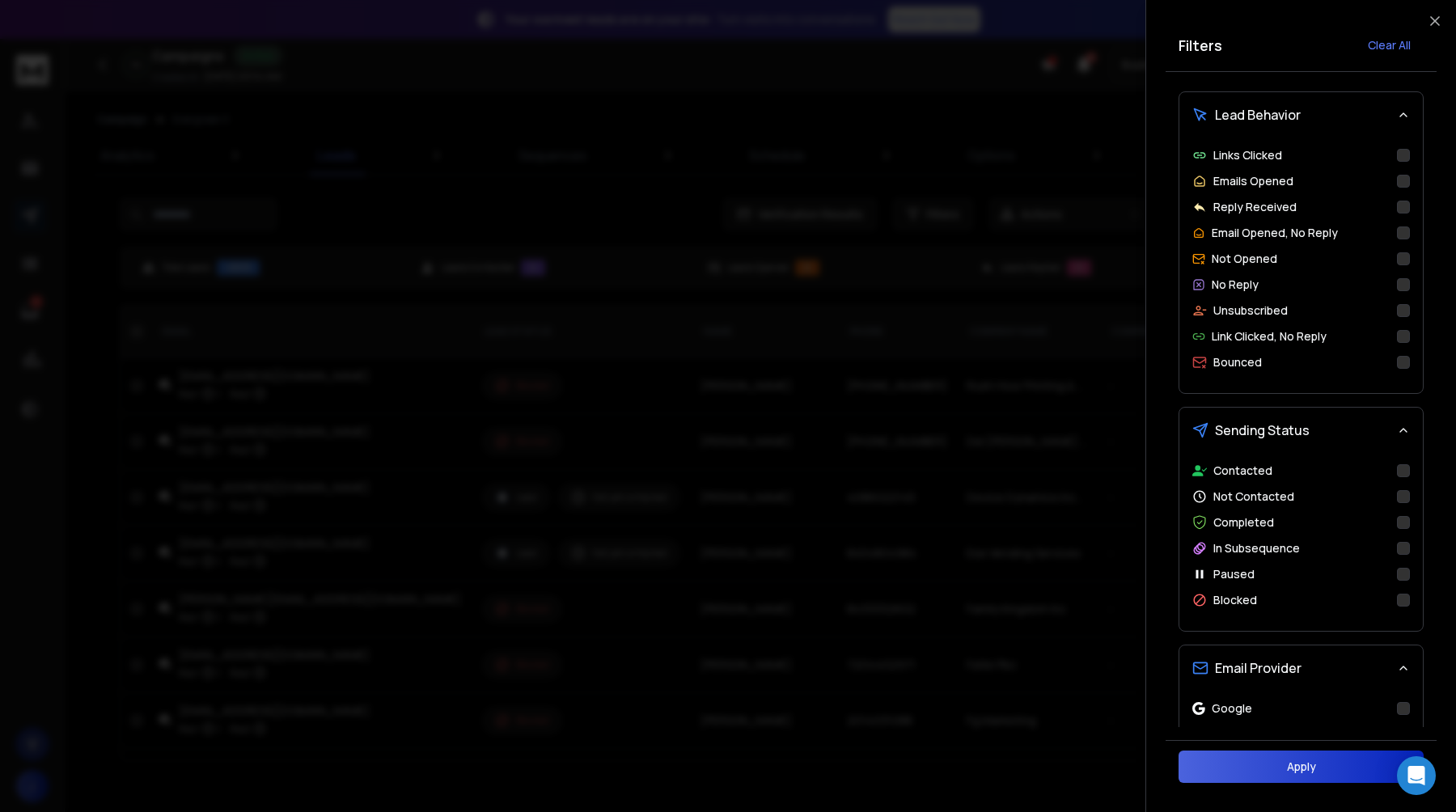
click at [1405, 599] on button "Blocked" at bounding box center [1403, 600] width 13 height 13
click at [1282, 767] on button "Apply" at bounding box center [1301, 767] width 245 height 33
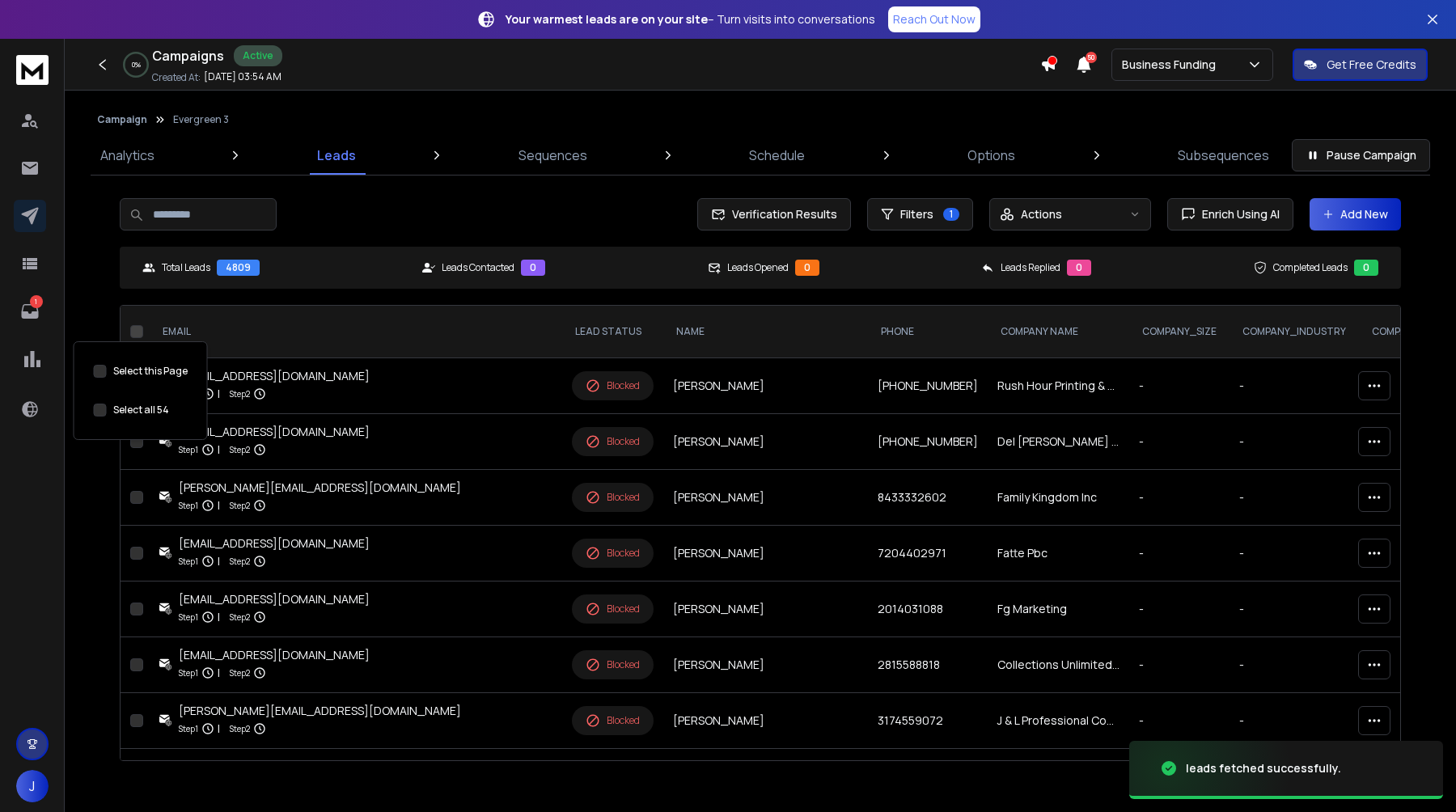
click at [96, 414] on button "Select this Page" at bounding box center [100, 410] width 13 height 13
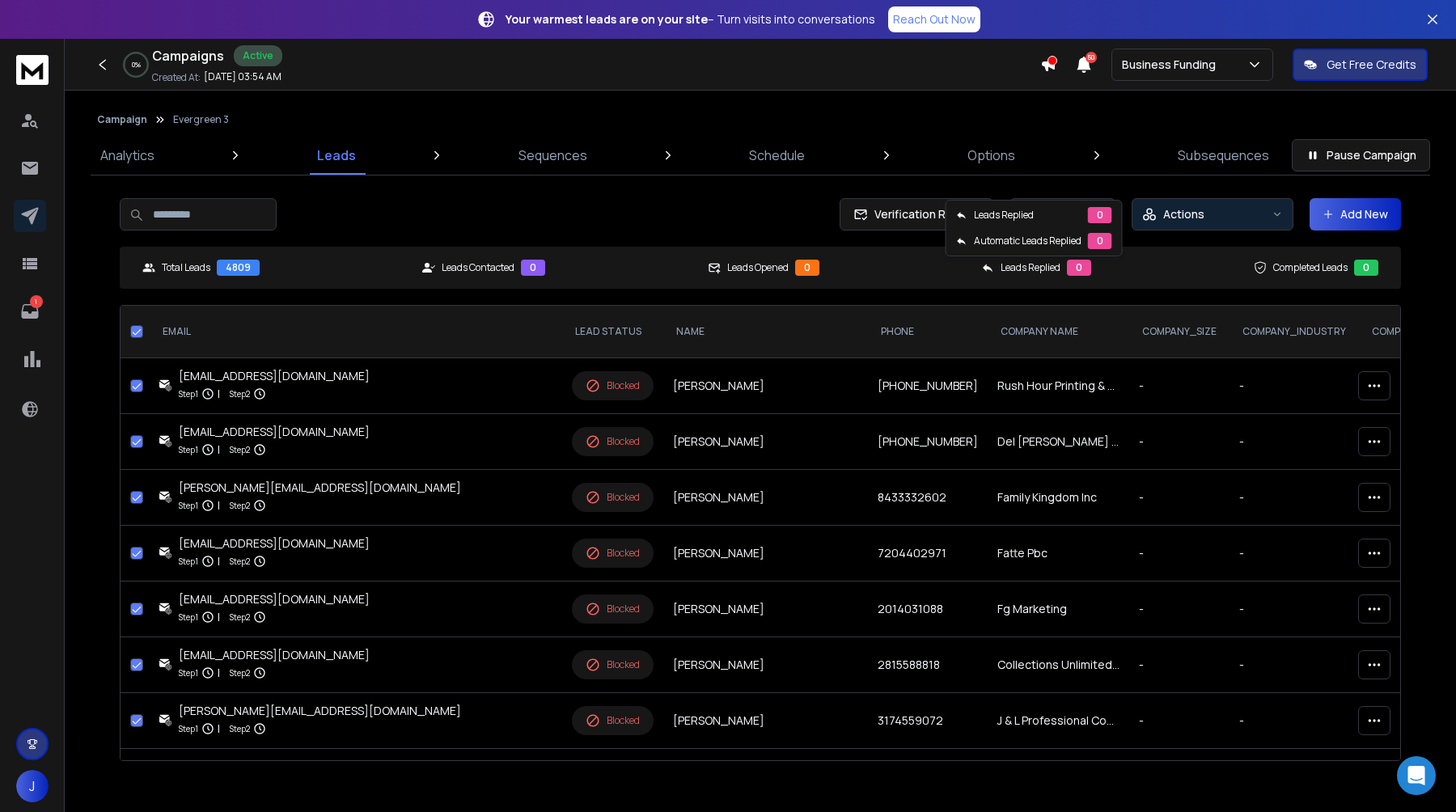
click at [1193, 213] on p "Actions" at bounding box center [1183, 214] width 41 height 16
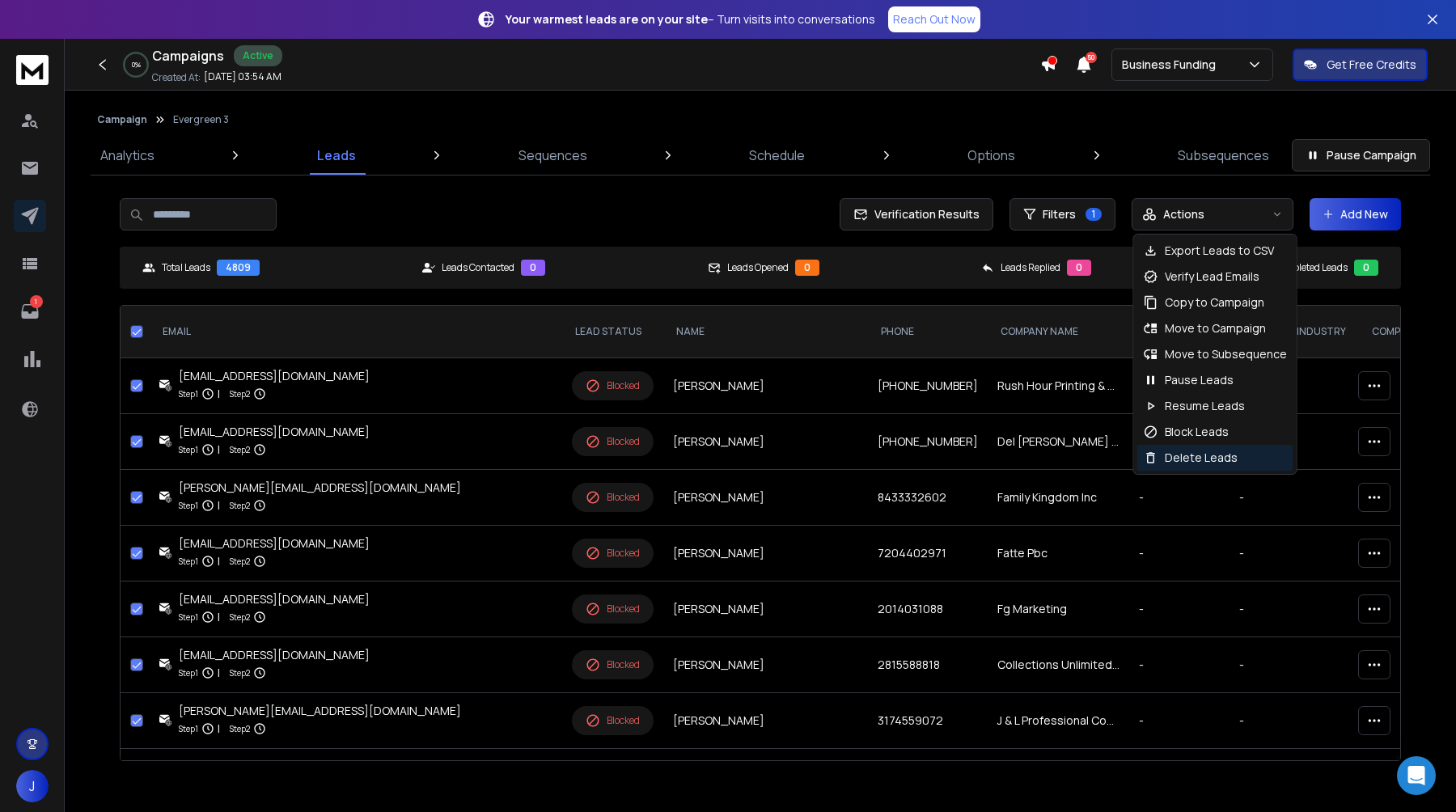
click at [1172, 454] on p "Delete Leads" at bounding box center [1201, 457] width 73 height 16
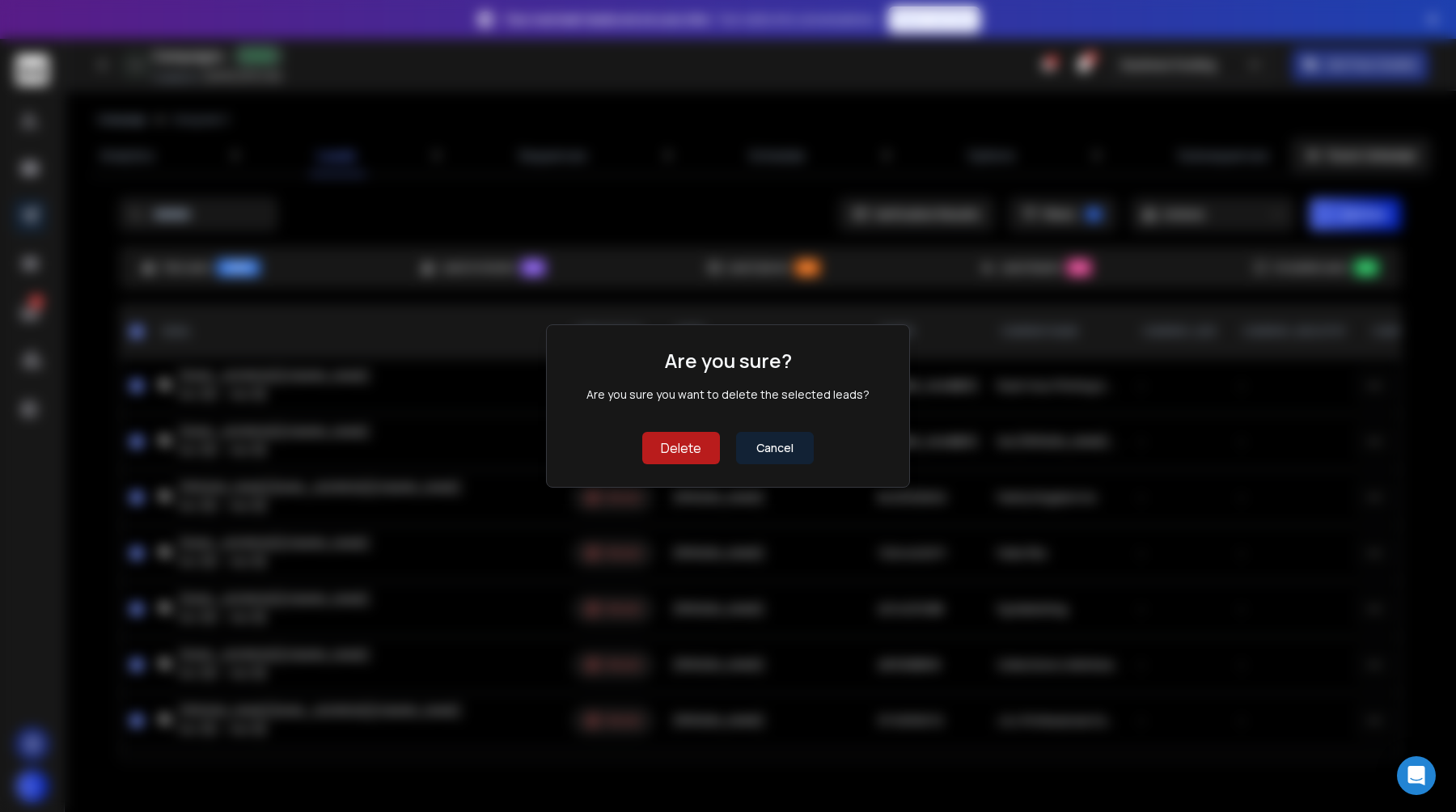
click at [674, 457] on button "Delete" at bounding box center [681, 448] width 78 height 33
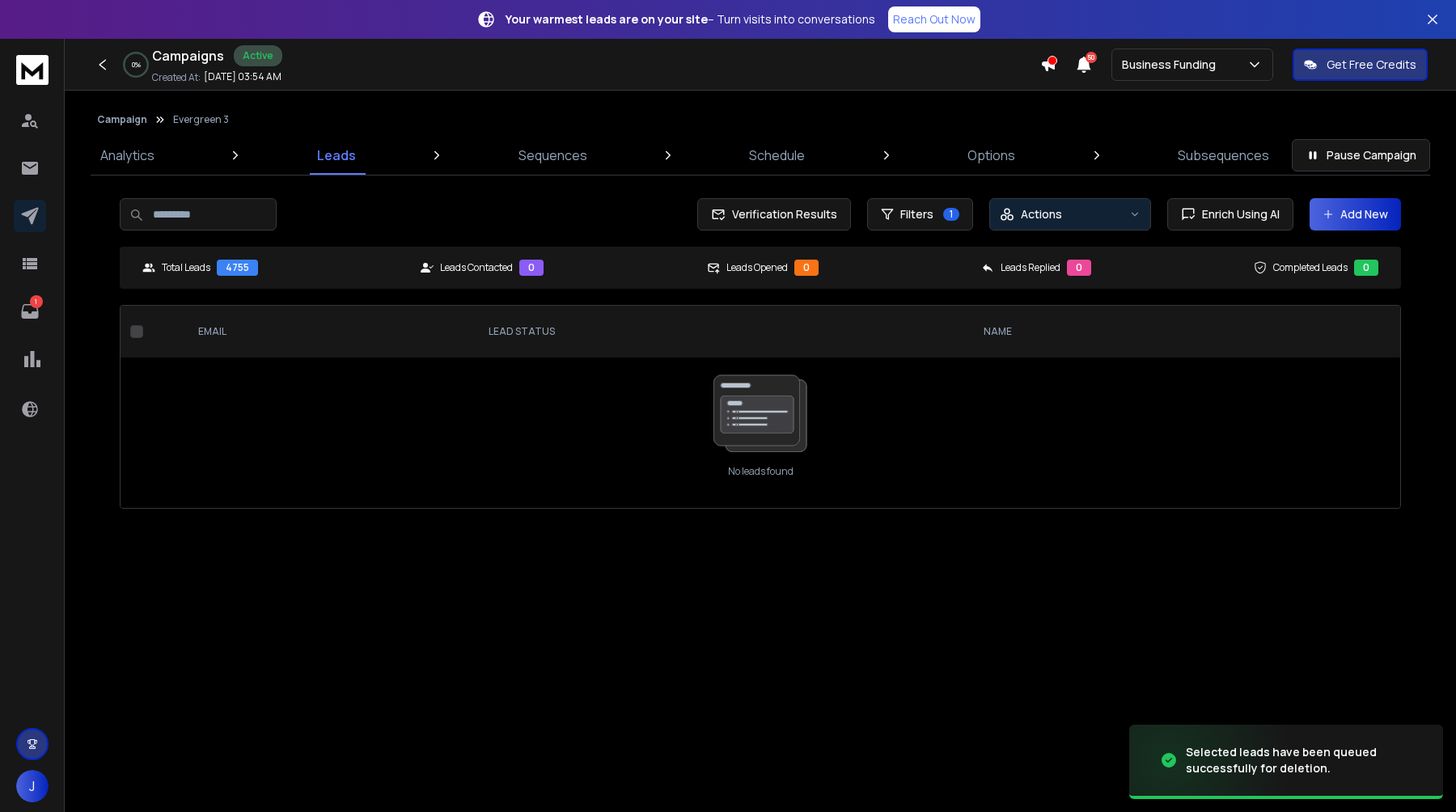
click at [1061, 214] on div "Actions" at bounding box center [1061, 214] width 123 height 16
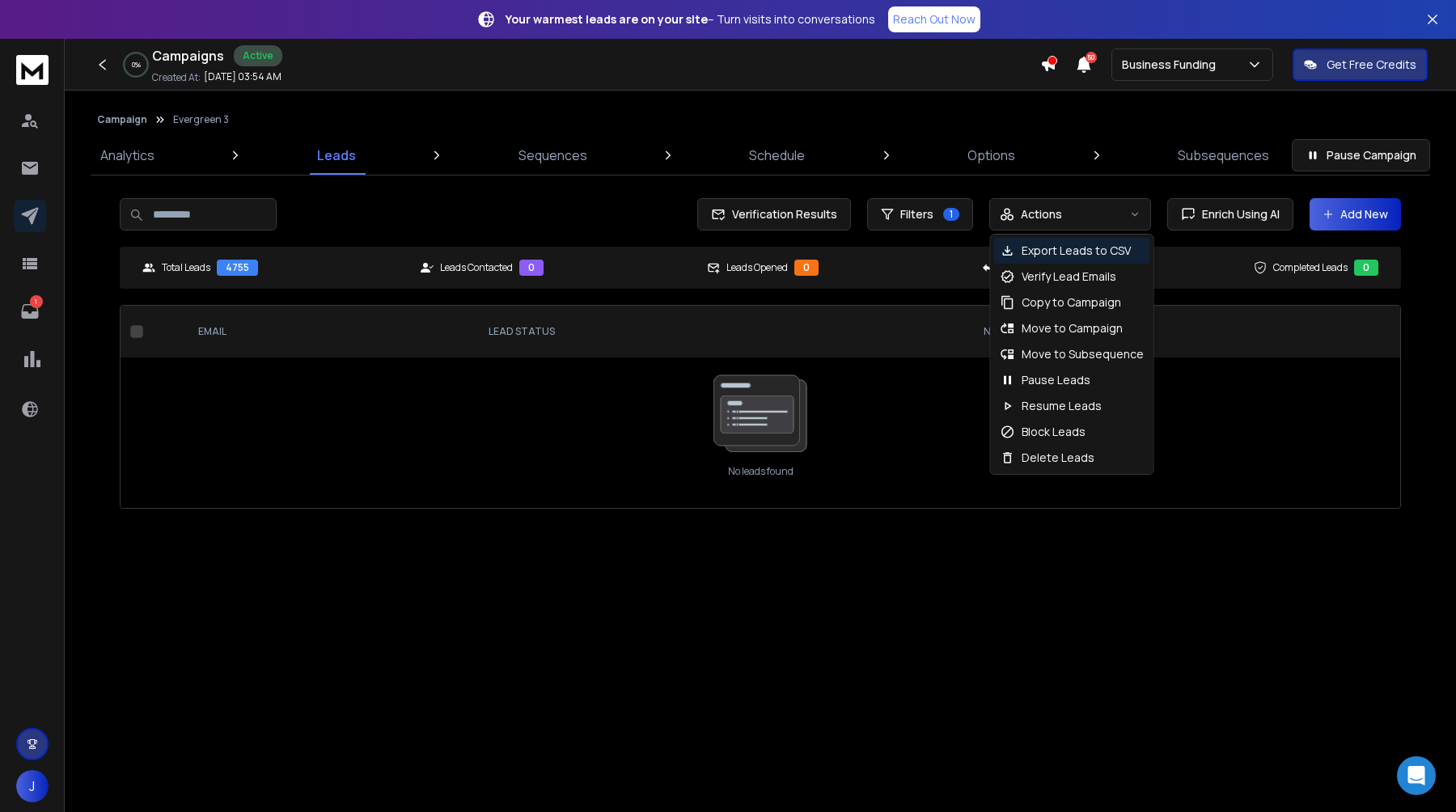
click at [23, 218] on icon at bounding box center [29, 216] width 19 height 19
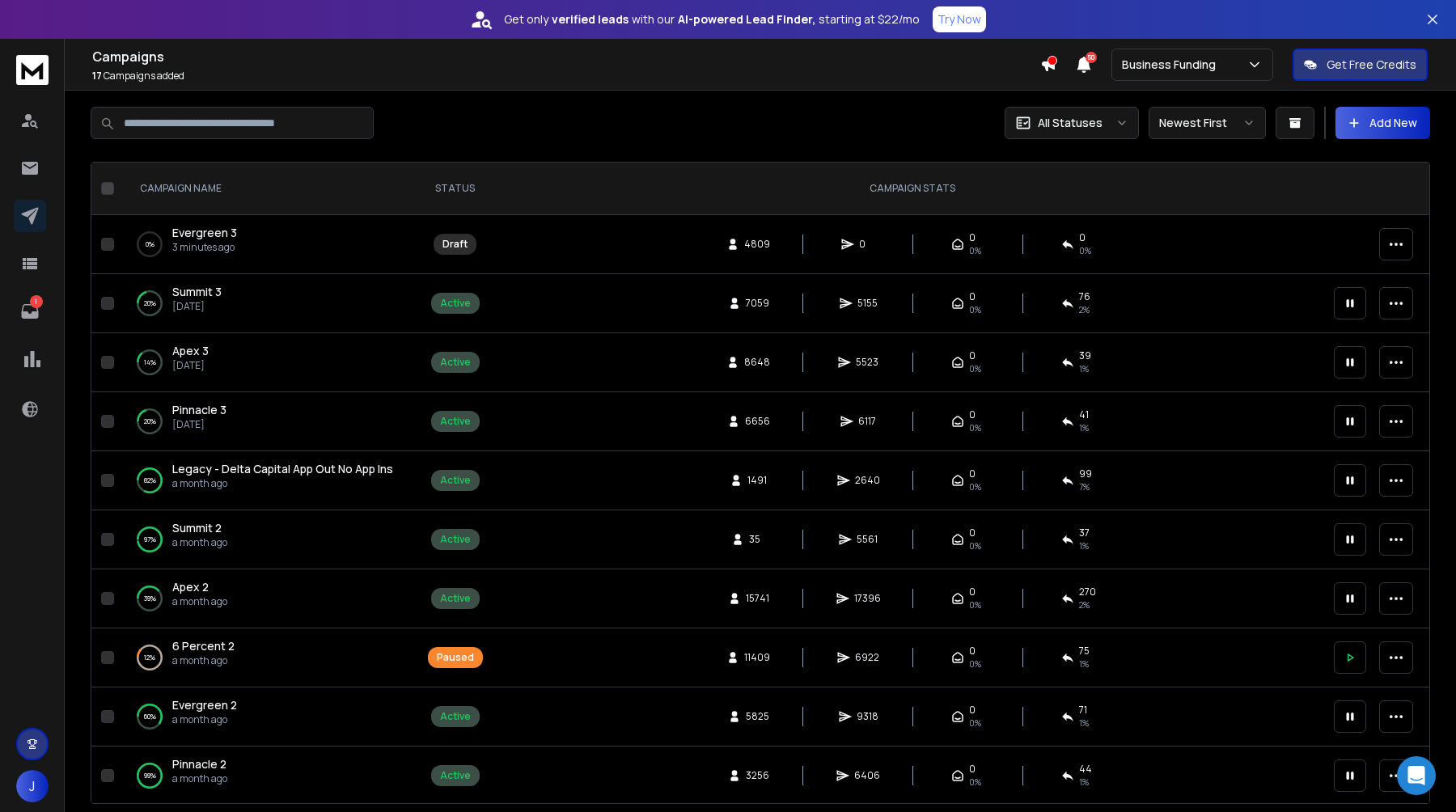
click at [1402, 486] on icon "button" at bounding box center [1396, 480] width 16 height 16
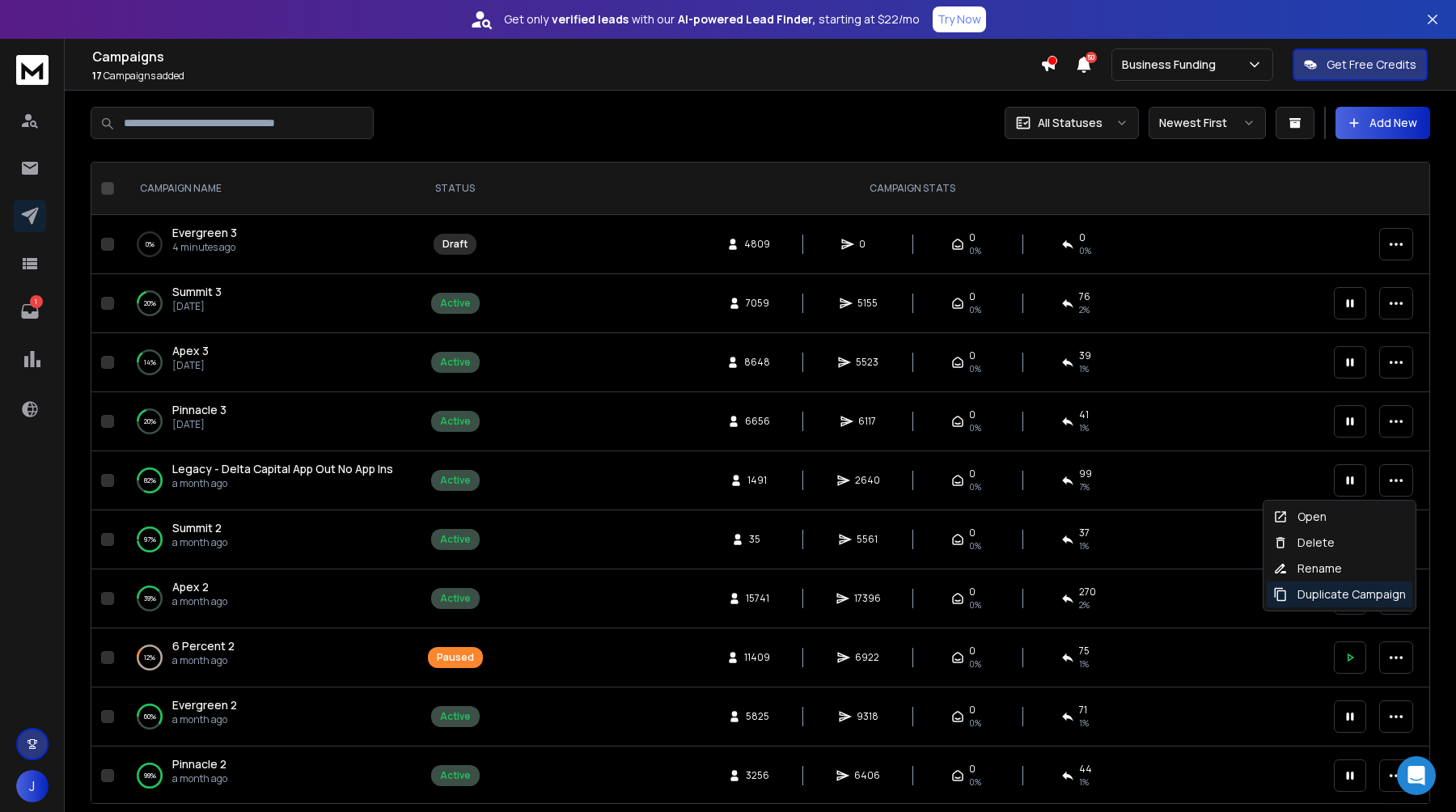
click at [1349, 584] on div "Duplicate Campaign" at bounding box center [1340, 595] width 146 height 26
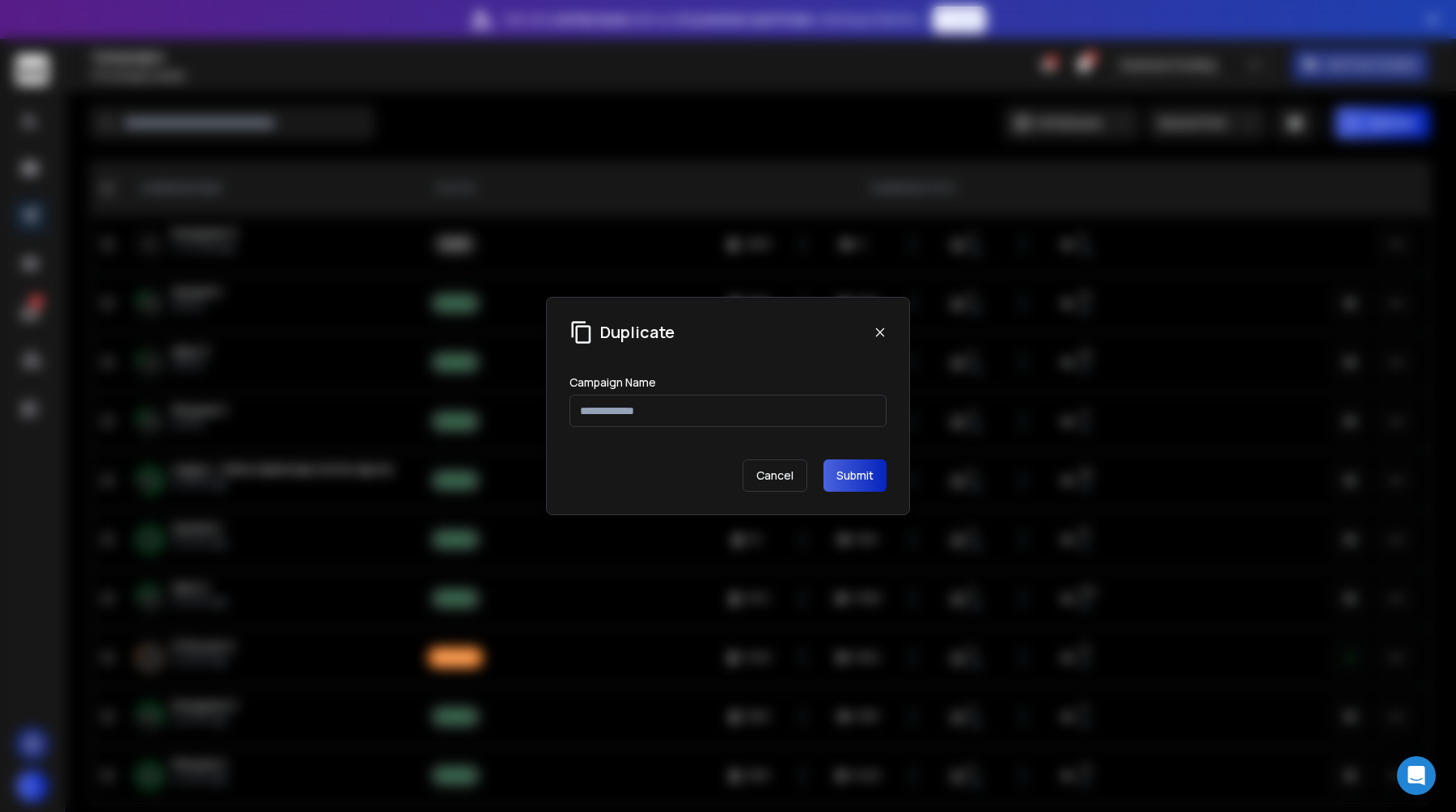
click at [736, 419] on input "text" at bounding box center [728, 411] width 317 height 33
type input "********"
click at [863, 464] on button "Submit" at bounding box center [855, 475] width 63 height 33
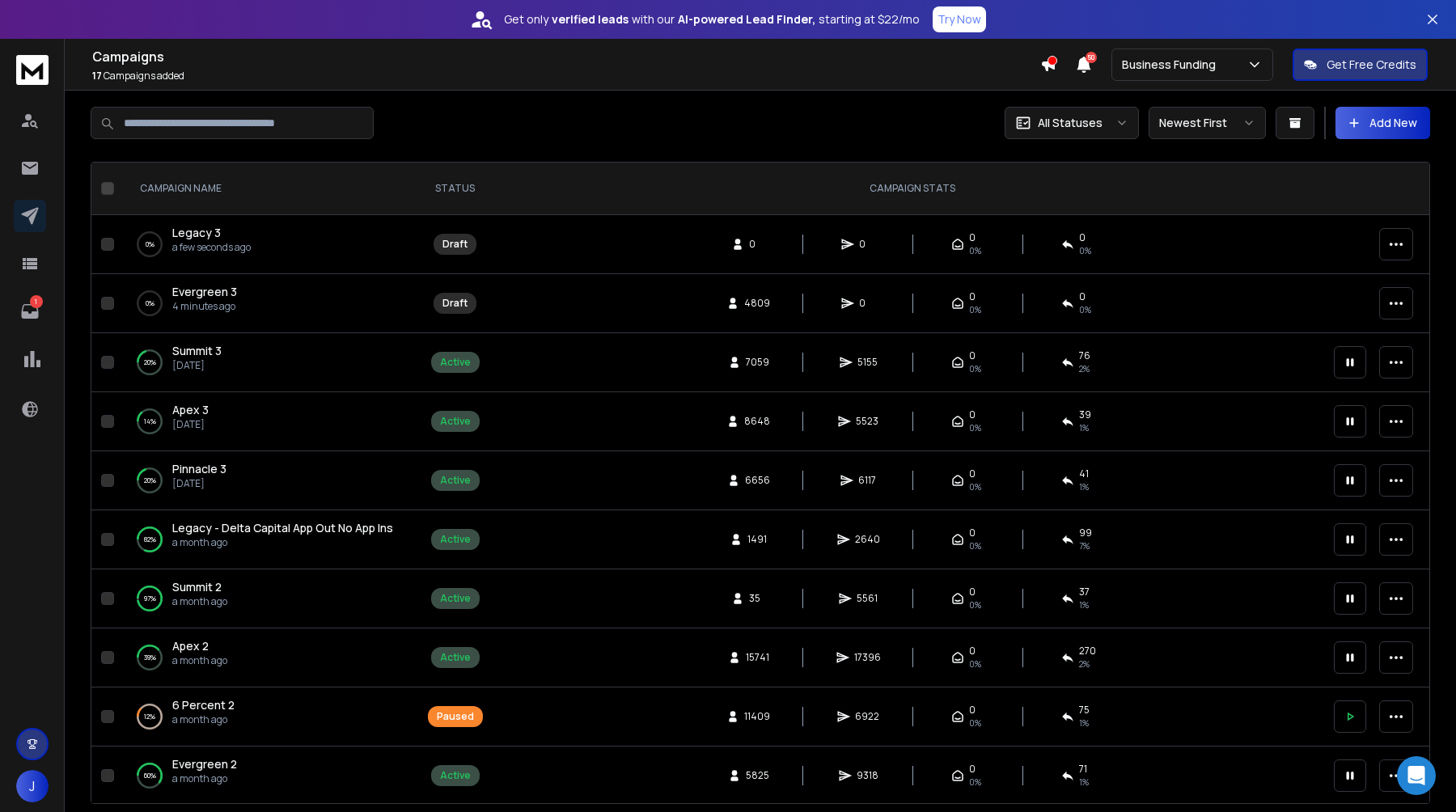
click at [1359, 719] on button at bounding box center [1350, 717] width 33 height 33
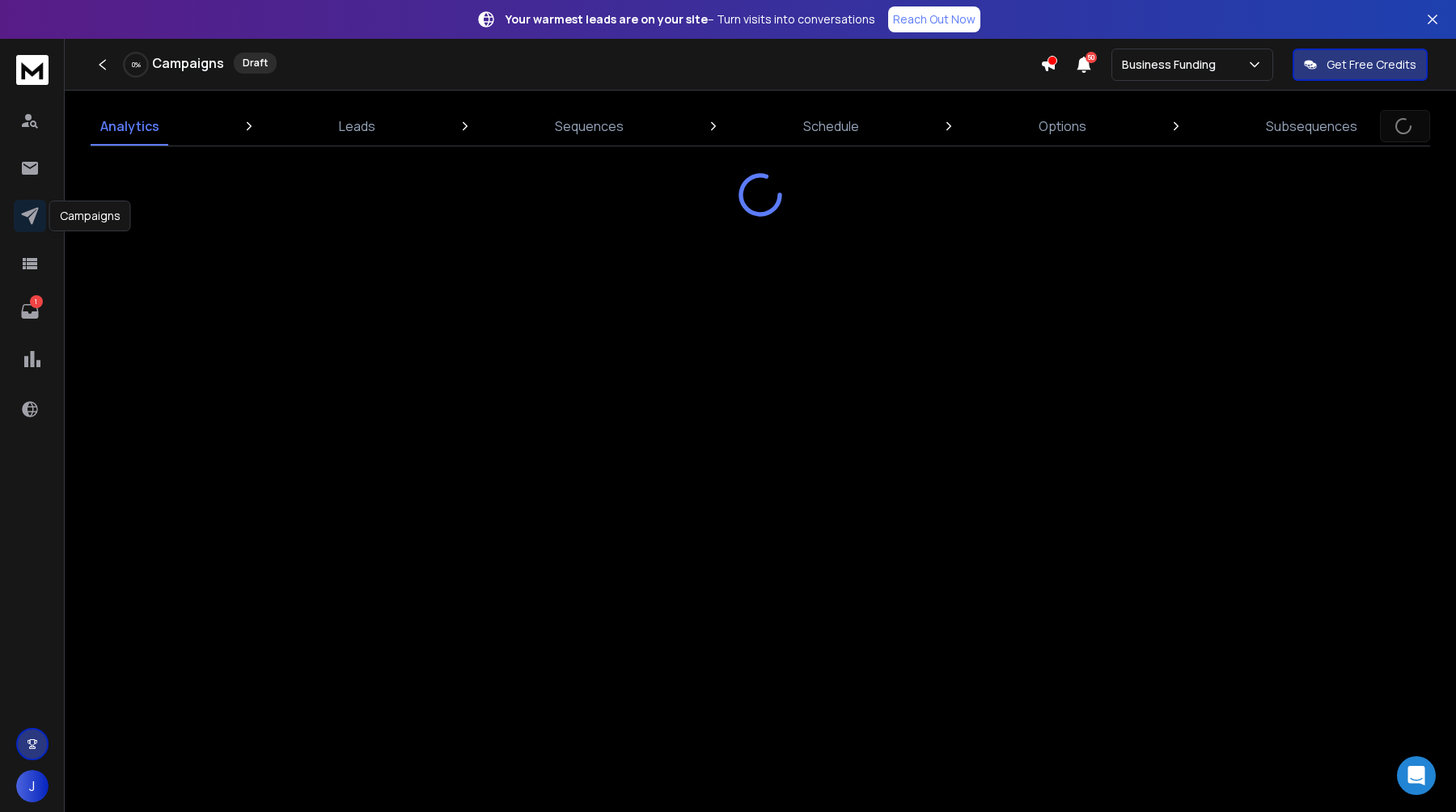
click at [34, 219] on icon at bounding box center [29, 216] width 19 height 19
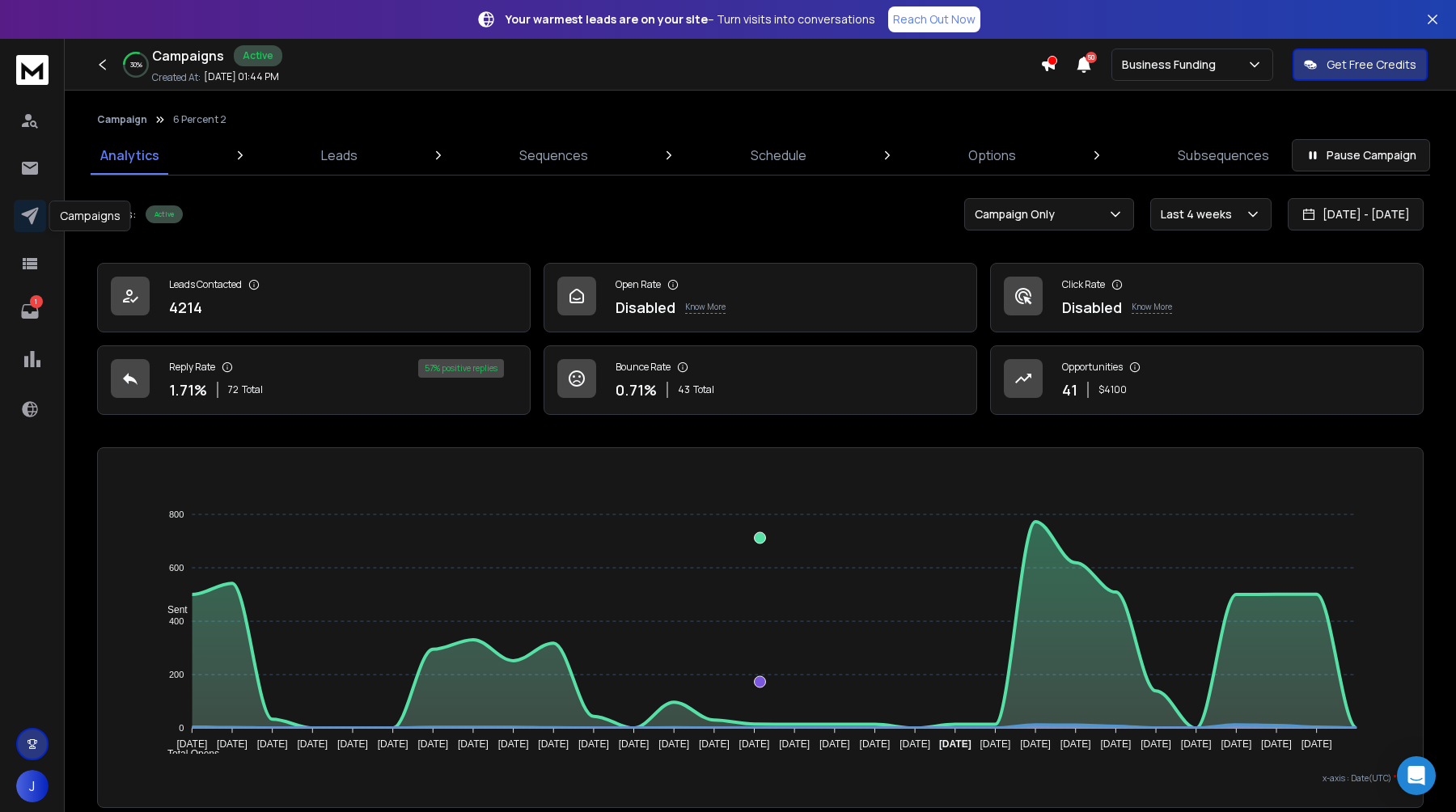
click at [36, 215] on icon at bounding box center [29, 216] width 19 height 19
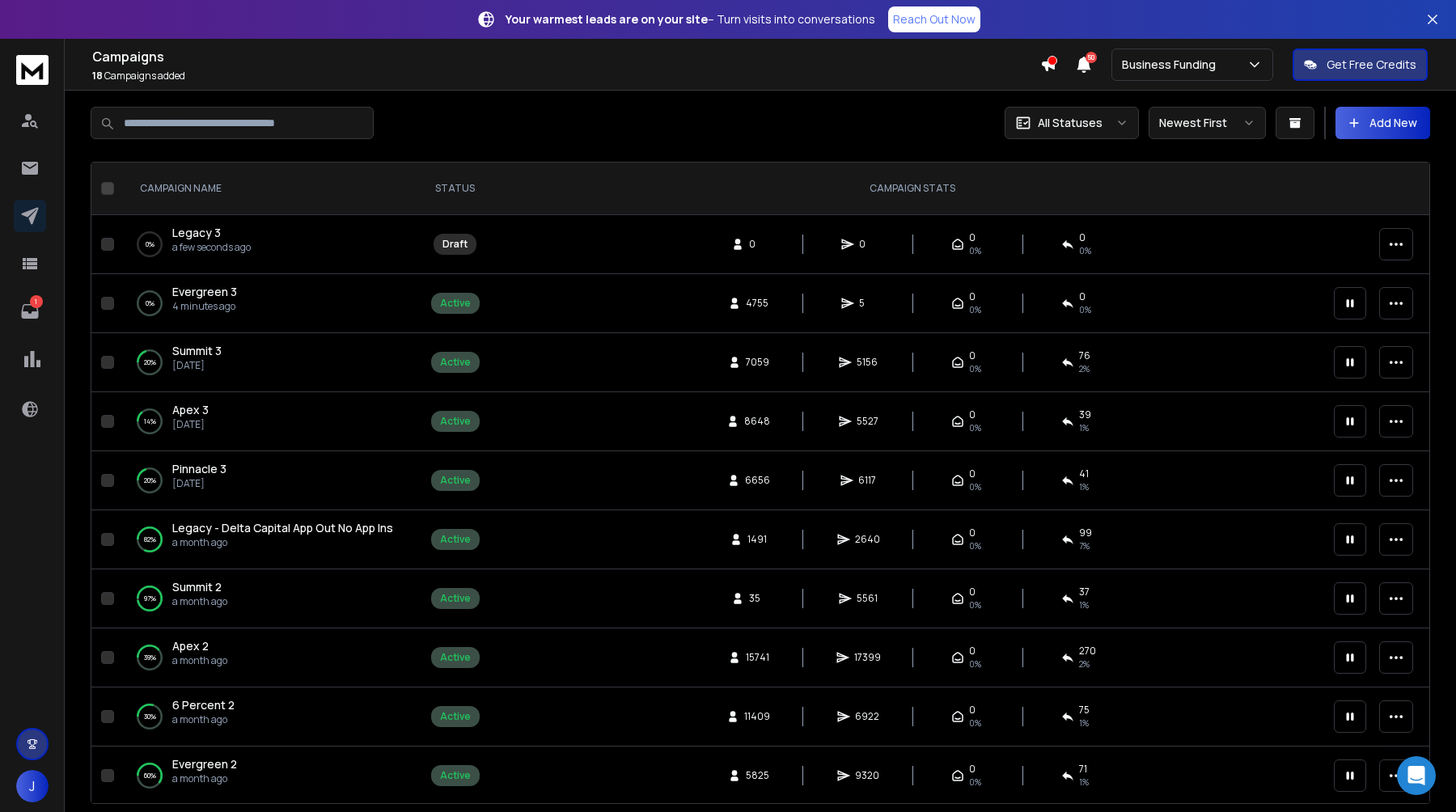
scroll to position [115, 0]
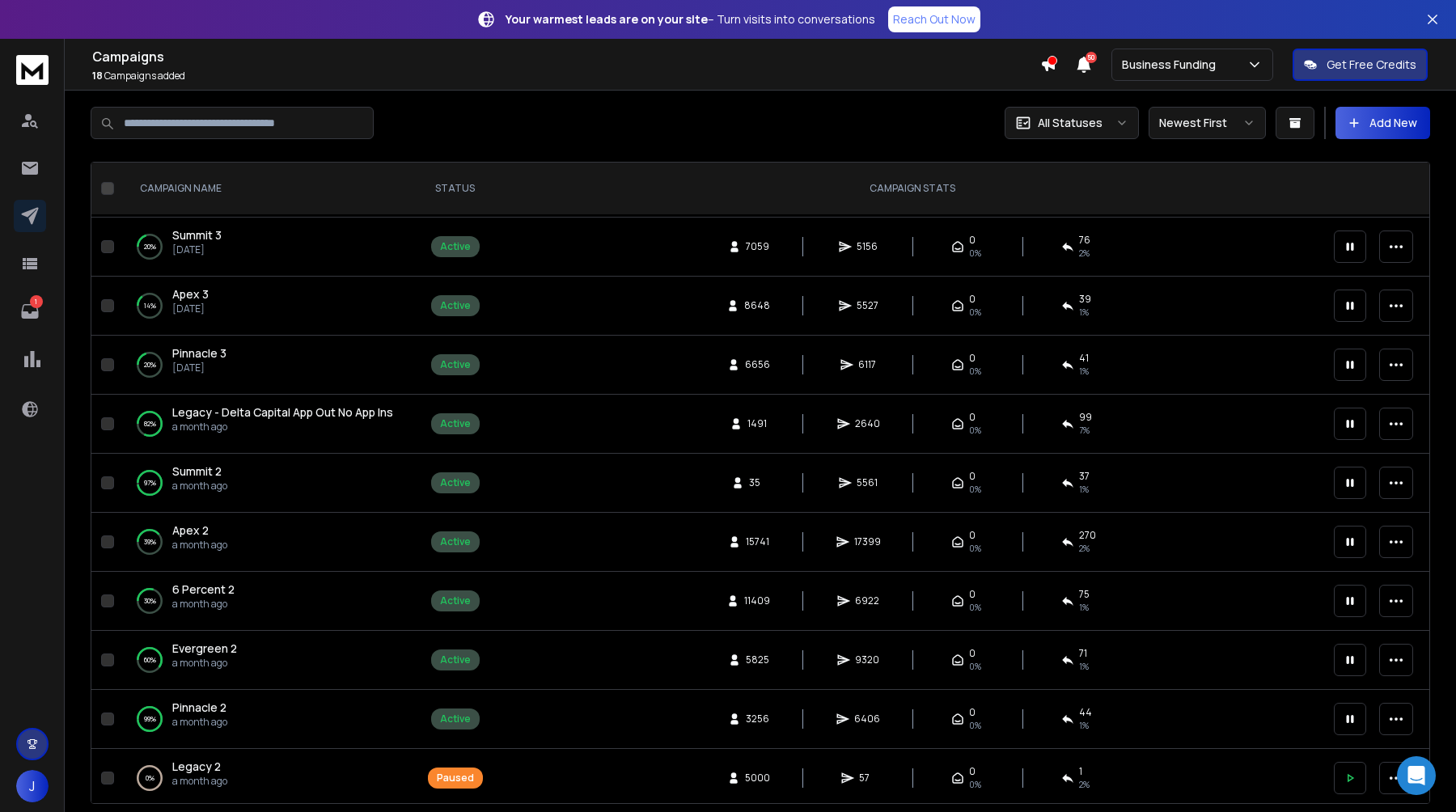
click at [1361, 544] on button at bounding box center [1350, 542] width 33 height 33
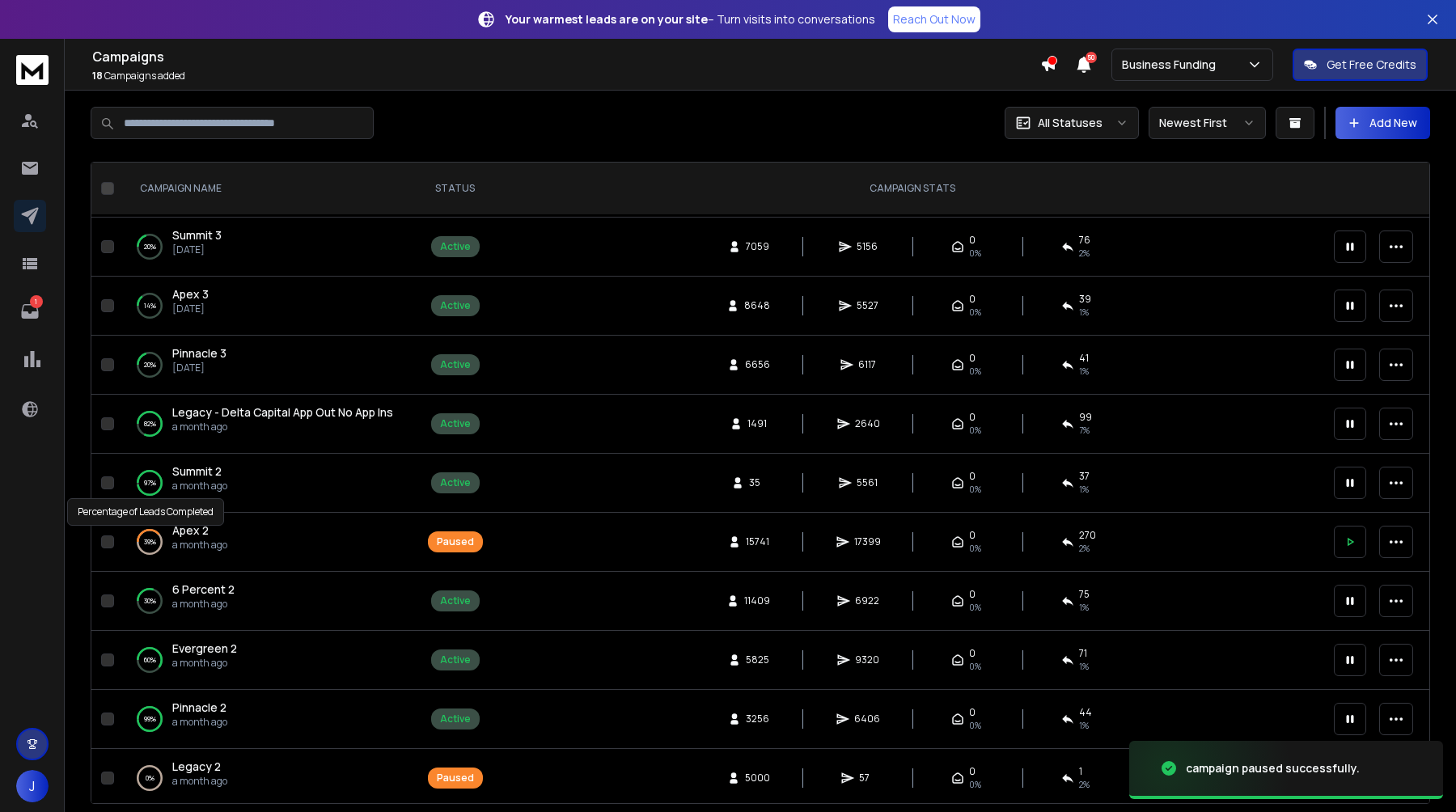
click at [197, 532] on span "Apex 2" at bounding box center [191, 530] width 37 height 15
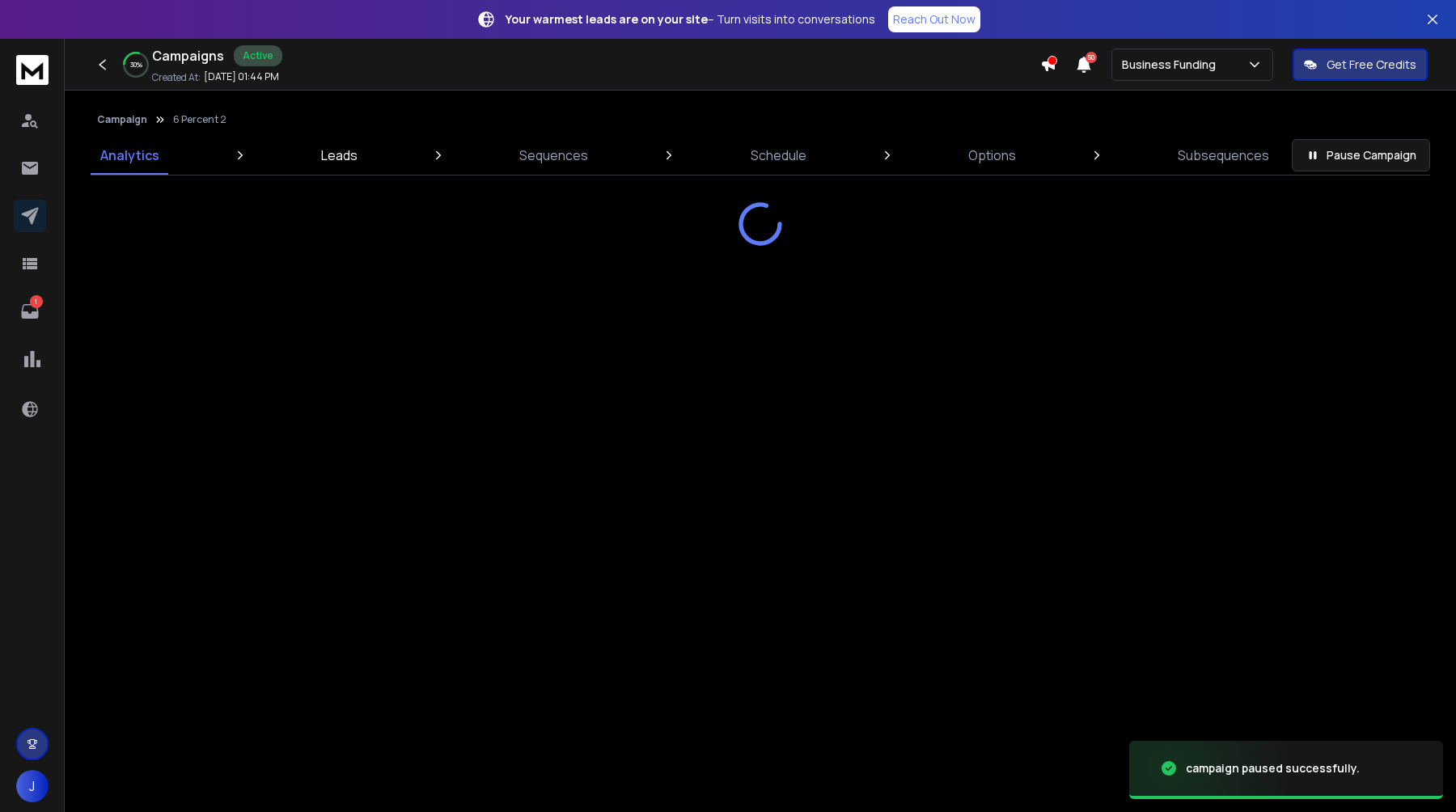
click at [335, 159] on p "Leads" at bounding box center [340, 155] width 37 height 19
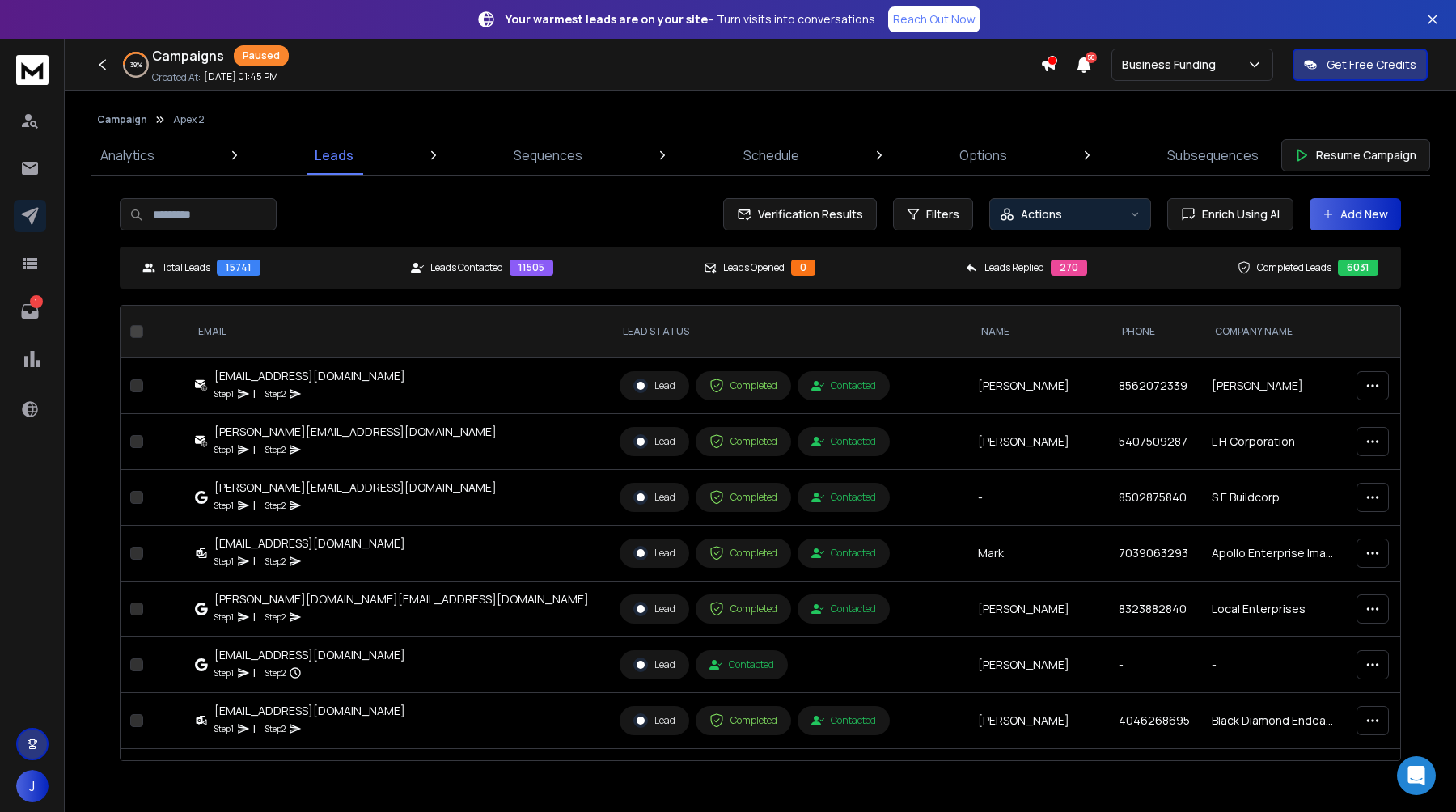
click at [1089, 210] on div "Actions" at bounding box center [1061, 214] width 123 height 16
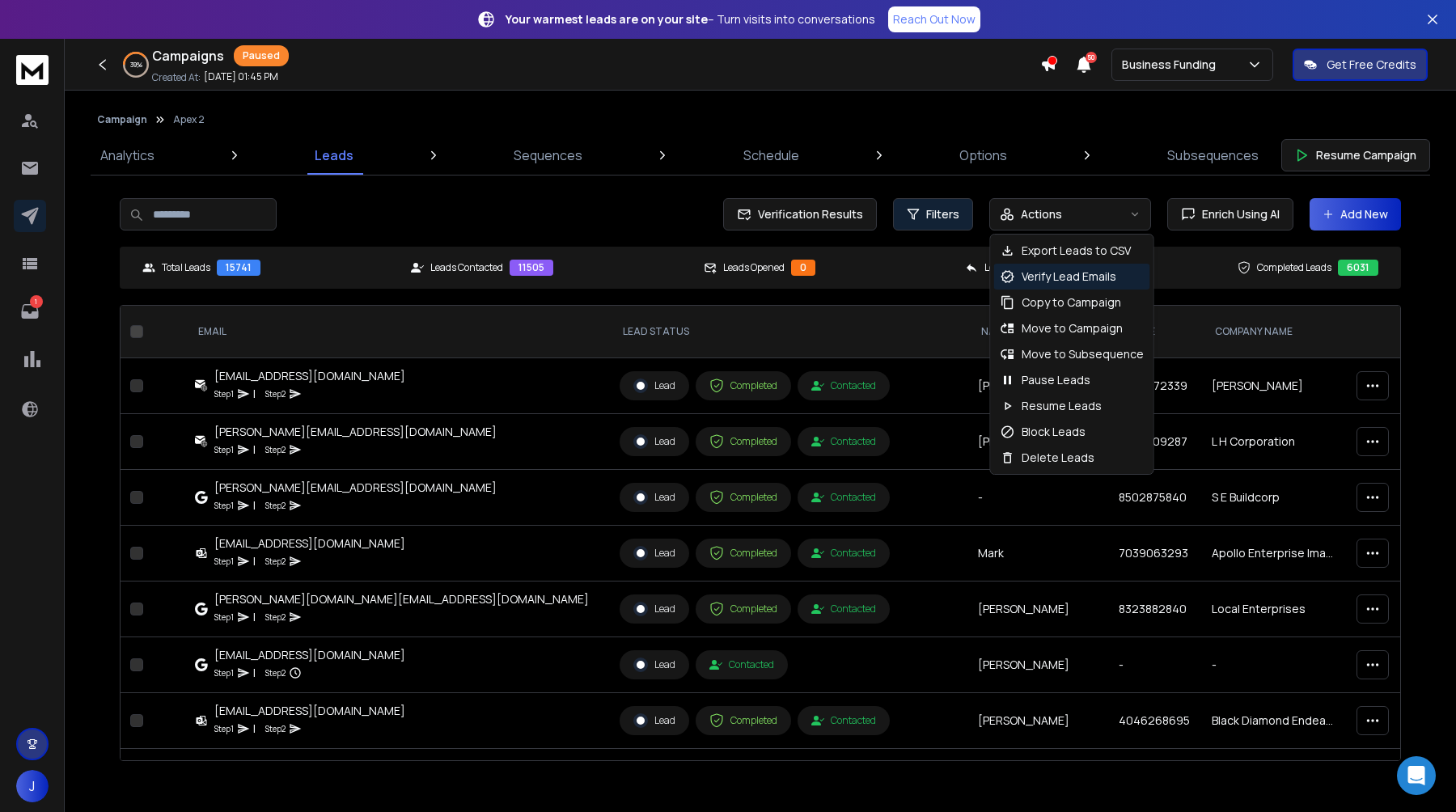
click at [917, 216] on icon "button" at bounding box center [912, 214] width 13 height 13
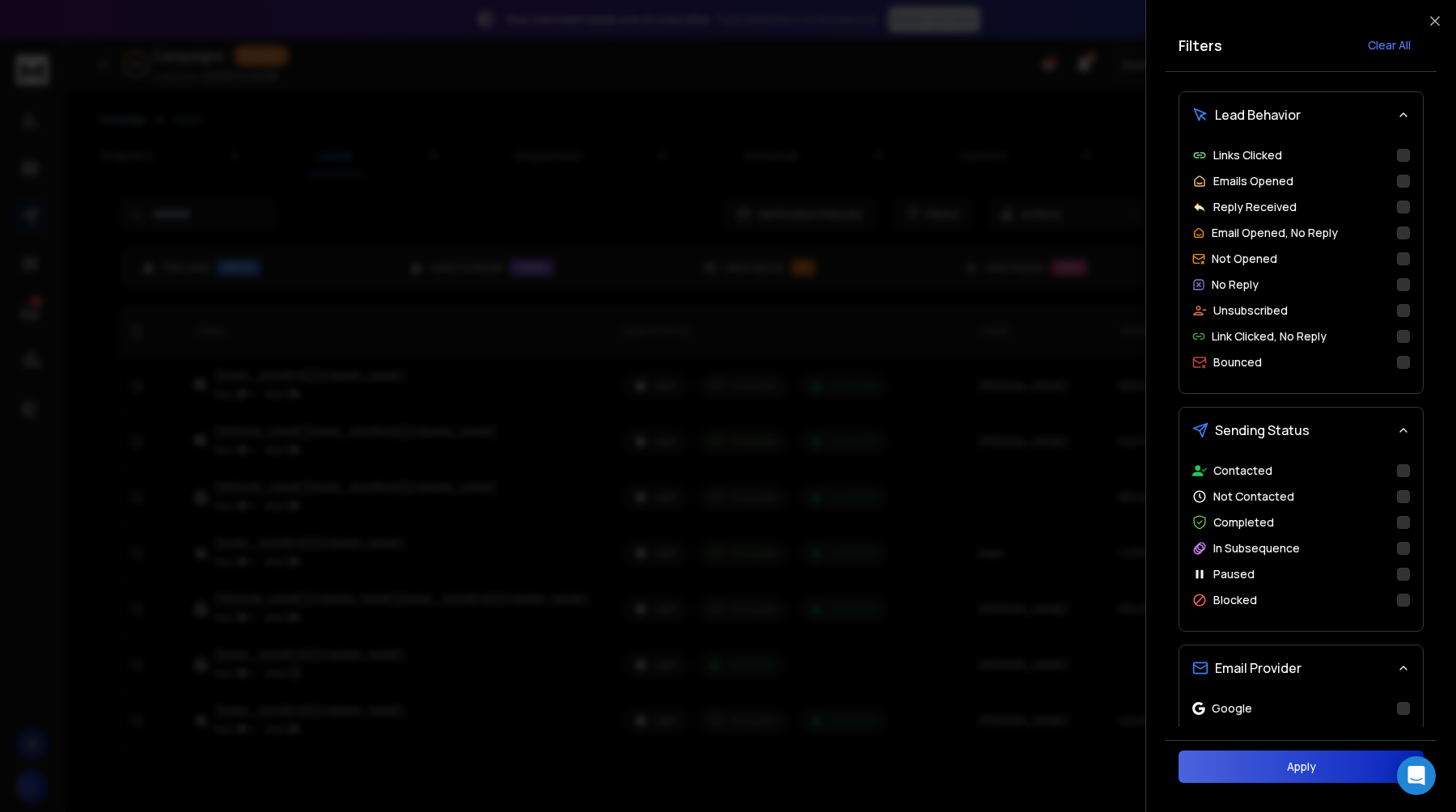
click at [1250, 285] on p "No Reply" at bounding box center [1235, 284] width 47 height 16
click at [1397, 285] on button "No Reply" at bounding box center [1403, 284] width 13 height 13
click at [1274, 526] on div "Completed" at bounding box center [1301, 522] width 217 height 16
click at [1397, 528] on div "Completed" at bounding box center [1301, 522] width 217 height 16
click at [1405, 528] on button "Completed" at bounding box center [1403, 522] width 13 height 13
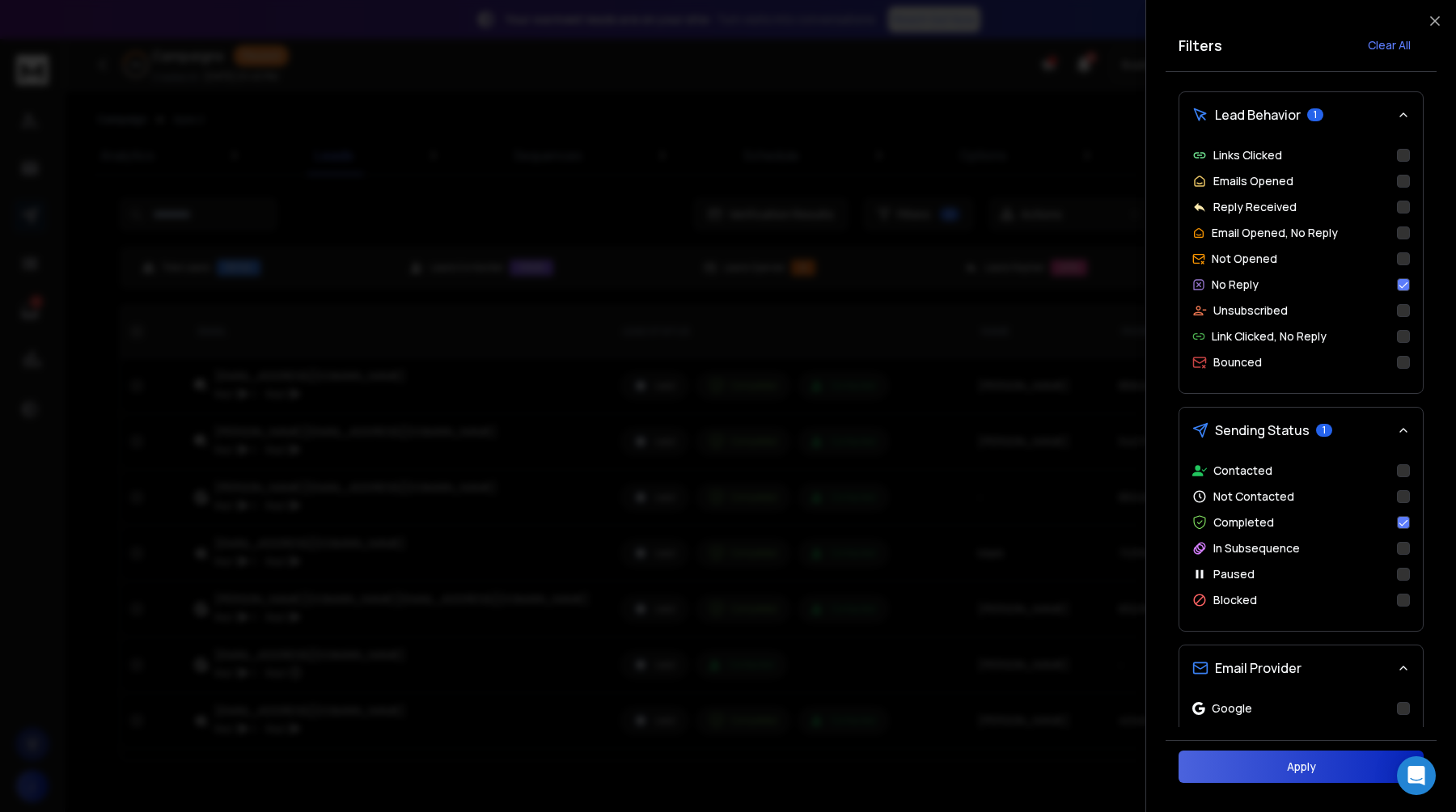
click at [1260, 762] on button "Apply" at bounding box center [1301, 767] width 245 height 33
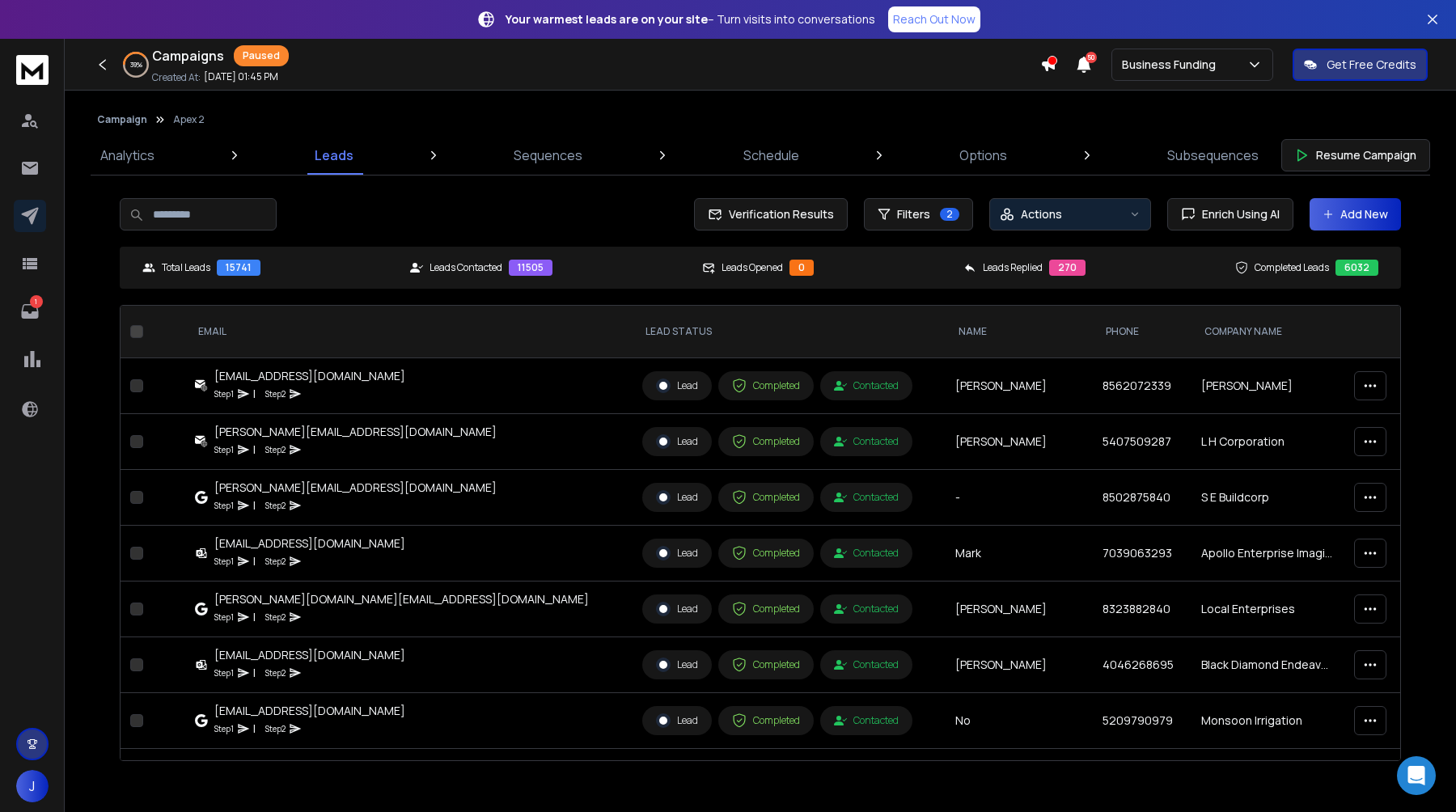
click at [1044, 213] on p "Actions" at bounding box center [1041, 214] width 41 height 16
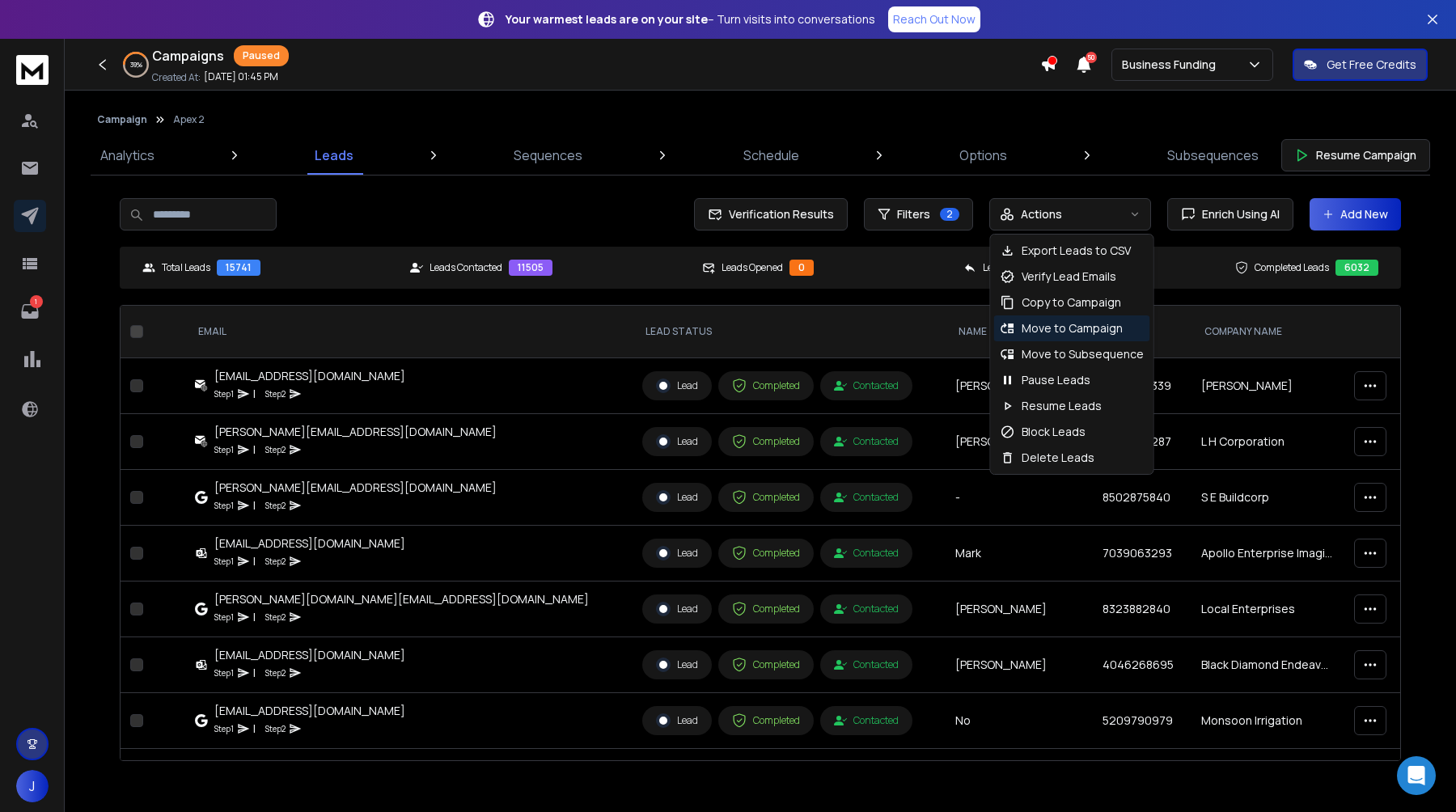
click at [1065, 329] on p "Move to Campaign" at bounding box center [1072, 328] width 101 height 16
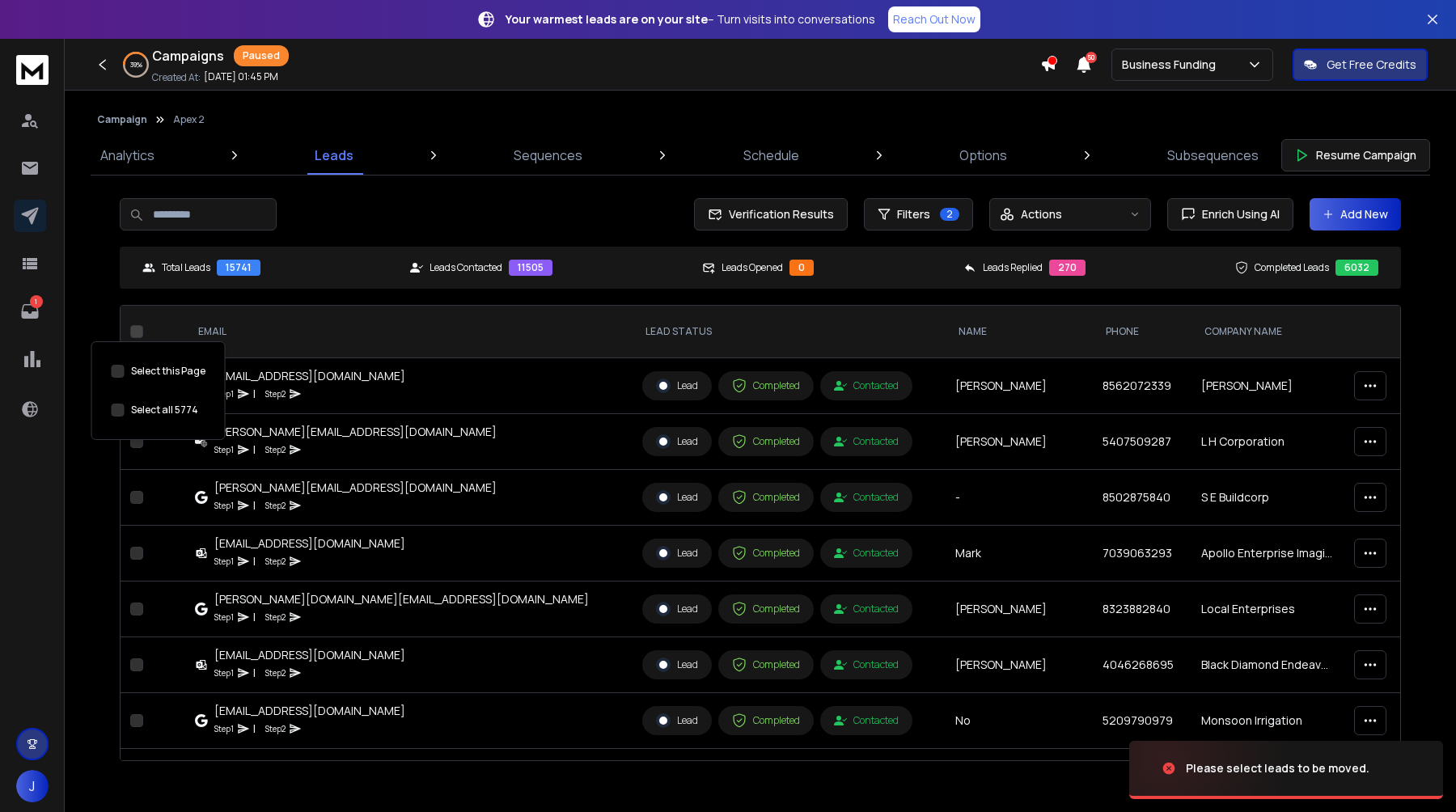
click at [113, 414] on button "Select this Page" at bounding box center [118, 410] width 13 height 13
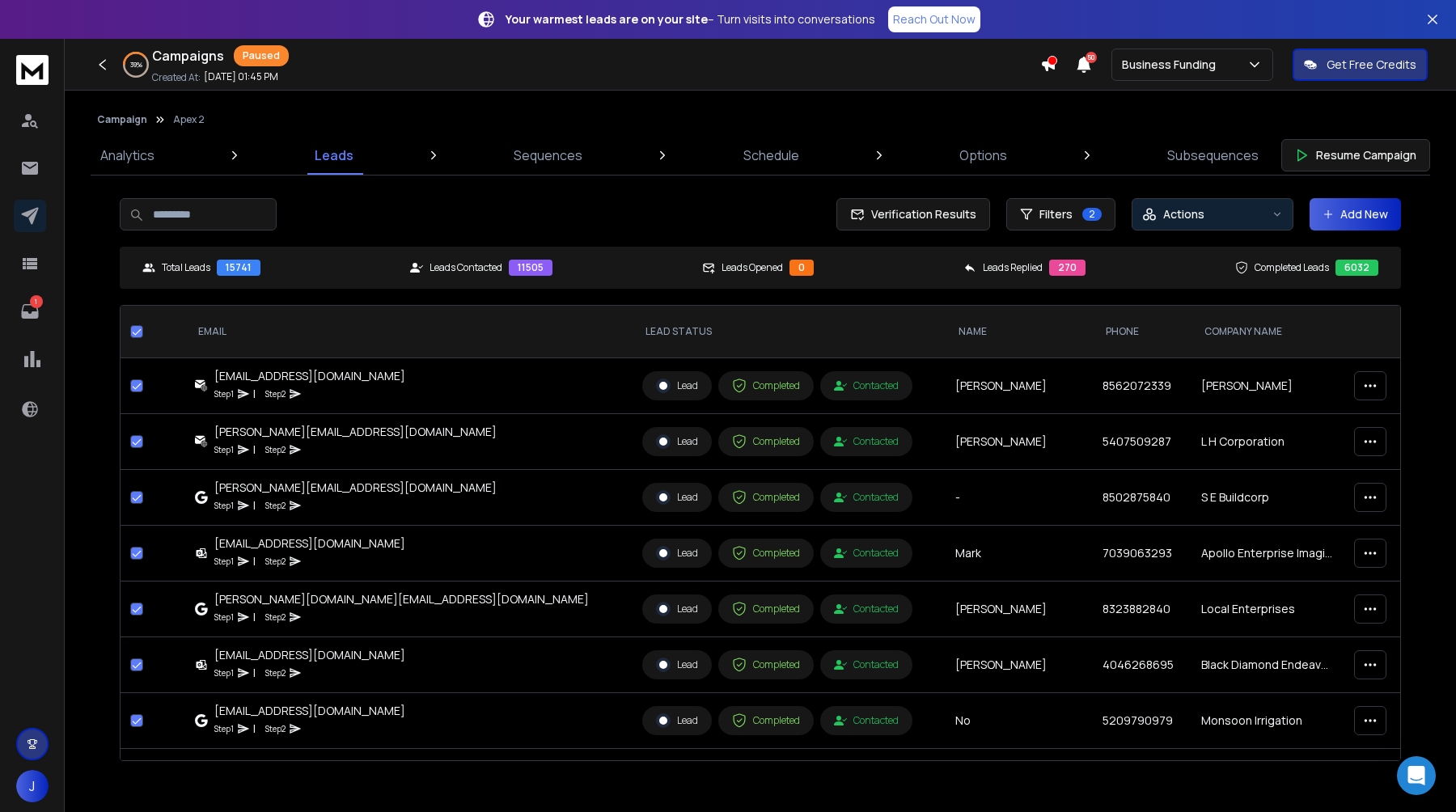
click at [1215, 215] on div "Actions" at bounding box center [1203, 214] width 123 height 16
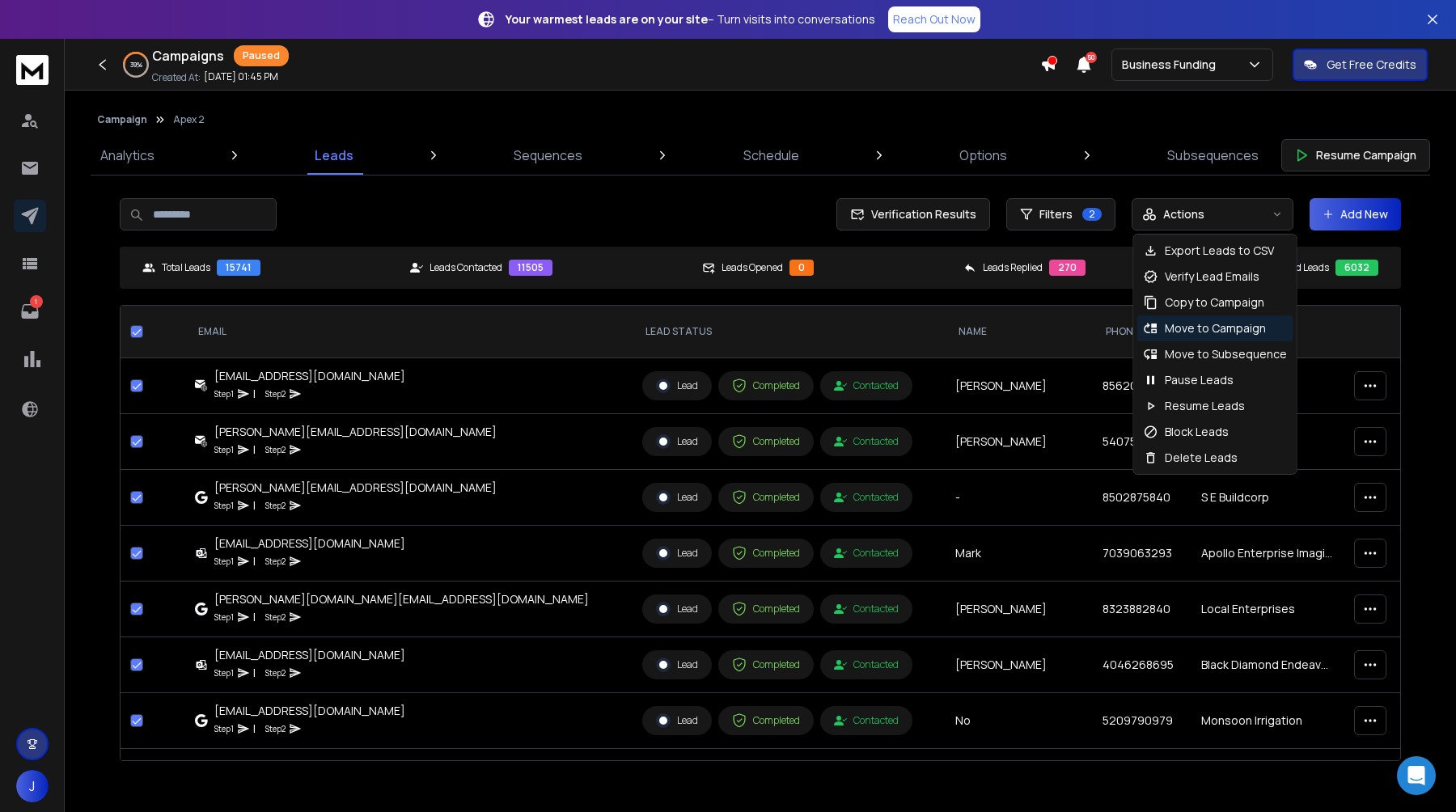
click at [1221, 330] on p "Move to Campaign" at bounding box center [1215, 328] width 101 height 16
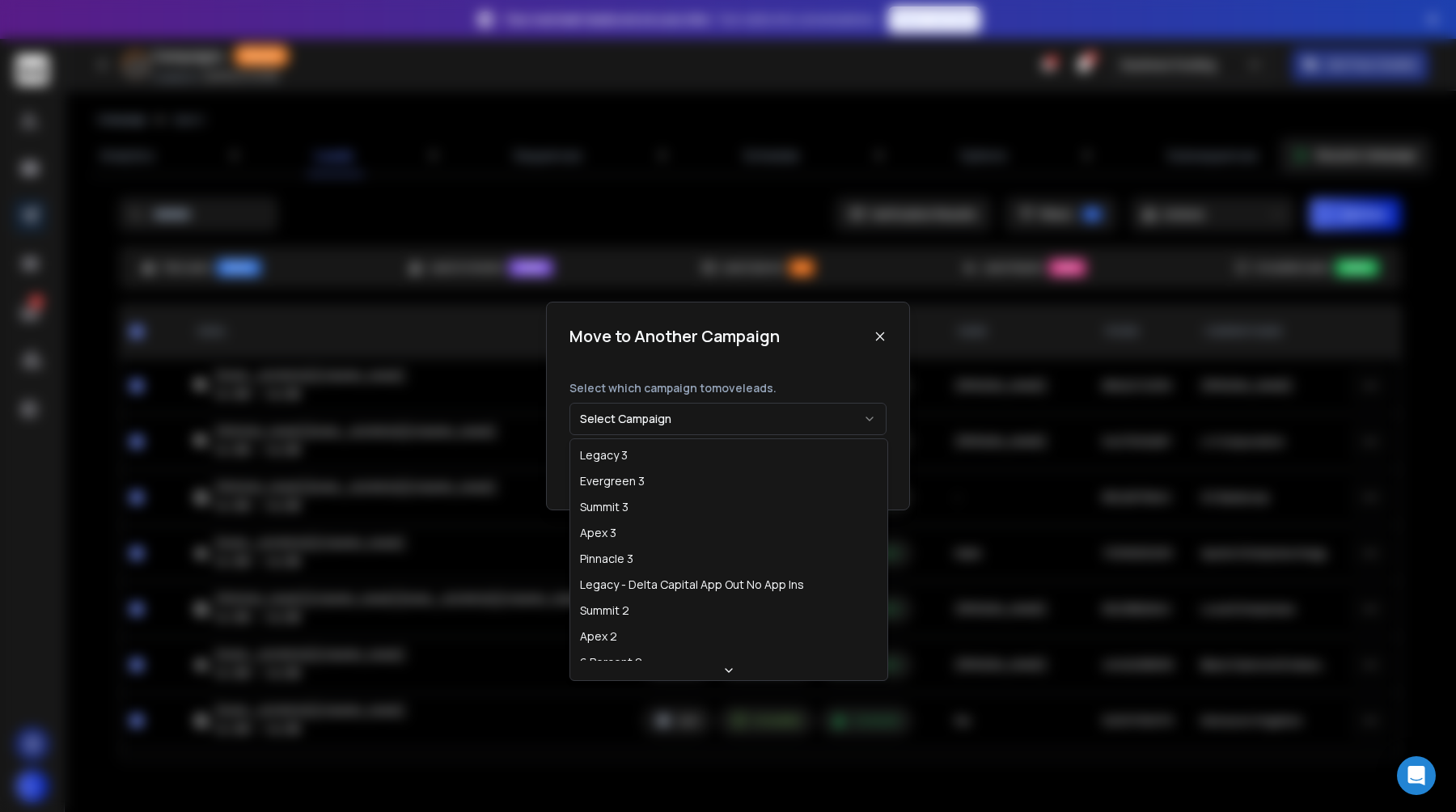
click at [757, 411] on button "Select Campaign" at bounding box center [728, 419] width 317 height 33
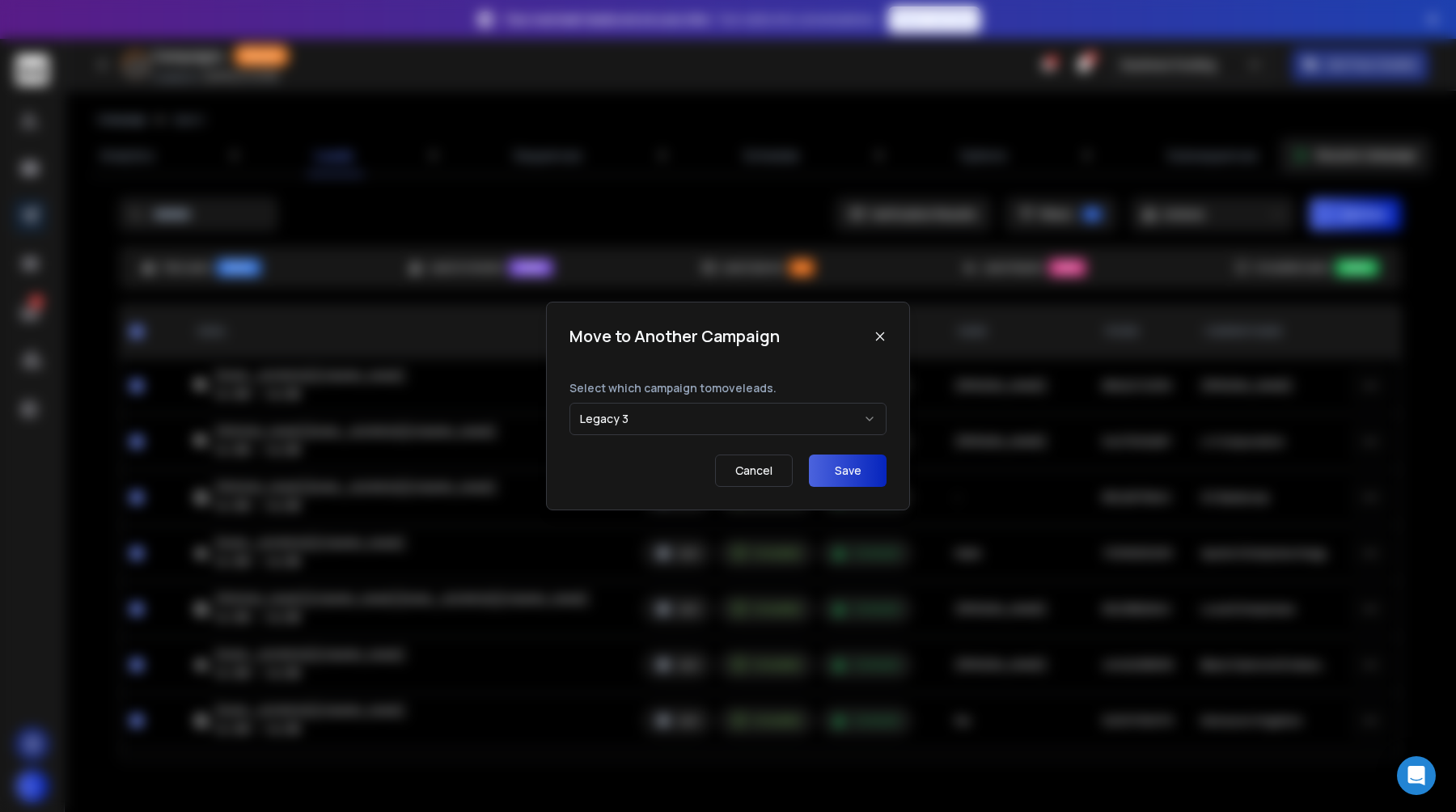
click at [829, 477] on button "Save" at bounding box center [847, 471] width 78 height 33
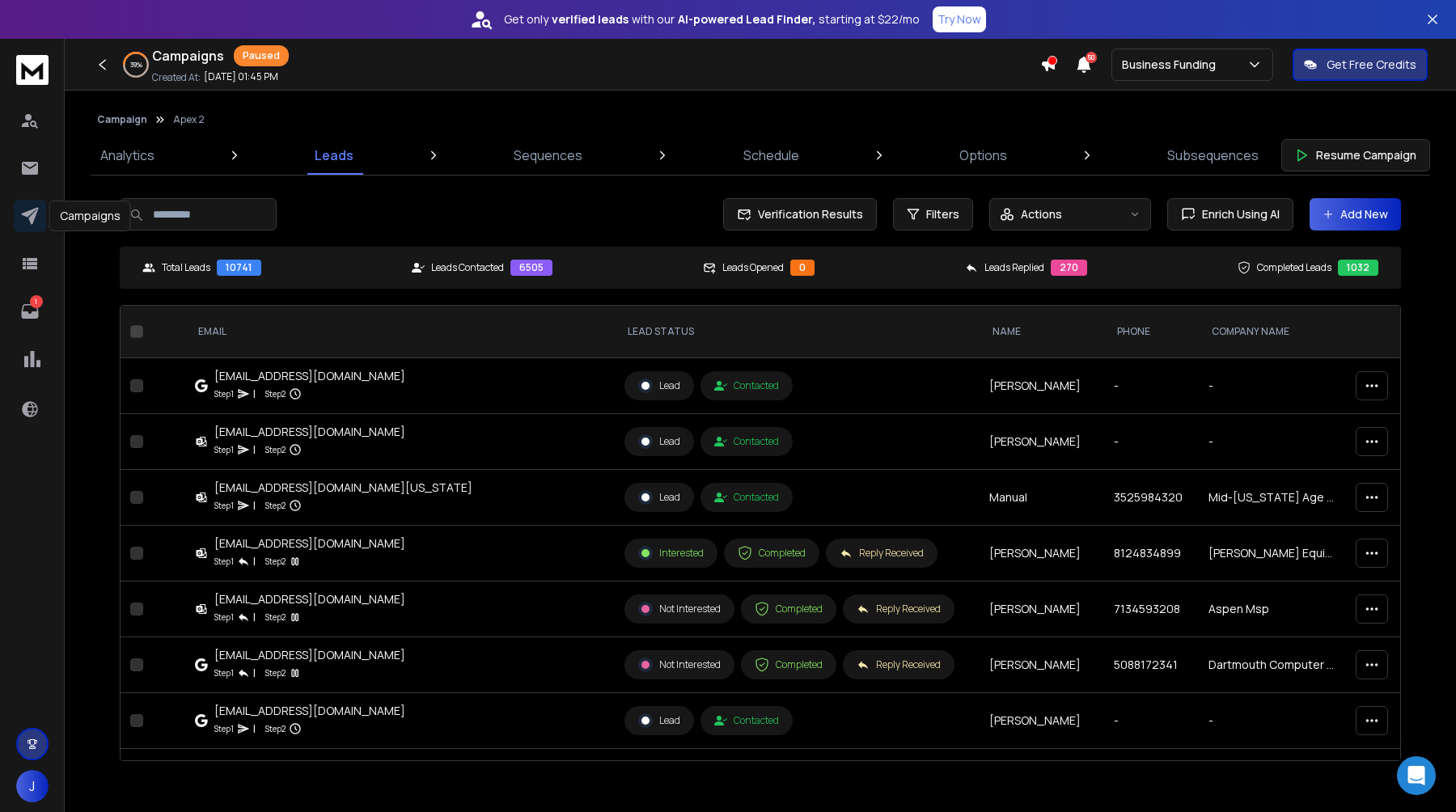
click at [41, 212] on link at bounding box center [29, 216] width 33 height 33
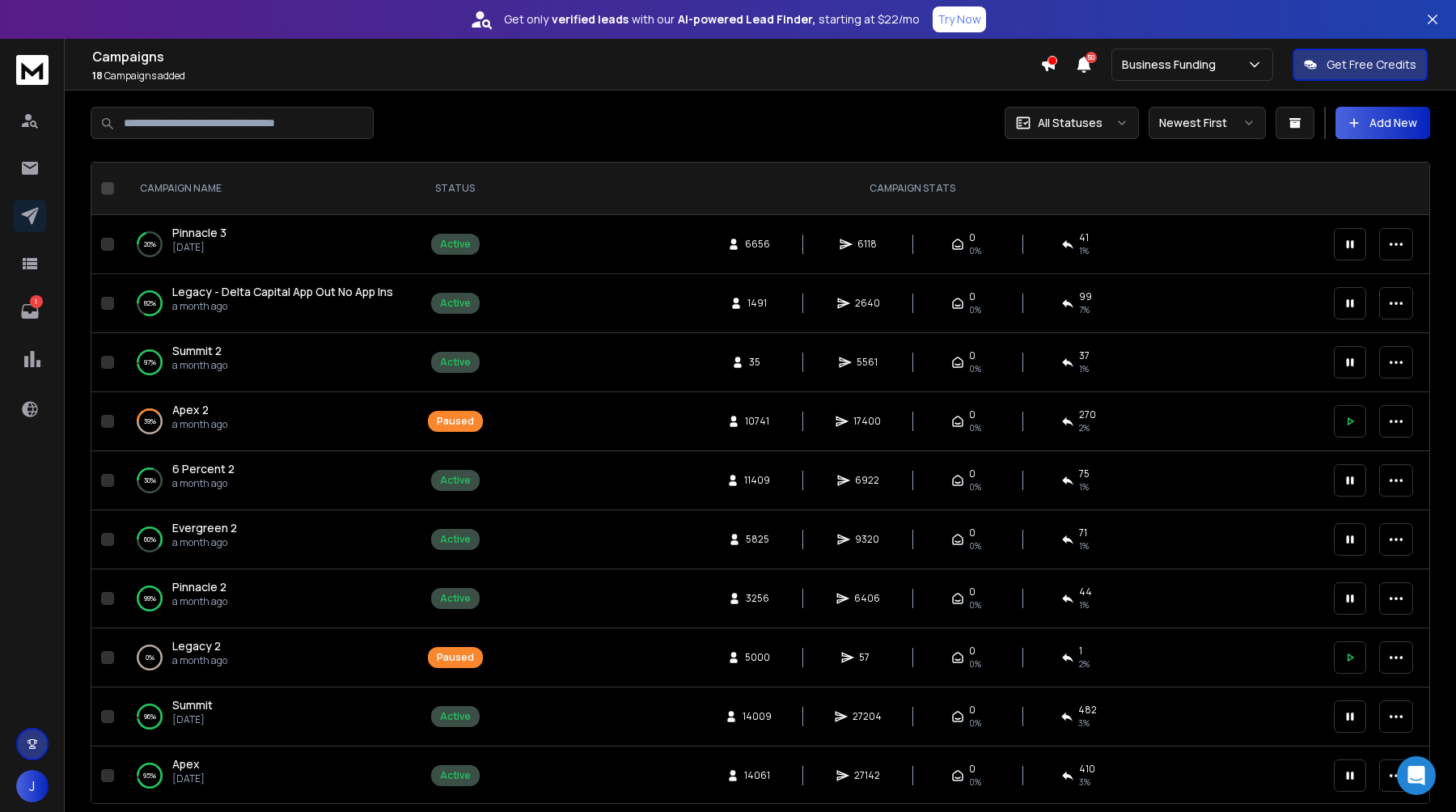
scroll to position [232, 0]
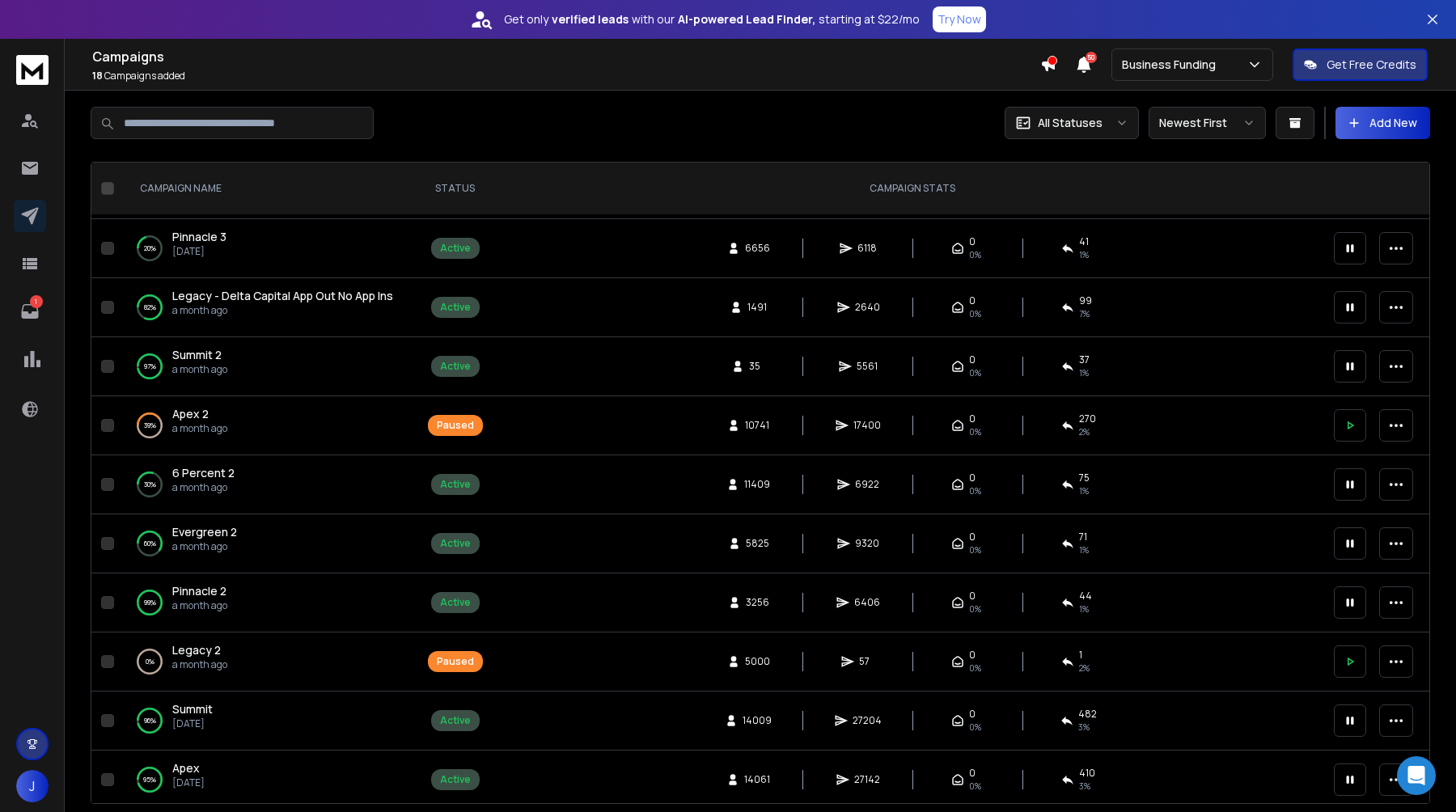
click at [1352, 429] on icon at bounding box center [1350, 425] width 14 height 14
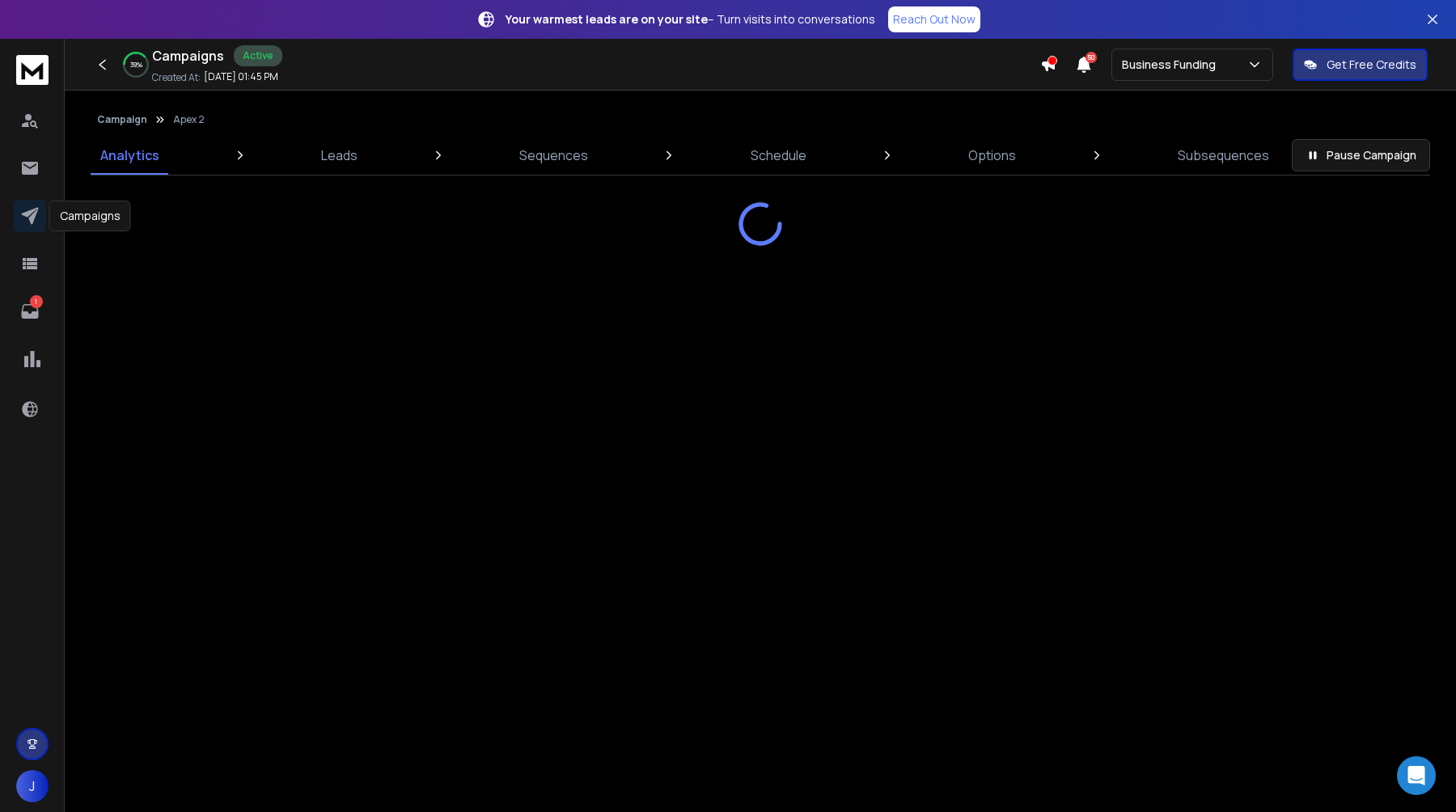
click at [33, 215] on icon at bounding box center [29, 216] width 17 height 17
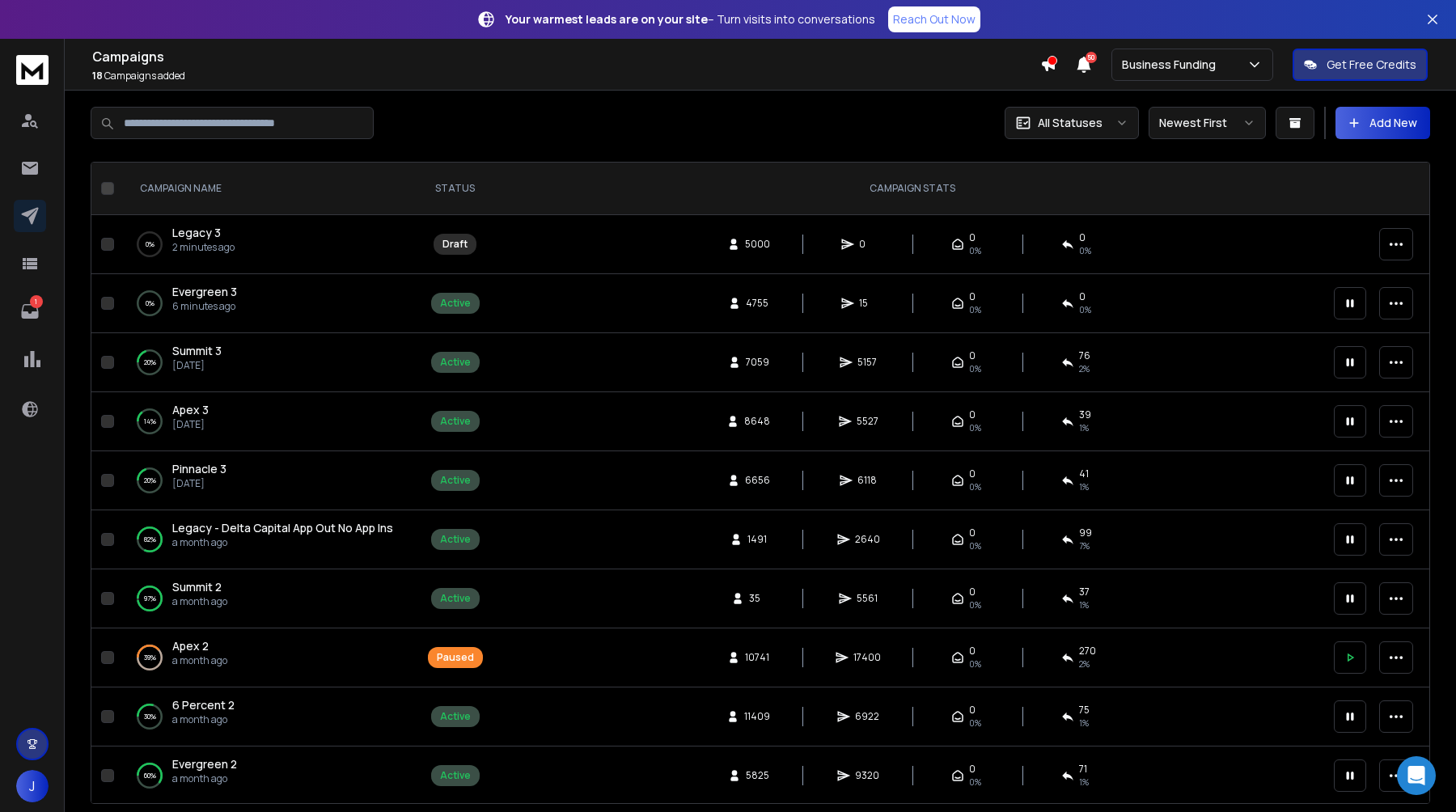
click at [291, 234] on div "0 % Legacy 3 2 minutes ago" at bounding box center [264, 244] width 257 height 38
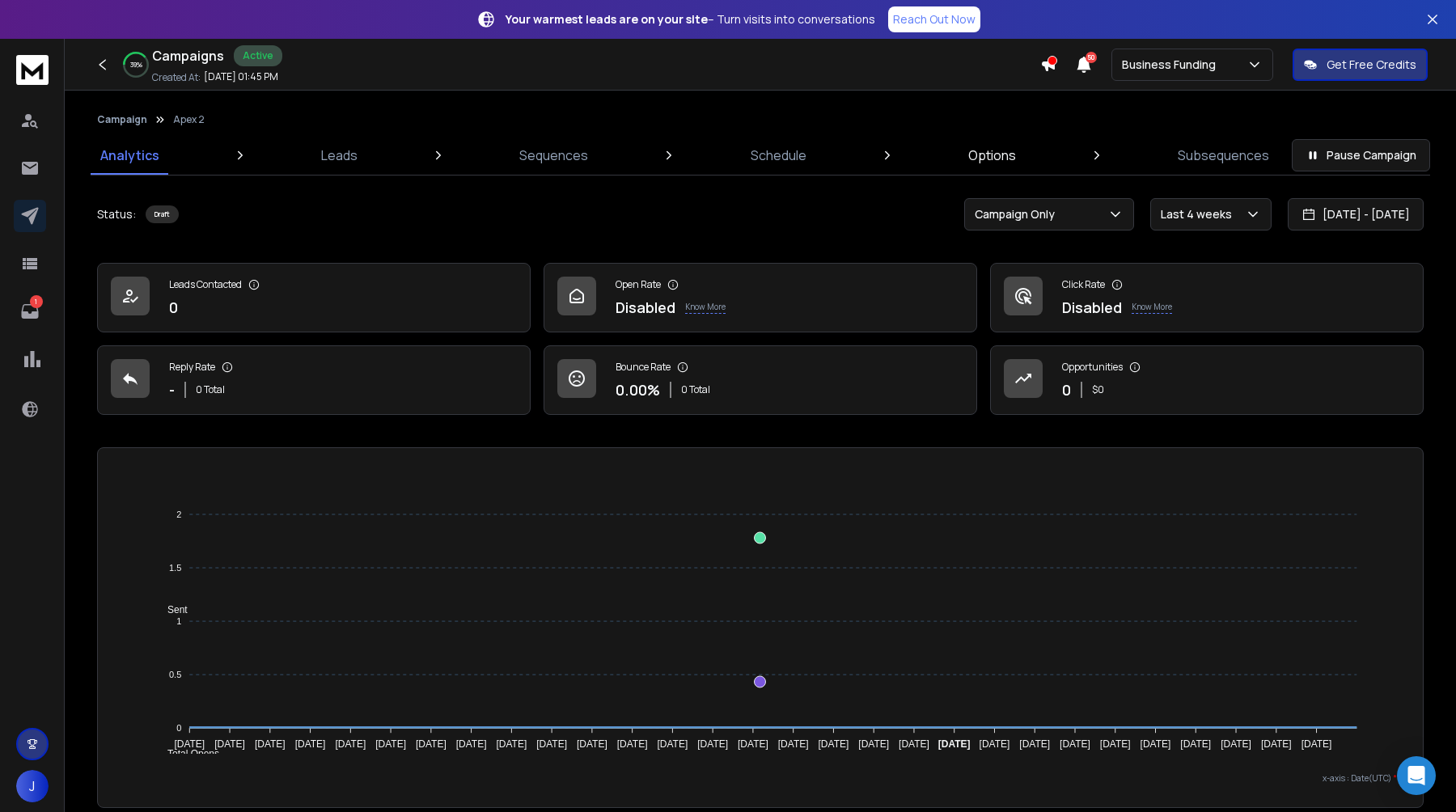
click at [978, 166] on link "Options" at bounding box center [992, 156] width 67 height 38
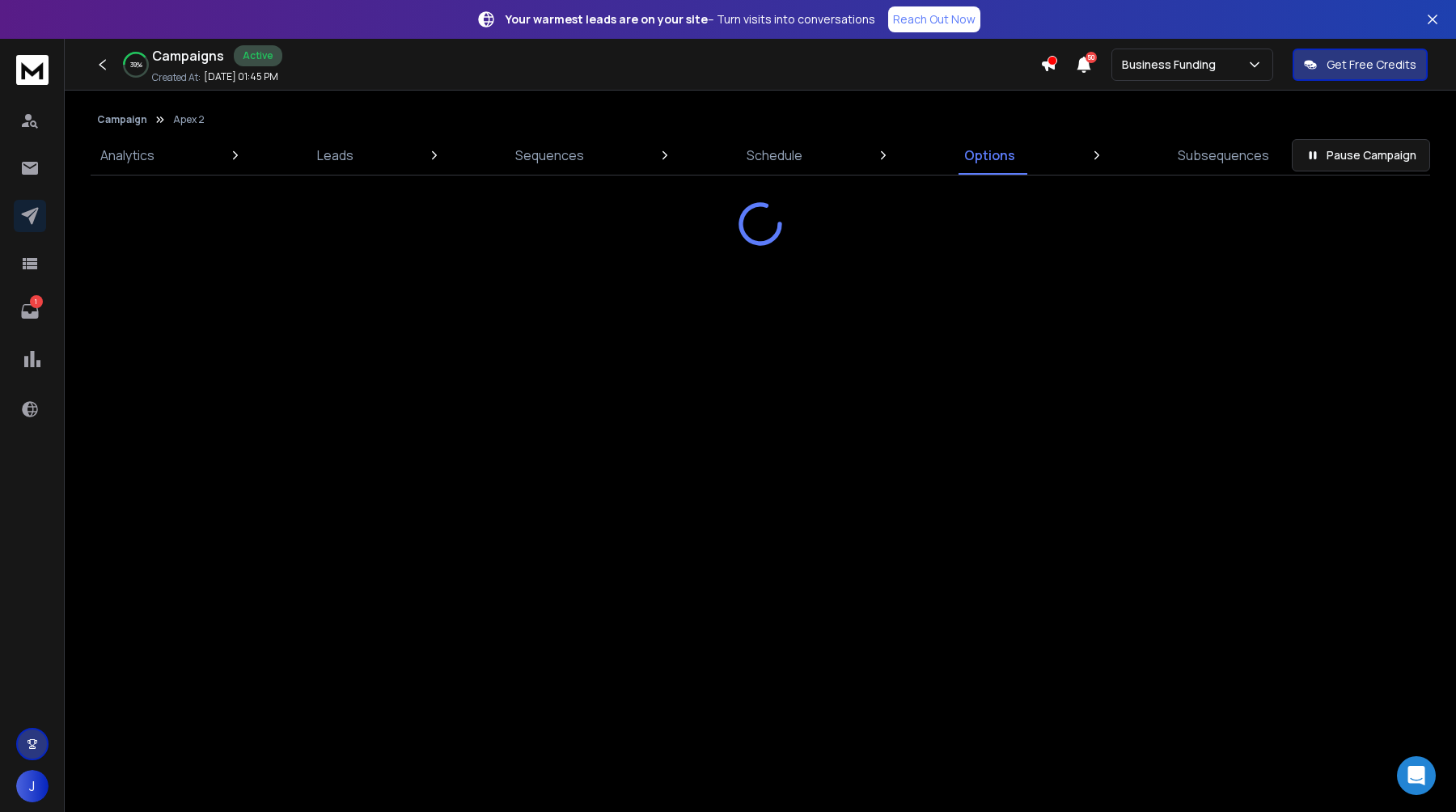
select select "*"
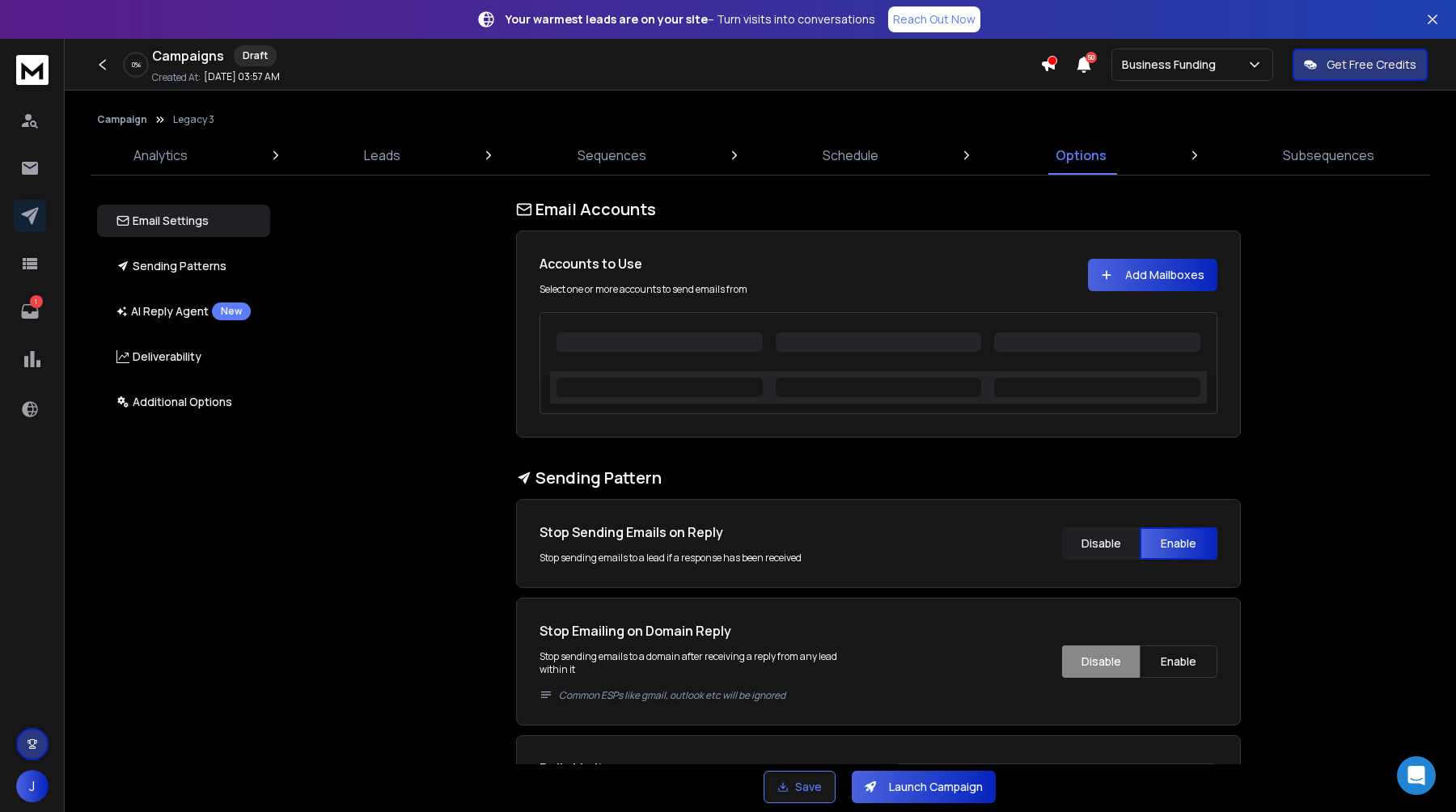
click at [1148, 287] on button "Add Mailboxes" at bounding box center [1152, 275] width 130 height 33
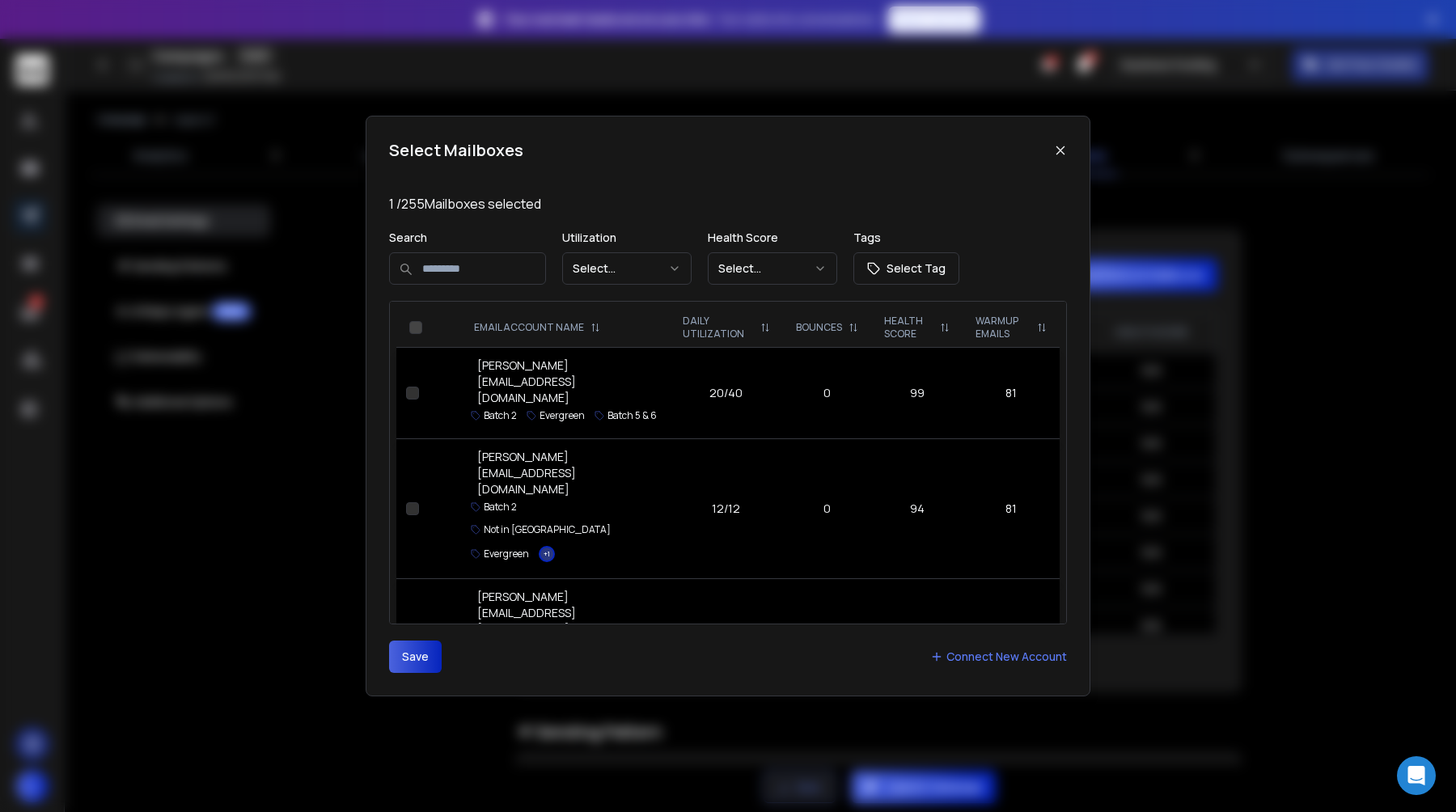
click at [414, 335] on th at bounding box center [428, 328] width 64 height 38
click at [419, 331] on button "Select this Page" at bounding box center [416, 327] width 13 height 13
click at [918, 254] on button "Select Tag" at bounding box center [907, 268] width 106 height 33
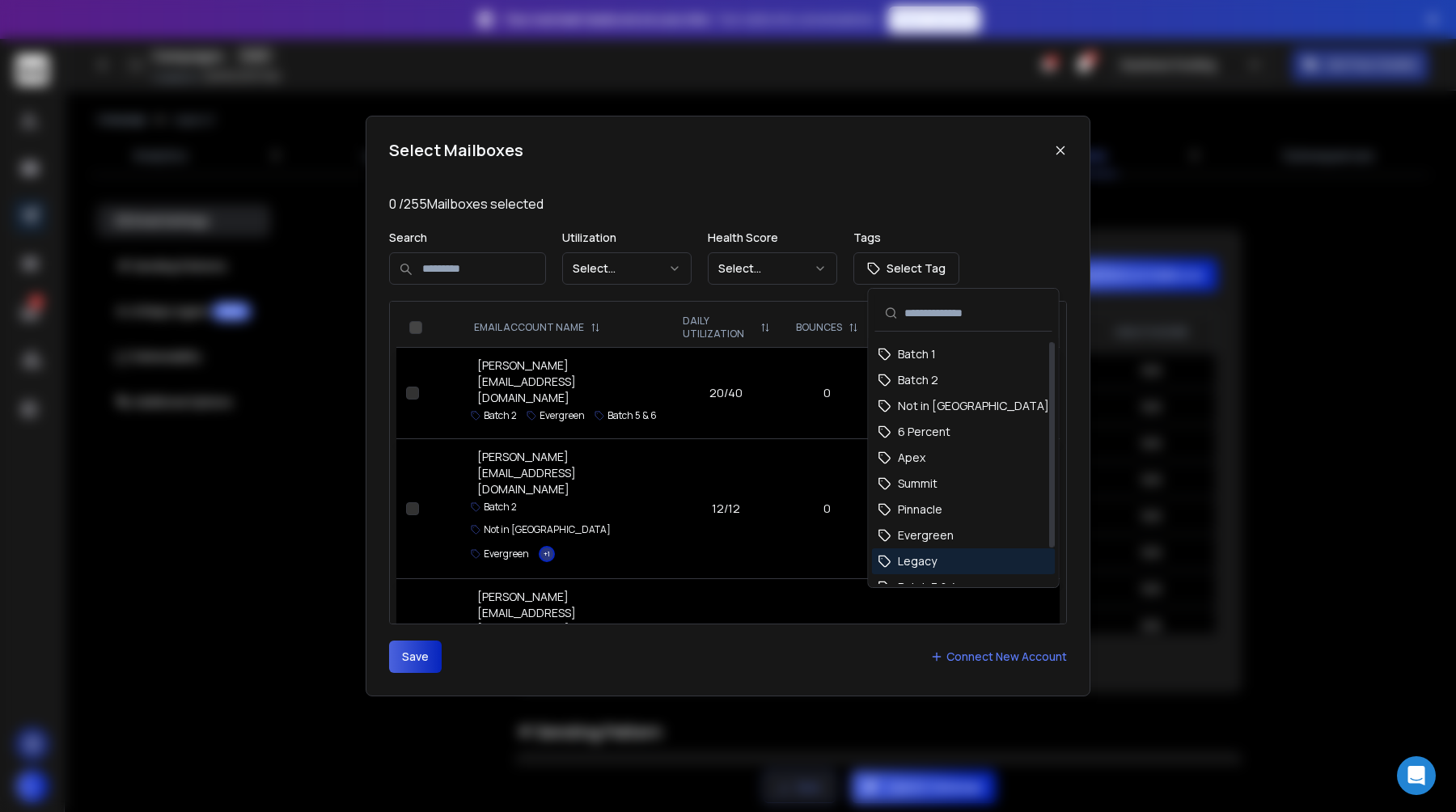
click at [922, 564] on span "Legacy" at bounding box center [917, 561] width 38 height 16
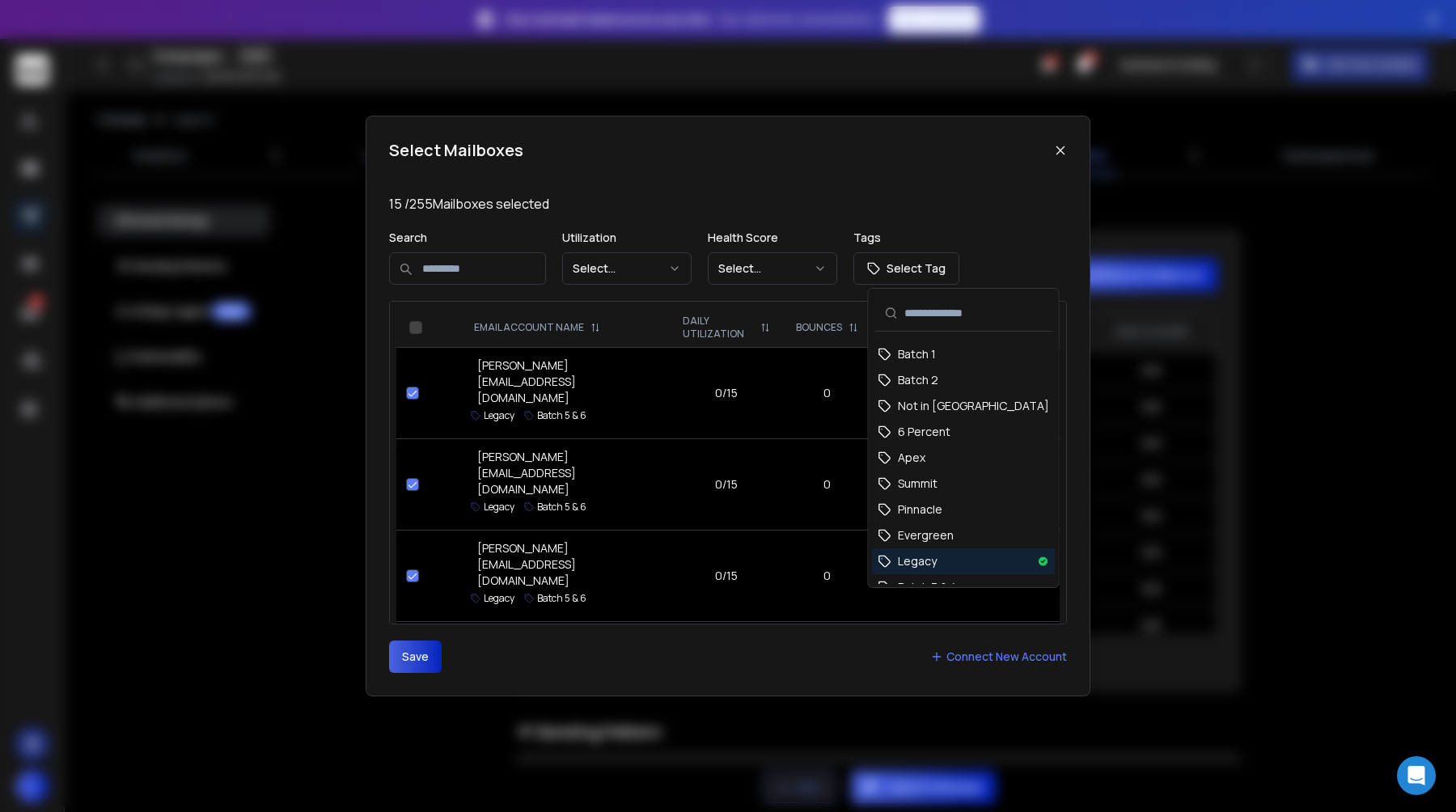
click at [509, 674] on div "Select Mailboxes 15 / 255 Mailboxes selected Search Utilization Select... Healt…" at bounding box center [728, 406] width 725 height 581
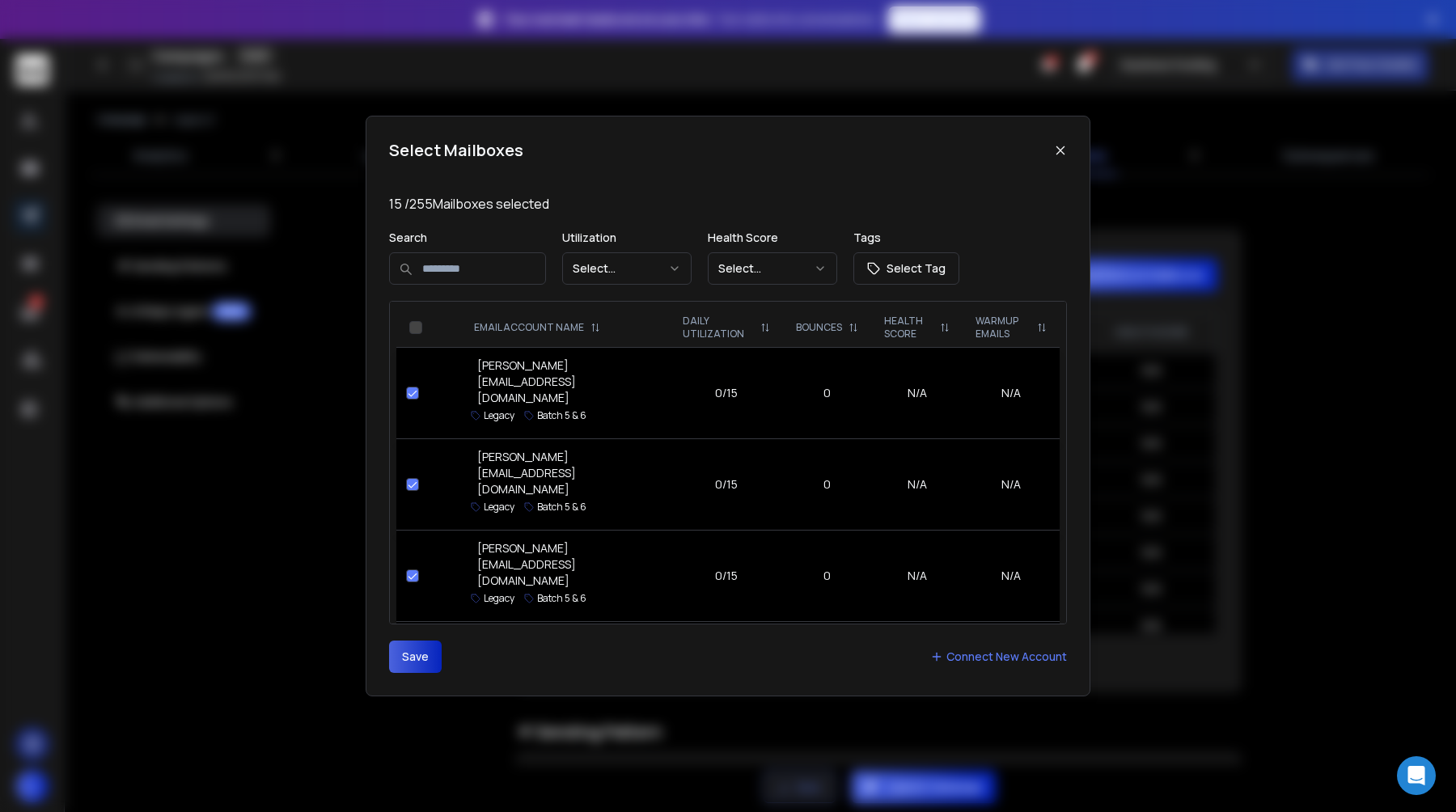
click at [422, 680] on div "Select Mailboxes 15 / 255 Mailboxes selected Search Utilization Select... Healt…" at bounding box center [728, 406] width 725 height 581
click at [426, 651] on button "Save" at bounding box center [415, 656] width 53 height 33
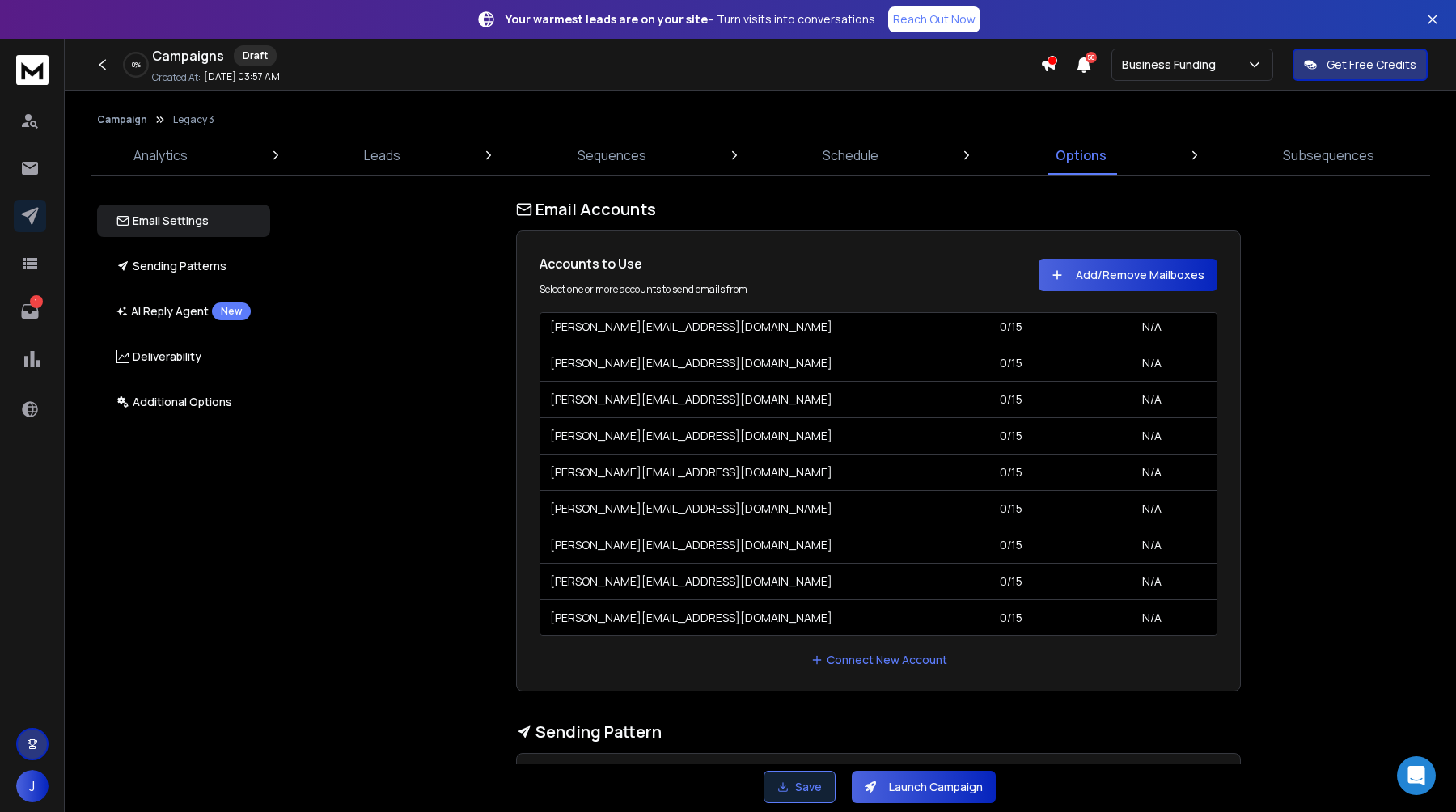
click at [812, 799] on button "Save" at bounding box center [800, 787] width 72 height 33
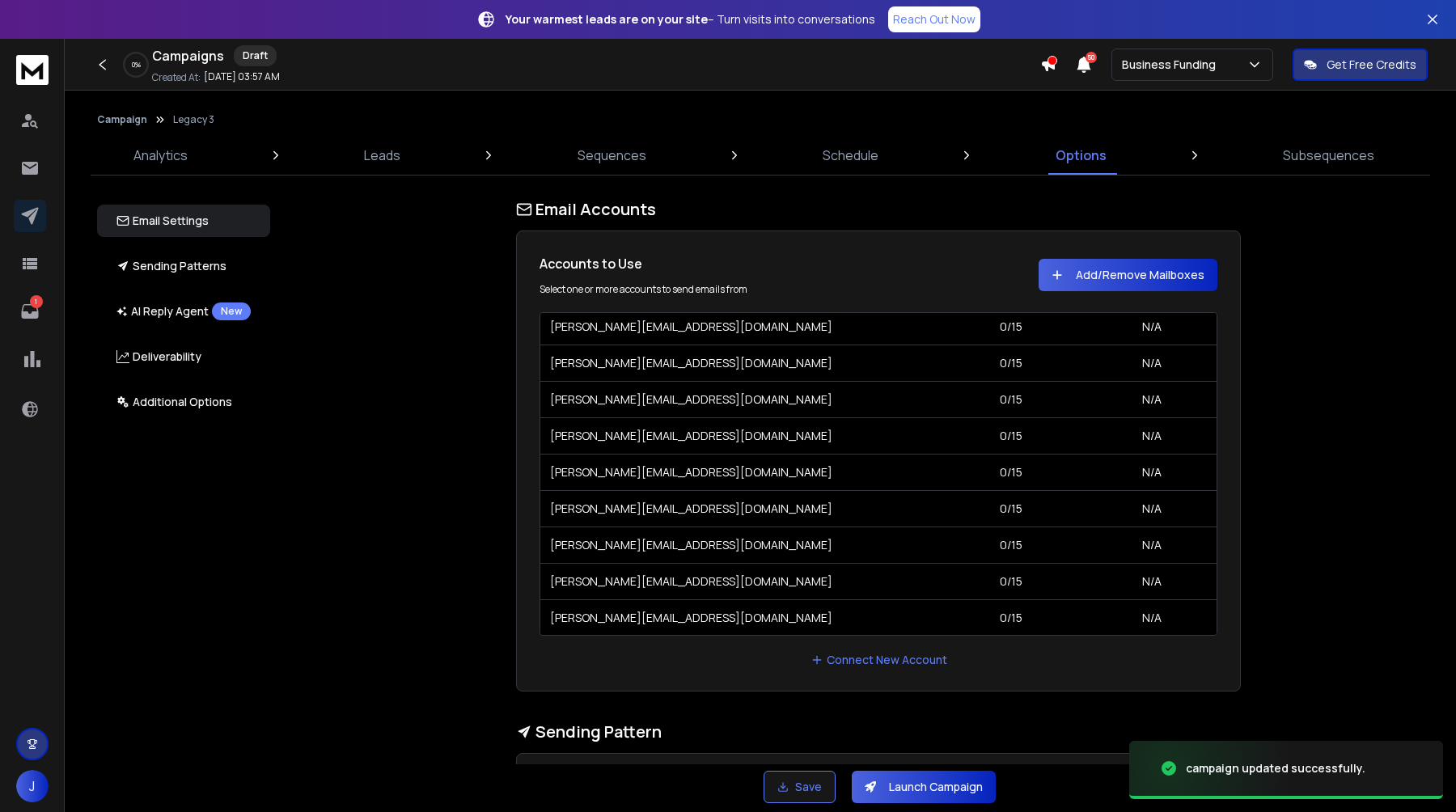
click at [890, 786] on button "Launch Campaign" at bounding box center [924, 787] width 144 height 33
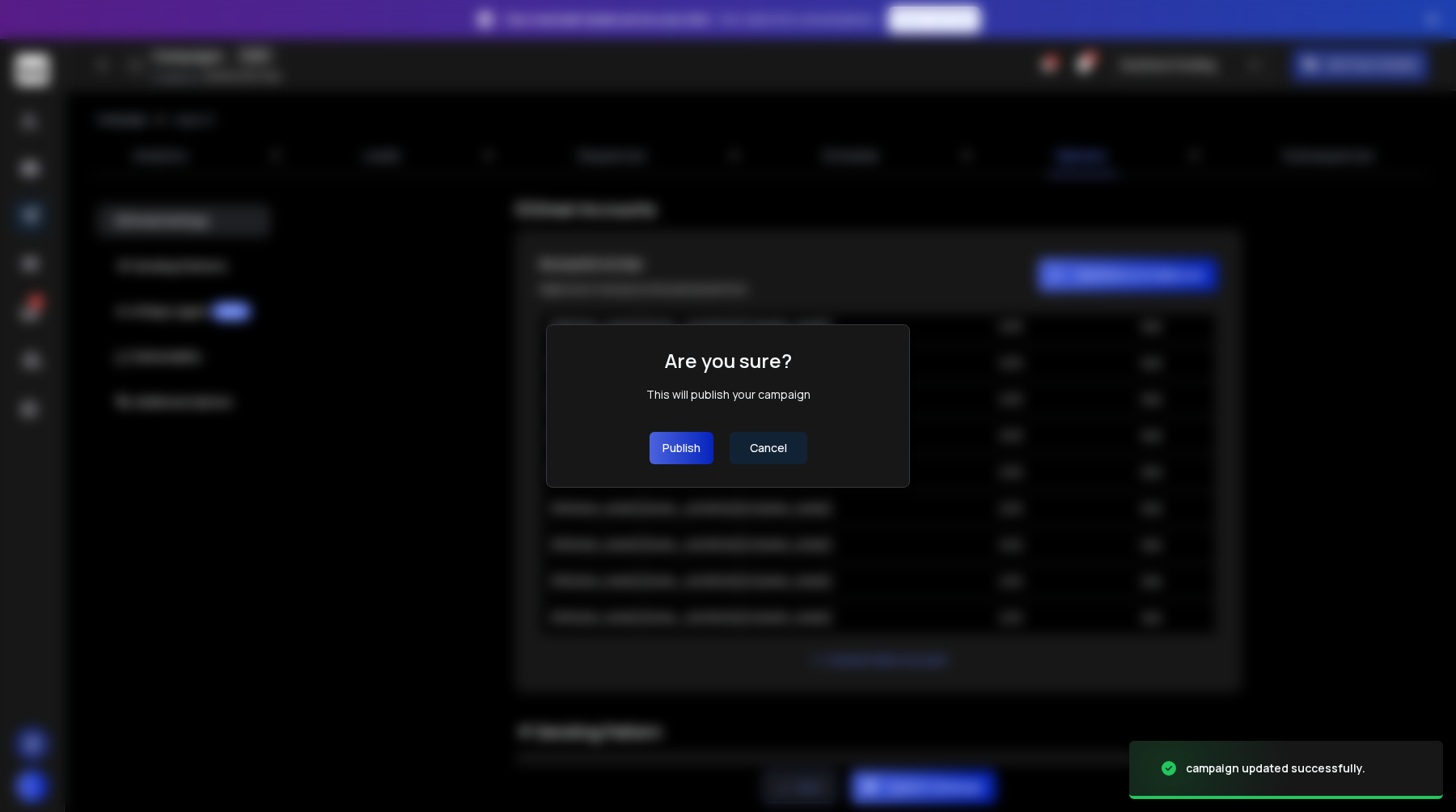
click at [697, 448] on button "Publish" at bounding box center [682, 448] width 64 height 33
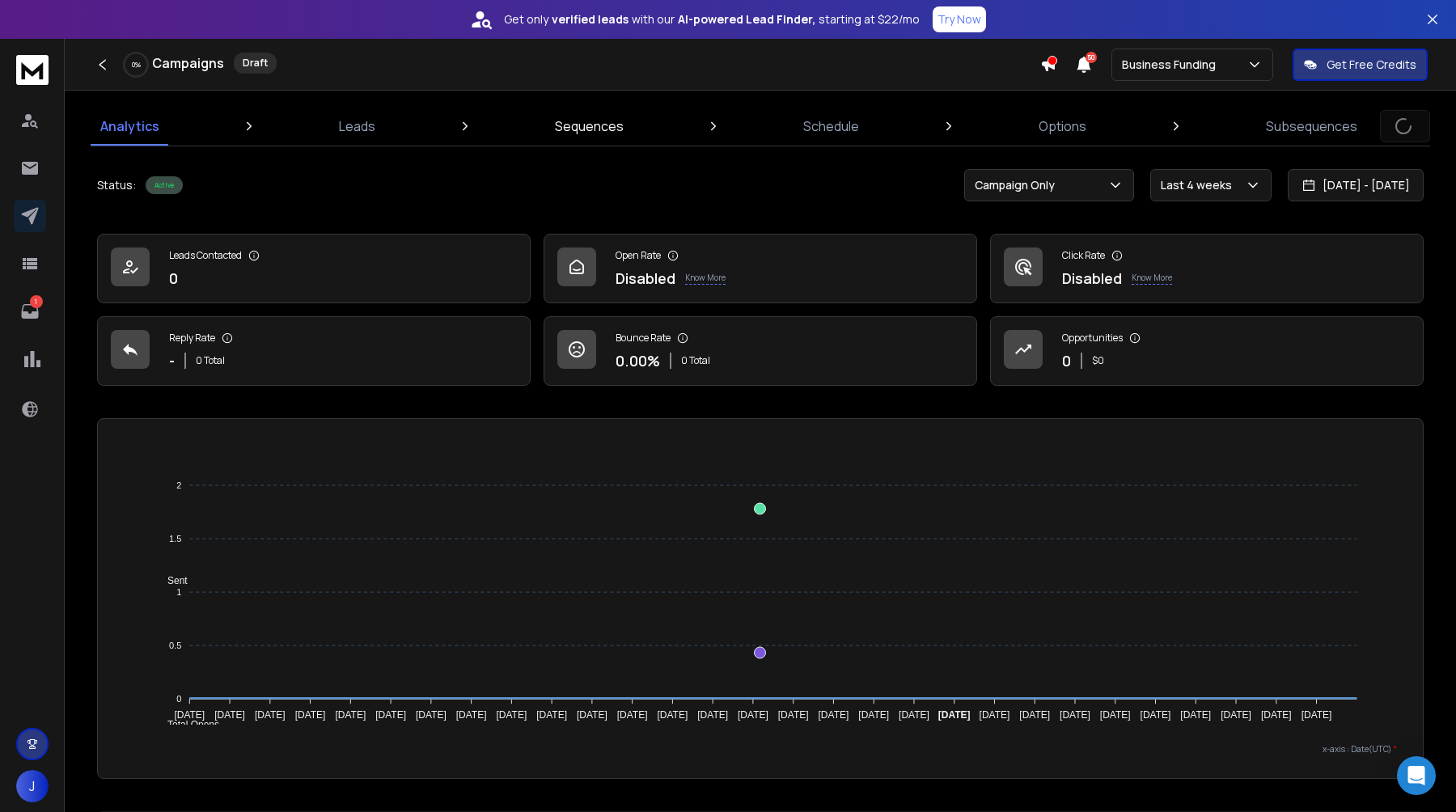
click at [598, 119] on p "Sequences" at bounding box center [590, 125] width 69 height 19
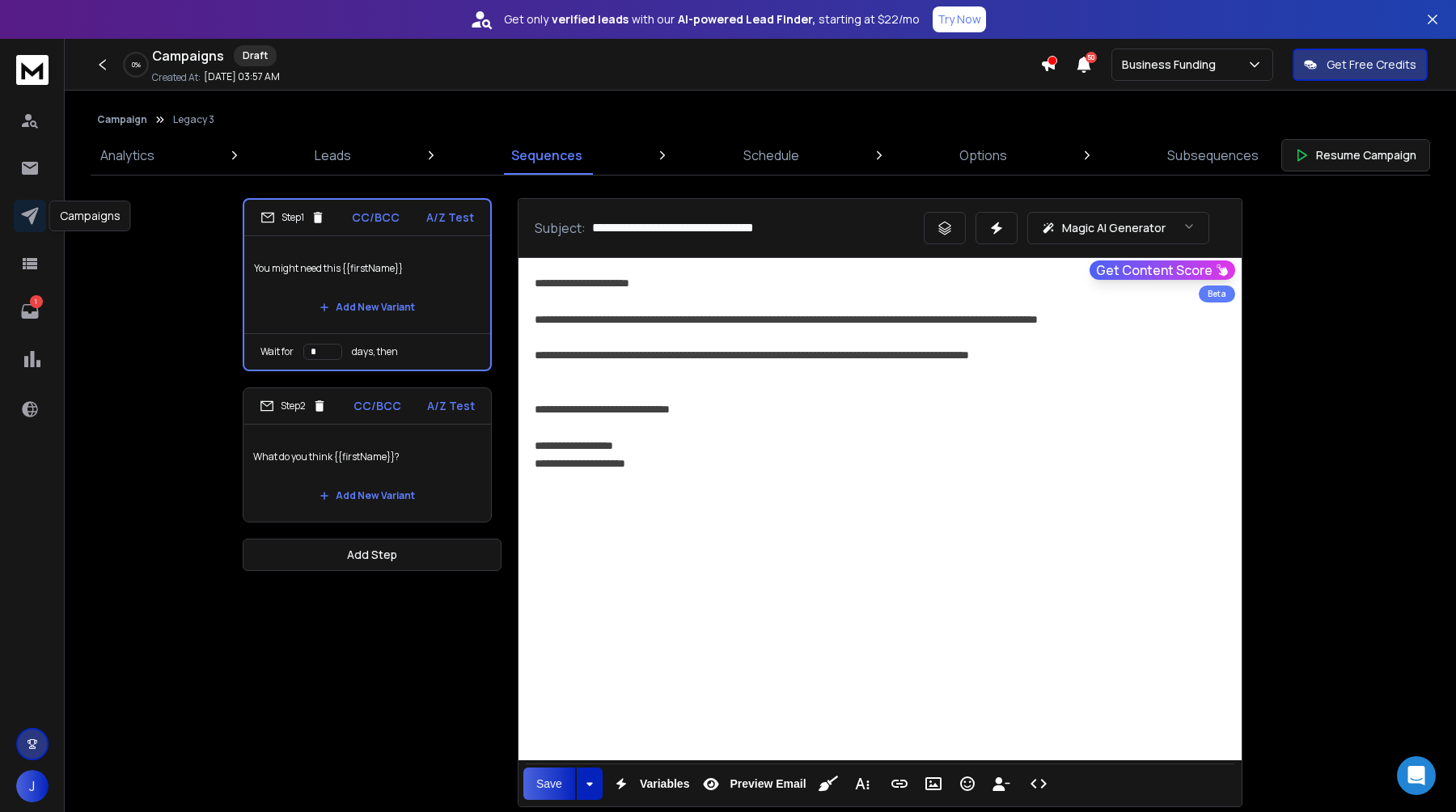
click at [31, 221] on icon at bounding box center [29, 216] width 17 height 17
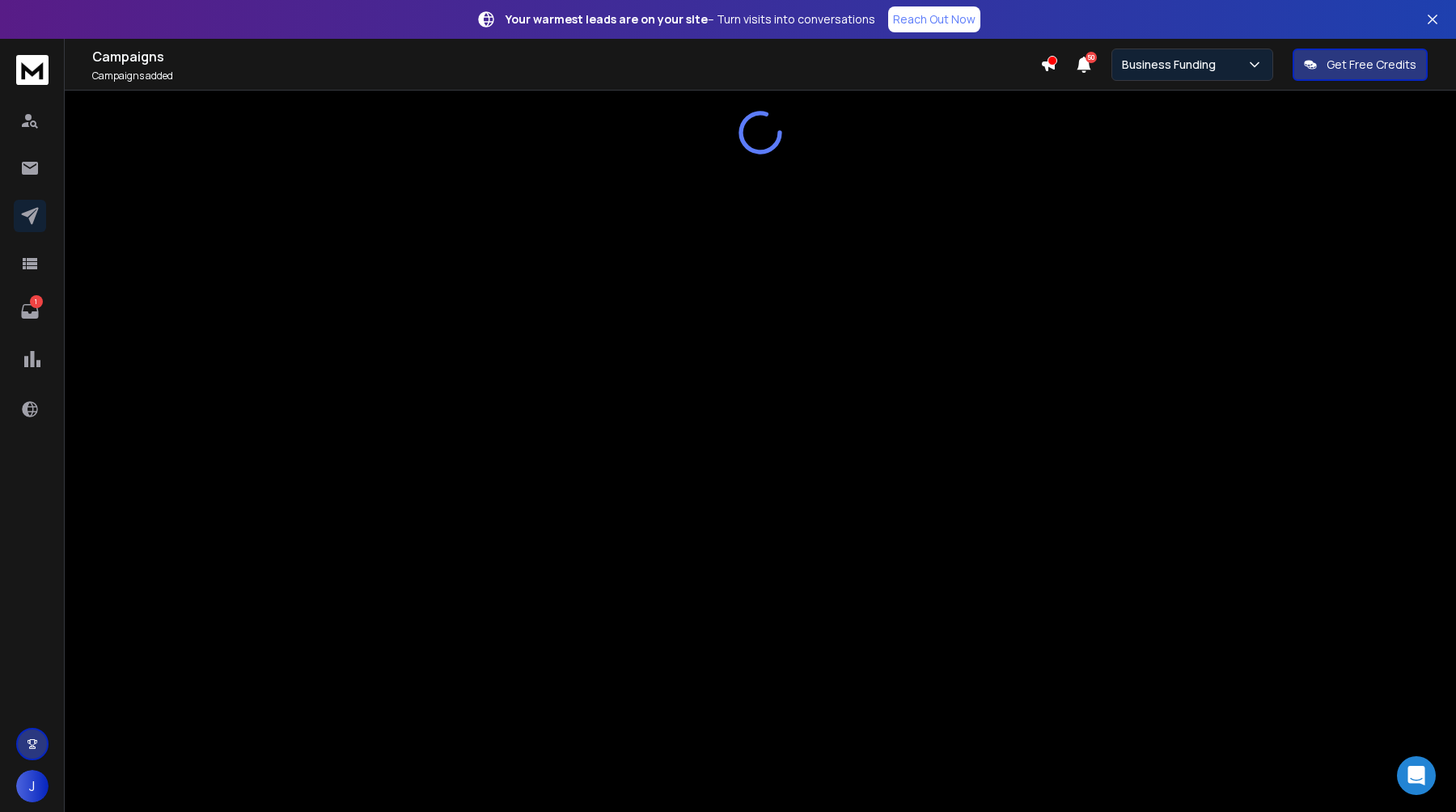
click at [1203, 63] on p "Business Funding" at bounding box center [1172, 64] width 100 height 16
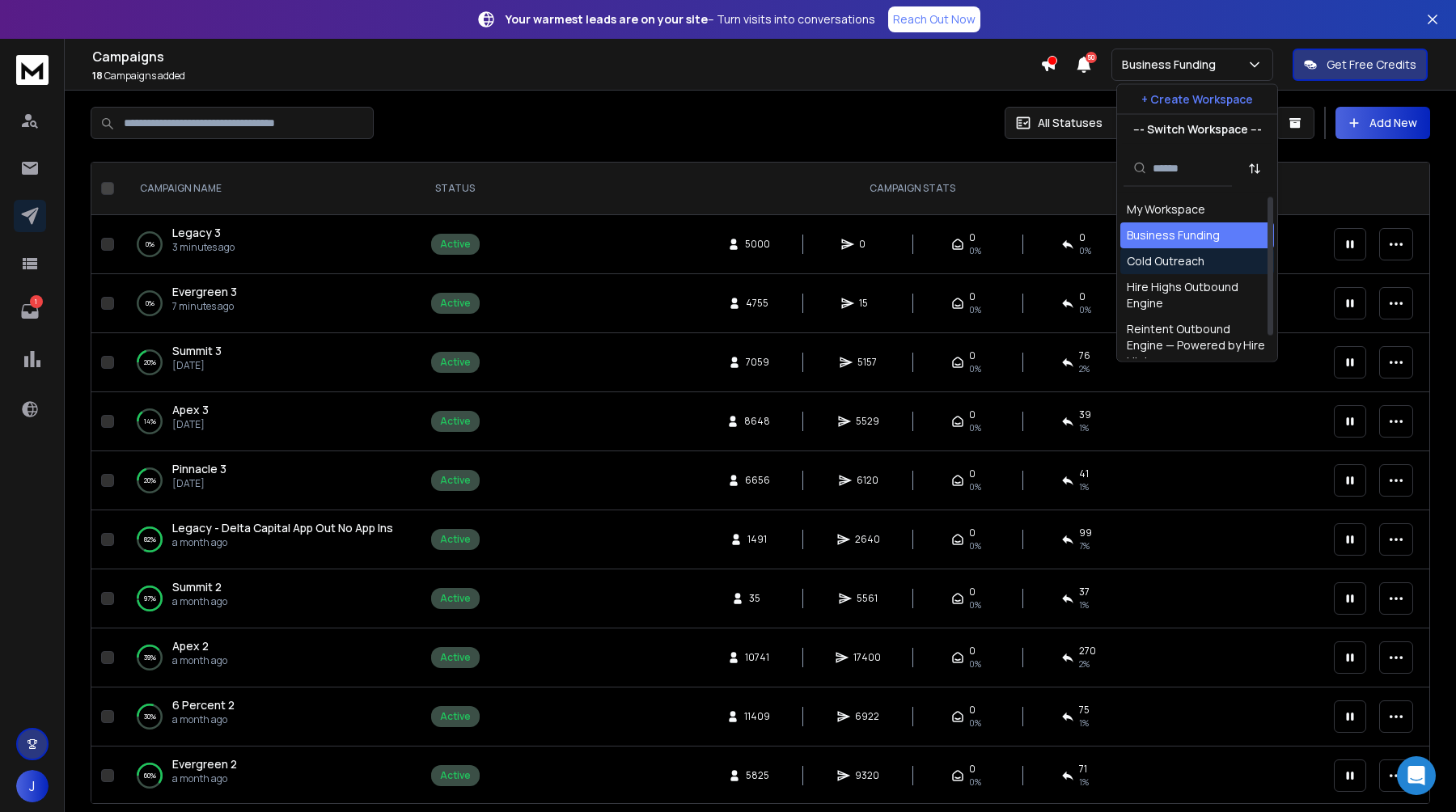
click at [1140, 258] on div "Cold Outreach" at bounding box center [1166, 261] width 78 height 16
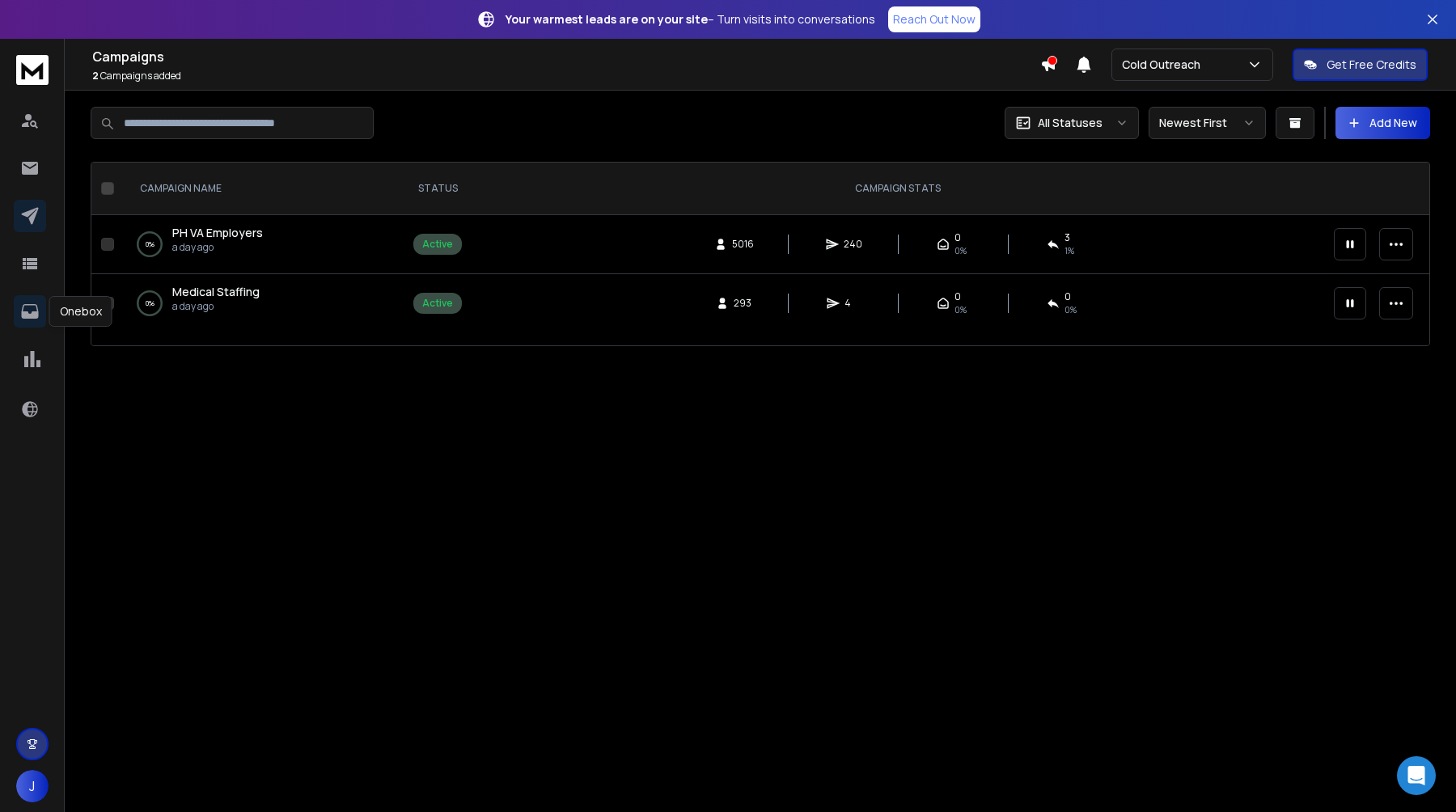
click at [41, 313] on link at bounding box center [29, 311] width 33 height 33
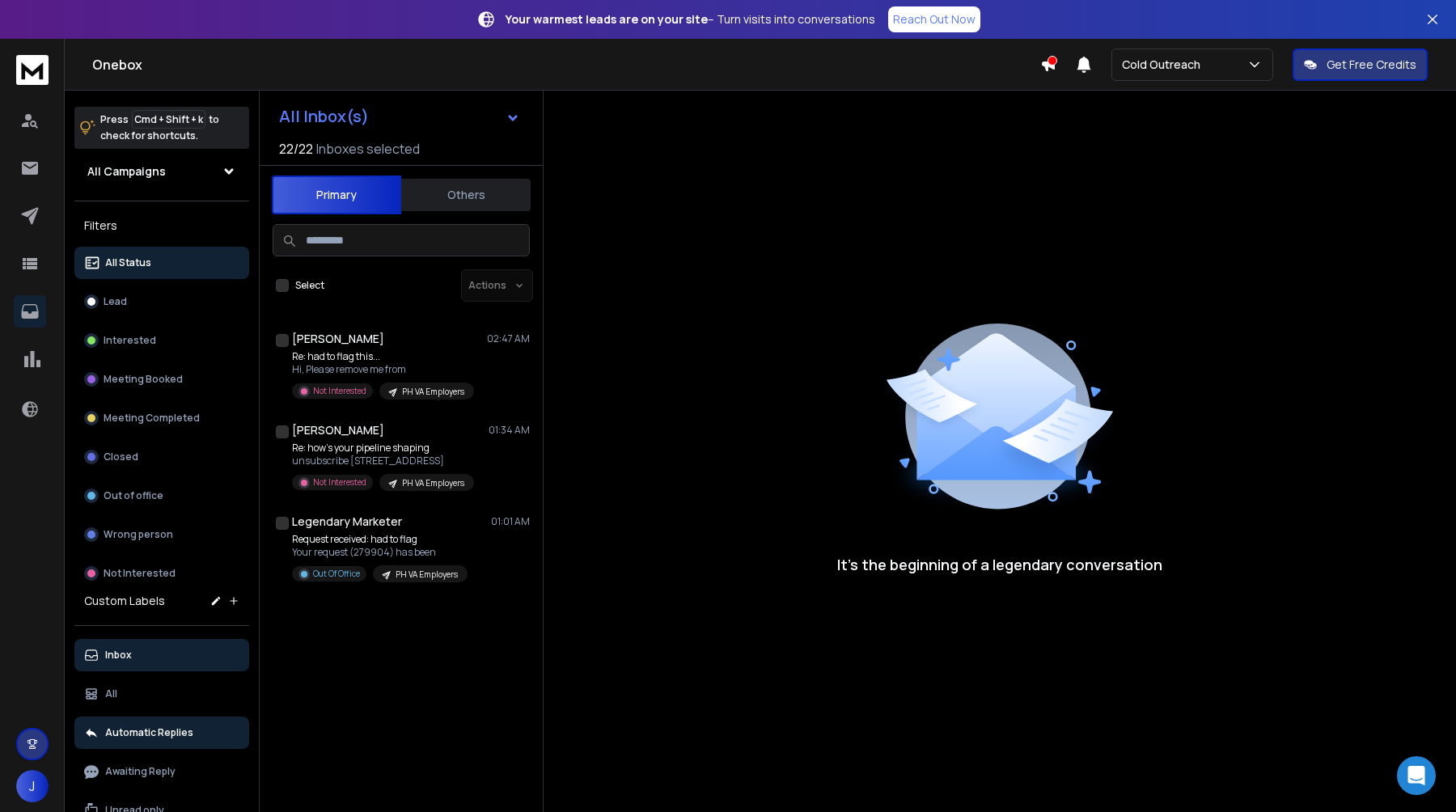
click at [146, 725] on div "Automatic Replies" at bounding box center [139, 733] width 110 height 19
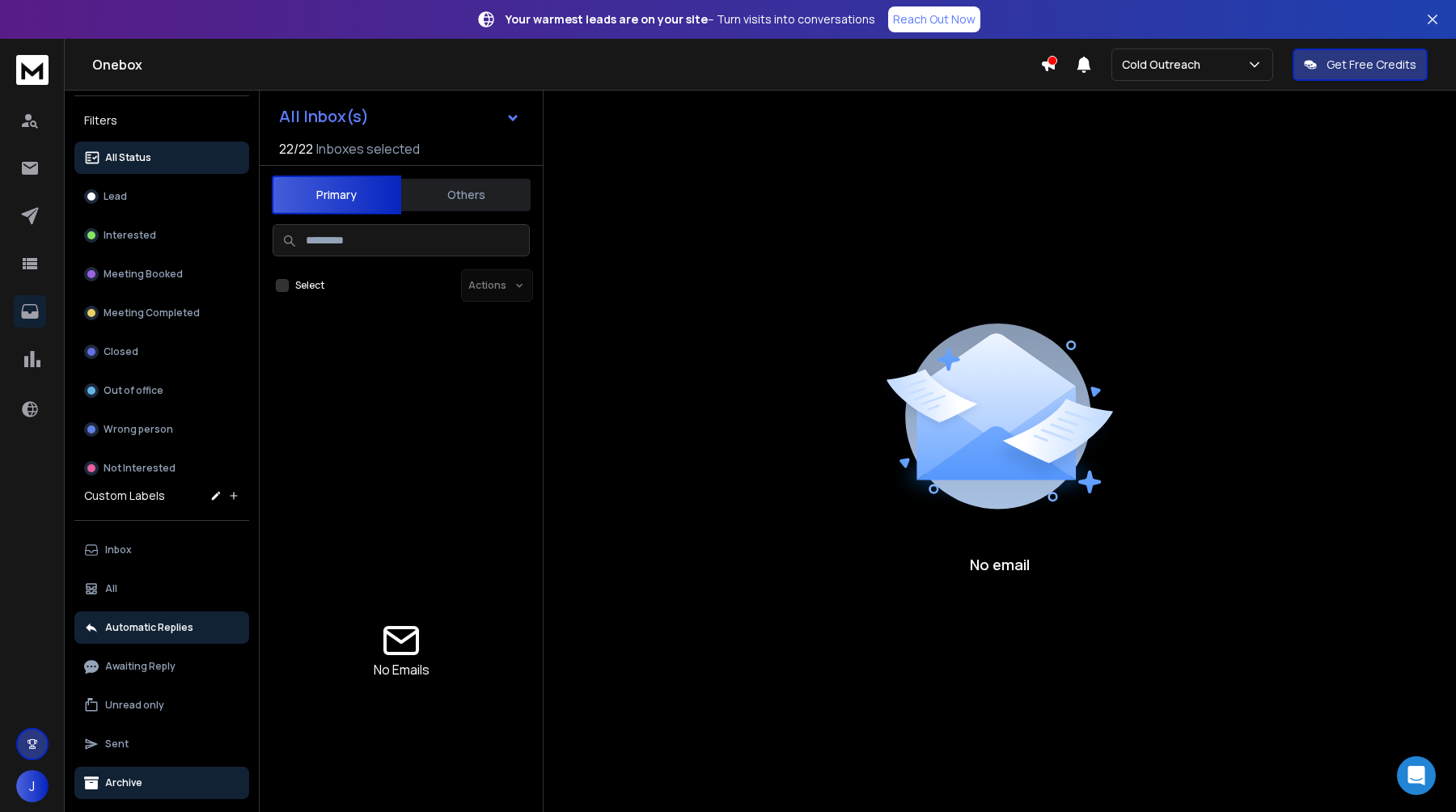
scroll to position [115, 0]
click at [164, 689] on button "Unread only" at bounding box center [161, 705] width 175 height 33
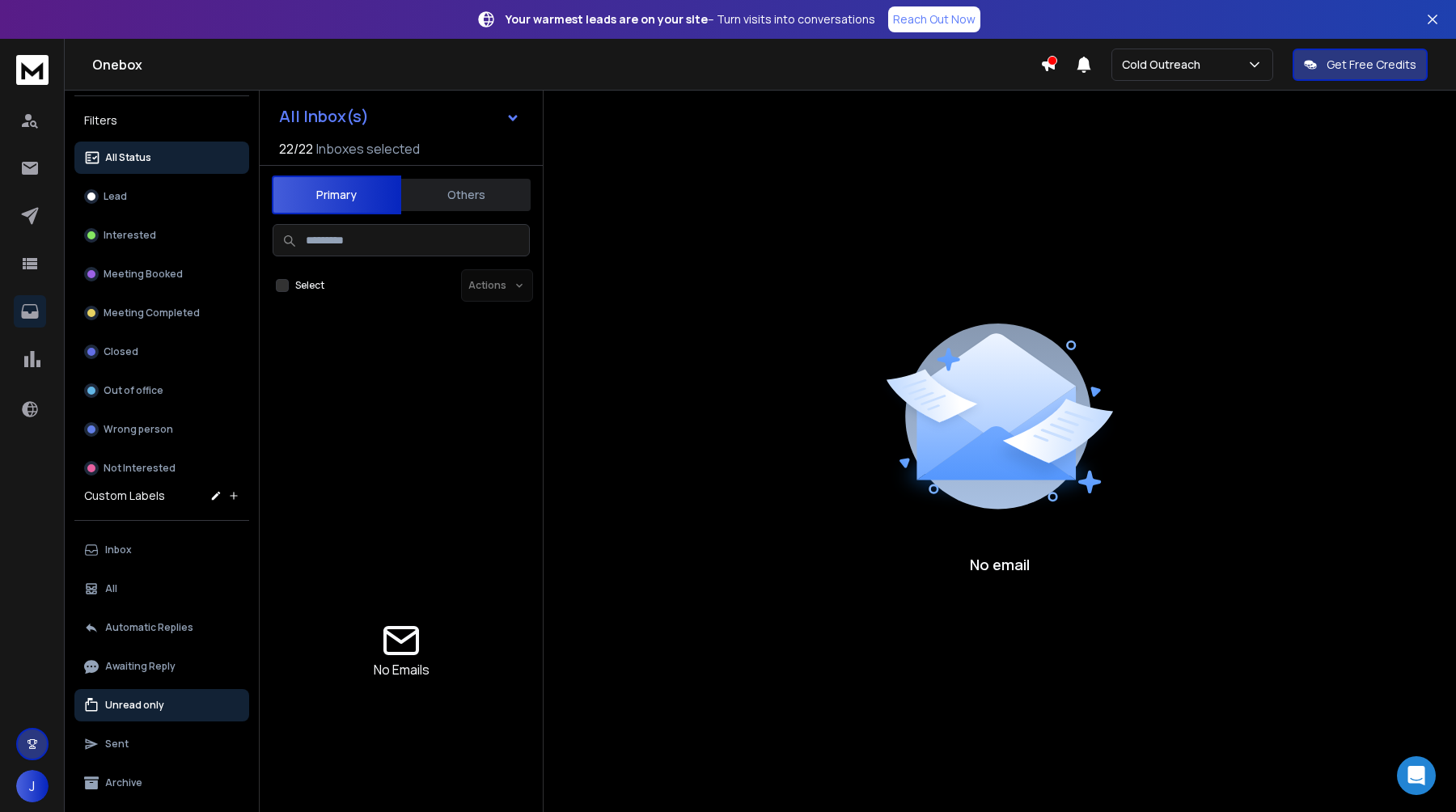
click at [194, 633] on div "Inbox All Automatic Replies Awaiting Reply Unread only Sent Archive" at bounding box center [161, 686] width 175 height 304
click at [193, 620] on button "Automatic Replies" at bounding box center [161, 627] width 175 height 33
click at [481, 197] on button "Others" at bounding box center [466, 195] width 130 height 36
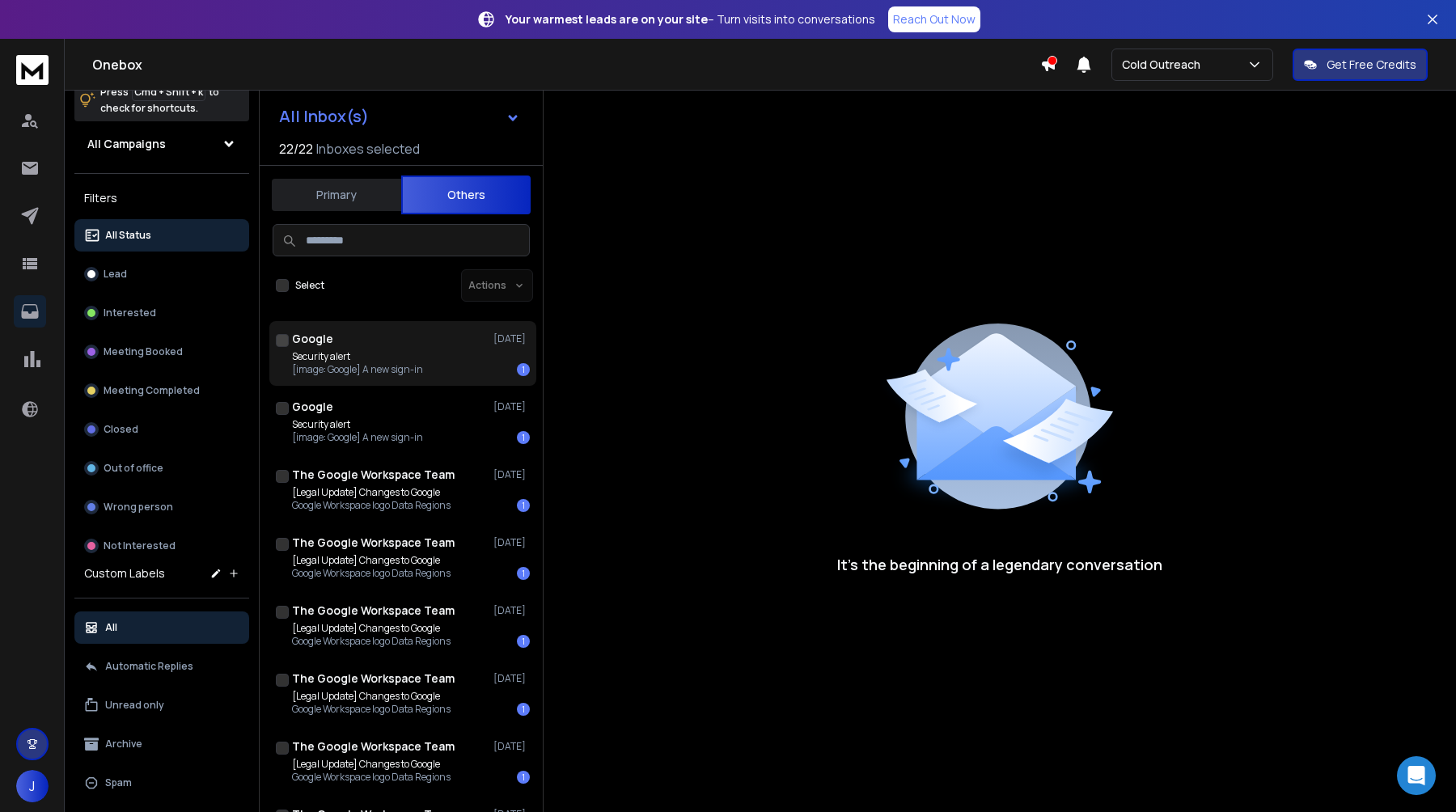
scroll to position [182, 0]
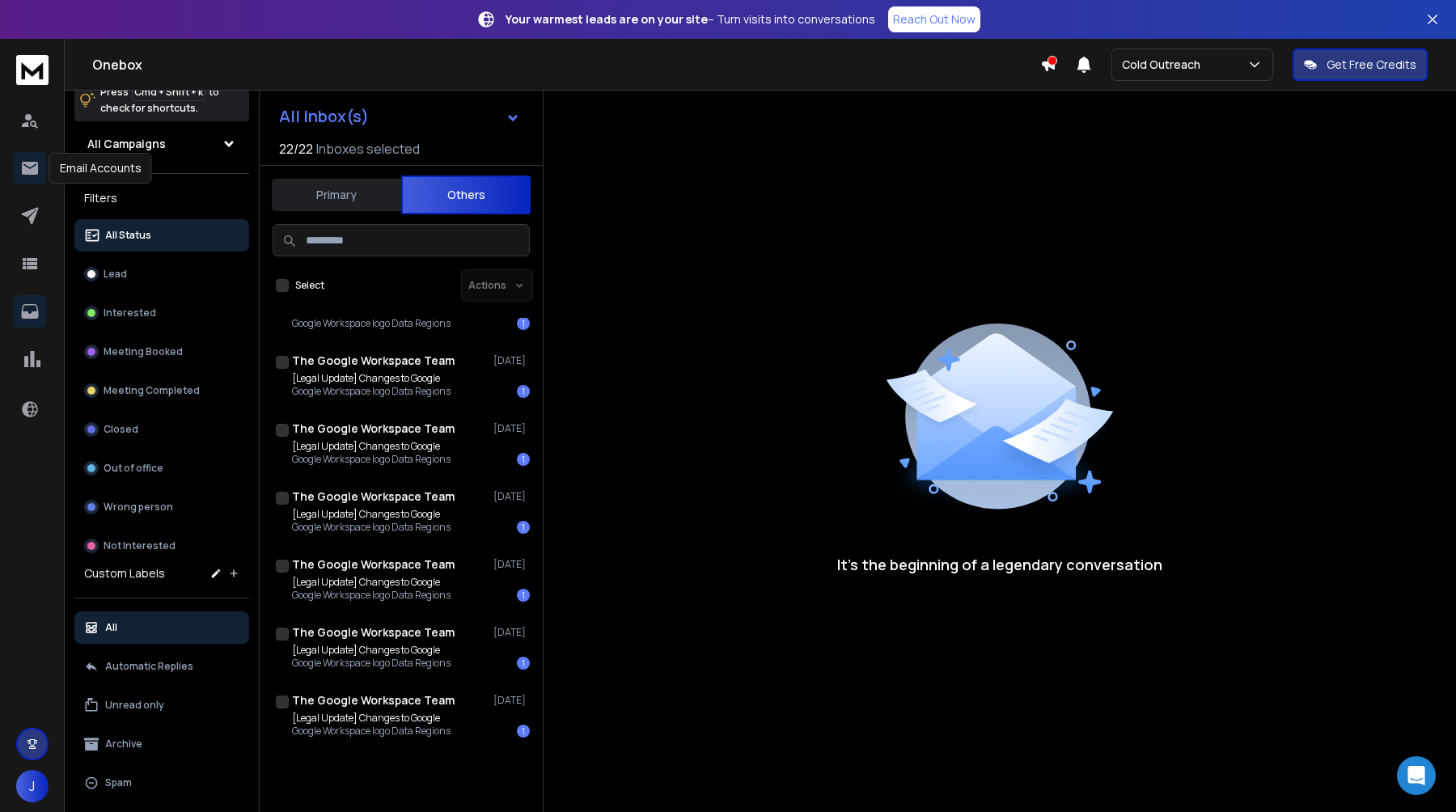
click at [30, 161] on icon at bounding box center [29, 168] width 19 height 19
